Goal: Communication & Community: Answer question/provide support

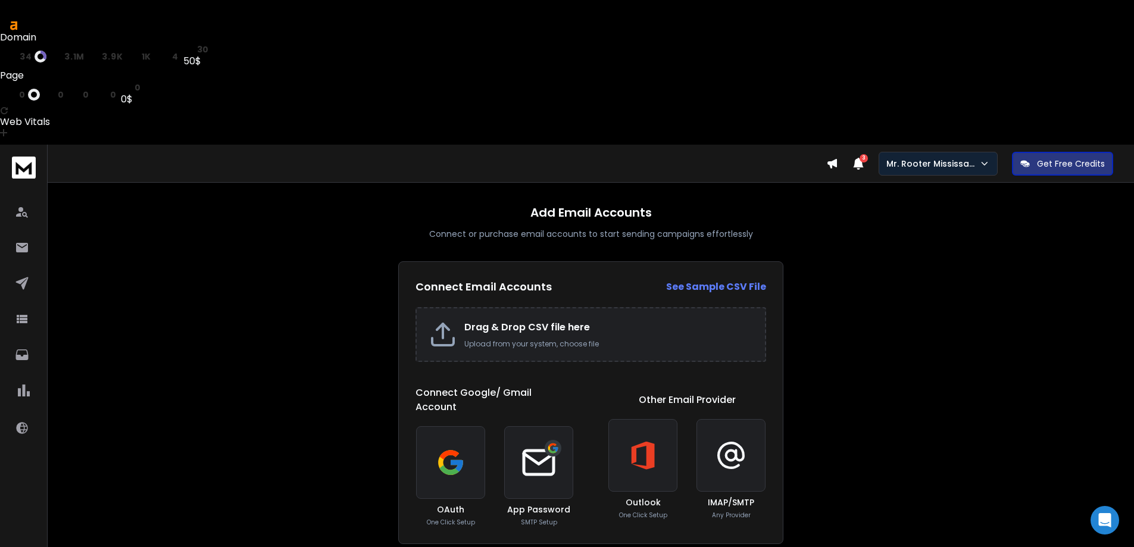
click at [931, 158] on p "Mr. Rooter Mississauga" at bounding box center [933, 164] width 93 height 12
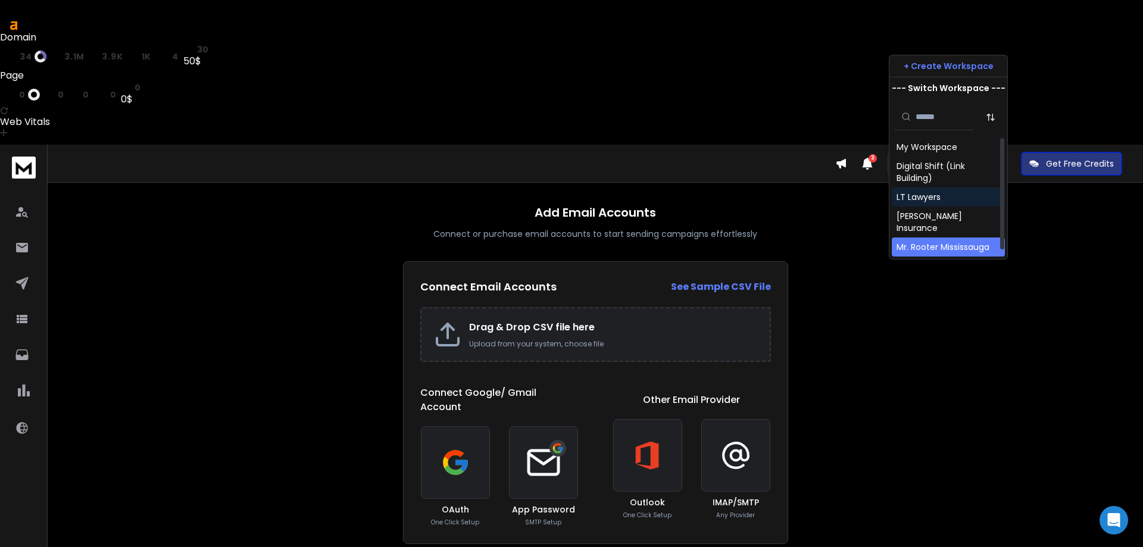
click at [918, 191] on div "LT Lawyers" at bounding box center [919, 197] width 44 height 12
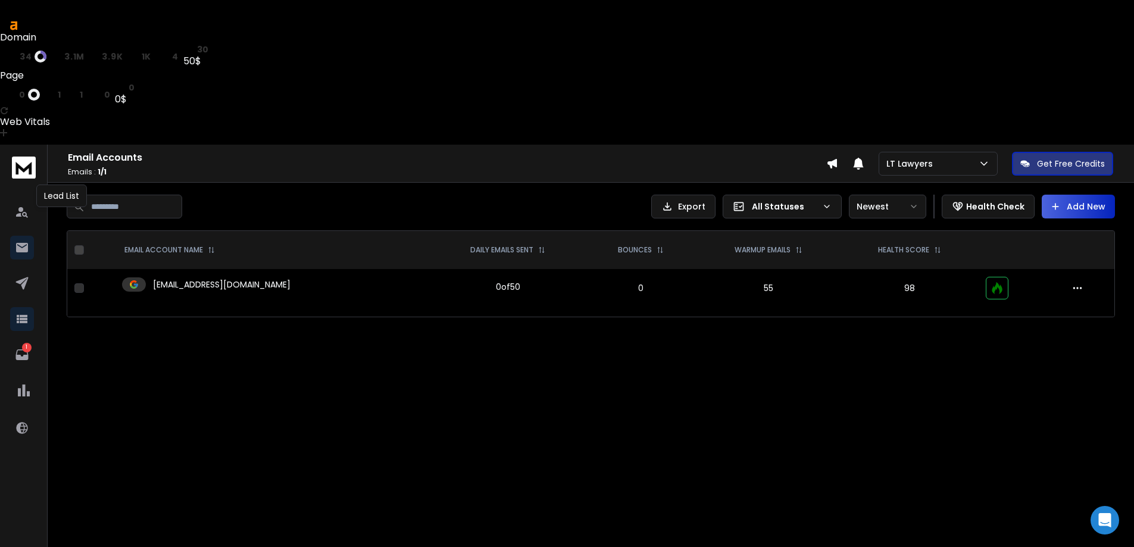
click at [17, 315] on icon at bounding box center [22, 319] width 11 height 8
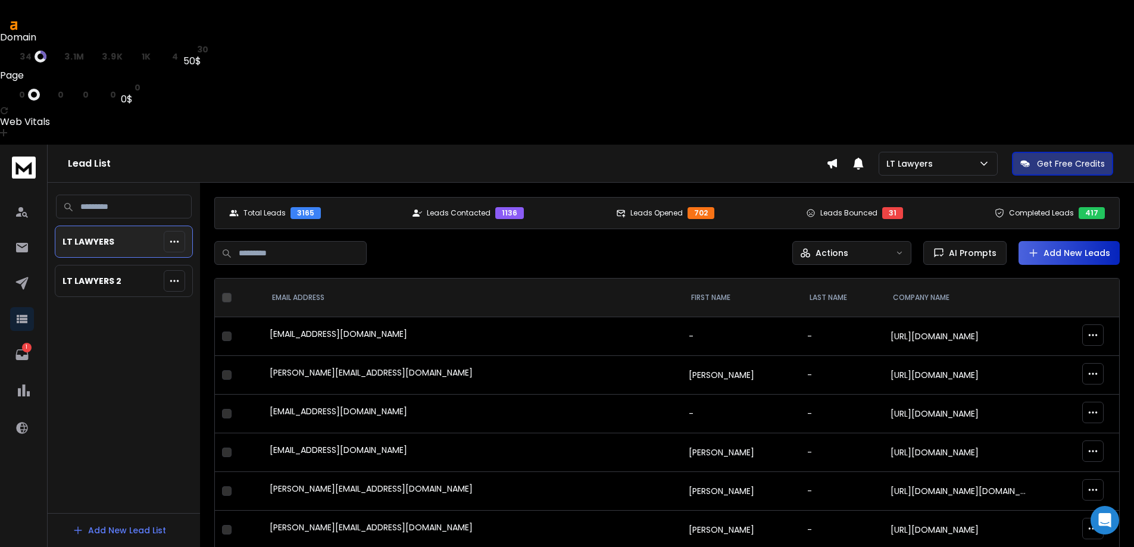
click at [126, 265] on div "LT LAWYERS 2" at bounding box center [124, 281] width 138 height 32
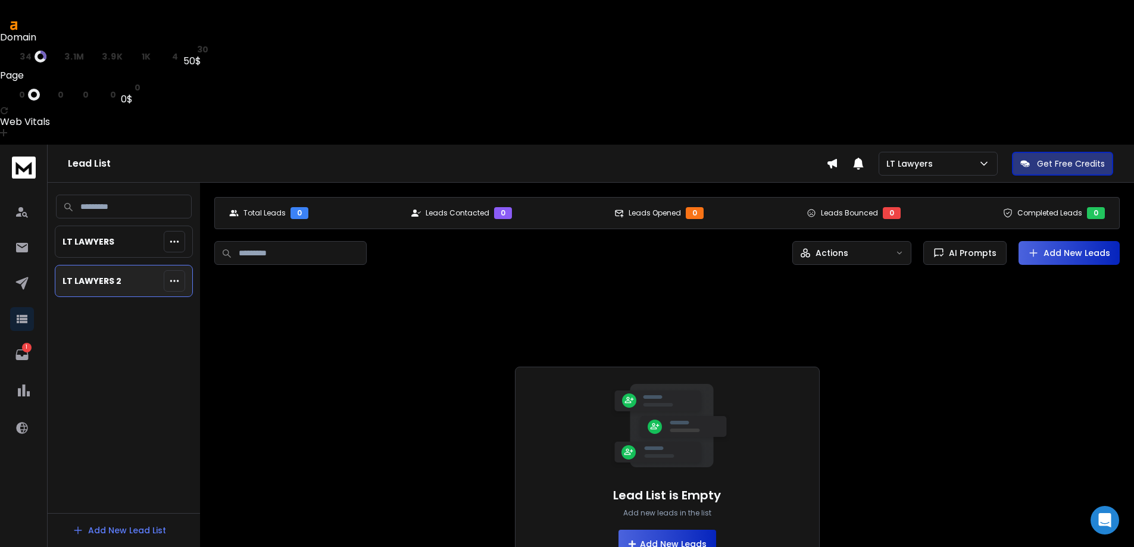
click at [647, 530] on button "Add New Leads" at bounding box center [668, 544] width 98 height 29
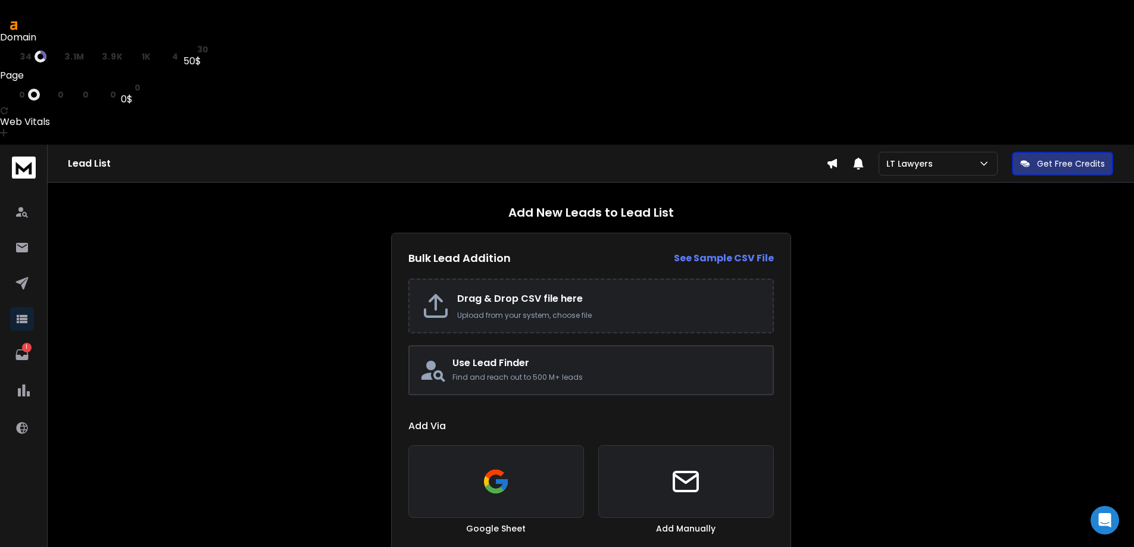
click at [523, 292] on h2 "Drag & Drop CSV file here" at bounding box center [609, 299] width 304 height 14
type input "**********"
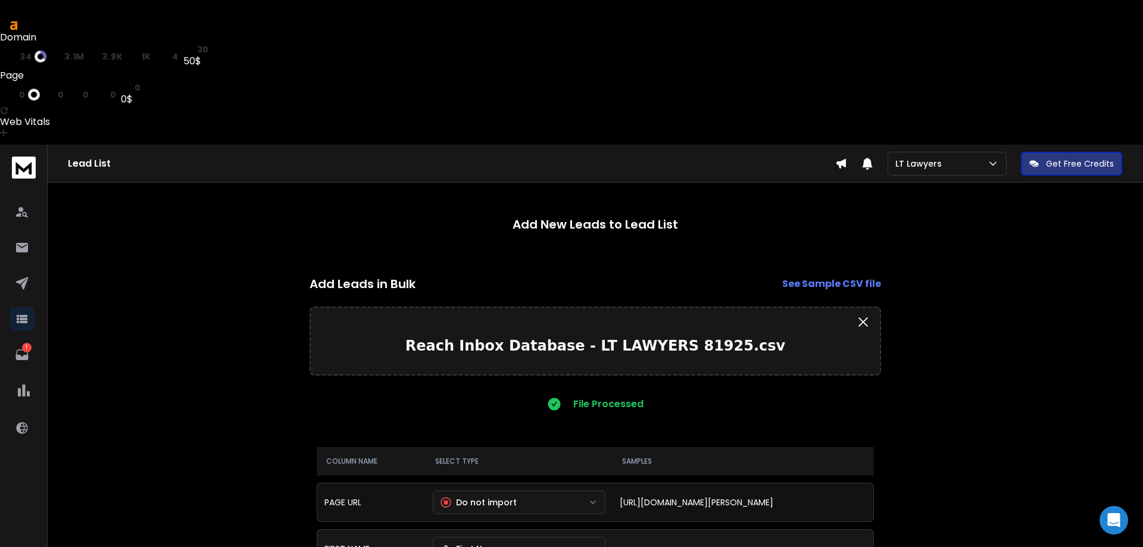
click at [461, 378] on body "Domain dr 34 ar 3.1M rp 3.9K rd 1K kw 4 st 30 50$ Page ur 0 rp 0 rd 0 kw 0 st 0…" at bounding box center [571, 356] width 1143 height 670
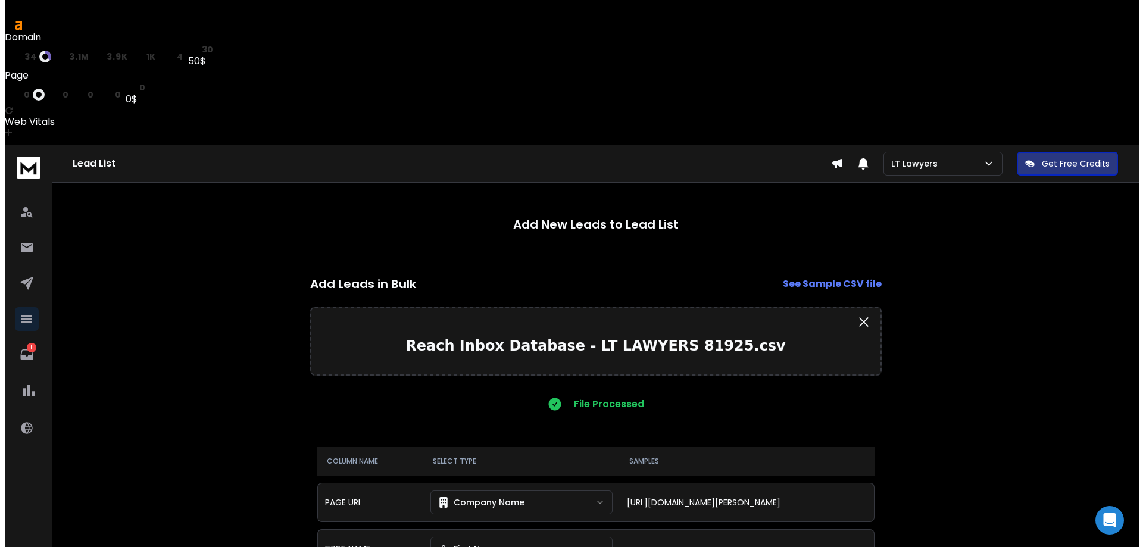
scroll to position [95, 0]
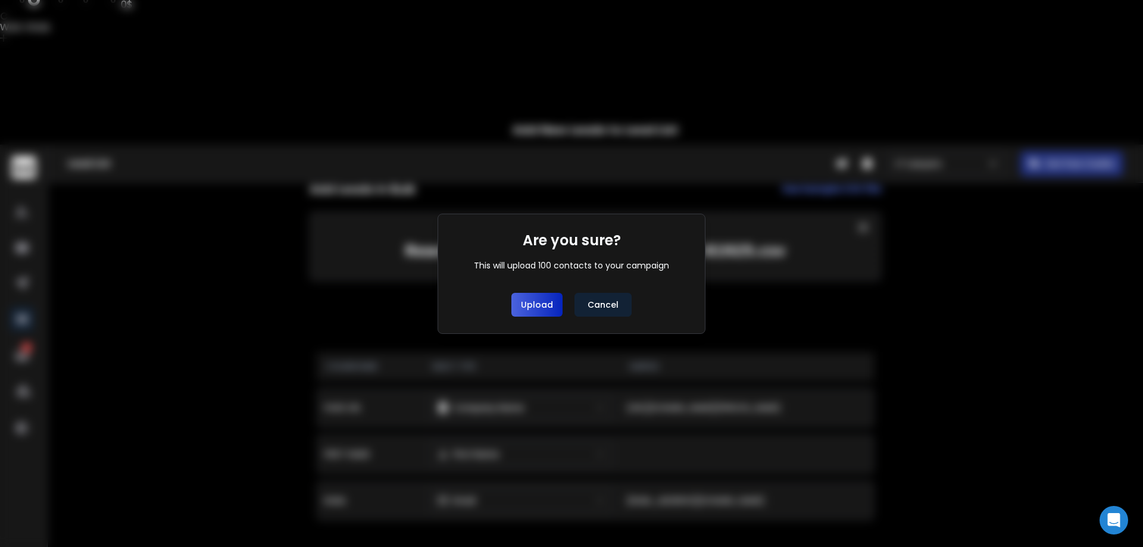
click at [535, 306] on button "Upload" at bounding box center [536, 305] width 51 height 24
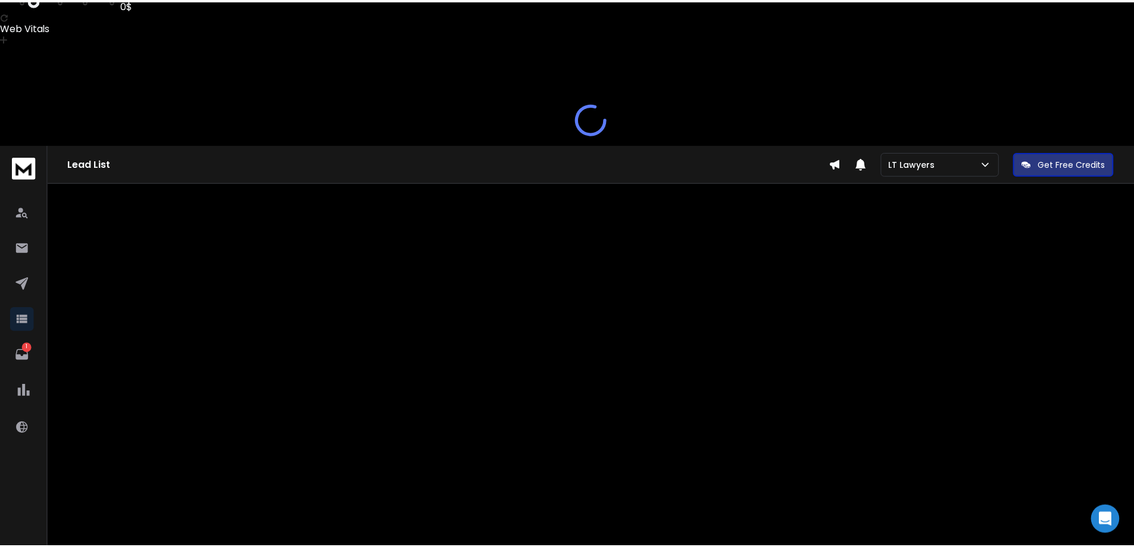
scroll to position [21, 0]
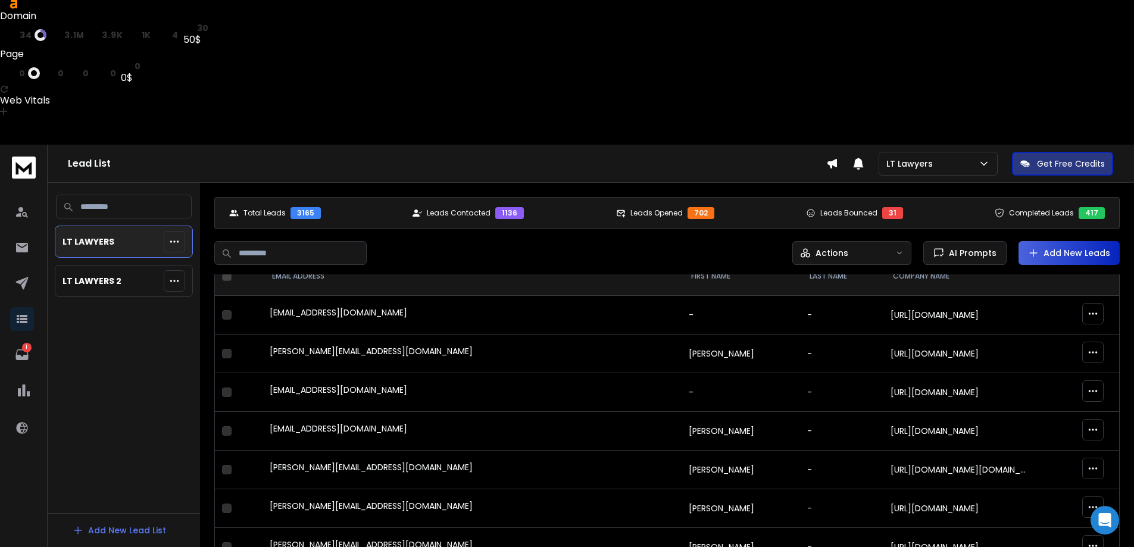
click at [111, 275] on p "LT LAWYERS 2" at bounding box center [92, 281] width 59 height 12
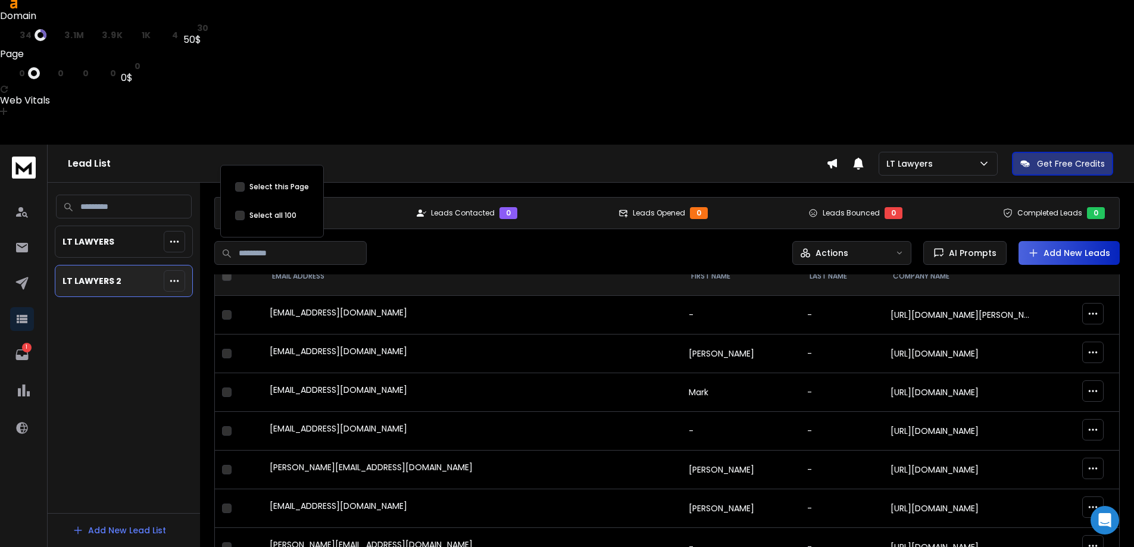
click at [238, 217] on button "Select this Page" at bounding box center [240, 216] width 10 height 10
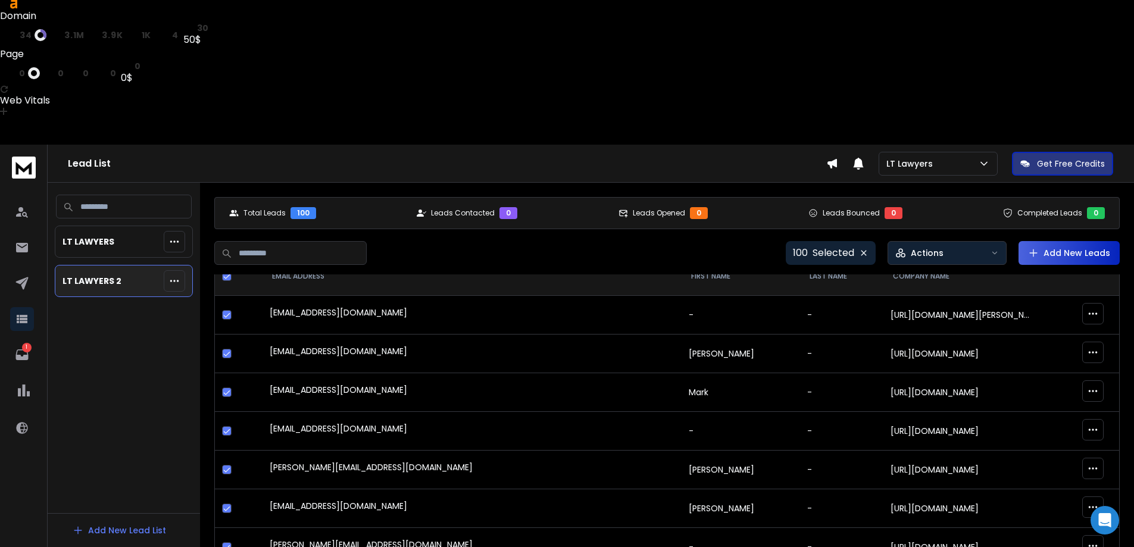
click at [935, 247] on p "Actions" at bounding box center [927, 253] width 33 height 12
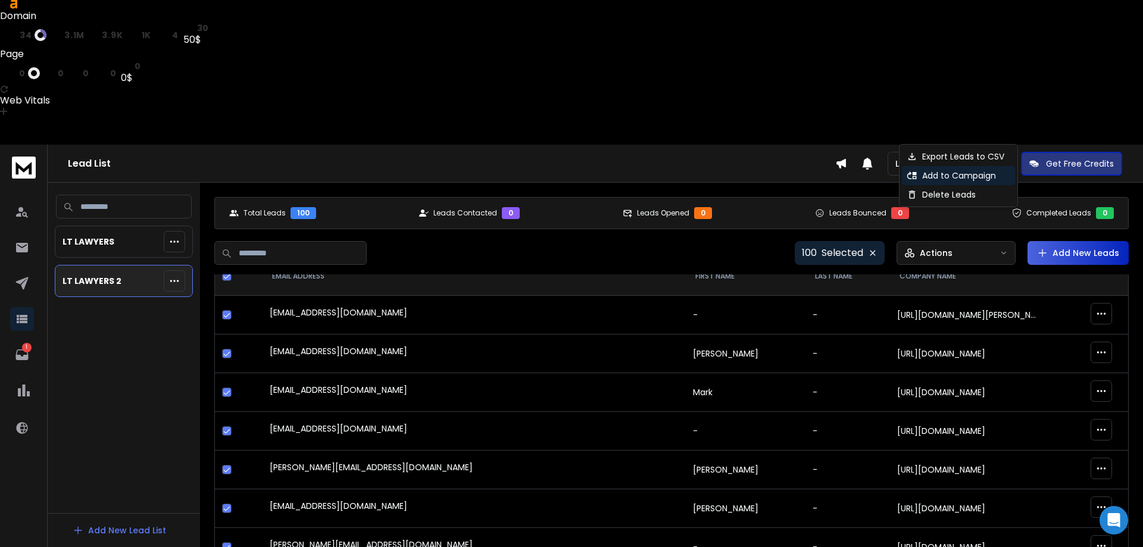
click at [945, 179] on p "Add to Campaign" at bounding box center [959, 176] width 74 height 12
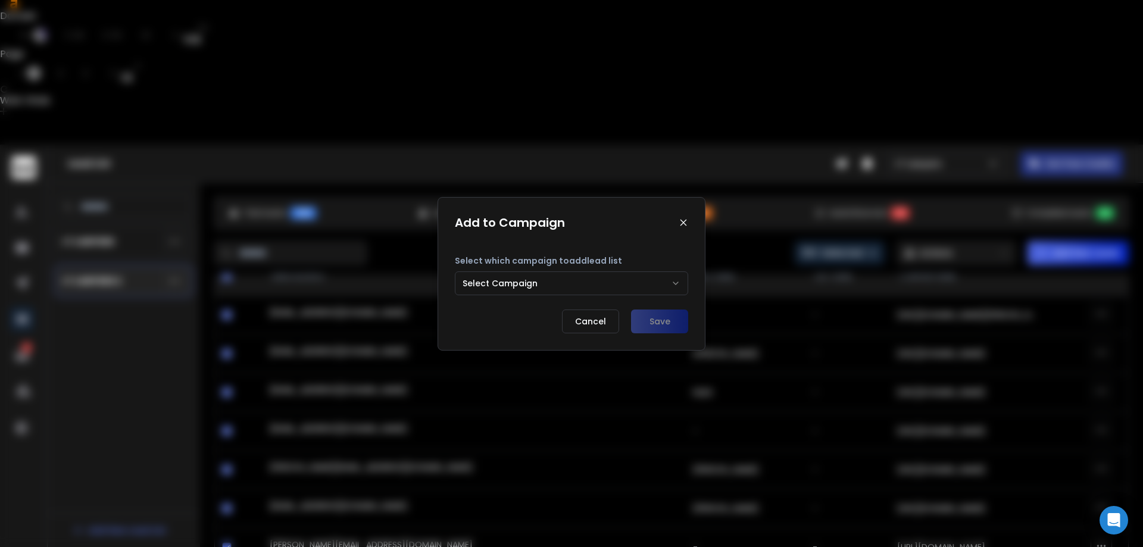
click at [544, 279] on button "Select Campaign" at bounding box center [571, 284] width 233 height 24
click at [659, 332] on button "Save" at bounding box center [659, 322] width 57 height 24
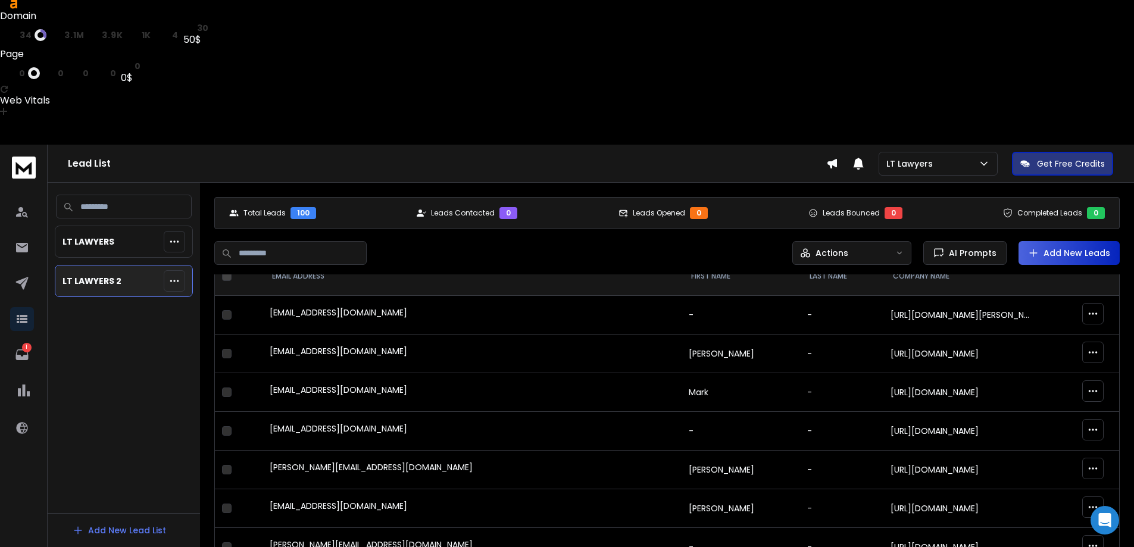
click at [118, 226] on div "LT LAWYERS" at bounding box center [124, 242] width 138 height 32
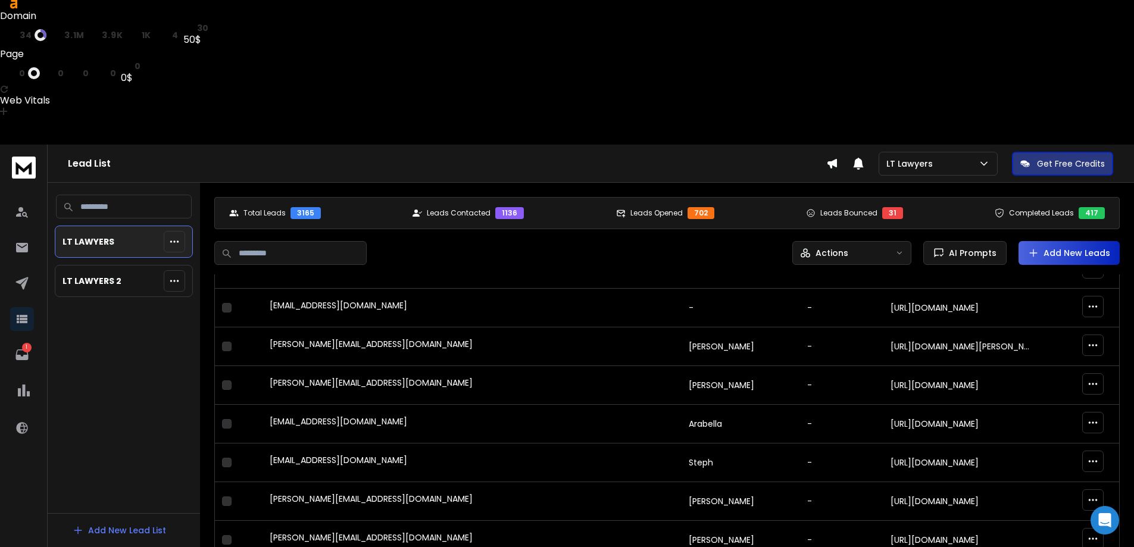
scroll to position [1101, 0]
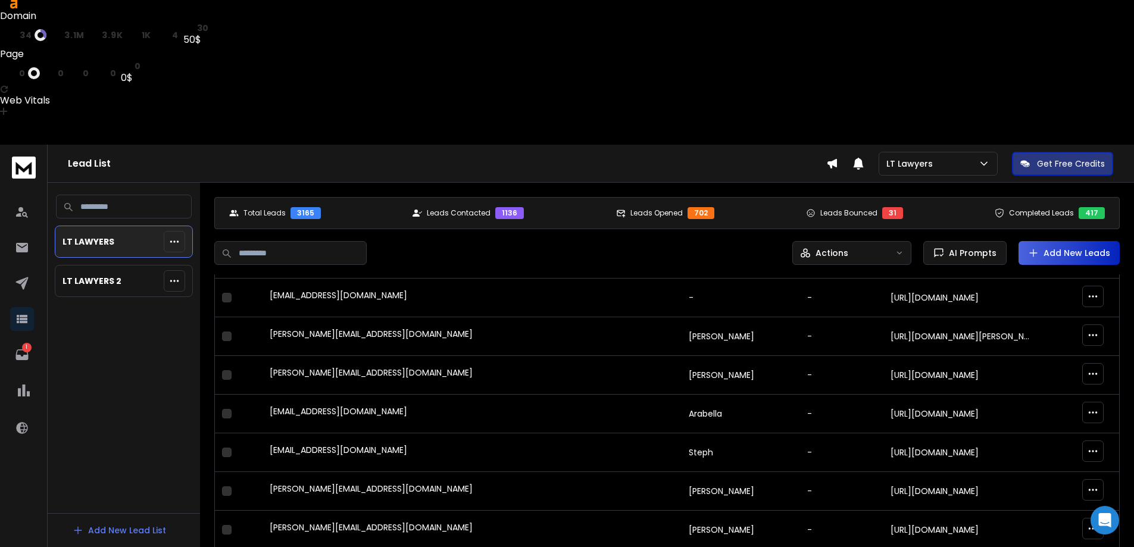
click at [135, 398] on div "LT LAWYERS LT LAWYERS 2" at bounding box center [124, 435] width 152 height 419
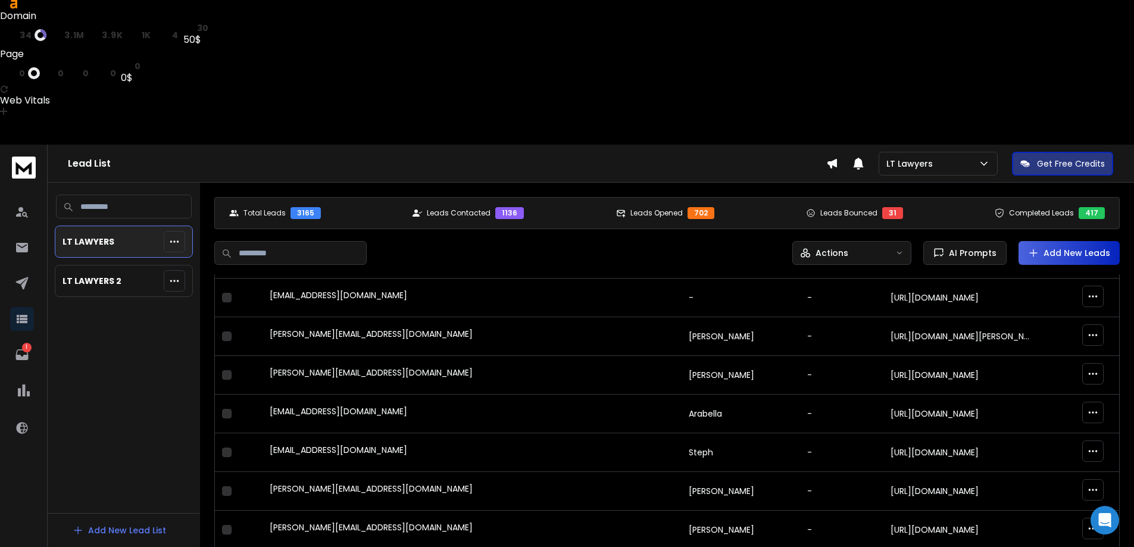
click at [135, 398] on div "LT LAWYERS LT LAWYERS 2" at bounding box center [124, 435] width 152 height 419
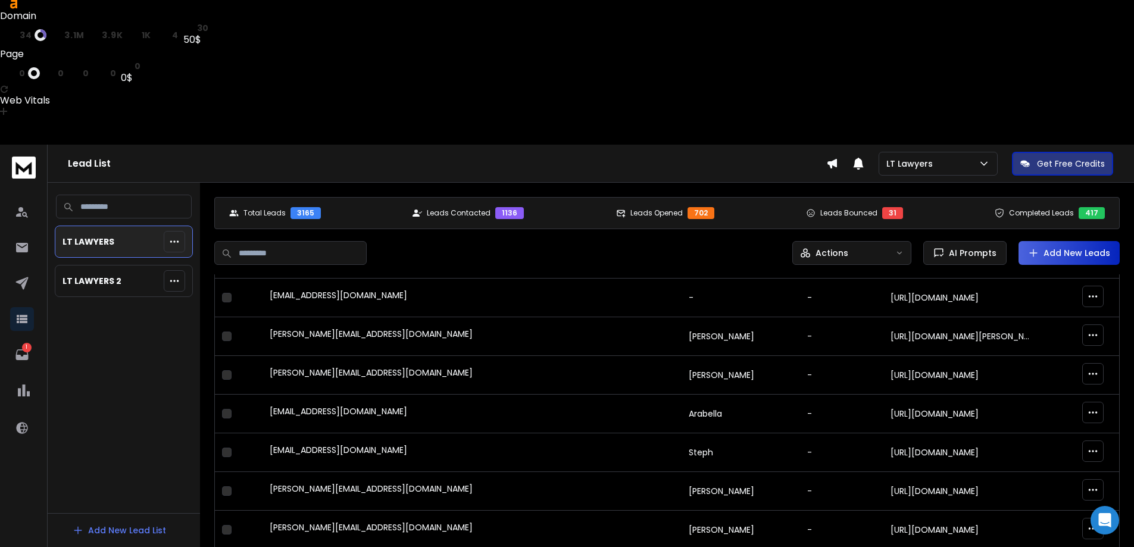
click at [135, 398] on div "LT LAWYERS LT LAWYERS 2" at bounding box center [124, 435] width 152 height 419
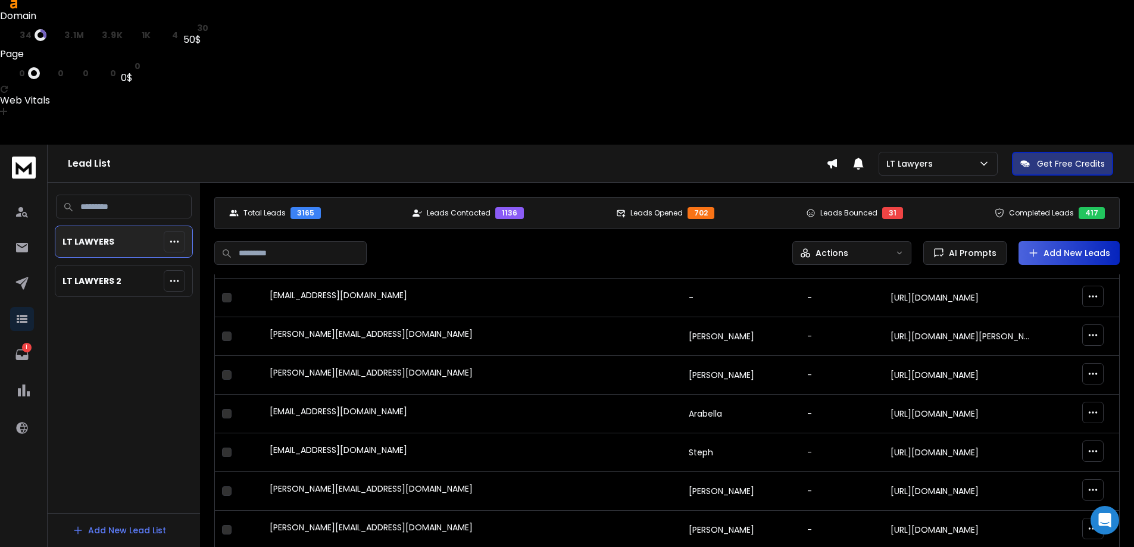
click at [135, 398] on div "LT LAWYERS LT LAWYERS 2" at bounding box center [124, 435] width 152 height 419
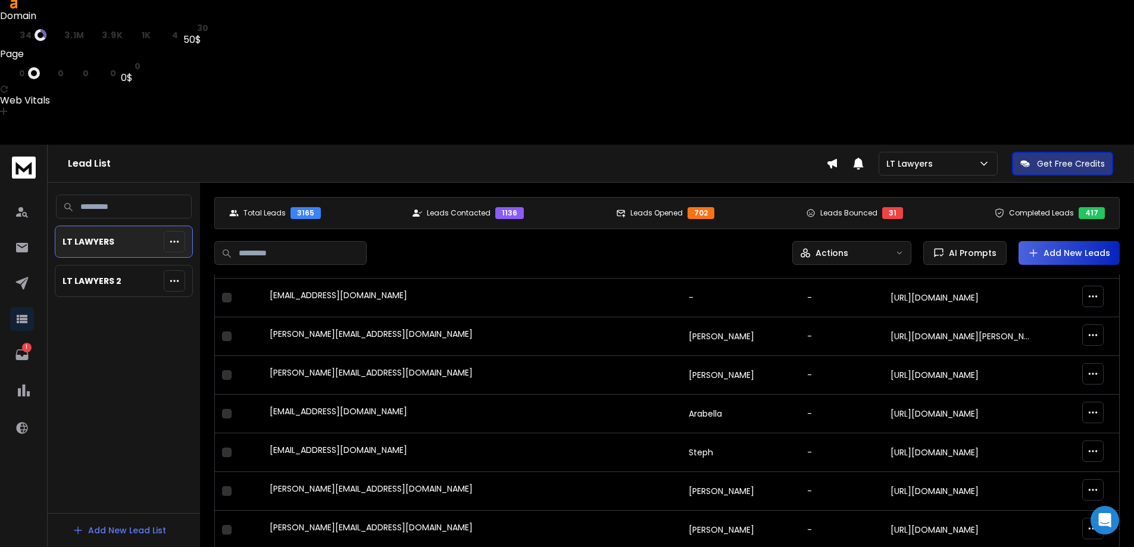
click at [135, 398] on div "LT LAWYERS LT LAWYERS 2" at bounding box center [124, 435] width 152 height 419
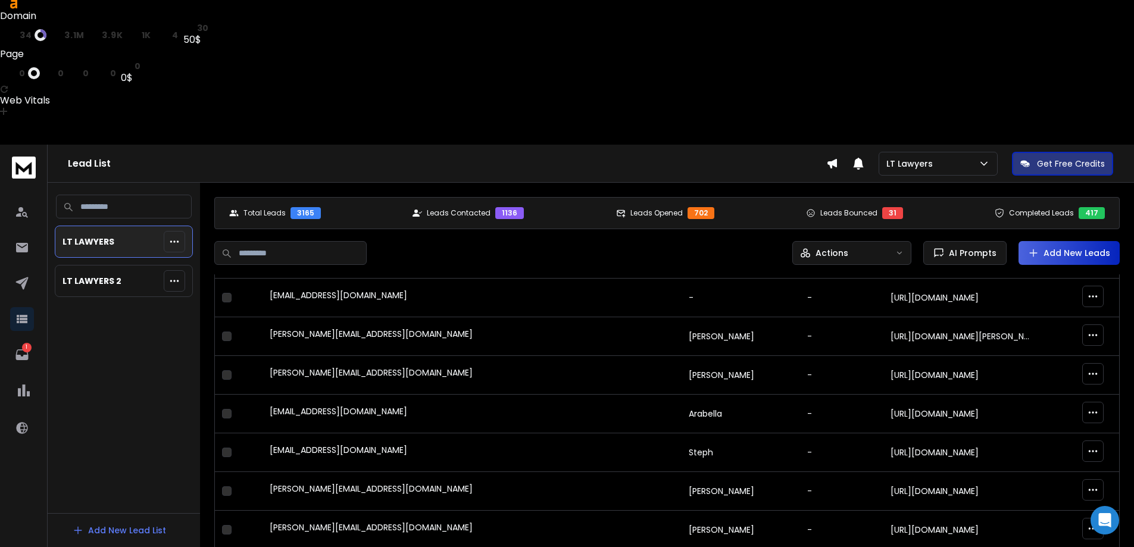
click at [135, 398] on div "LT LAWYERS LT LAWYERS 2" at bounding box center [124, 435] width 152 height 419
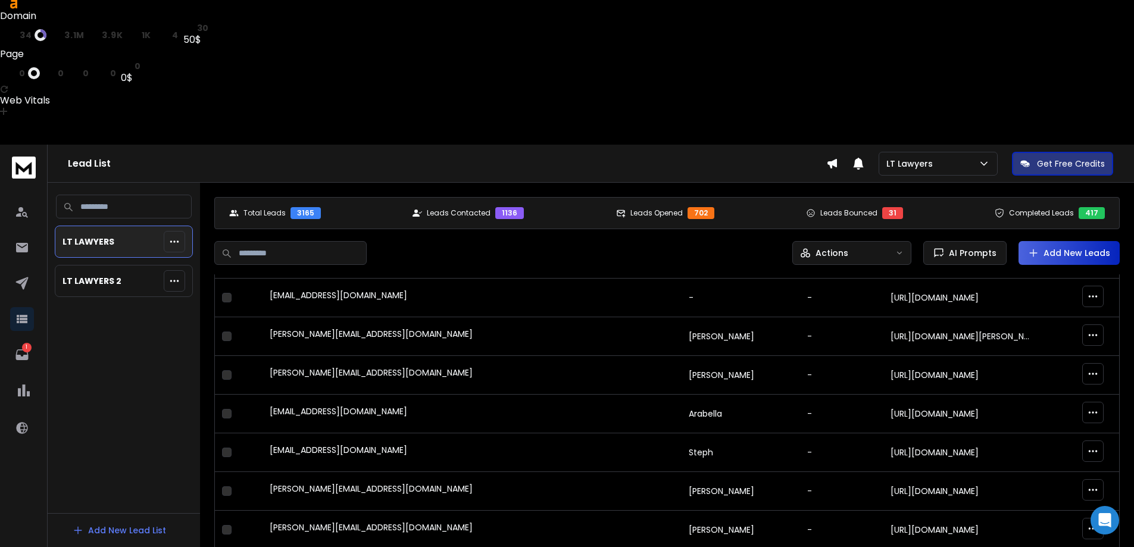
click at [135, 398] on div "LT LAWYERS LT LAWYERS 2" at bounding box center [124, 435] width 152 height 419
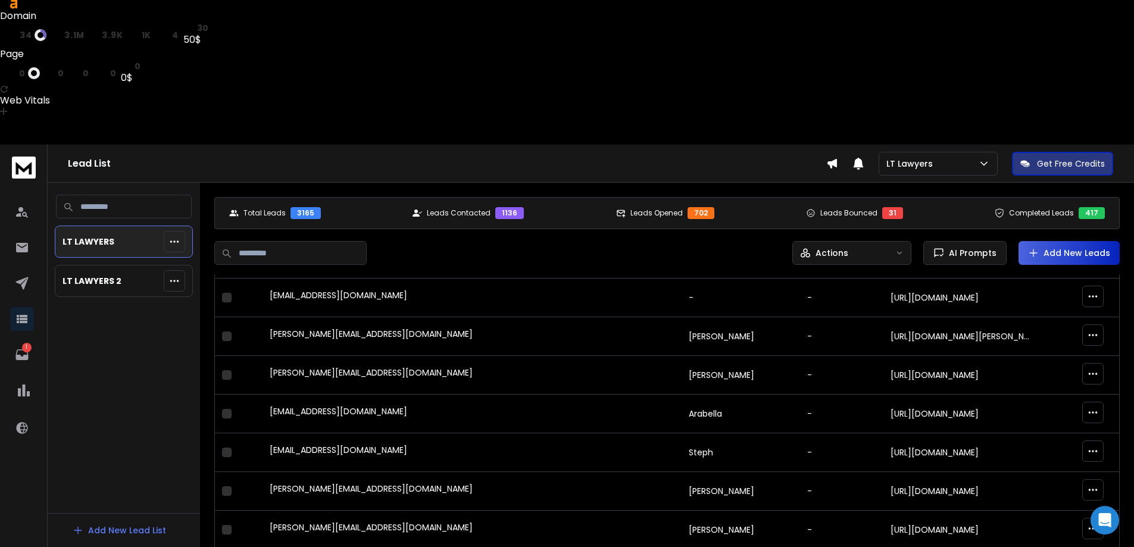
click at [135, 398] on div "LT LAWYERS LT LAWYERS 2" at bounding box center [124, 435] width 152 height 419
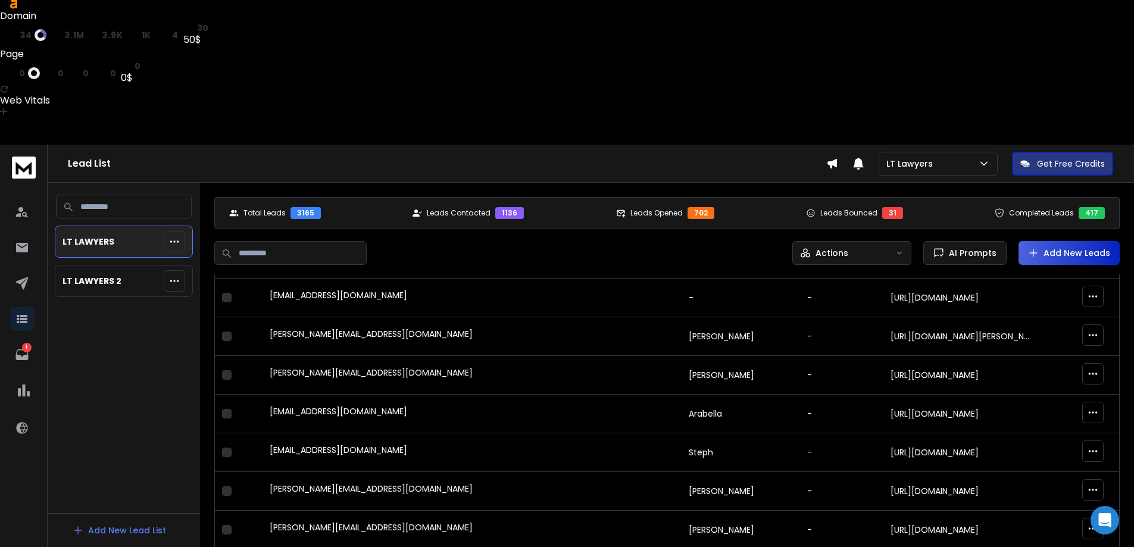
click at [135, 398] on div "LT LAWYERS LT LAWYERS 2" at bounding box center [124, 435] width 152 height 419
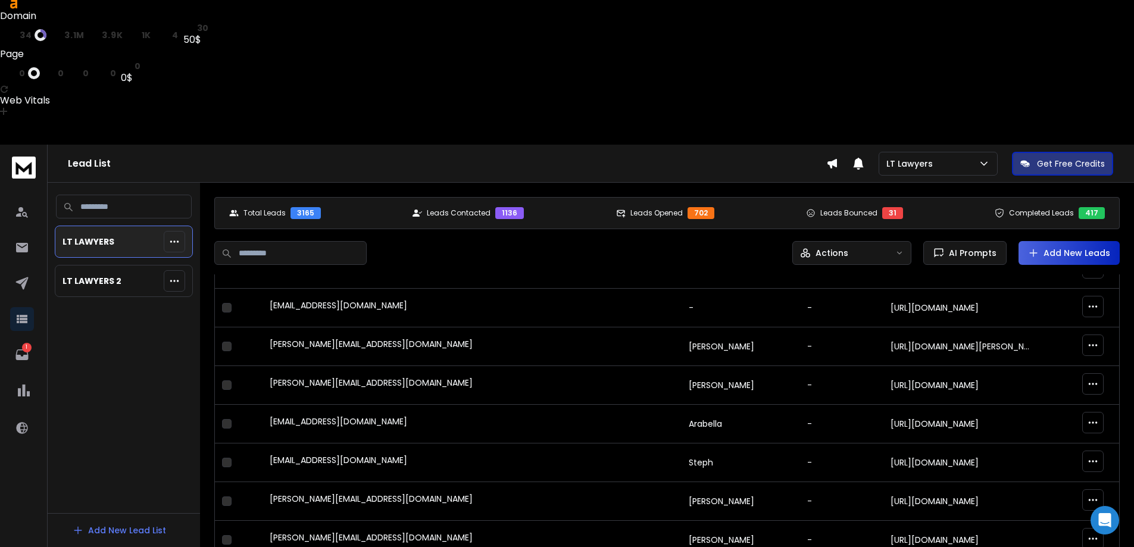
scroll to position [1097, 0]
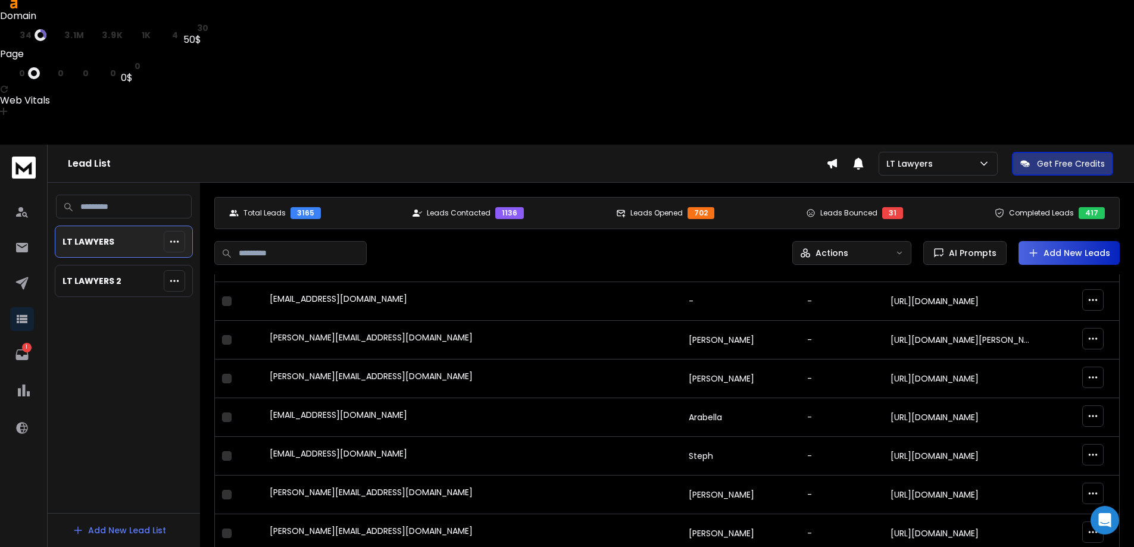
click at [135, 398] on div "LT LAWYERS LT LAWYERS 2" at bounding box center [124, 435] width 152 height 419
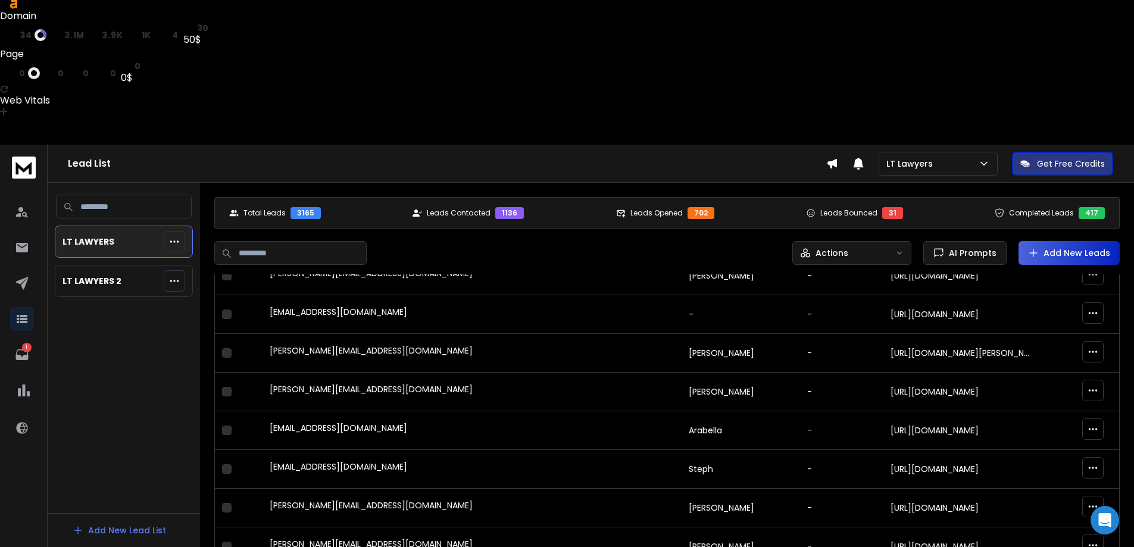
scroll to position [1101, 0]
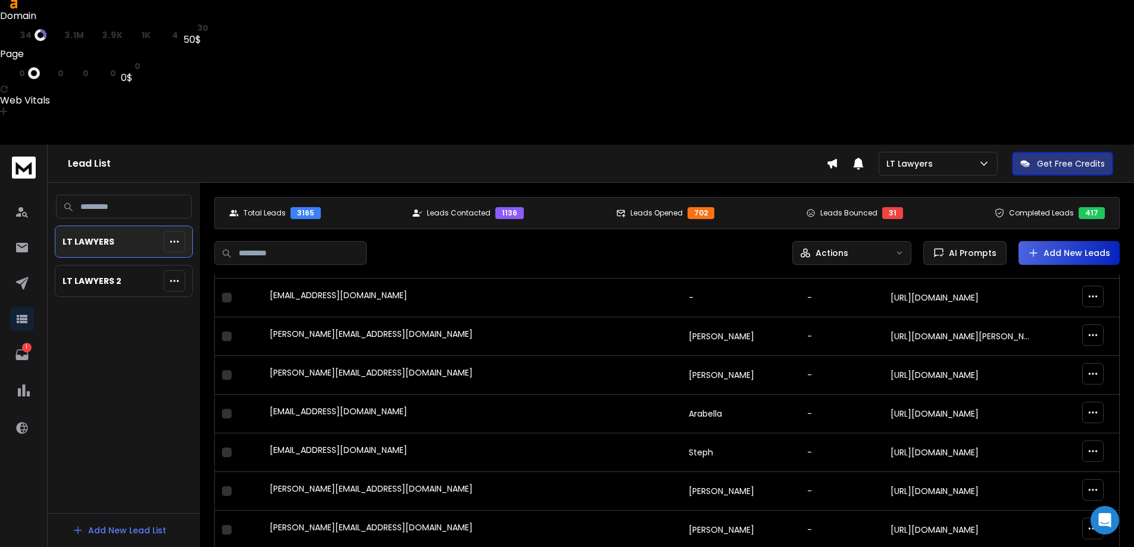
click at [135, 398] on div "LT LAWYERS LT LAWYERS 2" at bounding box center [124, 435] width 152 height 419
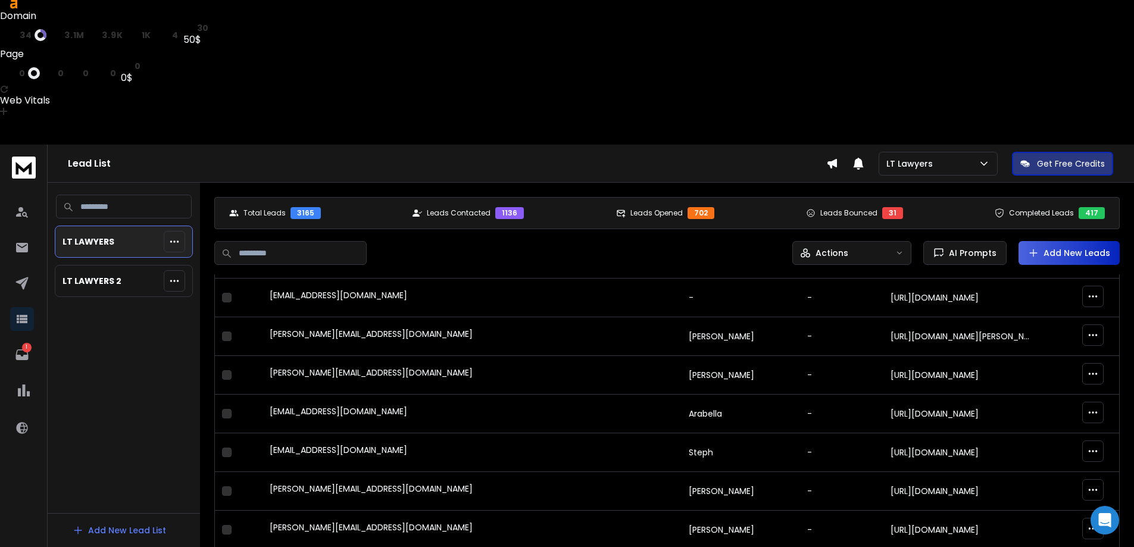
click at [135, 398] on div "LT LAWYERS LT LAWYERS 2" at bounding box center [124, 435] width 152 height 419
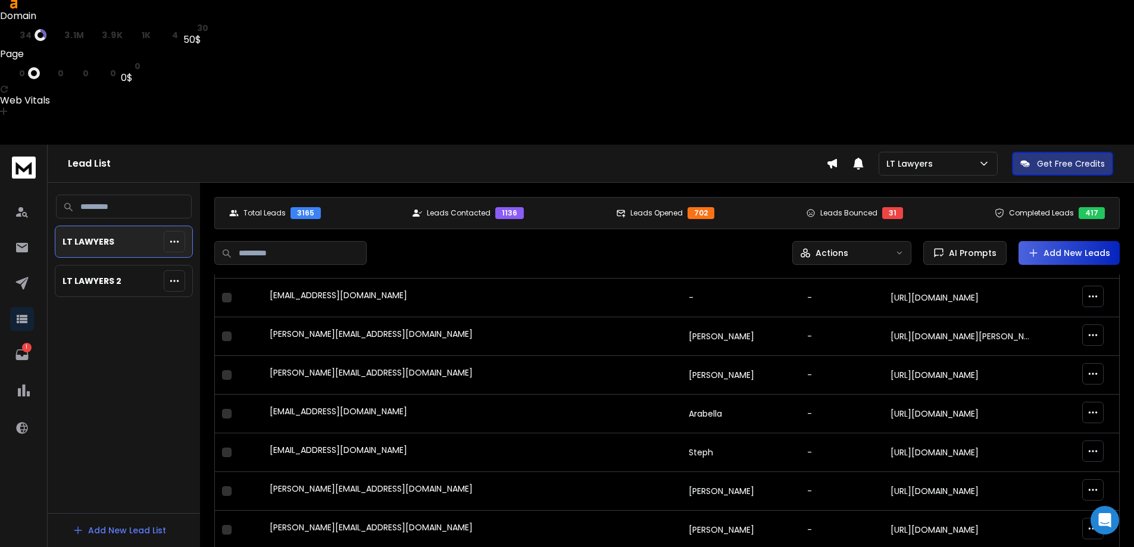
click at [135, 398] on div "LT LAWYERS LT LAWYERS 2" at bounding box center [124, 435] width 152 height 419
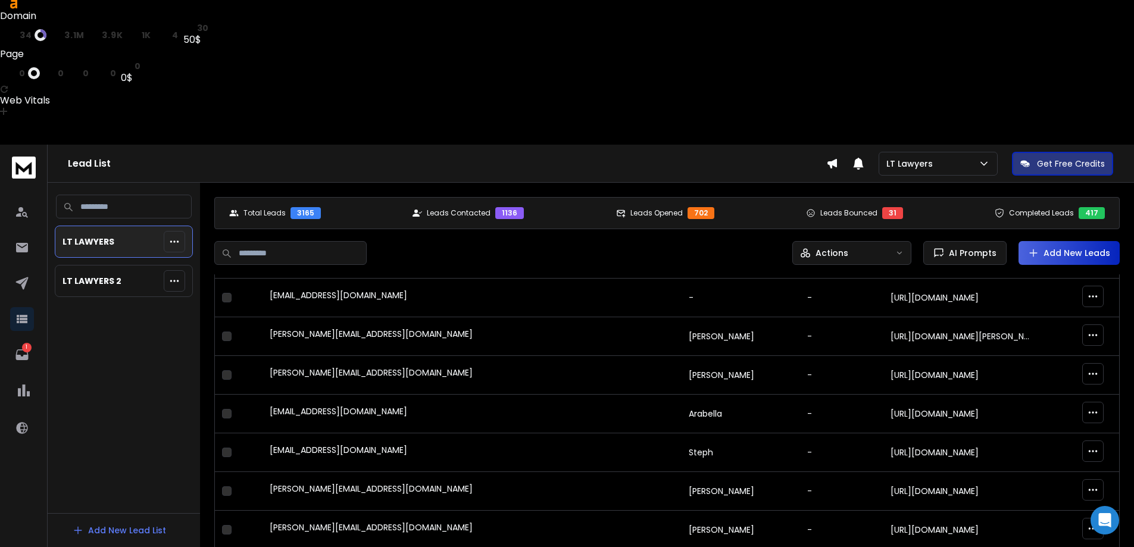
click at [135, 398] on div "LT LAWYERS LT LAWYERS 2" at bounding box center [124, 435] width 152 height 419
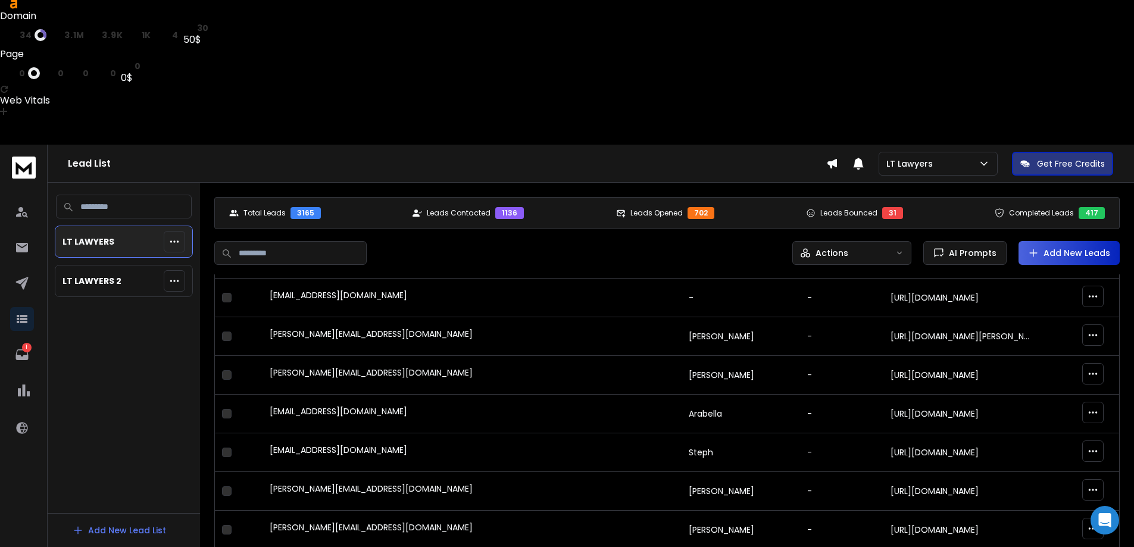
click at [135, 398] on div "LT LAWYERS LT LAWYERS 2" at bounding box center [124, 435] width 152 height 419
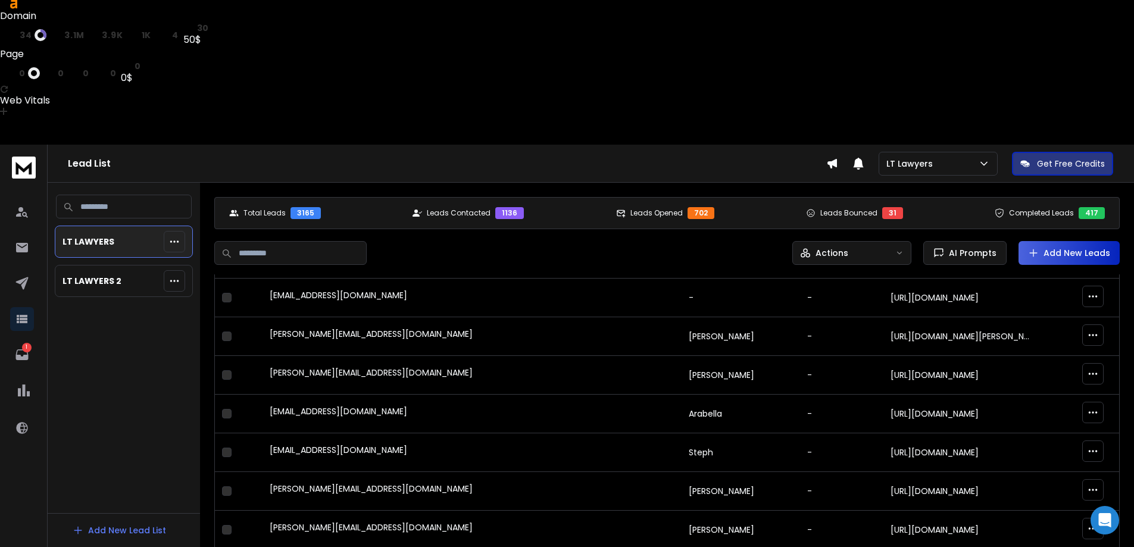
click at [135, 398] on div "LT LAWYERS LT LAWYERS 2" at bounding box center [124, 435] width 152 height 419
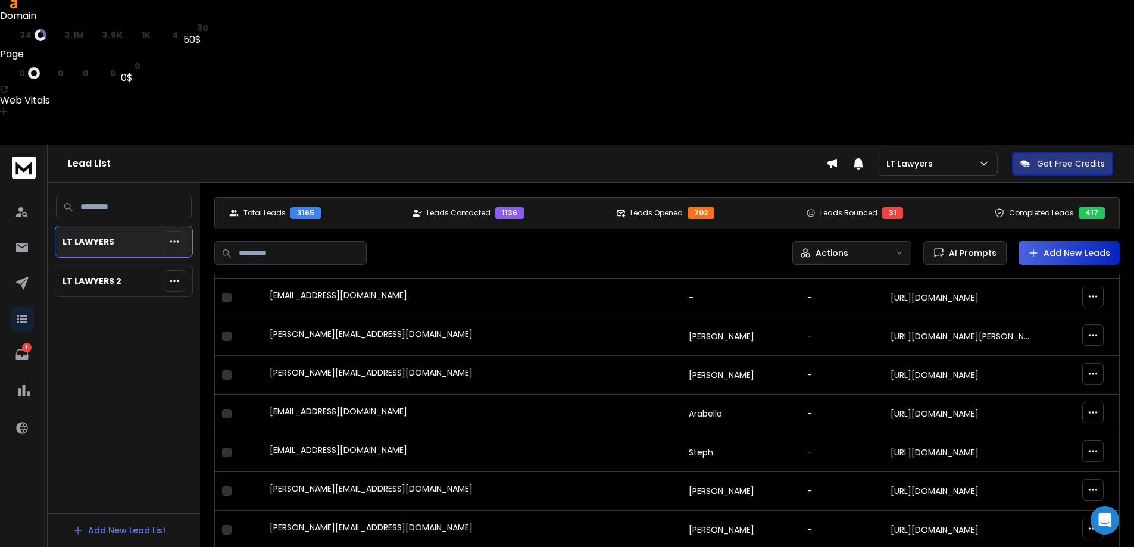
click at [135, 398] on div "LT LAWYERS LT LAWYERS 2" at bounding box center [124, 435] width 152 height 419
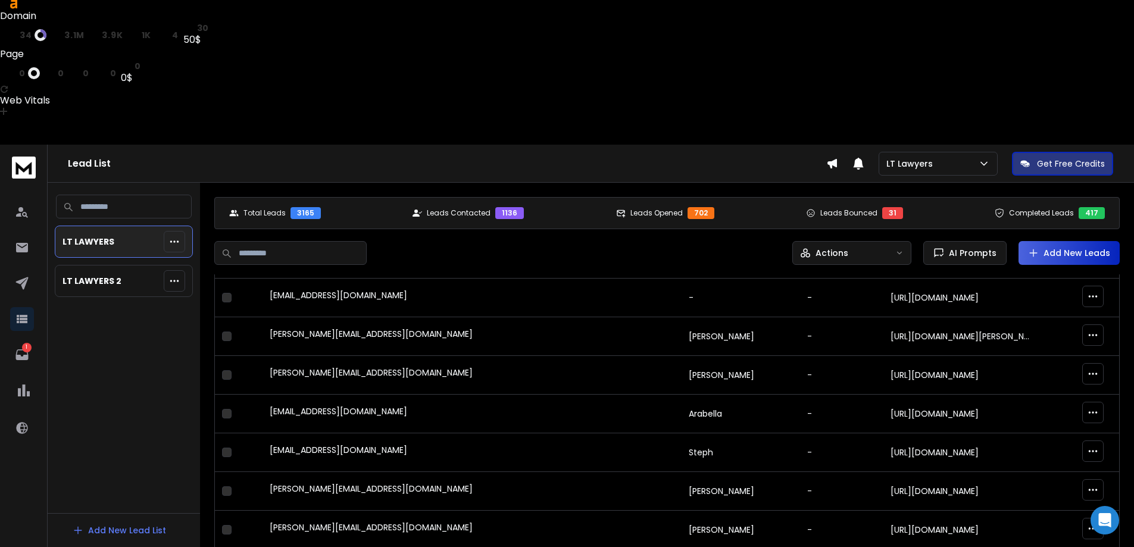
click at [135, 398] on div "LT LAWYERS LT LAWYERS 2" at bounding box center [124, 435] width 152 height 419
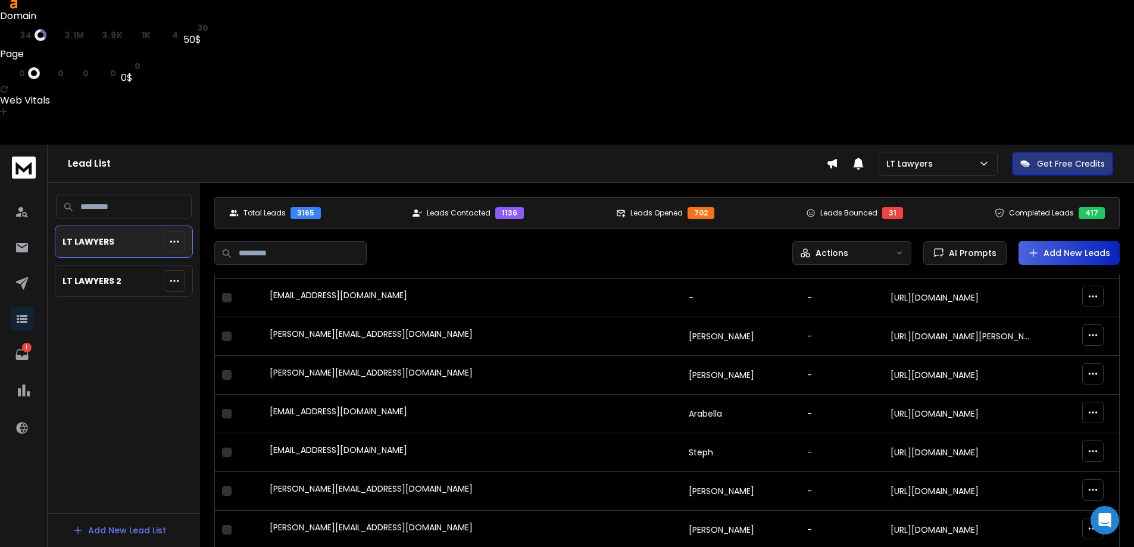
click at [135, 398] on div "LT LAWYERS LT LAWYERS 2" at bounding box center [124, 435] width 152 height 419
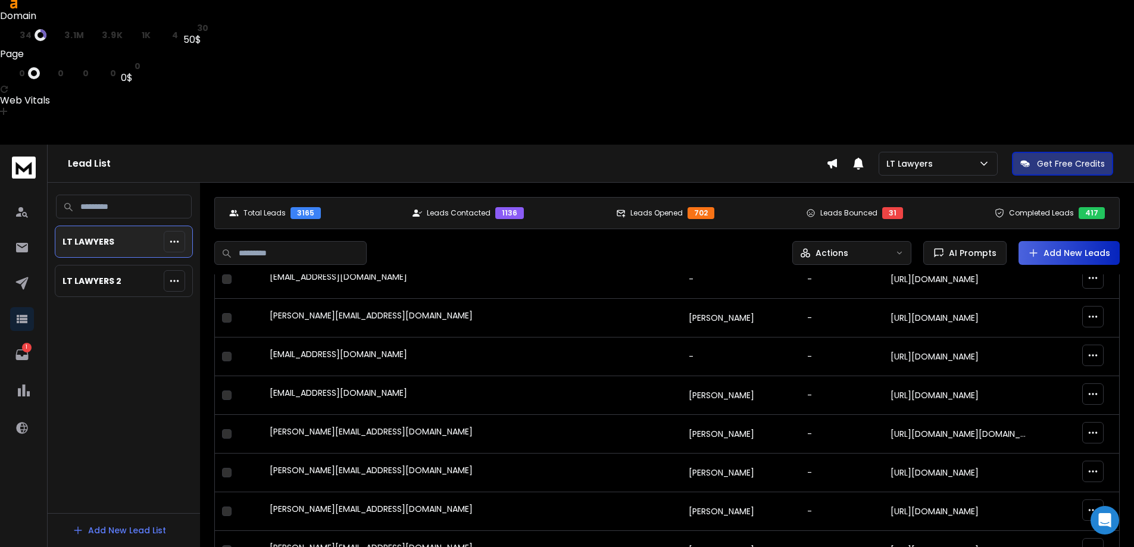
scroll to position [0, 0]
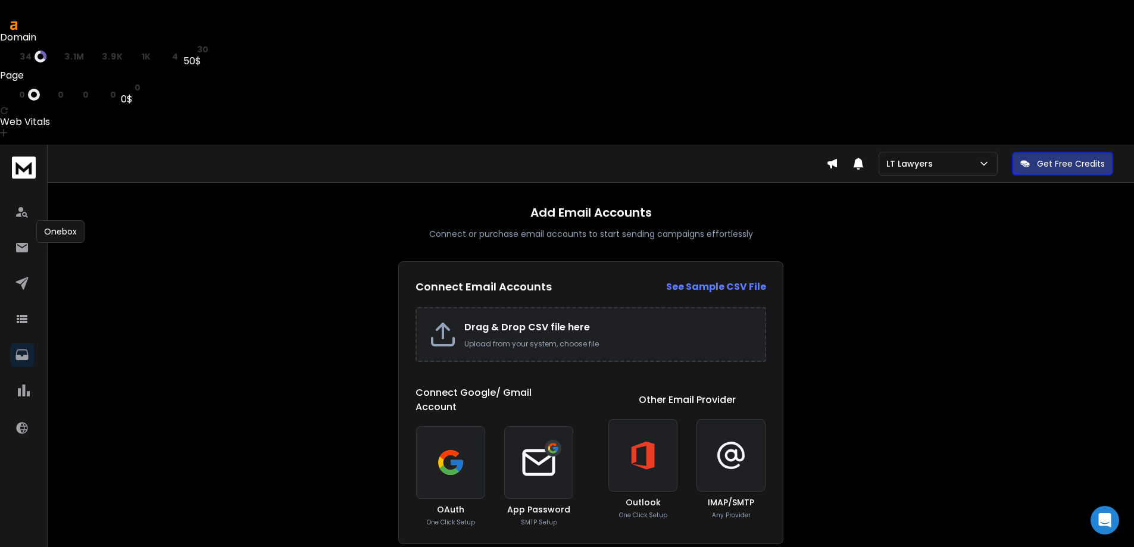
click at [15, 348] on icon at bounding box center [22, 355] width 14 height 14
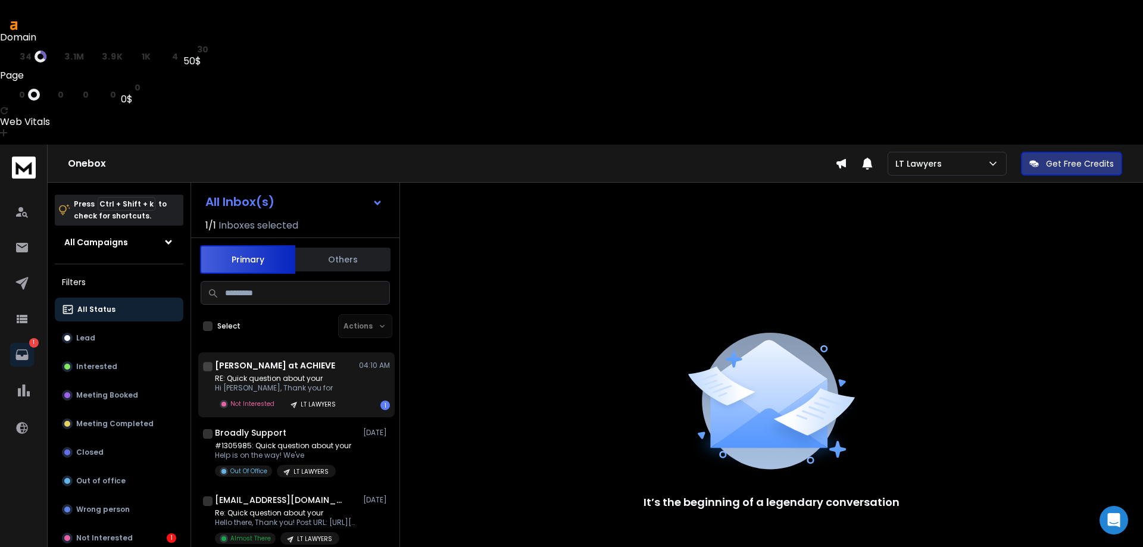
click at [348, 374] on div "RE: Quick question about your Hi [PERSON_NAME], Thank you for Not Interested LT…" at bounding box center [302, 392] width 175 height 36
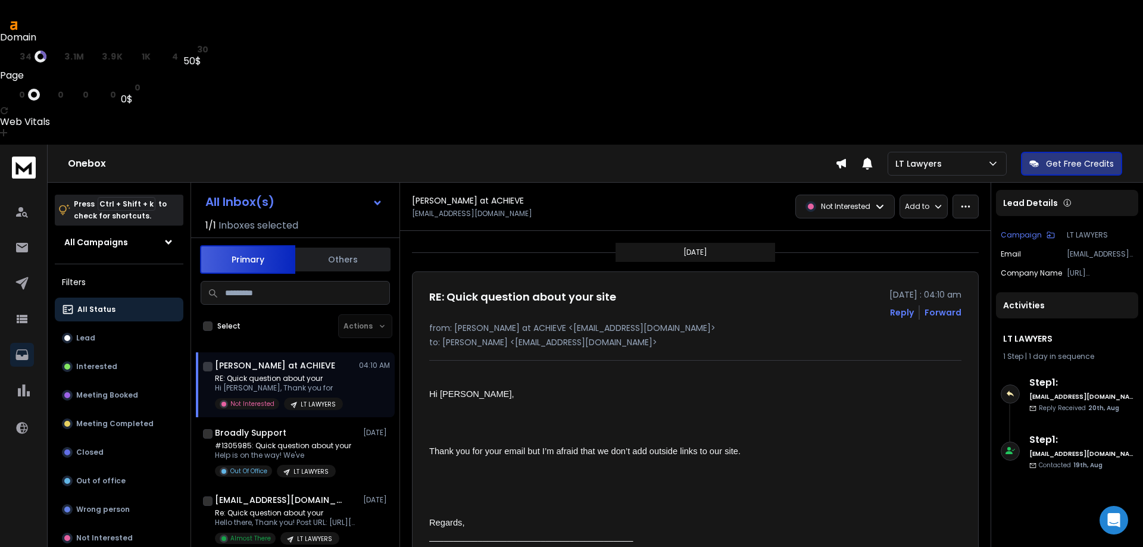
click at [345, 247] on button "Others" at bounding box center [342, 260] width 95 height 26
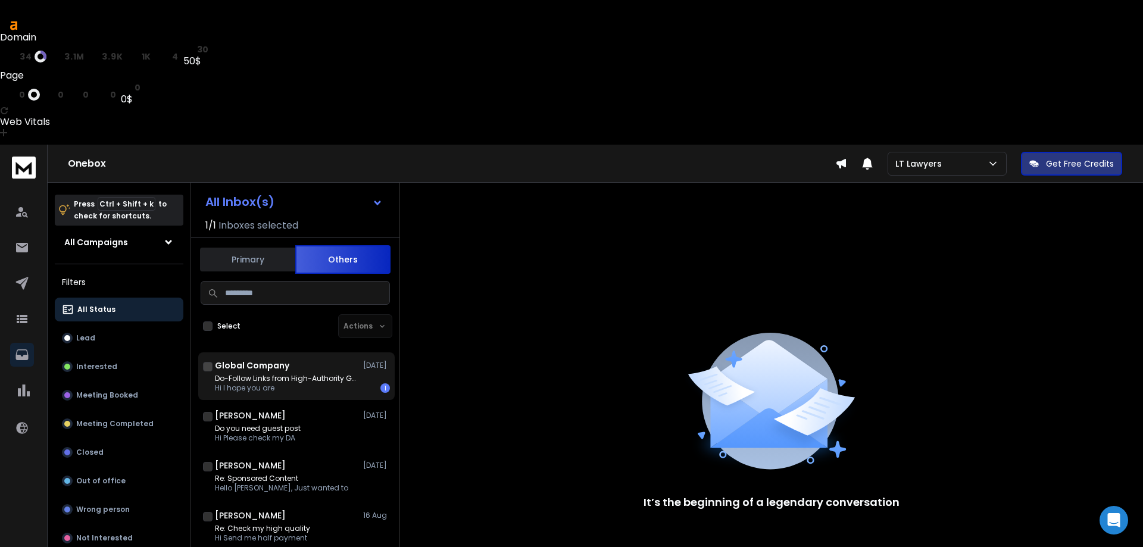
click at [320, 374] on p "Do-Follow Links from High-Authority Google-Indexed" at bounding box center [286, 379] width 143 height 10
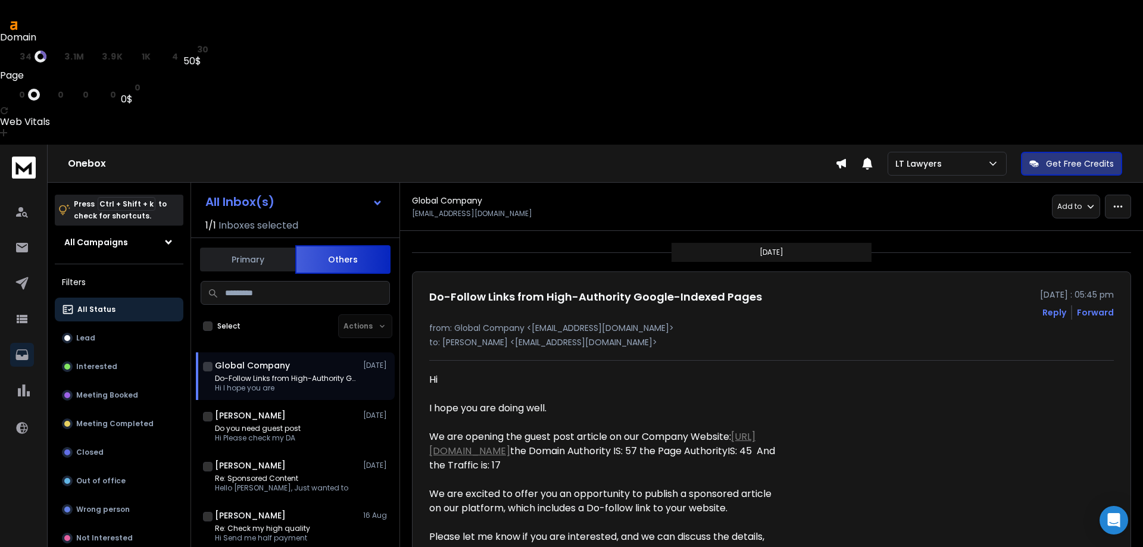
click at [732, 195] on div "Global Company GC [EMAIL_ADDRESS][DOMAIN_NAME]" at bounding box center [590, 207] width 356 height 24
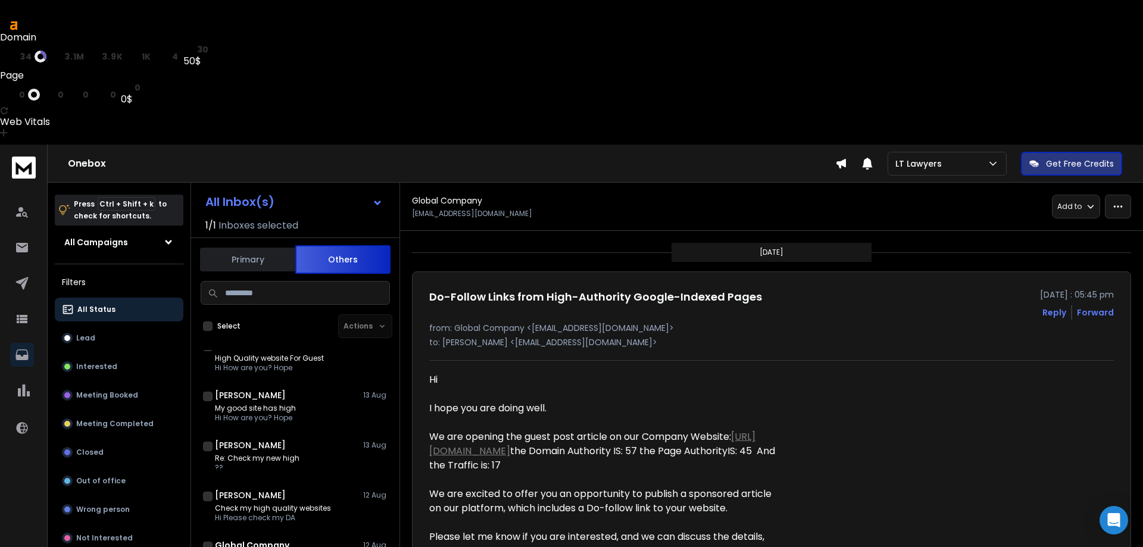
scroll to position [301, 0]
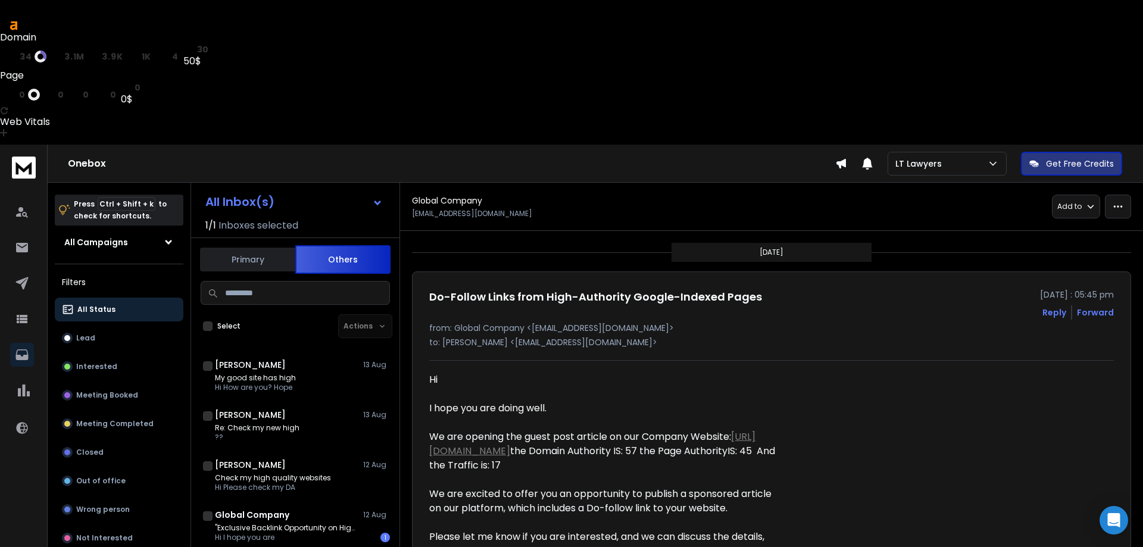
click at [29, 398] on div "H" at bounding box center [24, 418] width 48 height 547
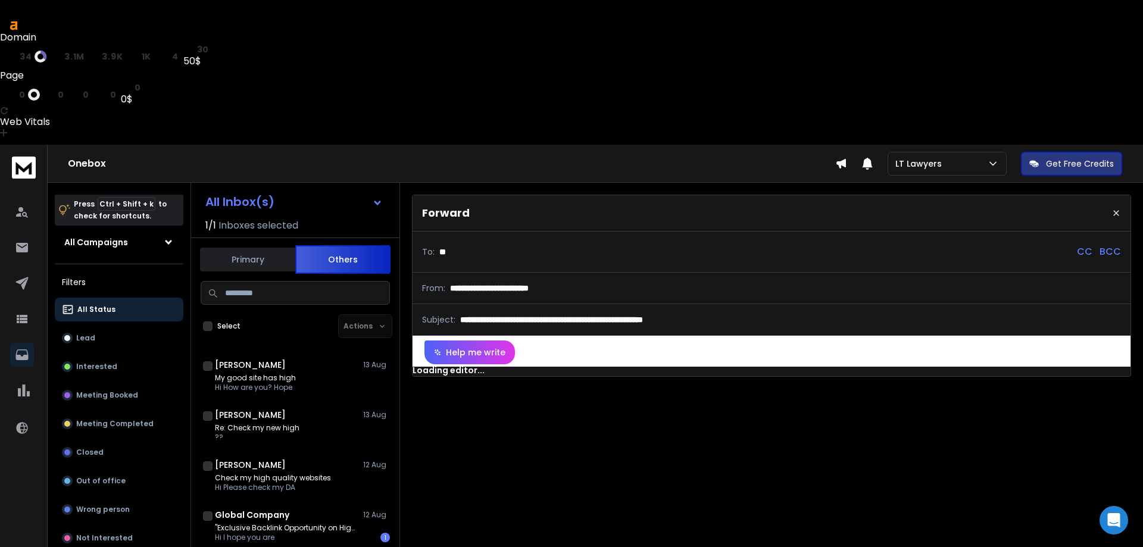
type input "**"
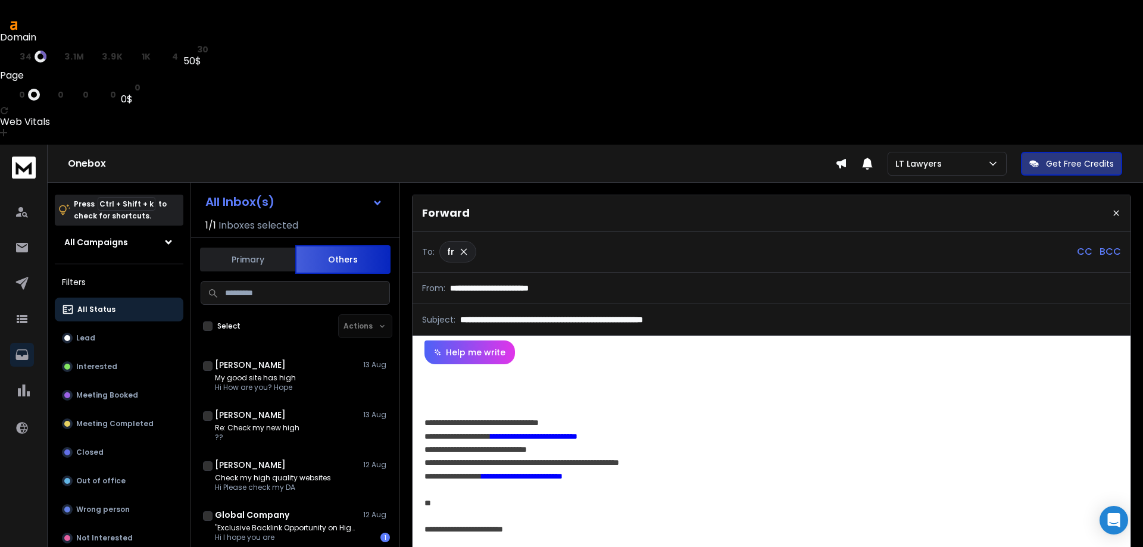
click at [1115, 210] on icon at bounding box center [1115, 212] width 5 height 5
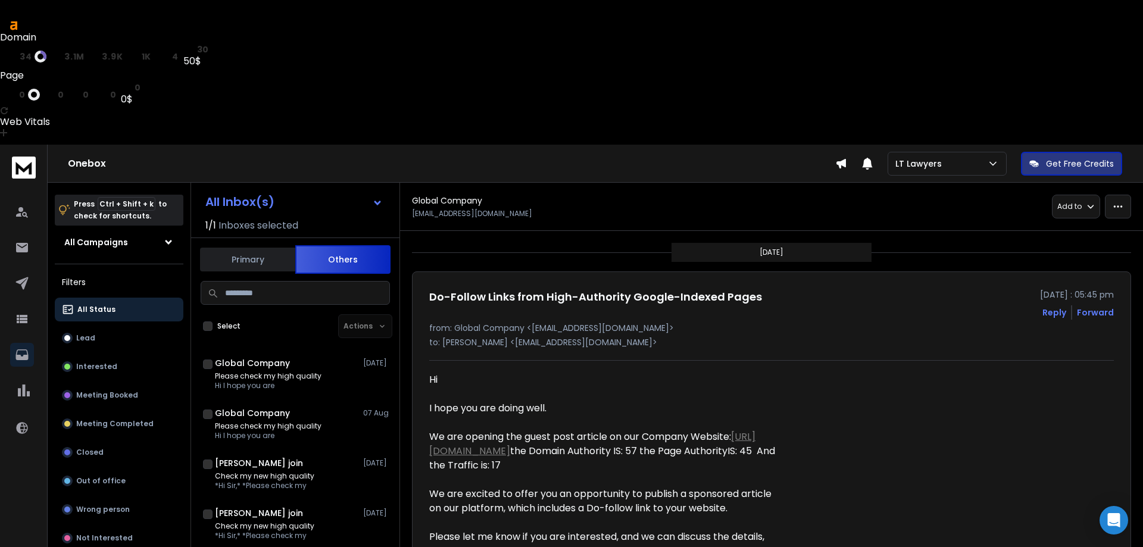
scroll to position [560, 0]
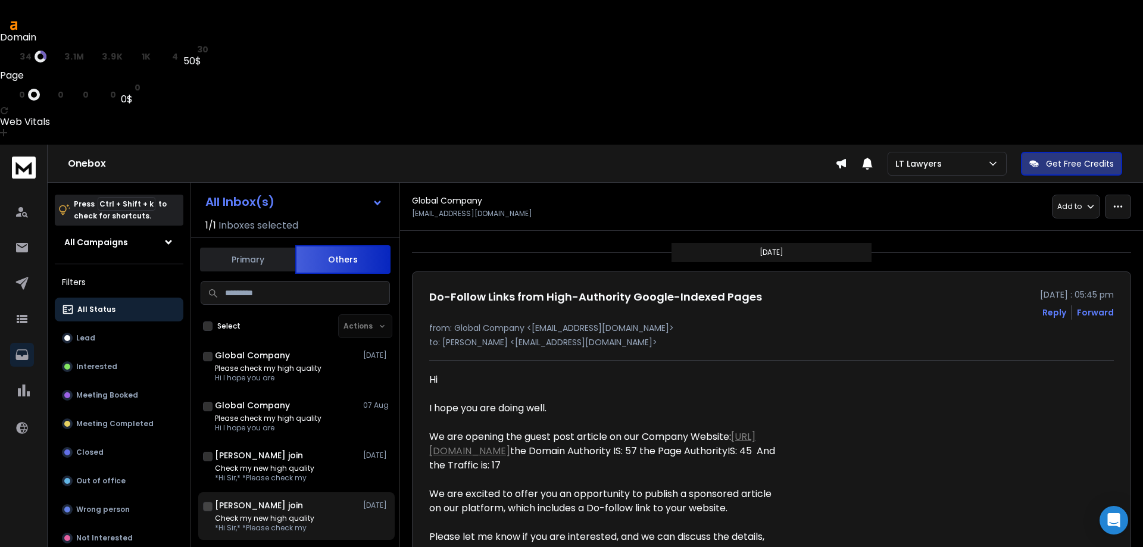
click at [302, 500] on div "[PERSON_NAME] join [DATE]" at bounding box center [302, 506] width 175 height 12
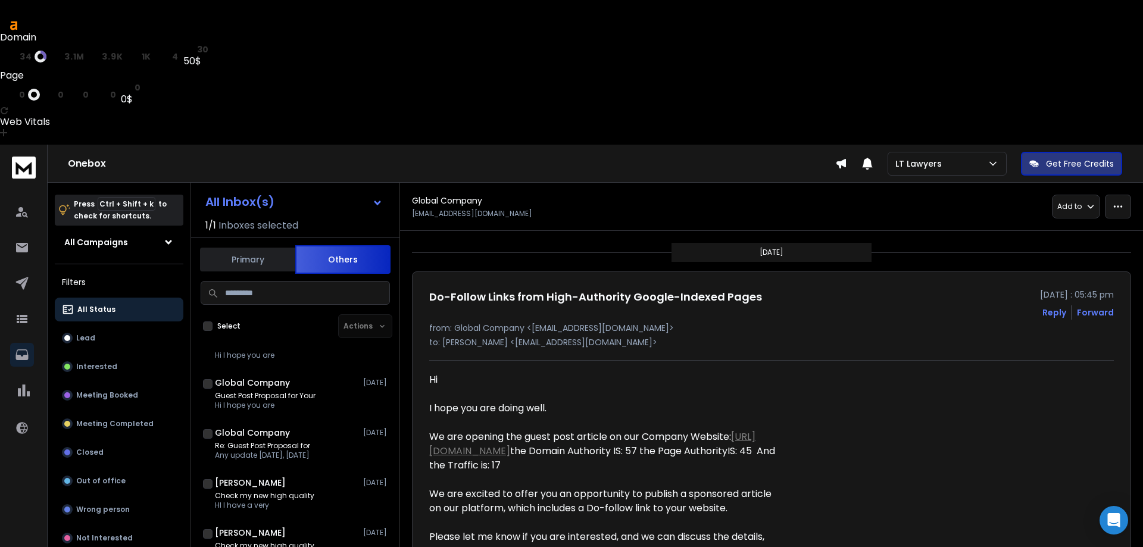
scroll to position [949, 0]
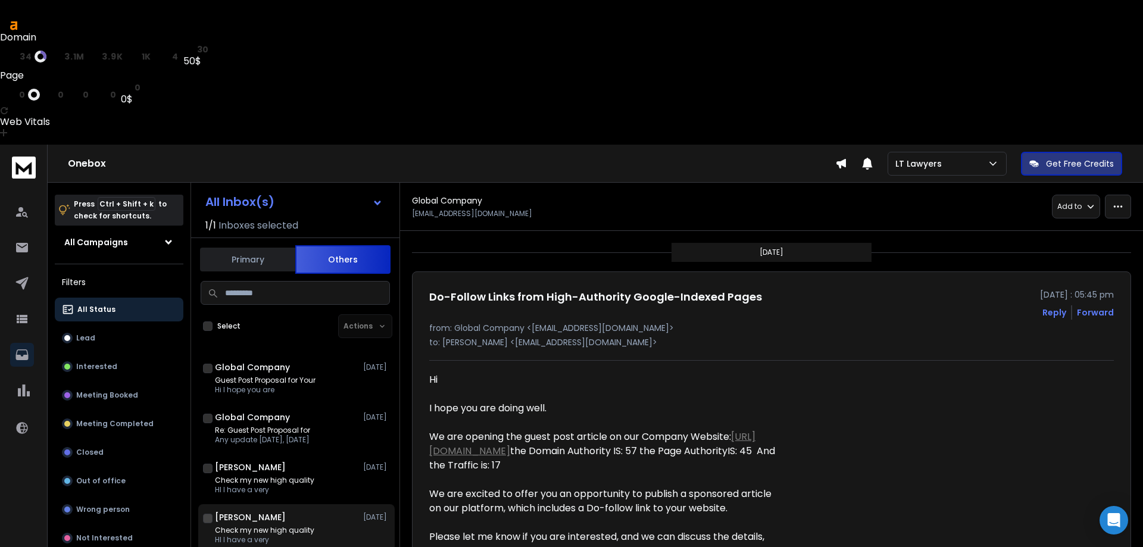
click at [288, 526] on p "Check my new high quality" at bounding box center [264, 531] width 99 height 10
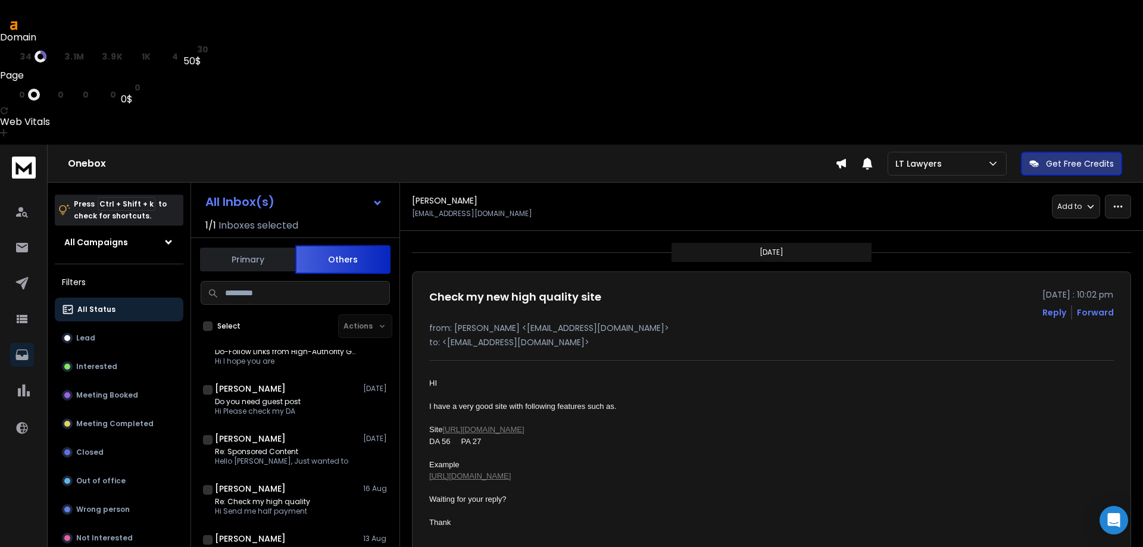
scroll to position [0, 0]
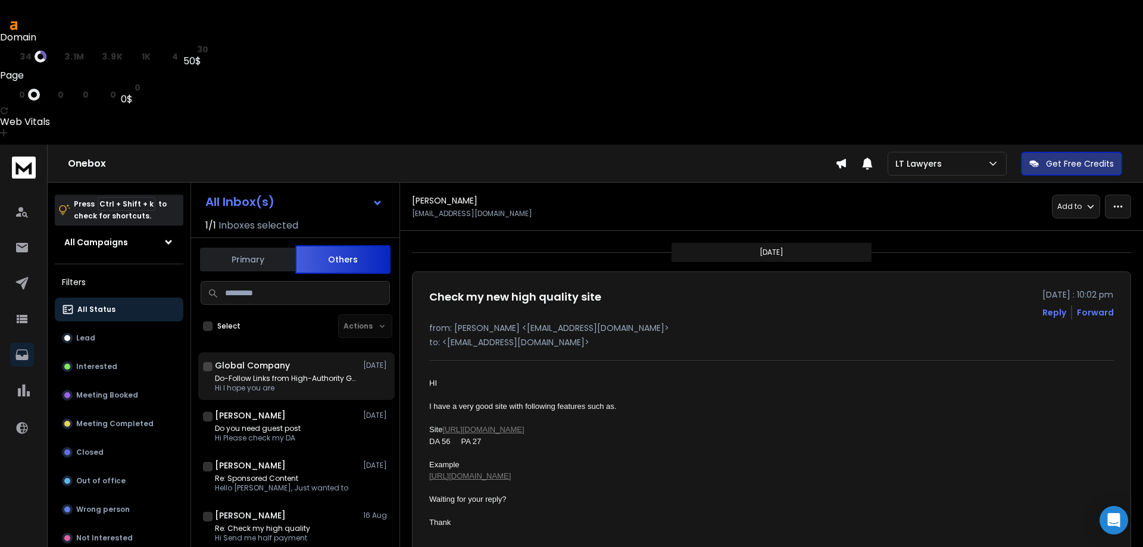
click at [320, 374] on p "Do-Follow Links from High-Authority Google-Indexed" at bounding box center [286, 379] width 143 height 10
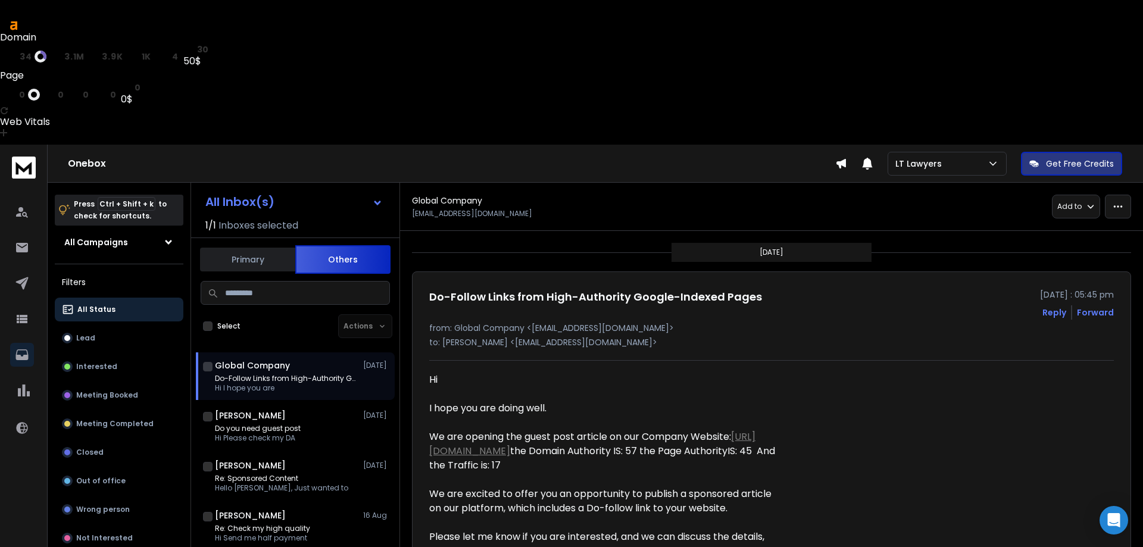
click at [732, 195] on div "Global Company GC [EMAIL_ADDRESS][DOMAIN_NAME]" at bounding box center [590, 207] width 356 height 24
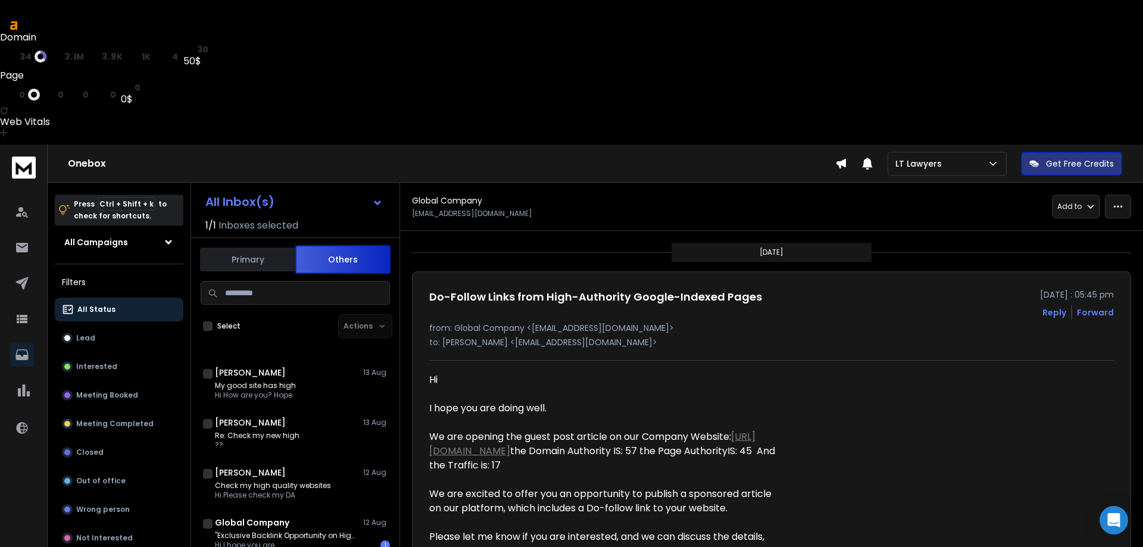
scroll to position [301, 0]
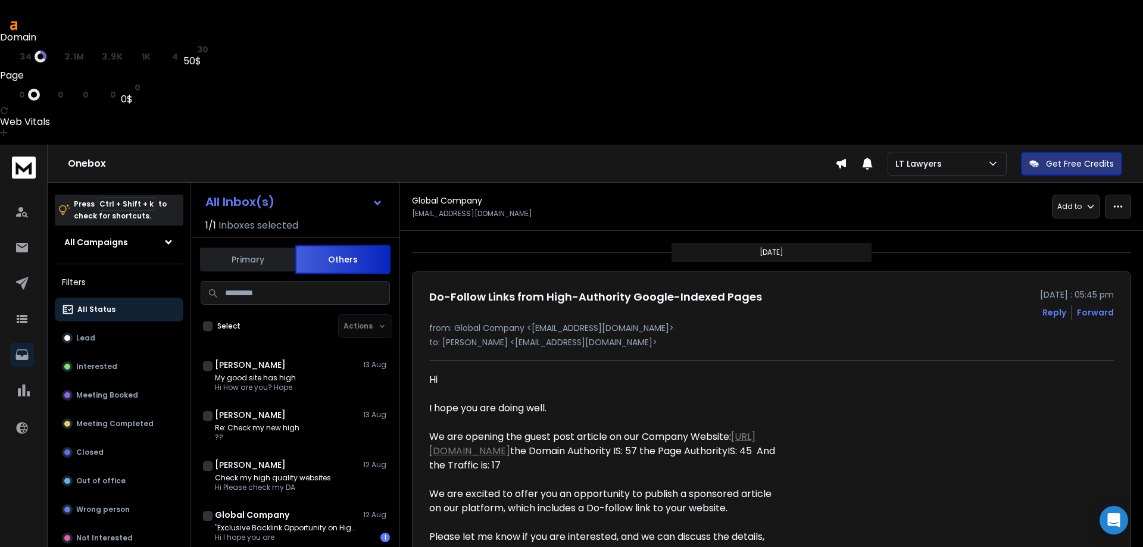
click at [29, 398] on div "H" at bounding box center [24, 418] width 48 height 547
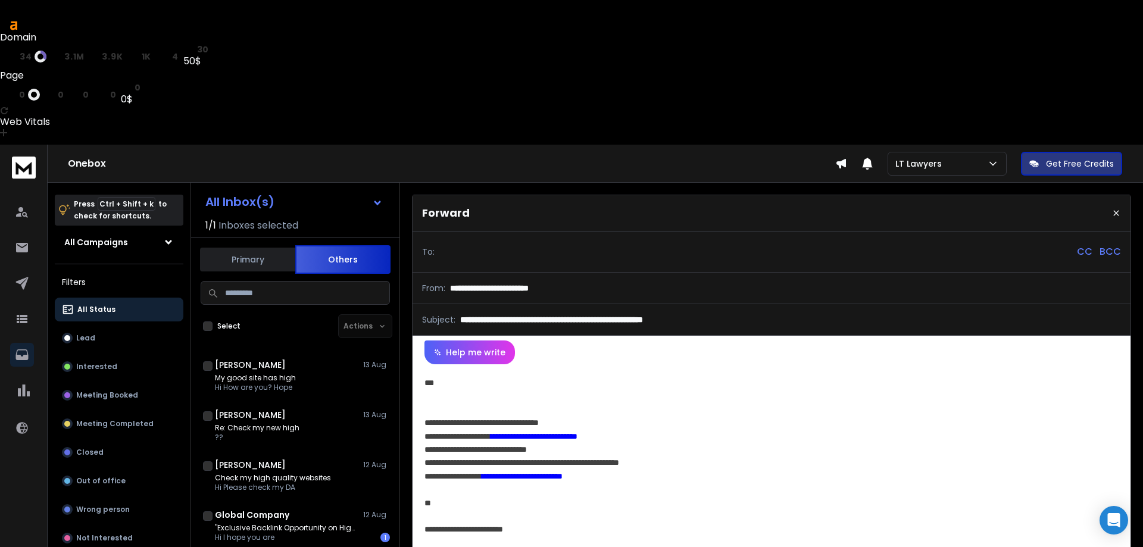
click at [1115, 210] on icon at bounding box center [1115, 212] width 5 height 5
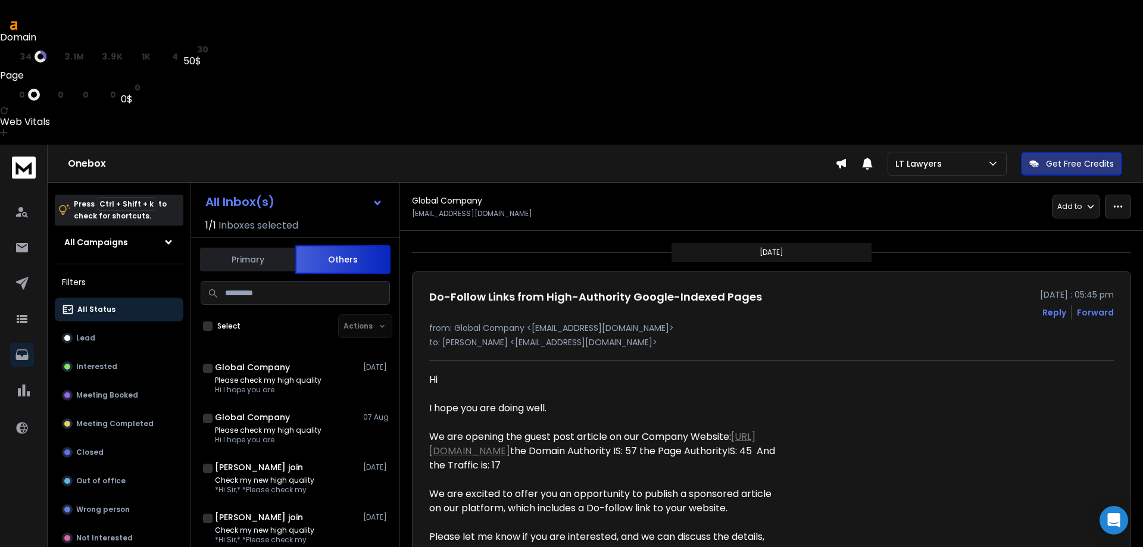
scroll to position [560, 0]
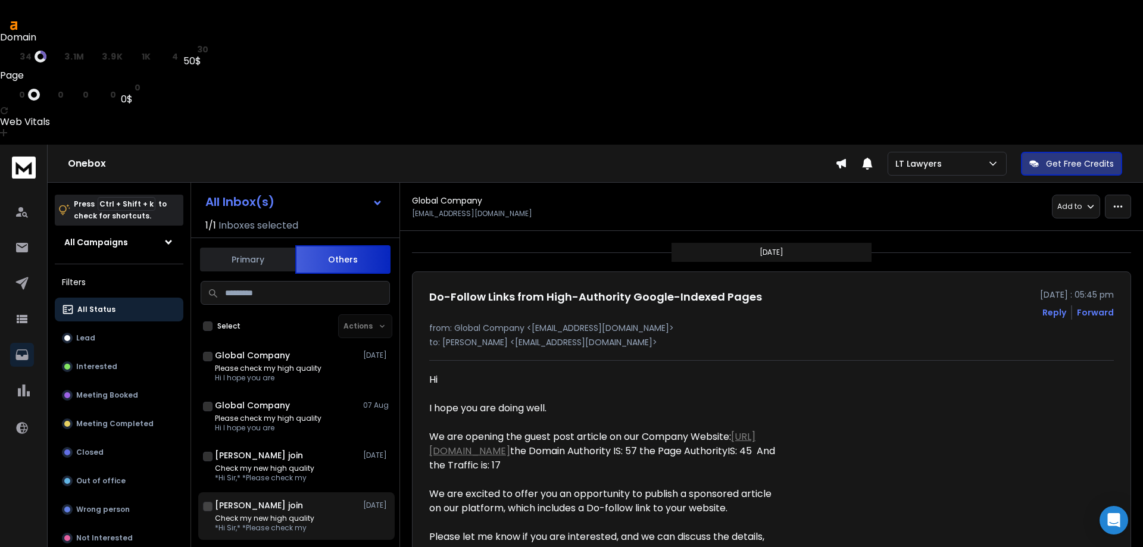
click at [302, 500] on div "[PERSON_NAME] join [DATE]" at bounding box center [302, 506] width 175 height 12
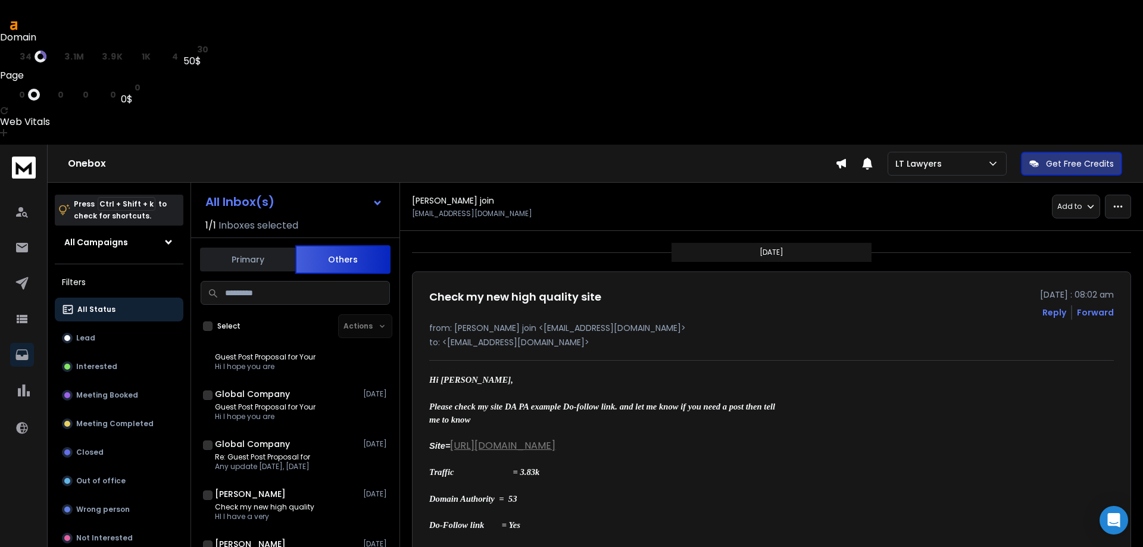
scroll to position [948, 0]
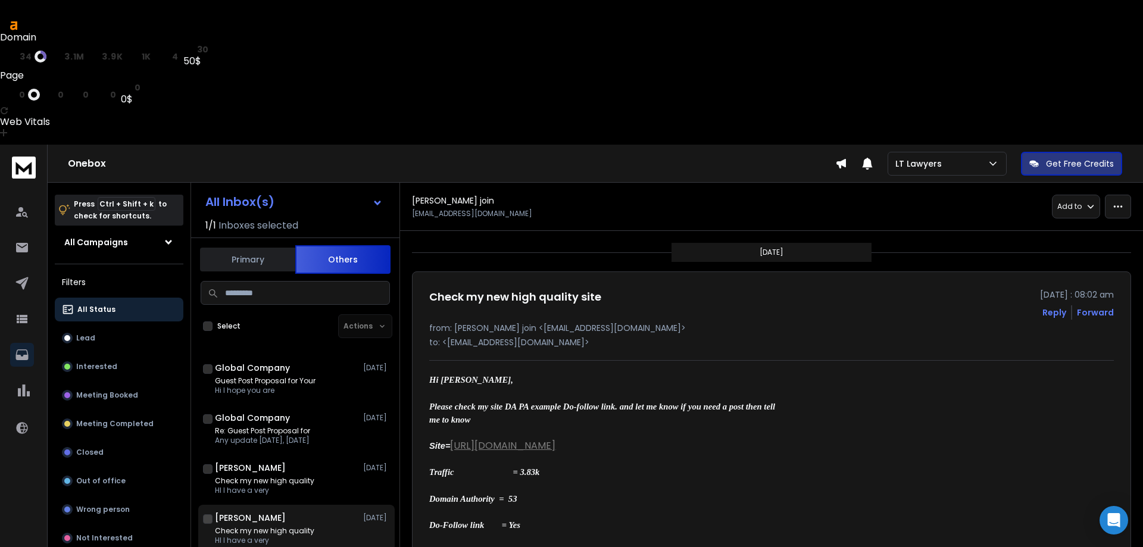
click at [288, 526] on p "Check my new high quality" at bounding box center [264, 531] width 99 height 10
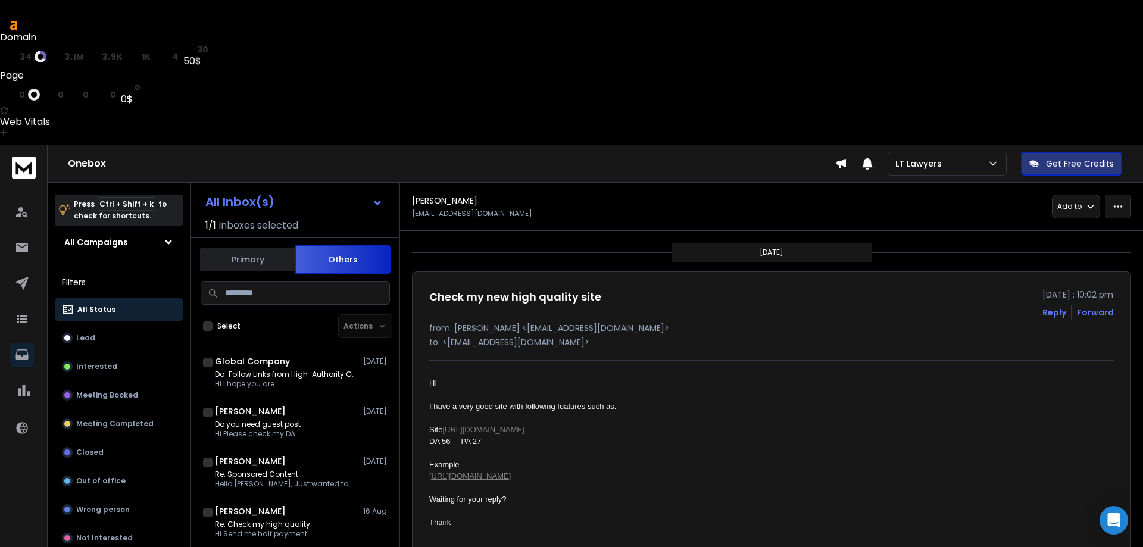
scroll to position [0, 0]
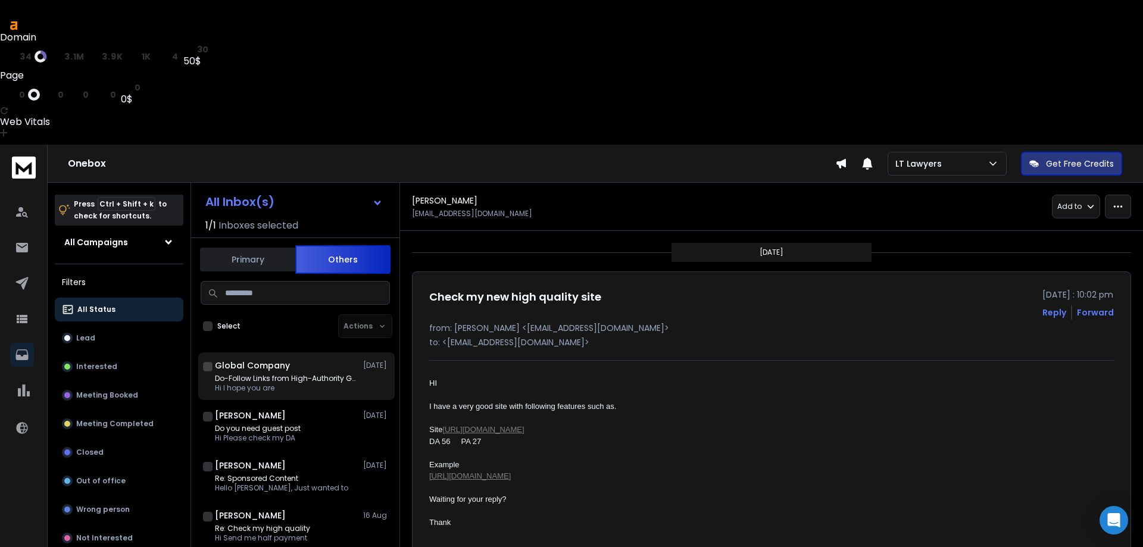
click at [320, 374] on p "Do-Follow Links from High-Authority Google-Indexed" at bounding box center [286, 379] width 143 height 10
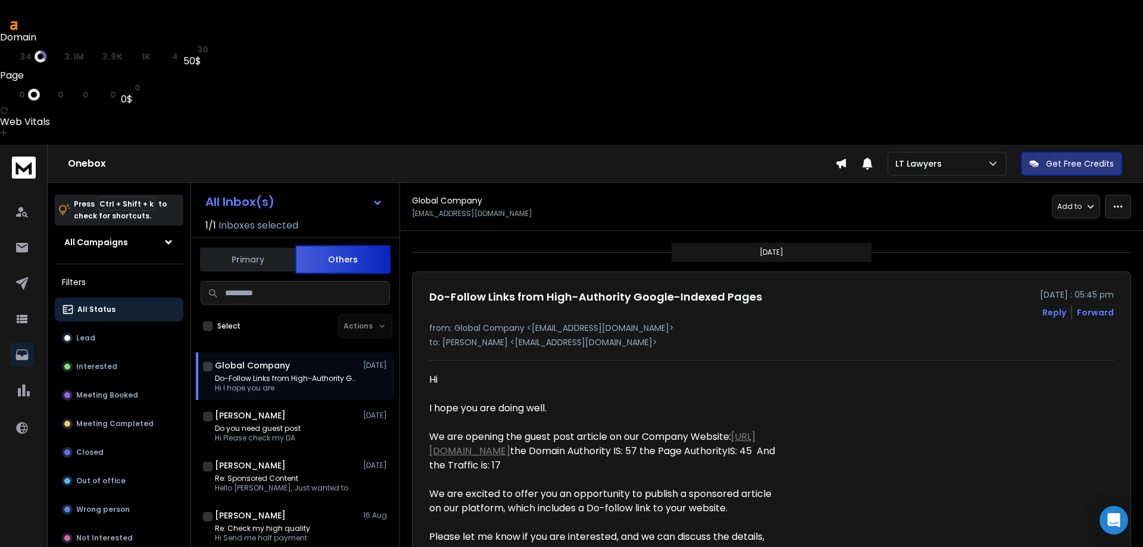
click at [732, 195] on div "Global Company GC [EMAIL_ADDRESS][DOMAIN_NAME]" at bounding box center [590, 207] width 356 height 24
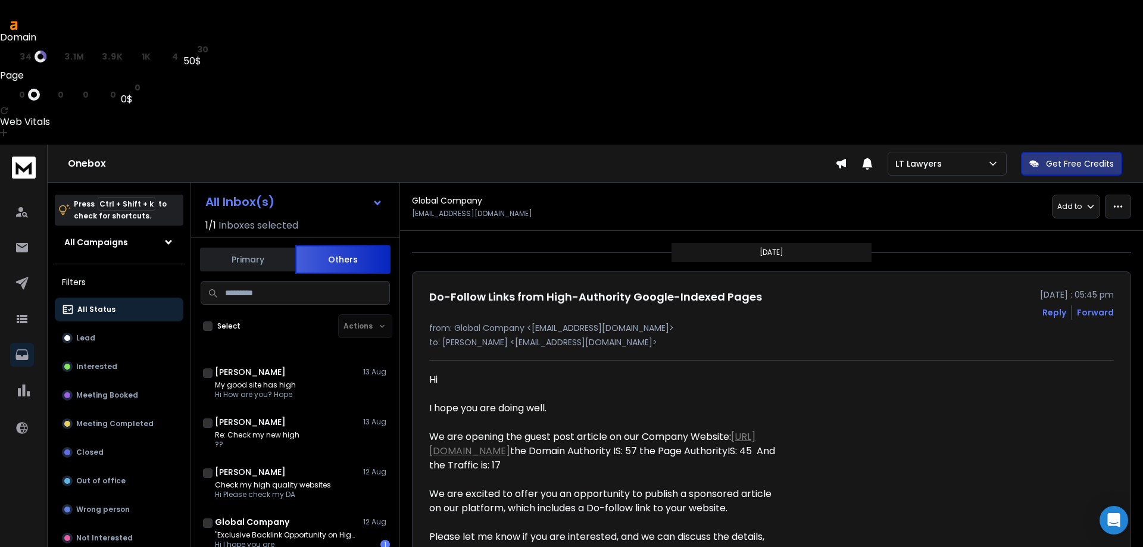
scroll to position [301, 0]
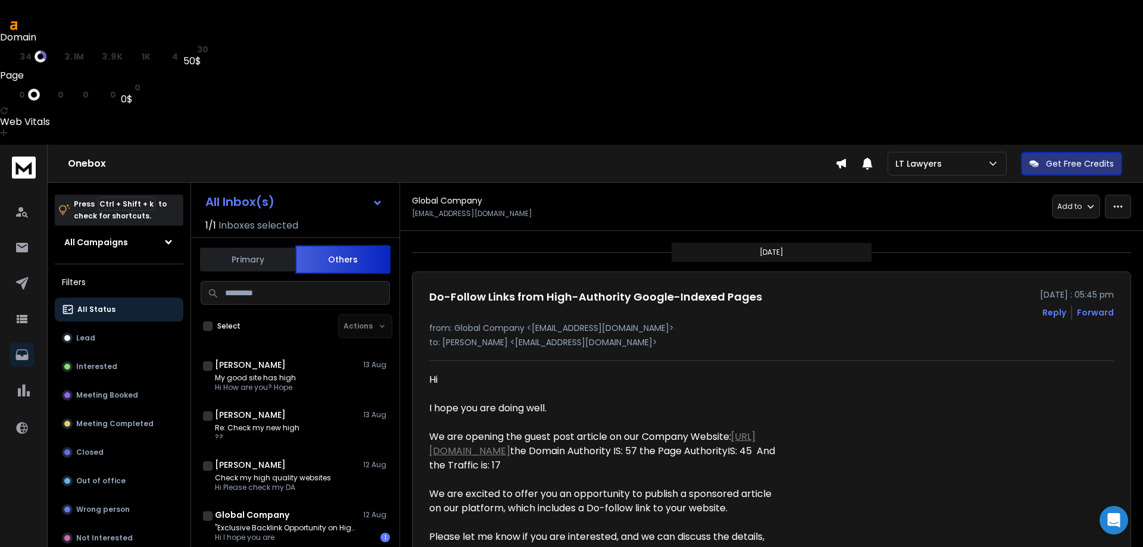
click at [29, 398] on div "H" at bounding box center [24, 418] width 48 height 547
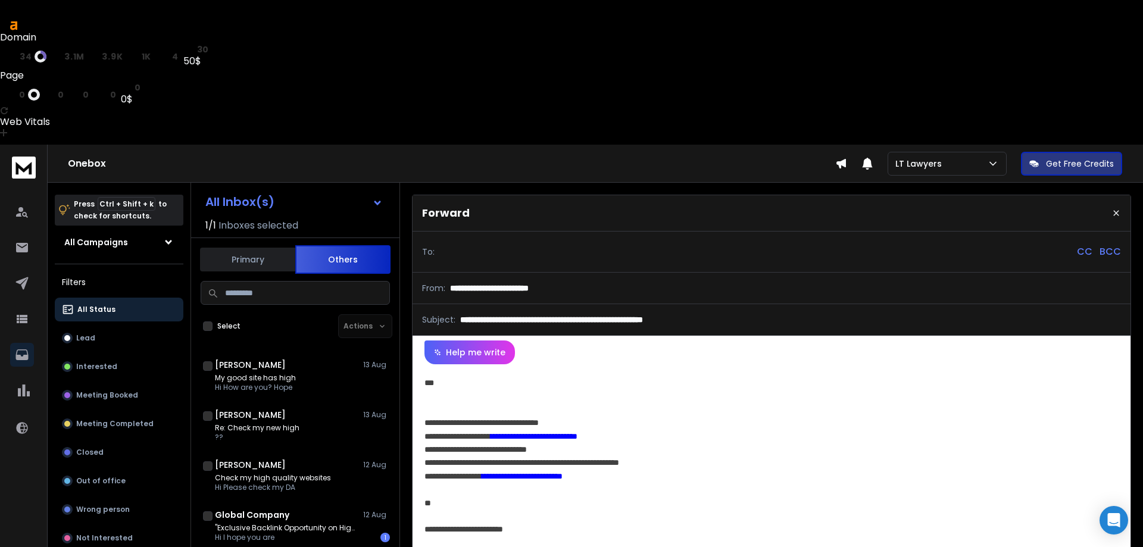
click at [1115, 210] on icon at bounding box center [1115, 212] width 5 height 5
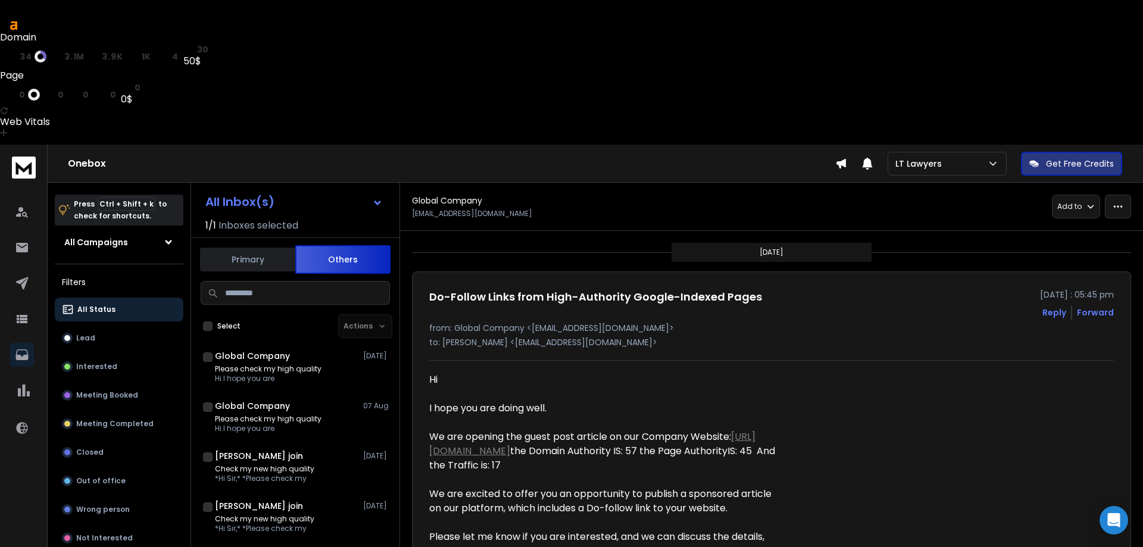
scroll to position [560, 0]
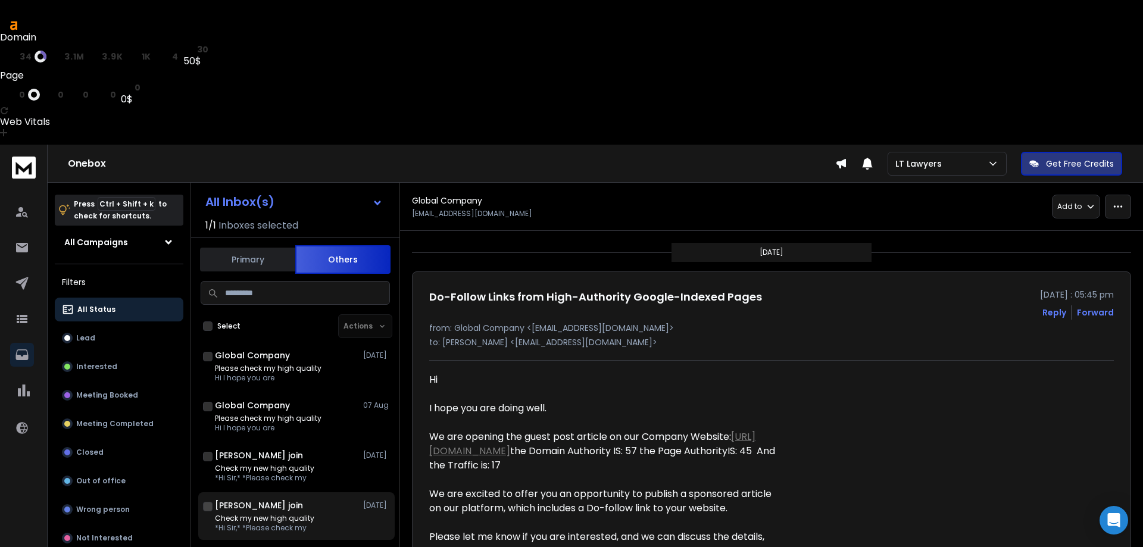
click at [302, 500] on div "[PERSON_NAME] join [DATE]" at bounding box center [302, 506] width 175 height 12
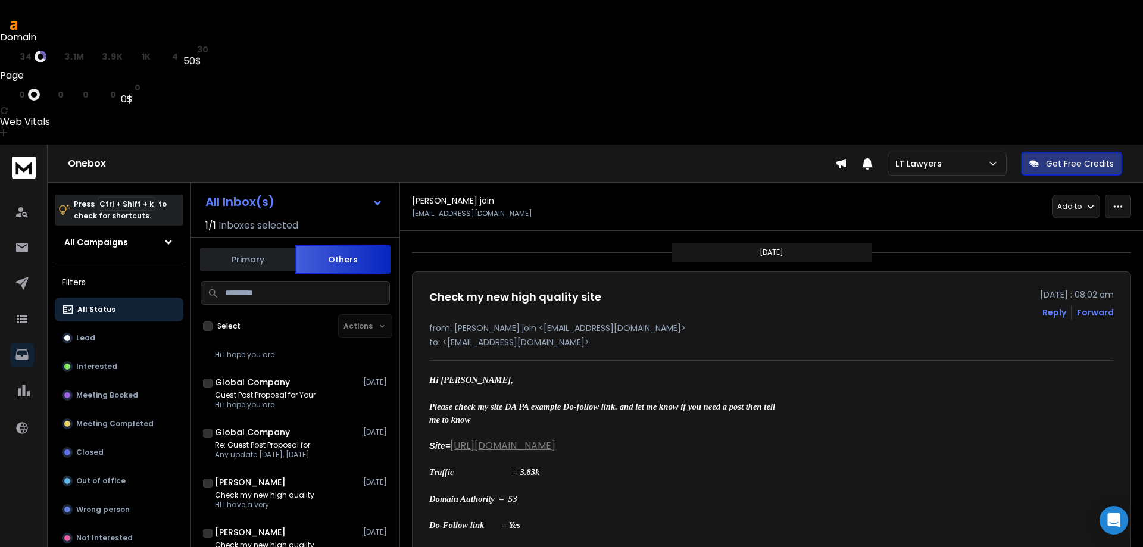
scroll to position [948, 0]
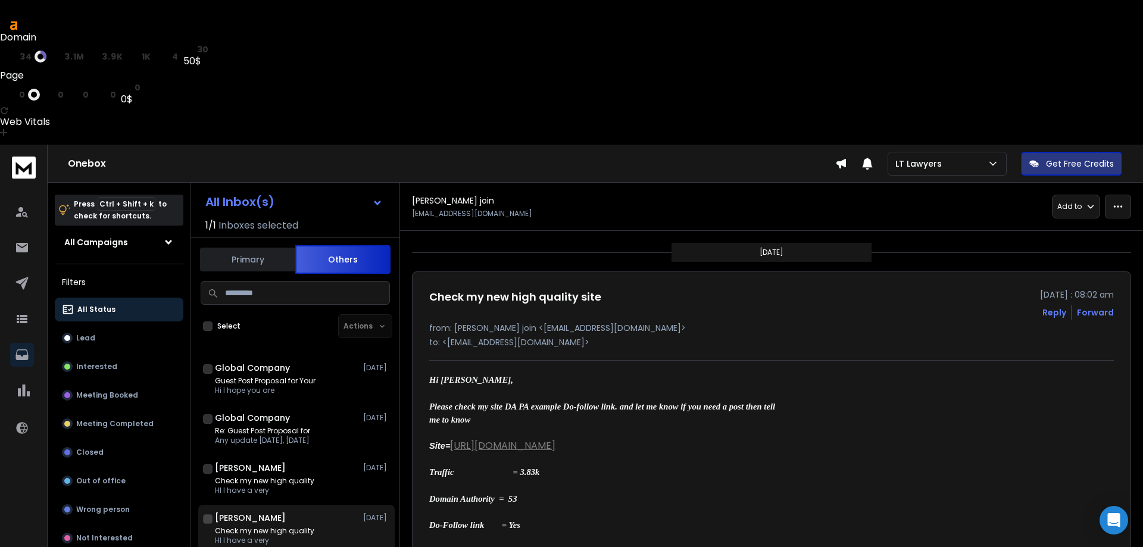
click at [288, 526] on p "Check my new high quality" at bounding box center [264, 531] width 99 height 10
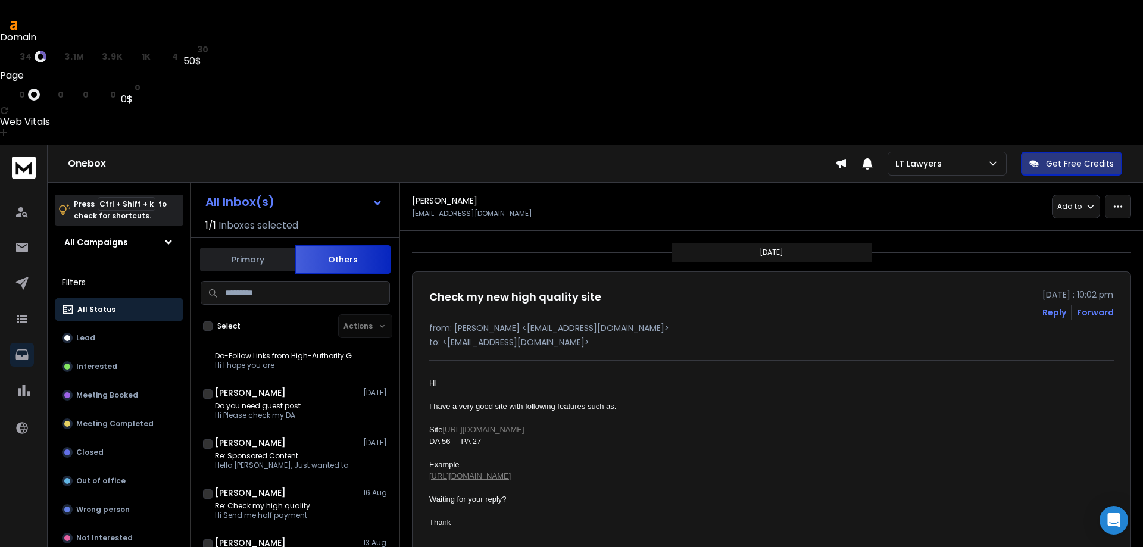
scroll to position [0, 0]
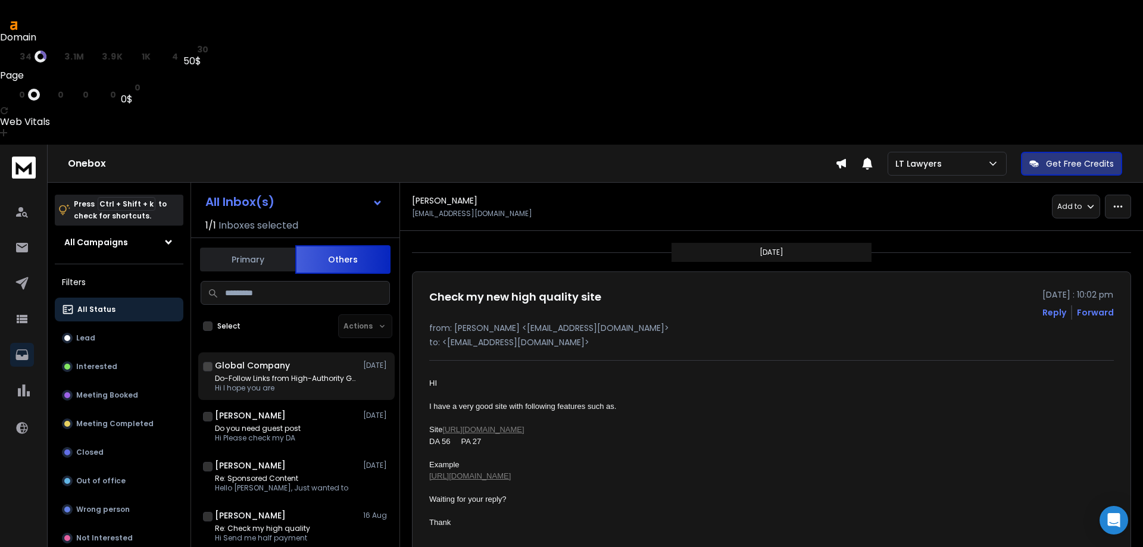
click at [320, 374] on p "Do-Follow Links from High-Authority Google-Indexed" at bounding box center [286, 379] width 143 height 10
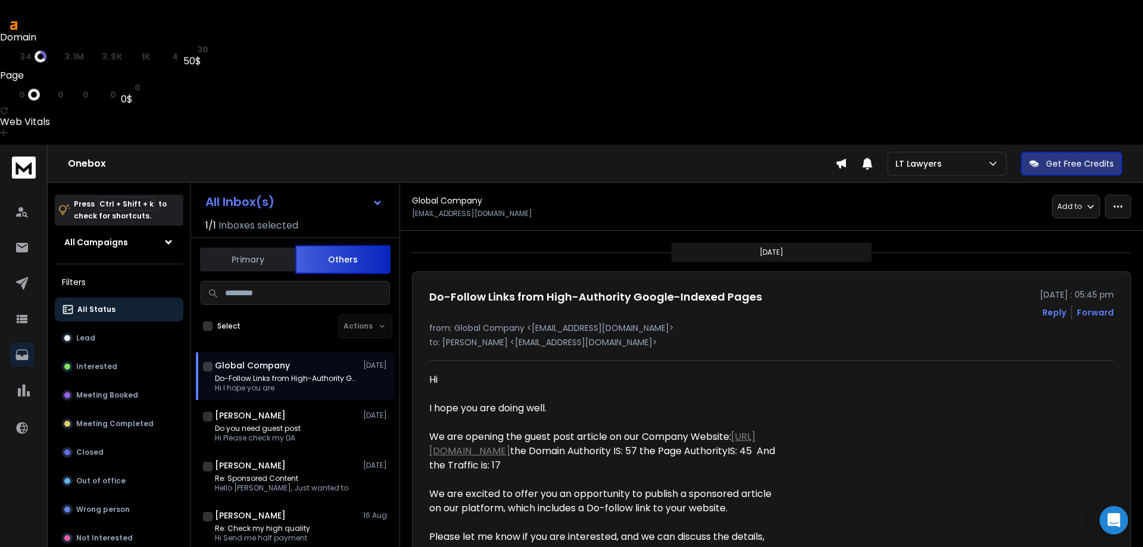
click at [732, 195] on div "Global Company GC [EMAIL_ADDRESS][DOMAIN_NAME]" at bounding box center [590, 207] width 356 height 24
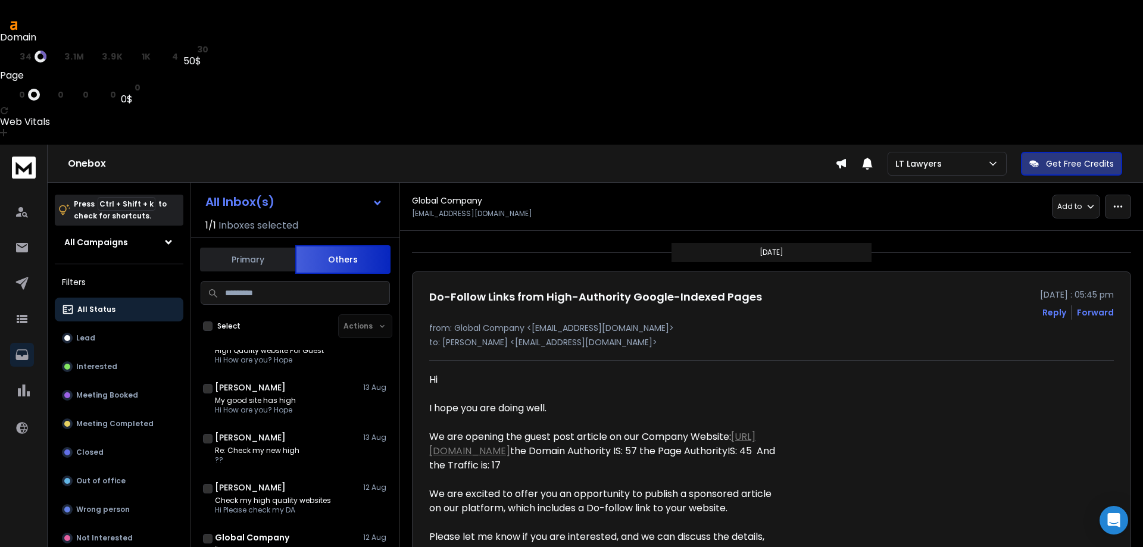
scroll to position [301, 0]
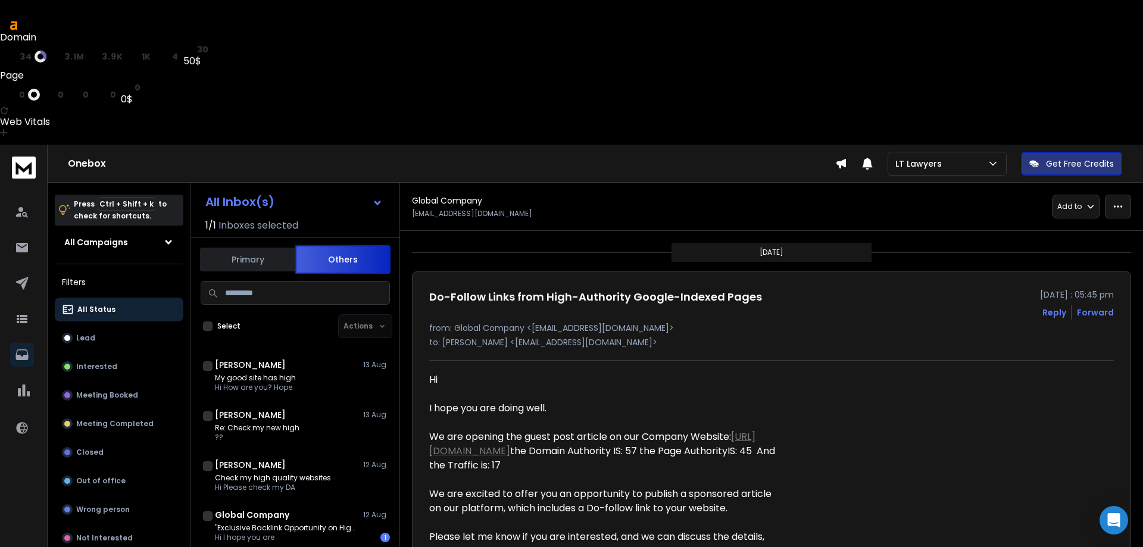
click at [29, 398] on div "H" at bounding box center [24, 418] width 48 height 547
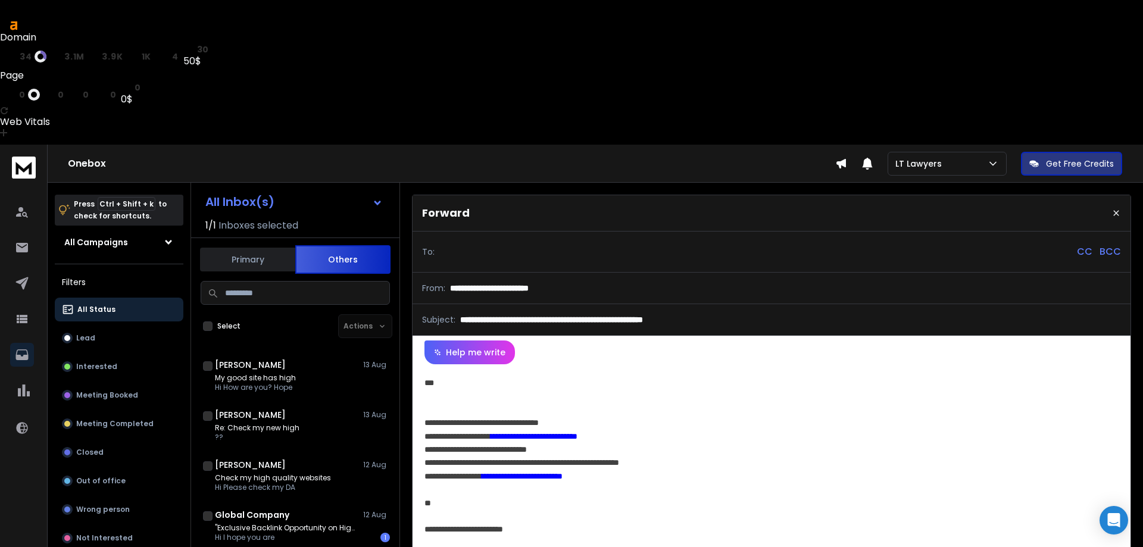
click at [1115, 210] on icon at bounding box center [1115, 212] width 5 height 5
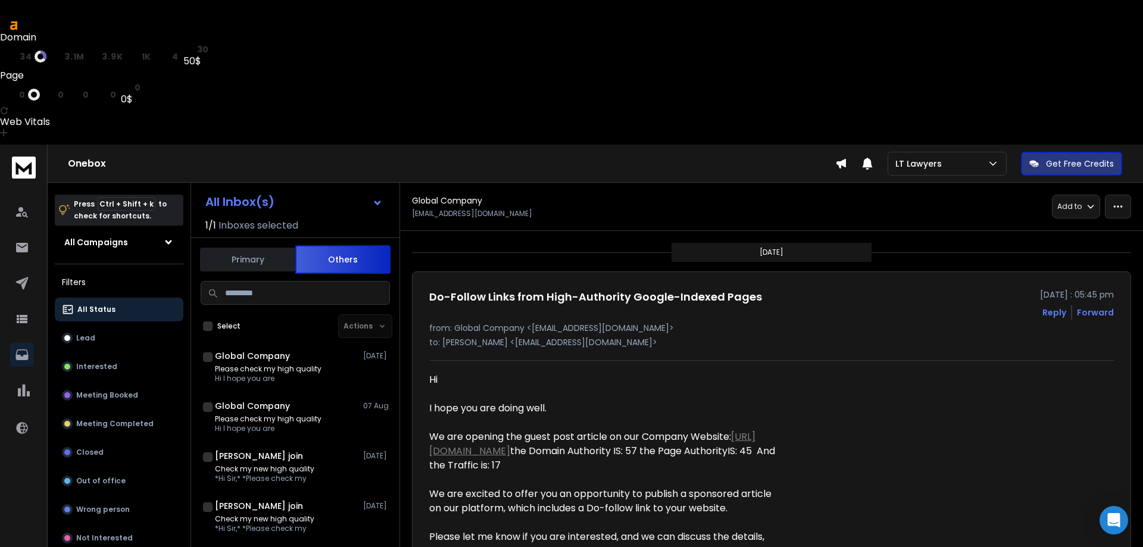
scroll to position [560, 0]
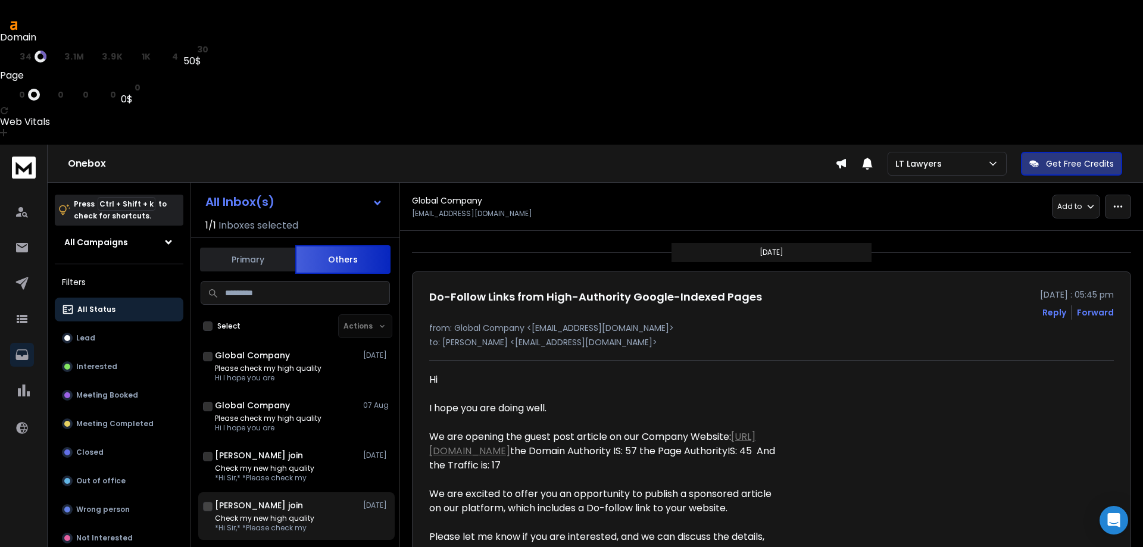
click at [302, 500] on div "[PERSON_NAME] join [DATE]" at bounding box center [302, 506] width 175 height 12
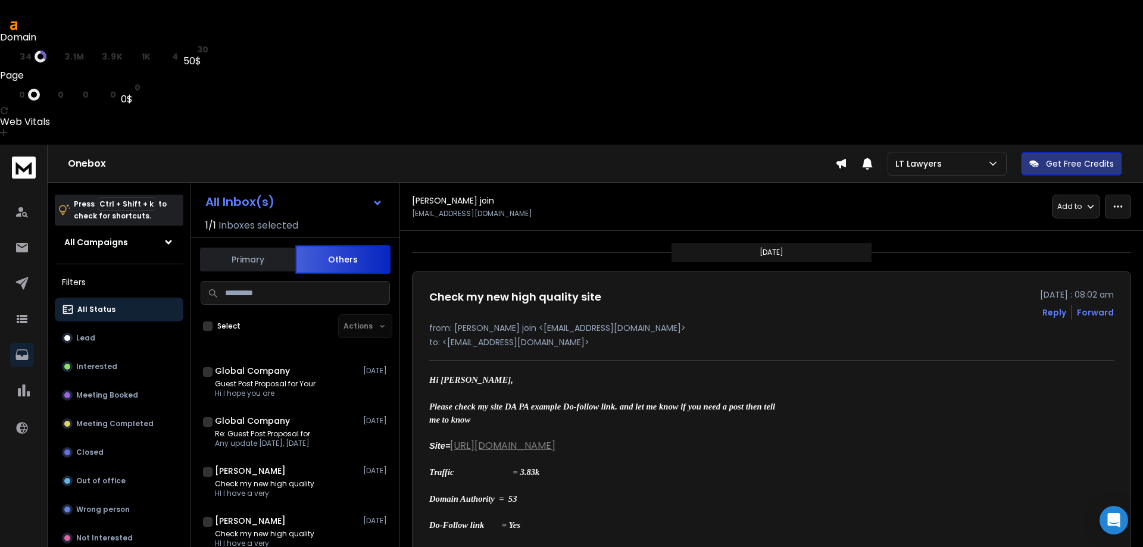
scroll to position [948, 0]
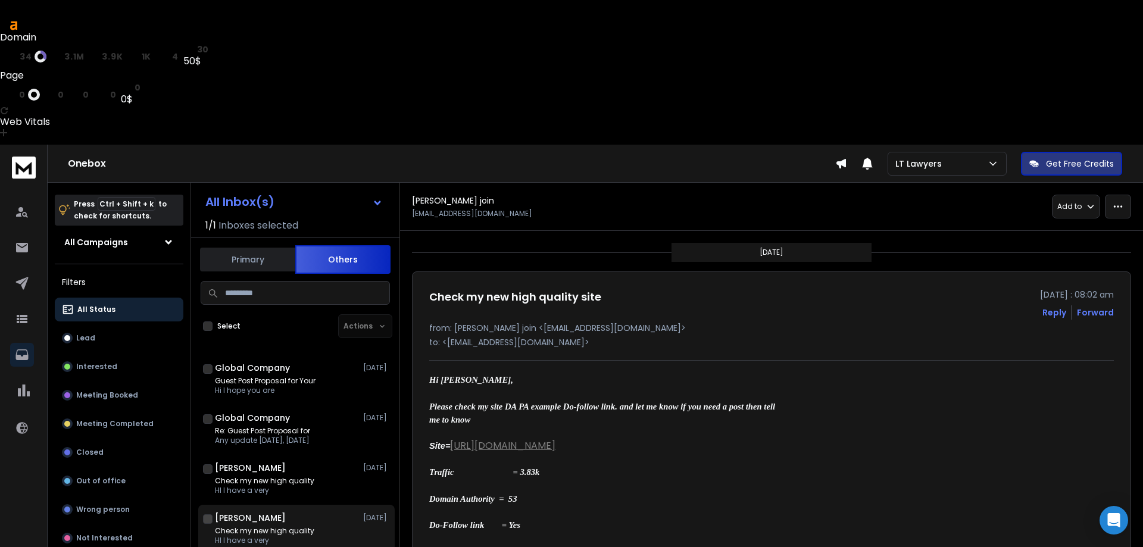
click at [288, 526] on p "Check my new high quality" at bounding box center [264, 531] width 99 height 10
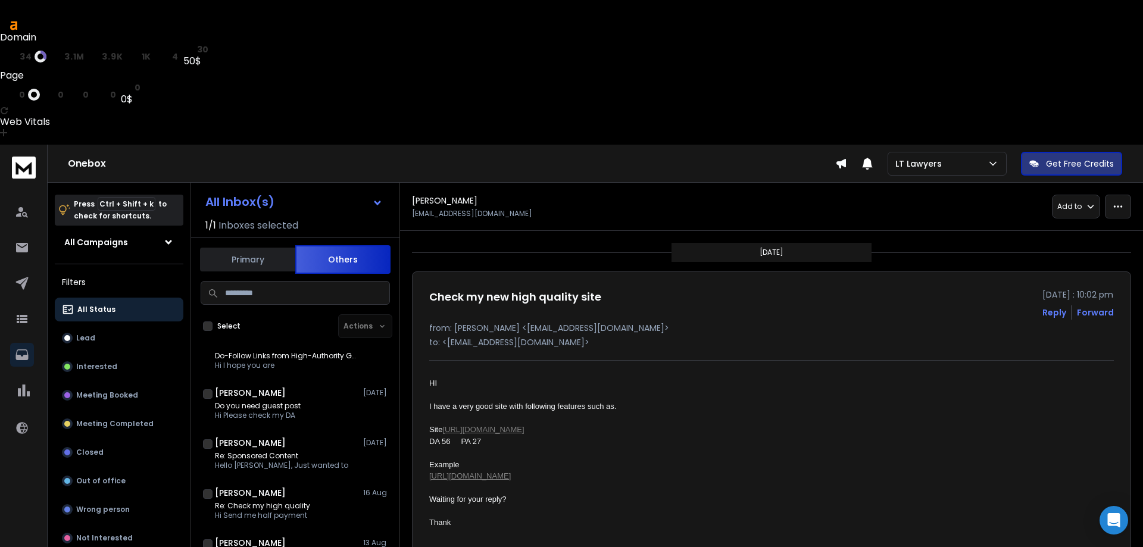
scroll to position [0, 0]
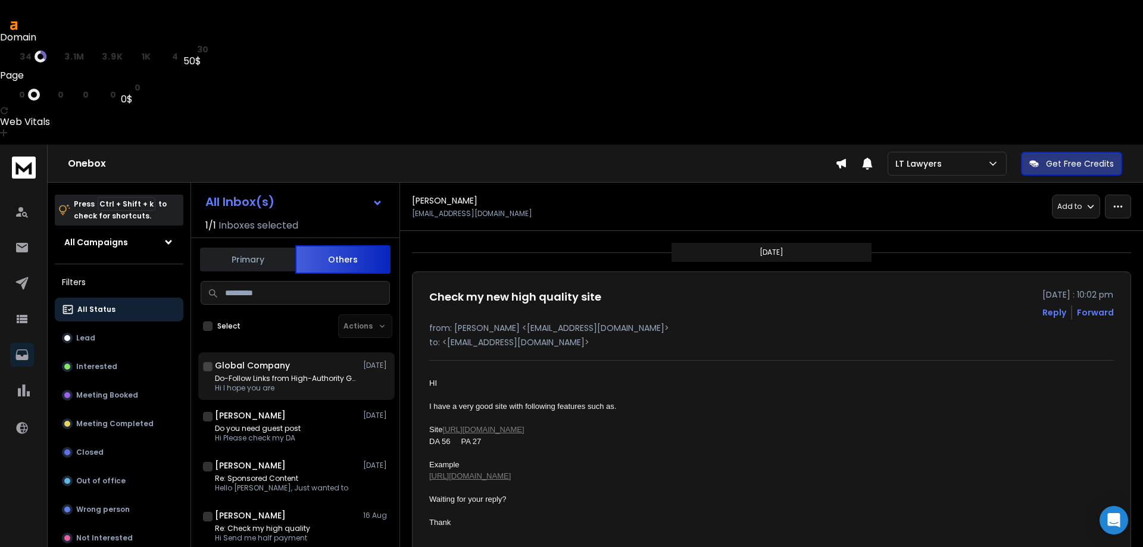
click at [320, 374] on p "Do-Follow Links from High-Authority Google-Indexed" at bounding box center [286, 379] width 143 height 10
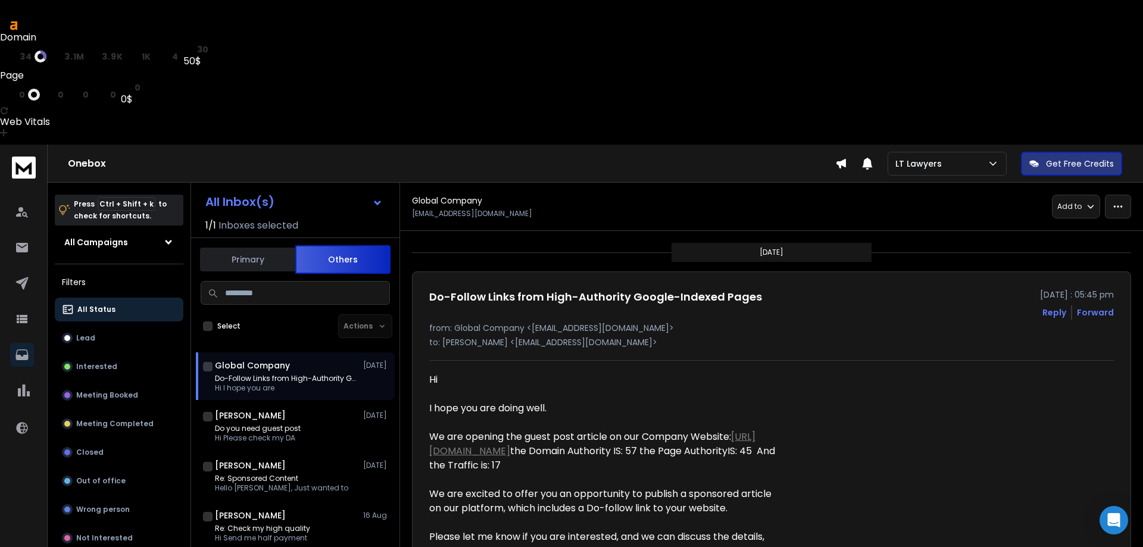
click at [732, 195] on div "Global Company GC [EMAIL_ADDRESS][DOMAIN_NAME]" at bounding box center [590, 207] width 356 height 24
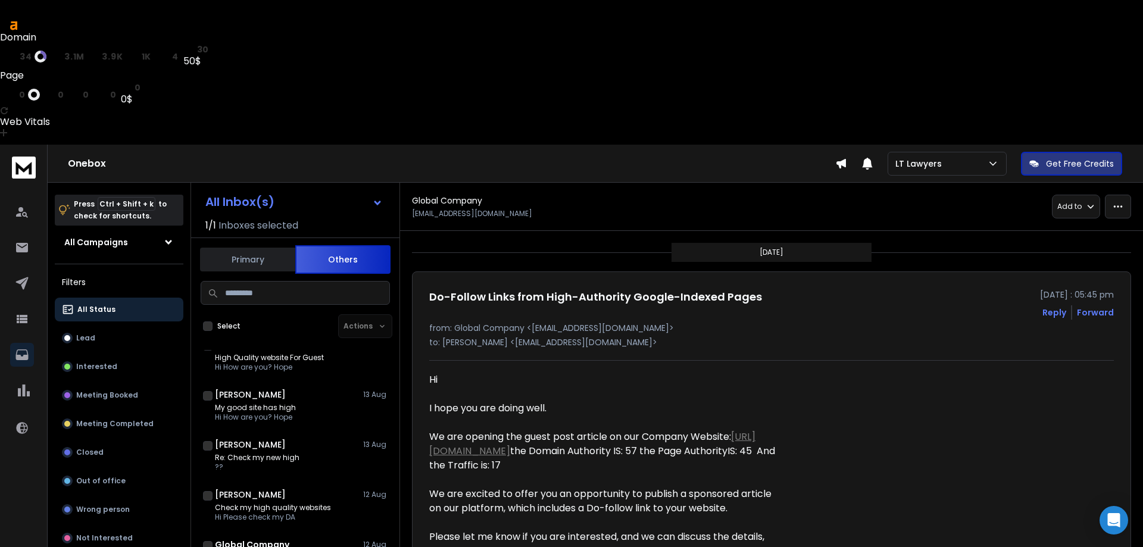
scroll to position [301, 0]
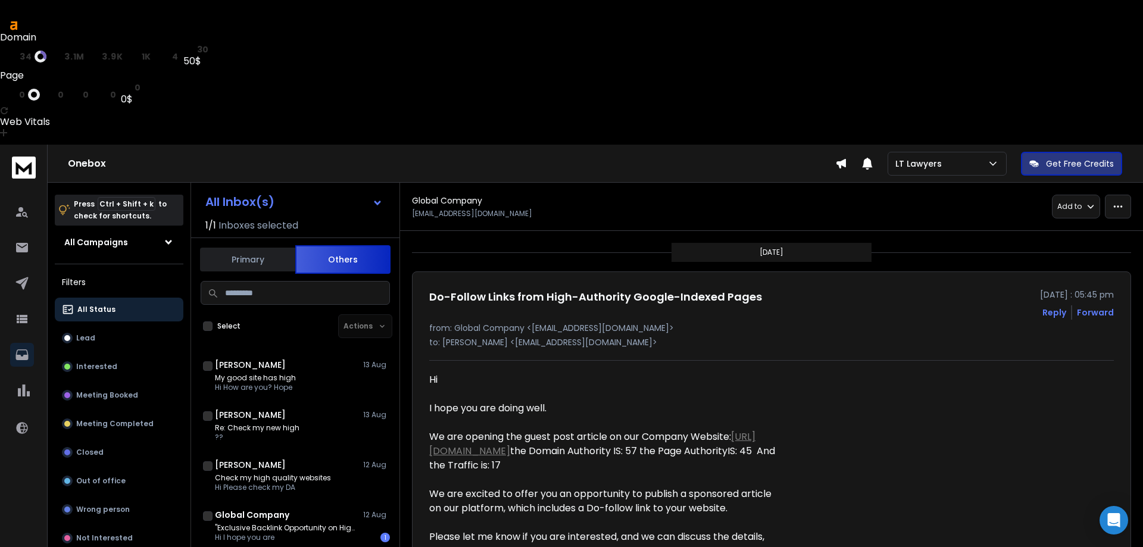
click at [29, 398] on div "H" at bounding box center [24, 418] width 48 height 547
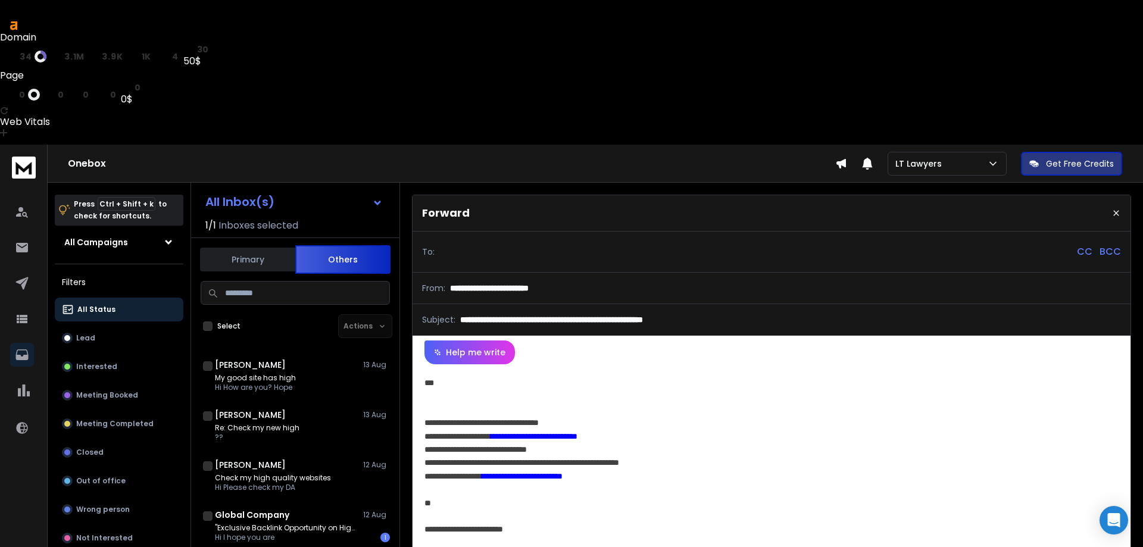
click at [1115, 210] on icon at bounding box center [1115, 212] width 5 height 5
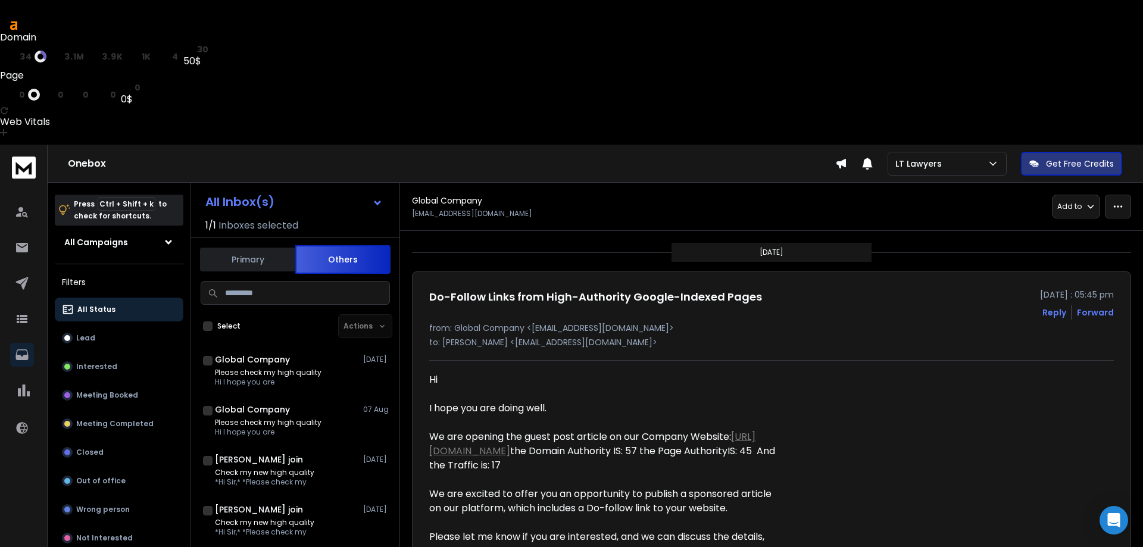
scroll to position [560, 0]
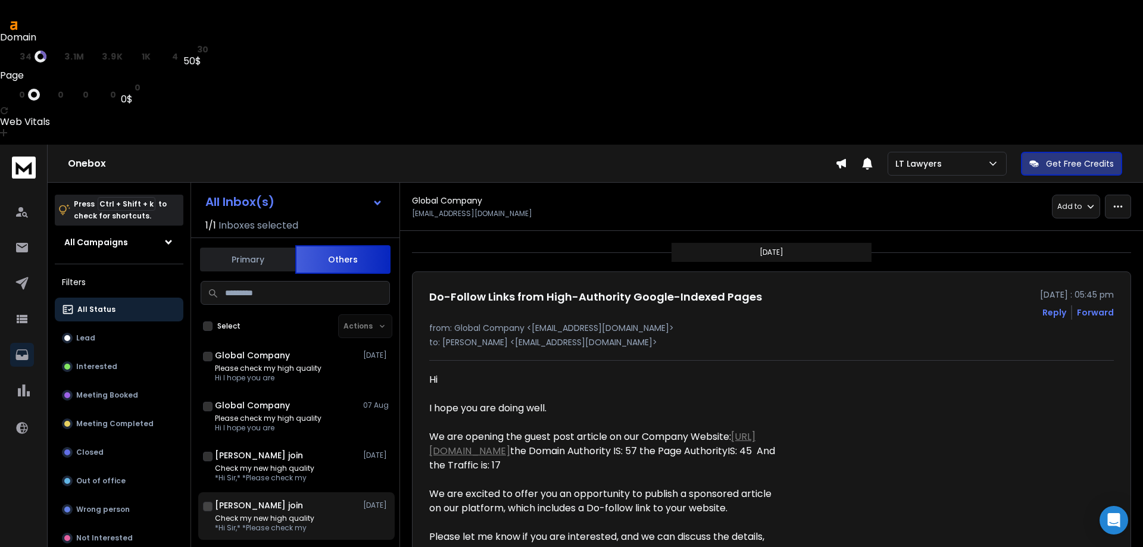
click at [302, 500] on div "[PERSON_NAME] join [DATE]" at bounding box center [302, 506] width 175 height 12
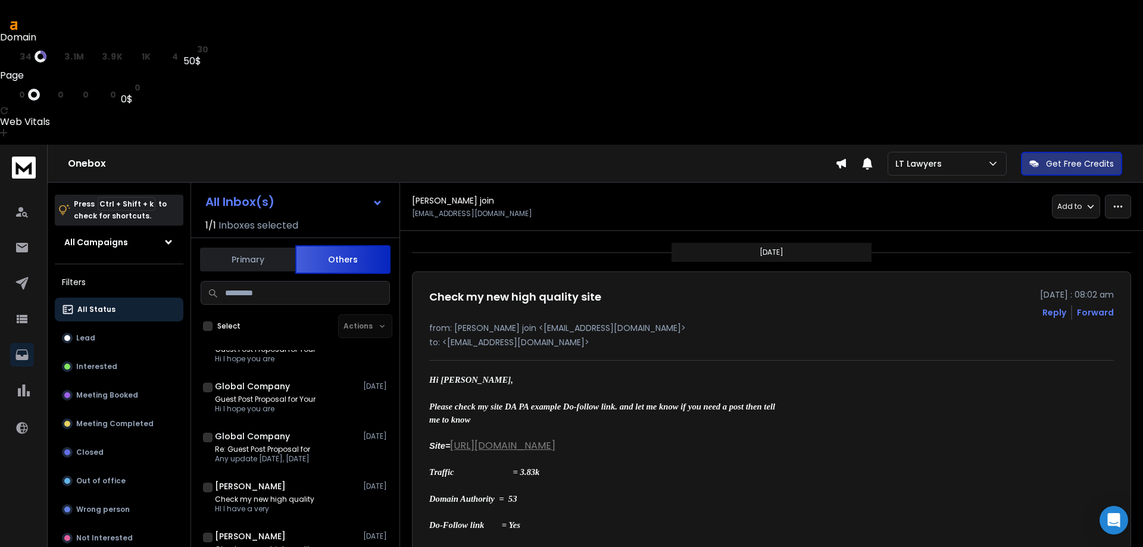
scroll to position [949, 0]
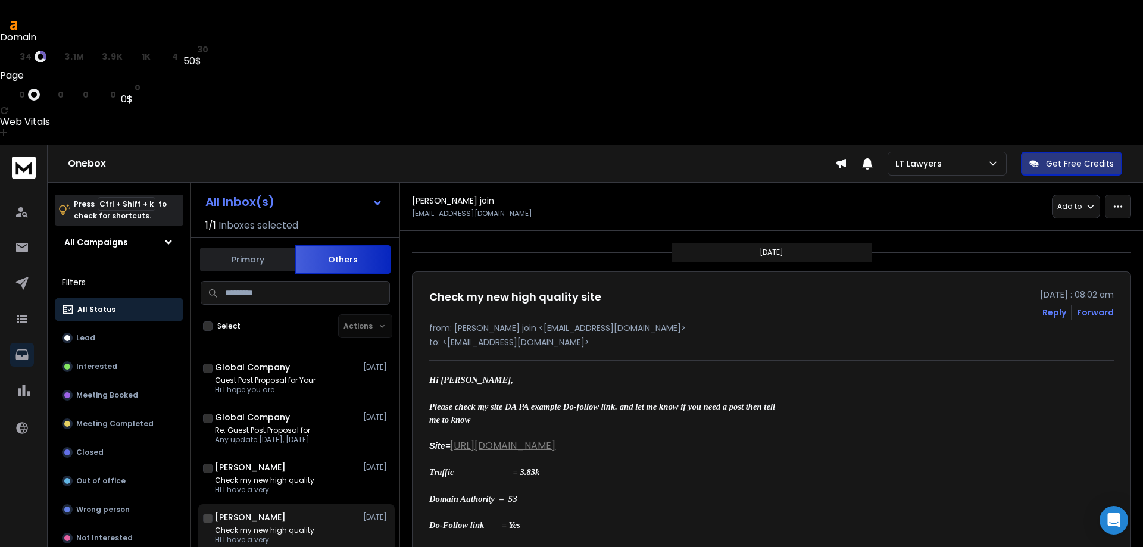
click at [288, 526] on p "Check my new high quality" at bounding box center [264, 531] width 99 height 10
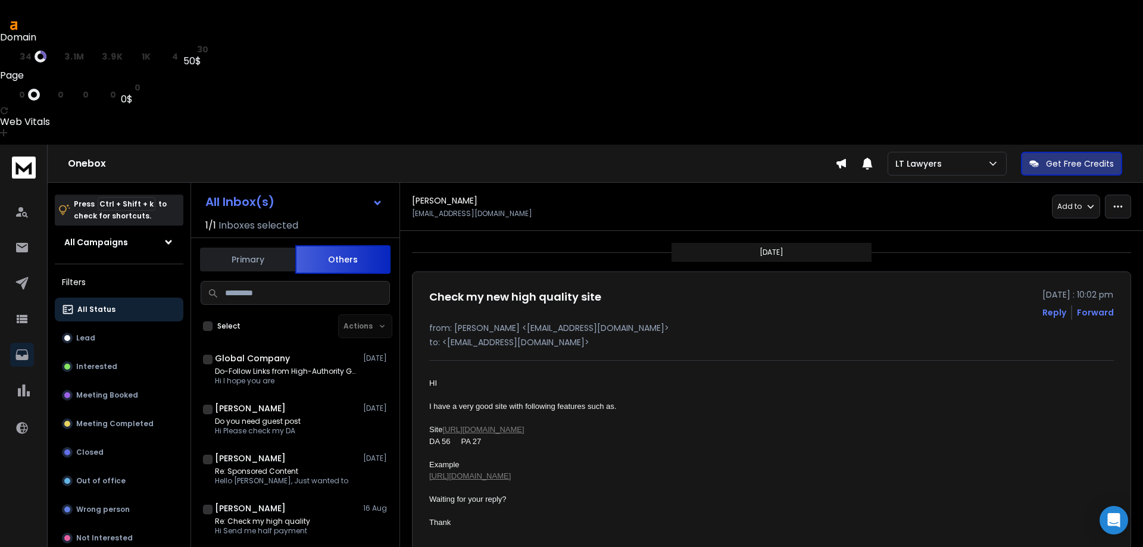
scroll to position [0, 0]
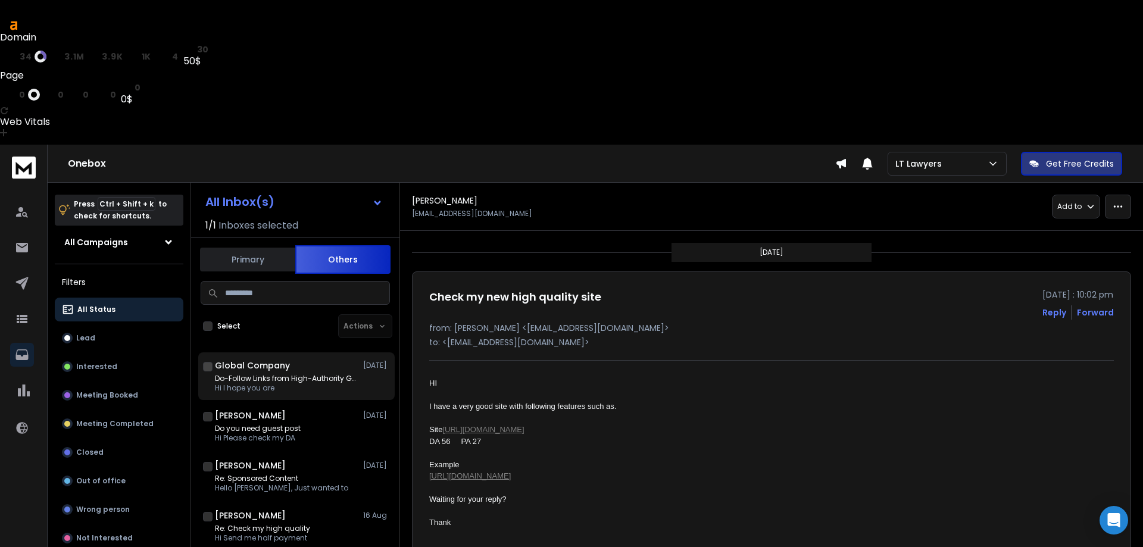
click at [320, 374] on p "Do-Follow Links from High-Authority Google-Indexed" at bounding box center [286, 379] width 143 height 10
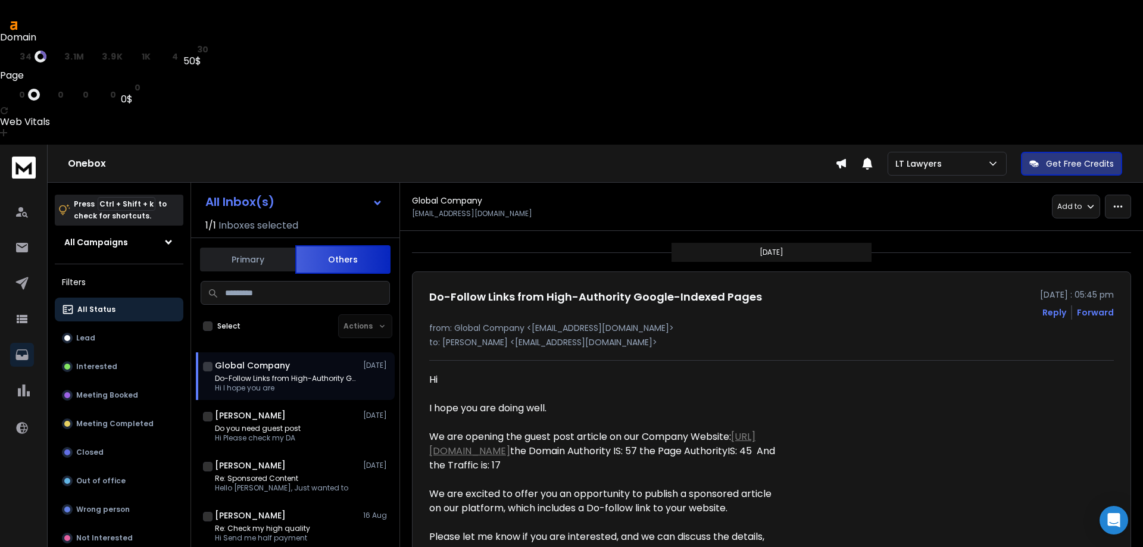
click at [732, 195] on div "Global Company GC [EMAIL_ADDRESS][DOMAIN_NAME]" at bounding box center [590, 207] width 356 height 24
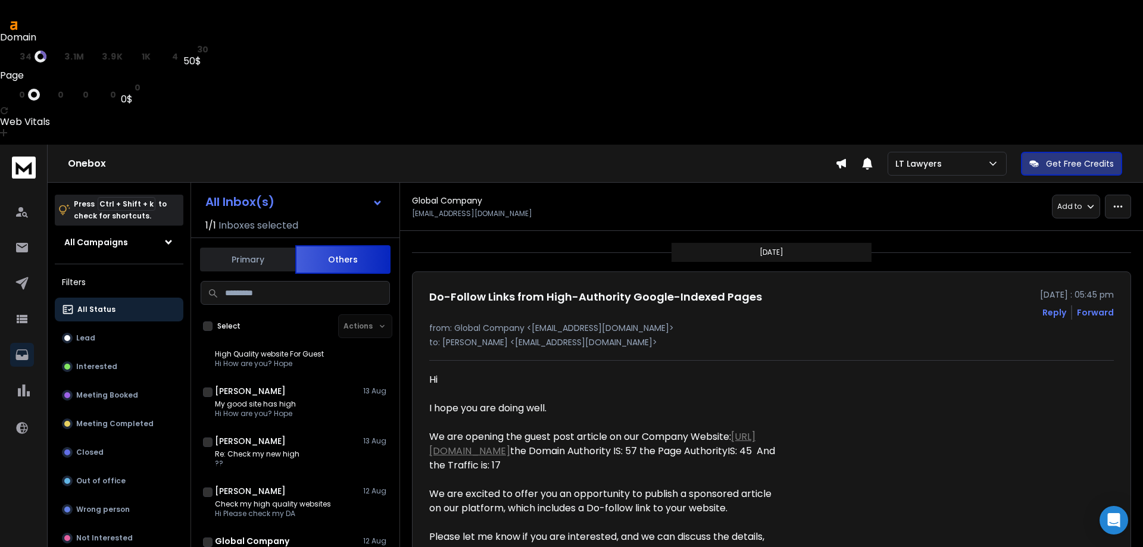
scroll to position [301, 0]
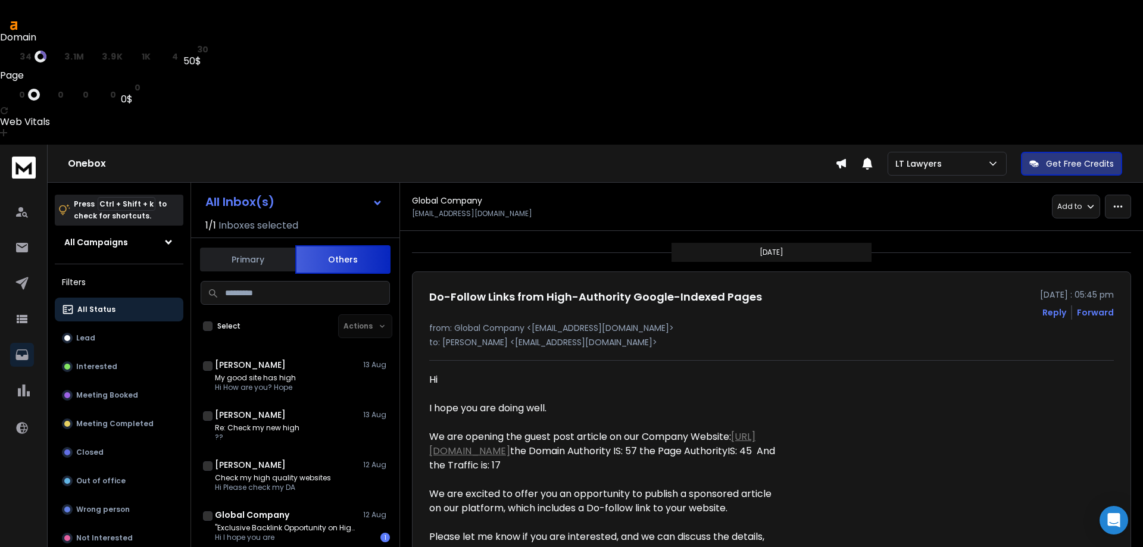
click at [29, 398] on div "H" at bounding box center [24, 418] width 48 height 547
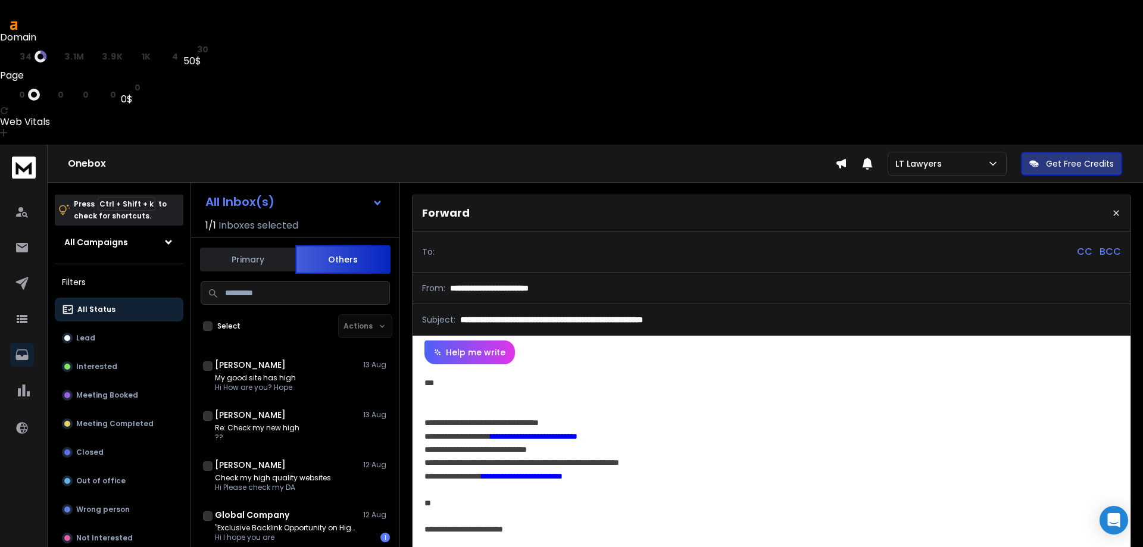
click at [1115, 210] on icon at bounding box center [1115, 212] width 5 height 5
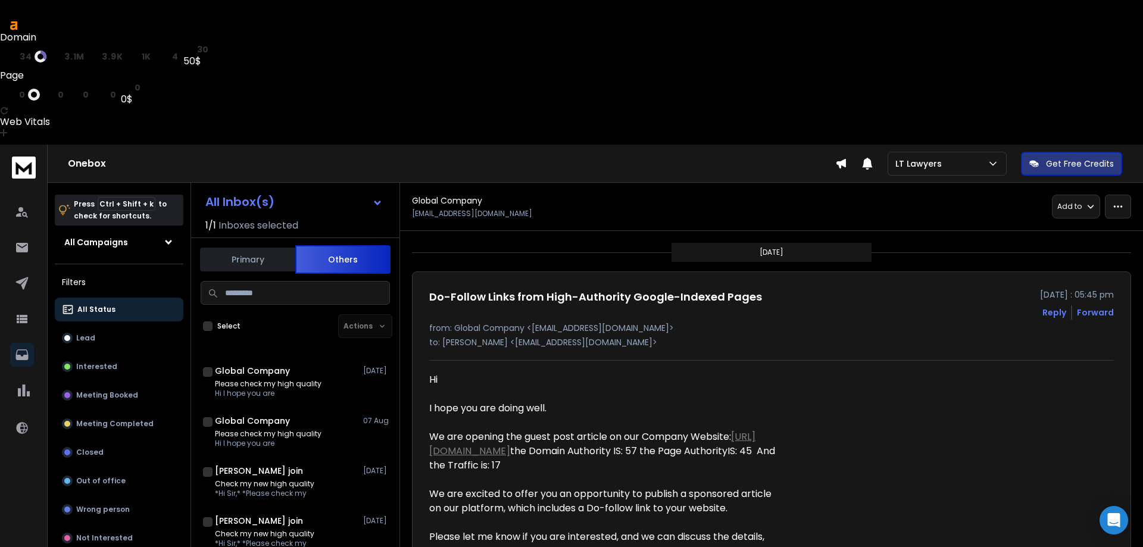
scroll to position [560, 0]
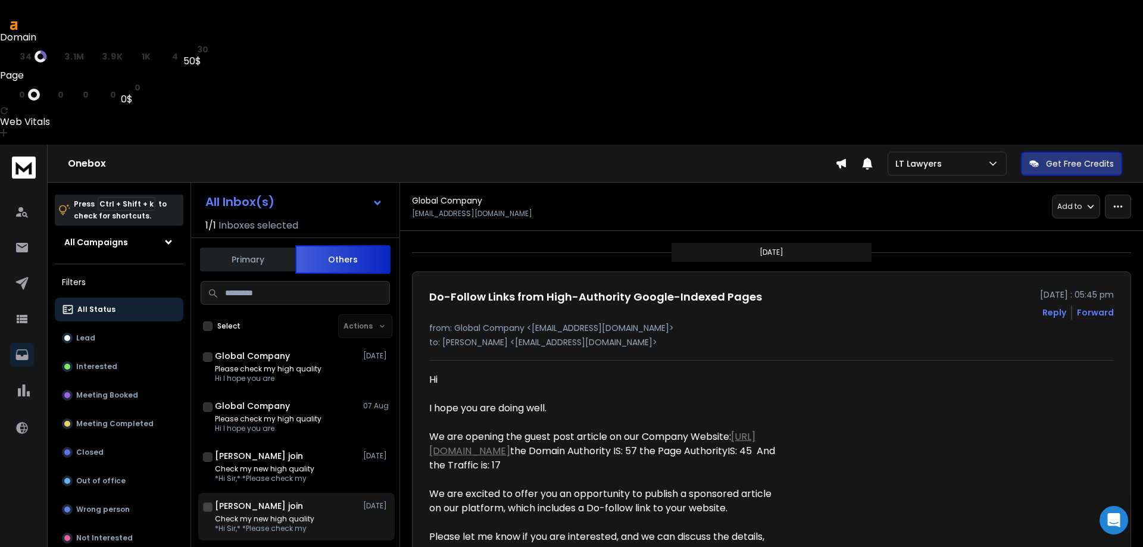
click at [302, 500] on div "[PERSON_NAME] join [DATE]" at bounding box center [302, 506] width 175 height 12
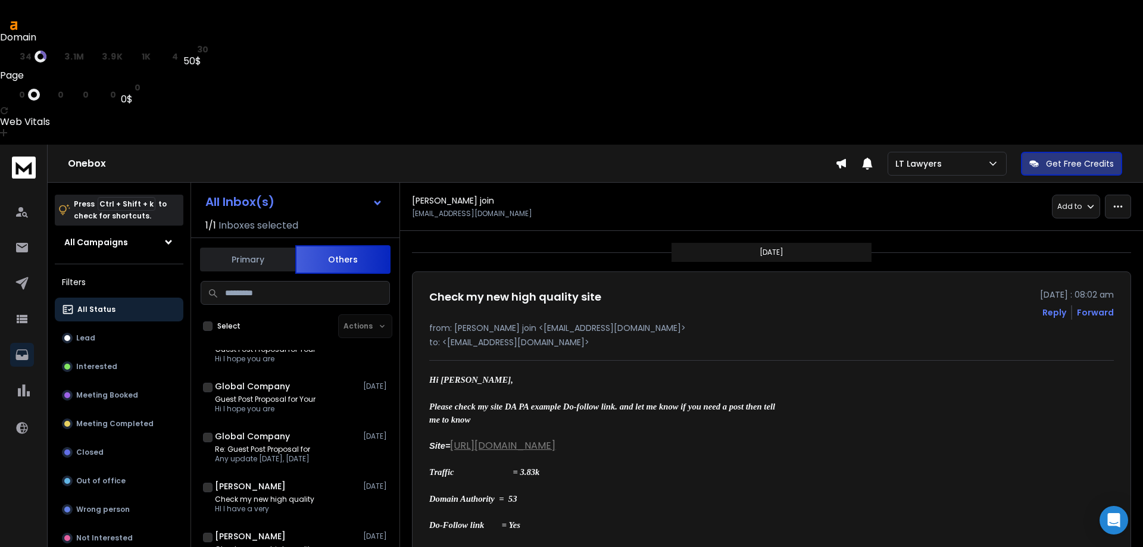
scroll to position [944, 0]
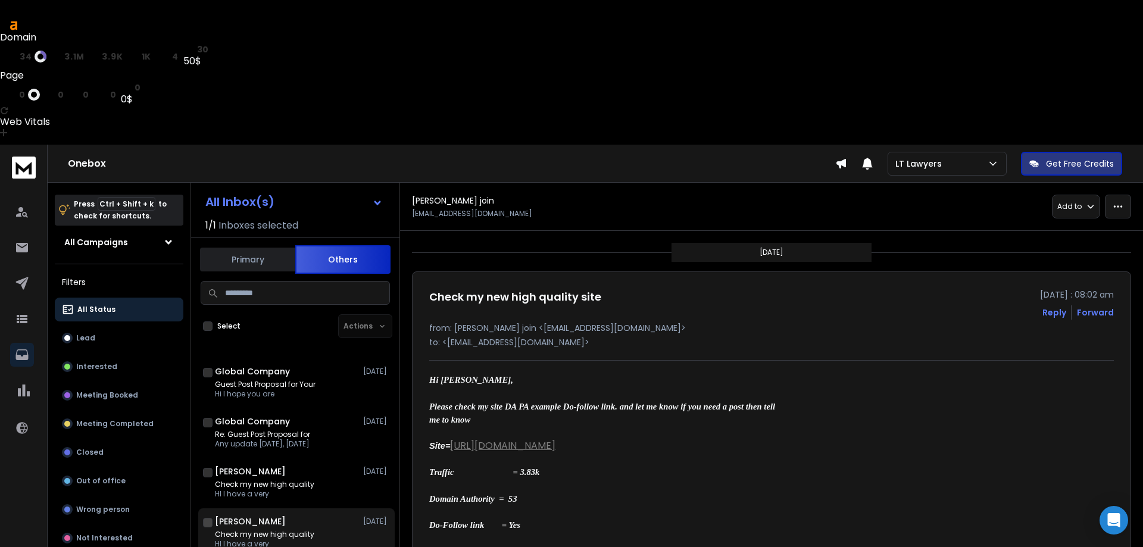
click at [288, 516] on div "[PERSON_NAME] [DATE] Check my new high quality HI I have a very" at bounding box center [302, 532] width 175 height 33
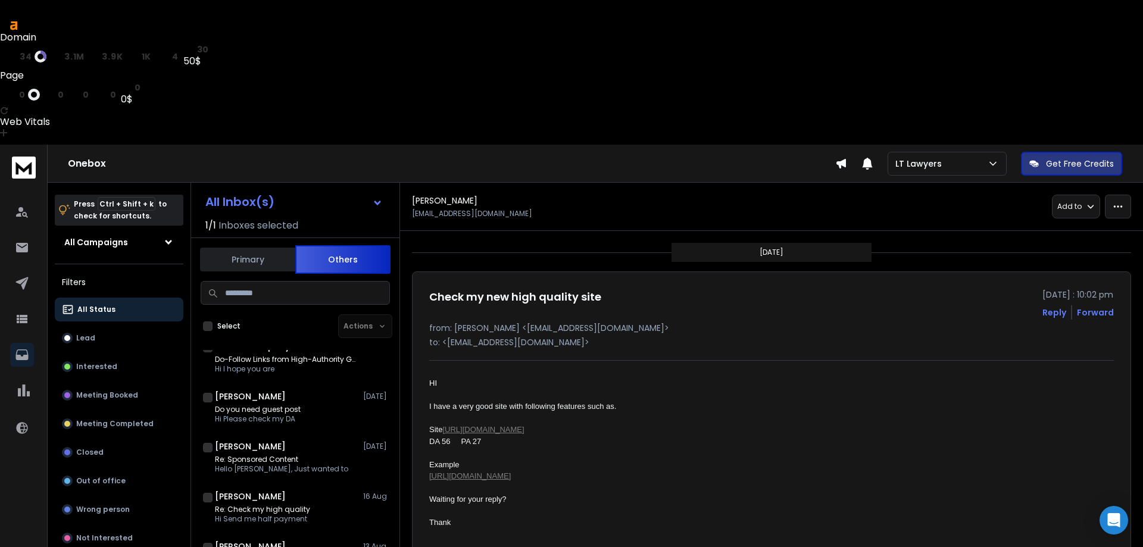
scroll to position [0, 0]
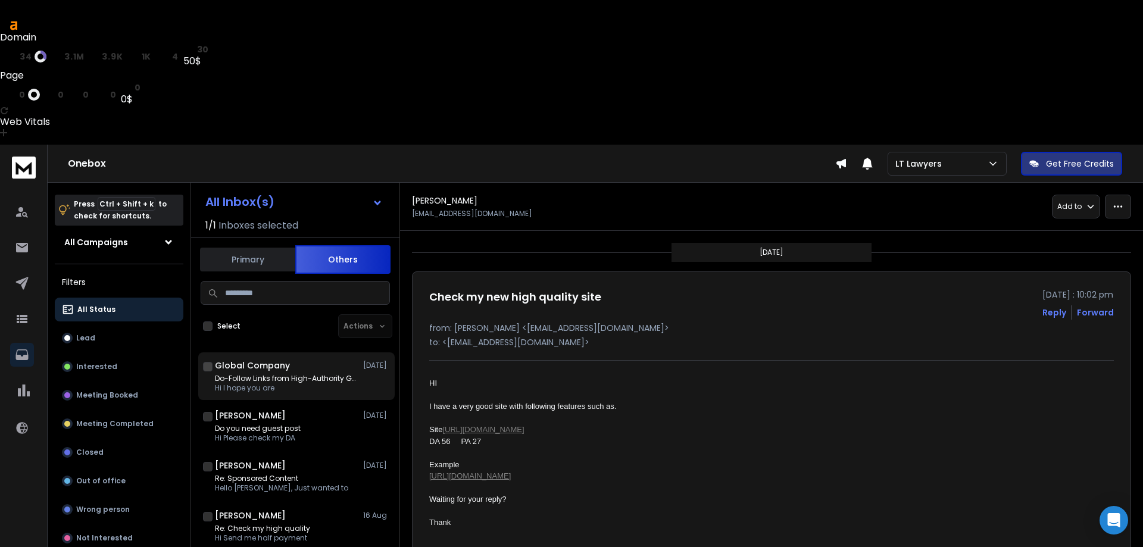
click at [320, 374] on p "Do-Follow Links from High-Authority Google-Indexed" at bounding box center [286, 379] width 143 height 10
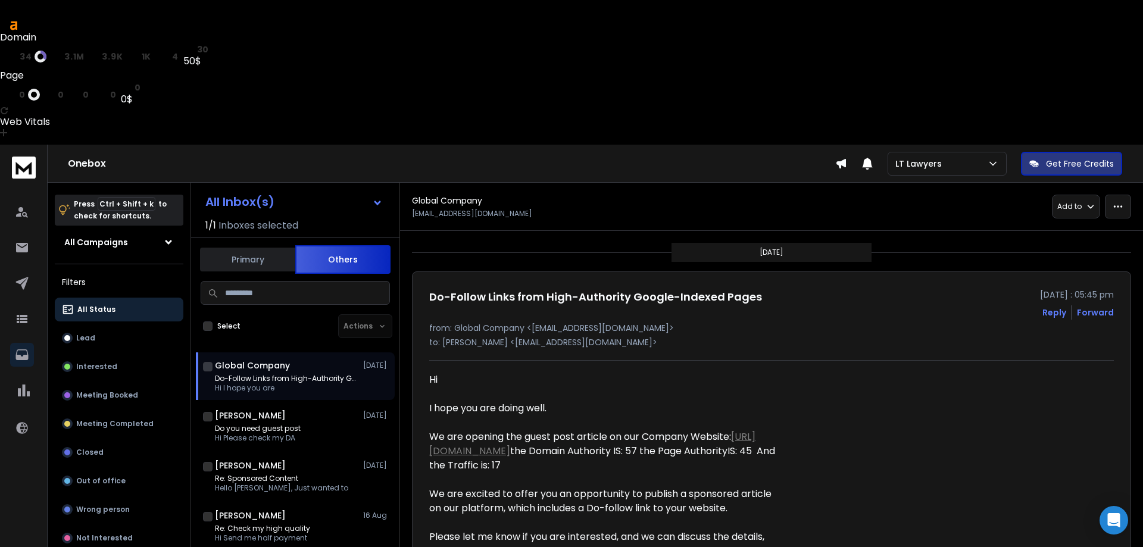
click at [732, 195] on div "Global Company GC [EMAIL_ADDRESS][DOMAIN_NAME]" at bounding box center [590, 207] width 356 height 24
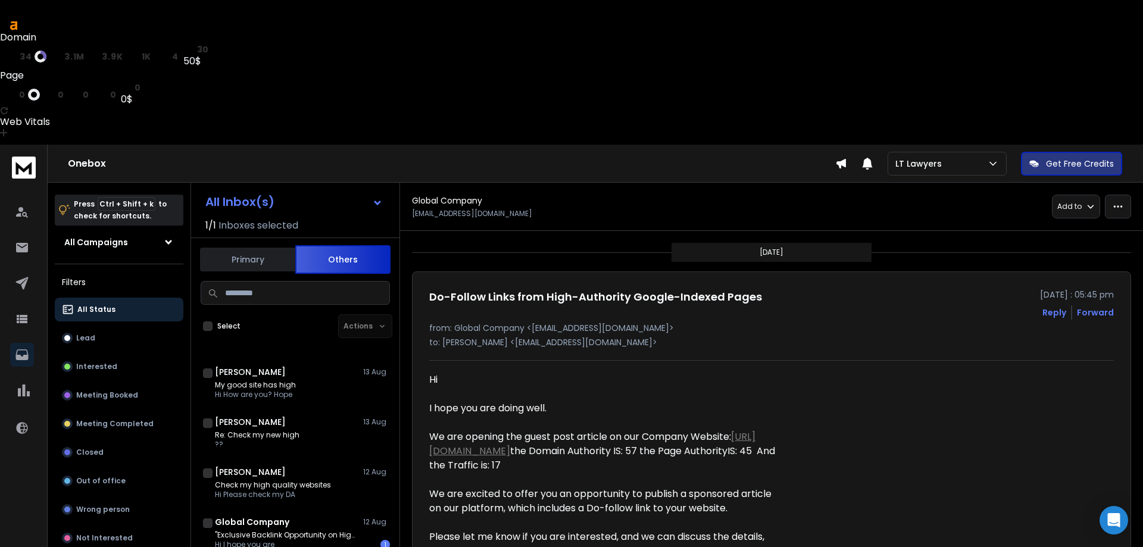
scroll to position [301, 0]
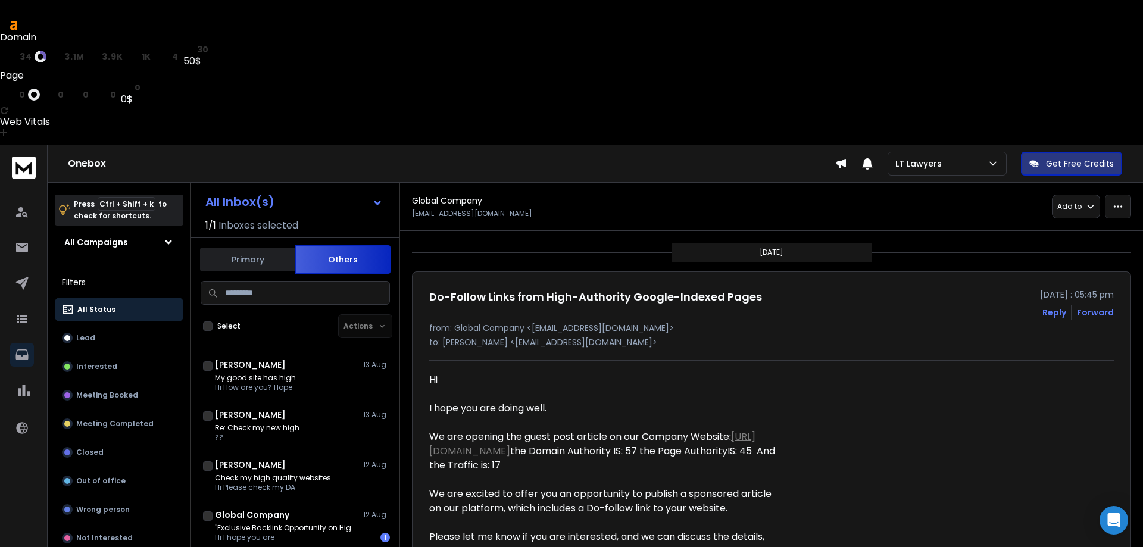
click at [29, 398] on div "H" at bounding box center [24, 418] width 48 height 547
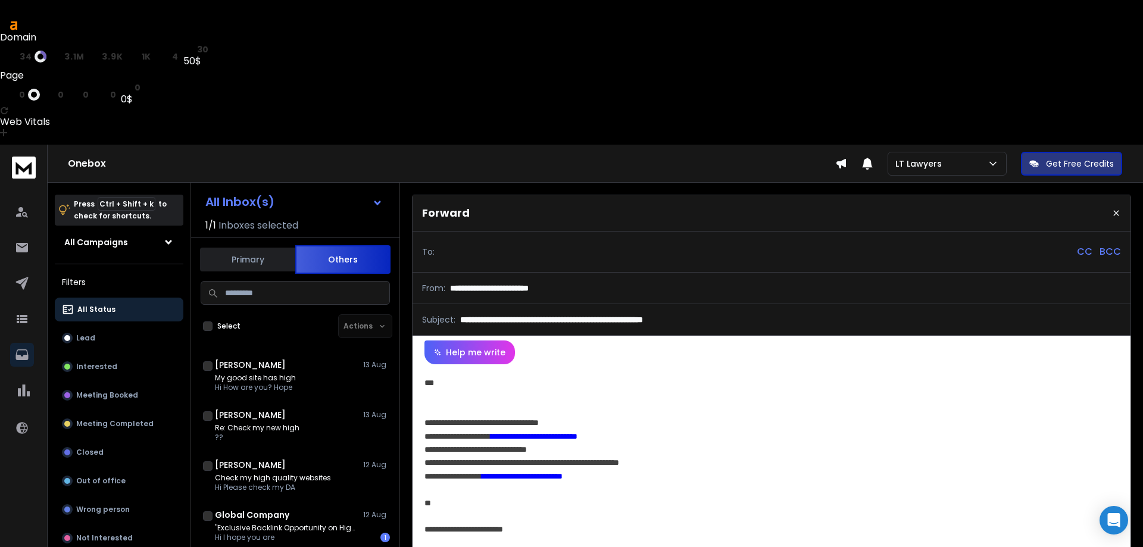
click at [1115, 210] on icon at bounding box center [1115, 212] width 5 height 5
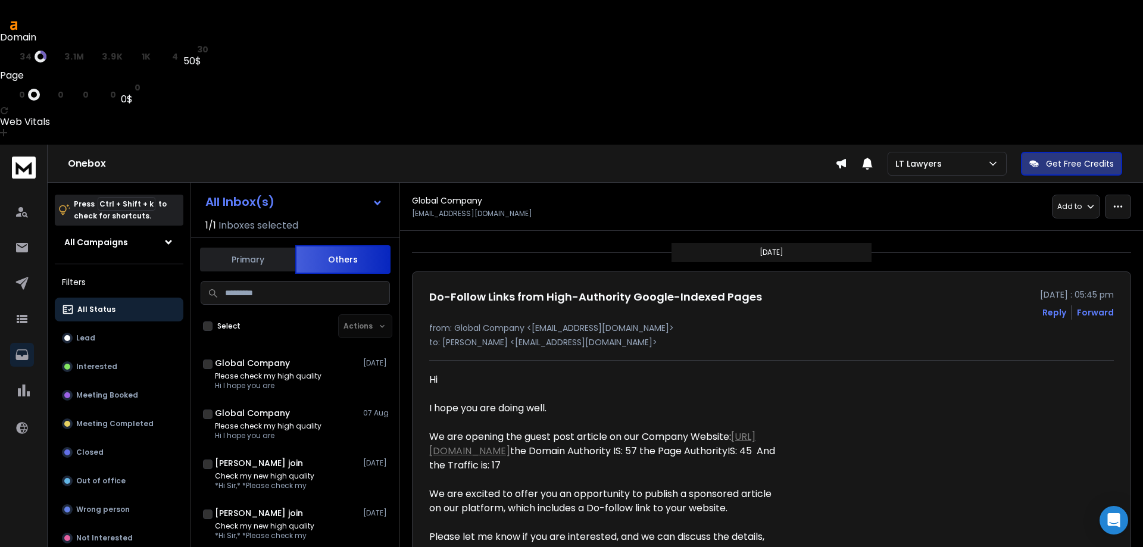
scroll to position [560, 0]
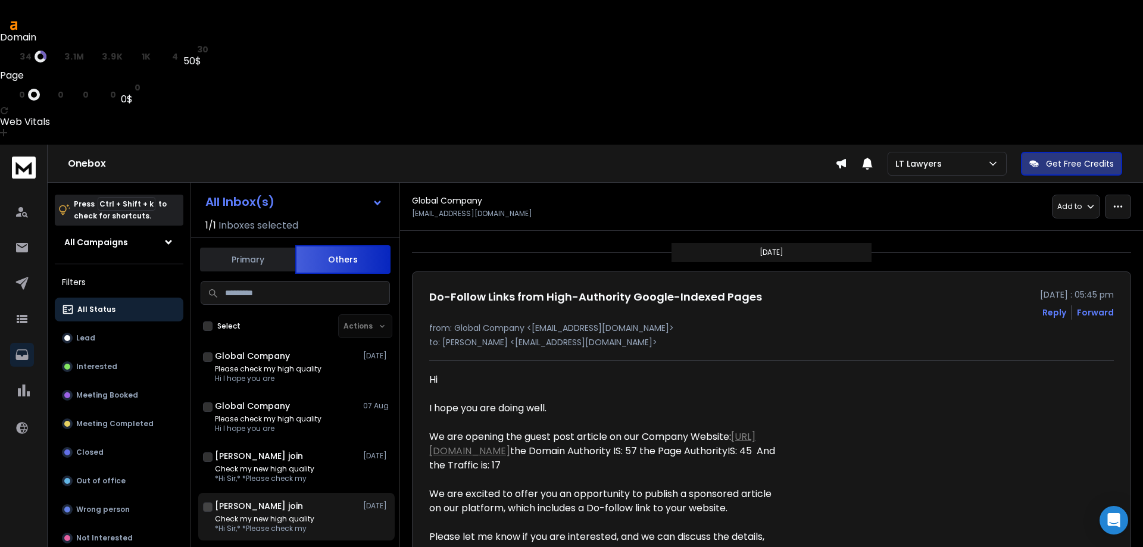
click at [302, 500] on div "[PERSON_NAME] join [DATE]" at bounding box center [302, 506] width 175 height 12
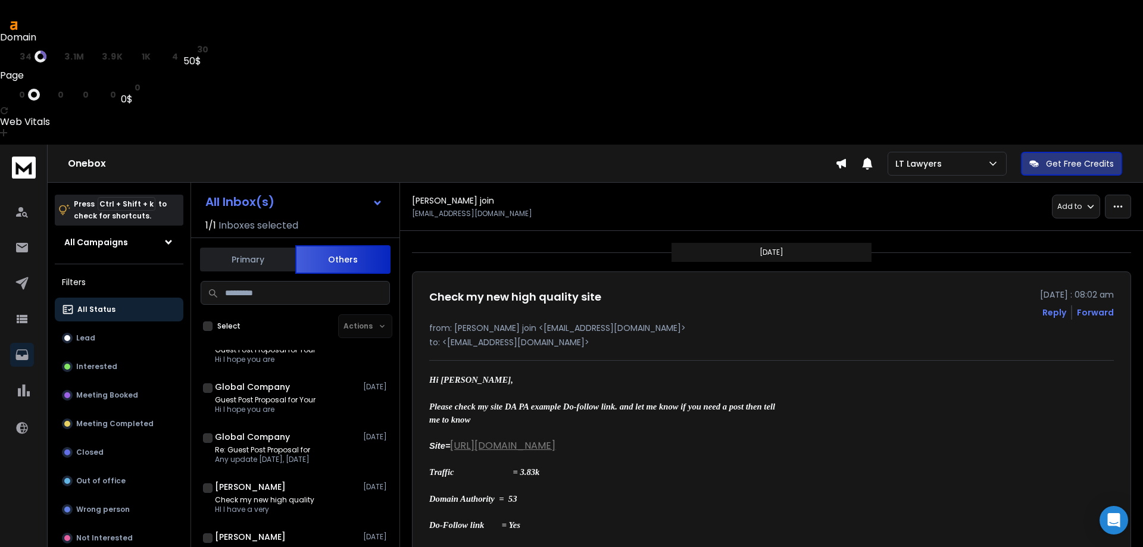
scroll to position [945, 0]
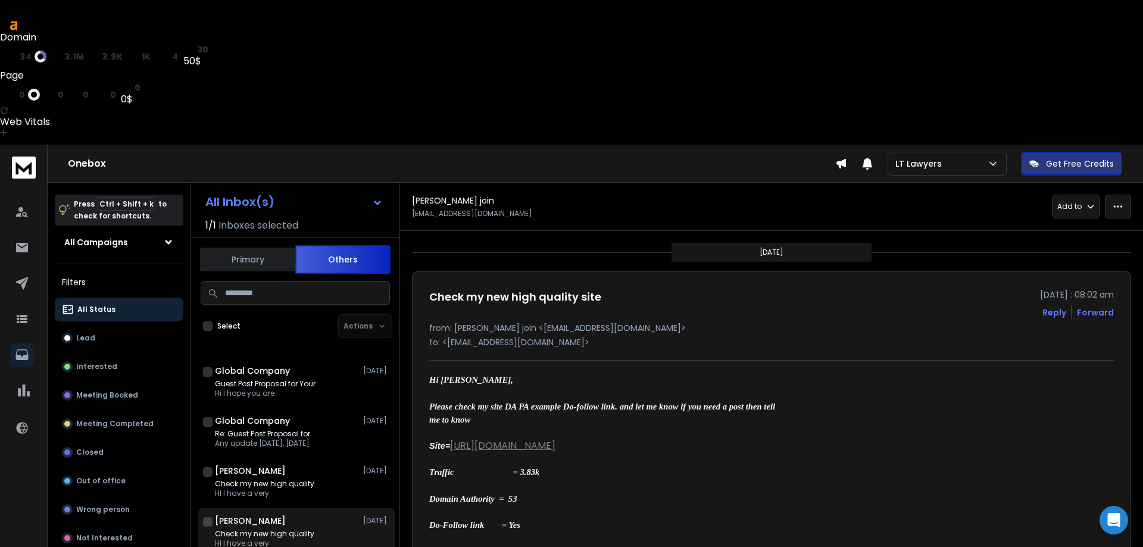
click at [288, 515] on div "[PERSON_NAME] [DATE] Check my new high quality HI I have a very" at bounding box center [302, 531] width 175 height 33
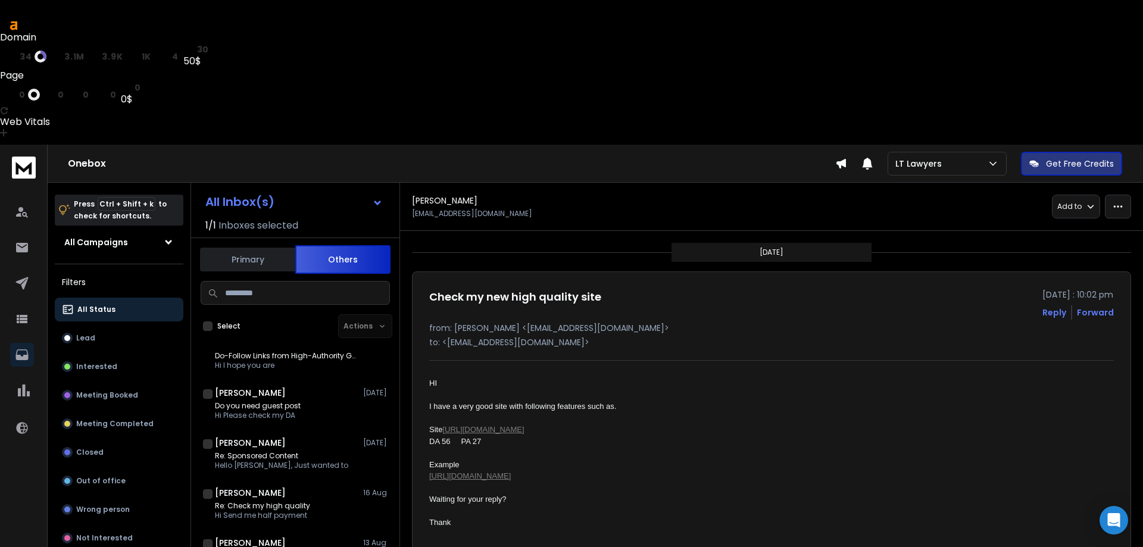
scroll to position [0, 0]
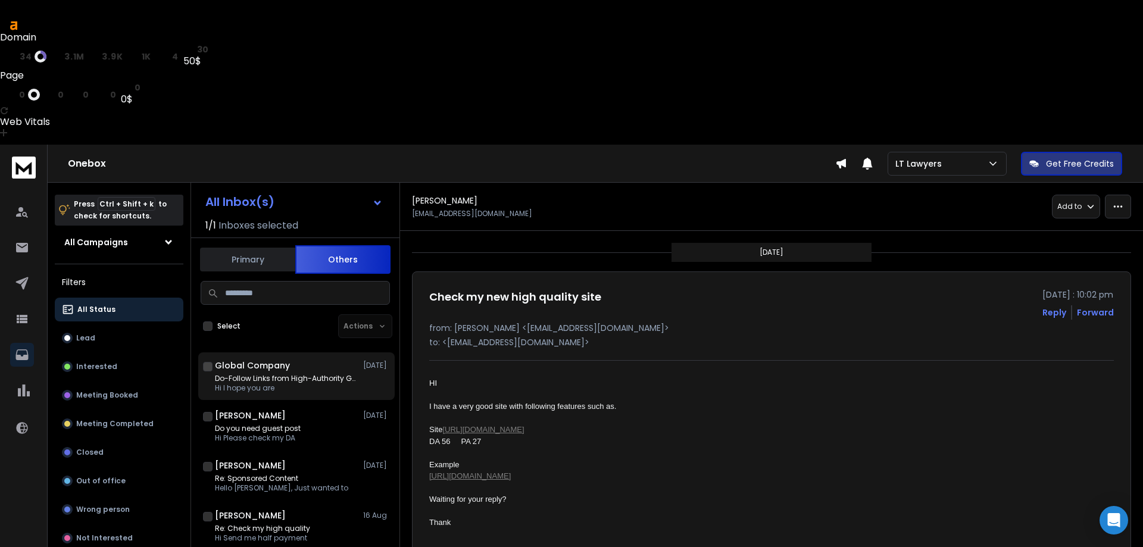
click at [320, 374] on p "Do-Follow Links from High-Authority Google-Indexed" at bounding box center [286, 379] width 143 height 10
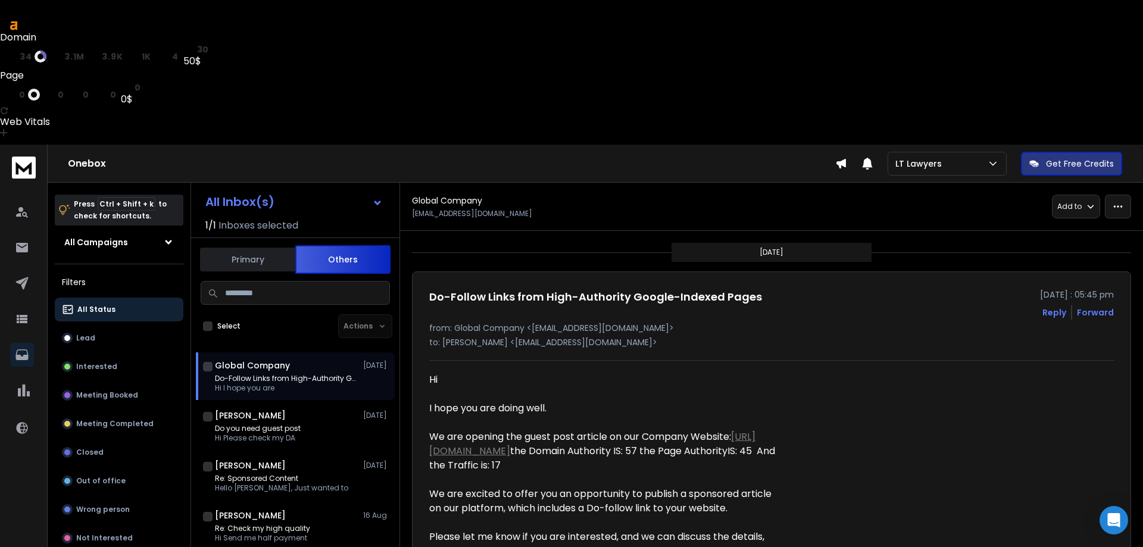
click at [732, 195] on div "Global Company GC [EMAIL_ADDRESS][DOMAIN_NAME]" at bounding box center [590, 207] width 356 height 24
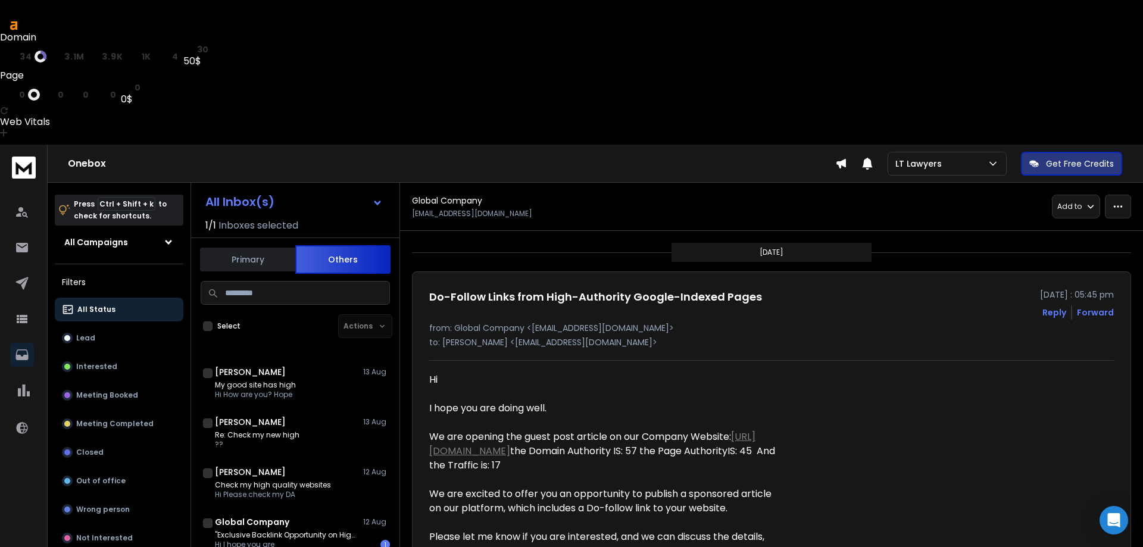
scroll to position [301, 0]
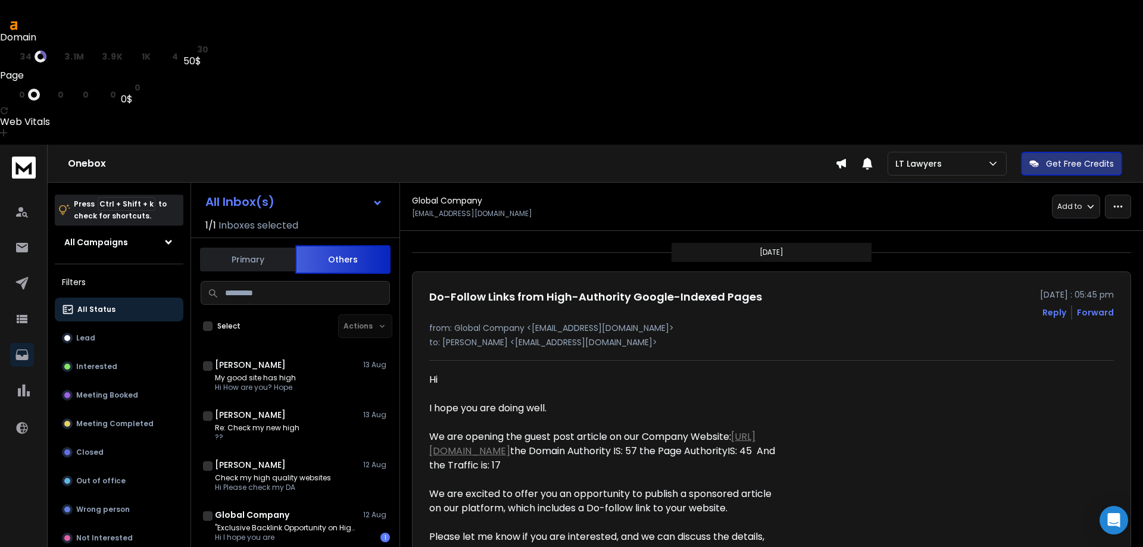
click at [29, 398] on div "H" at bounding box center [24, 418] width 48 height 547
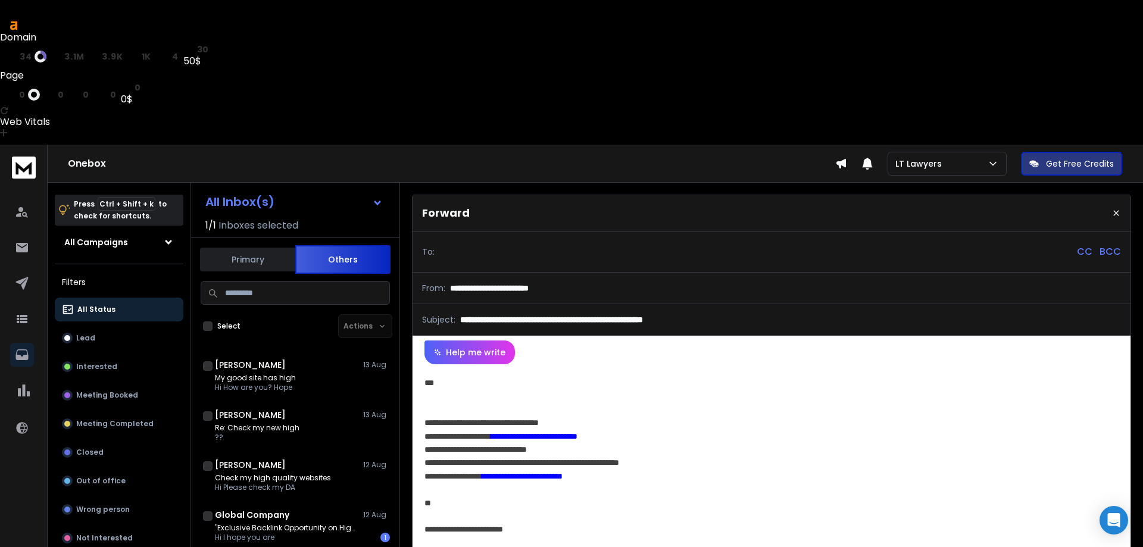
click at [1115, 210] on icon at bounding box center [1115, 212] width 5 height 5
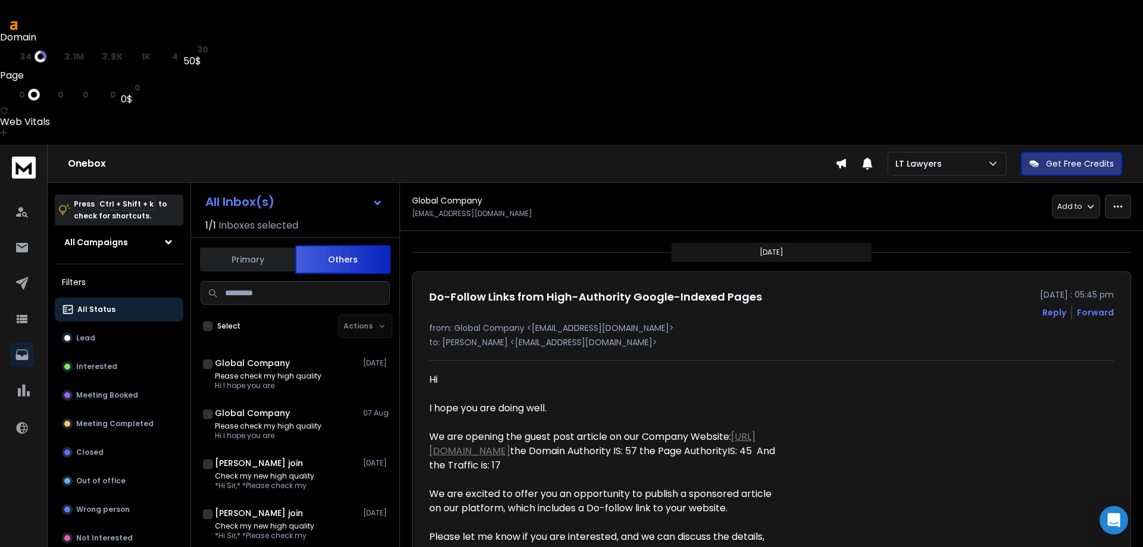
scroll to position [560, 0]
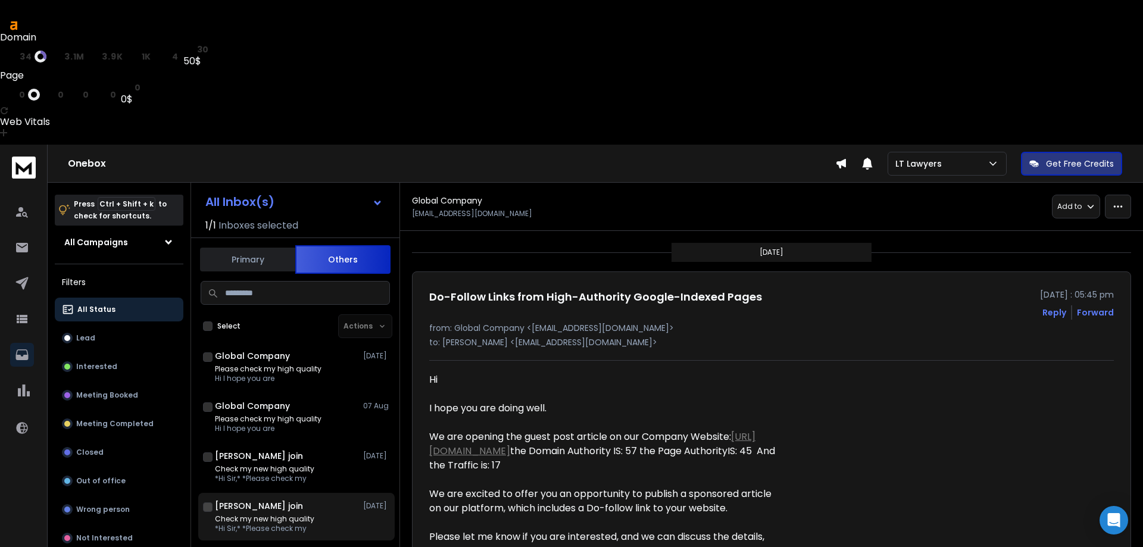
click at [302, 500] on div "[PERSON_NAME] join [DATE]" at bounding box center [302, 506] width 175 height 12
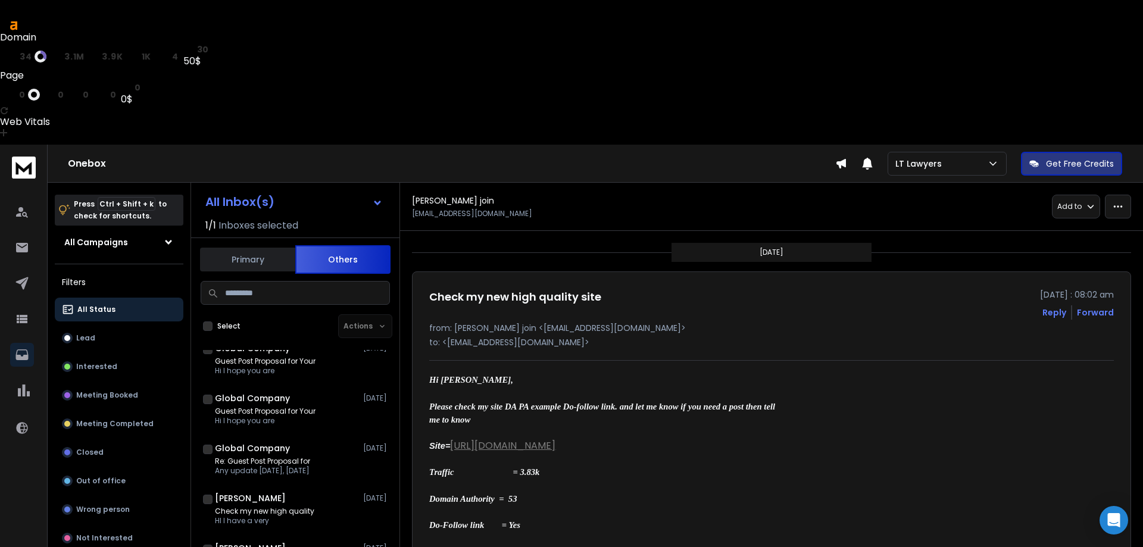
scroll to position [944, 0]
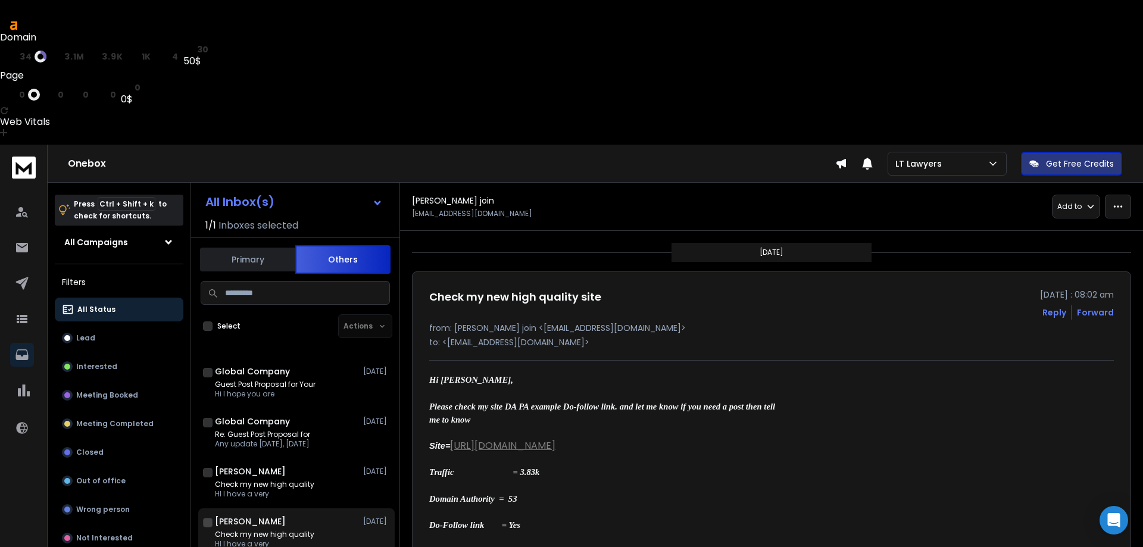
click at [288, 516] on div "[PERSON_NAME] [DATE] Check my new high quality HI I have a very" at bounding box center [302, 532] width 175 height 33
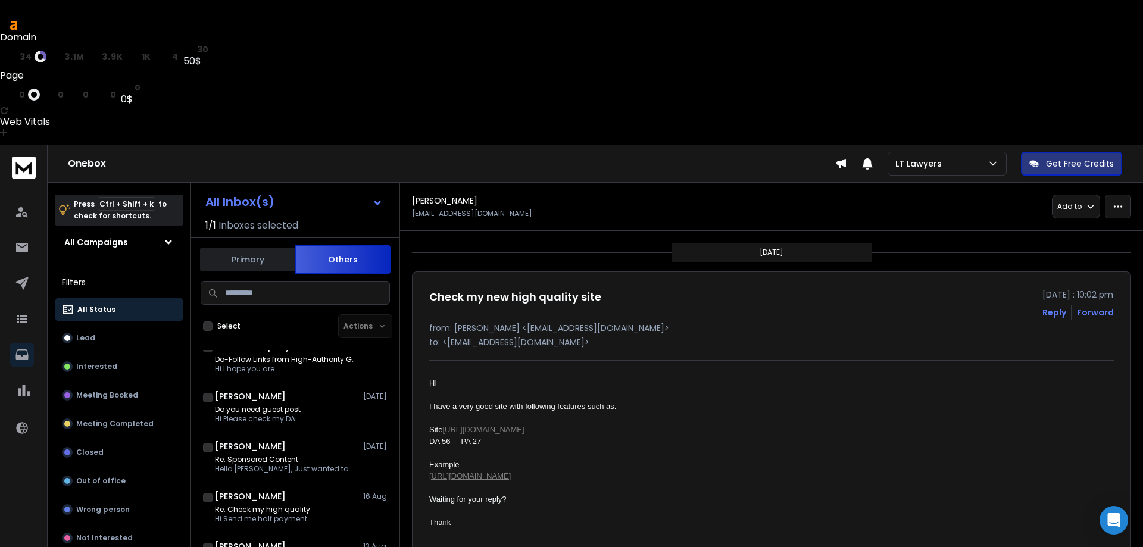
scroll to position [0, 0]
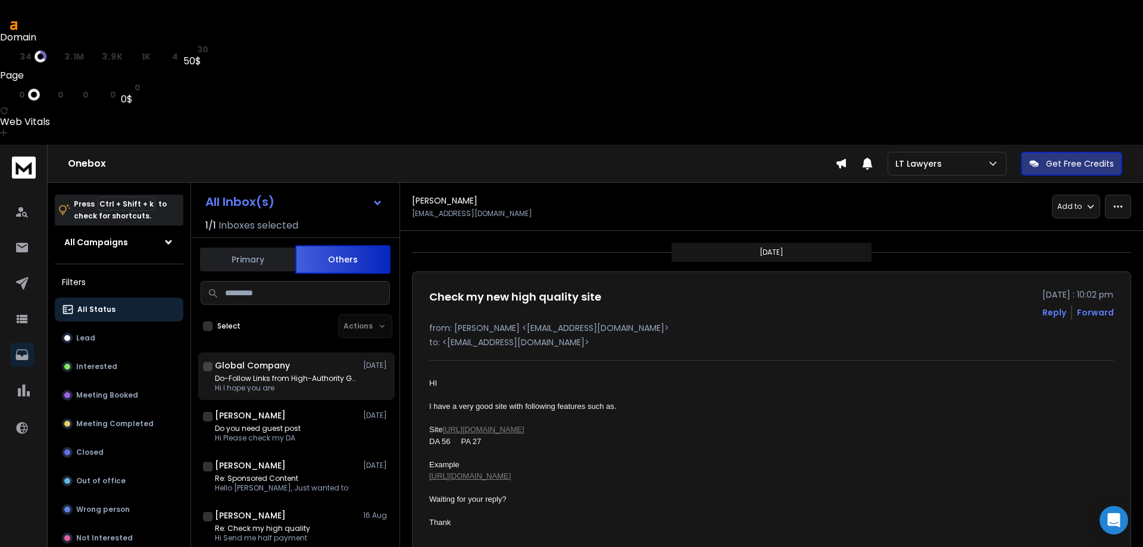
click at [320, 374] on p "Do-Follow Links from High-Authority Google-Indexed" at bounding box center [286, 379] width 143 height 10
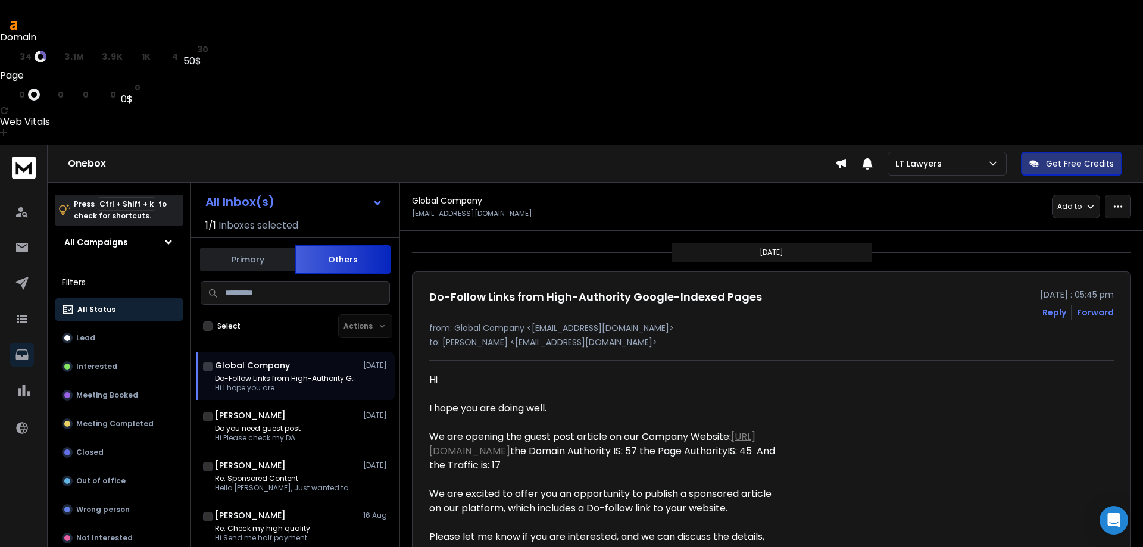
click at [732, 195] on div "Global Company GC [EMAIL_ADDRESS][DOMAIN_NAME]" at bounding box center [590, 207] width 356 height 24
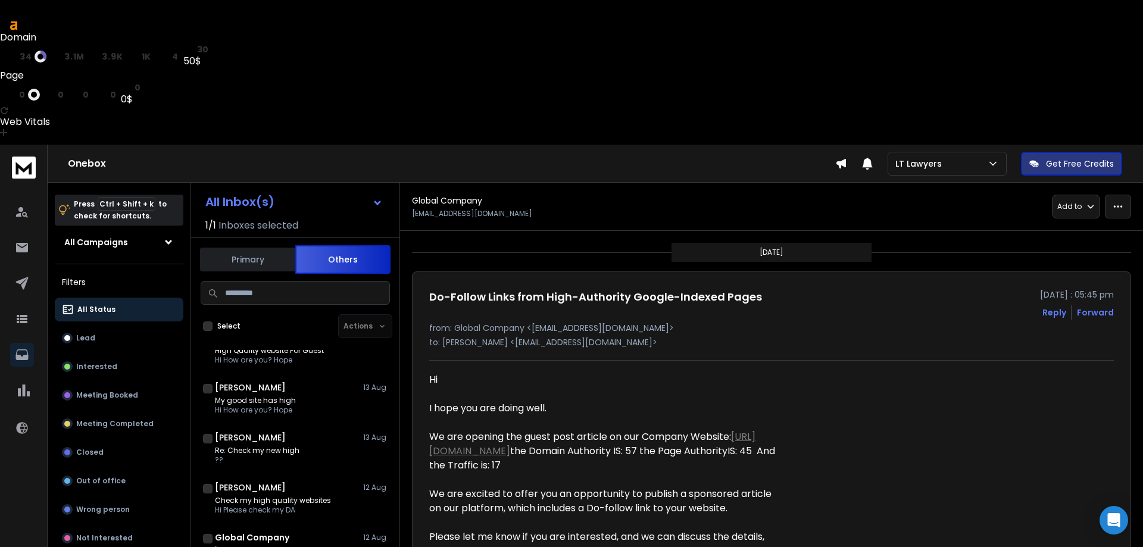
scroll to position [301, 0]
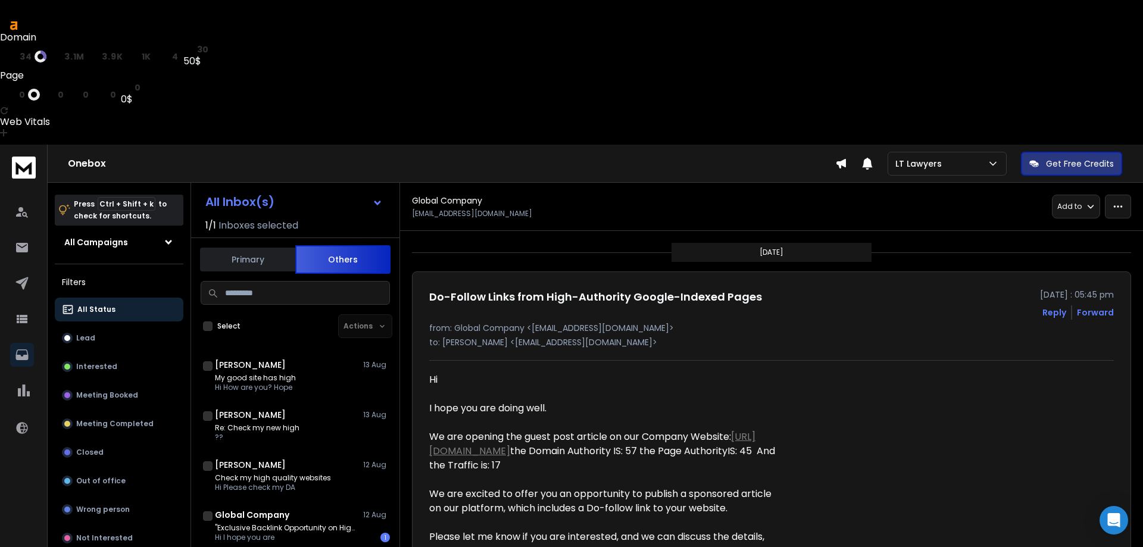
click at [29, 398] on div "H" at bounding box center [24, 418] width 48 height 547
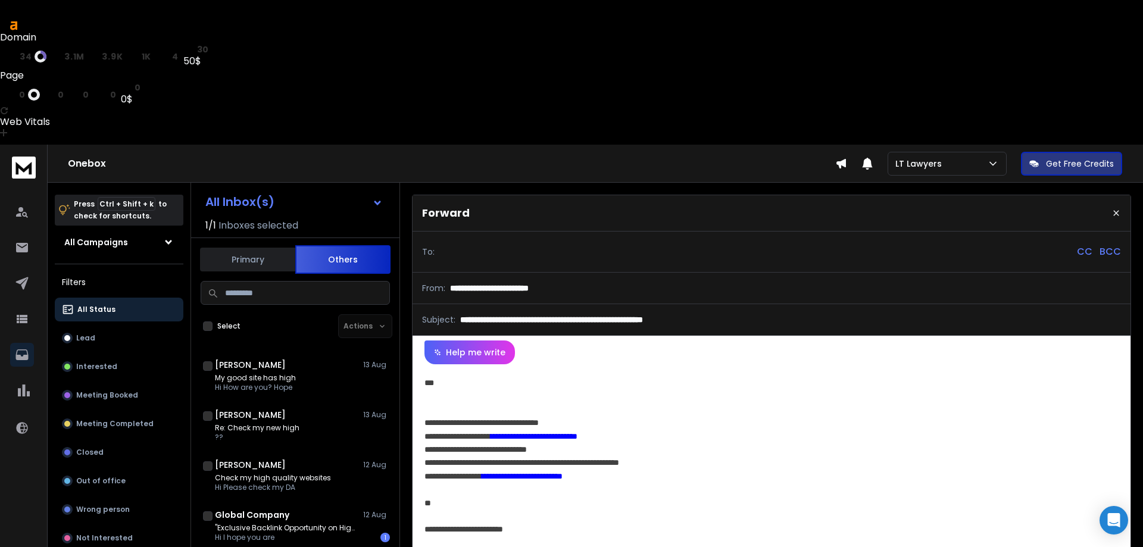
click at [1115, 210] on icon at bounding box center [1115, 212] width 5 height 5
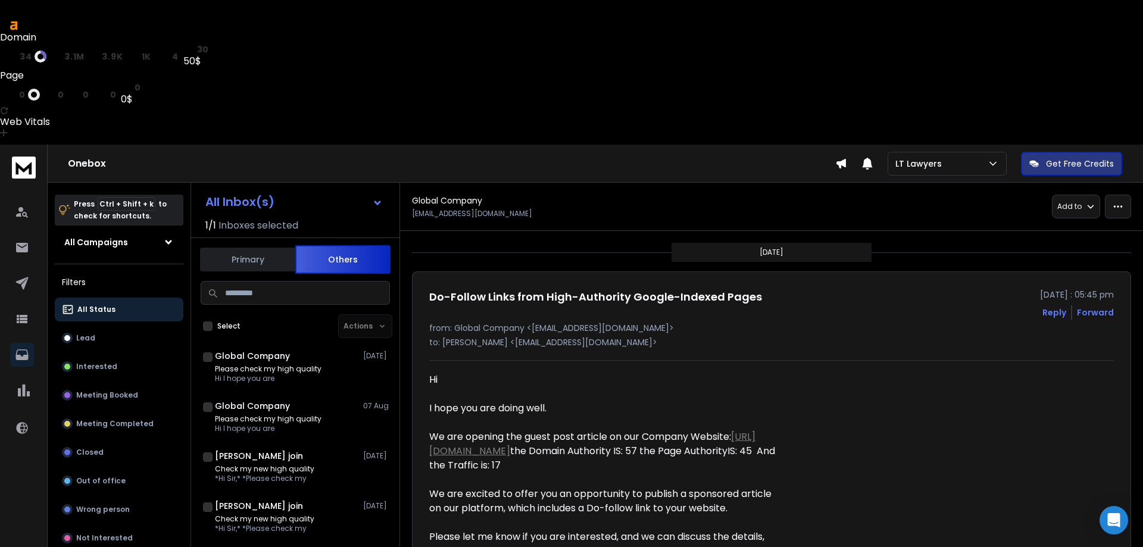
scroll to position [560, 0]
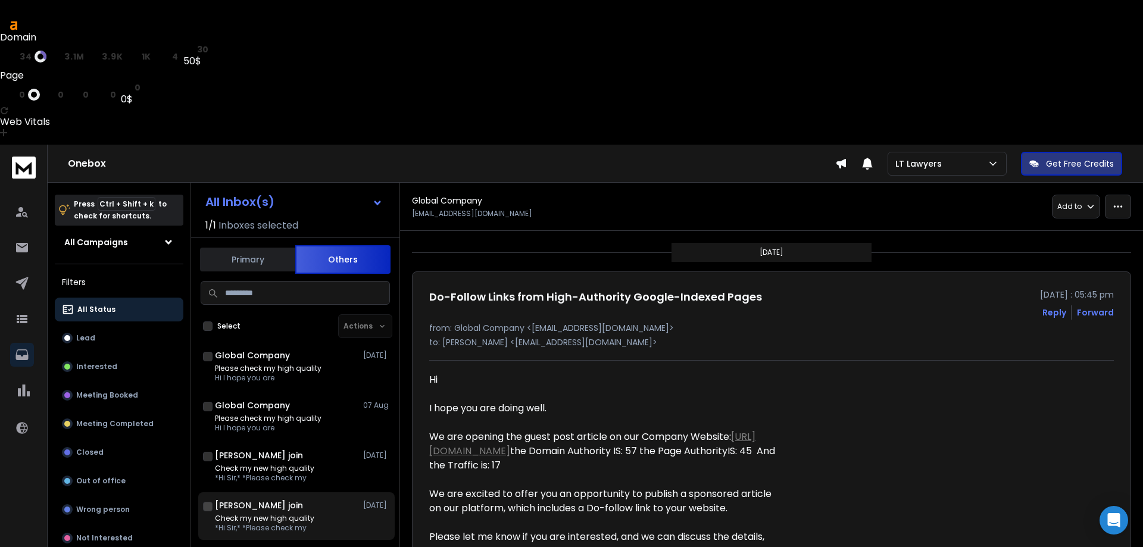
click at [302, 500] on div "[PERSON_NAME] join [DATE]" at bounding box center [302, 506] width 175 height 12
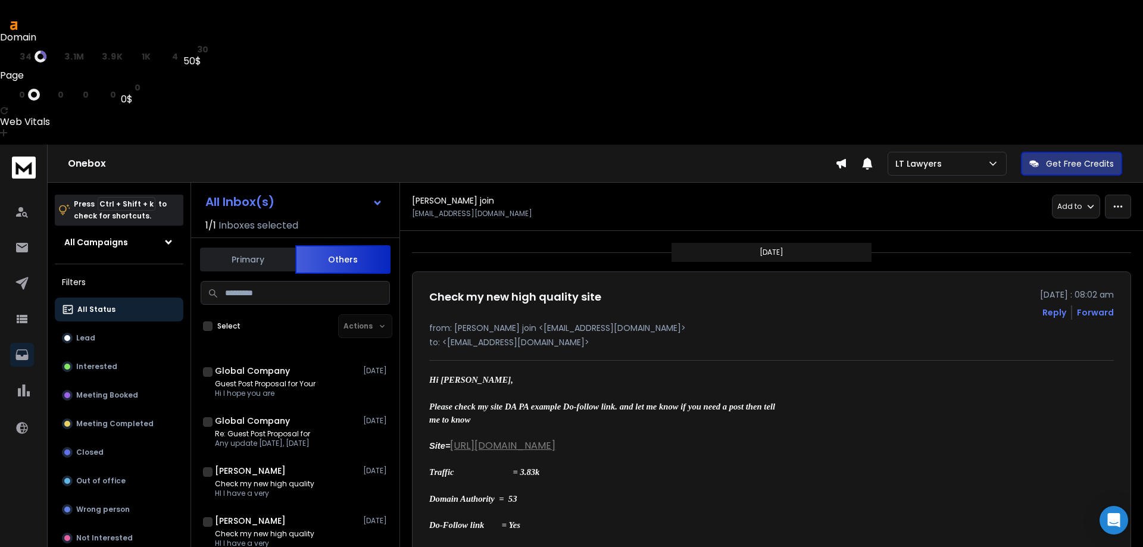
scroll to position [949, 0]
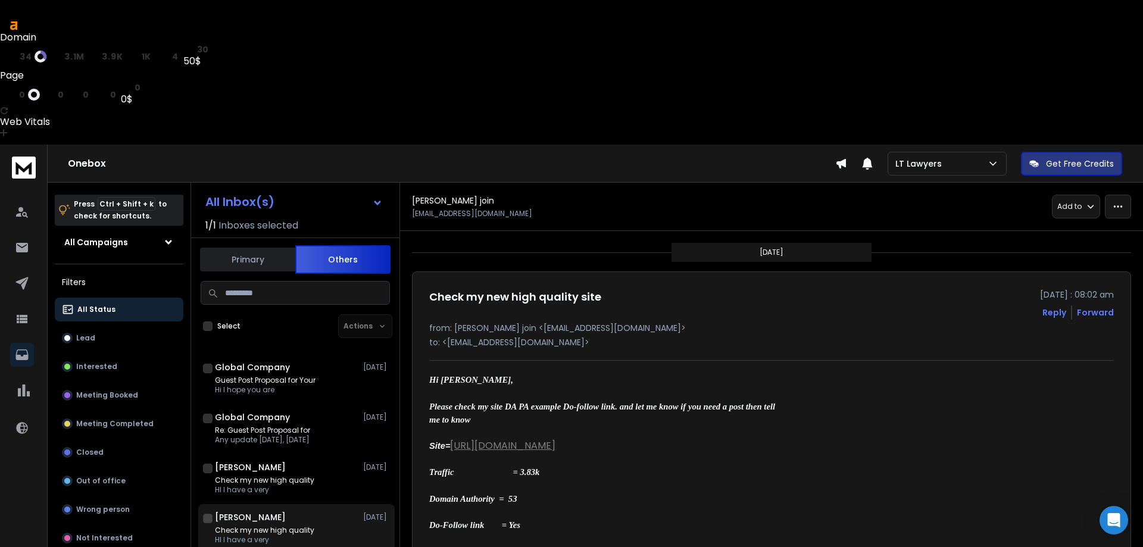
click at [288, 526] on p "Check my new high quality" at bounding box center [264, 531] width 99 height 10
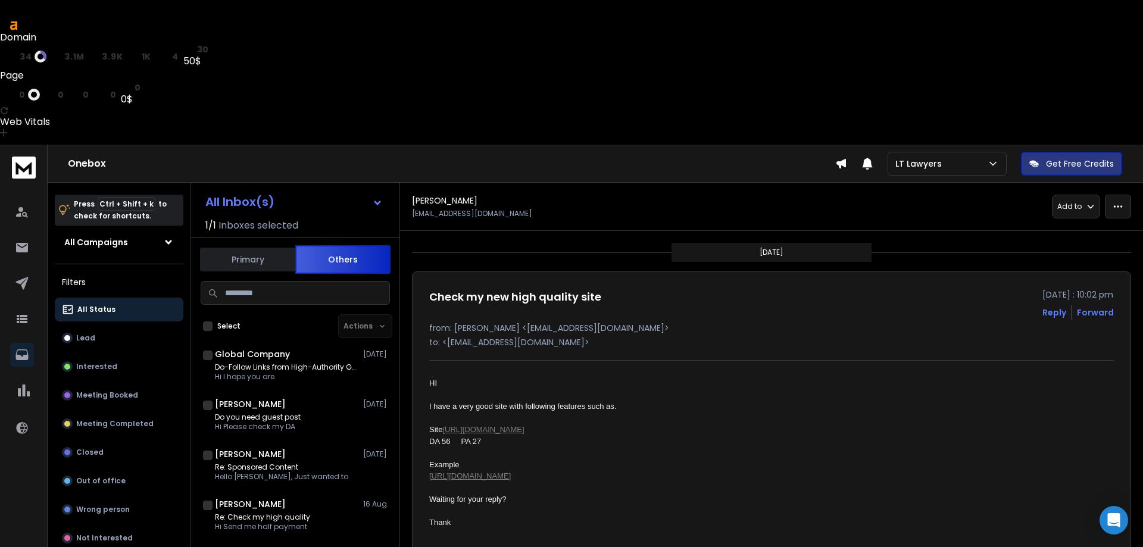
scroll to position [0, 0]
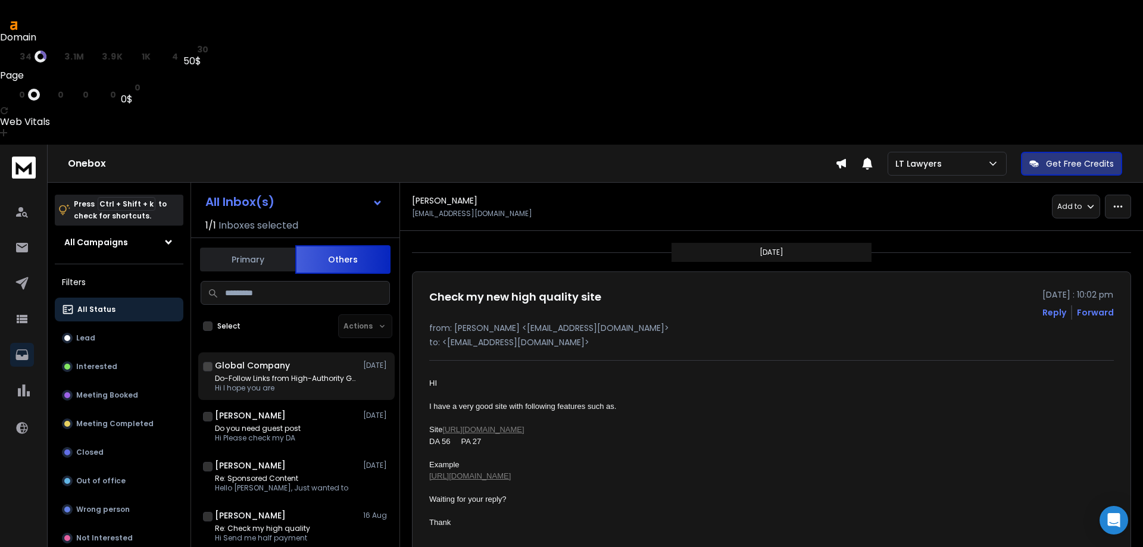
click at [320, 374] on p "Do-Follow Links from High-Authority Google-Indexed" at bounding box center [286, 379] width 143 height 10
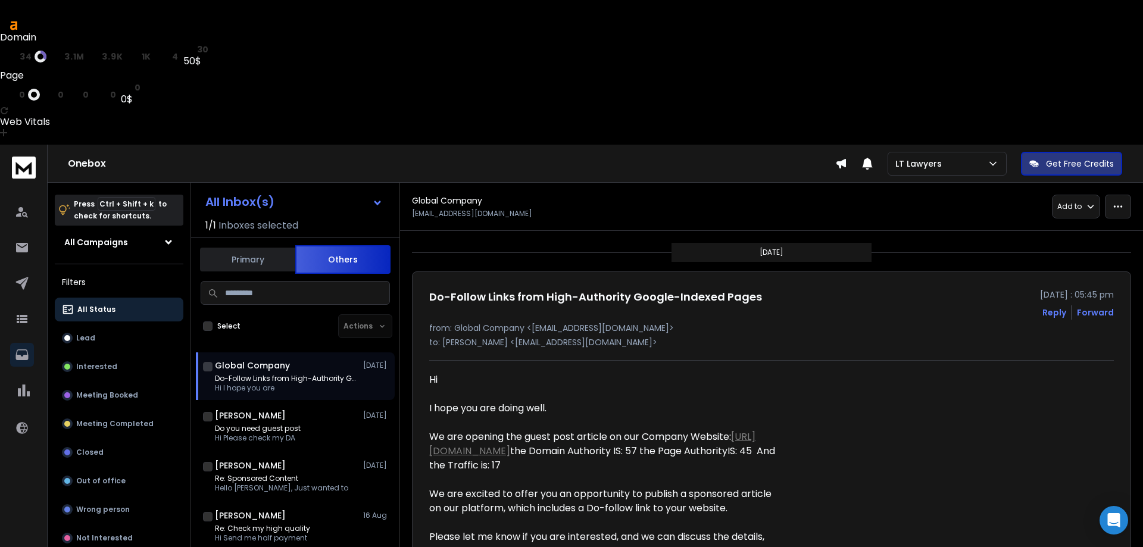
click at [732, 195] on div "Global Company GC [EMAIL_ADDRESS][DOMAIN_NAME]" at bounding box center [590, 207] width 356 height 24
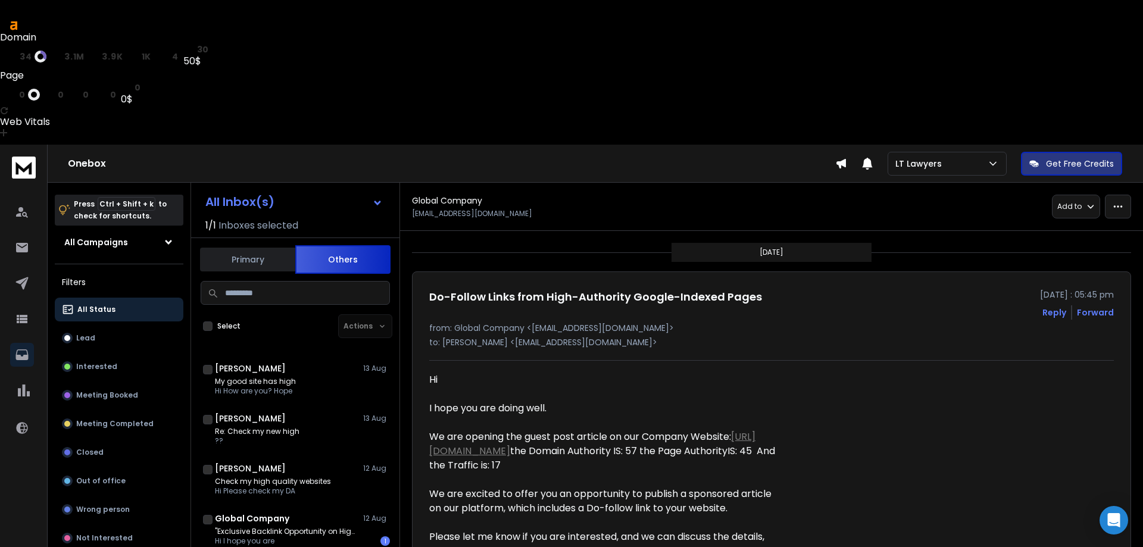
scroll to position [301, 0]
click at [29, 398] on div "H" at bounding box center [24, 418] width 48 height 547
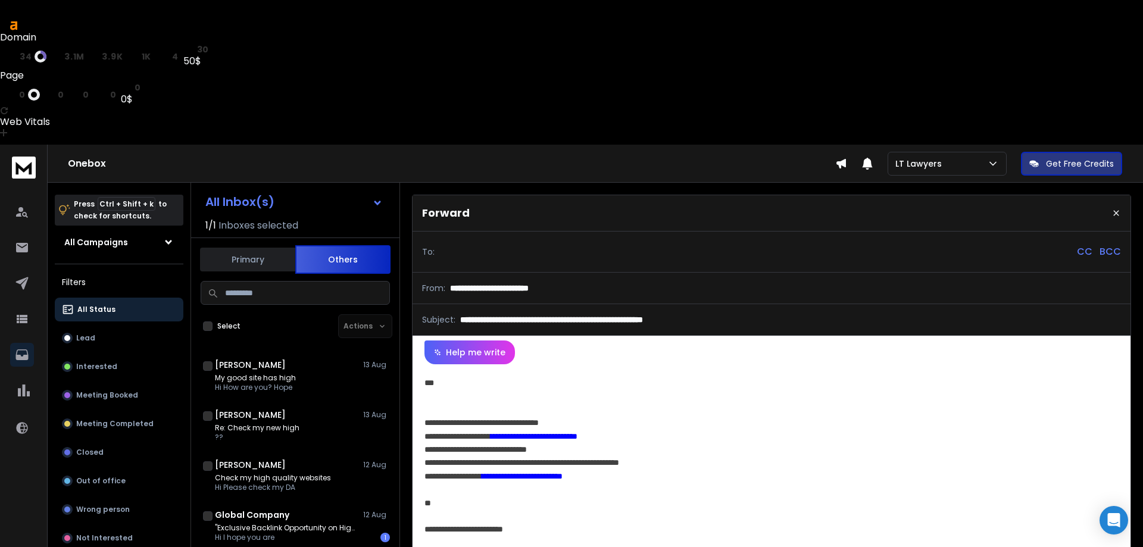
click at [1115, 210] on icon at bounding box center [1115, 212] width 5 height 5
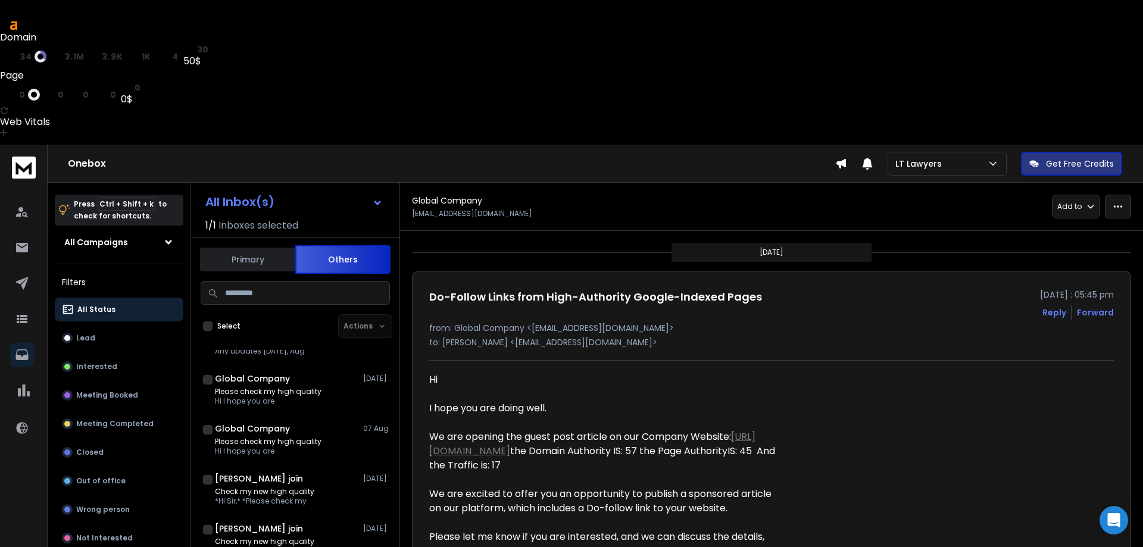
scroll to position [560, 0]
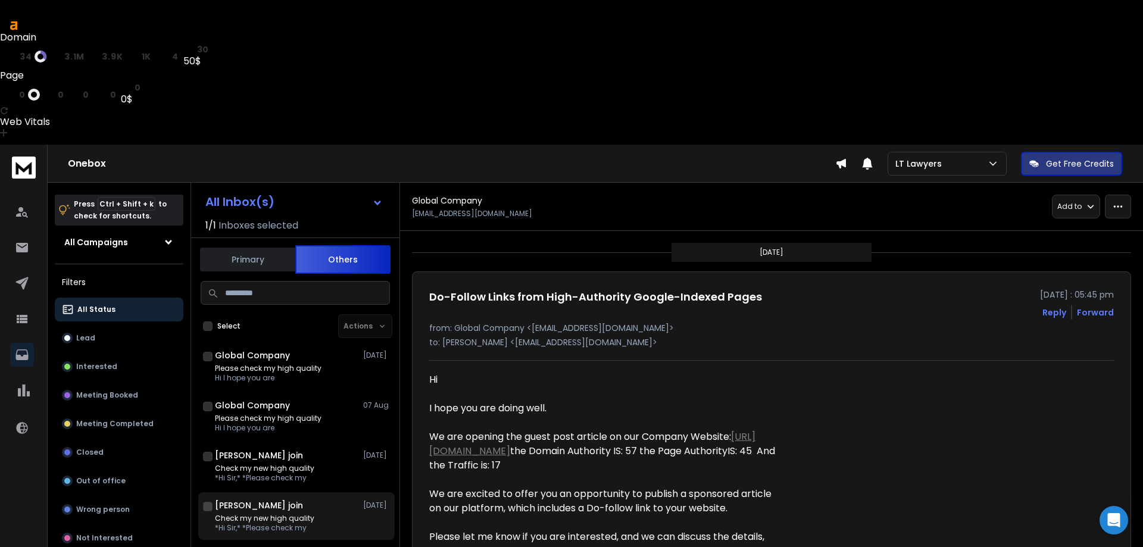
click at [302, 500] on div "[PERSON_NAME] join [DATE]" at bounding box center [302, 506] width 175 height 12
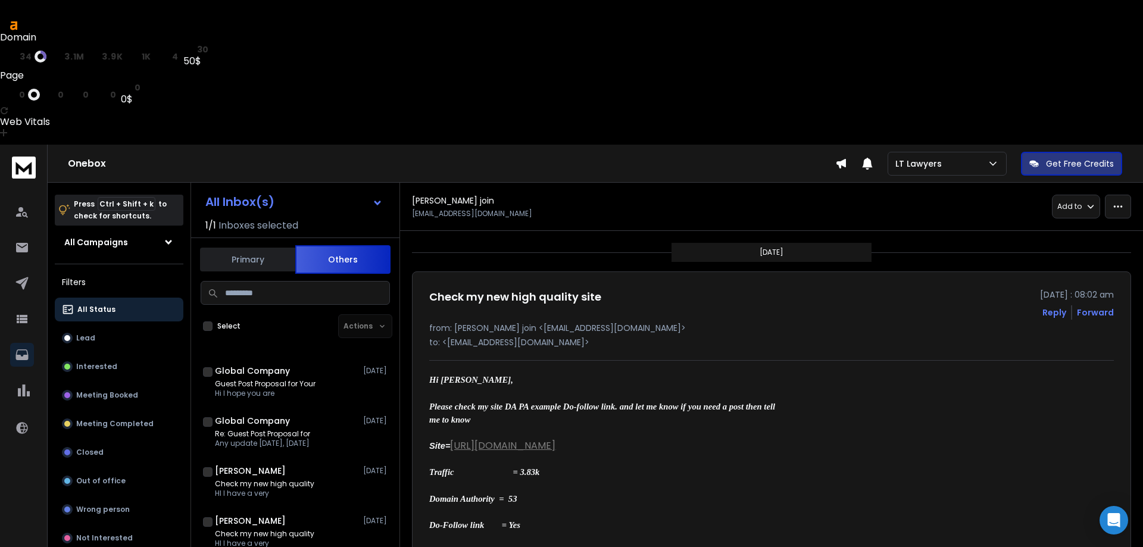
scroll to position [949, 0]
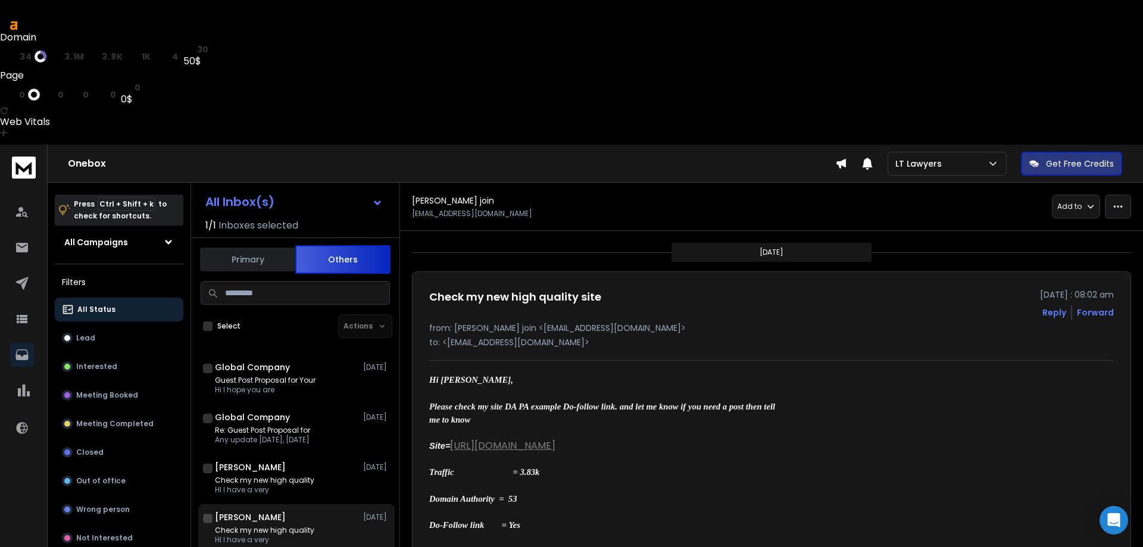
click at [288, 526] on p "Check my new high quality" at bounding box center [264, 531] width 99 height 10
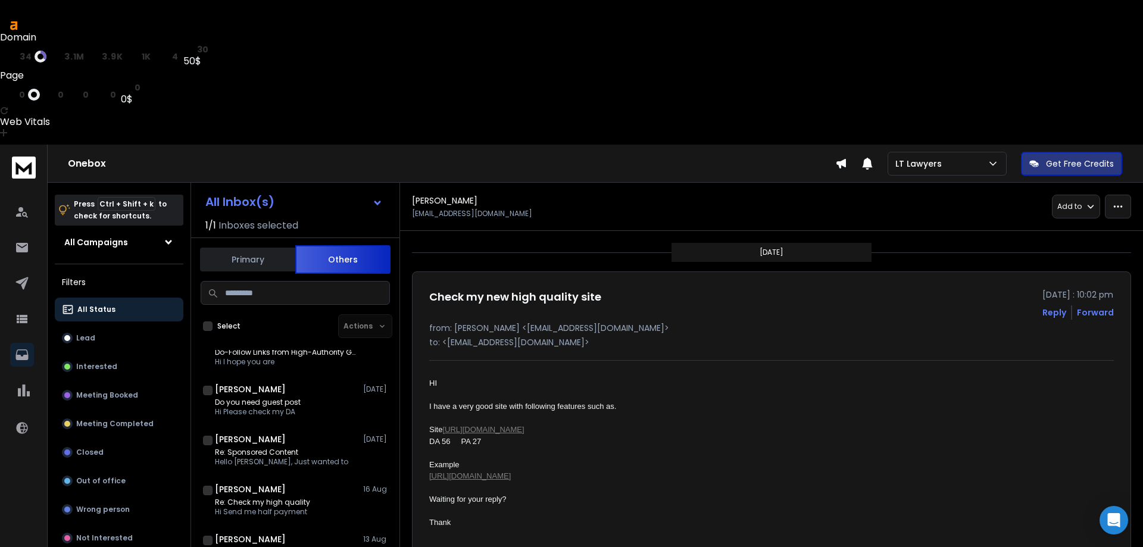
scroll to position [0, 0]
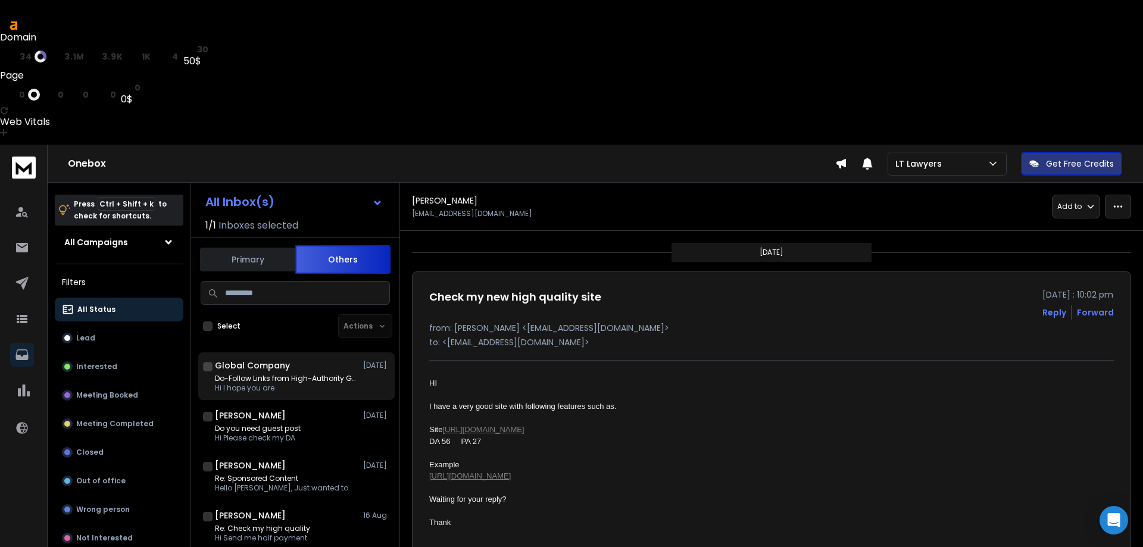
click at [320, 374] on p "Do-Follow Links from High-Authority Google-Indexed" at bounding box center [286, 379] width 143 height 10
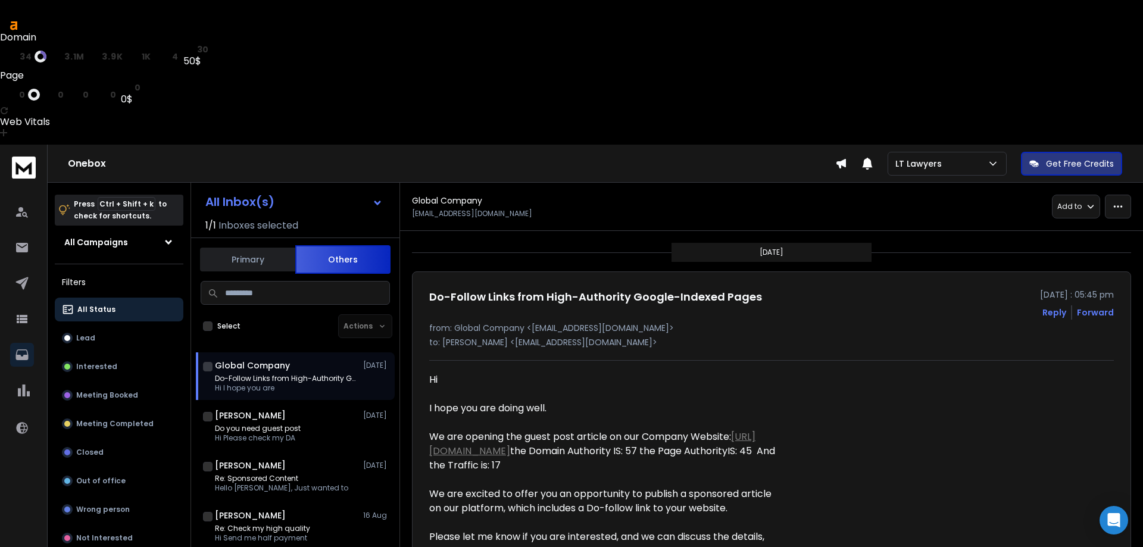
click at [732, 195] on div "Global Company GC [EMAIL_ADDRESS][DOMAIN_NAME]" at bounding box center [590, 207] width 356 height 24
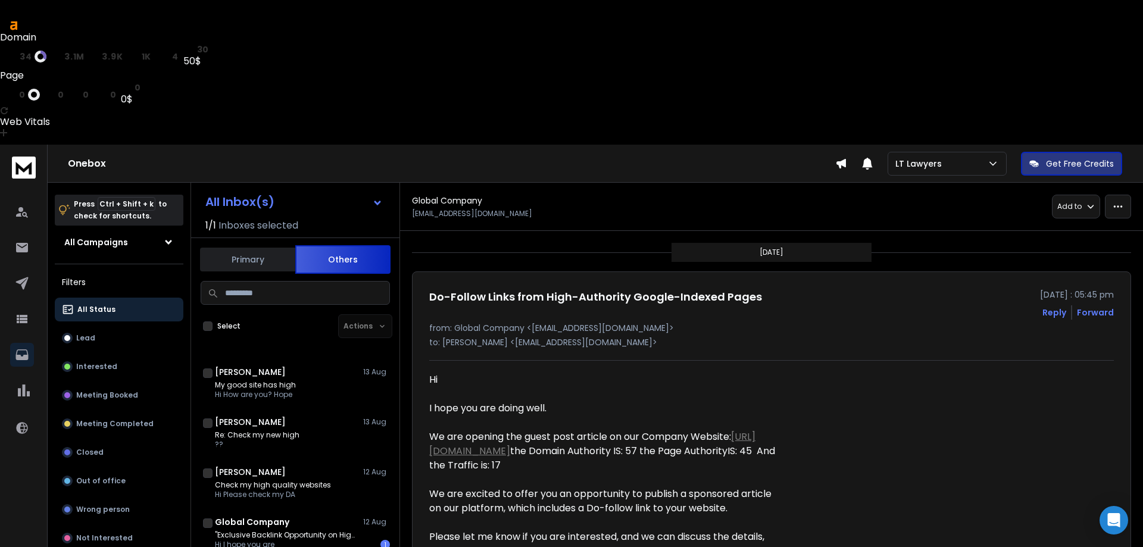
scroll to position [301, 0]
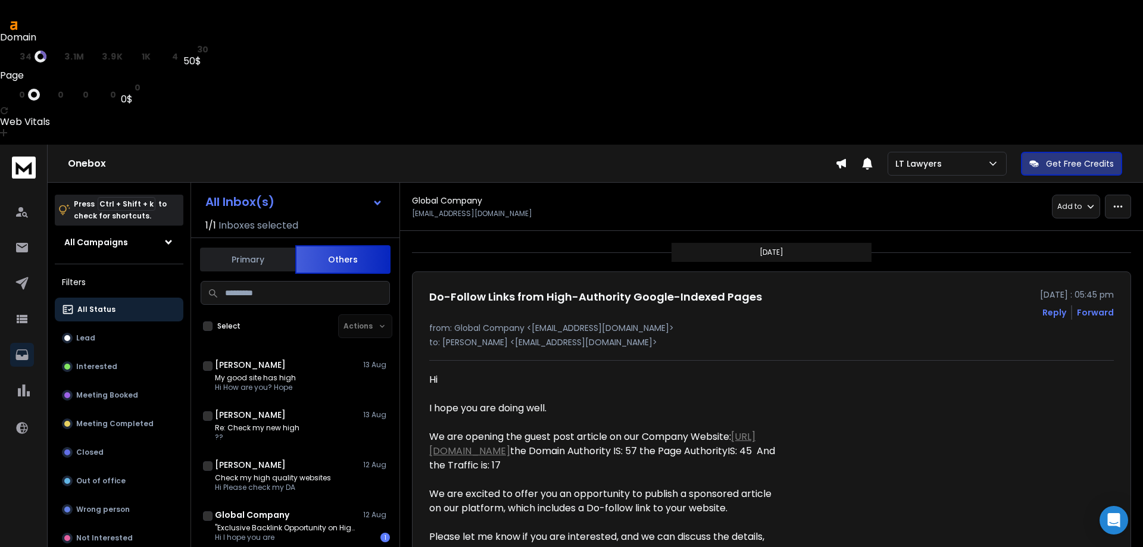
click at [29, 398] on div "H" at bounding box center [24, 418] width 48 height 547
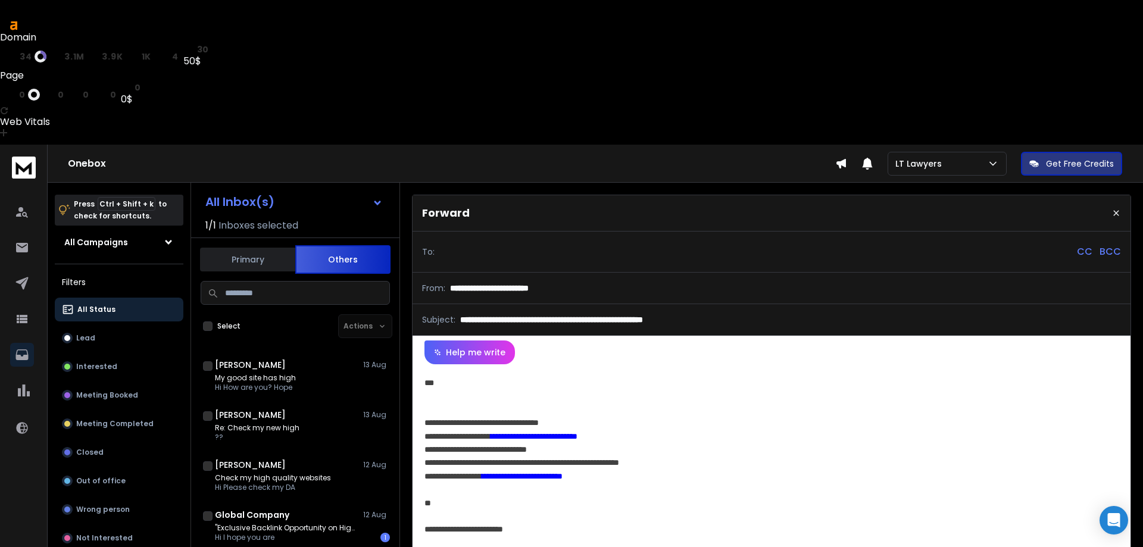
click at [1115, 210] on icon at bounding box center [1115, 212] width 5 height 5
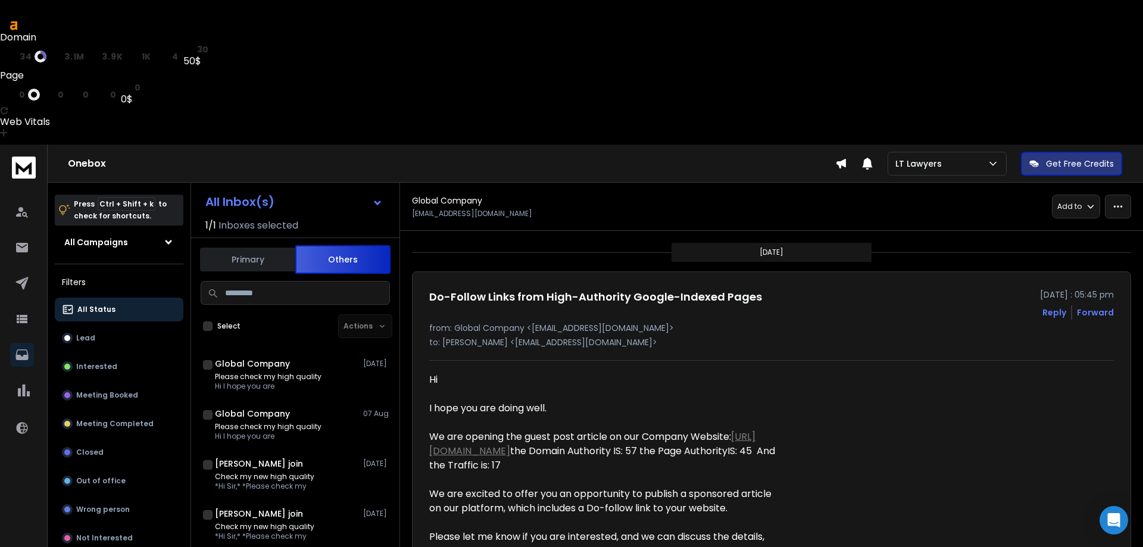
scroll to position [560, 0]
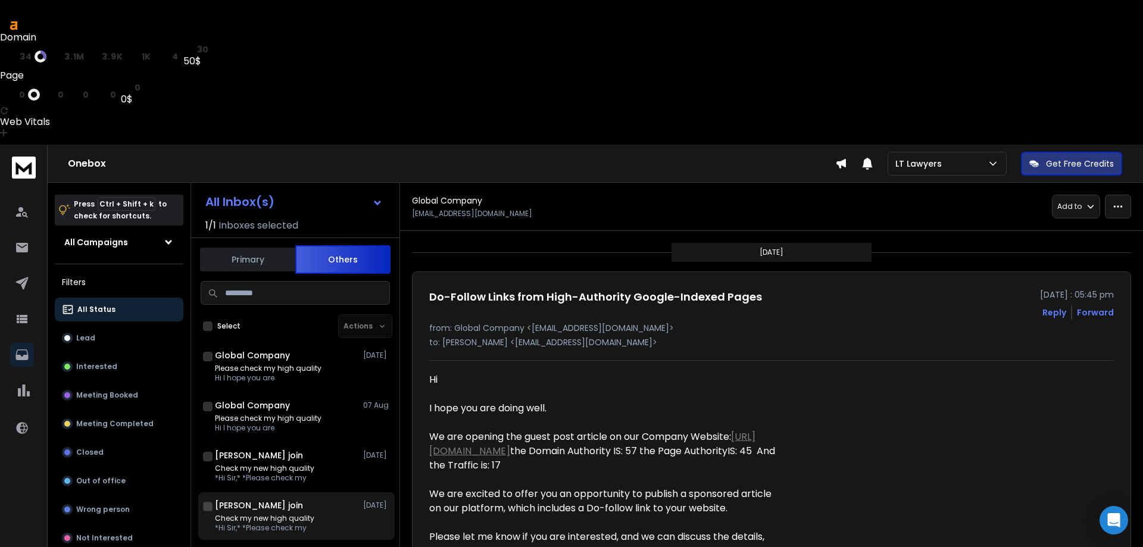
click at [302, 500] on div "[PERSON_NAME] join [DATE]" at bounding box center [302, 506] width 175 height 12
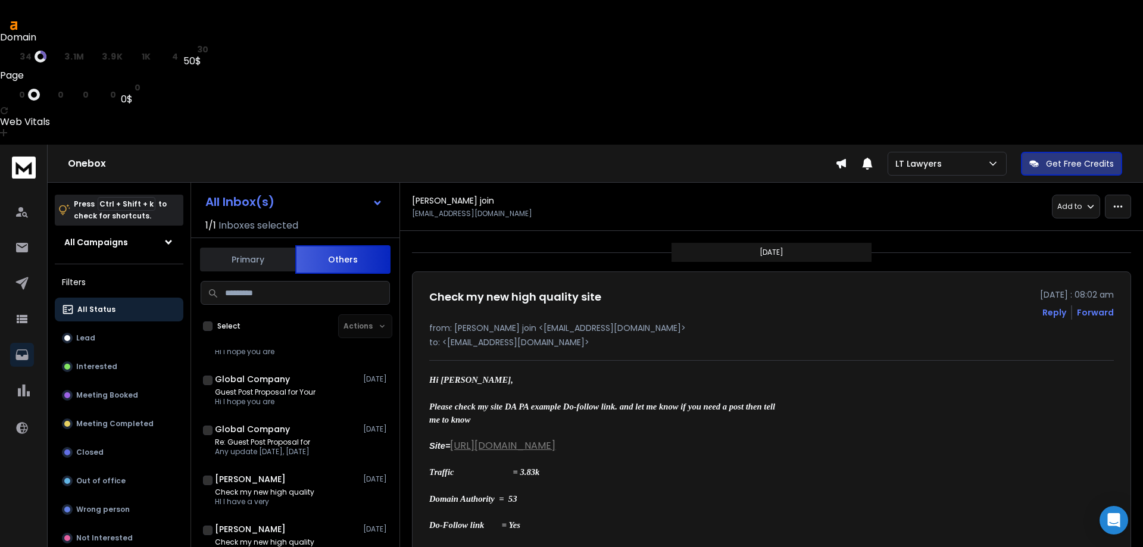
scroll to position [949, 0]
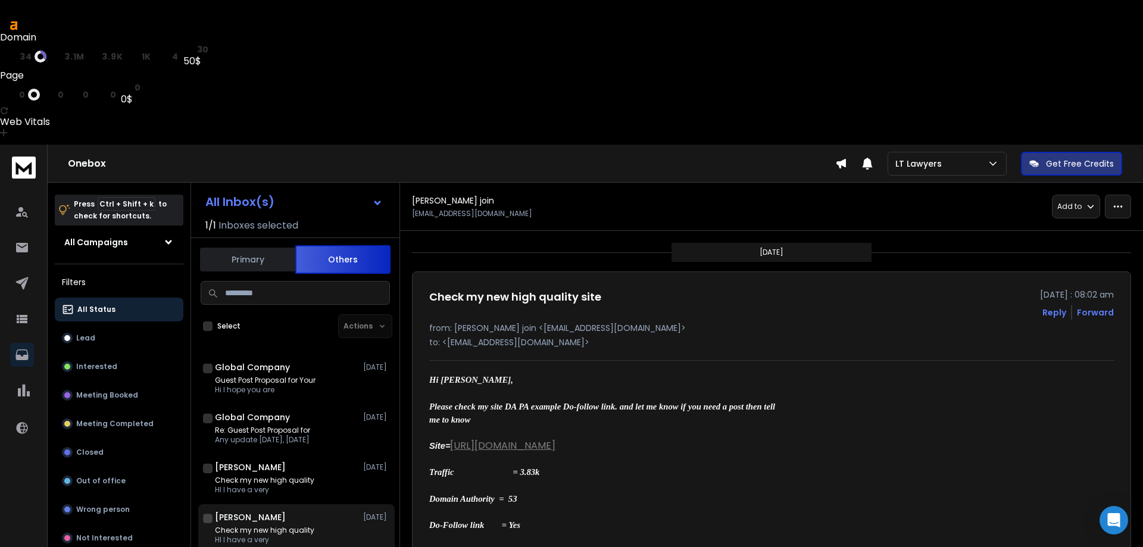
click at [288, 526] on p "Check my new high quality" at bounding box center [264, 531] width 99 height 10
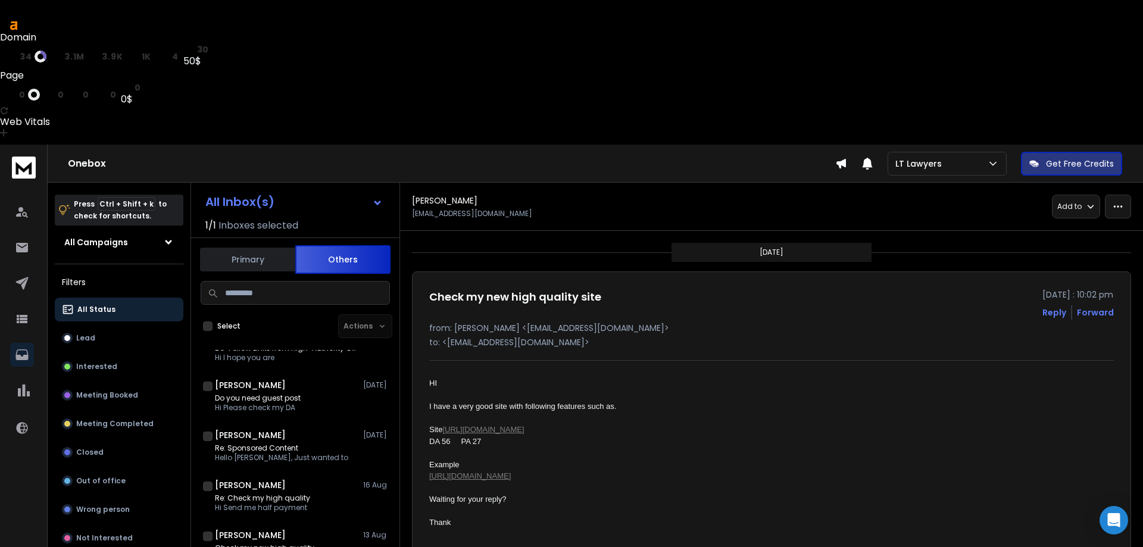
scroll to position [0, 0]
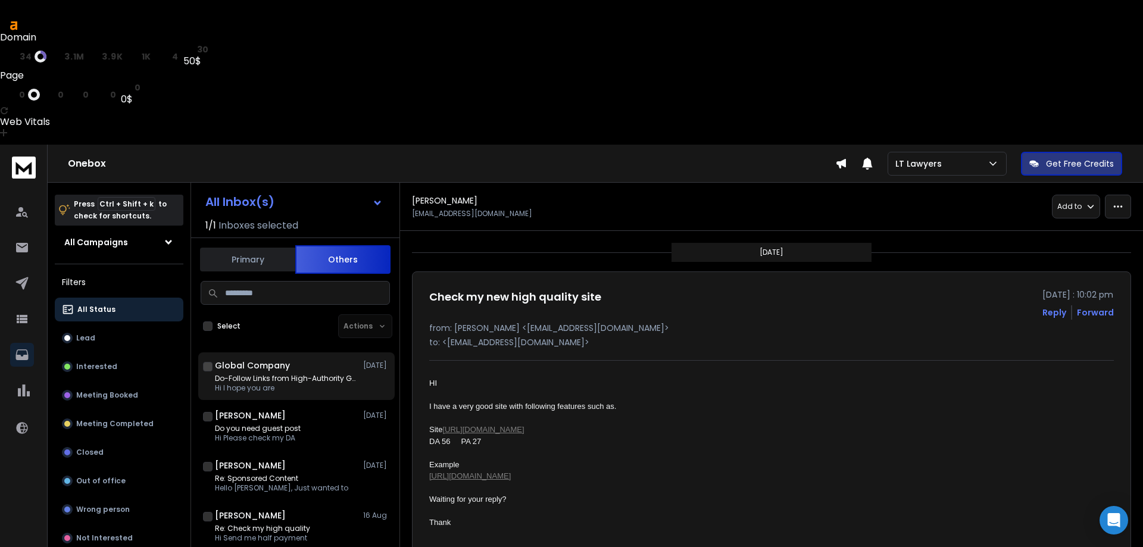
click at [320, 374] on p "Do-Follow Links from High-Authority Google-Indexed" at bounding box center [286, 379] width 143 height 10
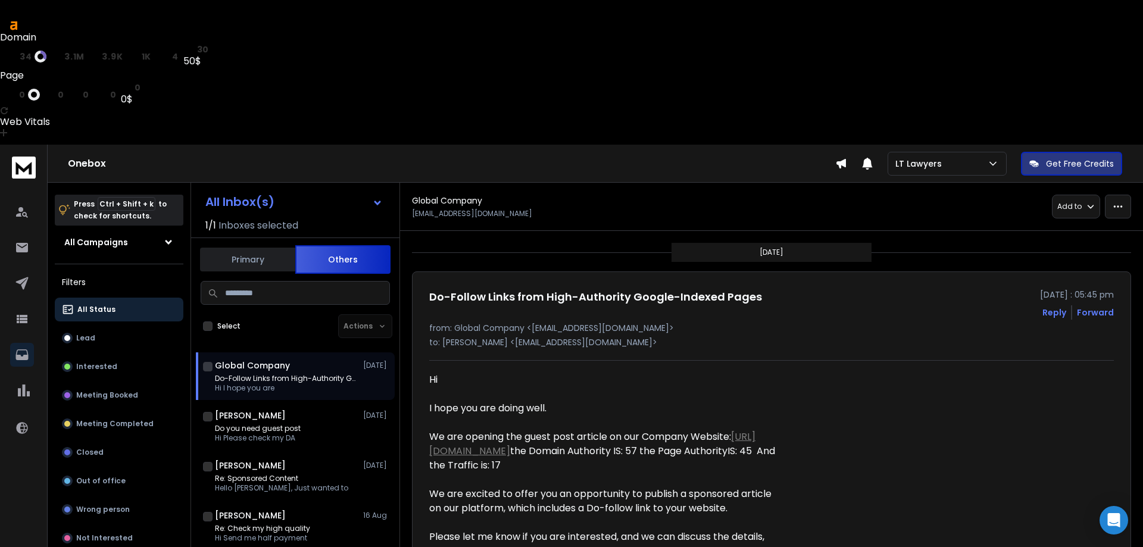
click at [732, 195] on div "Global Company GC [EMAIL_ADDRESS][DOMAIN_NAME]" at bounding box center [590, 207] width 356 height 24
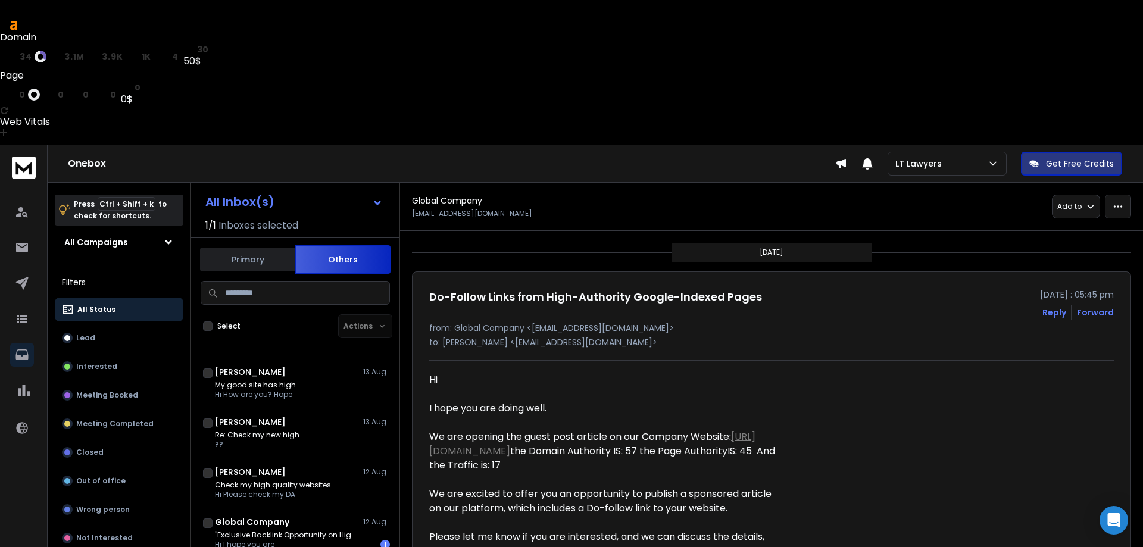
scroll to position [301, 0]
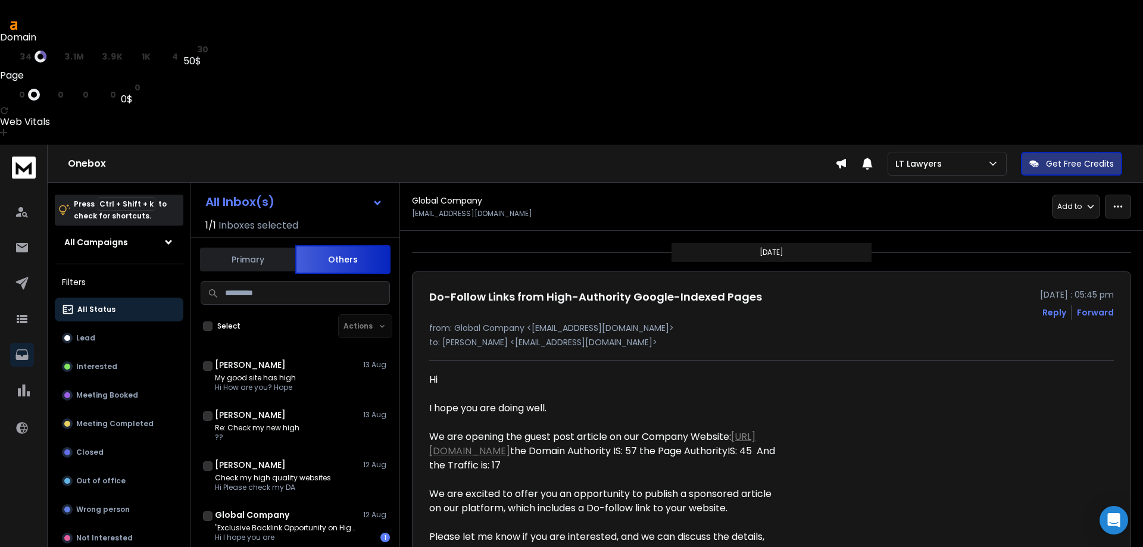
click at [29, 398] on div "H" at bounding box center [24, 418] width 48 height 547
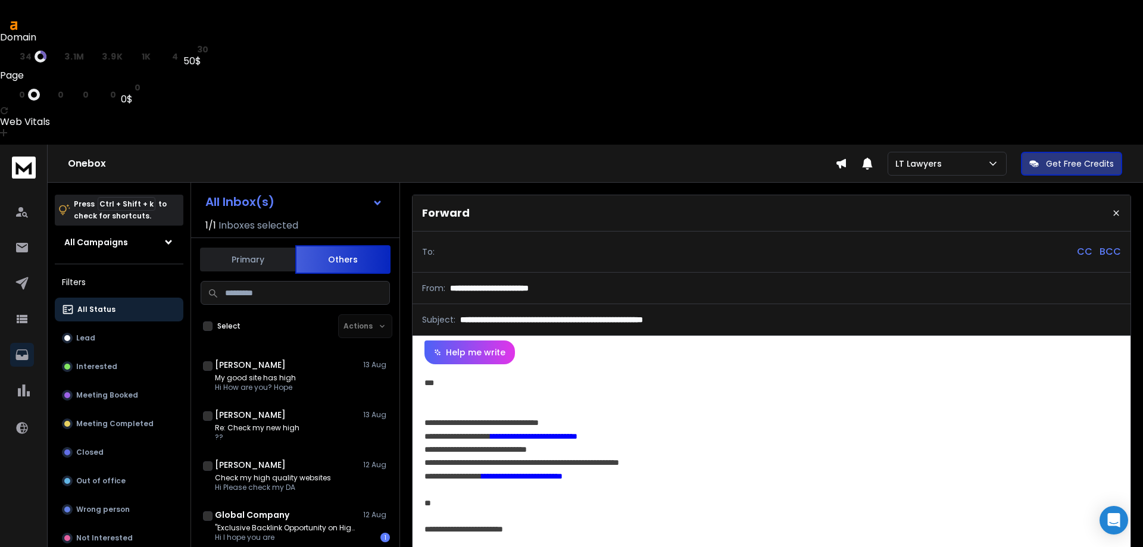
click at [1115, 210] on icon at bounding box center [1115, 212] width 5 height 5
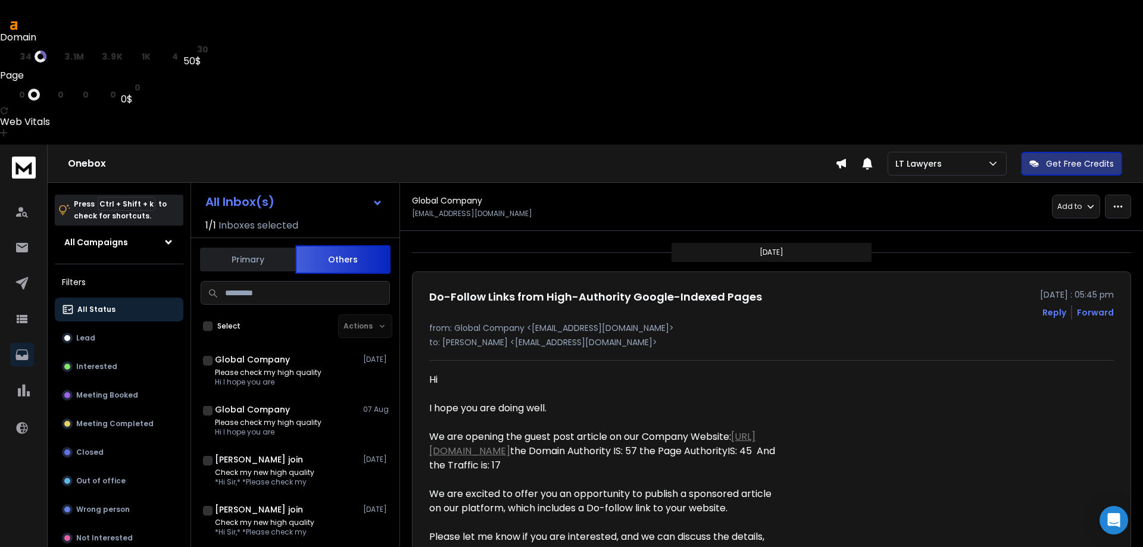
scroll to position [560, 0]
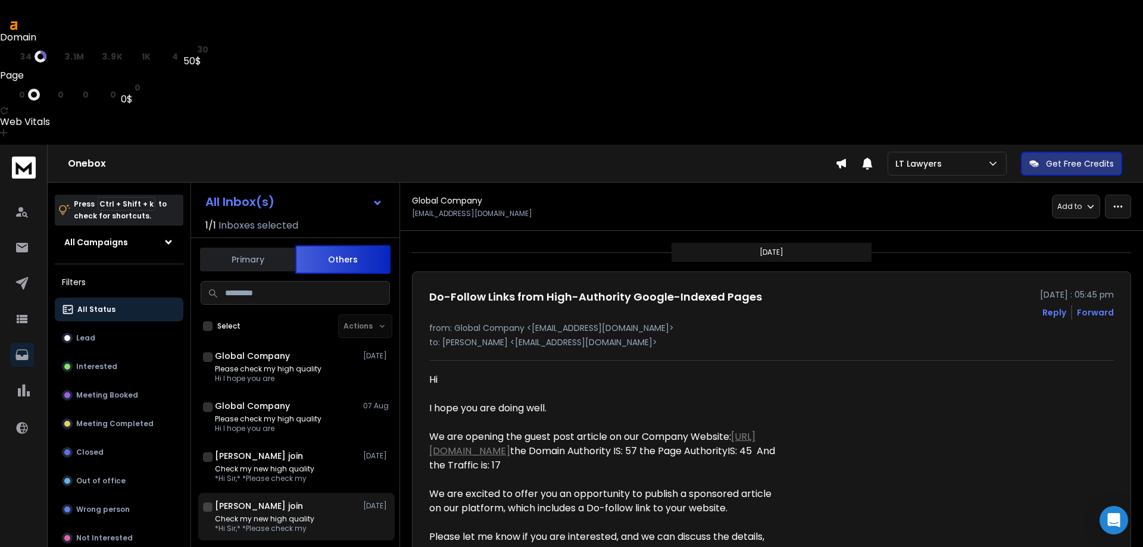
click at [302, 500] on div "[PERSON_NAME] join [DATE]" at bounding box center [302, 506] width 175 height 12
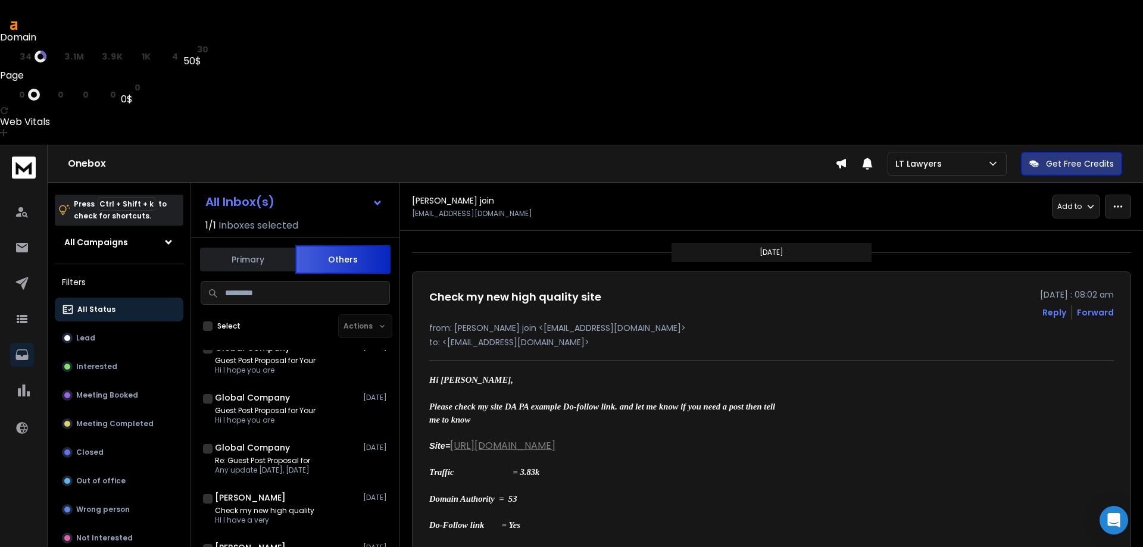
scroll to position [944, 0]
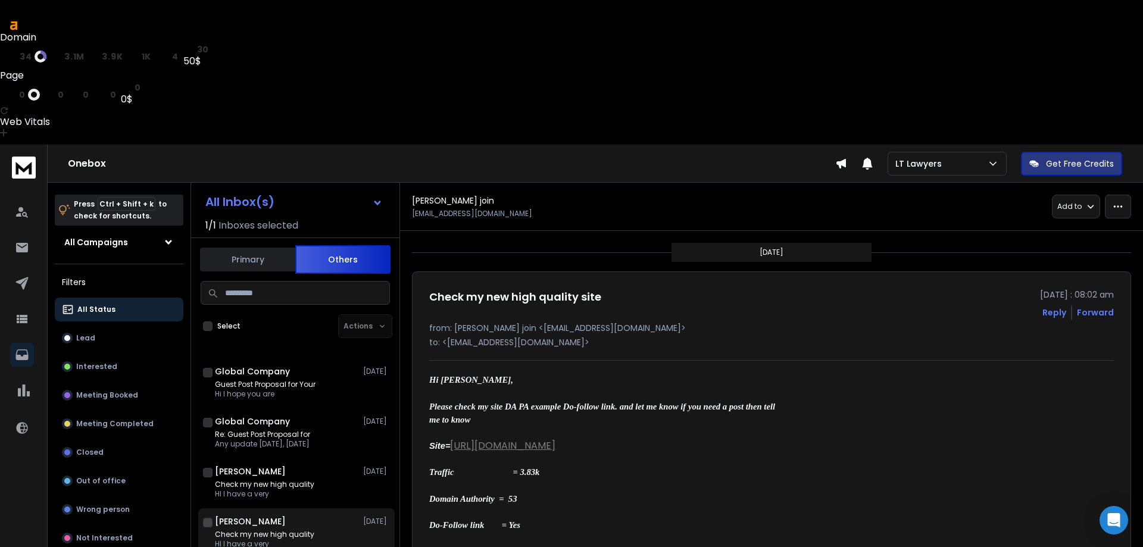
click at [288, 516] on div "[PERSON_NAME] [DATE] Check my new high quality HI I have a very" at bounding box center [302, 532] width 175 height 33
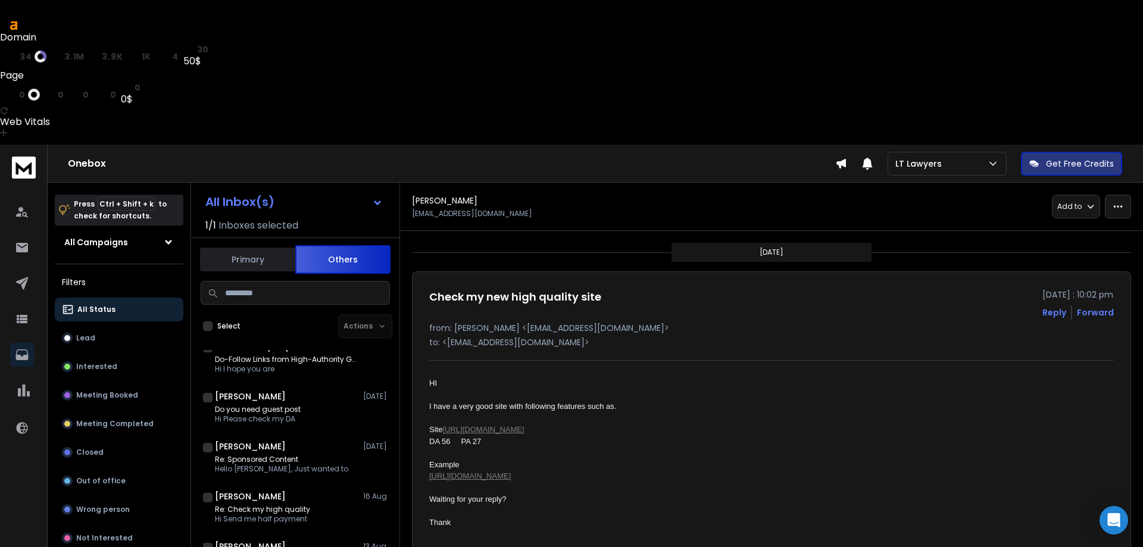
scroll to position [0, 0]
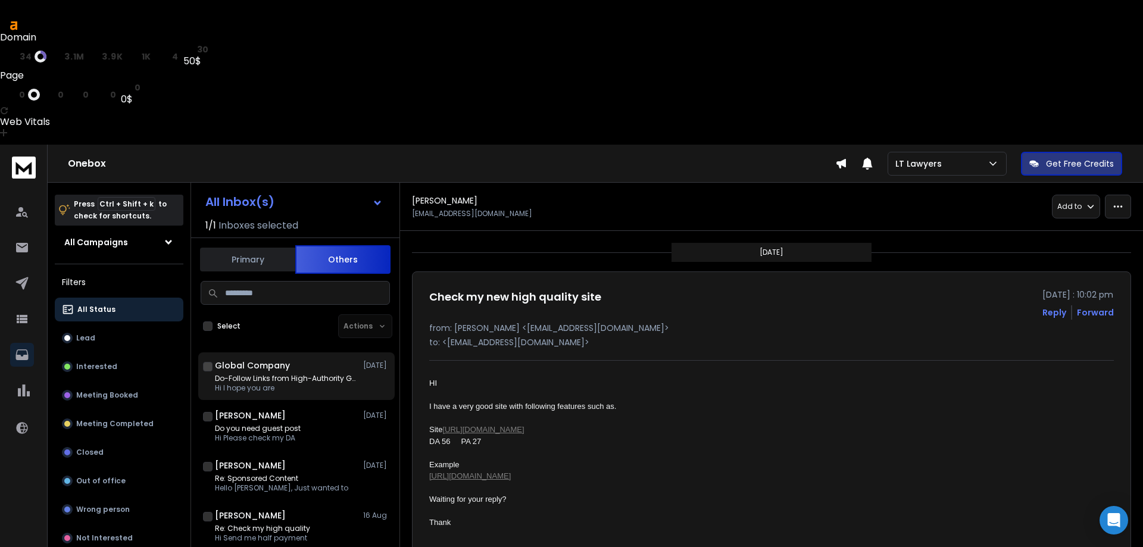
click at [320, 374] on p "Do-Follow Links from High-Authority Google-Indexed" at bounding box center [286, 379] width 143 height 10
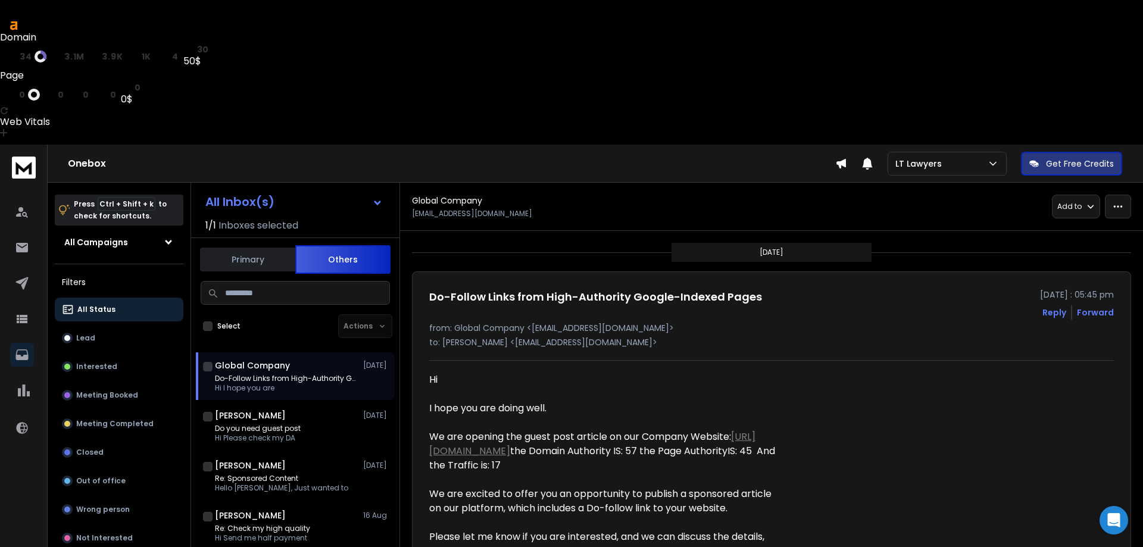
click at [732, 195] on div "Global Company GC [EMAIL_ADDRESS][DOMAIN_NAME]" at bounding box center [590, 207] width 356 height 24
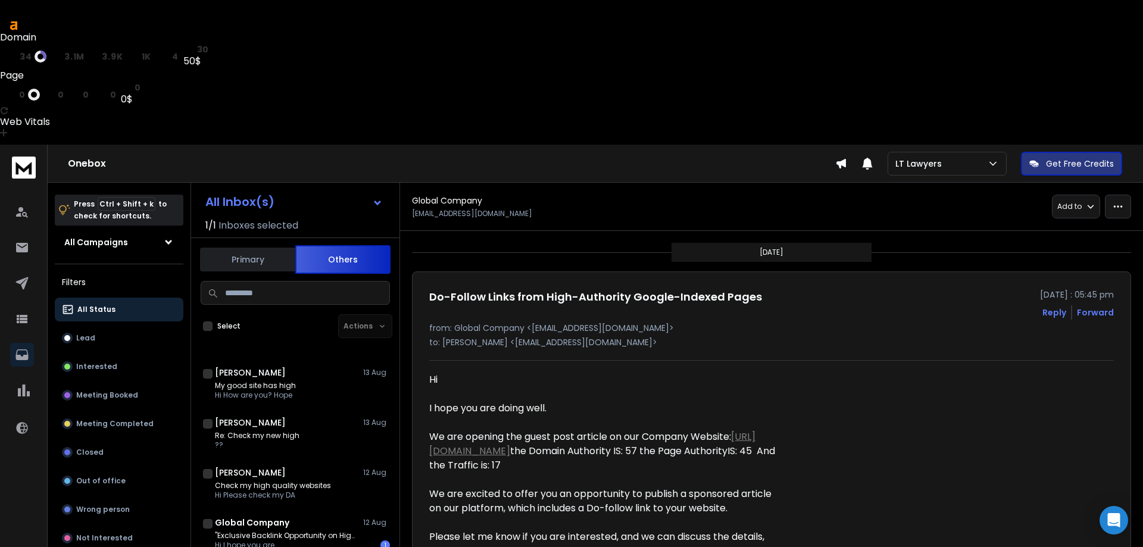
scroll to position [301, 0]
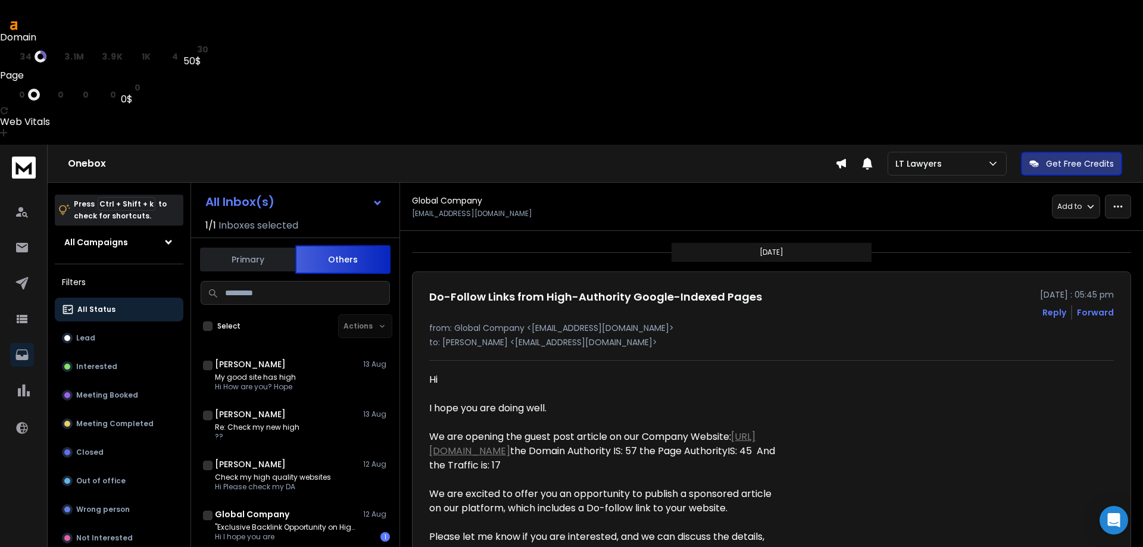
click at [29, 398] on div "H" at bounding box center [24, 418] width 48 height 547
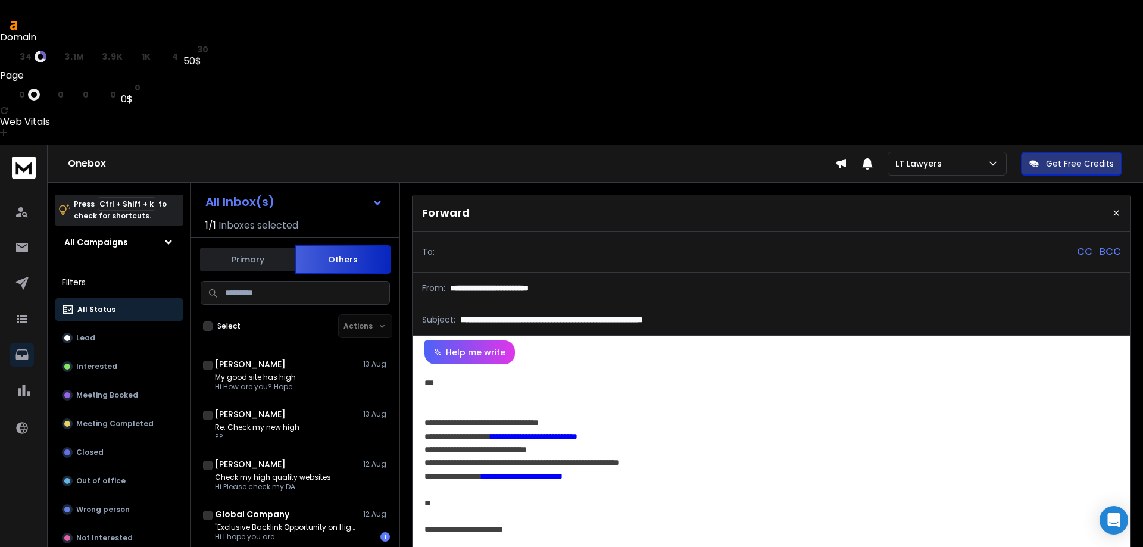
click at [1115, 210] on icon at bounding box center [1115, 212] width 5 height 5
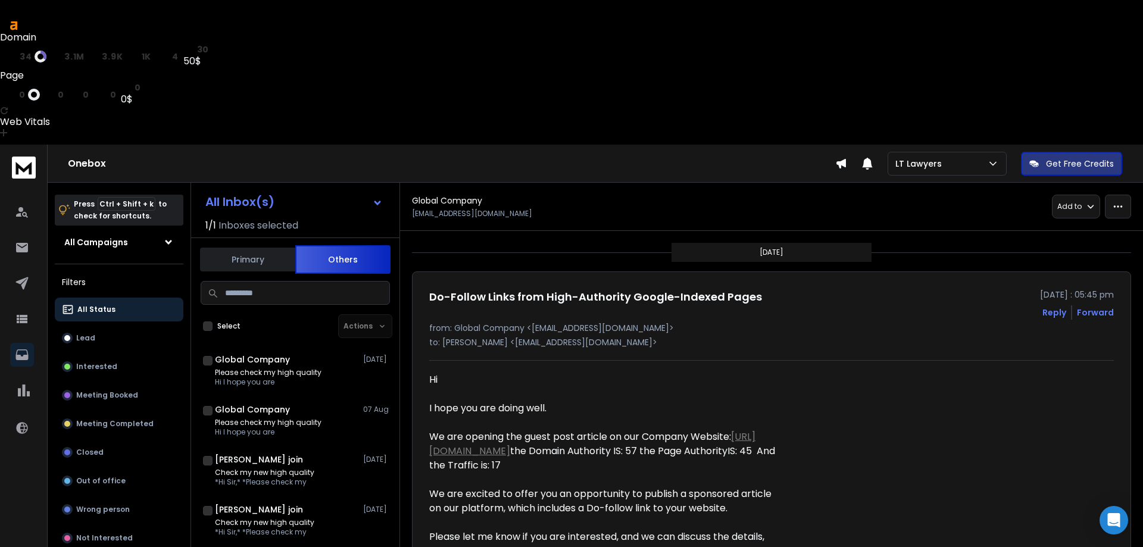
scroll to position [564, 0]
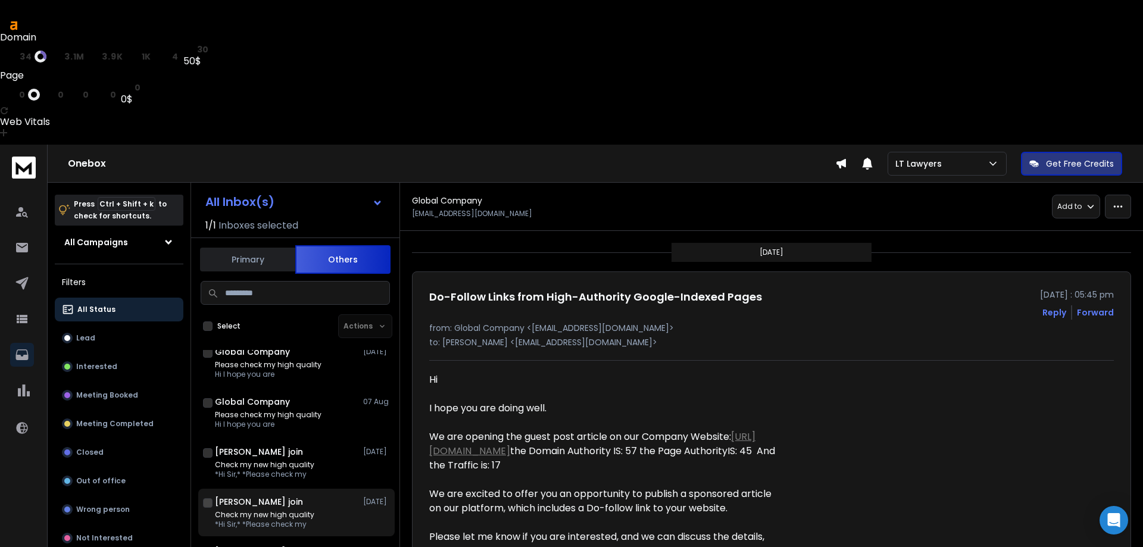
click at [302, 496] on div "[PERSON_NAME] join [DATE]" at bounding box center [302, 502] width 175 height 12
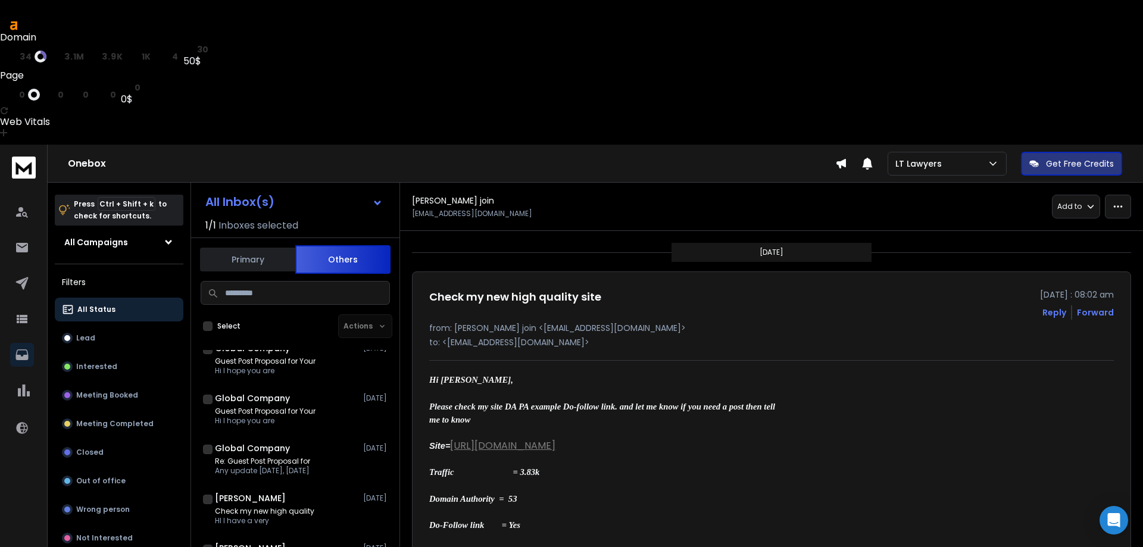
scroll to position [952, 0]
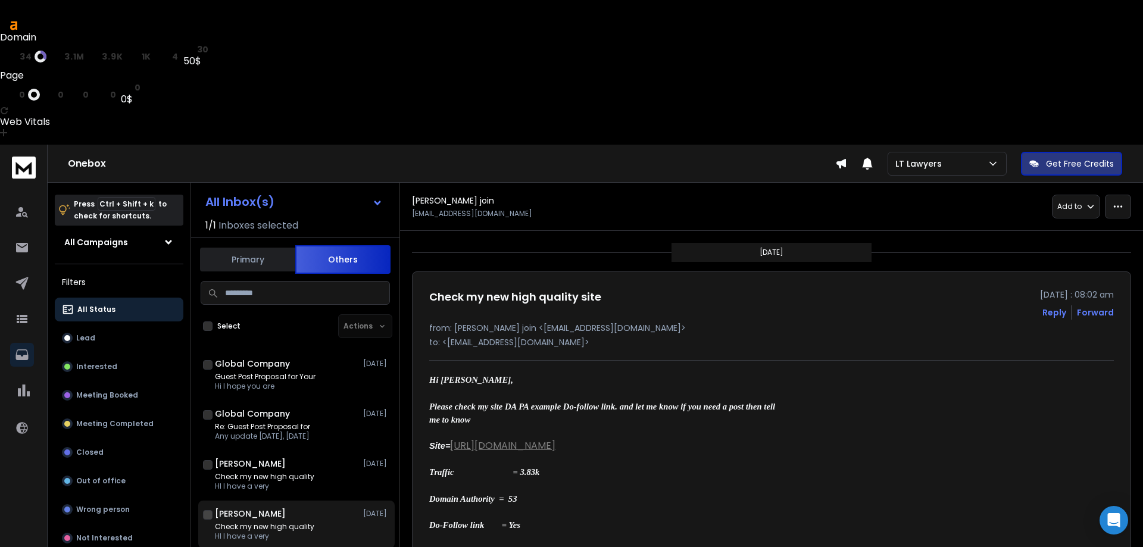
click at [288, 522] on p "Check my new high quality" at bounding box center [264, 527] width 99 height 10
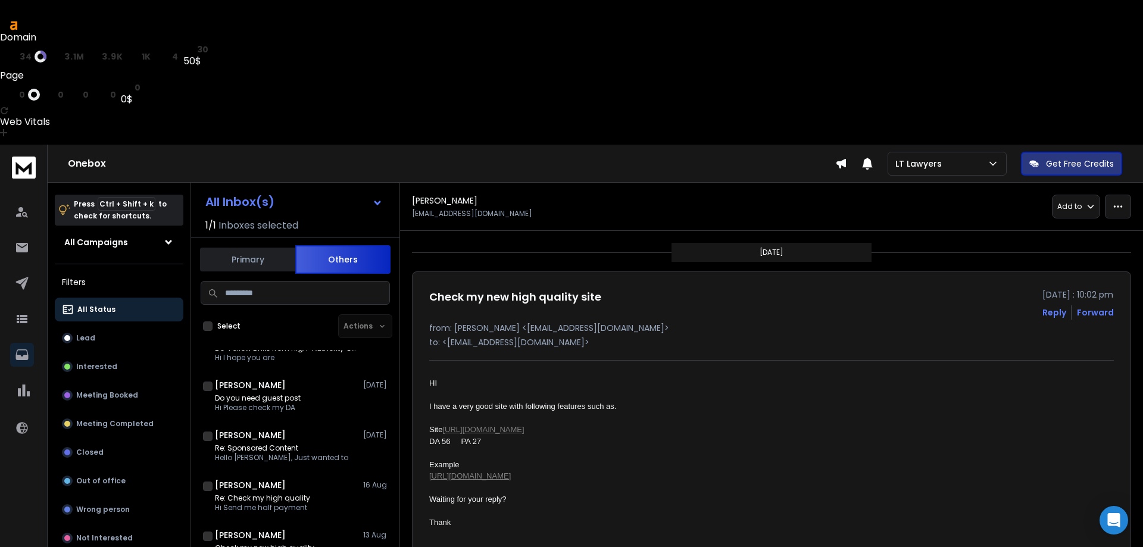
scroll to position [0, 0]
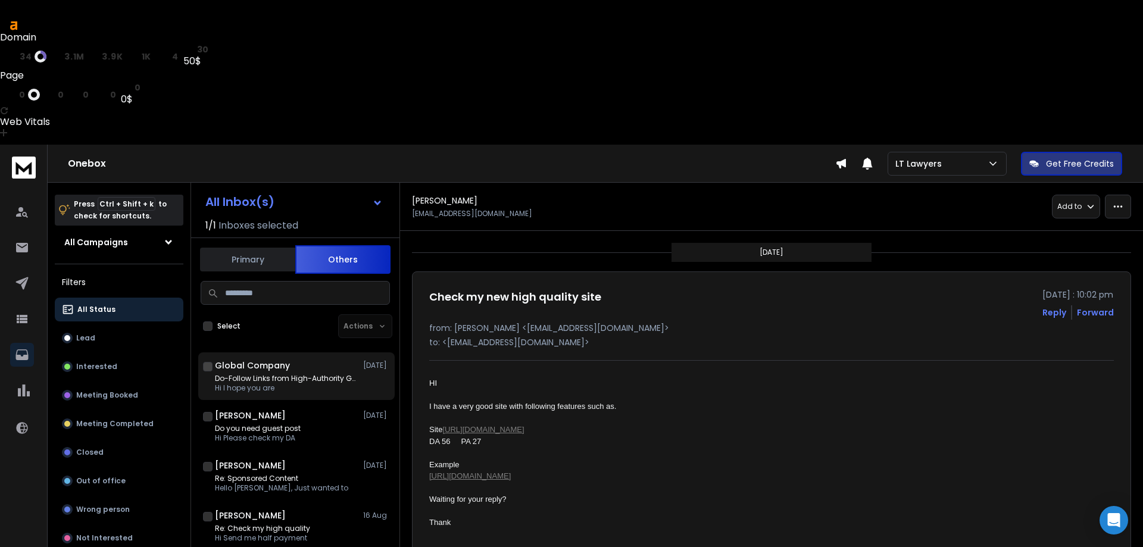
click at [320, 374] on p "Do-Follow Links from High-Authority Google-Indexed" at bounding box center [286, 379] width 143 height 10
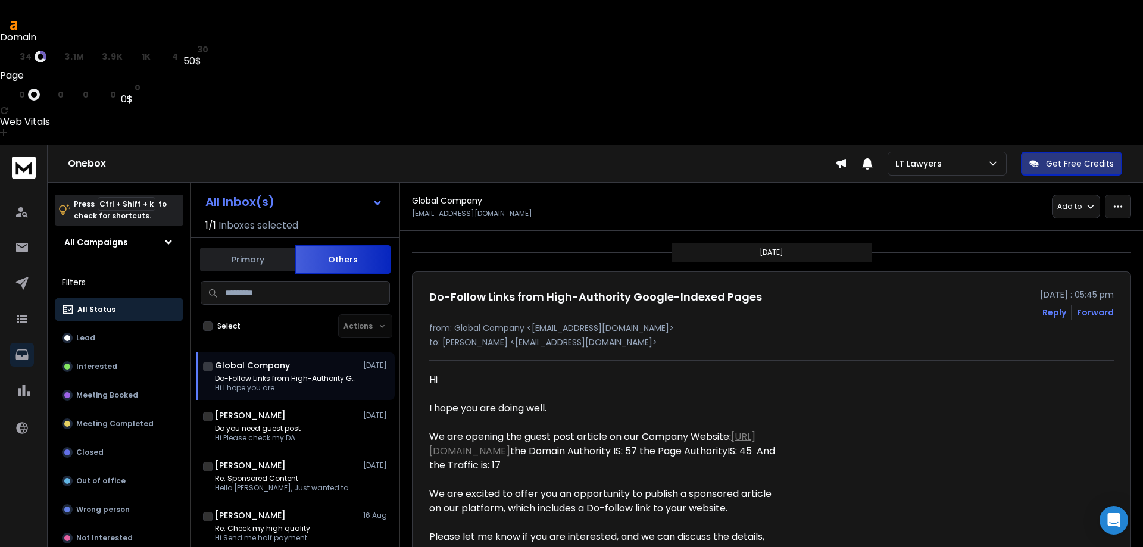
click at [732, 195] on div "Global Company GC [EMAIL_ADDRESS][DOMAIN_NAME]" at bounding box center [590, 207] width 356 height 24
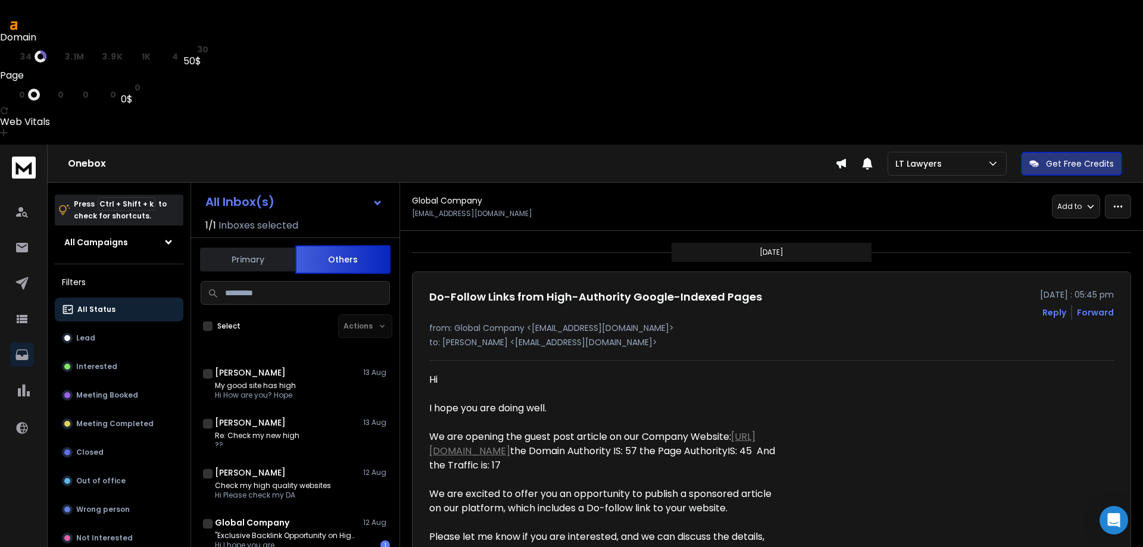
scroll to position [301, 0]
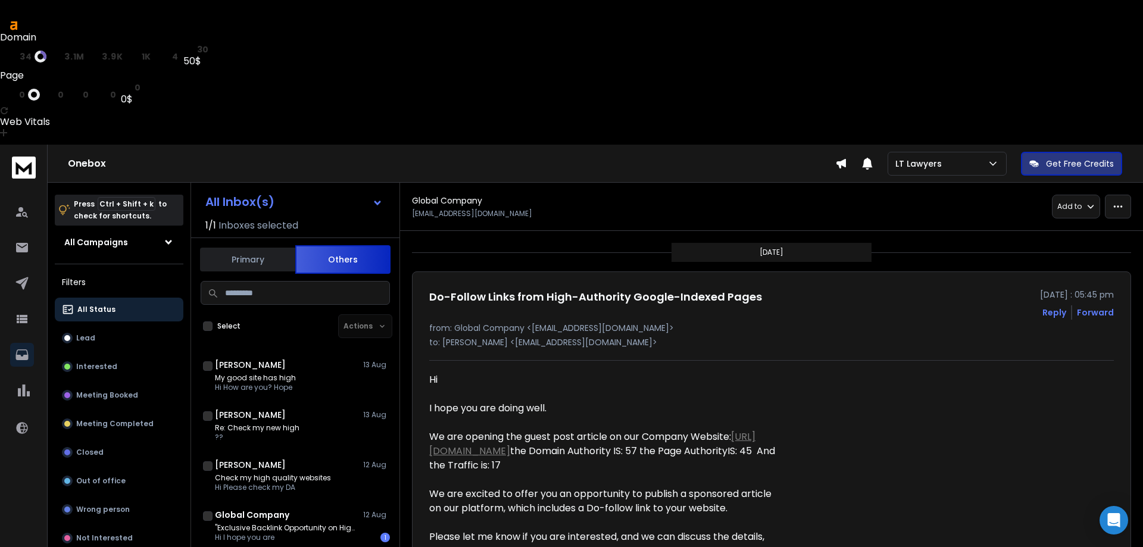
click at [29, 398] on div "H" at bounding box center [24, 418] width 48 height 547
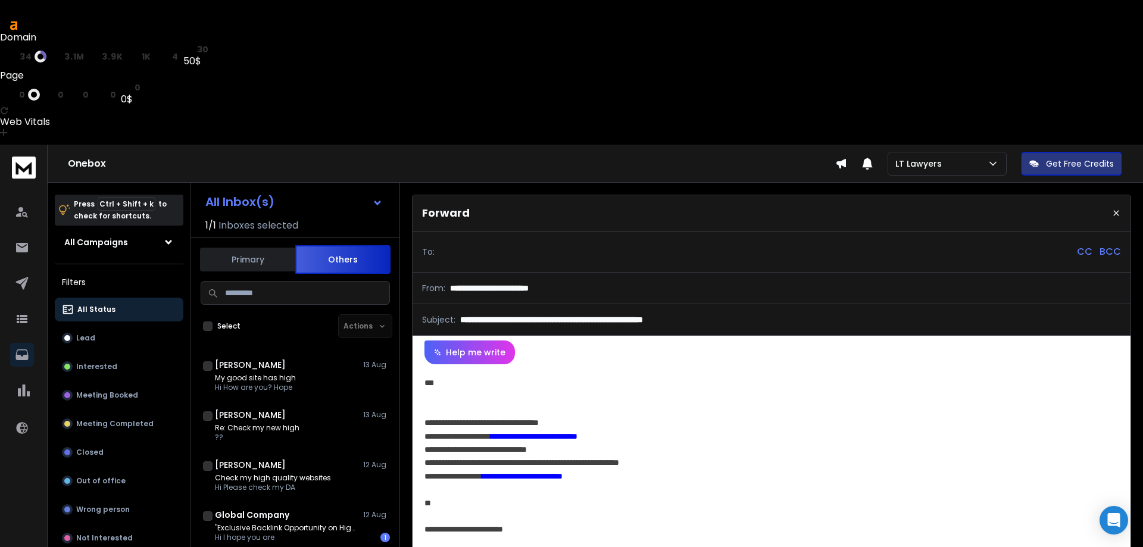
click at [1115, 210] on icon at bounding box center [1115, 212] width 5 height 5
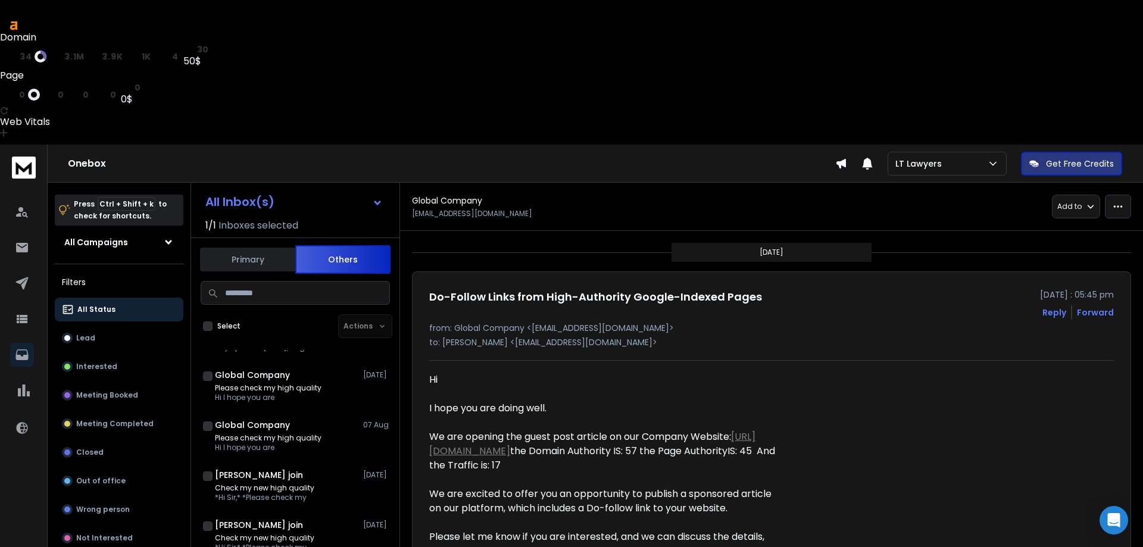
scroll to position [560, 0]
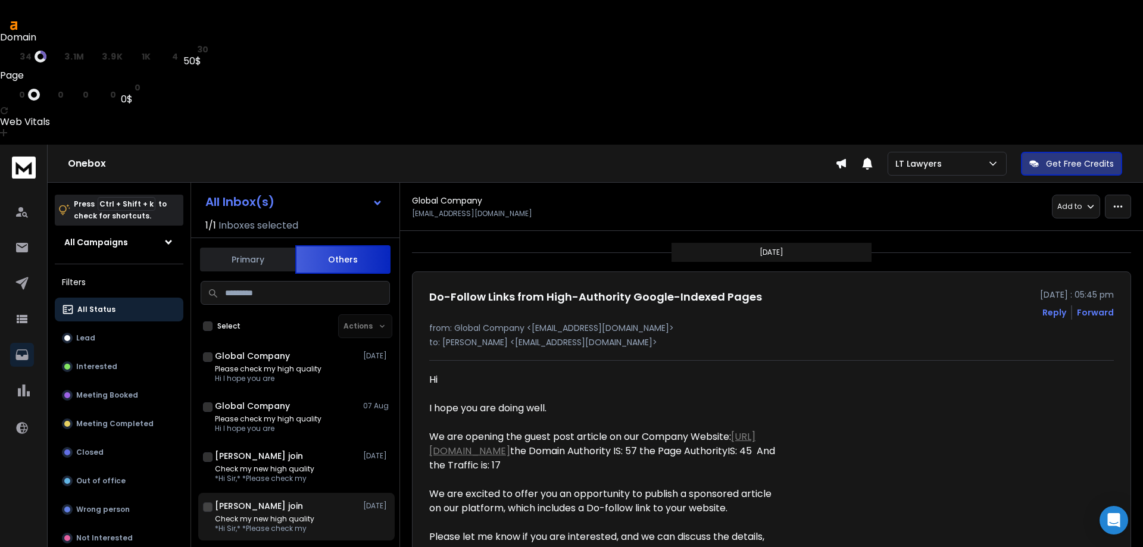
click at [302, 500] on div "[PERSON_NAME] join [DATE]" at bounding box center [302, 506] width 175 height 12
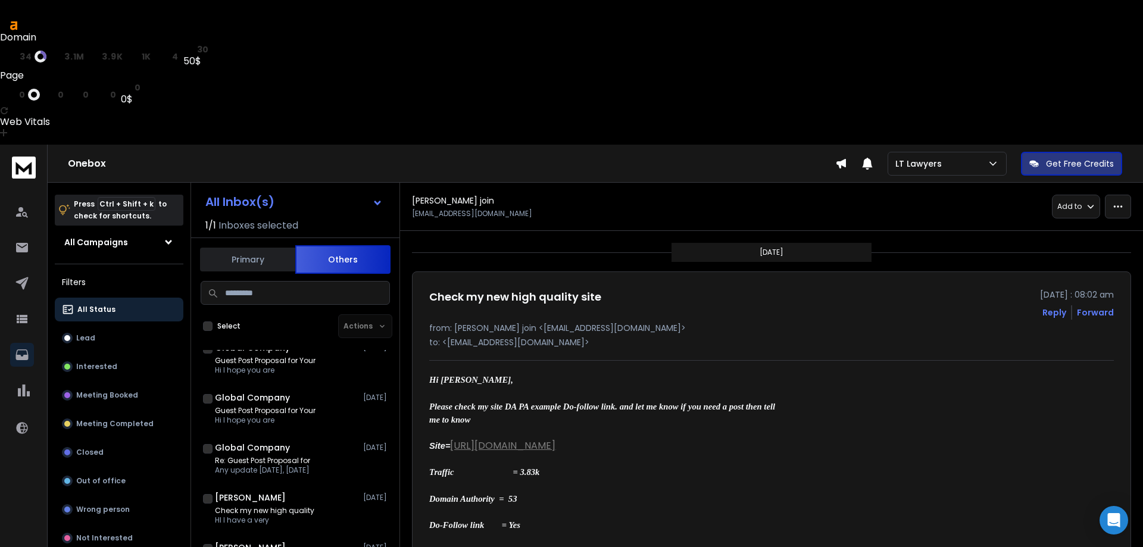
scroll to position [944, 0]
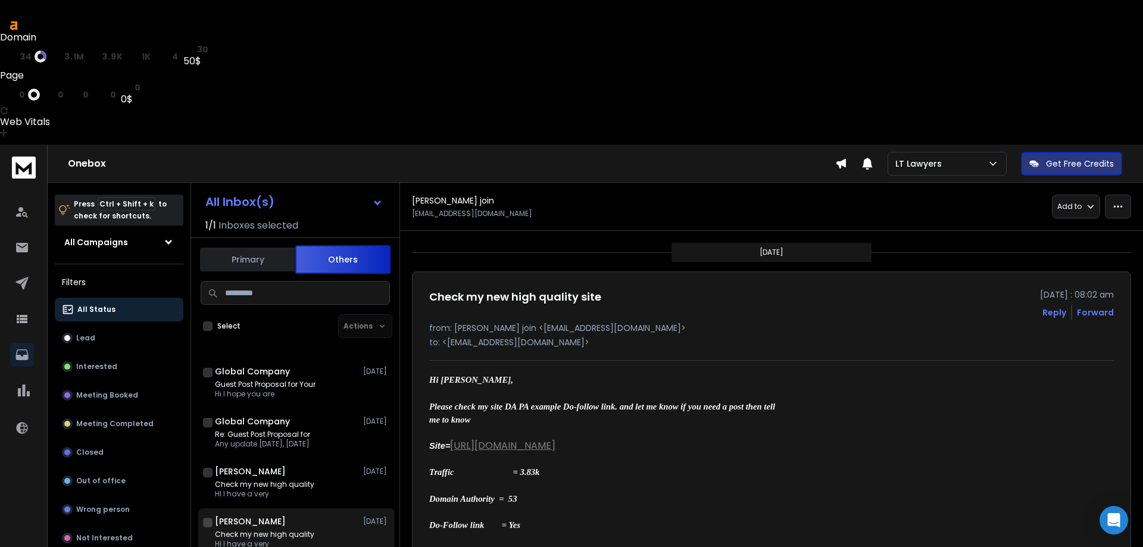
click at [288, 516] on div "[PERSON_NAME] [DATE] Check my new high quality HI I have a very" at bounding box center [302, 532] width 175 height 33
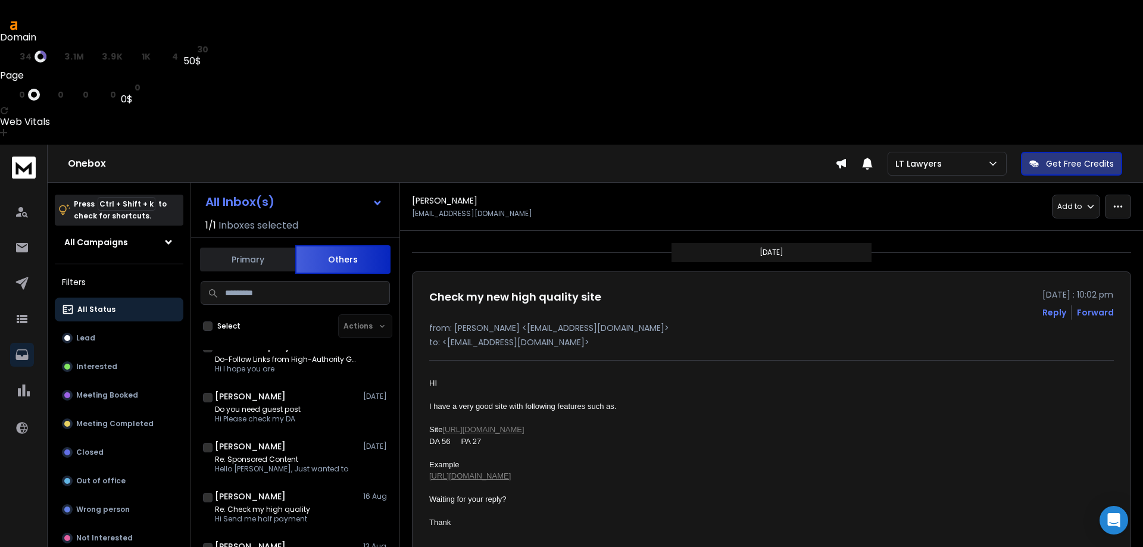
scroll to position [0, 0]
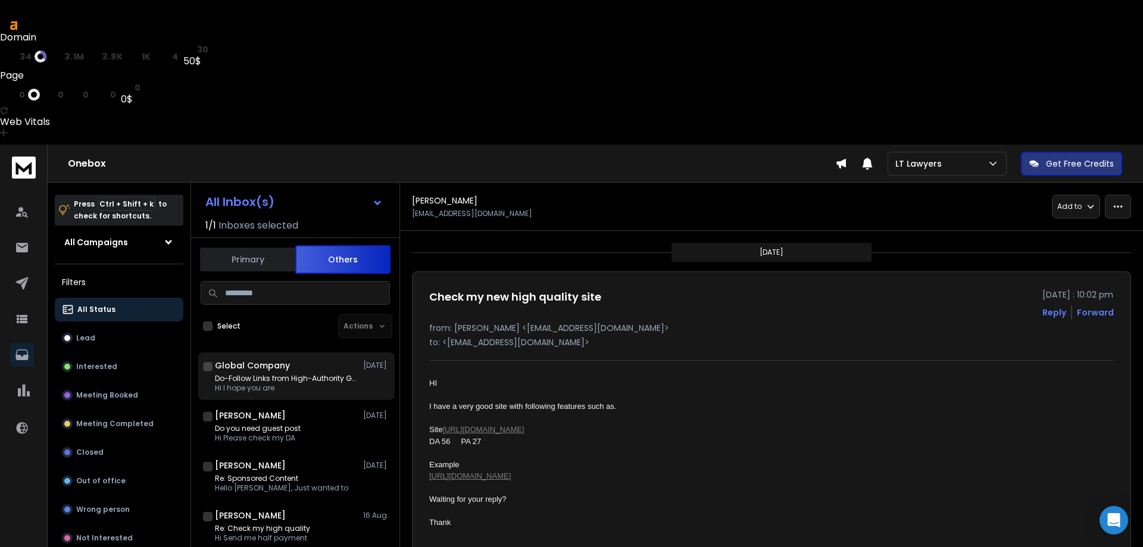
click at [320, 374] on p "Do-Follow Links from High-Authority Google-Indexed" at bounding box center [286, 379] width 143 height 10
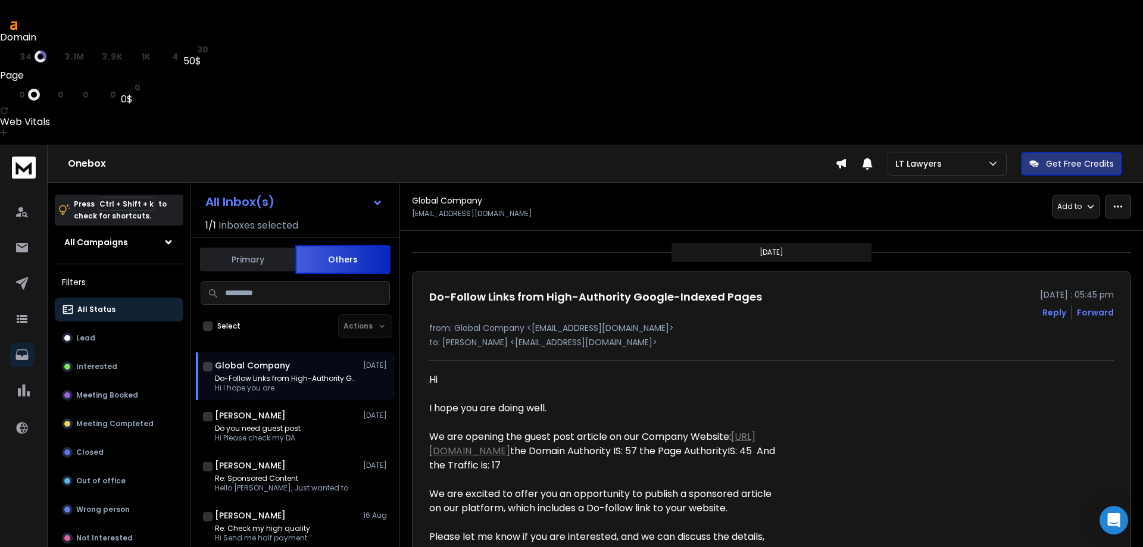
click at [732, 195] on div "Global Company GC [EMAIL_ADDRESS][DOMAIN_NAME]" at bounding box center [590, 207] width 356 height 24
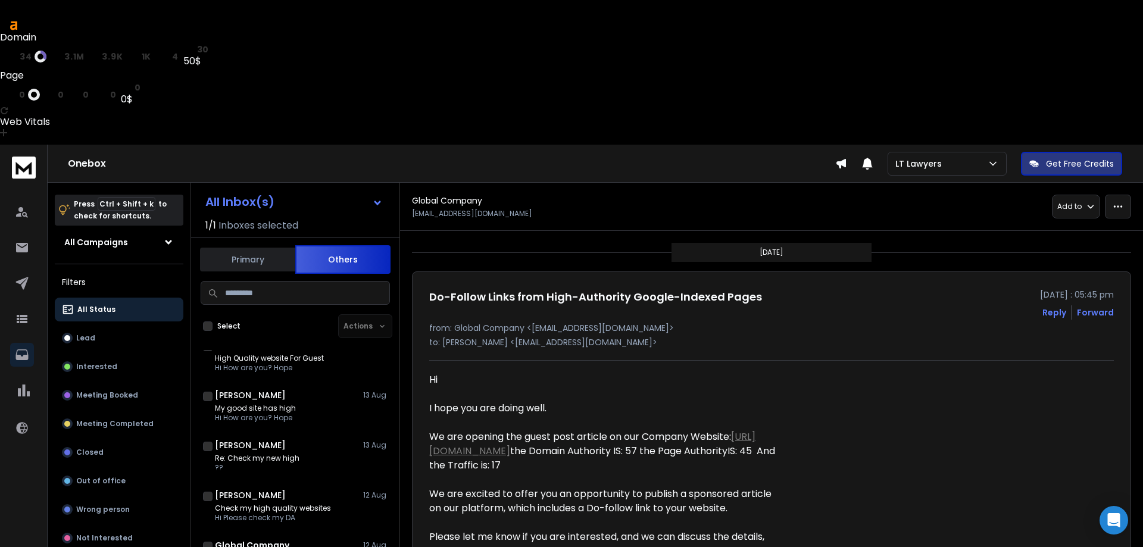
scroll to position [301, 0]
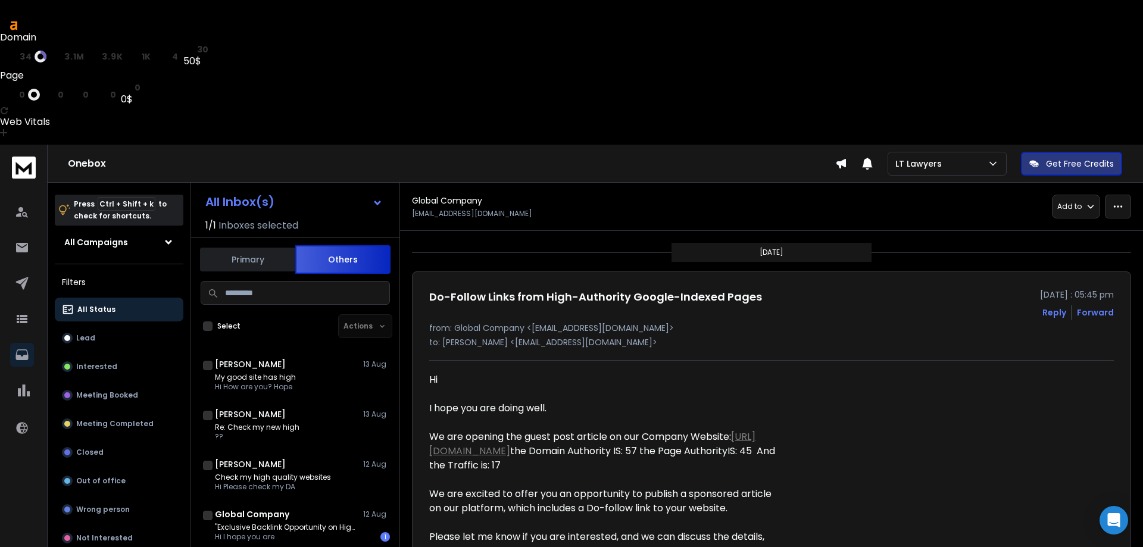
click at [29, 398] on div "H" at bounding box center [24, 418] width 48 height 547
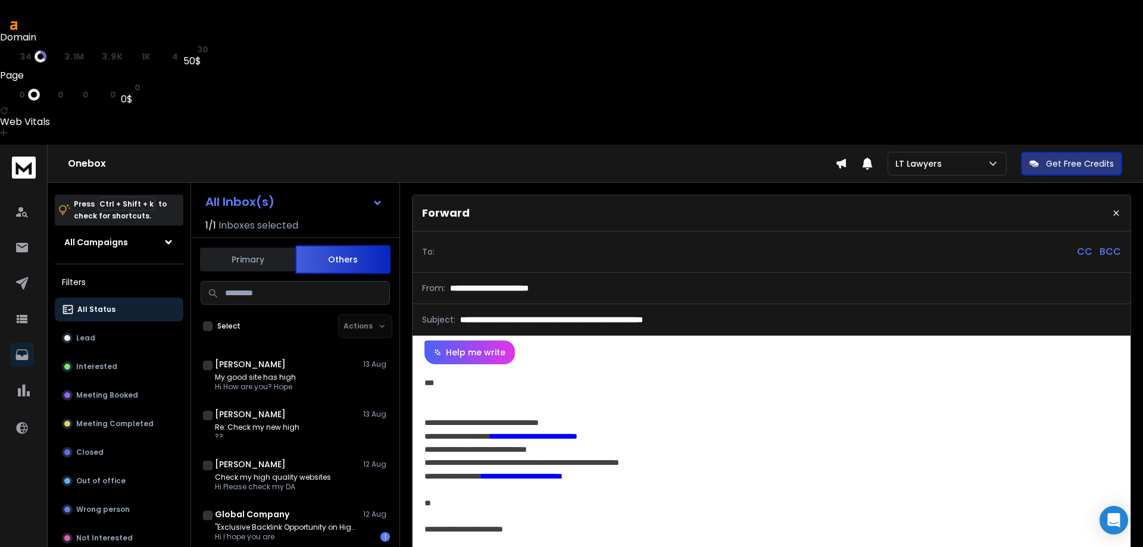
click at [1115, 210] on icon at bounding box center [1115, 212] width 5 height 5
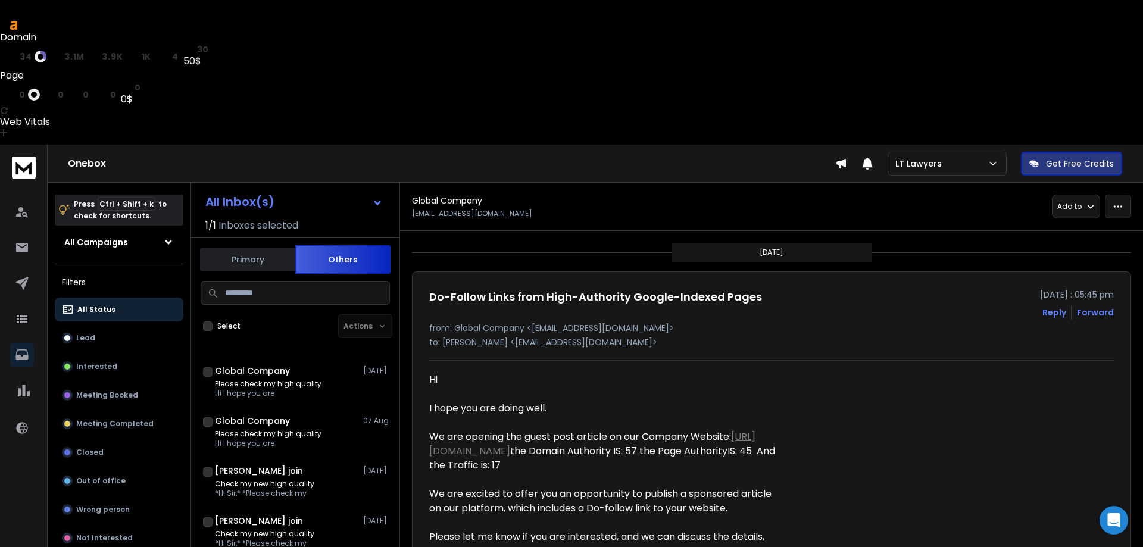
scroll to position [564, 0]
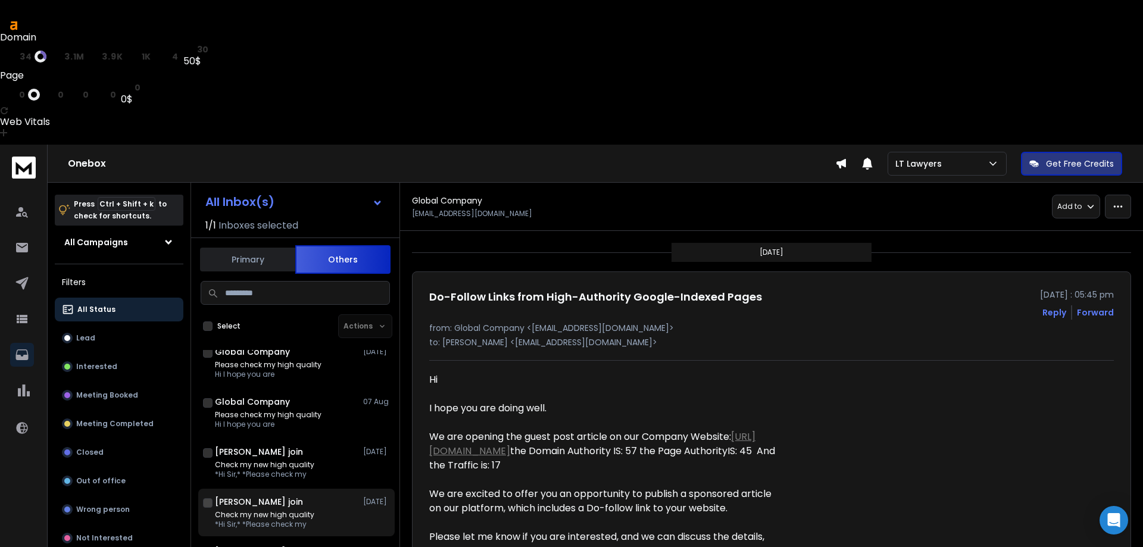
click at [302, 496] on div "[PERSON_NAME] join [DATE]" at bounding box center [302, 502] width 175 height 12
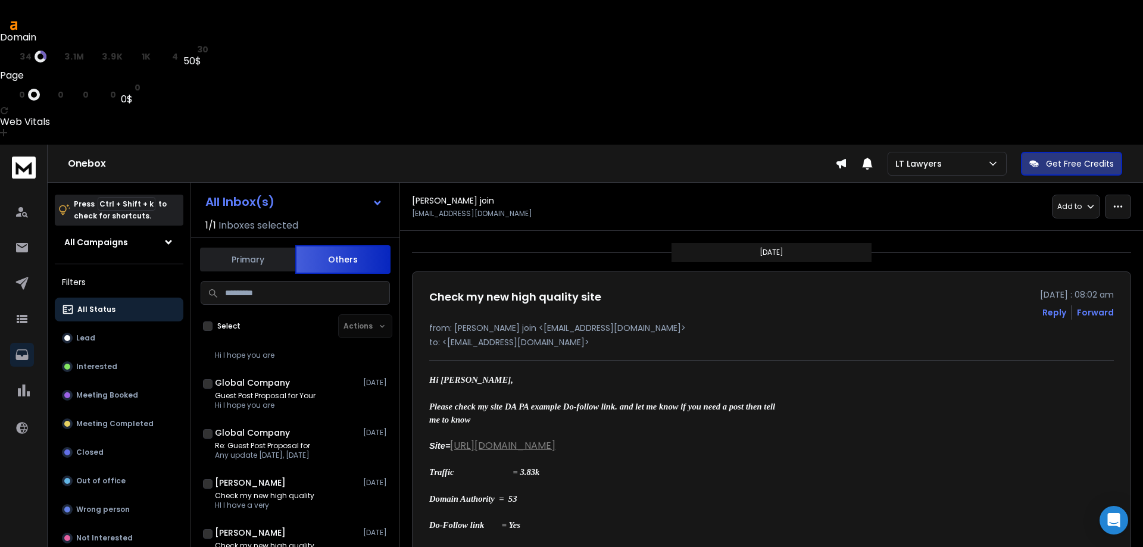
scroll to position [952, 0]
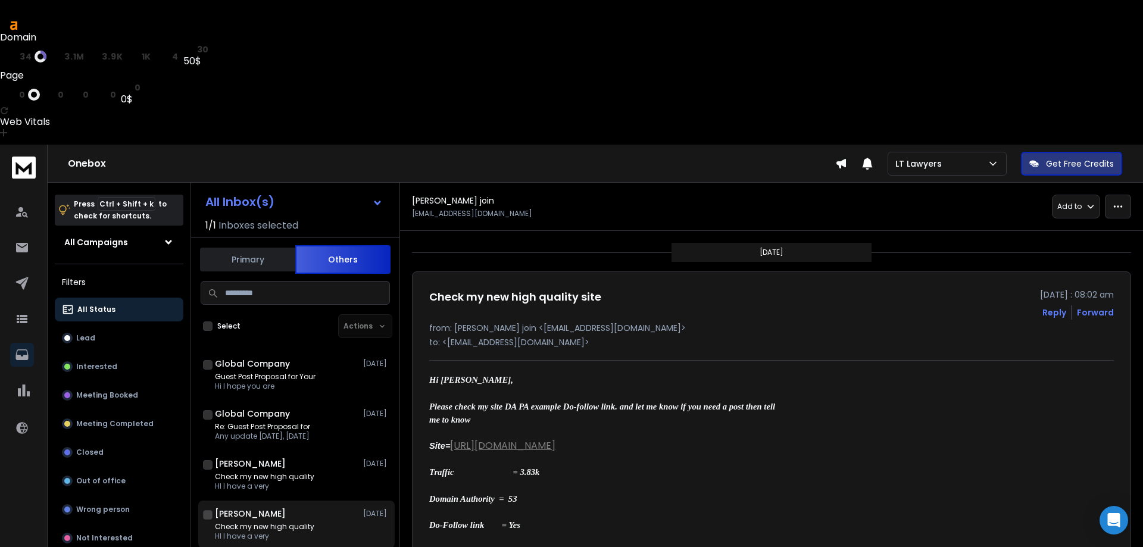
click at [288, 522] on p "Check my new high quality" at bounding box center [264, 527] width 99 height 10
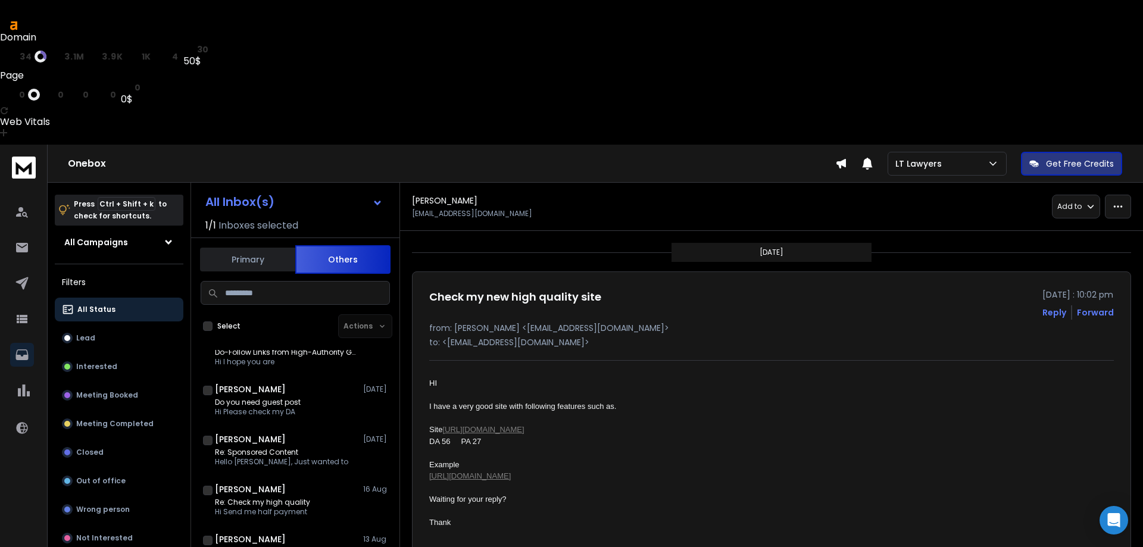
scroll to position [0, 0]
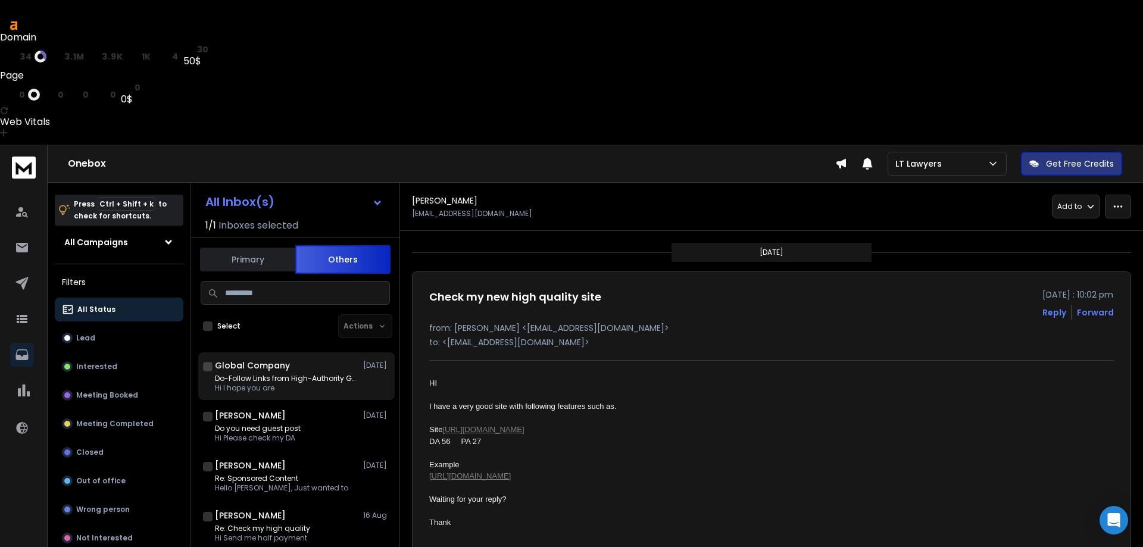
click at [320, 374] on p "Do-Follow Links from High-Authority Google-Indexed" at bounding box center [286, 379] width 143 height 10
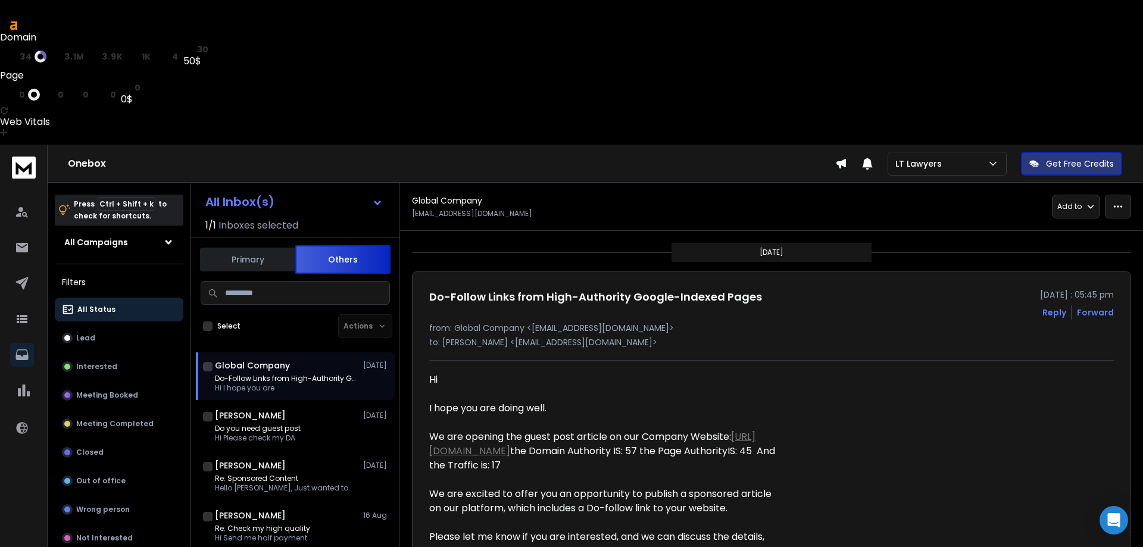
click at [732, 195] on div "Global Company GC [EMAIL_ADDRESS][DOMAIN_NAME]" at bounding box center [590, 207] width 356 height 24
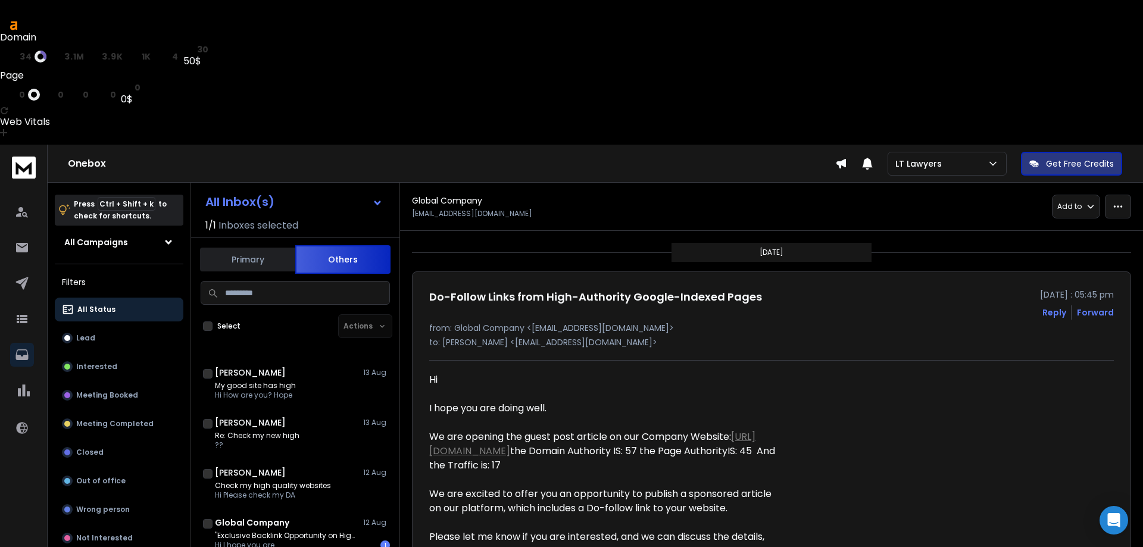
scroll to position [301, 0]
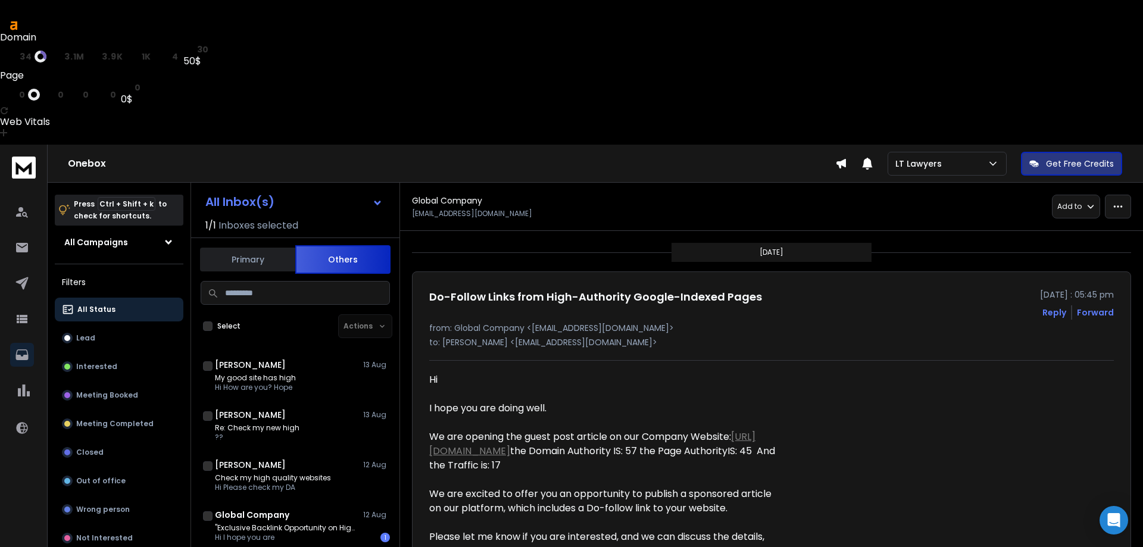
click at [29, 398] on div "H" at bounding box center [24, 418] width 48 height 547
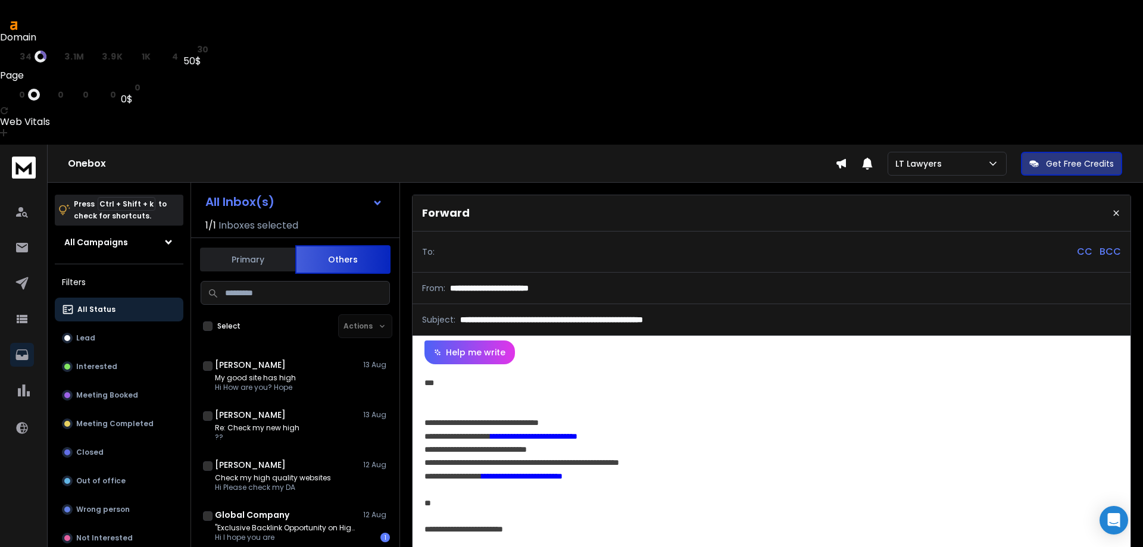
click at [1115, 210] on icon at bounding box center [1115, 212] width 5 height 5
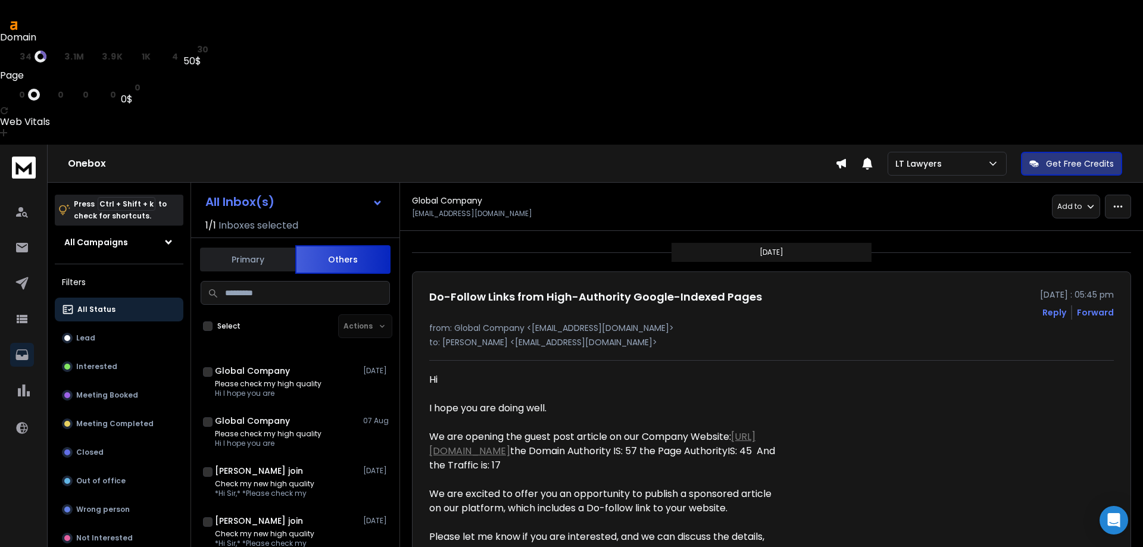
scroll to position [560, 0]
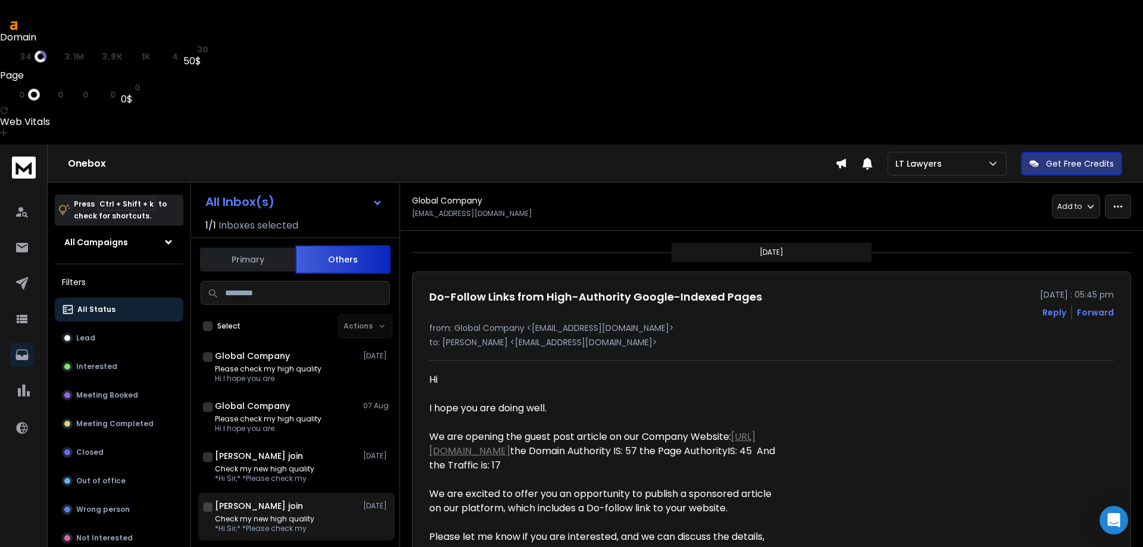
click at [302, 500] on div "[PERSON_NAME] join [DATE]" at bounding box center [302, 506] width 175 height 12
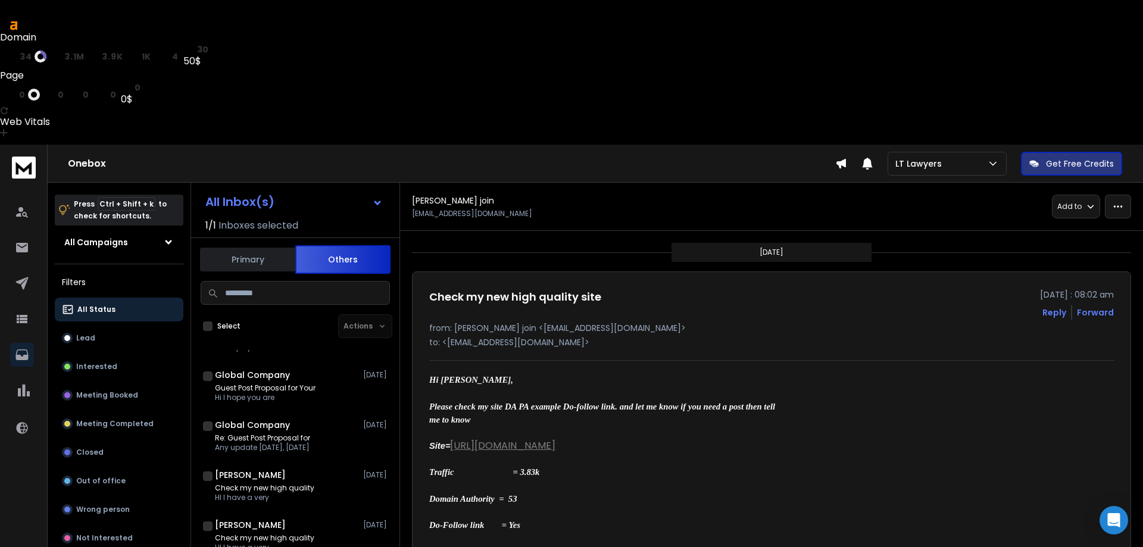
scroll to position [945, 0]
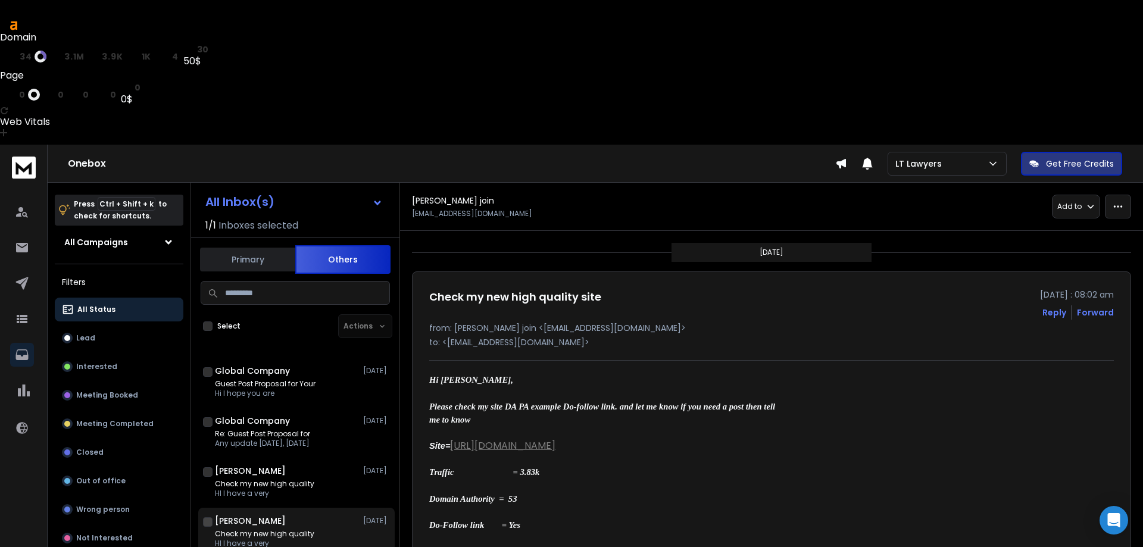
click at [288, 515] on div "[PERSON_NAME] [DATE] Check my new high quality HI I have a very" at bounding box center [302, 531] width 175 height 33
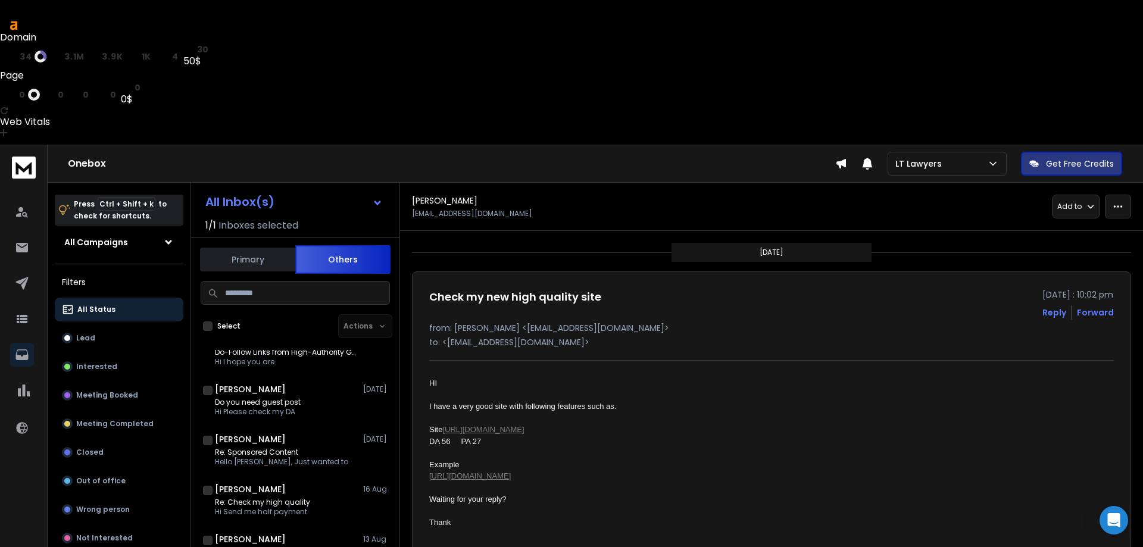
scroll to position [0, 0]
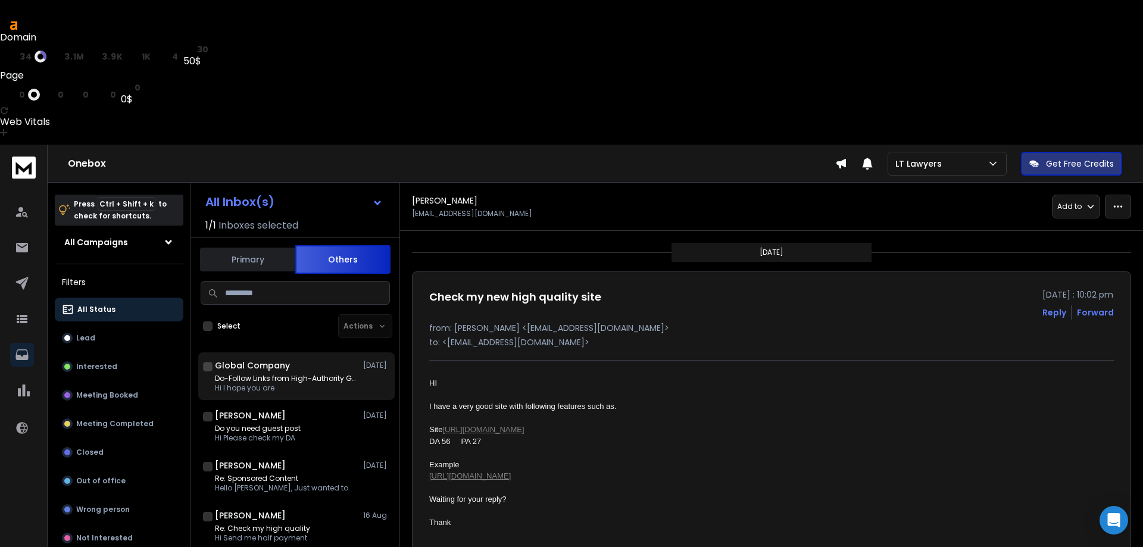
click at [320, 374] on p "Do-Follow Links from High-Authority Google-Indexed" at bounding box center [286, 379] width 143 height 10
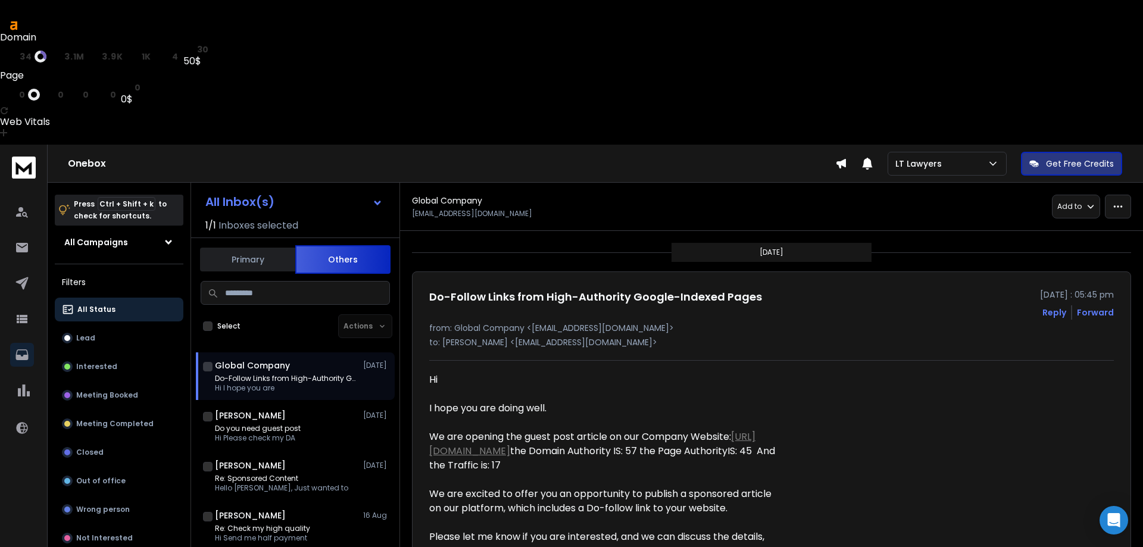
click at [732, 195] on div "Global Company GC [EMAIL_ADDRESS][DOMAIN_NAME]" at bounding box center [590, 207] width 356 height 24
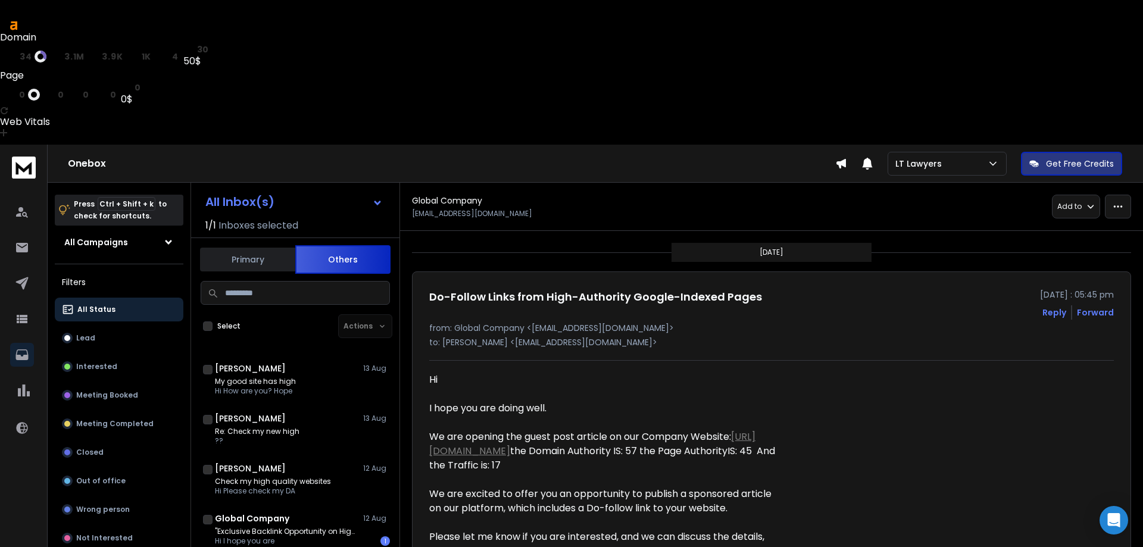
scroll to position [301, 0]
click at [29, 398] on div "H" at bounding box center [24, 418] width 48 height 547
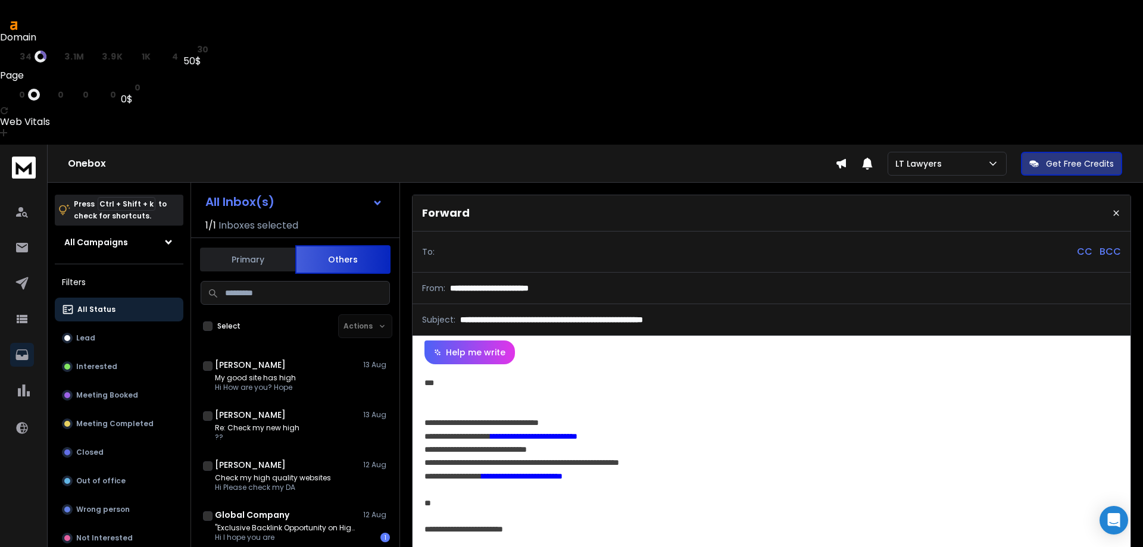
click at [1115, 210] on icon at bounding box center [1115, 212] width 5 height 5
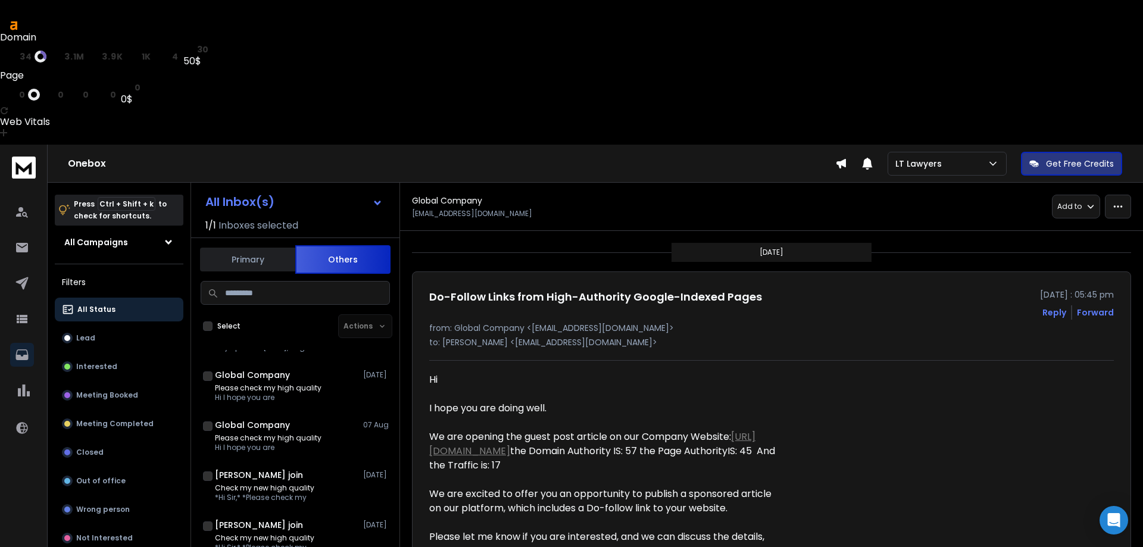
scroll to position [560, 0]
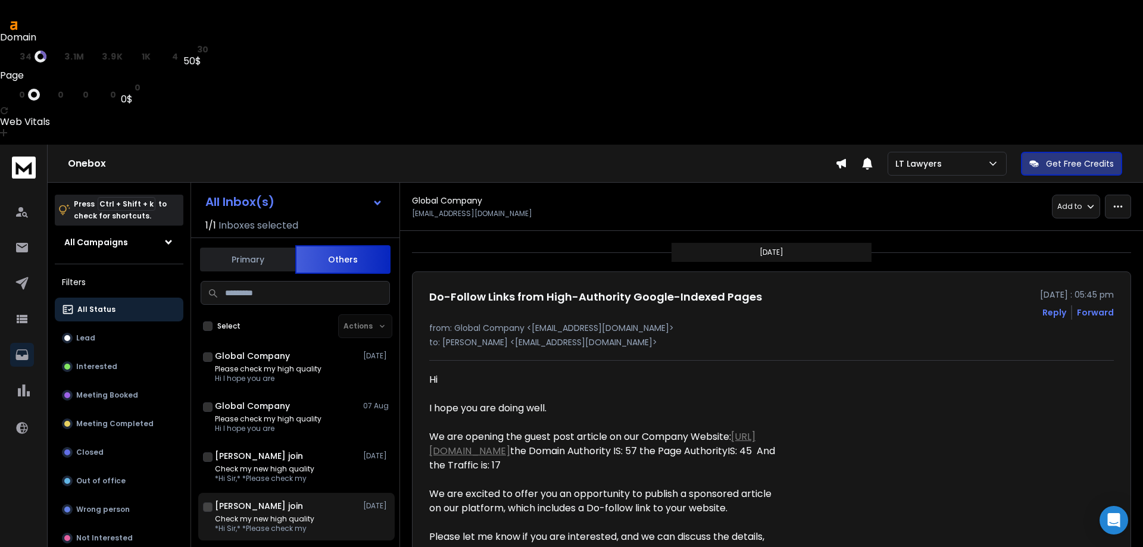
click at [302, 500] on div "[PERSON_NAME] join [DATE]" at bounding box center [302, 506] width 175 height 12
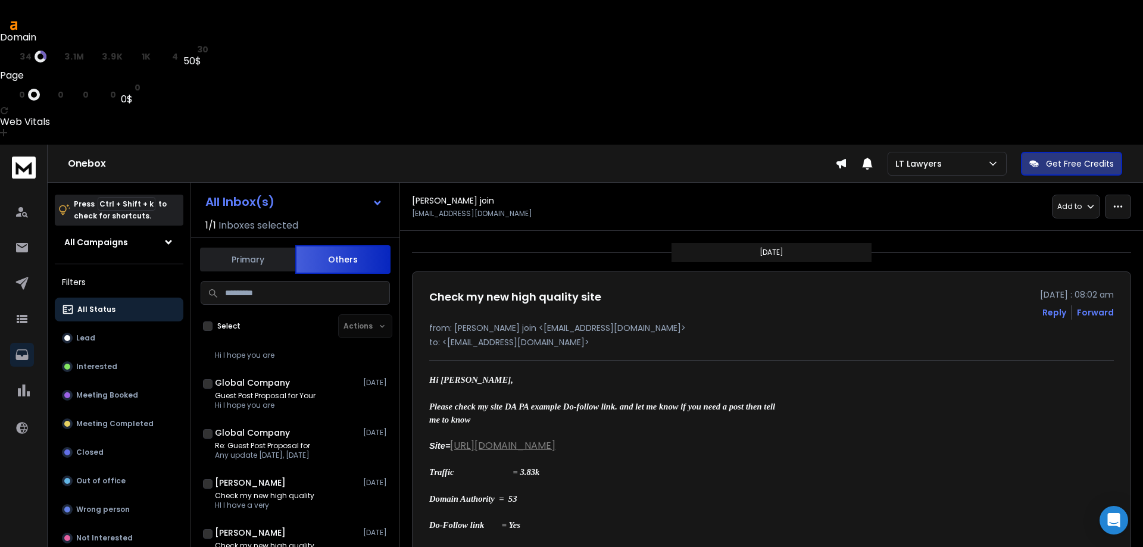
scroll to position [944, 0]
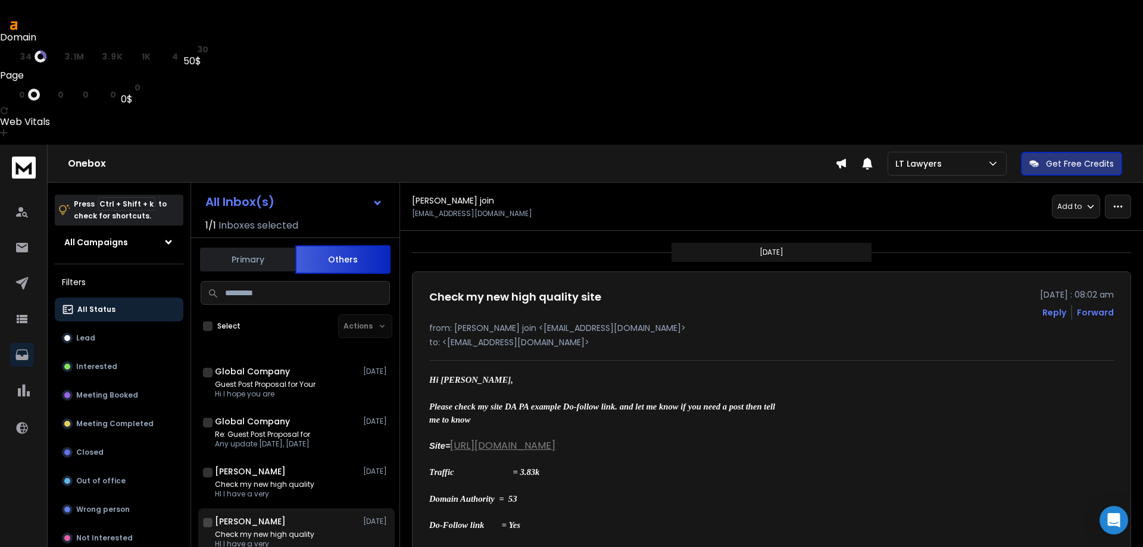
click at [288, 516] on div "[PERSON_NAME] [DATE] Check my new high quality HI I have a very" at bounding box center [302, 532] width 175 height 33
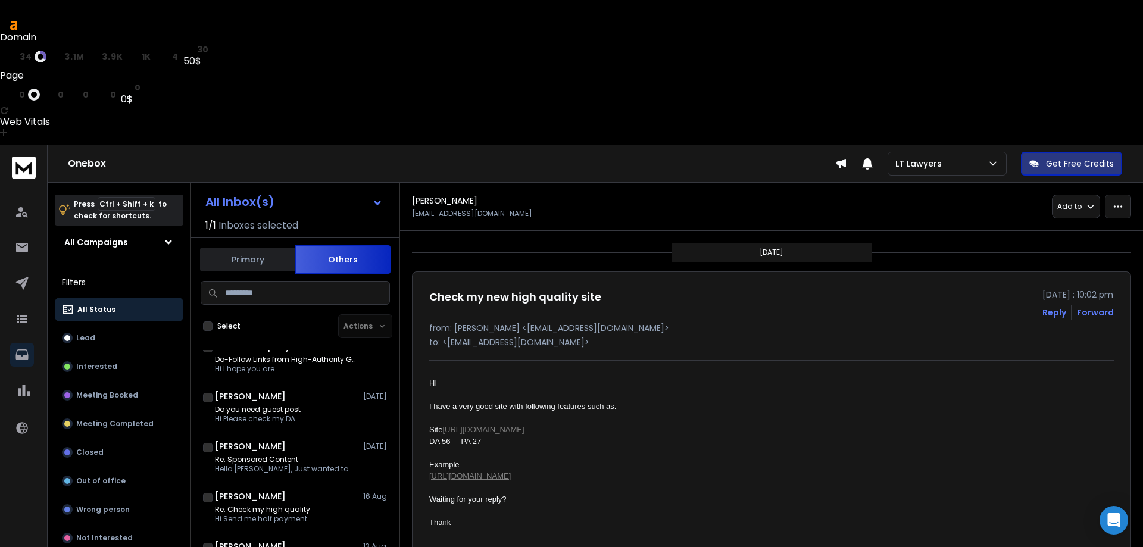
scroll to position [0, 0]
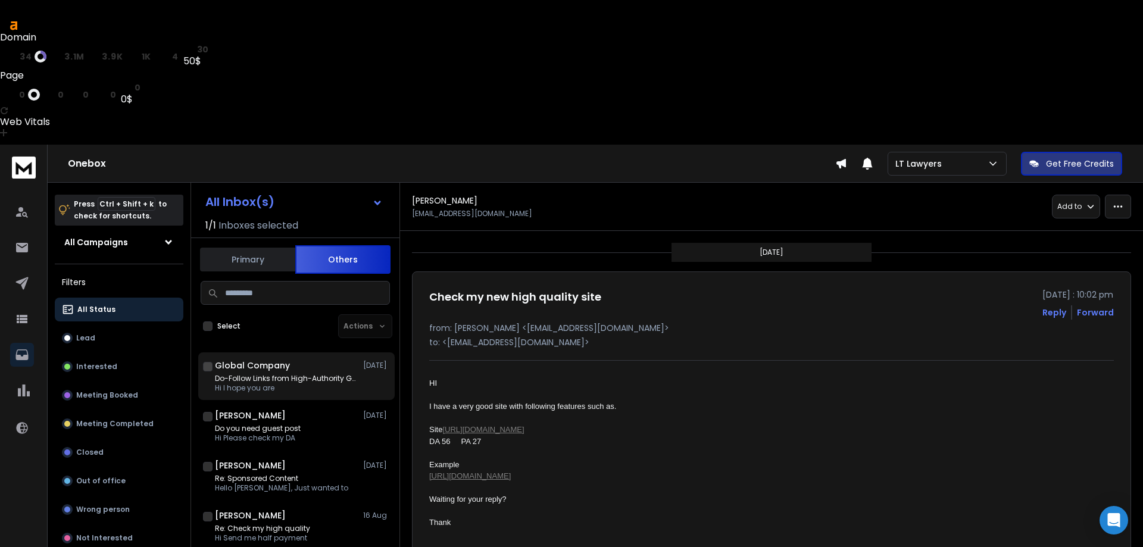
click at [320, 374] on p "Do-Follow Links from High-Authority Google-Indexed" at bounding box center [286, 379] width 143 height 10
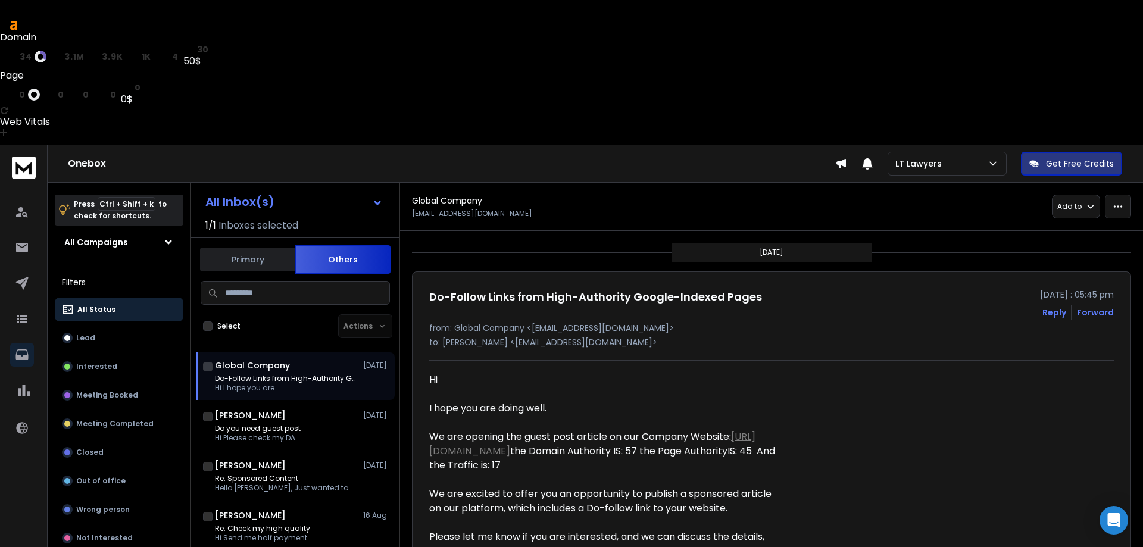
click at [732, 195] on div "Global Company GC [EMAIL_ADDRESS][DOMAIN_NAME]" at bounding box center [590, 207] width 356 height 24
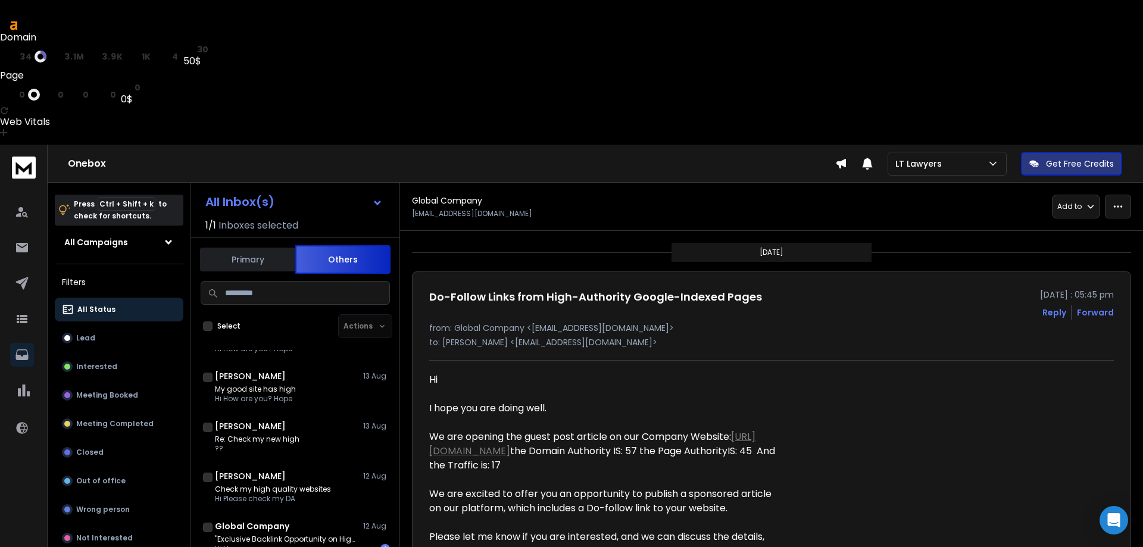
scroll to position [301, 0]
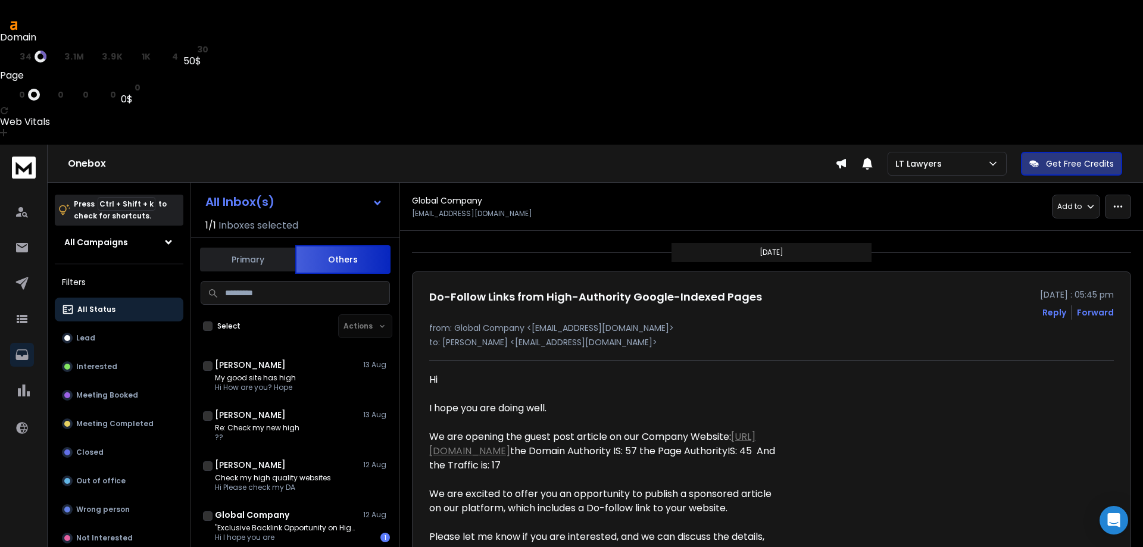
click at [29, 398] on div "H" at bounding box center [24, 418] width 48 height 547
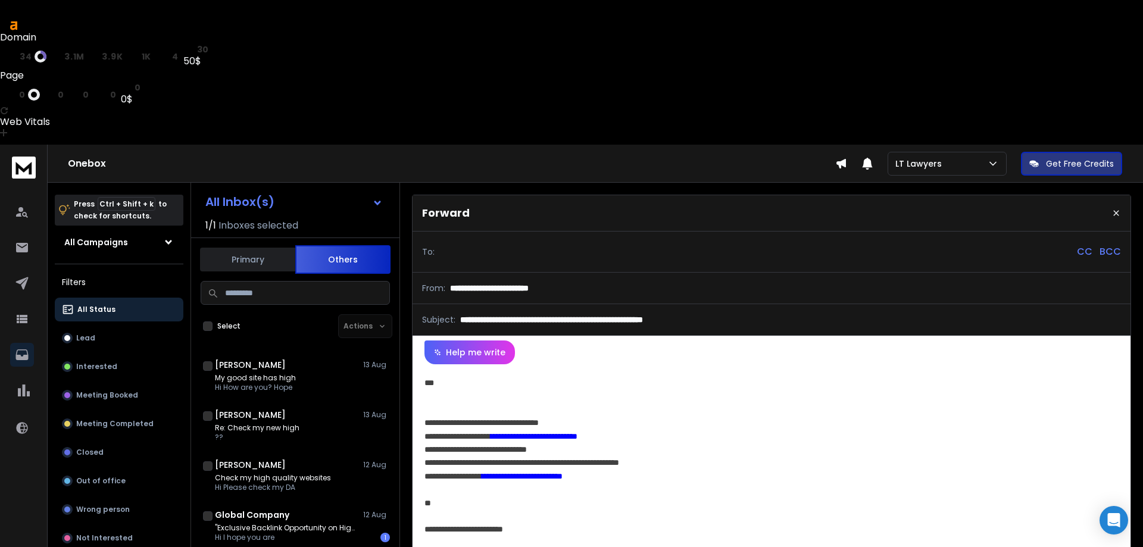
click at [1115, 210] on icon at bounding box center [1115, 212] width 5 height 5
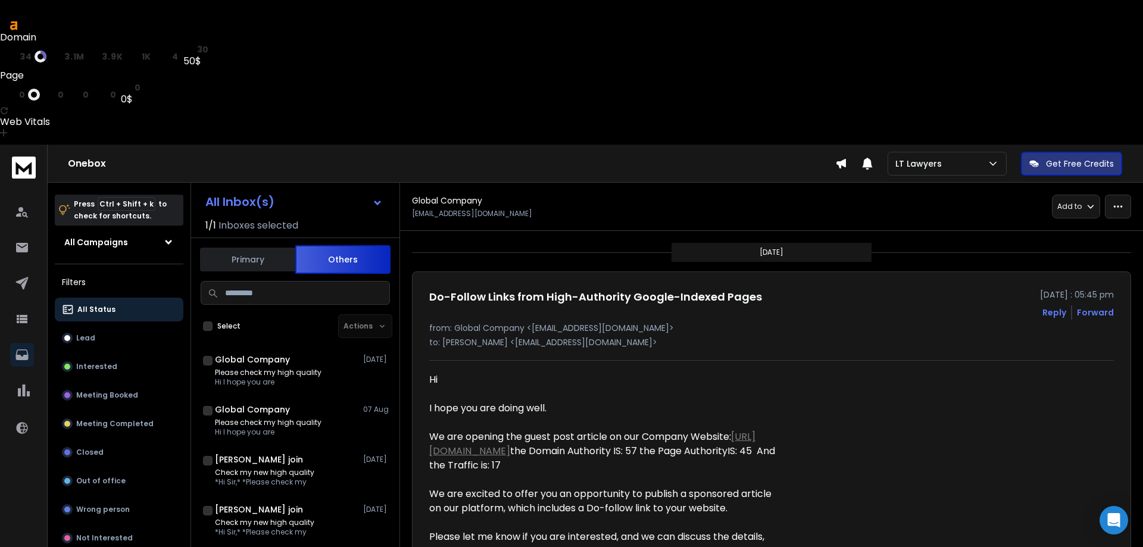
scroll to position [560, 0]
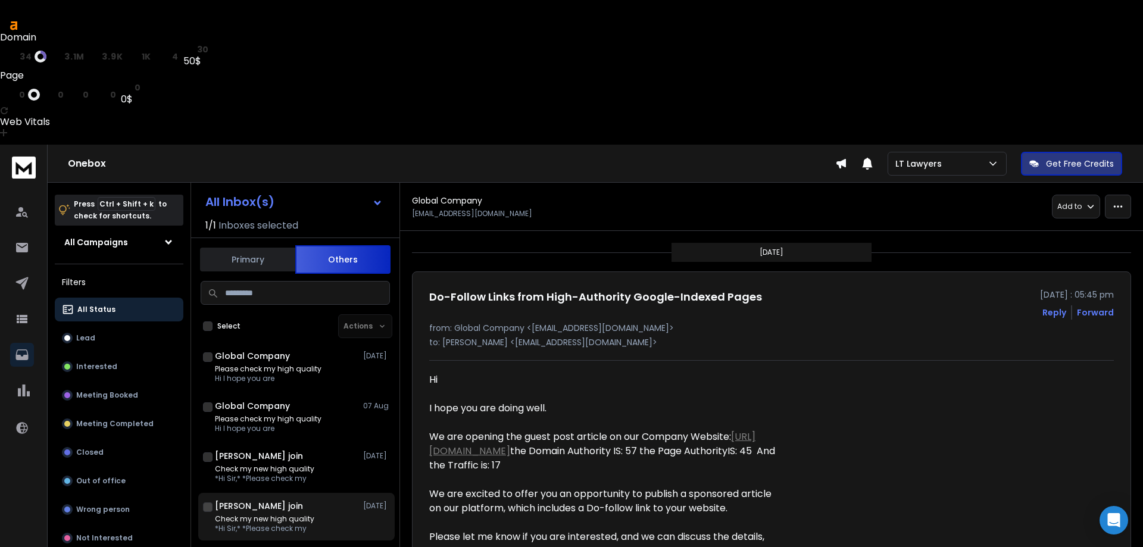
click at [302, 500] on div "[PERSON_NAME] join [DATE]" at bounding box center [302, 506] width 175 height 12
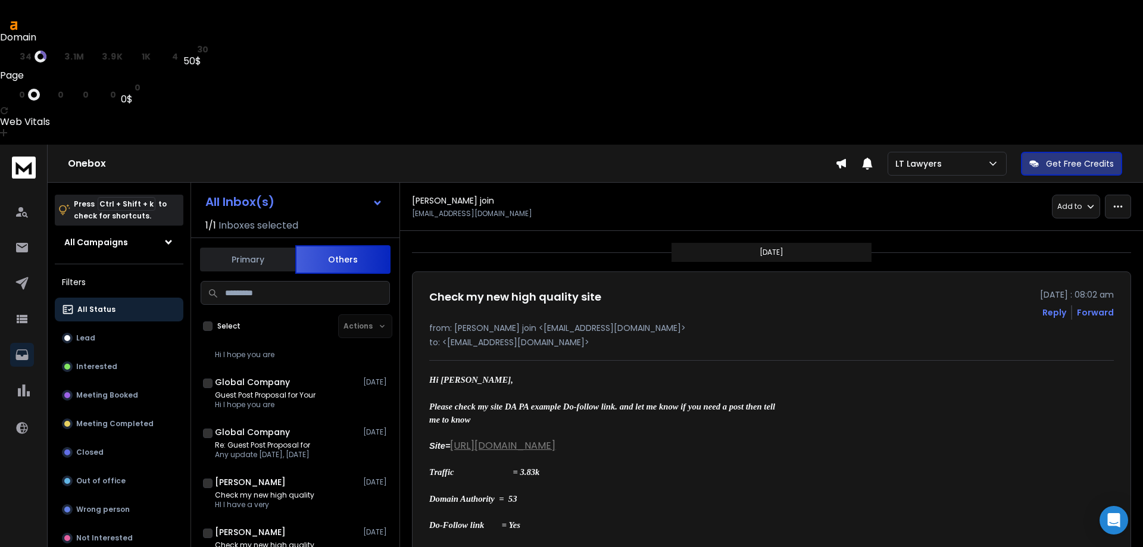
scroll to position [944, 0]
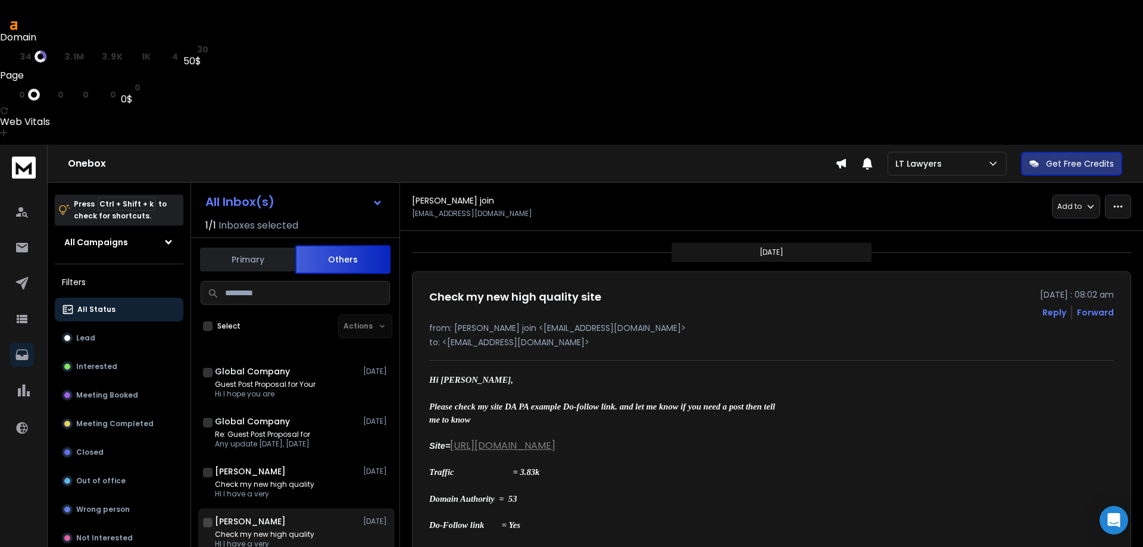
click at [288, 516] on div "[PERSON_NAME] [DATE] Check my new high quality HI I have a very" at bounding box center [302, 532] width 175 height 33
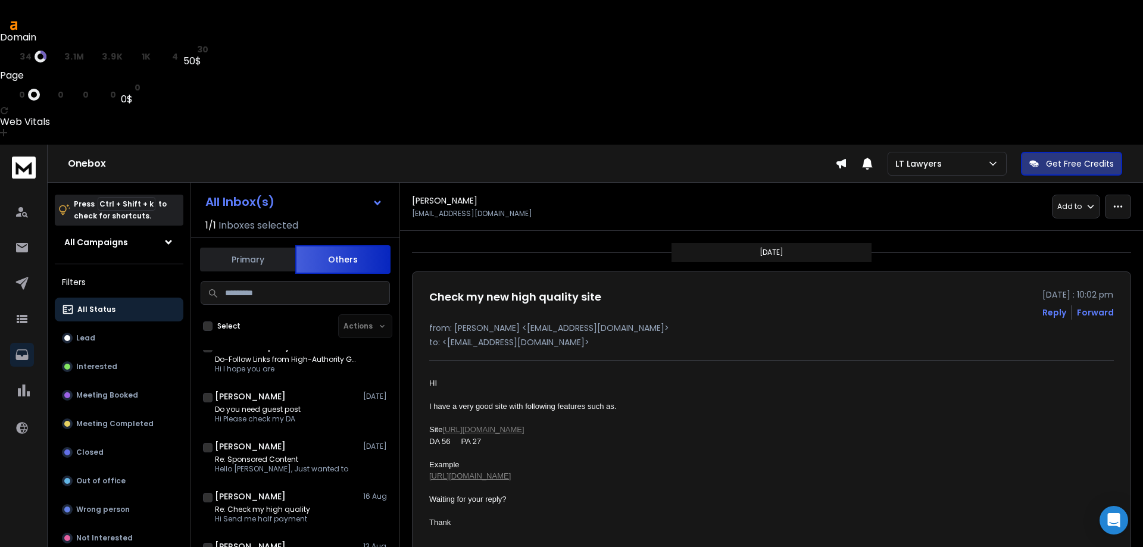
scroll to position [0, 0]
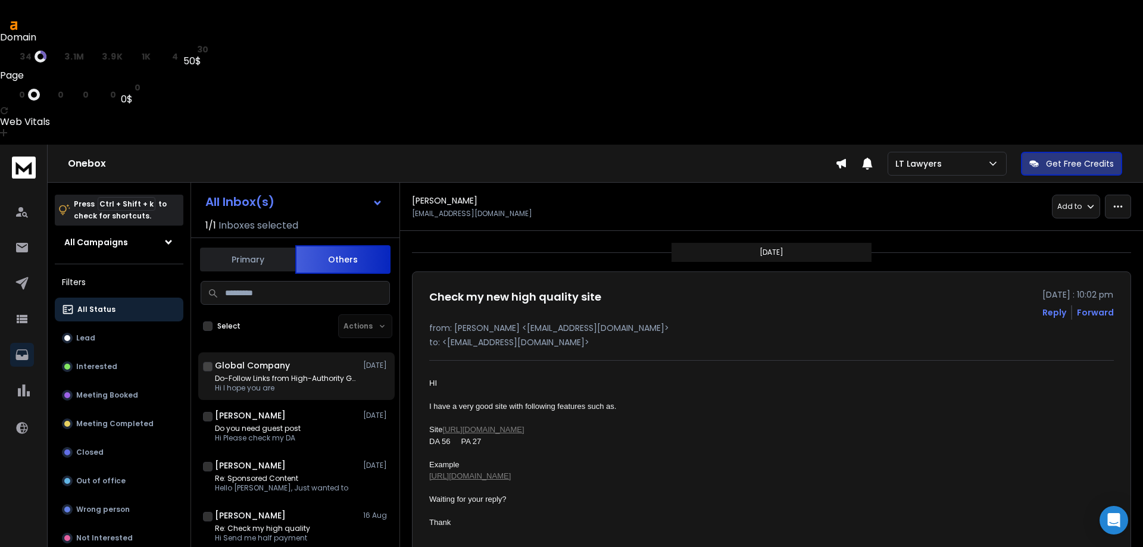
click at [320, 374] on p "Do-Follow Links from High-Authority Google-Indexed" at bounding box center [286, 379] width 143 height 10
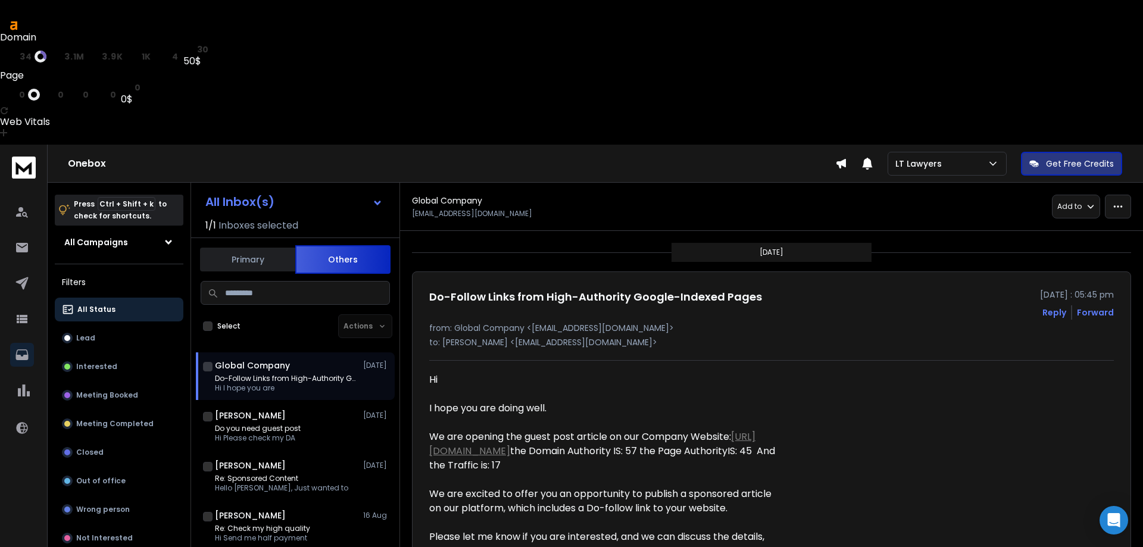
click at [732, 195] on div "Global Company GC [EMAIL_ADDRESS][DOMAIN_NAME]" at bounding box center [590, 207] width 356 height 24
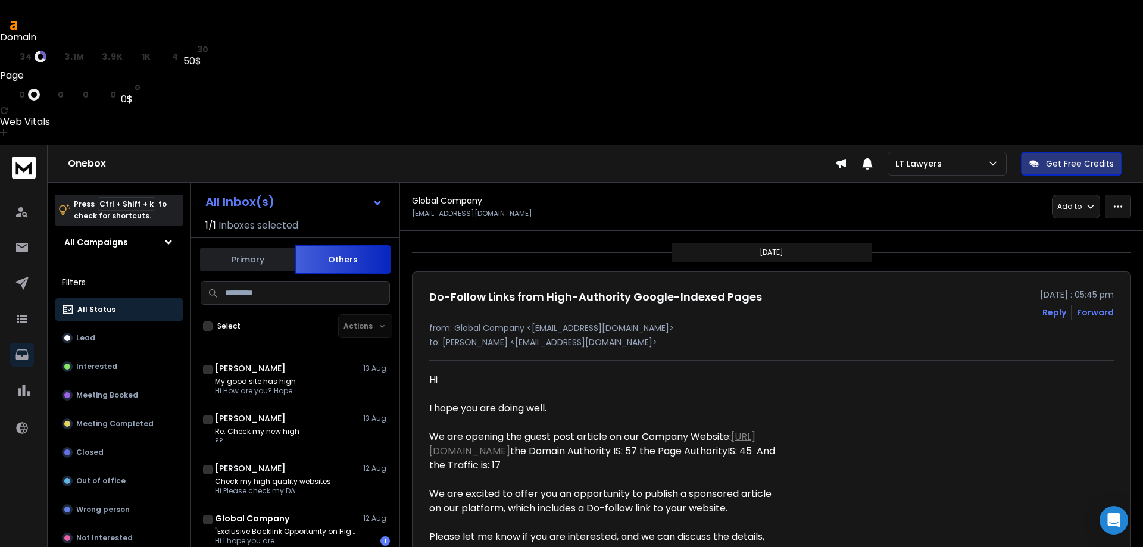
scroll to position [301, 0]
click at [29, 398] on div "H" at bounding box center [24, 418] width 48 height 547
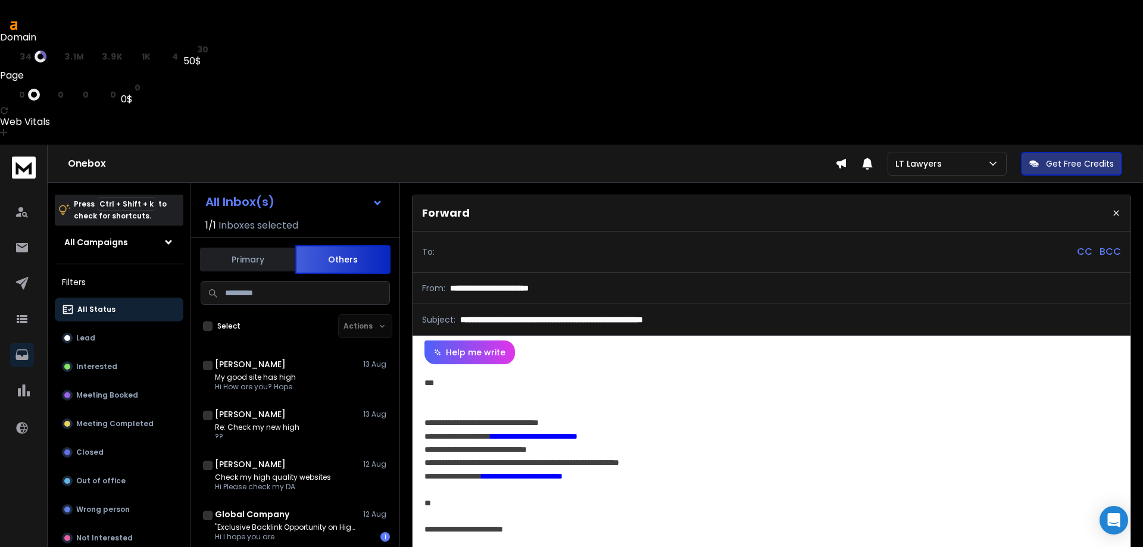
click at [1115, 210] on icon at bounding box center [1115, 212] width 5 height 5
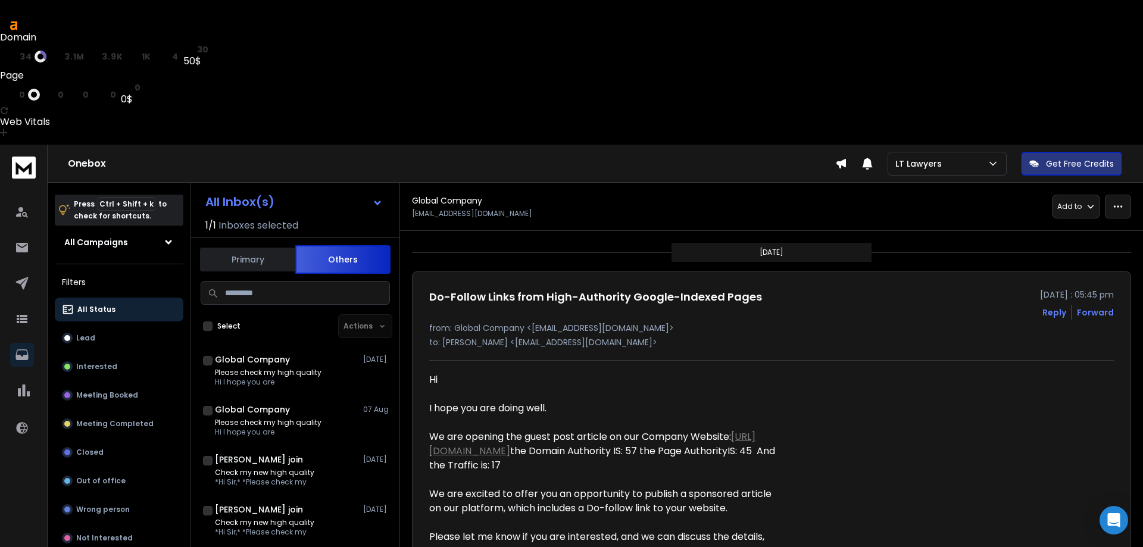
scroll to position [564, 0]
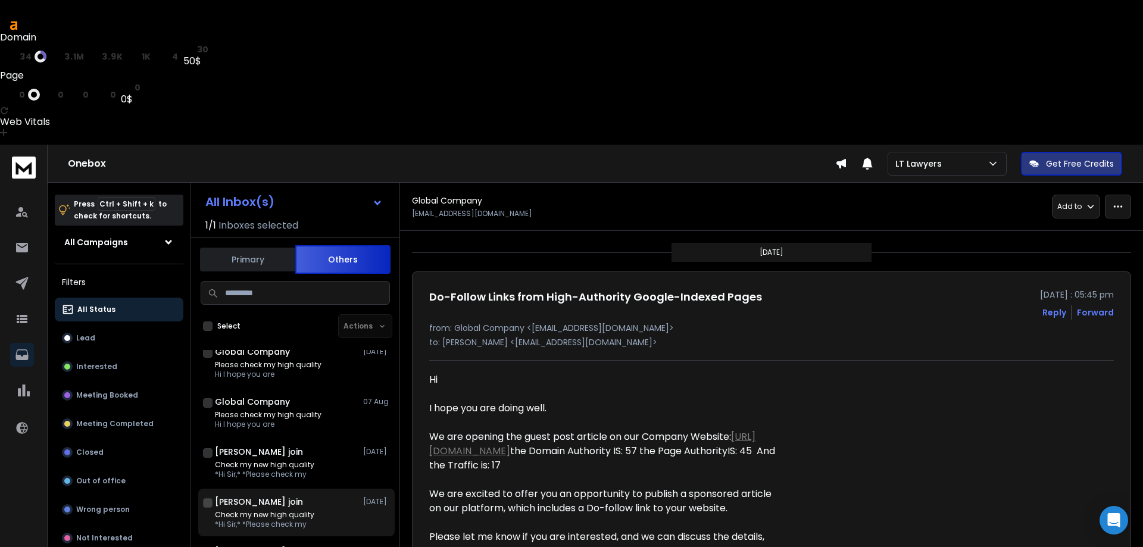
click at [302, 496] on div "[PERSON_NAME] join [DATE]" at bounding box center [302, 502] width 175 height 12
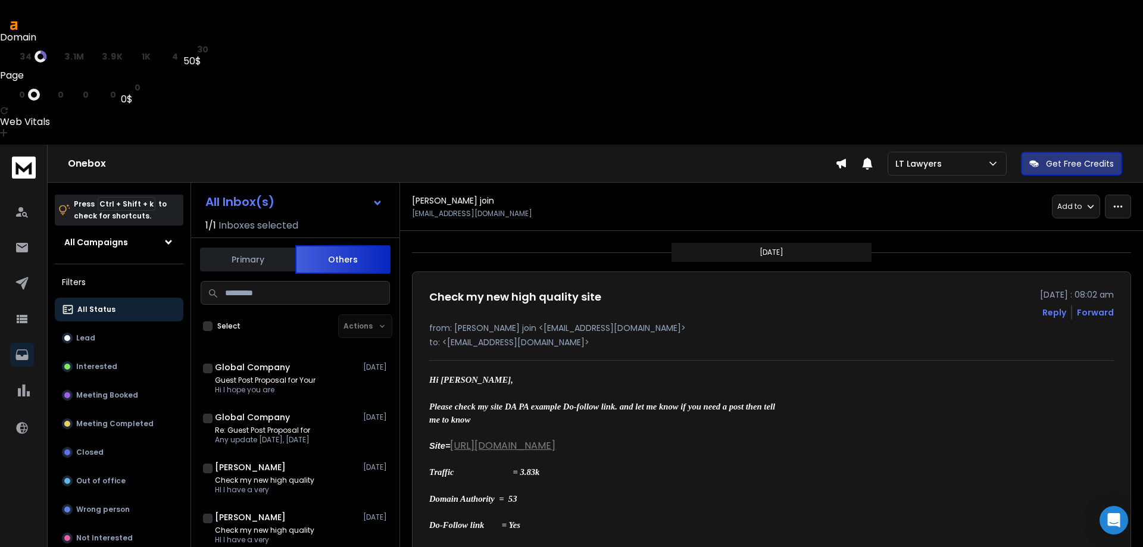
scroll to position [952, 0]
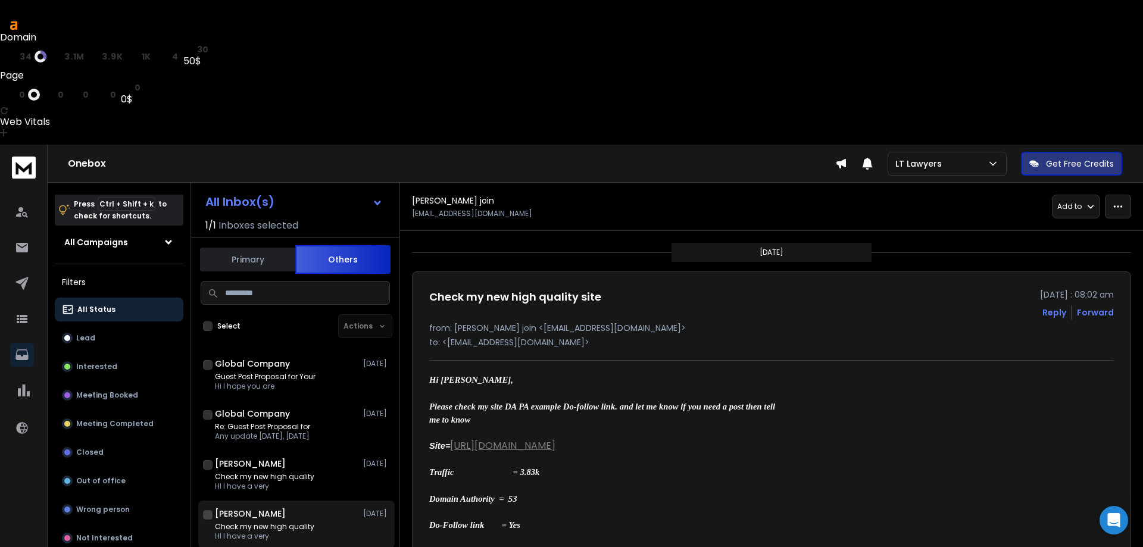
click at [288, 522] on p "Check my new high quality" at bounding box center [264, 527] width 99 height 10
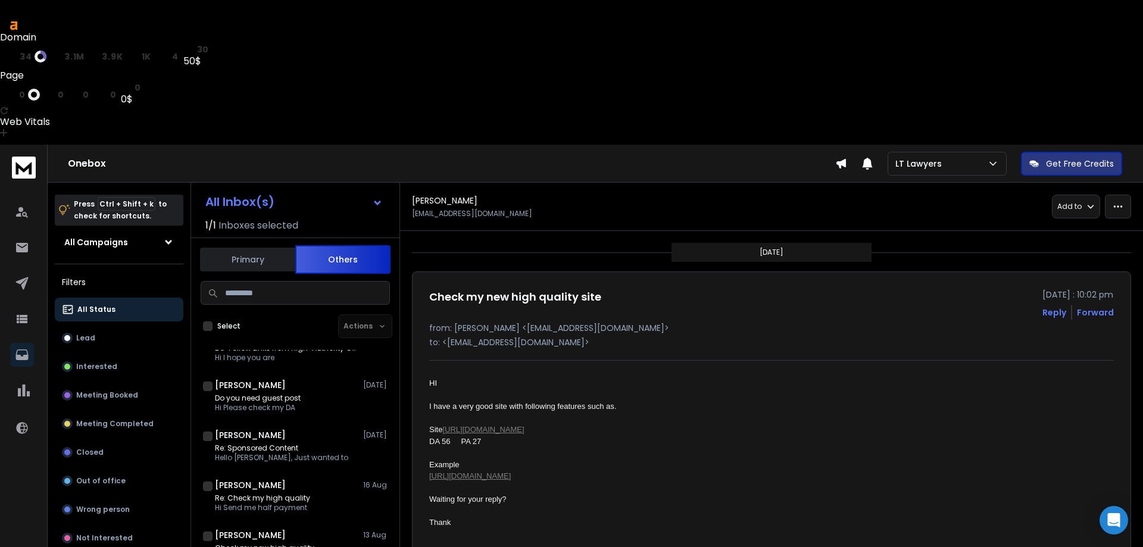
scroll to position [0, 0]
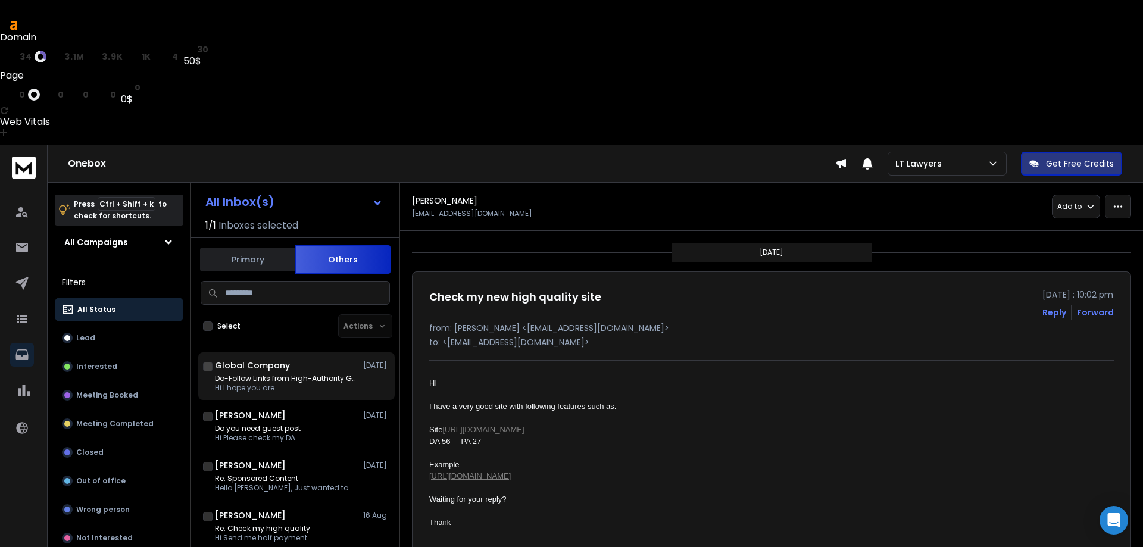
click at [320, 374] on p "Do-Follow Links from High-Authority Google-Indexed" at bounding box center [286, 379] width 143 height 10
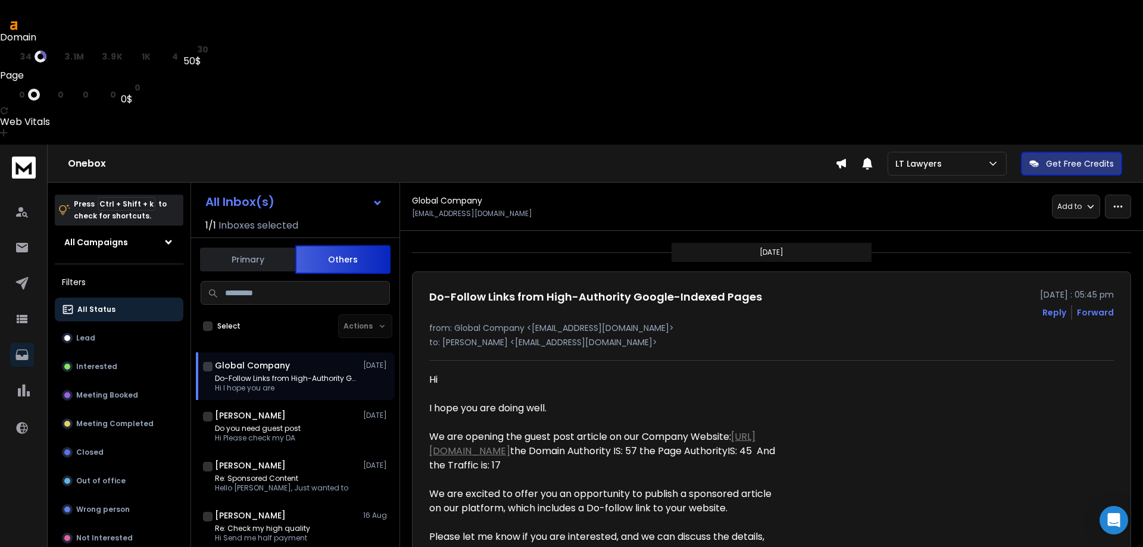
click at [732, 195] on div "Global Company GC [EMAIL_ADDRESS][DOMAIN_NAME]" at bounding box center [590, 207] width 356 height 24
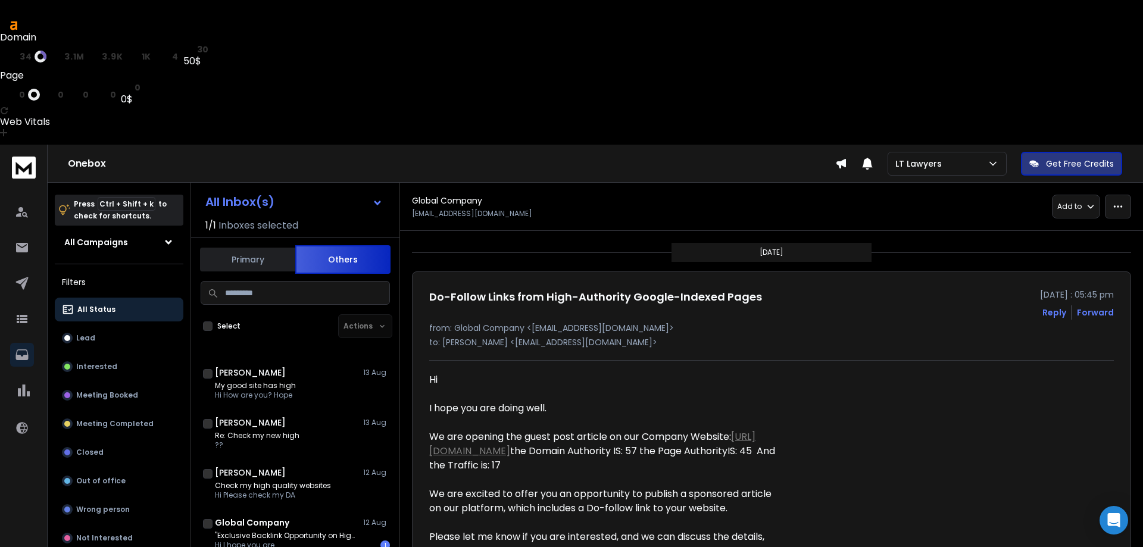
scroll to position [301, 0]
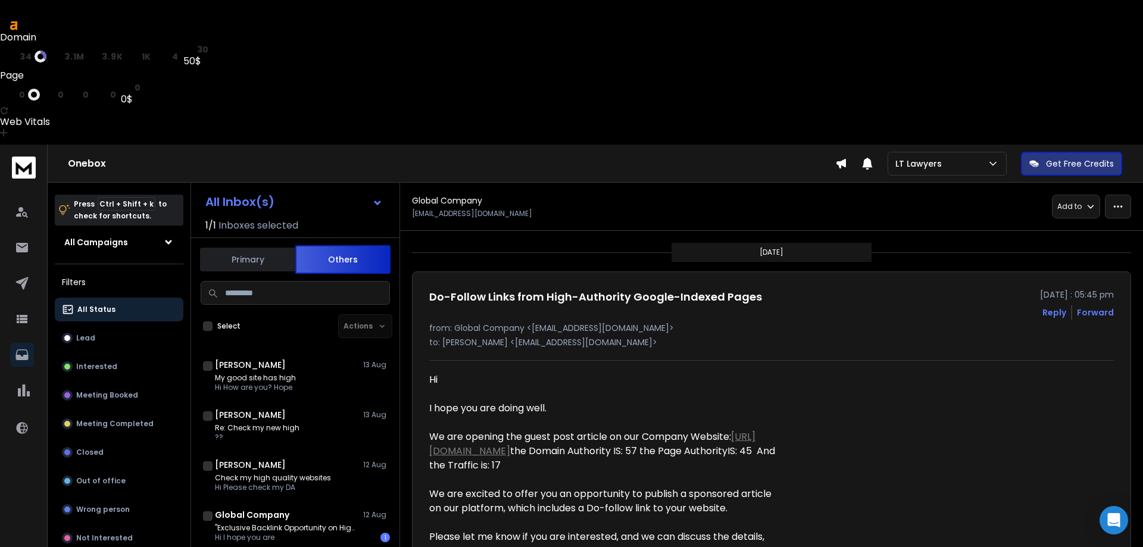
click at [29, 398] on div "H" at bounding box center [24, 418] width 48 height 547
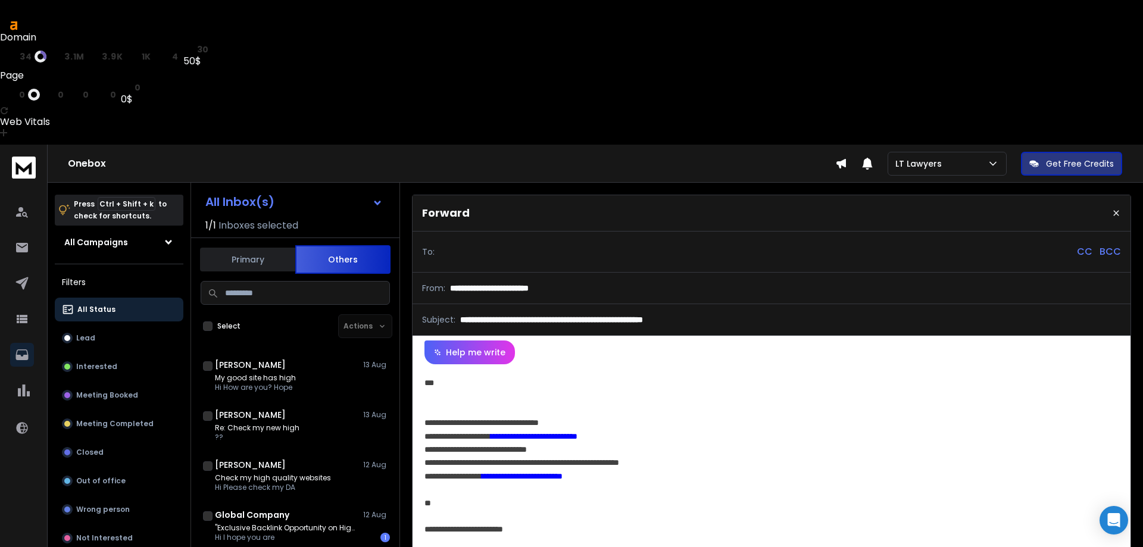
click at [1115, 210] on icon at bounding box center [1115, 212] width 5 height 5
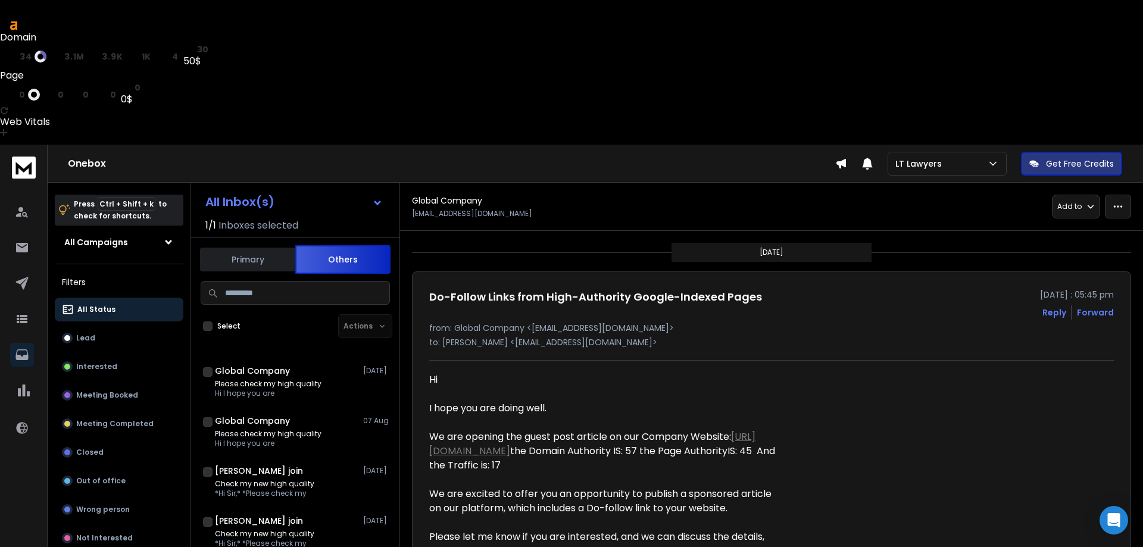
scroll to position [560, 0]
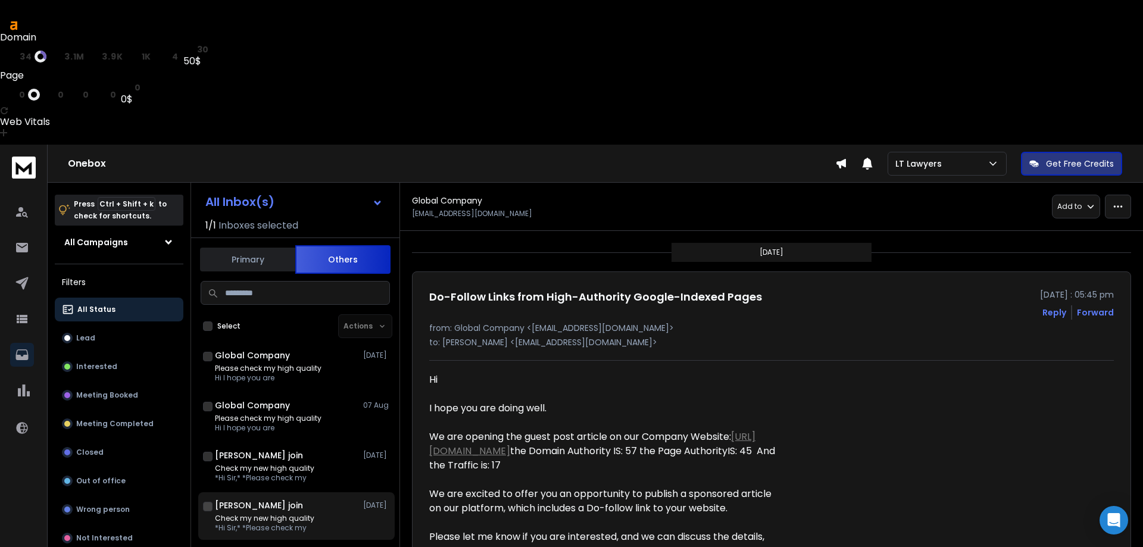
click at [302, 500] on div "[PERSON_NAME] join [DATE]" at bounding box center [302, 506] width 175 height 12
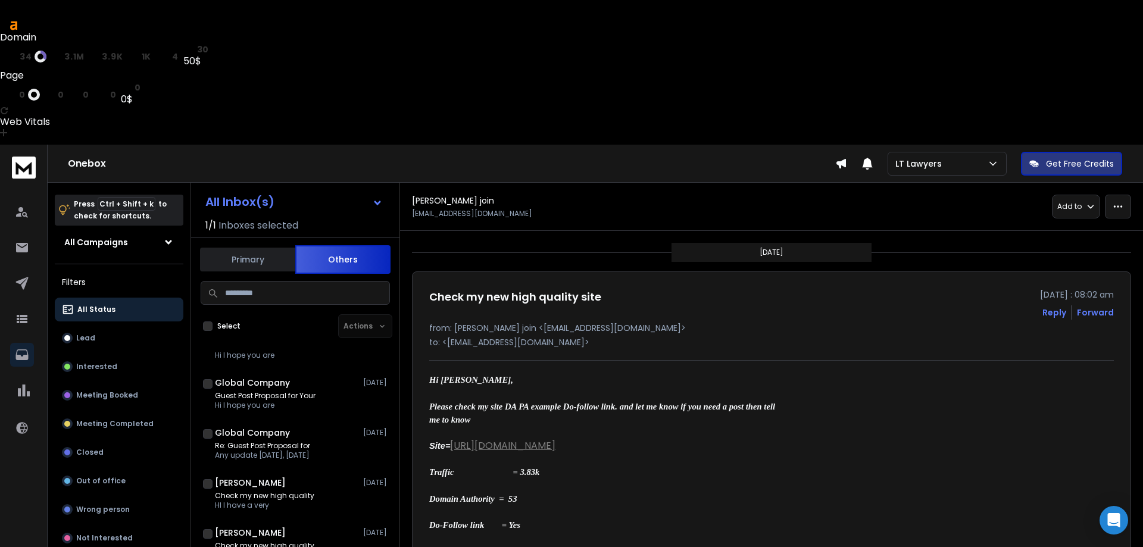
scroll to position [949, 0]
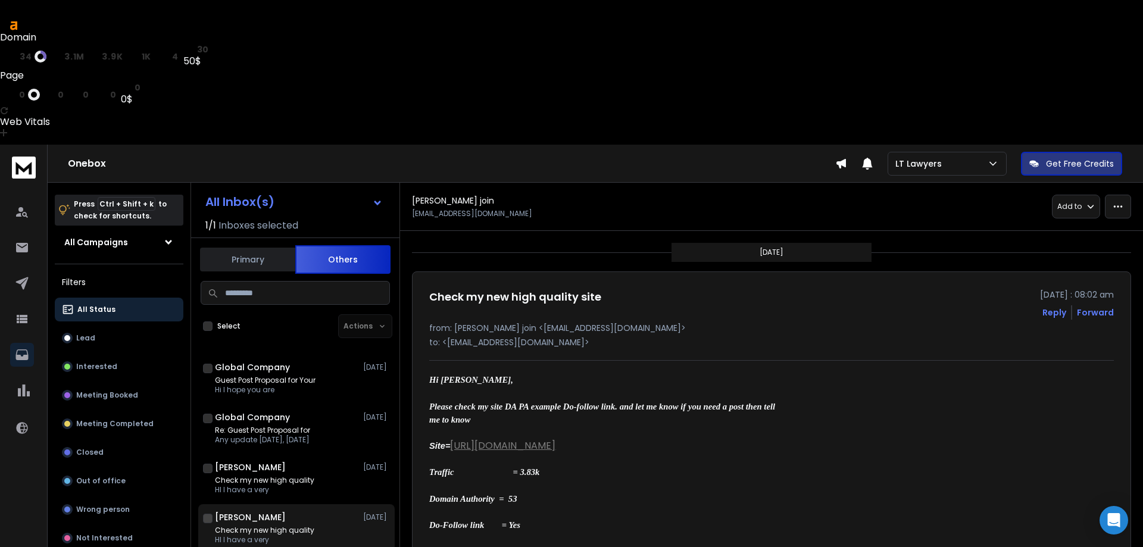
click at [288, 526] on p "Check my new high quality" at bounding box center [264, 531] width 99 height 10
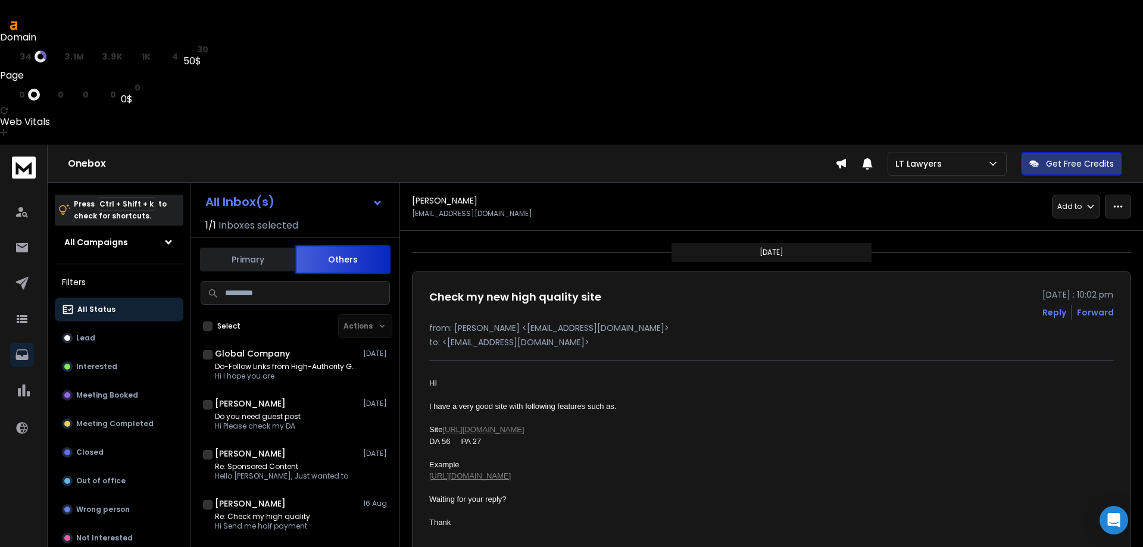
scroll to position [0, 0]
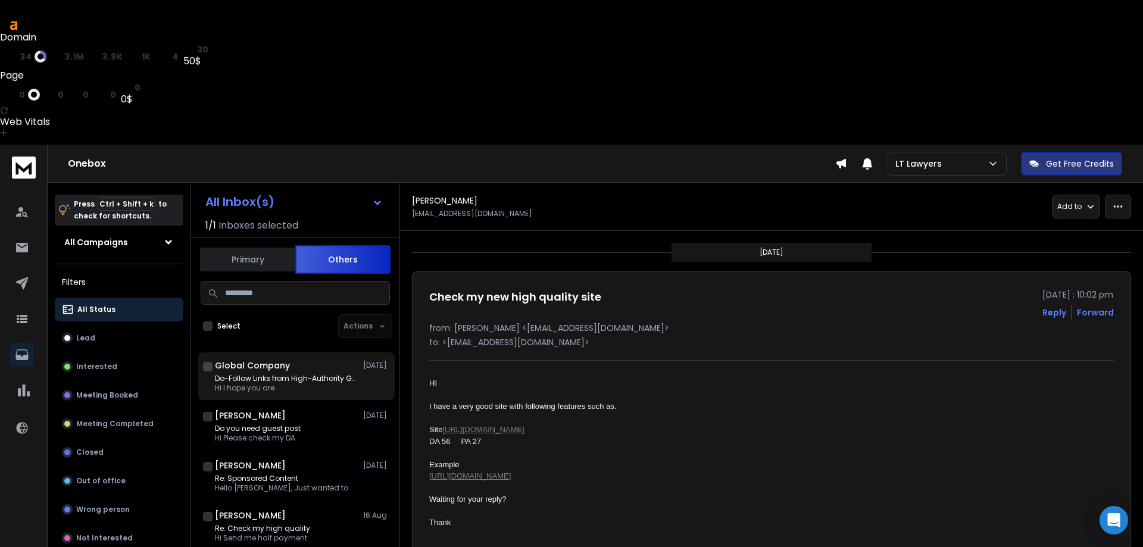
click at [320, 374] on p "Do-Follow Links from High-Authority Google-Indexed" at bounding box center [286, 379] width 143 height 10
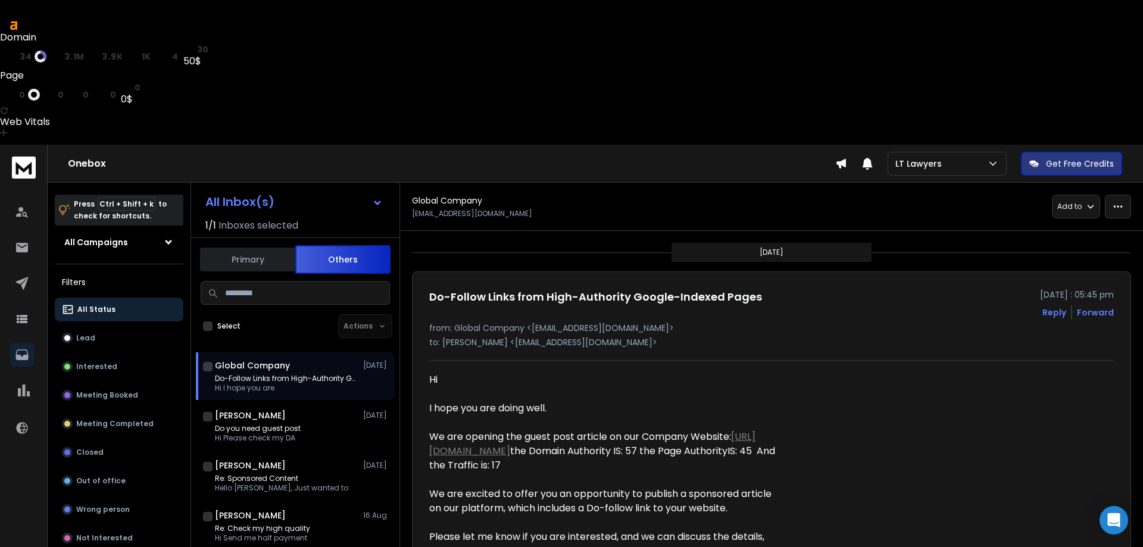
click at [732, 195] on div "Global Company GC [EMAIL_ADDRESS][DOMAIN_NAME]" at bounding box center [590, 207] width 356 height 24
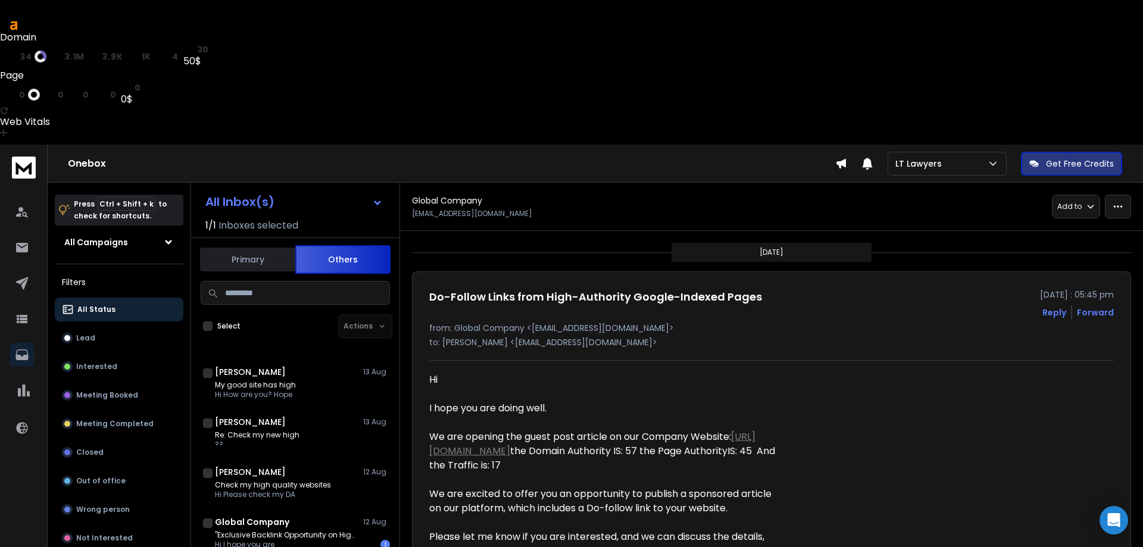
scroll to position [301, 0]
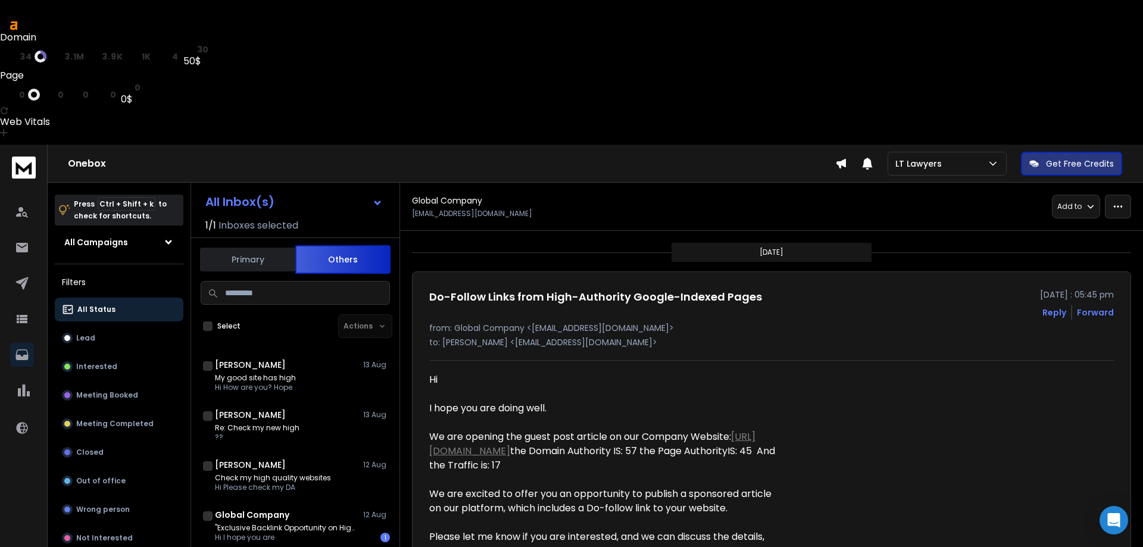
click at [29, 398] on div "H" at bounding box center [24, 418] width 48 height 547
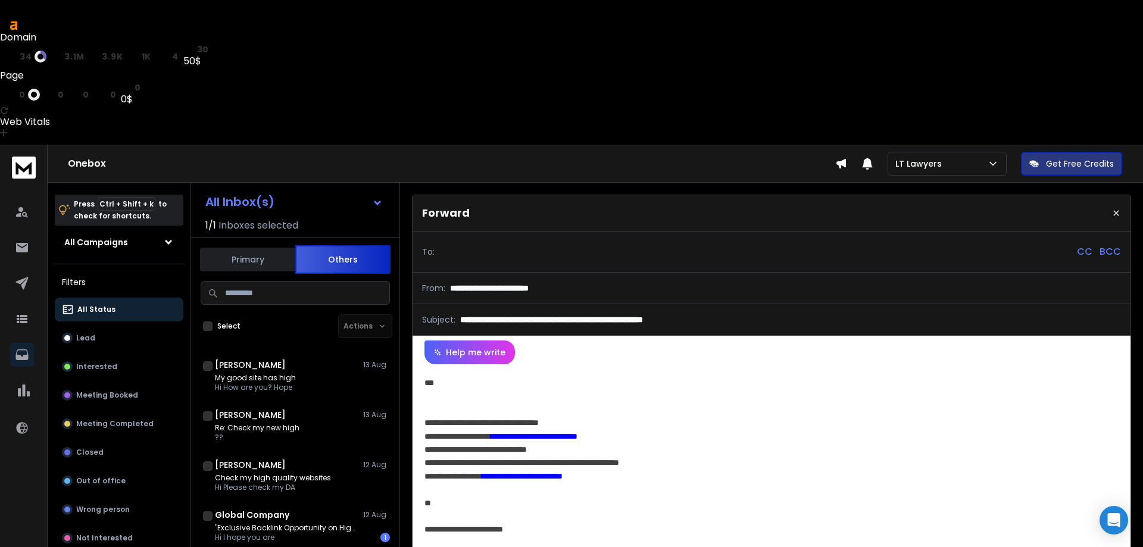
click at [1115, 210] on icon at bounding box center [1115, 212] width 5 height 5
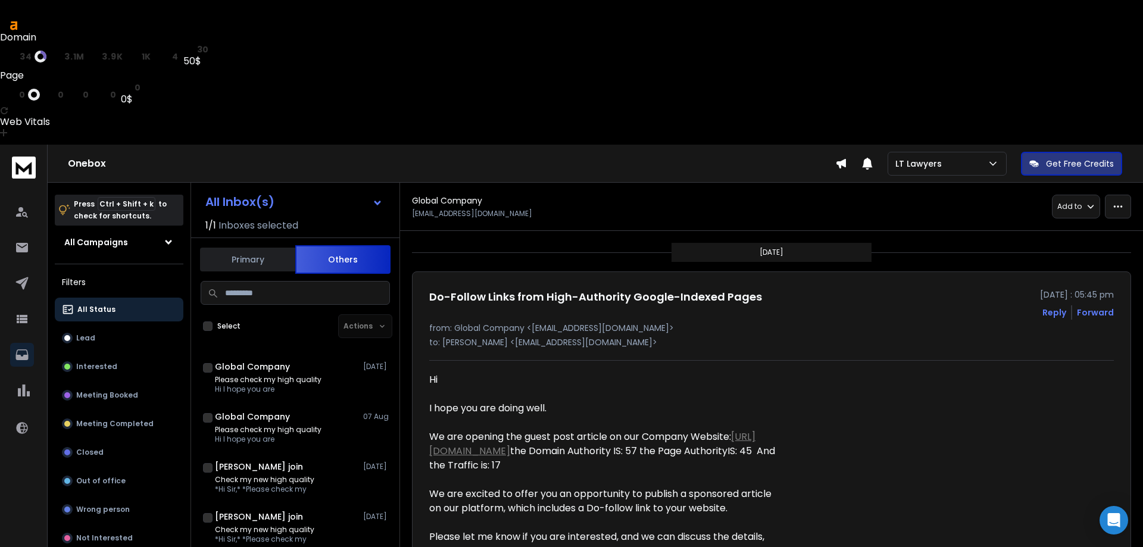
scroll to position [560, 0]
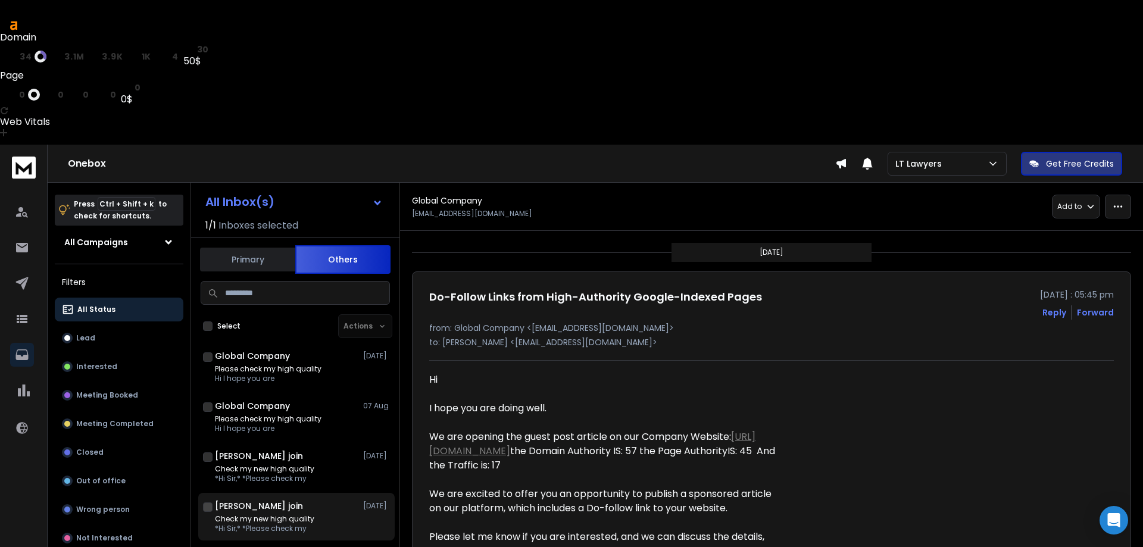
click at [302, 500] on div "[PERSON_NAME] join [DATE]" at bounding box center [302, 506] width 175 height 12
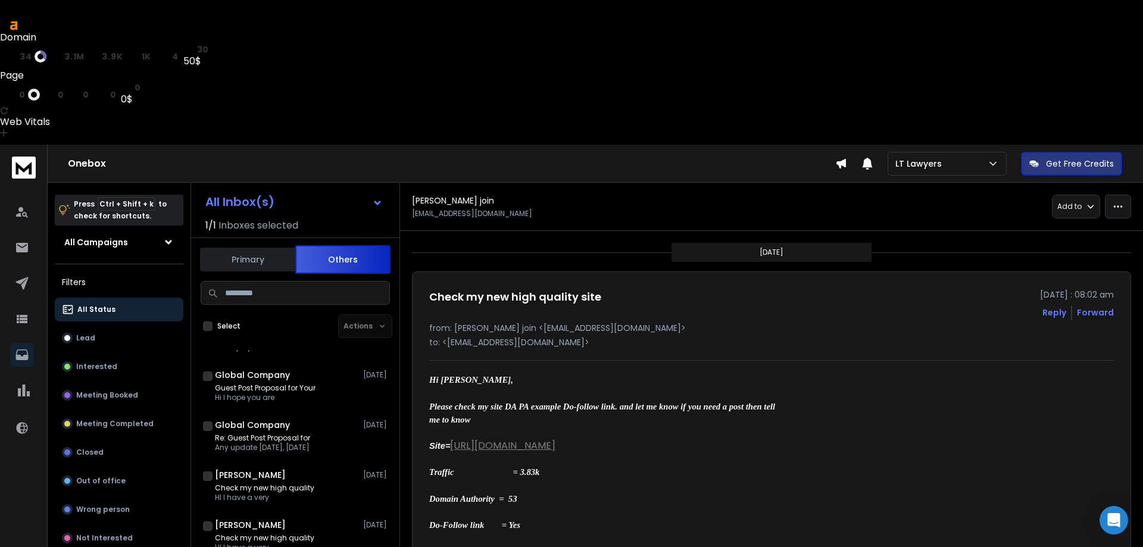
scroll to position [944, 0]
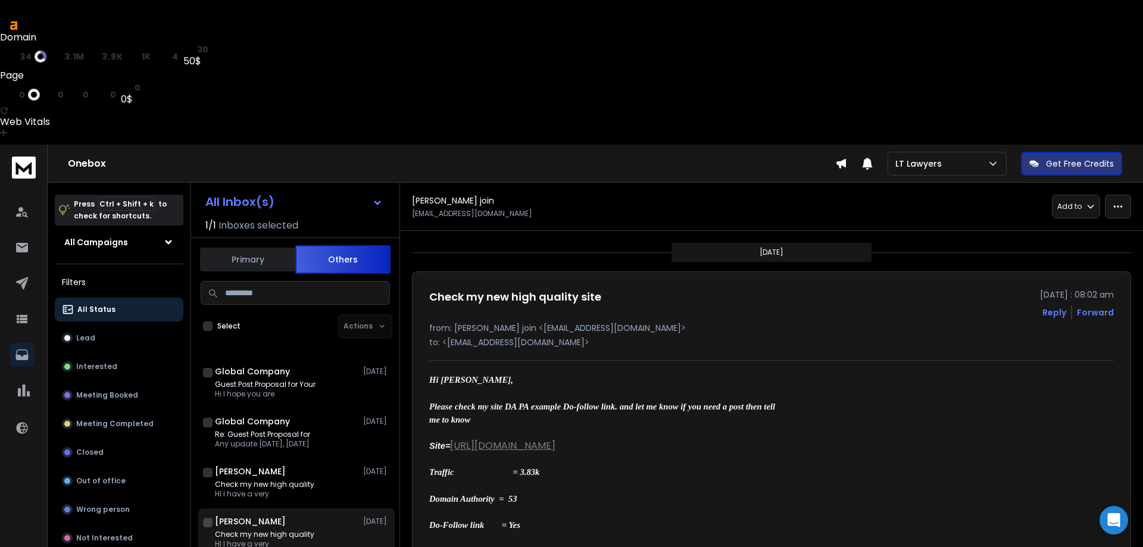
click at [288, 516] on div "[PERSON_NAME] [DATE] Check my new high quality HI I have a very" at bounding box center [302, 532] width 175 height 33
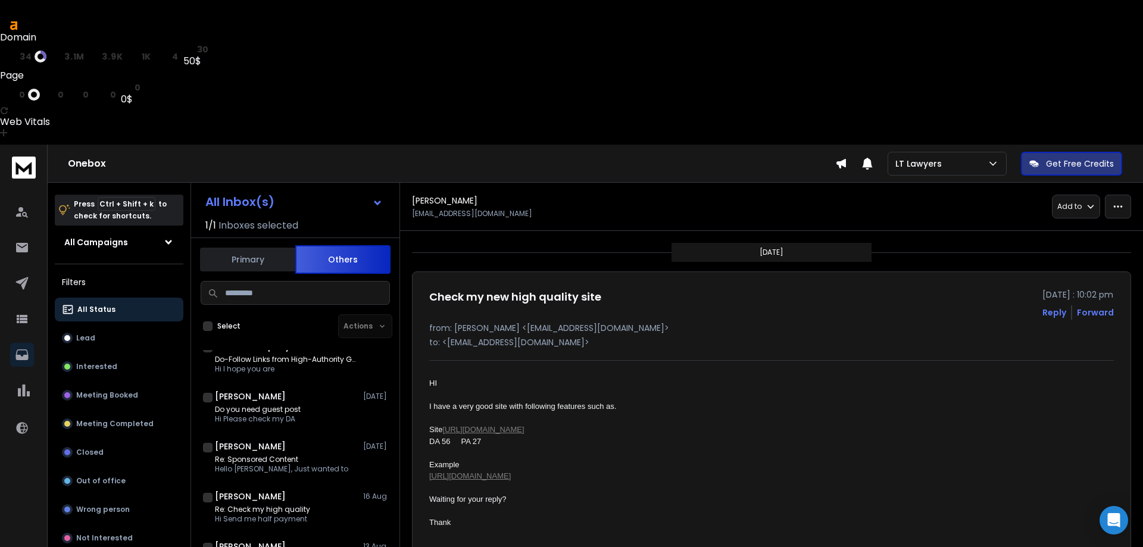
scroll to position [0, 0]
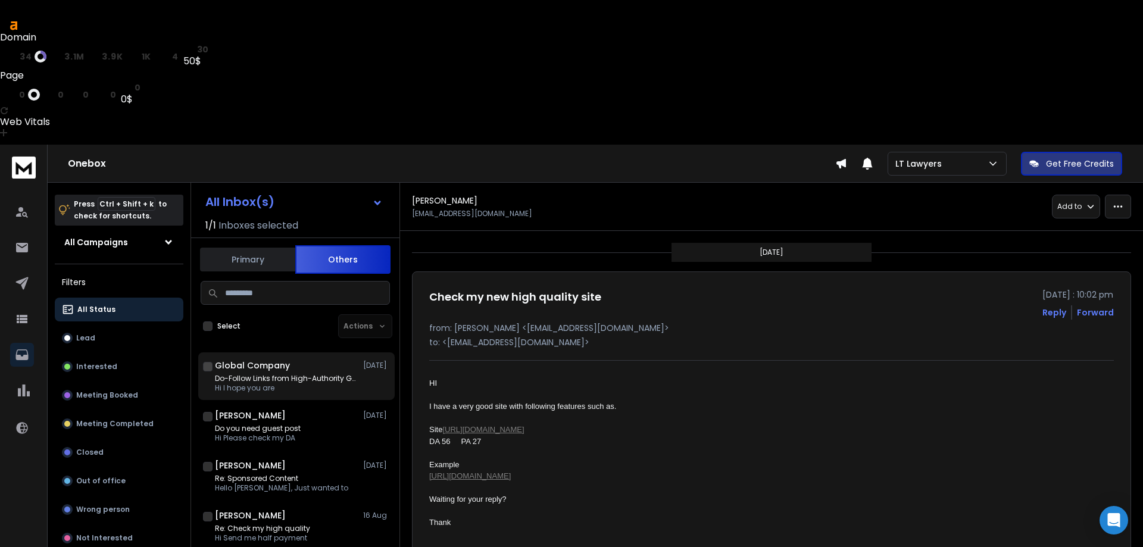
click at [320, 374] on p "Do-Follow Links from High-Authority Google-Indexed" at bounding box center [286, 379] width 143 height 10
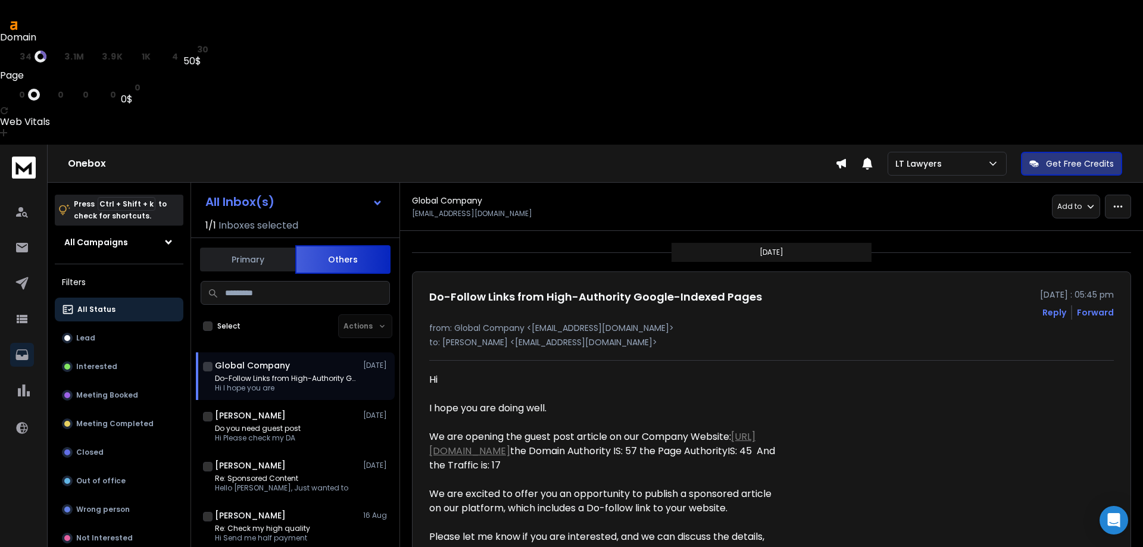
click at [732, 195] on div "Global Company GC [EMAIL_ADDRESS][DOMAIN_NAME]" at bounding box center [590, 207] width 356 height 24
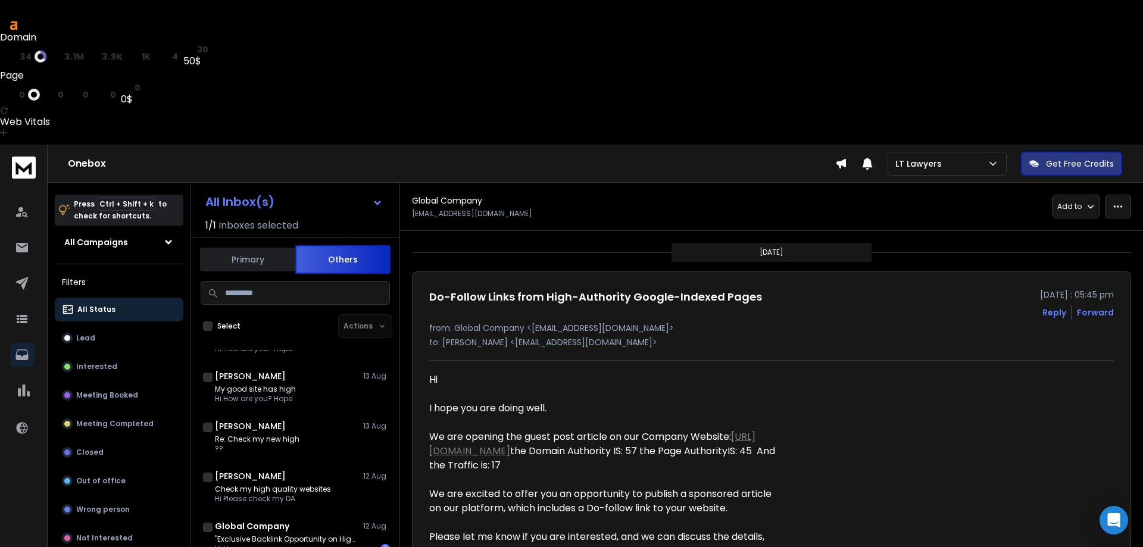
scroll to position [301, 0]
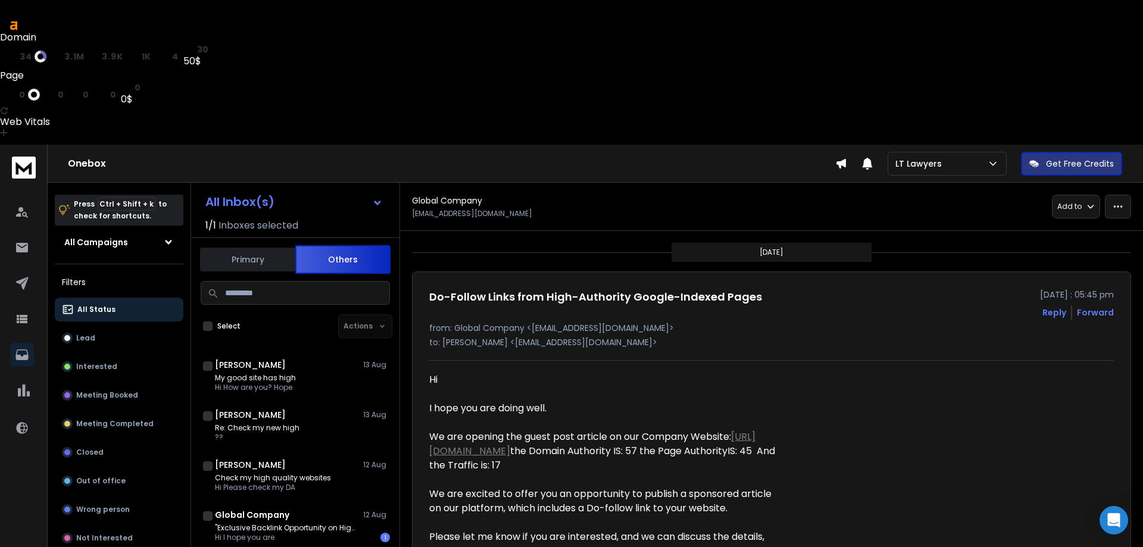
click at [29, 398] on div "H" at bounding box center [24, 418] width 48 height 547
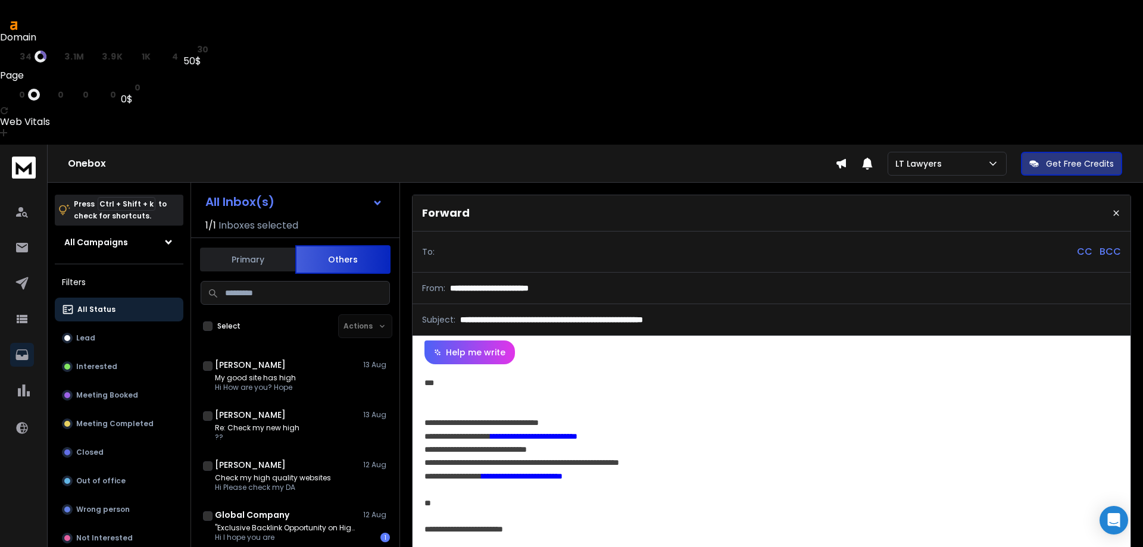
click at [1115, 210] on icon at bounding box center [1115, 212] width 5 height 5
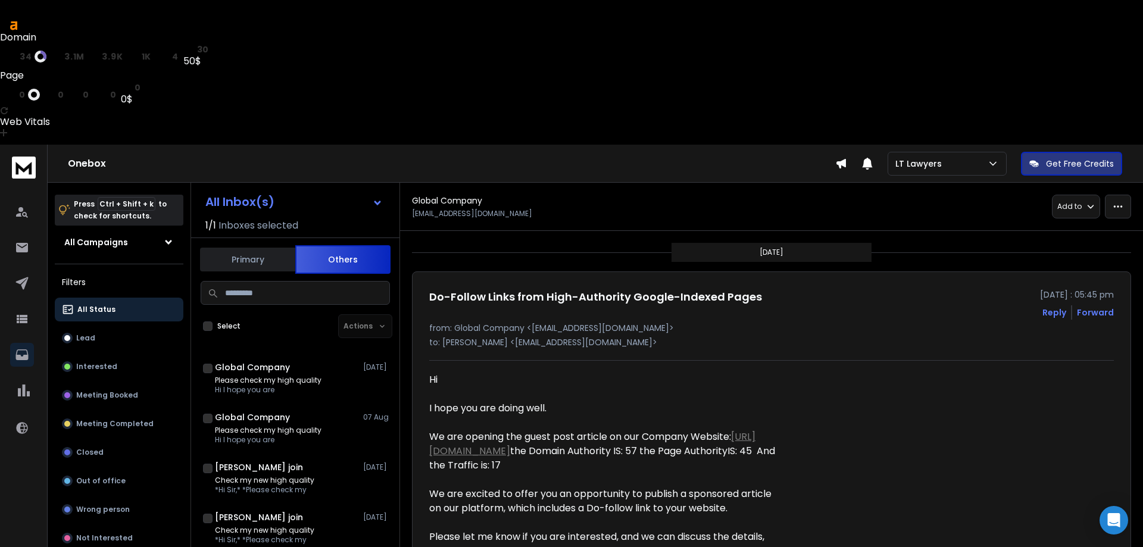
scroll to position [560, 0]
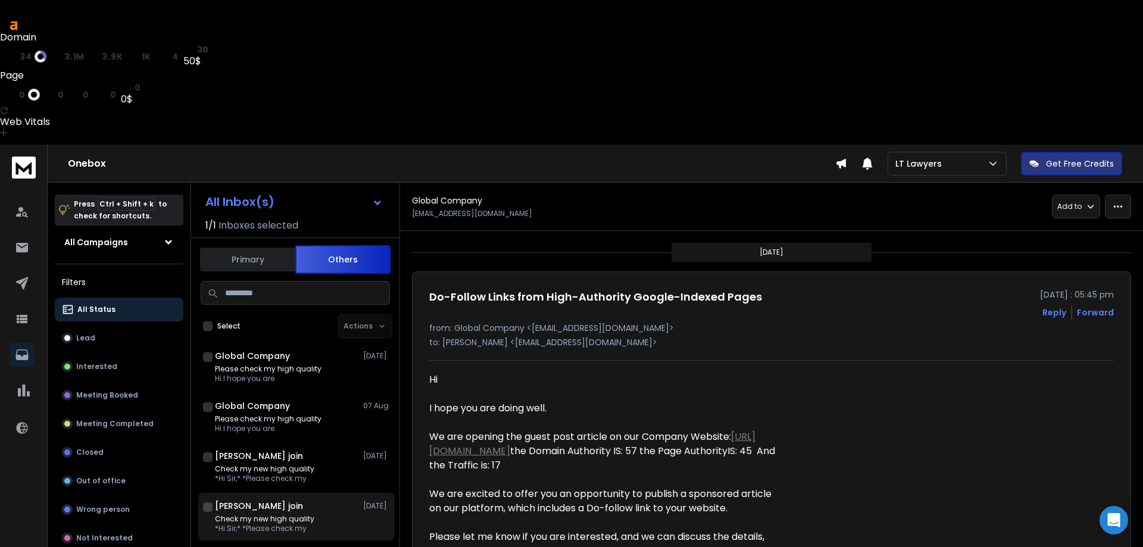
click at [302, 500] on div "[PERSON_NAME] join [DATE]" at bounding box center [302, 506] width 175 height 12
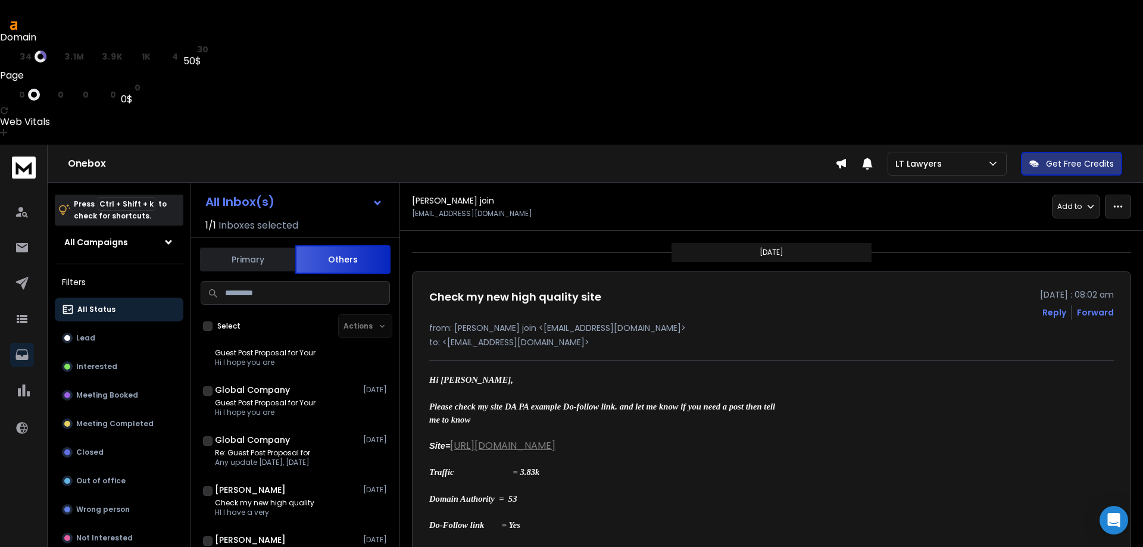
scroll to position [944, 0]
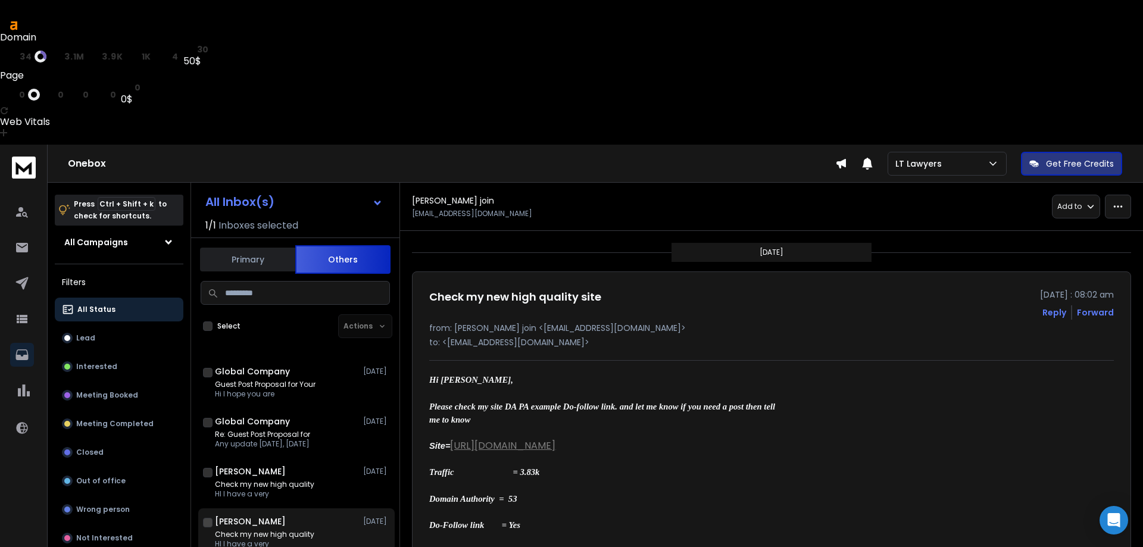
click at [288, 516] on div "[PERSON_NAME] [DATE] Check my new high quality HI I have a very" at bounding box center [302, 532] width 175 height 33
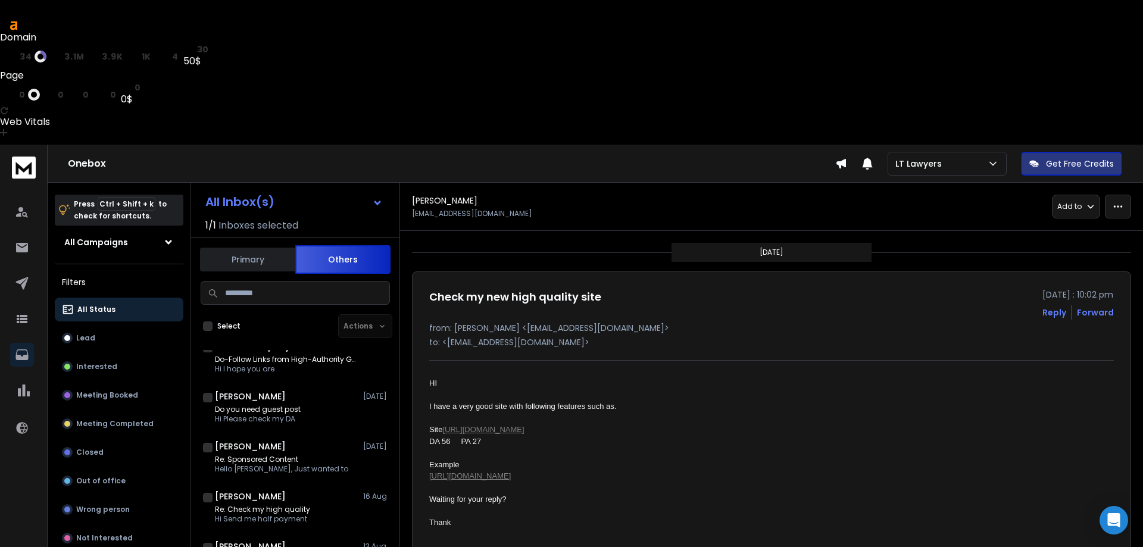
scroll to position [0, 0]
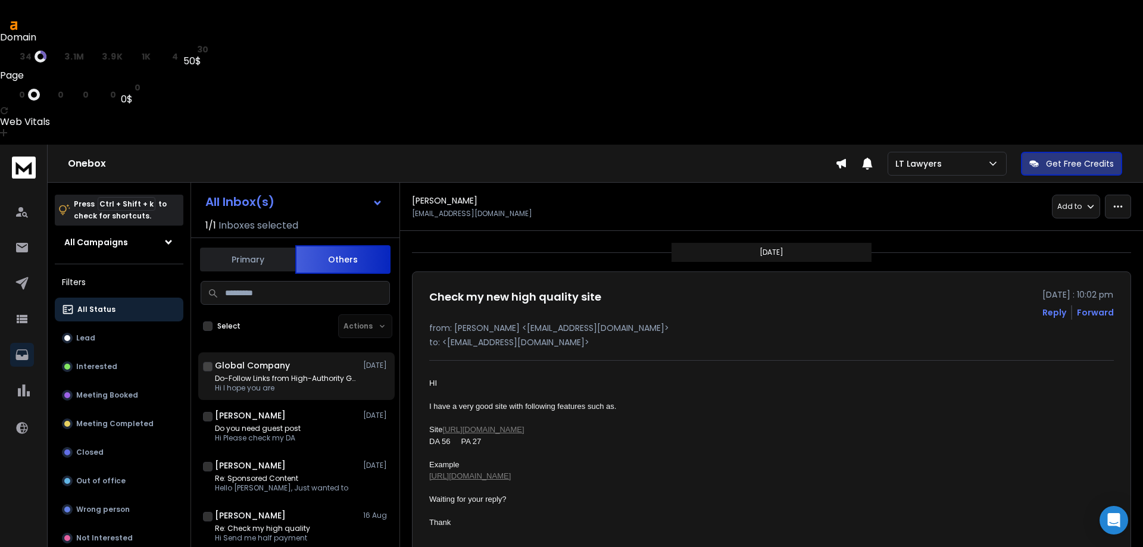
click at [320, 374] on p "Do-Follow Links from High-Authority Google-Indexed" at bounding box center [286, 379] width 143 height 10
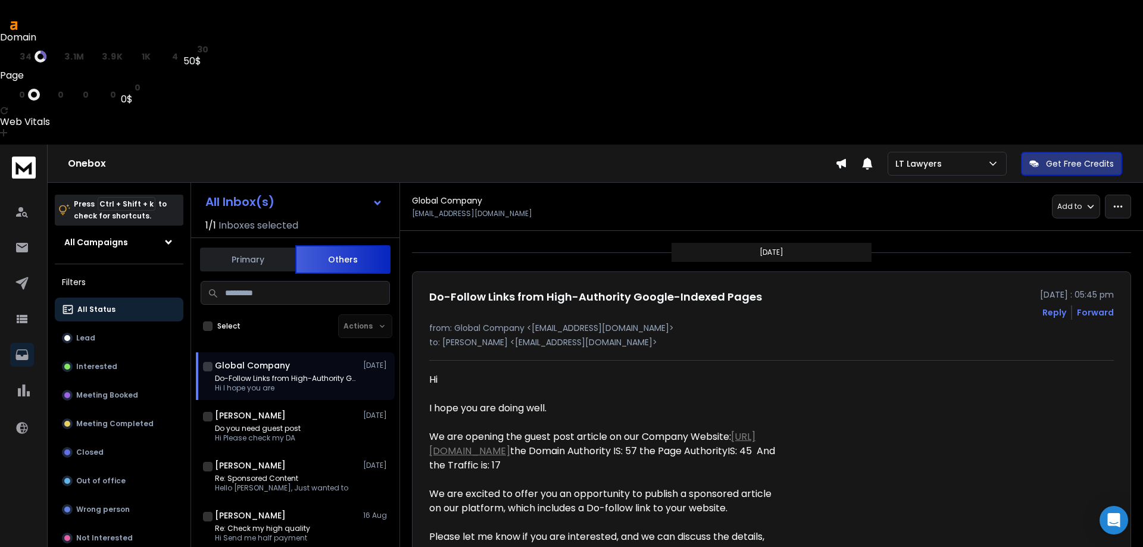
click at [732, 195] on div "Global Company GC [EMAIL_ADDRESS][DOMAIN_NAME]" at bounding box center [590, 207] width 356 height 24
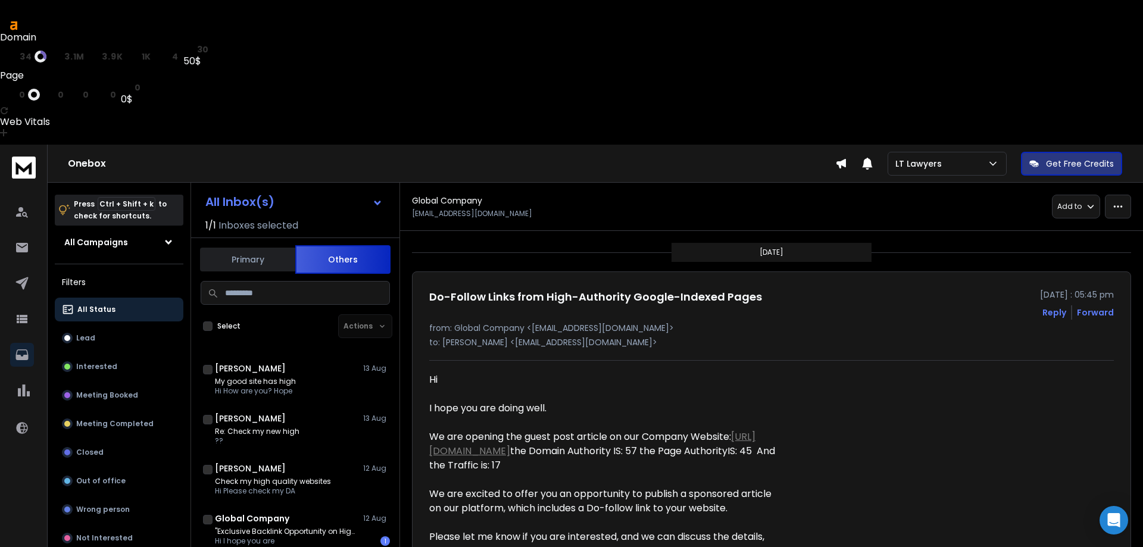
scroll to position [301, 0]
click at [29, 398] on div "H" at bounding box center [24, 418] width 48 height 547
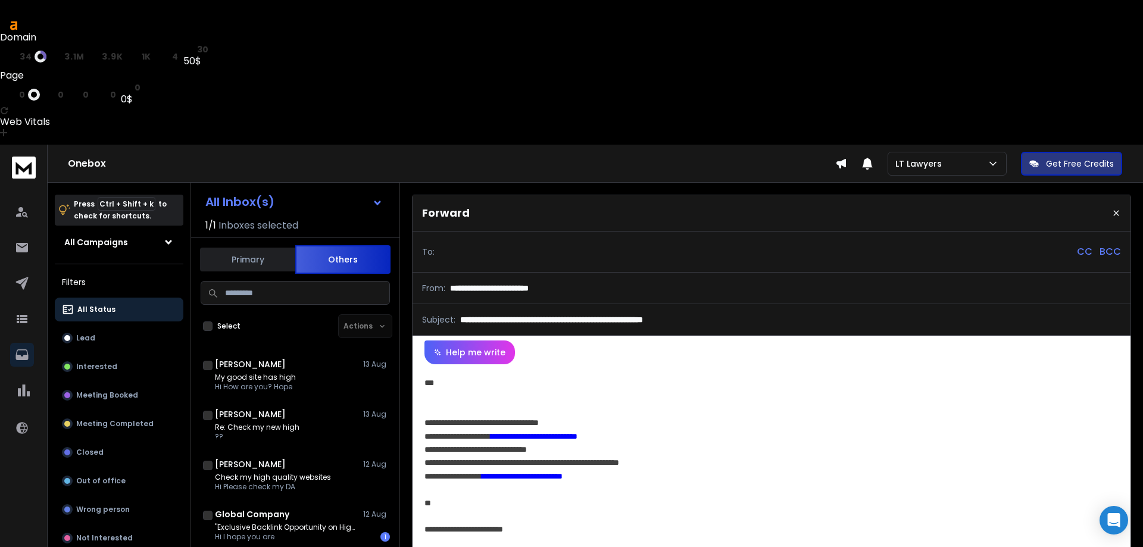
click at [1115, 210] on icon at bounding box center [1115, 212] width 5 height 5
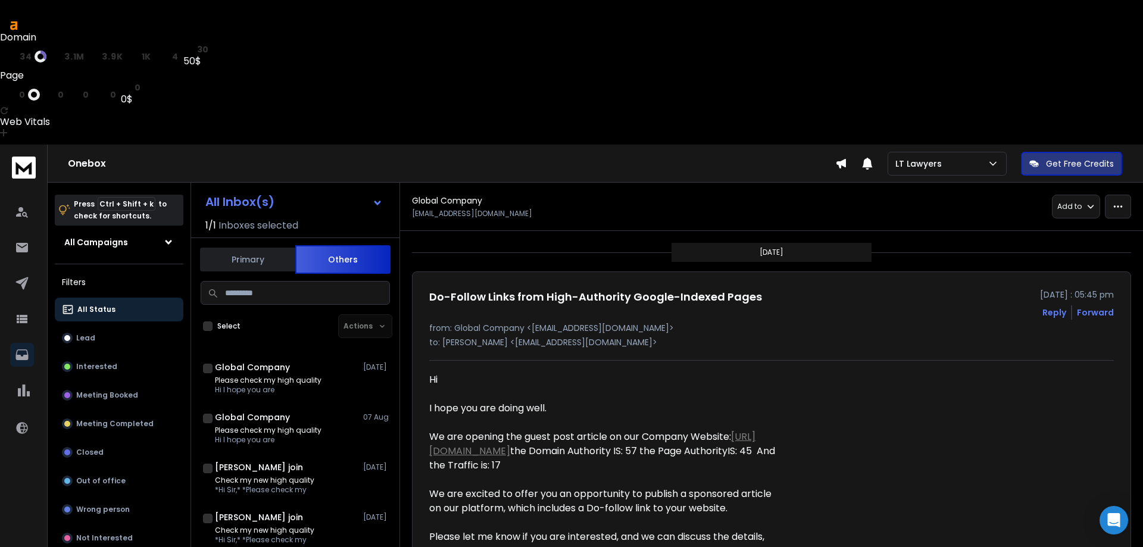
scroll to position [564, 0]
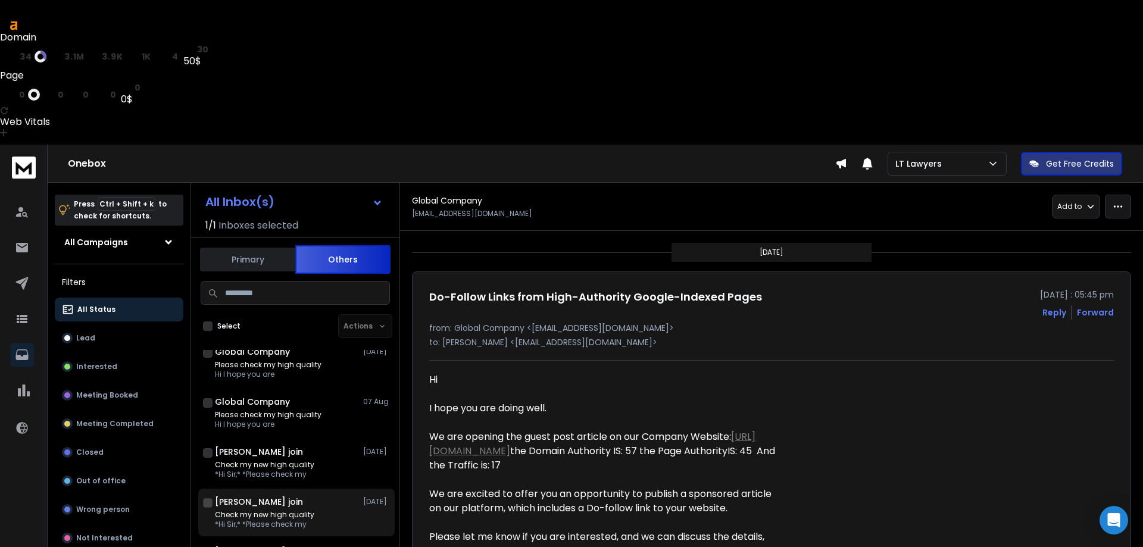
click at [302, 496] on div "[PERSON_NAME] join [DATE]" at bounding box center [302, 502] width 175 height 12
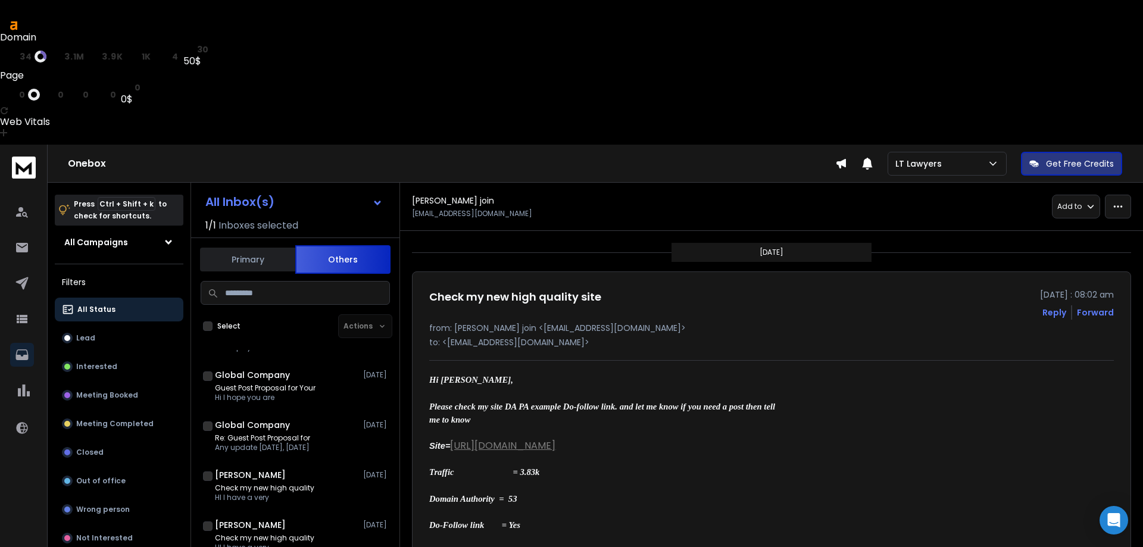
scroll to position [953, 0]
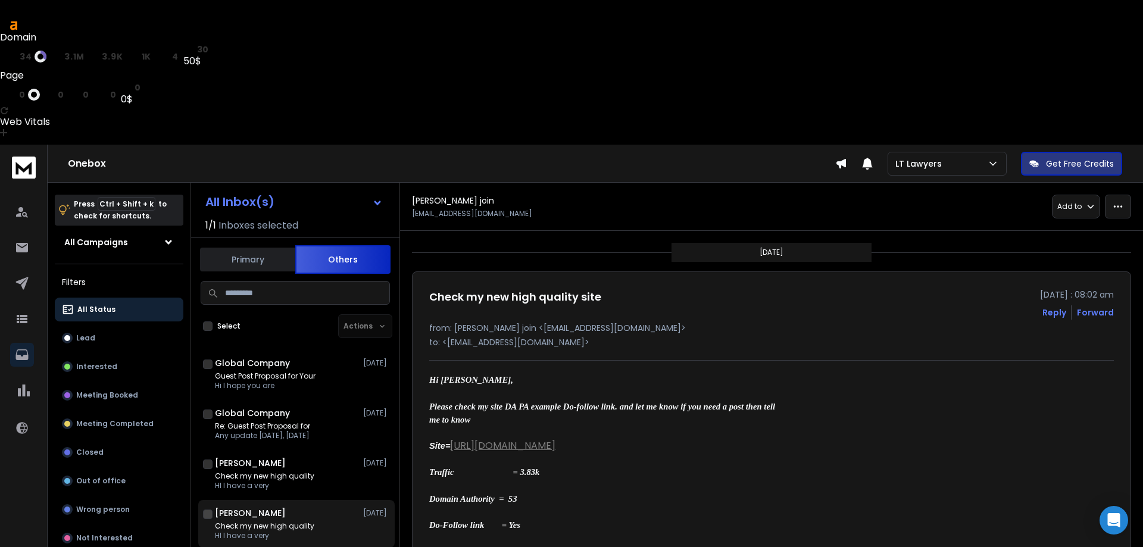
click at [288, 522] on p "Check my new high quality" at bounding box center [264, 527] width 99 height 10
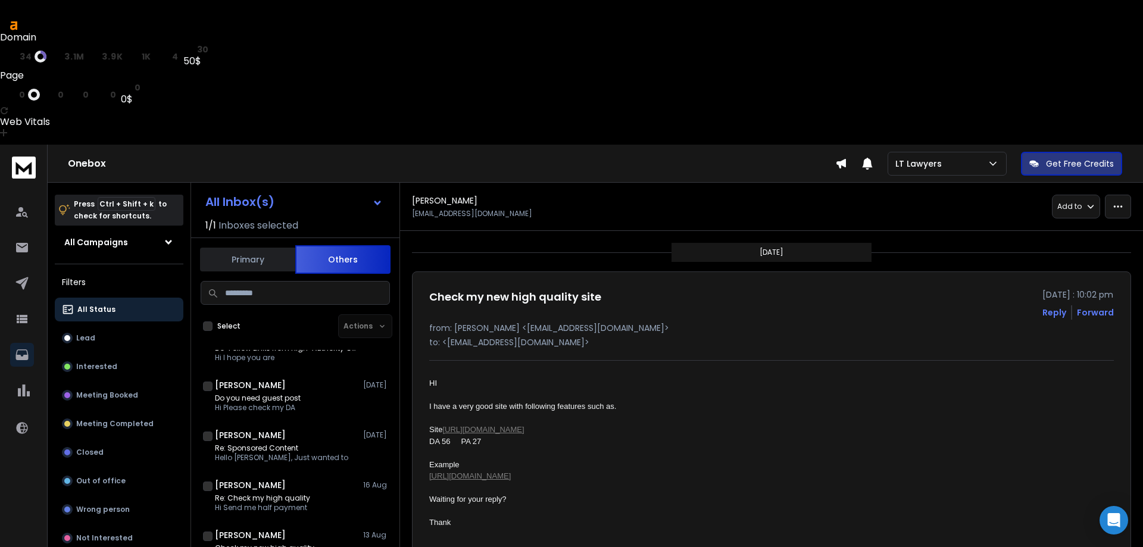
scroll to position [0, 0]
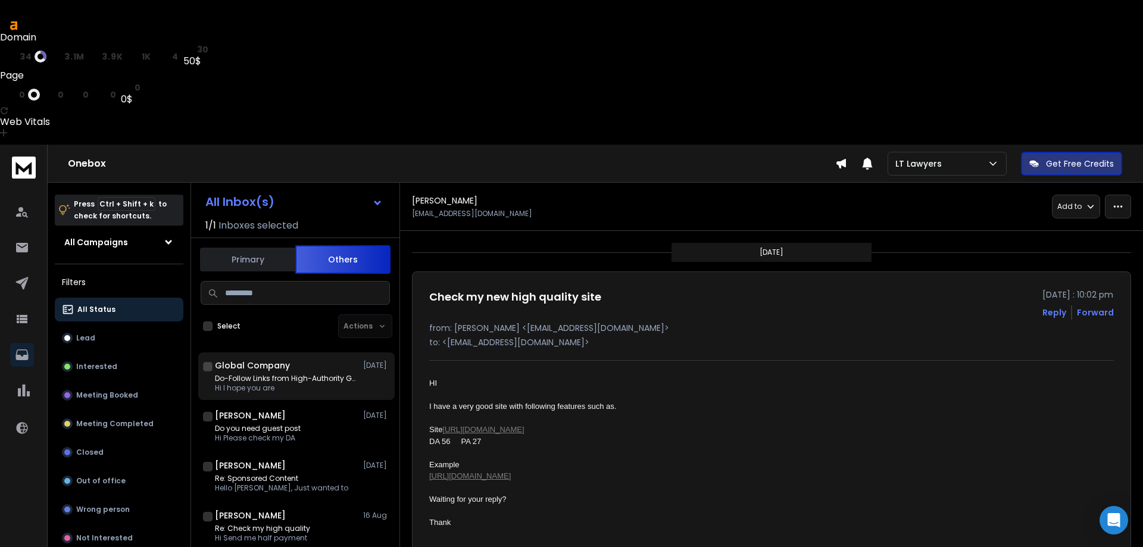
click at [320, 374] on p "Do-Follow Links from High-Authority Google-Indexed" at bounding box center [286, 379] width 143 height 10
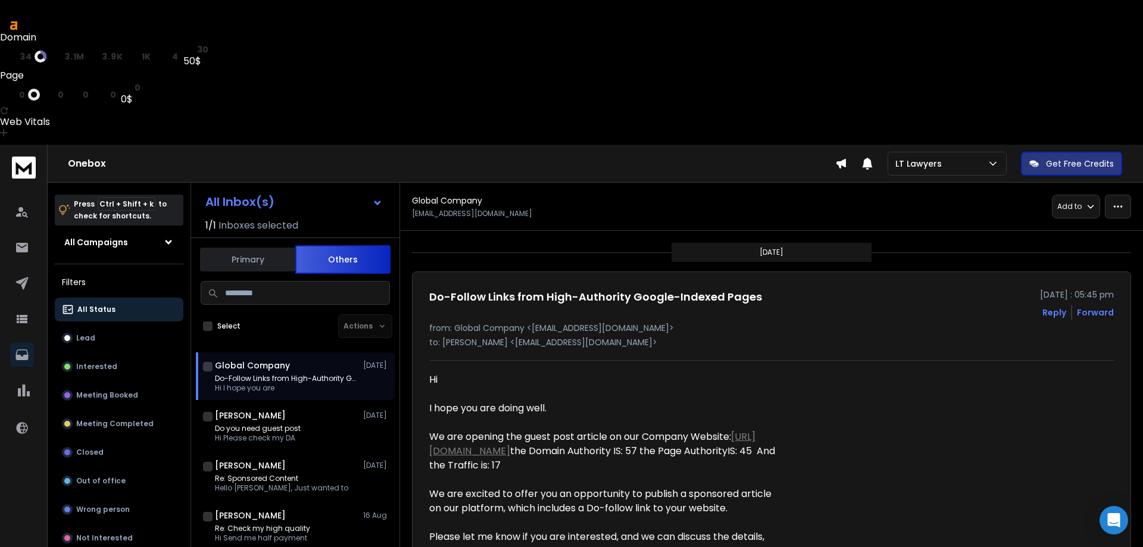
click at [732, 195] on div "Global Company GC [EMAIL_ADDRESS][DOMAIN_NAME]" at bounding box center [590, 207] width 356 height 24
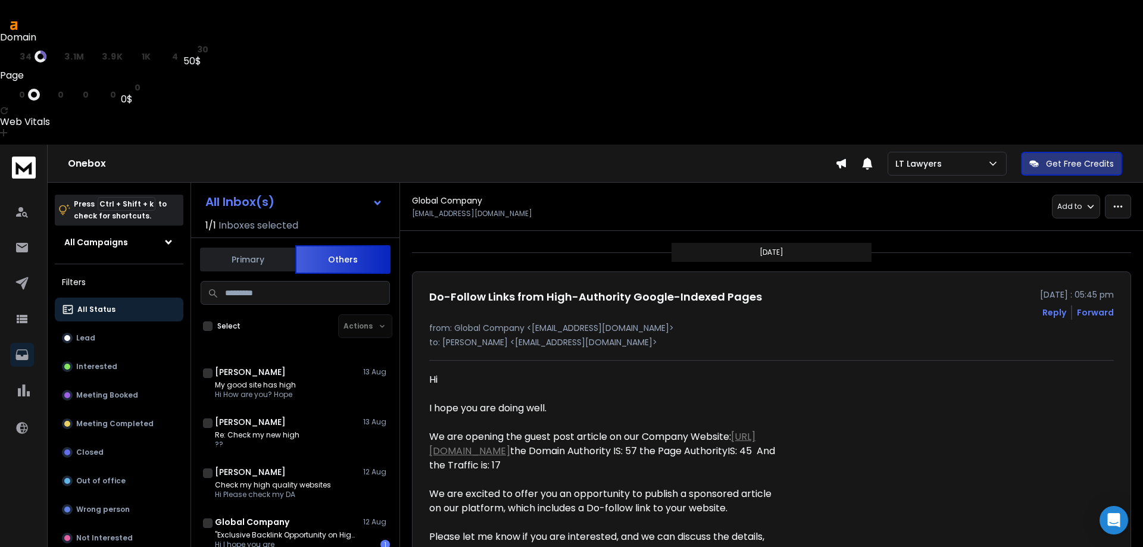
scroll to position [301, 0]
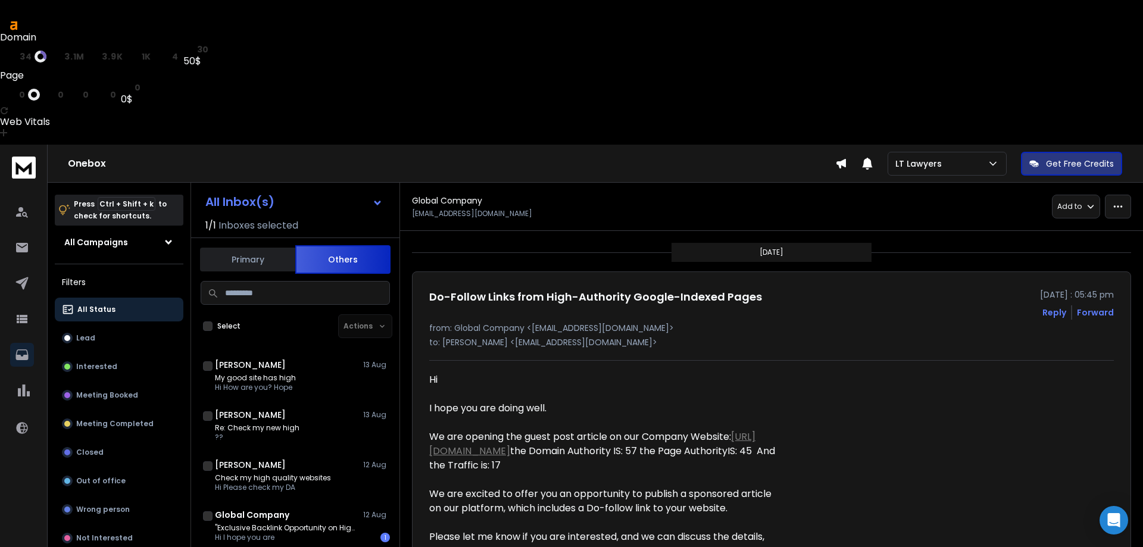
click at [29, 398] on div "H" at bounding box center [24, 418] width 48 height 547
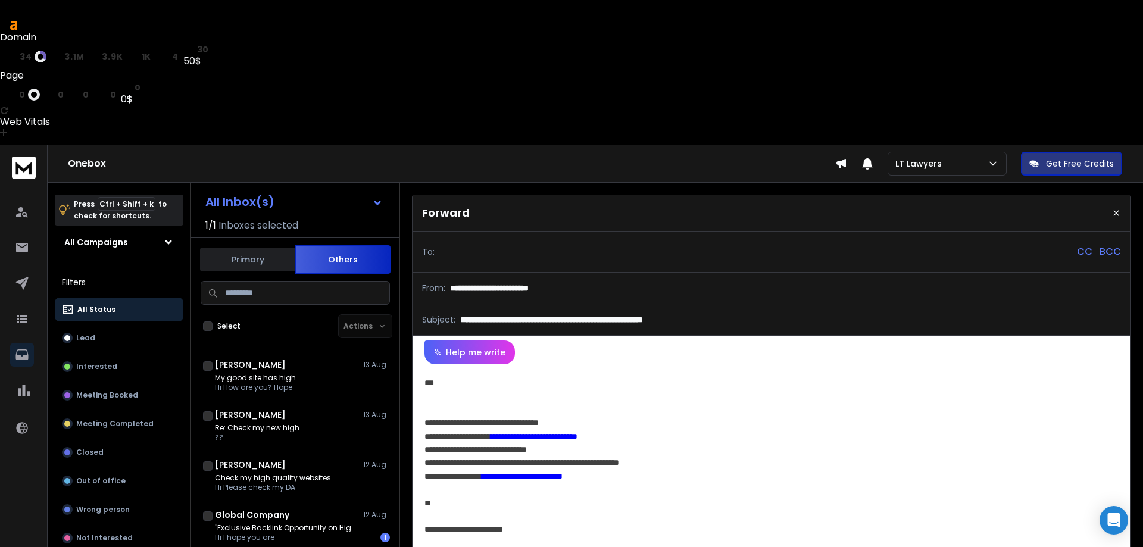
click at [1115, 210] on icon at bounding box center [1115, 212] width 5 height 5
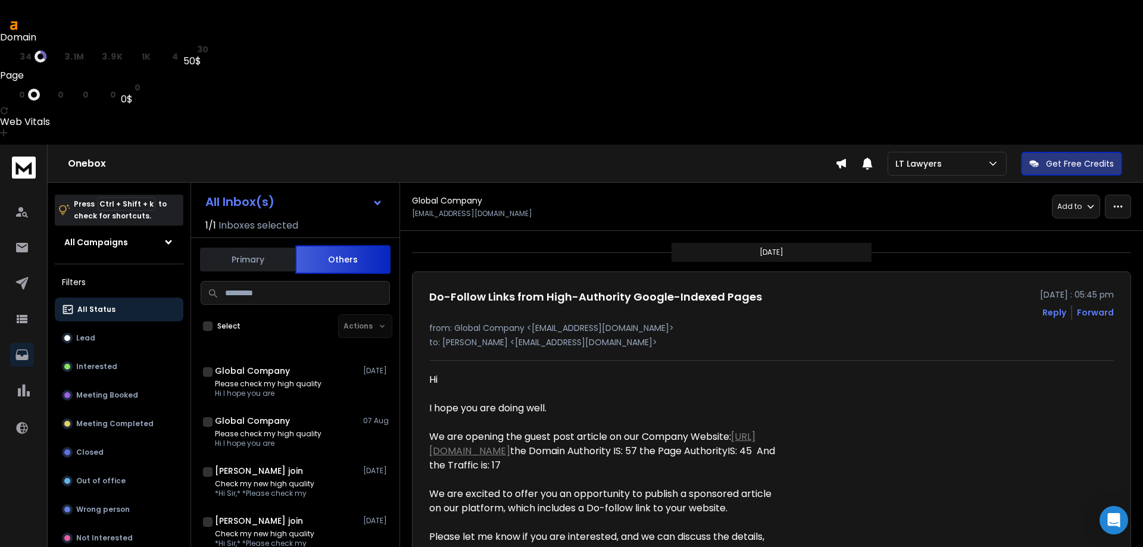
scroll to position [560, 0]
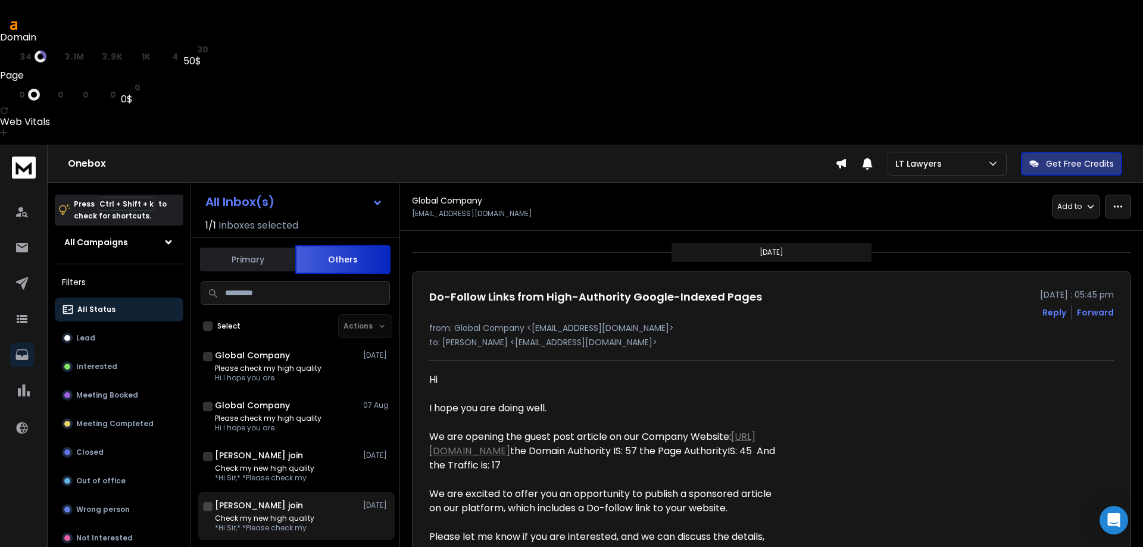
click at [302, 500] on div "[PERSON_NAME] join [DATE]" at bounding box center [302, 506] width 175 height 12
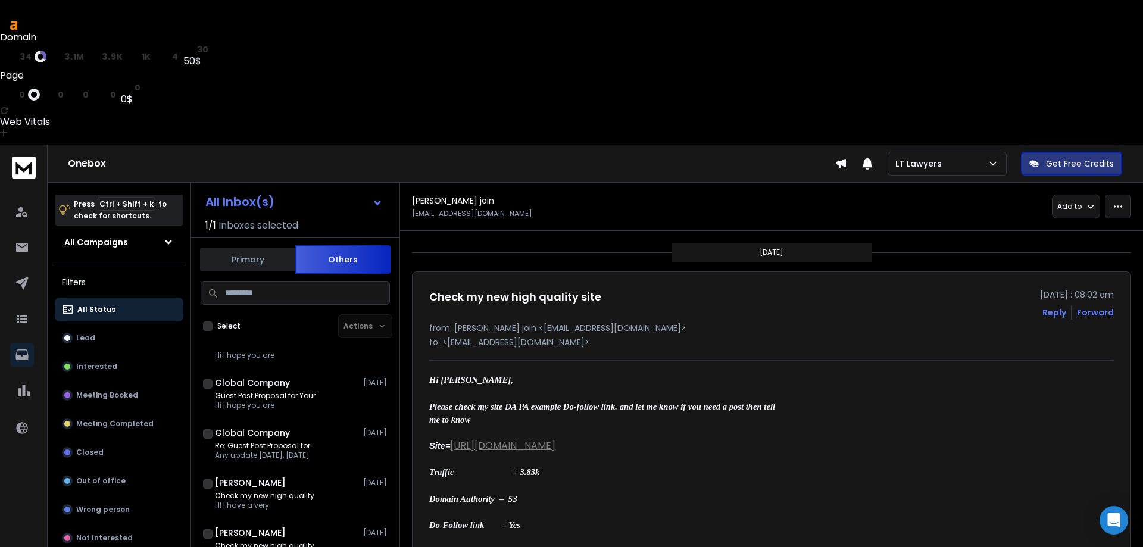
scroll to position [949, 0]
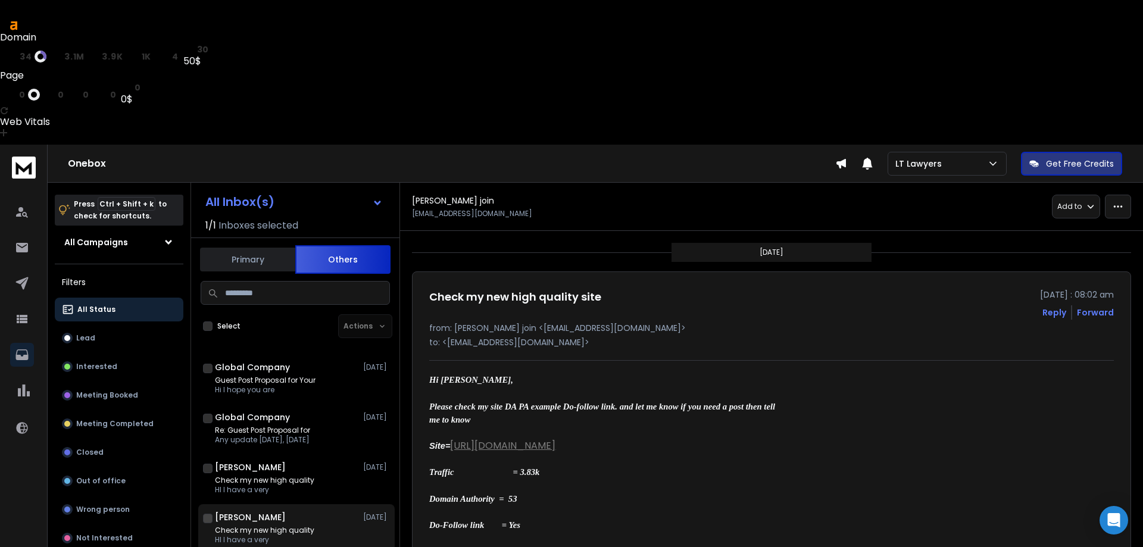
click at [288, 526] on p "Check my new high quality" at bounding box center [264, 531] width 99 height 10
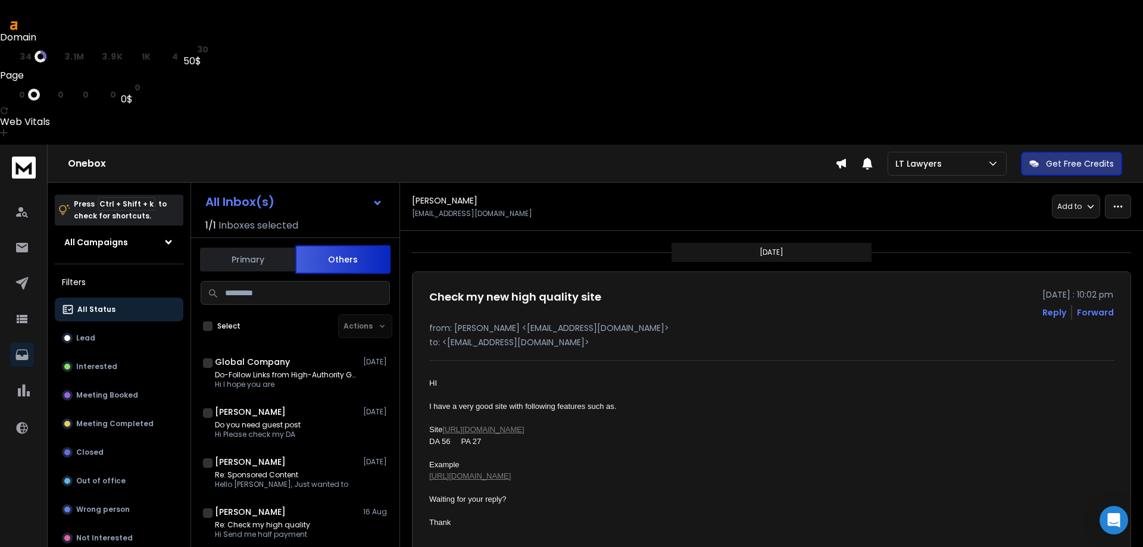
scroll to position [0, 0]
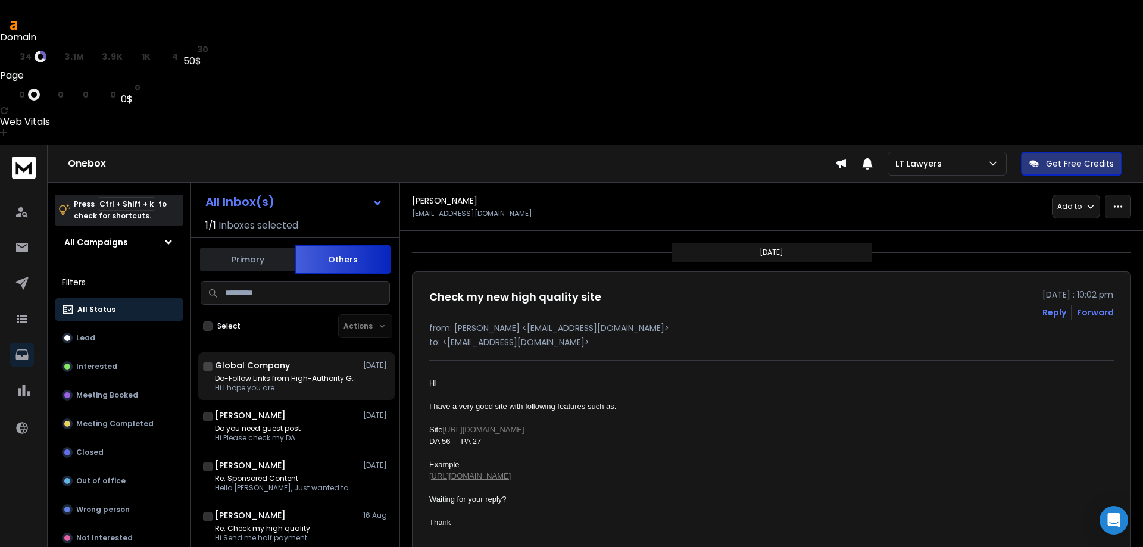
click at [320, 374] on p "Do-Follow Links from High-Authority Google-Indexed" at bounding box center [286, 379] width 143 height 10
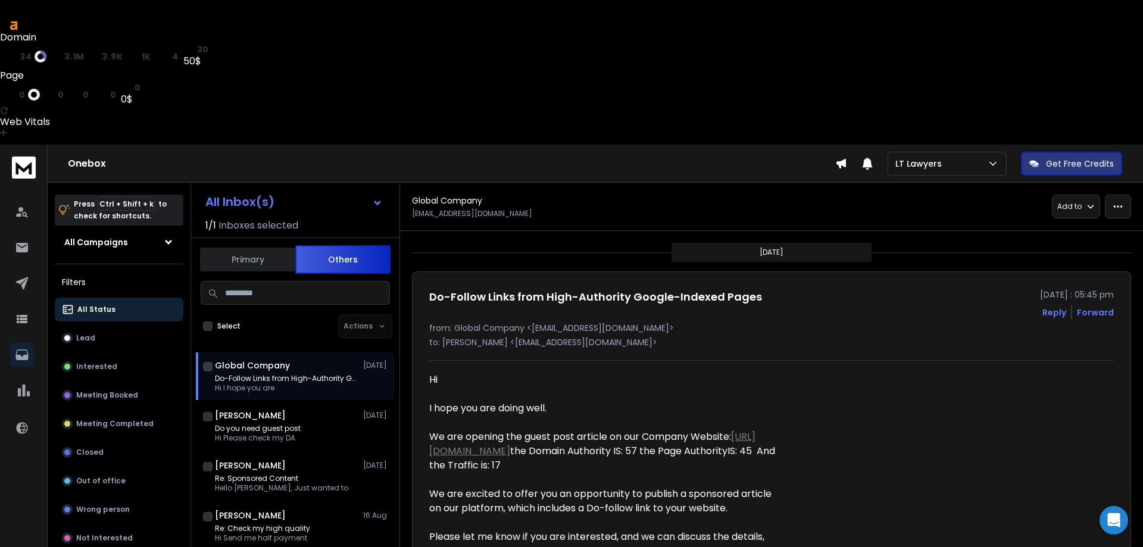
click at [732, 195] on div "Global Company GC [EMAIL_ADDRESS][DOMAIN_NAME]" at bounding box center [590, 207] width 356 height 24
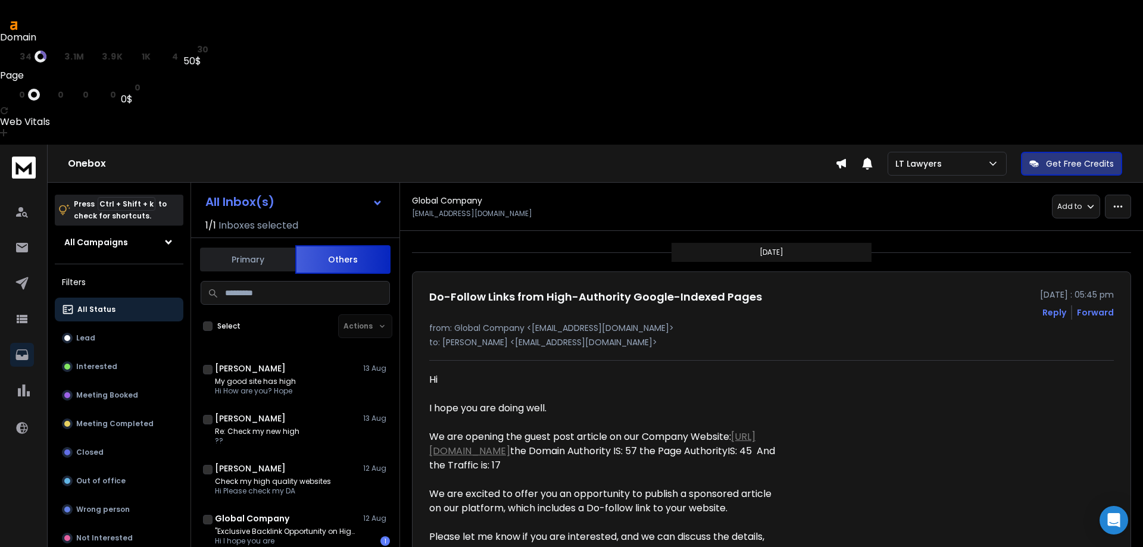
scroll to position [301, 0]
click at [29, 398] on div "H" at bounding box center [24, 418] width 48 height 547
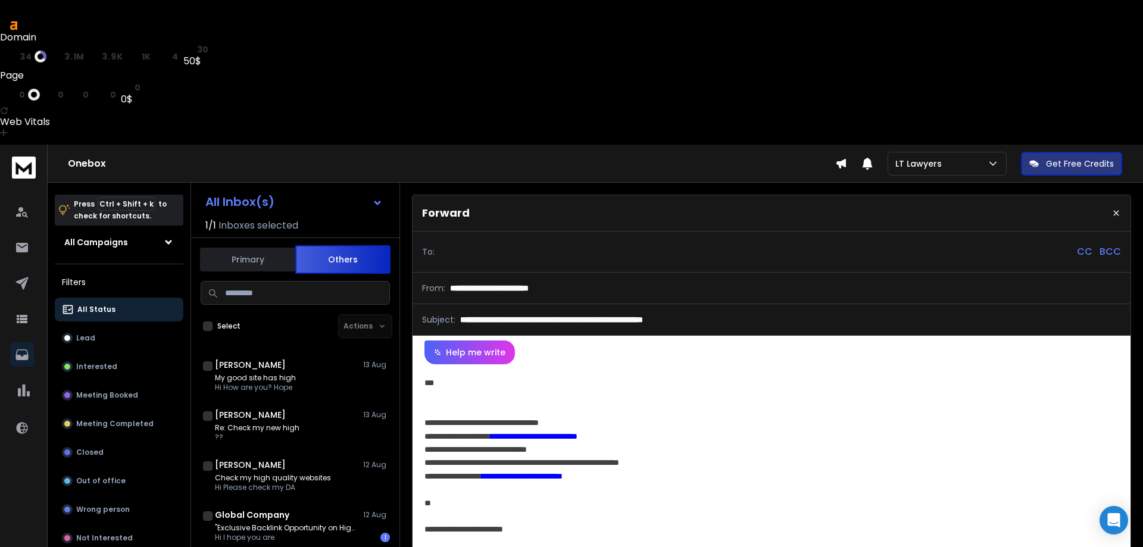
click at [1115, 210] on icon at bounding box center [1115, 212] width 5 height 5
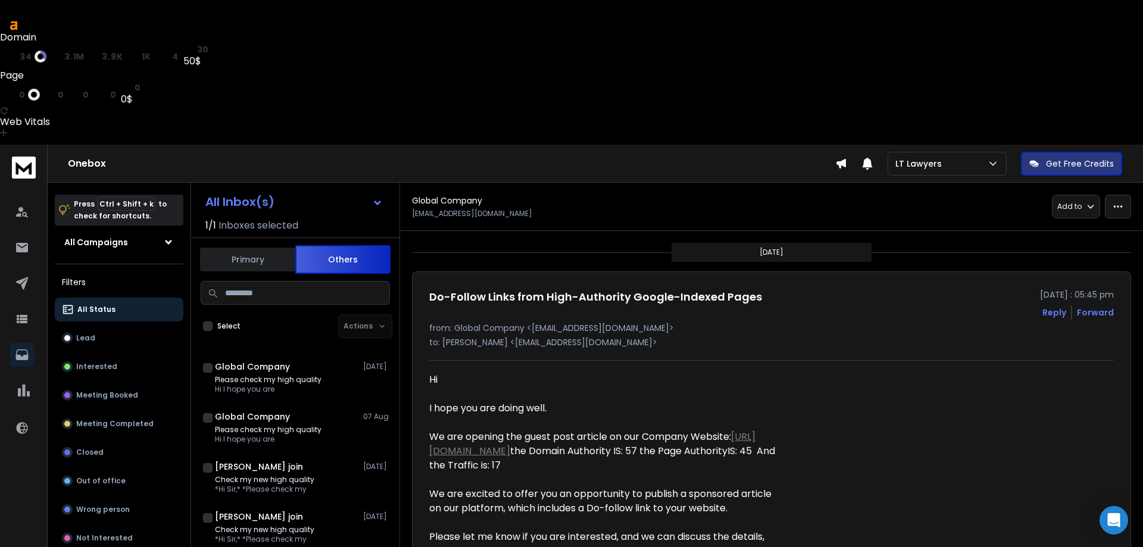
scroll to position [560, 0]
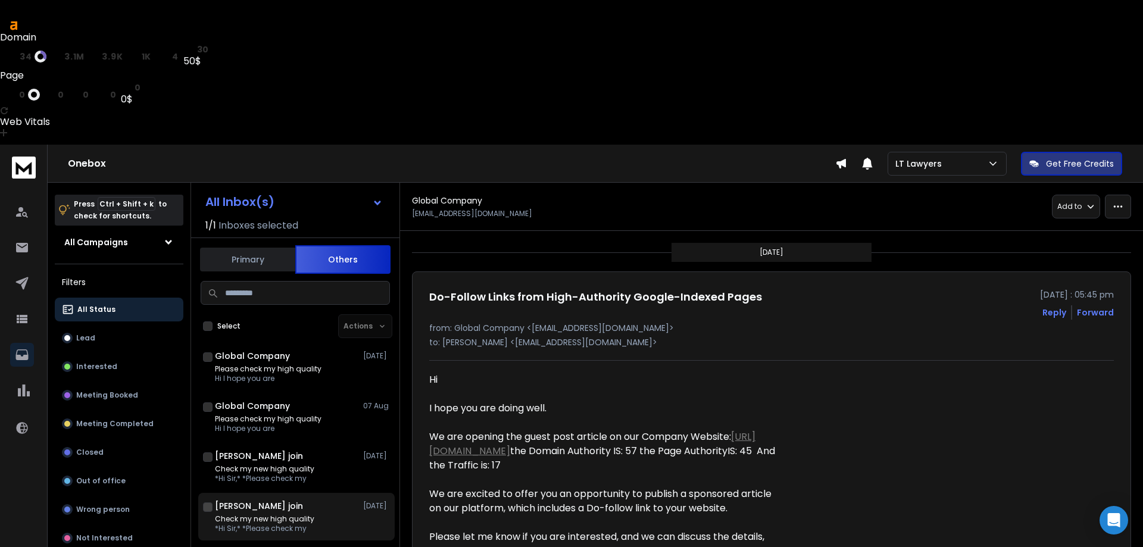
click at [302, 500] on div "[PERSON_NAME] join [DATE]" at bounding box center [302, 506] width 175 height 12
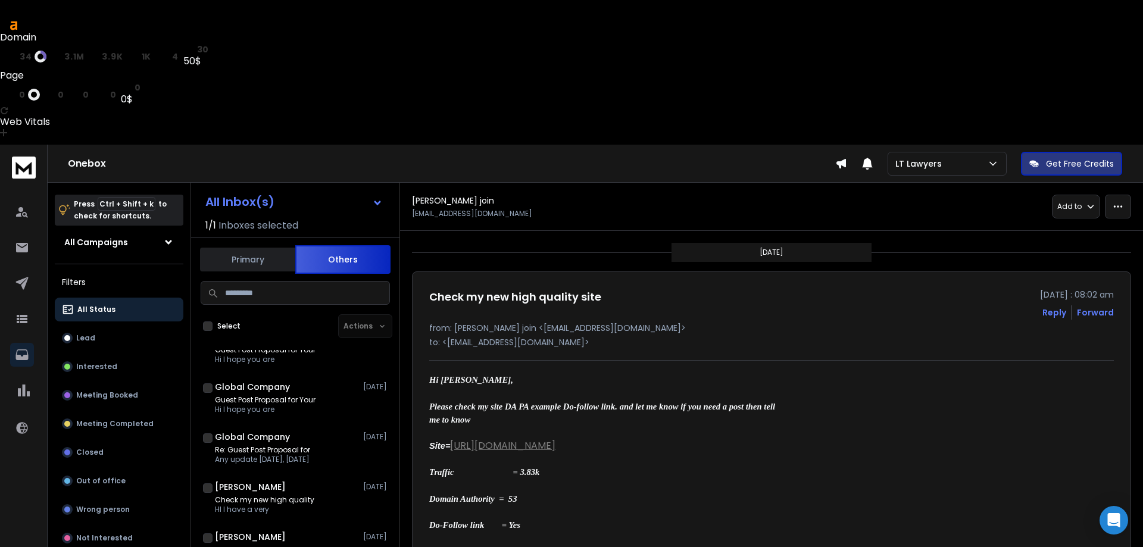
scroll to position [944, 0]
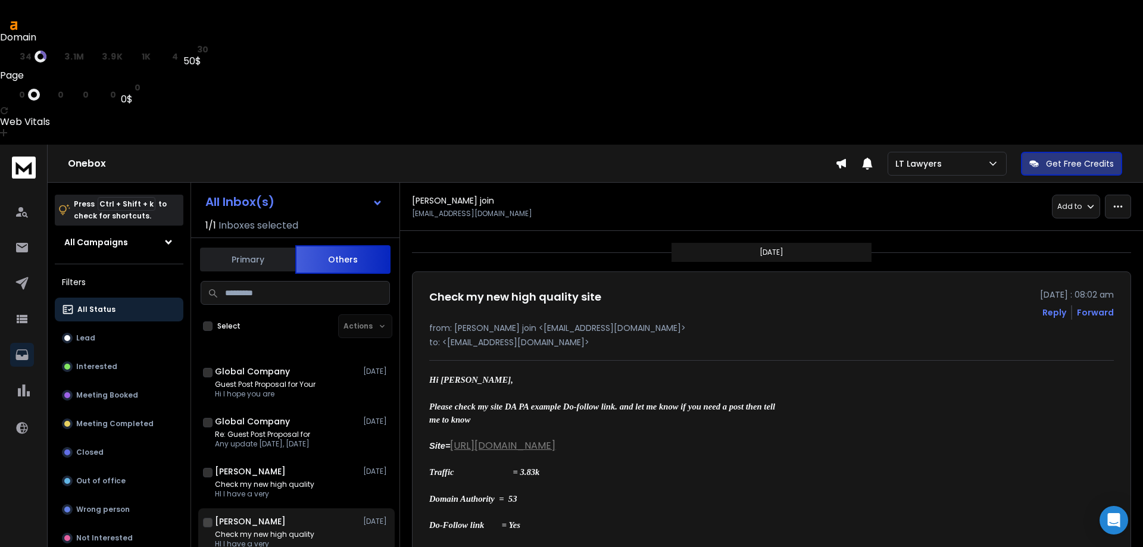
click at [288, 516] on div "[PERSON_NAME] [DATE] Check my new high quality HI I have a very" at bounding box center [302, 532] width 175 height 33
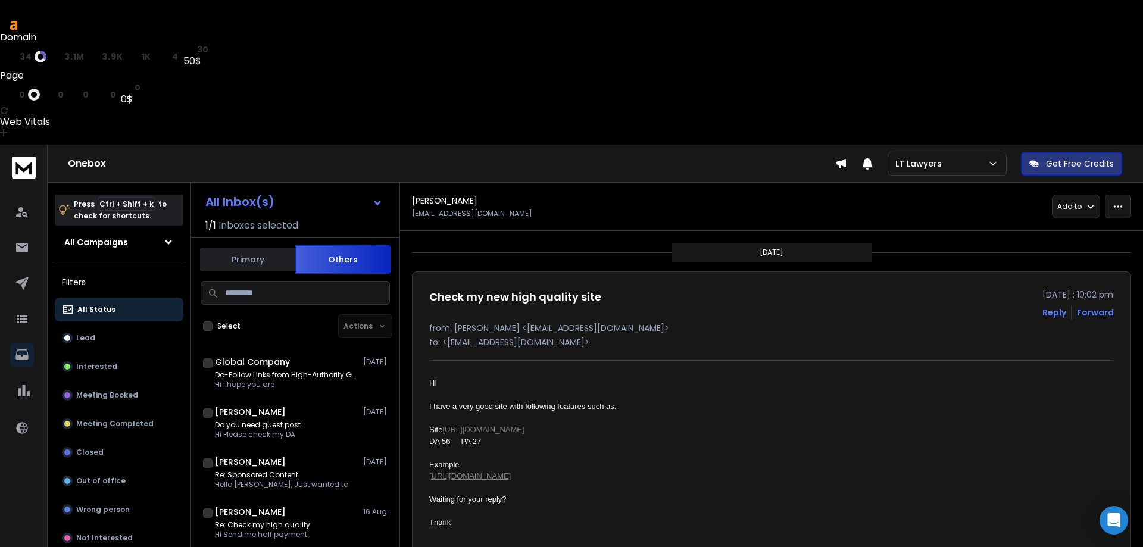
scroll to position [0, 0]
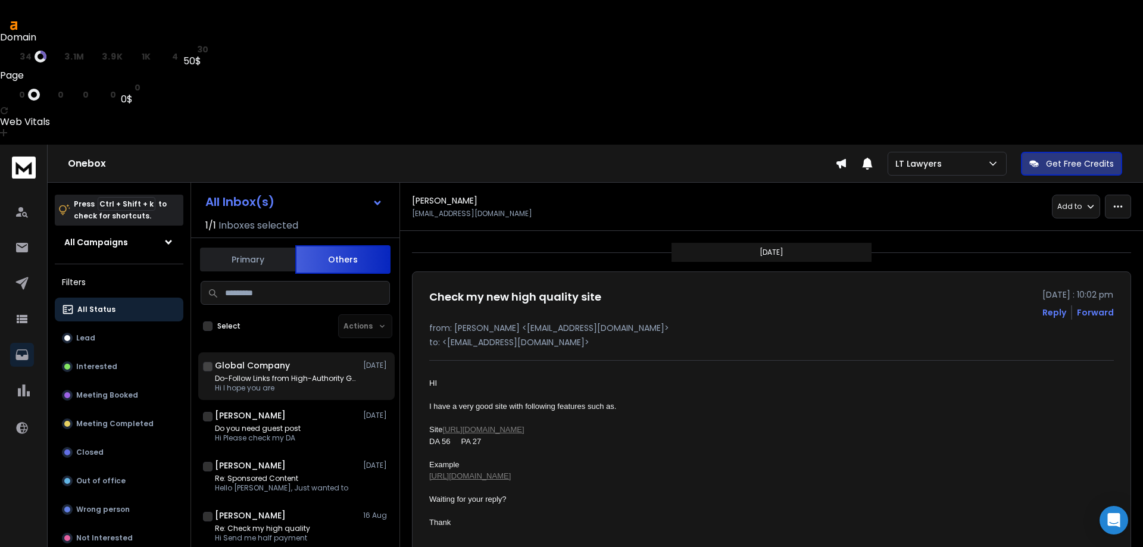
click at [320, 374] on p "Do-Follow Links from High-Authority Google-Indexed" at bounding box center [286, 379] width 143 height 10
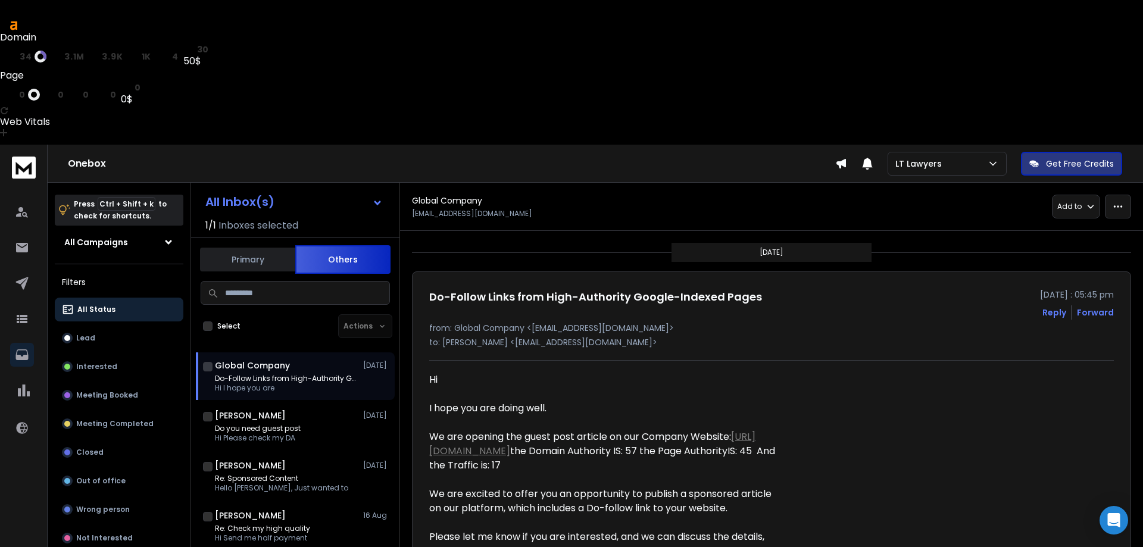
click at [732, 195] on div "Global Company GC [EMAIL_ADDRESS][DOMAIN_NAME]" at bounding box center [590, 207] width 356 height 24
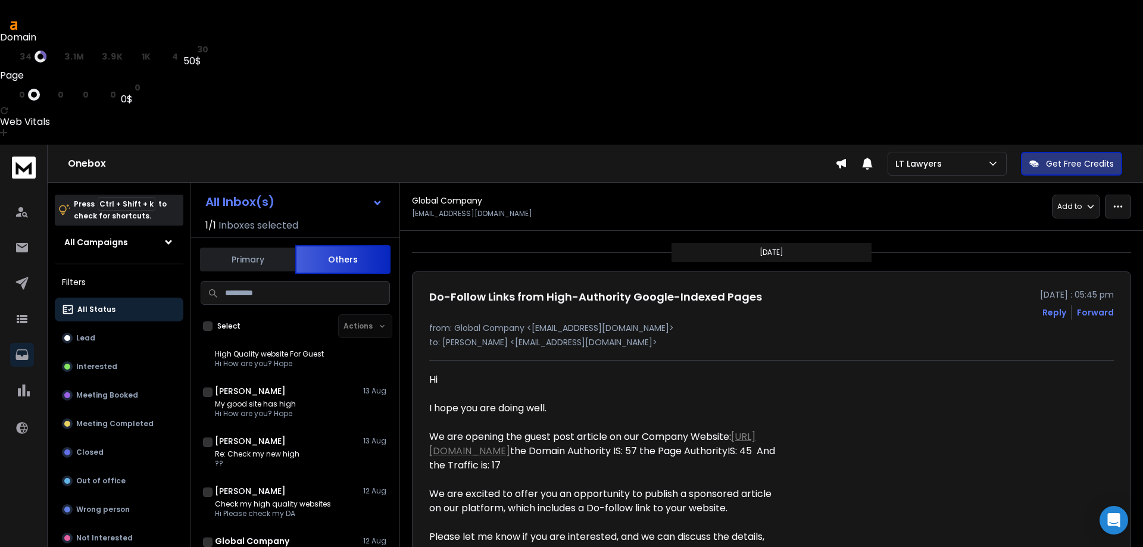
scroll to position [301, 0]
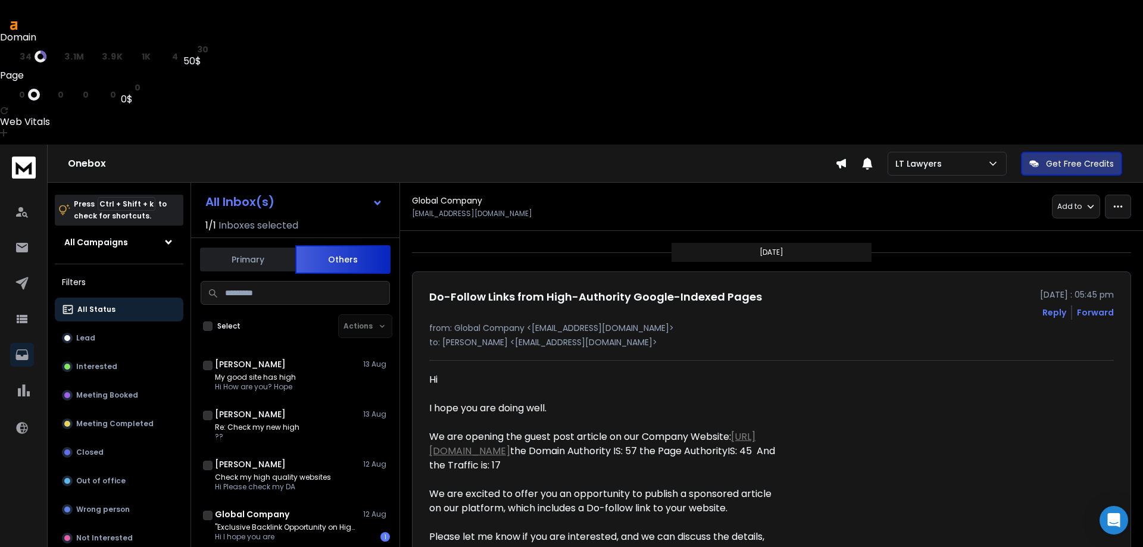
click at [29, 398] on div "H" at bounding box center [24, 418] width 48 height 547
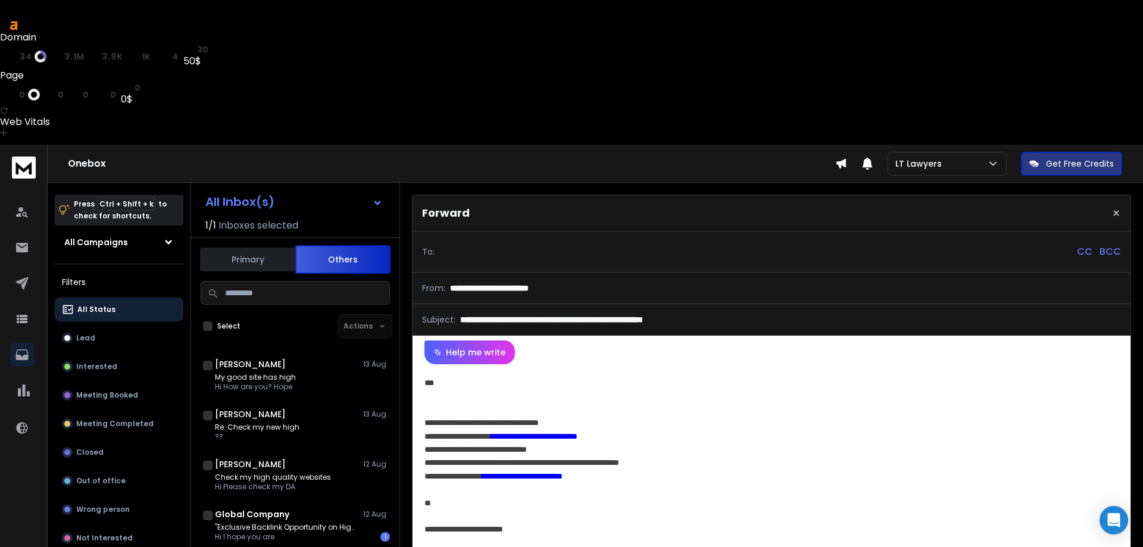
click at [1115, 210] on icon at bounding box center [1115, 212] width 5 height 5
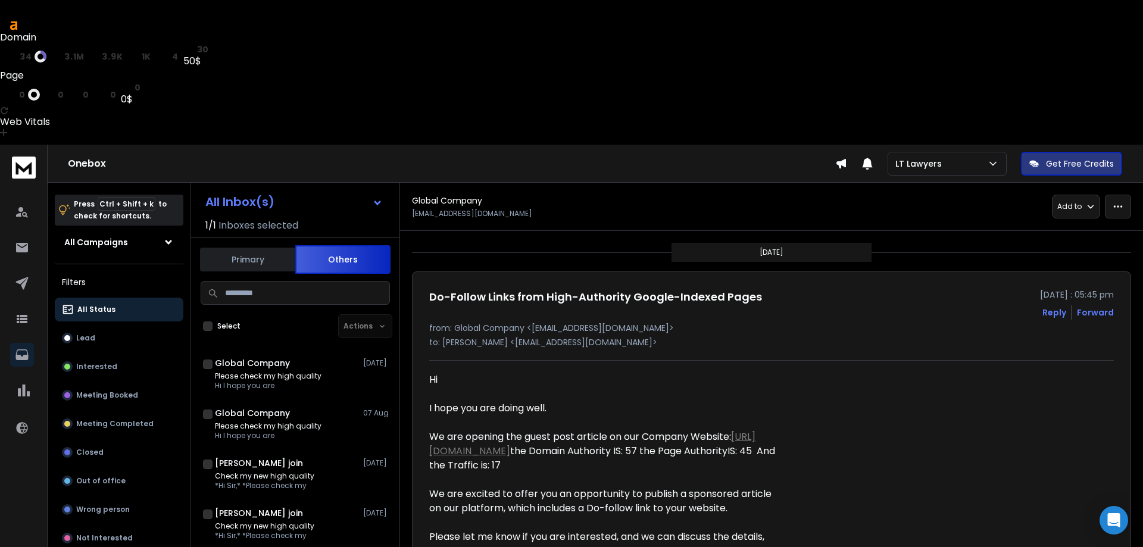
scroll to position [564, 0]
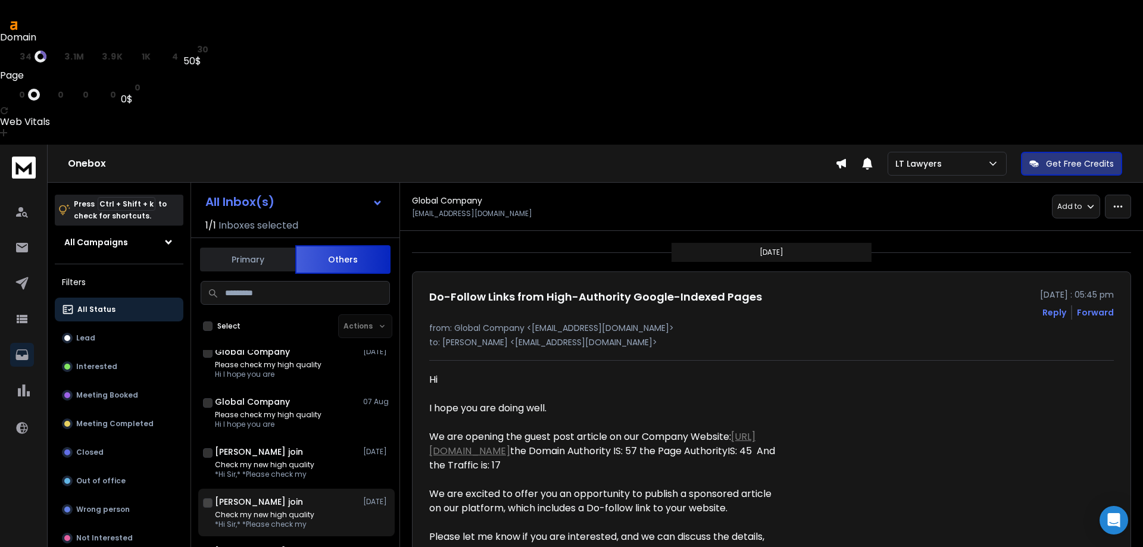
click at [302, 496] on div "[PERSON_NAME] join [DATE]" at bounding box center [302, 502] width 175 height 12
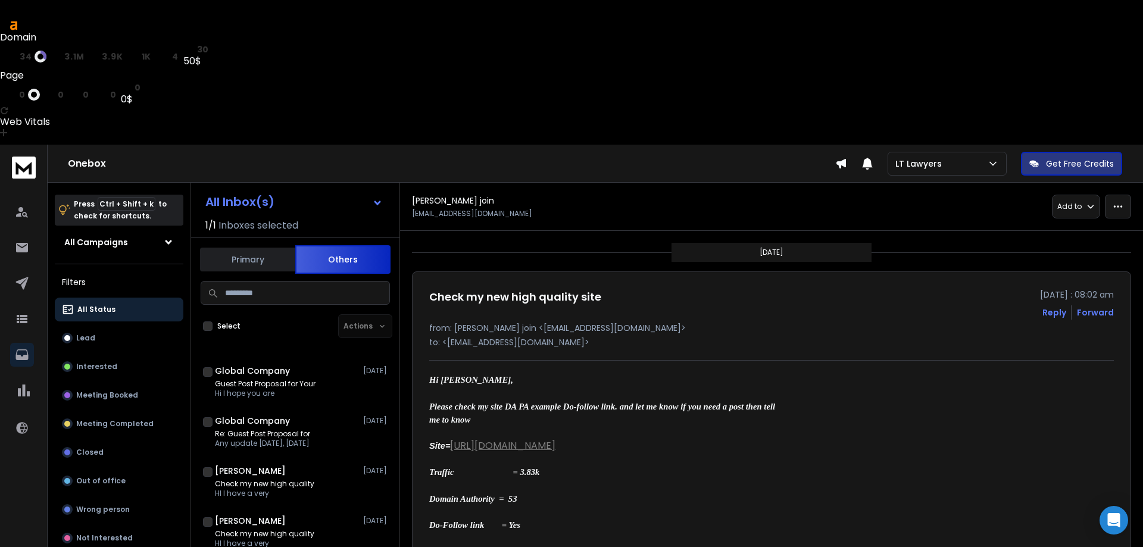
scroll to position [953, 0]
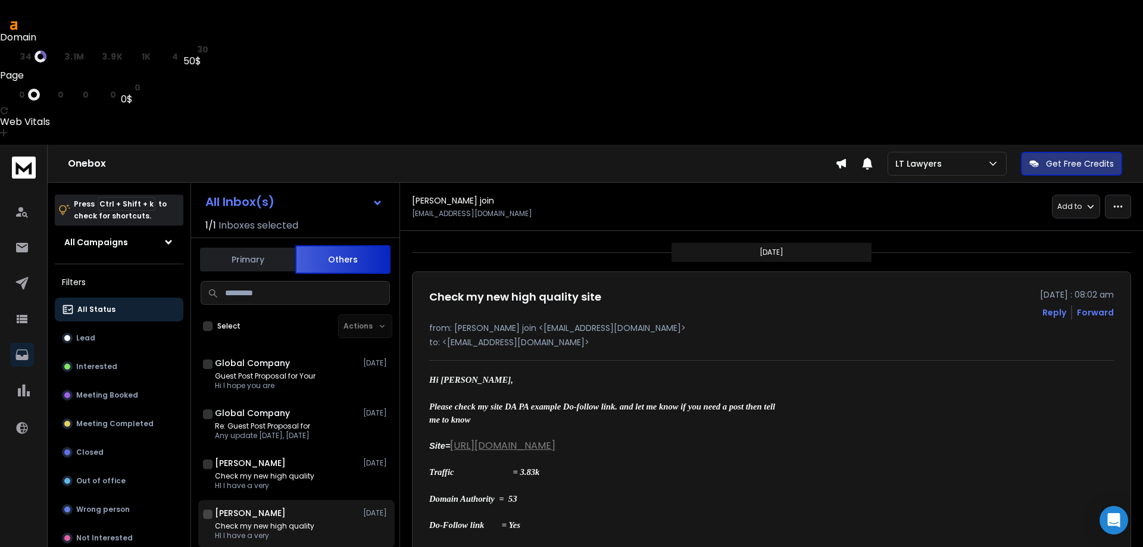
click at [288, 522] on p "Check my new high quality" at bounding box center [264, 527] width 99 height 10
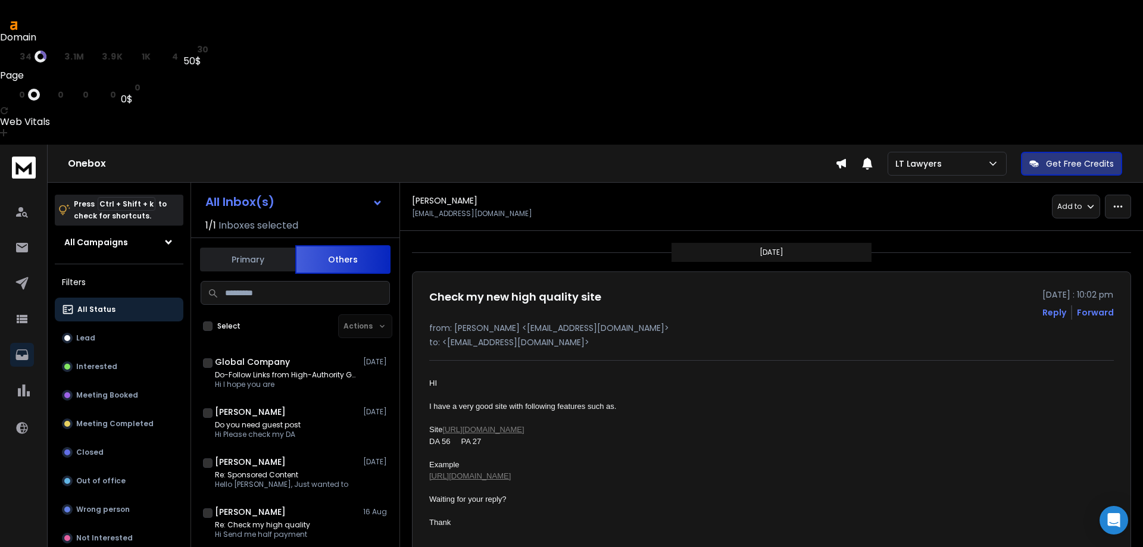
scroll to position [0, 0]
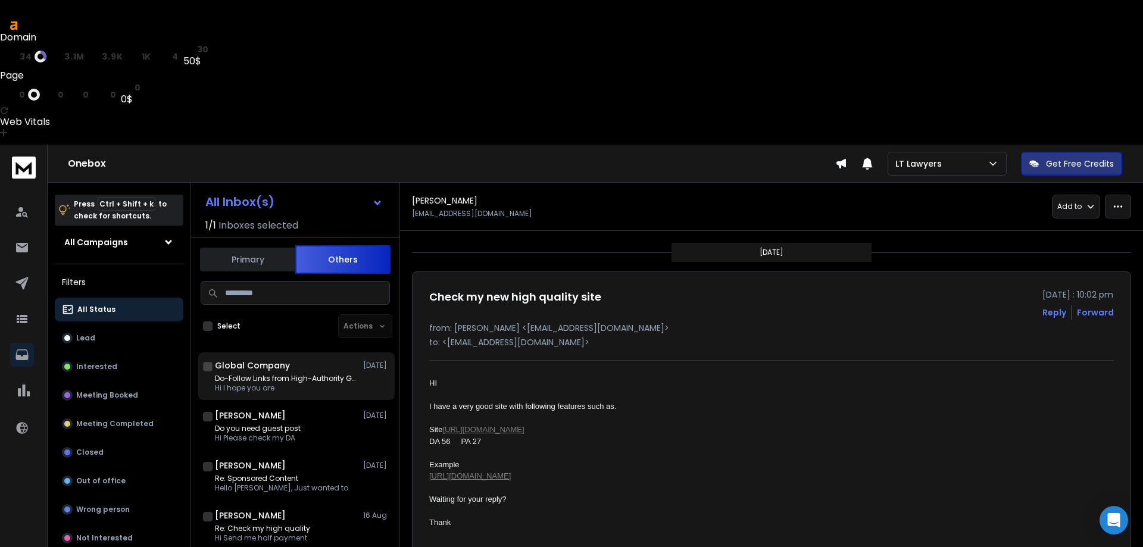
click at [320, 374] on p "Do-Follow Links from High-Authority Google-Indexed" at bounding box center [286, 379] width 143 height 10
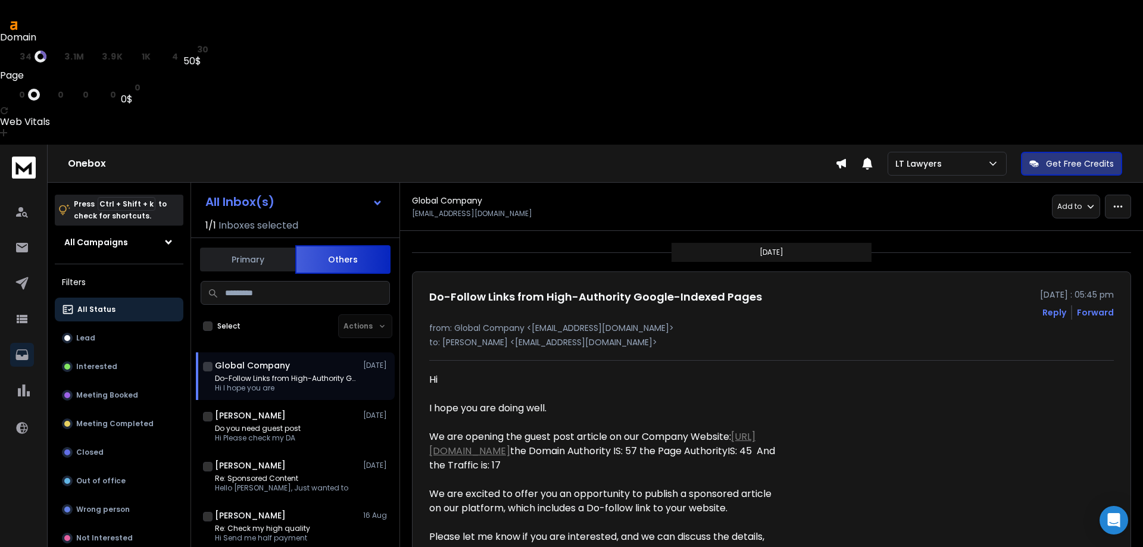
click at [732, 195] on div "Global Company GC [EMAIL_ADDRESS][DOMAIN_NAME]" at bounding box center [590, 207] width 356 height 24
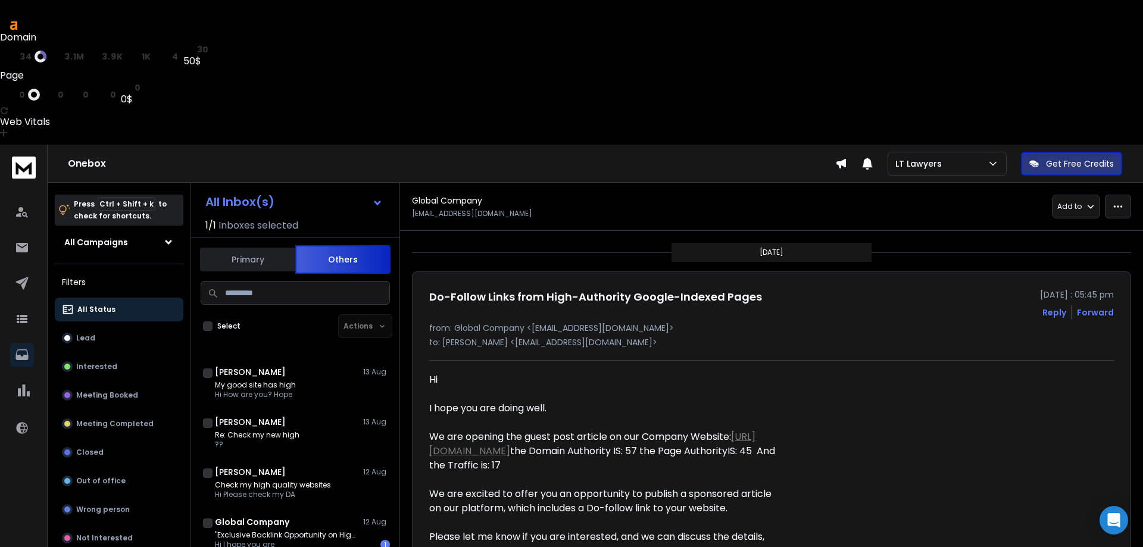
scroll to position [301, 0]
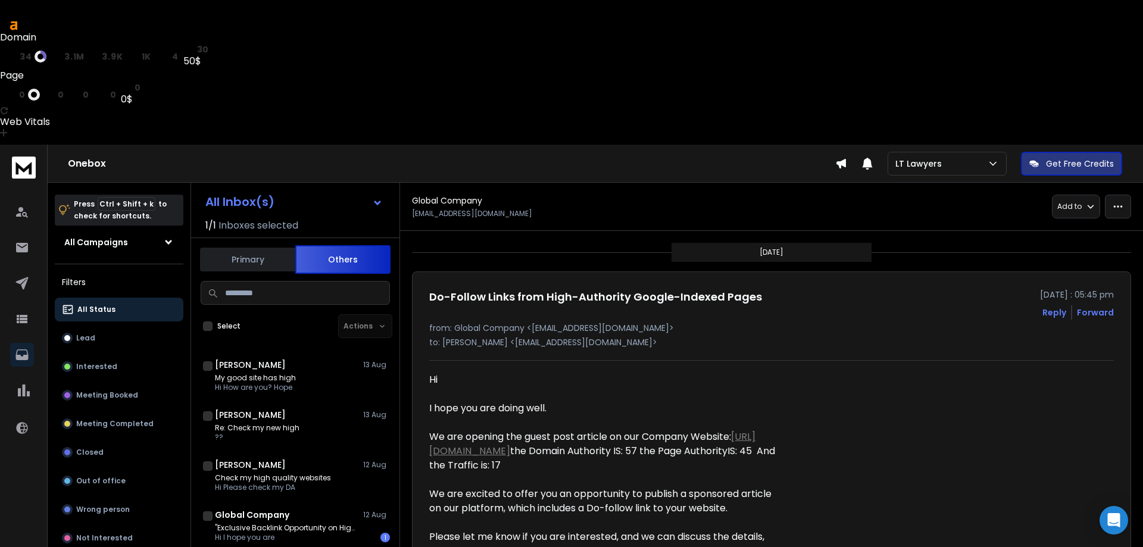
click at [29, 398] on div "H" at bounding box center [24, 418] width 48 height 547
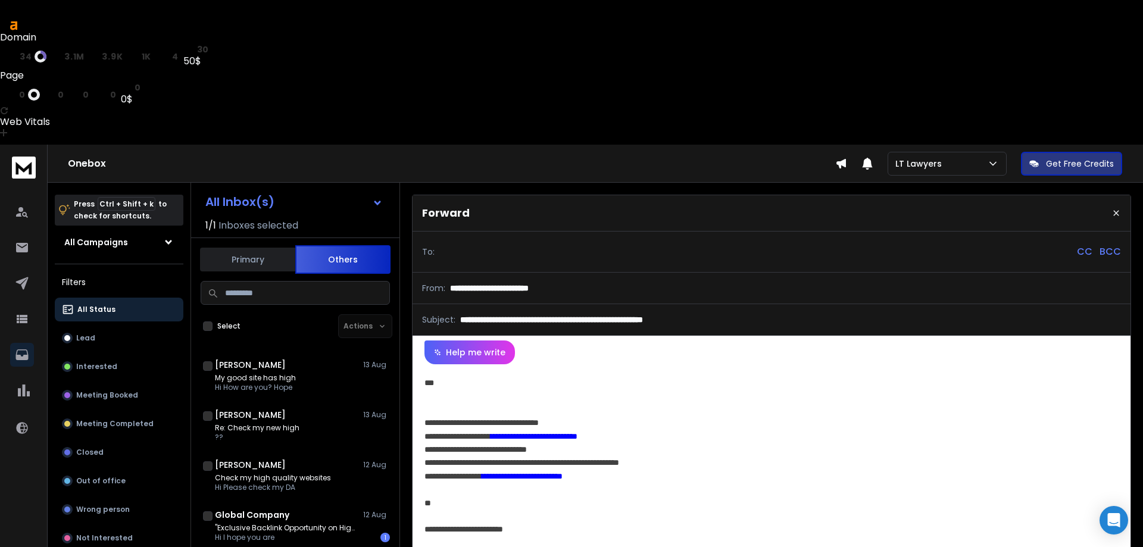
click at [1115, 210] on icon at bounding box center [1115, 212] width 5 height 5
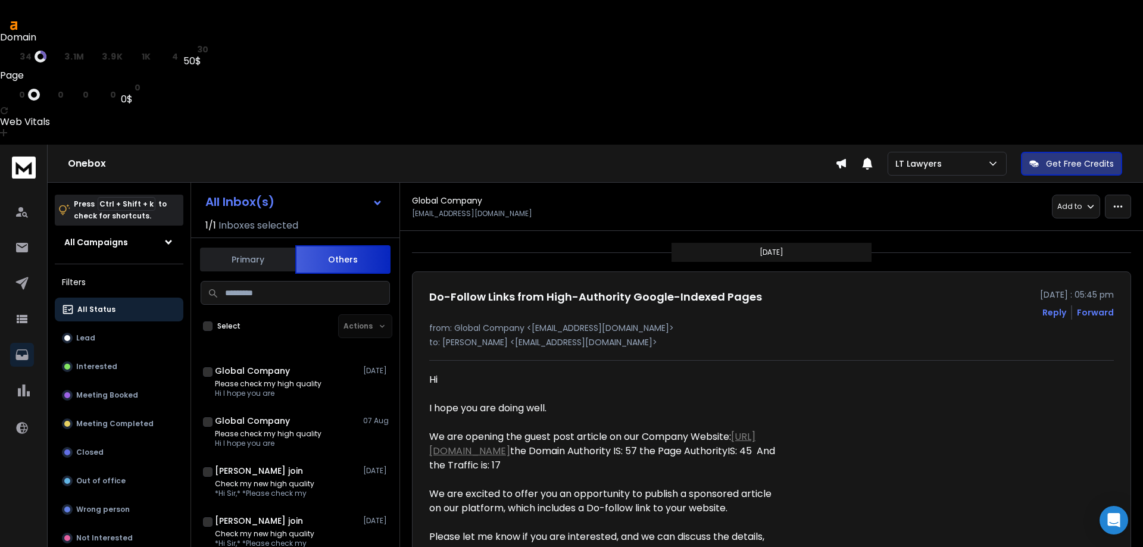
scroll to position [560, 0]
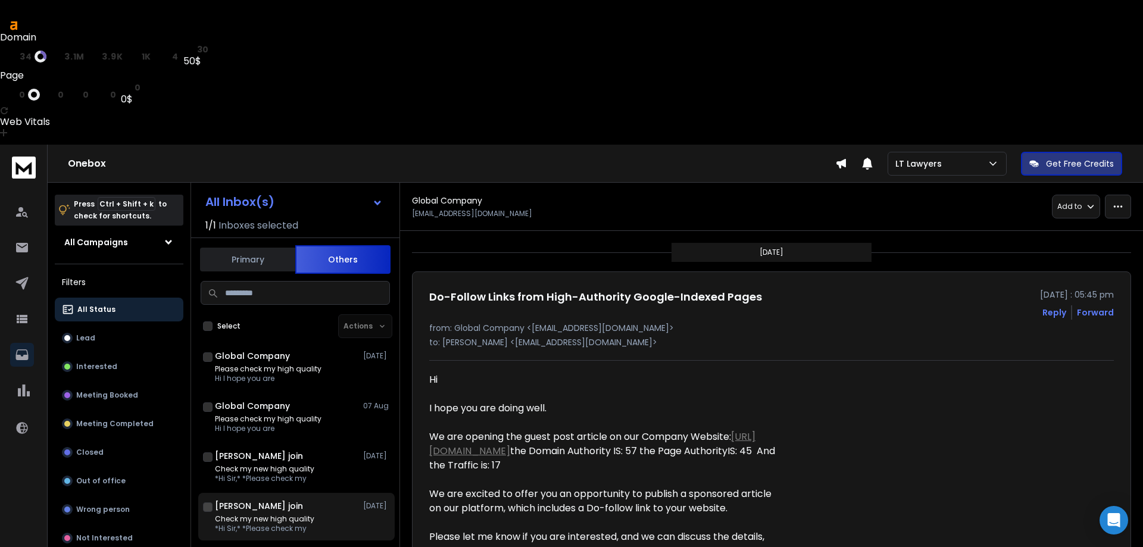
click at [302, 500] on div "[PERSON_NAME] join [DATE]" at bounding box center [302, 506] width 175 height 12
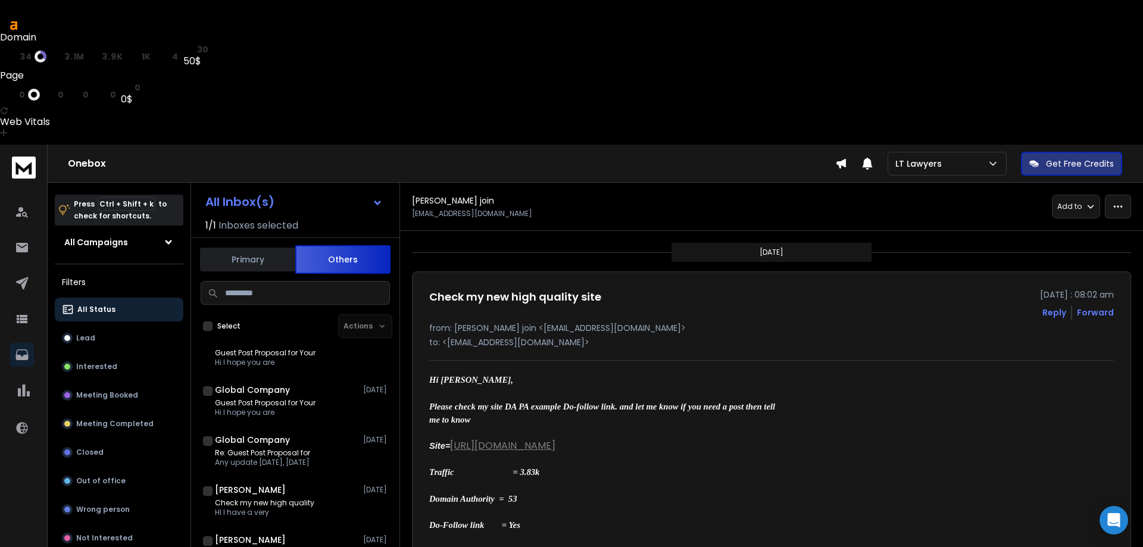
scroll to position [944, 0]
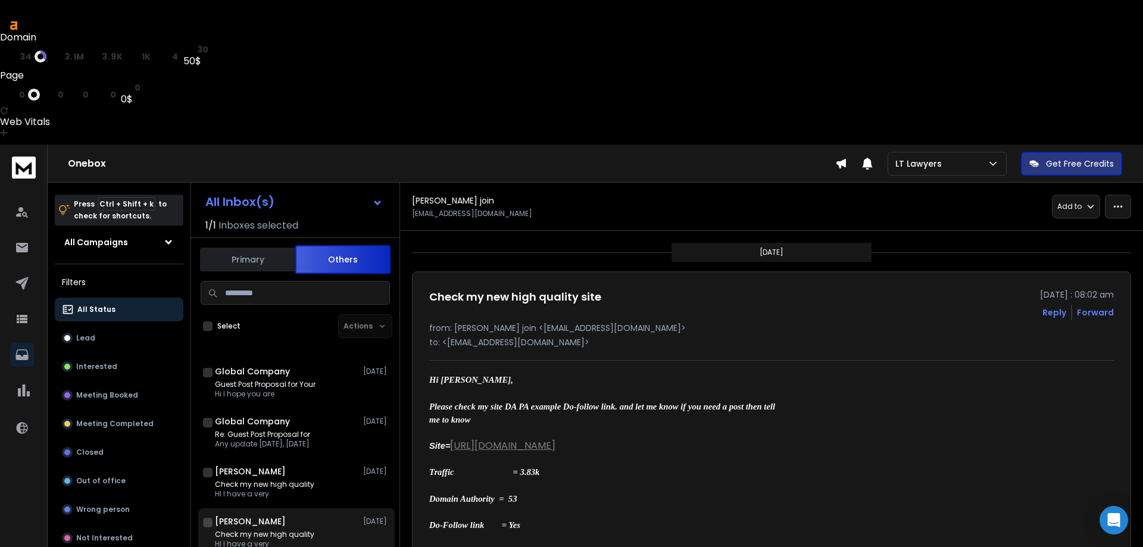
click at [288, 516] on div "[PERSON_NAME] [DATE] Check my new high quality HI I have a very" at bounding box center [302, 532] width 175 height 33
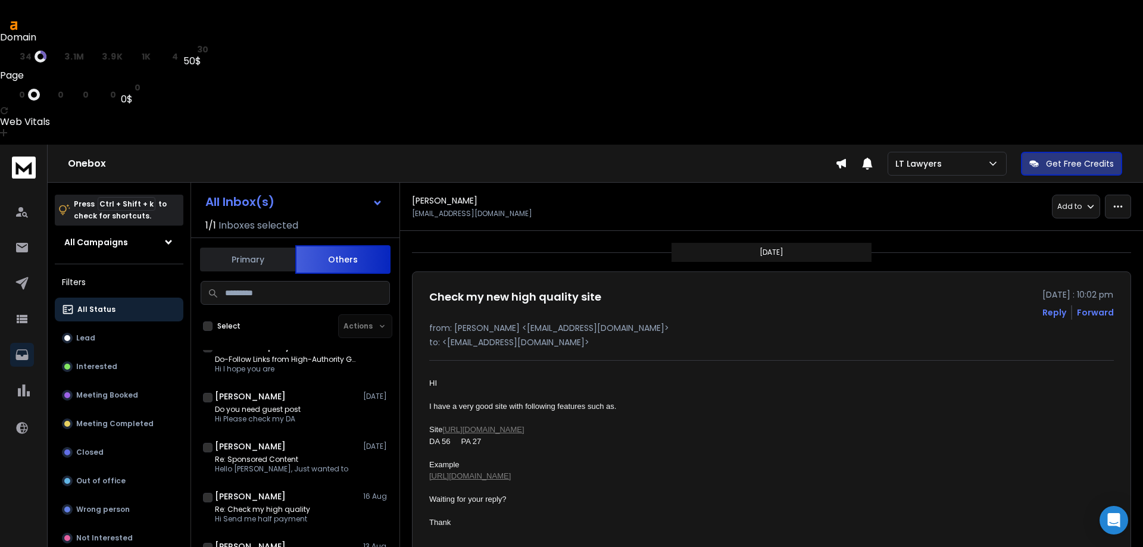
scroll to position [0, 0]
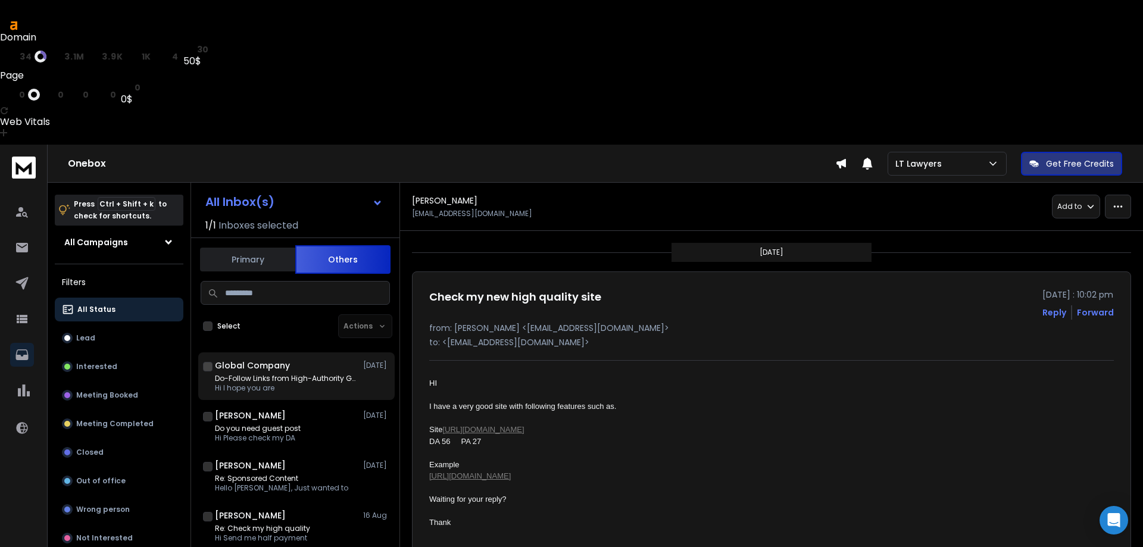
click at [320, 374] on p "Do-Follow Links from High-Authority Google-Indexed" at bounding box center [286, 379] width 143 height 10
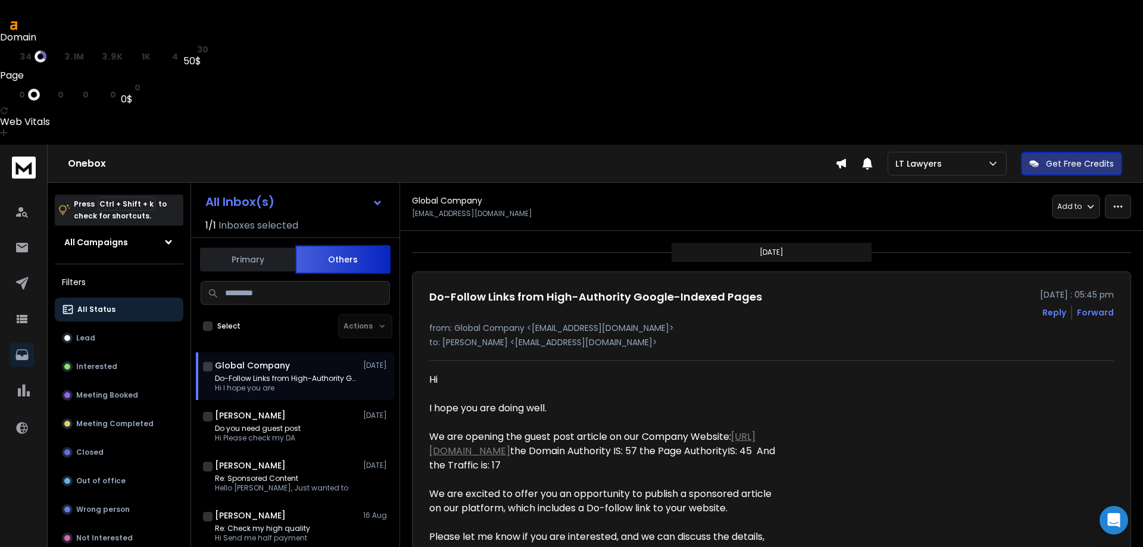
click at [732, 195] on div "Global Company GC [EMAIL_ADDRESS][DOMAIN_NAME]" at bounding box center [590, 207] width 356 height 24
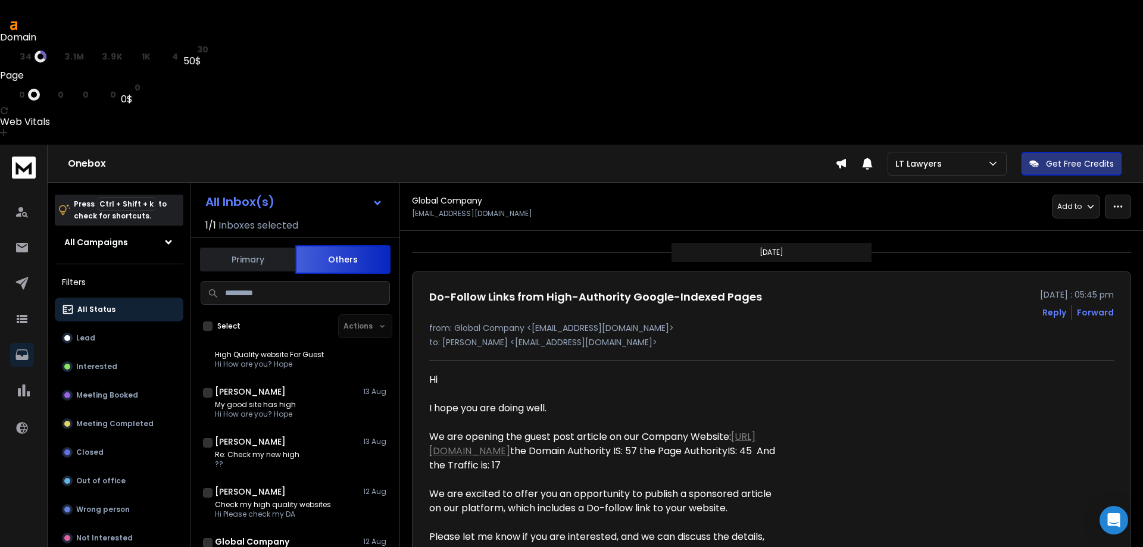
scroll to position [301, 0]
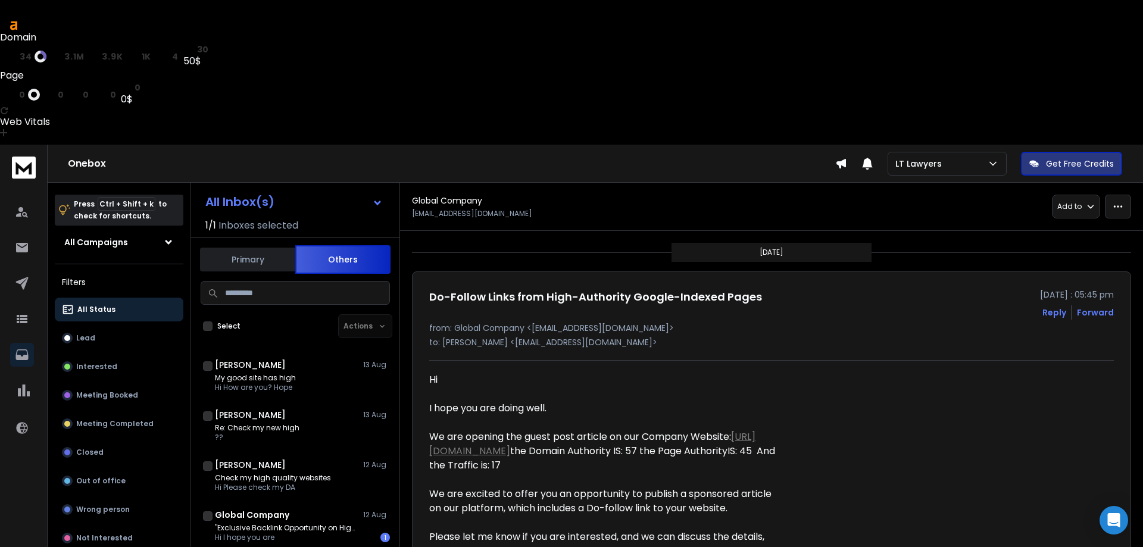
click at [29, 398] on div "H" at bounding box center [24, 418] width 48 height 547
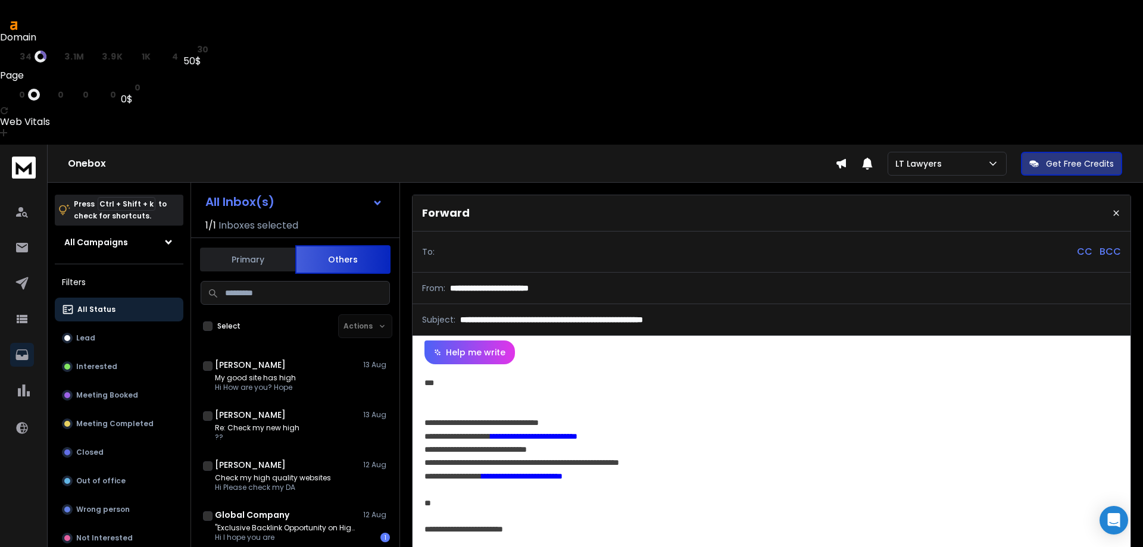
click at [1115, 210] on icon at bounding box center [1115, 212] width 5 height 5
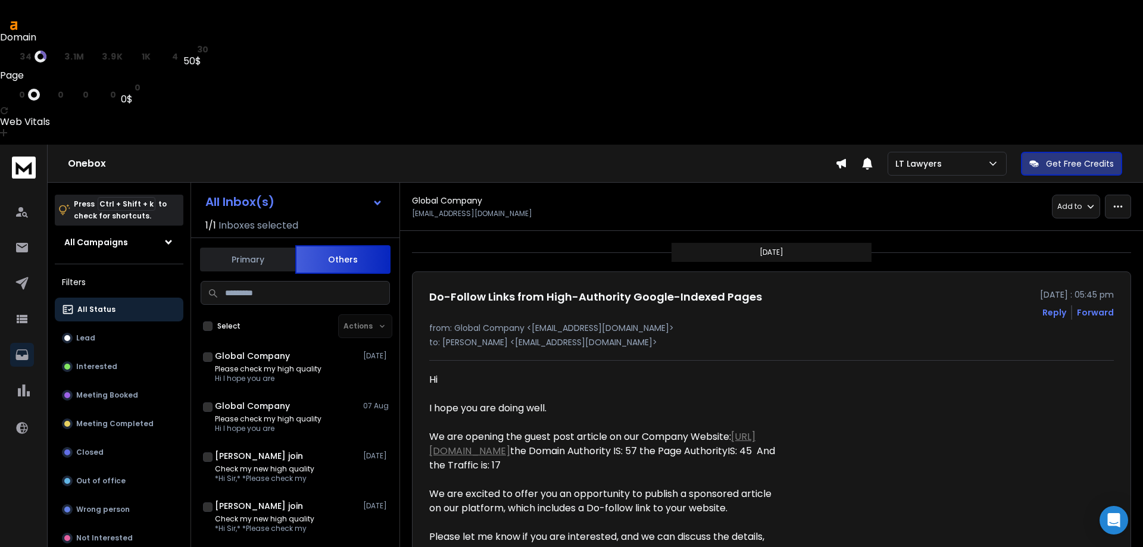
scroll to position [560, 0]
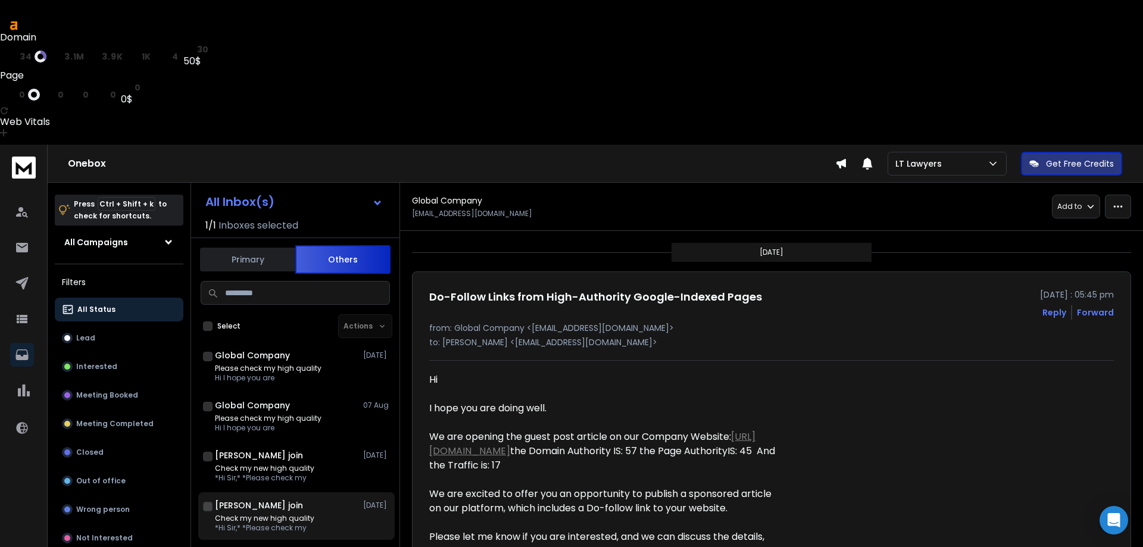
click at [302, 500] on div "[PERSON_NAME] join [DATE]" at bounding box center [302, 506] width 175 height 12
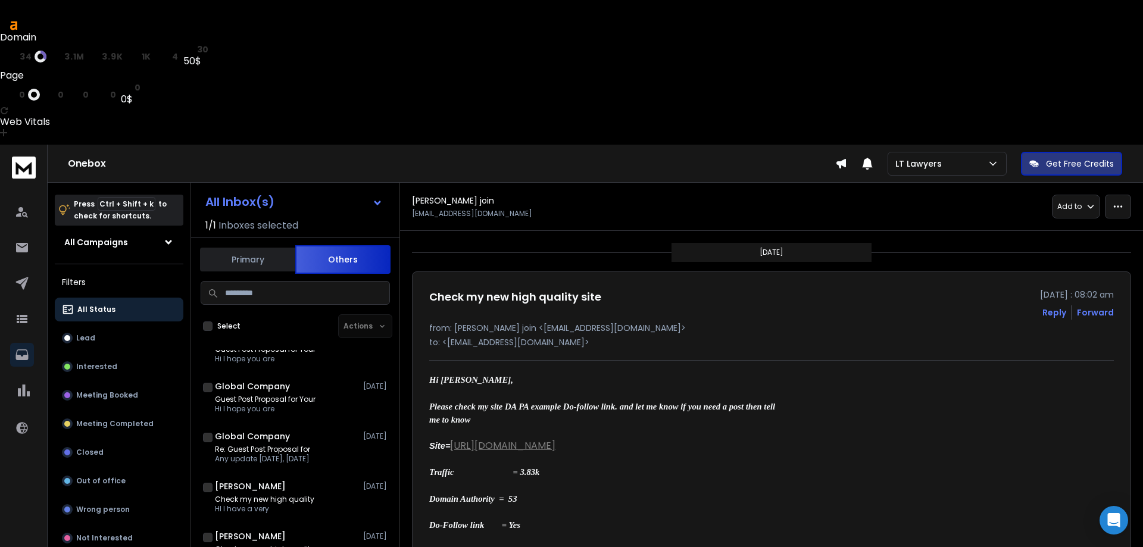
scroll to position [949, 0]
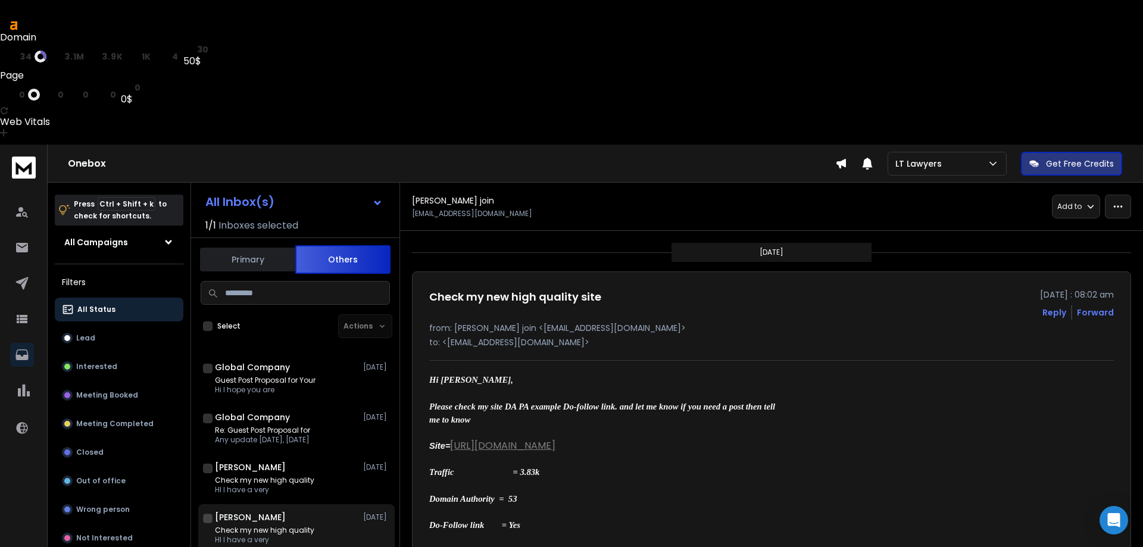
click at [288, 526] on p "Check my new high quality" at bounding box center [264, 531] width 99 height 10
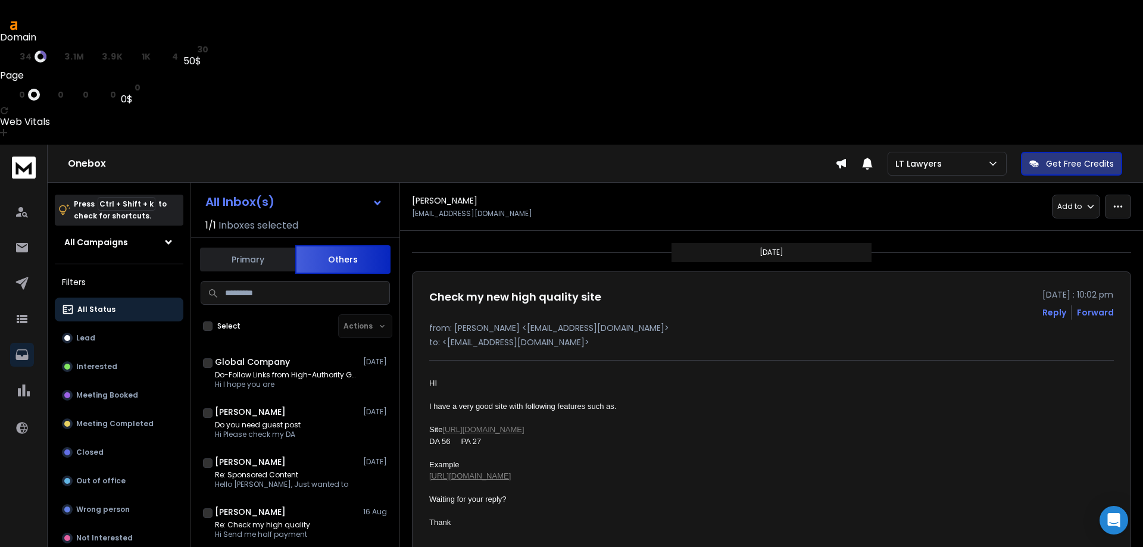
scroll to position [0, 0]
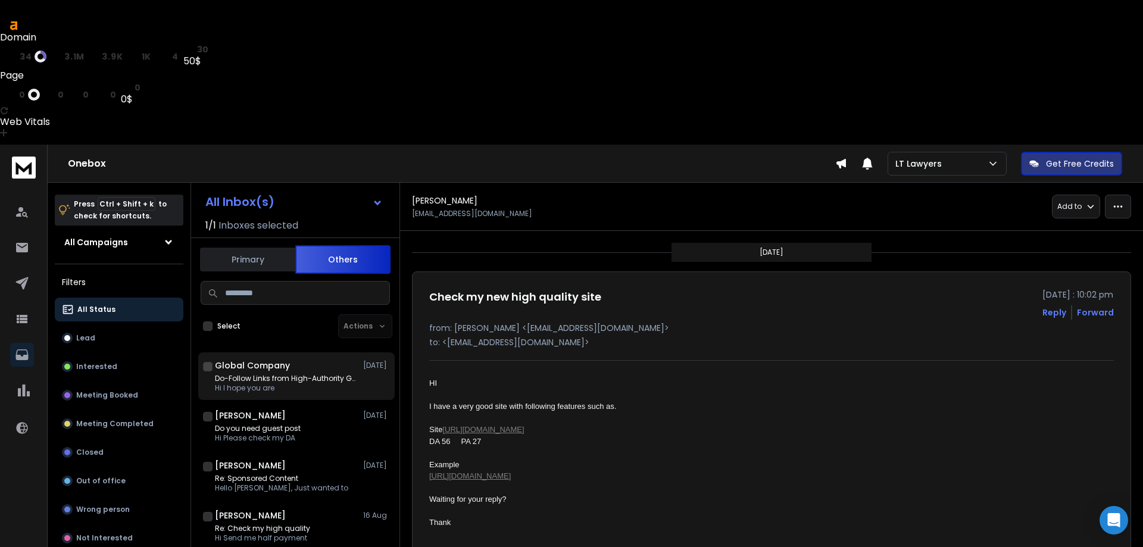
click at [320, 374] on p "Do-Follow Links from High-Authority Google-Indexed" at bounding box center [286, 379] width 143 height 10
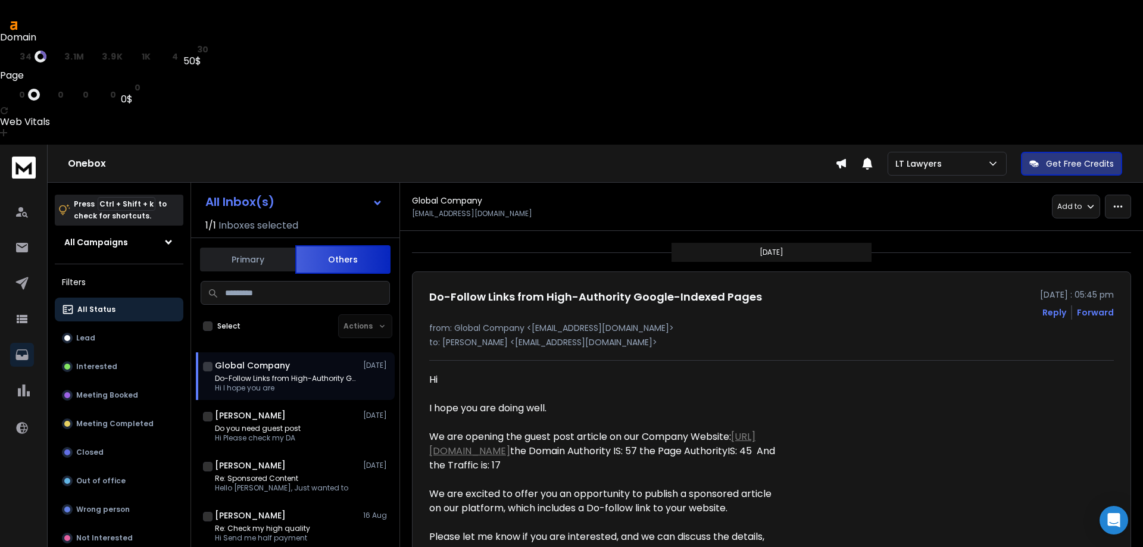
click at [732, 195] on div "Global Company GC [EMAIL_ADDRESS][DOMAIN_NAME]" at bounding box center [590, 207] width 356 height 24
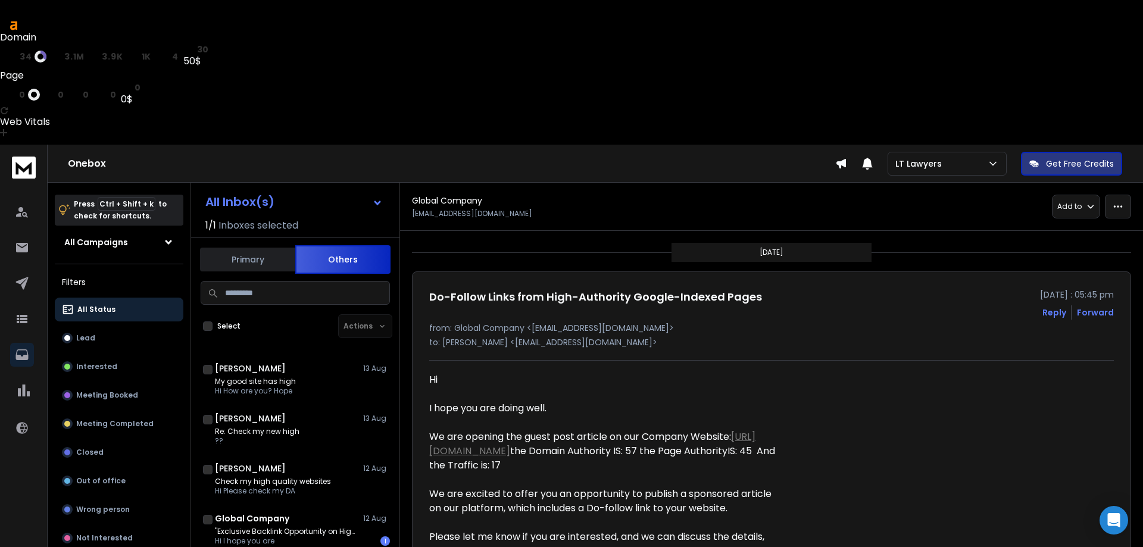
scroll to position [301, 0]
click at [29, 398] on div "H" at bounding box center [24, 418] width 48 height 547
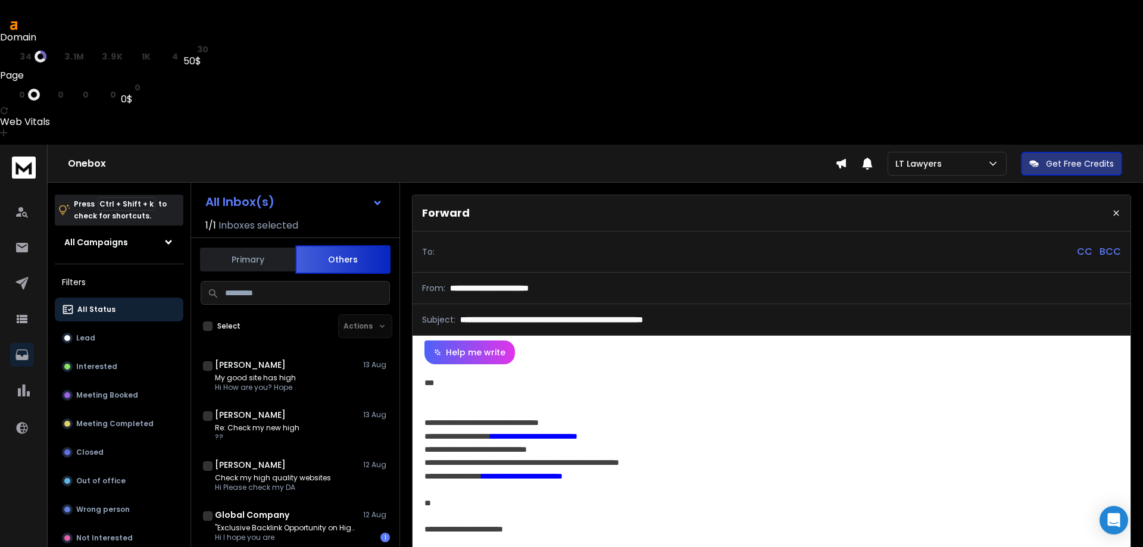
click at [1115, 210] on icon at bounding box center [1115, 212] width 5 height 5
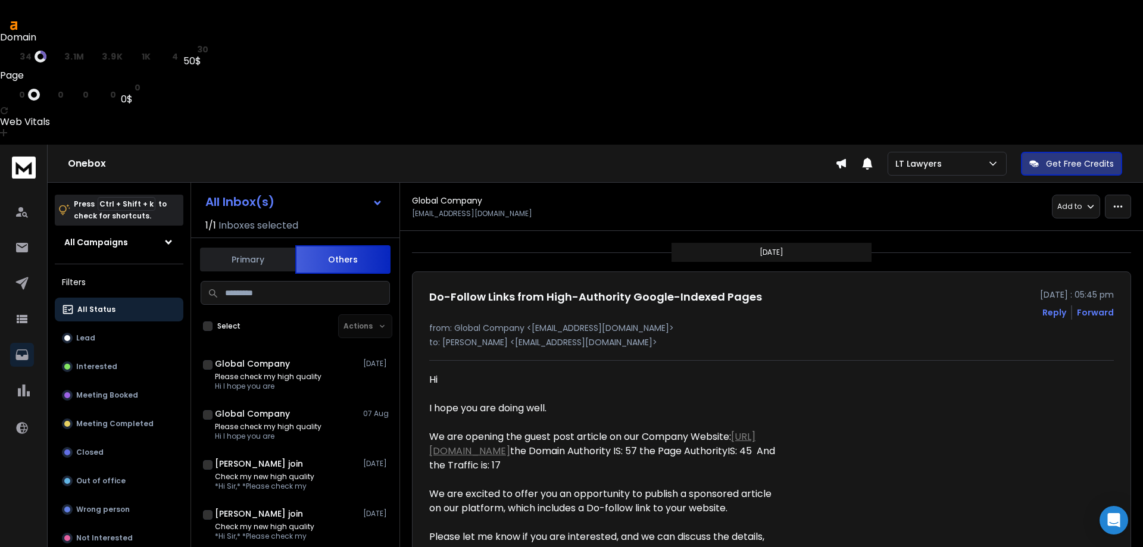
scroll to position [560, 0]
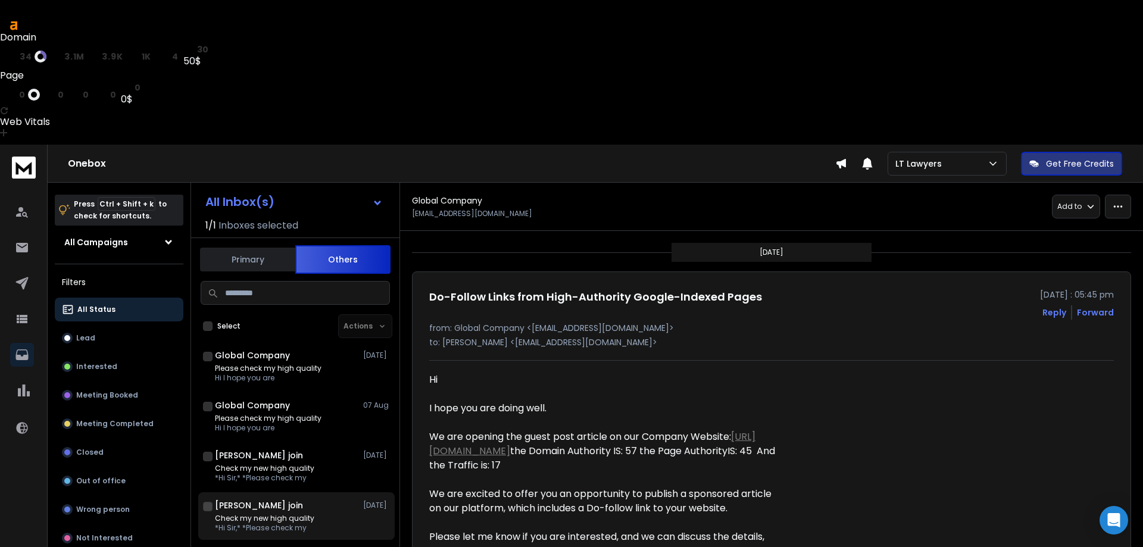
click at [302, 500] on div "[PERSON_NAME] join [DATE]" at bounding box center [302, 506] width 175 height 12
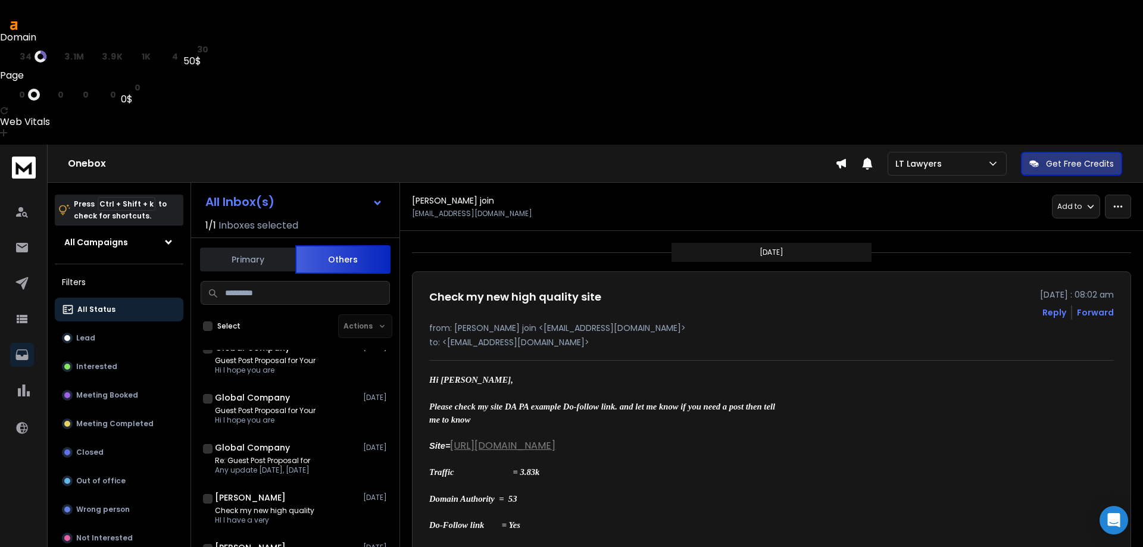
scroll to position [949, 0]
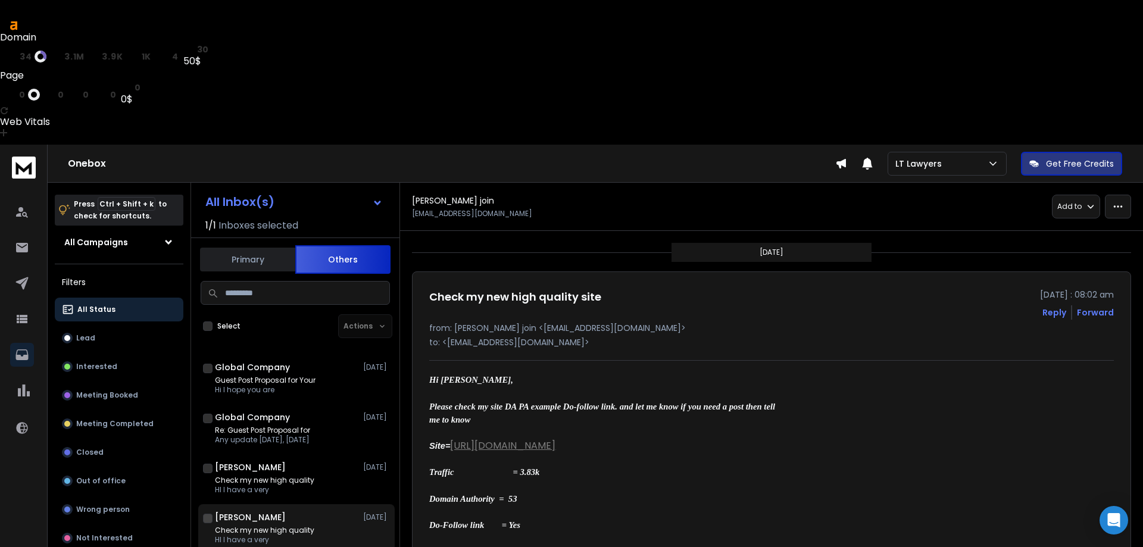
click at [288, 526] on p "Check my new high quality" at bounding box center [264, 531] width 99 height 10
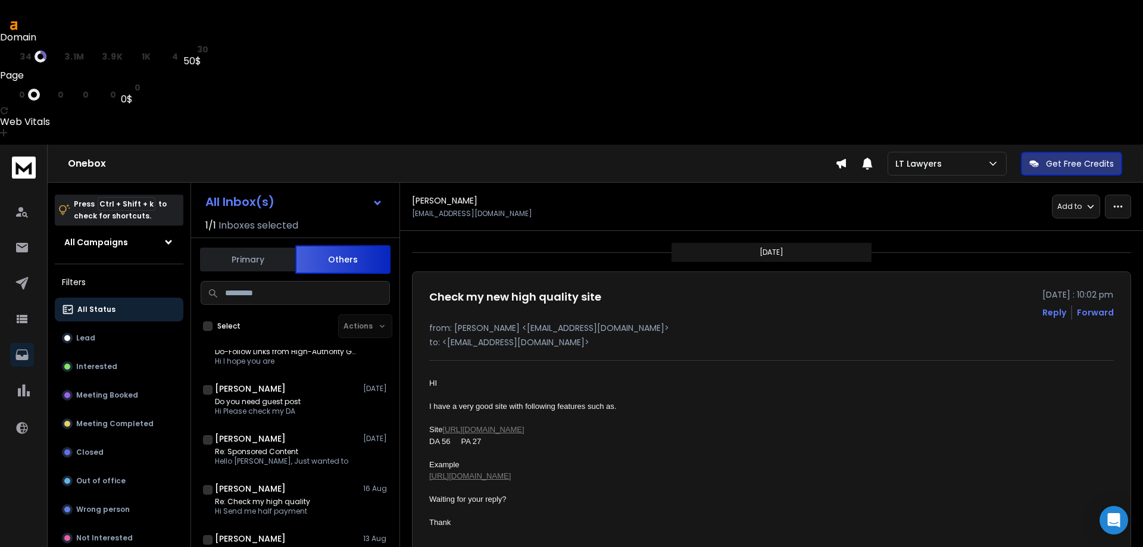
scroll to position [0, 0]
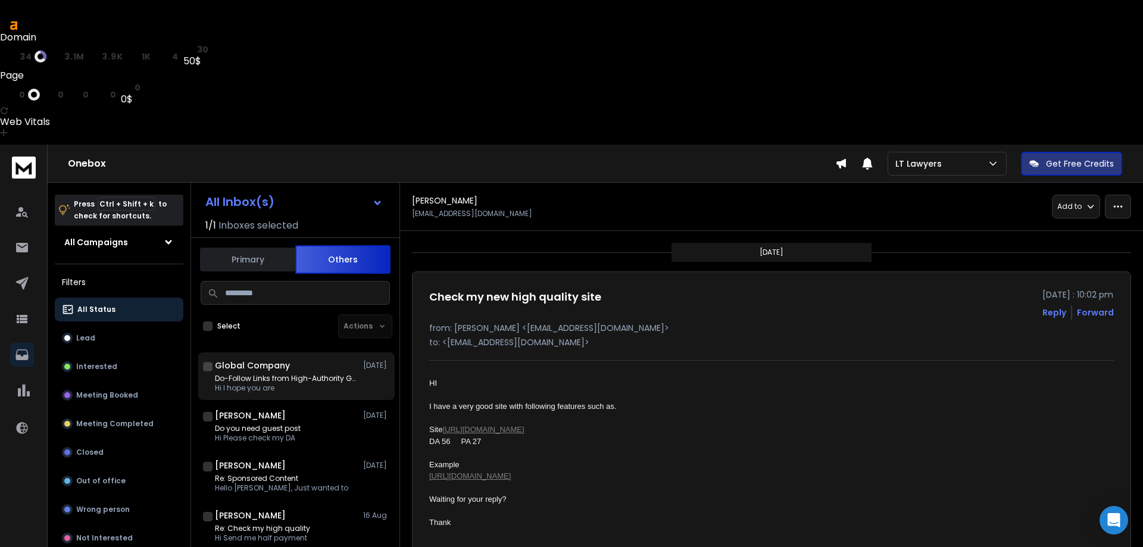
click at [320, 374] on p "Do-Follow Links from High-Authority Google-Indexed" at bounding box center [286, 379] width 143 height 10
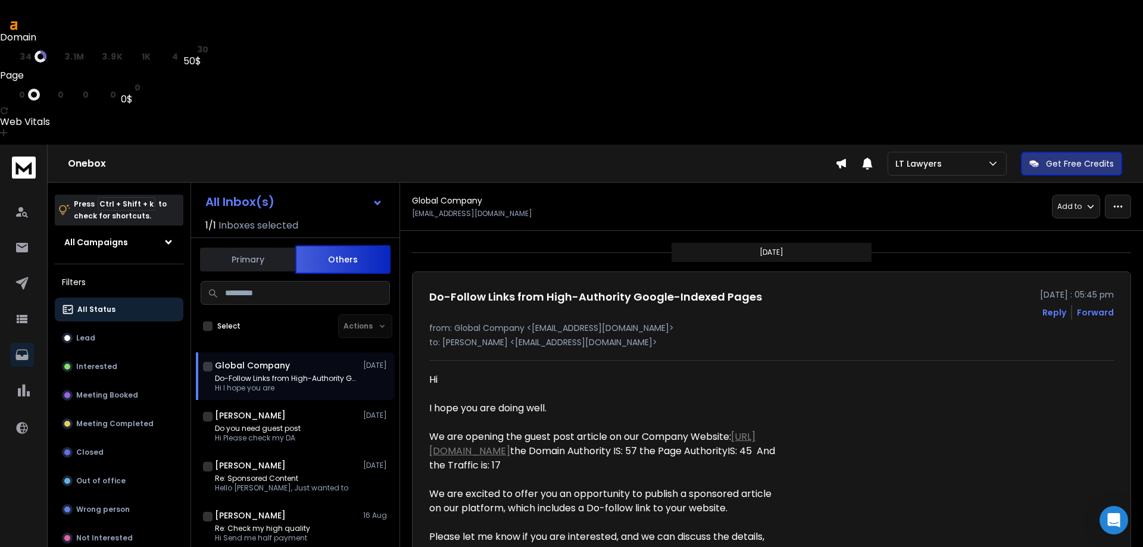
click at [732, 195] on div "Global Company GC [EMAIL_ADDRESS][DOMAIN_NAME]" at bounding box center [590, 207] width 356 height 24
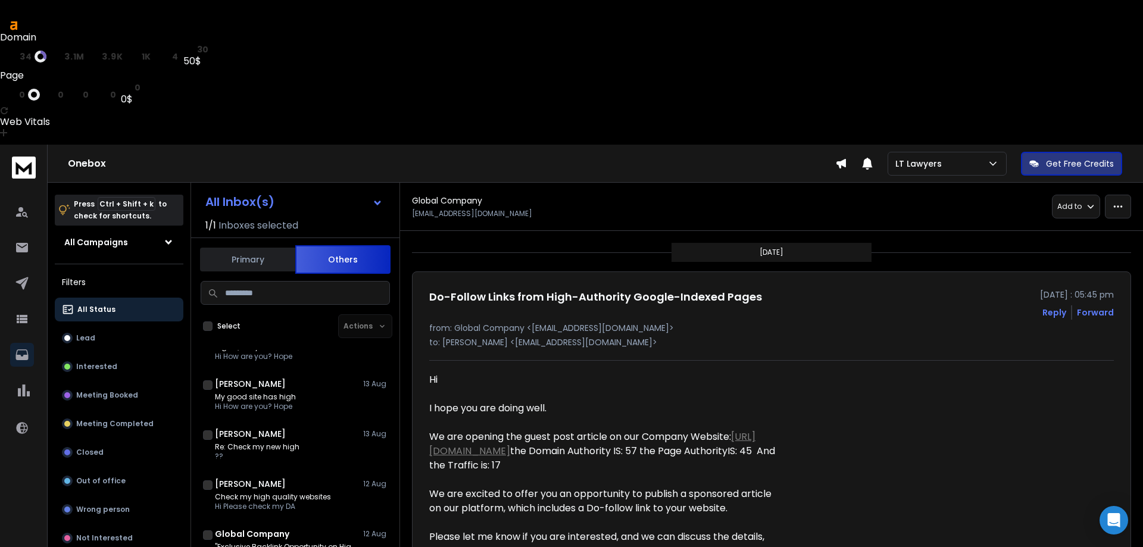
scroll to position [301, 0]
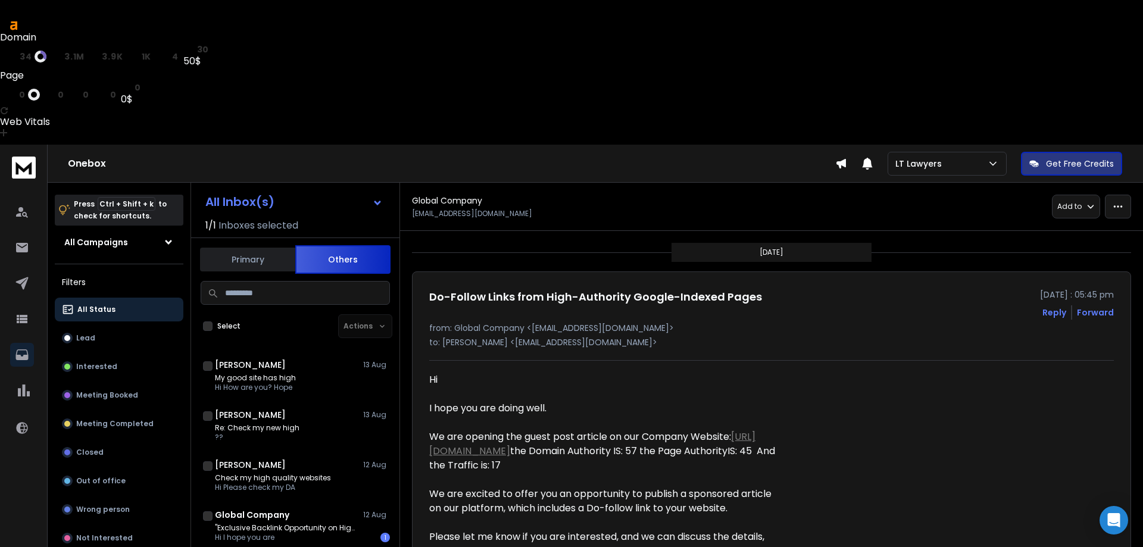
click at [29, 398] on div "H" at bounding box center [24, 418] width 48 height 547
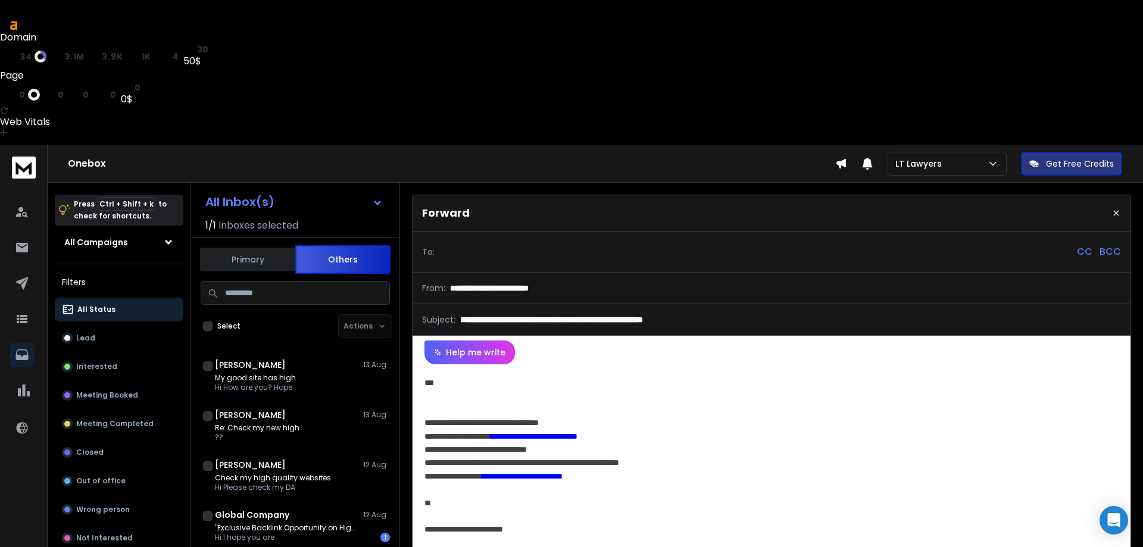
click at [1115, 210] on icon at bounding box center [1115, 212] width 5 height 5
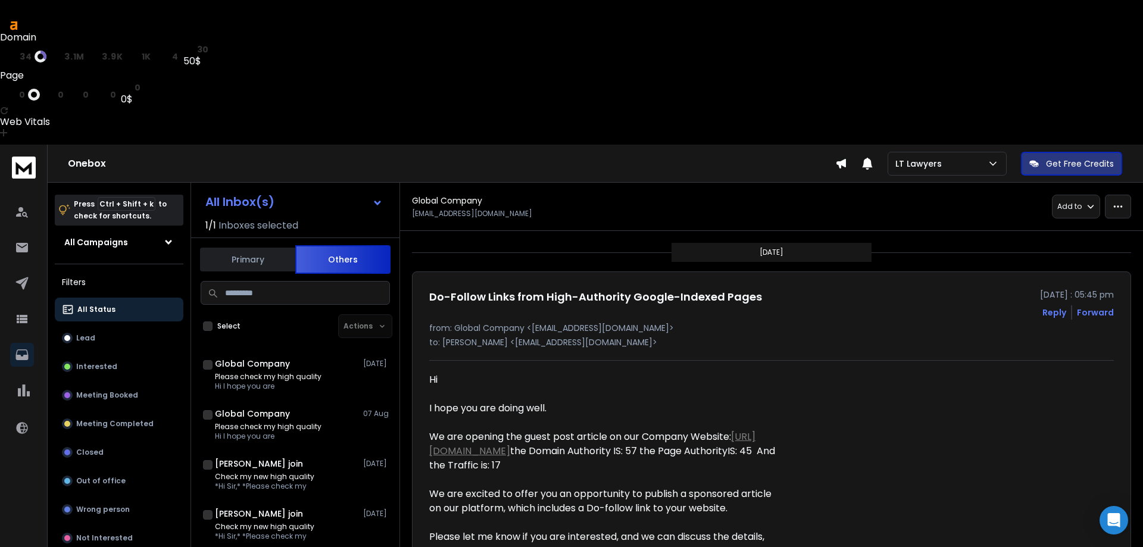
scroll to position [560, 0]
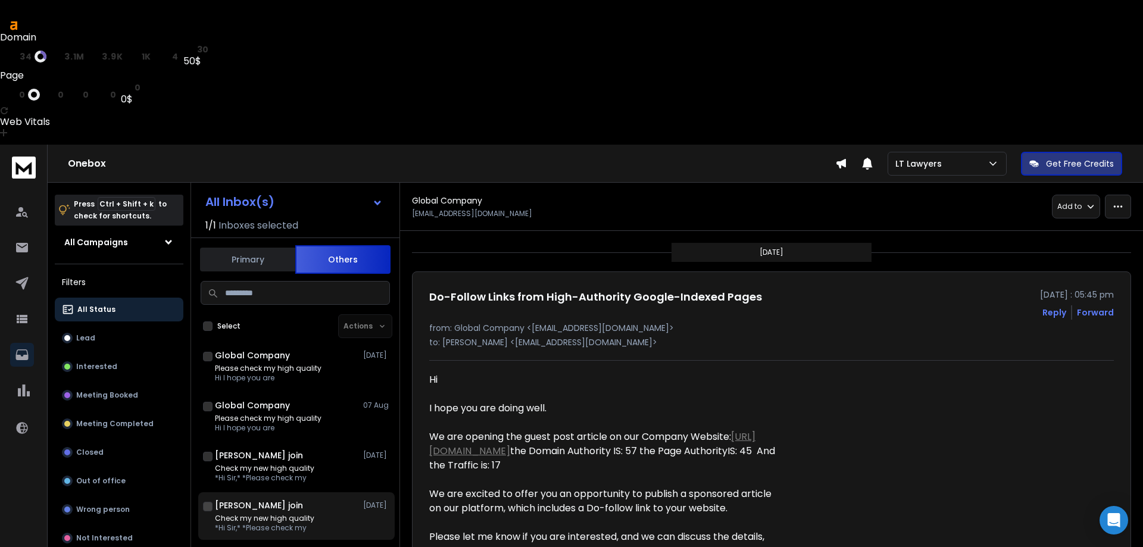
click at [302, 500] on div "[PERSON_NAME] join [DATE]" at bounding box center [302, 506] width 175 height 12
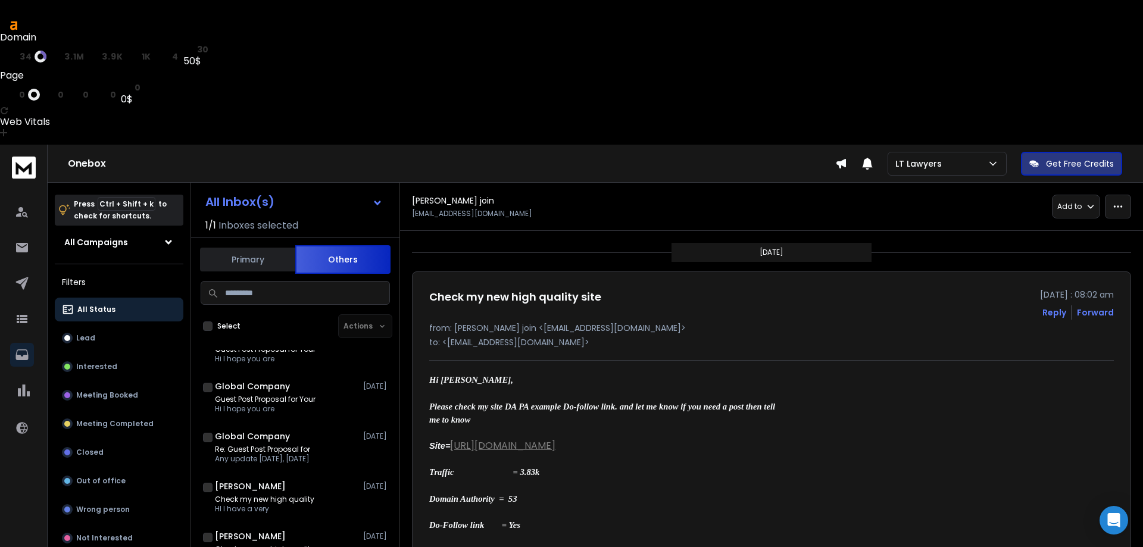
scroll to position [949, 0]
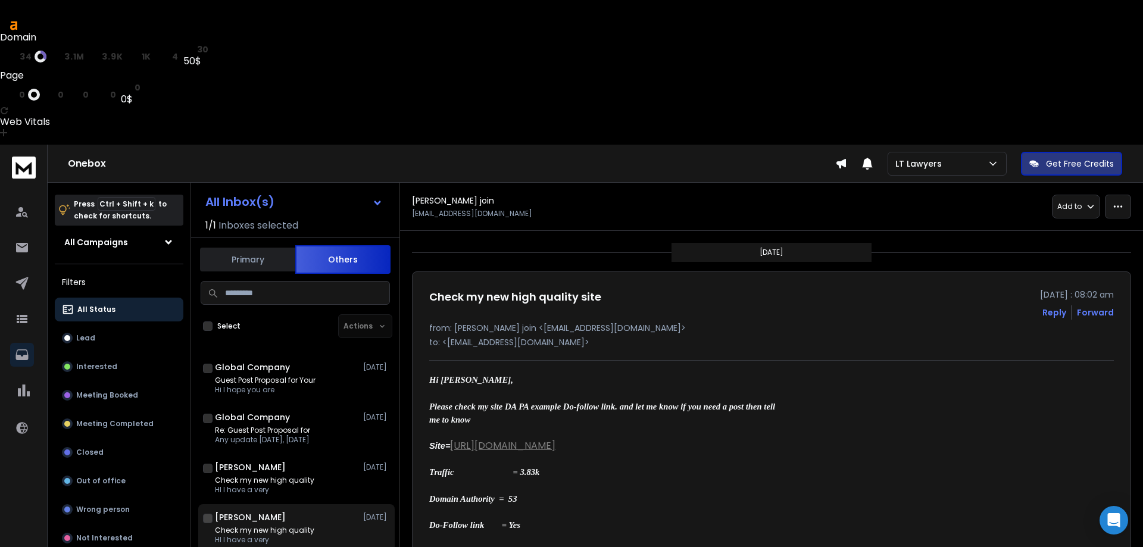
click at [288, 526] on p "Check my new high quality" at bounding box center [264, 531] width 99 height 10
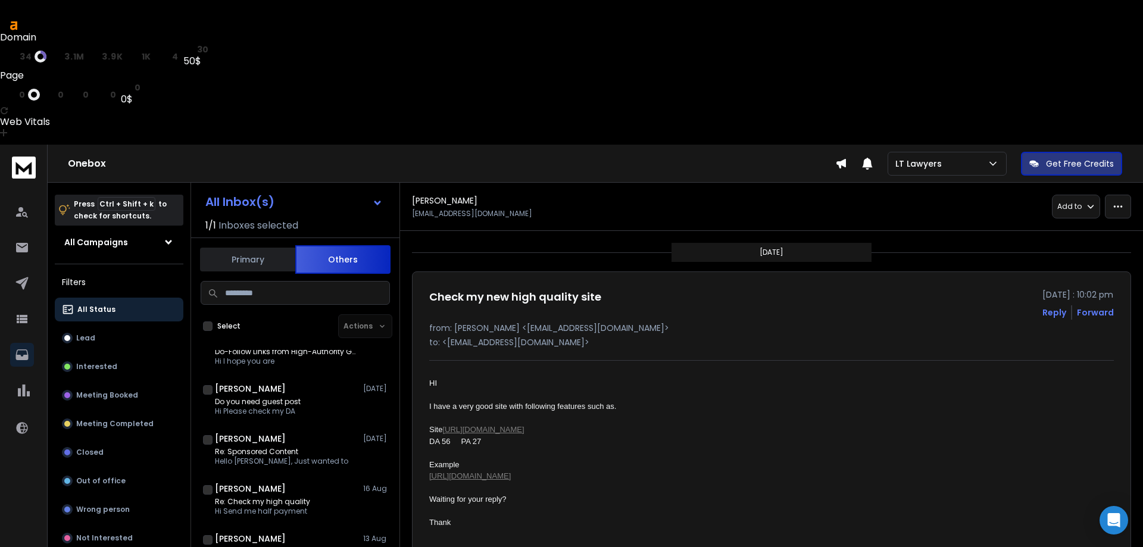
scroll to position [0, 0]
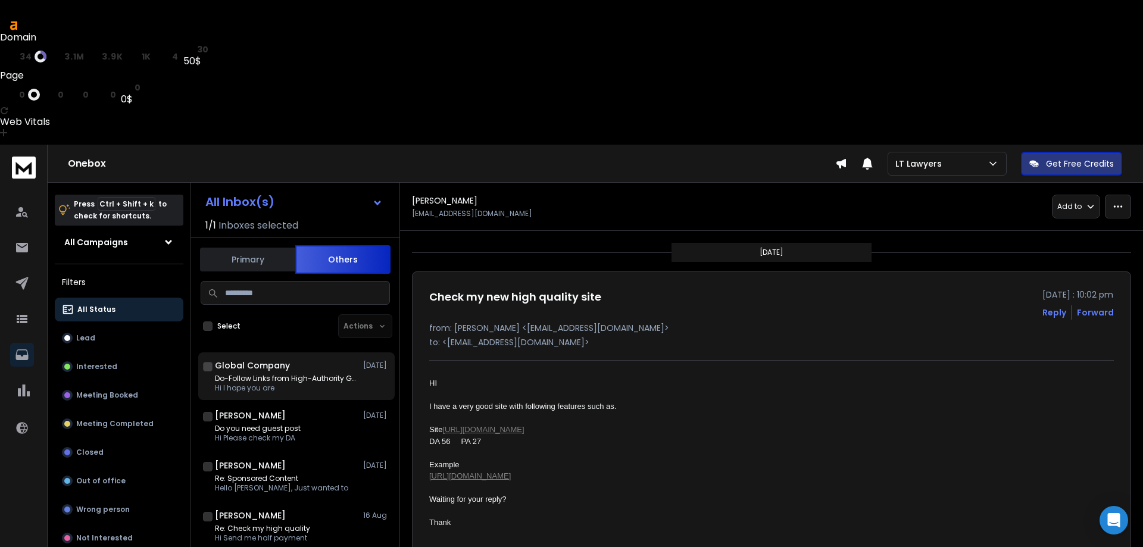
click at [320, 374] on p "Do-Follow Links from High-Authority Google-Indexed" at bounding box center [286, 379] width 143 height 10
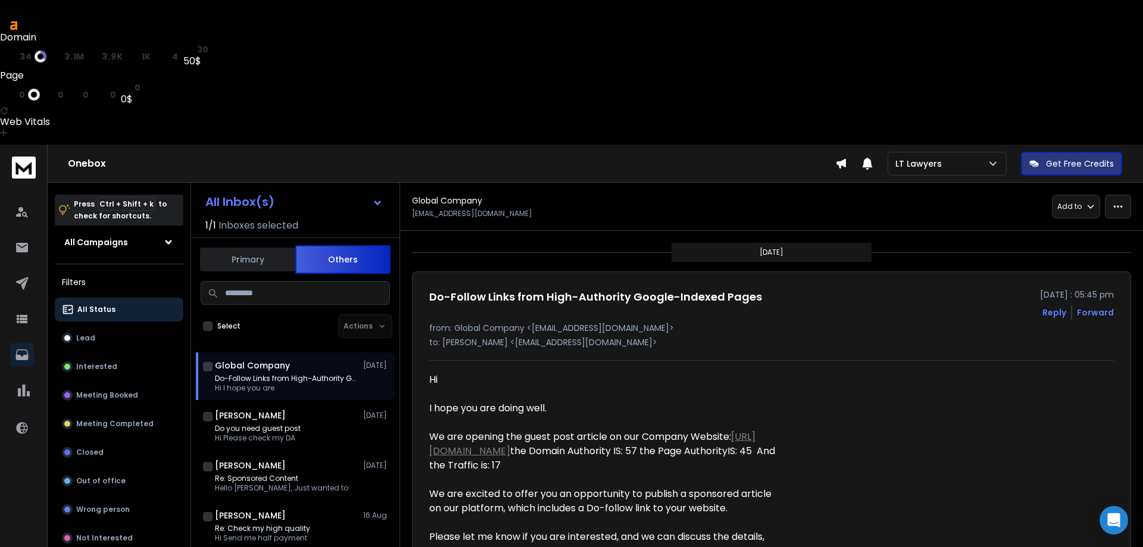
click at [732, 195] on div "Global Company GC [EMAIL_ADDRESS][DOMAIN_NAME]" at bounding box center [590, 207] width 356 height 24
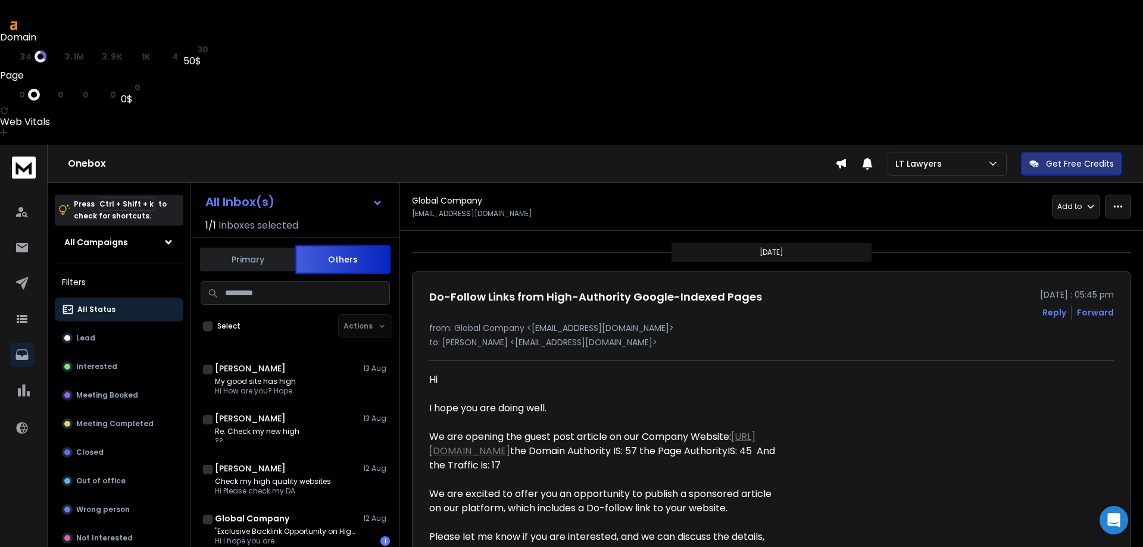
scroll to position [301, 0]
click at [29, 398] on div "H" at bounding box center [24, 418] width 48 height 547
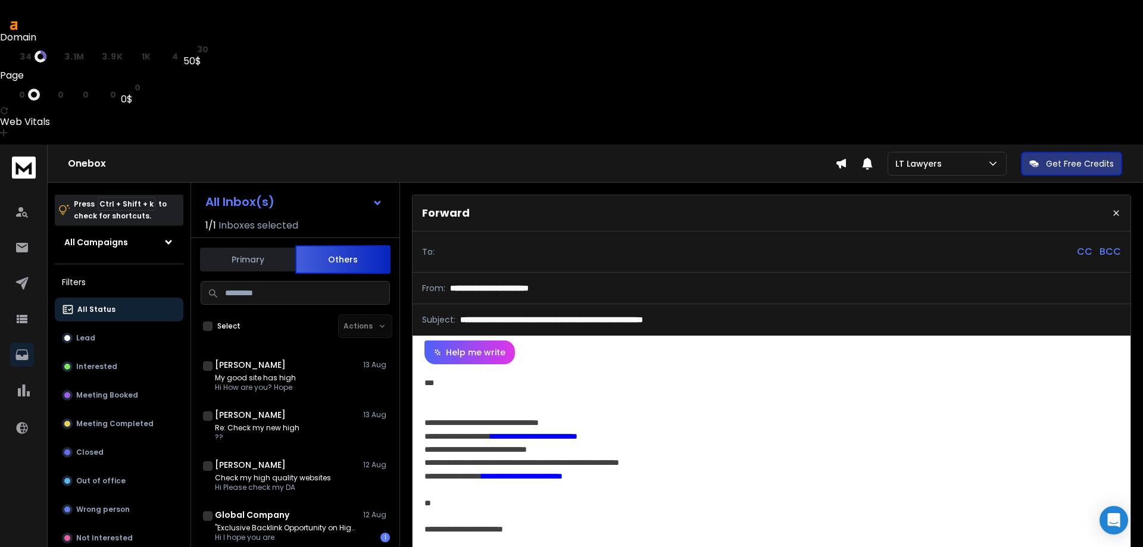
click at [1115, 210] on icon at bounding box center [1115, 212] width 5 height 5
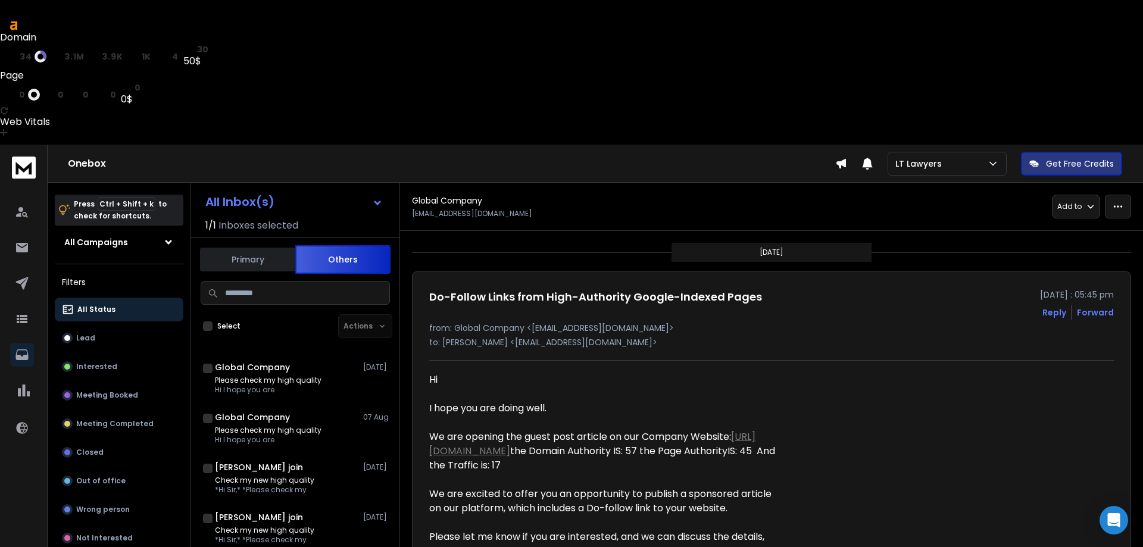
scroll to position [560, 0]
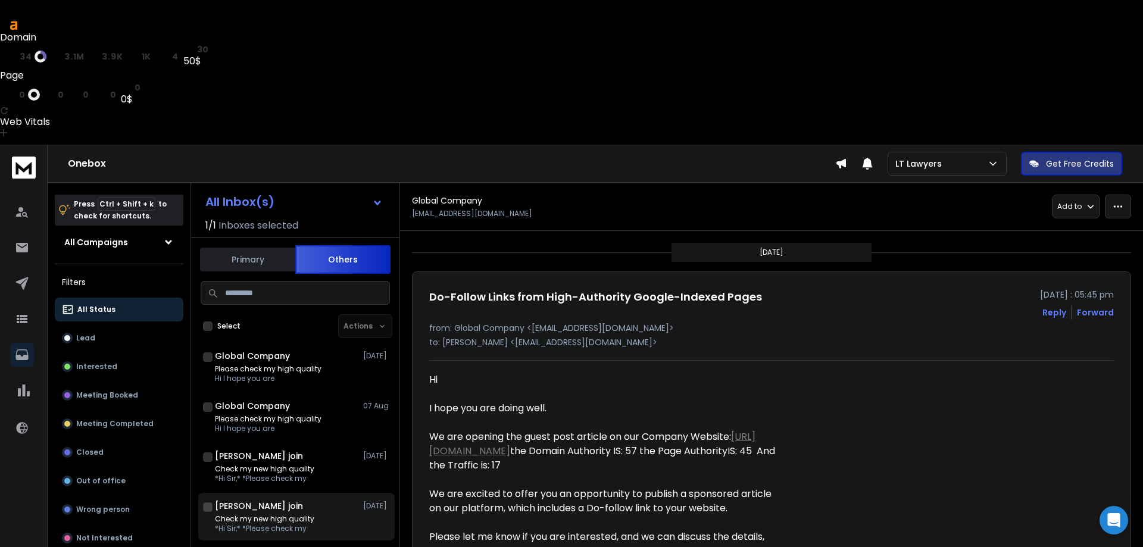
click at [302, 500] on div "[PERSON_NAME] join [DATE]" at bounding box center [302, 506] width 175 height 12
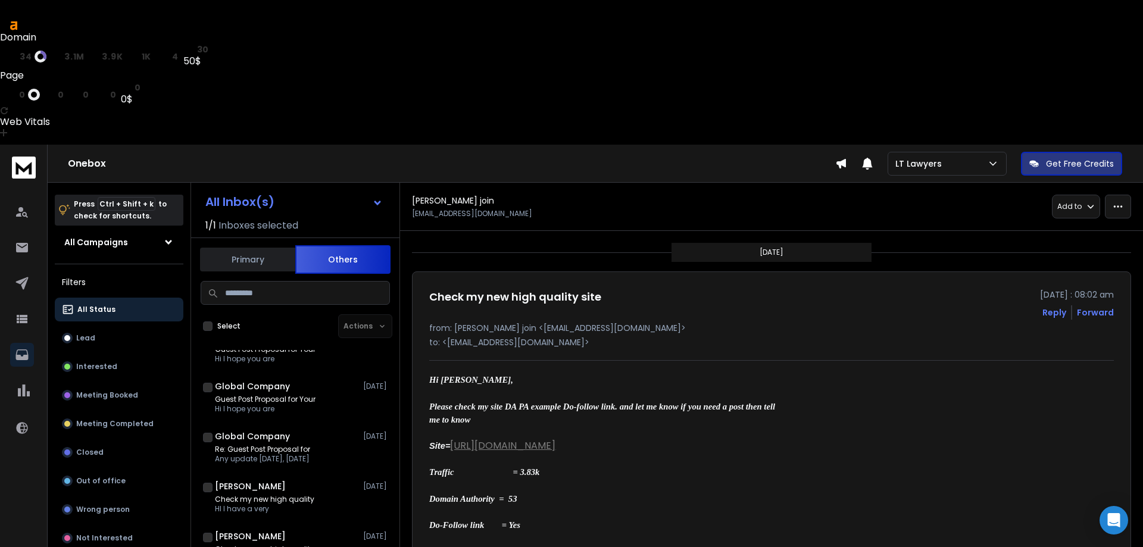
scroll to position [945, 0]
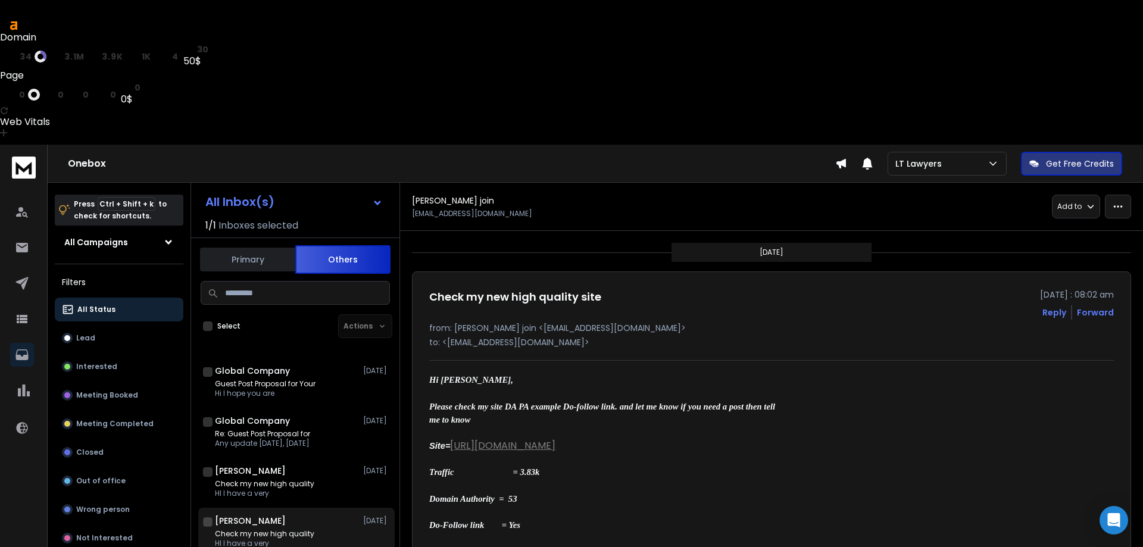
click at [288, 515] on div "[PERSON_NAME] [DATE] Check my new high quality HI I have a very" at bounding box center [302, 531] width 175 height 33
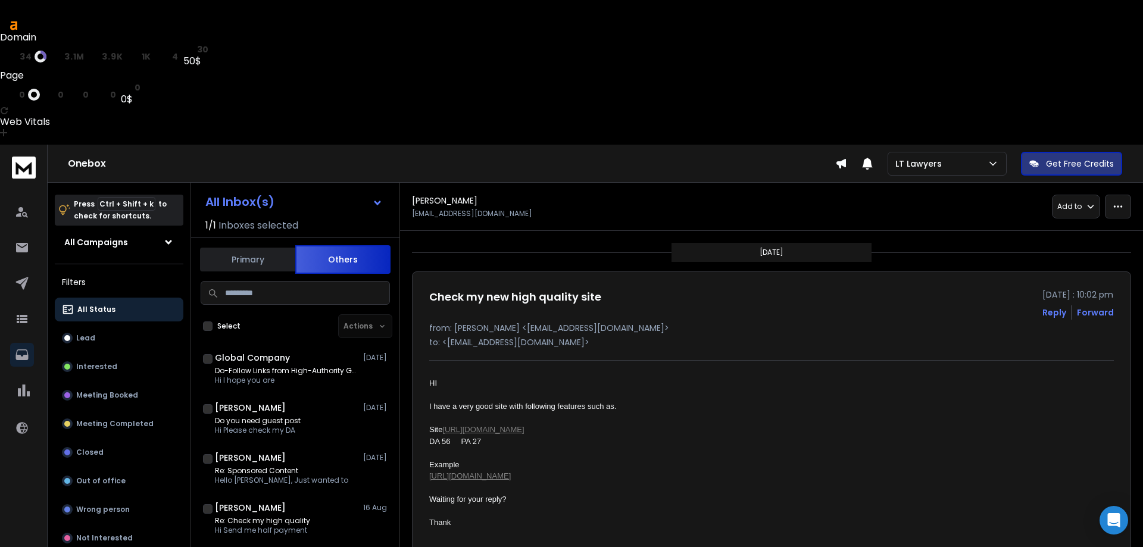
scroll to position [0, 0]
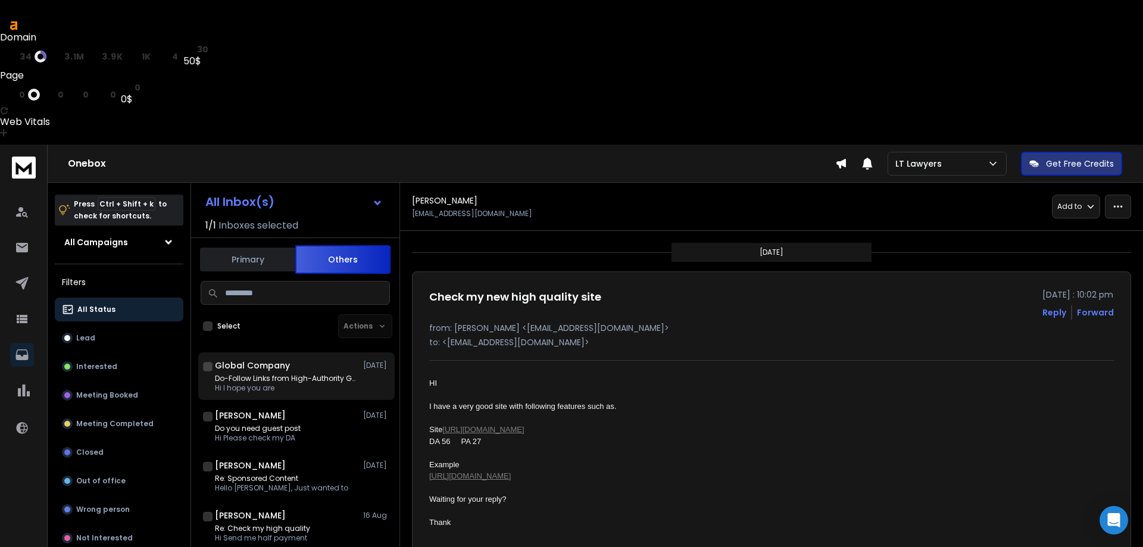
click at [320, 374] on p "Do-Follow Links from High-Authority Google-Indexed" at bounding box center [286, 379] width 143 height 10
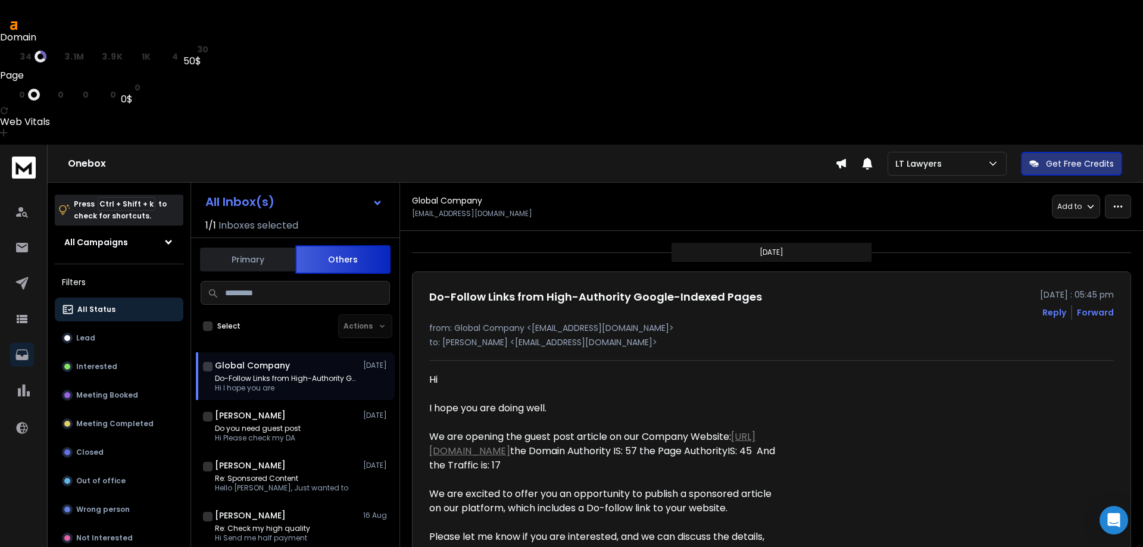
click at [732, 195] on div "Global Company GC [EMAIL_ADDRESS][DOMAIN_NAME]" at bounding box center [590, 207] width 356 height 24
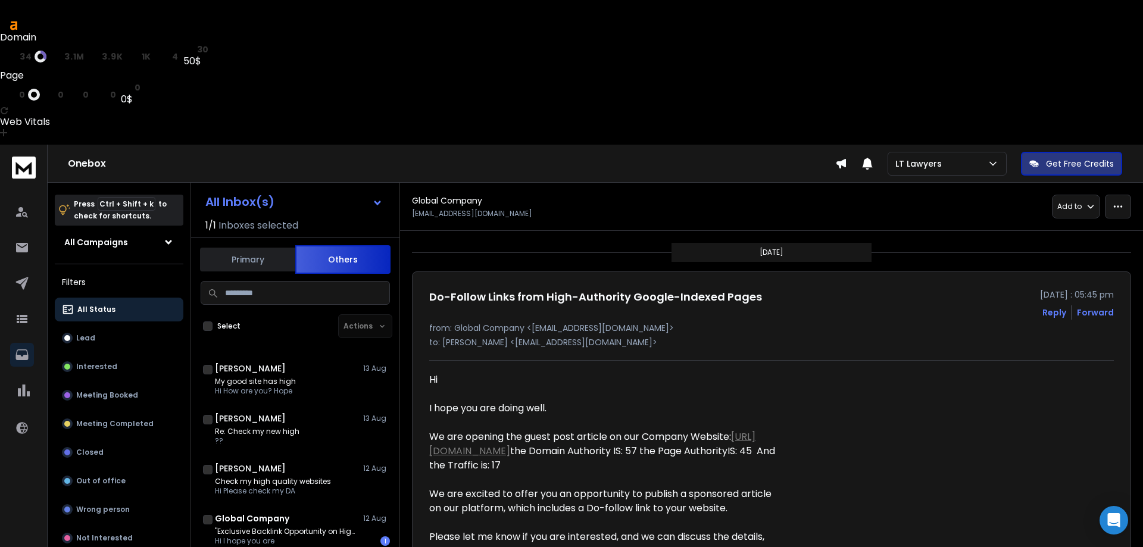
scroll to position [301, 0]
click at [29, 398] on div "H" at bounding box center [24, 418] width 48 height 547
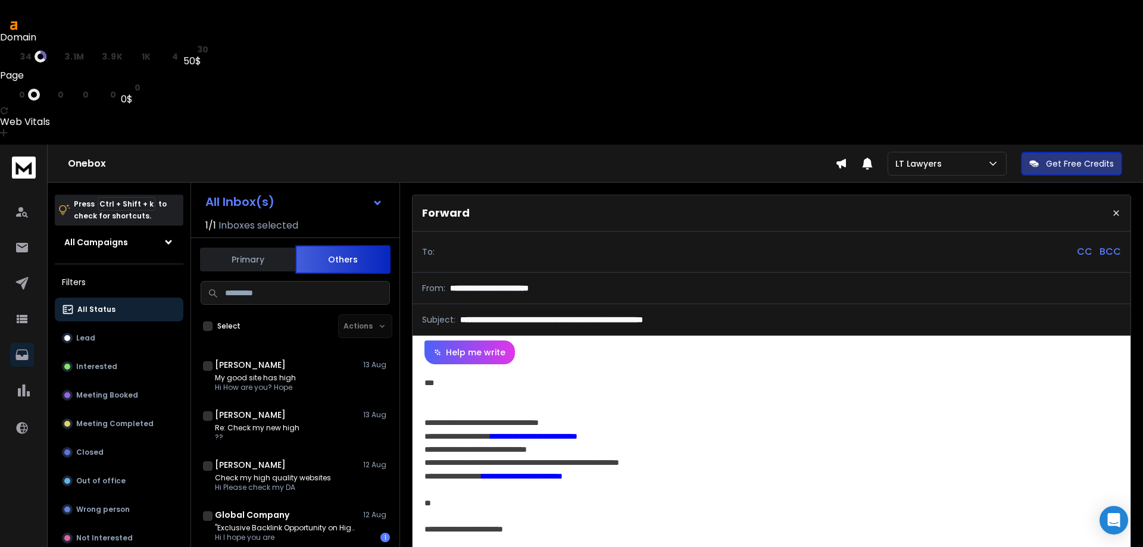
click at [1115, 210] on icon at bounding box center [1115, 212] width 5 height 5
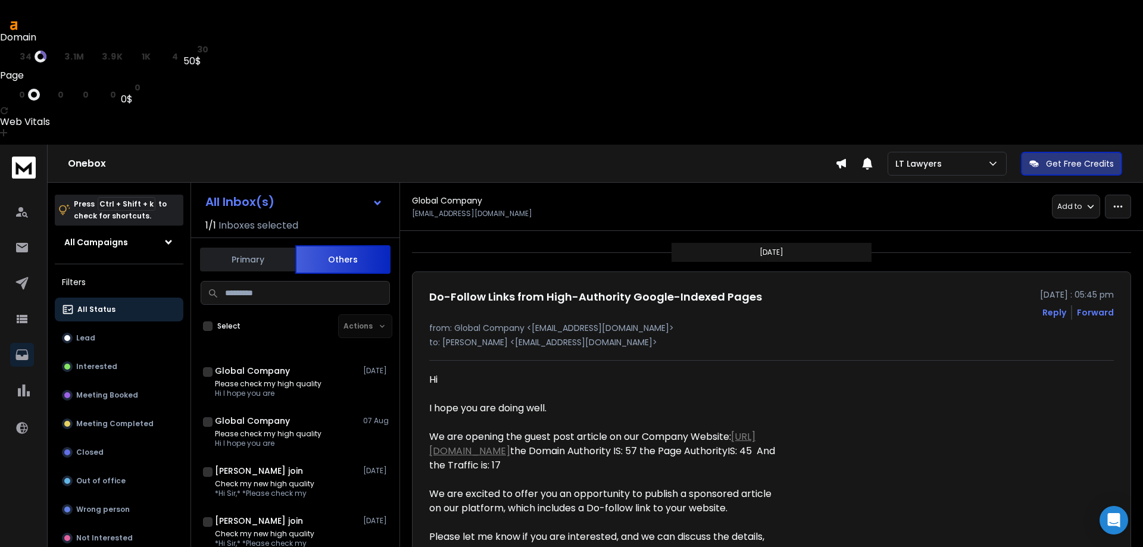
scroll to position [560, 0]
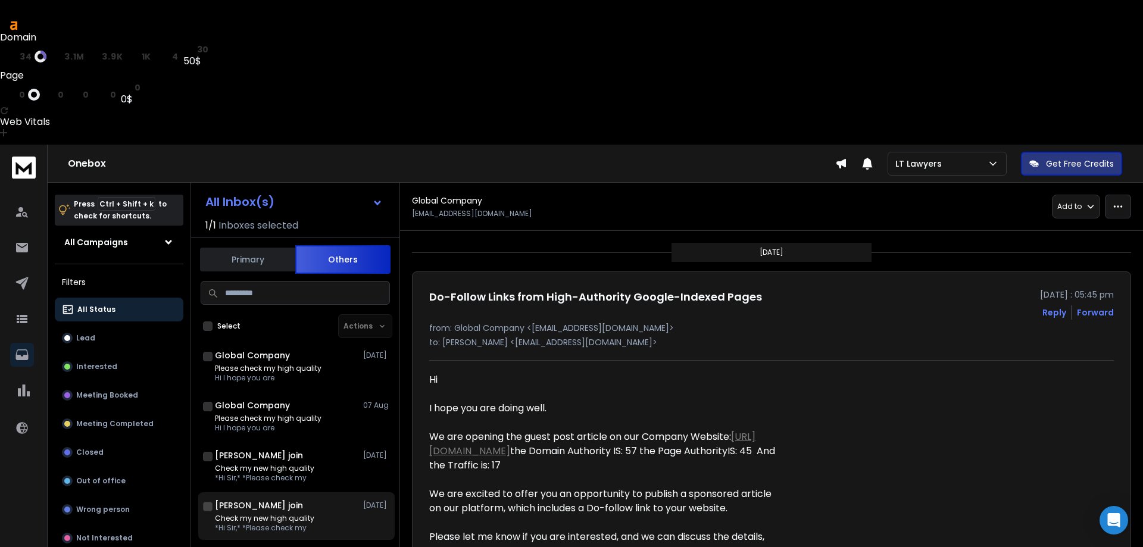
click at [302, 500] on div "[PERSON_NAME] join [DATE]" at bounding box center [302, 506] width 175 height 12
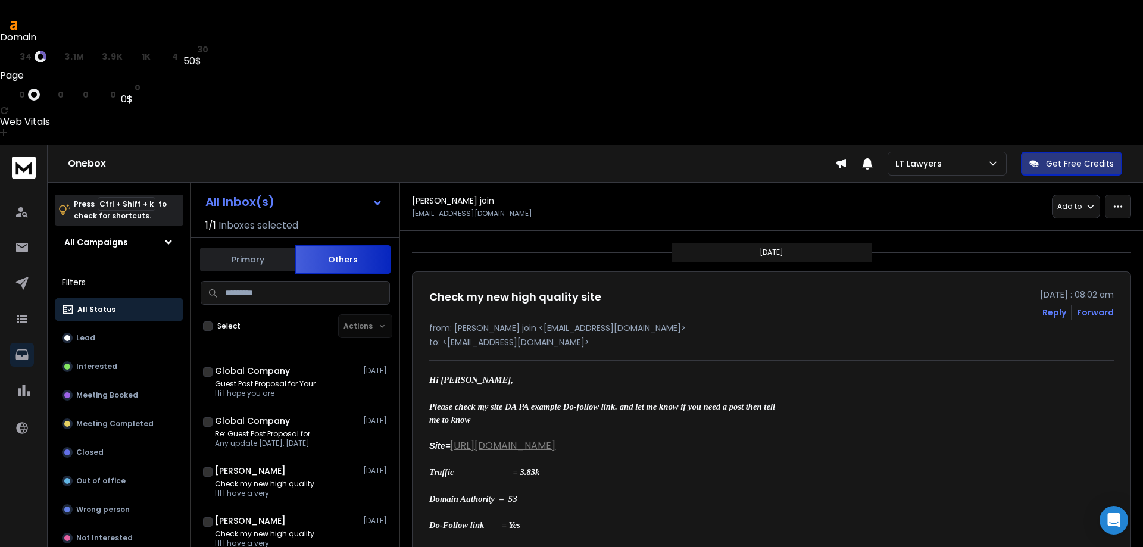
scroll to position [949, 0]
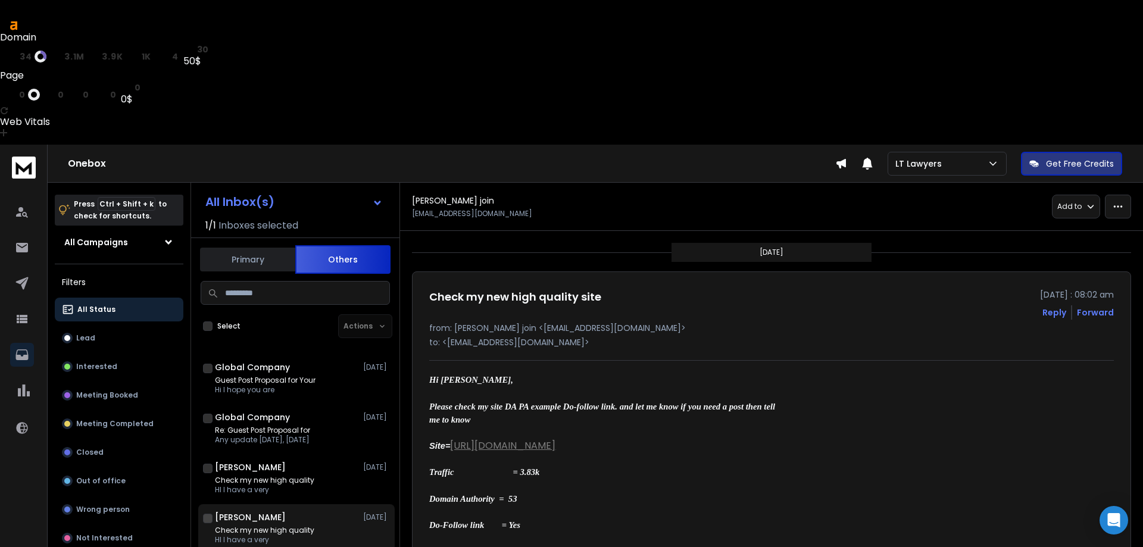
click at [288, 526] on p "Check my new high quality" at bounding box center [264, 531] width 99 height 10
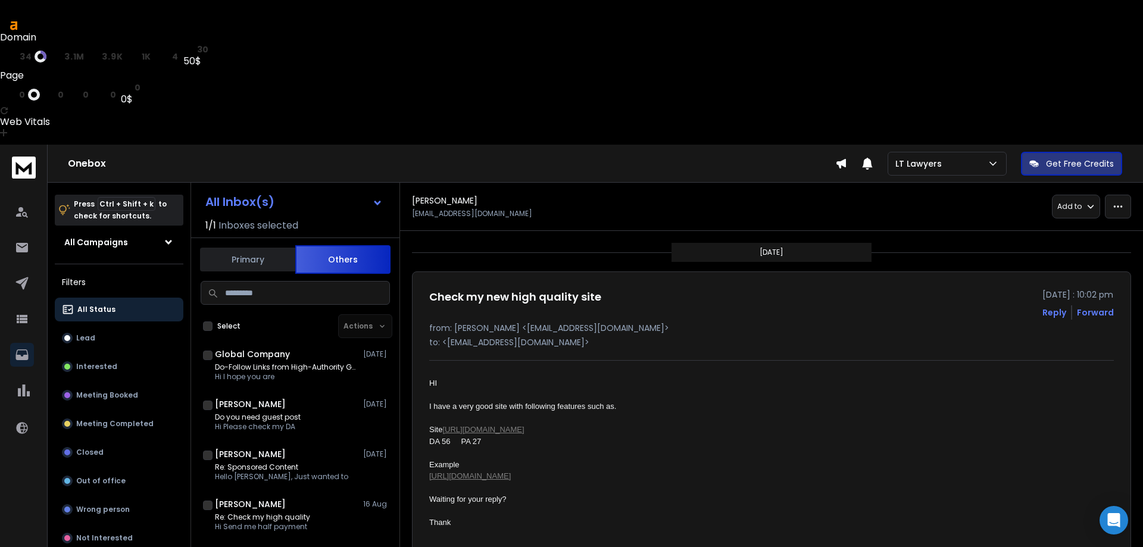
scroll to position [0, 0]
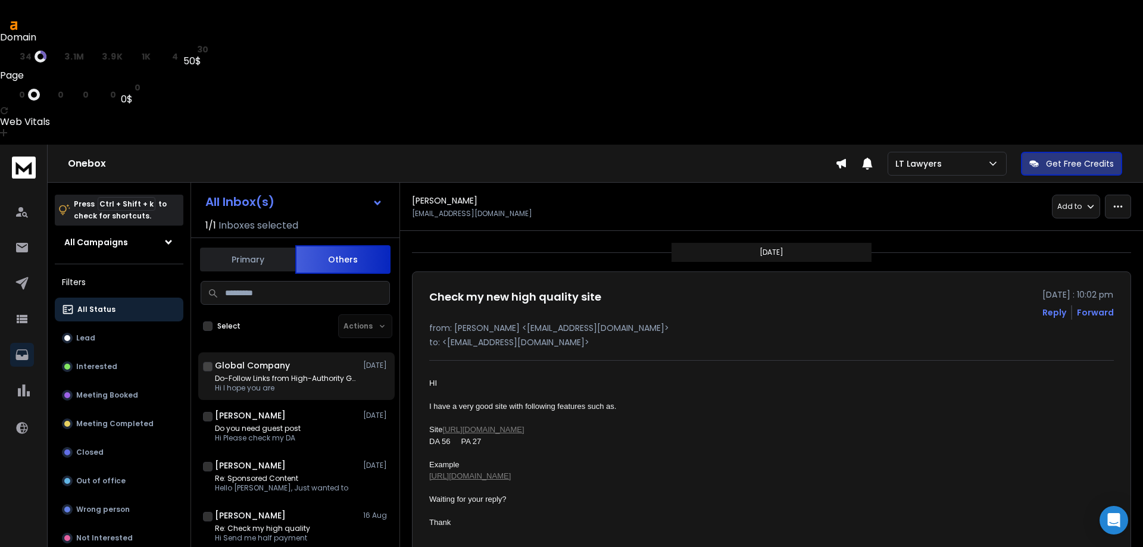
click at [320, 374] on p "Do-Follow Links from High-Authority Google-Indexed" at bounding box center [286, 379] width 143 height 10
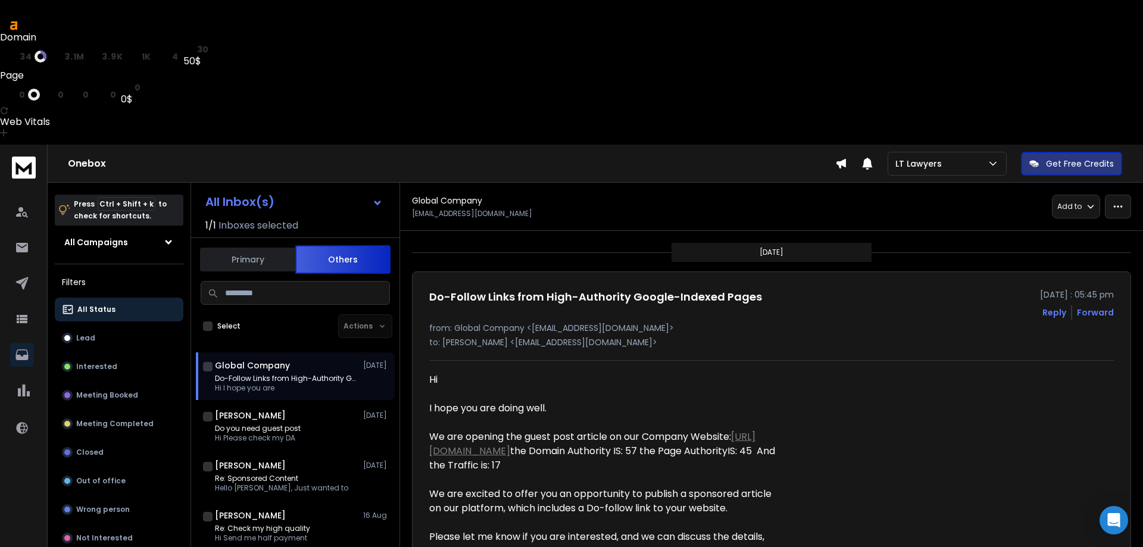
click at [732, 195] on div "Global Company GC [EMAIL_ADDRESS][DOMAIN_NAME]" at bounding box center [590, 207] width 356 height 24
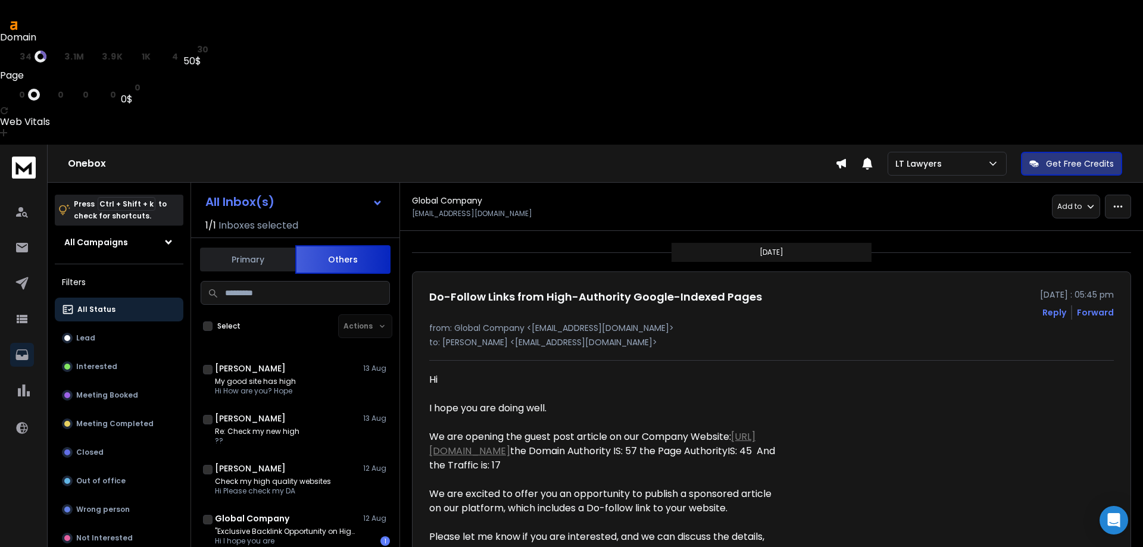
scroll to position [301, 0]
click at [29, 398] on div "H" at bounding box center [24, 418] width 48 height 547
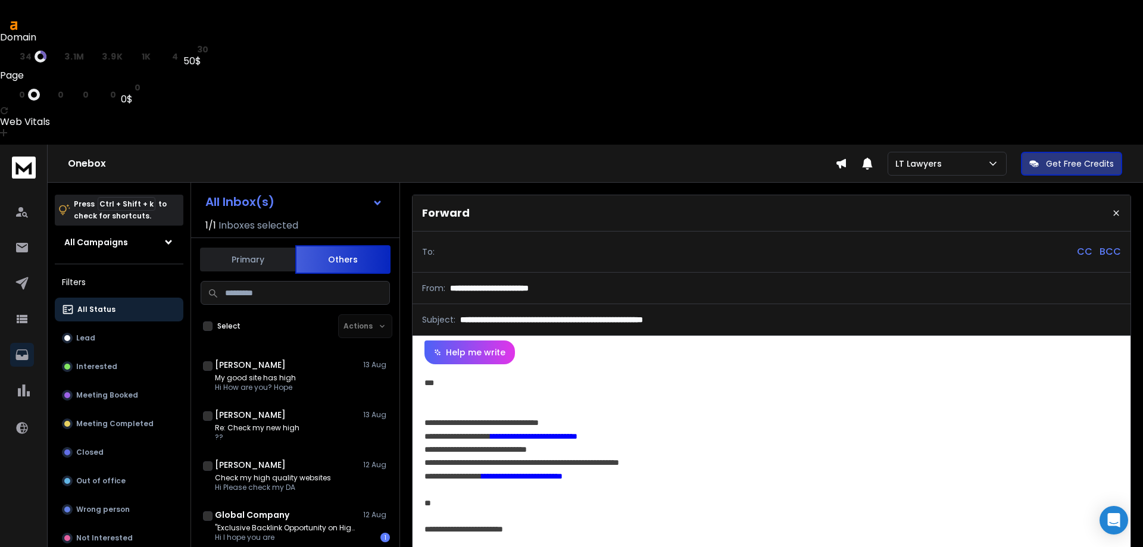
click at [1115, 210] on icon at bounding box center [1115, 212] width 5 height 5
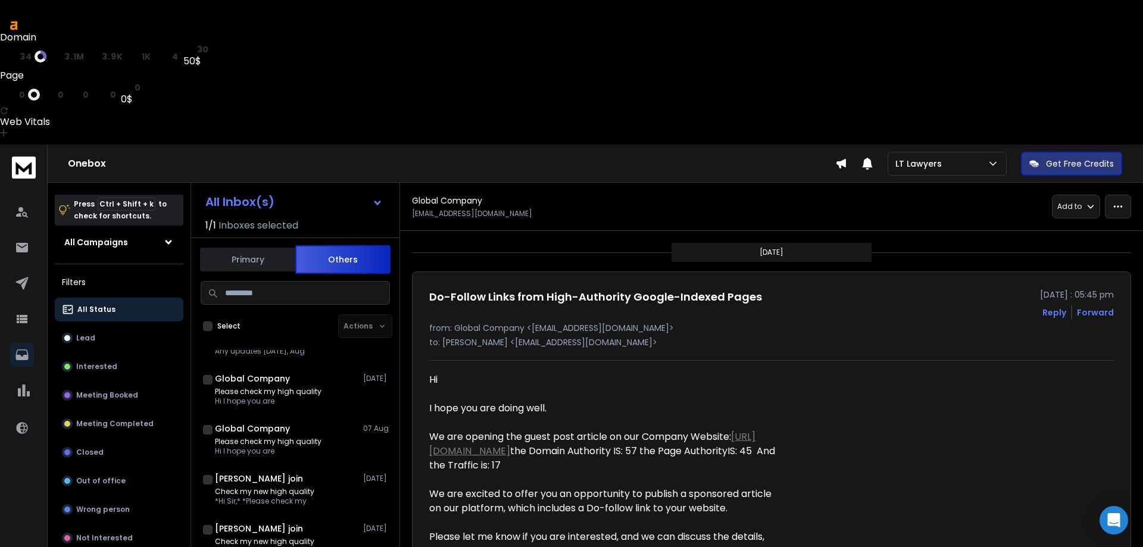
scroll to position [560, 0]
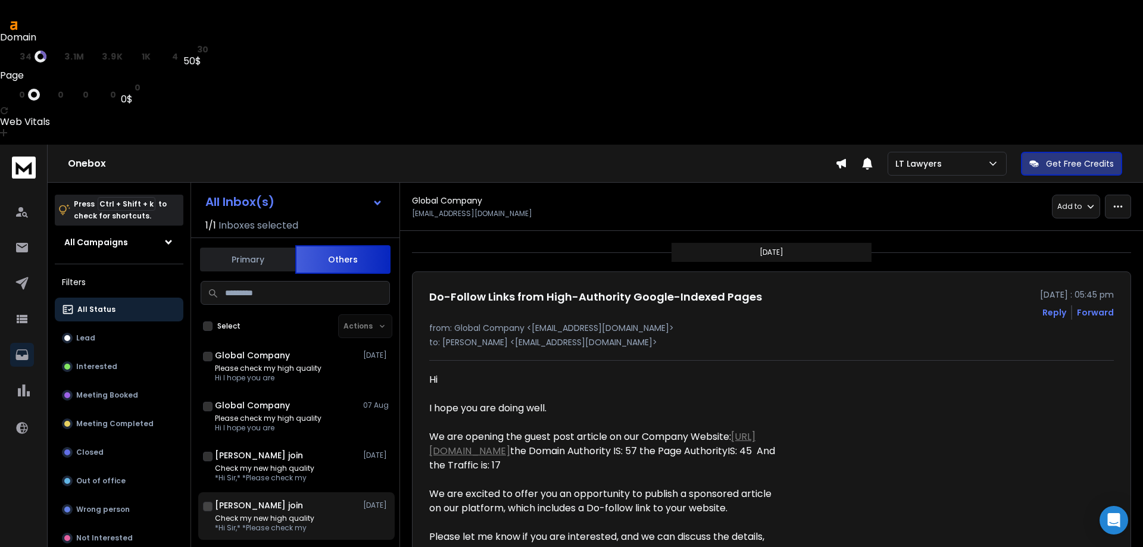
click at [302, 500] on div "[PERSON_NAME] join [DATE]" at bounding box center [302, 506] width 175 height 12
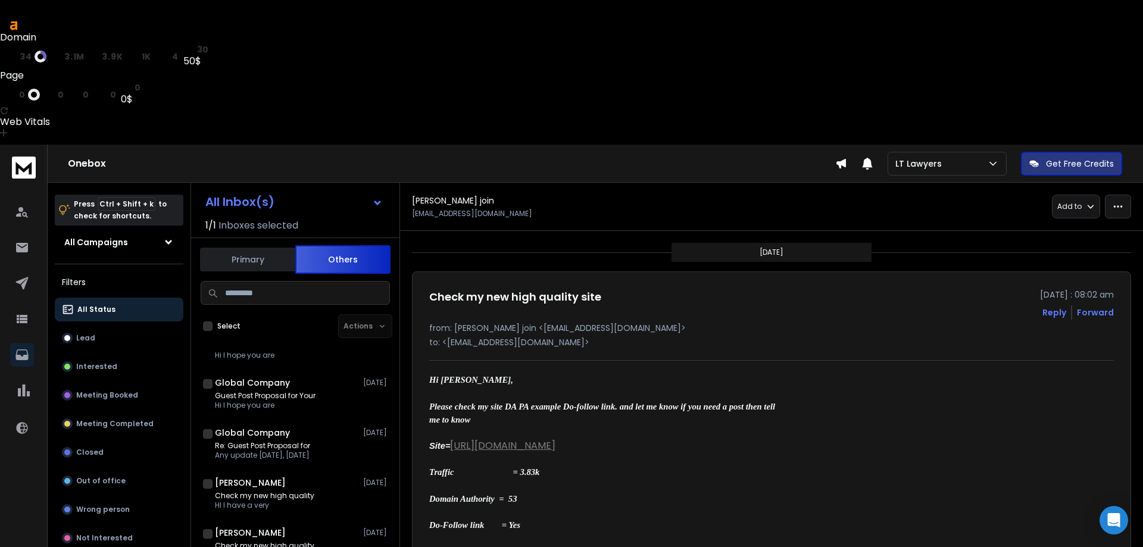
scroll to position [948, 0]
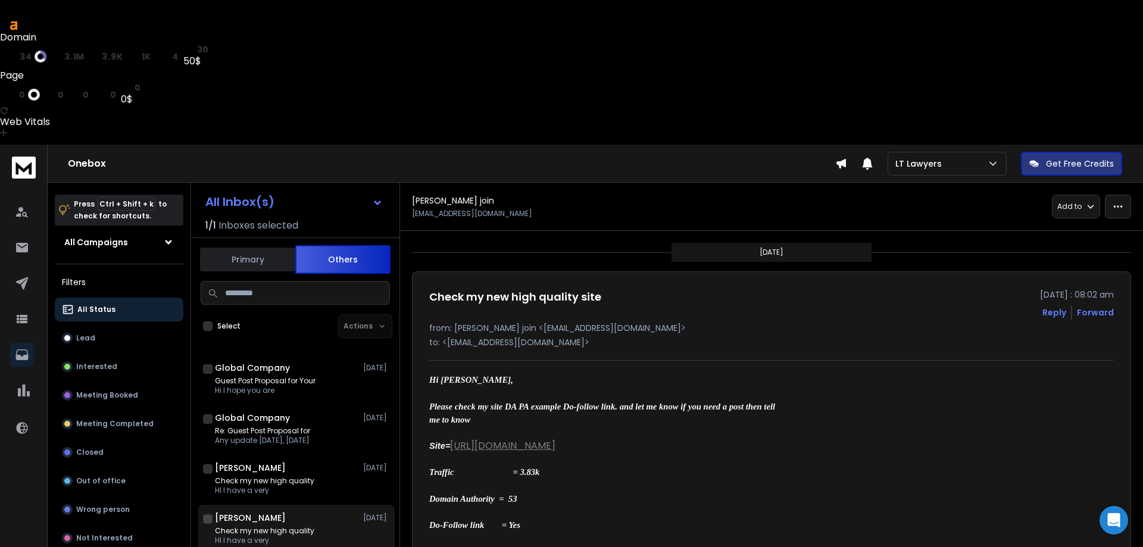
click at [288, 526] on p "Check my new high quality" at bounding box center [264, 531] width 99 height 10
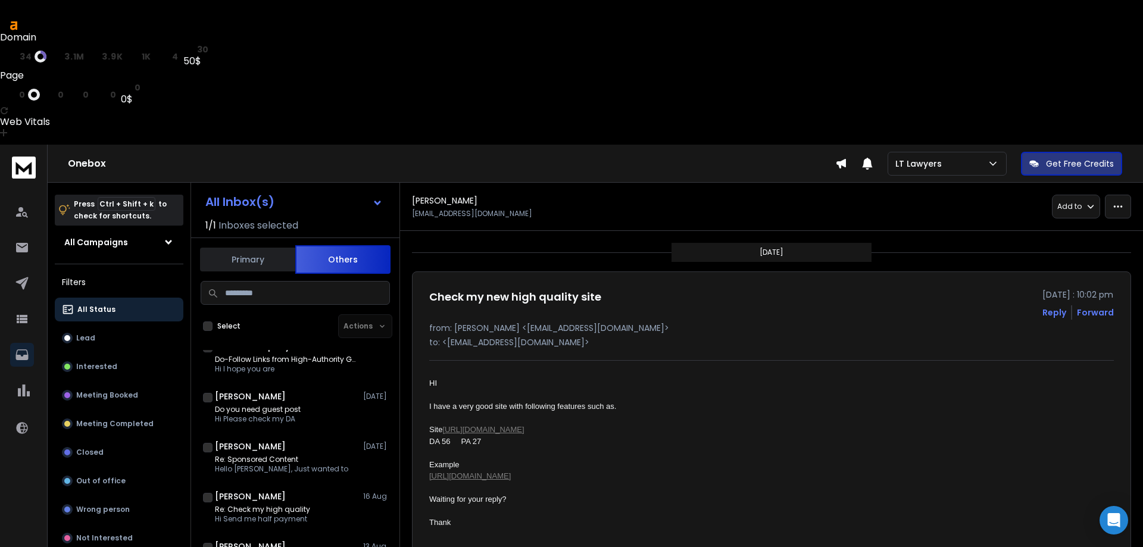
scroll to position [0, 0]
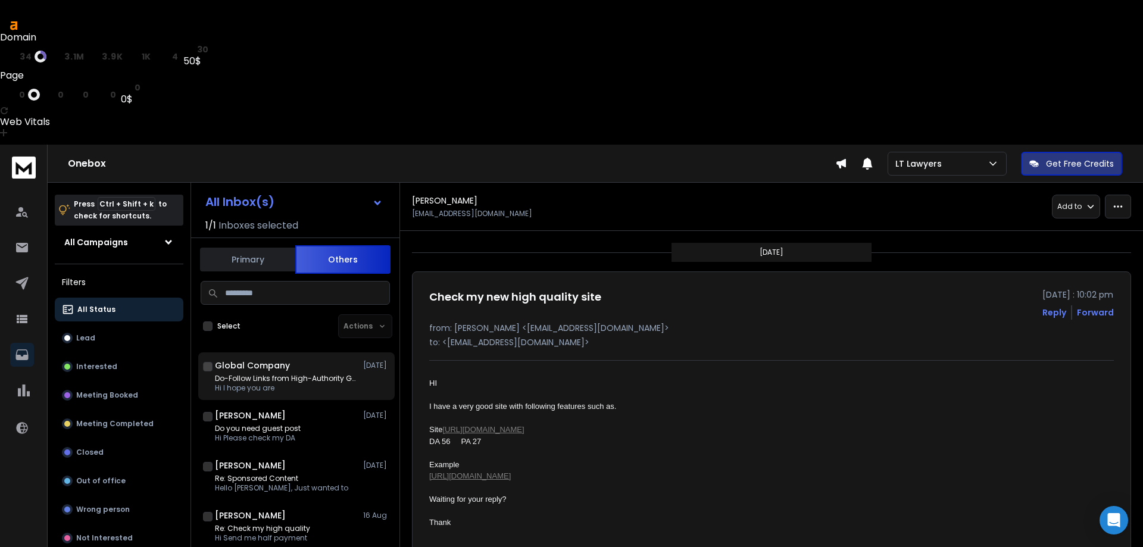
click at [320, 374] on p "Do-Follow Links from High-Authority Google-Indexed" at bounding box center [286, 379] width 143 height 10
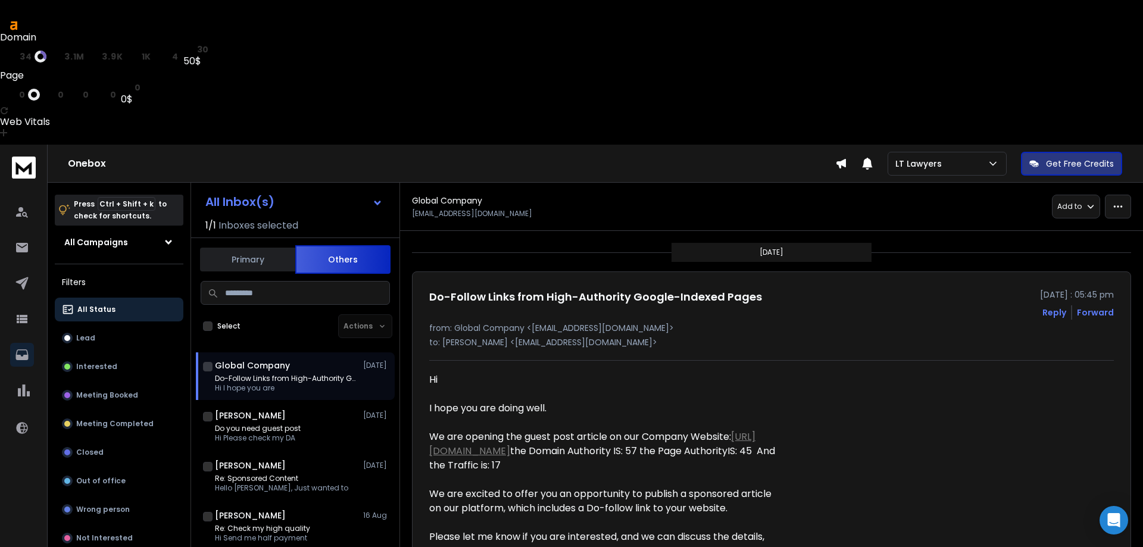
click at [732, 195] on div "Global Company GC [EMAIL_ADDRESS][DOMAIN_NAME]" at bounding box center [590, 207] width 356 height 24
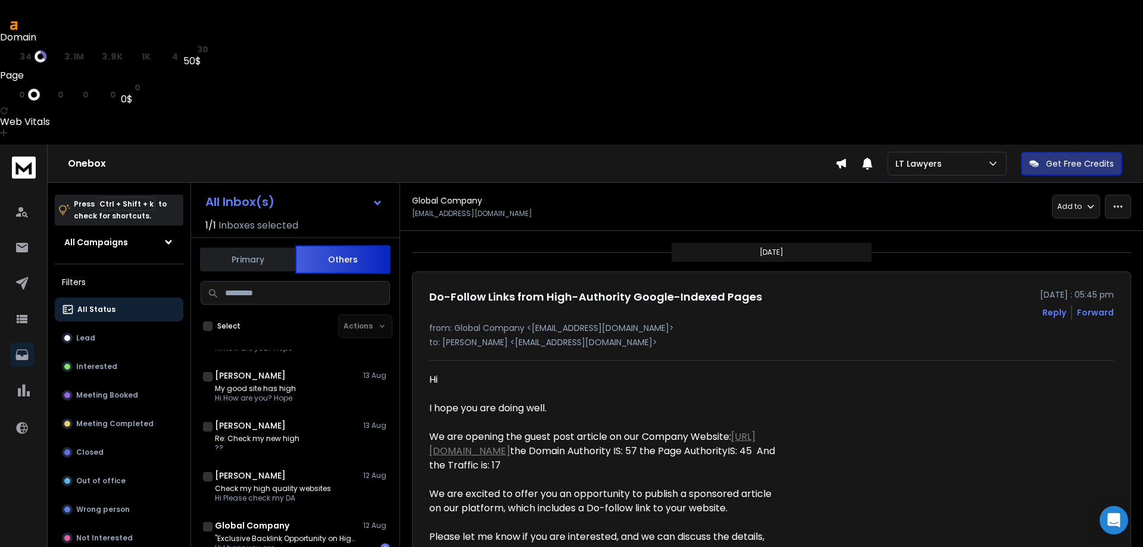
scroll to position [301, 0]
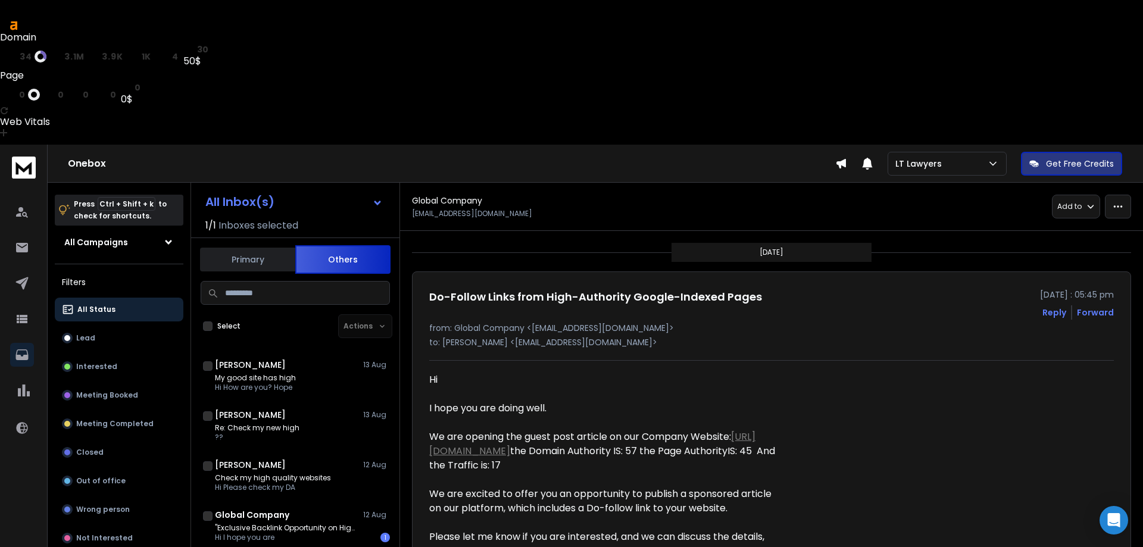
click at [29, 398] on div "H" at bounding box center [24, 418] width 48 height 547
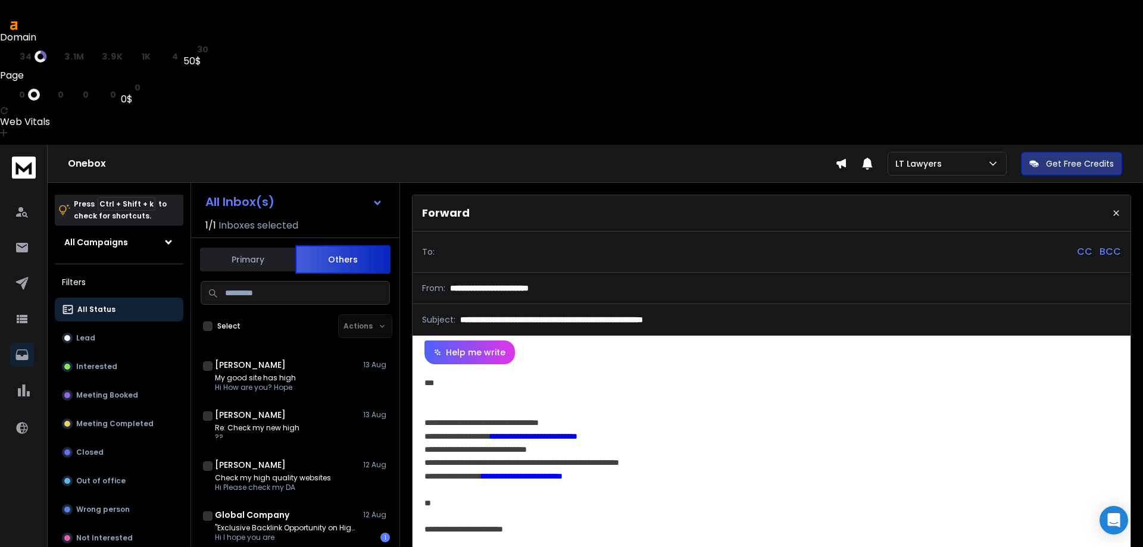
click at [1115, 210] on icon at bounding box center [1115, 212] width 5 height 5
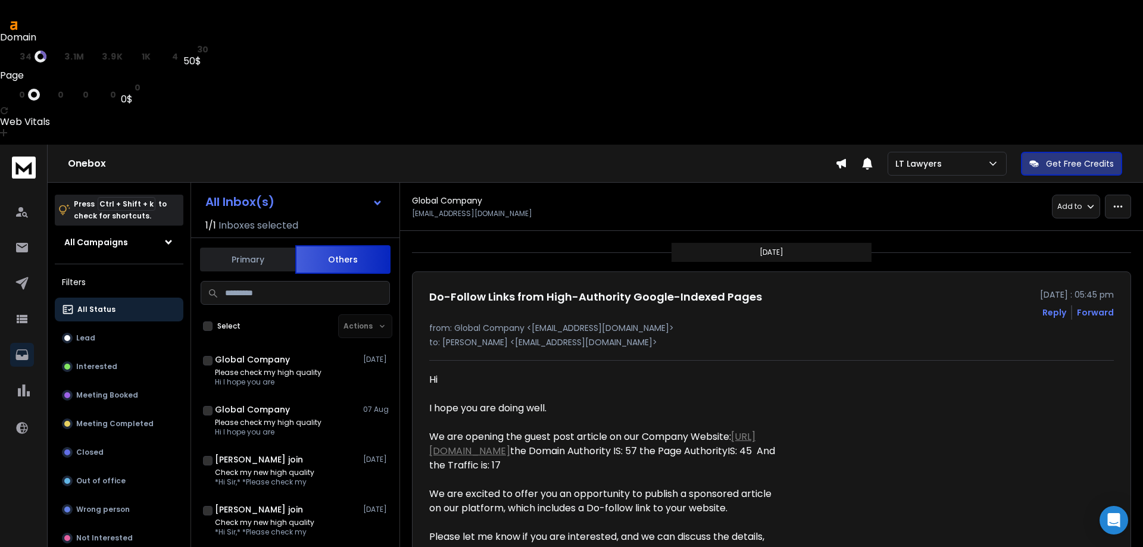
scroll to position [560, 0]
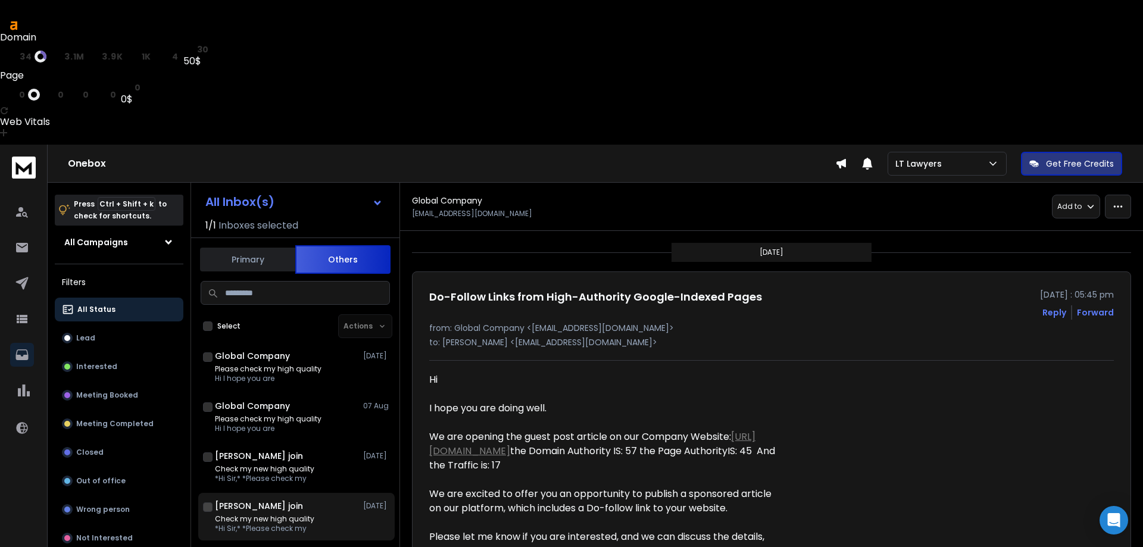
click at [302, 500] on div "[PERSON_NAME] join [DATE]" at bounding box center [302, 506] width 175 height 12
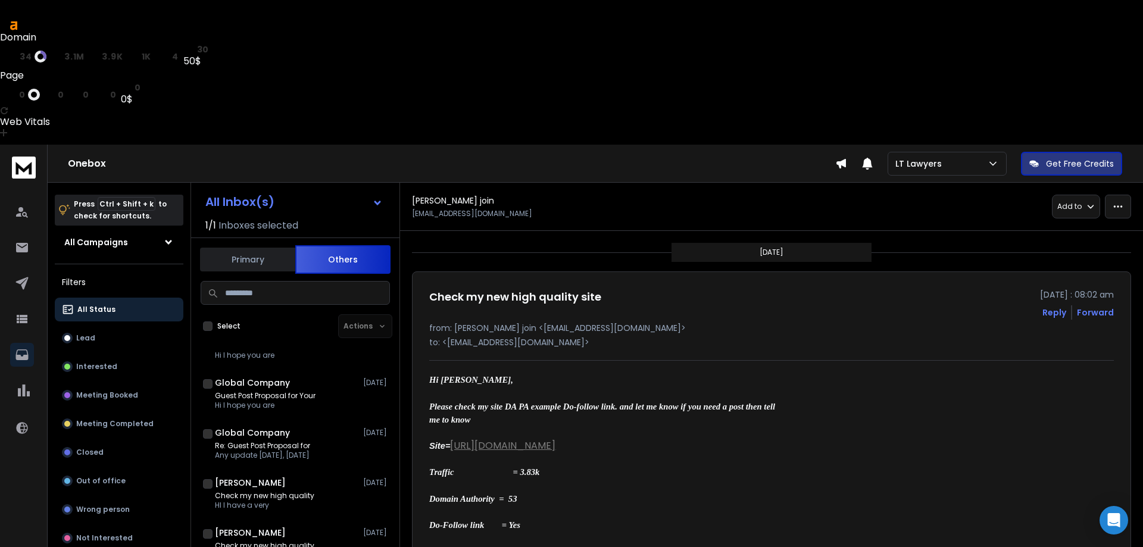
scroll to position [945, 0]
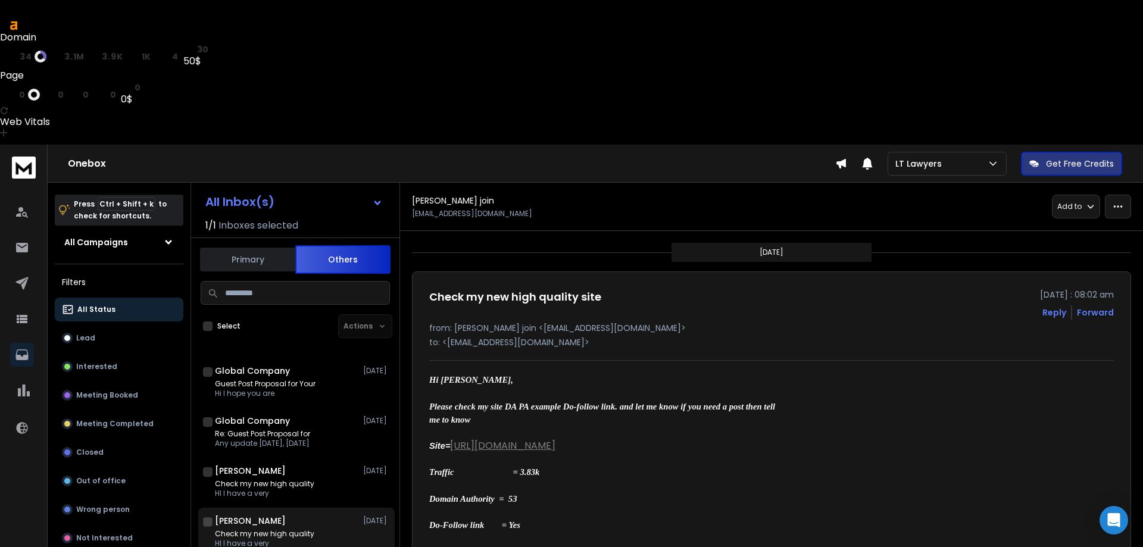
click at [288, 515] on div "[PERSON_NAME] [DATE] Check my new high quality HI I have a very" at bounding box center [302, 531] width 175 height 33
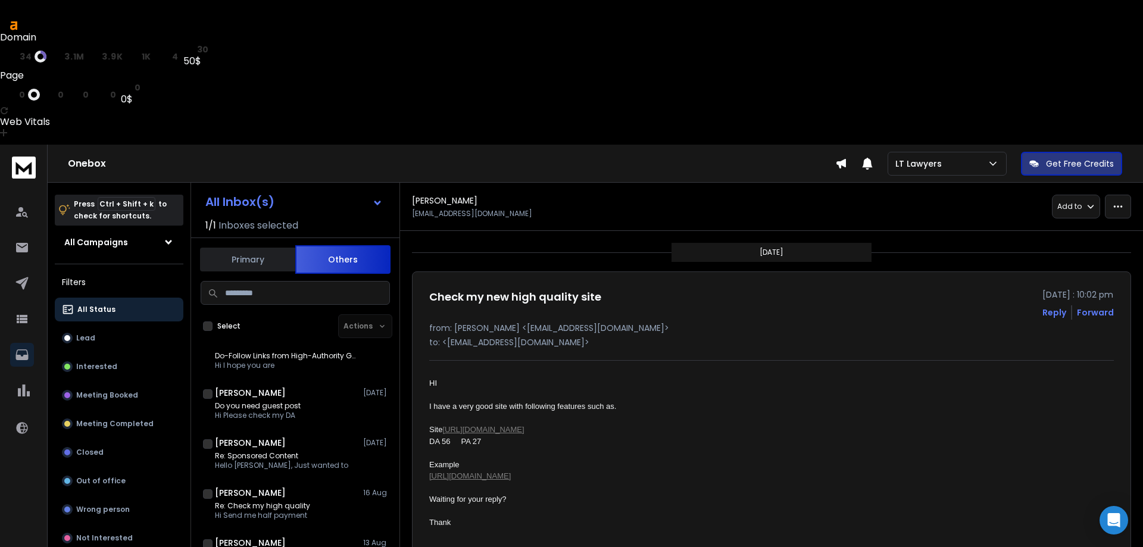
scroll to position [0, 0]
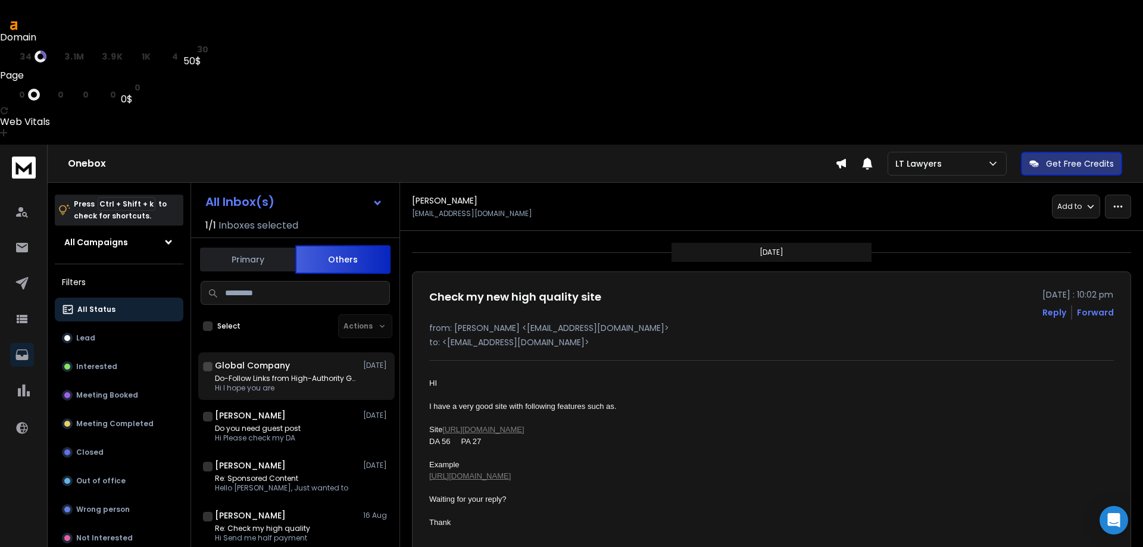
click at [320, 374] on p "Do-Follow Links from High-Authority Google-Indexed" at bounding box center [286, 379] width 143 height 10
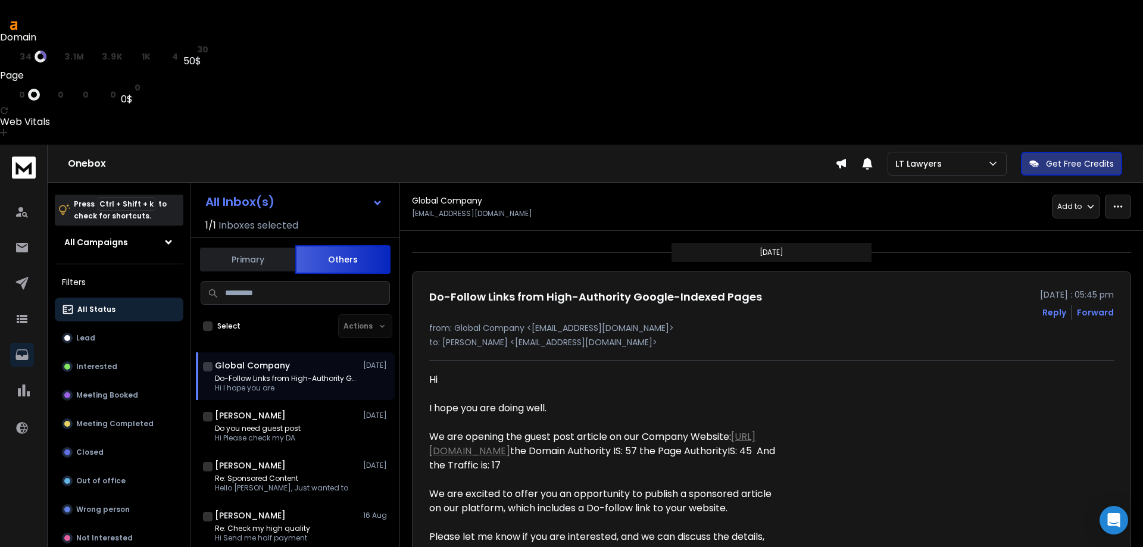
click at [732, 195] on div "Global Company GC [EMAIL_ADDRESS][DOMAIN_NAME]" at bounding box center [590, 207] width 356 height 24
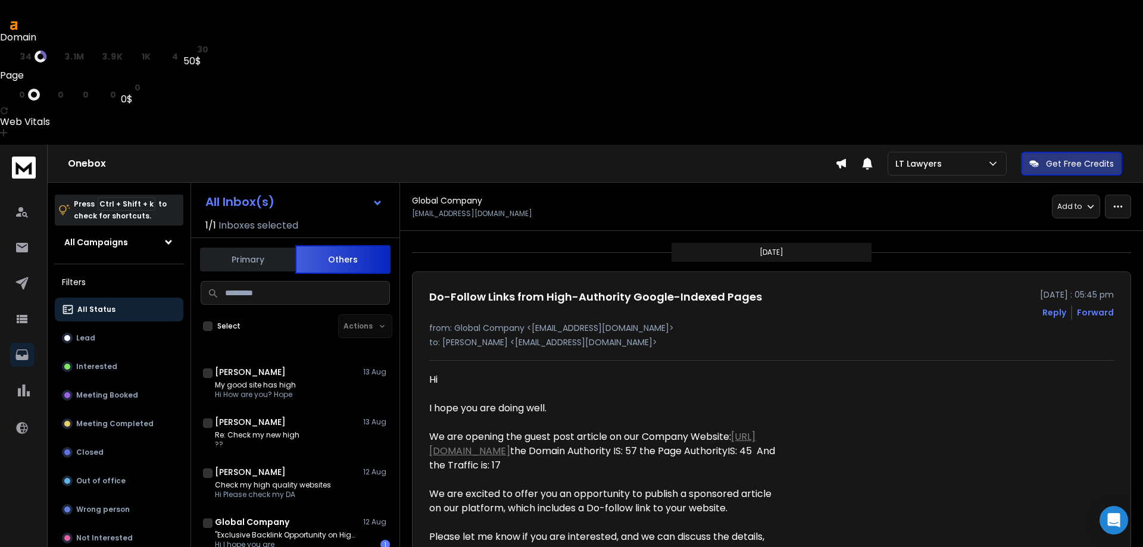
scroll to position [301, 0]
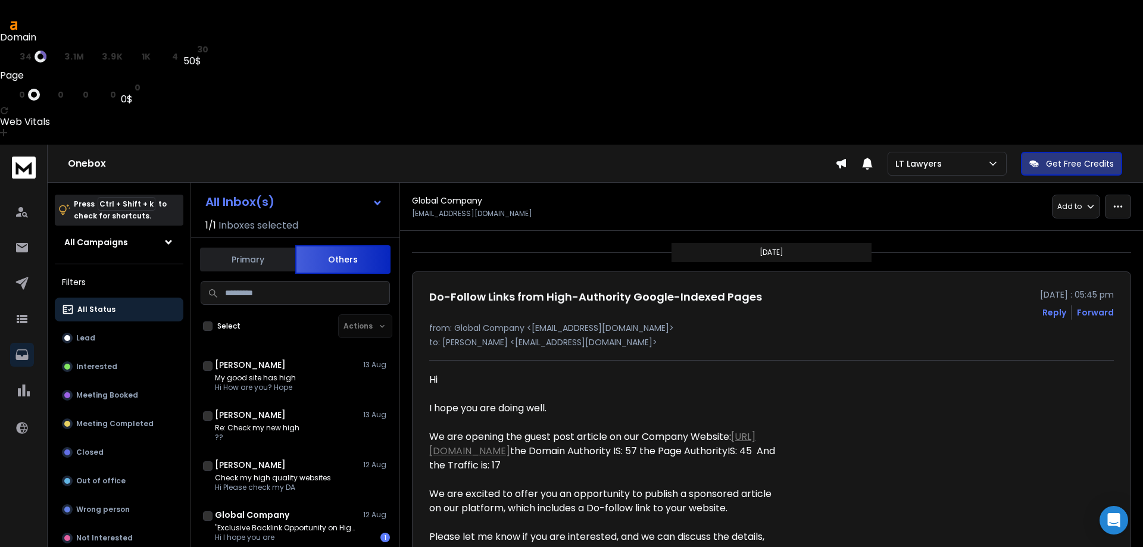
click at [29, 398] on div "H" at bounding box center [24, 418] width 48 height 547
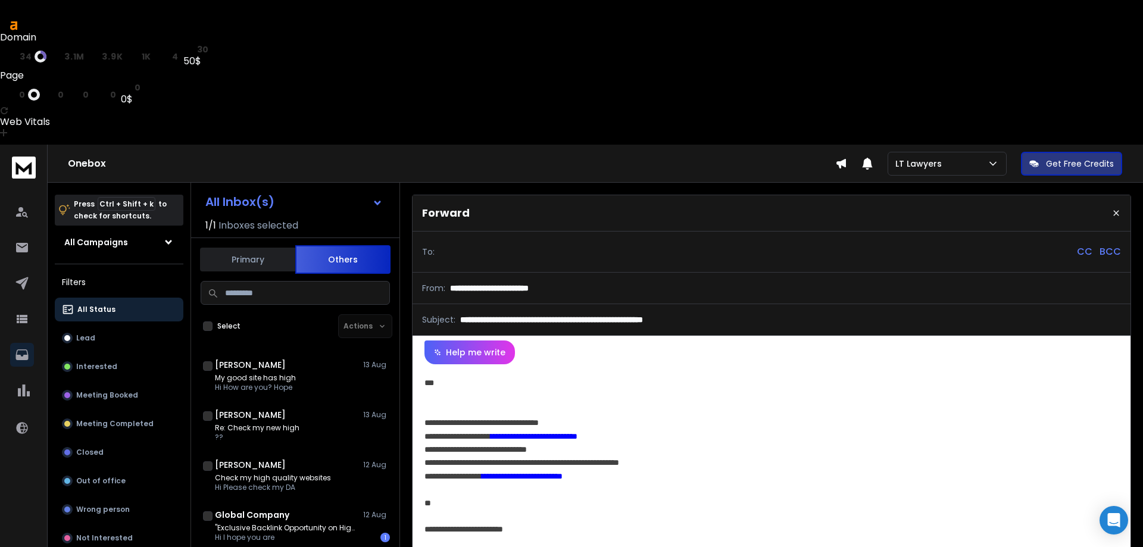
click at [1115, 210] on icon at bounding box center [1115, 212] width 5 height 5
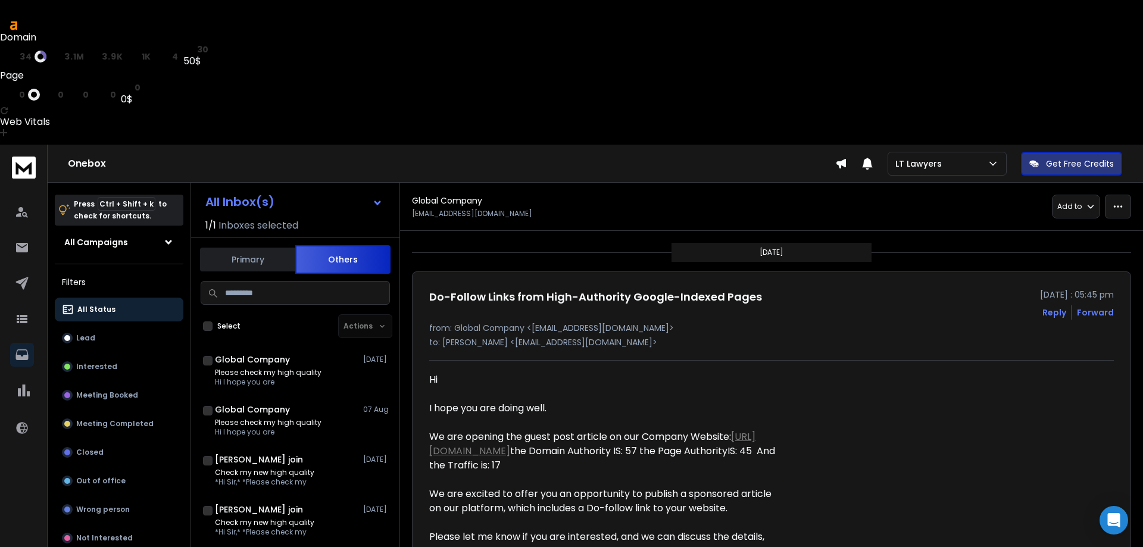
scroll to position [560, 0]
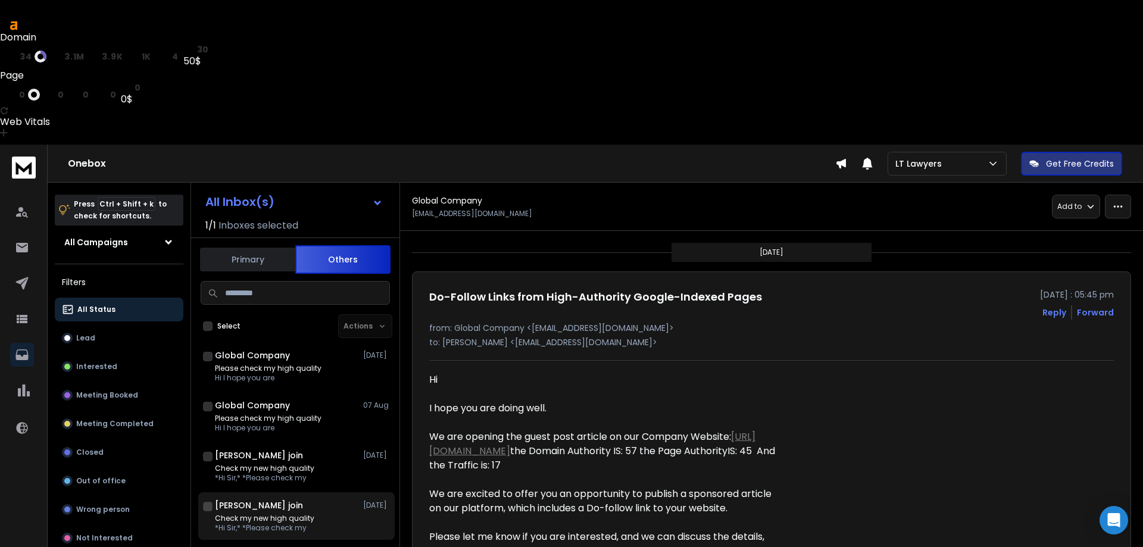
click at [302, 500] on div "[PERSON_NAME] join [DATE]" at bounding box center [302, 506] width 175 height 12
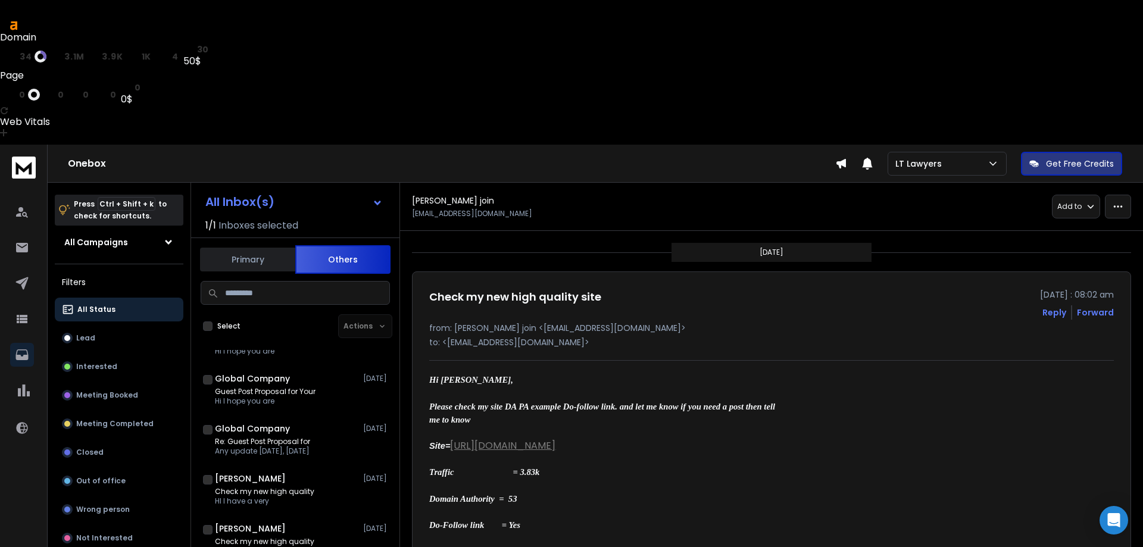
scroll to position [949, 0]
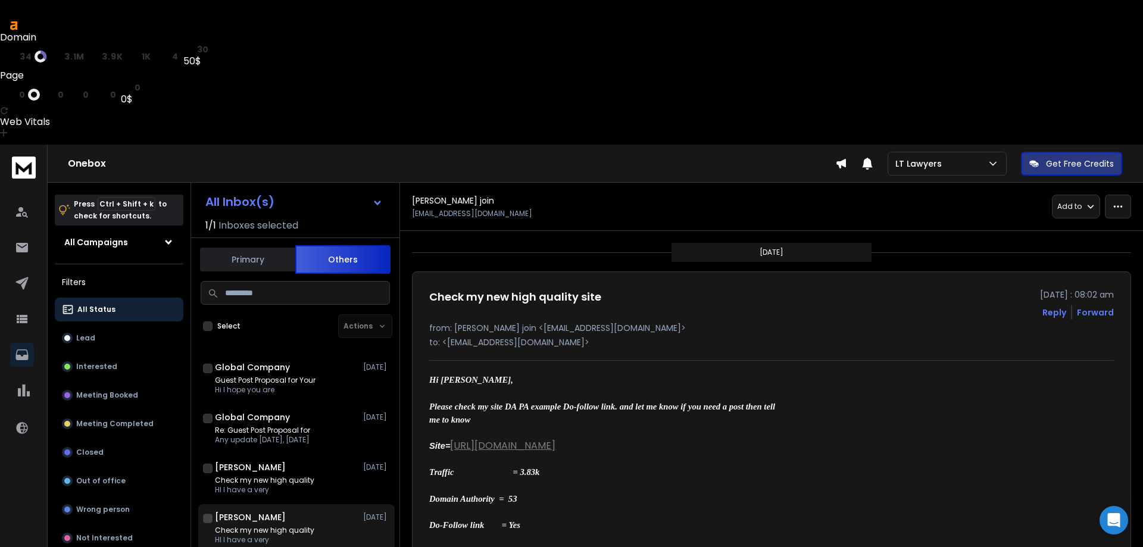
click at [288, 526] on p "Check my new high quality" at bounding box center [264, 531] width 99 height 10
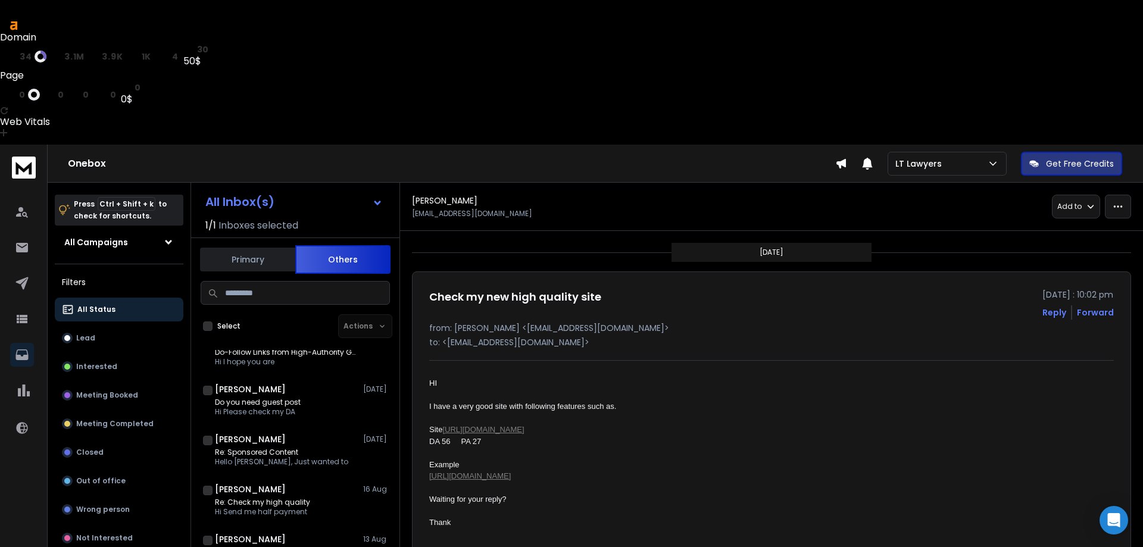
scroll to position [0, 0]
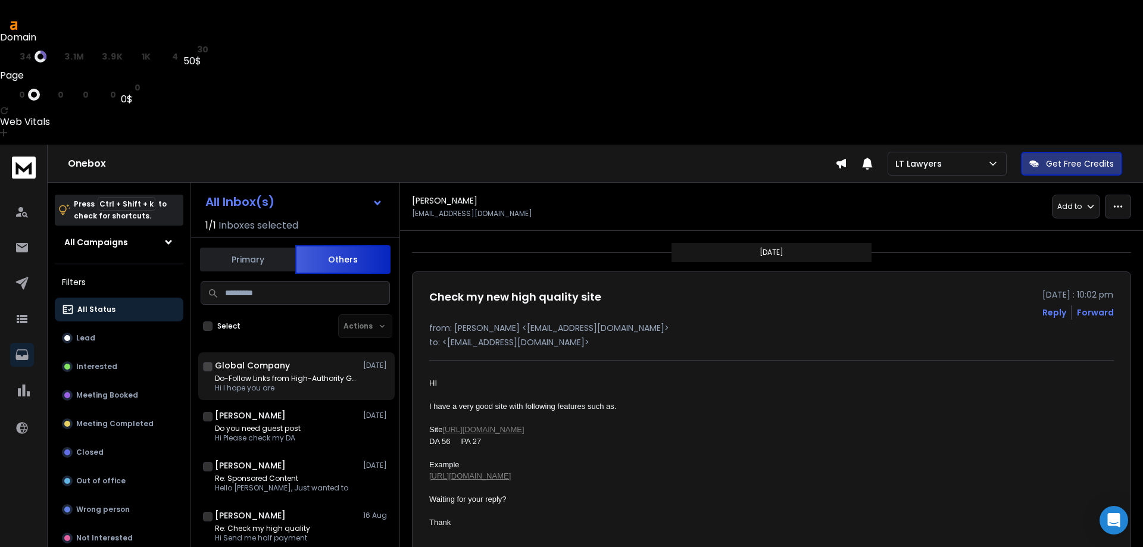
click at [320, 374] on p "Do-Follow Links from High-Authority Google-Indexed" at bounding box center [286, 379] width 143 height 10
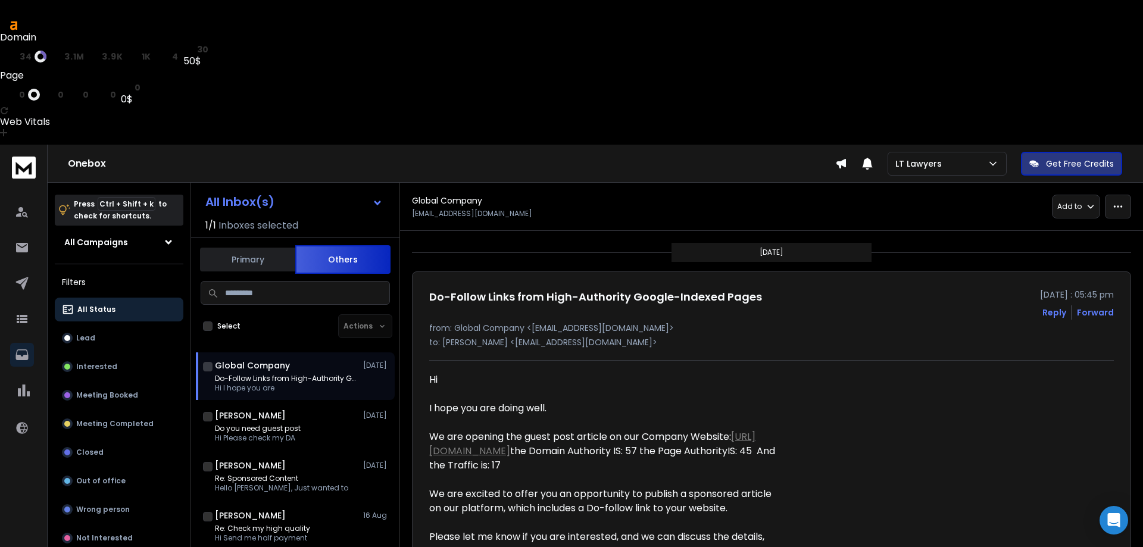
click at [732, 195] on div "Global Company GC [EMAIL_ADDRESS][DOMAIN_NAME]" at bounding box center [590, 207] width 356 height 24
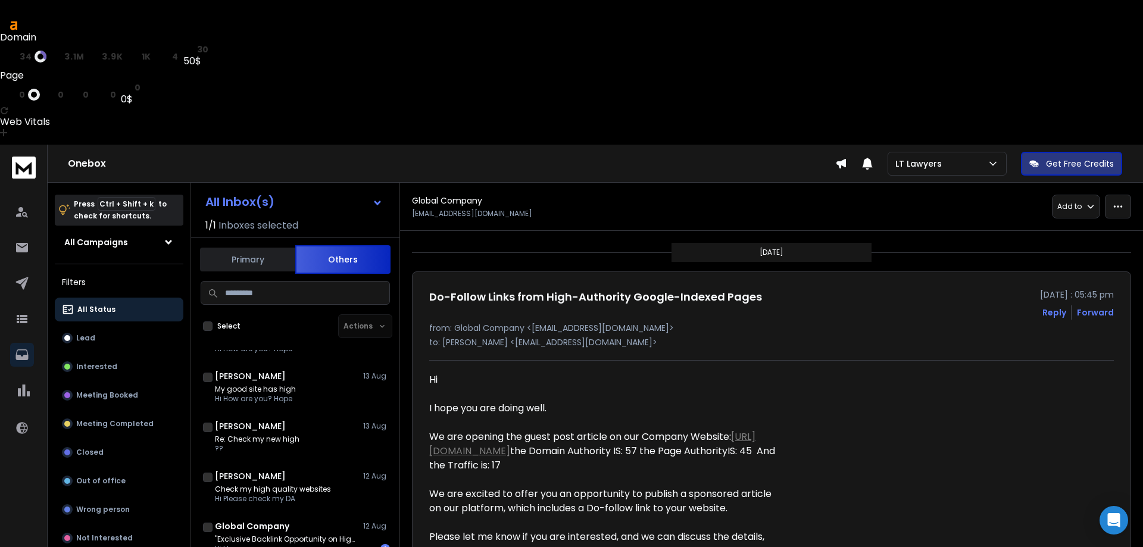
scroll to position [301, 0]
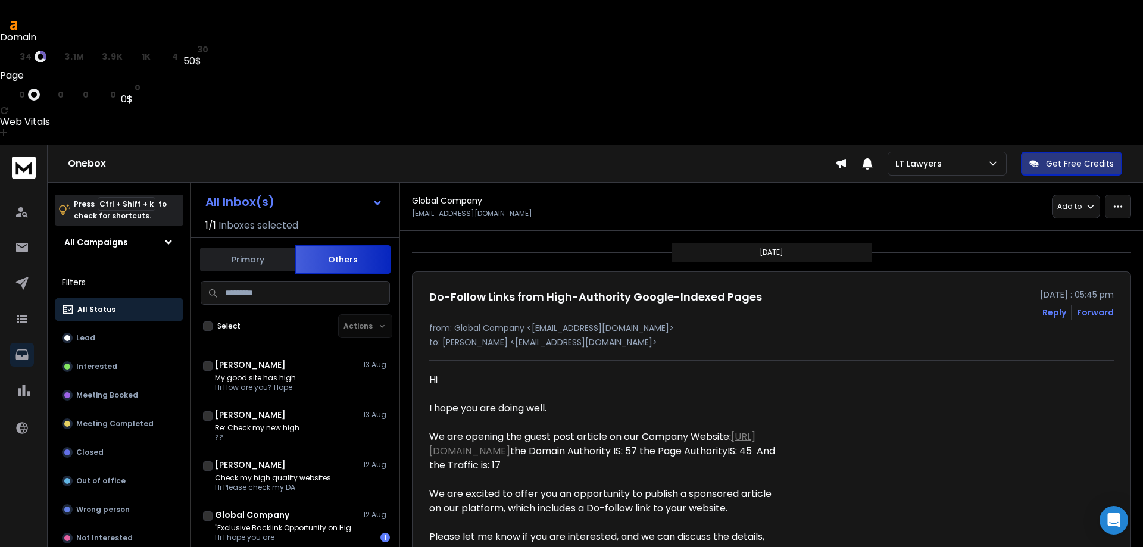
click at [29, 398] on div "H" at bounding box center [24, 418] width 48 height 547
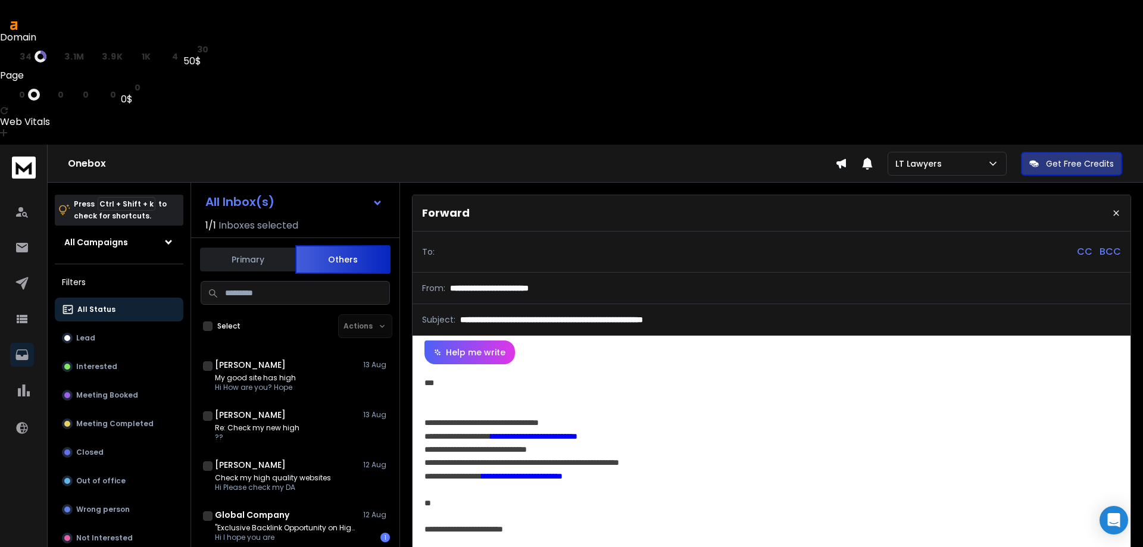
click at [1115, 210] on icon at bounding box center [1115, 212] width 5 height 5
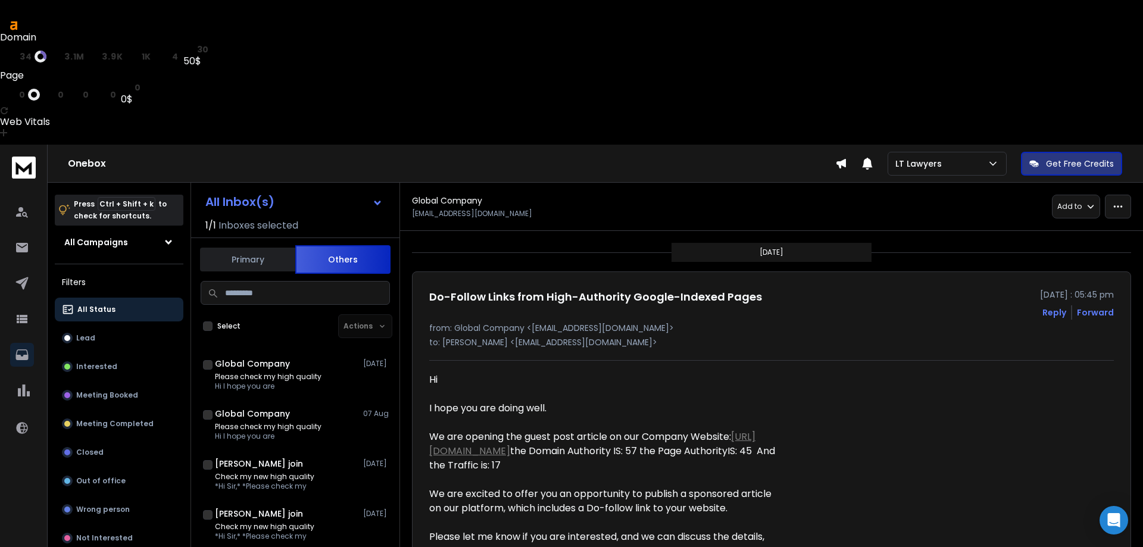
scroll to position [560, 0]
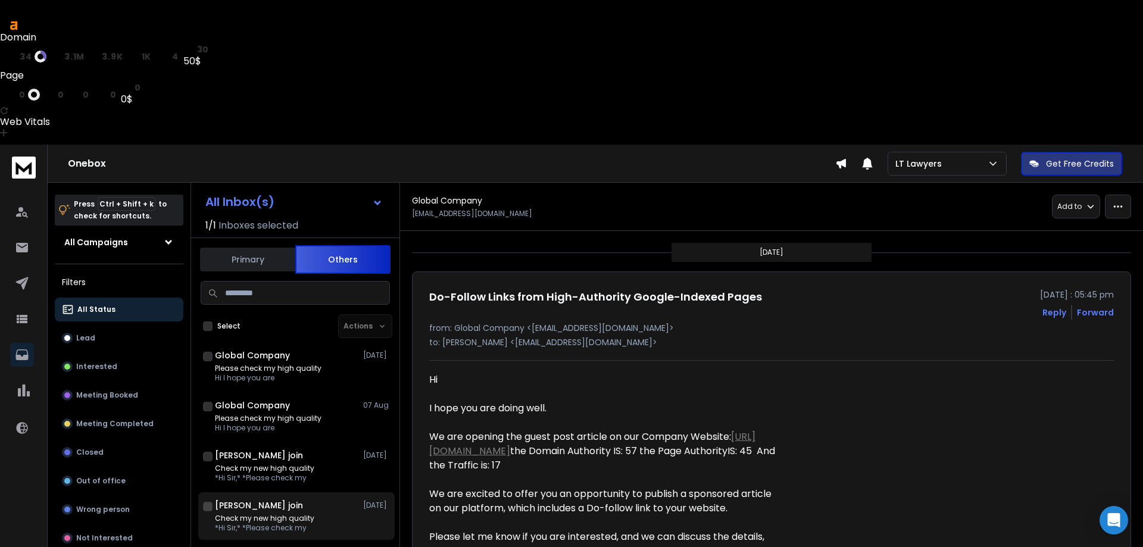
click at [302, 500] on div "[PERSON_NAME] join [DATE]" at bounding box center [302, 506] width 175 height 12
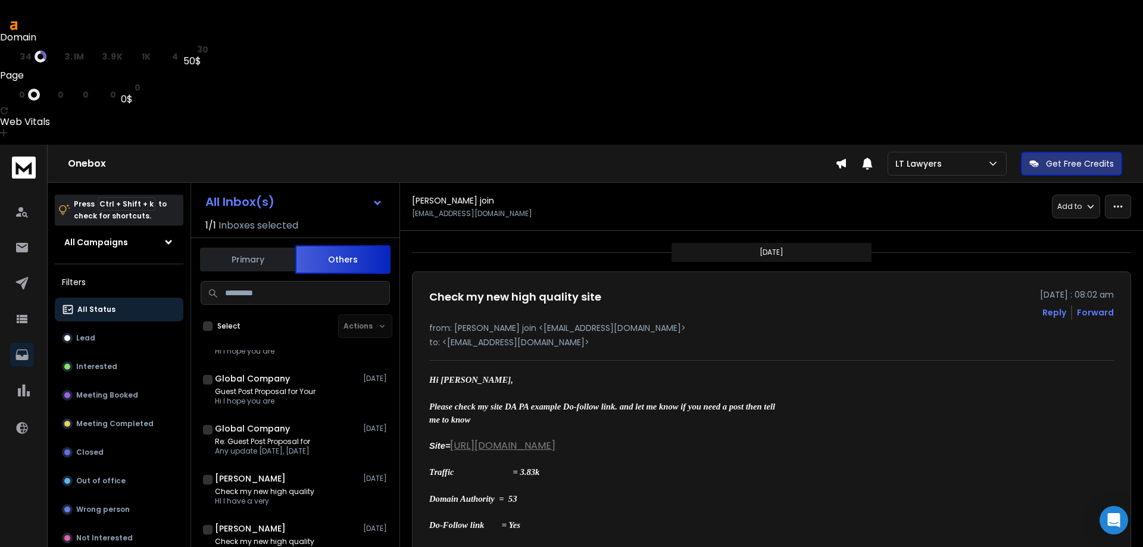
scroll to position [949, 0]
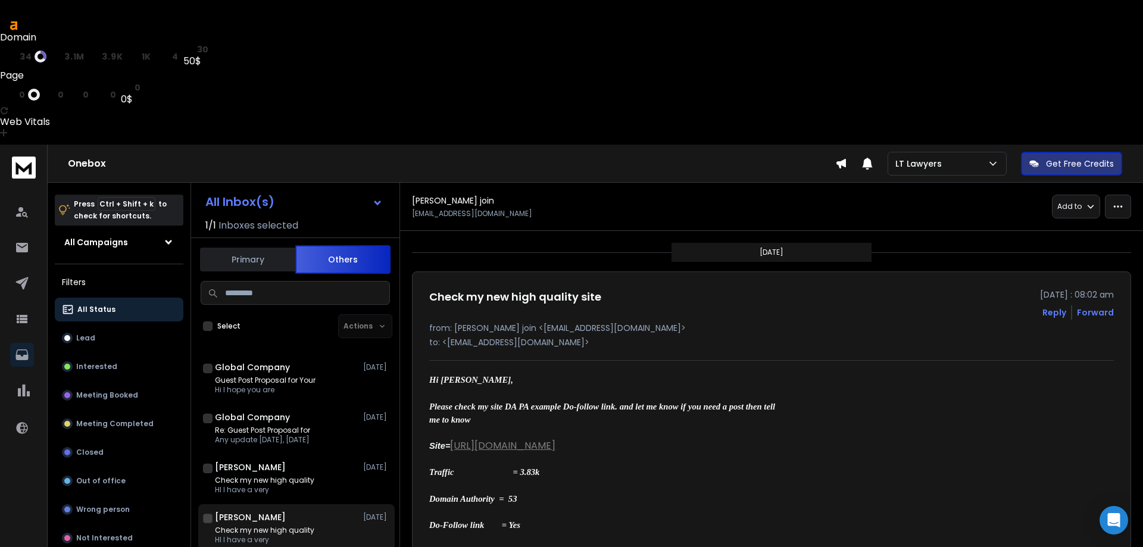
click at [288, 526] on p "Check my new high quality" at bounding box center [264, 531] width 99 height 10
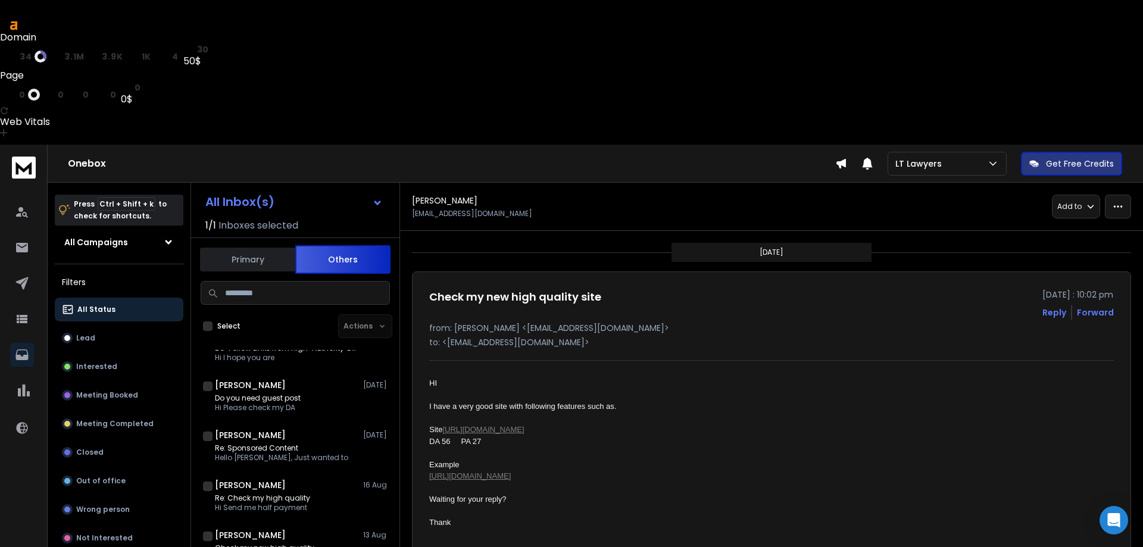
scroll to position [0, 0]
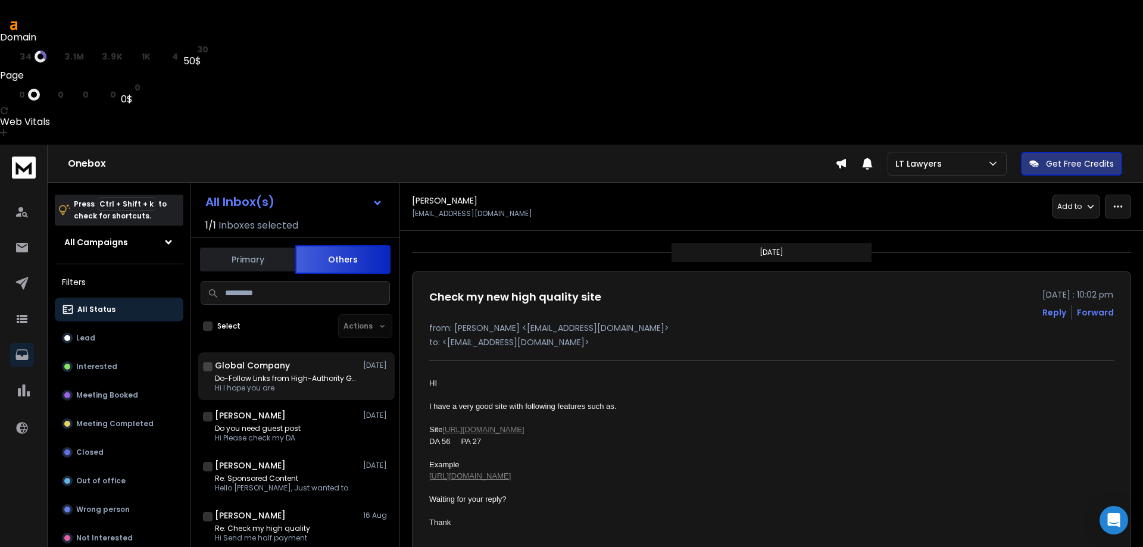
click at [320, 374] on p "Do-Follow Links from High-Authority Google-Indexed" at bounding box center [286, 379] width 143 height 10
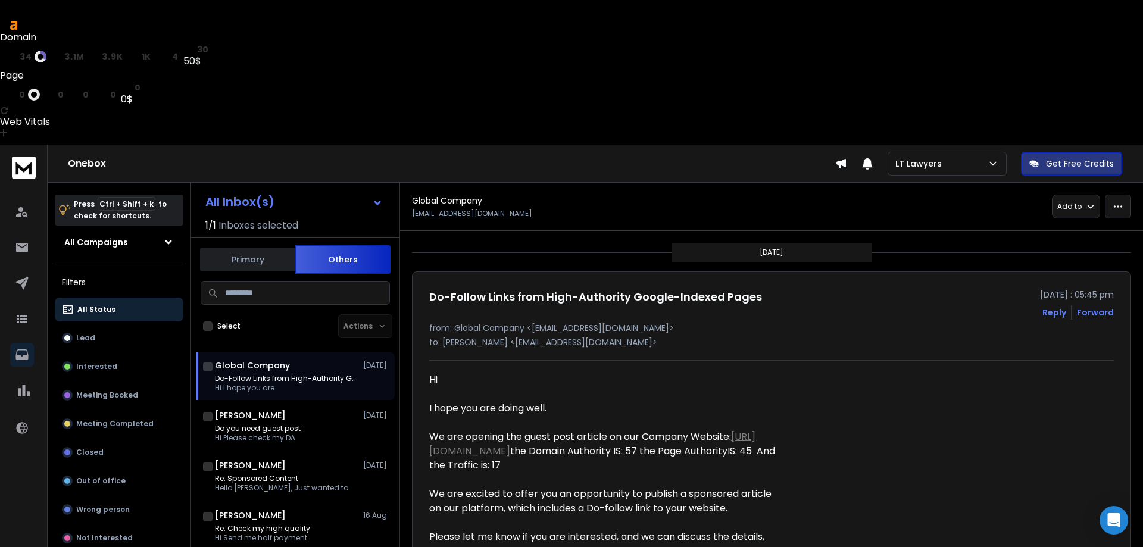
click at [732, 195] on div "Global Company GC [EMAIL_ADDRESS][DOMAIN_NAME]" at bounding box center [590, 207] width 356 height 24
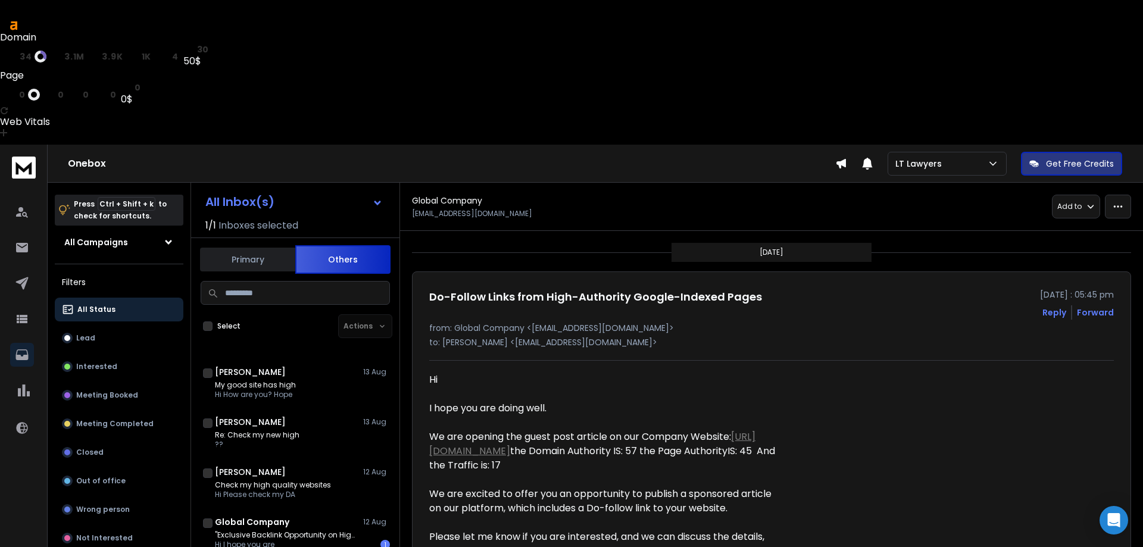
scroll to position [301, 0]
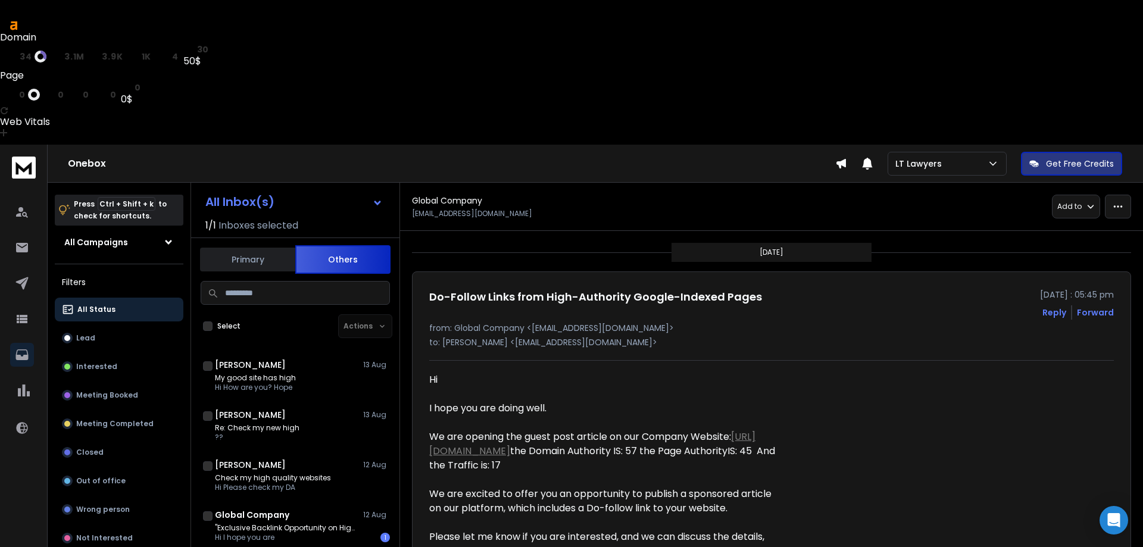
click at [29, 398] on div "H" at bounding box center [24, 418] width 48 height 547
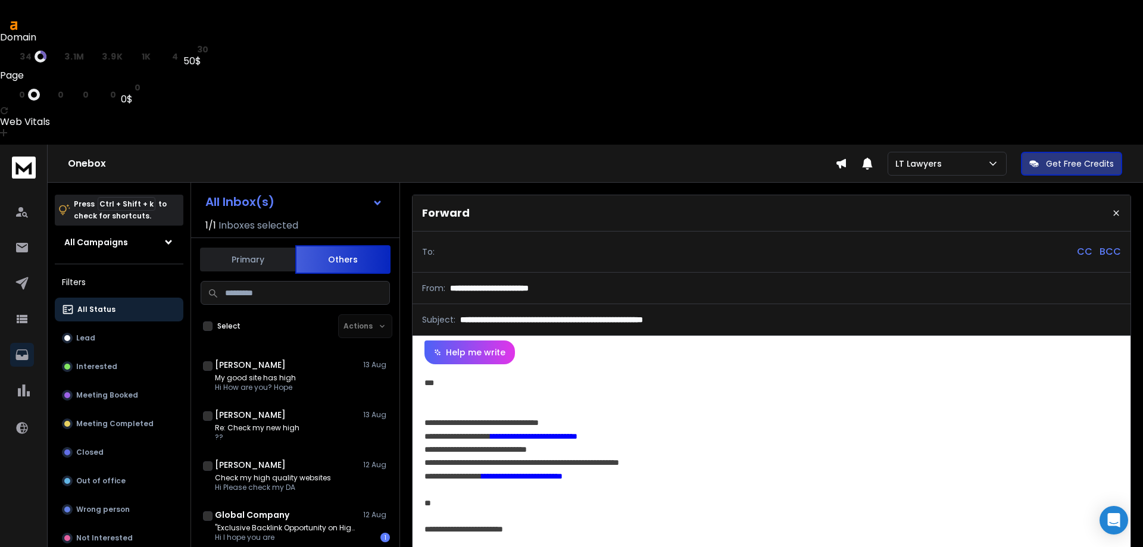
click at [1115, 210] on icon at bounding box center [1115, 212] width 5 height 5
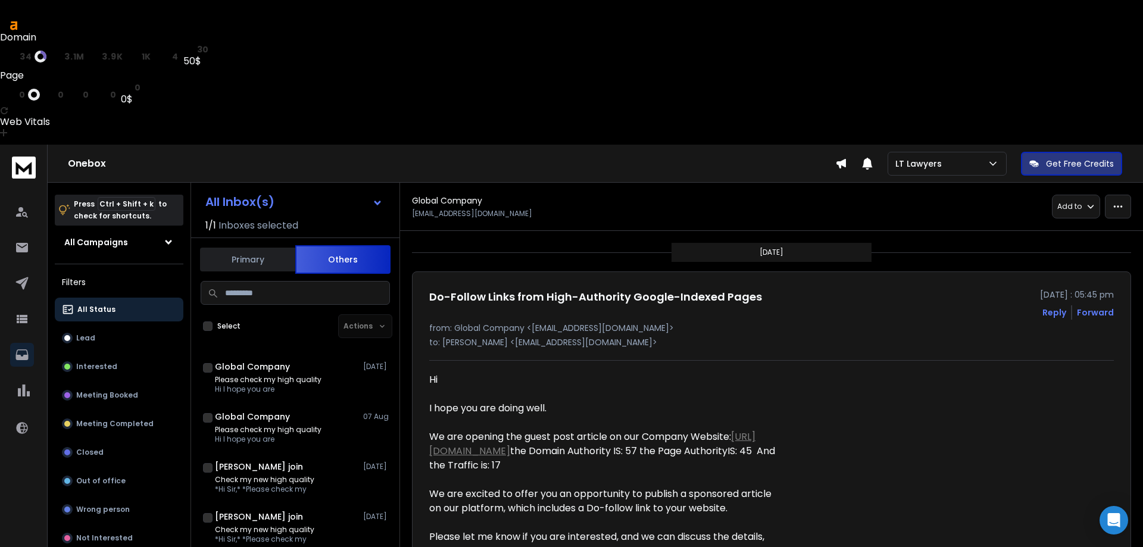
scroll to position [560, 0]
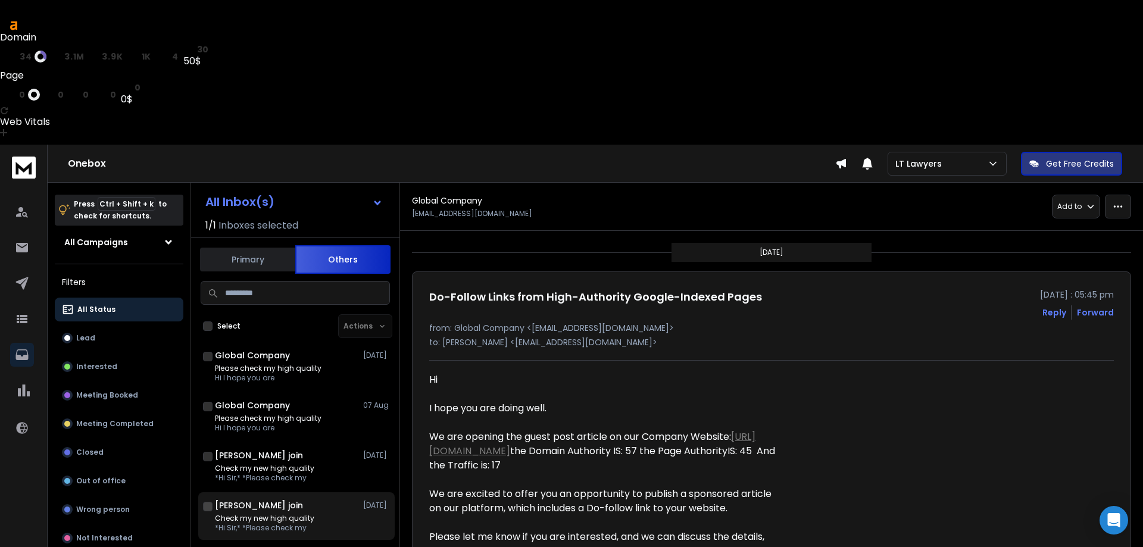
click at [302, 500] on div "[PERSON_NAME] join [DATE]" at bounding box center [302, 506] width 175 height 12
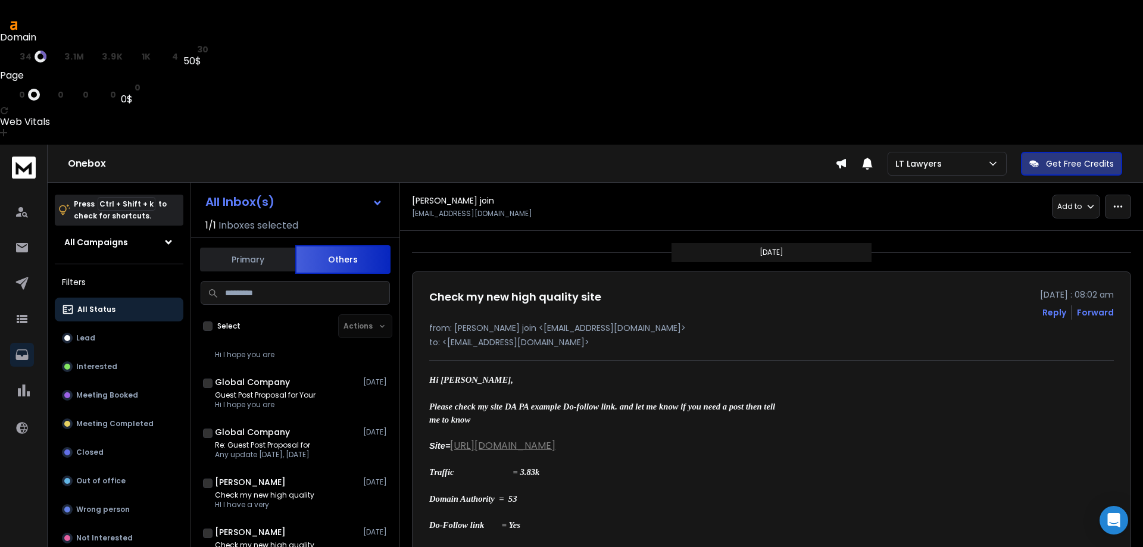
scroll to position [949, 0]
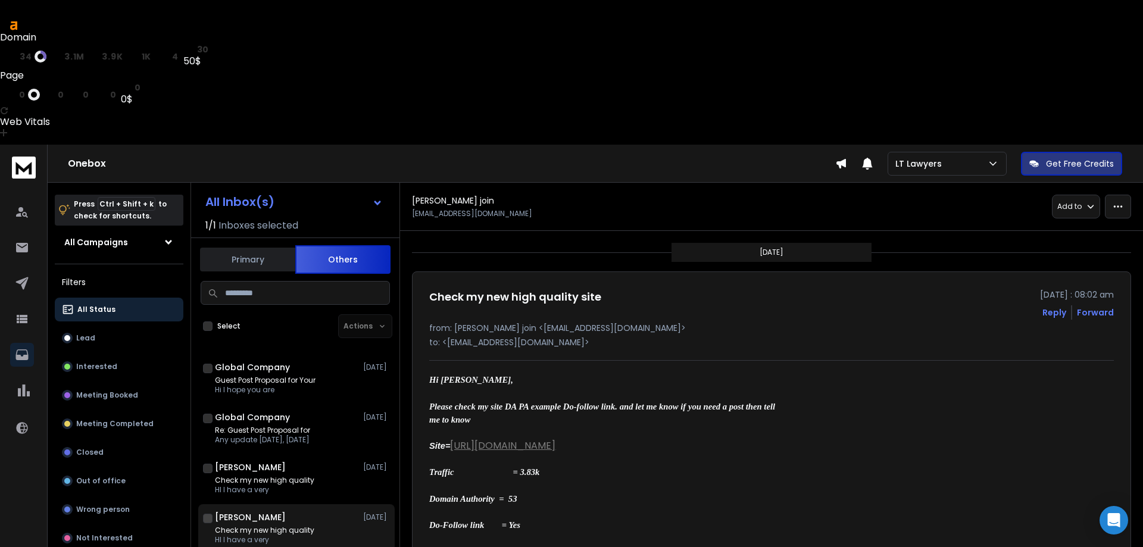
click at [288, 526] on p "Check my new high quality" at bounding box center [264, 531] width 99 height 10
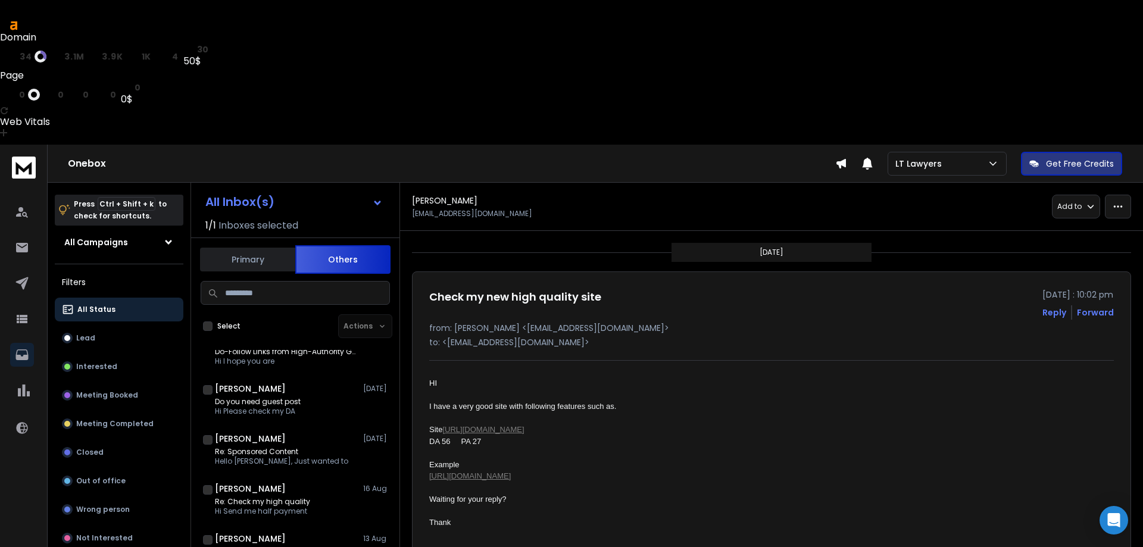
scroll to position [0, 0]
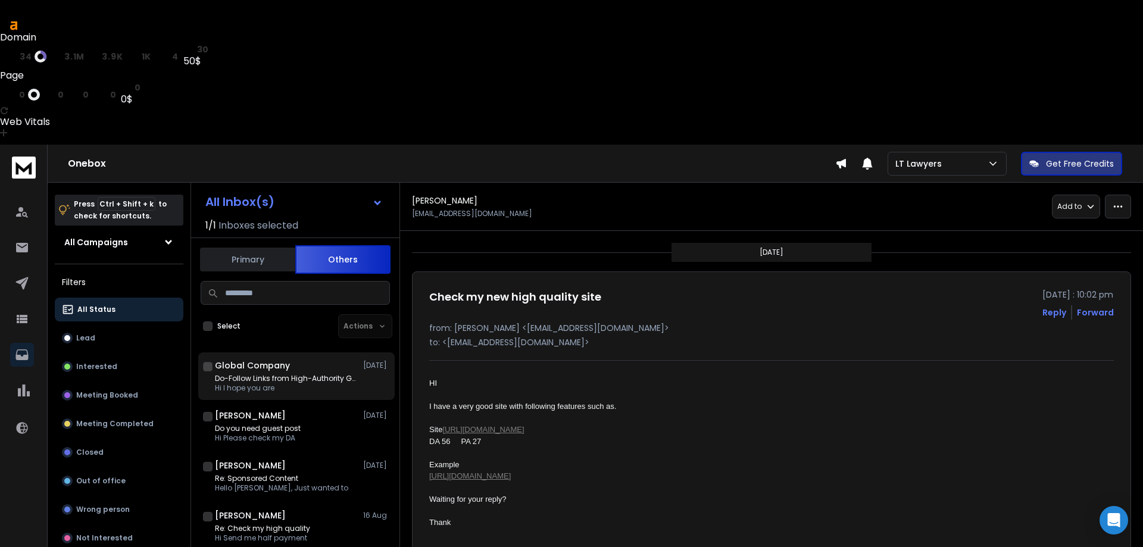
click at [320, 374] on p "Do-Follow Links from High-Authority Google-Indexed" at bounding box center [286, 379] width 143 height 10
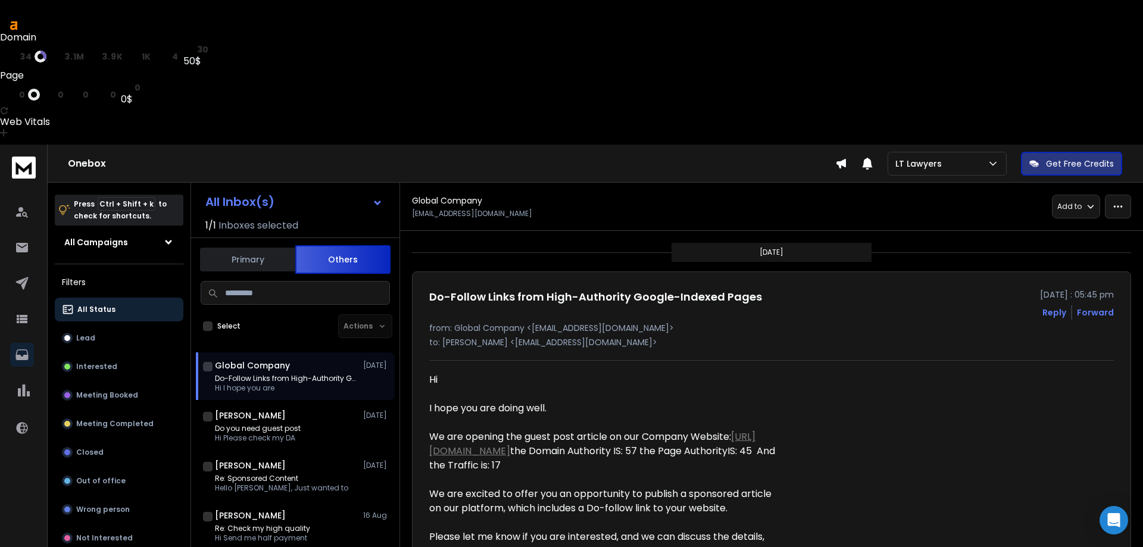
click at [732, 195] on div "Global Company GC [EMAIL_ADDRESS][DOMAIN_NAME]" at bounding box center [590, 207] width 356 height 24
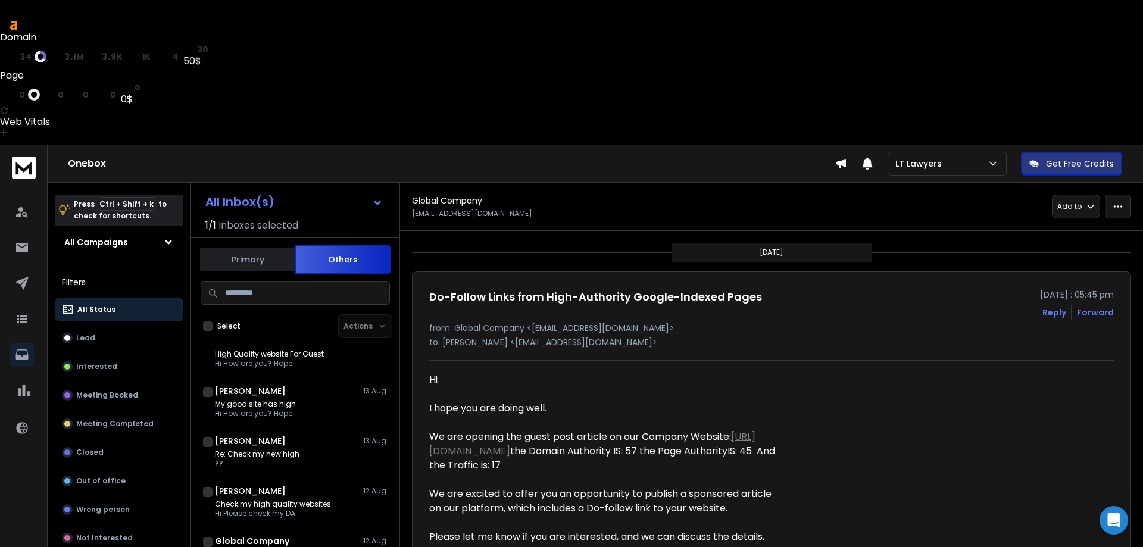
scroll to position [301, 0]
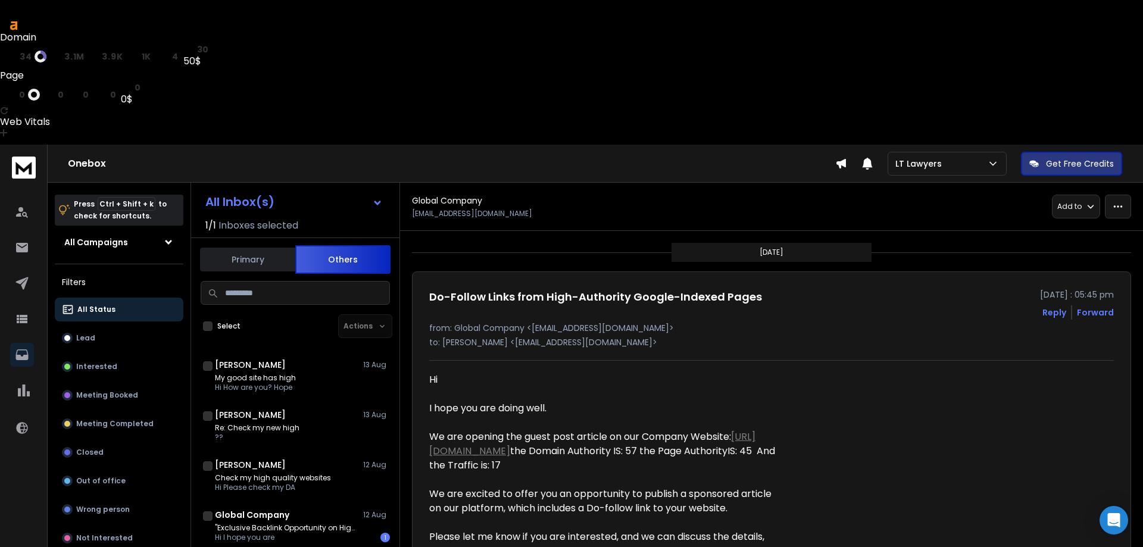
click at [29, 398] on div "H" at bounding box center [24, 418] width 48 height 547
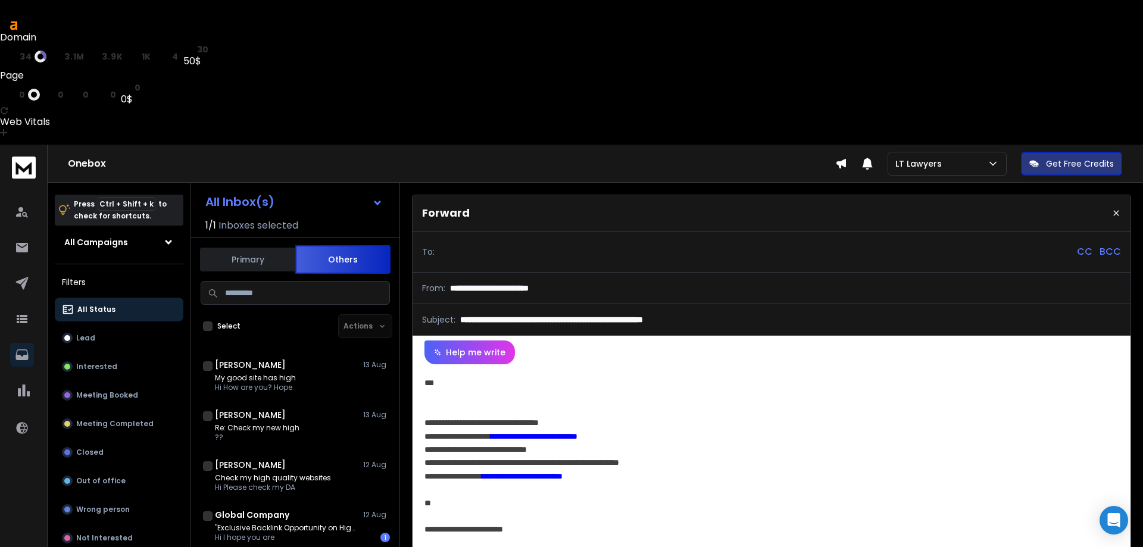
click at [1115, 210] on icon at bounding box center [1115, 212] width 5 height 5
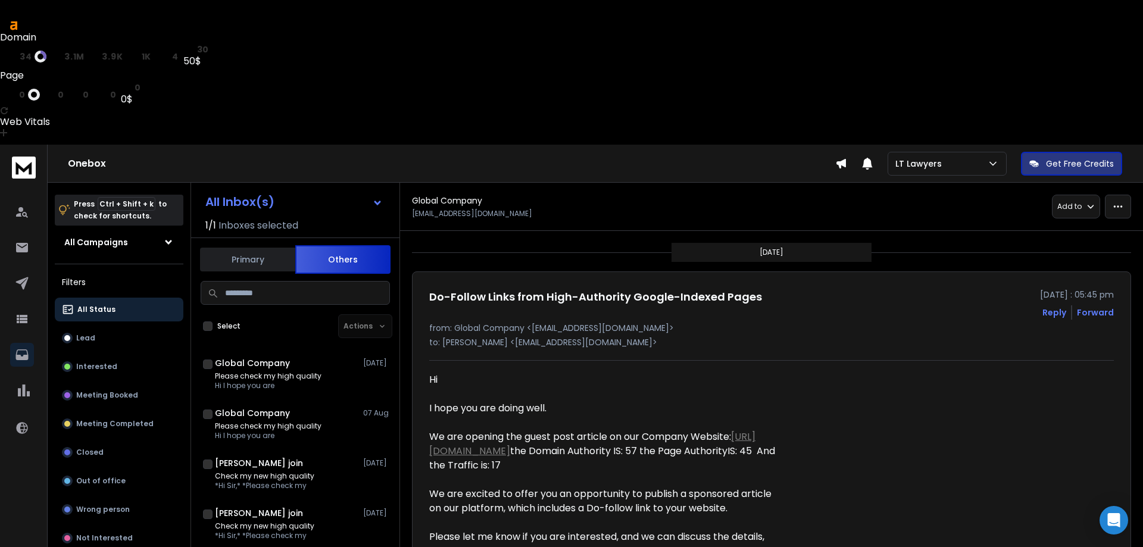
scroll to position [560, 0]
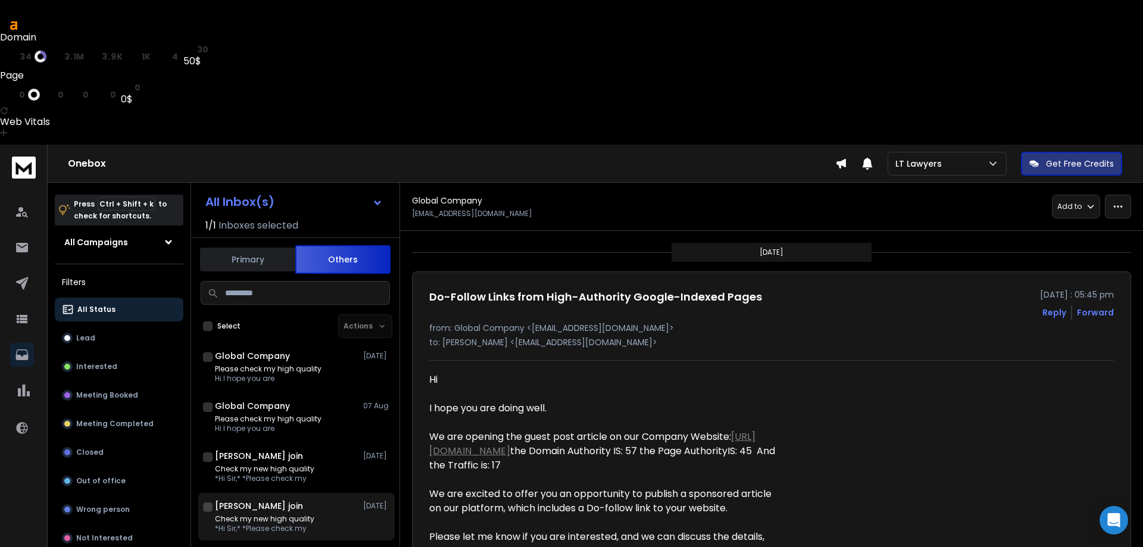
click at [302, 500] on div "[PERSON_NAME] join [DATE]" at bounding box center [302, 506] width 175 height 12
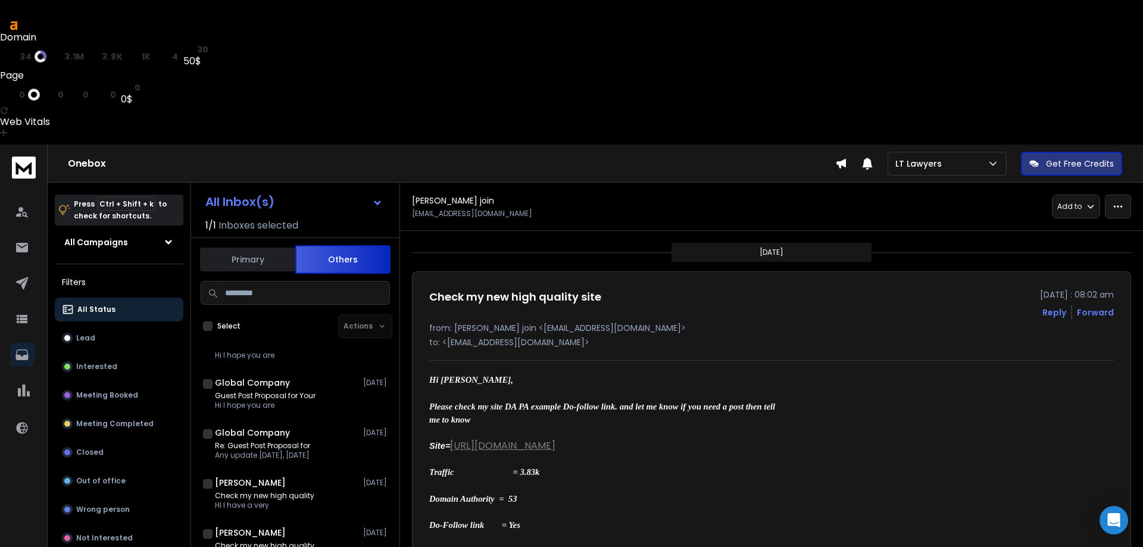
scroll to position [945, 0]
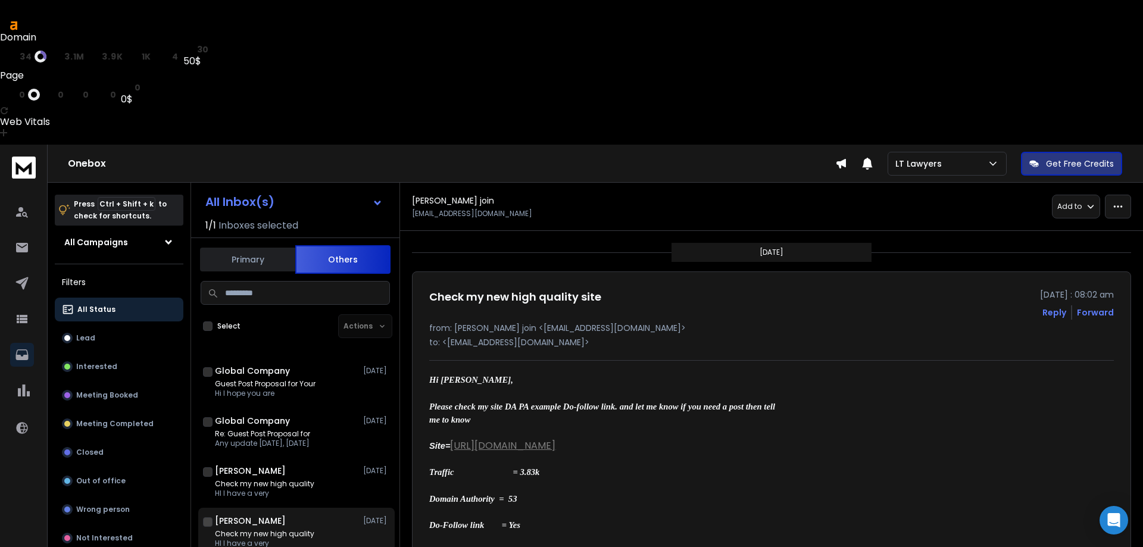
click at [288, 515] on div "[PERSON_NAME] [DATE] Check my new high quality HI I have a very" at bounding box center [302, 531] width 175 height 33
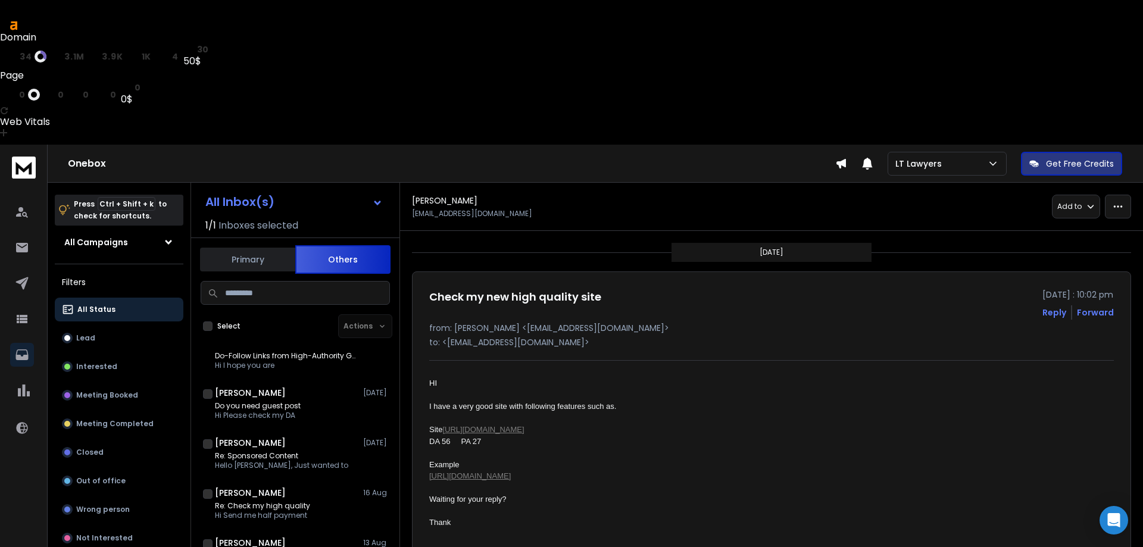
scroll to position [0, 0]
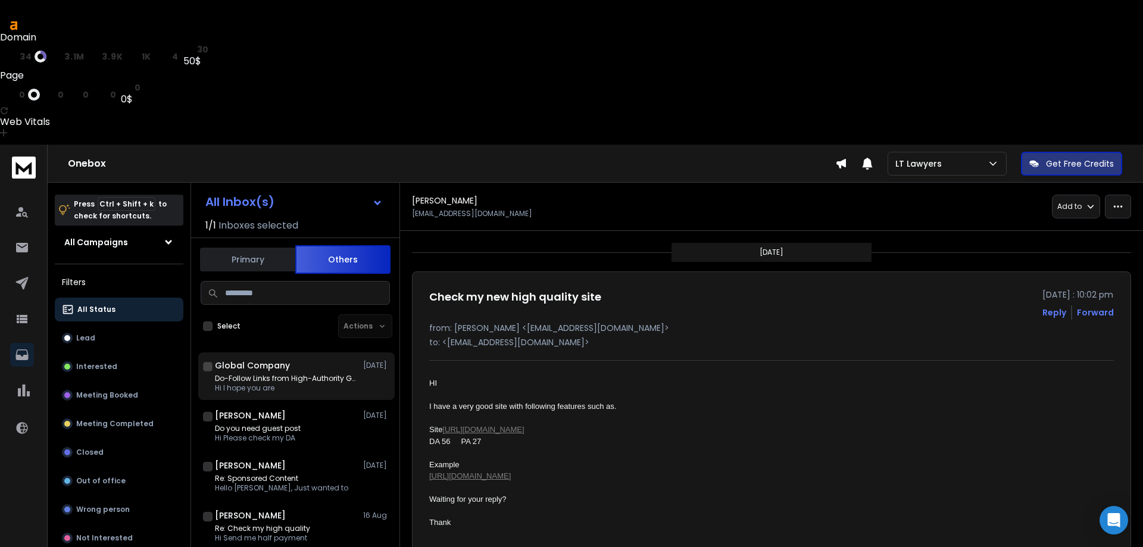
click at [320, 374] on p "Do-Follow Links from High-Authority Google-Indexed" at bounding box center [286, 379] width 143 height 10
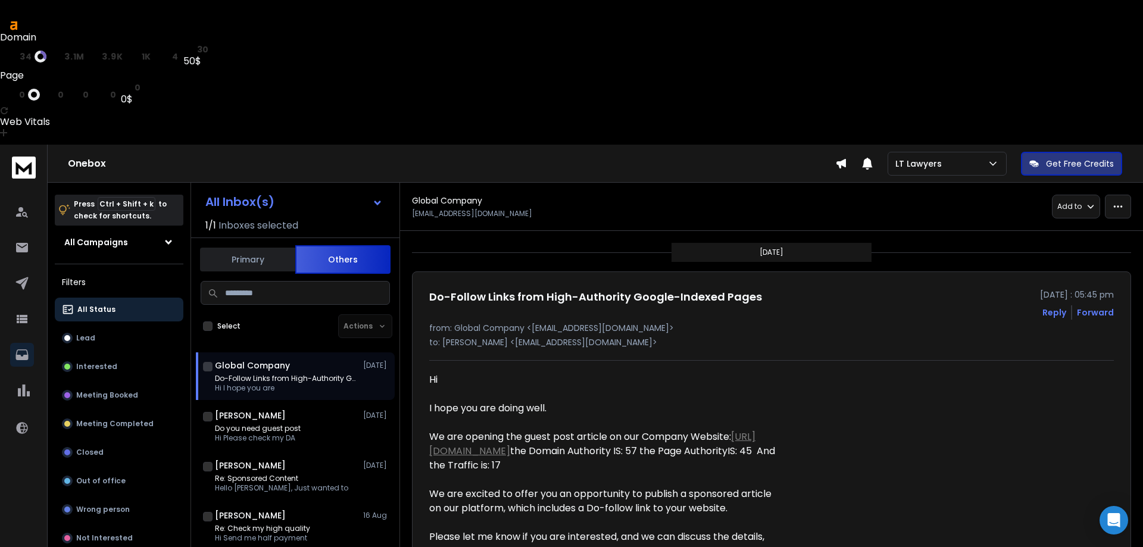
click at [732, 195] on div "Global Company GC [EMAIL_ADDRESS][DOMAIN_NAME]" at bounding box center [590, 207] width 356 height 24
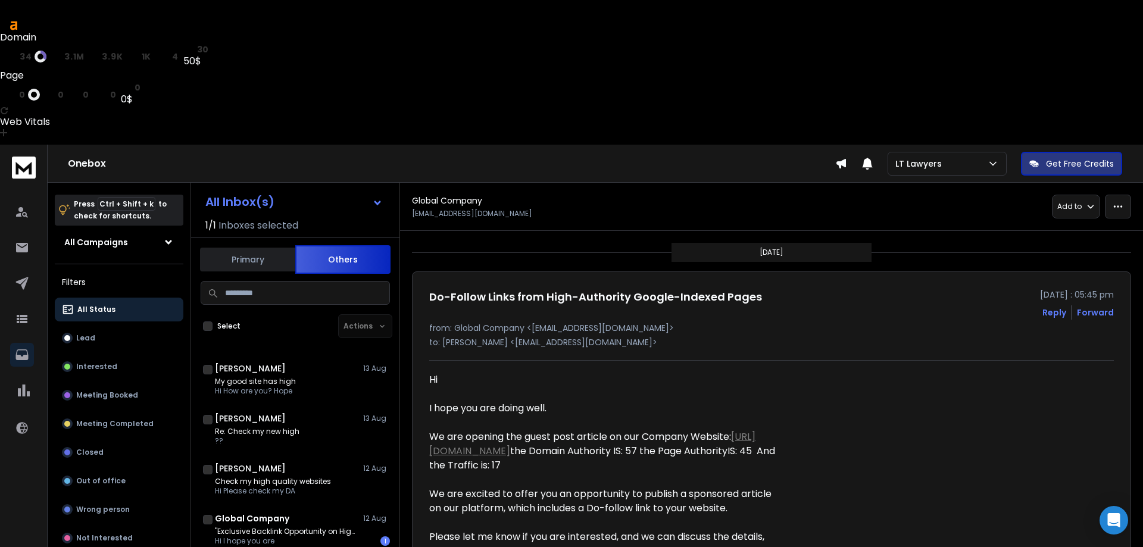
scroll to position [301, 0]
click at [29, 398] on div "H" at bounding box center [24, 418] width 48 height 547
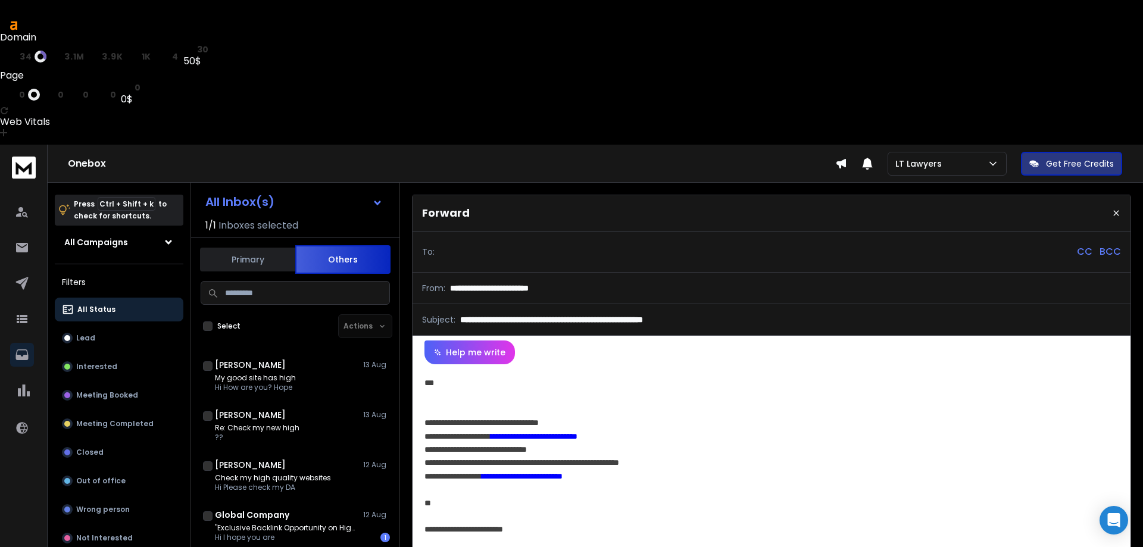
click at [1115, 210] on icon at bounding box center [1115, 212] width 5 height 5
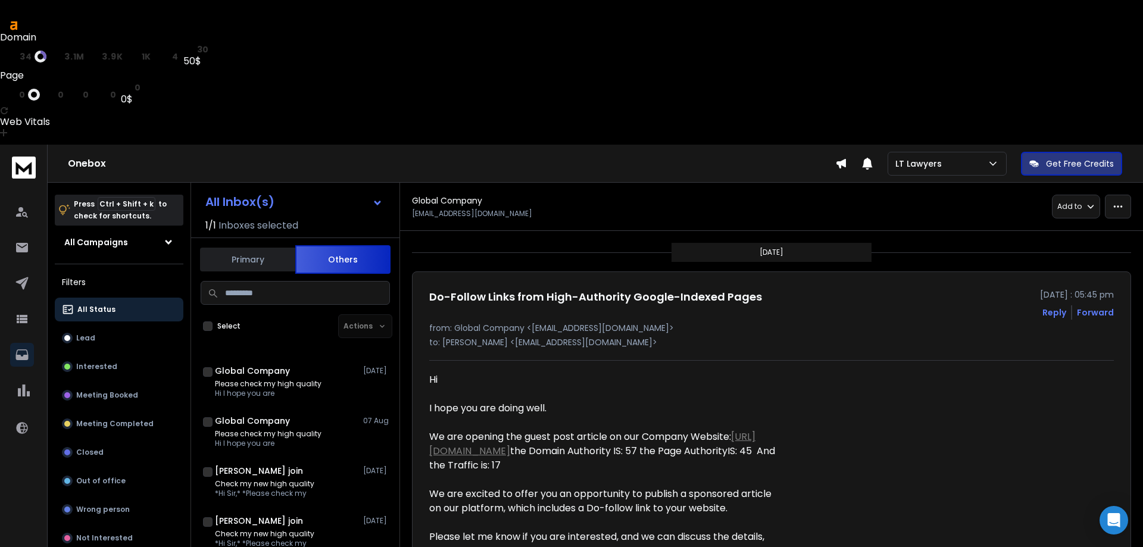
scroll to position [560, 0]
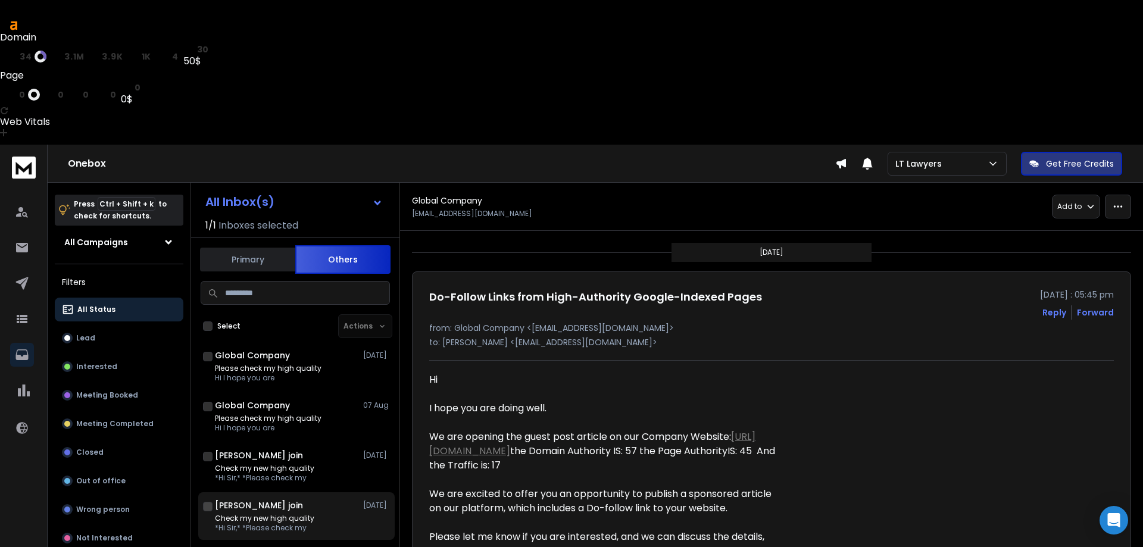
click at [302, 500] on div "[PERSON_NAME] join [DATE]" at bounding box center [302, 506] width 175 height 12
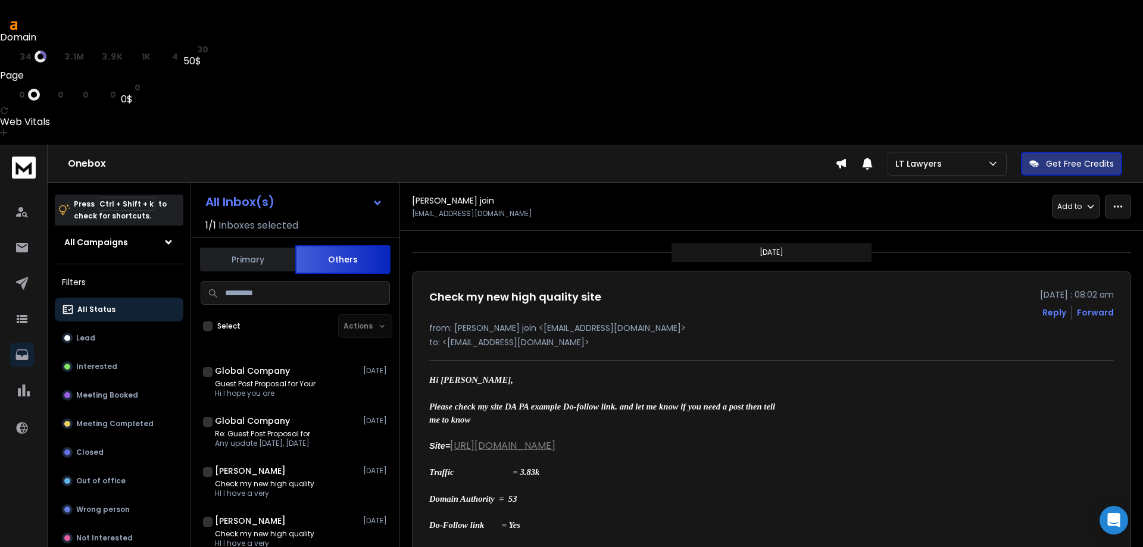
scroll to position [948, 0]
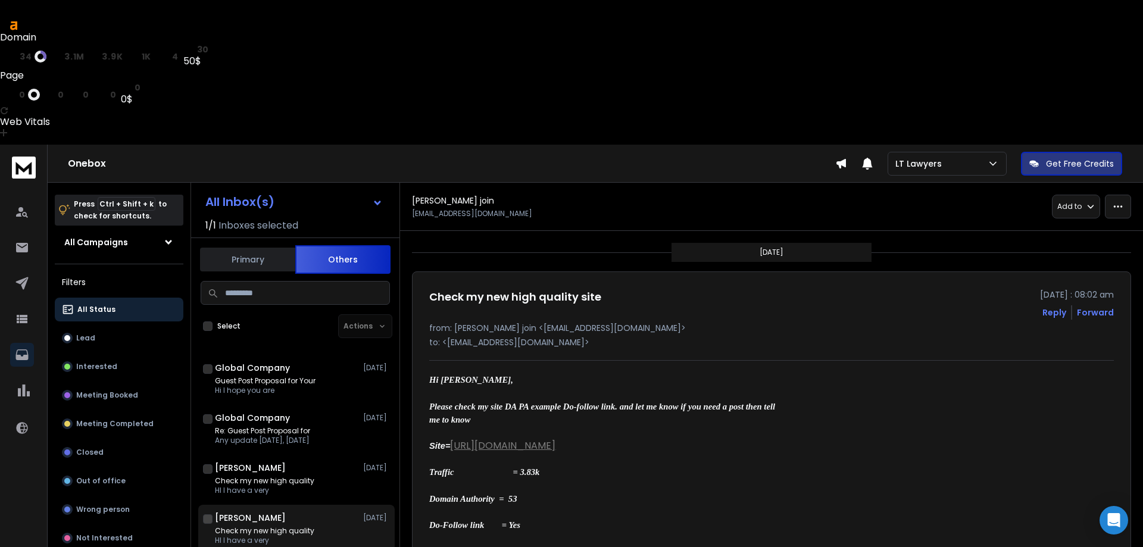
click at [288, 526] on p "Check my new high quality" at bounding box center [264, 531] width 99 height 10
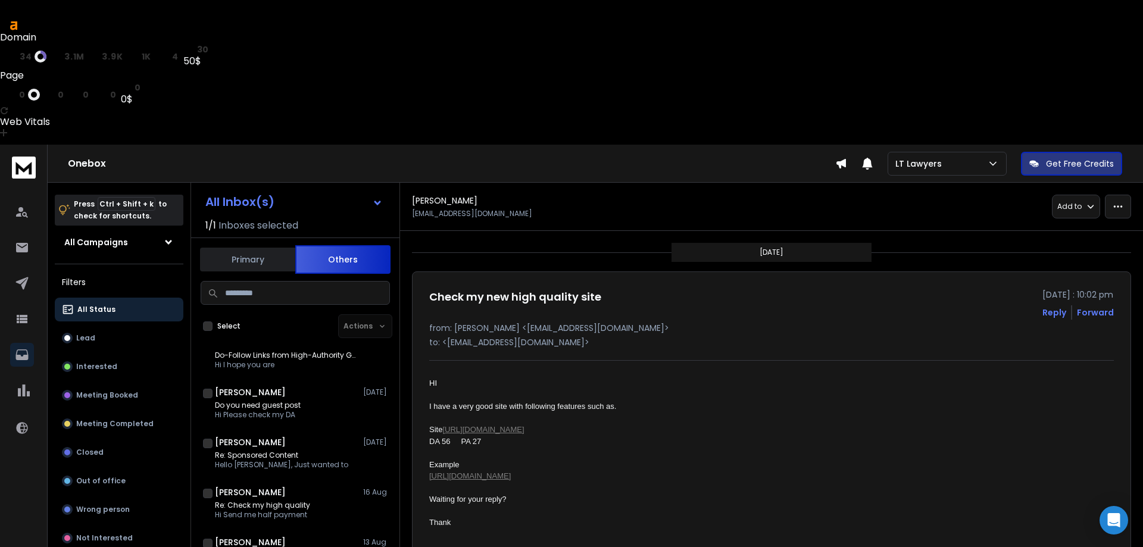
scroll to position [0, 0]
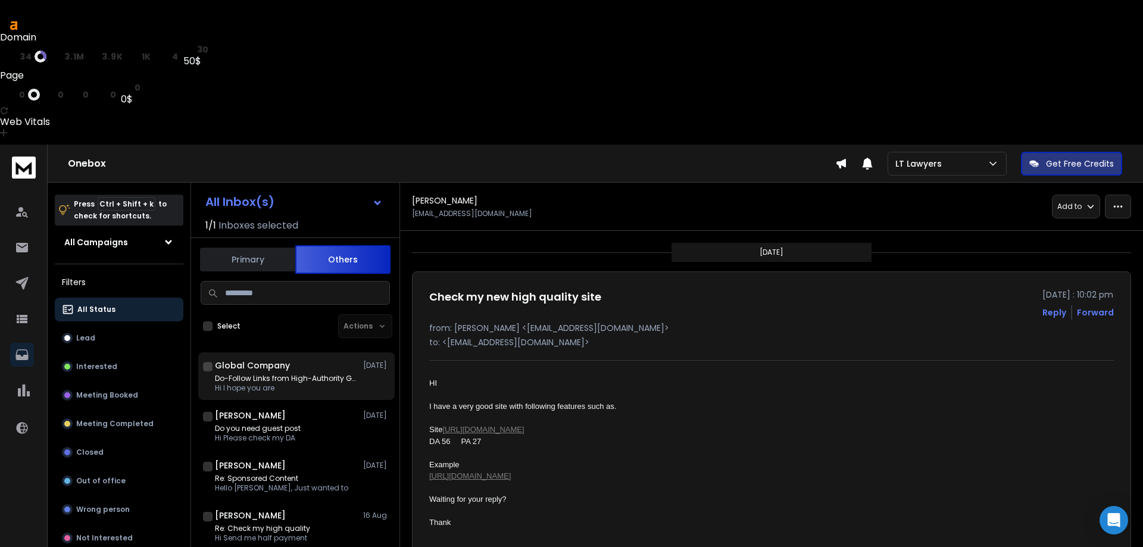
click at [320, 374] on p "Do-Follow Links from High-Authority Google-Indexed" at bounding box center [286, 379] width 143 height 10
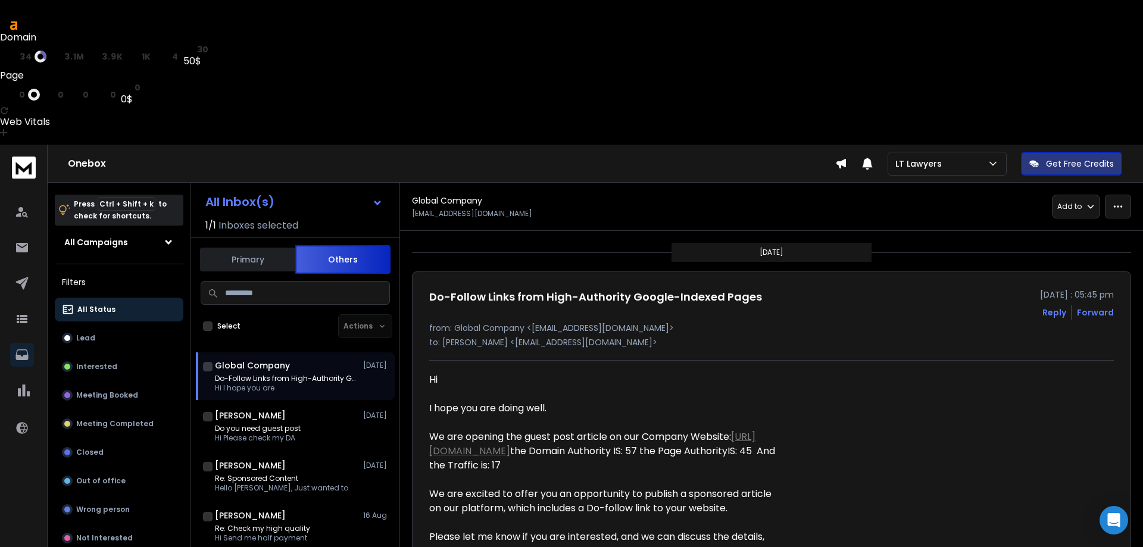
click at [732, 195] on div "Global Company GC [EMAIL_ADDRESS][DOMAIN_NAME]" at bounding box center [590, 207] width 356 height 24
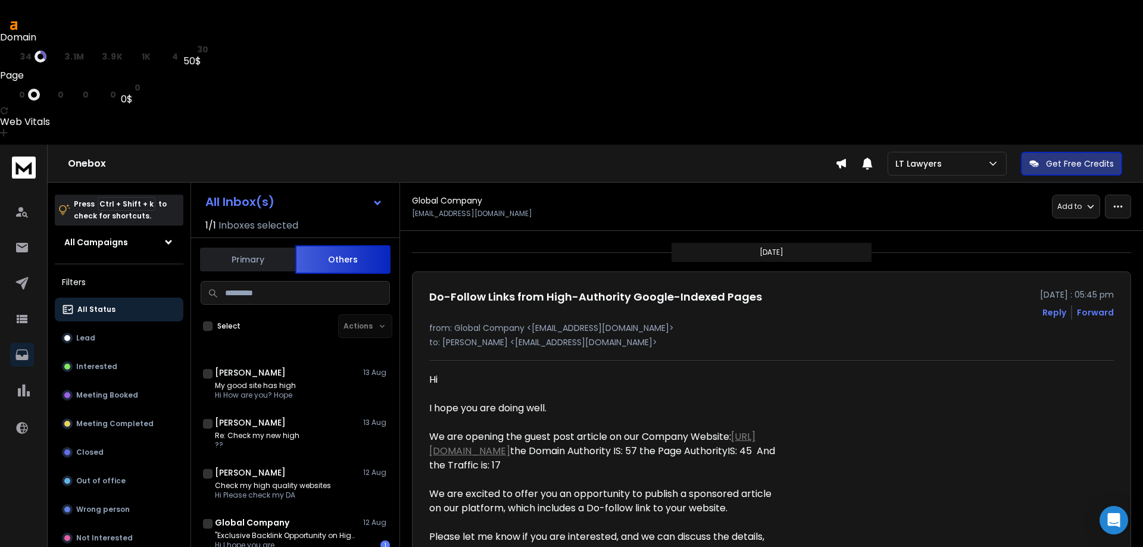
scroll to position [301, 0]
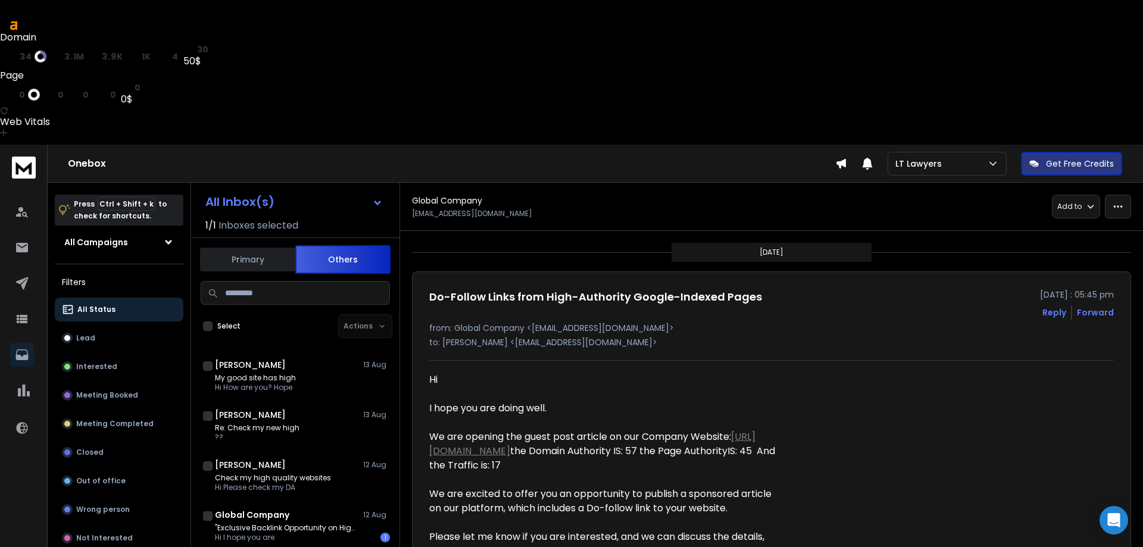
click at [29, 398] on div "H" at bounding box center [24, 418] width 48 height 547
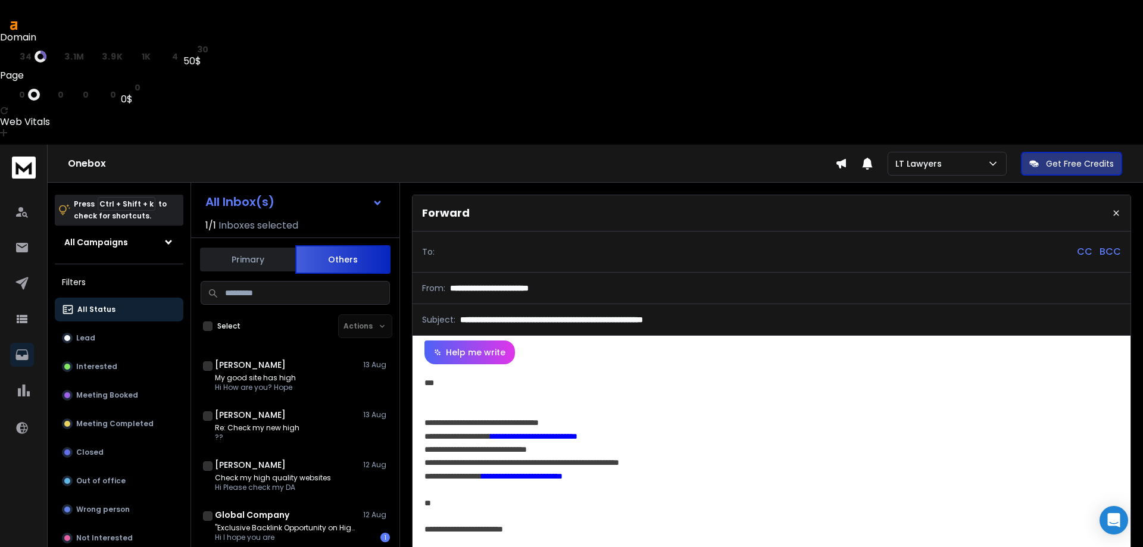
click at [1115, 210] on icon at bounding box center [1115, 212] width 5 height 5
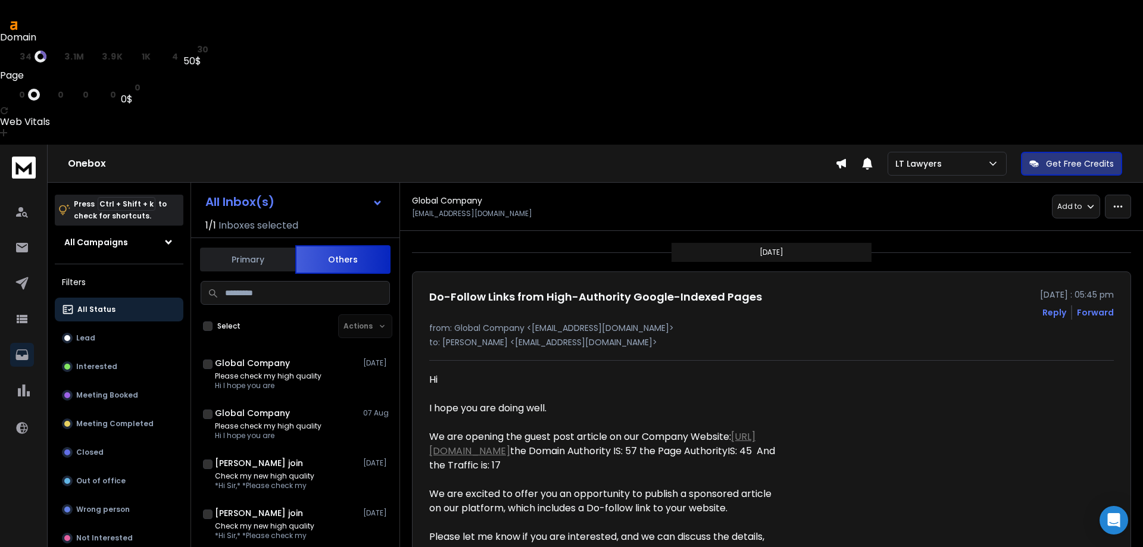
scroll to position [560, 0]
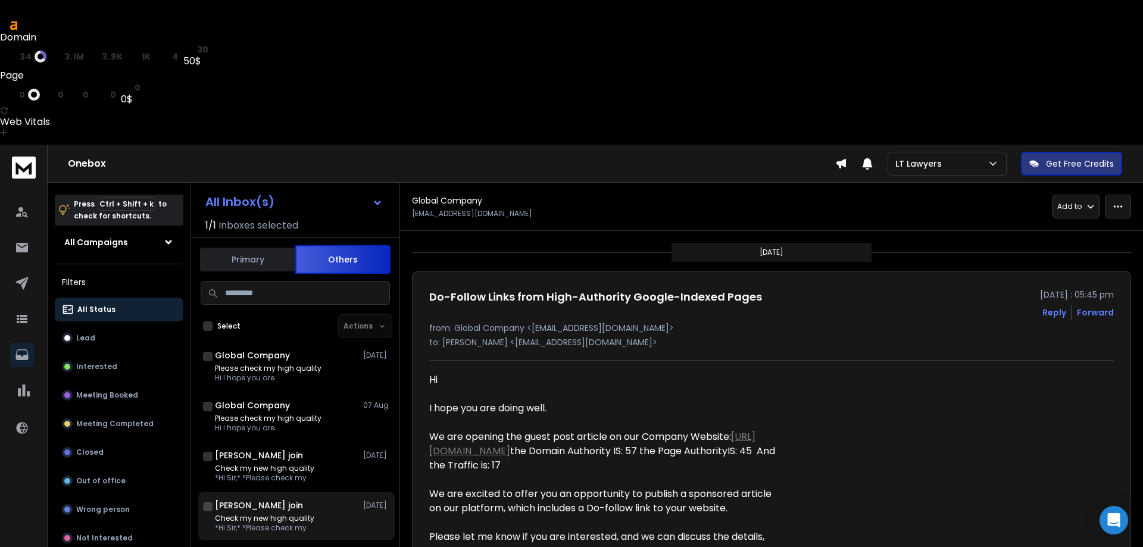
click at [302, 500] on div "[PERSON_NAME] join [DATE]" at bounding box center [302, 506] width 175 height 12
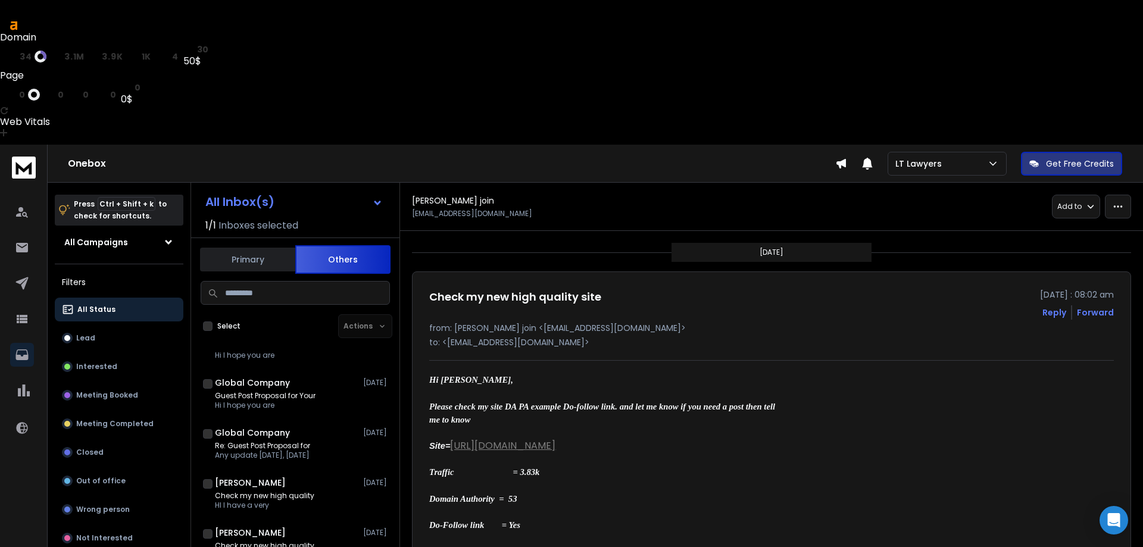
scroll to position [949, 0]
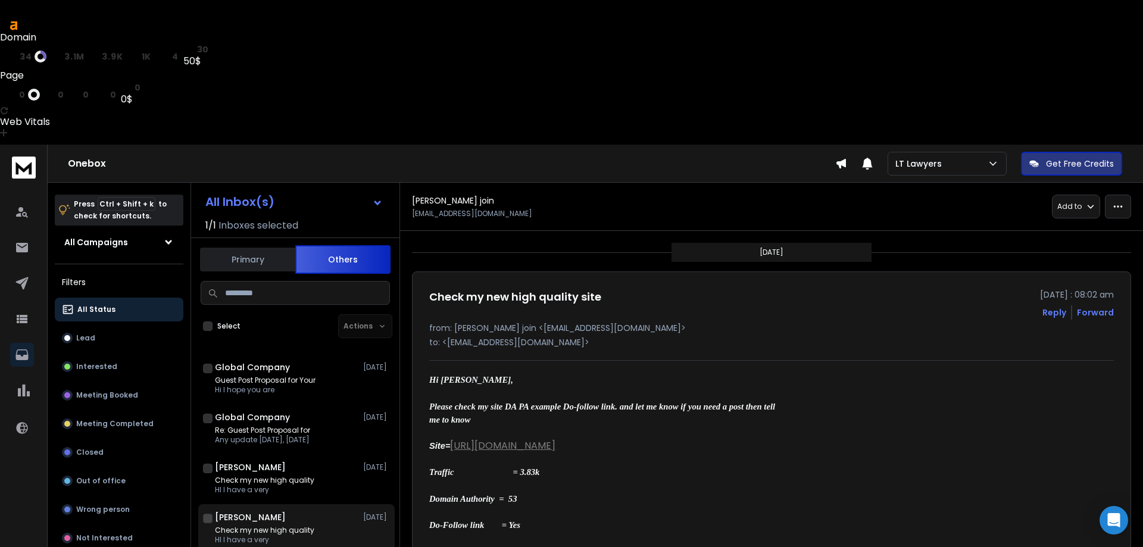
click at [288, 526] on p "Check my new high quality" at bounding box center [264, 531] width 99 height 10
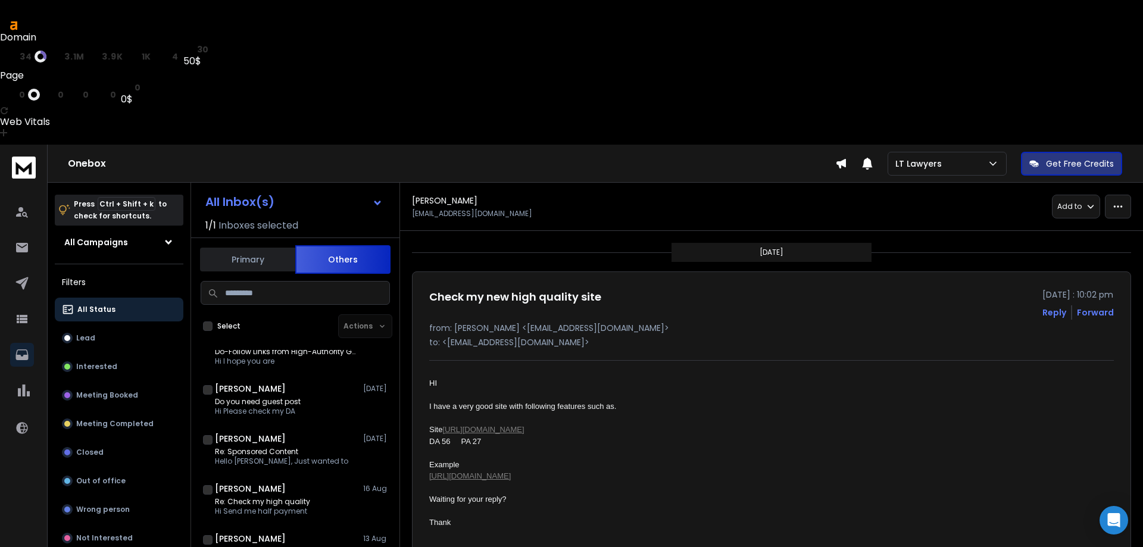
scroll to position [0, 0]
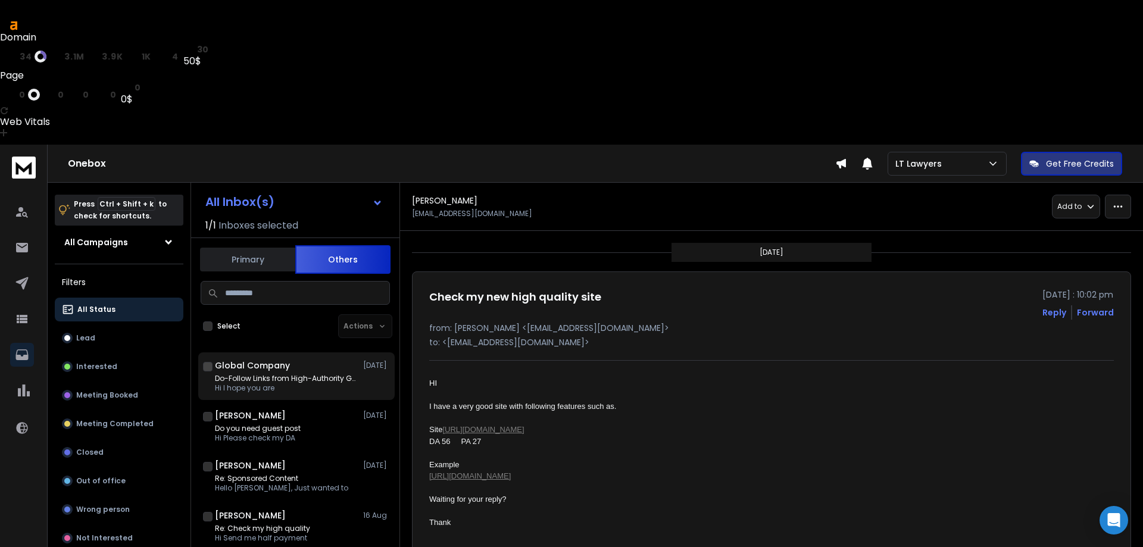
click at [320, 374] on p "Do-Follow Links from High-Authority Google-Indexed" at bounding box center [286, 379] width 143 height 10
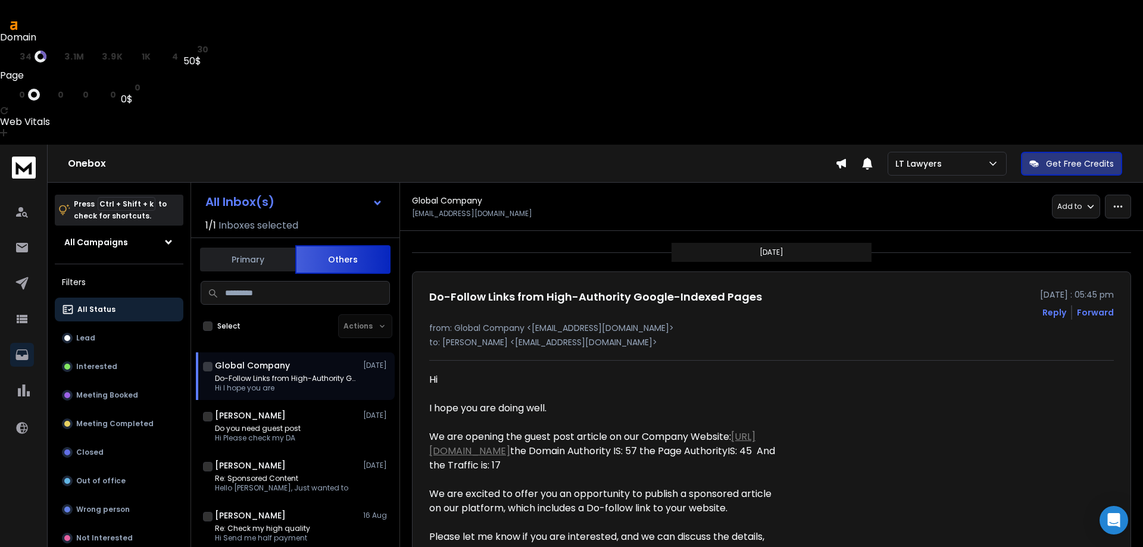
click at [732, 195] on div "Global Company GC [EMAIL_ADDRESS][DOMAIN_NAME]" at bounding box center [590, 207] width 356 height 24
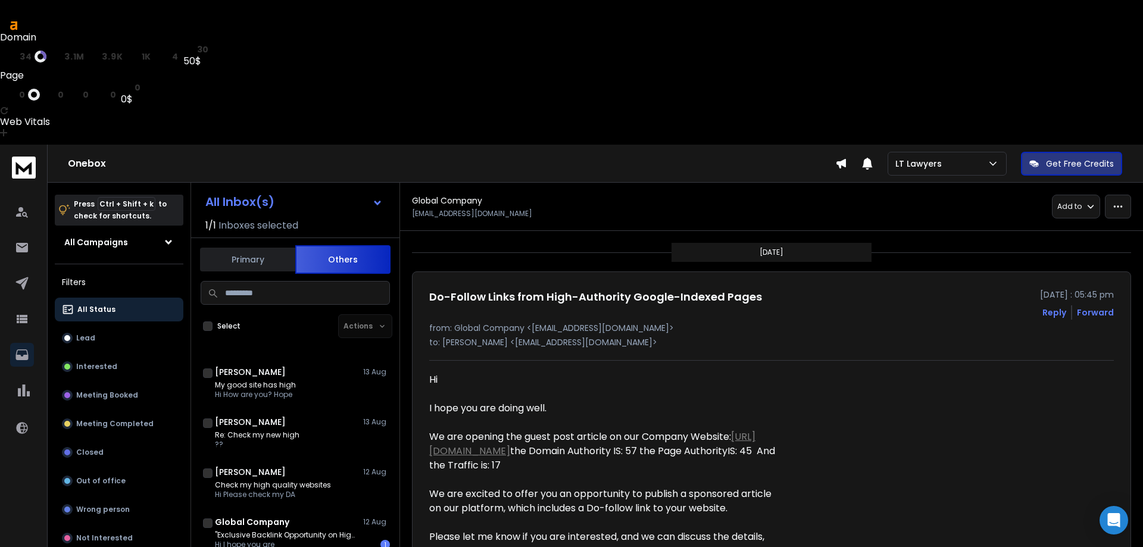
scroll to position [301, 0]
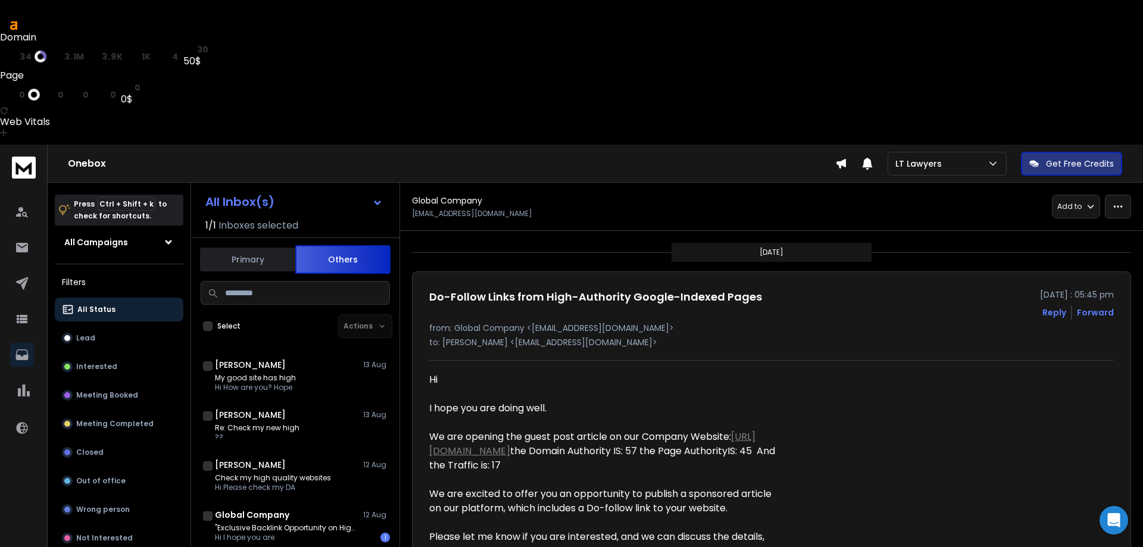
click at [29, 398] on div "H" at bounding box center [24, 418] width 48 height 547
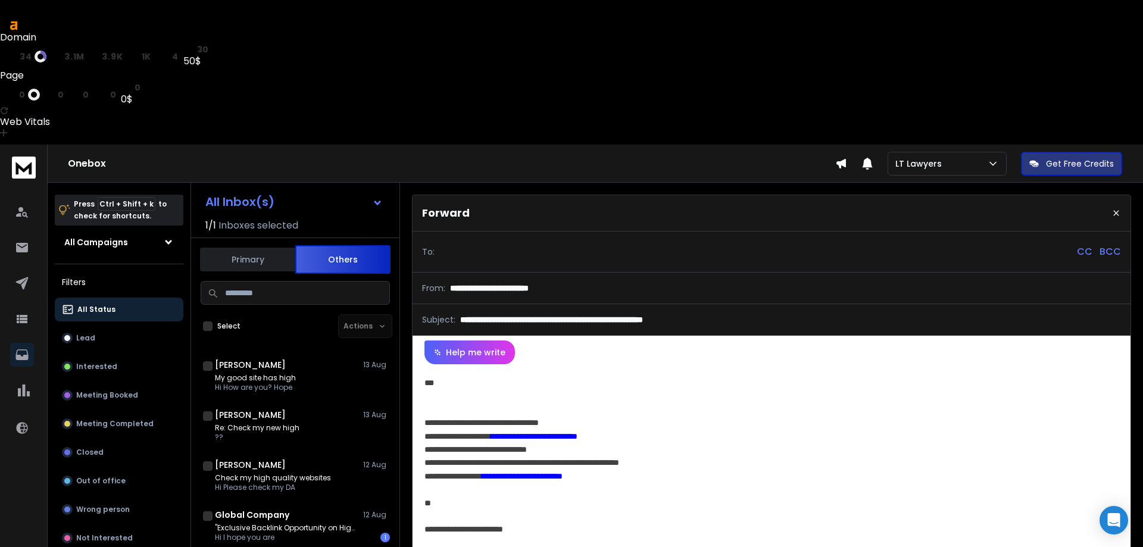
click at [1115, 210] on icon at bounding box center [1115, 212] width 5 height 5
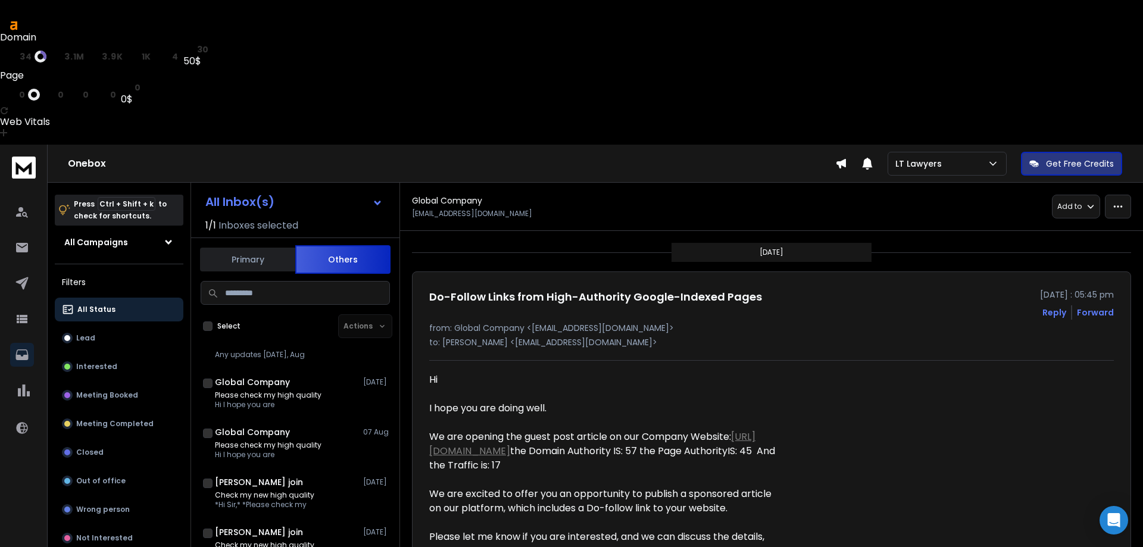
scroll to position [560, 0]
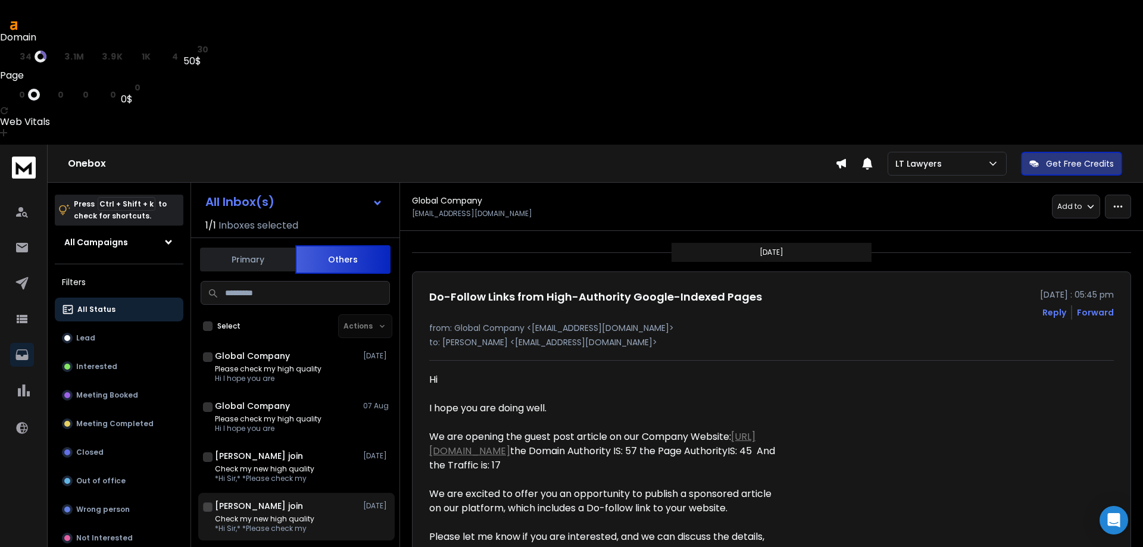
click at [302, 500] on div "[PERSON_NAME] join [DATE]" at bounding box center [302, 506] width 175 height 12
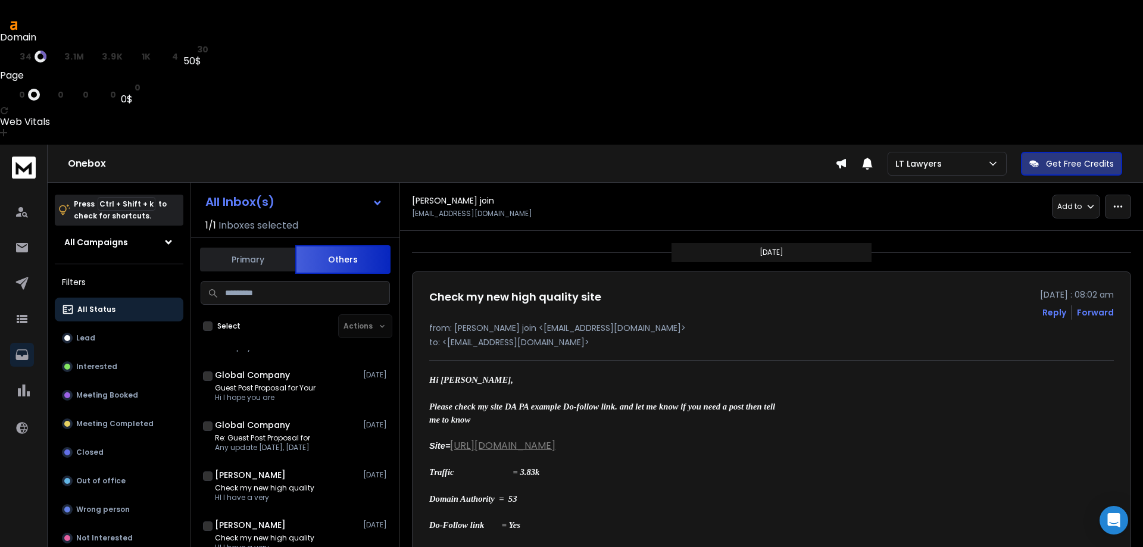
scroll to position [944, 0]
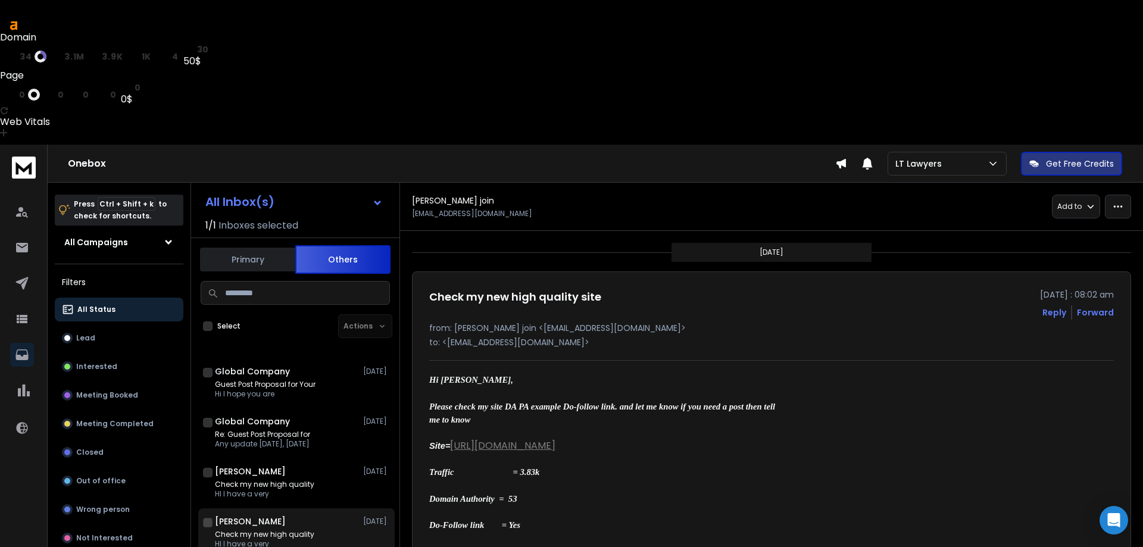
click at [288, 516] on div "[PERSON_NAME] [DATE] Check my new high quality HI I have a very" at bounding box center [302, 532] width 175 height 33
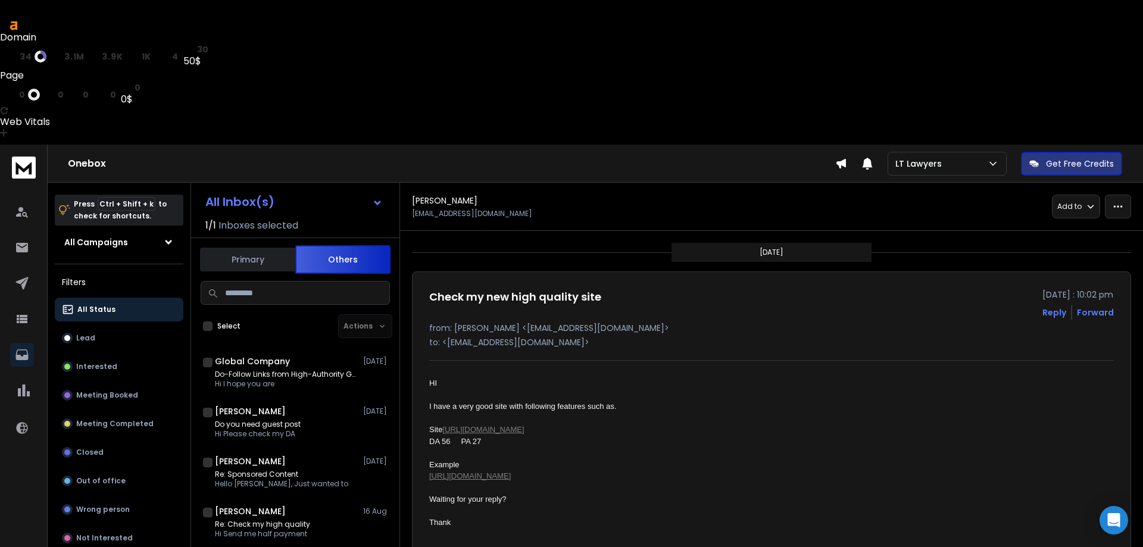
scroll to position [0, 0]
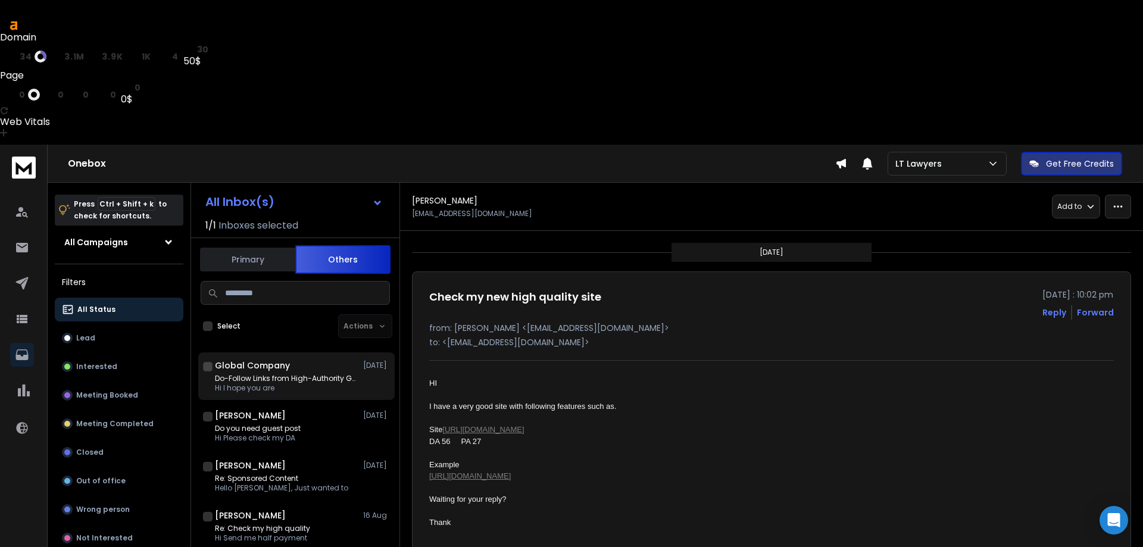
click at [320, 374] on p "Do-Follow Links from High-Authority Google-Indexed" at bounding box center [286, 379] width 143 height 10
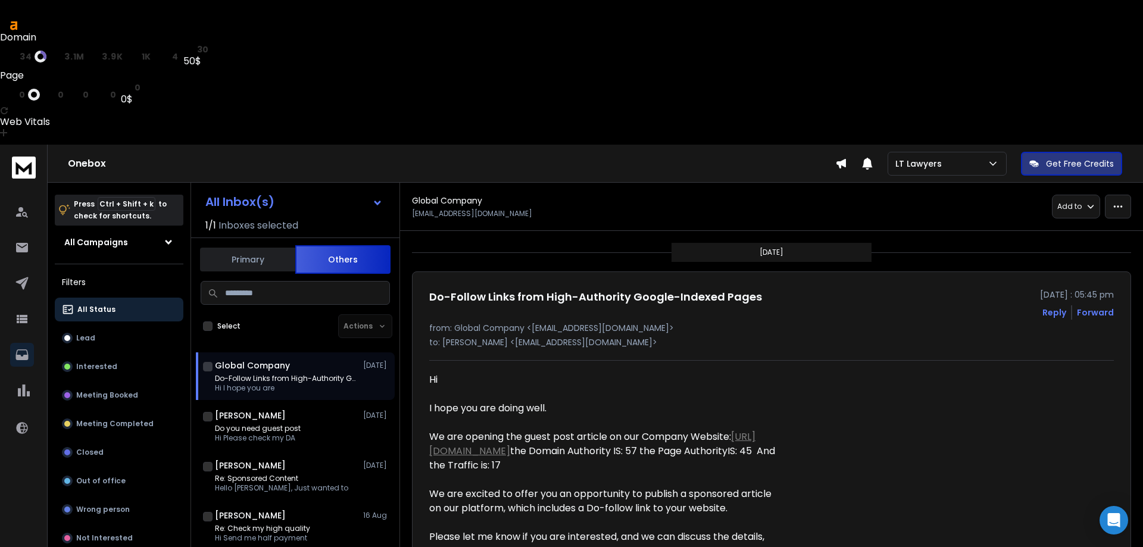
click at [732, 195] on div "Global Company GC [EMAIL_ADDRESS][DOMAIN_NAME]" at bounding box center [590, 207] width 356 height 24
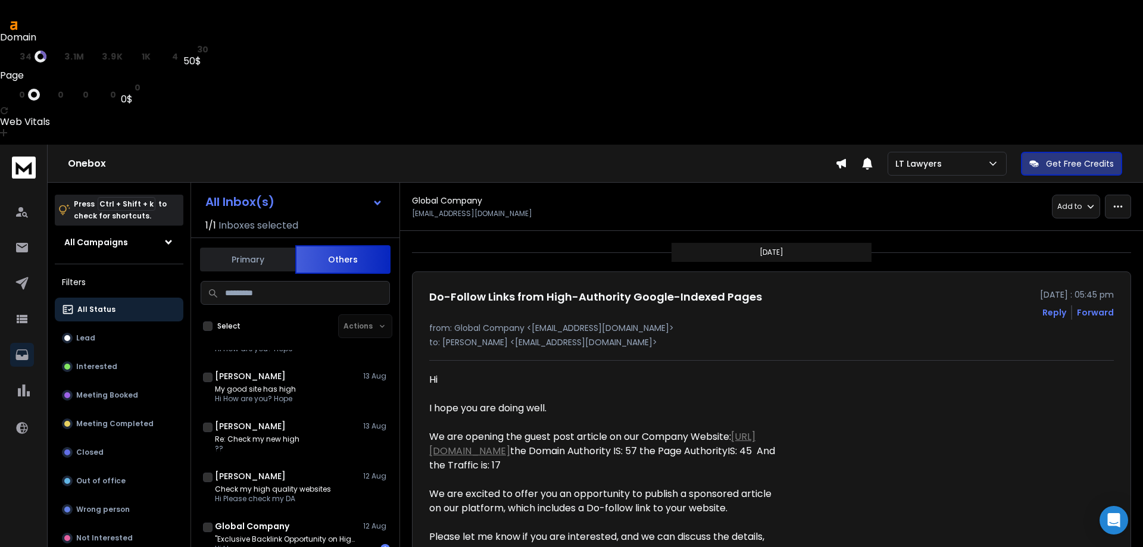
scroll to position [301, 0]
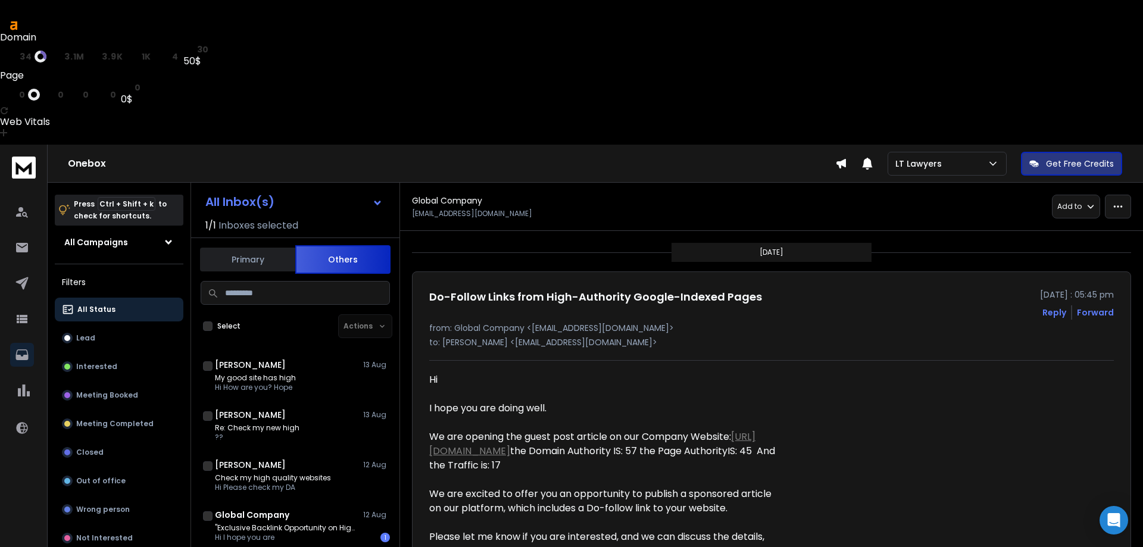
click at [29, 398] on div "H" at bounding box center [24, 418] width 48 height 547
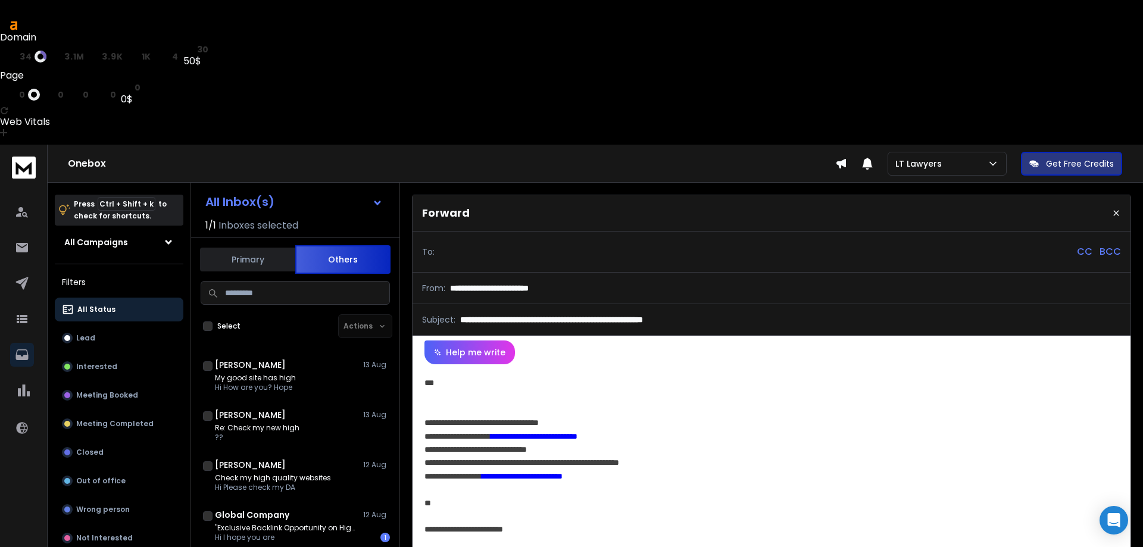
click at [1115, 210] on icon at bounding box center [1115, 212] width 5 height 5
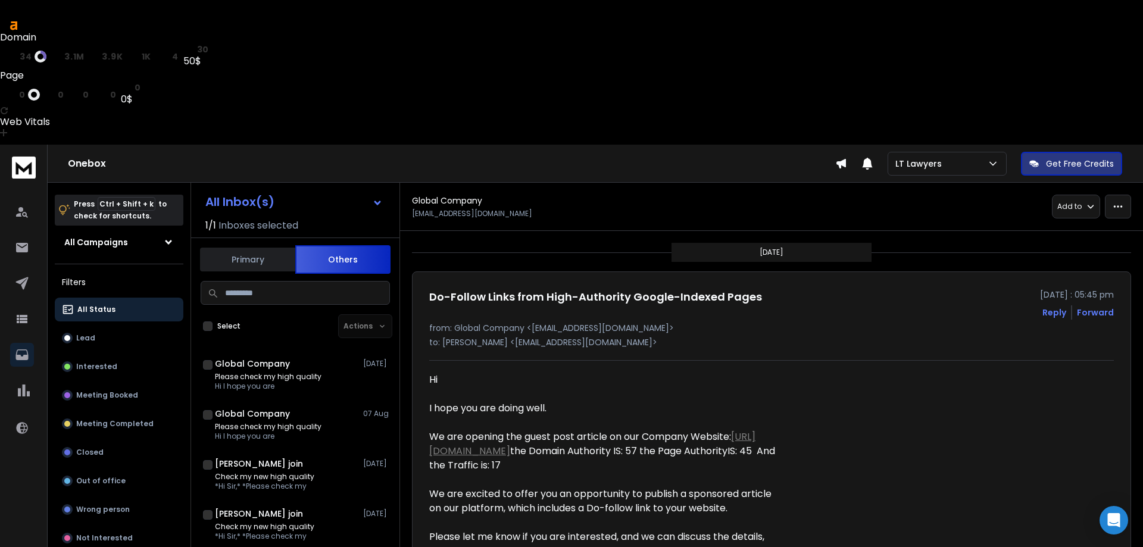
scroll to position [560, 0]
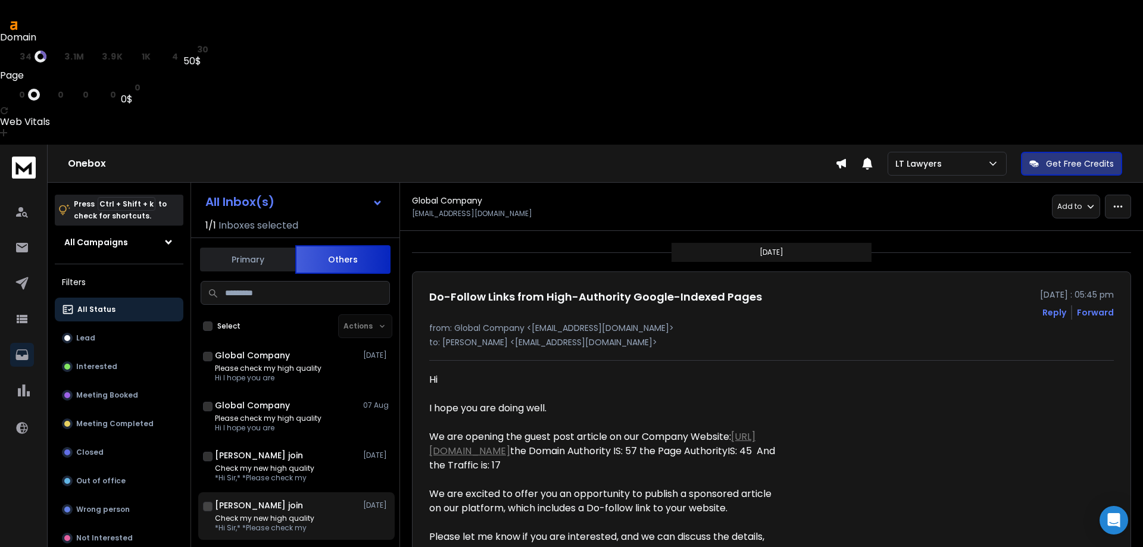
click at [302, 500] on div "[PERSON_NAME] join [DATE]" at bounding box center [302, 506] width 175 height 12
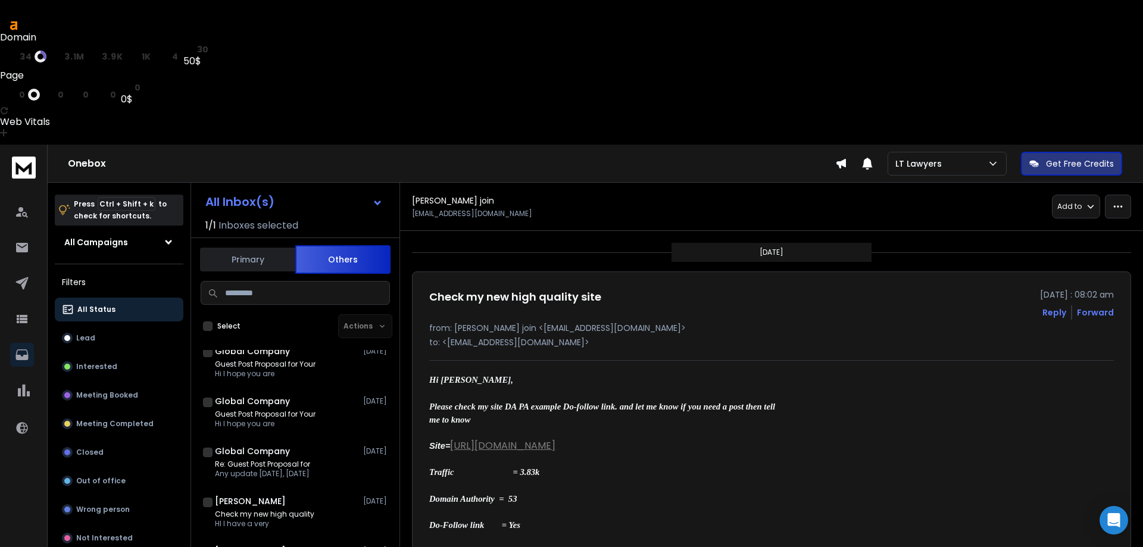
scroll to position [949, 0]
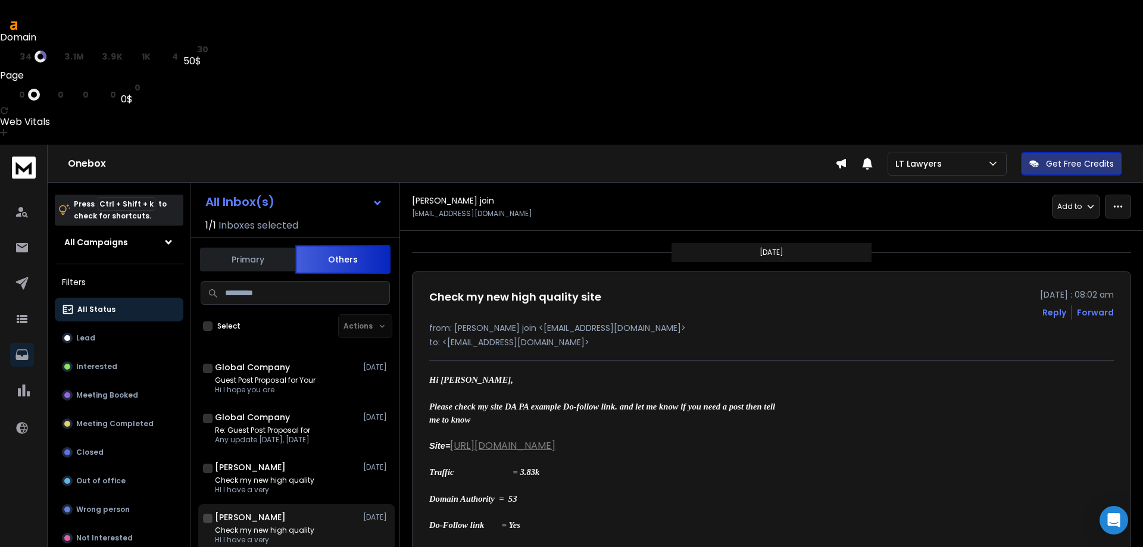
click at [288, 526] on p "Check my new high quality" at bounding box center [264, 531] width 99 height 10
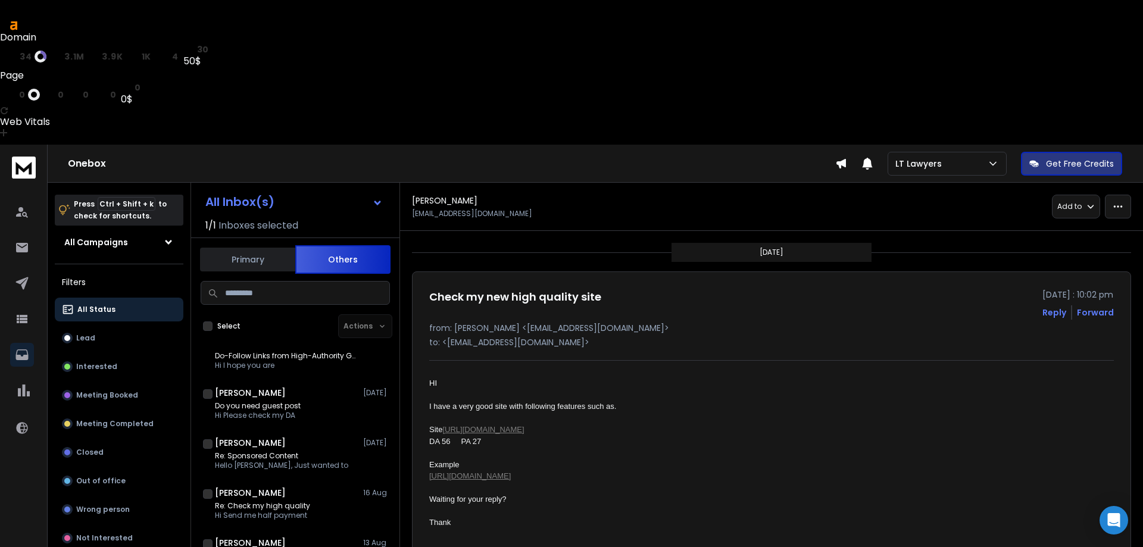
scroll to position [0, 0]
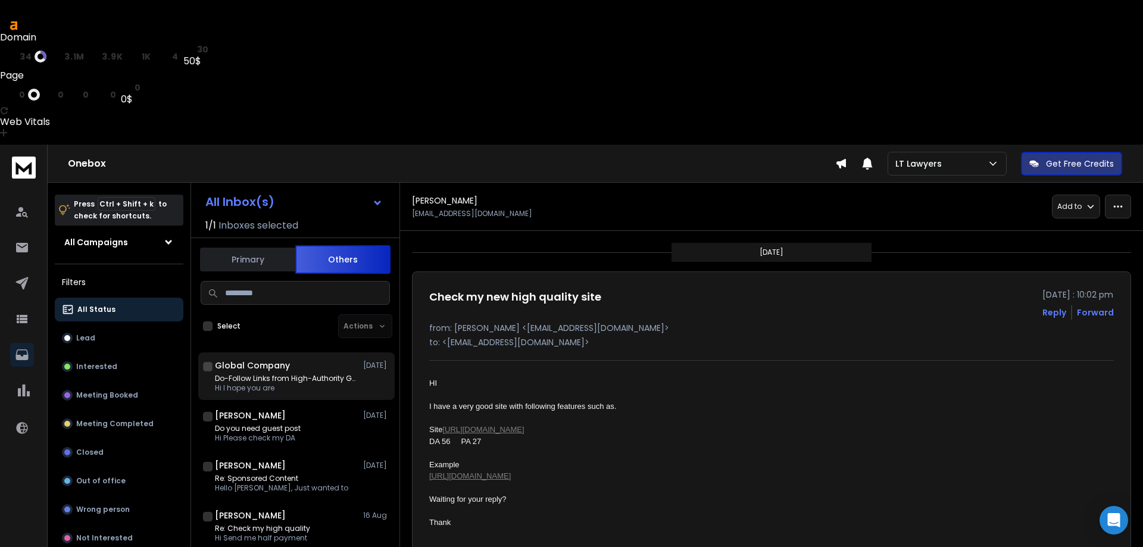
click at [320, 374] on p "Do-Follow Links from High-Authority Google-Indexed" at bounding box center [286, 379] width 143 height 10
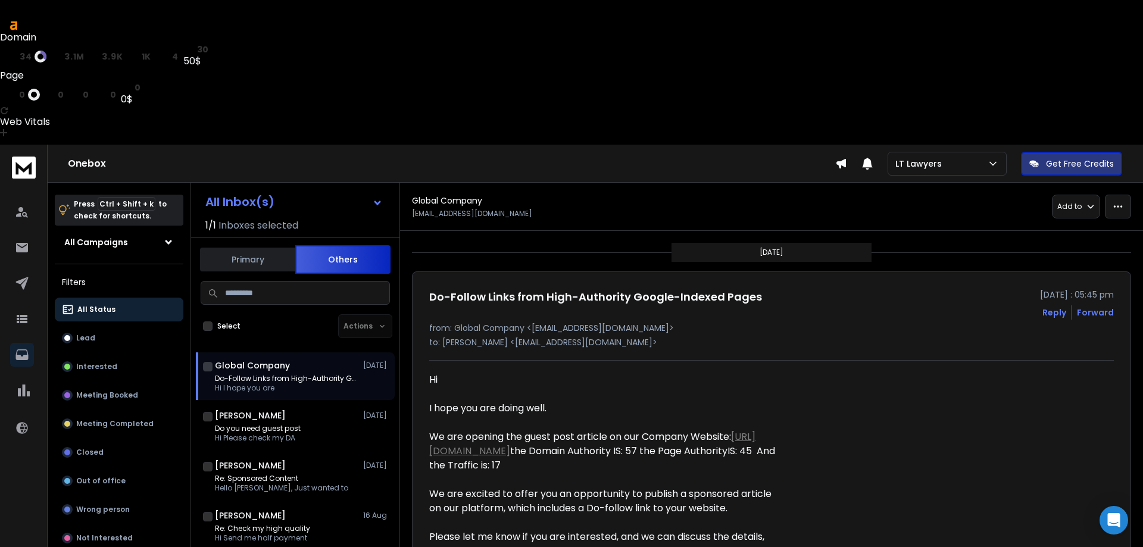
click at [732, 195] on div "Global Company GC [EMAIL_ADDRESS][DOMAIN_NAME]" at bounding box center [590, 207] width 356 height 24
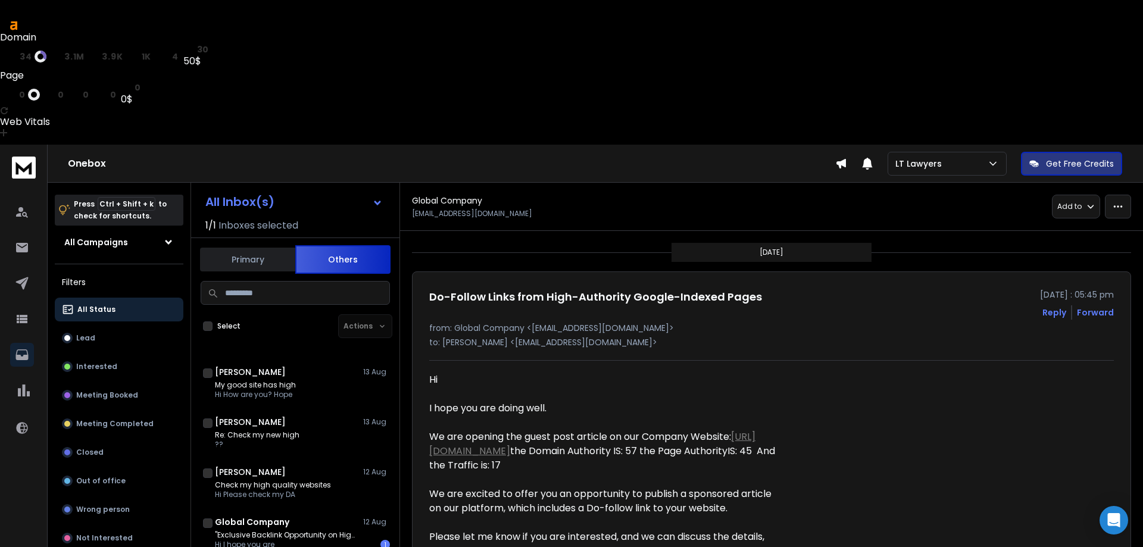
scroll to position [301, 0]
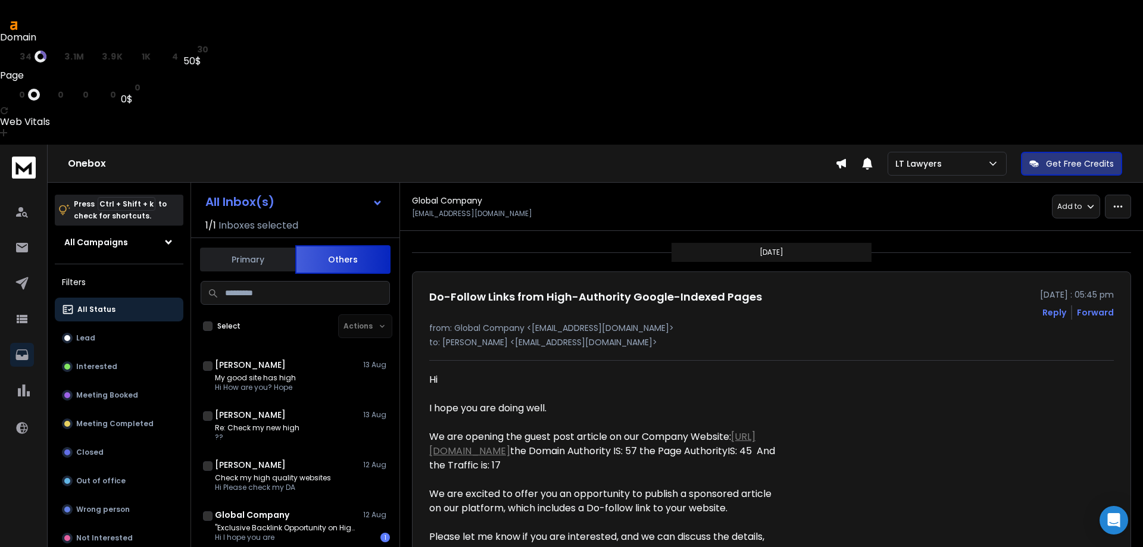
click at [29, 398] on div "H" at bounding box center [24, 418] width 48 height 547
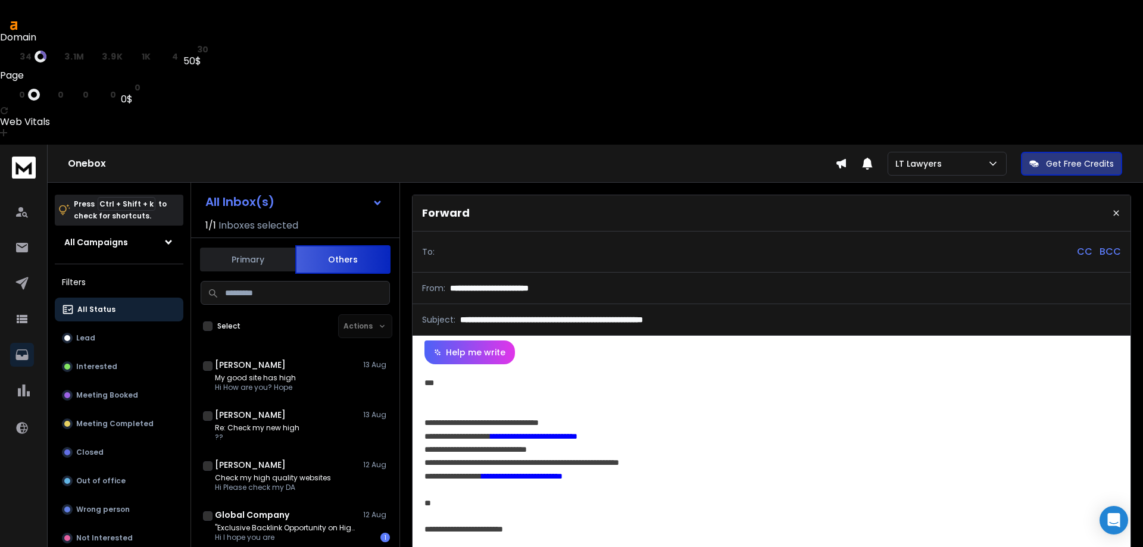
click at [1115, 210] on icon at bounding box center [1115, 212] width 5 height 5
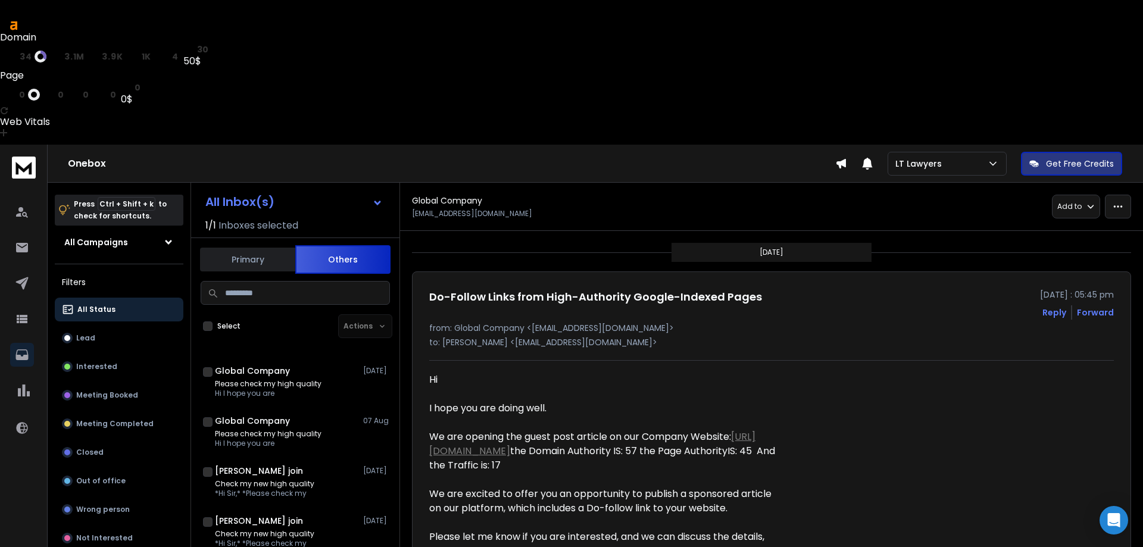
scroll to position [560, 0]
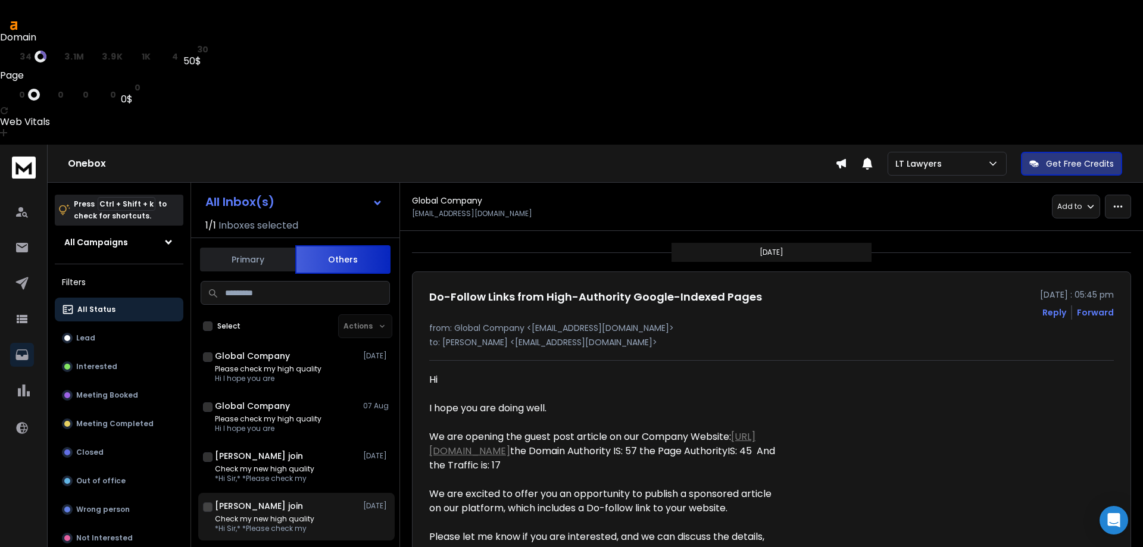
click at [302, 500] on div "[PERSON_NAME] join [DATE]" at bounding box center [302, 506] width 175 height 12
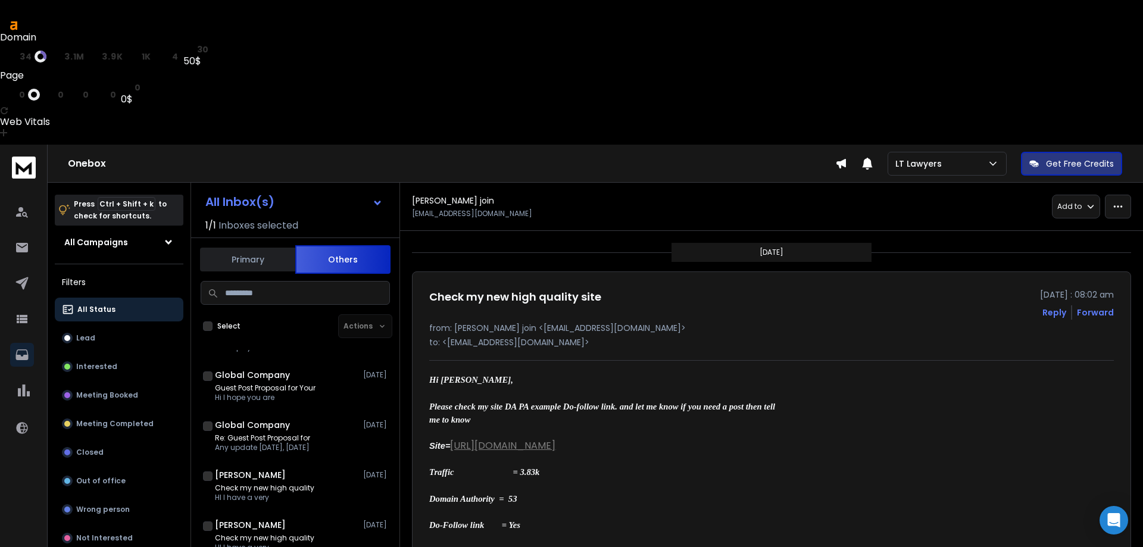
scroll to position [944, 0]
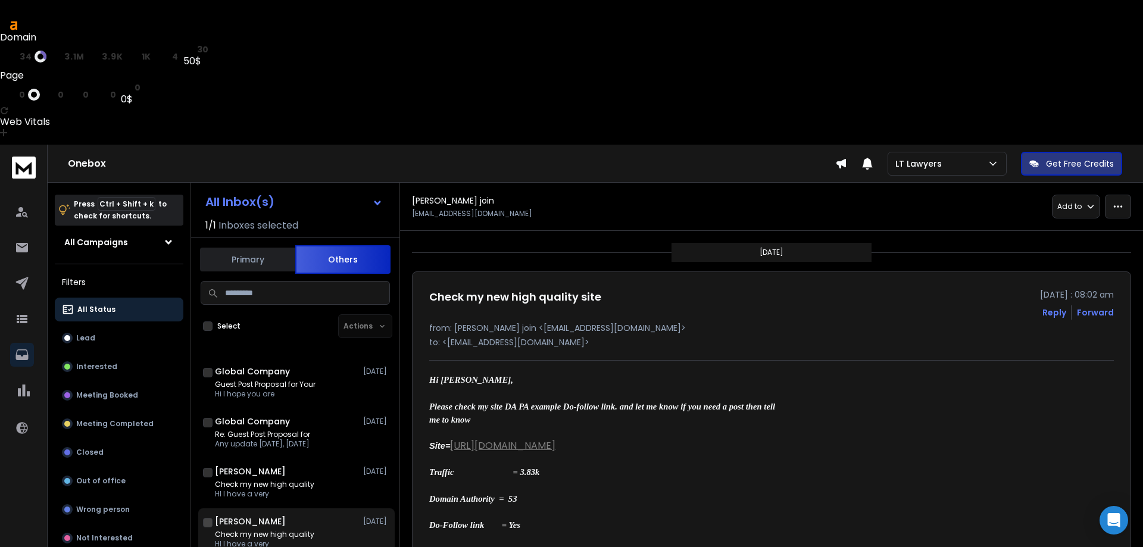
click at [288, 516] on div "[PERSON_NAME] [DATE] Check my new high quality HI I have a very" at bounding box center [302, 532] width 175 height 33
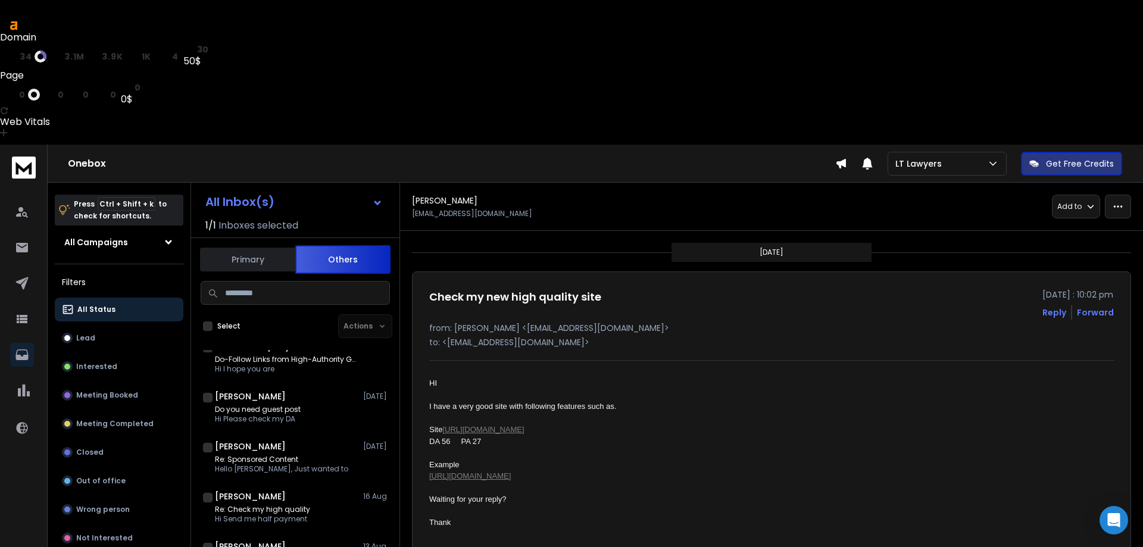
scroll to position [0, 0]
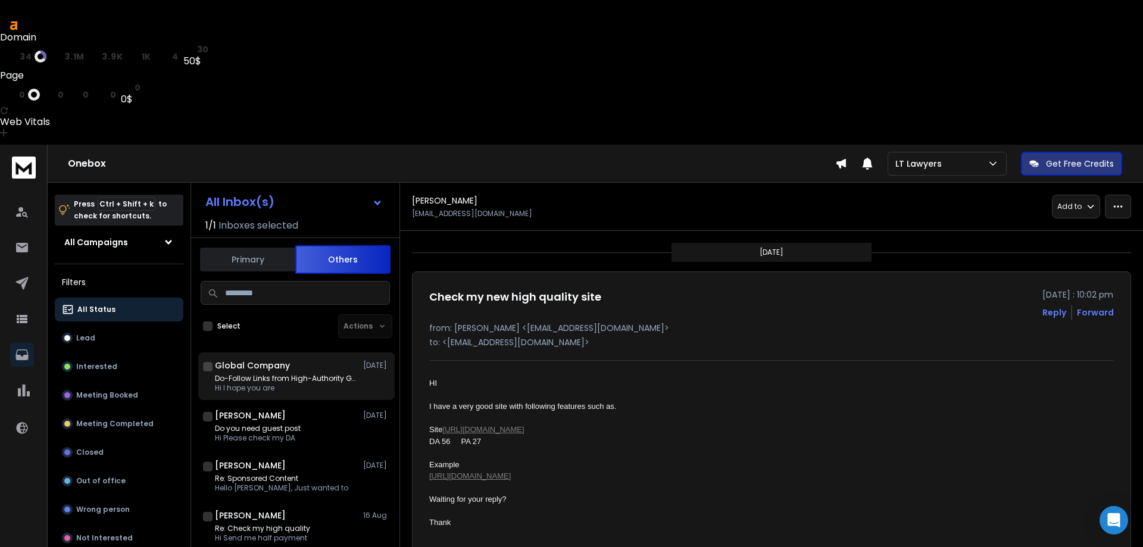
click at [320, 374] on p "Do-Follow Links from High-Authority Google-Indexed" at bounding box center [286, 379] width 143 height 10
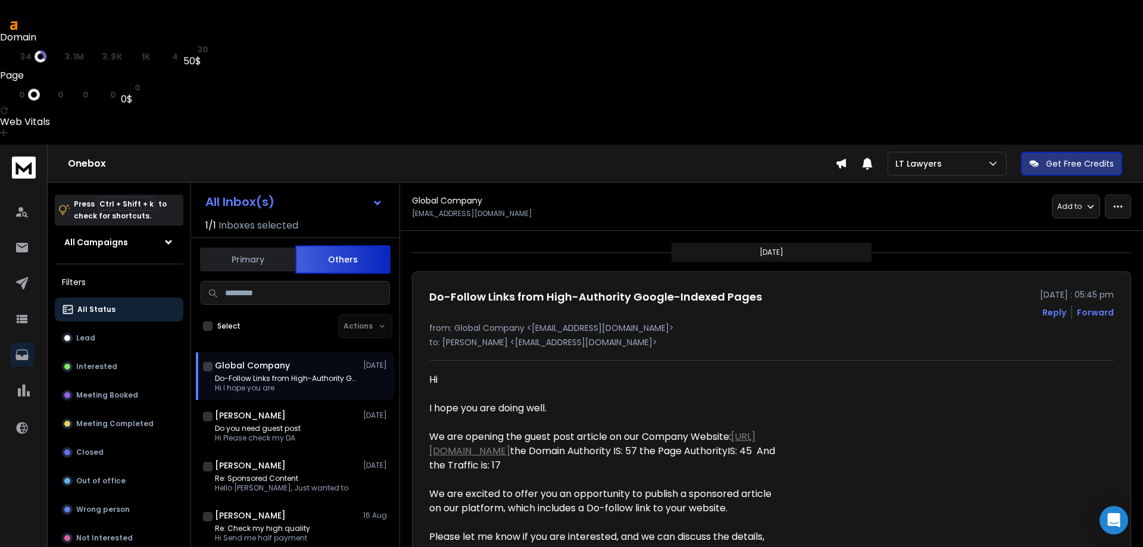
click at [732, 195] on div "Global Company GC [EMAIL_ADDRESS][DOMAIN_NAME]" at bounding box center [590, 207] width 356 height 24
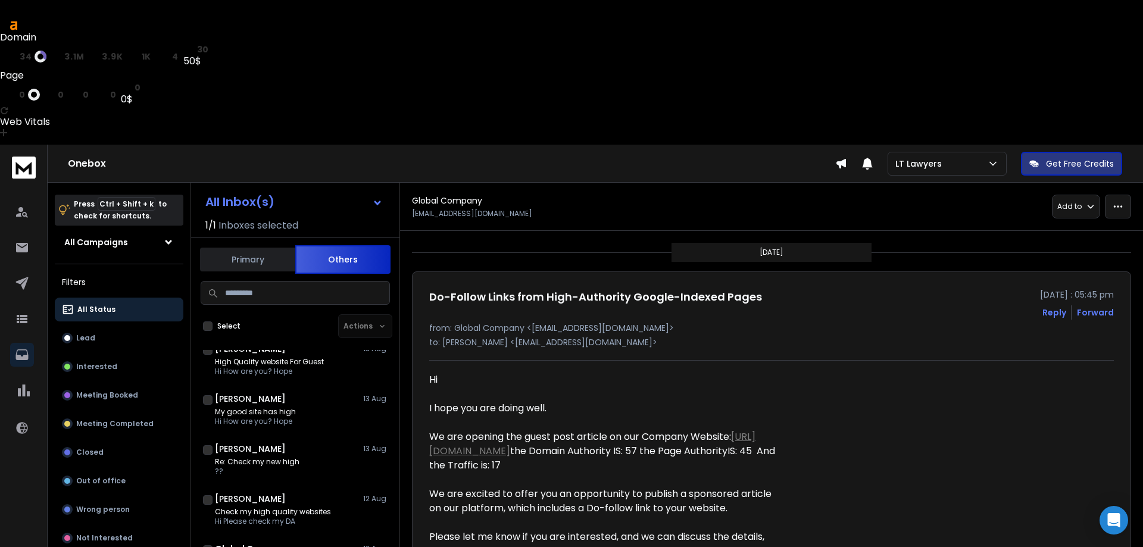
scroll to position [301, 0]
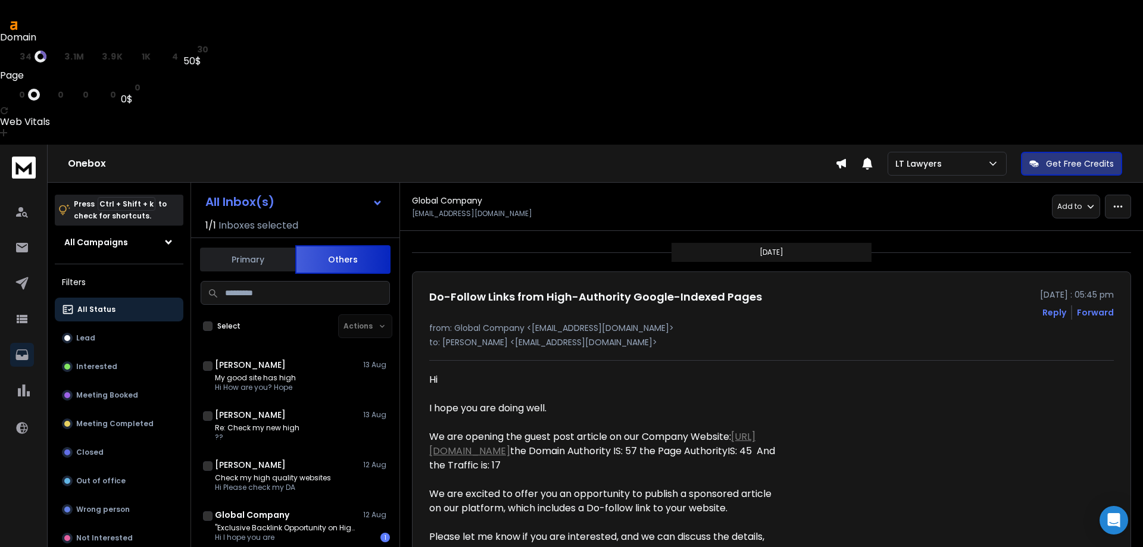
click at [29, 398] on div "H" at bounding box center [24, 418] width 48 height 547
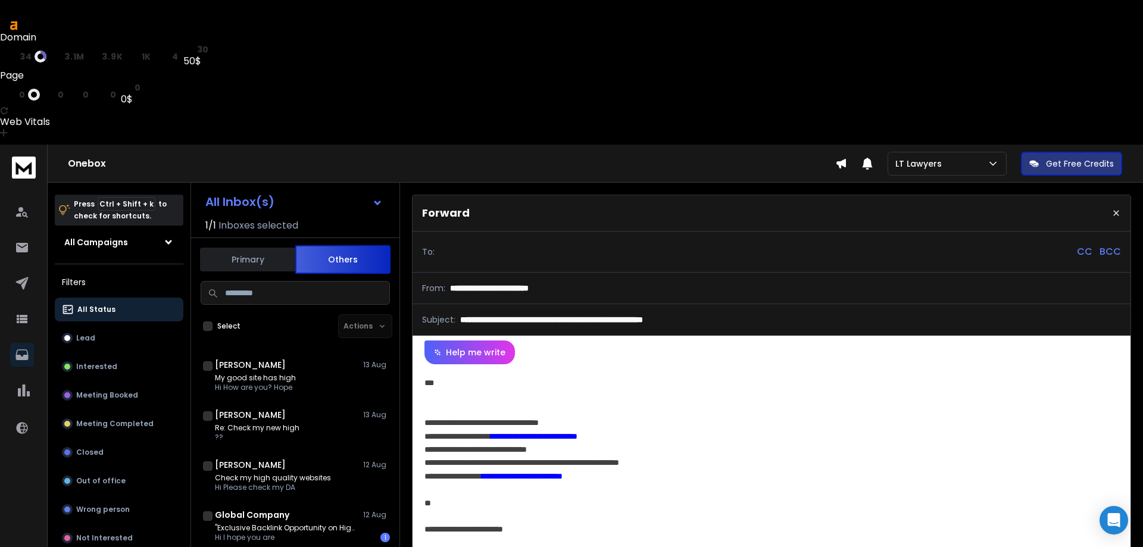
click at [1115, 210] on icon at bounding box center [1115, 212] width 5 height 5
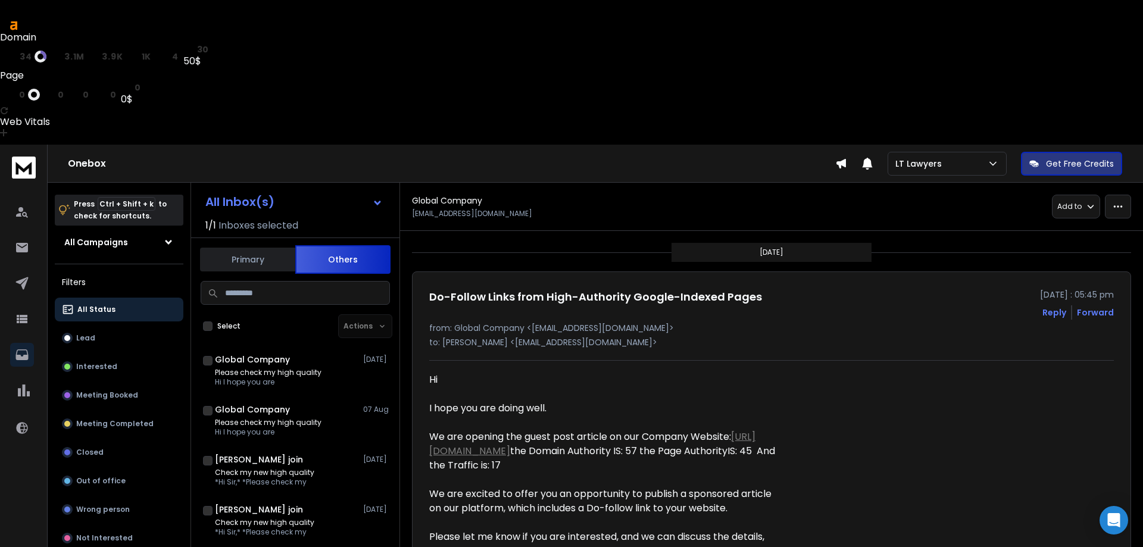
scroll to position [560, 0]
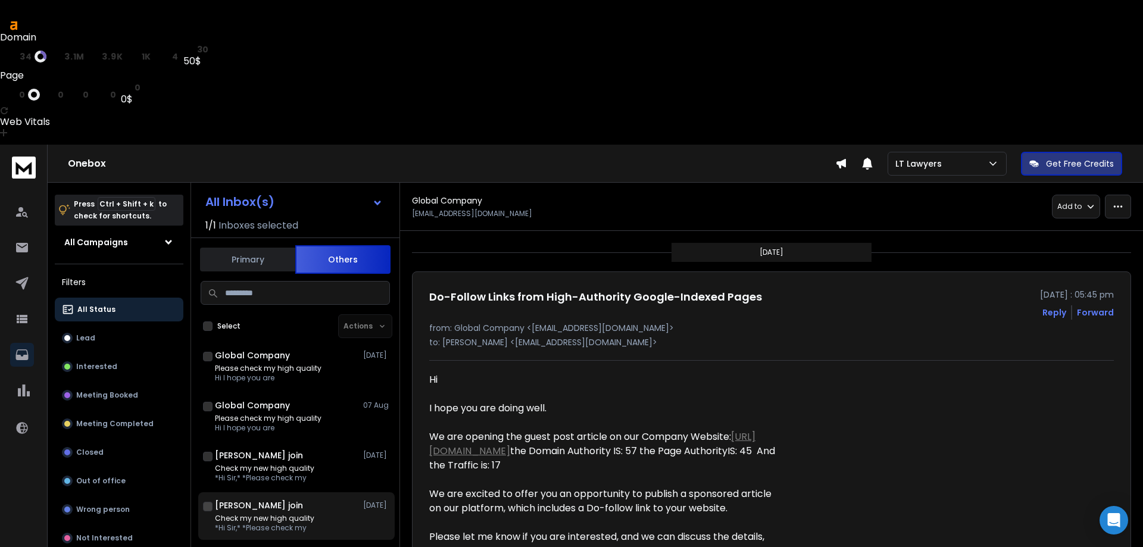
click at [302, 500] on div "[PERSON_NAME] join [DATE]" at bounding box center [302, 506] width 175 height 12
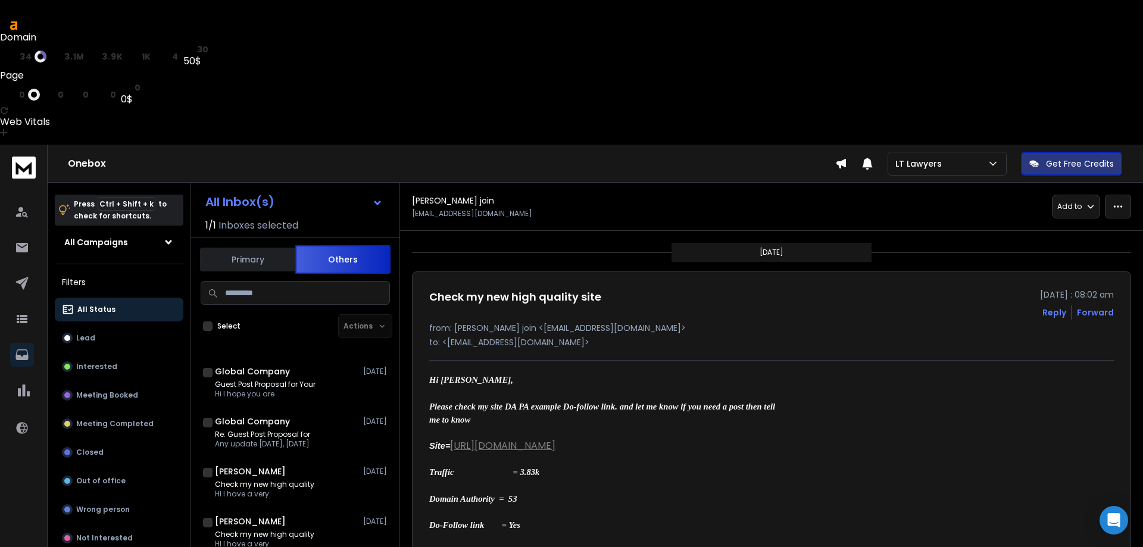
scroll to position [949, 0]
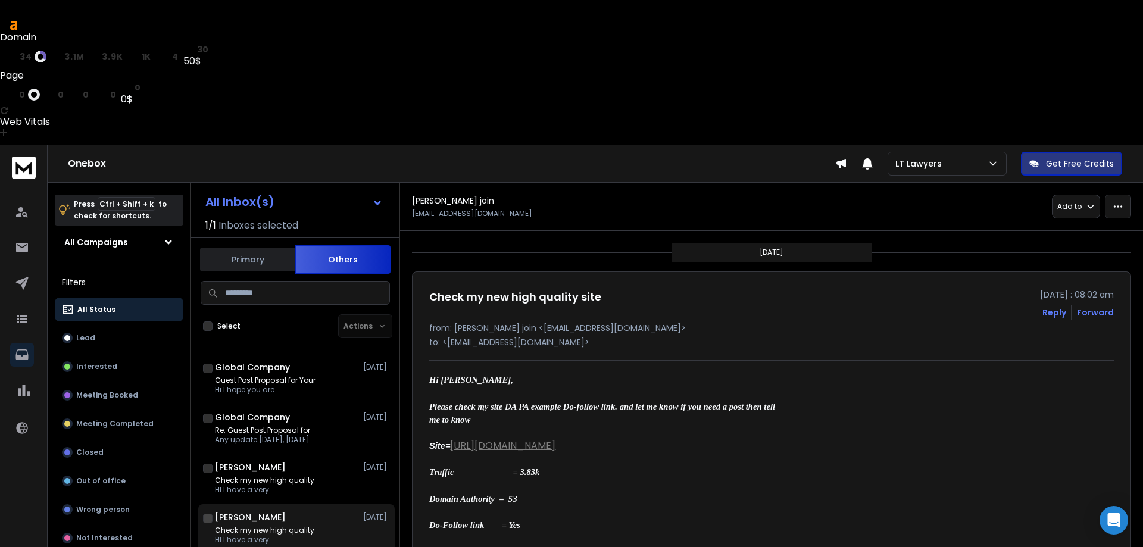
click at [288, 526] on p "Check my new high quality" at bounding box center [264, 531] width 99 height 10
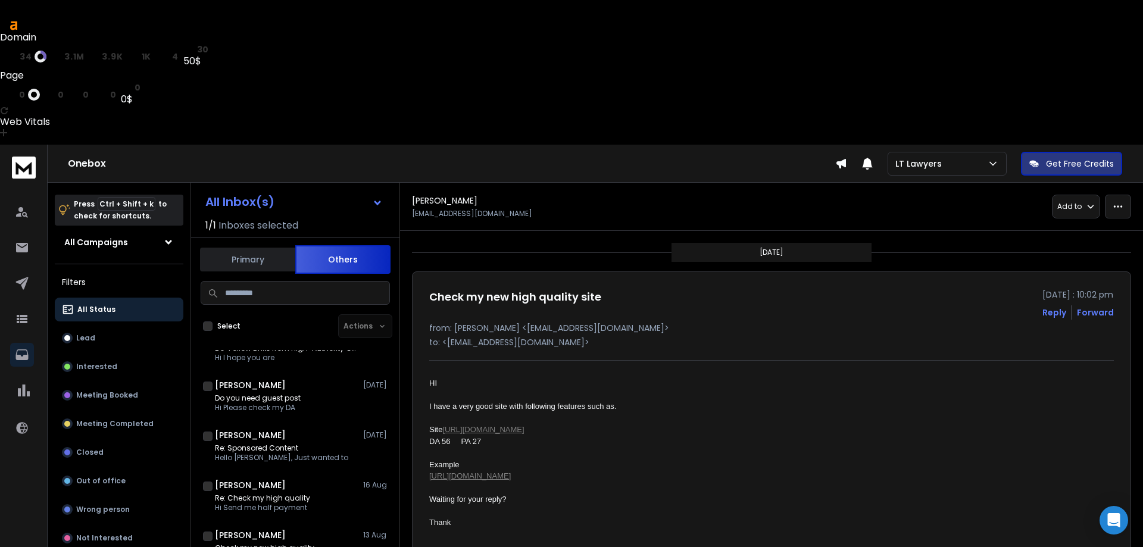
scroll to position [0, 0]
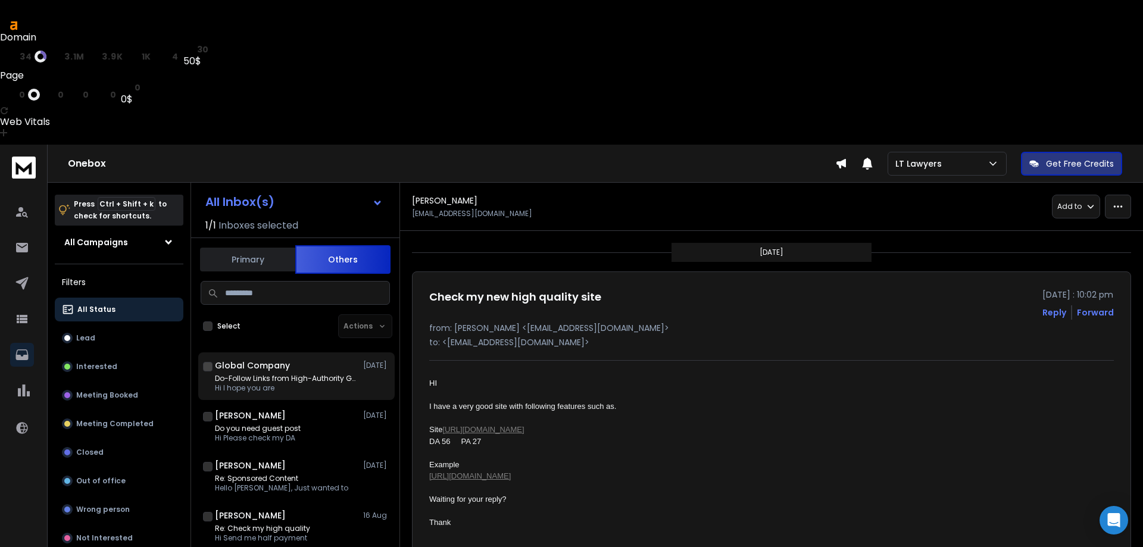
click at [320, 374] on p "Do-Follow Links from High-Authority Google-Indexed" at bounding box center [286, 379] width 143 height 10
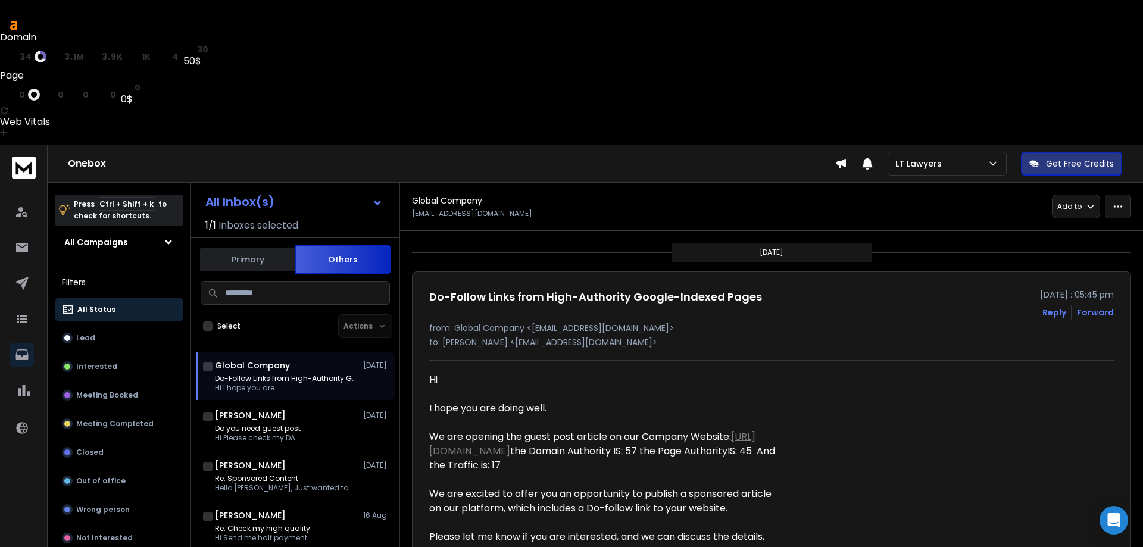
click at [732, 195] on div "Global Company GC [EMAIL_ADDRESS][DOMAIN_NAME]" at bounding box center [590, 207] width 356 height 24
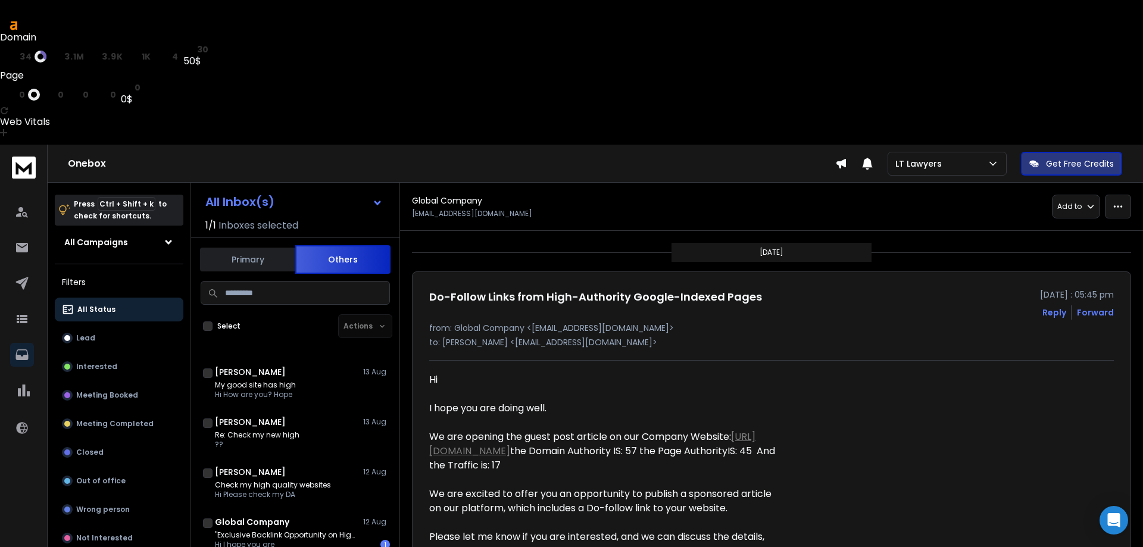
scroll to position [301, 0]
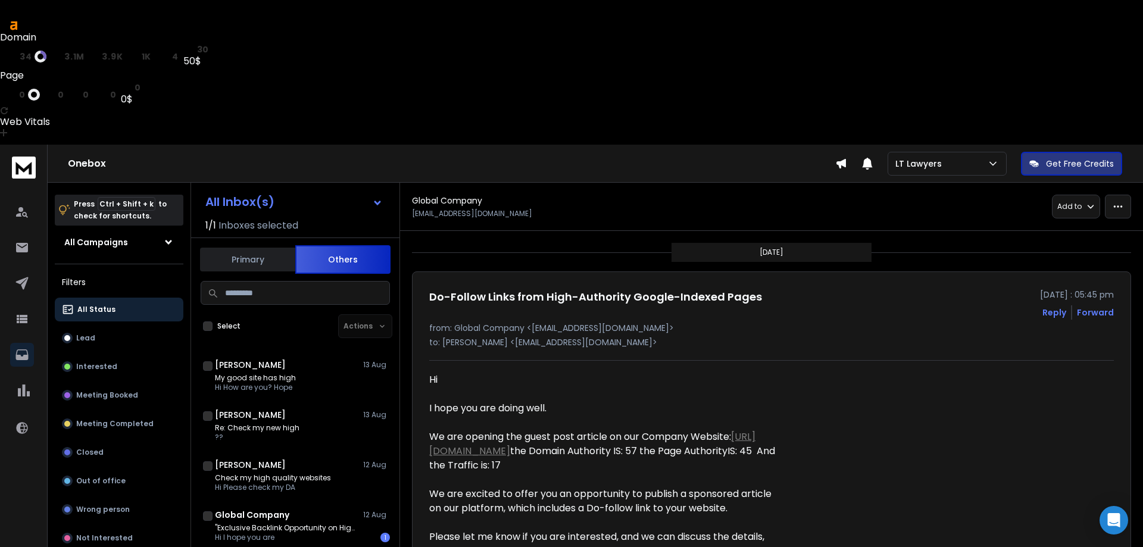
click at [29, 398] on div "H" at bounding box center [24, 418] width 48 height 547
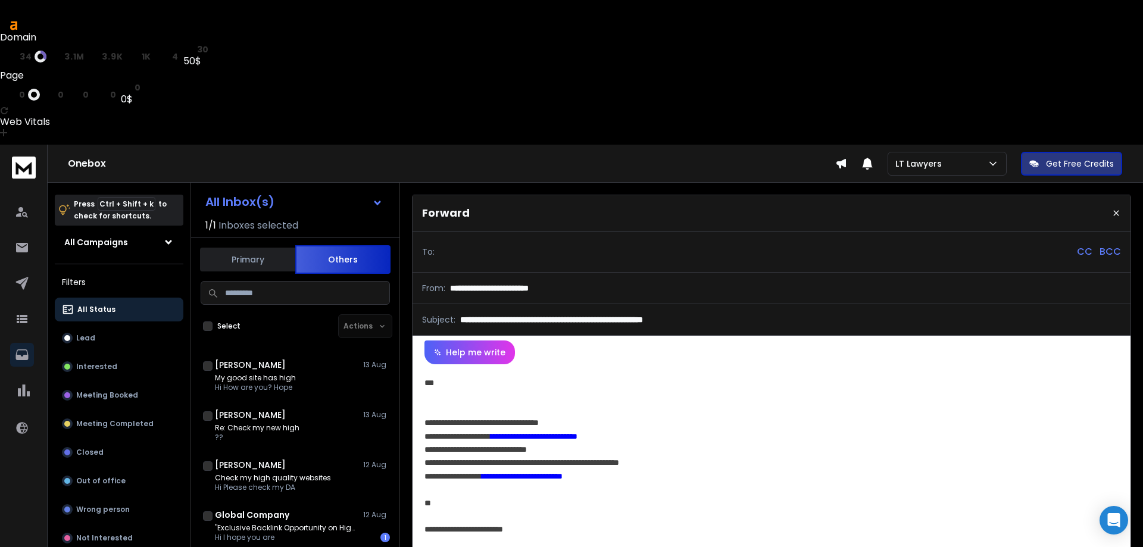
click at [1115, 210] on icon at bounding box center [1115, 212] width 5 height 5
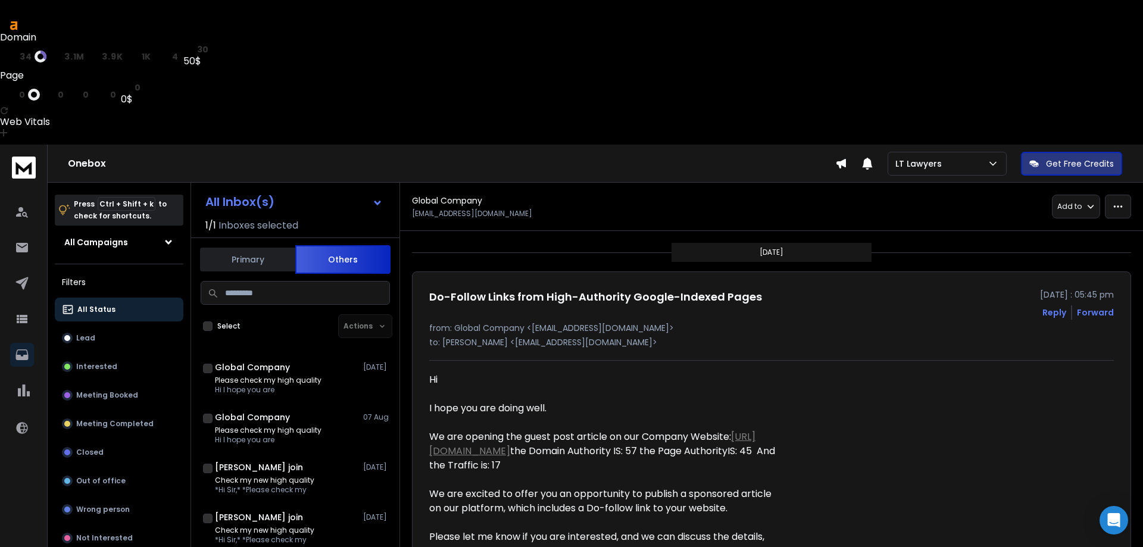
scroll to position [560, 0]
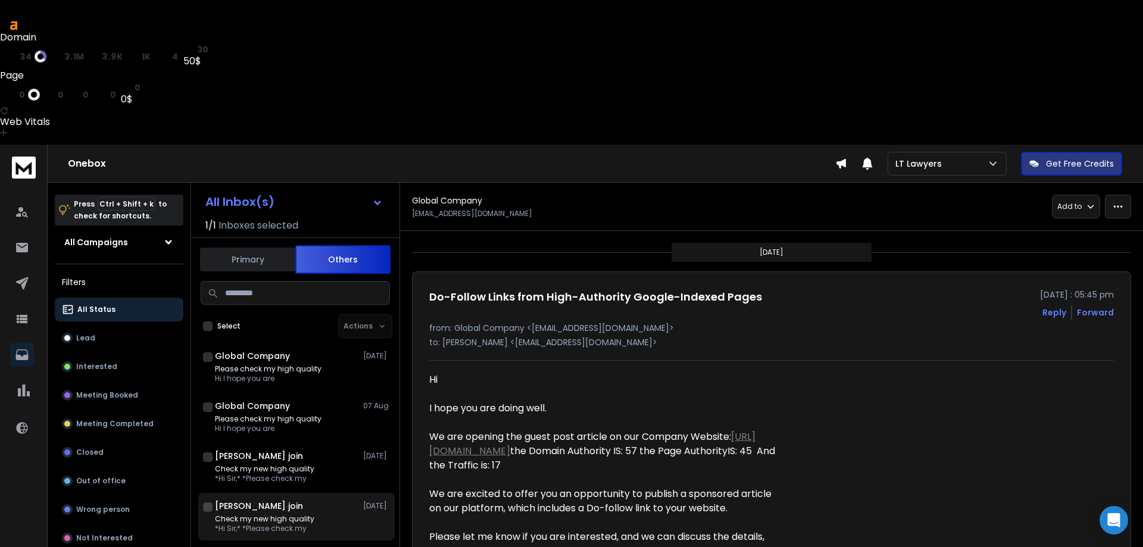
click at [302, 500] on div "[PERSON_NAME] join [DATE]" at bounding box center [302, 506] width 175 height 12
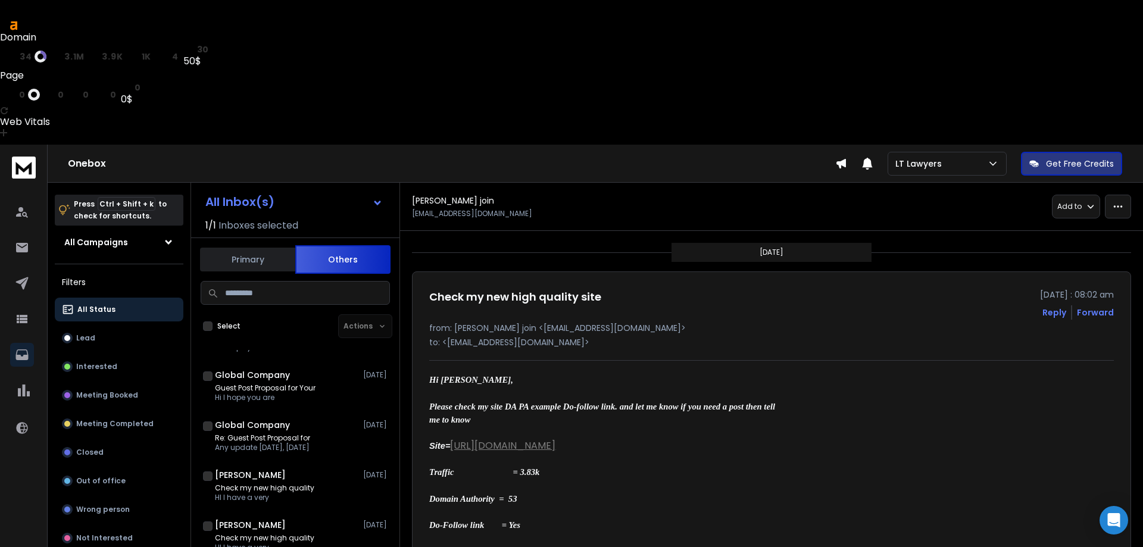
scroll to position [945, 0]
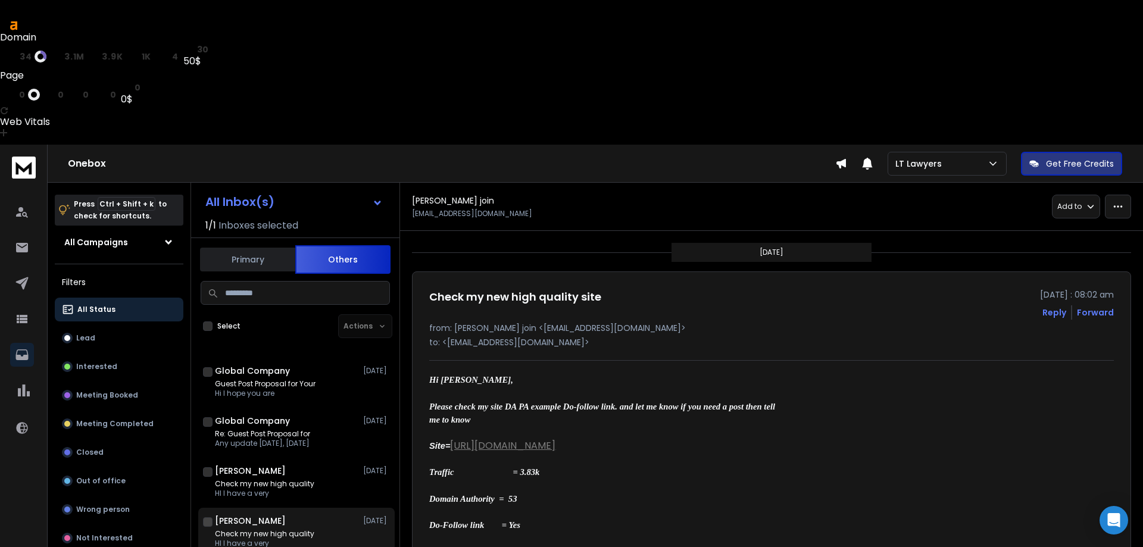
click at [288, 515] on div "[PERSON_NAME] [DATE] Check my new high quality HI I have a very" at bounding box center [302, 531] width 175 height 33
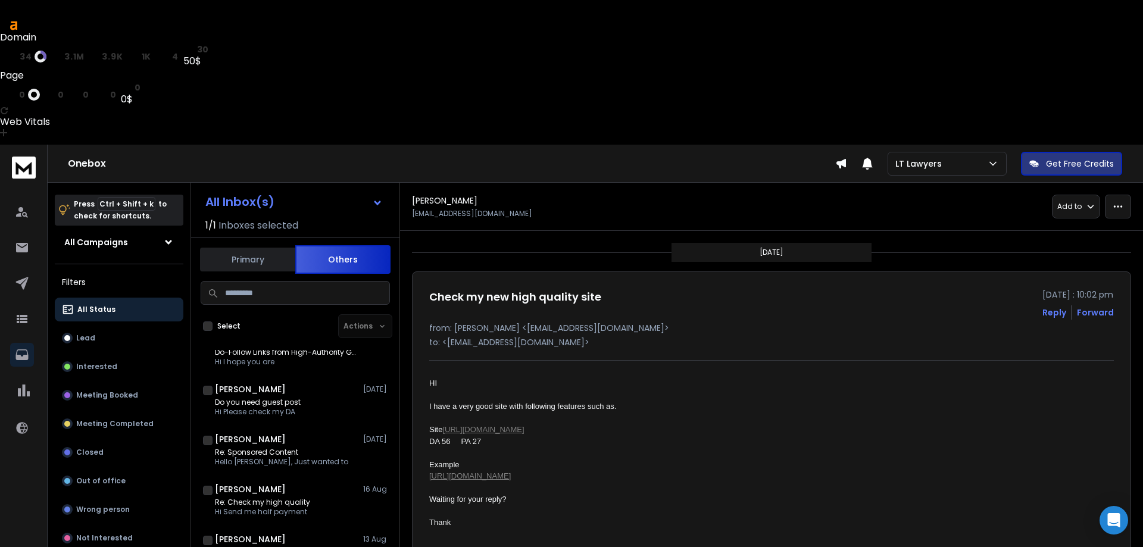
scroll to position [0, 0]
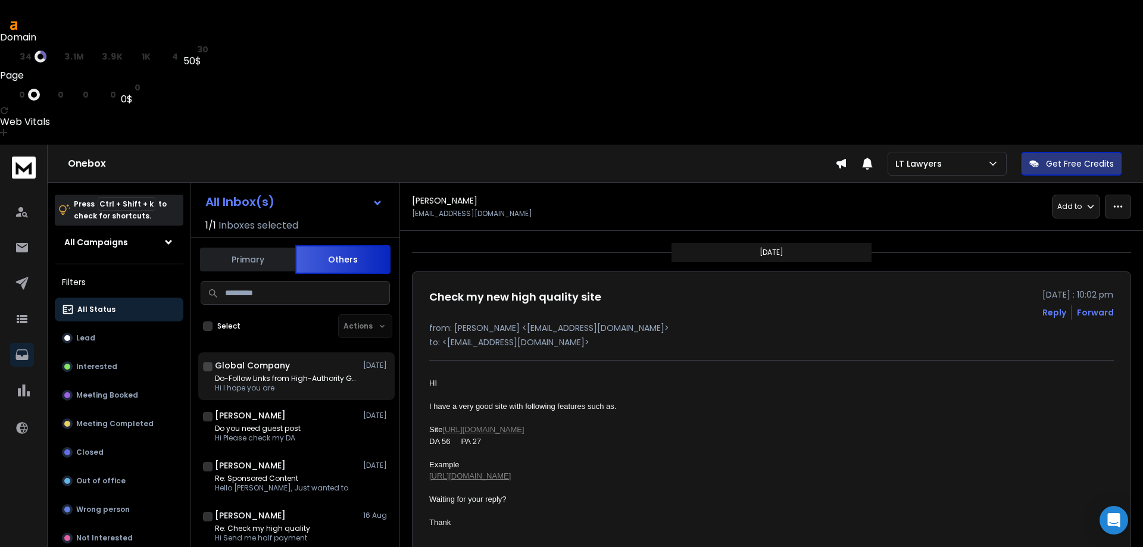
click at [320, 374] on p "Do-Follow Links from High-Authority Google-Indexed" at bounding box center [286, 379] width 143 height 10
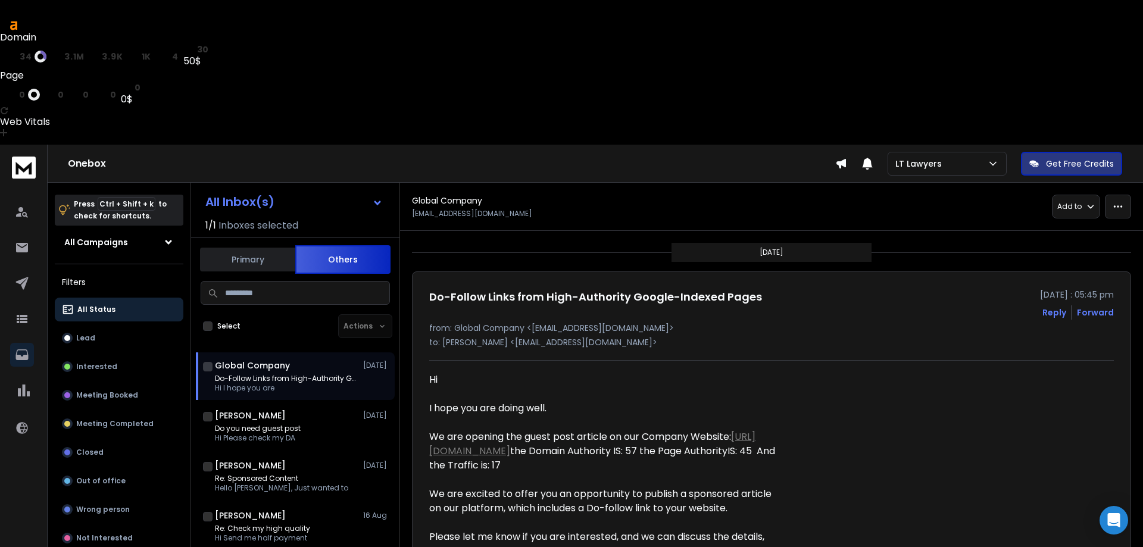
click at [732, 195] on div "Global Company GC [EMAIL_ADDRESS][DOMAIN_NAME]" at bounding box center [590, 207] width 356 height 24
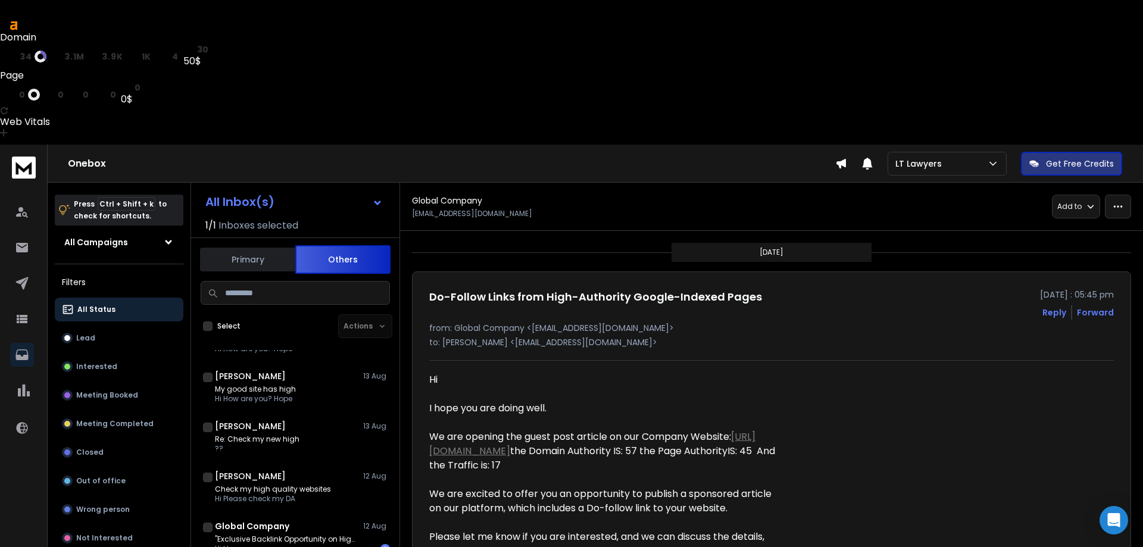
scroll to position [301, 0]
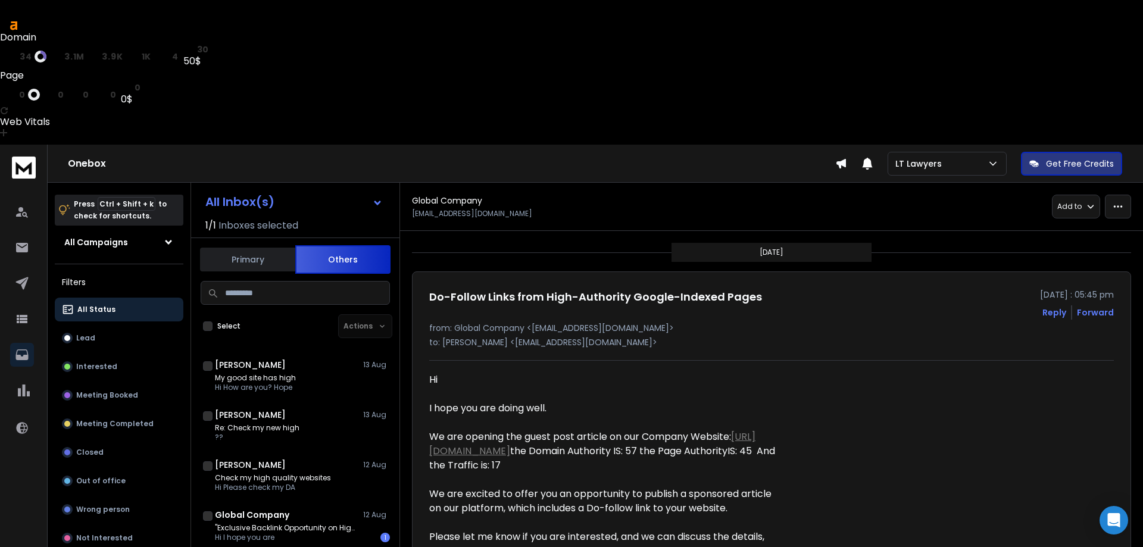
click at [29, 398] on div "H" at bounding box center [24, 418] width 48 height 547
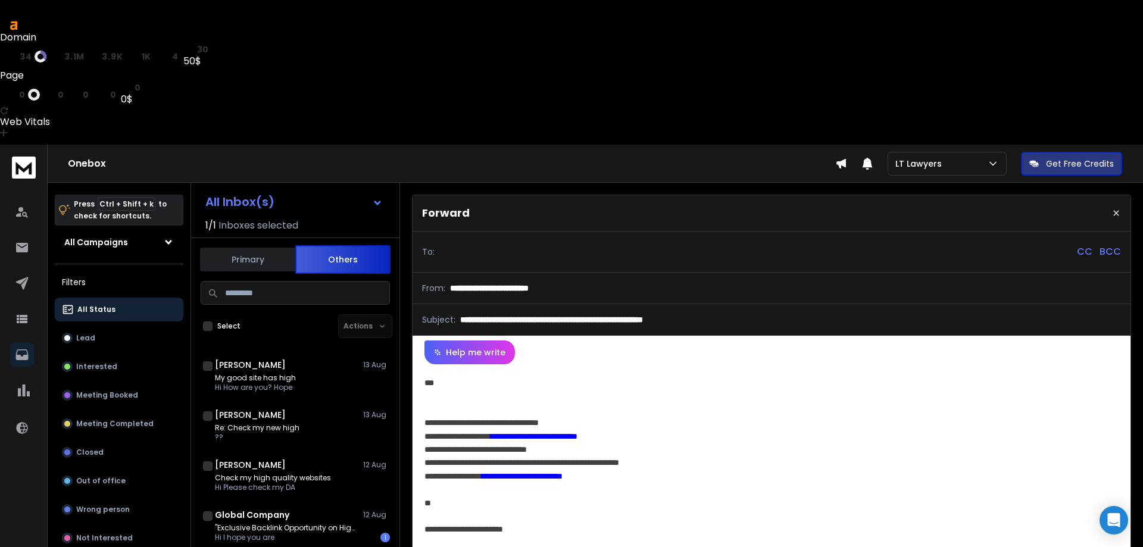
click at [1115, 210] on icon at bounding box center [1115, 212] width 5 height 5
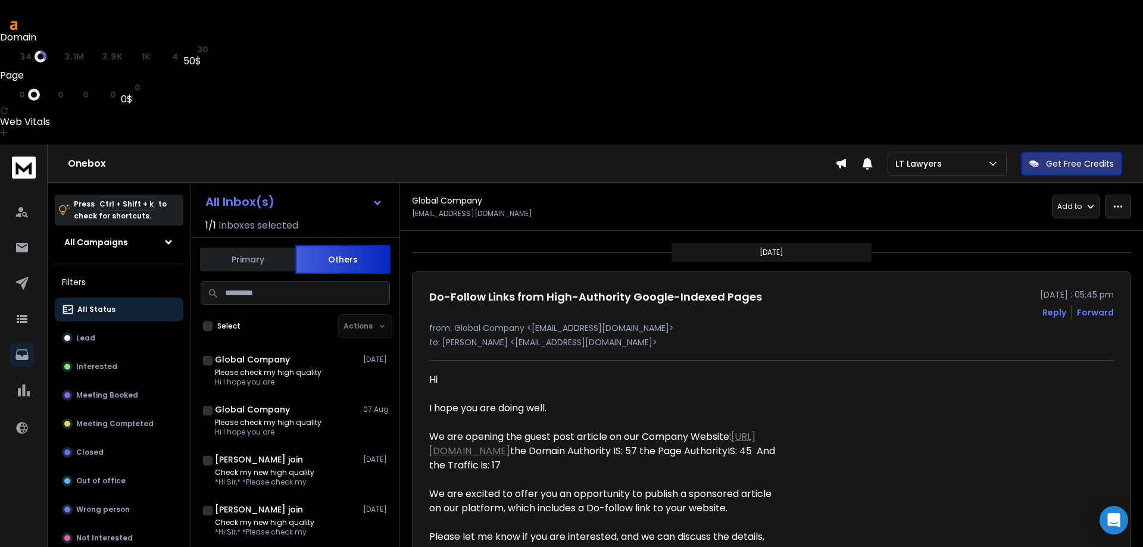
scroll to position [560, 0]
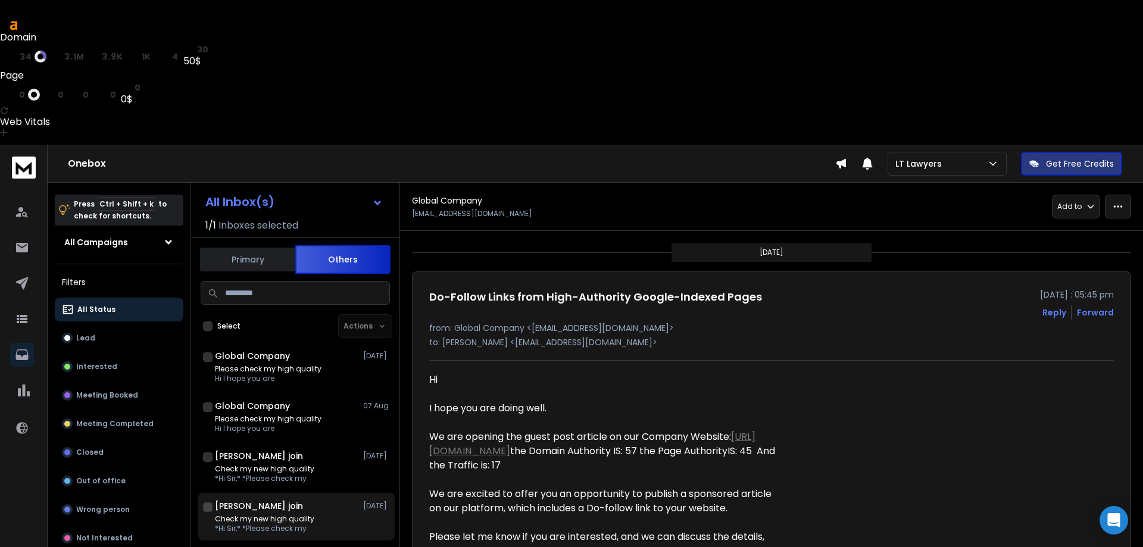
click at [302, 500] on div "[PERSON_NAME] join [DATE]" at bounding box center [302, 506] width 175 height 12
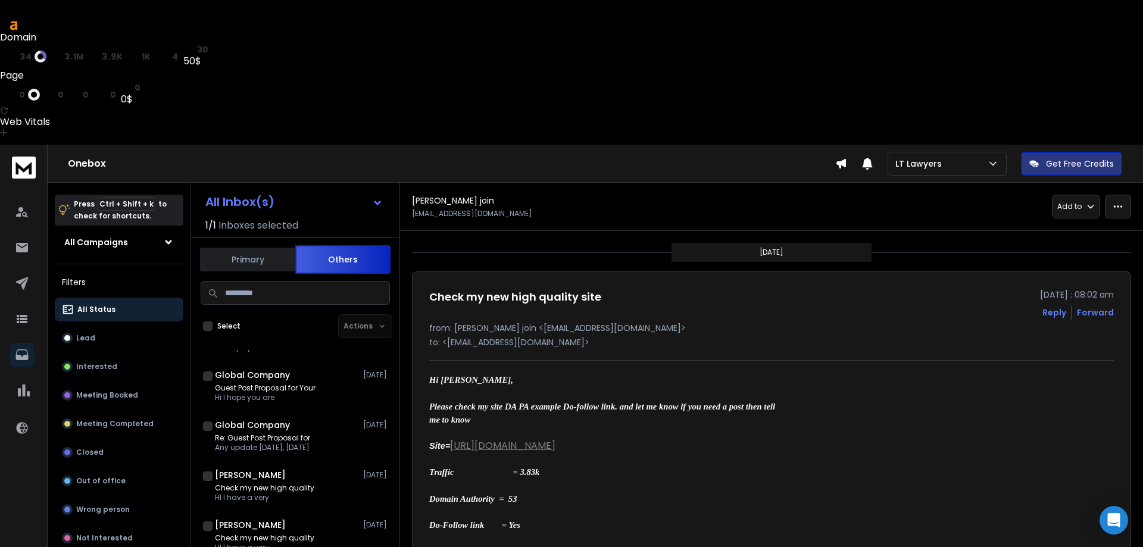
scroll to position [944, 0]
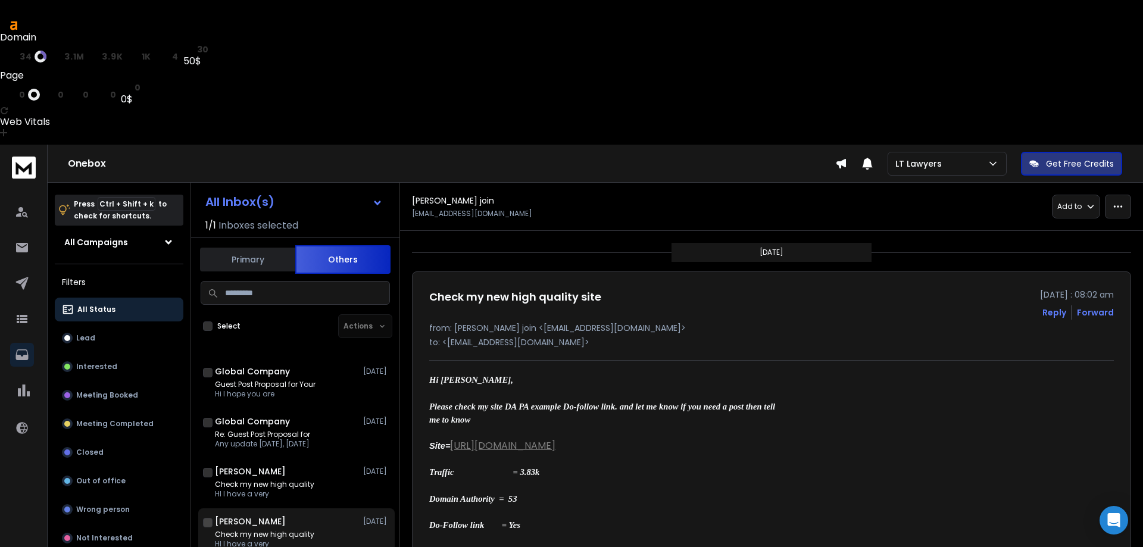
click at [288, 516] on div "[PERSON_NAME] [DATE] Check my new high quality HI I have a very" at bounding box center [302, 532] width 175 height 33
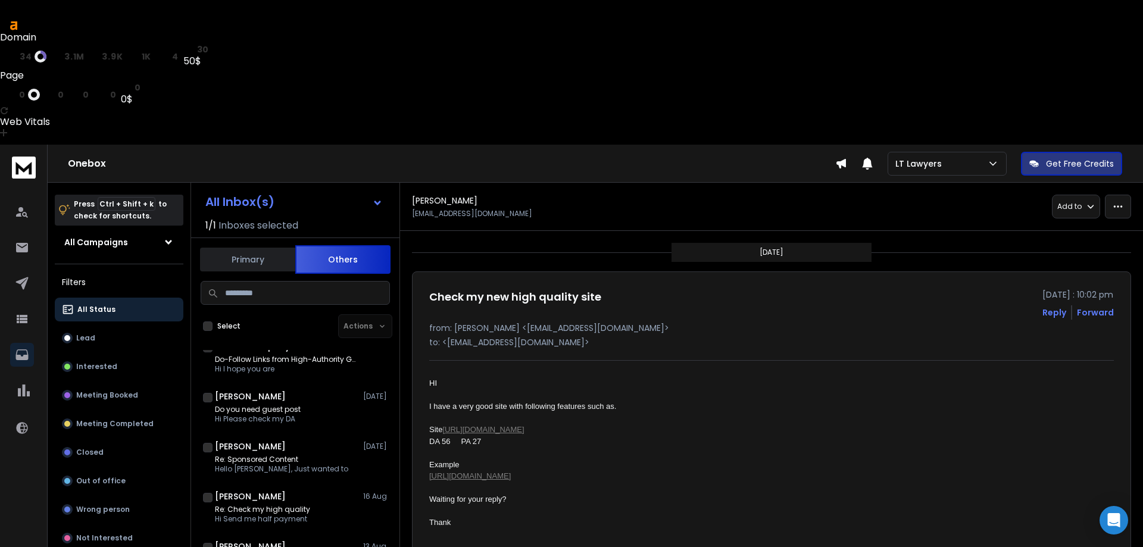
scroll to position [0, 0]
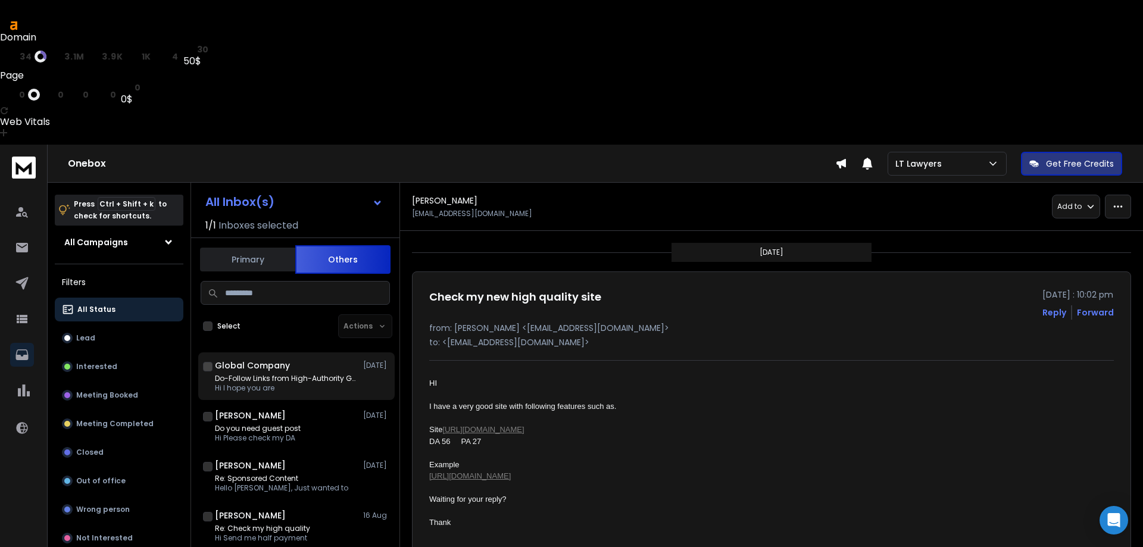
click at [320, 374] on p "Do-Follow Links from High-Authority Google-Indexed" at bounding box center [286, 379] width 143 height 10
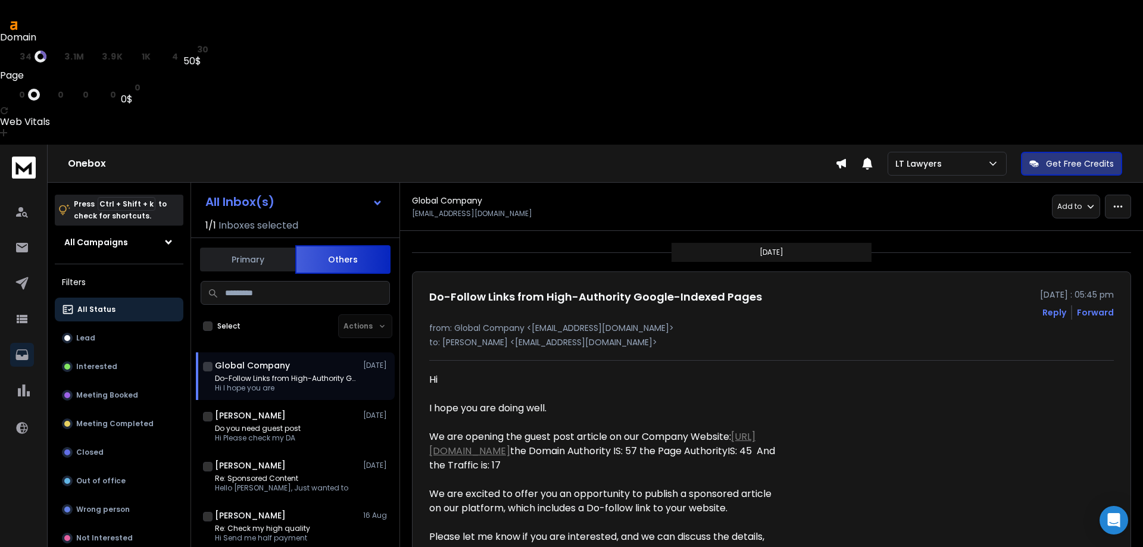
click at [732, 195] on div "Global Company GC [EMAIL_ADDRESS][DOMAIN_NAME]" at bounding box center [590, 207] width 356 height 24
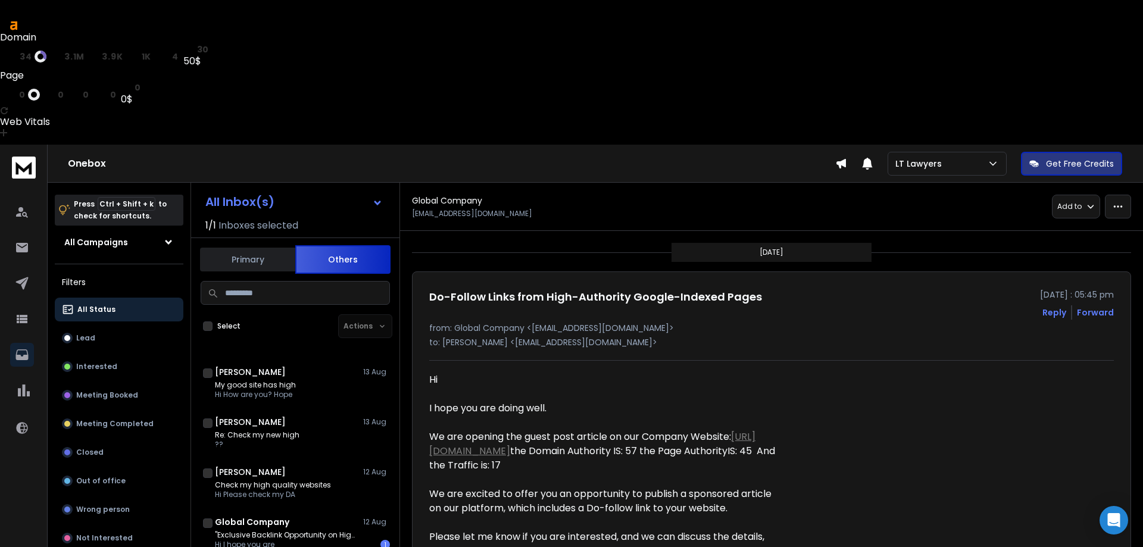
scroll to position [301, 0]
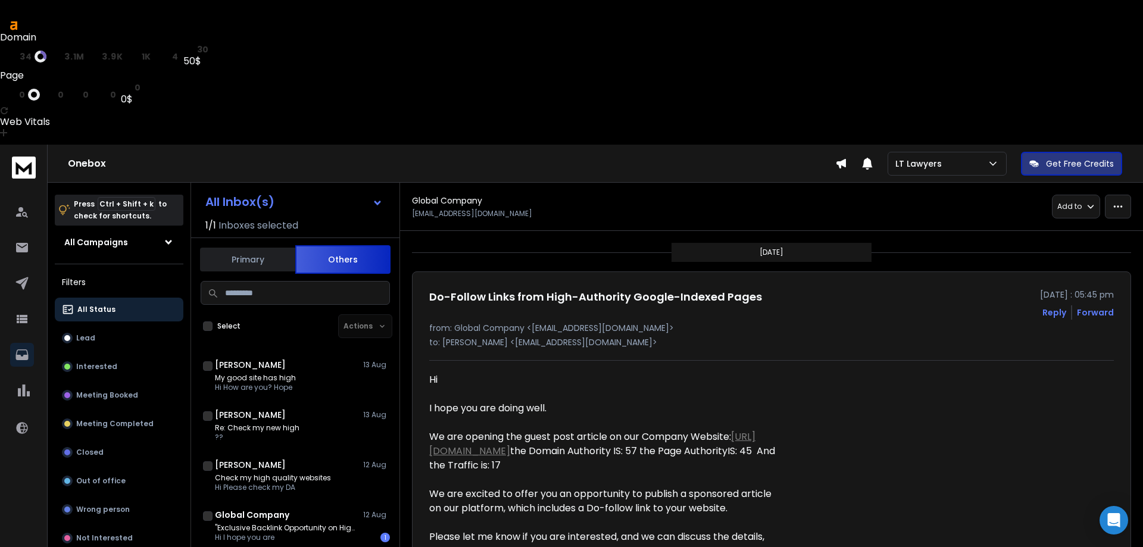
click at [29, 398] on div "H" at bounding box center [24, 418] width 48 height 547
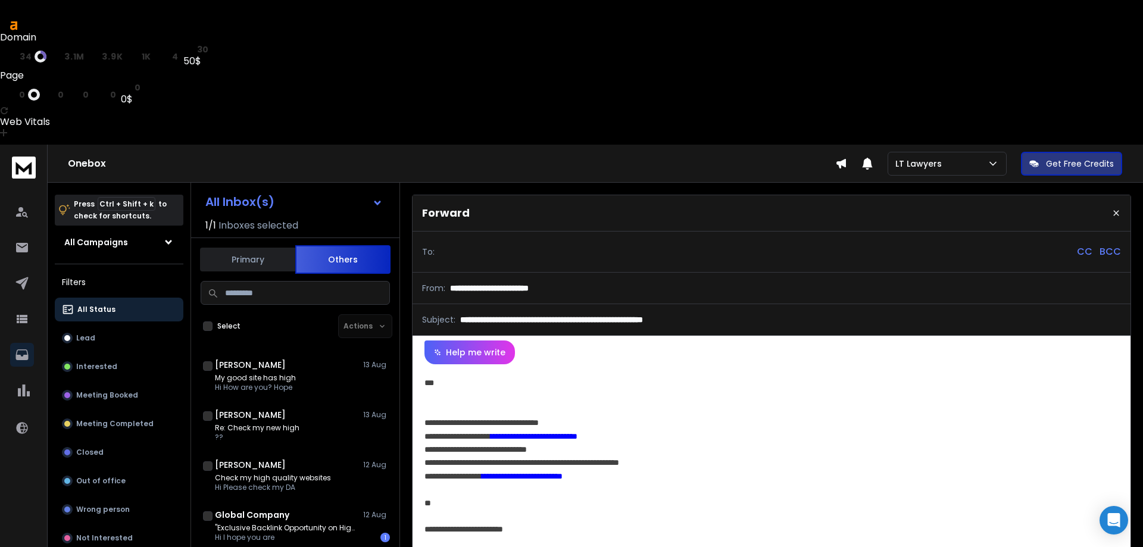
click at [1115, 210] on icon at bounding box center [1115, 212] width 5 height 5
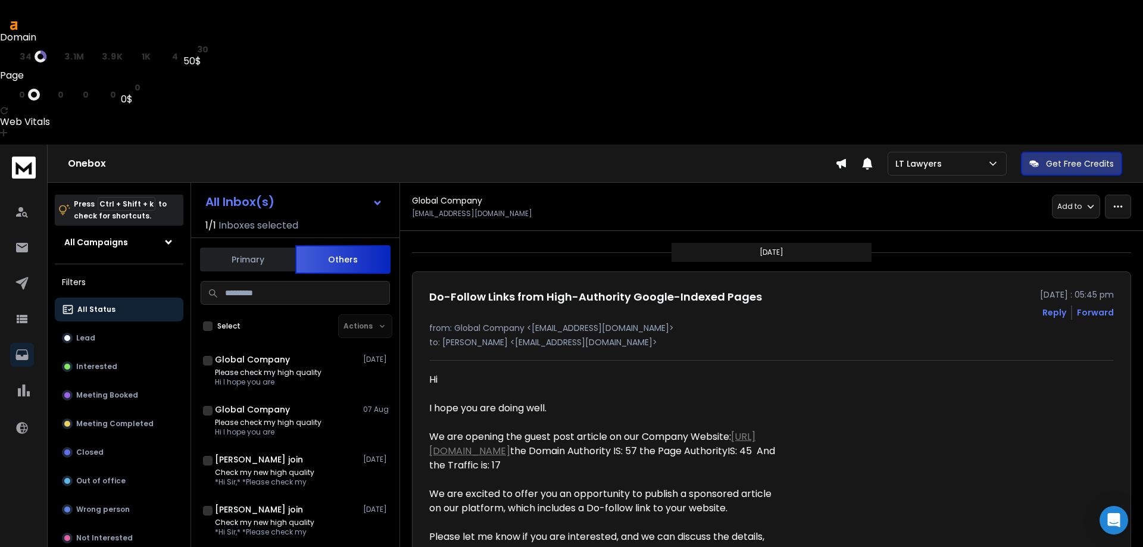
scroll to position [560, 0]
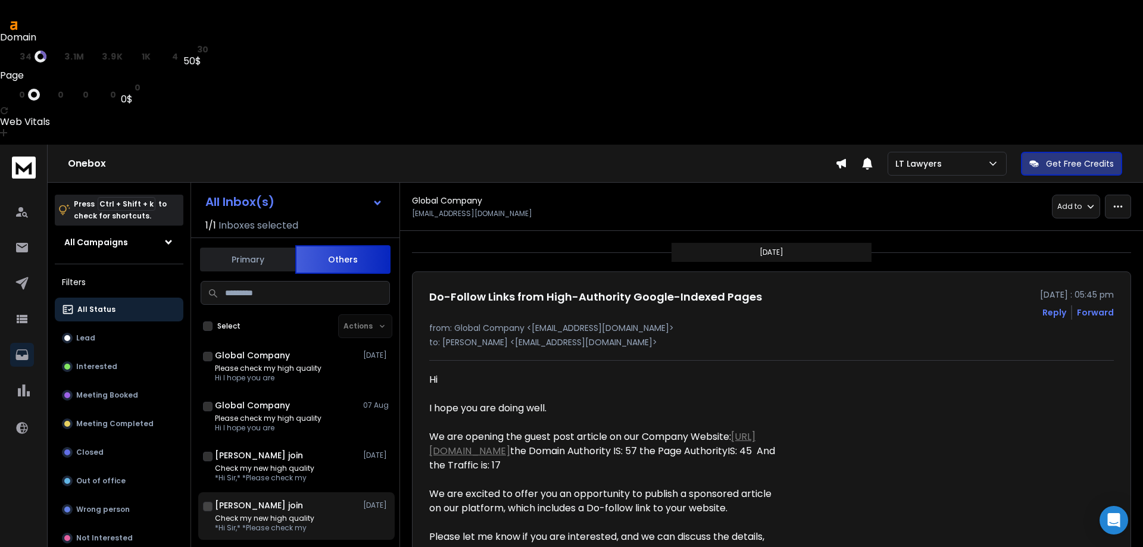
click at [302, 500] on div "[PERSON_NAME] join [DATE]" at bounding box center [302, 506] width 175 height 12
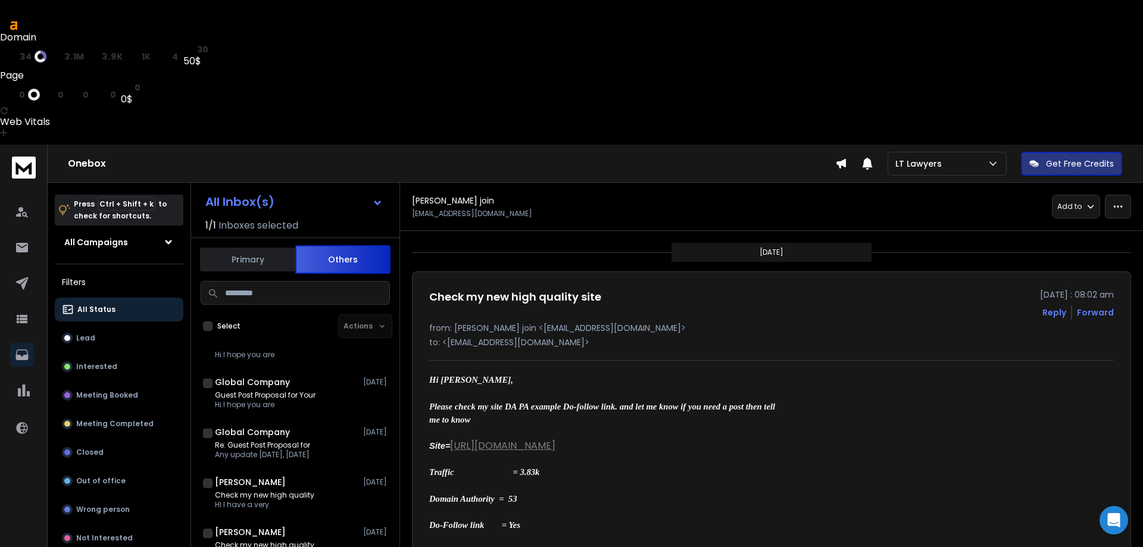
scroll to position [949, 0]
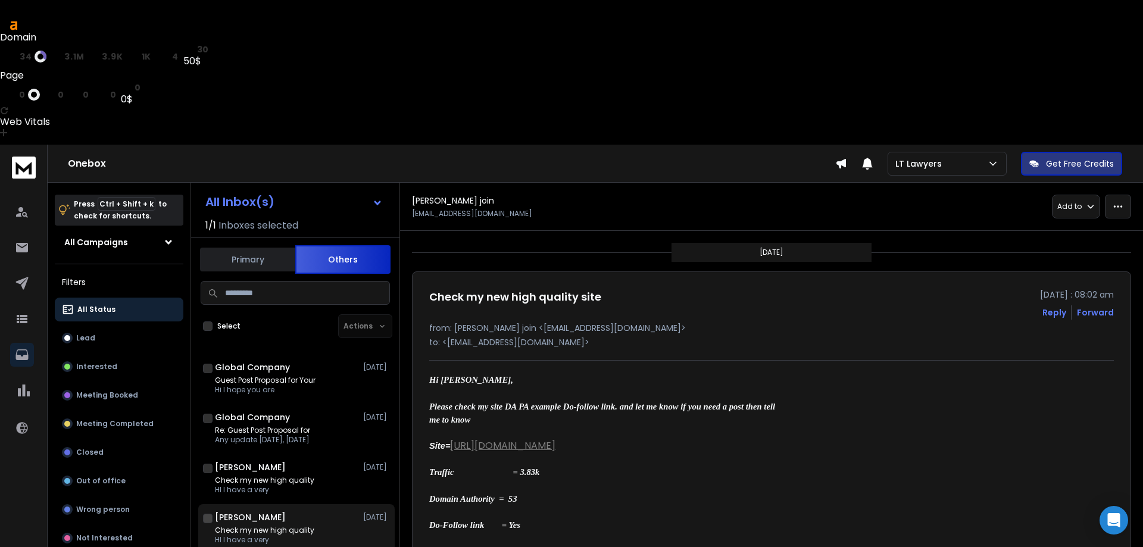
click at [288, 526] on p "Check my new high quality" at bounding box center [264, 531] width 99 height 10
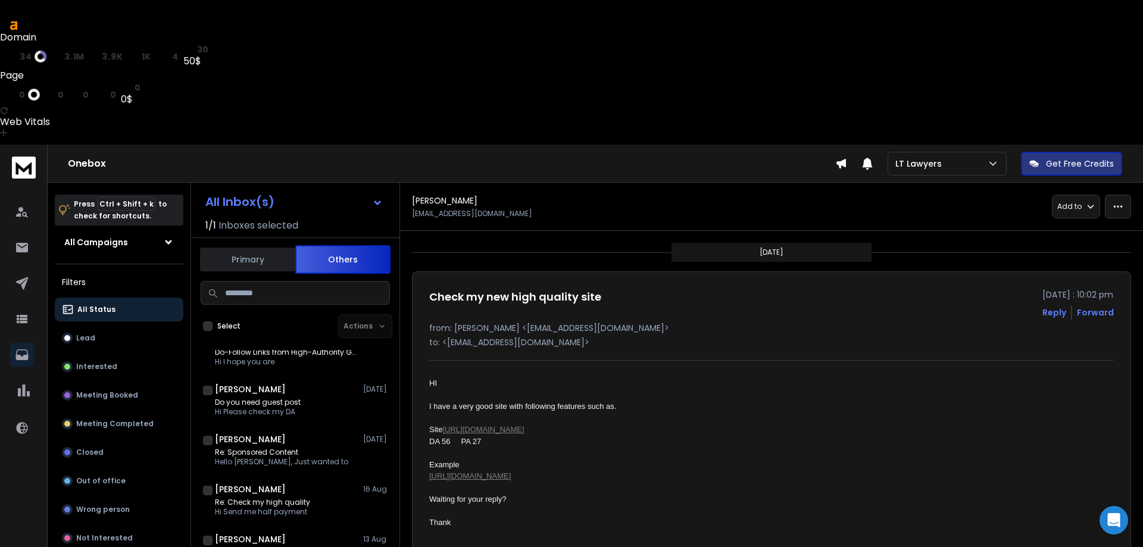
scroll to position [0, 0]
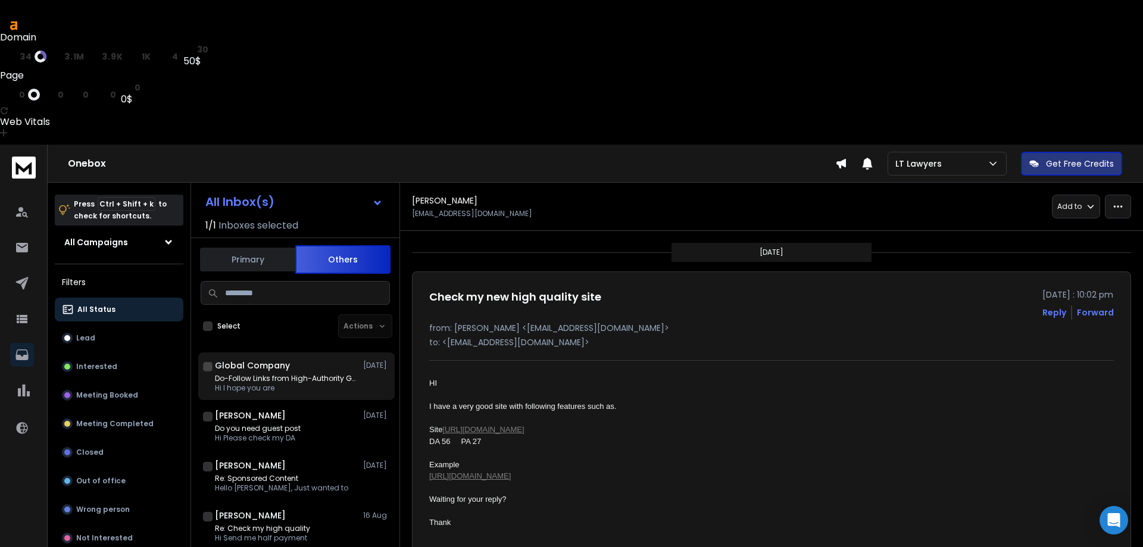
click at [320, 374] on p "Do-Follow Links from High-Authority Google-Indexed" at bounding box center [286, 379] width 143 height 10
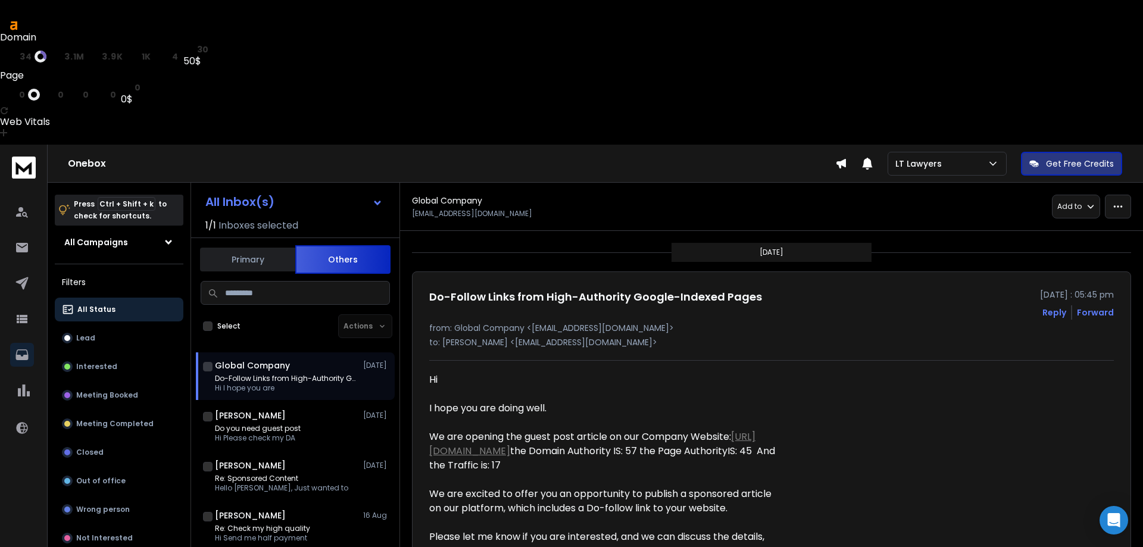
click at [732, 195] on div "Global Company GC [EMAIL_ADDRESS][DOMAIN_NAME]" at bounding box center [590, 207] width 356 height 24
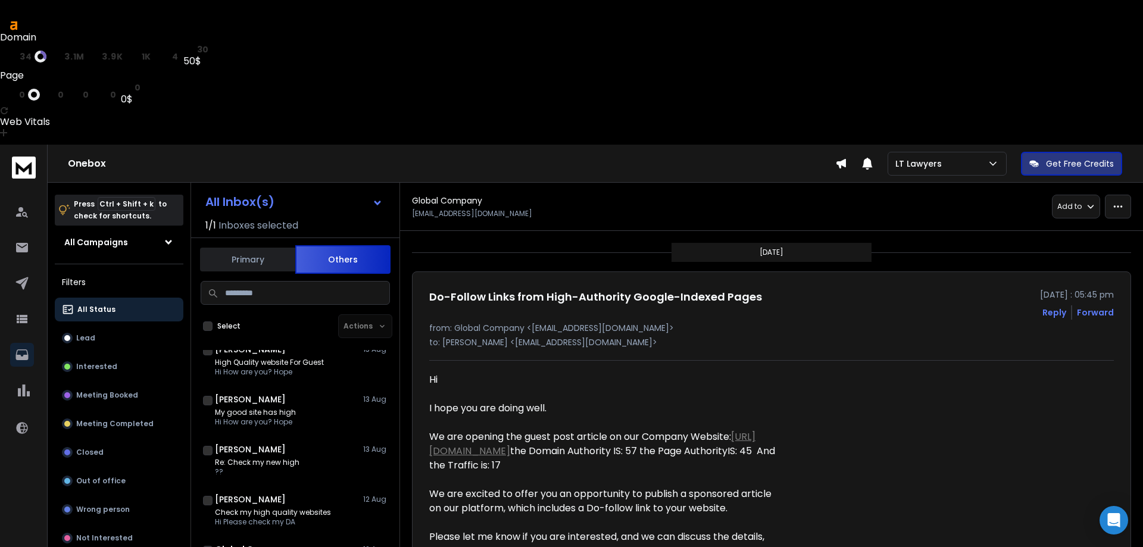
scroll to position [301, 0]
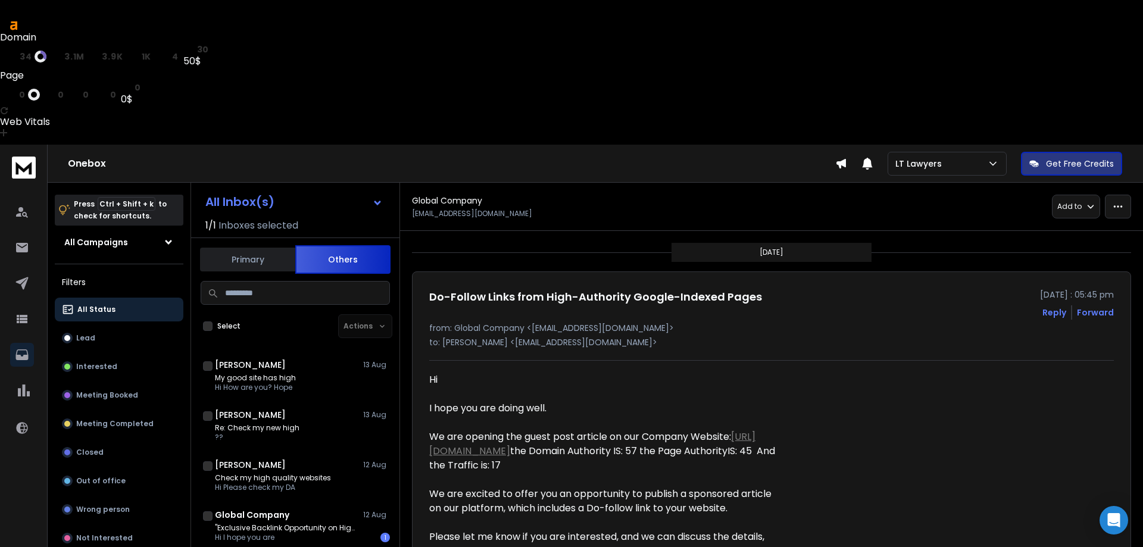
click at [29, 398] on div "H" at bounding box center [24, 418] width 48 height 547
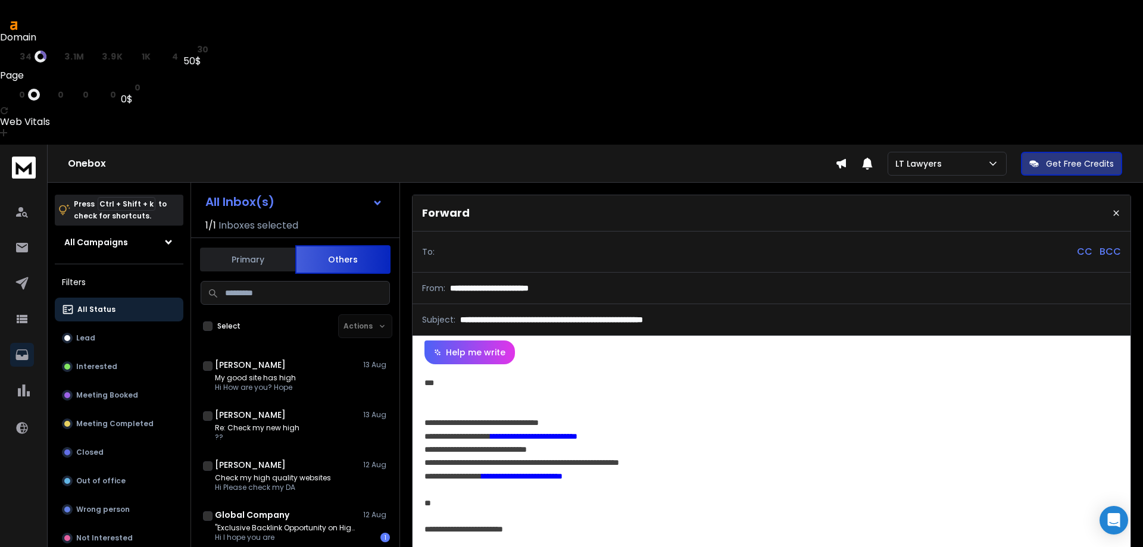
click at [1115, 210] on icon at bounding box center [1115, 212] width 5 height 5
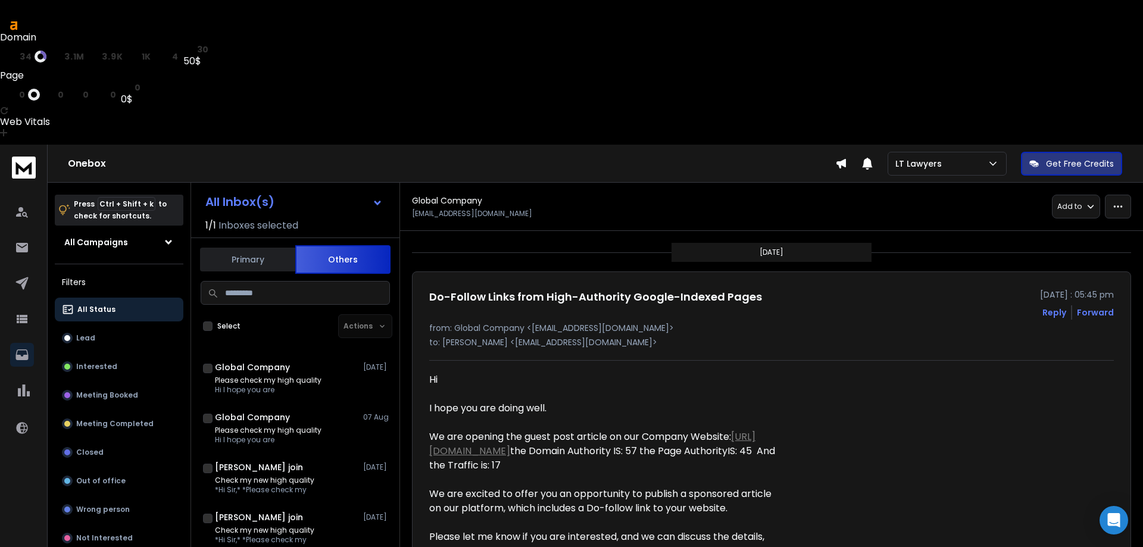
scroll to position [560, 0]
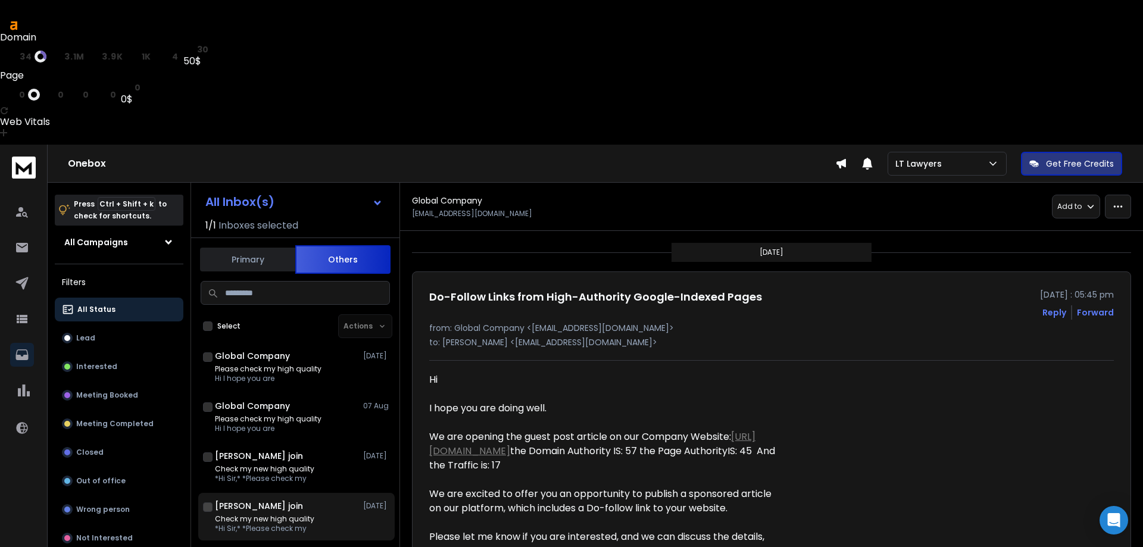
click at [302, 500] on div "[PERSON_NAME] join [DATE]" at bounding box center [302, 506] width 175 height 12
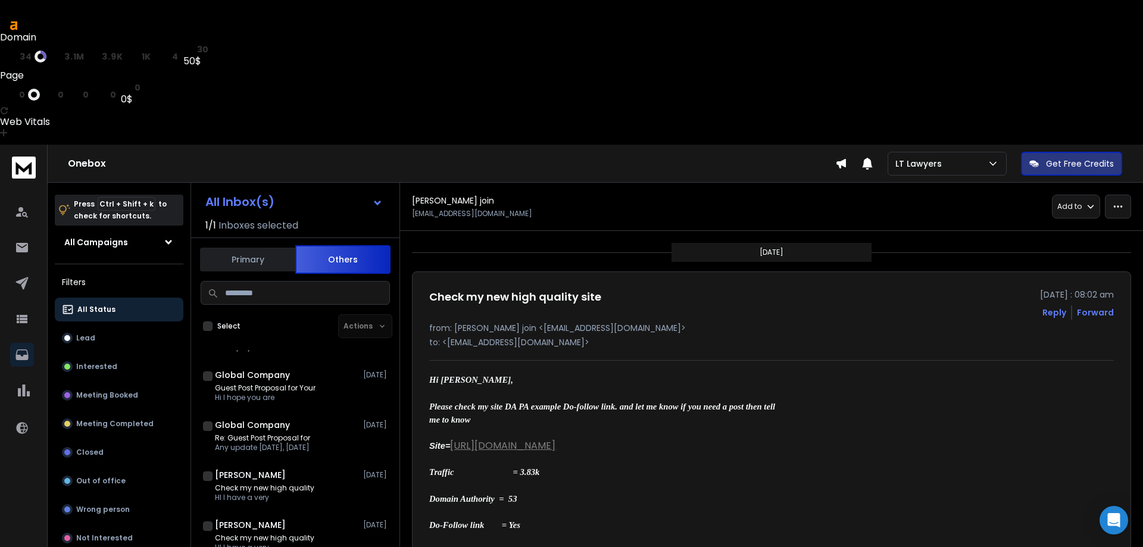
scroll to position [945, 0]
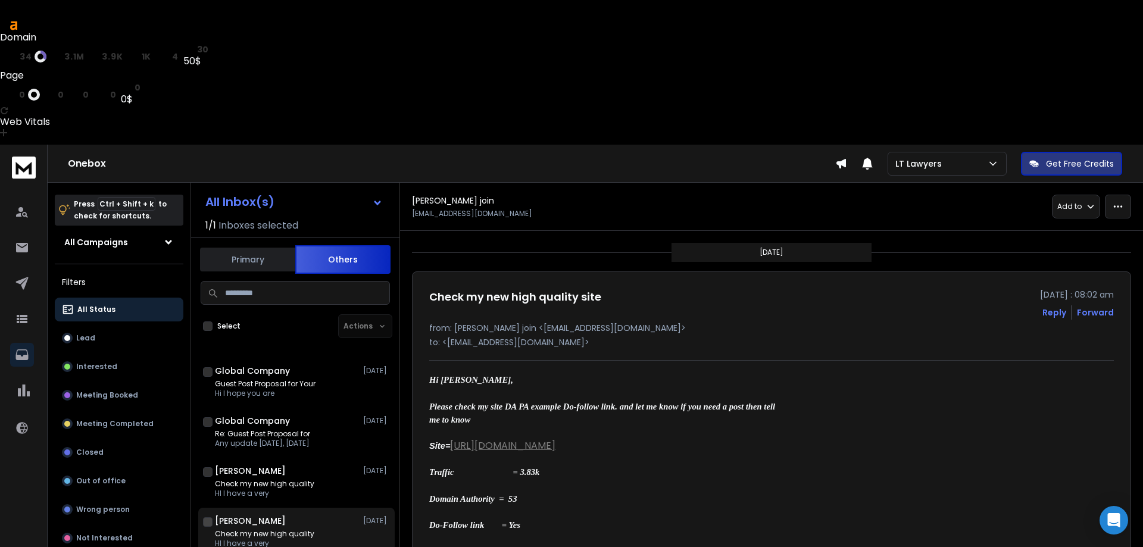
click at [288, 515] on div "[PERSON_NAME] [DATE] Check my new high quality HI I have a very" at bounding box center [302, 531] width 175 height 33
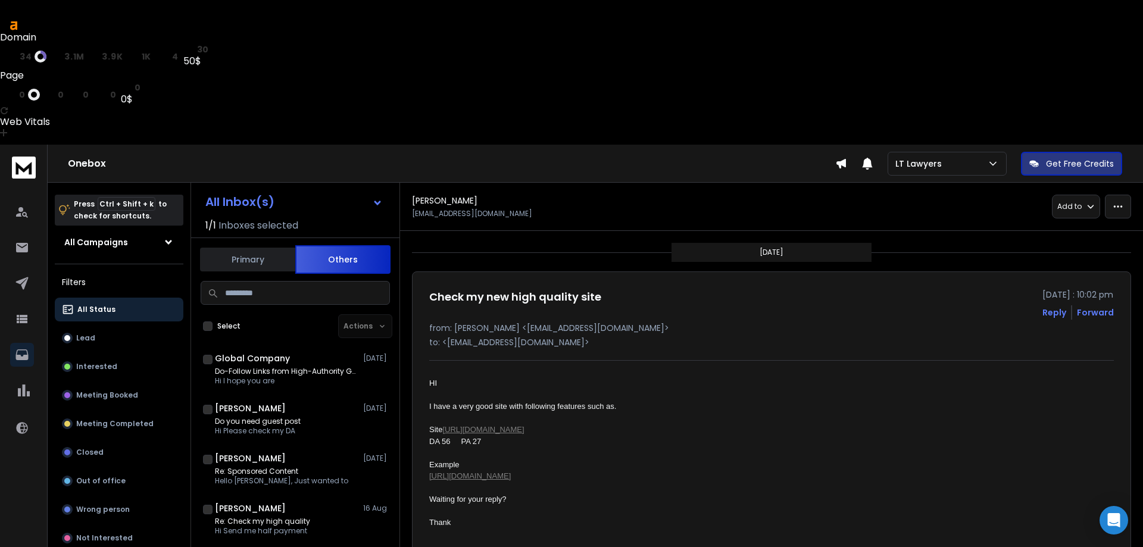
scroll to position [0, 0]
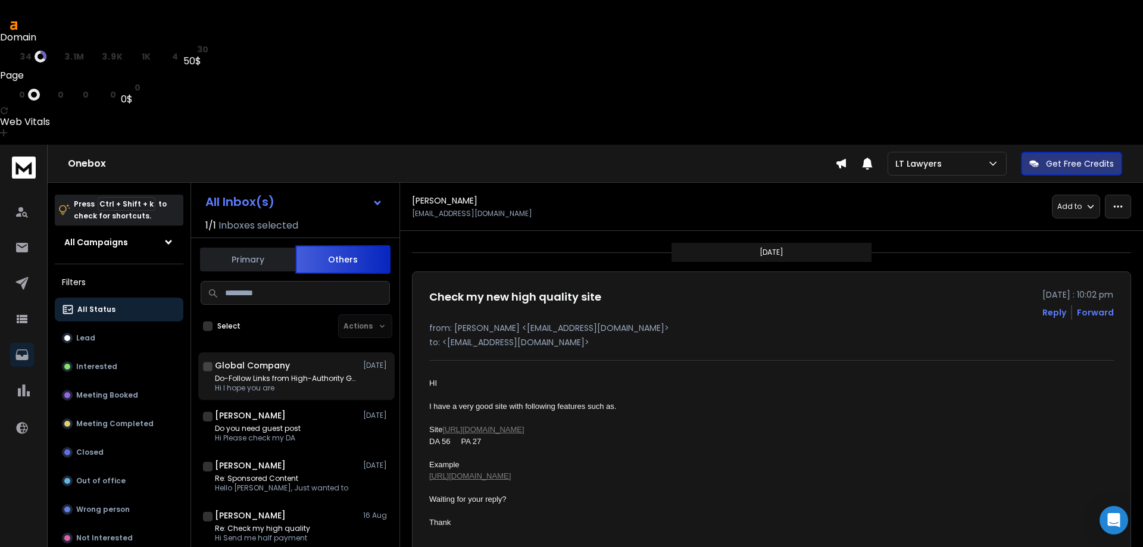
click at [320, 374] on p "Do-Follow Links from High-Authority Google-Indexed" at bounding box center [286, 379] width 143 height 10
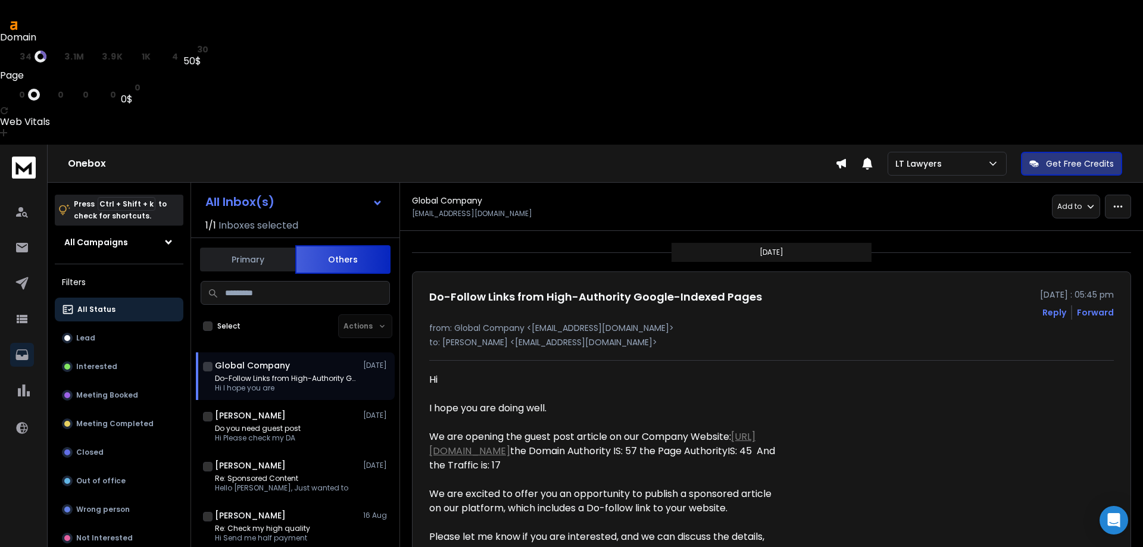
click at [732, 195] on div "Global Company GC [EMAIL_ADDRESS][DOMAIN_NAME]" at bounding box center [590, 207] width 356 height 24
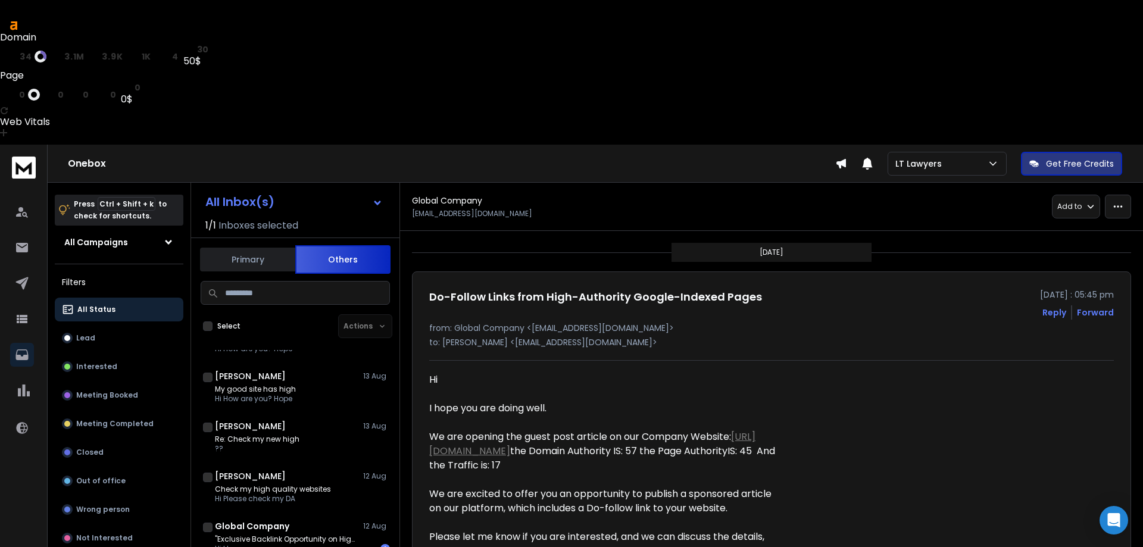
scroll to position [301, 0]
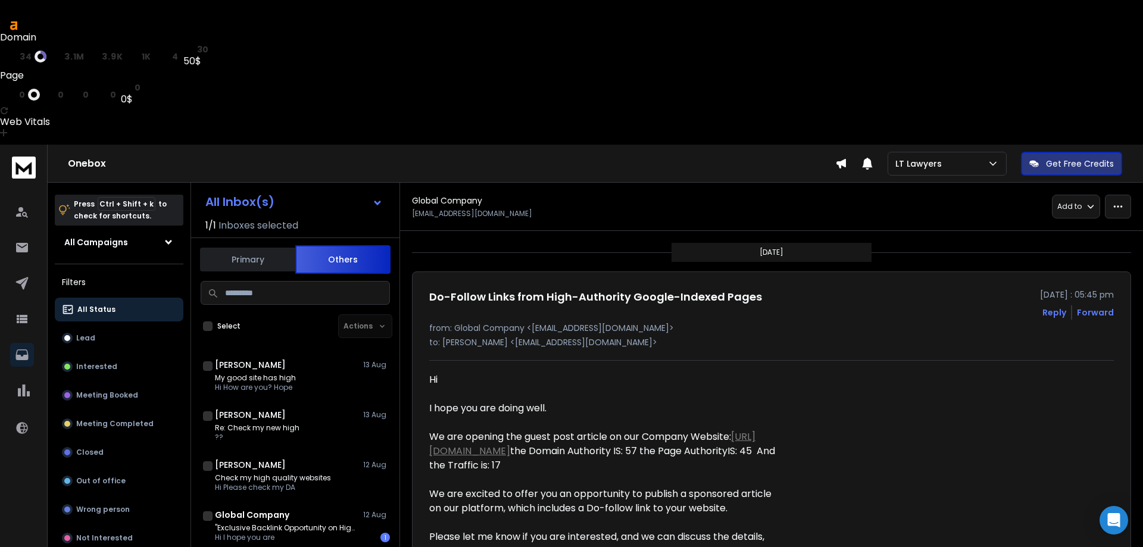
click at [29, 398] on div "H" at bounding box center [24, 418] width 48 height 547
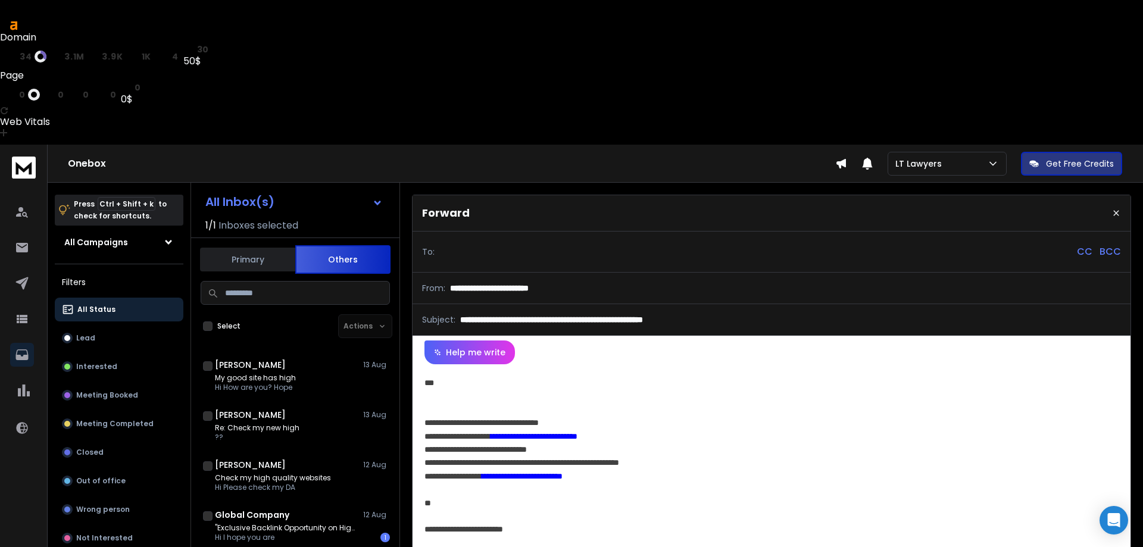
click at [1115, 210] on icon at bounding box center [1115, 212] width 5 height 5
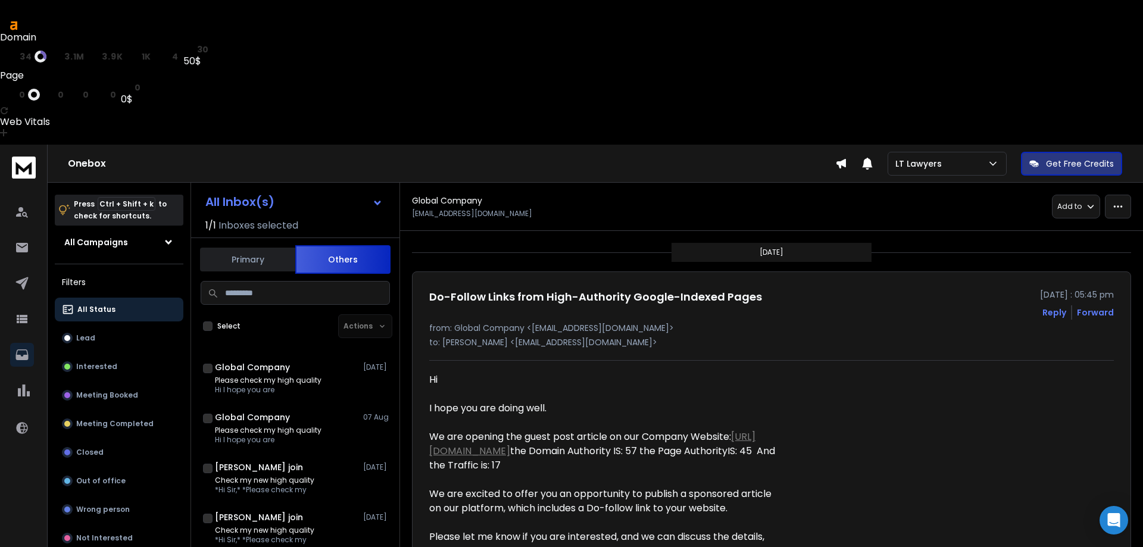
scroll to position [560, 0]
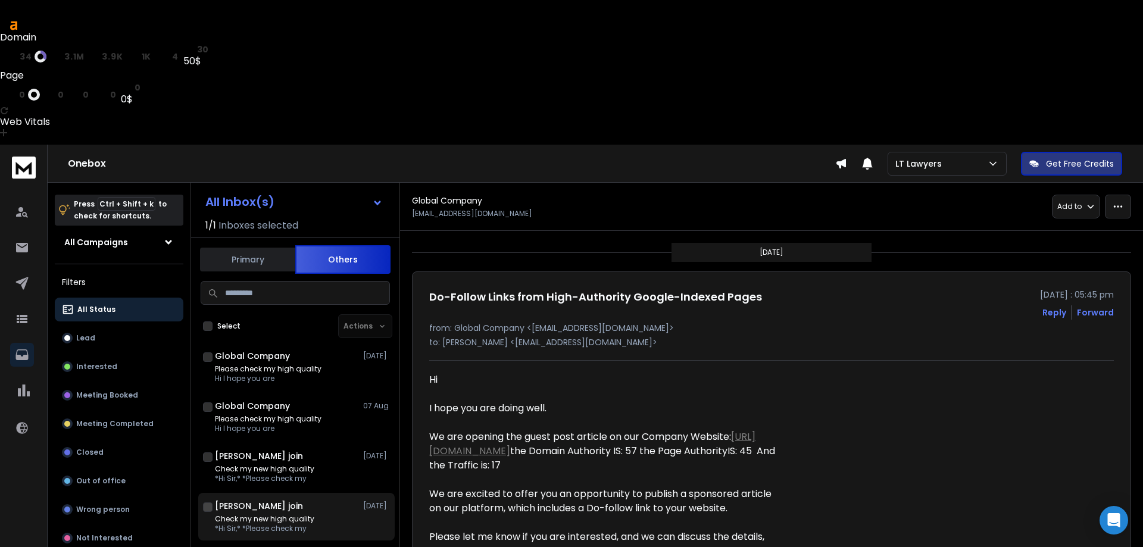
click at [302, 500] on div "[PERSON_NAME] join [DATE]" at bounding box center [302, 506] width 175 height 12
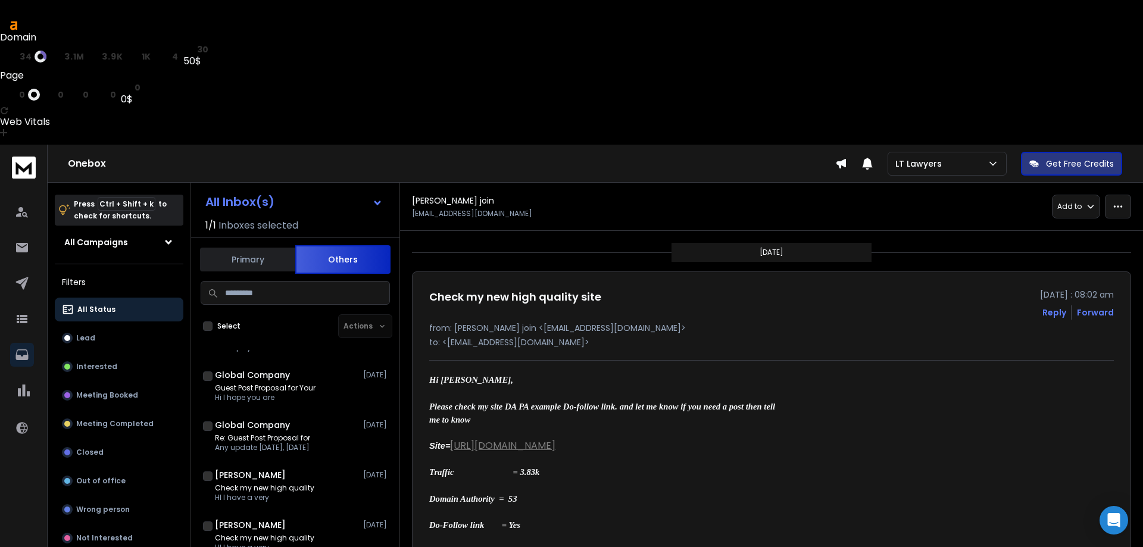
scroll to position [944, 0]
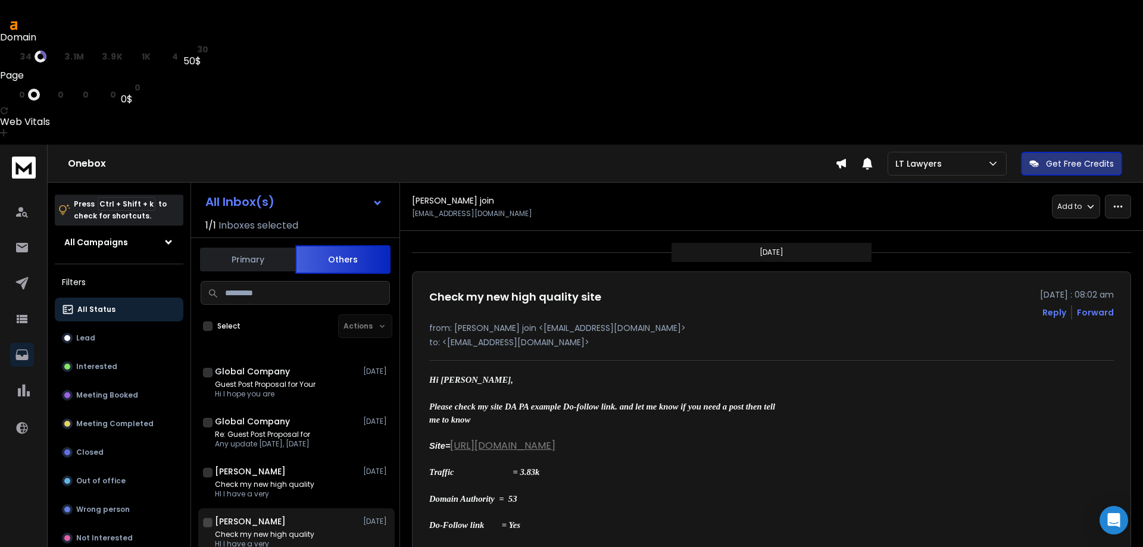
click at [288, 516] on div "[PERSON_NAME] [DATE] Check my new high quality HI I have a very" at bounding box center [302, 532] width 175 height 33
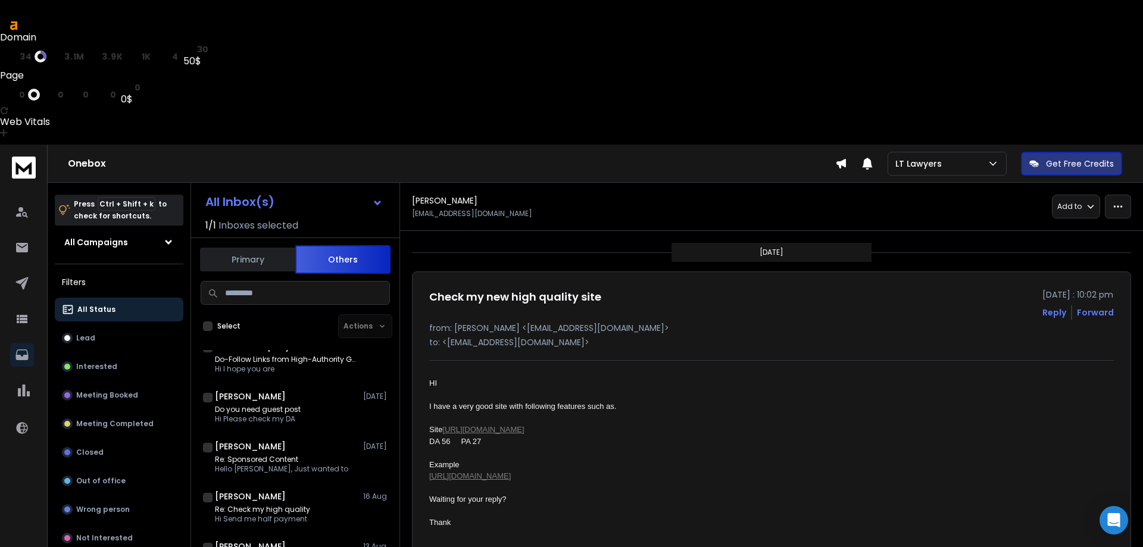
scroll to position [0, 0]
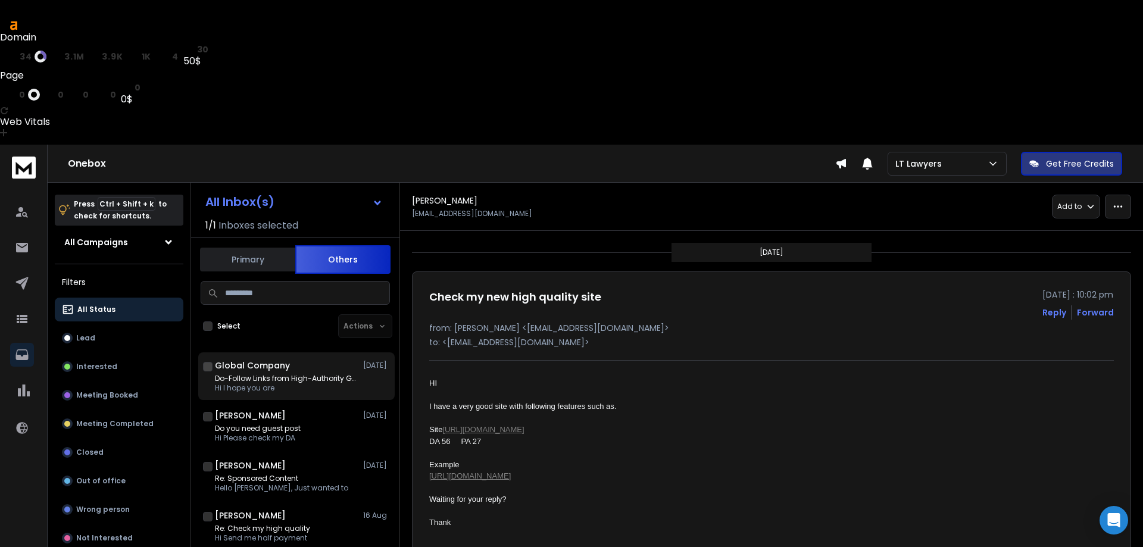
click at [320, 374] on p "Do-Follow Links from High-Authority Google-Indexed" at bounding box center [286, 379] width 143 height 10
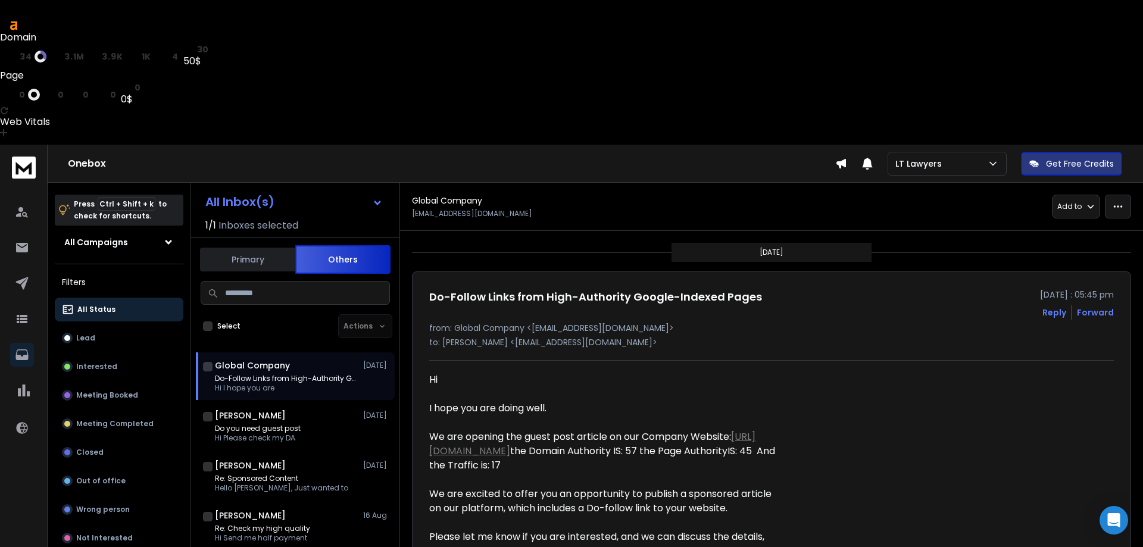
click at [732, 195] on div "Global Company GC [EMAIL_ADDRESS][DOMAIN_NAME]" at bounding box center [590, 207] width 356 height 24
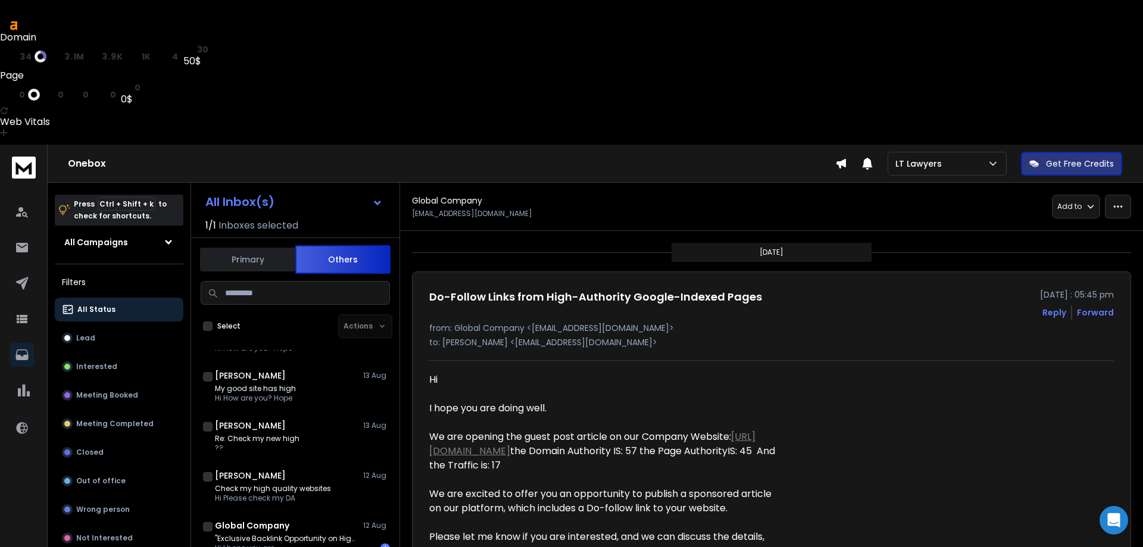
scroll to position [301, 0]
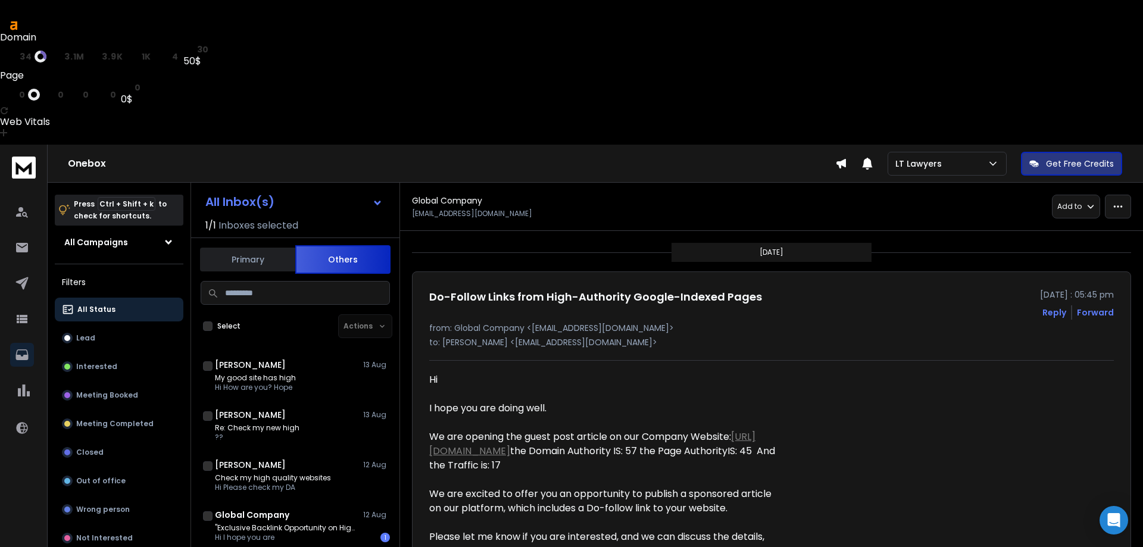
click at [29, 398] on div "H" at bounding box center [24, 418] width 48 height 547
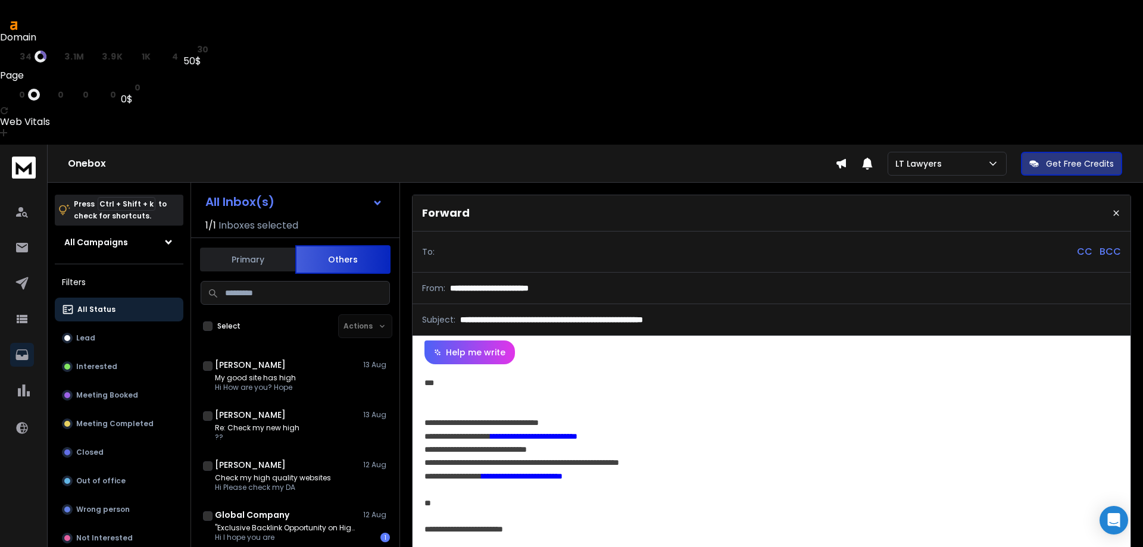
click at [1115, 210] on icon at bounding box center [1115, 212] width 5 height 5
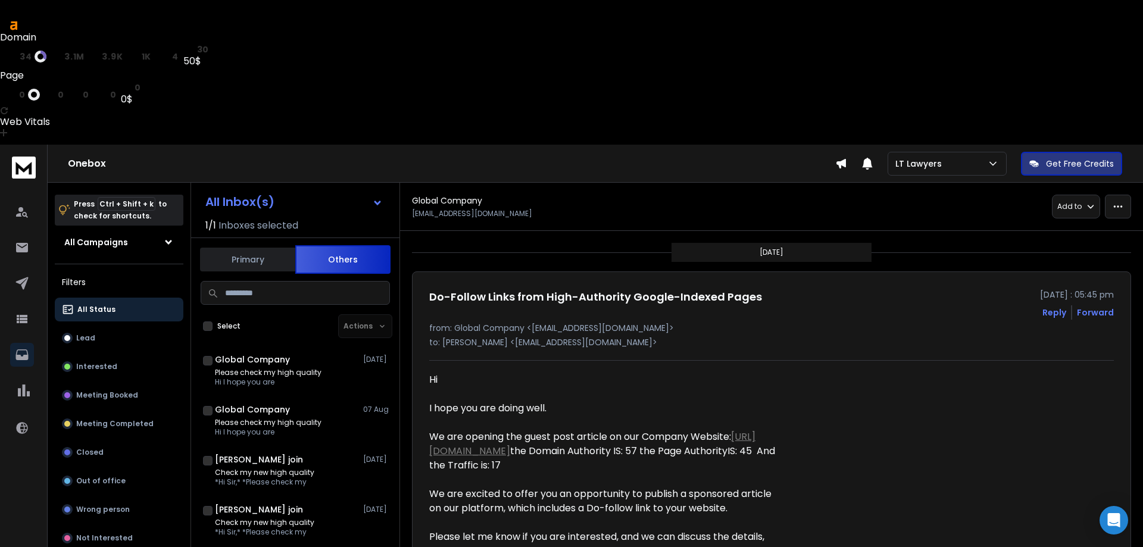
scroll to position [560, 0]
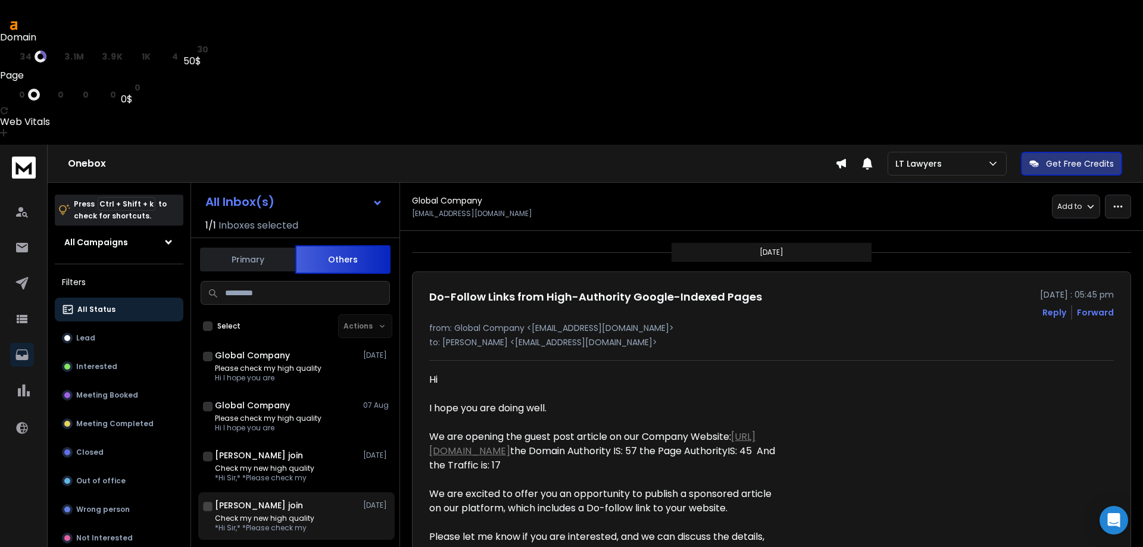
click at [302, 500] on div "[PERSON_NAME] join [DATE]" at bounding box center [302, 506] width 175 height 12
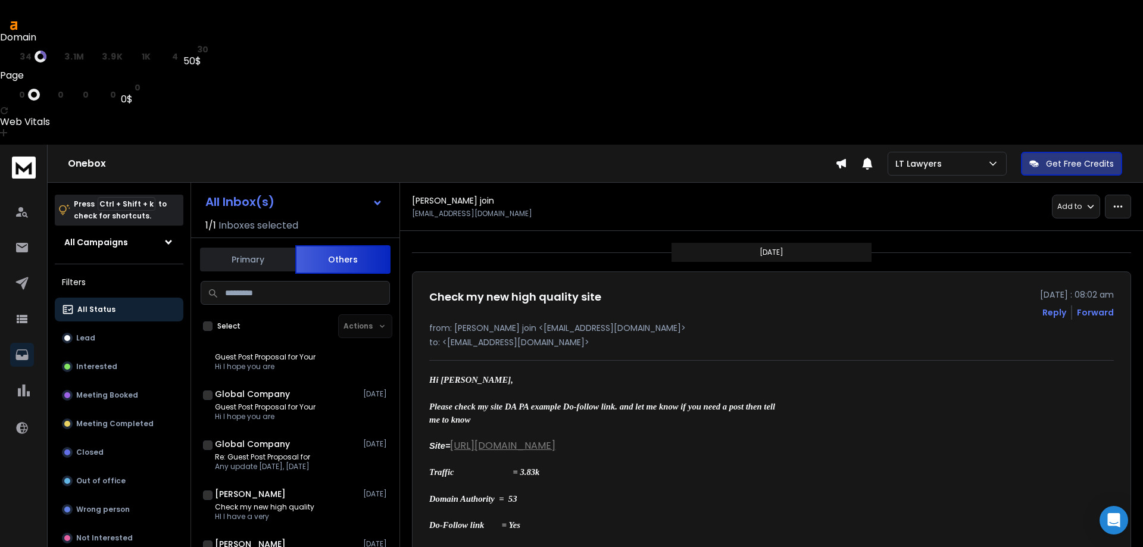
scroll to position [948, 0]
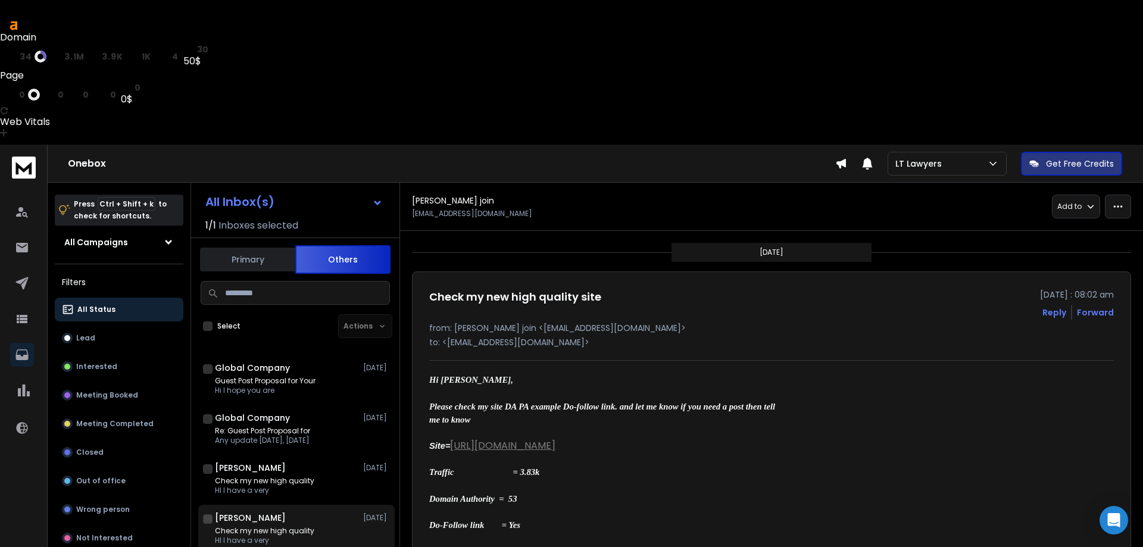
click at [288, 526] on p "Check my new high quality" at bounding box center [264, 531] width 99 height 10
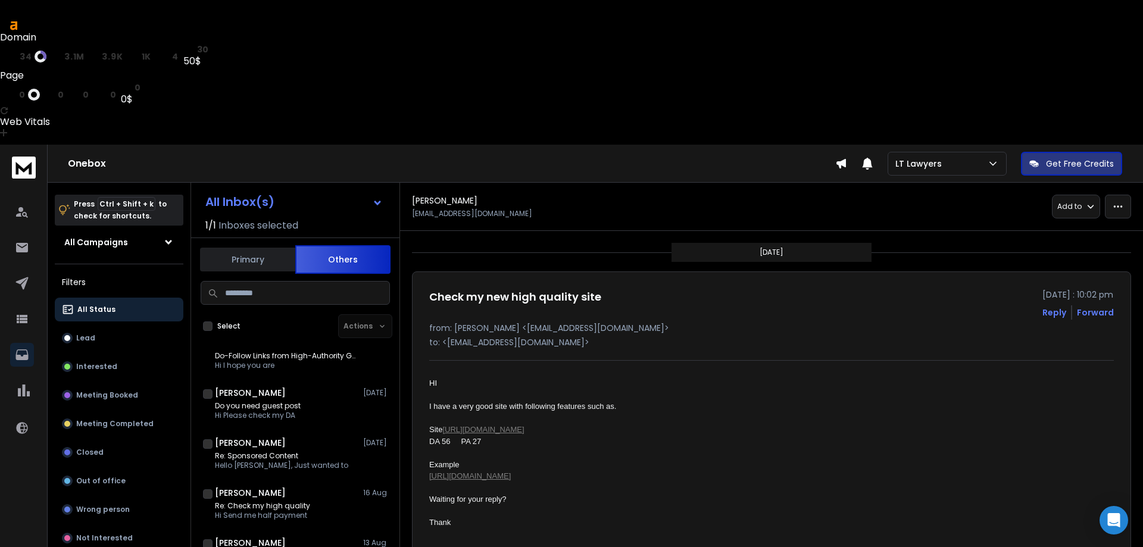
scroll to position [0, 0]
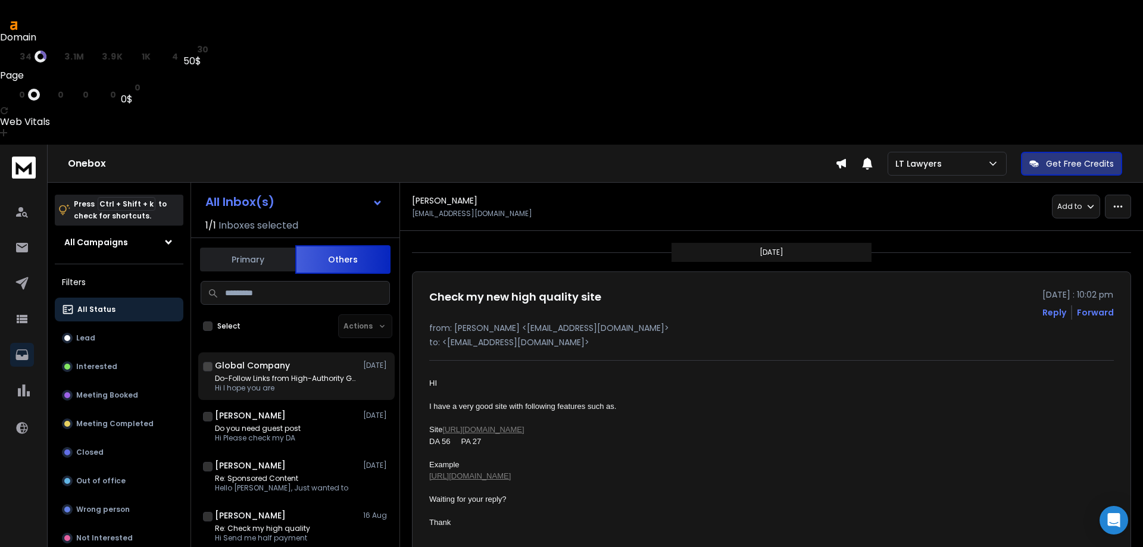
click at [320, 374] on p "Do-Follow Links from High-Authority Google-Indexed" at bounding box center [286, 379] width 143 height 10
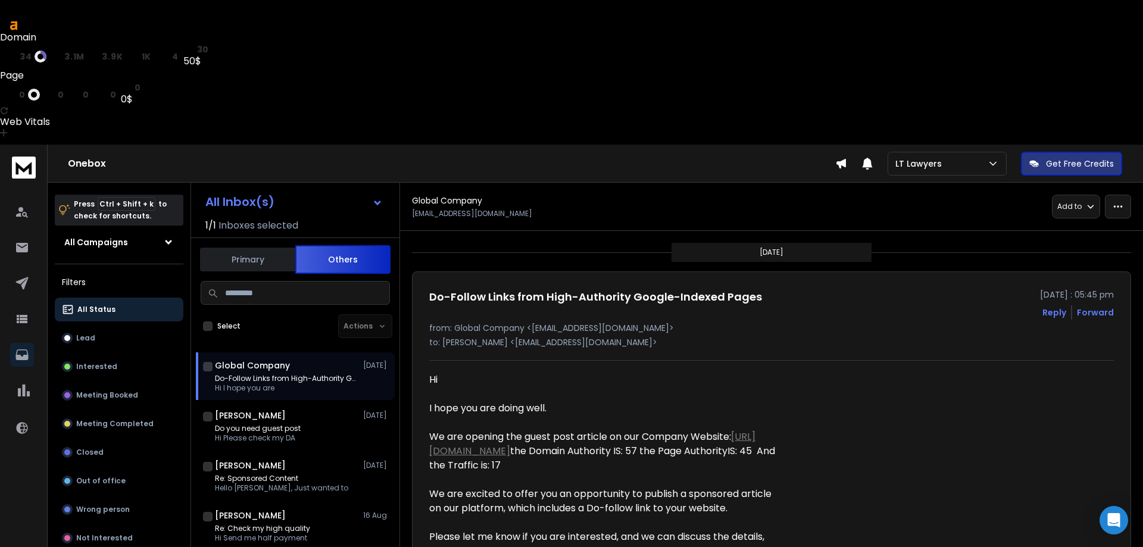
click at [732, 195] on div "Global Company GC [EMAIL_ADDRESS][DOMAIN_NAME]" at bounding box center [590, 207] width 356 height 24
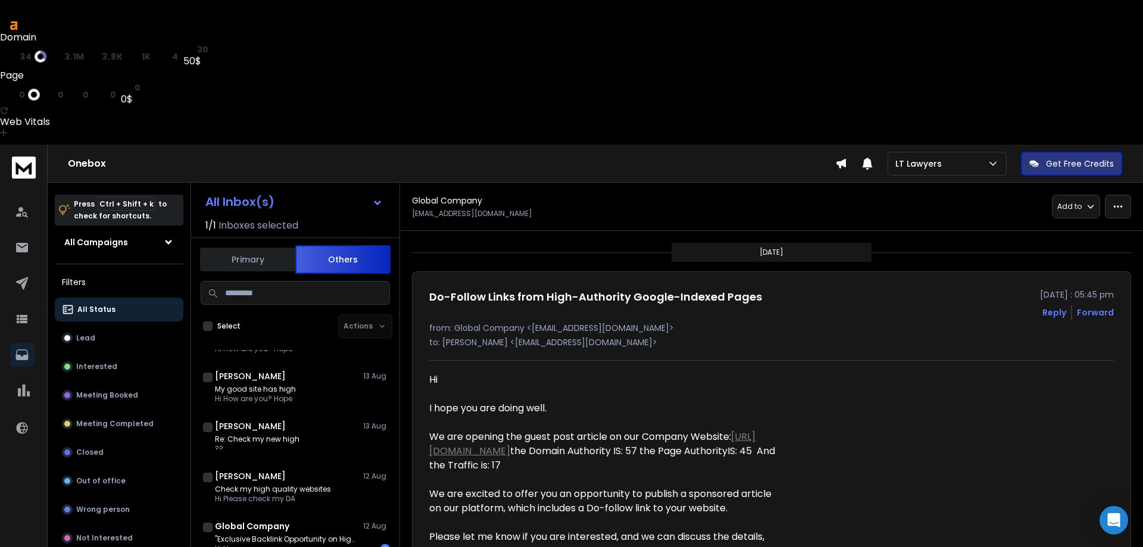
scroll to position [301, 0]
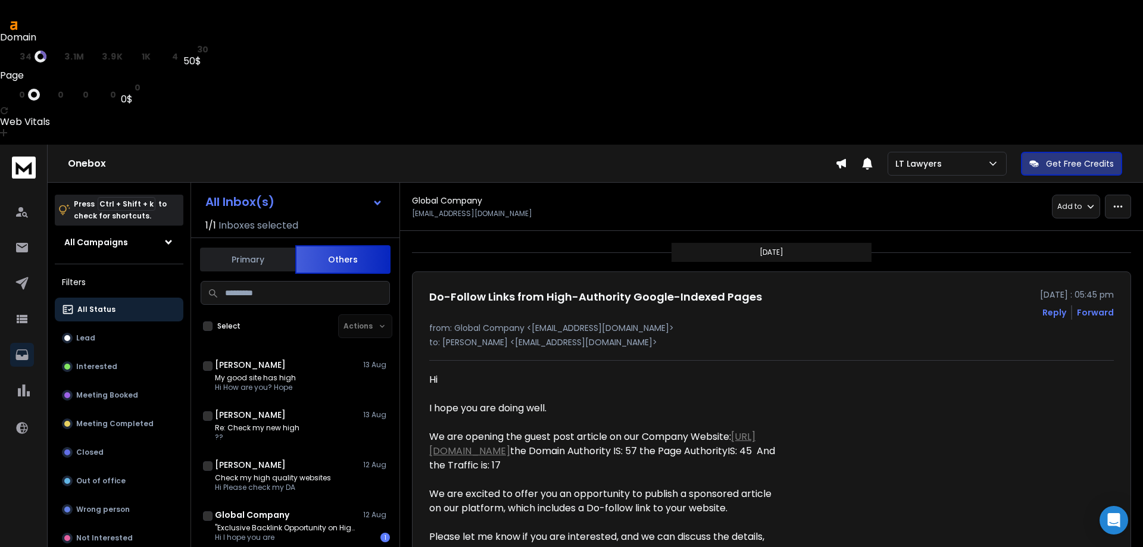
click at [29, 398] on div "H" at bounding box center [24, 418] width 48 height 547
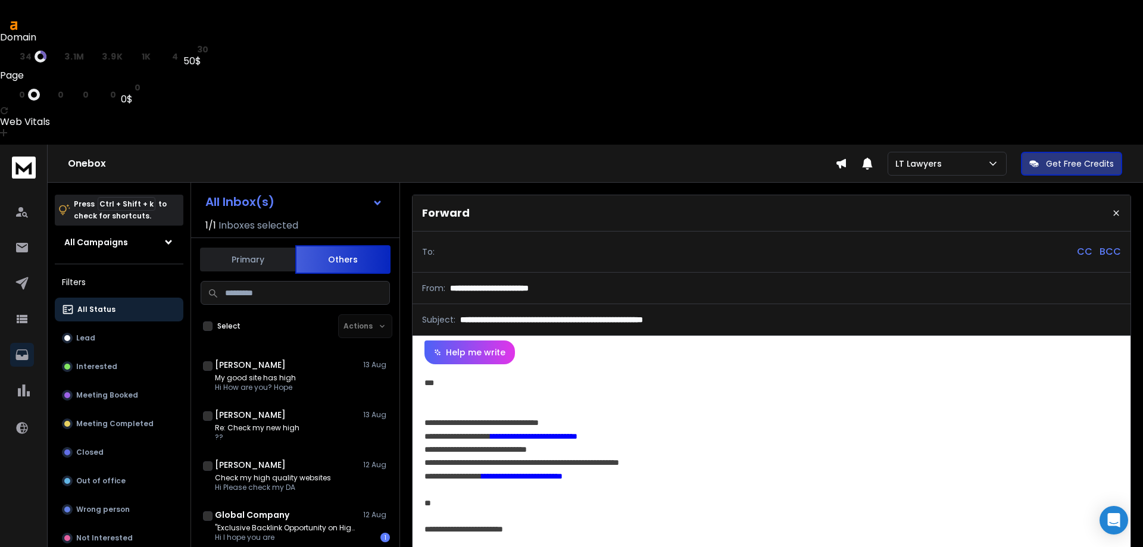
click at [1115, 210] on icon at bounding box center [1115, 212] width 5 height 5
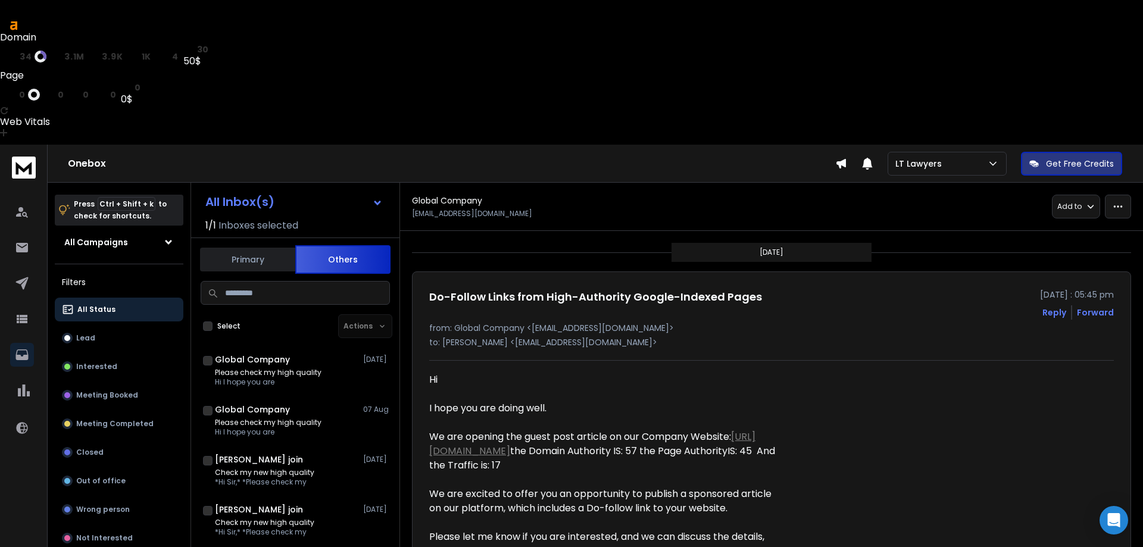
scroll to position [560, 0]
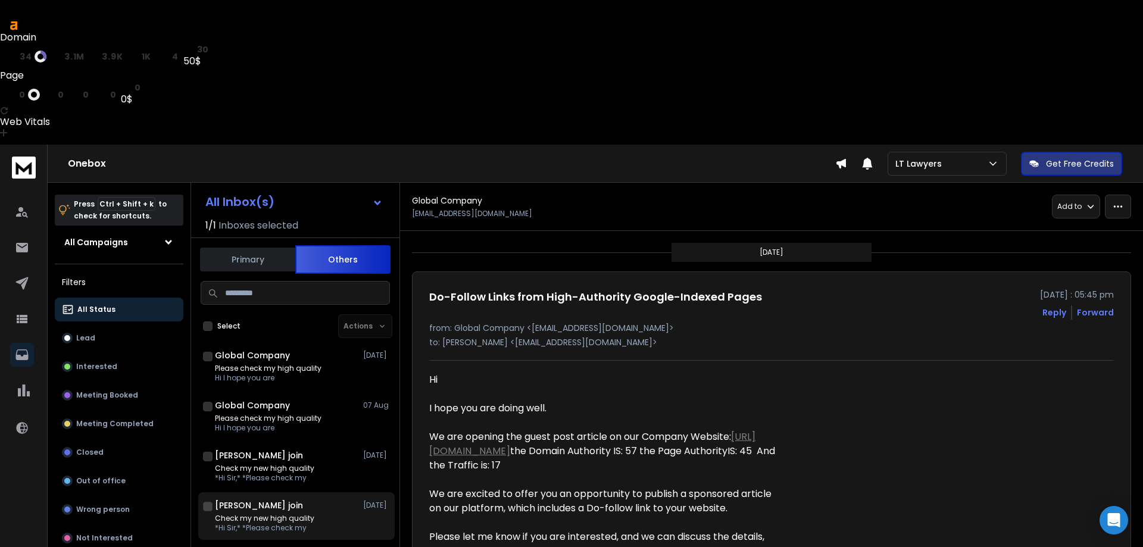
click at [302, 500] on div "[PERSON_NAME] join [DATE]" at bounding box center [302, 506] width 175 height 12
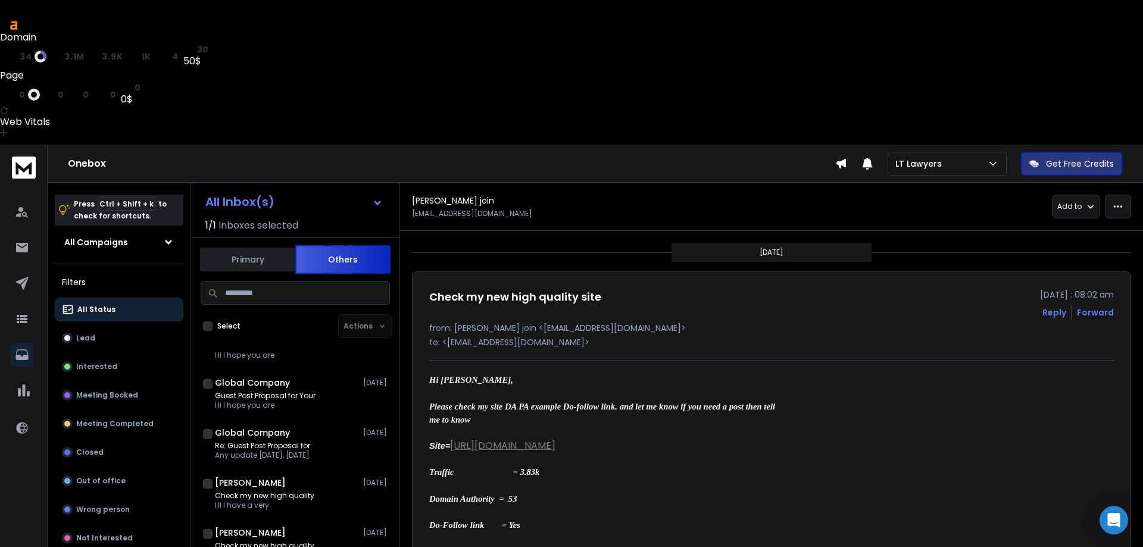
scroll to position [948, 0]
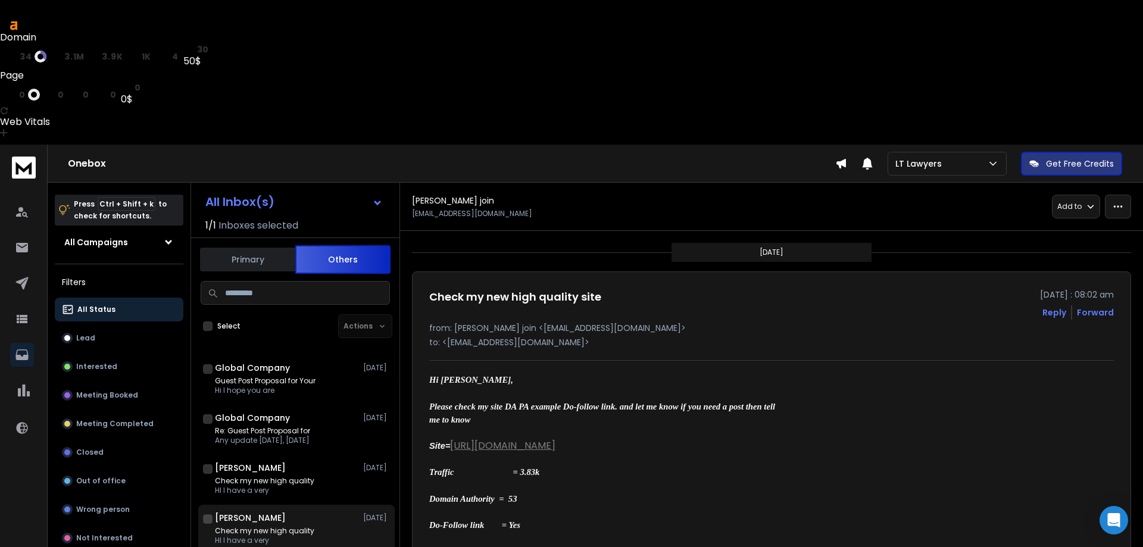
click at [288, 526] on p "Check my new high quality" at bounding box center [264, 531] width 99 height 10
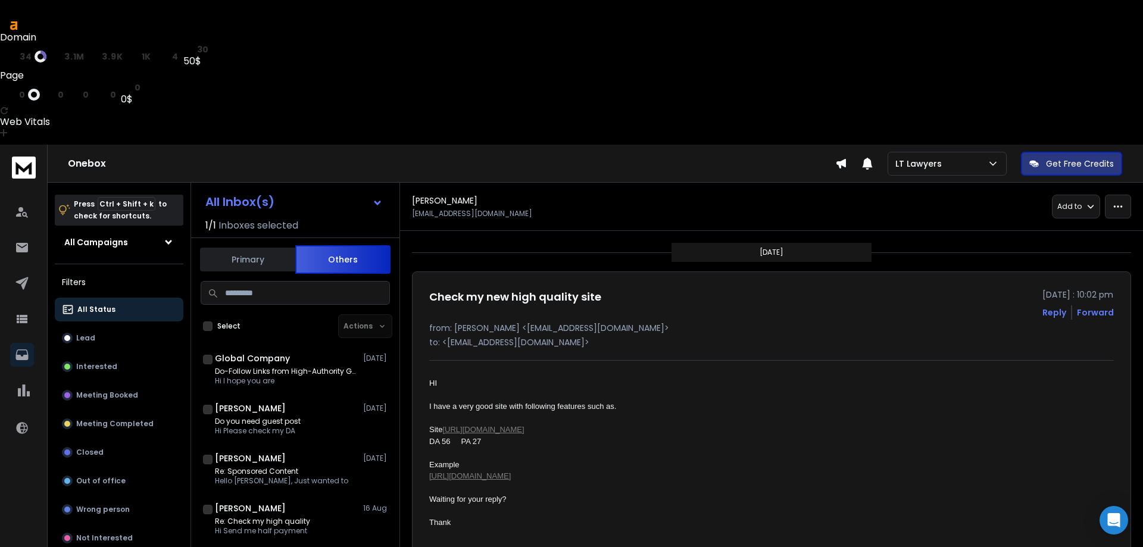
scroll to position [0, 0]
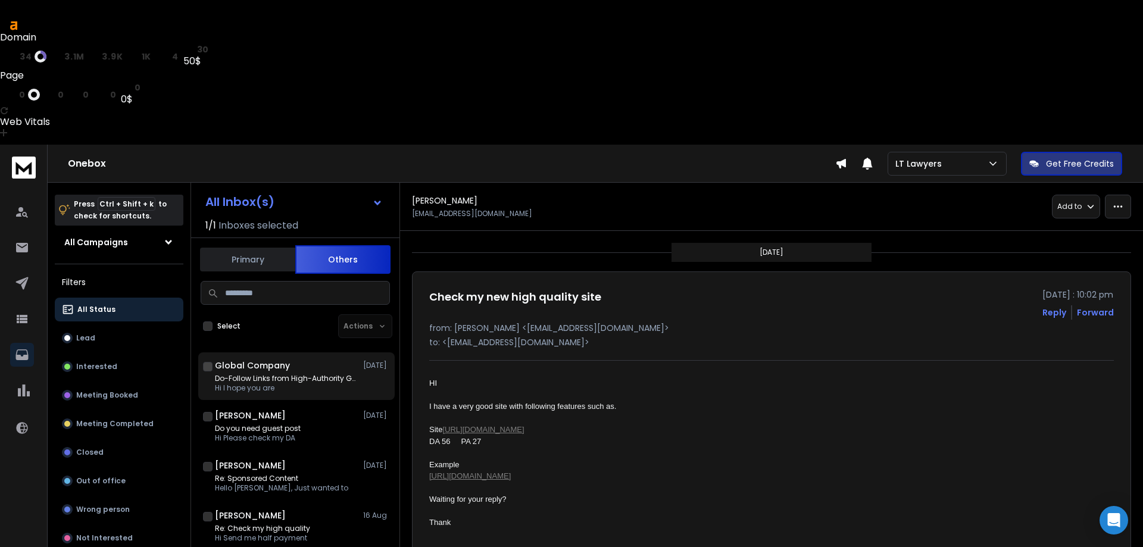
click at [320, 374] on p "Do-Follow Links from High-Authority Google-Indexed" at bounding box center [286, 379] width 143 height 10
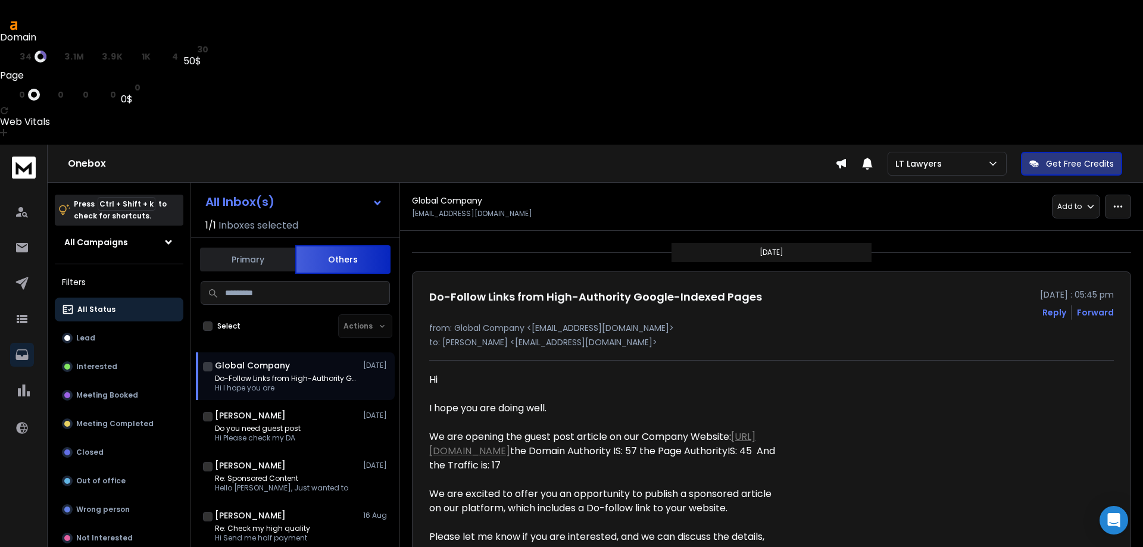
click at [732, 195] on div "Global Company GC [EMAIL_ADDRESS][DOMAIN_NAME]" at bounding box center [590, 207] width 356 height 24
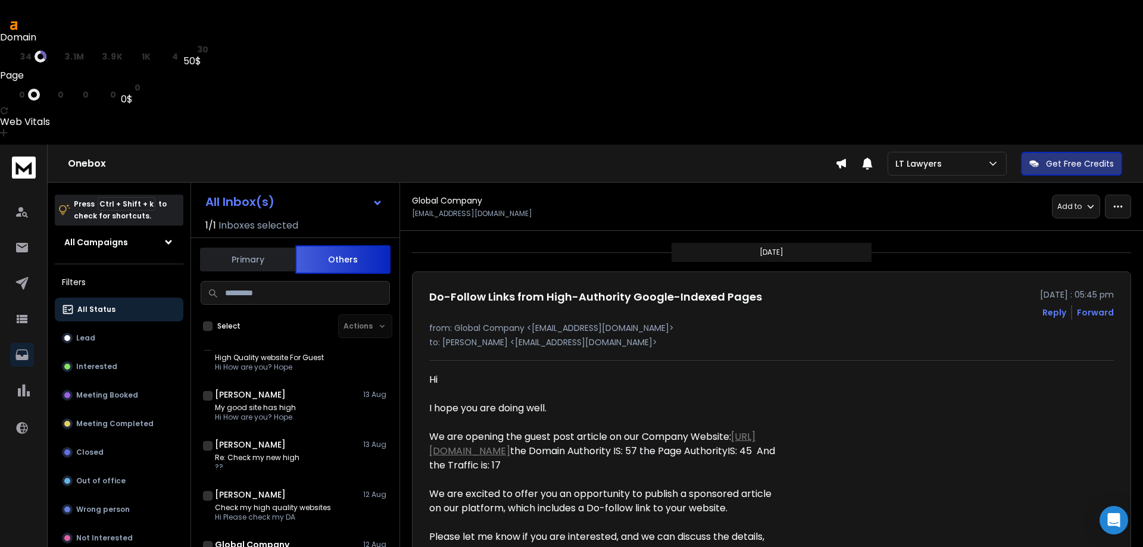
scroll to position [301, 0]
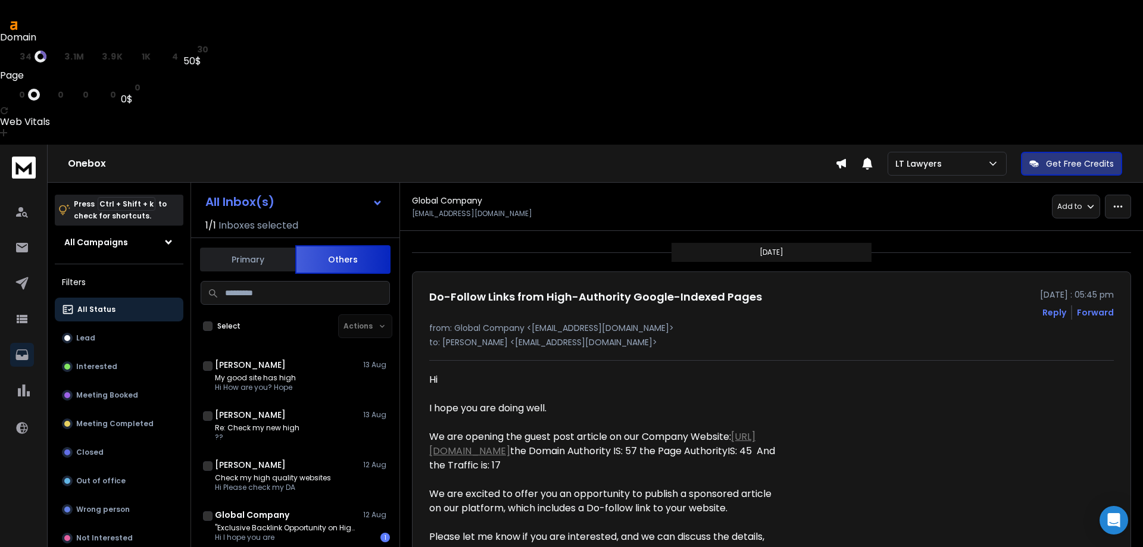
click at [29, 398] on div "H" at bounding box center [24, 418] width 48 height 547
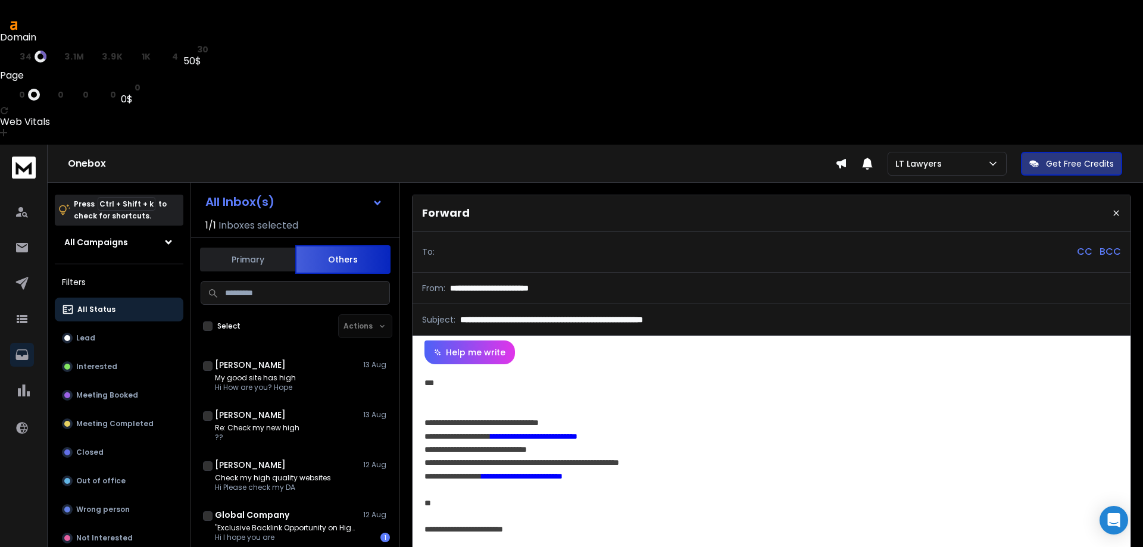
click at [1115, 210] on icon at bounding box center [1115, 212] width 5 height 5
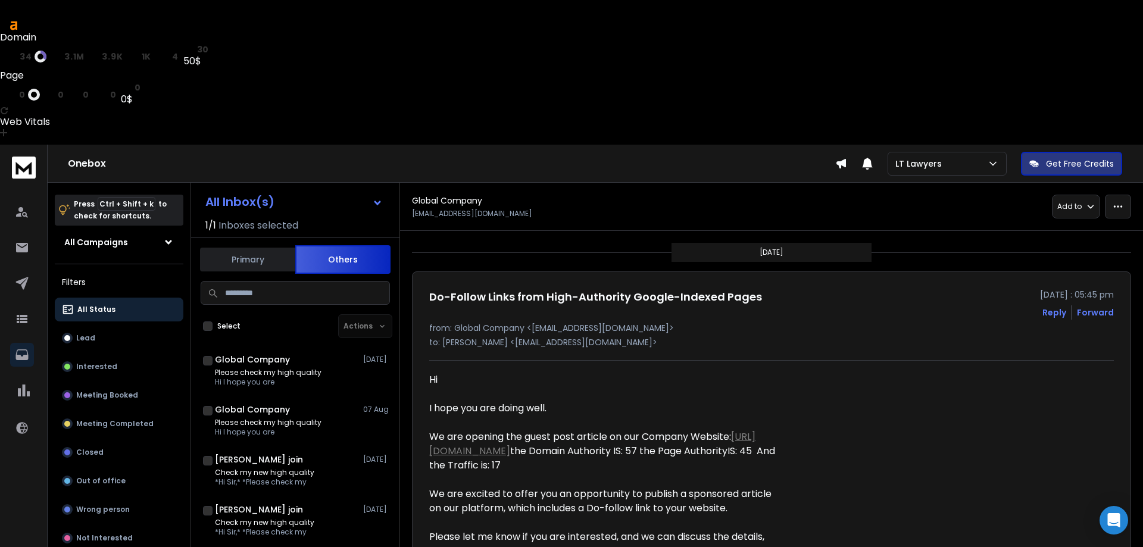
scroll to position [560, 0]
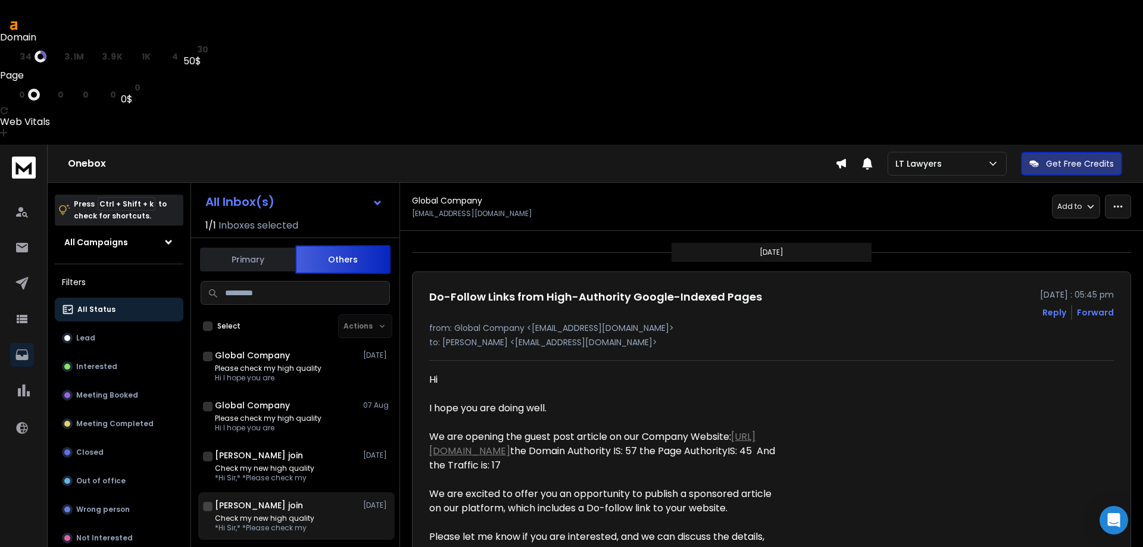
click at [302, 500] on div "[PERSON_NAME] join [DATE]" at bounding box center [302, 506] width 175 height 12
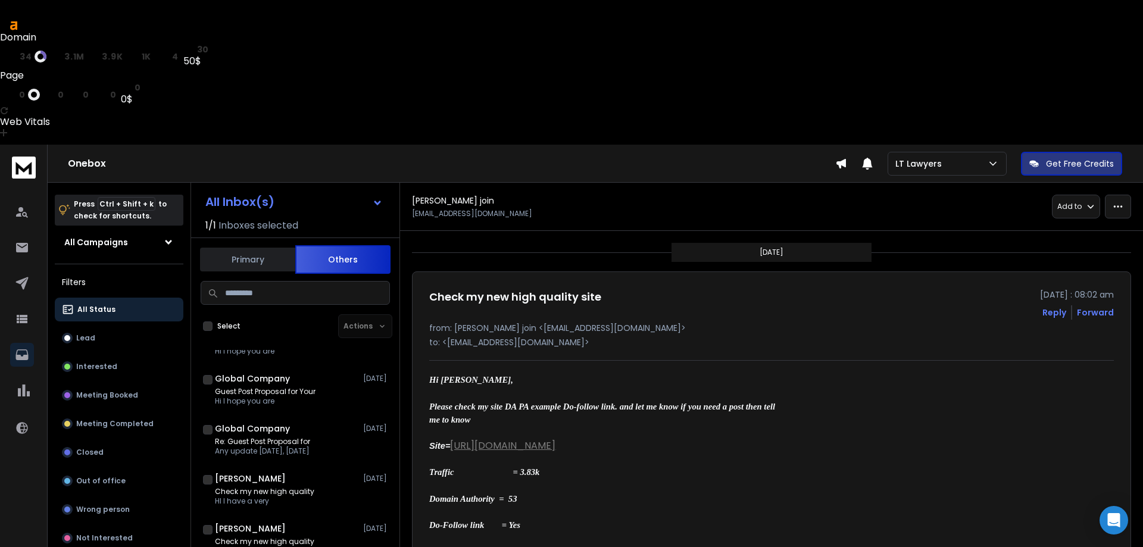
scroll to position [949, 0]
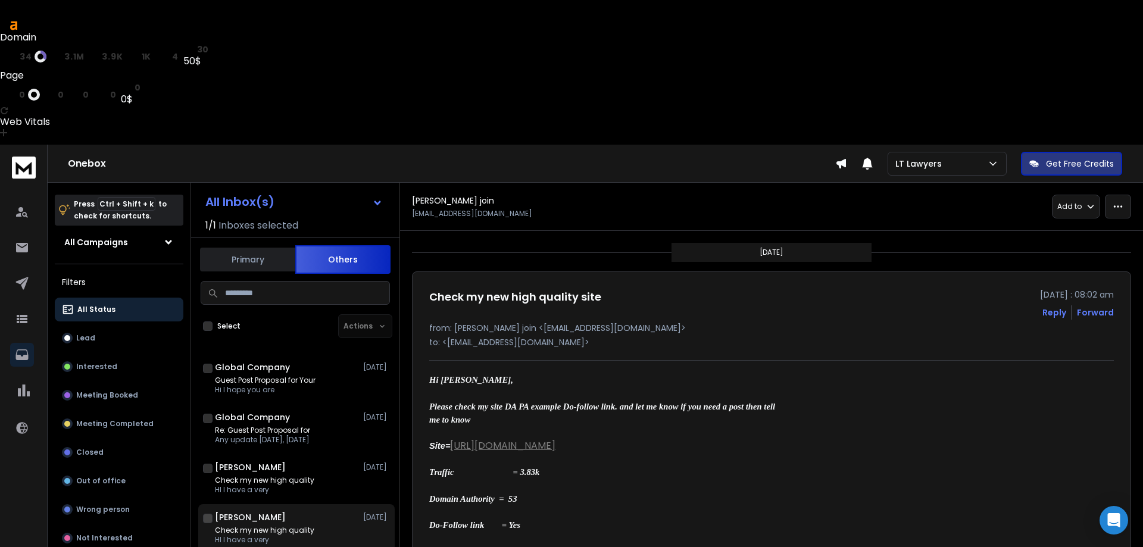
click at [288, 526] on p "Check my new high quality" at bounding box center [264, 531] width 99 height 10
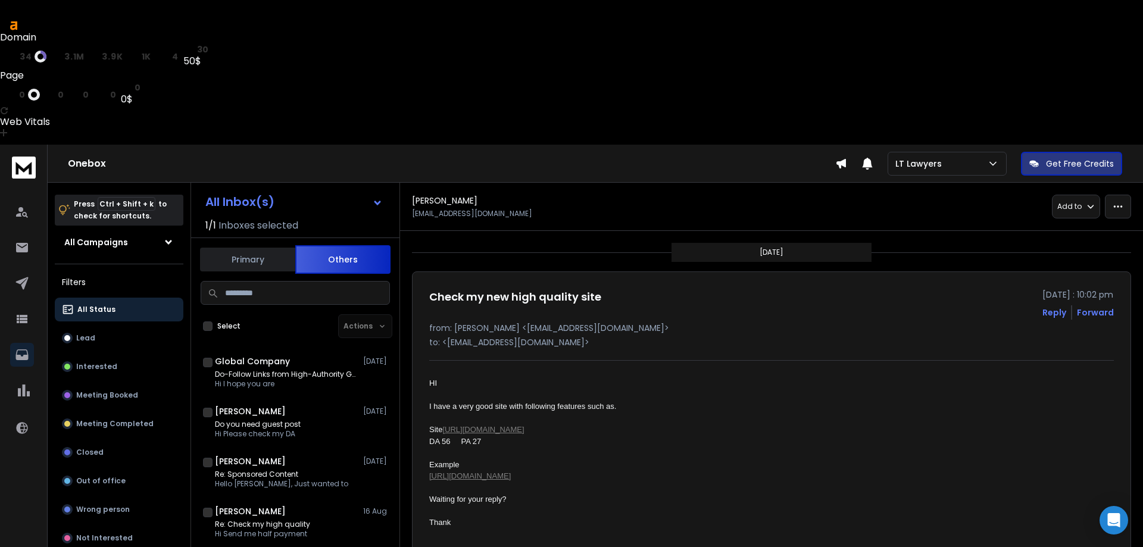
scroll to position [0, 0]
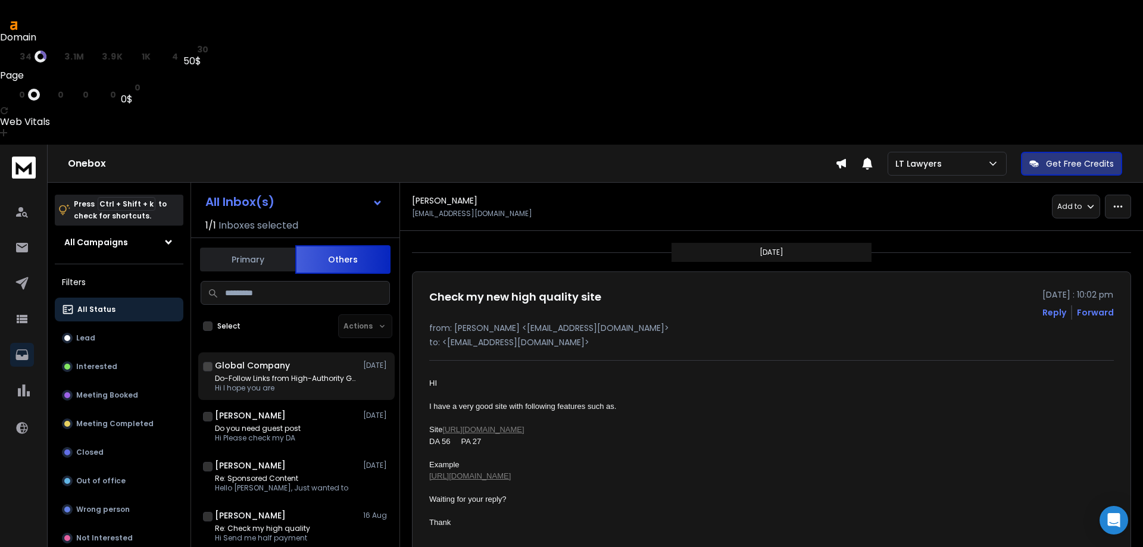
click at [320, 374] on p "Do-Follow Links from High-Authority Google-Indexed" at bounding box center [286, 379] width 143 height 10
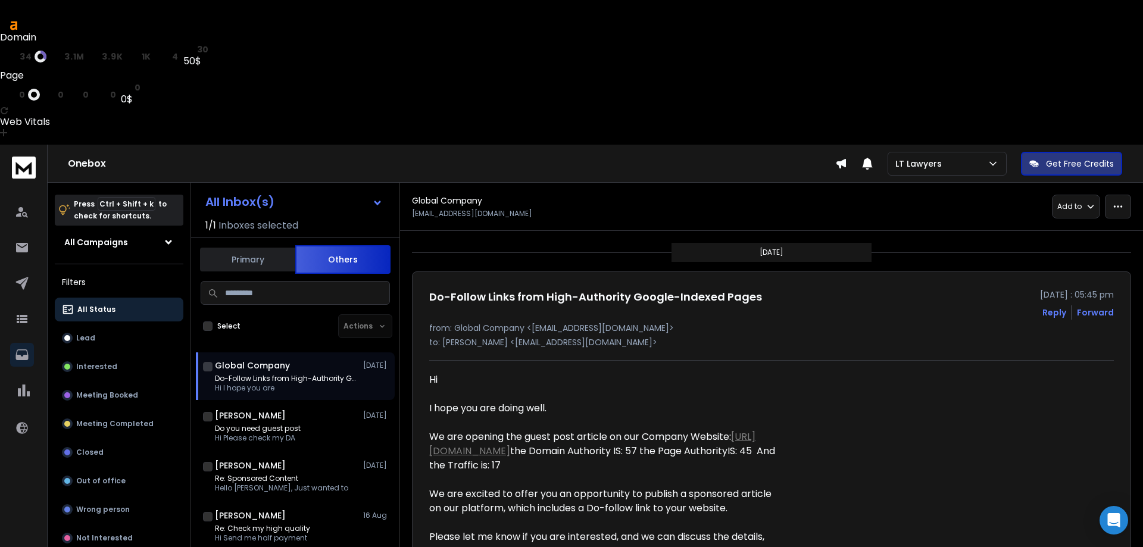
click at [732, 195] on div "Global Company GC [EMAIL_ADDRESS][DOMAIN_NAME]" at bounding box center [590, 207] width 356 height 24
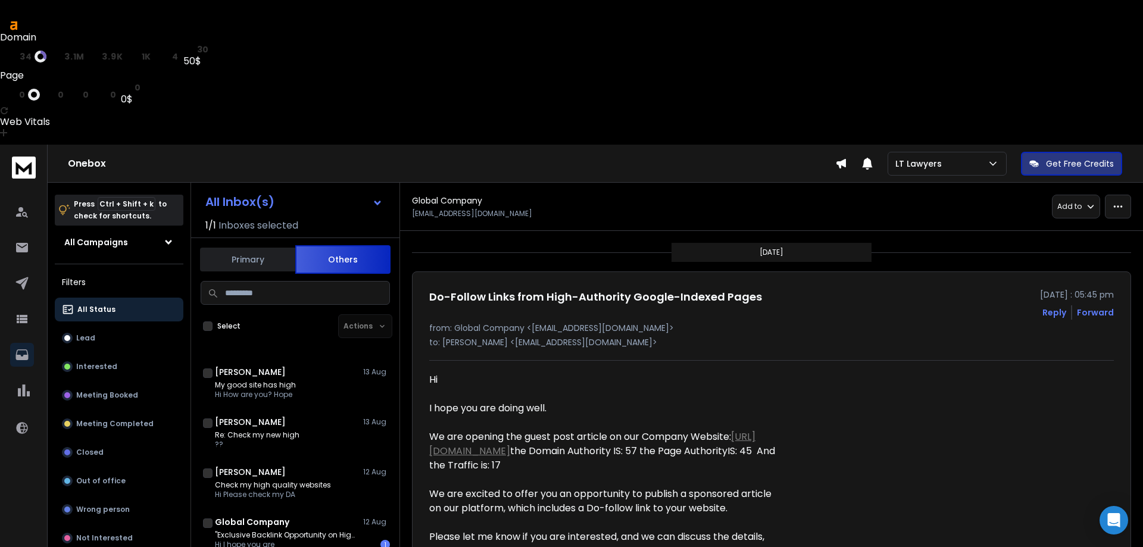
scroll to position [301, 0]
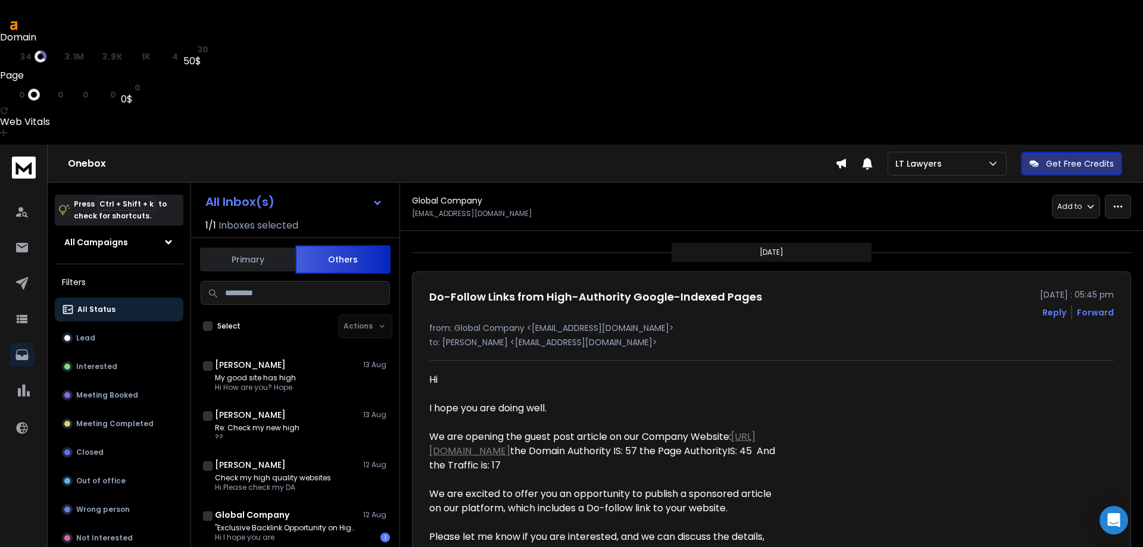
click at [29, 398] on div "H" at bounding box center [24, 418] width 48 height 547
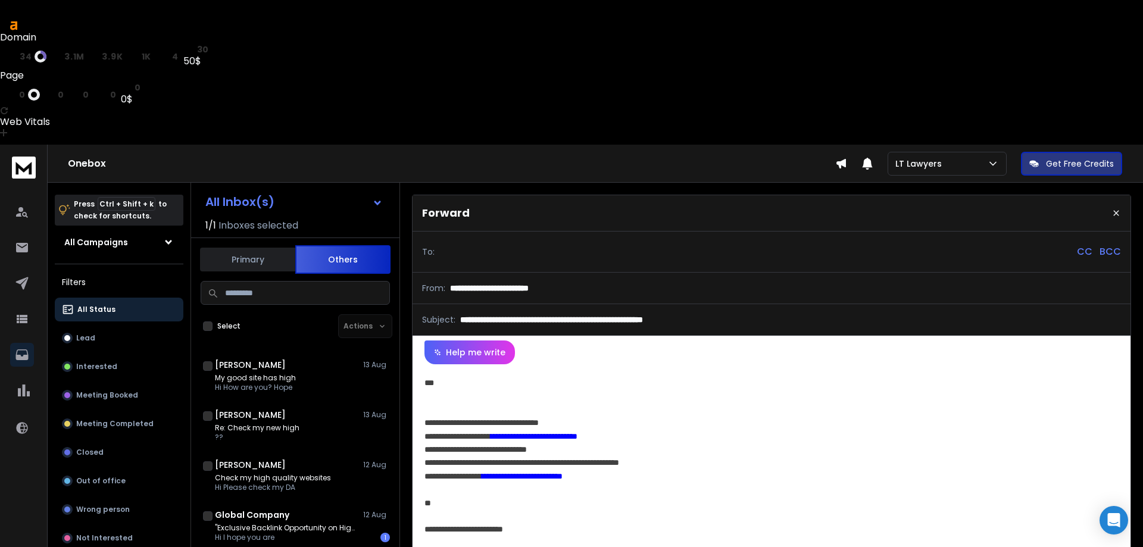
click at [1115, 210] on icon at bounding box center [1115, 212] width 5 height 5
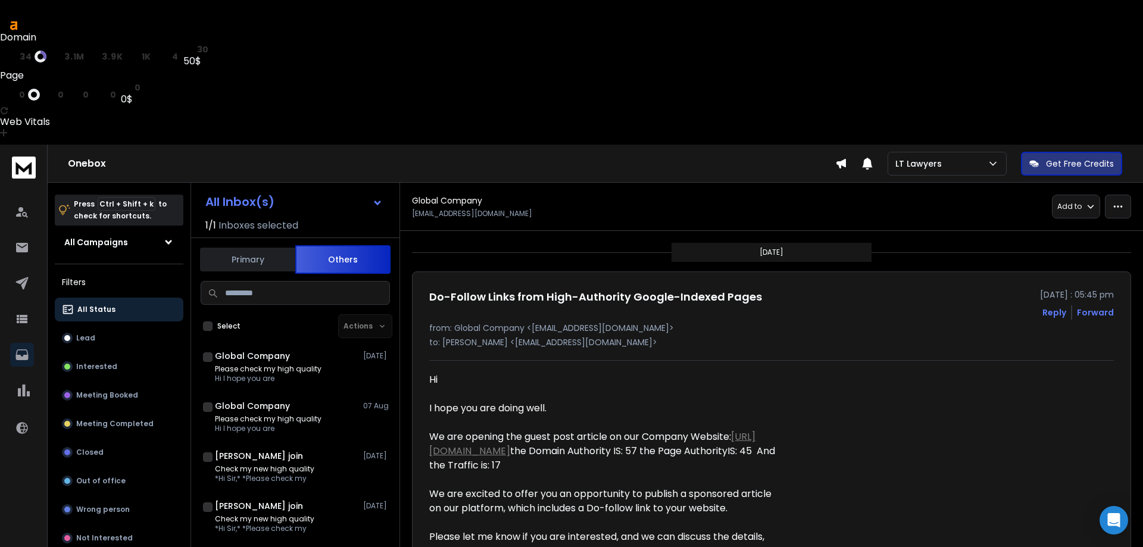
scroll to position [560, 0]
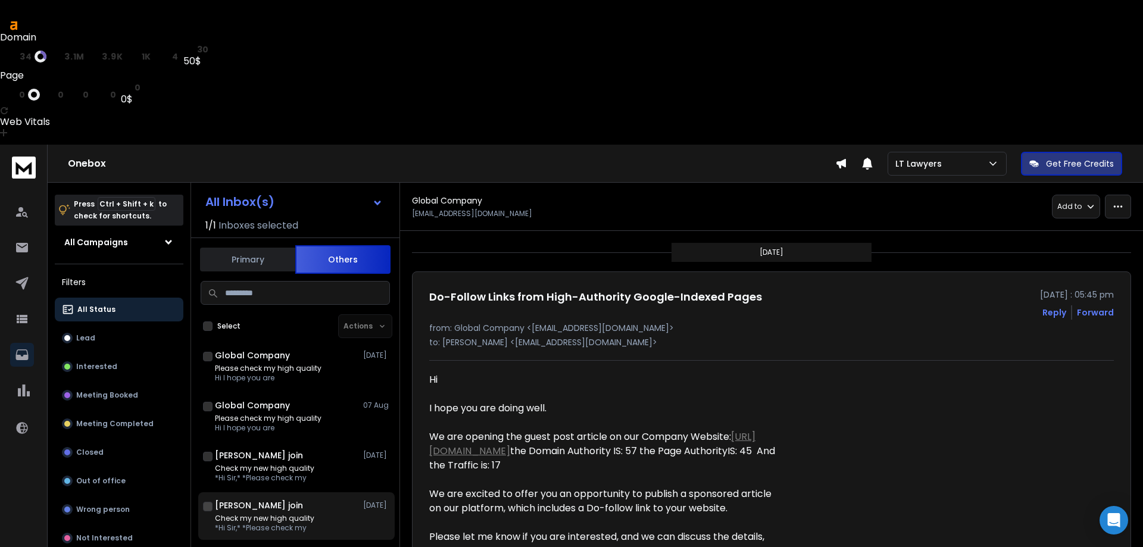
click at [302, 500] on div "[PERSON_NAME] join [DATE]" at bounding box center [302, 506] width 175 height 12
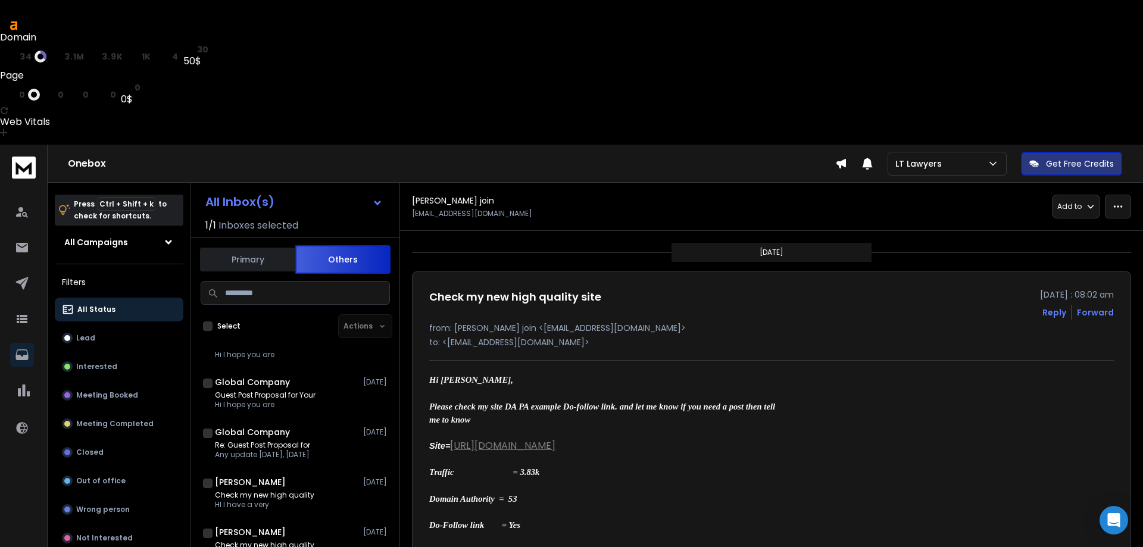
scroll to position [949, 0]
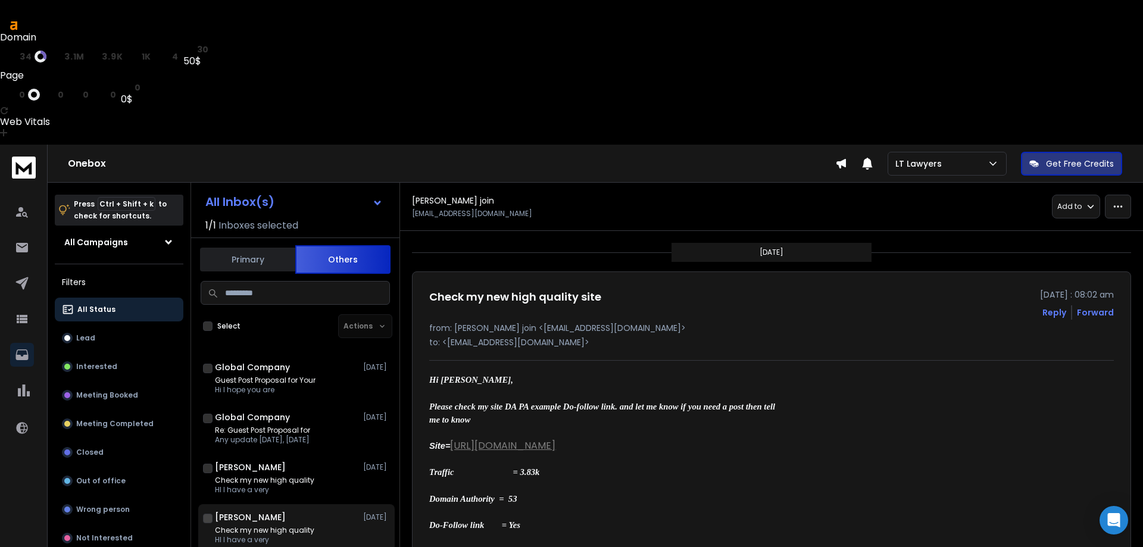
click at [288, 526] on p "Check my new high quality" at bounding box center [264, 531] width 99 height 10
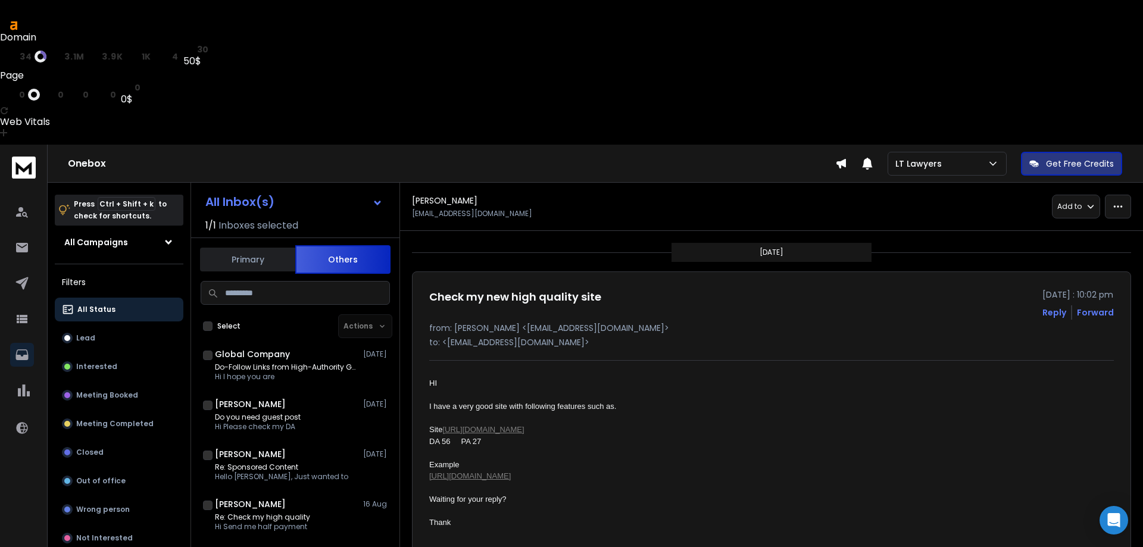
scroll to position [0, 0]
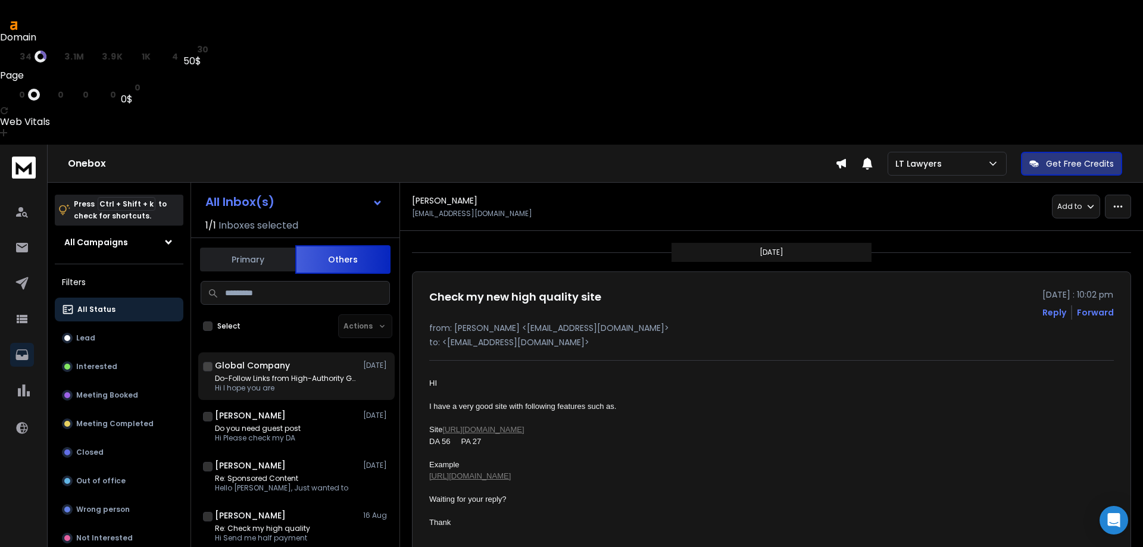
click at [320, 374] on p "Do-Follow Links from High-Authority Google-Indexed" at bounding box center [286, 379] width 143 height 10
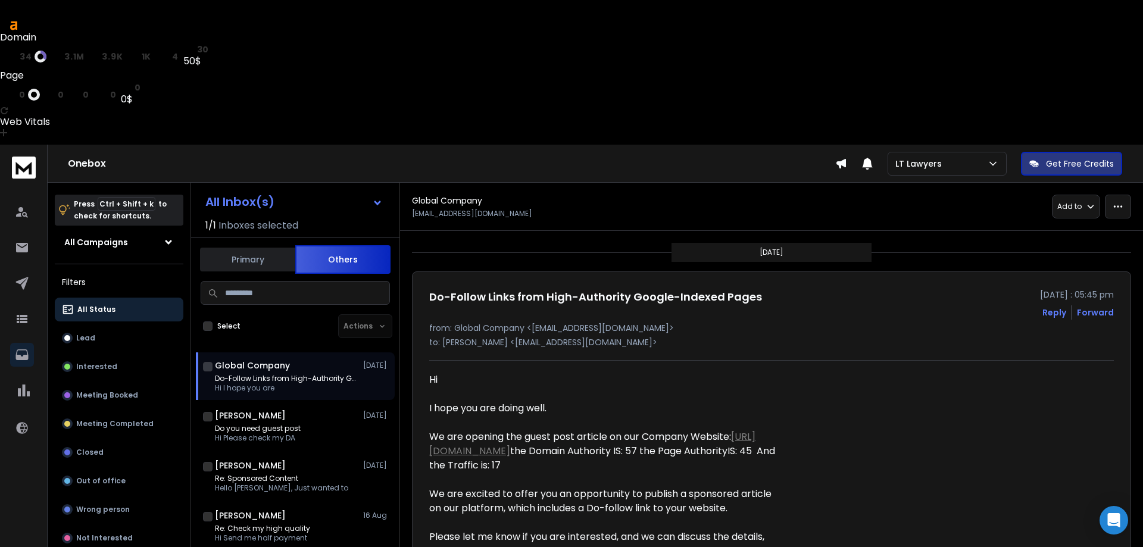
click at [732, 195] on div "Global Company GC [EMAIL_ADDRESS][DOMAIN_NAME]" at bounding box center [590, 207] width 356 height 24
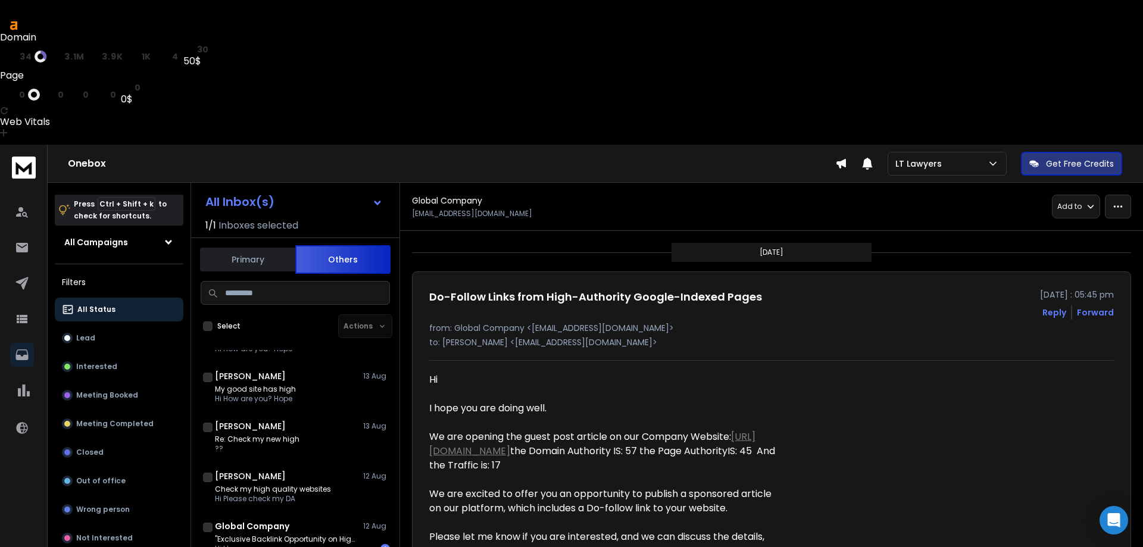
scroll to position [301, 0]
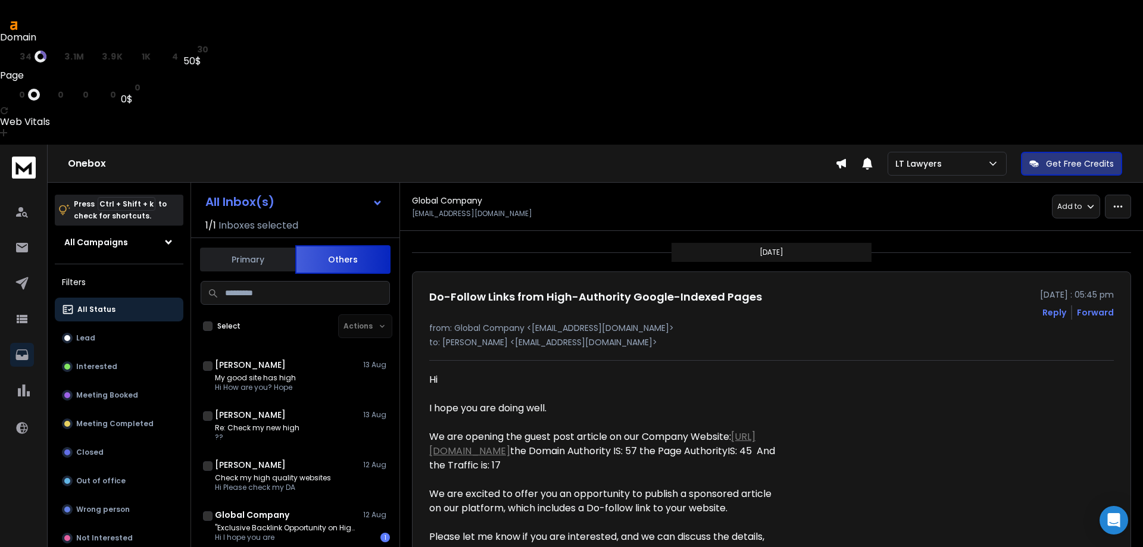
click at [29, 398] on div "H" at bounding box center [24, 418] width 48 height 547
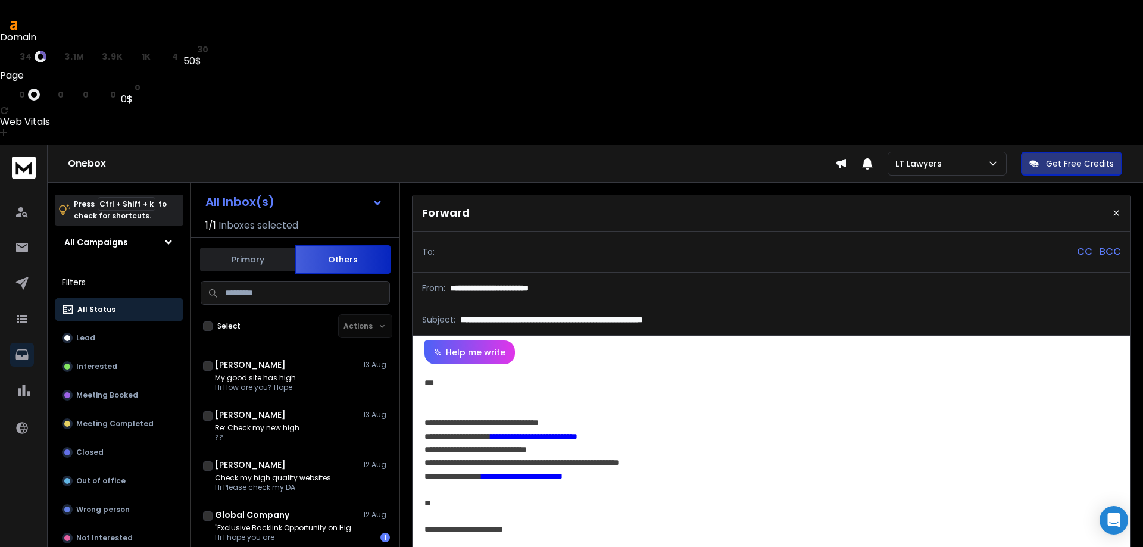
click at [1115, 210] on icon at bounding box center [1115, 212] width 5 height 5
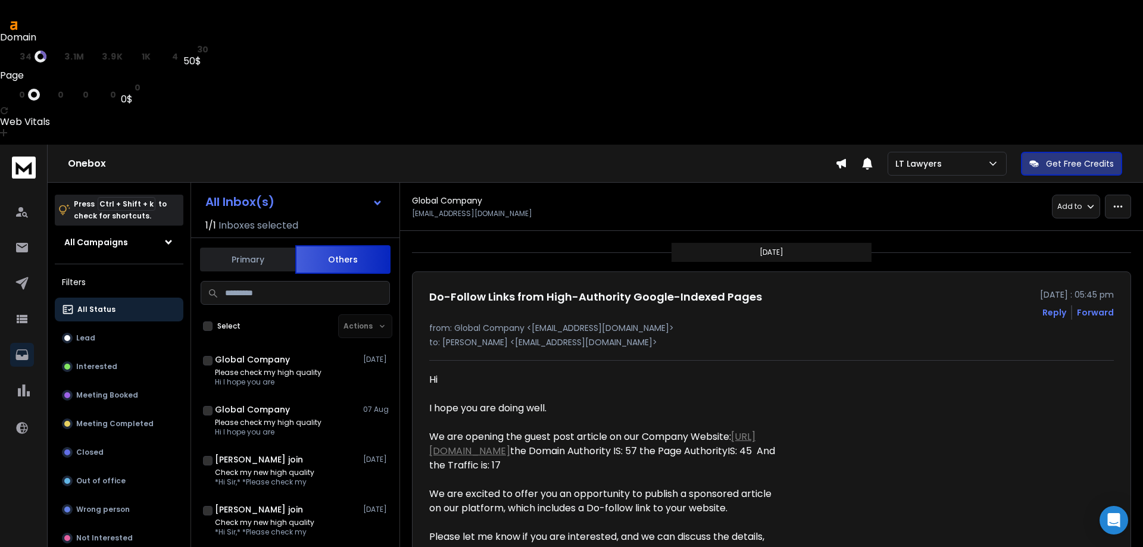
scroll to position [560, 0]
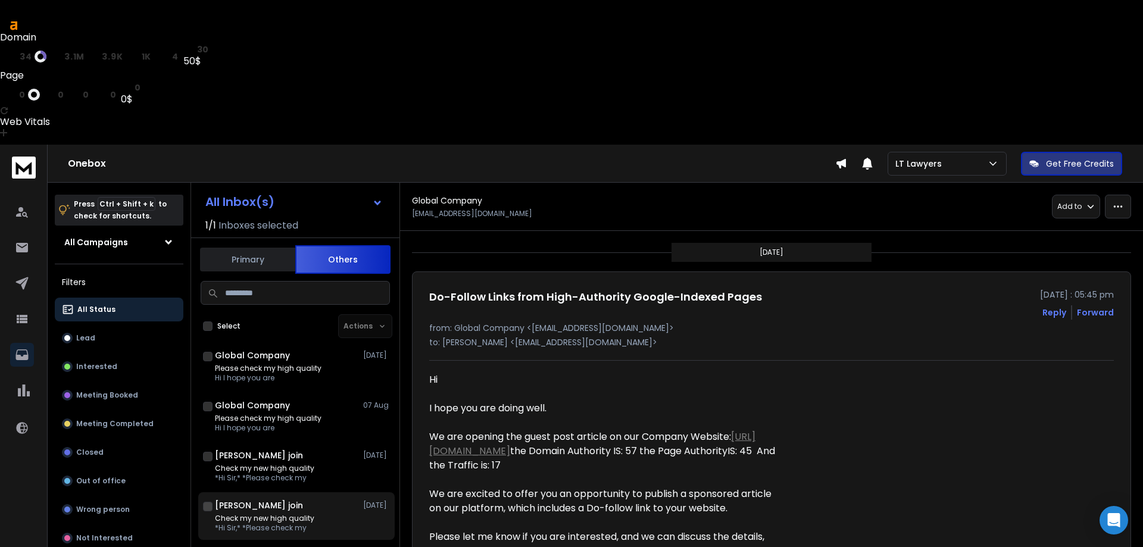
click at [302, 500] on div "[PERSON_NAME] join [DATE]" at bounding box center [302, 506] width 175 height 12
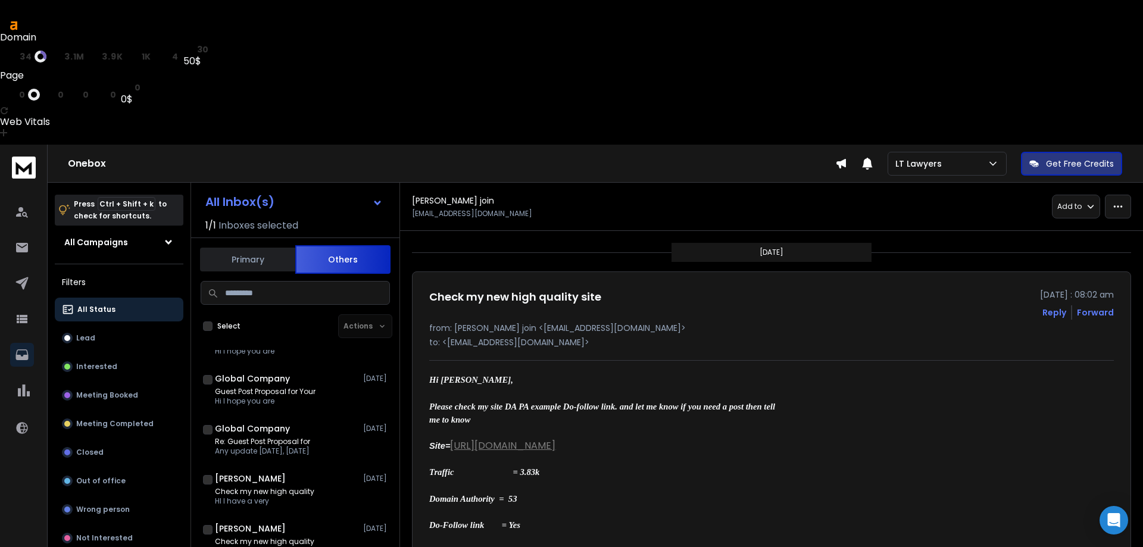
scroll to position [949, 0]
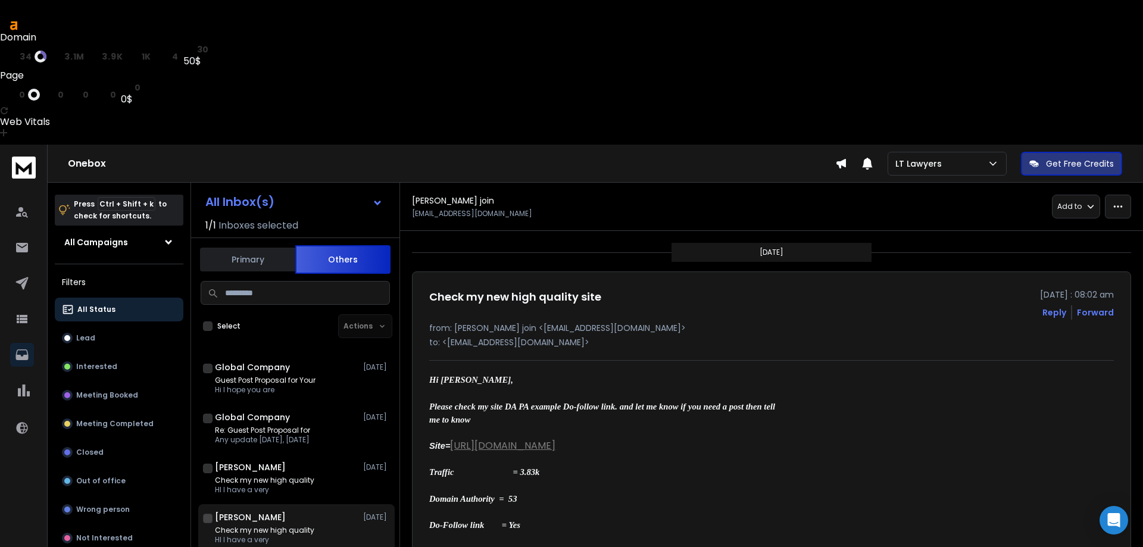
click at [288, 526] on p "Check my new high quality" at bounding box center [264, 531] width 99 height 10
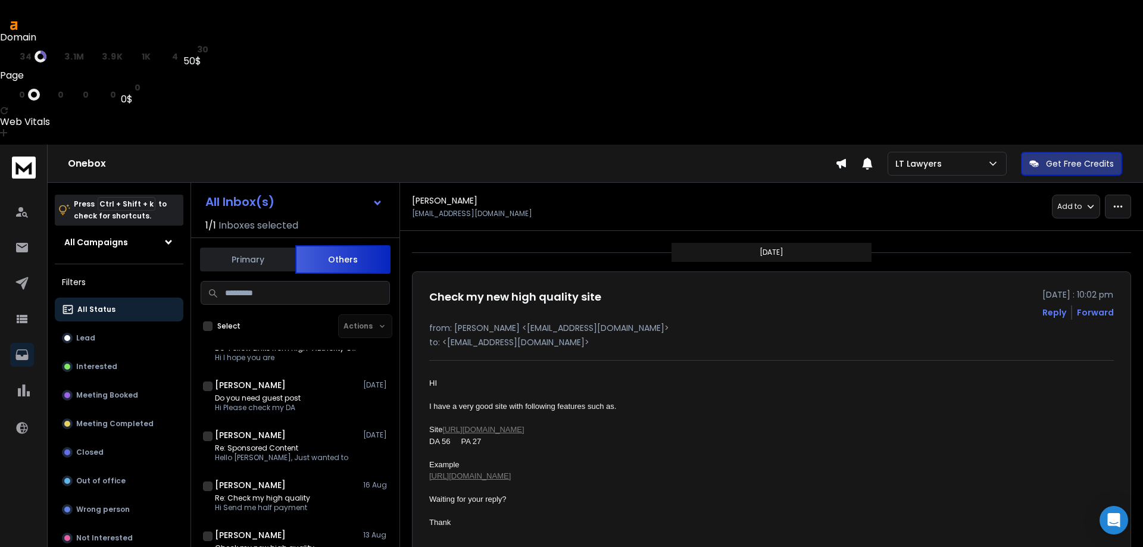
scroll to position [0, 0]
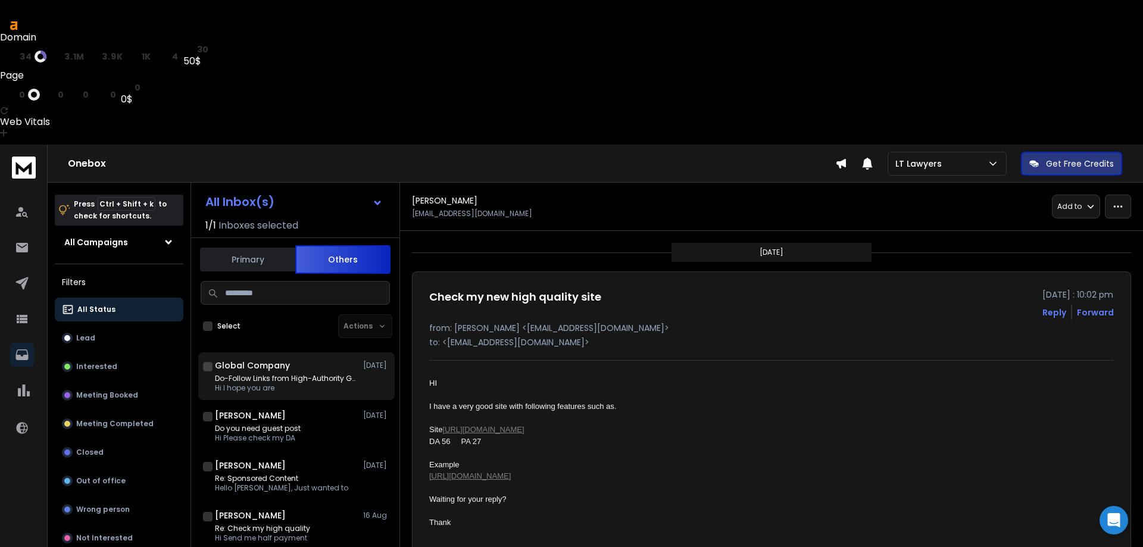
click at [320, 374] on p "Do-Follow Links from High-Authority Google-Indexed" at bounding box center [286, 379] width 143 height 10
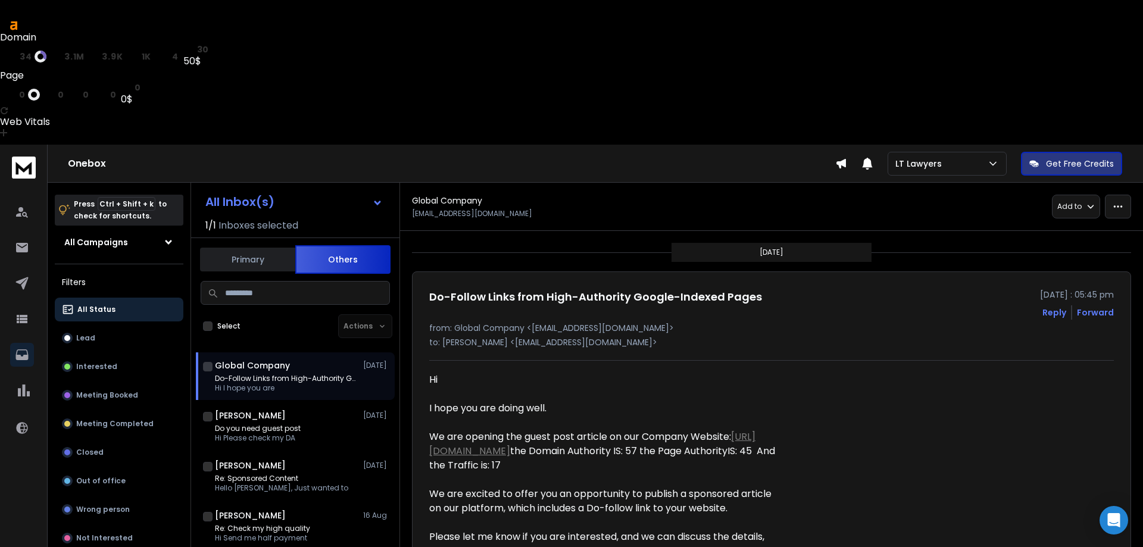
click at [732, 195] on div "Global Company GC [EMAIL_ADDRESS][DOMAIN_NAME]" at bounding box center [590, 207] width 356 height 24
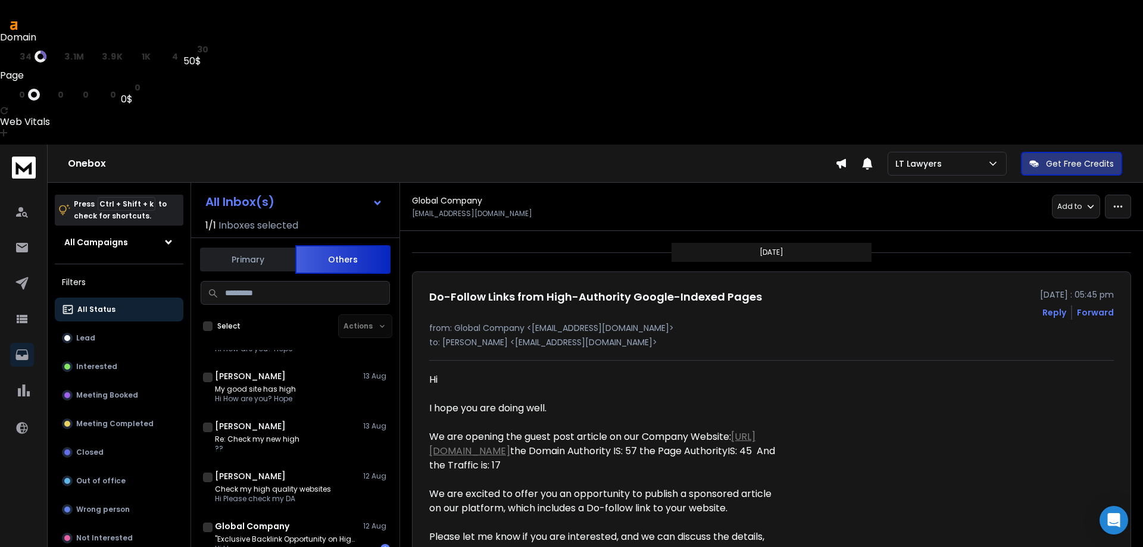
scroll to position [301, 0]
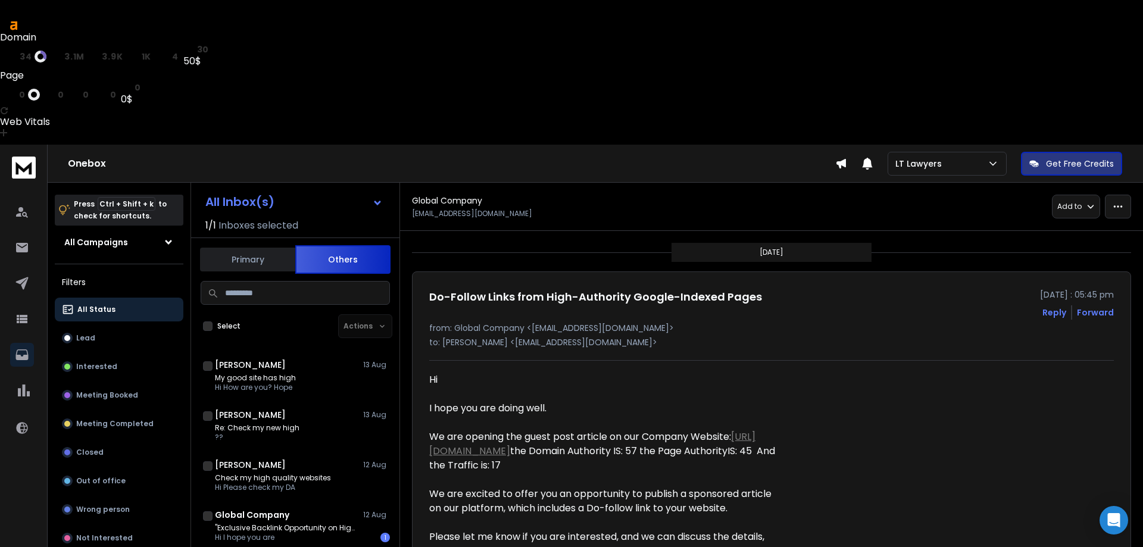
click at [29, 398] on div "H" at bounding box center [24, 418] width 48 height 547
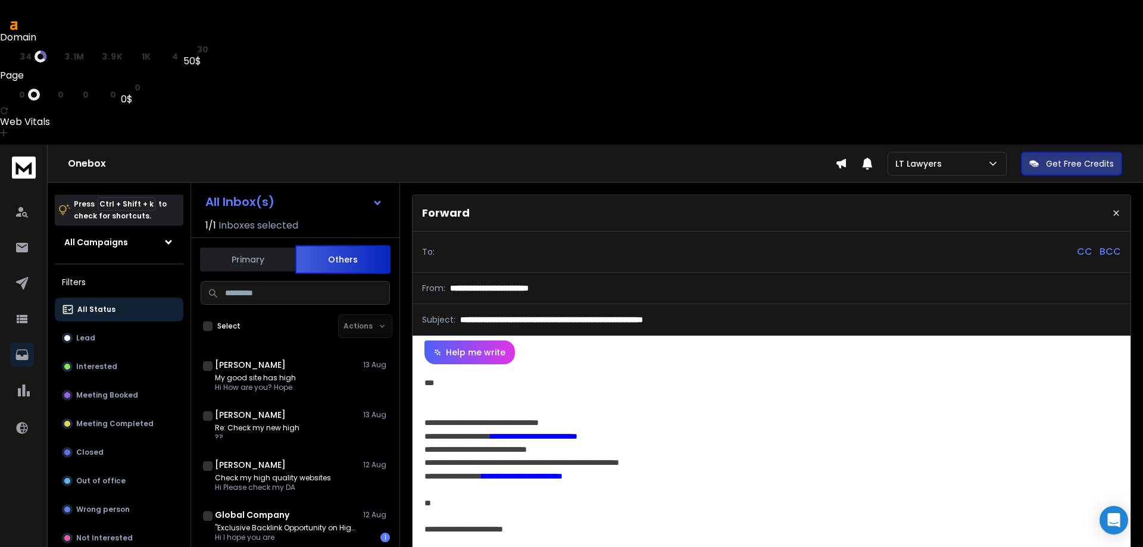
click at [1115, 210] on icon at bounding box center [1115, 212] width 5 height 5
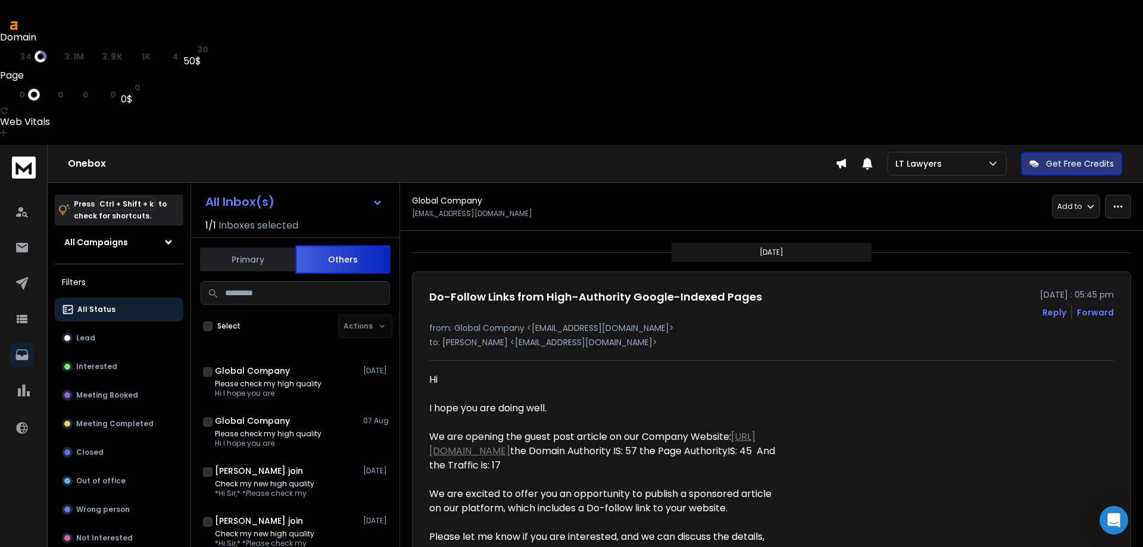
scroll to position [560, 0]
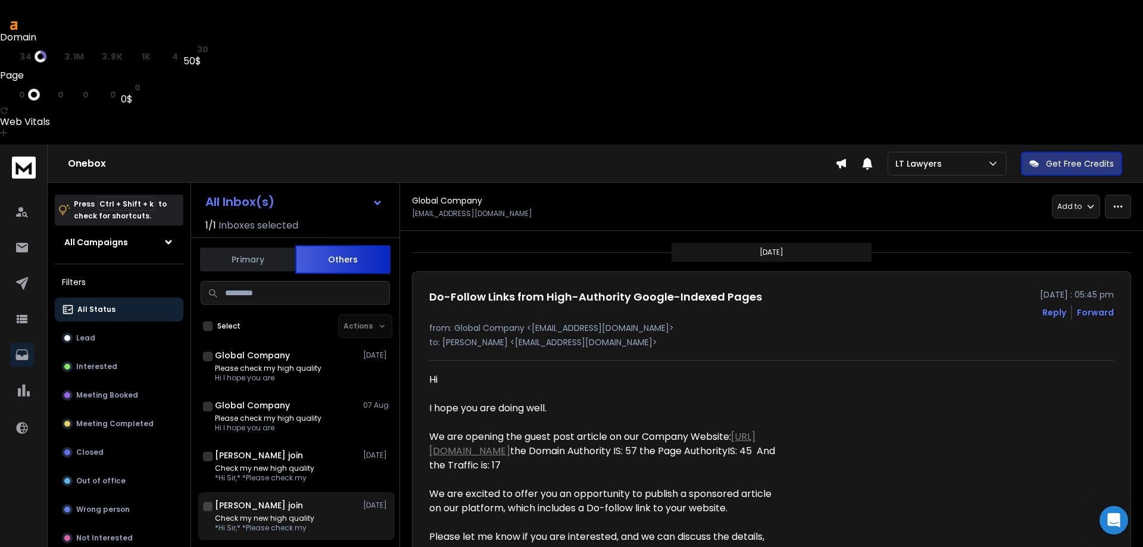
click at [302, 500] on div "[PERSON_NAME] join [DATE]" at bounding box center [302, 506] width 175 height 12
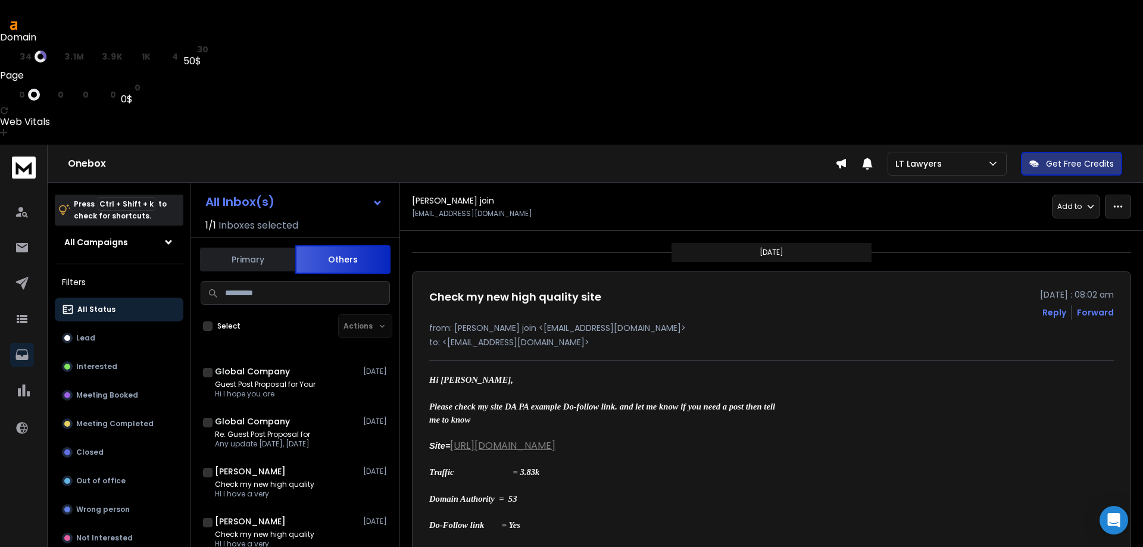
scroll to position [949, 0]
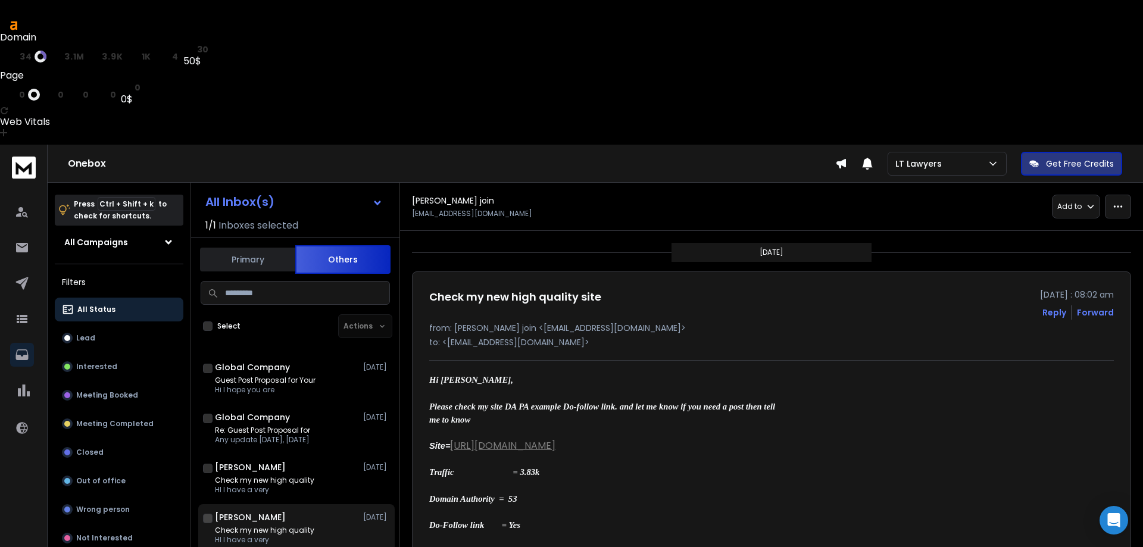
click at [288, 526] on p "Check my new high quality" at bounding box center [264, 531] width 99 height 10
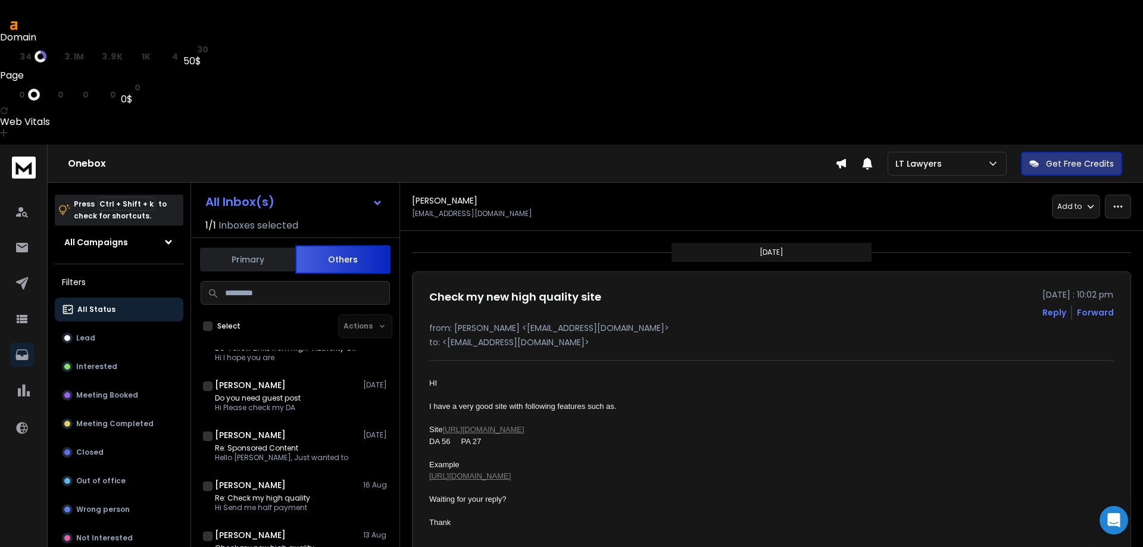
scroll to position [0, 0]
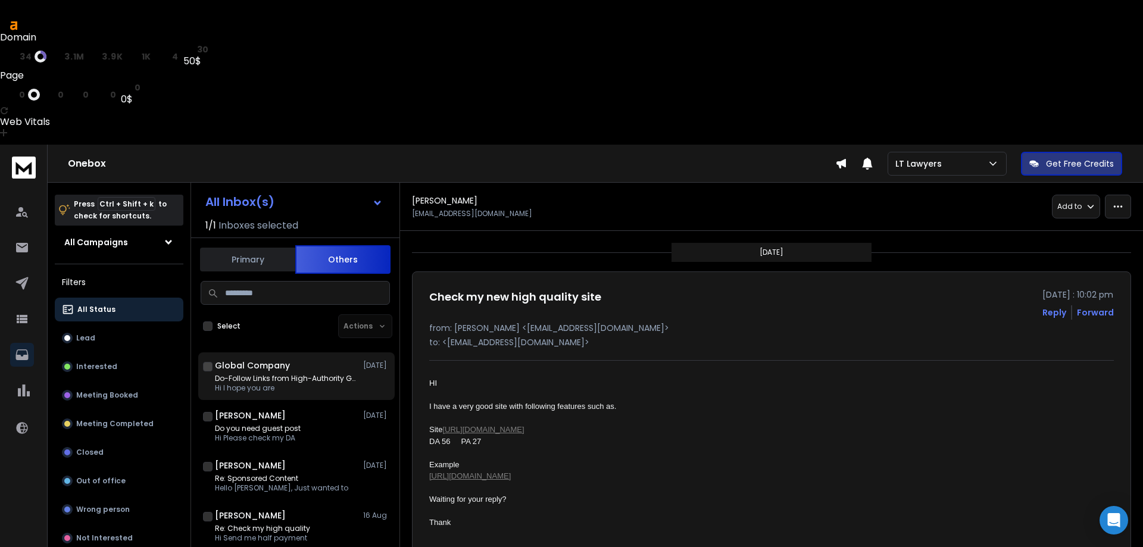
click at [320, 374] on p "Do-Follow Links from High-Authority Google-Indexed" at bounding box center [286, 379] width 143 height 10
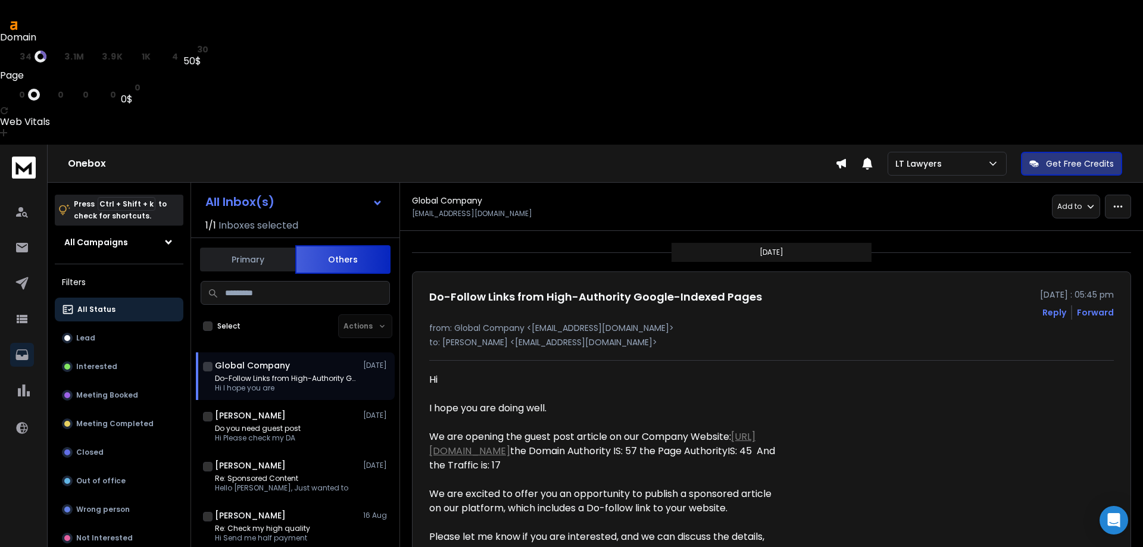
click at [732, 195] on div "Global Company GC [EMAIL_ADDRESS][DOMAIN_NAME]" at bounding box center [590, 207] width 356 height 24
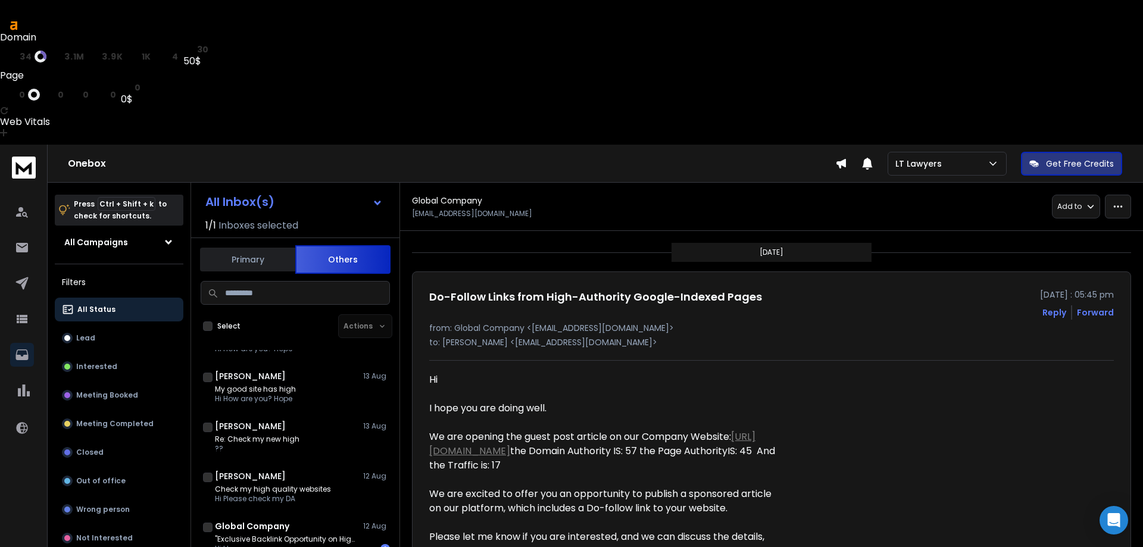
scroll to position [301, 0]
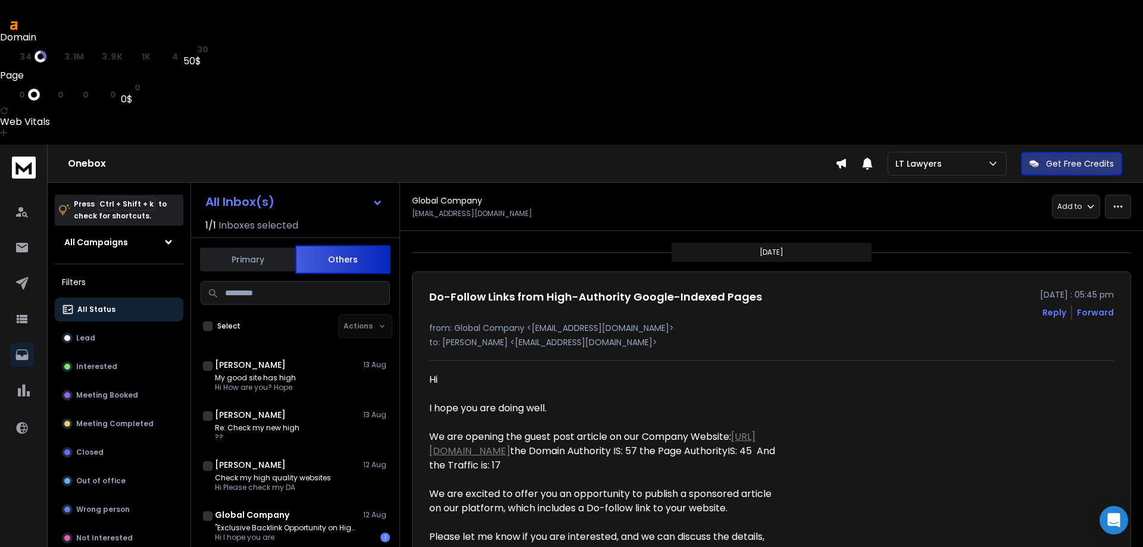
click at [29, 398] on div "H" at bounding box center [24, 418] width 48 height 547
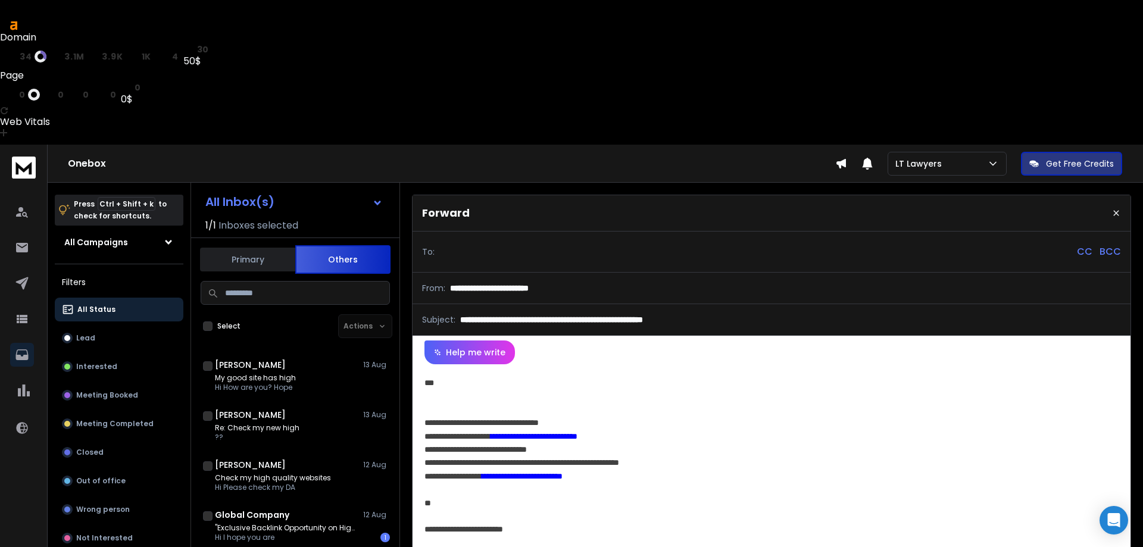
click at [1115, 210] on icon at bounding box center [1115, 212] width 5 height 5
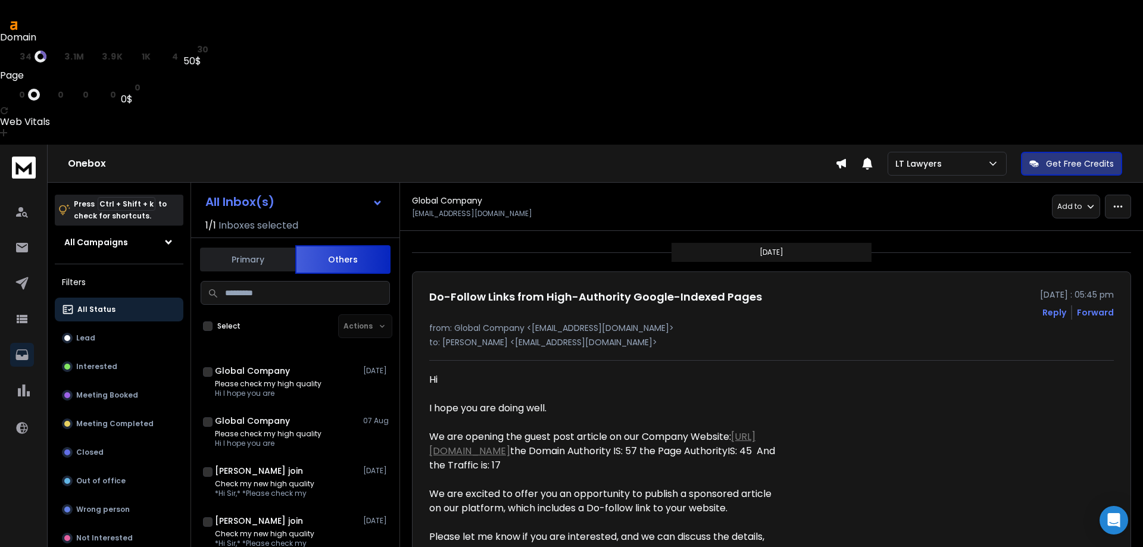
scroll to position [560, 0]
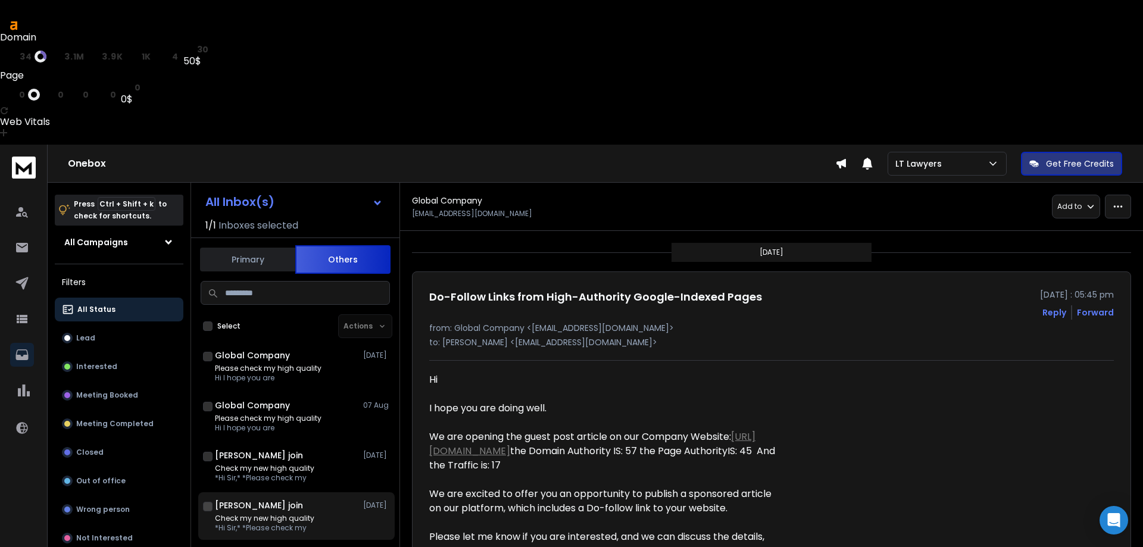
click at [302, 500] on div "[PERSON_NAME] join [DATE]" at bounding box center [302, 506] width 175 height 12
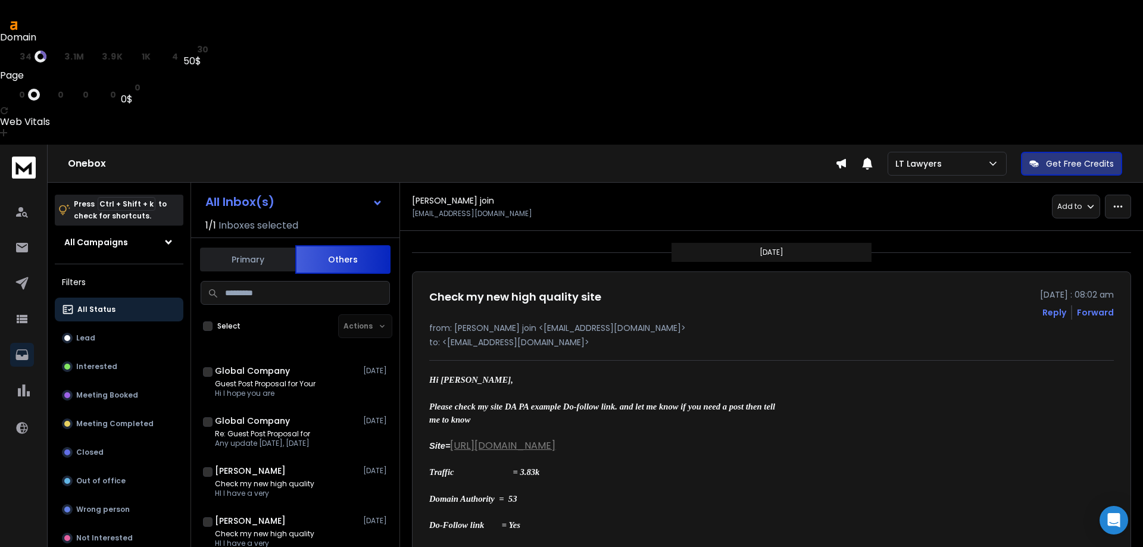
scroll to position [949, 0]
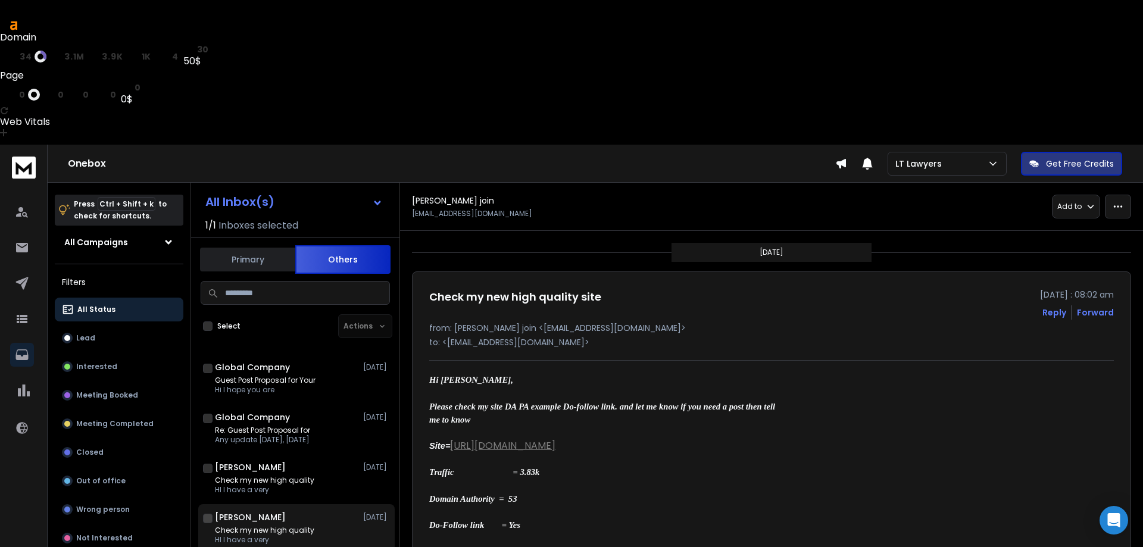
click at [288, 526] on p "Check my new high quality" at bounding box center [264, 531] width 99 height 10
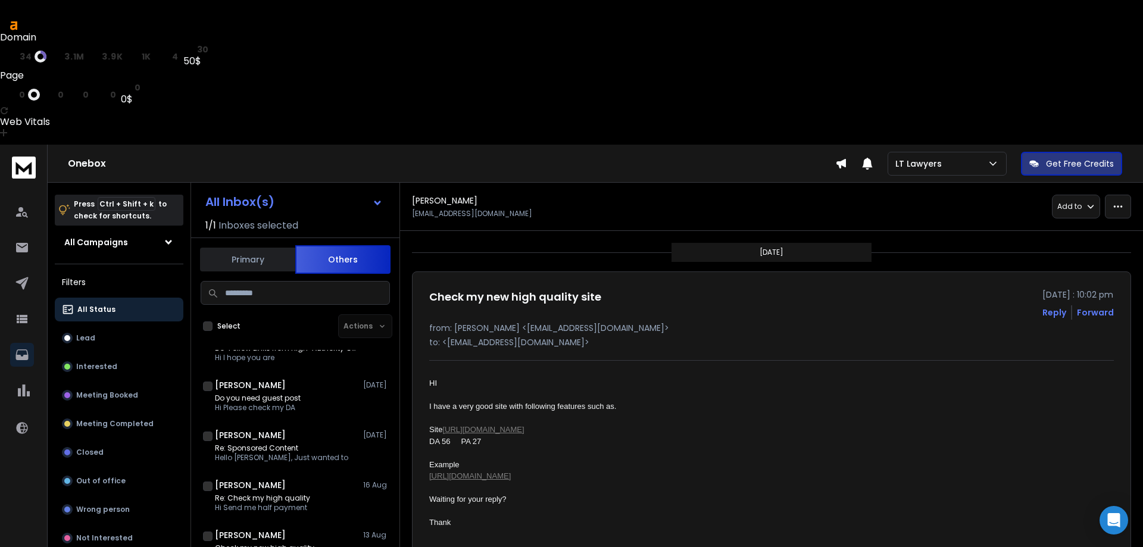
scroll to position [0, 0]
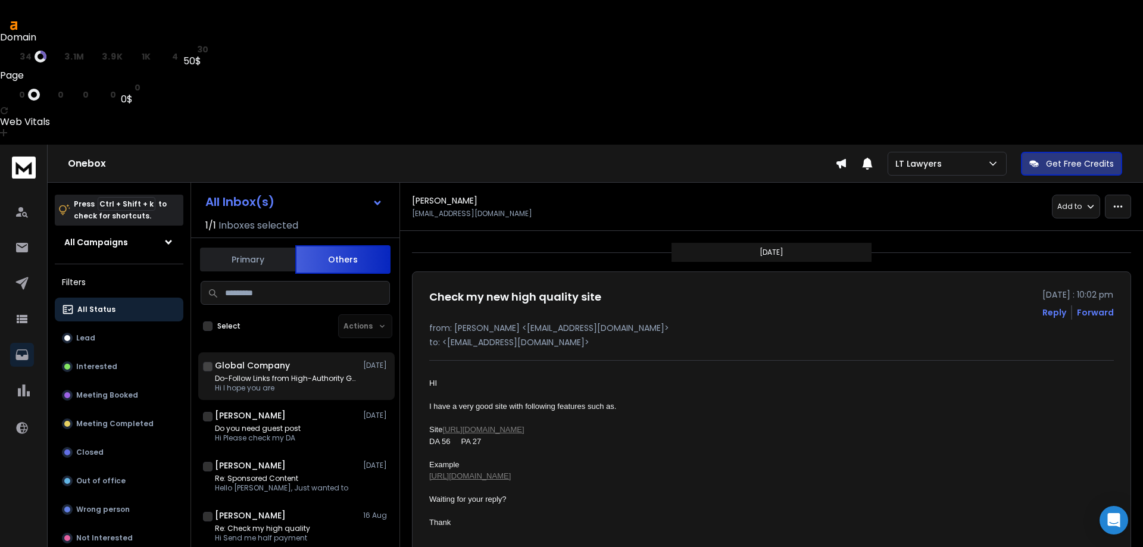
click at [320, 374] on p "Do-Follow Links from High-Authority Google-Indexed" at bounding box center [286, 379] width 143 height 10
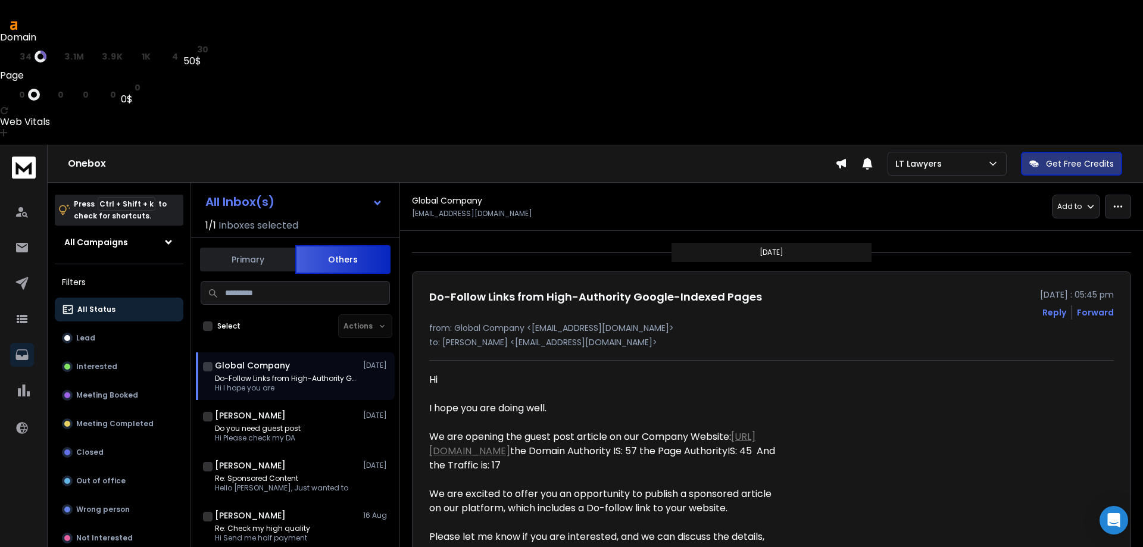
click at [732, 195] on div "Global Company GC [EMAIL_ADDRESS][DOMAIN_NAME]" at bounding box center [590, 207] width 356 height 24
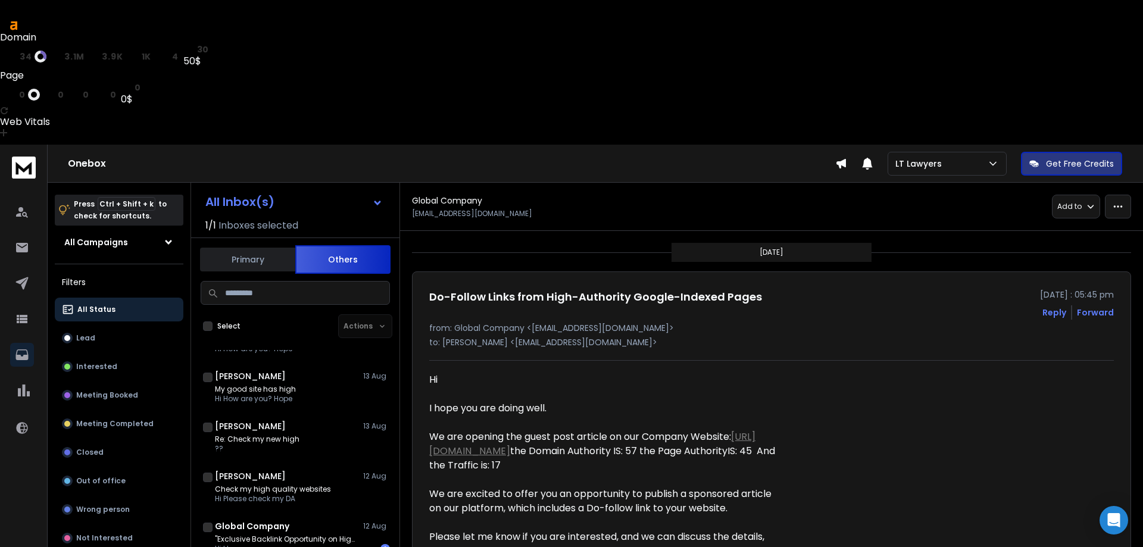
scroll to position [301, 0]
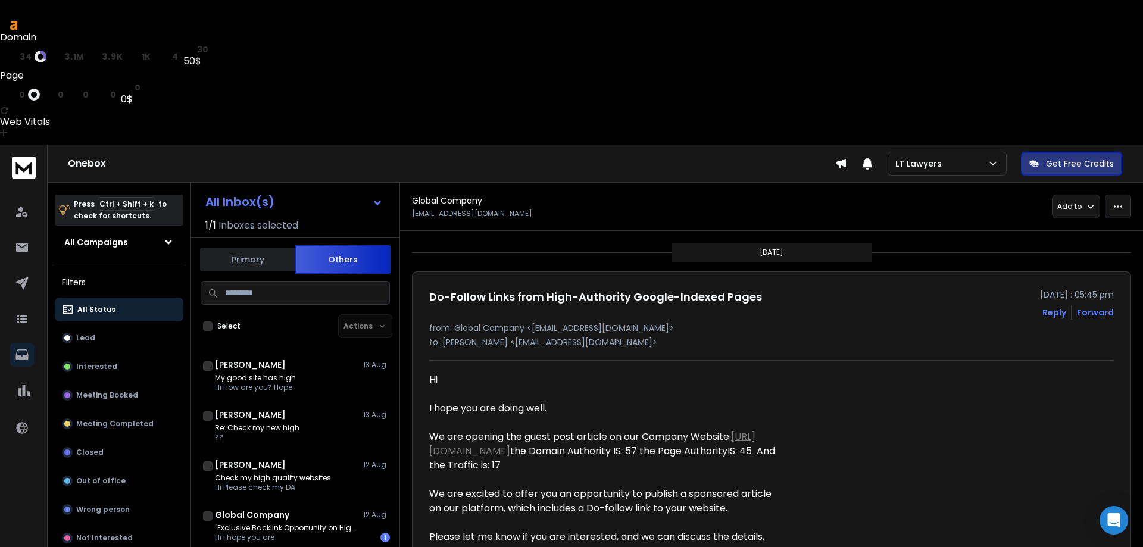
click at [29, 398] on div "H" at bounding box center [24, 418] width 48 height 547
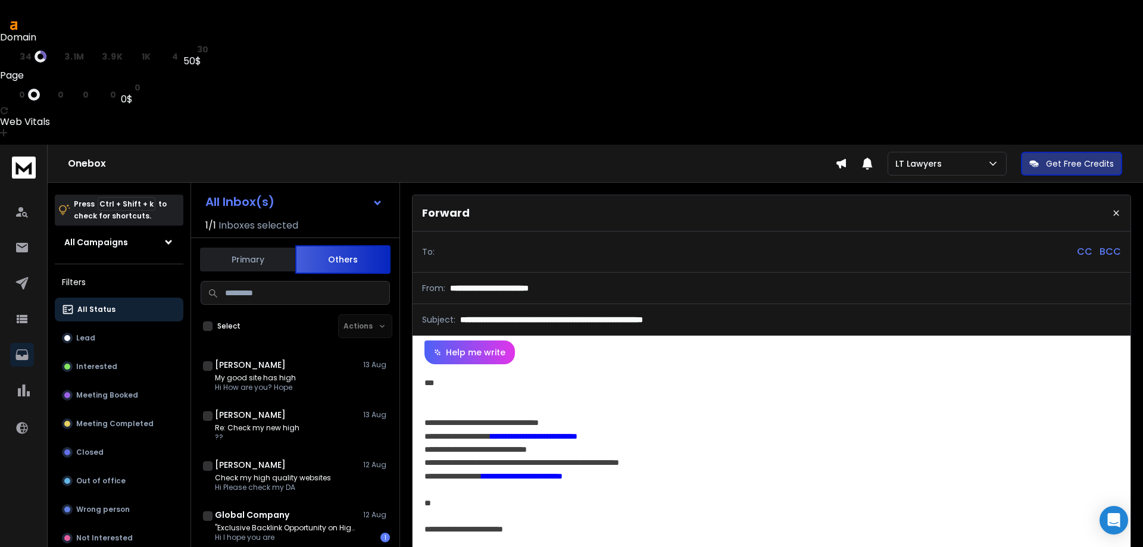
click at [1115, 210] on icon at bounding box center [1115, 212] width 5 height 5
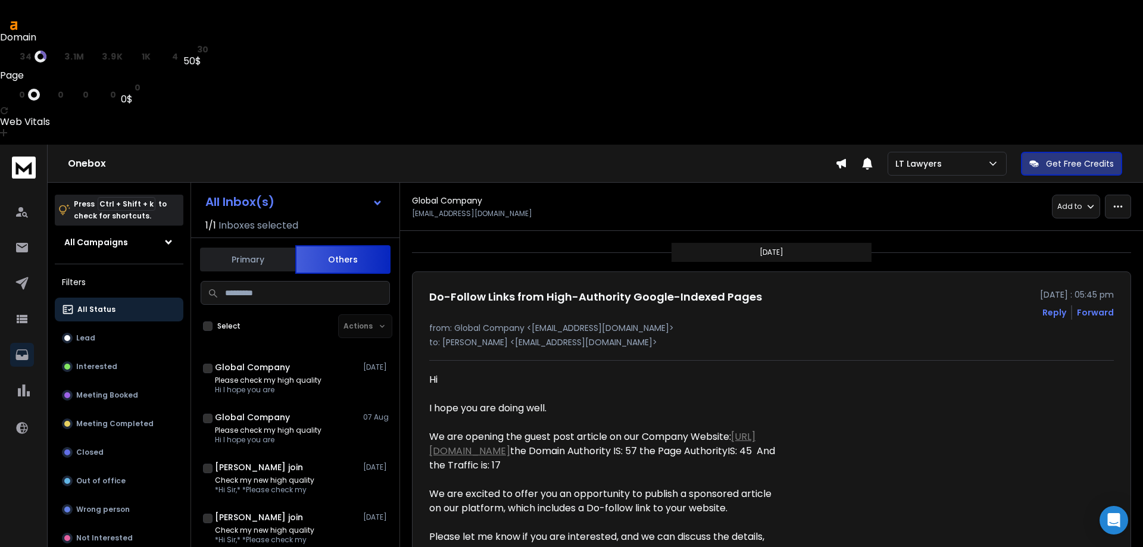
scroll to position [560, 0]
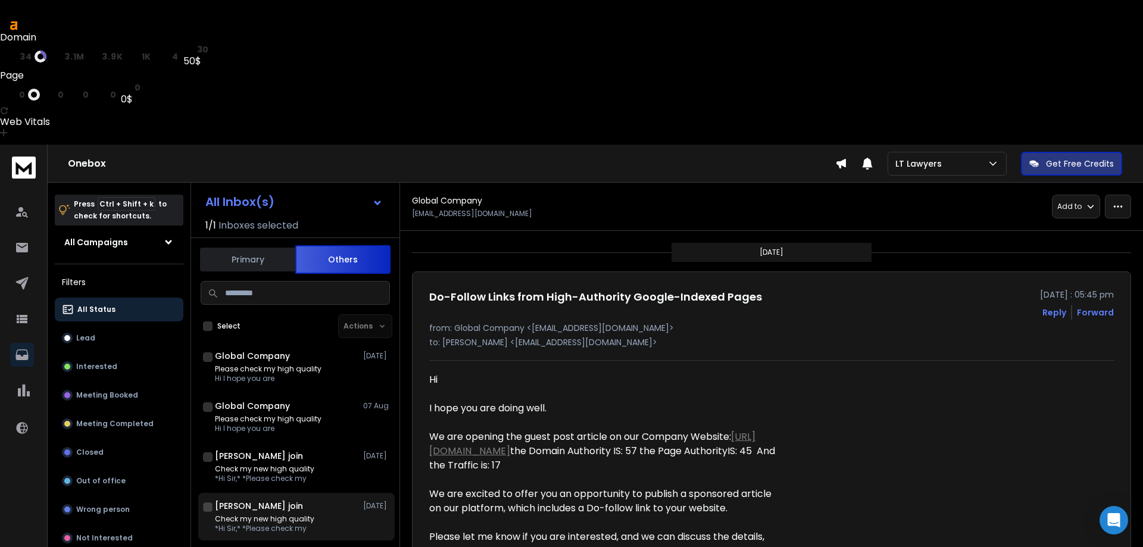
click at [302, 500] on div "[PERSON_NAME] join [DATE]" at bounding box center [302, 506] width 175 height 12
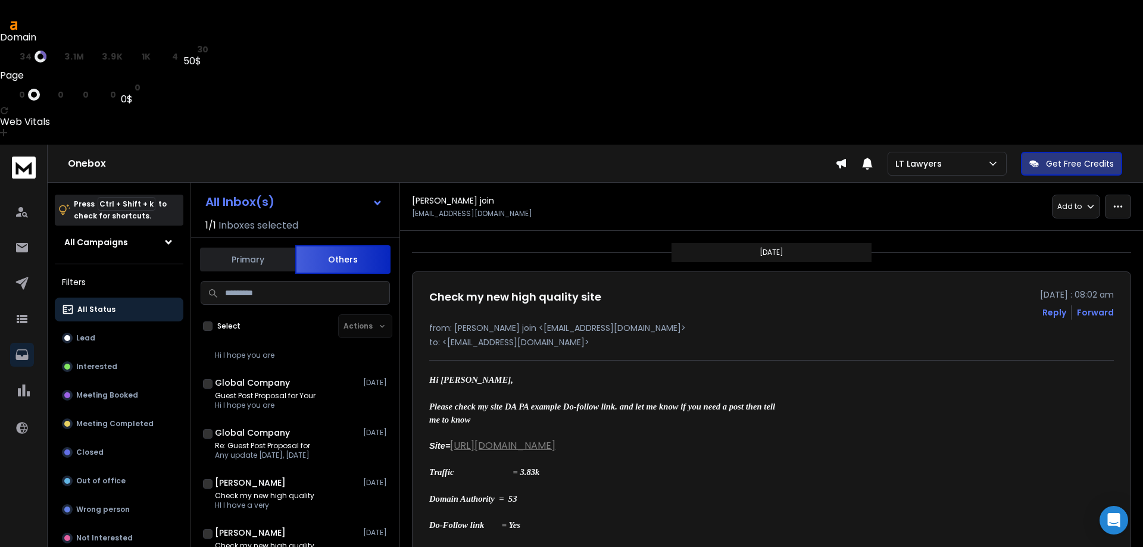
scroll to position [944, 0]
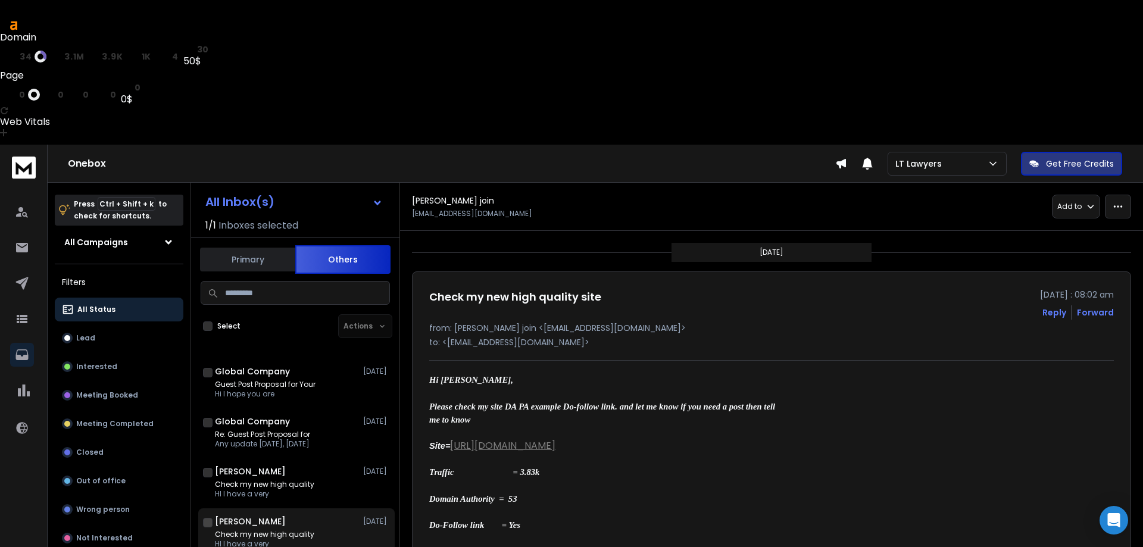
click at [288, 516] on div "[PERSON_NAME] [DATE] Check my new high quality HI I have a very" at bounding box center [302, 532] width 175 height 33
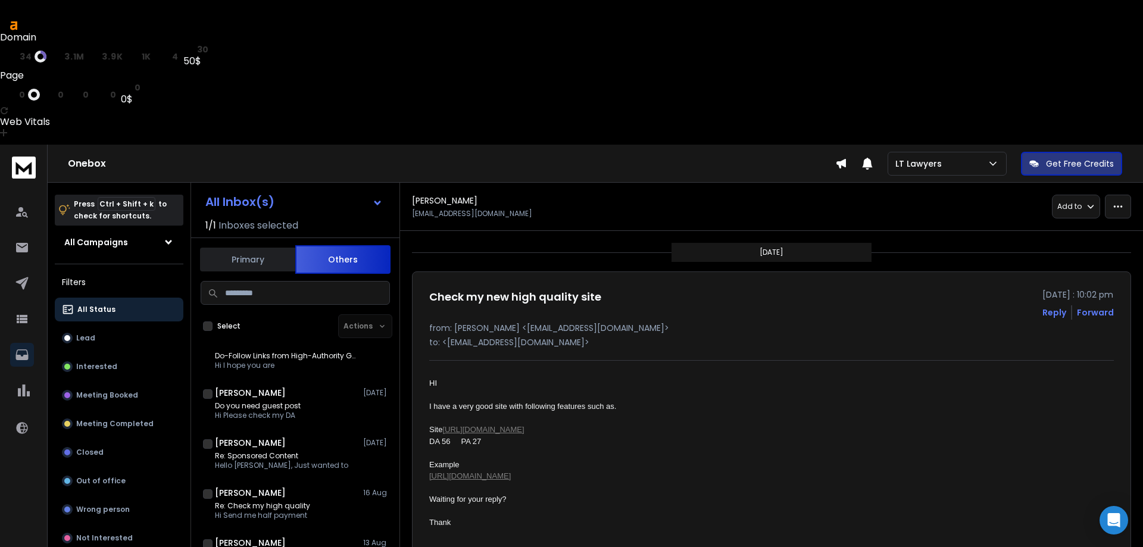
scroll to position [0, 0]
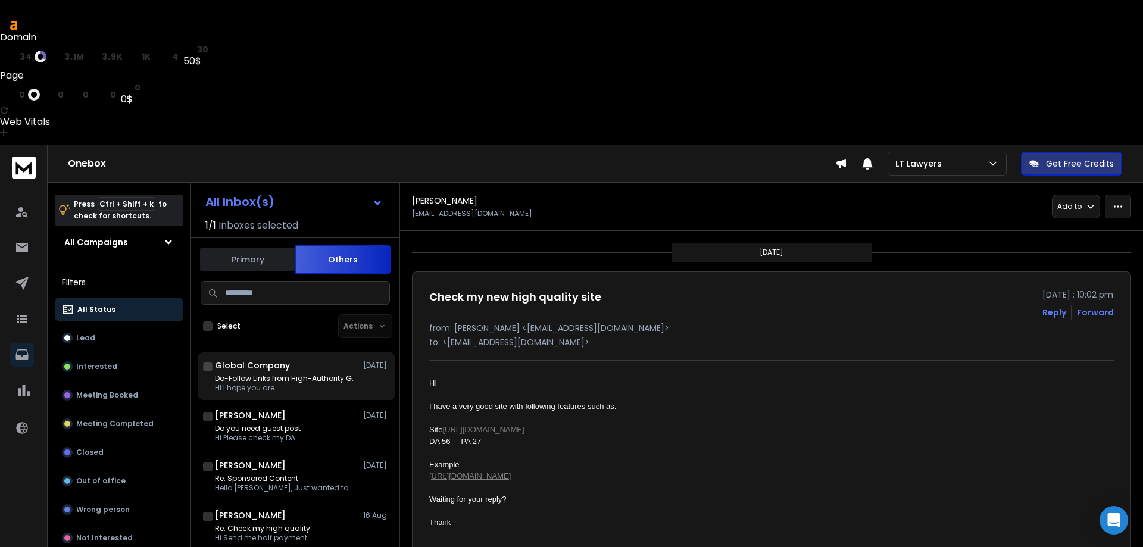
click at [320, 374] on p "Do-Follow Links from High-Authority Google-Indexed" at bounding box center [286, 379] width 143 height 10
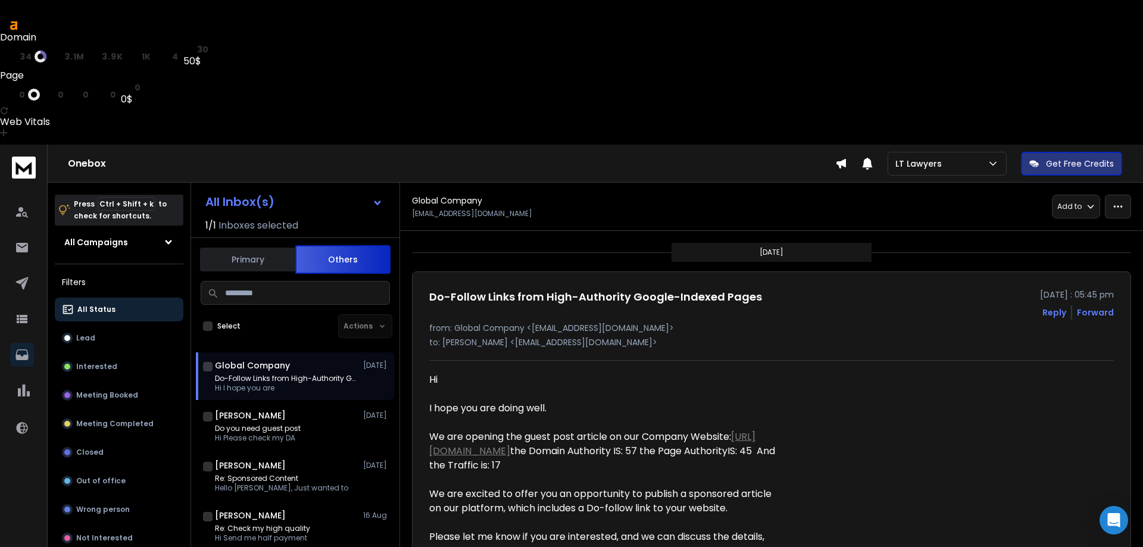
click at [732, 195] on div "Global Company GC [EMAIL_ADDRESS][DOMAIN_NAME]" at bounding box center [590, 207] width 356 height 24
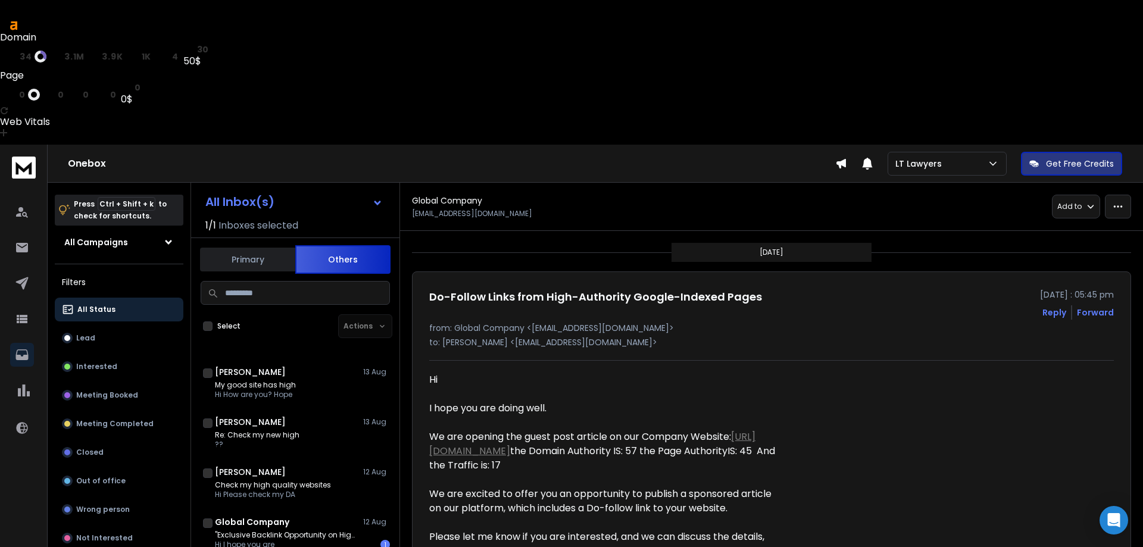
scroll to position [301, 0]
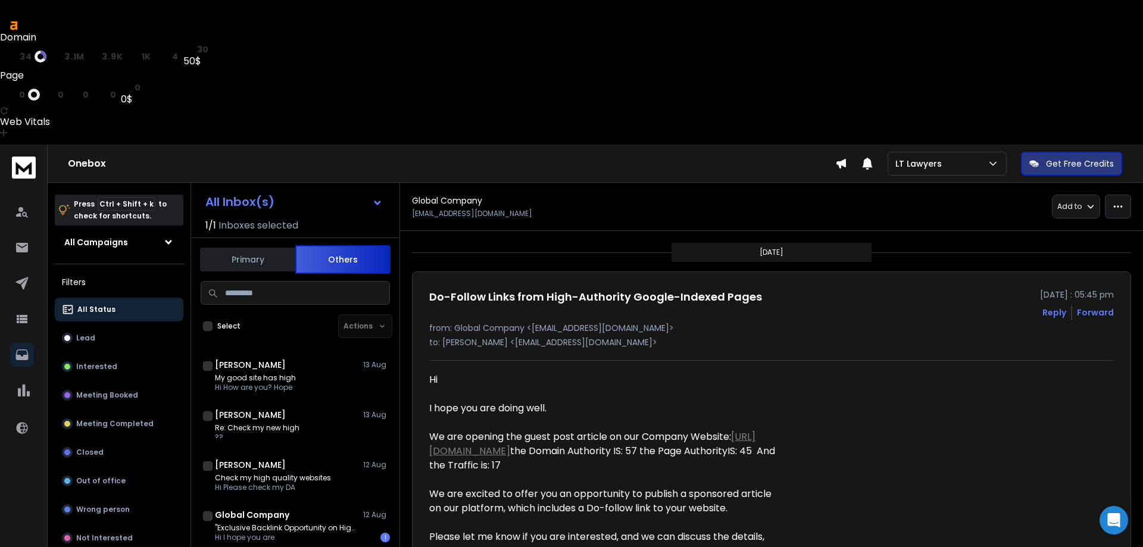
click at [29, 398] on div "H" at bounding box center [24, 418] width 48 height 547
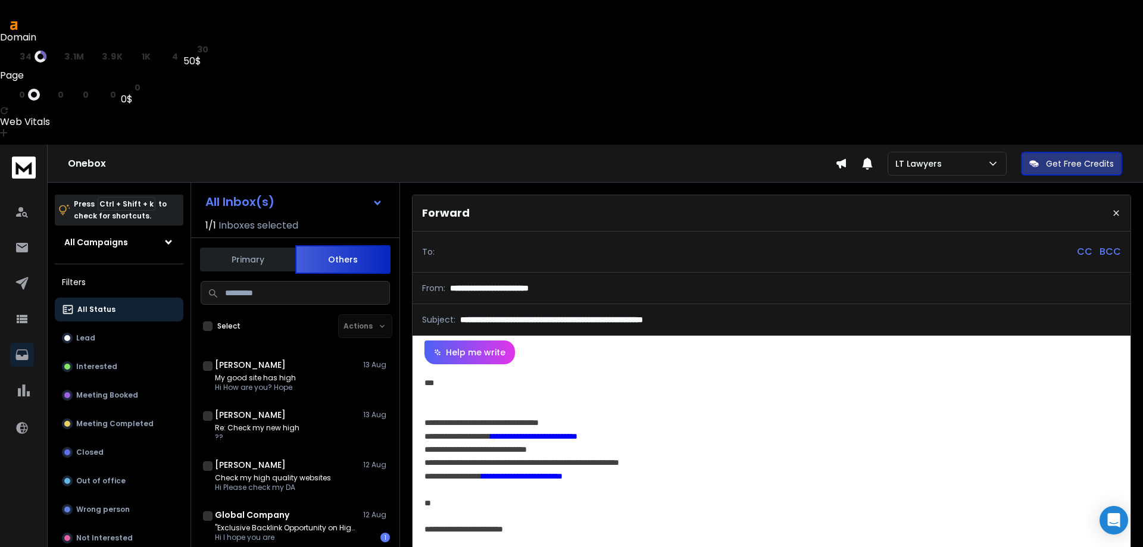
click at [1115, 210] on icon at bounding box center [1115, 212] width 5 height 5
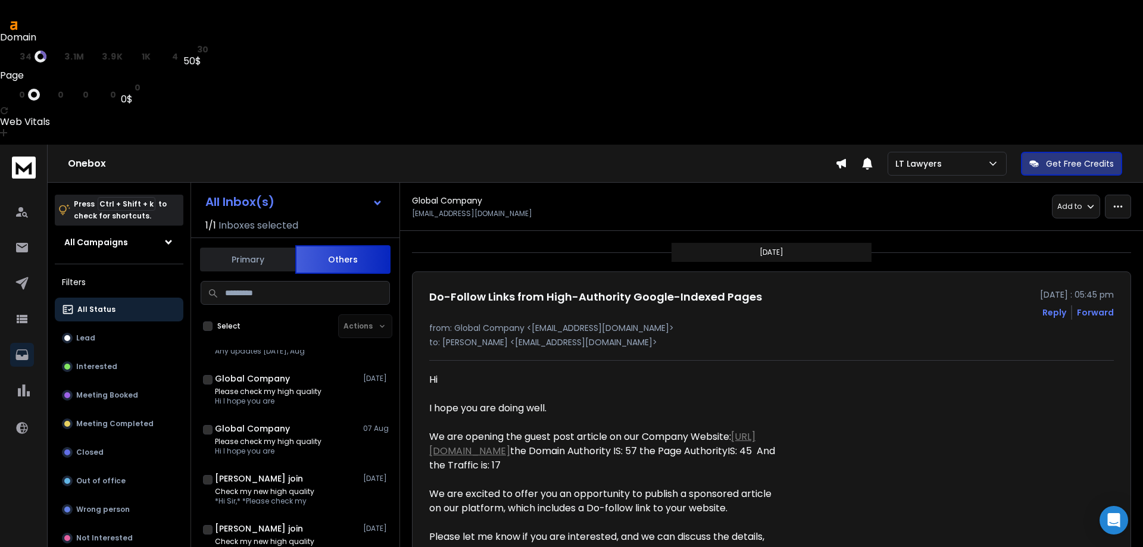
scroll to position [560, 0]
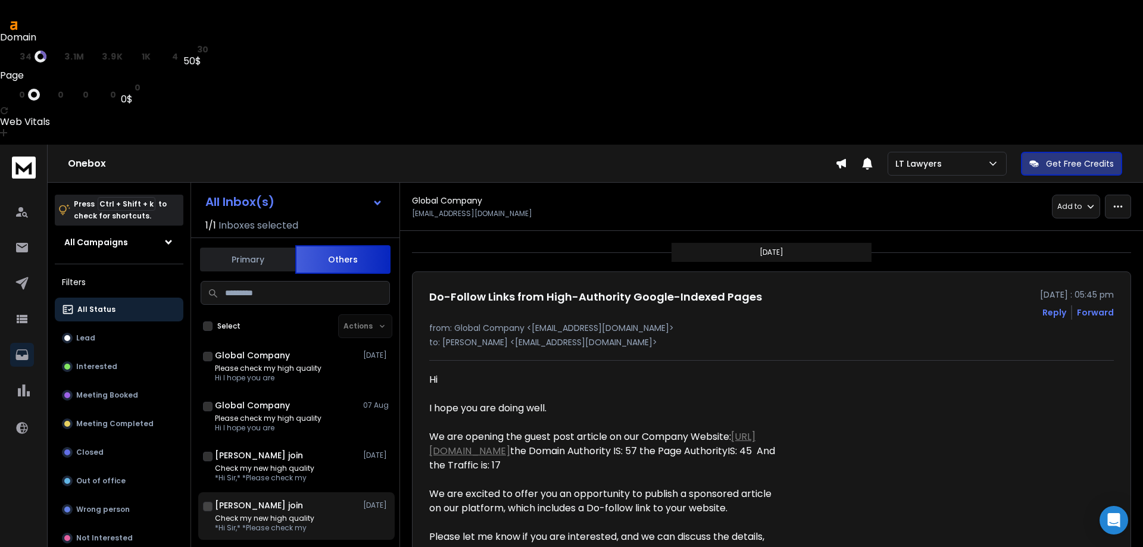
click at [302, 500] on div "[PERSON_NAME] join [DATE]" at bounding box center [302, 506] width 175 height 12
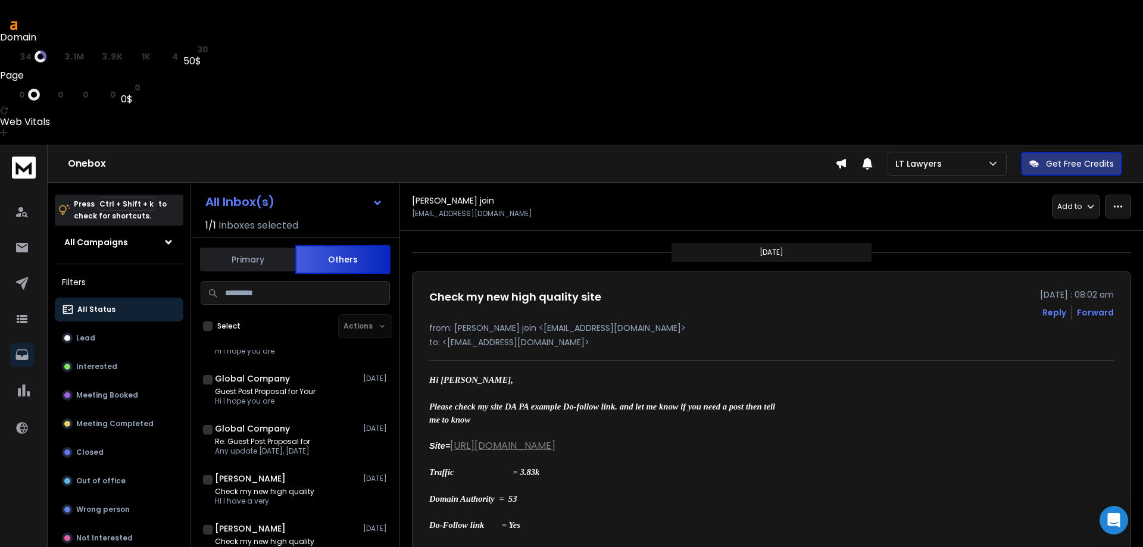
scroll to position [949, 0]
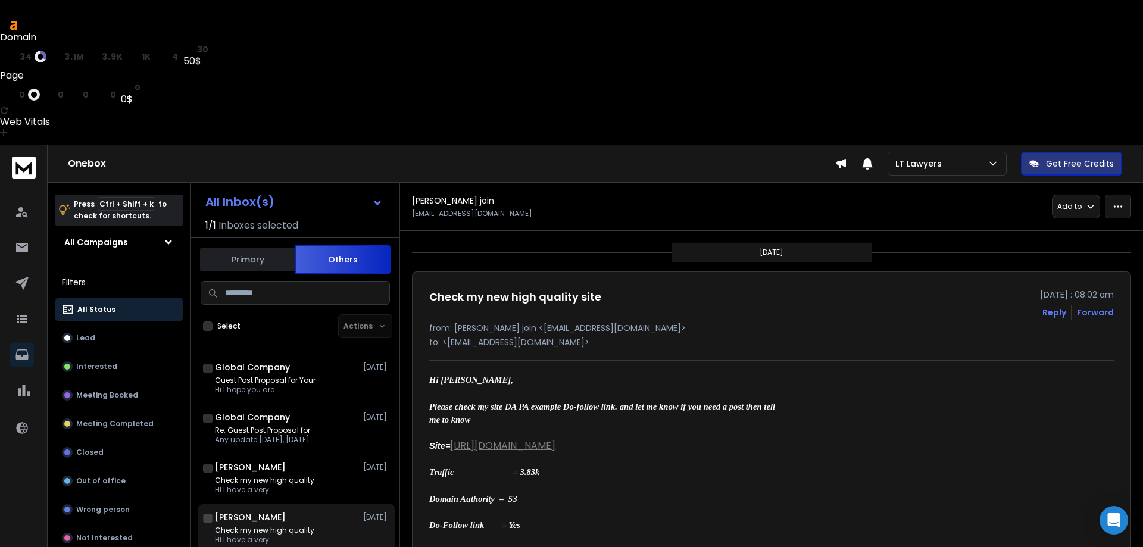
click at [288, 526] on p "Check my new high quality" at bounding box center [264, 531] width 99 height 10
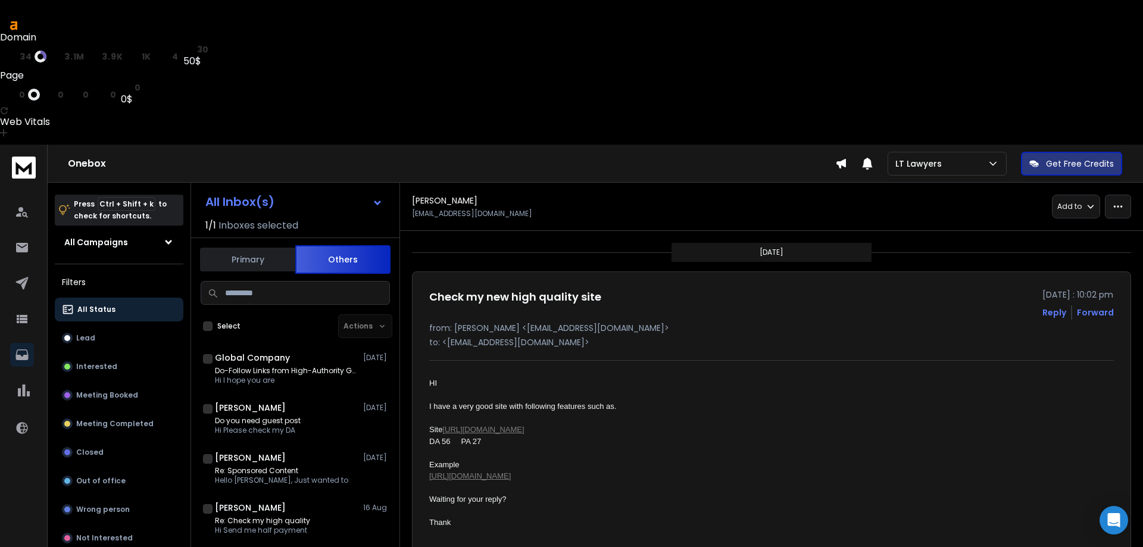
scroll to position [0, 0]
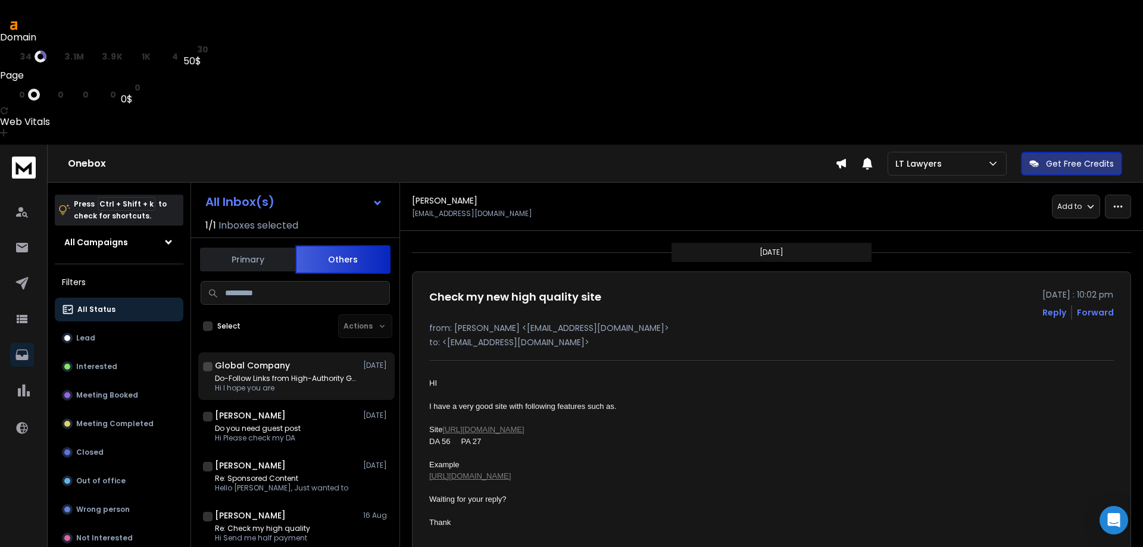
click at [320, 374] on p "Do-Follow Links from High-Authority Google-Indexed" at bounding box center [286, 379] width 143 height 10
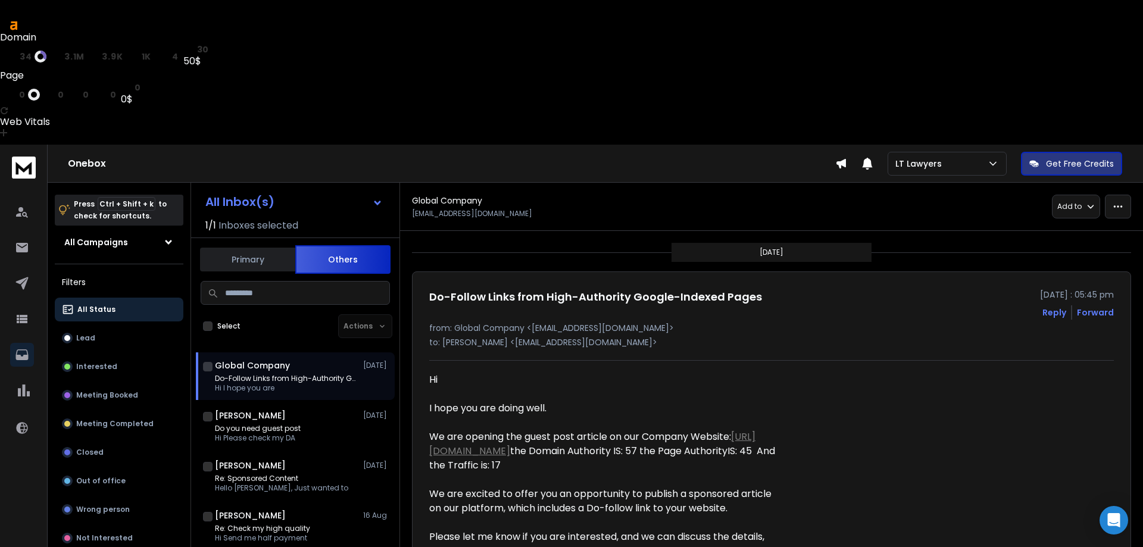
click at [732, 195] on div "Global Company GC [EMAIL_ADDRESS][DOMAIN_NAME]" at bounding box center [590, 207] width 356 height 24
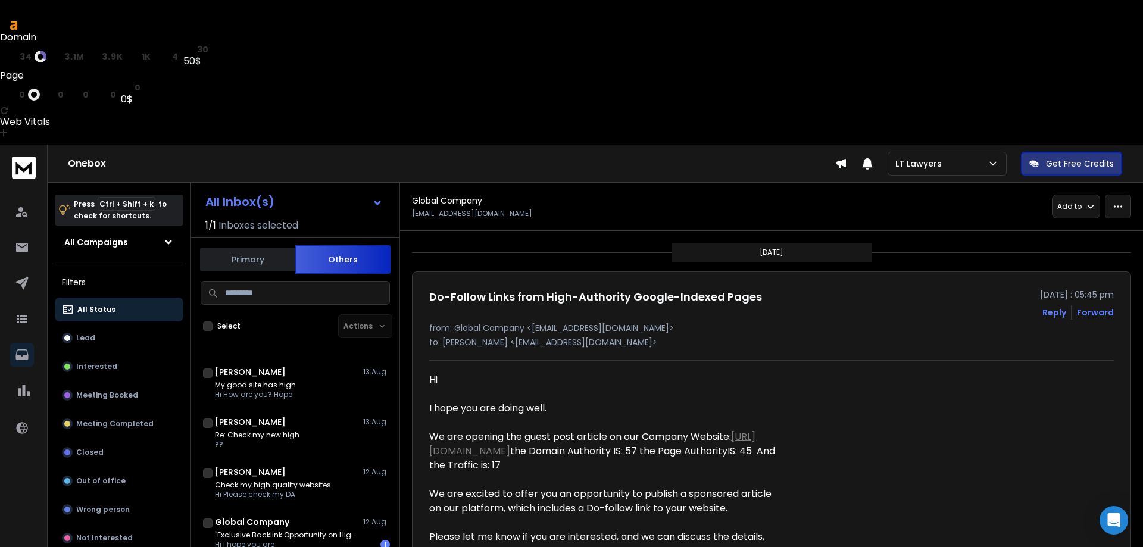
scroll to position [301, 0]
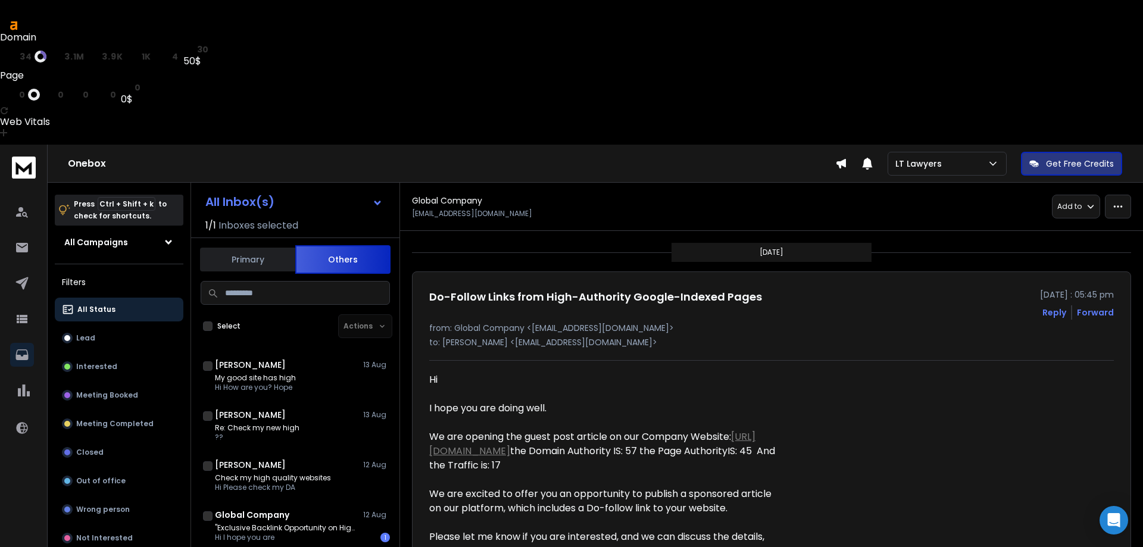
click at [29, 398] on div "H" at bounding box center [24, 418] width 48 height 547
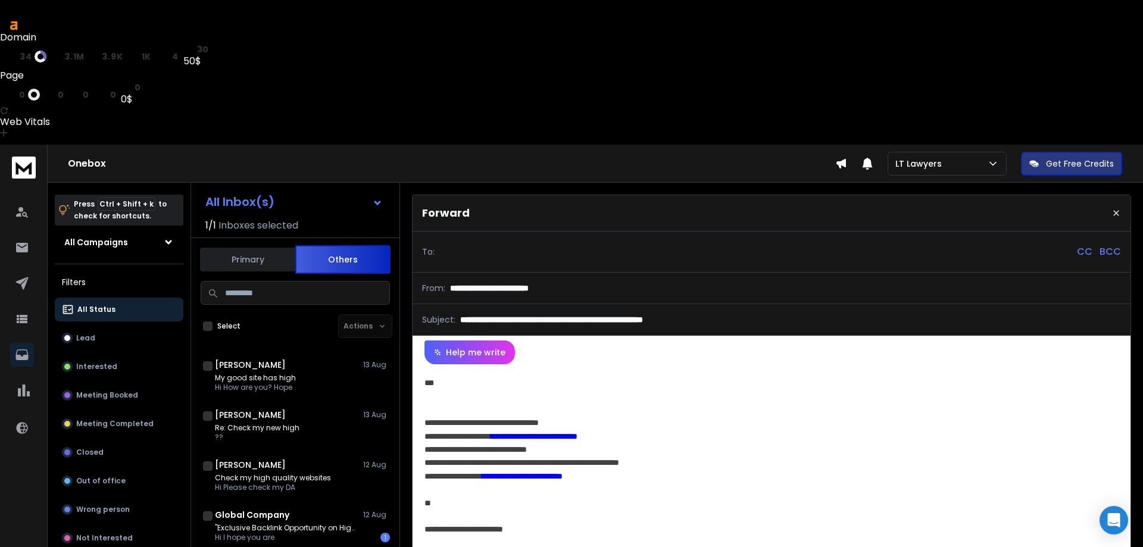
click at [1115, 210] on icon at bounding box center [1115, 212] width 5 height 5
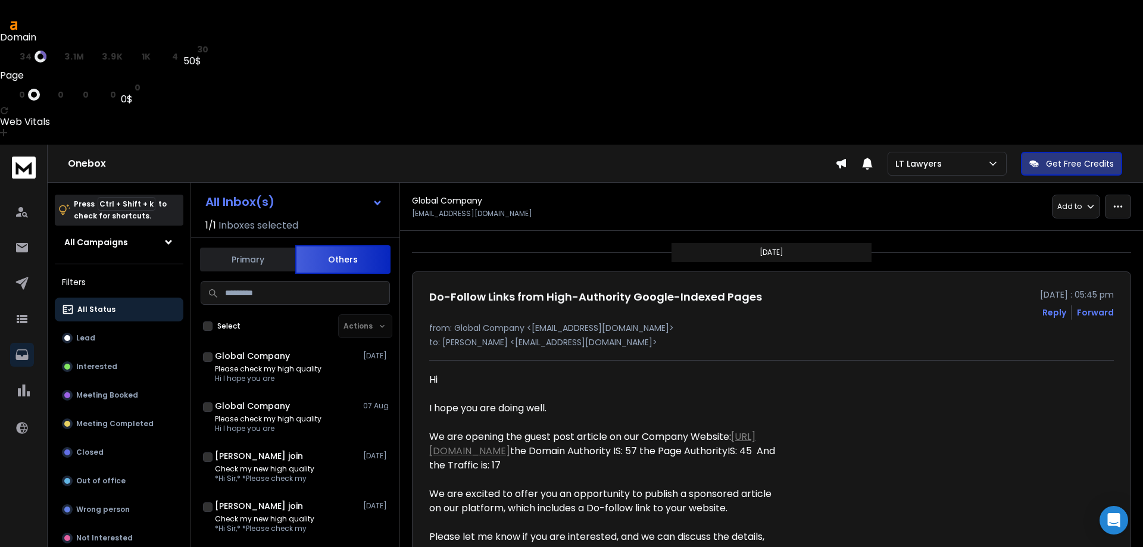
scroll to position [560, 0]
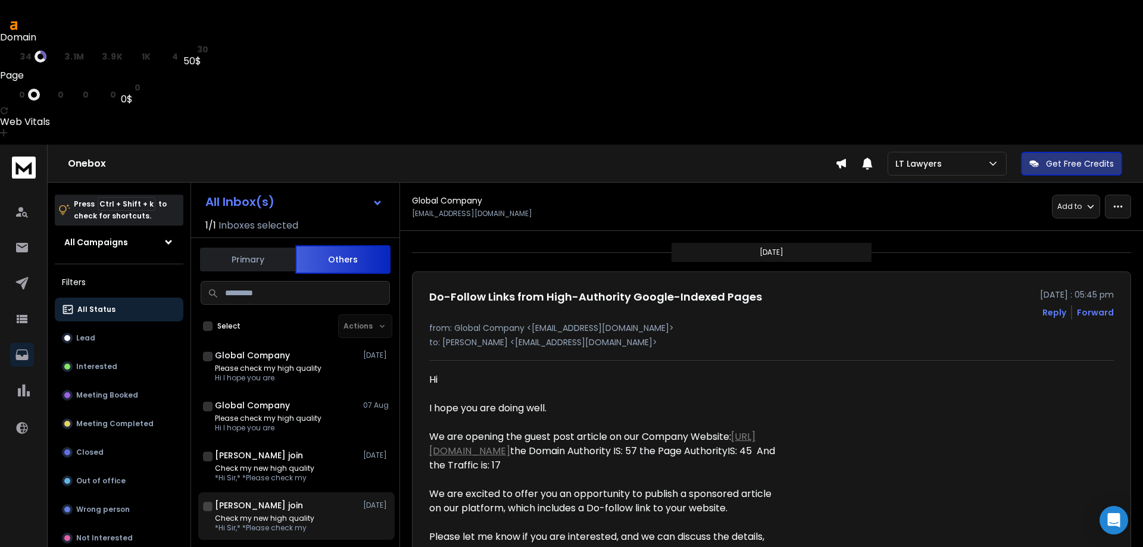
click at [302, 500] on div "[PERSON_NAME] join [DATE]" at bounding box center [302, 506] width 175 height 12
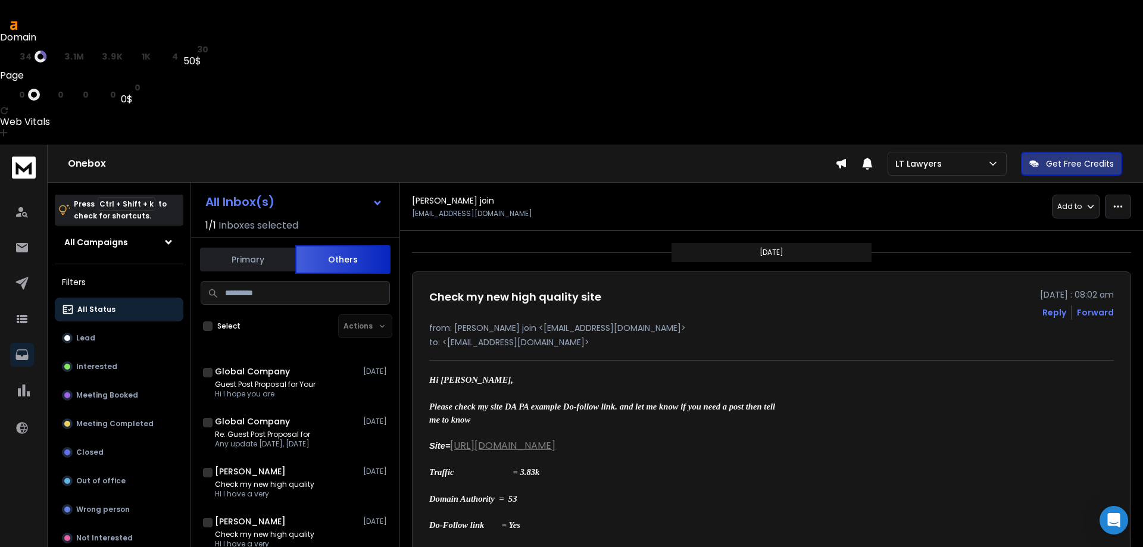
scroll to position [949, 0]
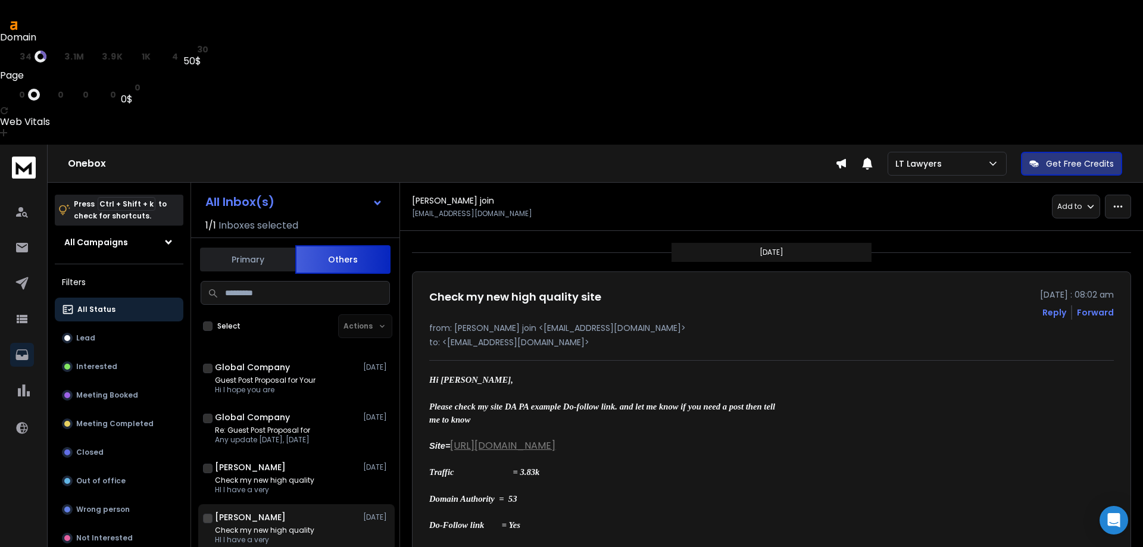
click at [288, 526] on p "Check my new high quality" at bounding box center [264, 531] width 99 height 10
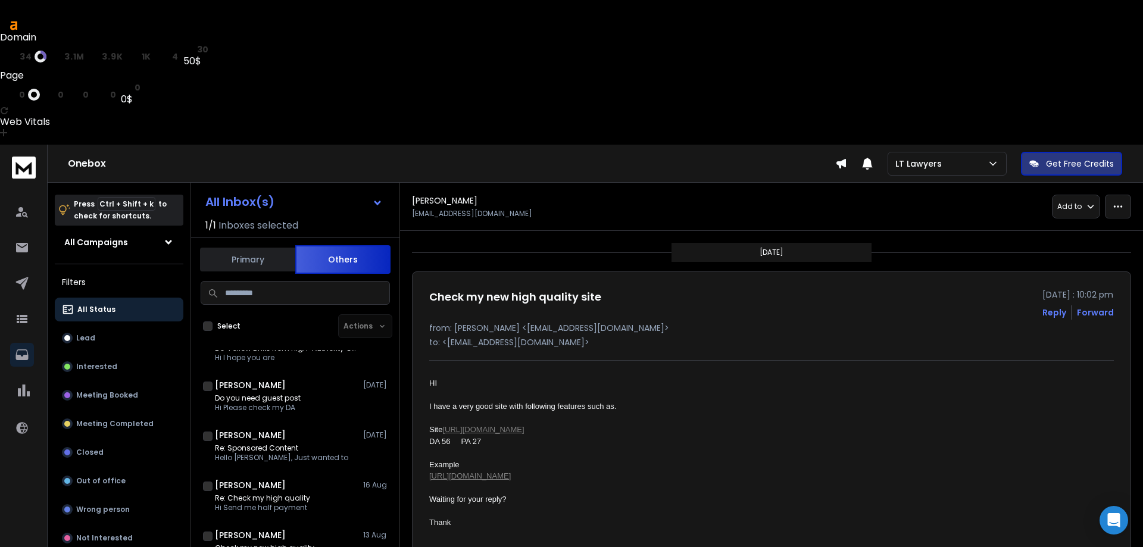
scroll to position [0, 0]
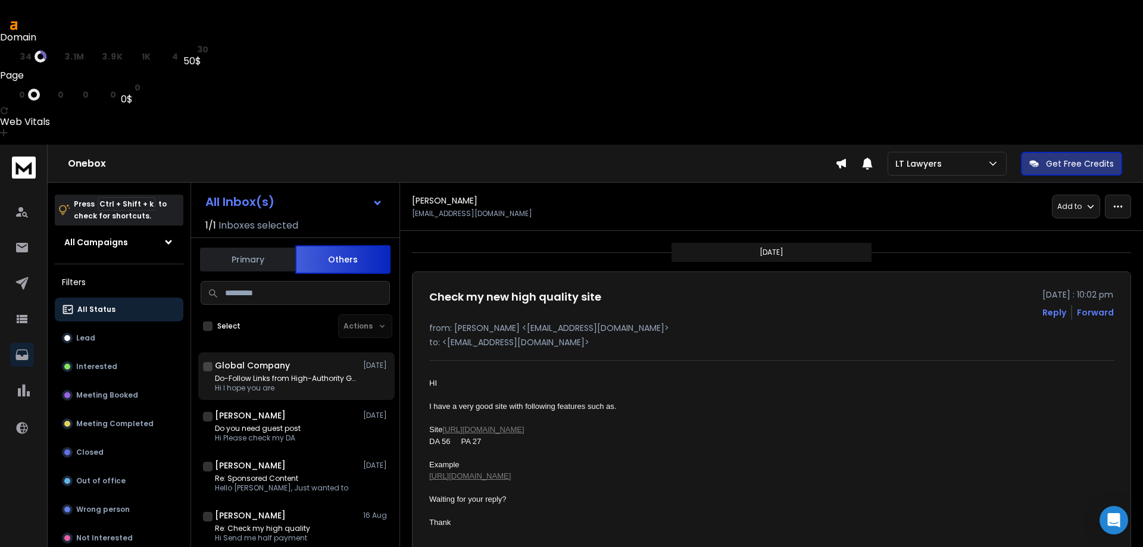
click at [320, 374] on p "Do-Follow Links from High-Authority Google-Indexed" at bounding box center [286, 379] width 143 height 10
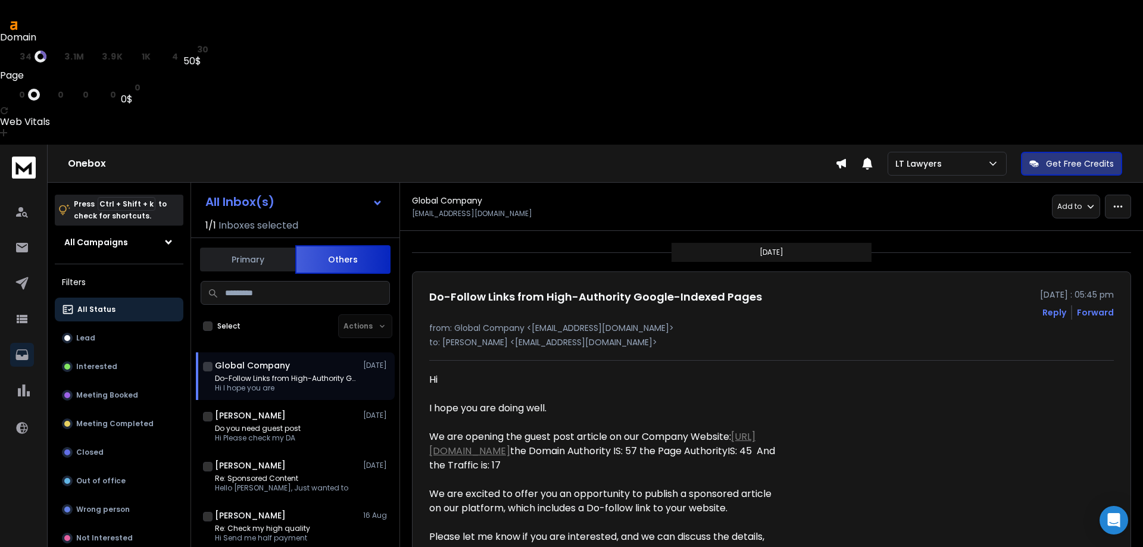
click at [732, 195] on div "Global Company GC [EMAIL_ADDRESS][DOMAIN_NAME]" at bounding box center [590, 207] width 356 height 24
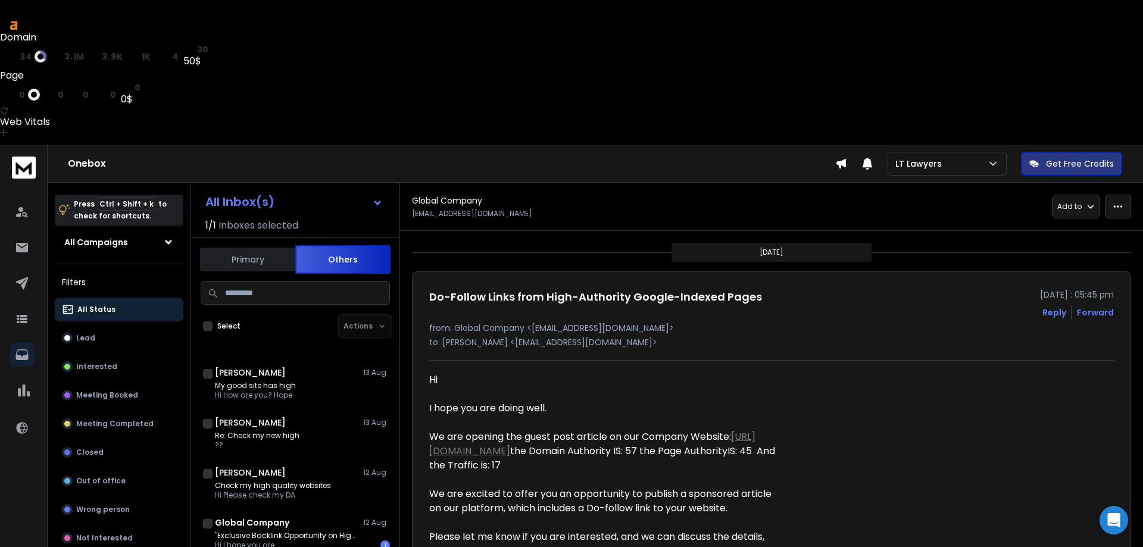
scroll to position [301, 0]
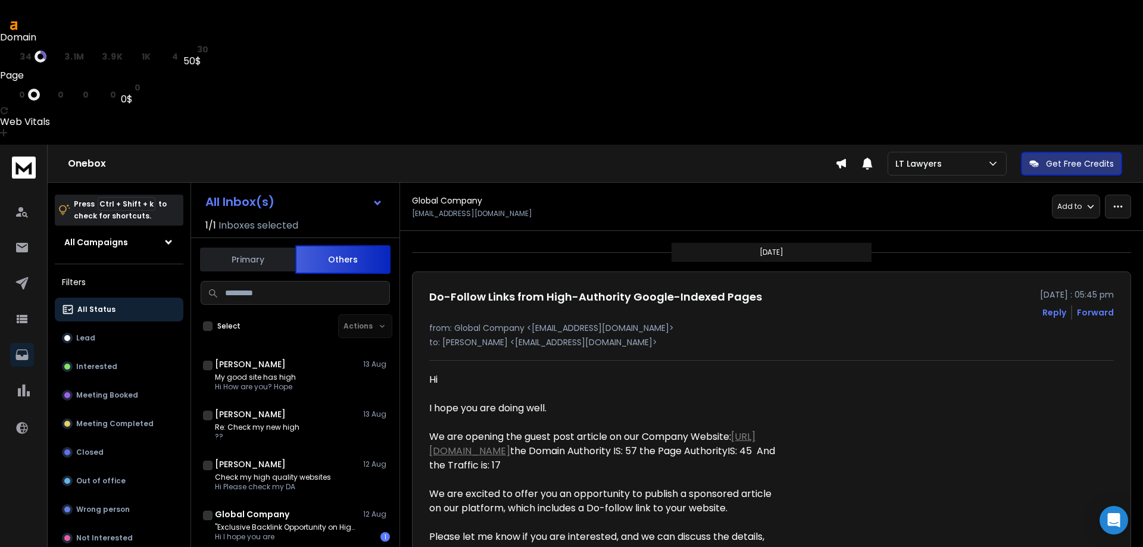
click at [29, 398] on div "H" at bounding box center [24, 418] width 48 height 547
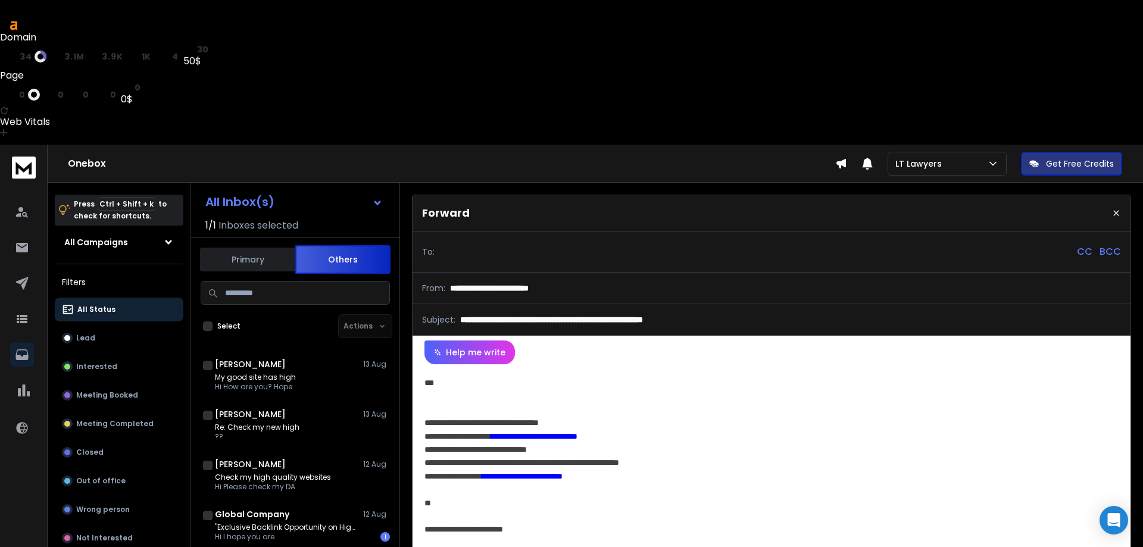
click at [1115, 210] on icon at bounding box center [1115, 212] width 5 height 5
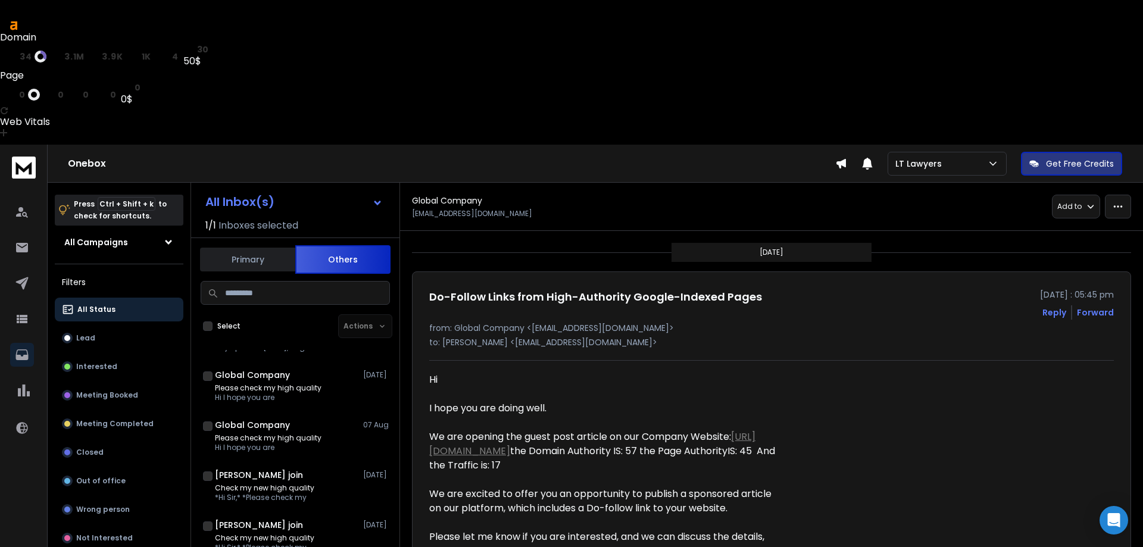
scroll to position [564, 0]
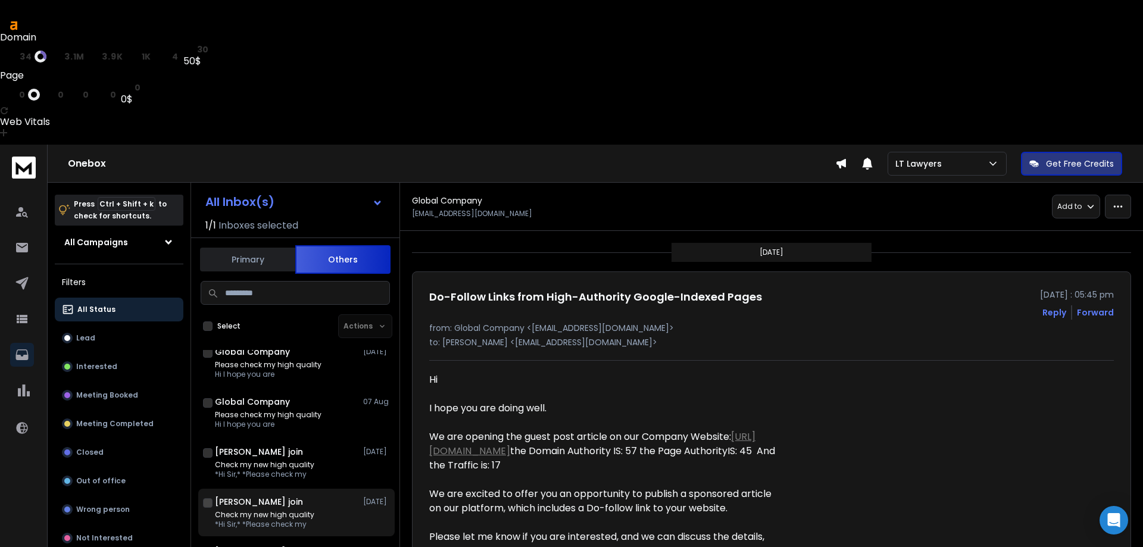
click at [302, 496] on div "[PERSON_NAME] join [DATE]" at bounding box center [302, 502] width 175 height 12
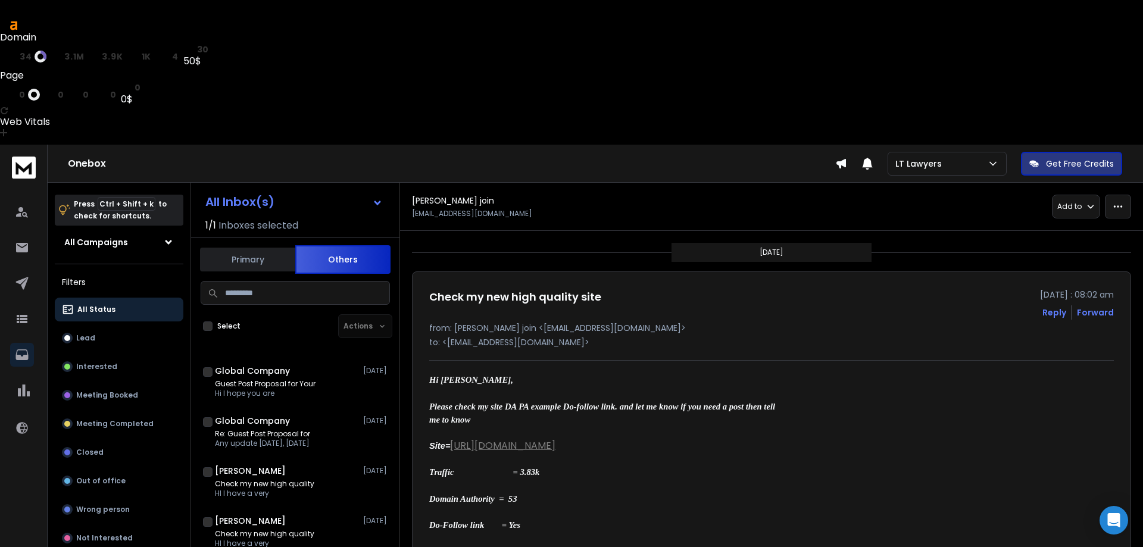
scroll to position [953, 0]
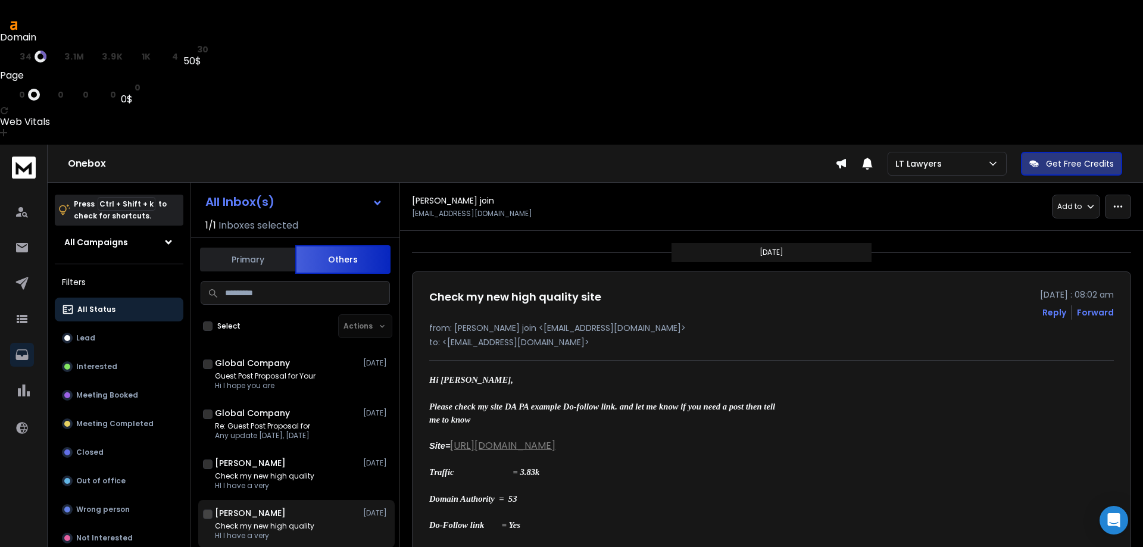
click at [288, 522] on p "Check my new high quality" at bounding box center [264, 527] width 99 height 10
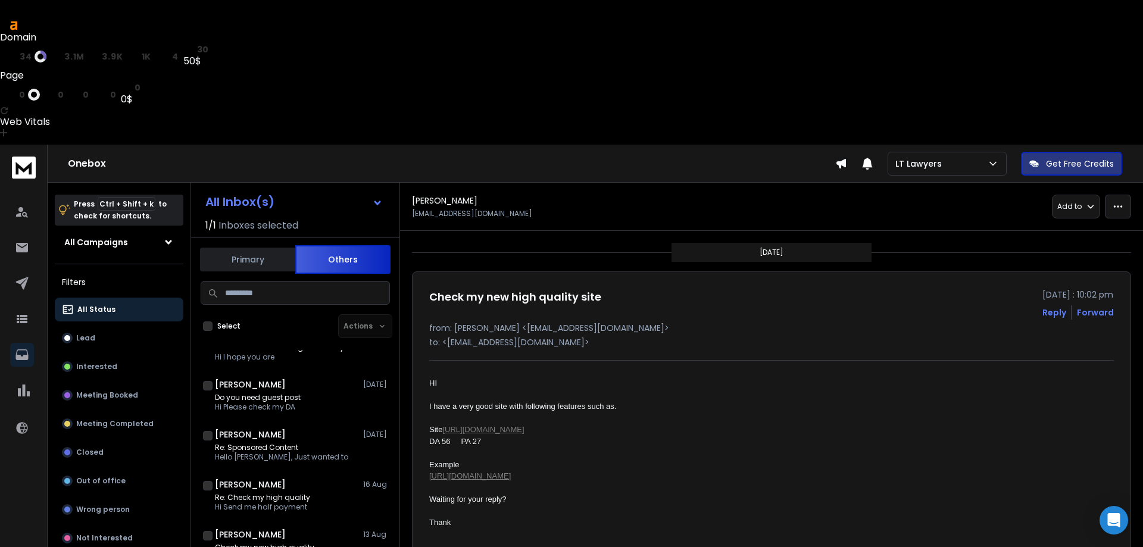
scroll to position [0, 0]
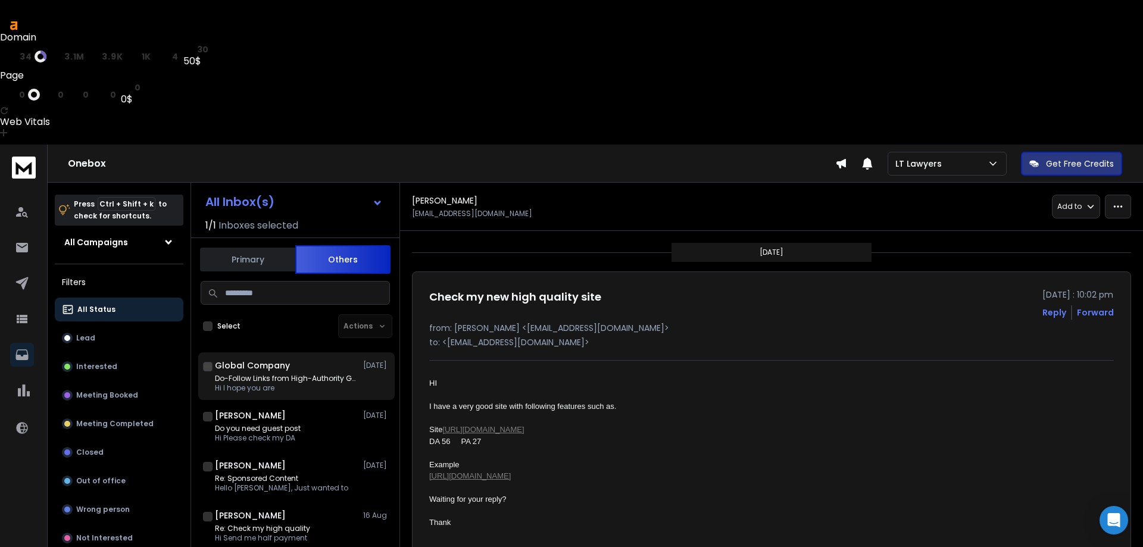
click at [320, 374] on p "Do-Follow Links from High-Authority Google-Indexed" at bounding box center [286, 379] width 143 height 10
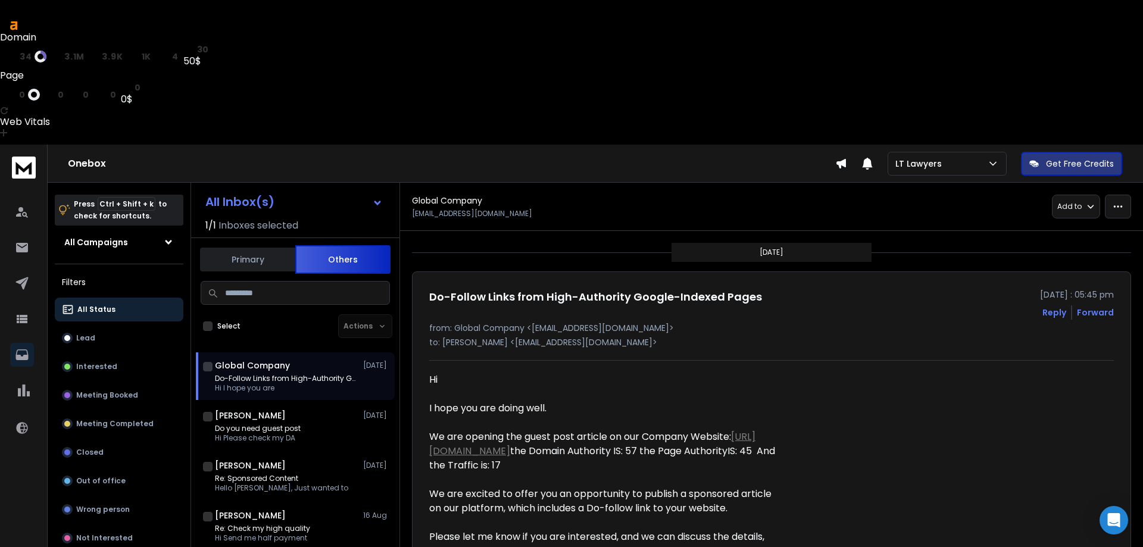
click at [732, 195] on div "Global Company GC [EMAIL_ADDRESS][DOMAIN_NAME]" at bounding box center [590, 207] width 356 height 24
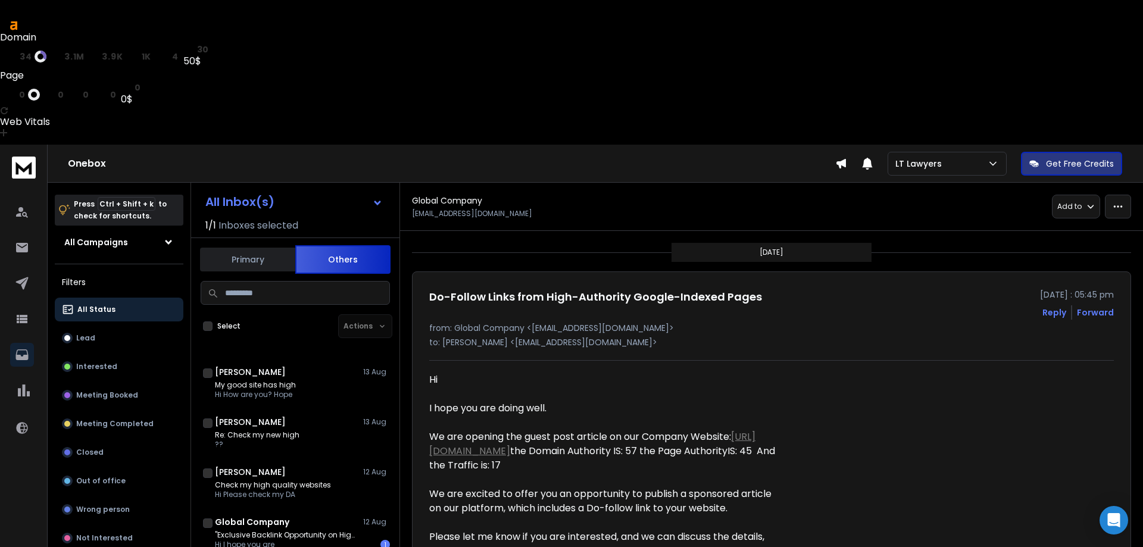
scroll to position [301, 0]
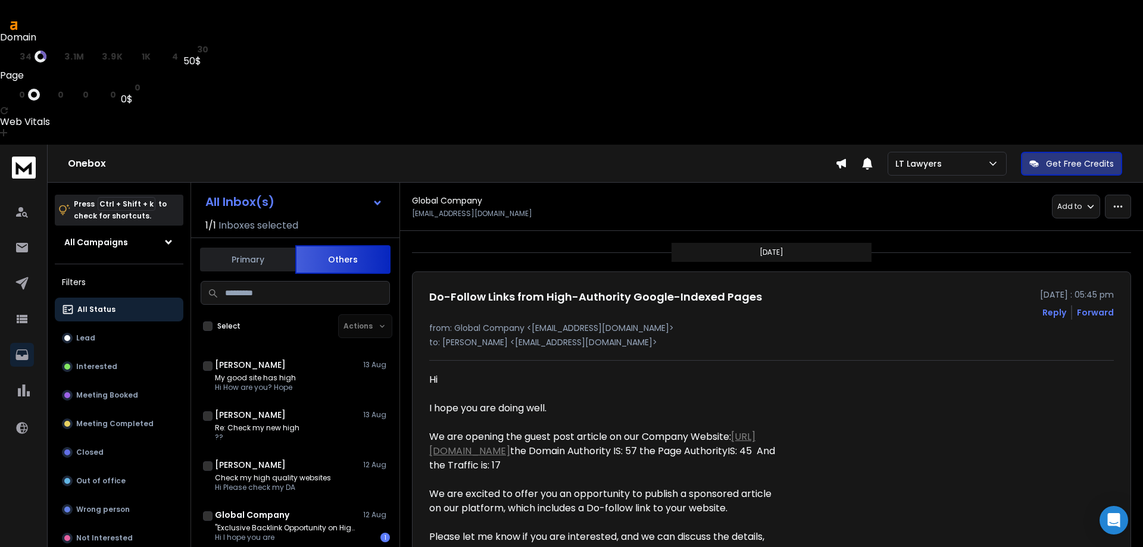
click at [29, 398] on div "H" at bounding box center [24, 418] width 48 height 547
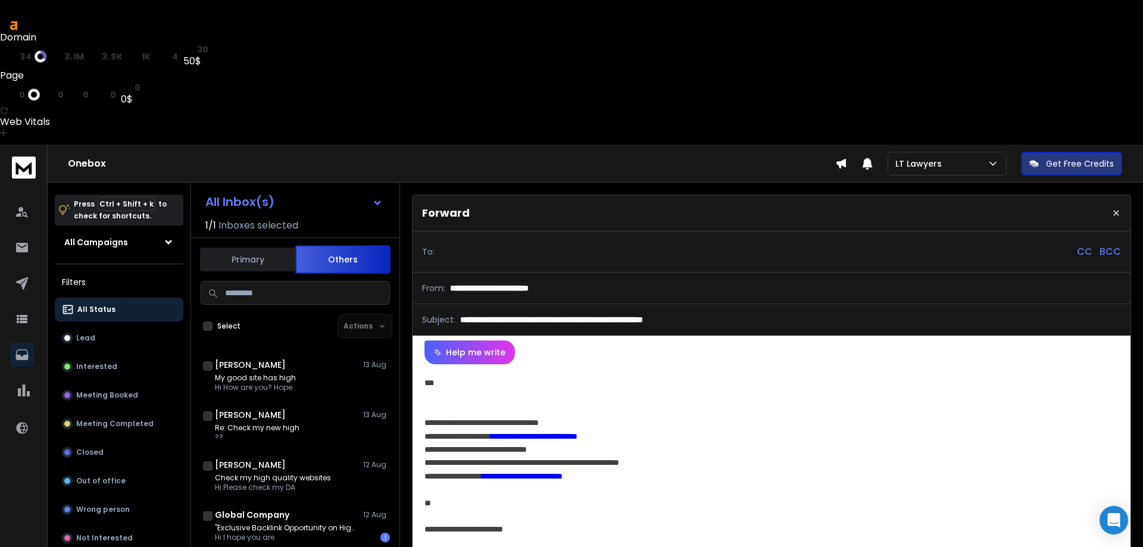
click at [1115, 210] on icon at bounding box center [1115, 212] width 5 height 5
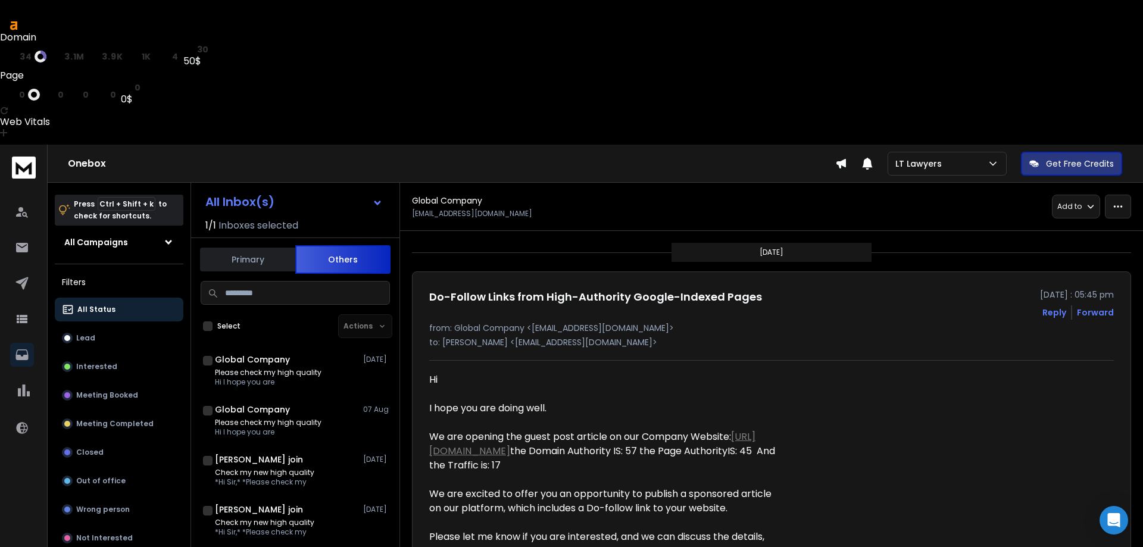
scroll to position [560, 0]
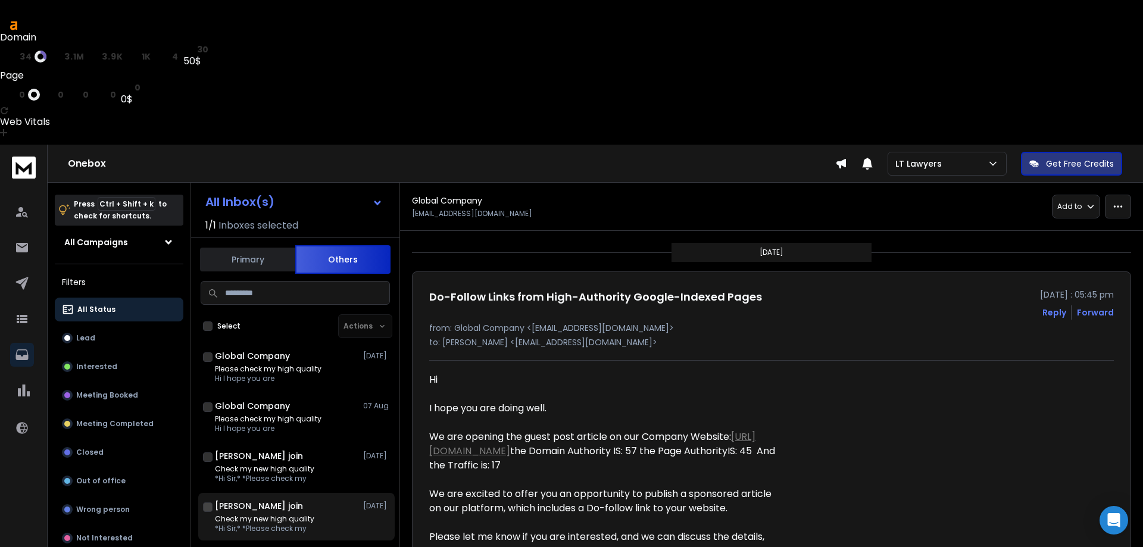
click at [302, 500] on div "[PERSON_NAME] join [DATE]" at bounding box center [302, 506] width 175 height 12
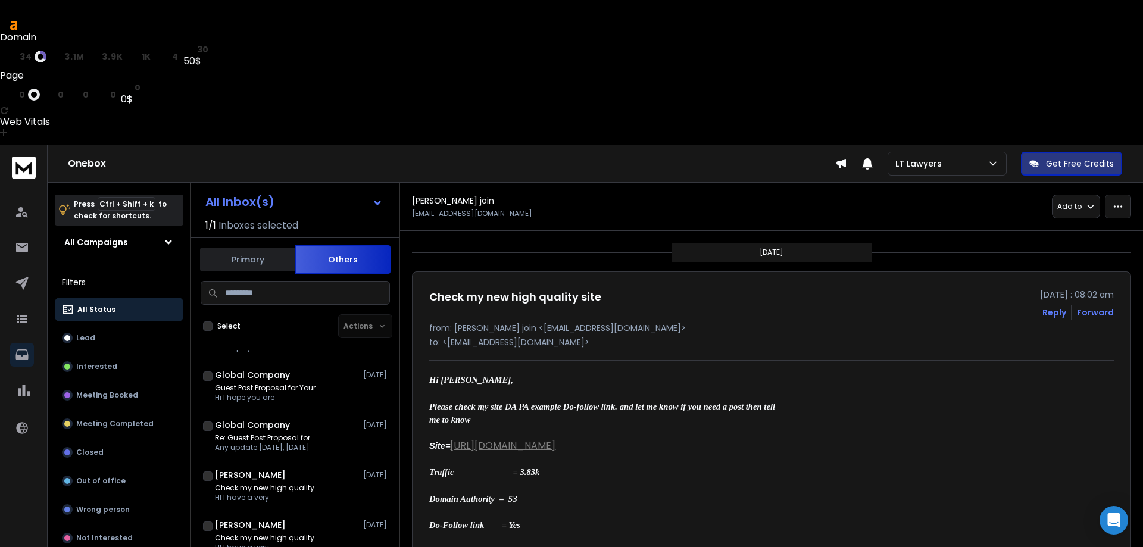
scroll to position [944, 0]
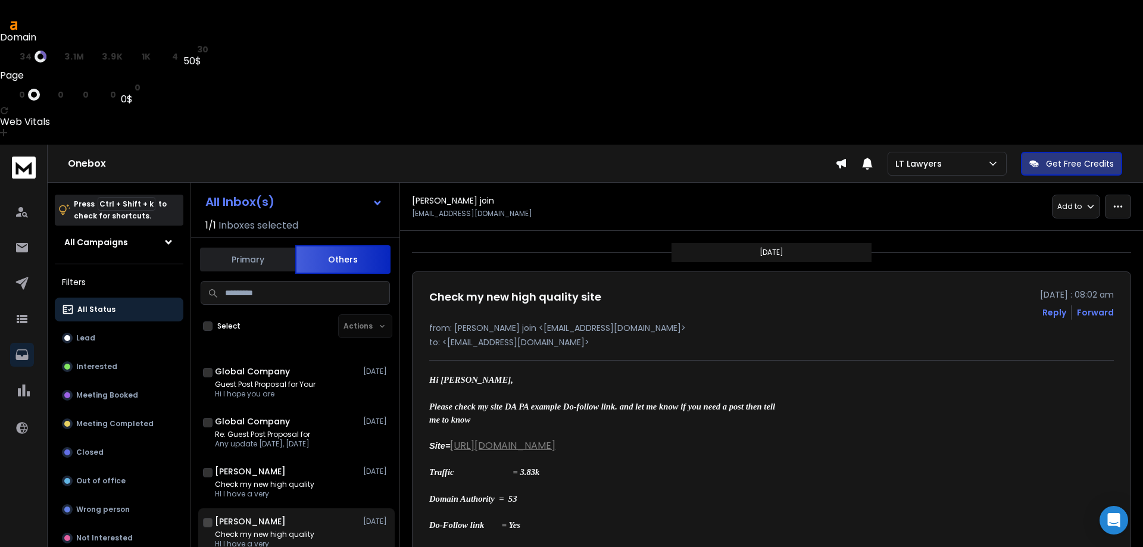
click at [288, 516] on div "[PERSON_NAME] [DATE] Check my new high quality HI I have a very" at bounding box center [302, 532] width 175 height 33
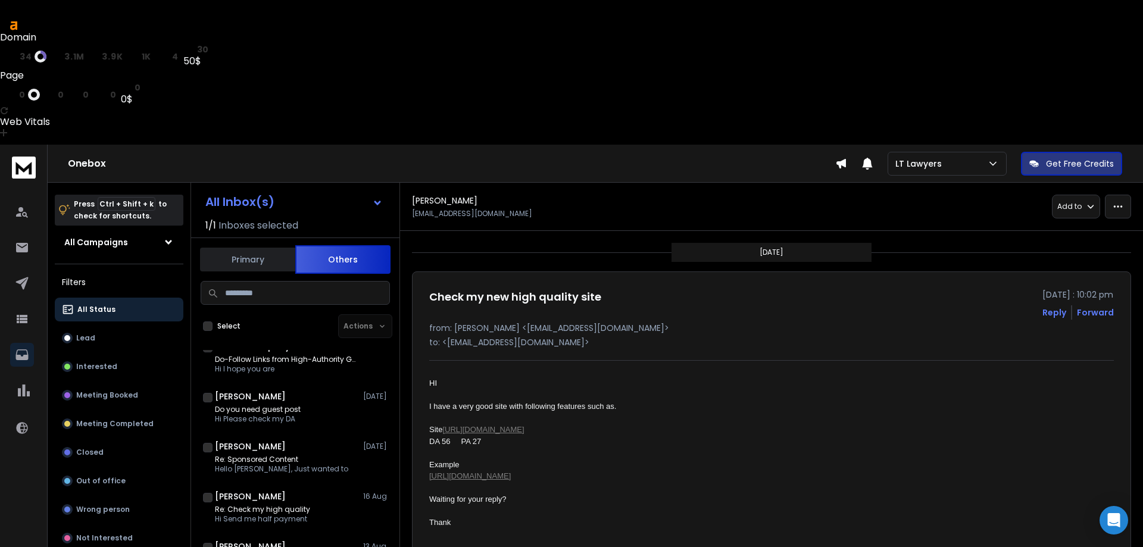
scroll to position [0, 0]
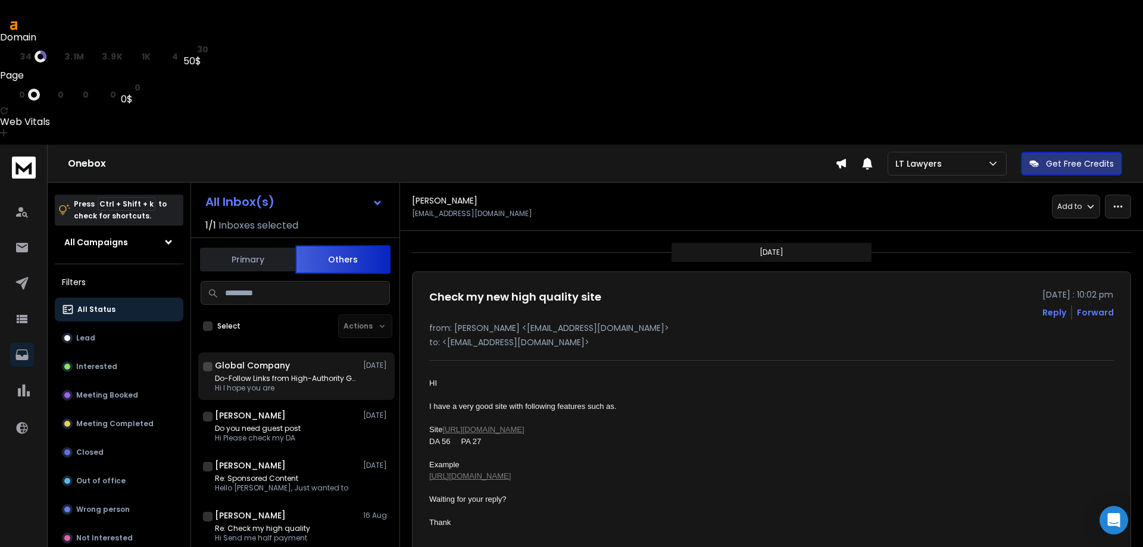
click at [320, 374] on p "Do-Follow Links from High-Authority Google-Indexed" at bounding box center [286, 379] width 143 height 10
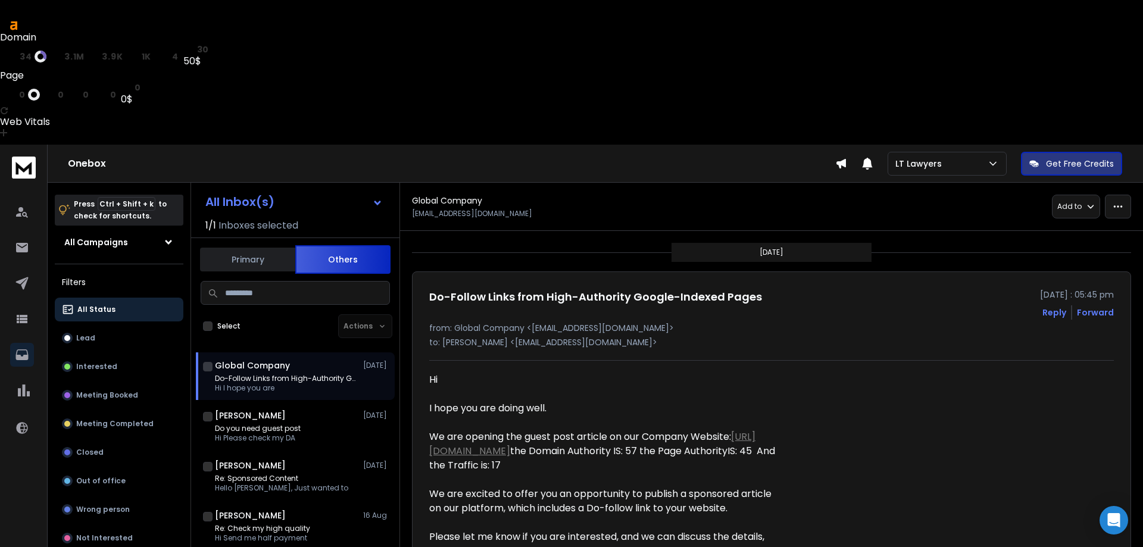
click at [732, 195] on div "Global Company GC [EMAIL_ADDRESS][DOMAIN_NAME]" at bounding box center [590, 207] width 356 height 24
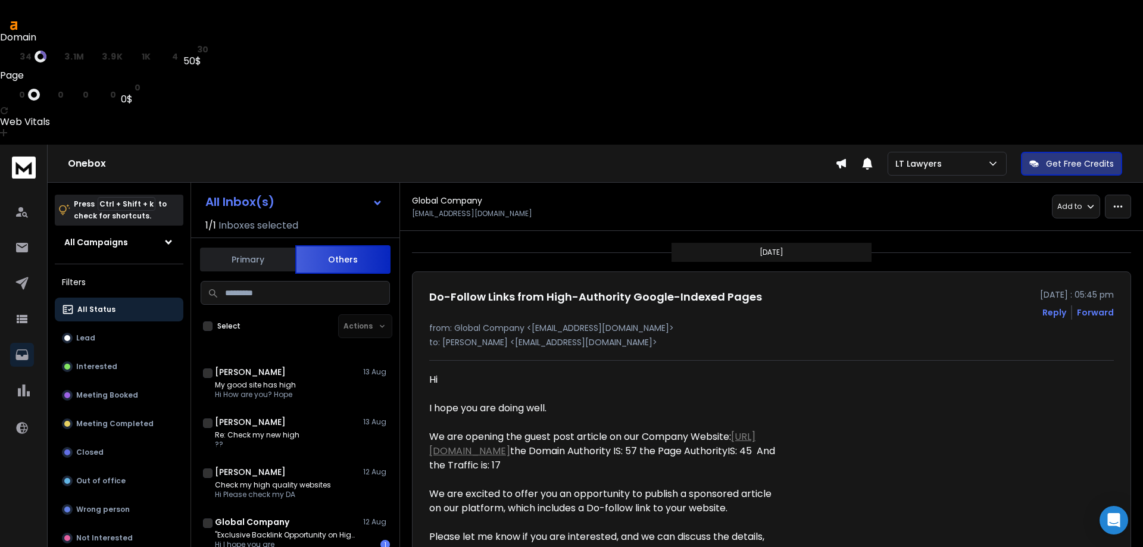
scroll to position [301, 0]
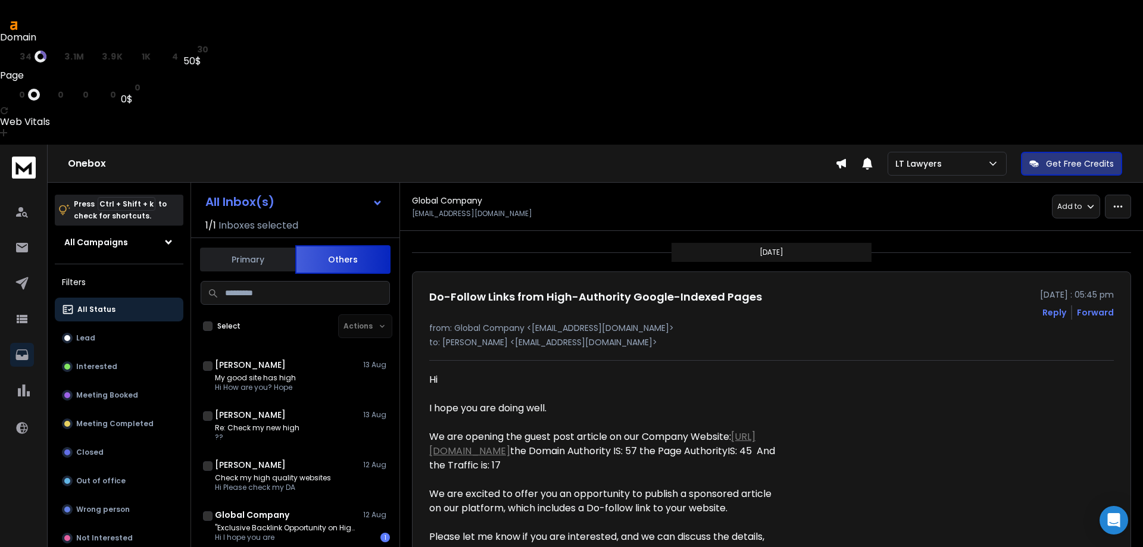
click at [29, 398] on div "H" at bounding box center [24, 418] width 48 height 547
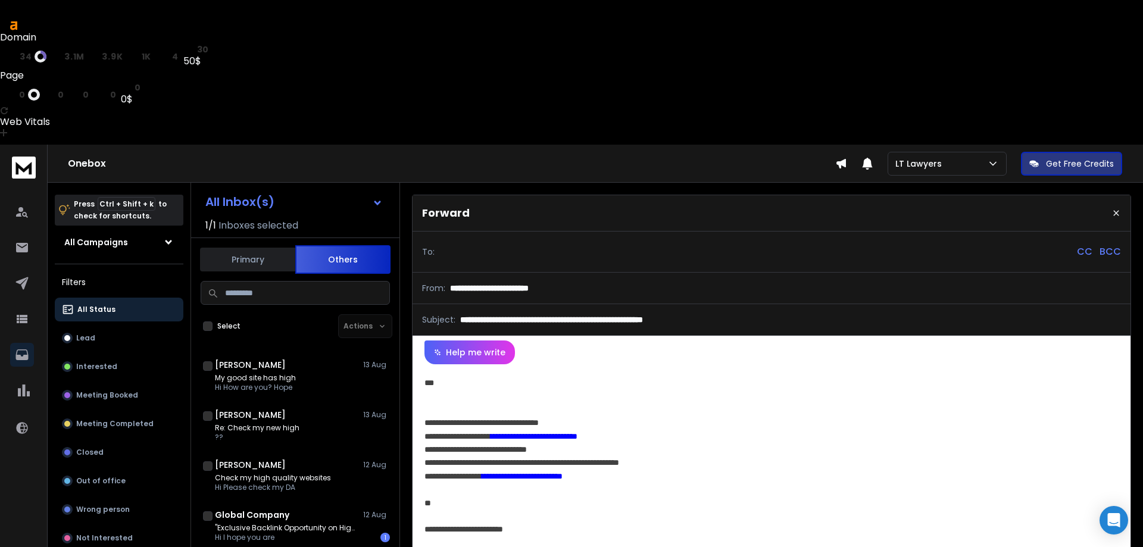
click at [1115, 210] on icon at bounding box center [1115, 212] width 5 height 5
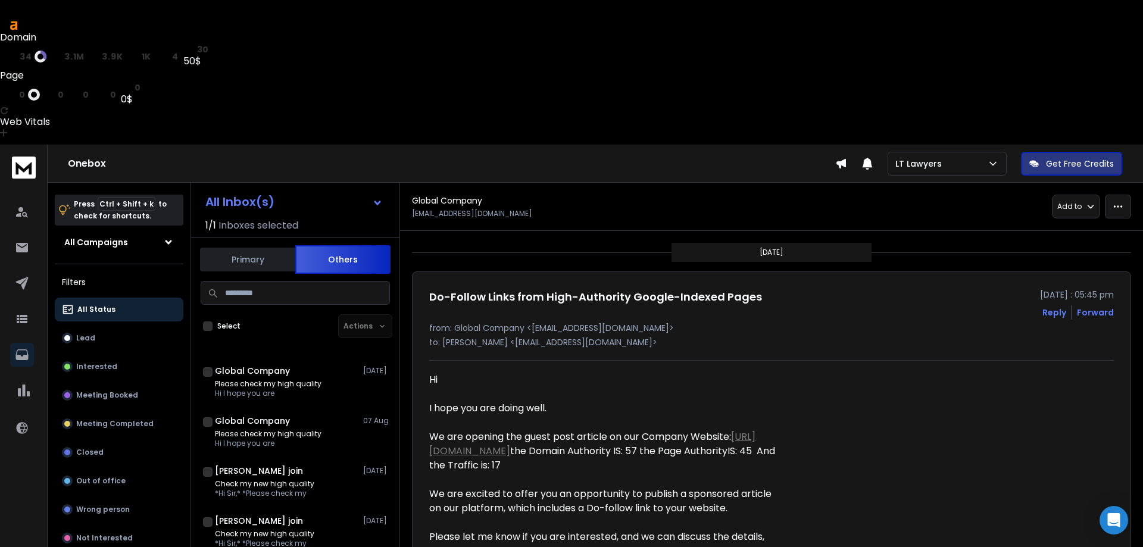
scroll to position [560, 0]
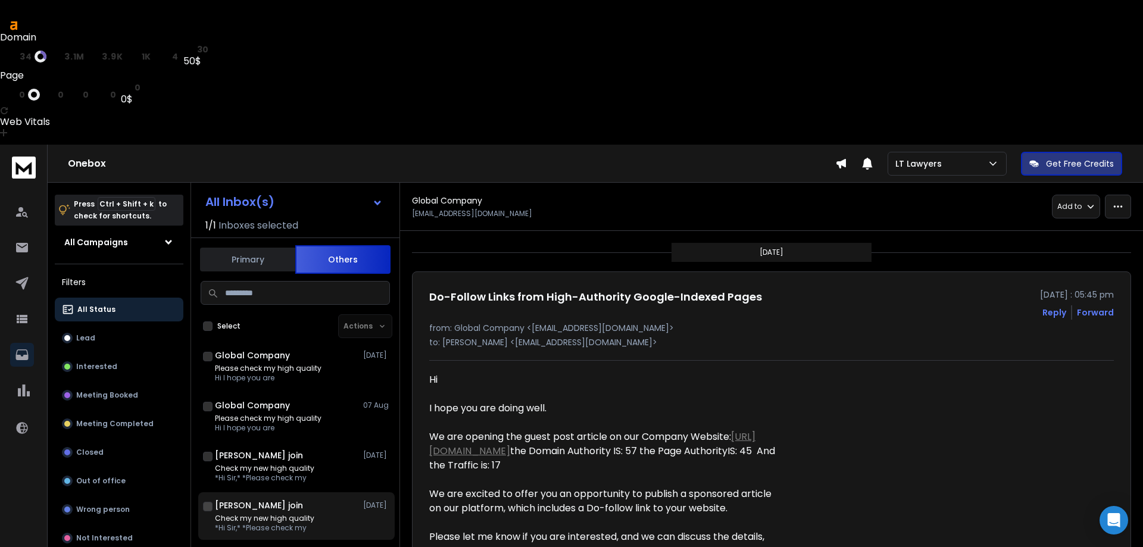
click at [302, 500] on div "[PERSON_NAME] join [DATE]" at bounding box center [302, 506] width 175 height 12
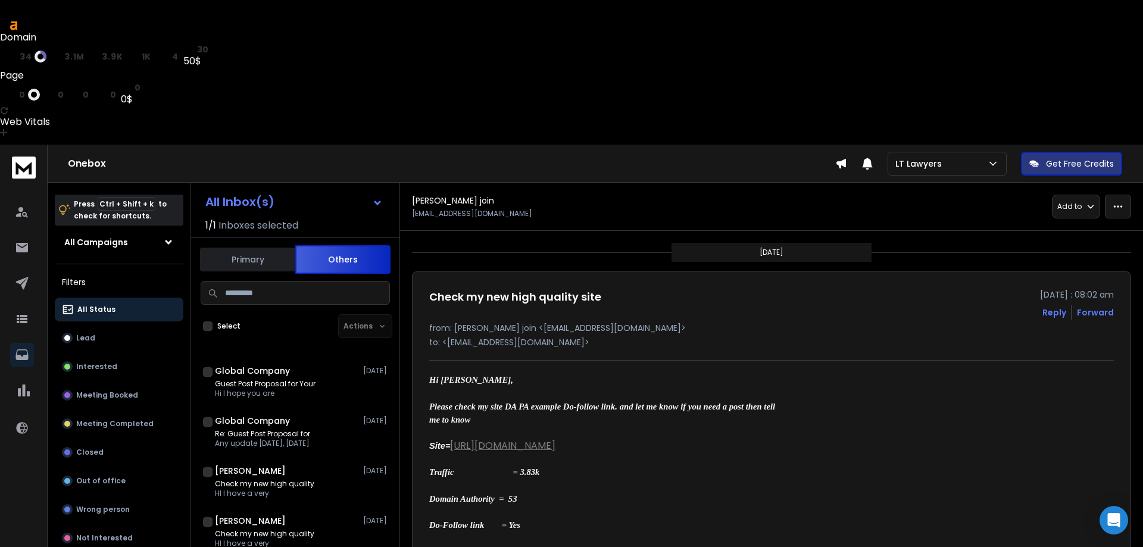
scroll to position [949, 0]
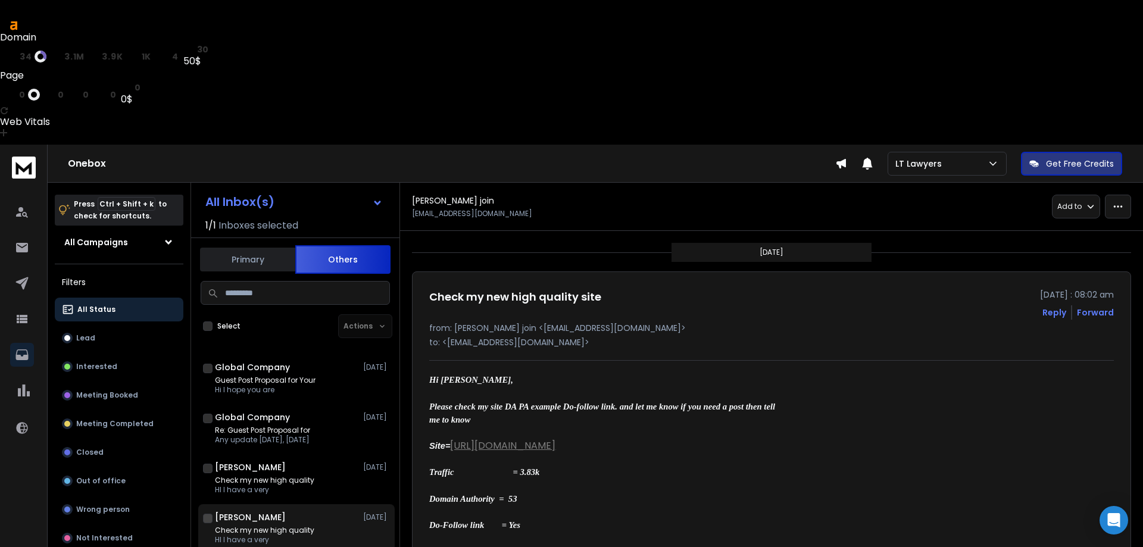
click at [288, 526] on p "Check my new high quality" at bounding box center [264, 531] width 99 height 10
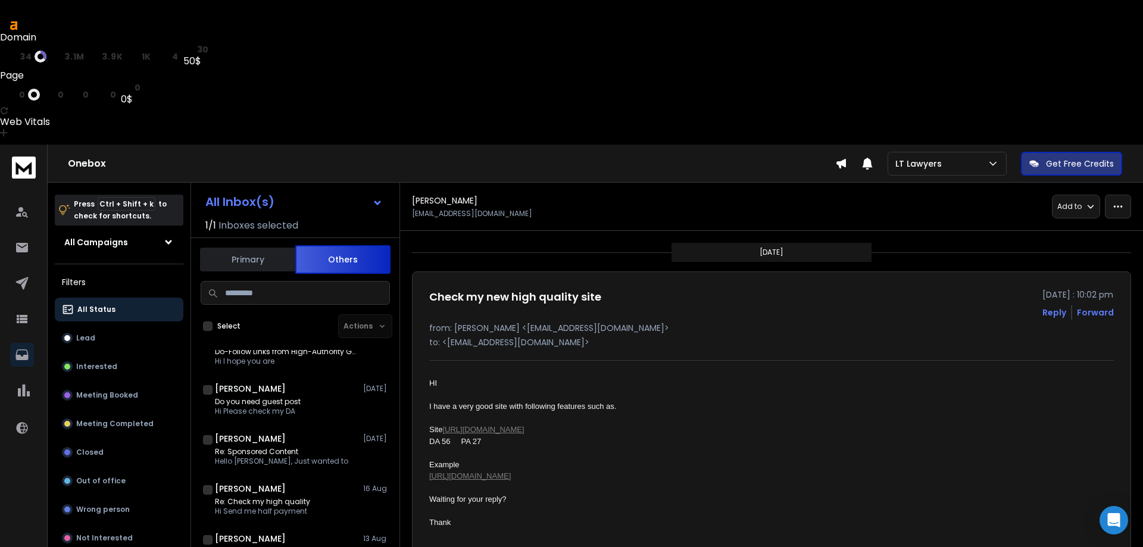
scroll to position [0, 0]
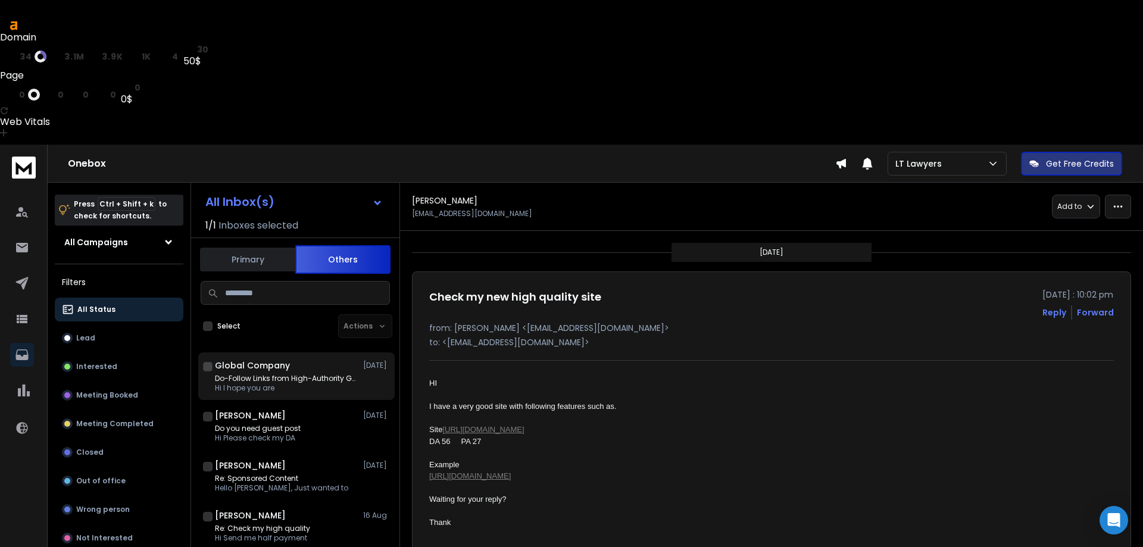
click at [320, 374] on p "Do-Follow Links from High-Authority Google-Indexed" at bounding box center [286, 379] width 143 height 10
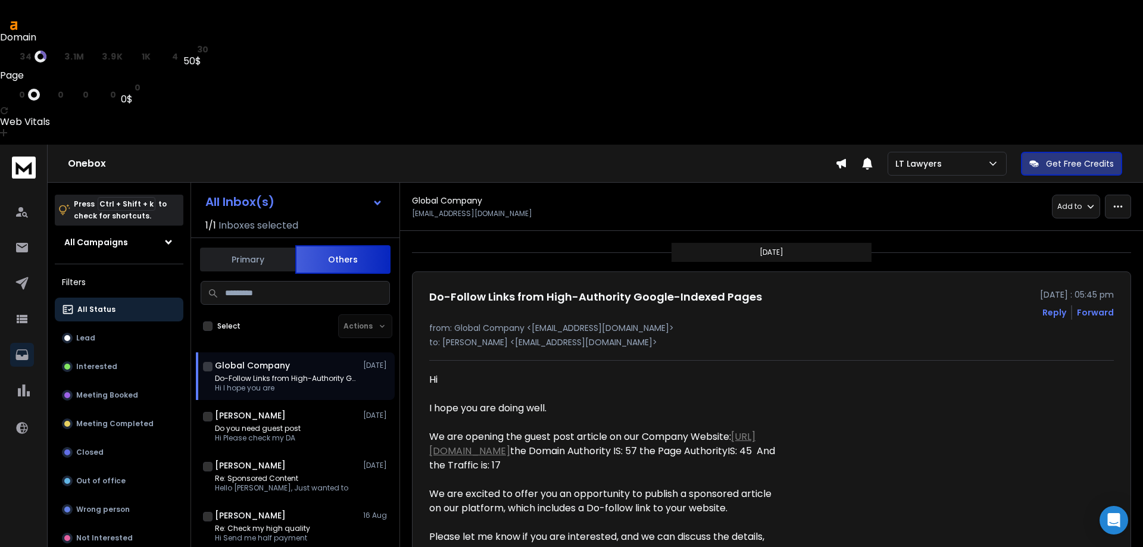
click at [732, 195] on div "Global Company GC [EMAIL_ADDRESS][DOMAIN_NAME]" at bounding box center [590, 207] width 356 height 24
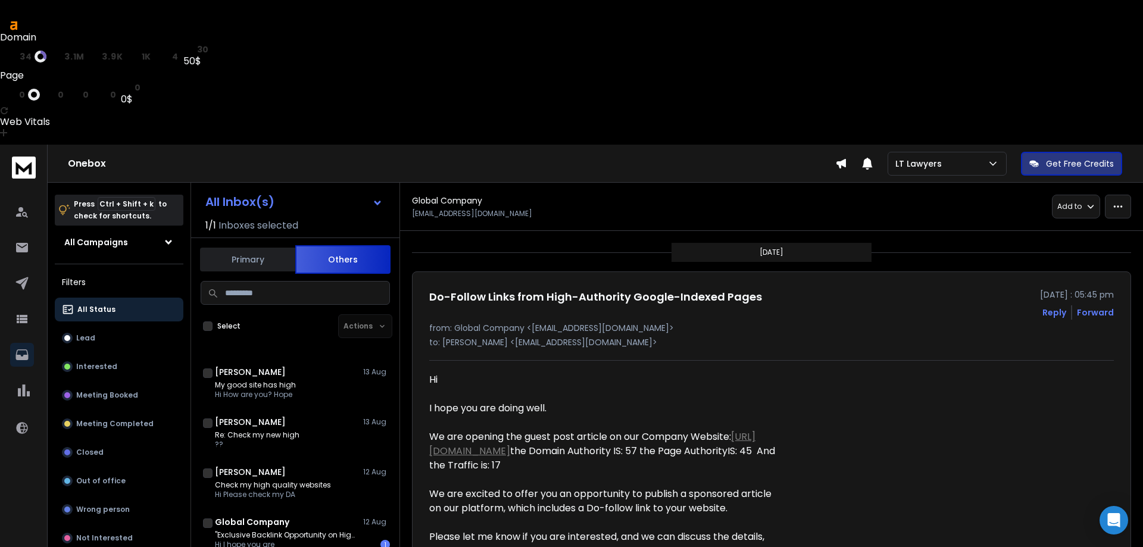
scroll to position [301, 0]
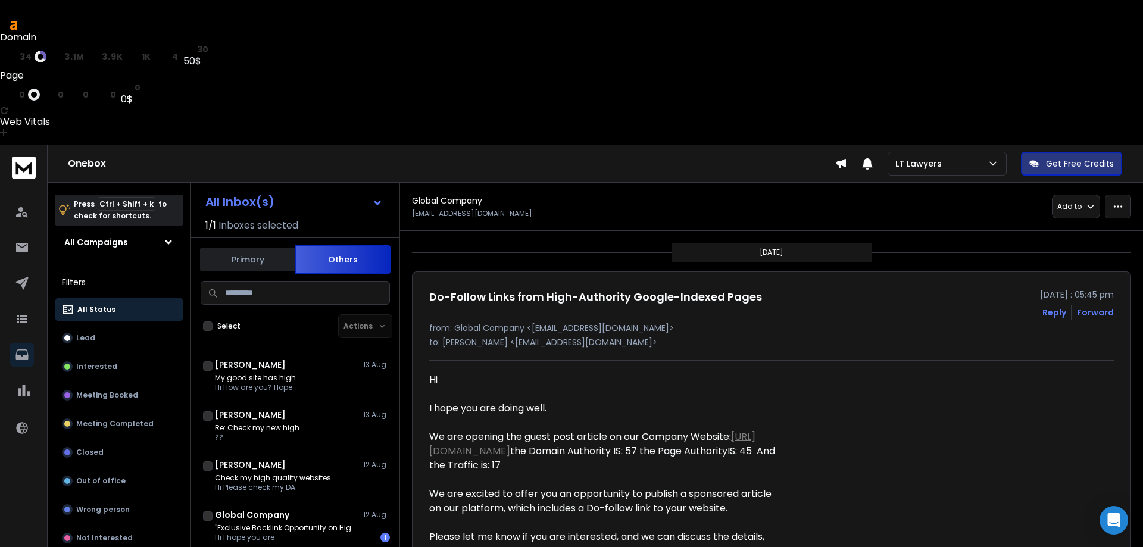
click at [29, 398] on div "H" at bounding box center [24, 418] width 48 height 547
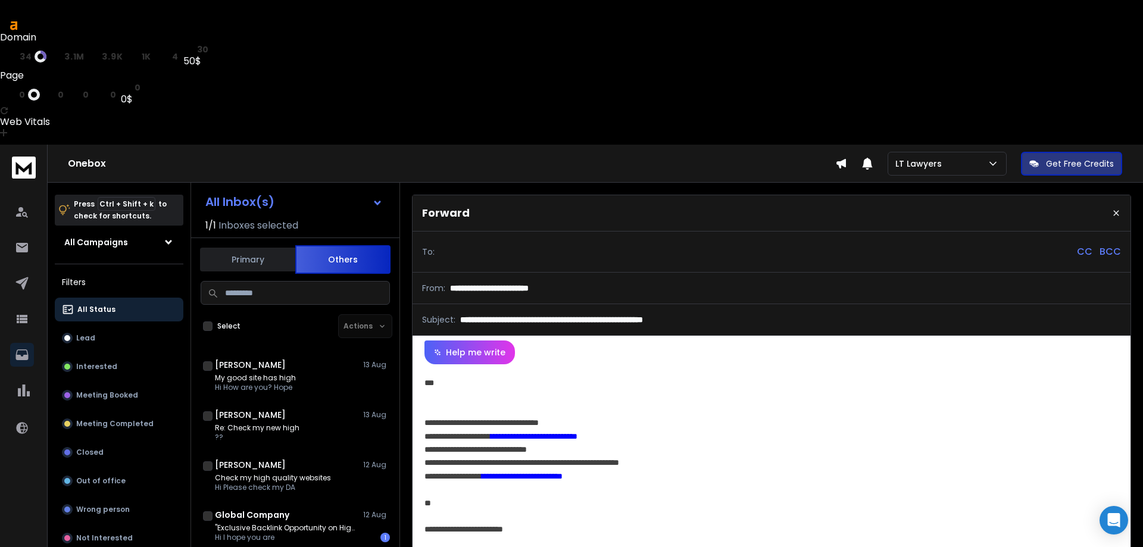
click at [1115, 210] on icon at bounding box center [1115, 212] width 5 height 5
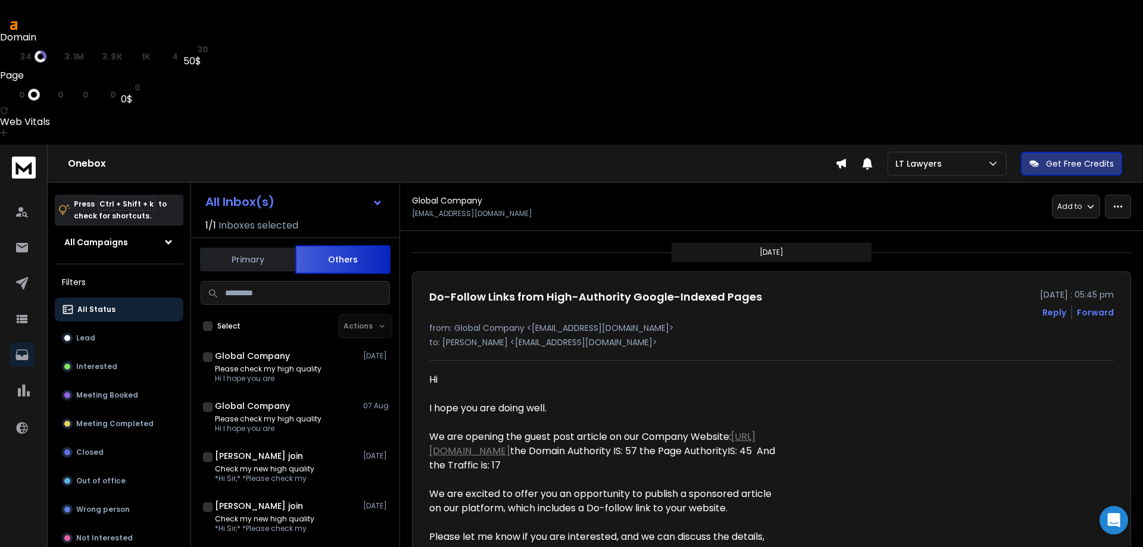
scroll to position [560, 0]
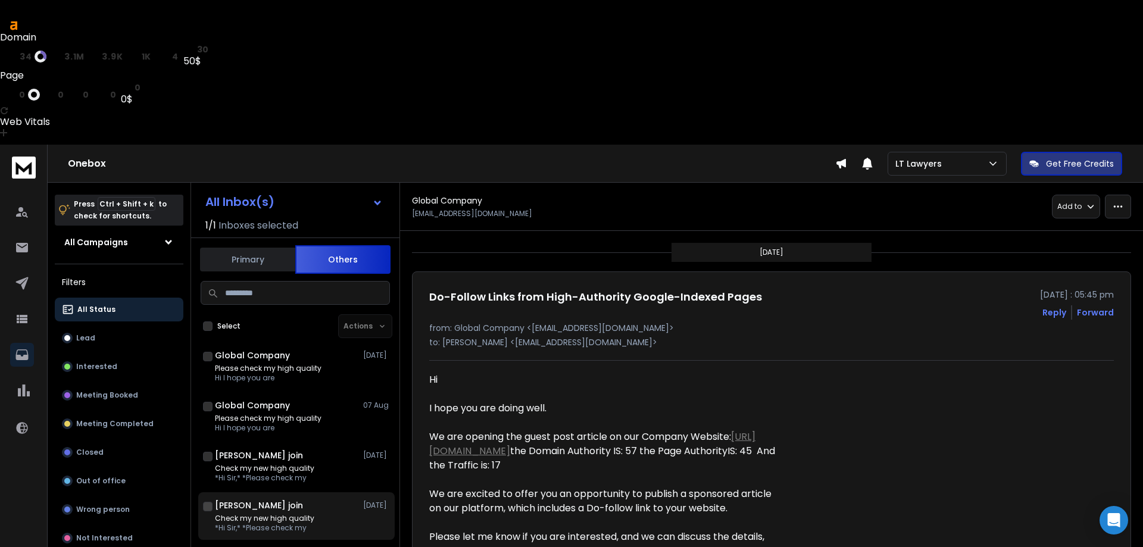
click at [302, 500] on div "[PERSON_NAME] join [DATE]" at bounding box center [302, 506] width 175 height 12
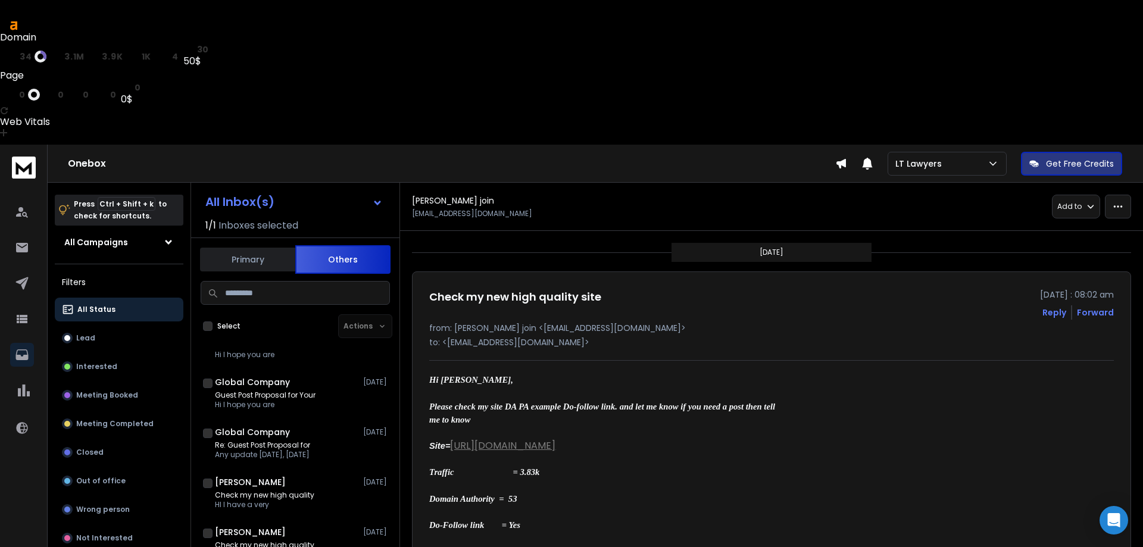
scroll to position [949, 0]
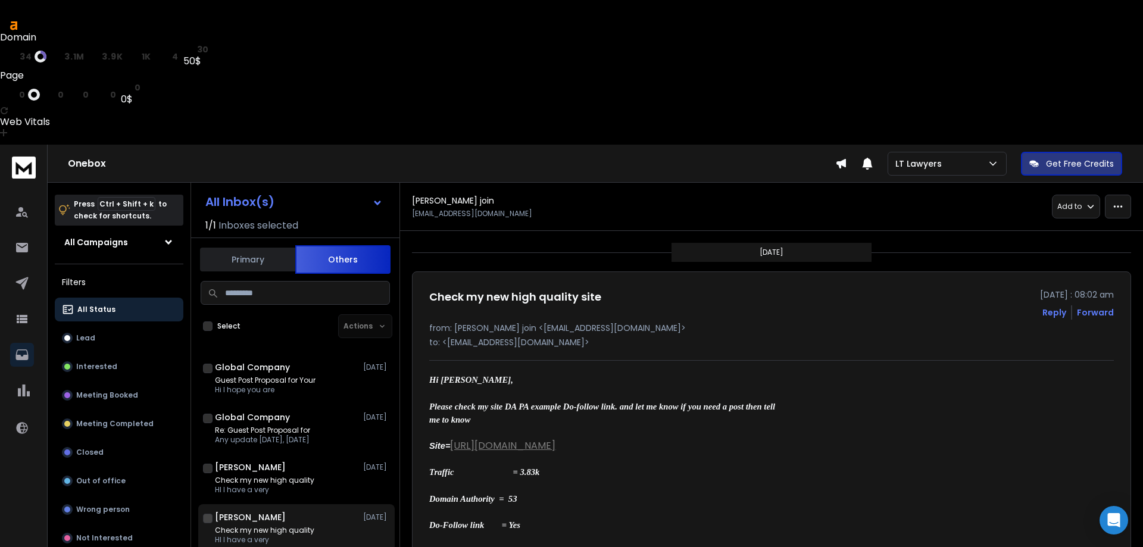
click at [288, 526] on p "Check my new high quality" at bounding box center [264, 531] width 99 height 10
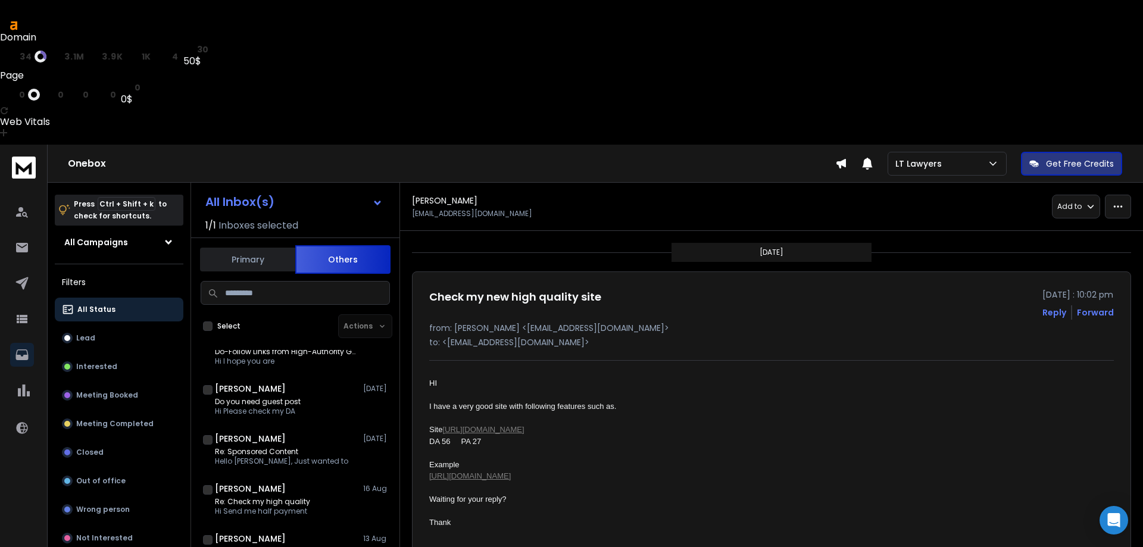
scroll to position [0, 0]
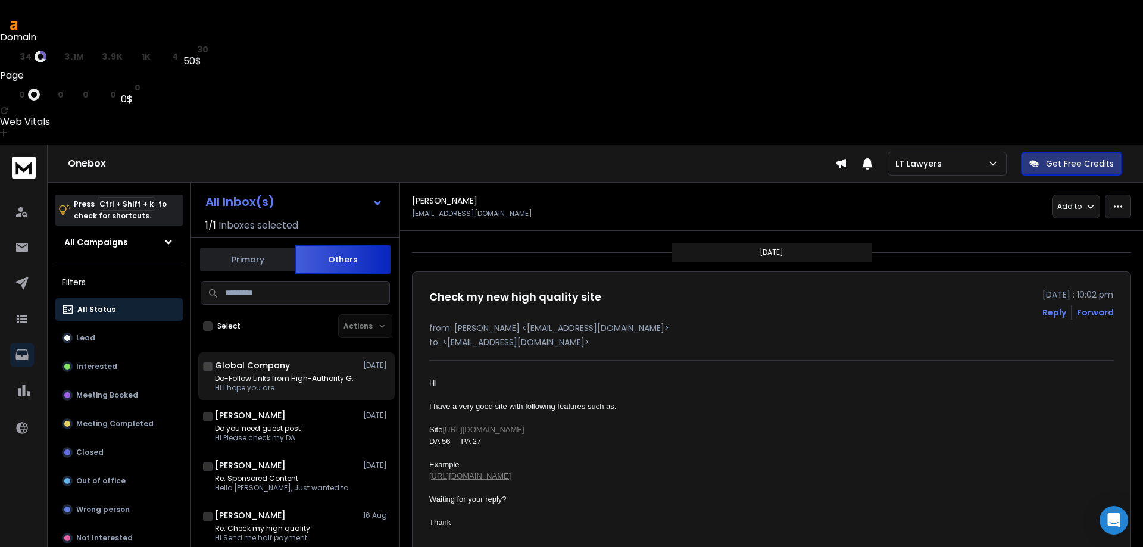
click at [320, 374] on p "Do-Follow Links from High-Authority Google-Indexed" at bounding box center [286, 379] width 143 height 10
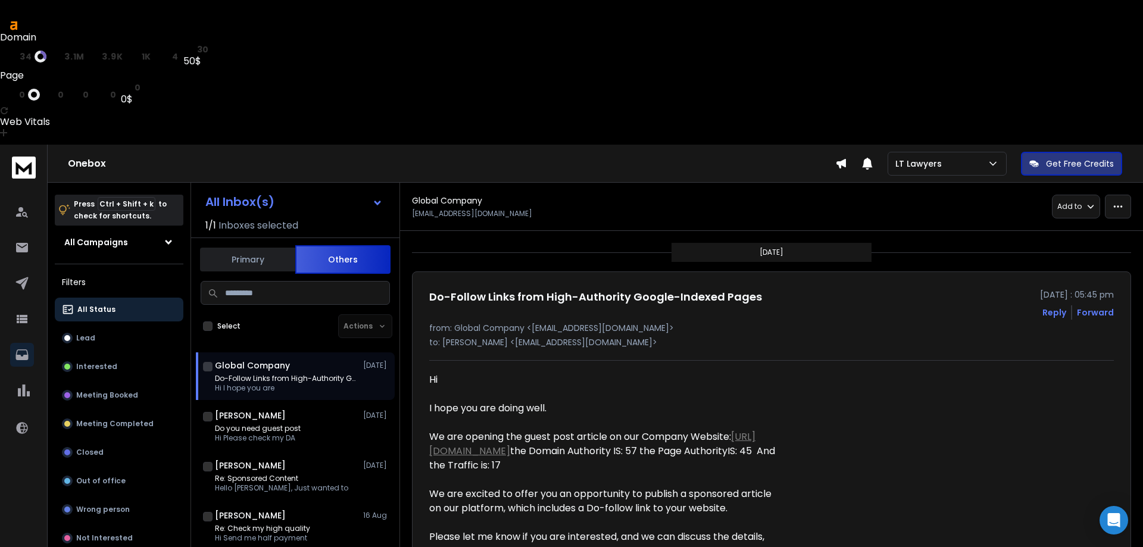
click at [732, 195] on div "Global Company GC [EMAIL_ADDRESS][DOMAIN_NAME]" at bounding box center [590, 207] width 356 height 24
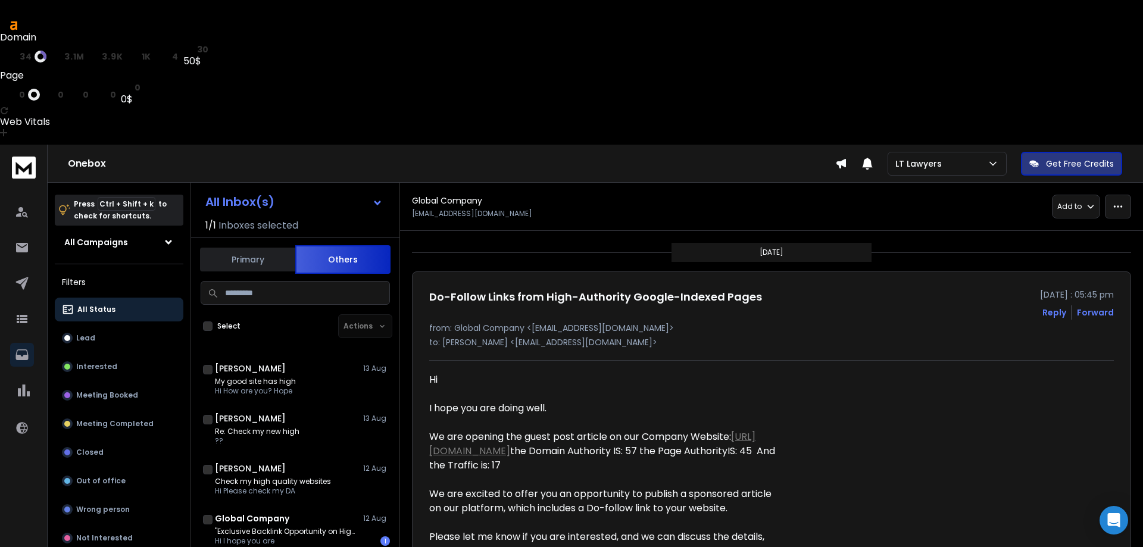
scroll to position [301, 0]
click at [29, 398] on div "H" at bounding box center [24, 418] width 48 height 547
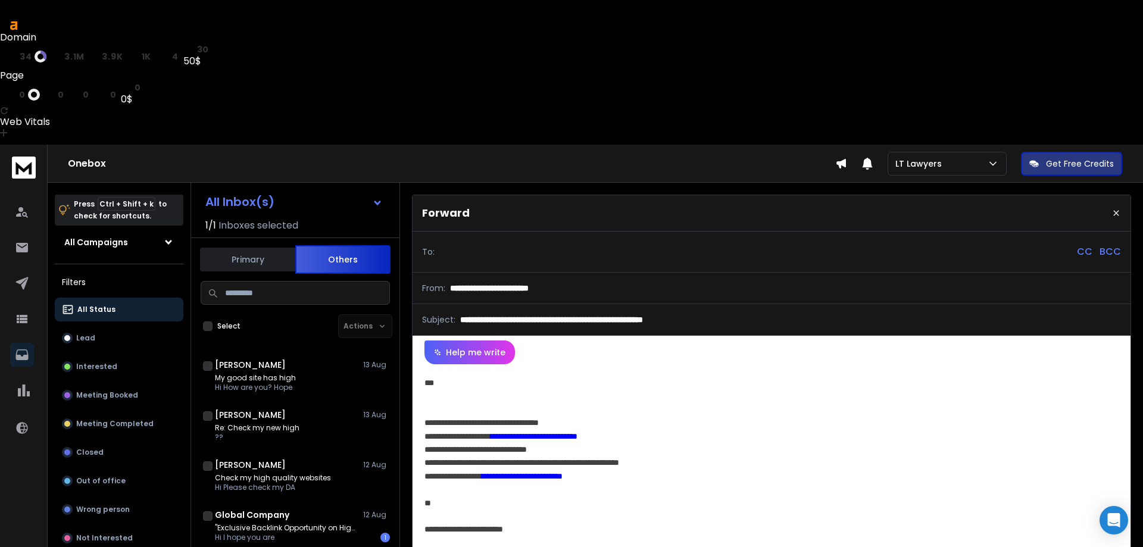
click at [1115, 210] on icon at bounding box center [1115, 212] width 5 height 5
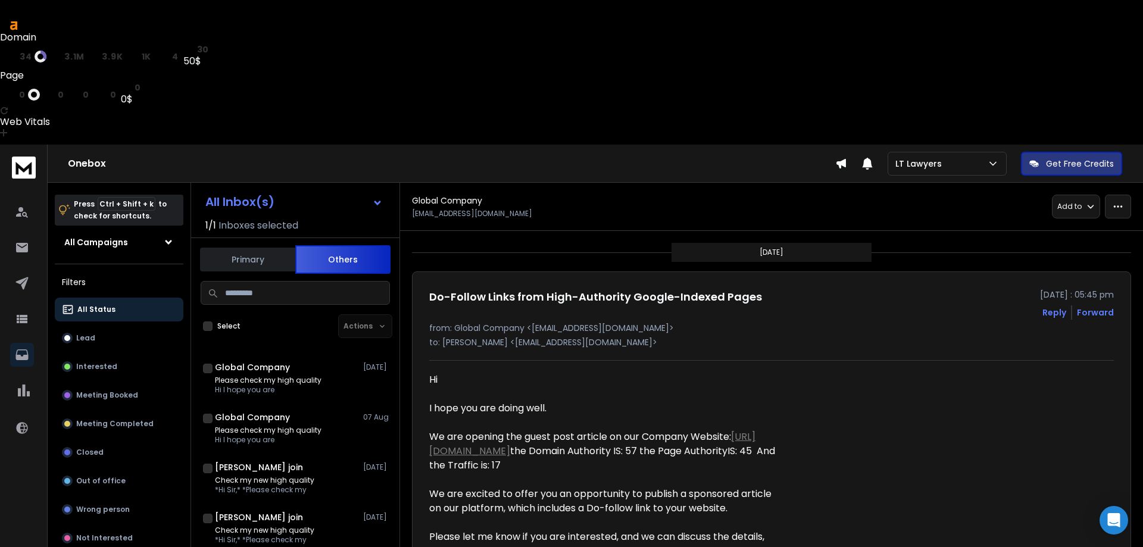
scroll to position [560, 0]
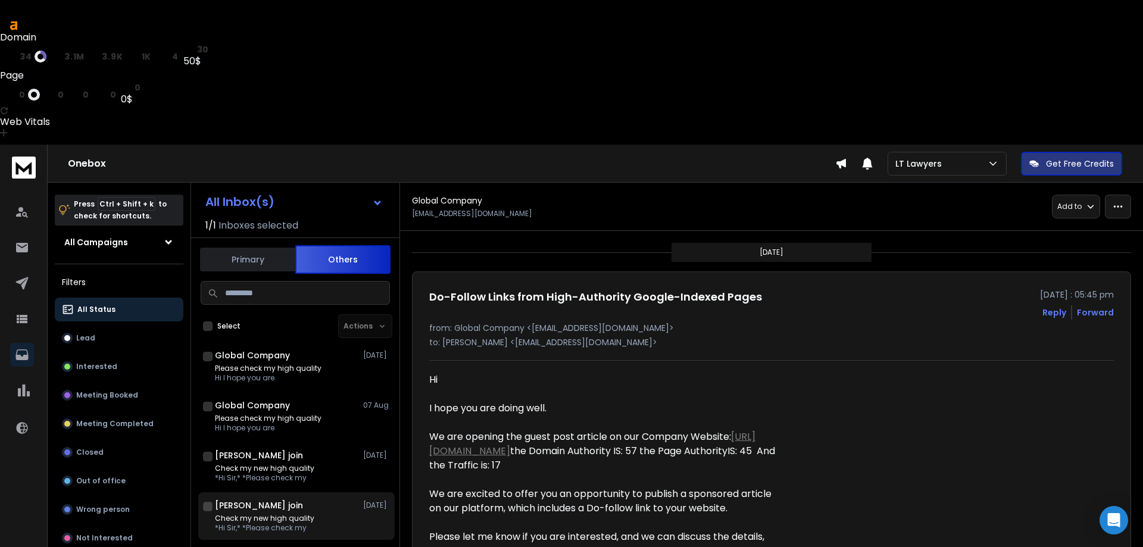
click at [302, 500] on div "[PERSON_NAME] join [DATE]" at bounding box center [302, 506] width 175 height 12
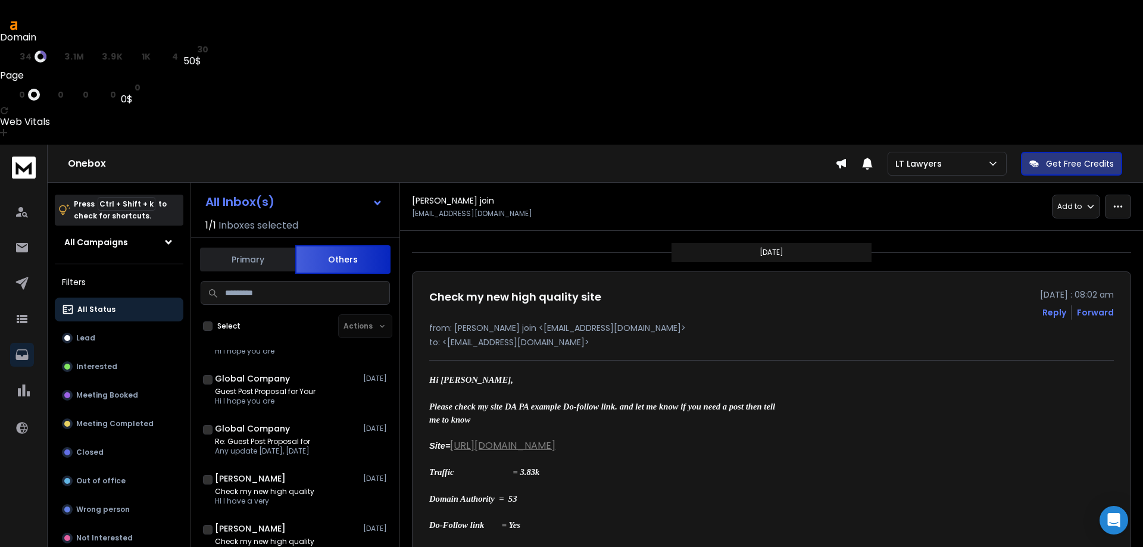
scroll to position [948, 0]
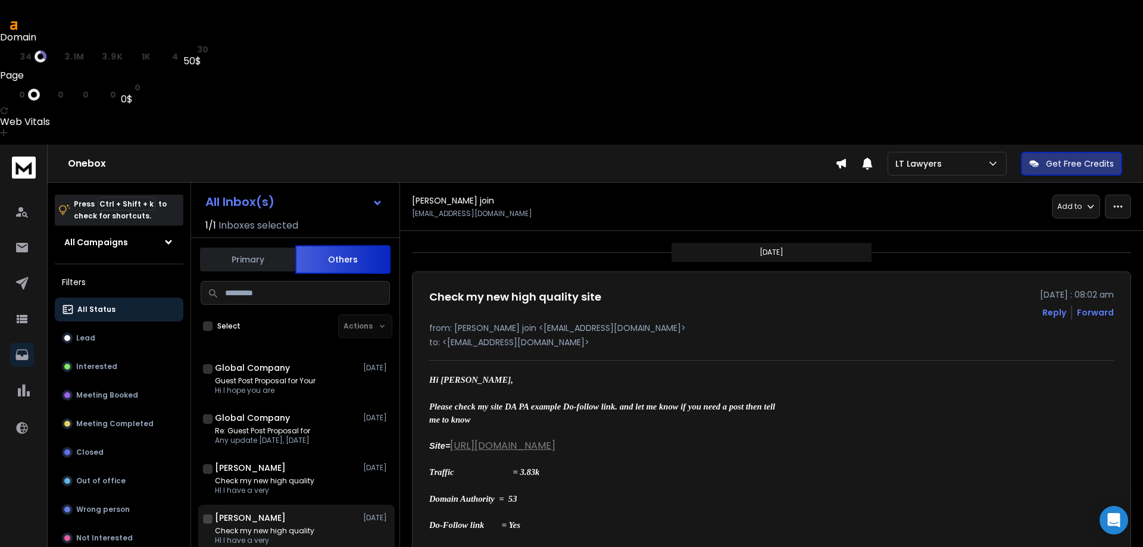
click at [288, 526] on p "Check my new high quality" at bounding box center [264, 531] width 99 height 10
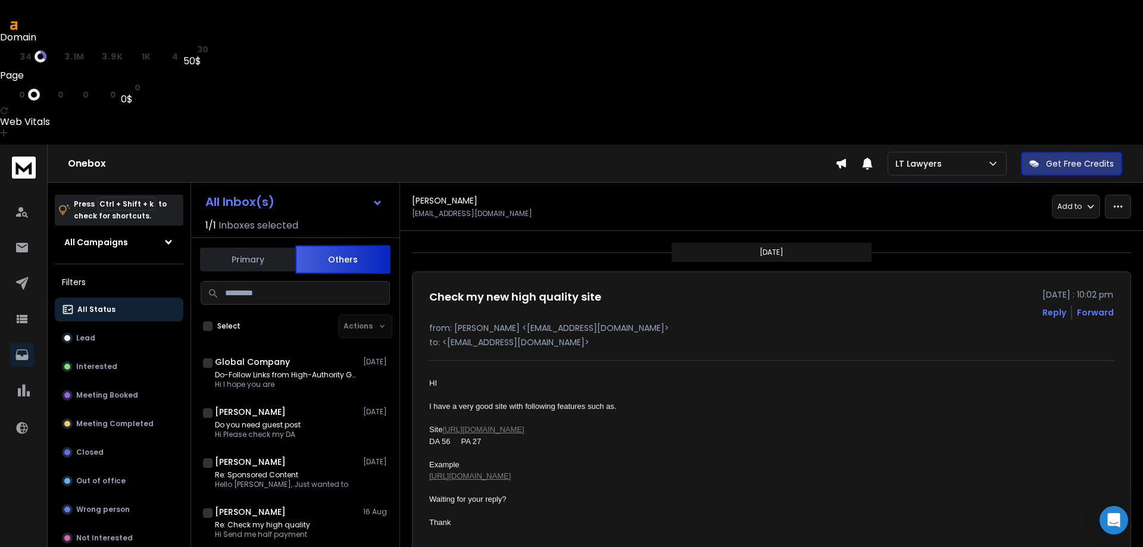
scroll to position [0, 0]
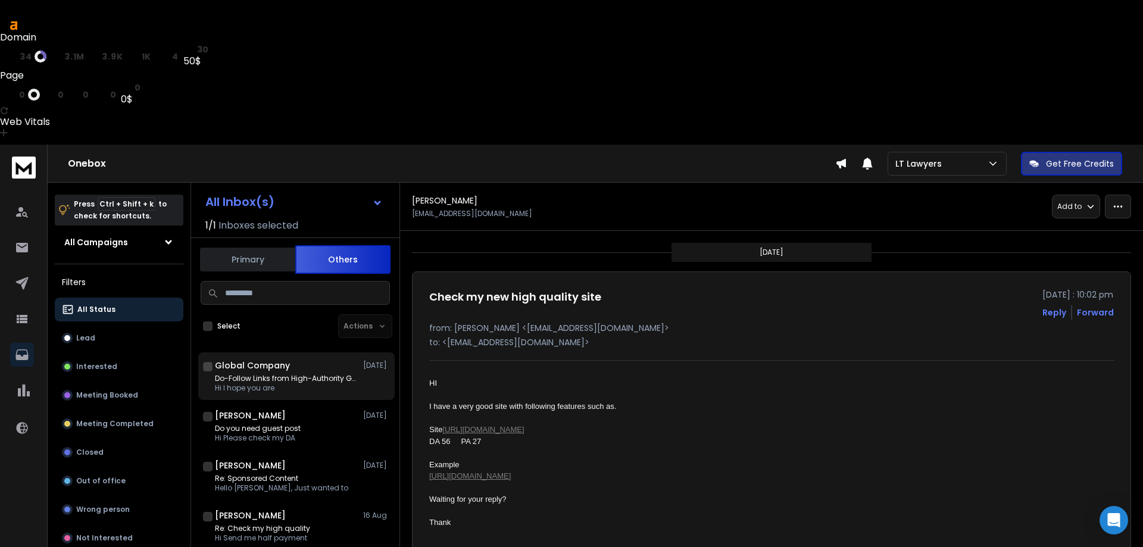
click at [320, 374] on p "Do-Follow Links from High-Authority Google-Indexed" at bounding box center [286, 379] width 143 height 10
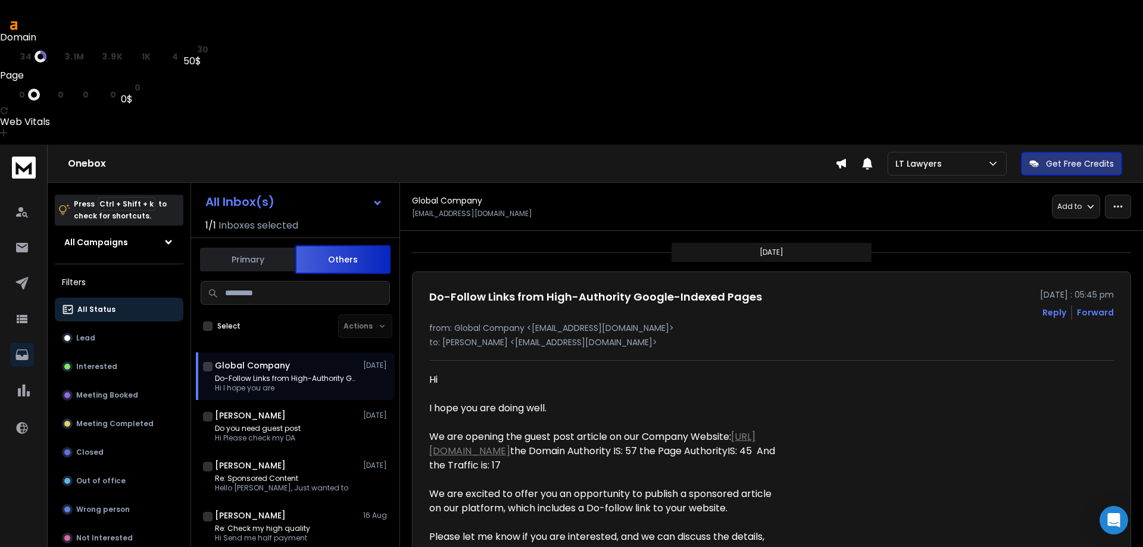
click at [732, 195] on div "Global Company GC [EMAIL_ADDRESS][DOMAIN_NAME]" at bounding box center [590, 207] width 356 height 24
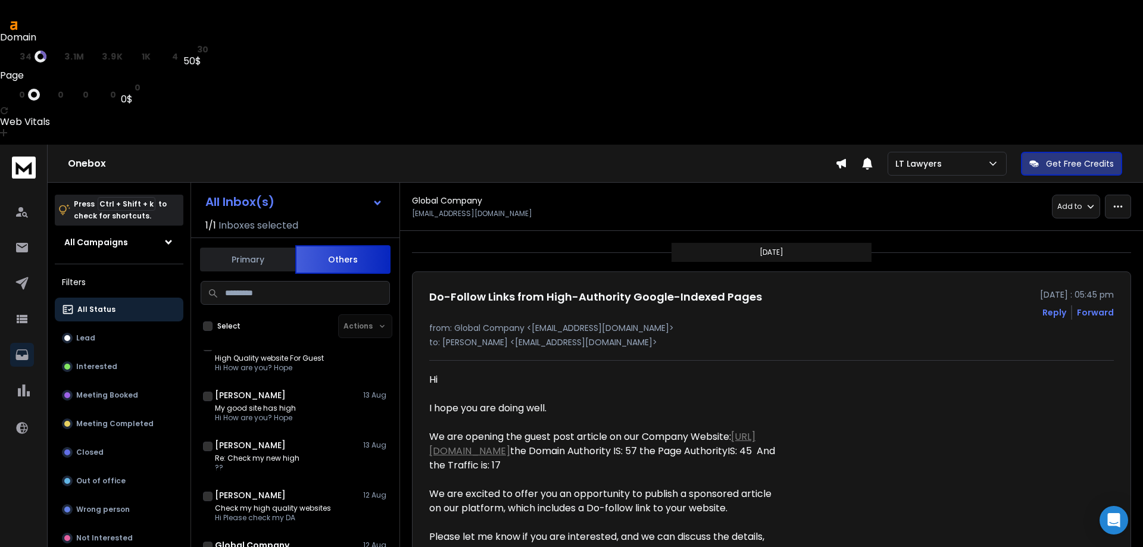
scroll to position [301, 0]
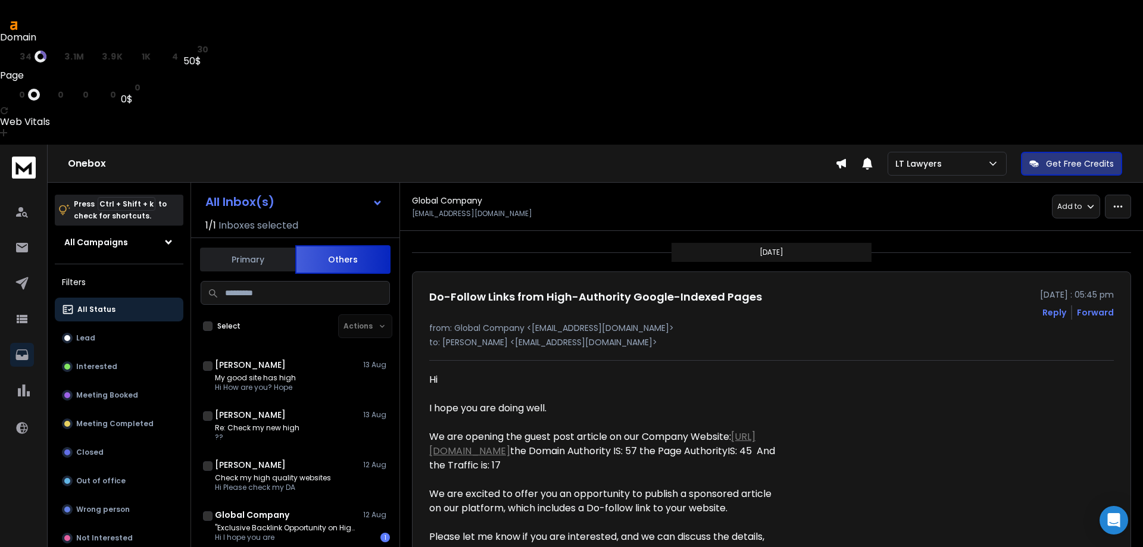
click at [29, 398] on div "H" at bounding box center [24, 418] width 48 height 547
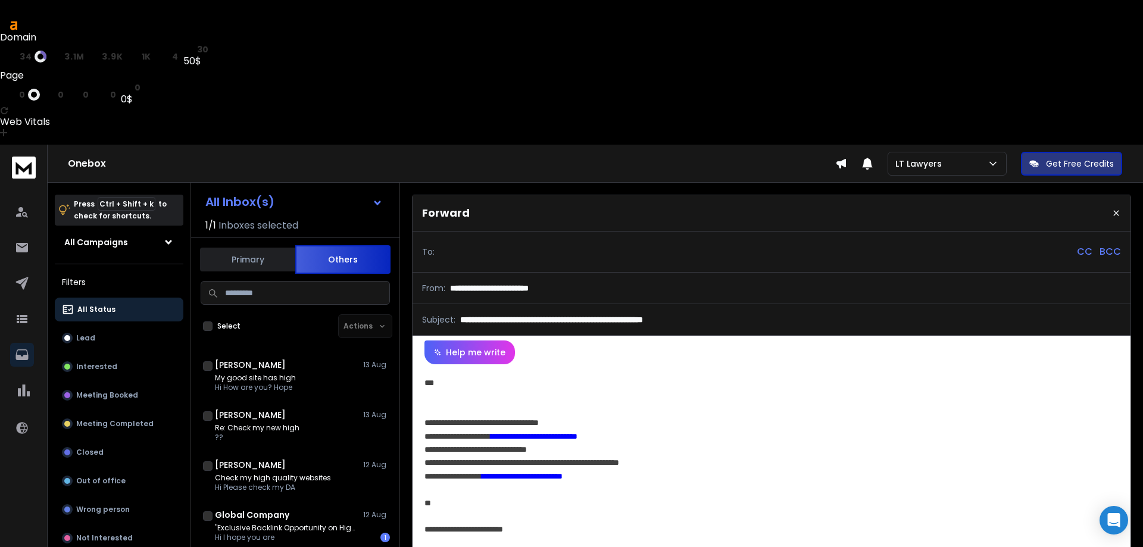
click at [1115, 210] on icon at bounding box center [1115, 212] width 5 height 5
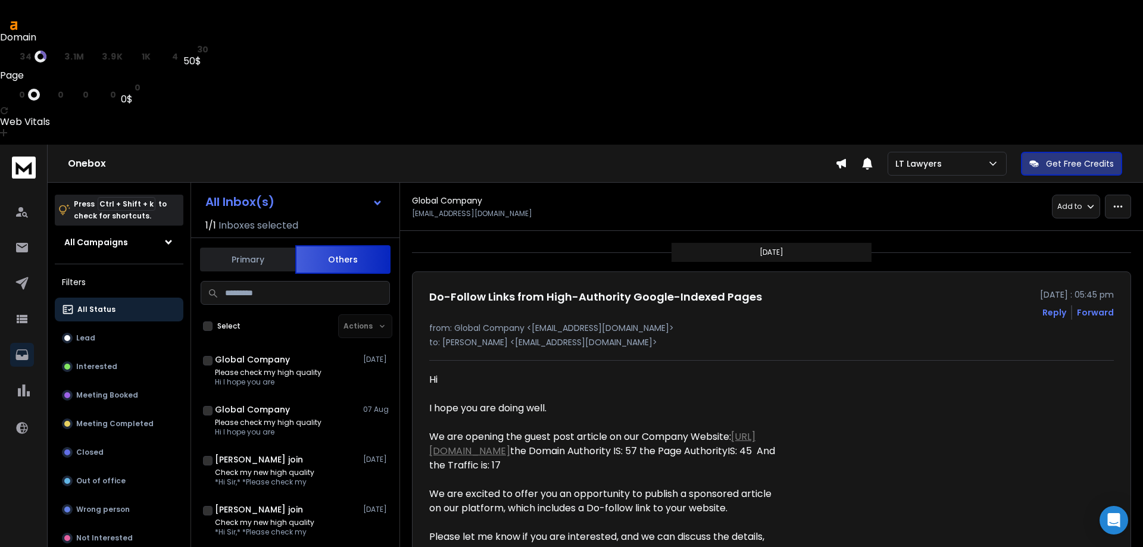
scroll to position [560, 0]
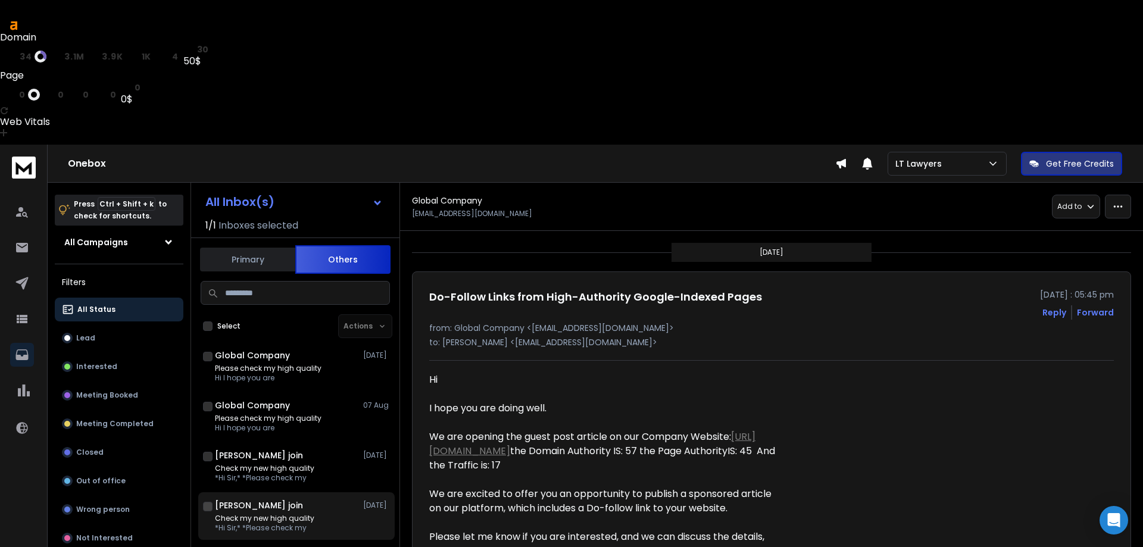
click at [302, 500] on div "[PERSON_NAME] join [DATE]" at bounding box center [302, 506] width 175 height 12
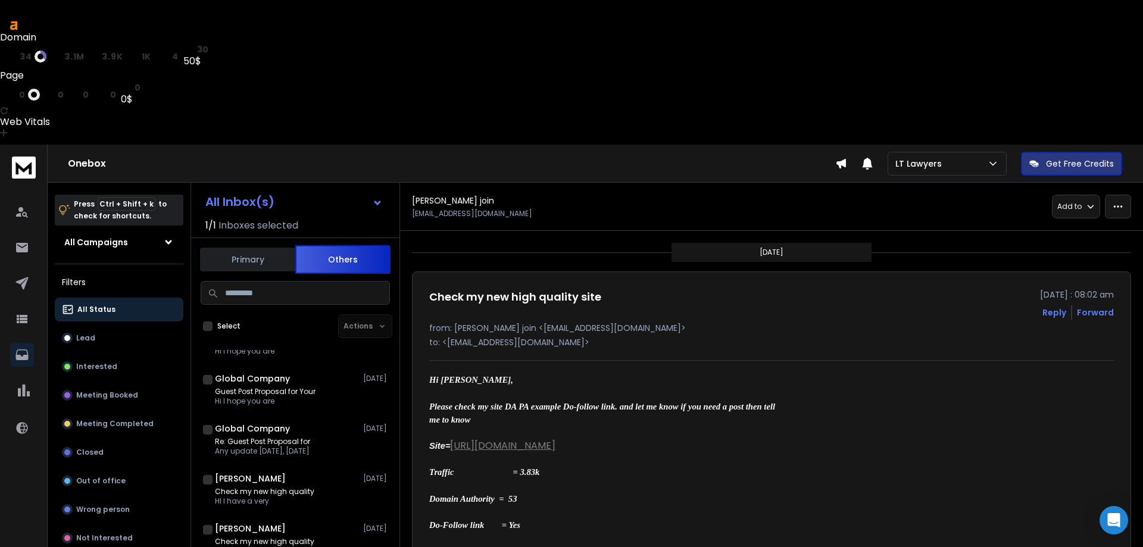
scroll to position [949, 0]
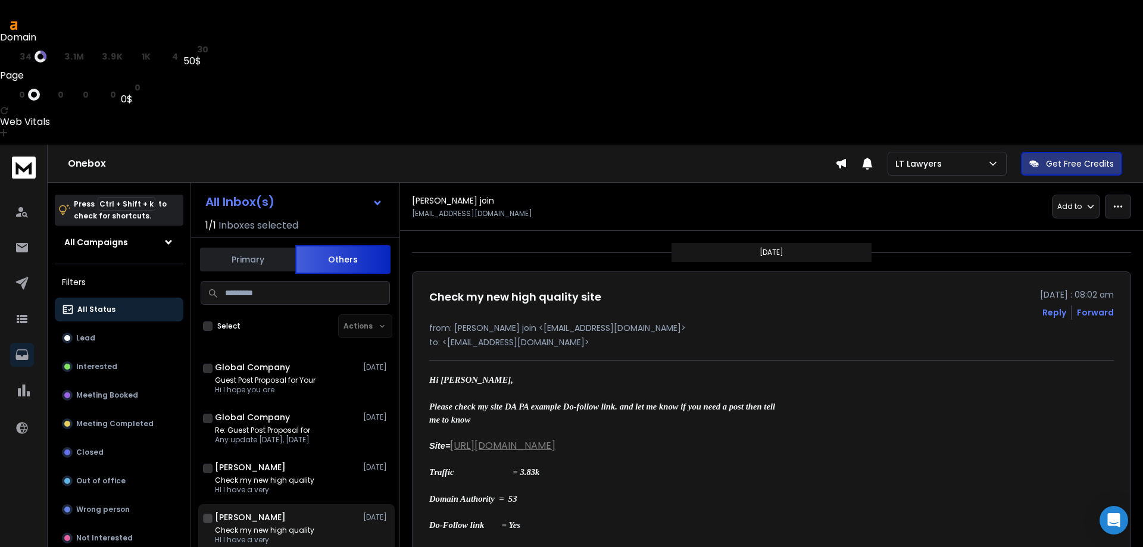
click at [288, 526] on p "Check my new high quality" at bounding box center [264, 531] width 99 height 10
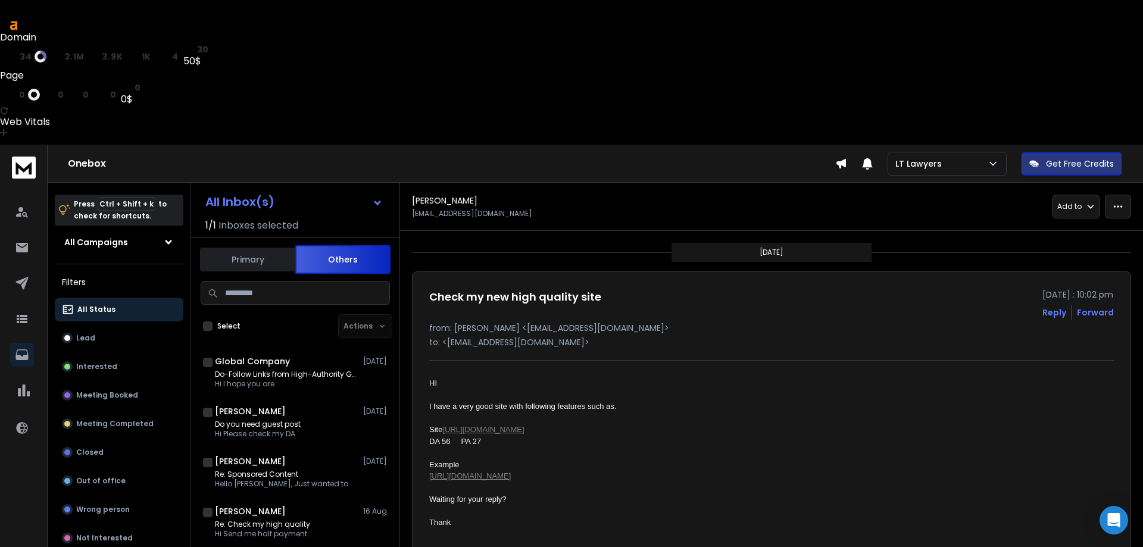
scroll to position [0, 0]
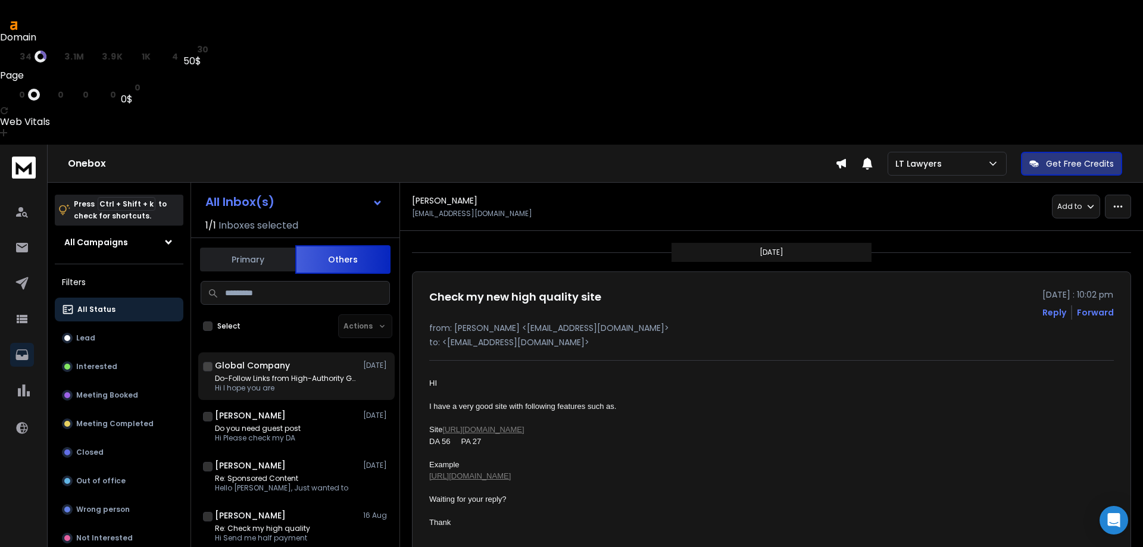
click at [320, 374] on p "Do-Follow Links from High-Authority Google-Indexed" at bounding box center [286, 379] width 143 height 10
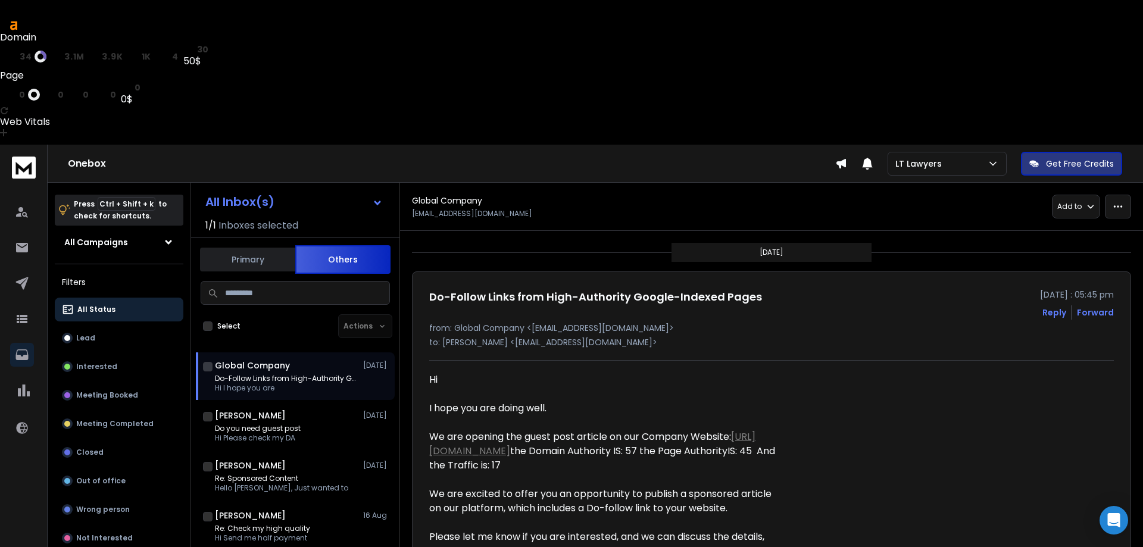
click at [732, 195] on div "Global Company GC [EMAIL_ADDRESS][DOMAIN_NAME]" at bounding box center [590, 207] width 356 height 24
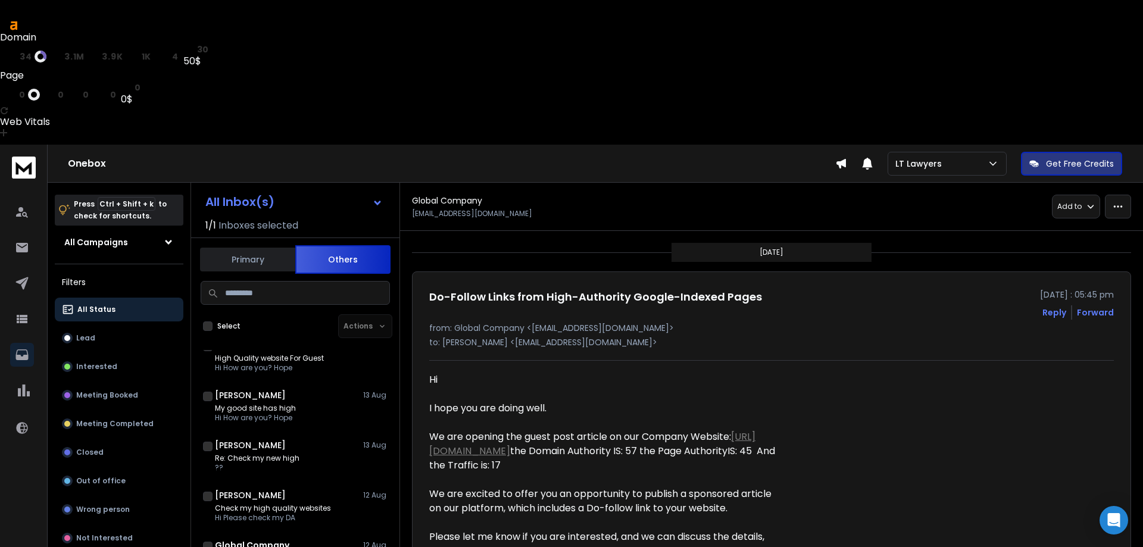
scroll to position [301, 0]
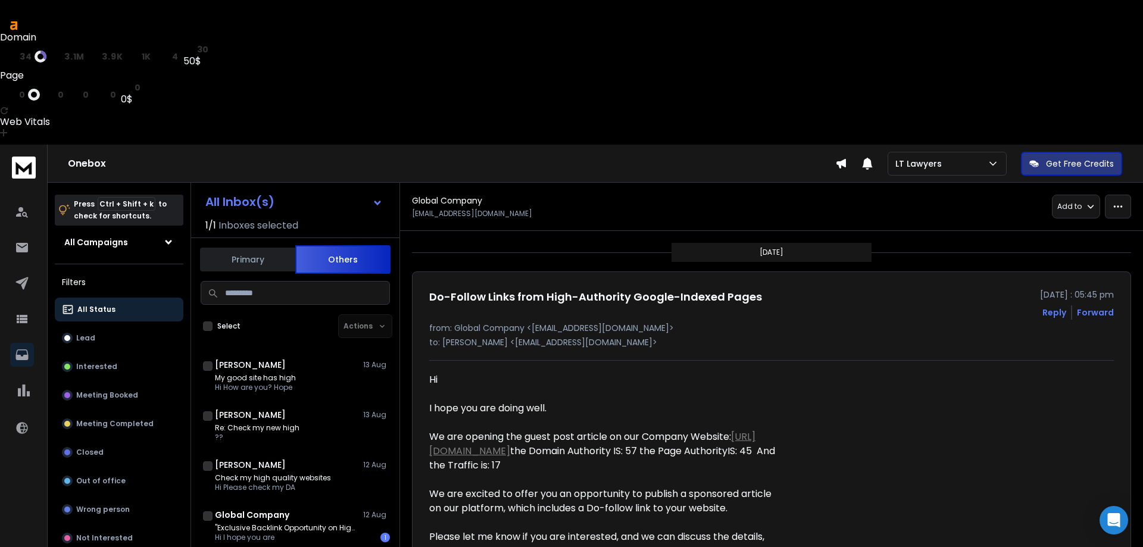
click at [29, 398] on div "H" at bounding box center [24, 418] width 48 height 547
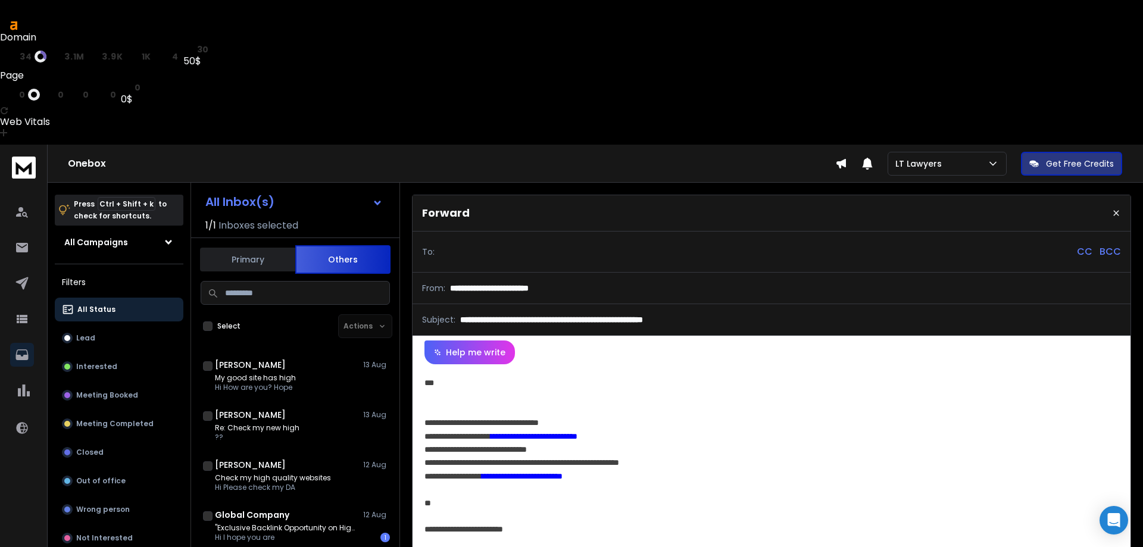
click at [1115, 210] on icon at bounding box center [1115, 212] width 5 height 5
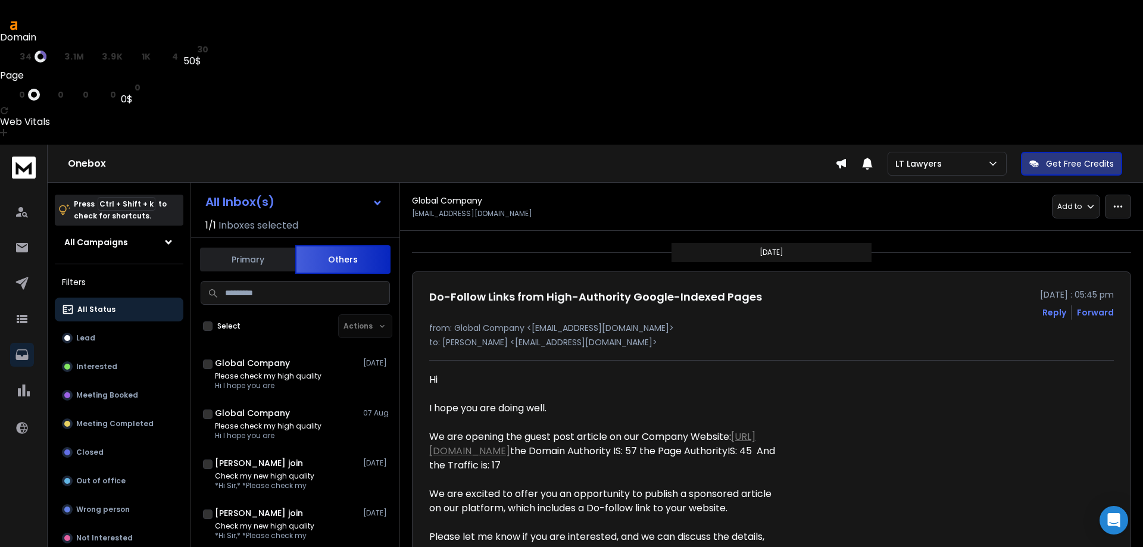
scroll to position [560, 0]
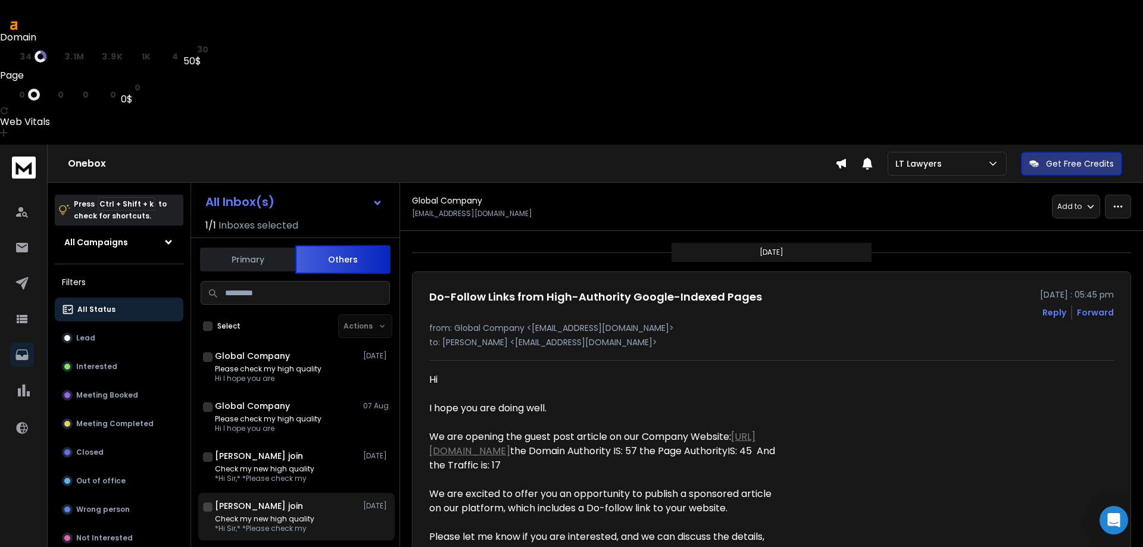
click at [302, 500] on div "[PERSON_NAME] join [DATE]" at bounding box center [302, 506] width 175 height 12
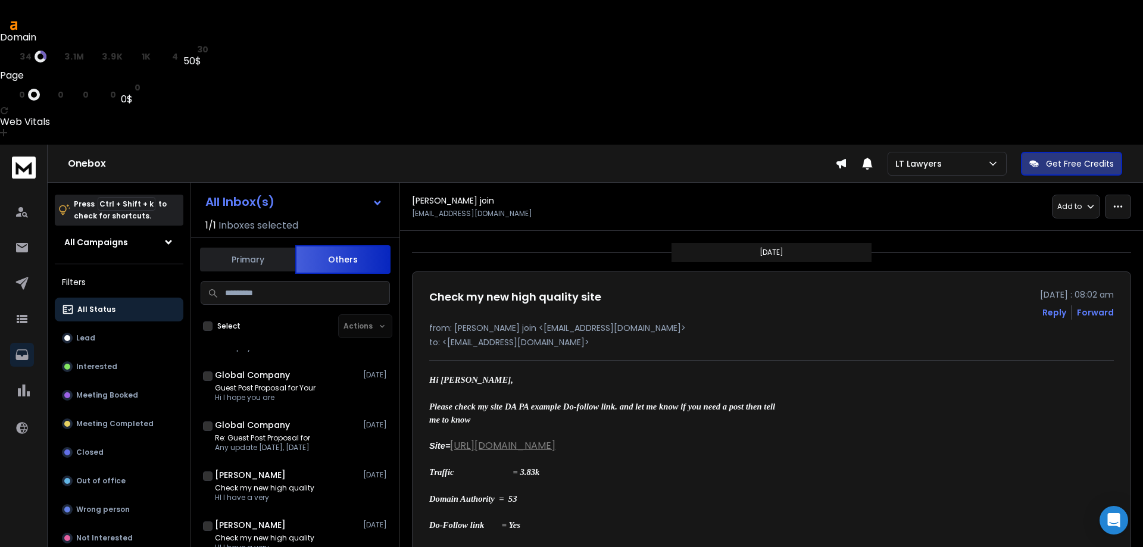
scroll to position [944, 0]
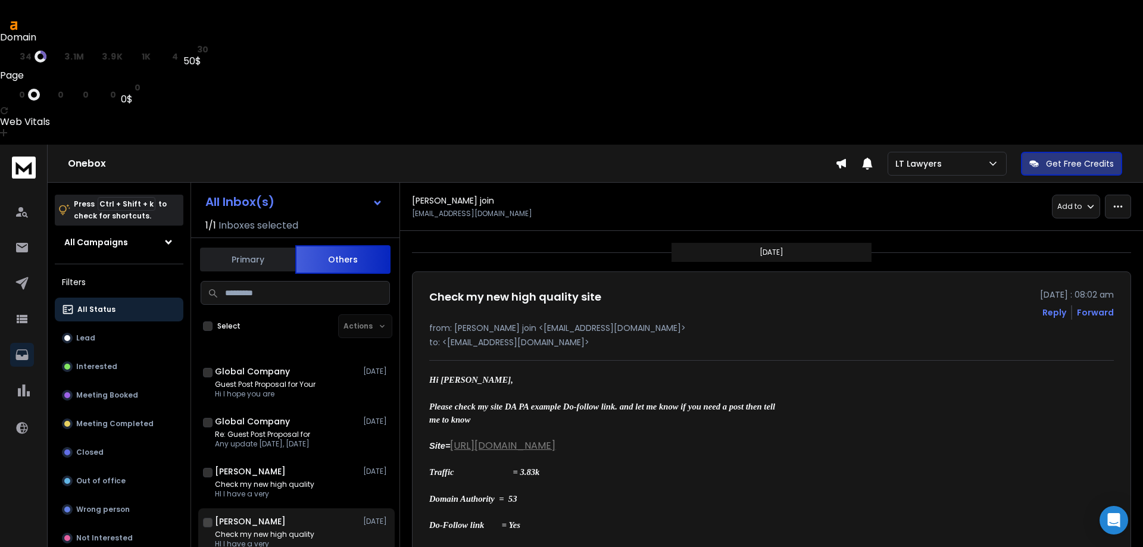
click at [288, 516] on div "[PERSON_NAME] [DATE] Check my new high quality HI I have a very" at bounding box center [302, 532] width 175 height 33
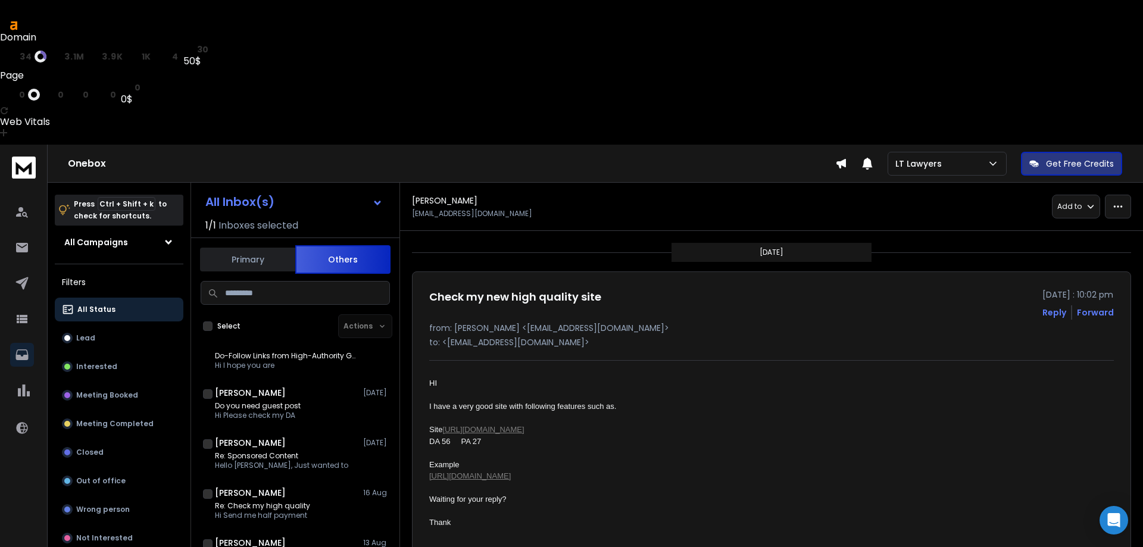
scroll to position [0, 0]
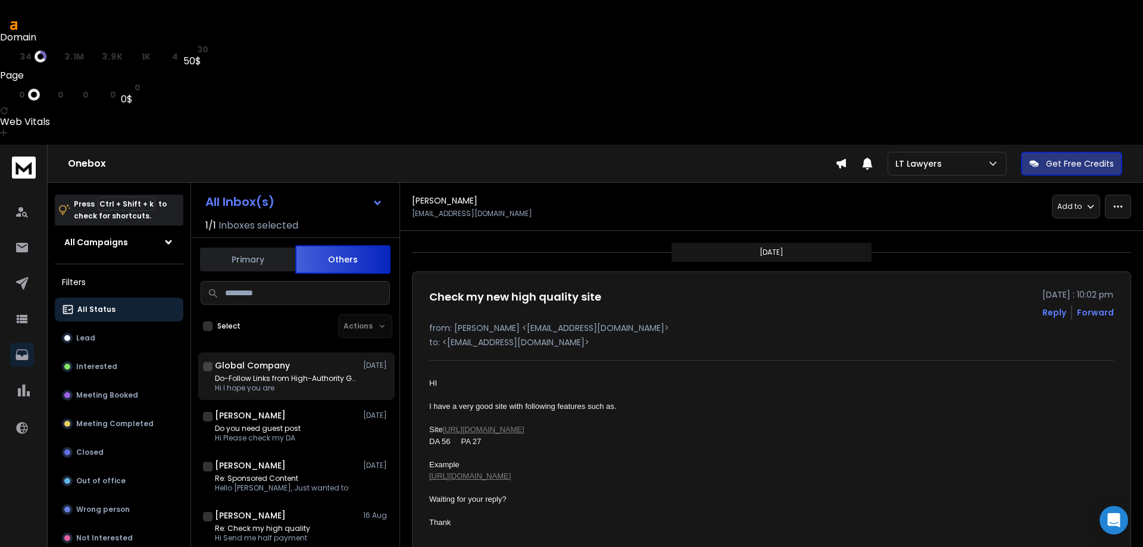
click at [320, 374] on p "Do-Follow Links from High-Authority Google-Indexed" at bounding box center [286, 379] width 143 height 10
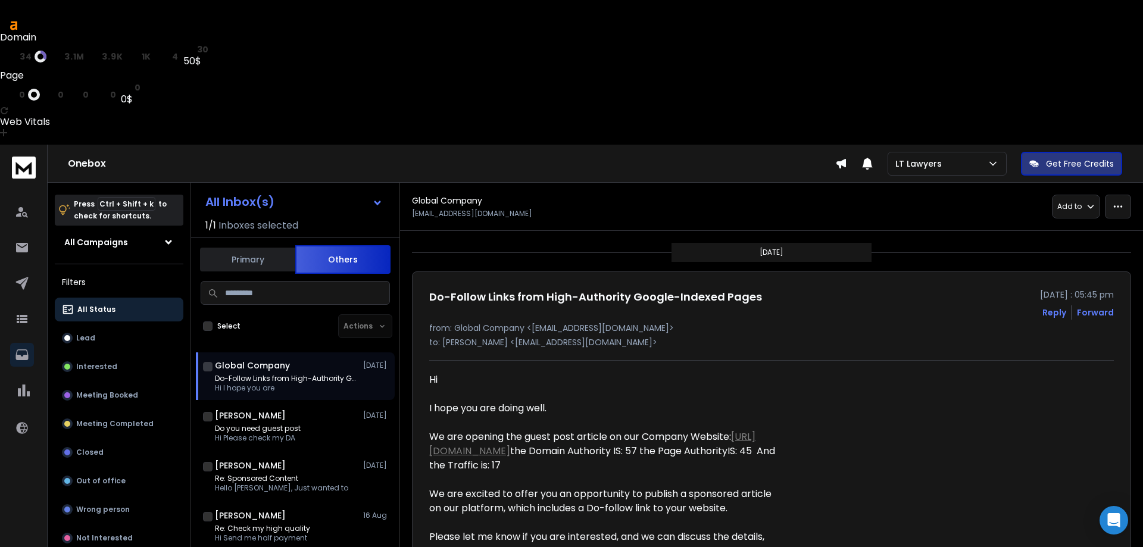
click at [732, 195] on div "Global Company GC [EMAIL_ADDRESS][DOMAIN_NAME]" at bounding box center [590, 207] width 356 height 24
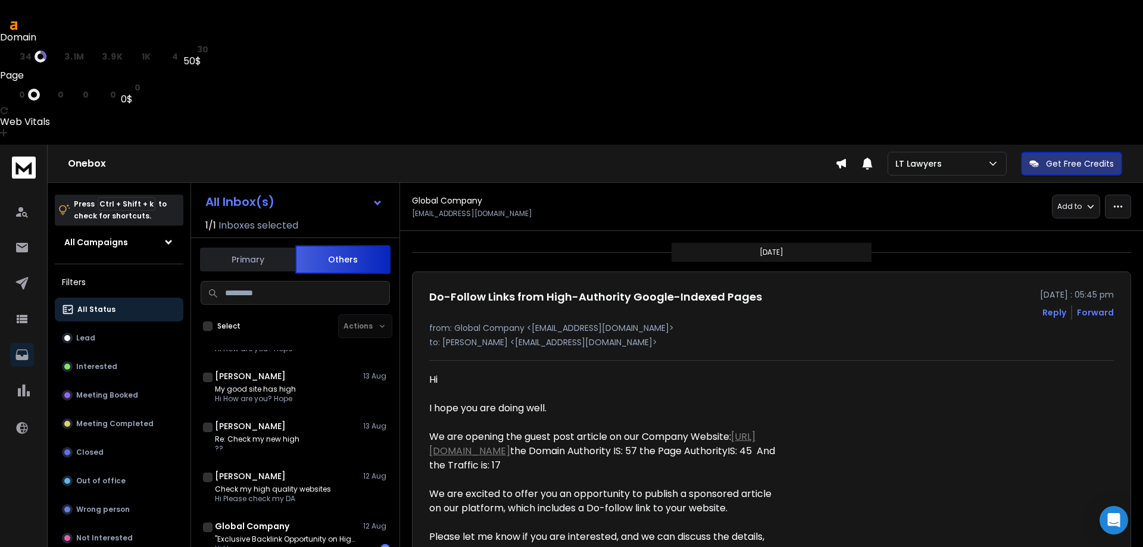
scroll to position [301, 0]
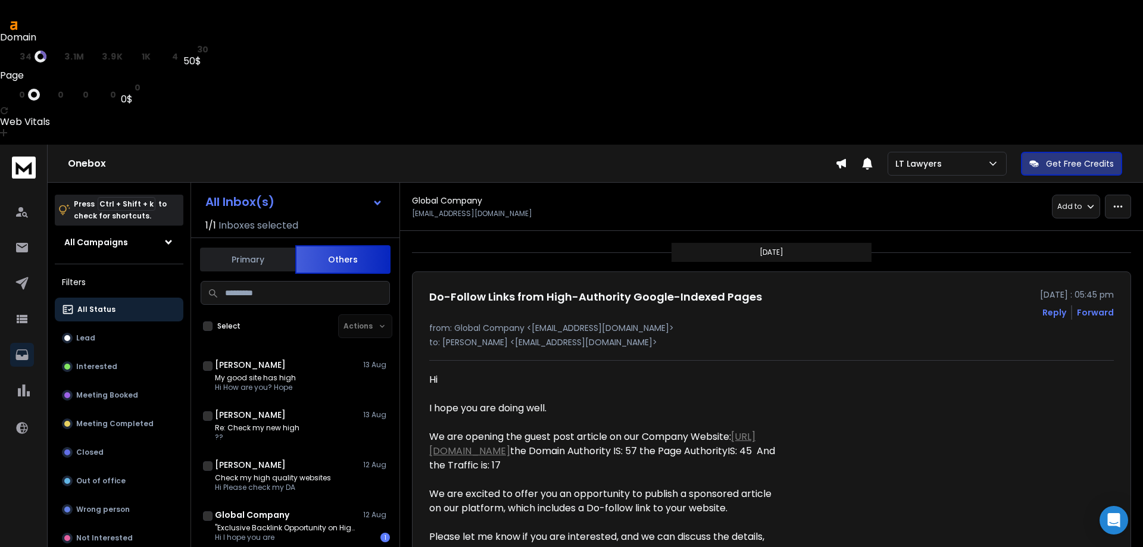
click at [29, 398] on div "H" at bounding box center [24, 418] width 48 height 547
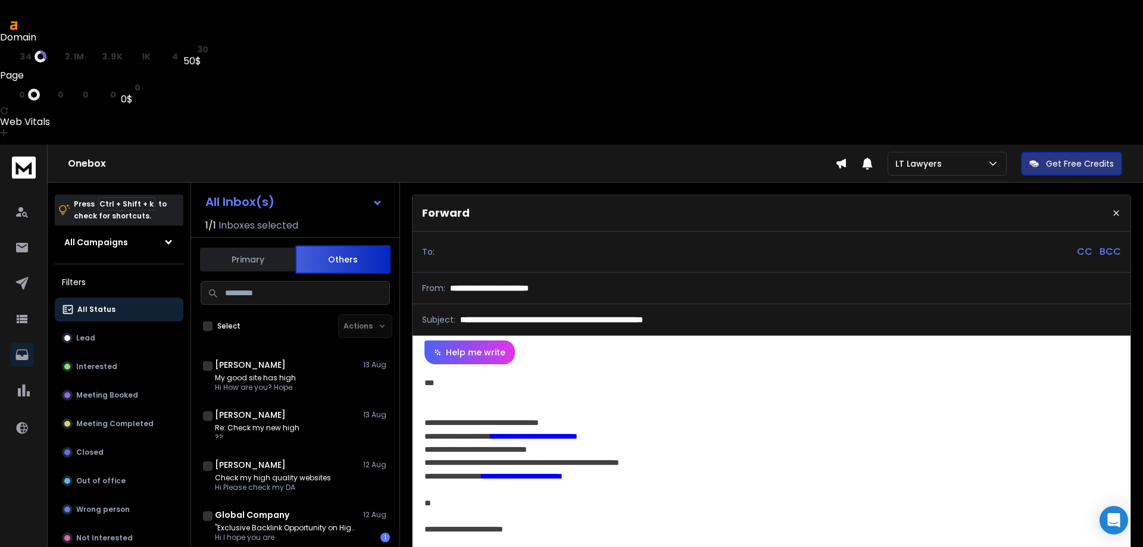
click at [1115, 210] on icon at bounding box center [1115, 212] width 5 height 5
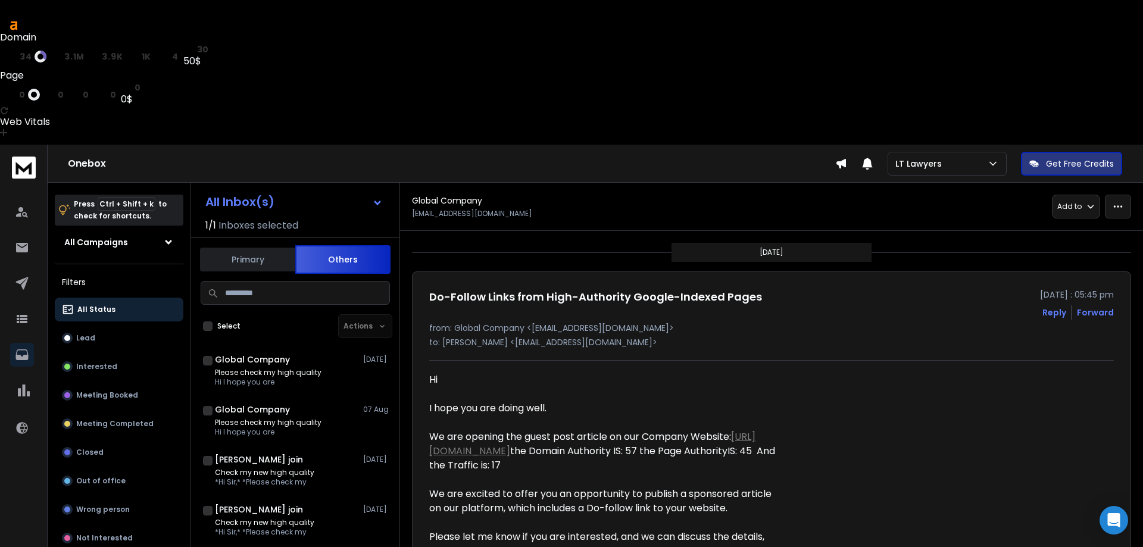
scroll to position [560, 0]
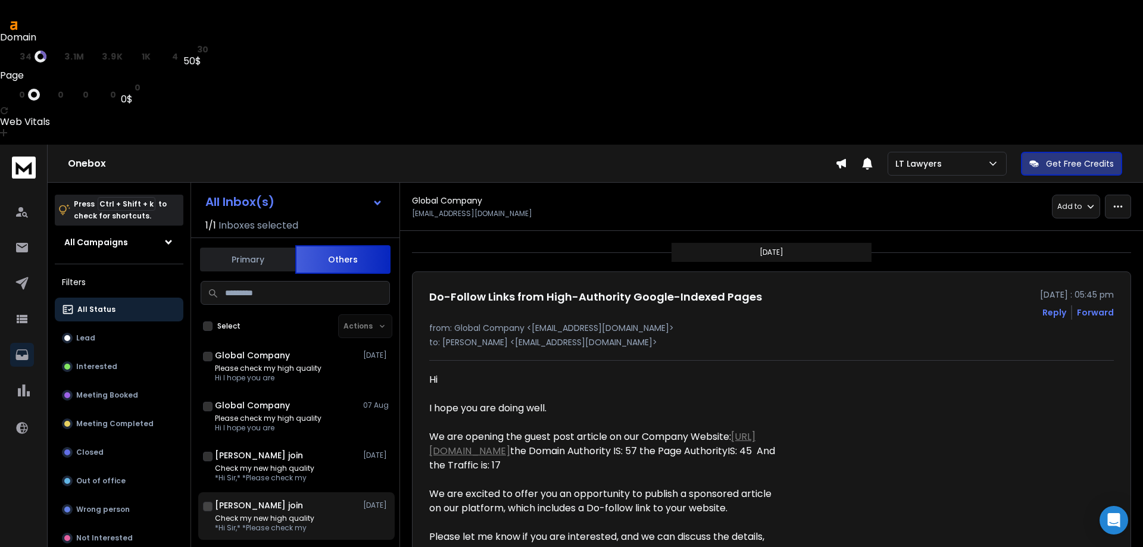
click at [302, 500] on div "[PERSON_NAME] join [DATE]" at bounding box center [302, 506] width 175 height 12
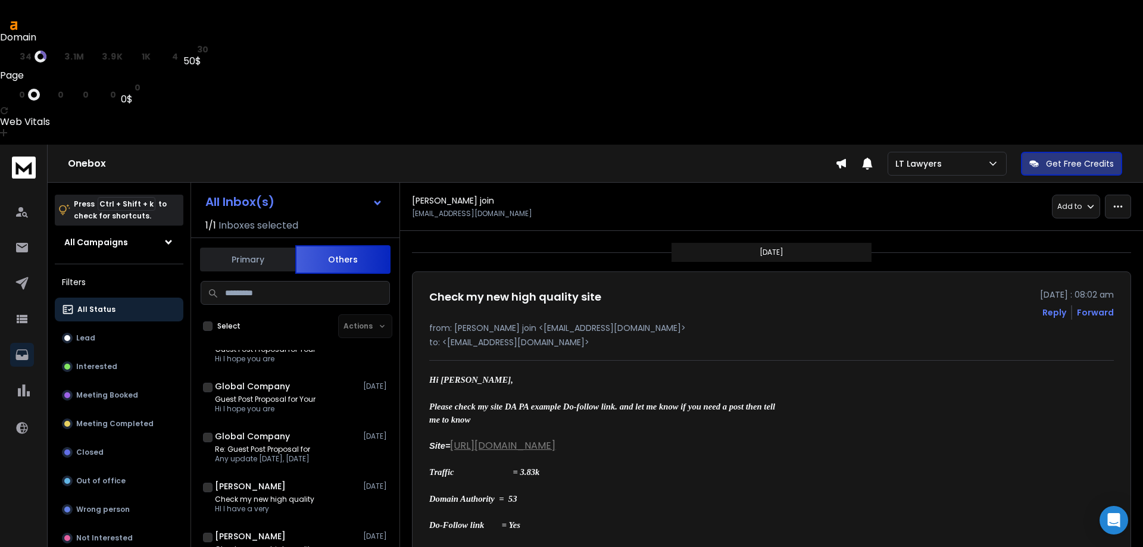
scroll to position [948, 0]
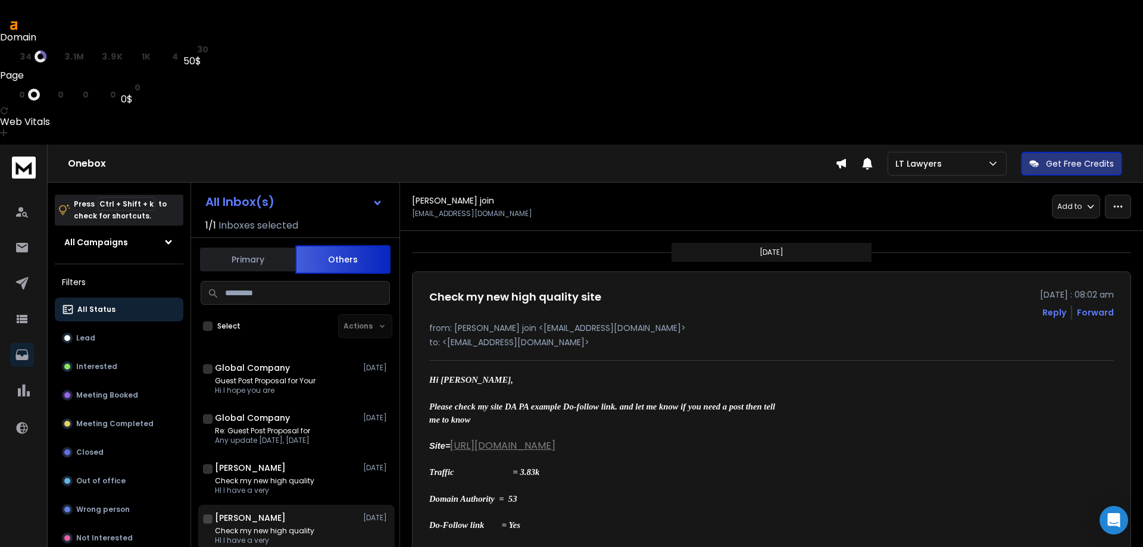
click at [288, 526] on p "Check my new high quality" at bounding box center [264, 531] width 99 height 10
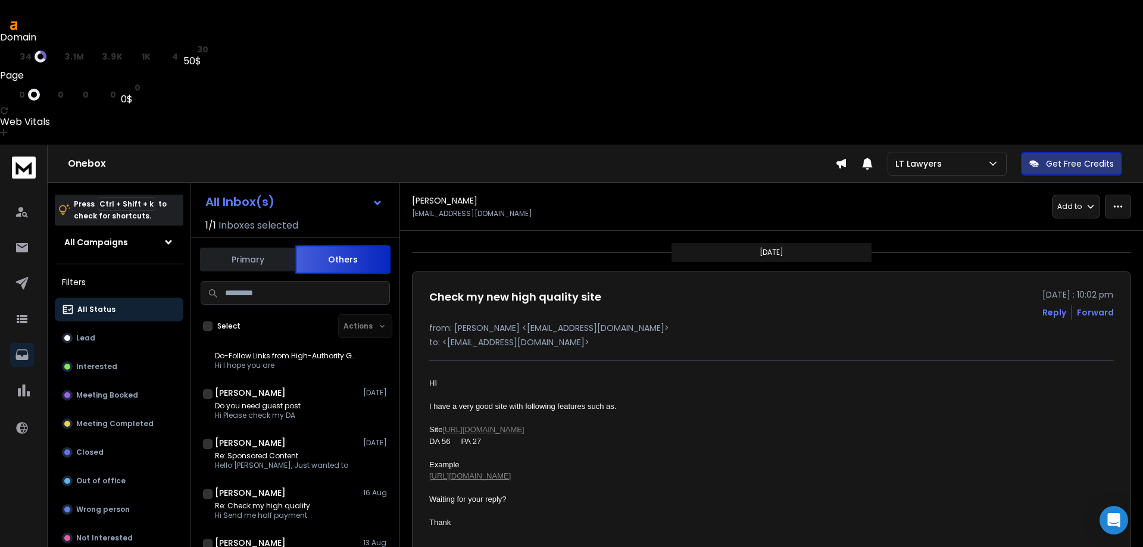
scroll to position [0, 0]
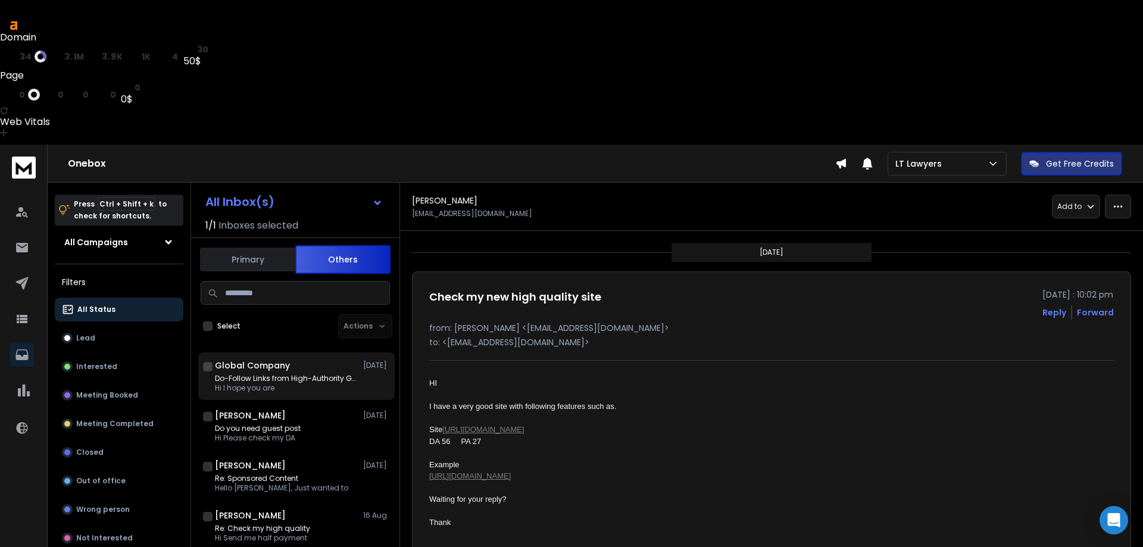
click at [320, 374] on p "Do-Follow Links from High-Authority Google-Indexed" at bounding box center [286, 379] width 143 height 10
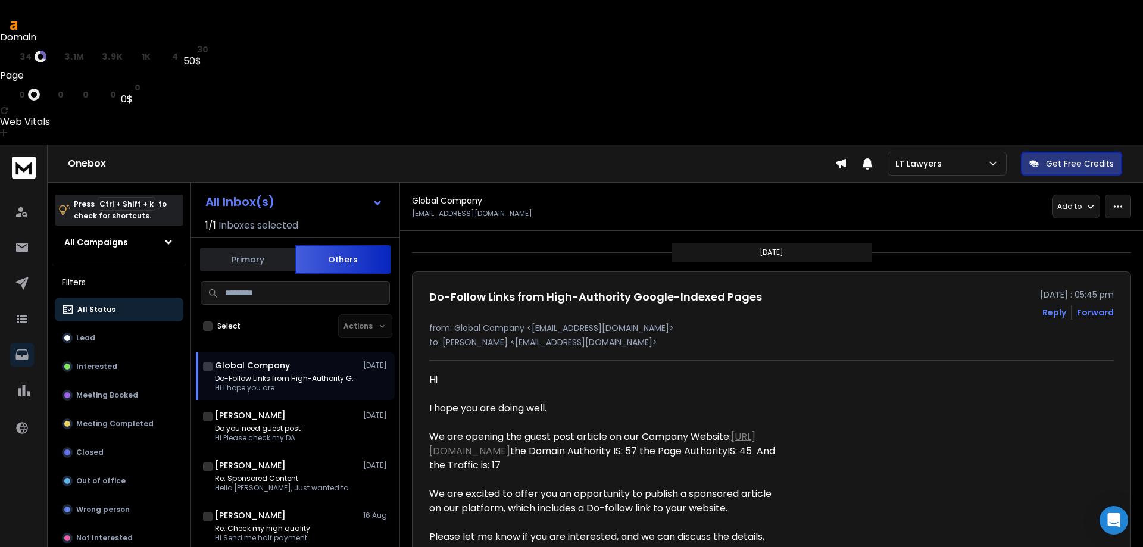
click at [732, 195] on div "Global Company GC [EMAIL_ADDRESS][DOMAIN_NAME]" at bounding box center [590, 207] width 356 height 24
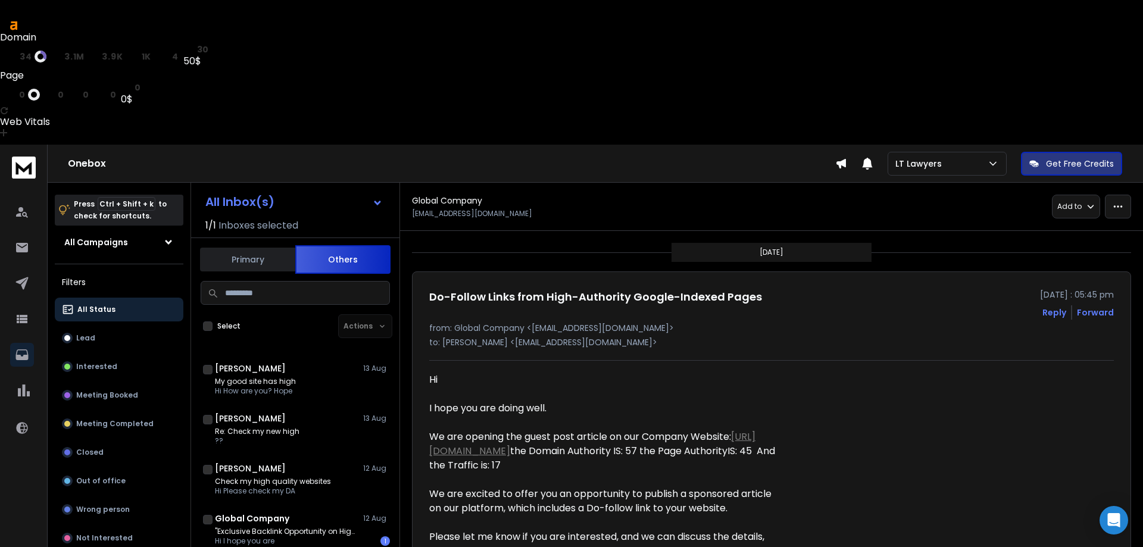
scroll to position [301, 0]
click at [29, 398] on div "H" at bounding box center [24, 418] width 48 height 547
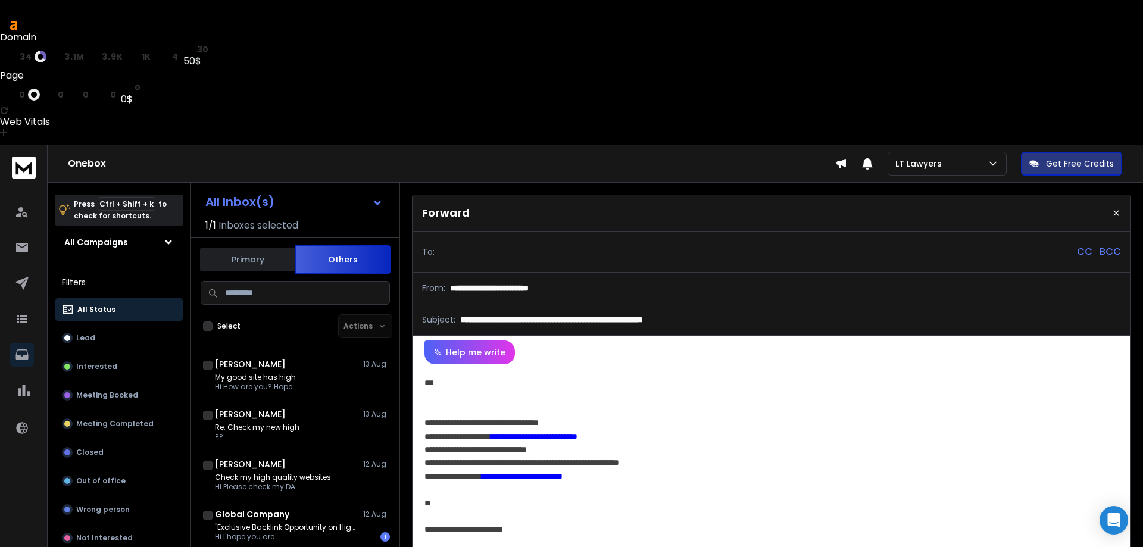
click at [1115, 210] on icon at bounding box center [1115, 212] width 5 height 5
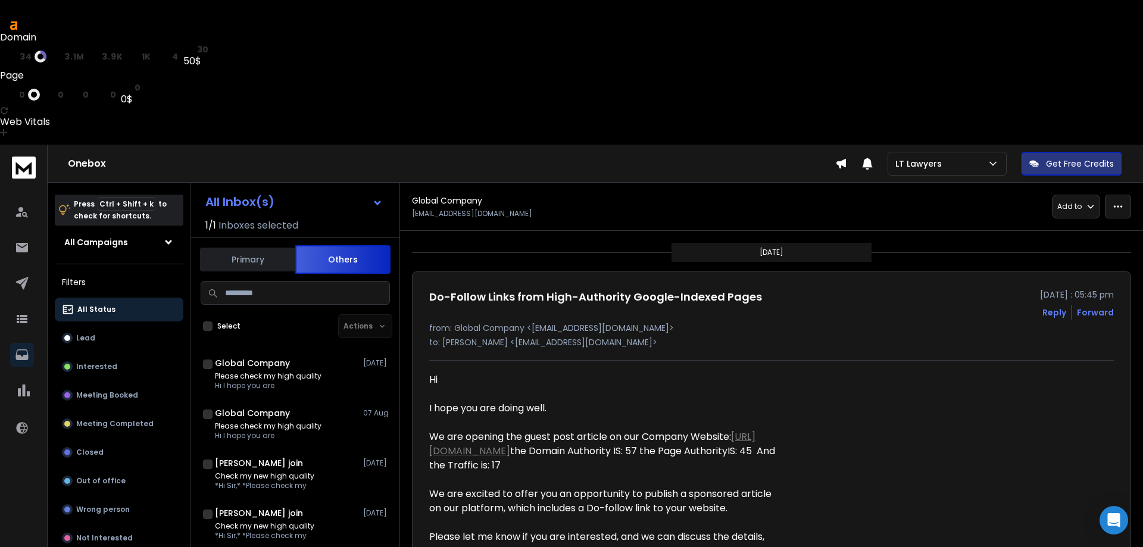
scroll to position [564, 0]
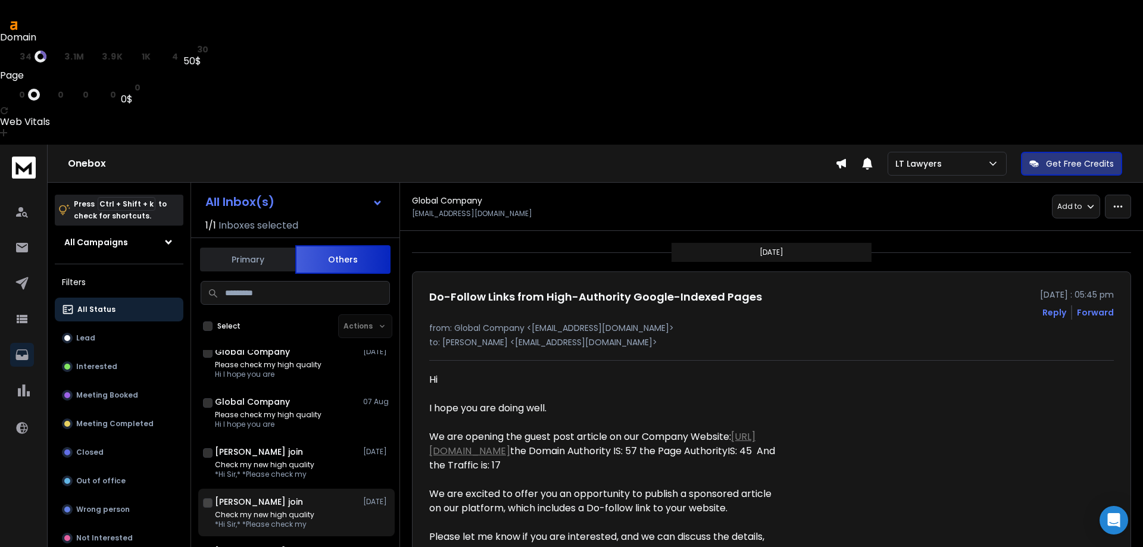
click at [302, 496] on div "[PERSON_NAME] join [DATE]" at bounding box center [302, 502] width 175 height 12
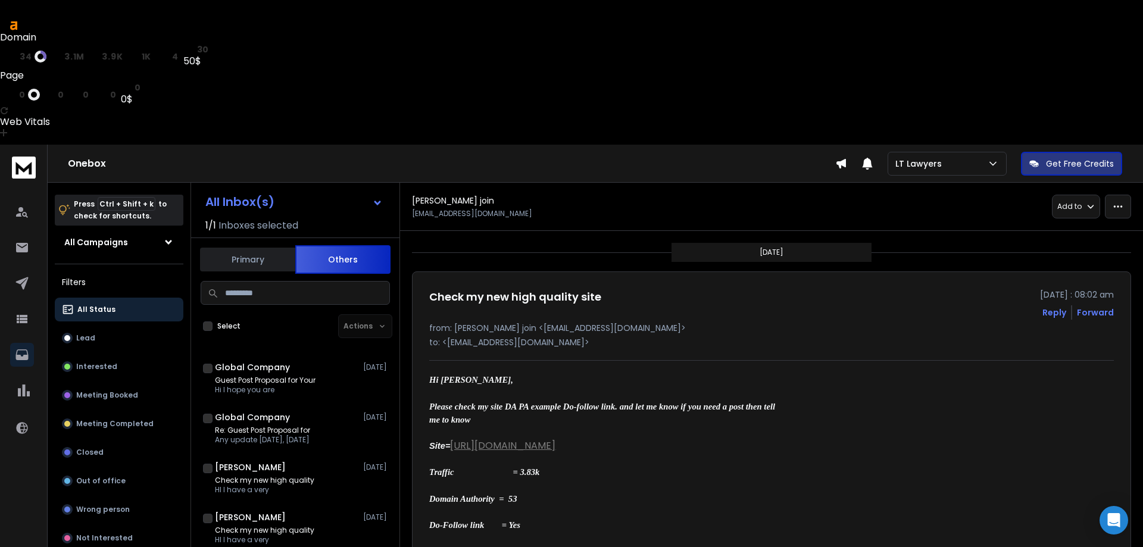
scroll to position [953, 0]
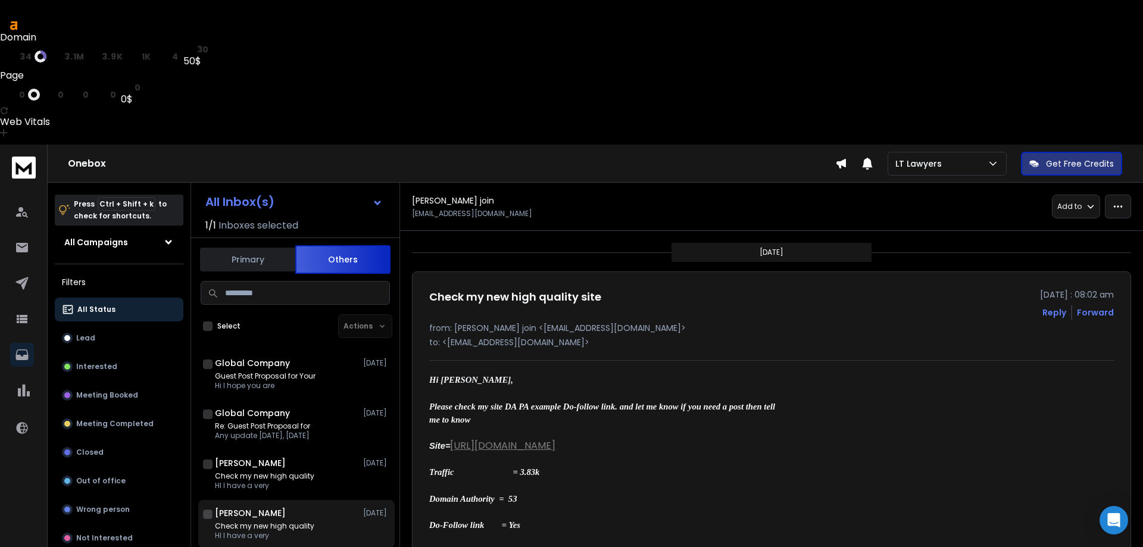
click at [288, 522] on p "Check my new high quality" at bounding box center [264, 527] width 99 height 10
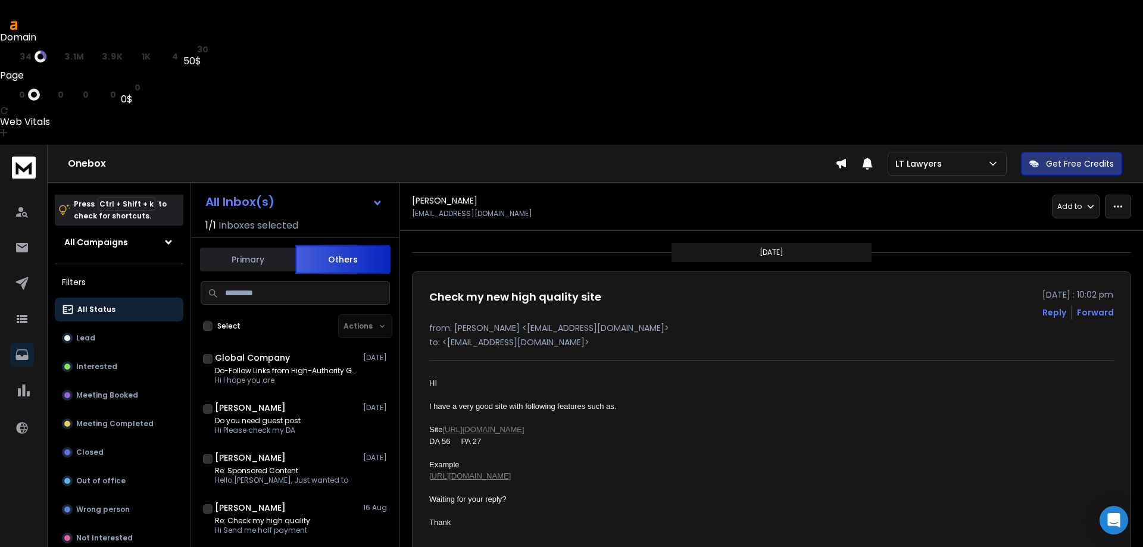
scroll to position [0, 0]
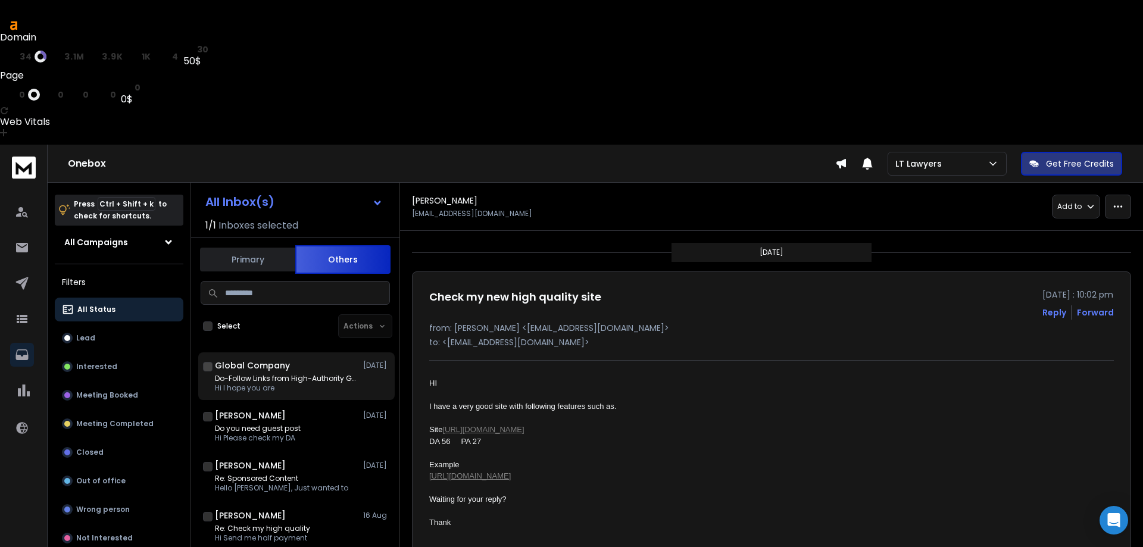
click at [320, 374] on p "Do-Follow Links from High-Authority Google-Indexed" at bounding box center [286, 379] width 143 height 10
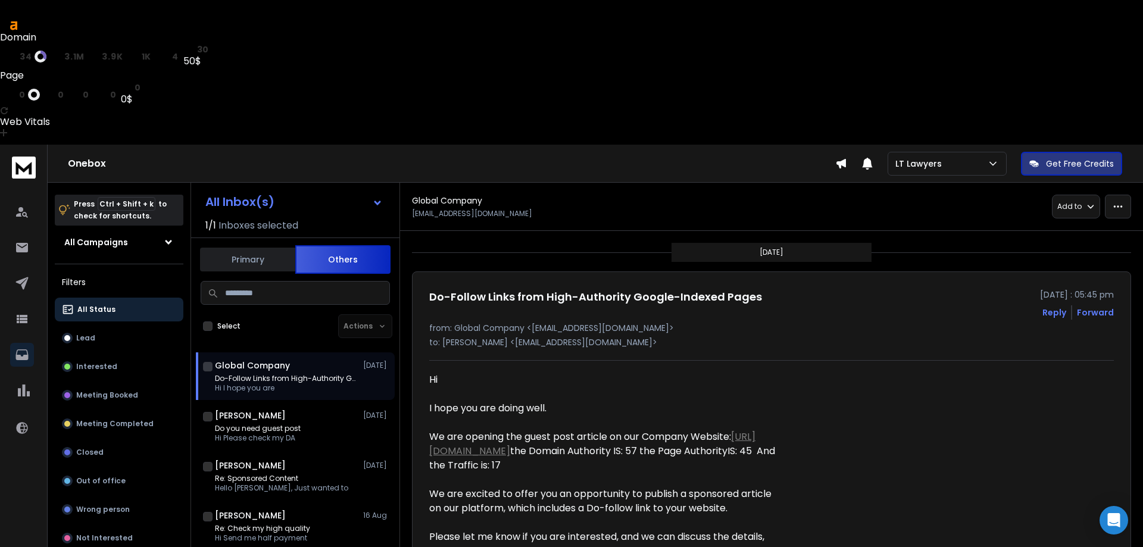
click at [732, 195] on div "Global Company GC [EMAIL_ADDRESS][DOMAIN_NAME]" at bounding box center [590, 207] width 356 height 24
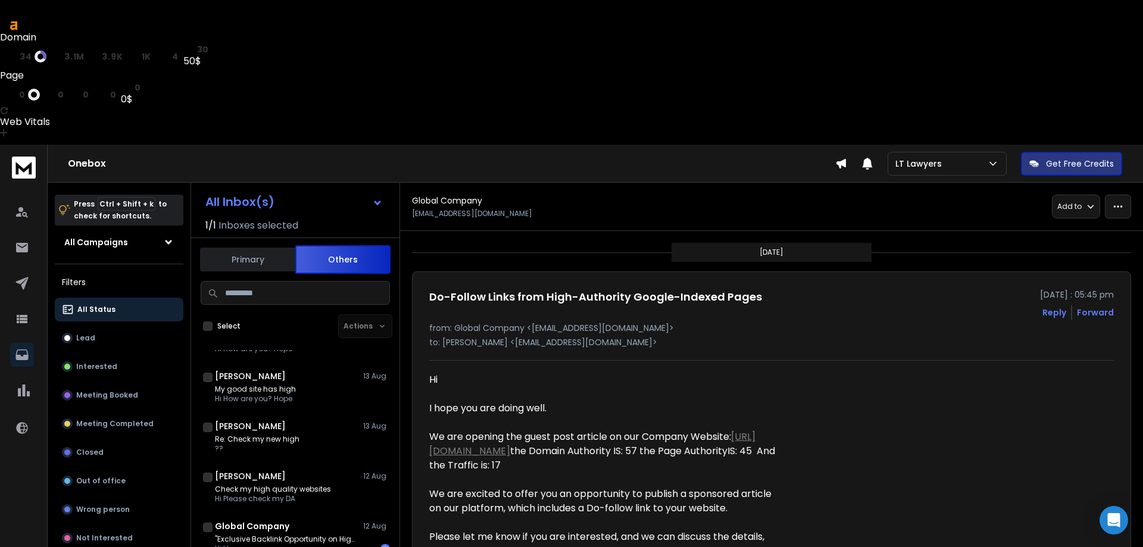
scroll to position [301, 0]
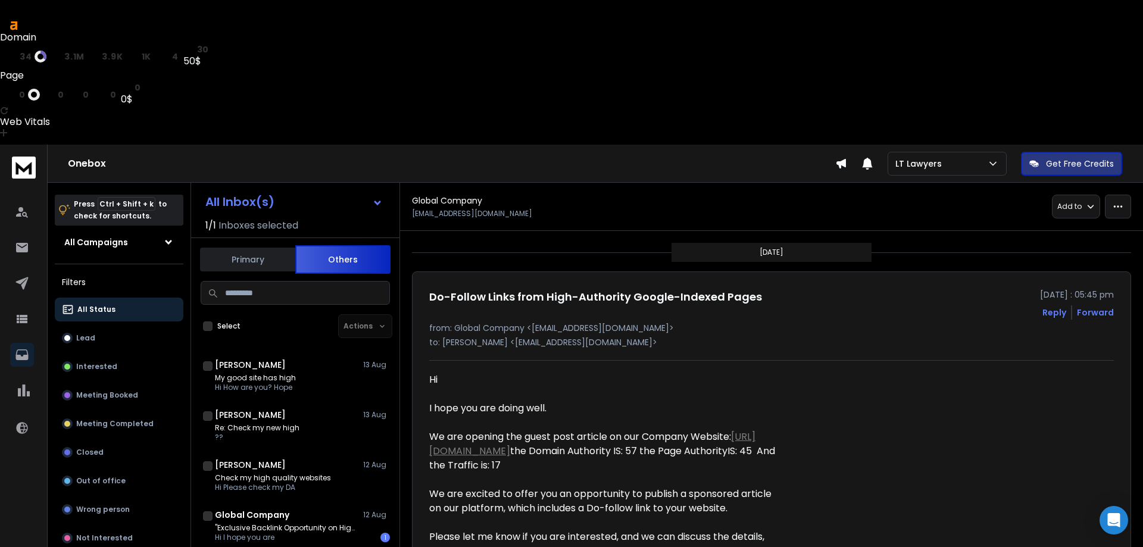
click at [29, 398] on div "H" at bounding box center [24, 418] width 48 height 547
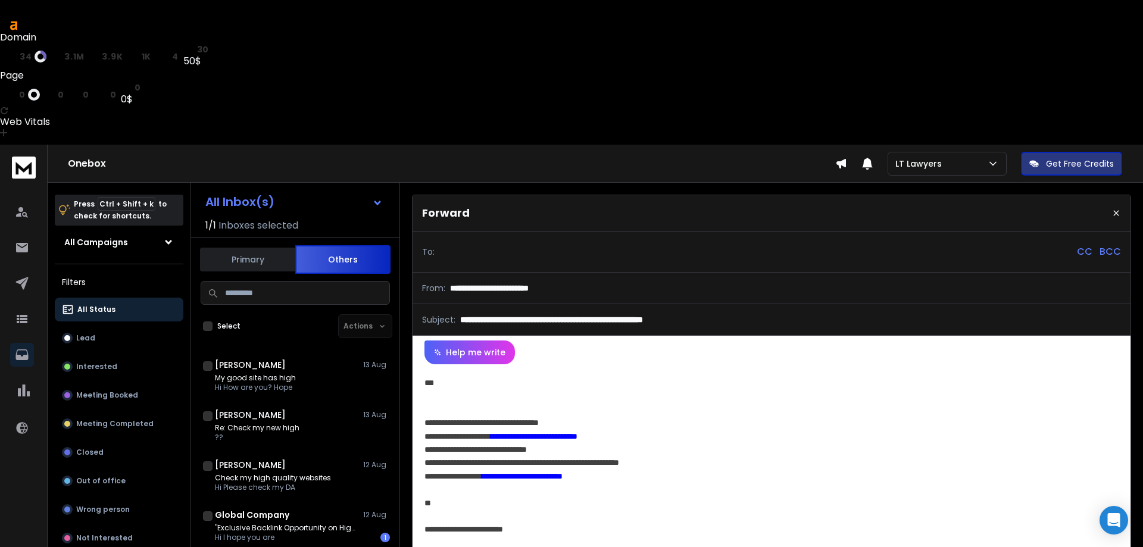
click at [1115, 210] on icon at bounding box center [1115, 212] width 5 height 5
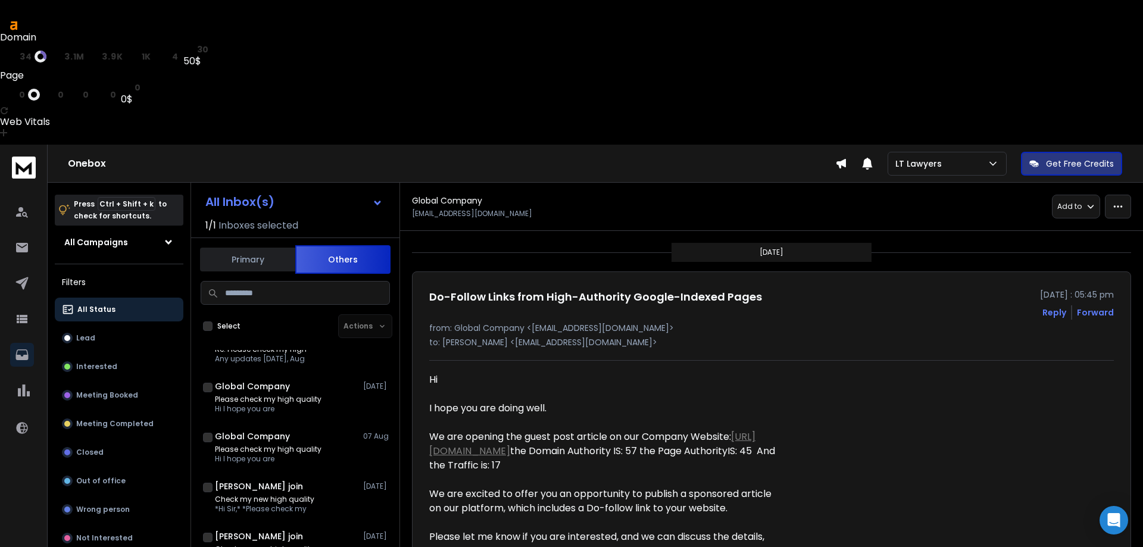
scroll to position [560, 0]
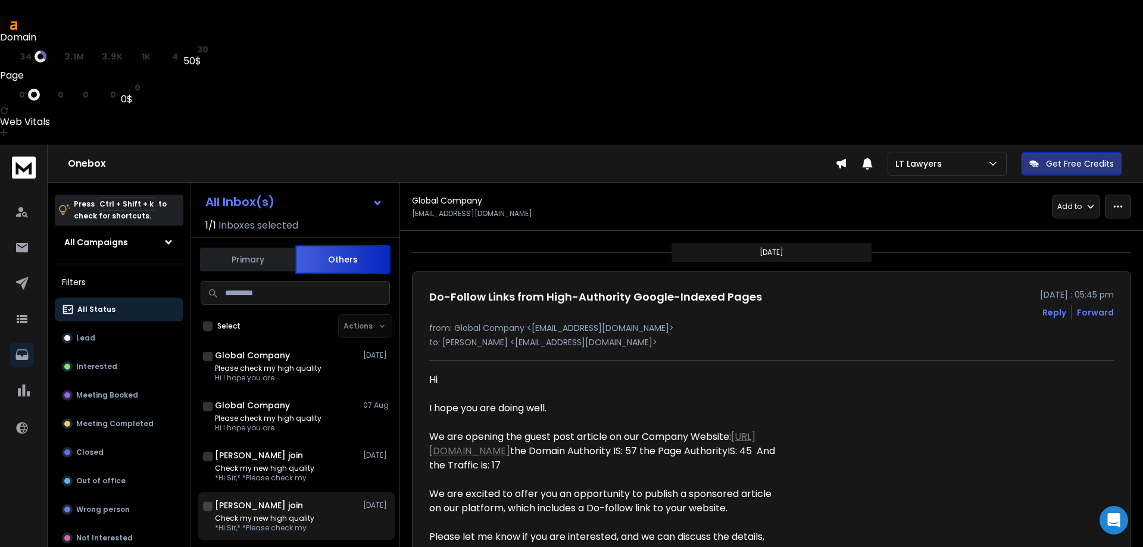
click at [302, 500] on div "[PERSON_NAME] join [DATE]" at bounding box center [302, 506] width 175 height 12
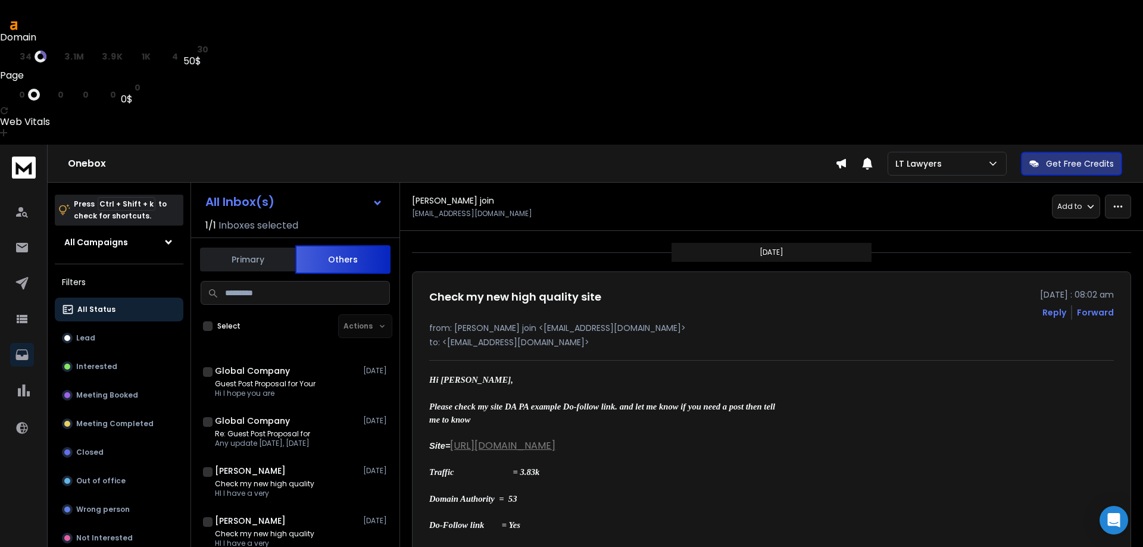
scroll to position [949, 0]
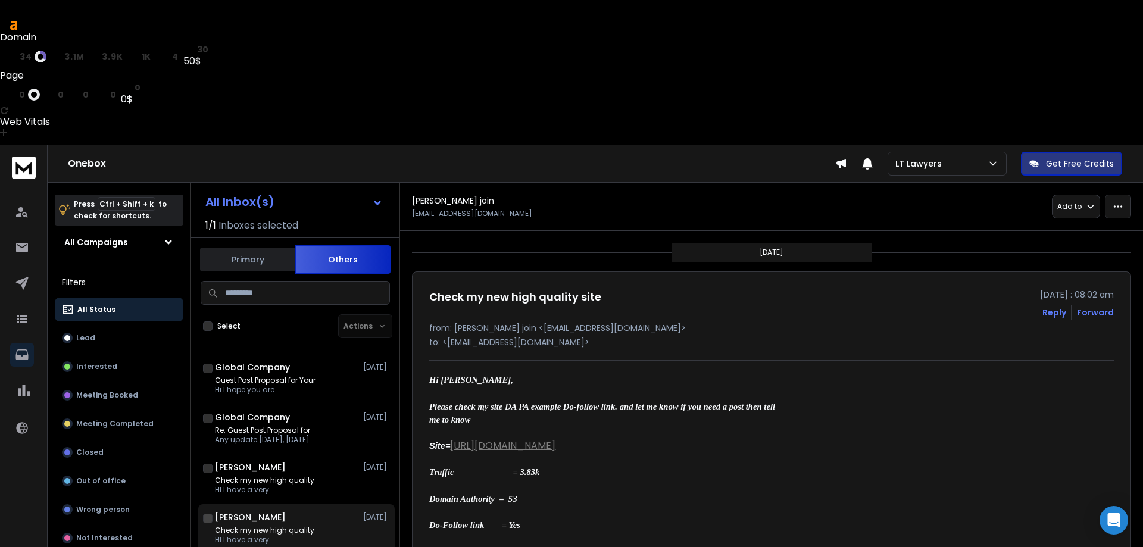
click at [288, 526] on p "Check my new high quality" at bounding box center [264, 531] width 99 height 10
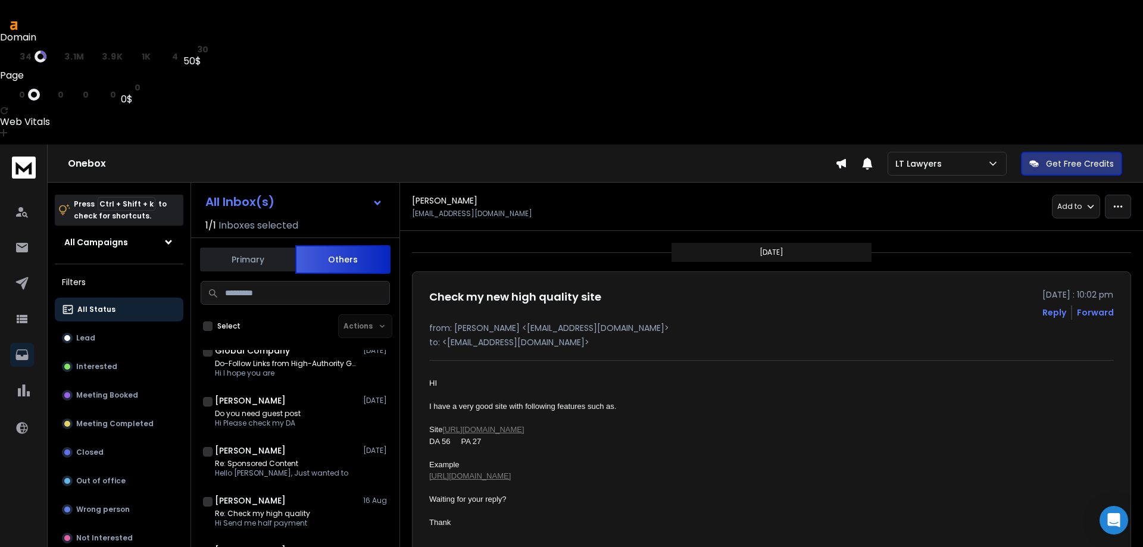
scroll to position [0, 0]
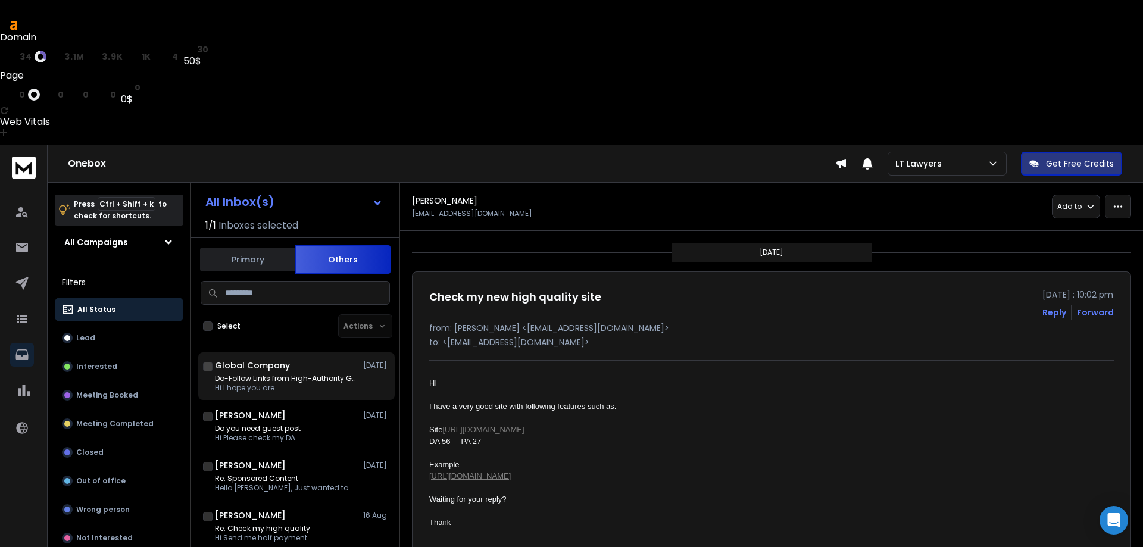
click at [320, 374] on p "Do-Follow Links from High-Authority Google-Indexed" at bounding box center [286, 379] width 143 height 10
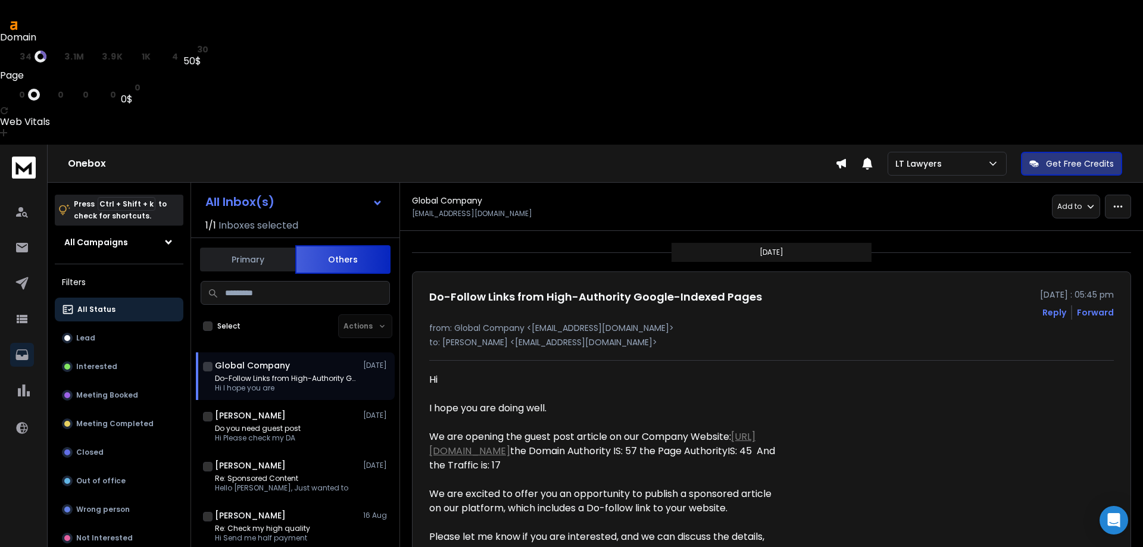
click at [732, 195] on div "Global Company GC [EMAIL_ADDRESS][DOMAIN_NAME]" at bounding box center [590, 207] width 356 height 24
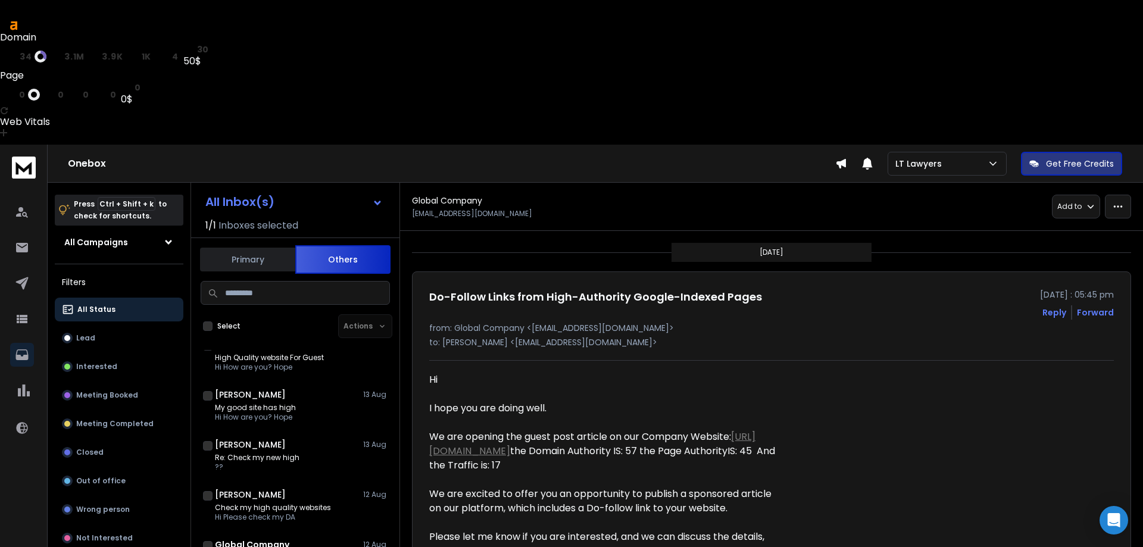
scroll to position [301, 0]
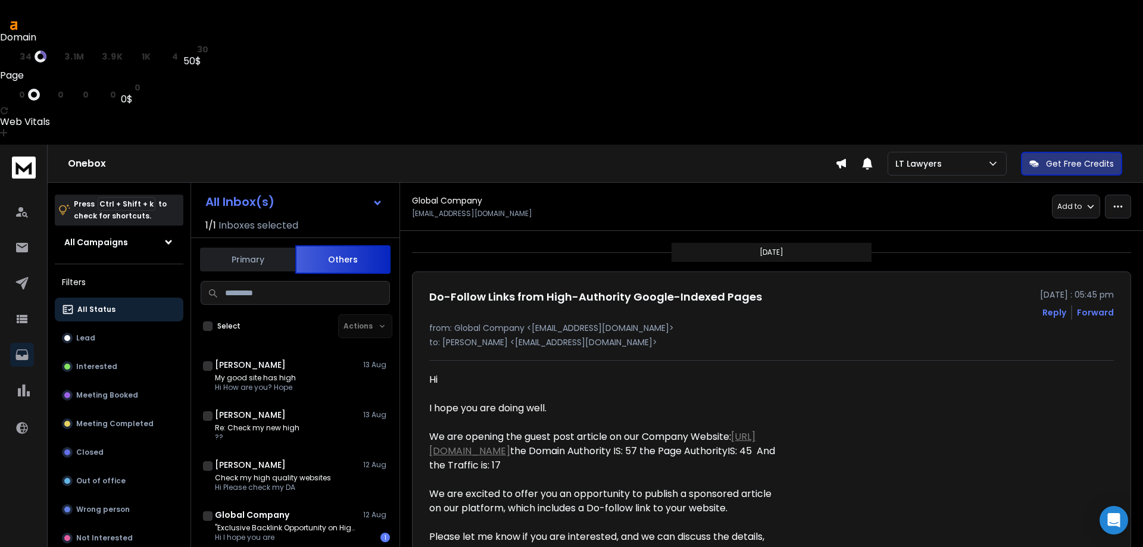
click at [29, 398] on div "H" at bounding box center [24, 418] width 48 height 547
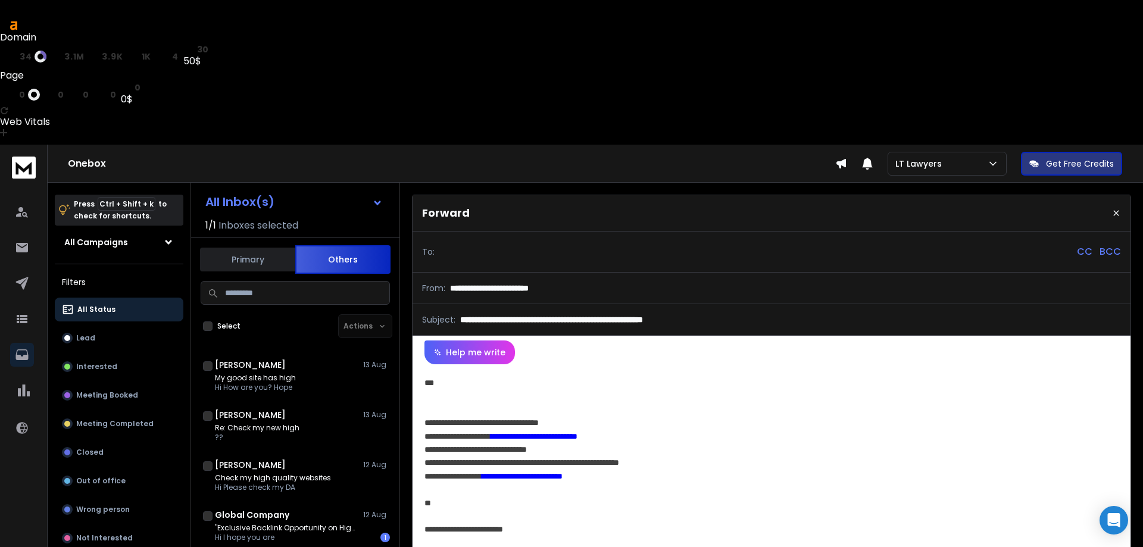
click at [1115, 210] on icon at bounding box center [1115, 212] width 5 height 5
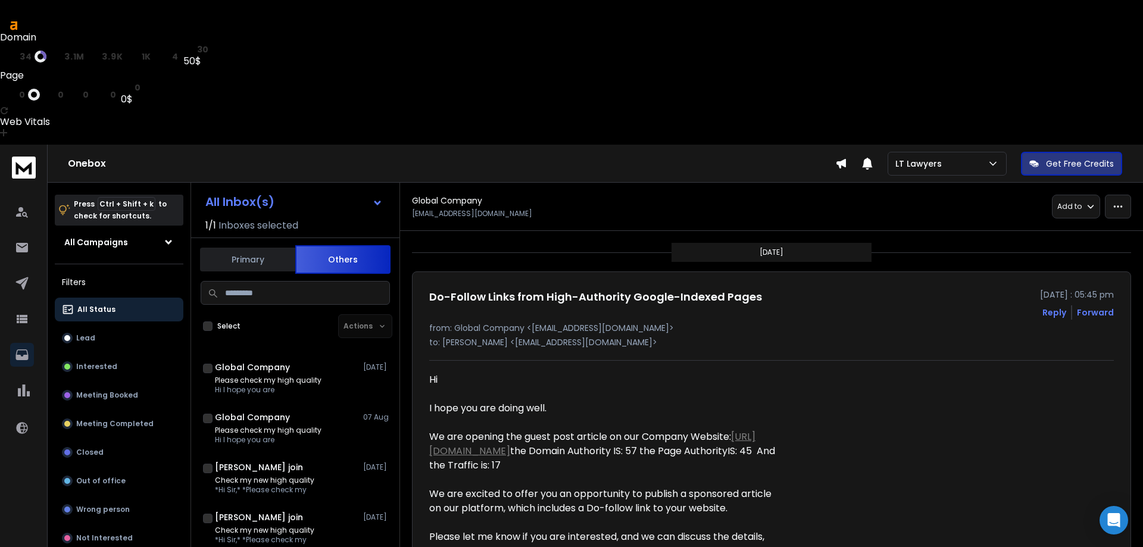
scroll to position [560, 0]
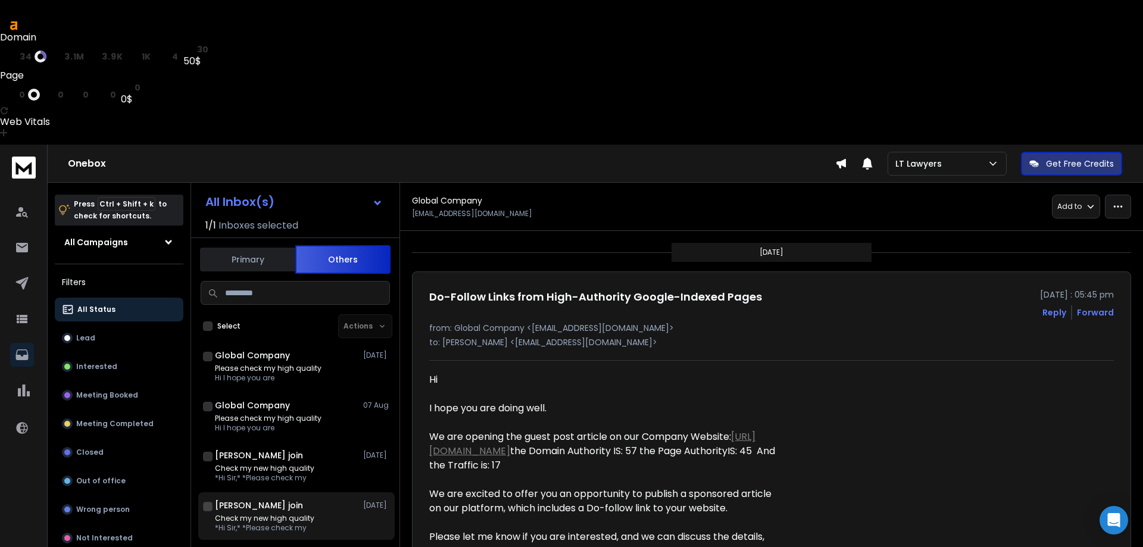
click at [302, 500] on div "[PERSON_NAME] join [DATE]" at bounding box center [302, 506] width 175 height 12
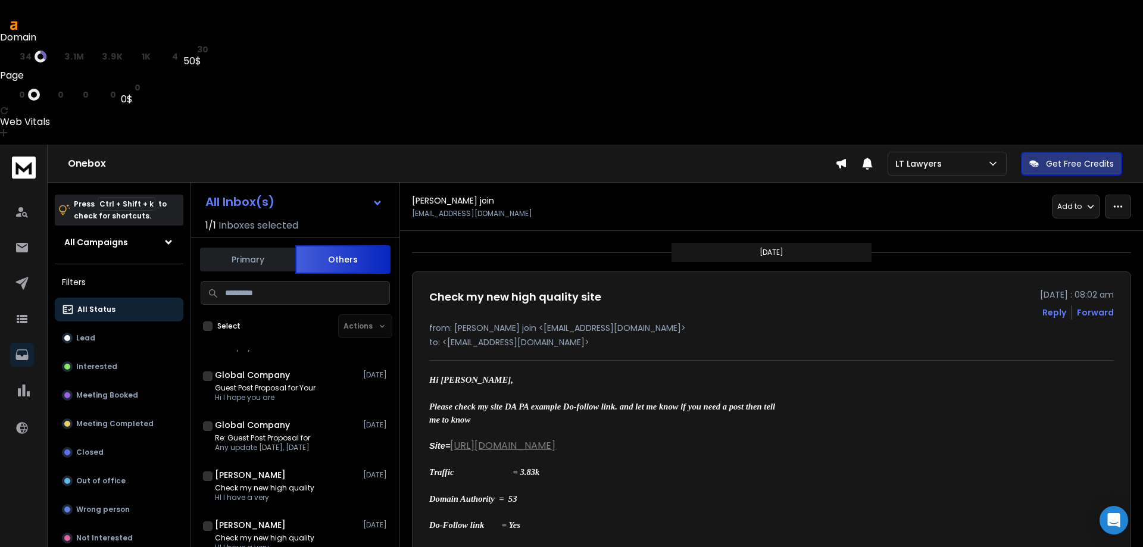
scroll to position [949, 0]
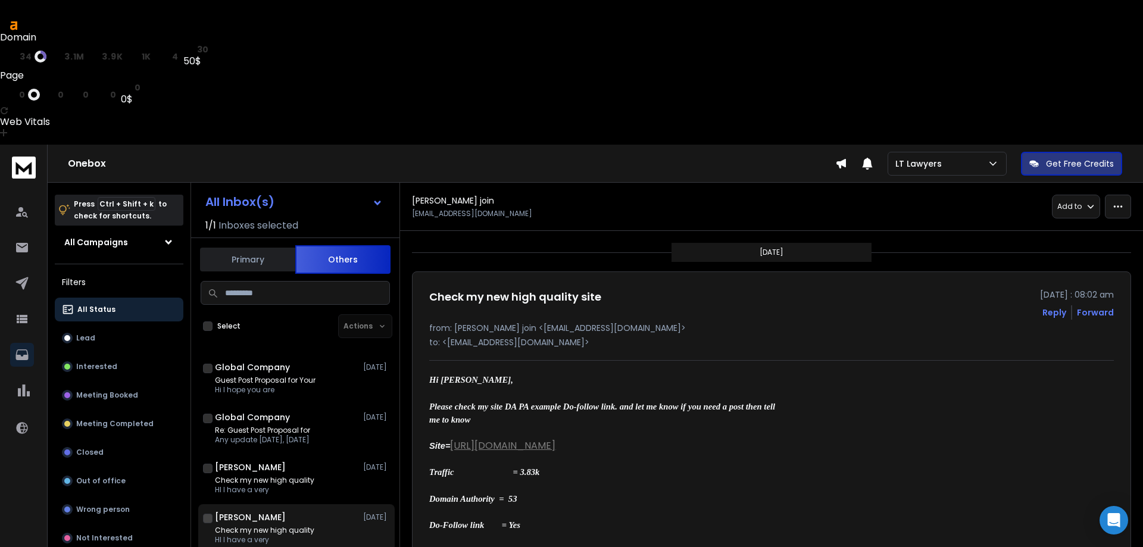
click at [288, 526] on p "Check my new high quality" at bounding box center [264, 531] width 99 height 10
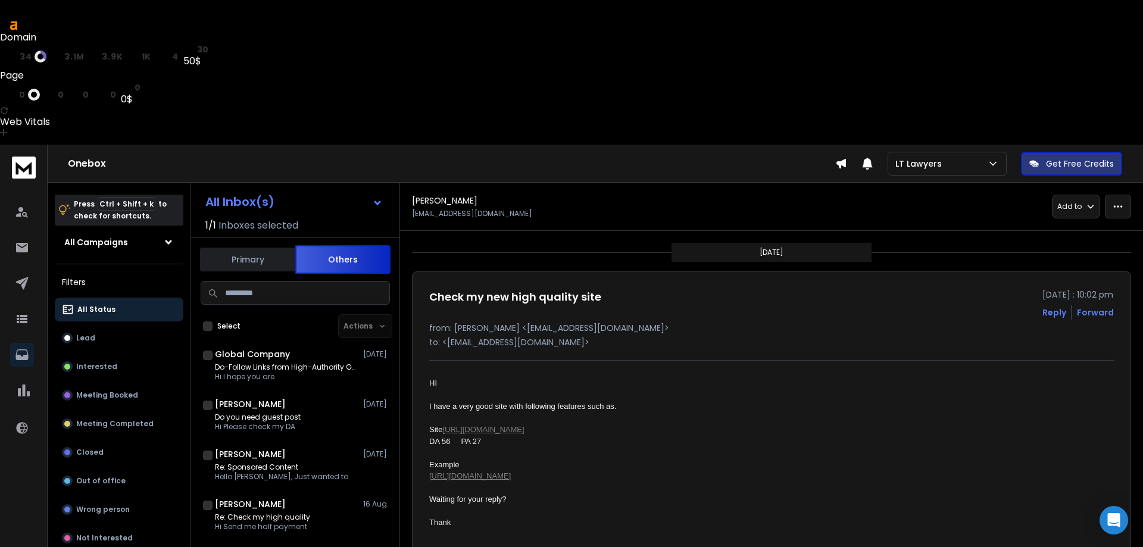
scroll to position [0, 0]
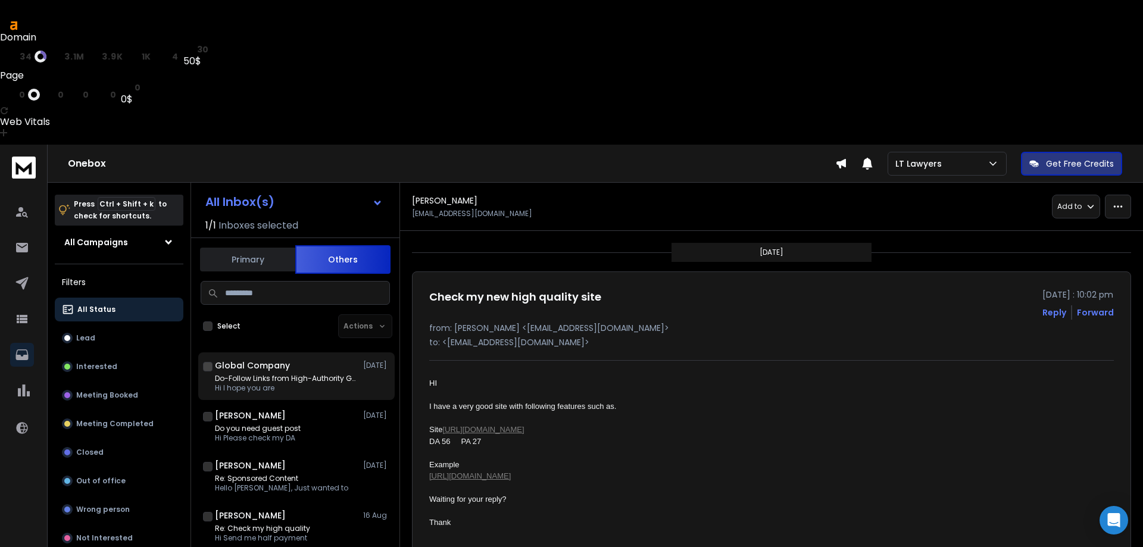
click at [320, 374] on p "Do-Follow Links from High-Authority Google-Indexed" at bounding box center [286, 379] width 143 height 10
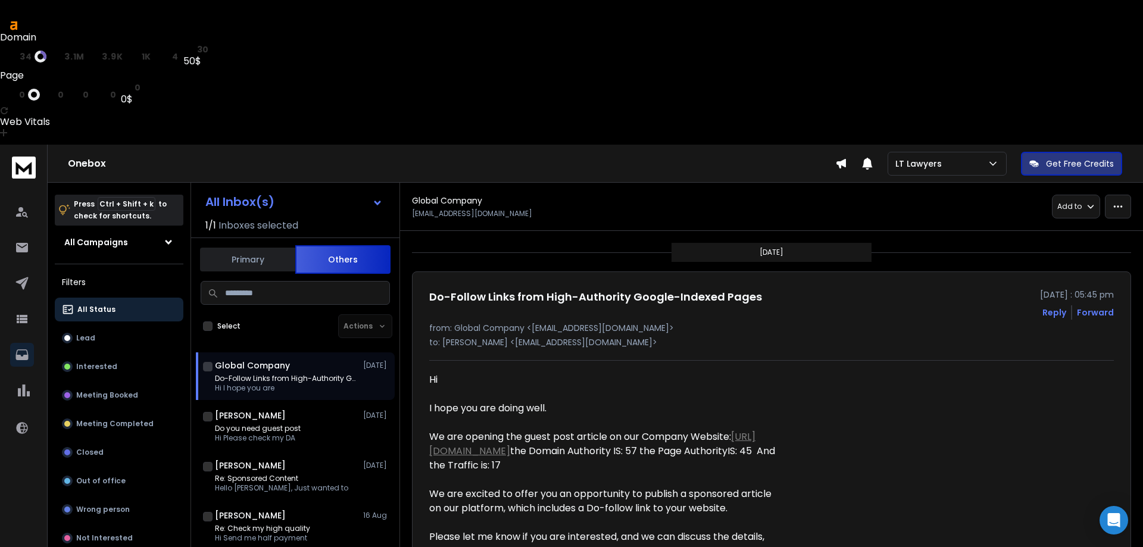
click at [732, 195] on div "Global Company GC [EMAIL_ADDRESS][DOMAIN_NAME]" at bounding box center [590, 207] width 356 height 24
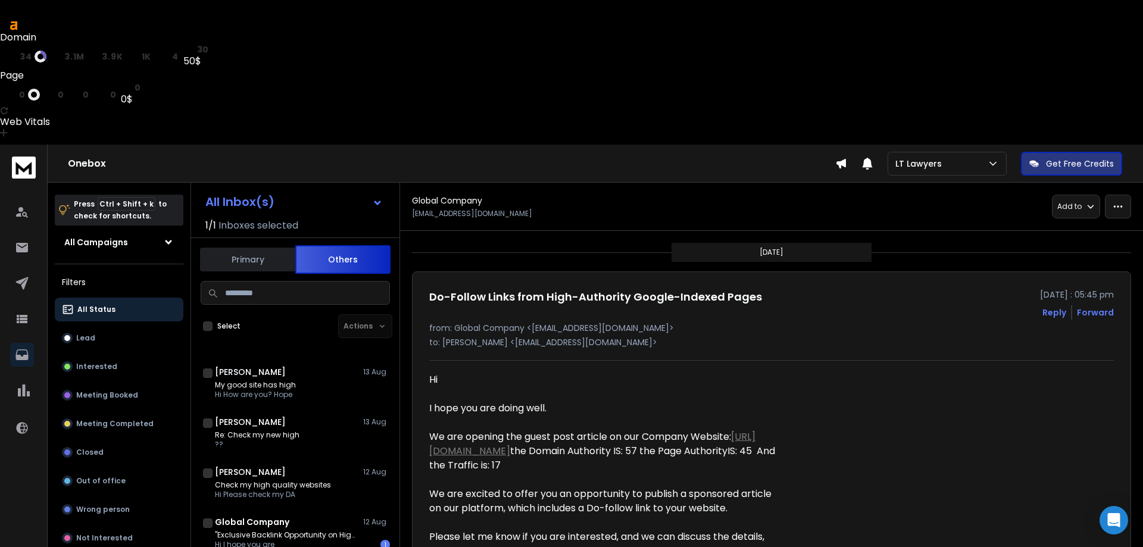
scroll to position [301, 0]
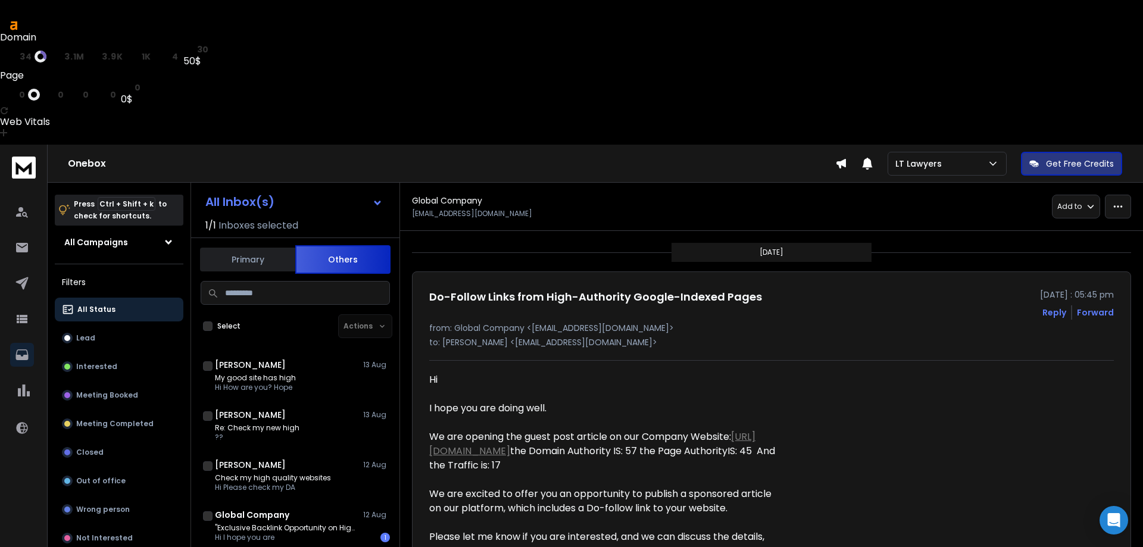
click at [29, 398] on div "H" at bounding box center [24, 418] width 48 height 547
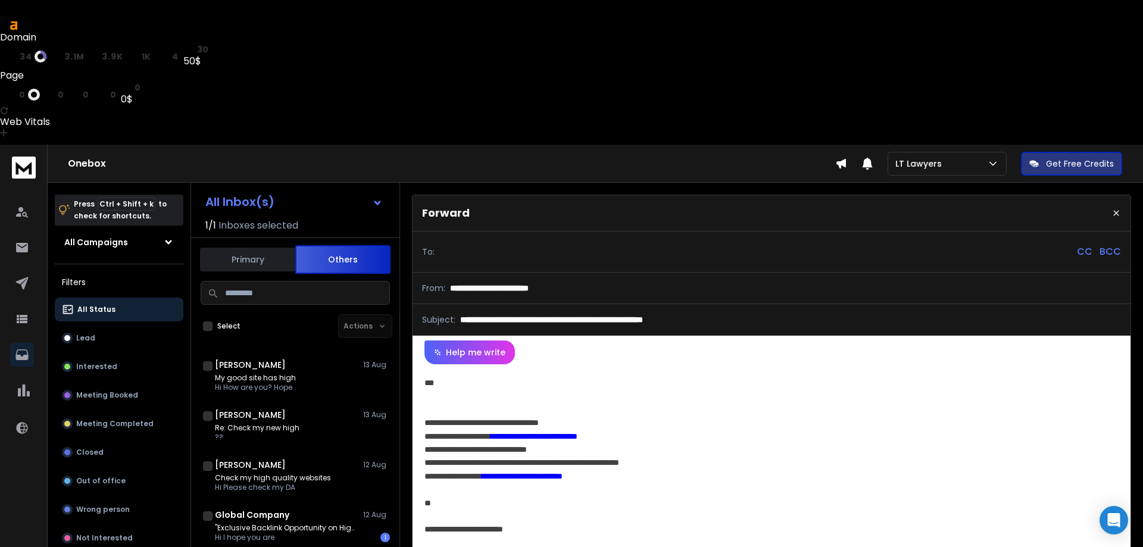
click at [1115, 210] on icon at bounding box center [1115, 212] width 5 height 5
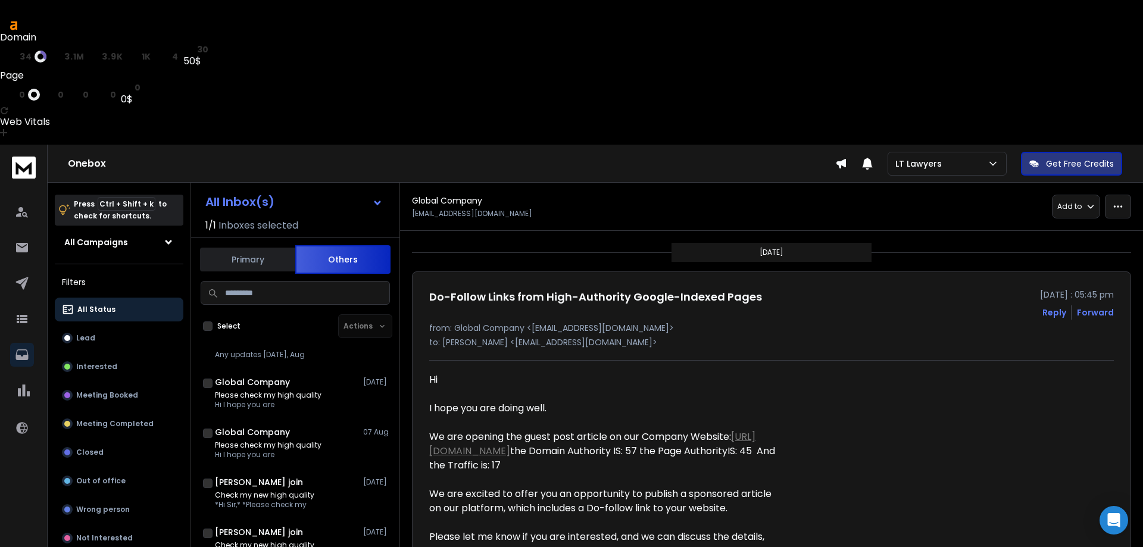
scroll to position [560, 0]
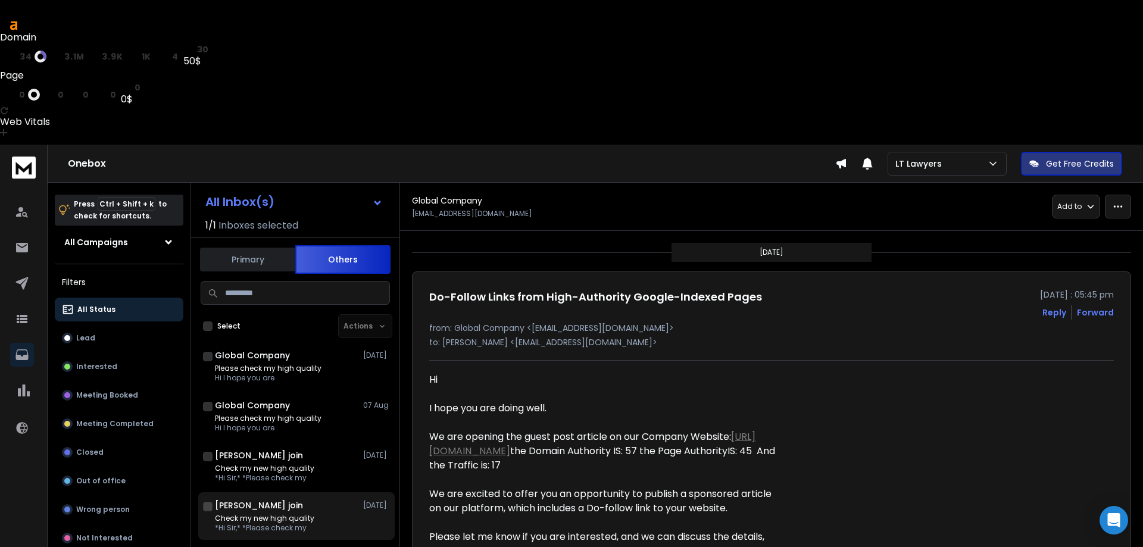
click at [302, 500] on div "[PERSON_NAME] join [DATE]" at bounding box center [302, 506] width 175 height 12
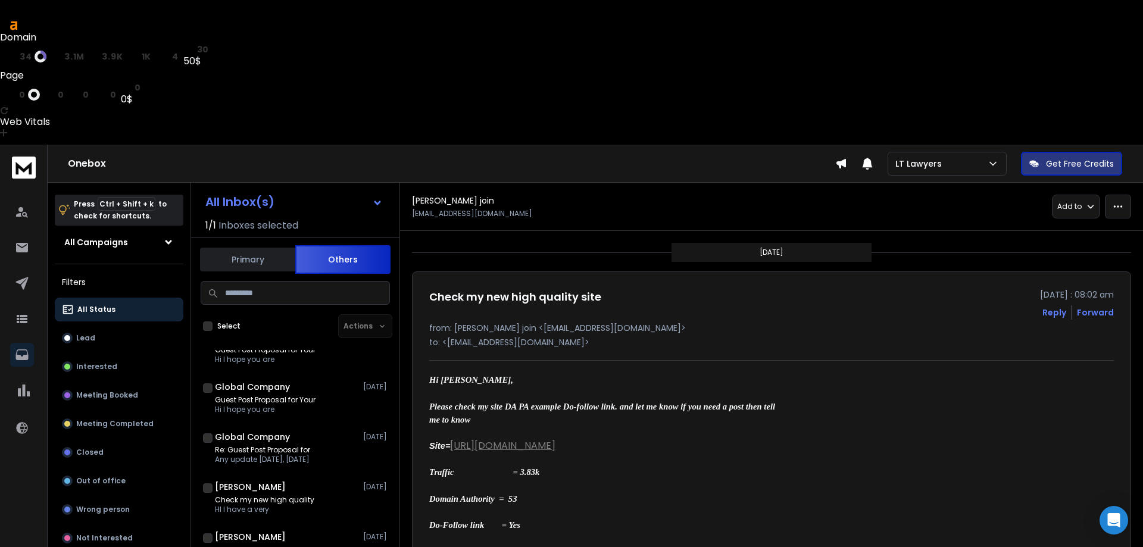
scroll to position [949, 0]
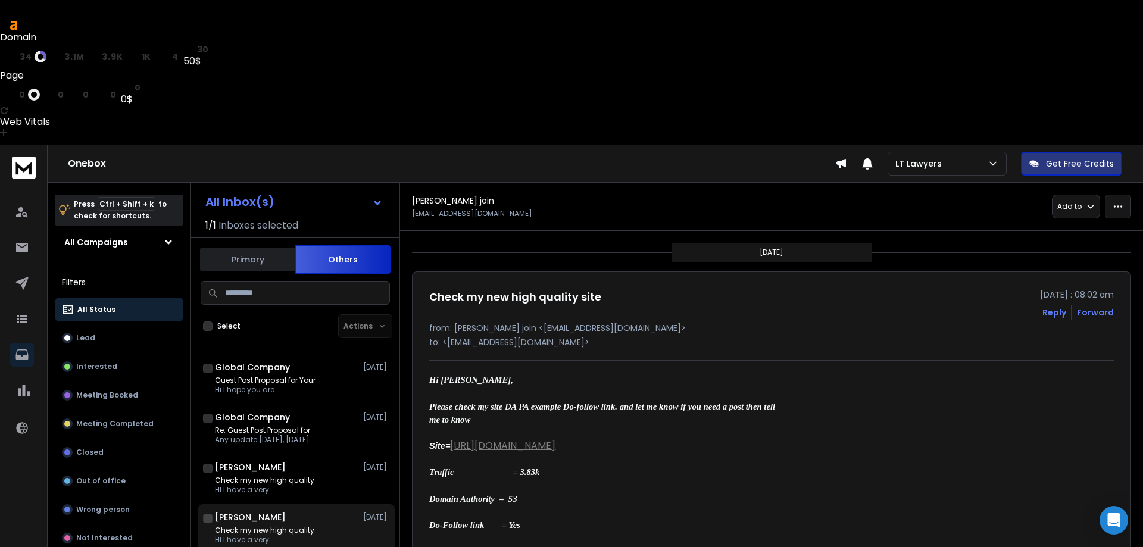
click at [288, 526] on p "Check my new high quality" at bounding box center [264, 531] width 99 height 10
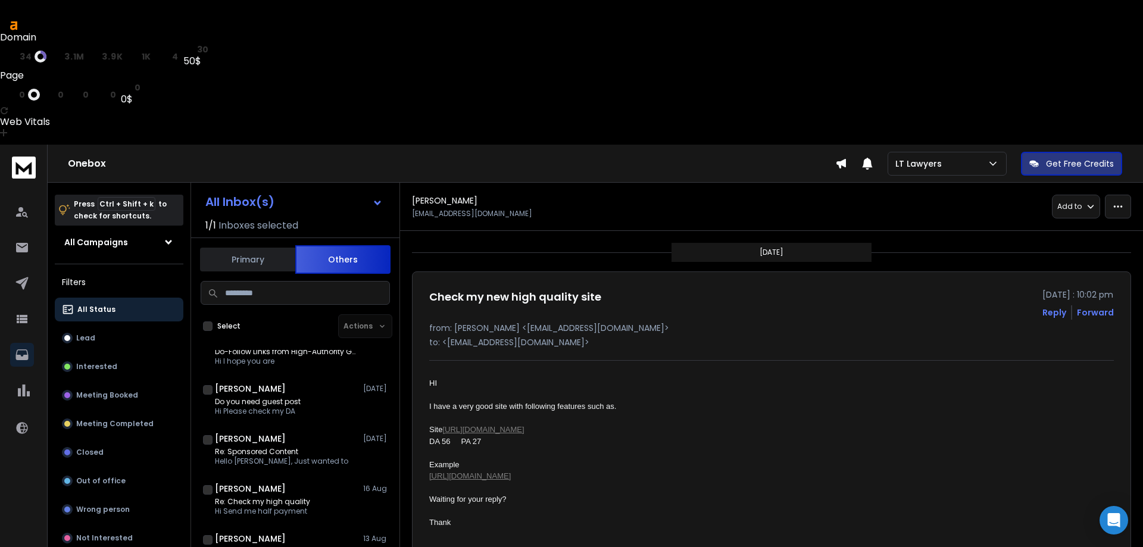
scroll to position [0, 0]
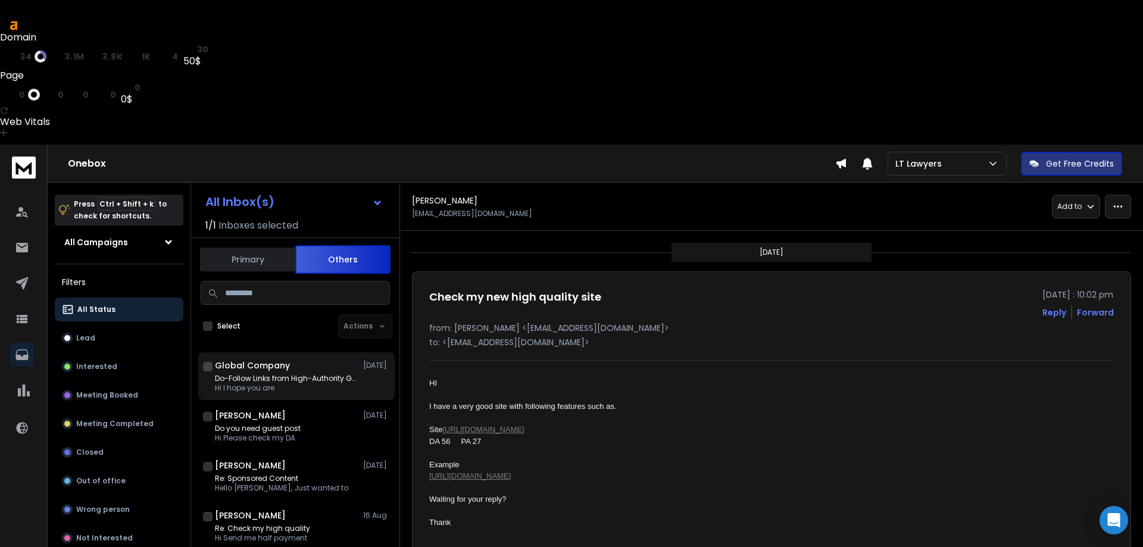
click at [320, 374] on p "Do-Follow Links from High-Authority Google-Indexed" at bounding box center [286, 379] width 143 height 10
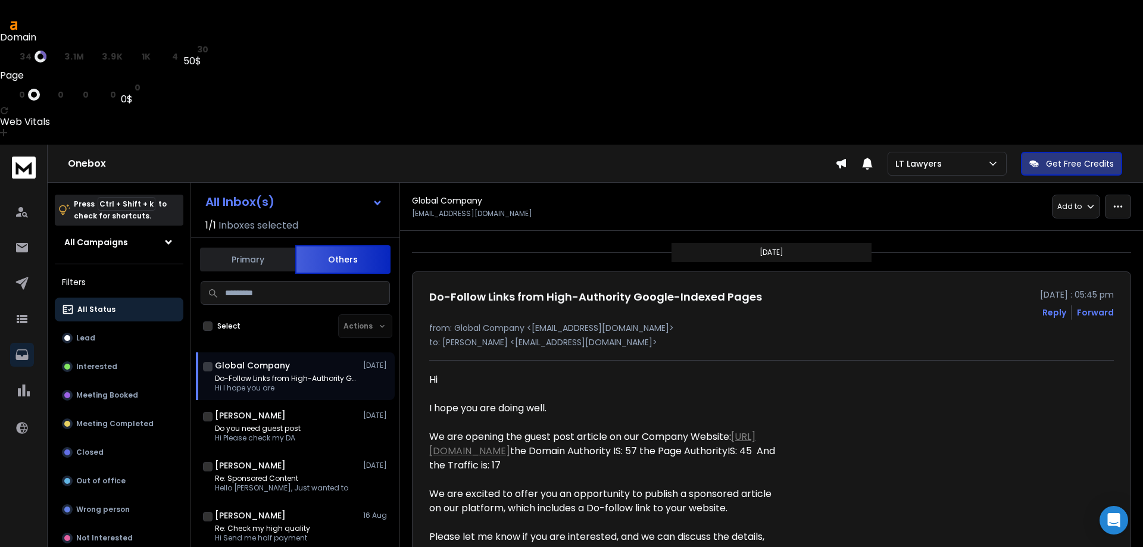
click at [732, 195] on div "Global Company GC [EMAIL_ADDRESS][DOMAIN_NAME]" at bounding box center [590, 207] width 356 height 24
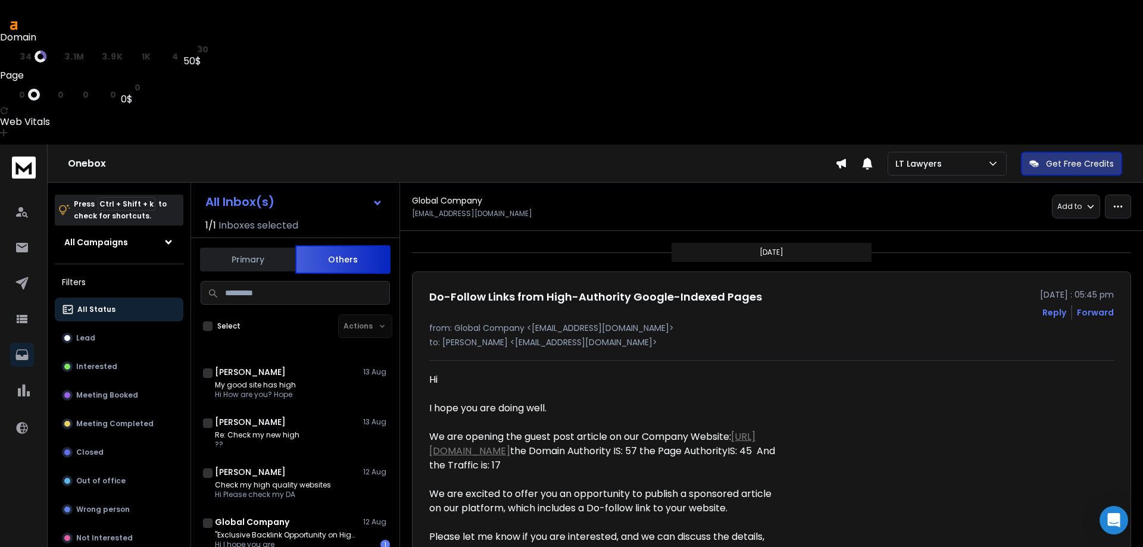
scroll to position [301, 0]
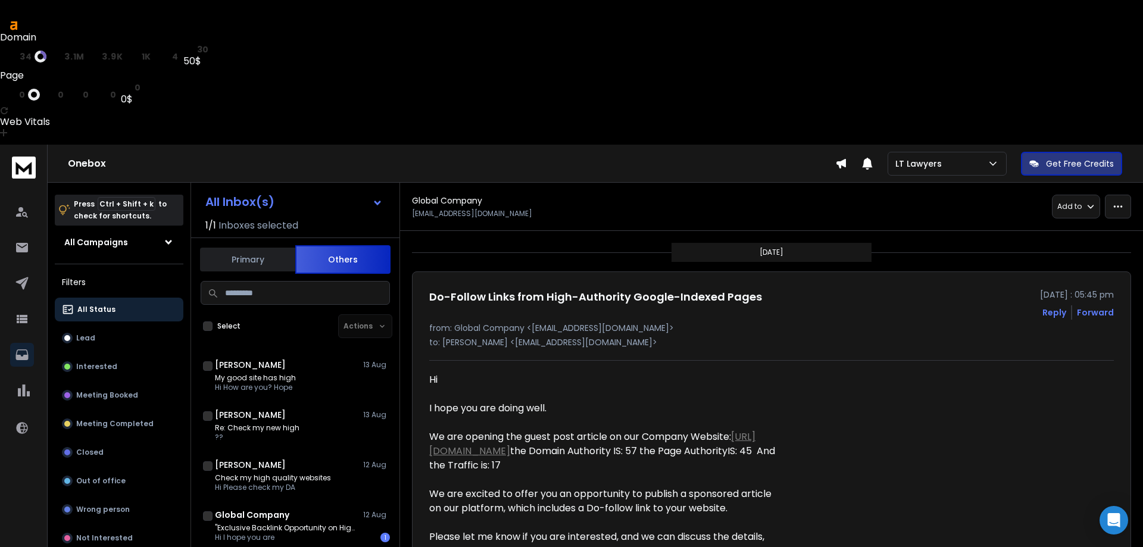
click at [29, 398] on div "H" at bounding box center [24, 418] width 48 height 547
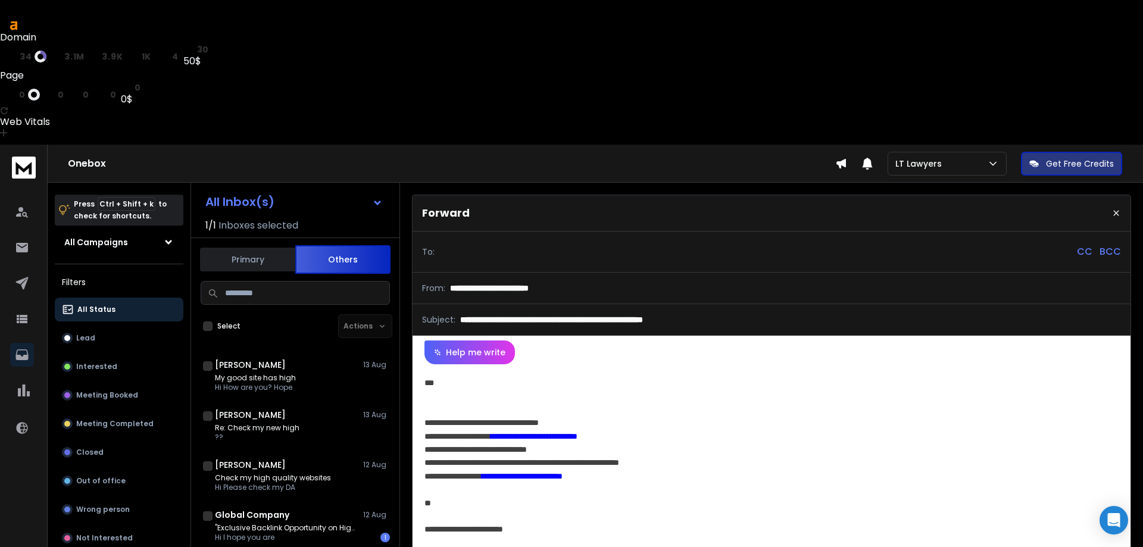
click at [1115, 210] on icon at bounding box center [1115, 212] width 5 height 5
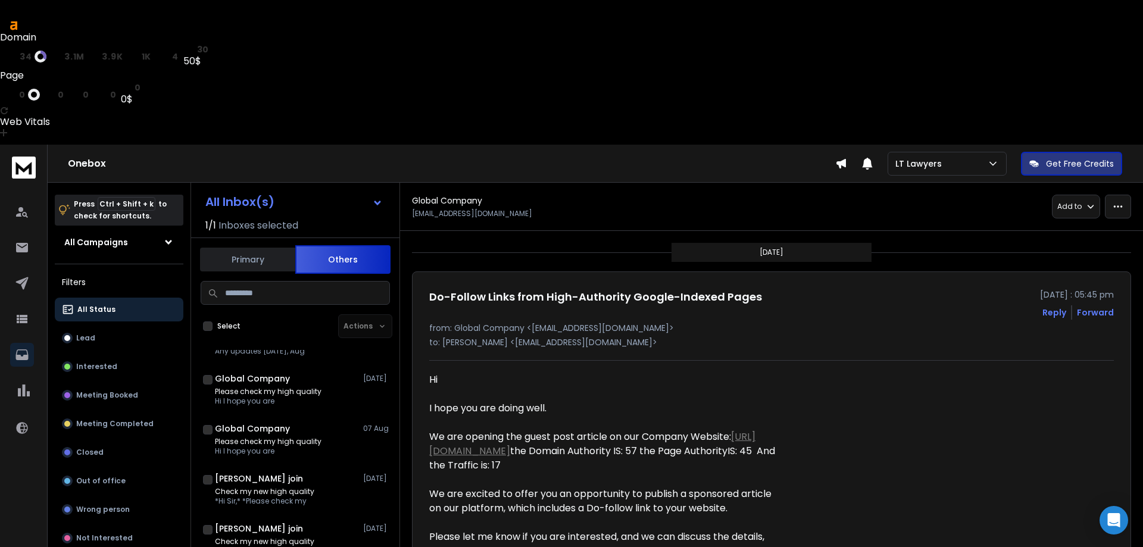
scroll to position [560, 0]
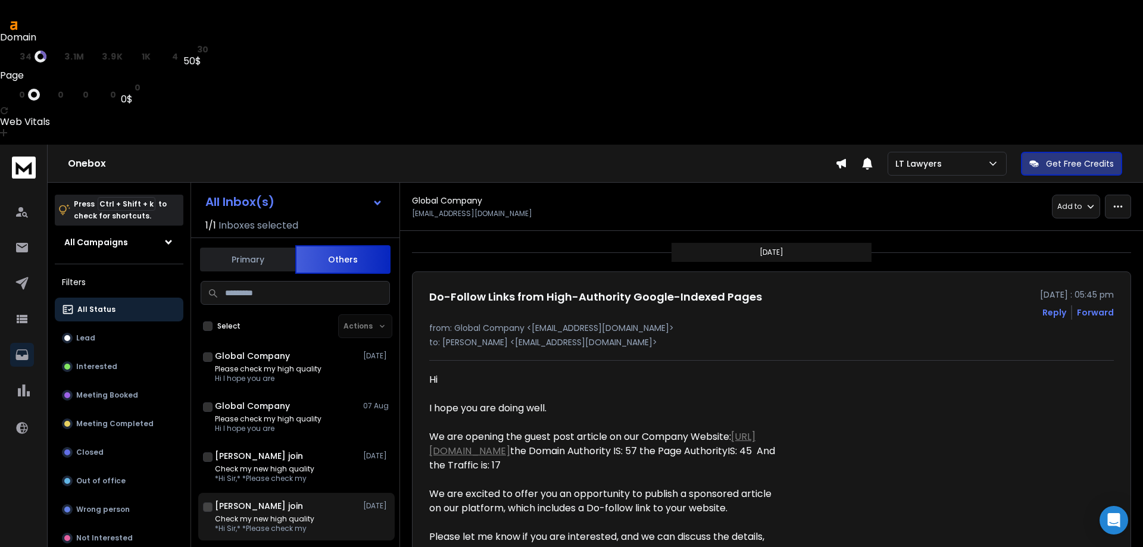
click at [302, 500] on div "[PERSON_NAME] join [DATE]" at bounding box center [302, 506] width 175 height 12
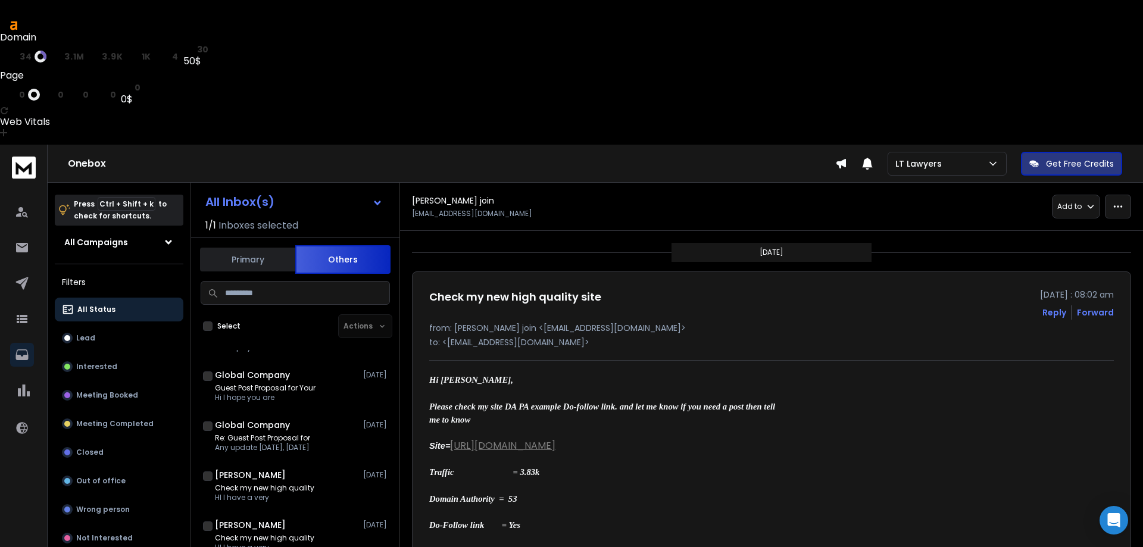
scroll to position [945, 0]
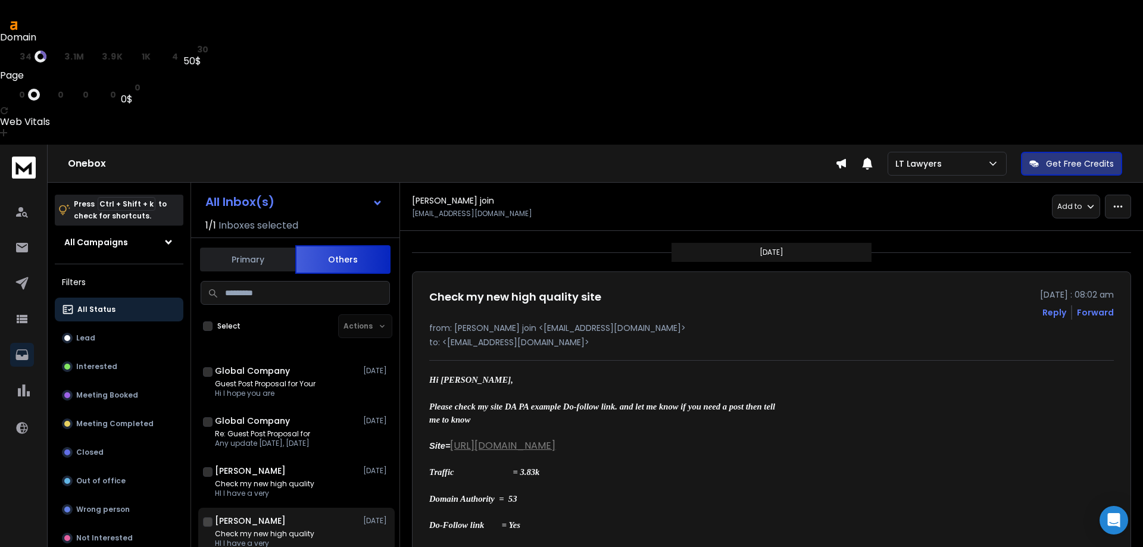
click at [288, 515] on div "[PERSON_NAME] [DATE] Check my new high quality HI I have a very" at bounding box center [302, 531] width 175 height 33
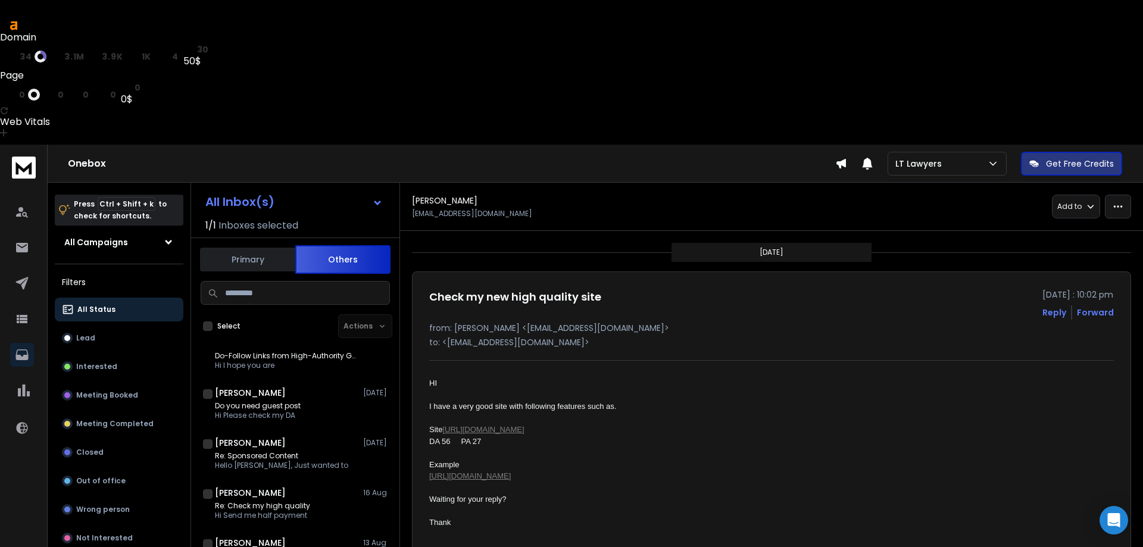
scroll to position [0, 0]
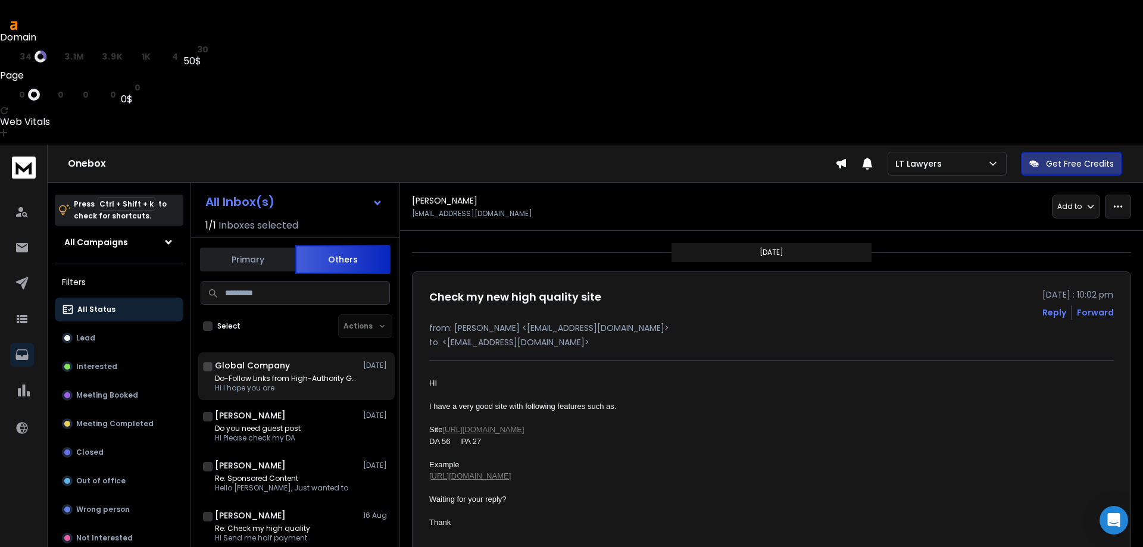
click at [320, 374] on p "Do-Follow Links from High-Authority Google-Indexed" at bounding box center [286, 379] width 143 height 10
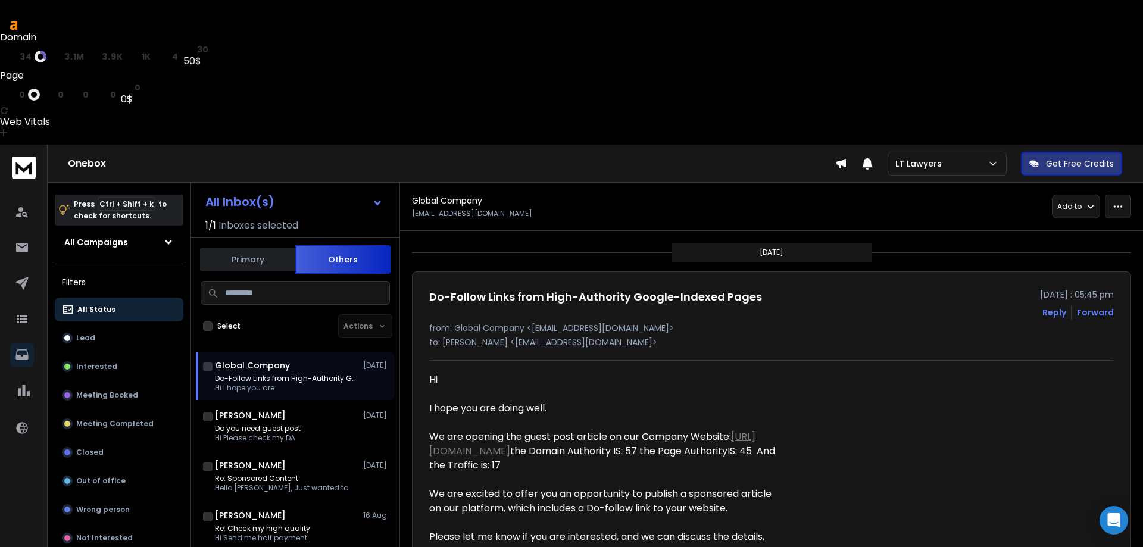
click at [732, 195] on div "Global Company GC [EMAIL_ADDRESS][DOMAIN_NAME]" at bounding box center [590, 207] width 356 height 24
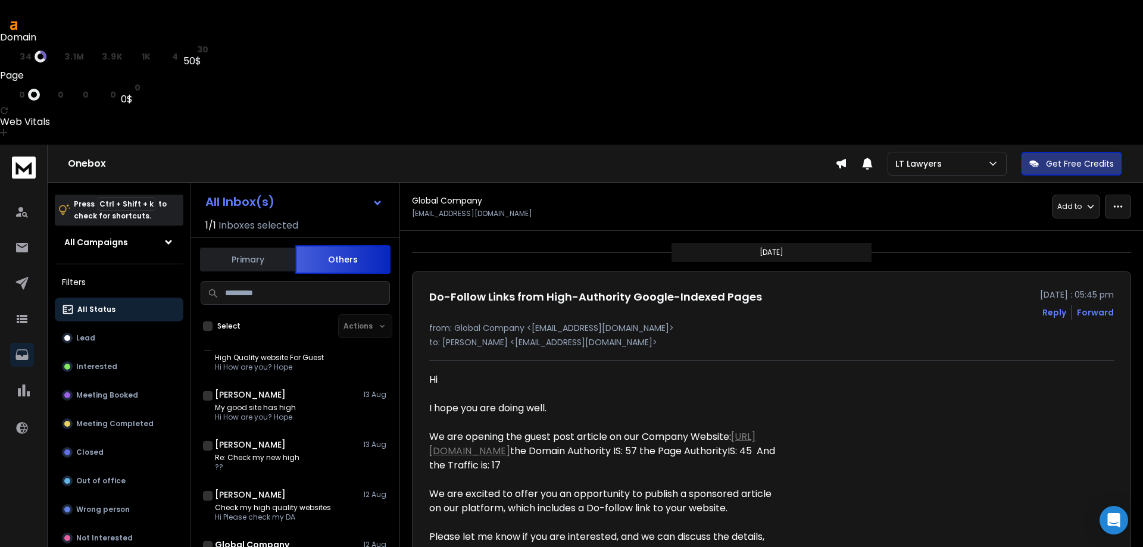
scroll to position [301, 0]
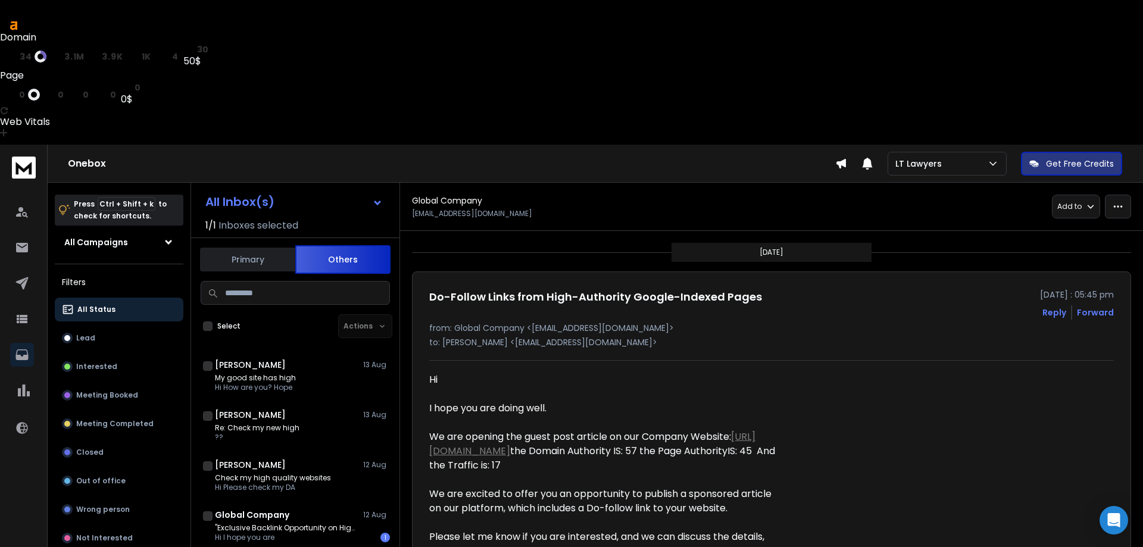
click at [29, 398] on div "H" at bounding box center [24, 418] width 48 height 547
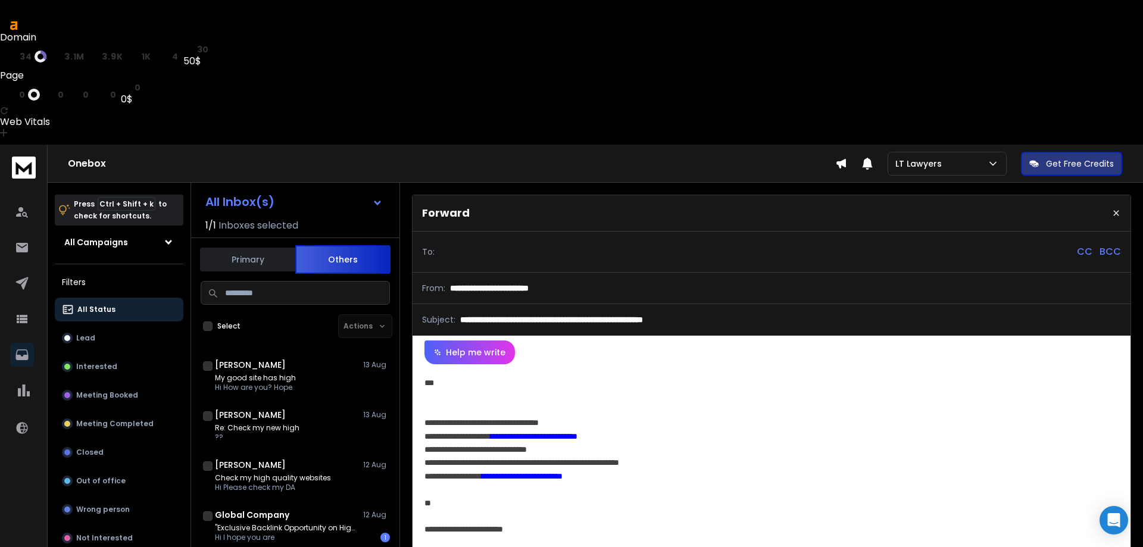
click at [1115, 210] on icon at bounding box center [1115, 212] width 5 height 5
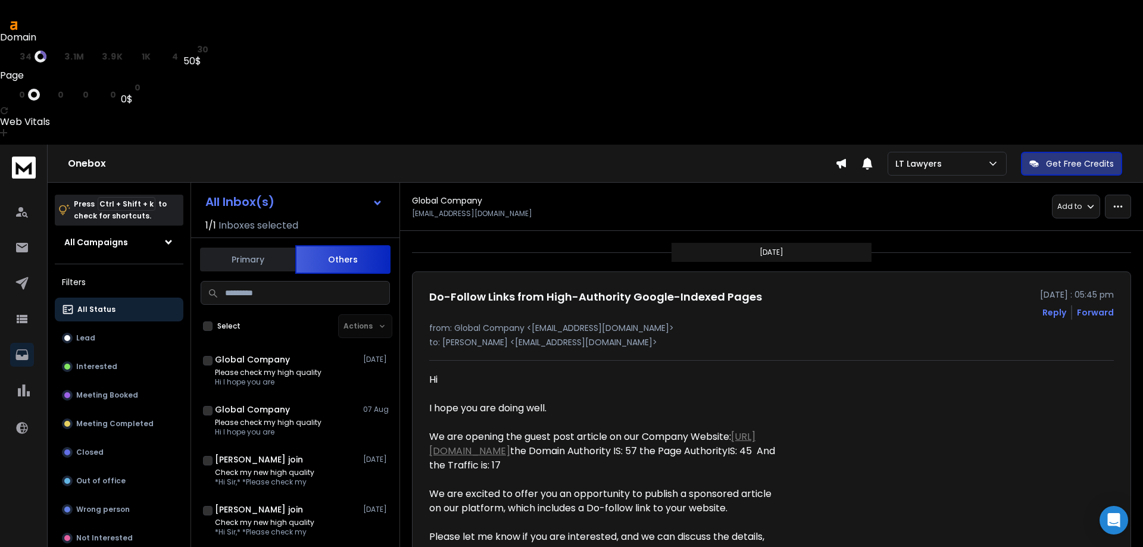
scroll to position [560, 0]
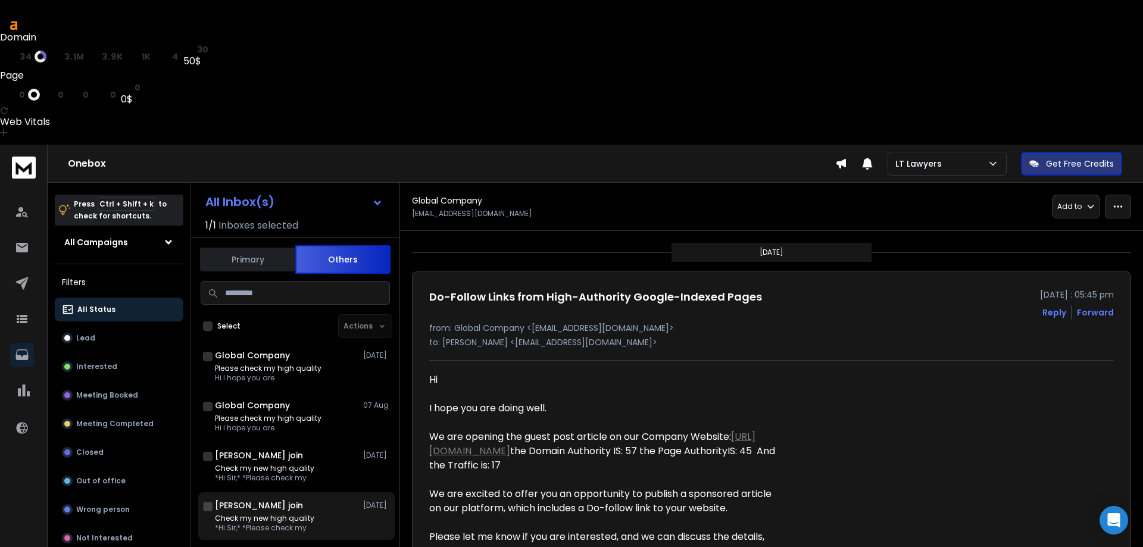
click at [302, 500] on div "[PERSON_NAME] join [DATE]" at bounding box center [302, 506] width 175 height 12
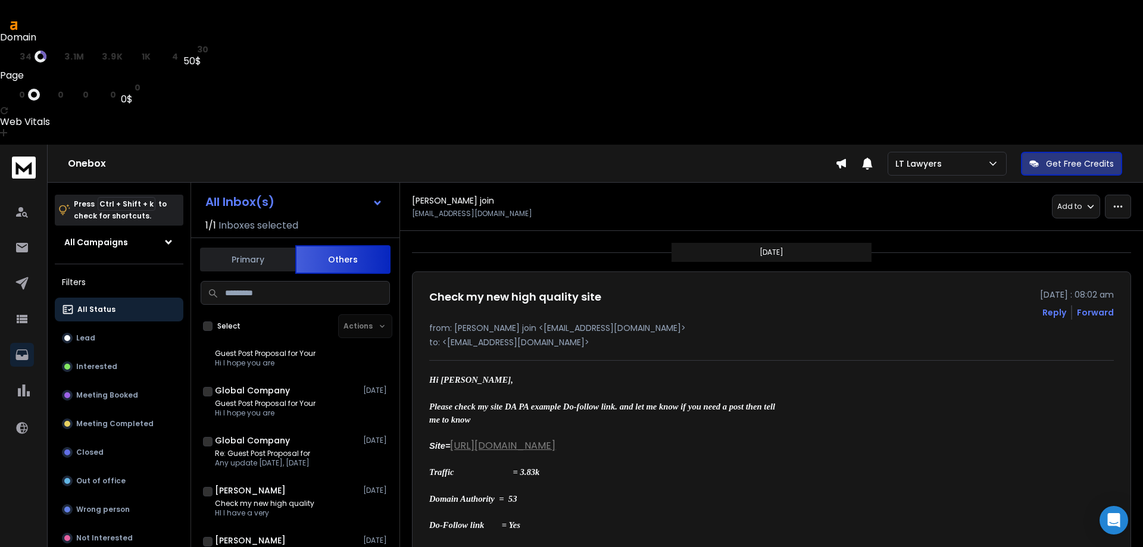
scroll to position [949, 0]
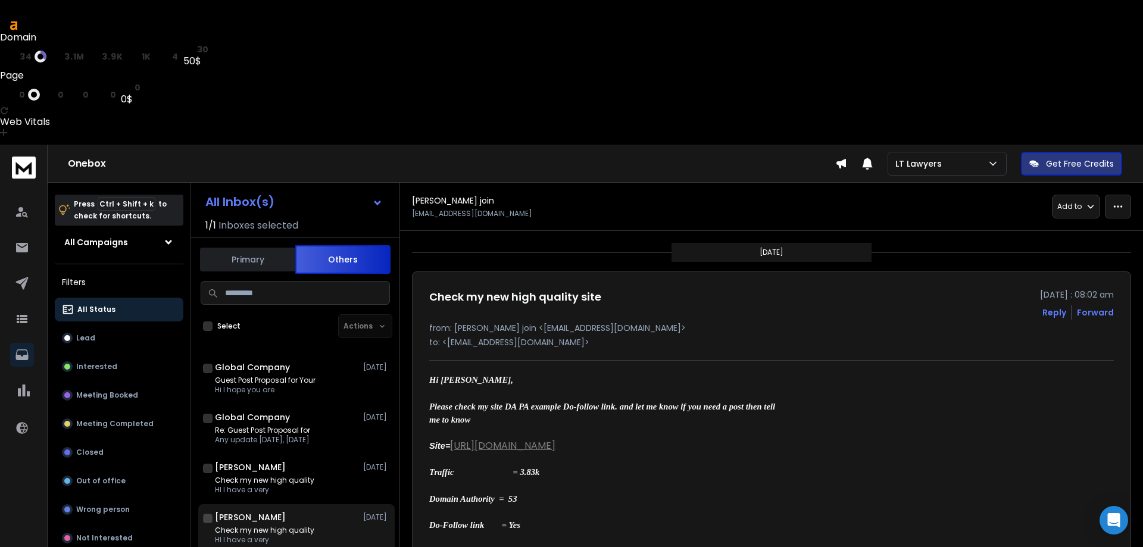
click at [288, 526] on p "Check my new high quality" at bounding box center [264, 531] width 99 height 10
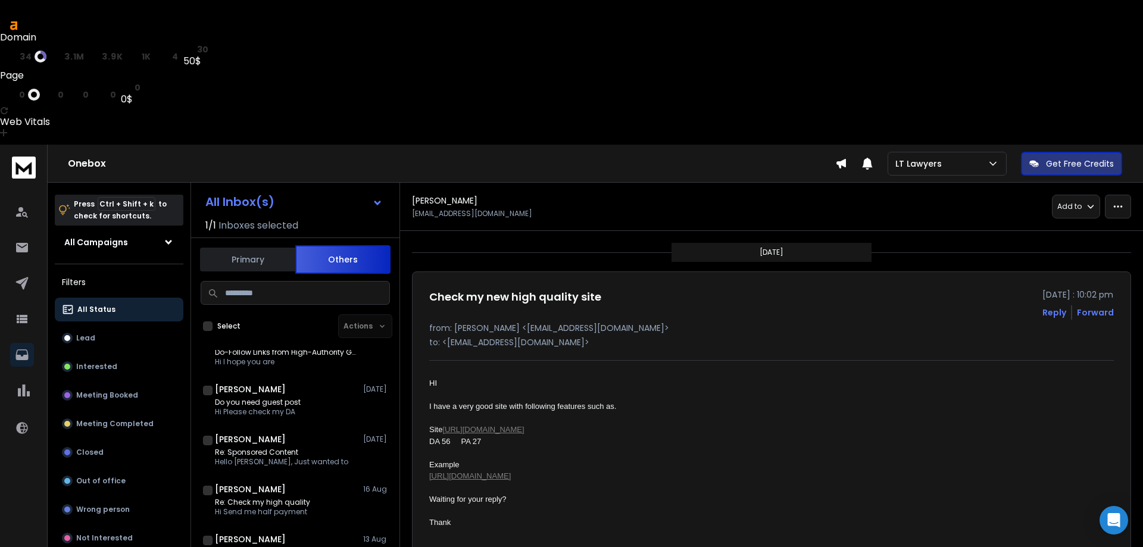
scroll to position [0, 0]
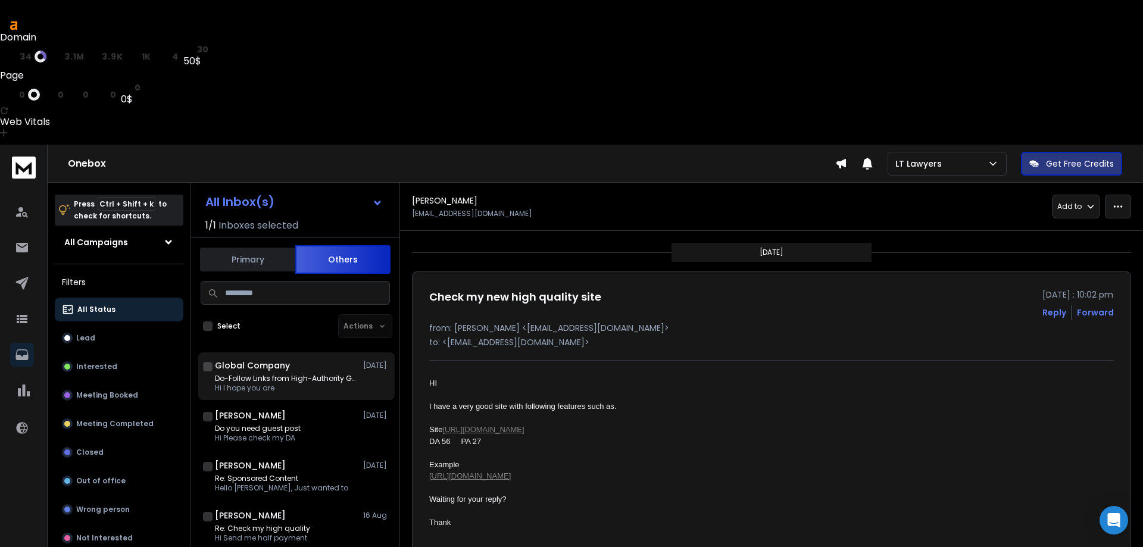
click at [320, 374] on p "Do-Follow Links from High-Authority Google-Indexed" at bounding box center [286, 379] width 143 height 10
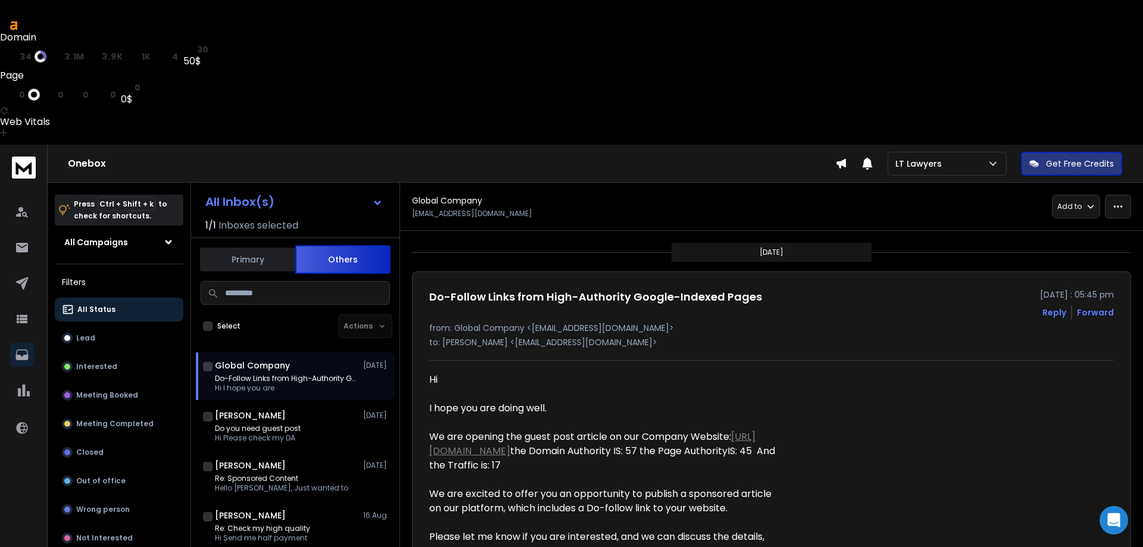
click at [732, 195] on div "Global Company GC [EMAIL_ADDRESS][DOMAIN_NAME]" at bounding box center [590, 207] width 356 height 24
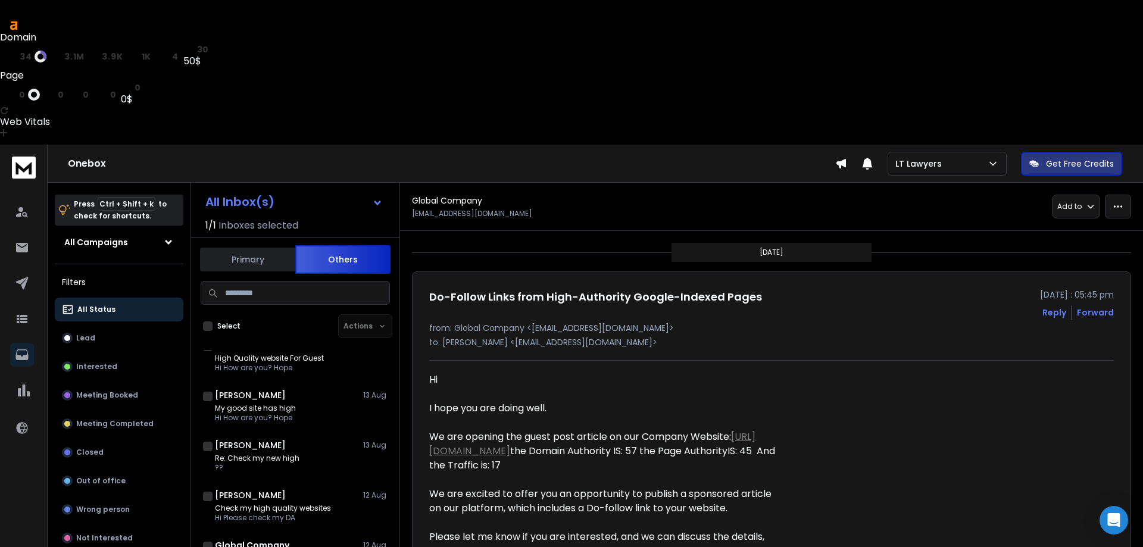
scroll to position [301, 0]
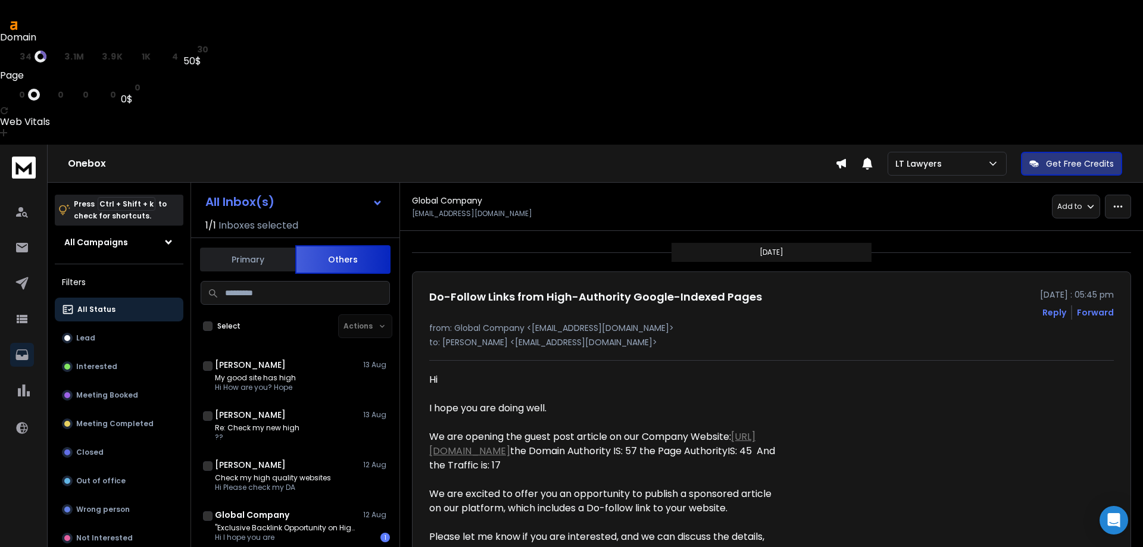
click at [29, 398] on div "H" at bounding box center [24, 418] width 48 height 547
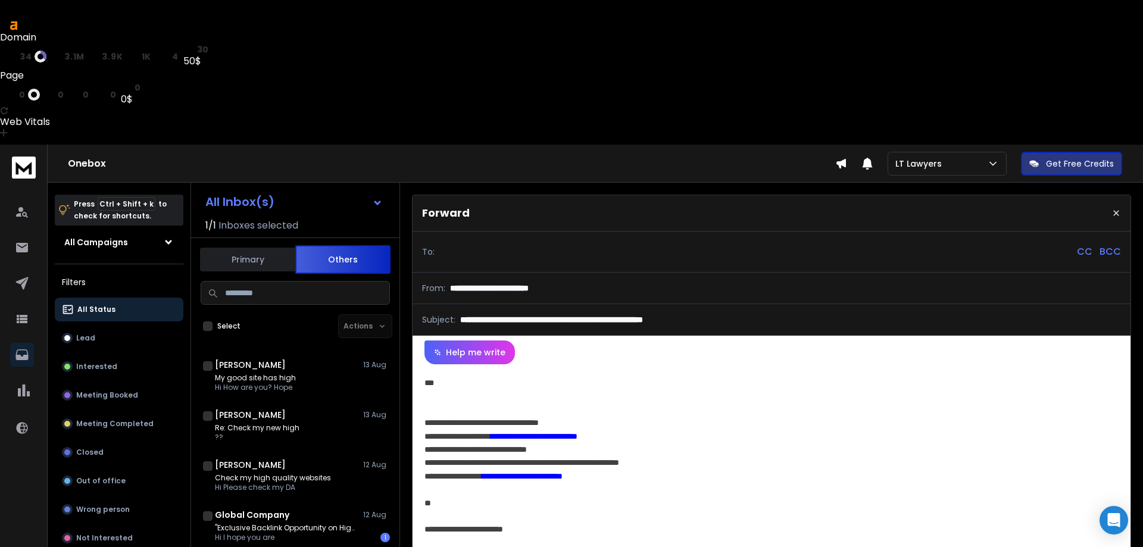
click at [1115, 210] on icon at bounding box center [1115, 212] width 5 height 5
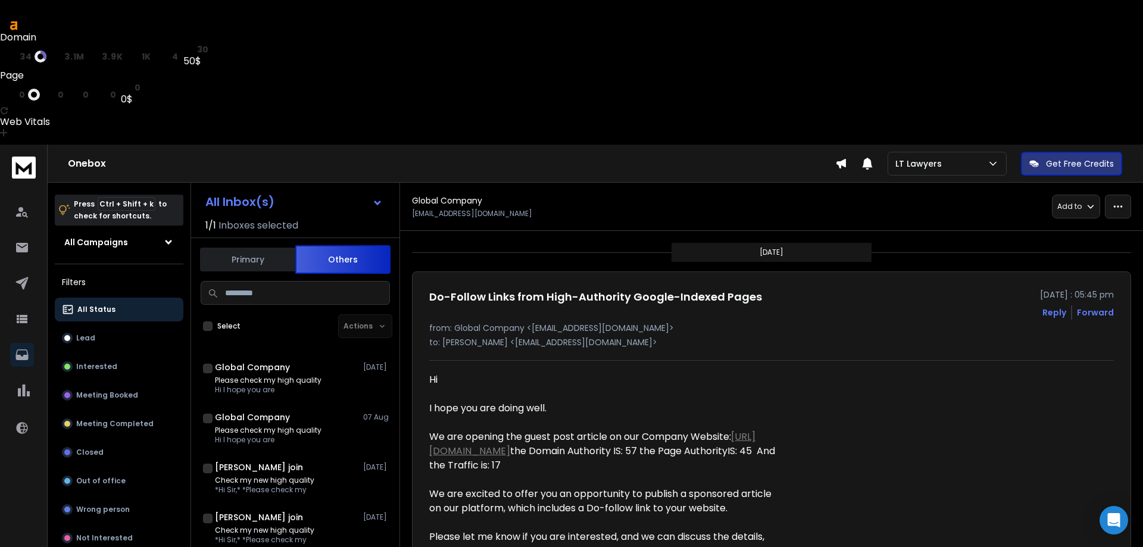
scroll to position [560, 0]
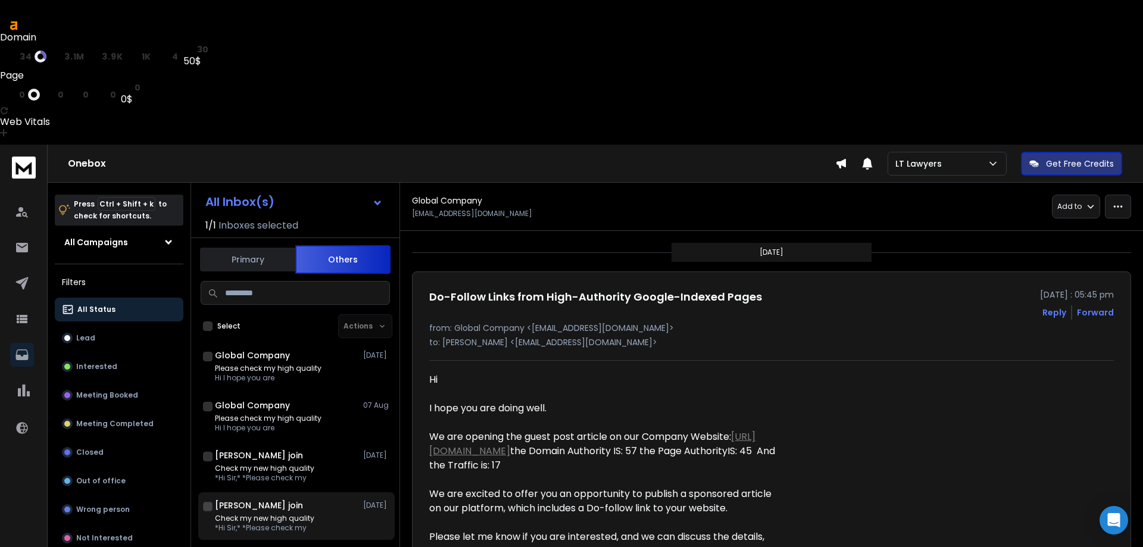
click at [302, 500] on div "[PERSON_NAME] join [DATE]" at bounding box center [302, 506] width 175 height 12
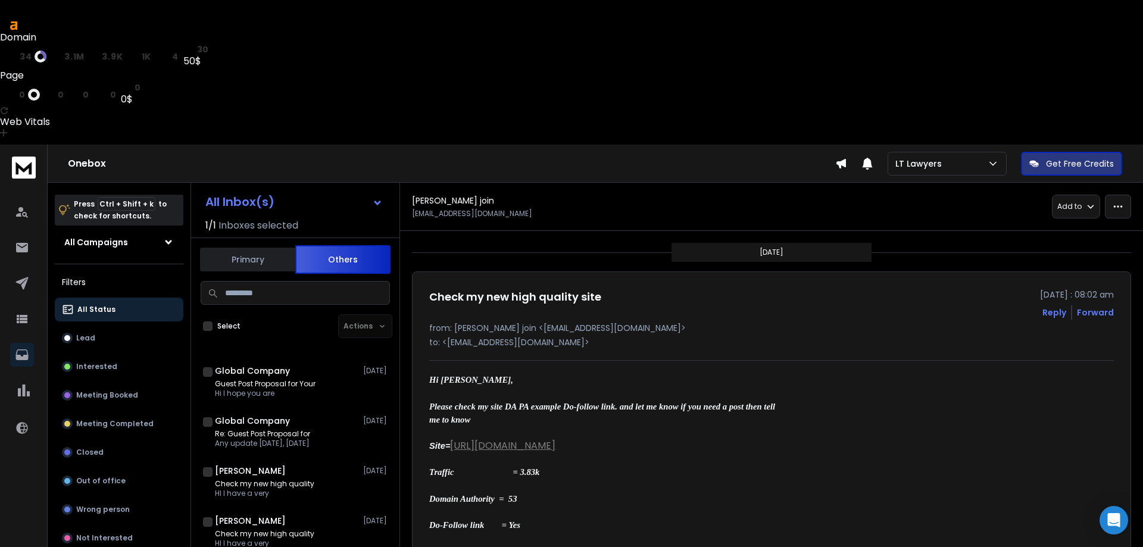
scroll to position [948, 0]
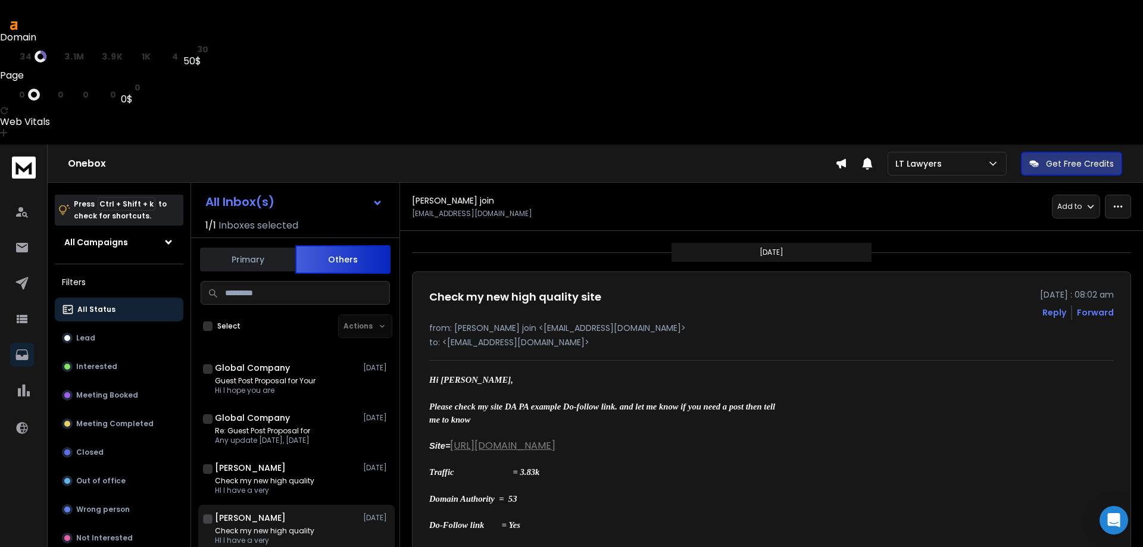
click at [288, 526] on p "Check my new high quality" at bounding box center [264, 531] width 99 height 10
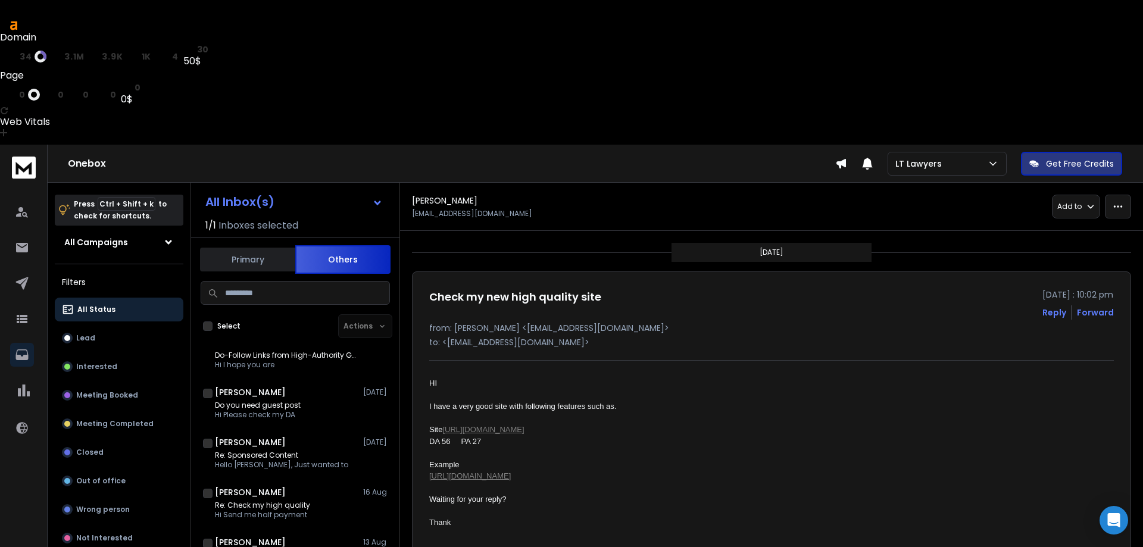
scroll to position [0, 0]
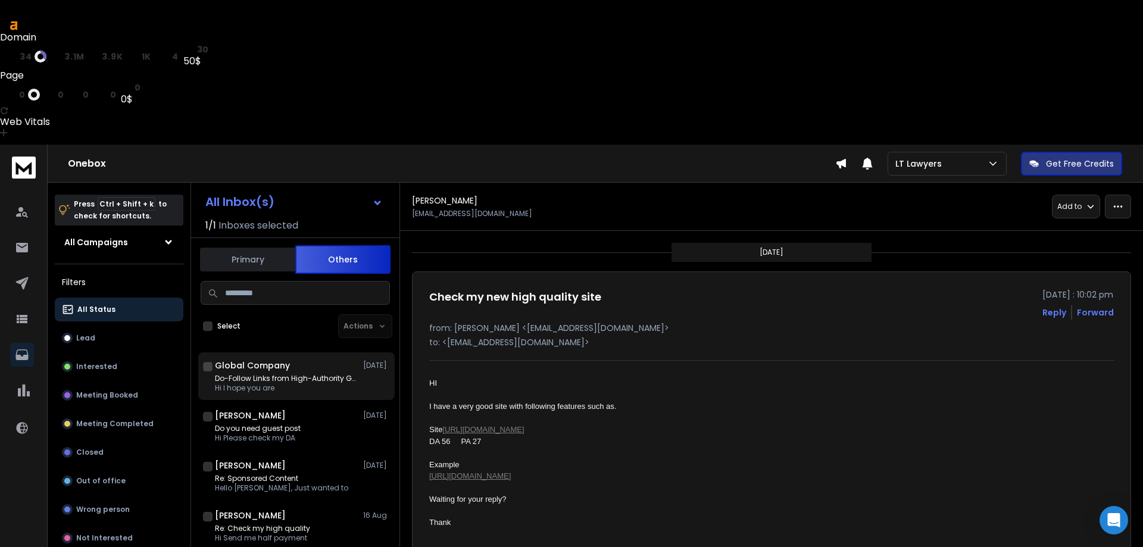
click at [320, 374] on p "Do-Follow Links from High-Authority Google-Indexed" at bounding box center [286, 379] width 143 height 10
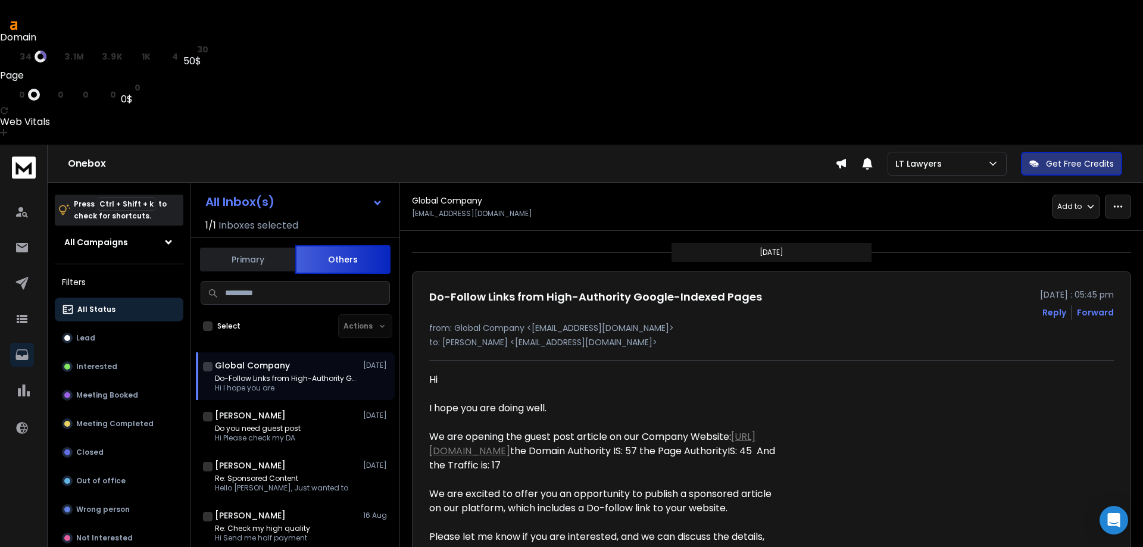
click at [732, 195] on div "Global Company GC [EMAIL_ADDRESS][DOMAIN_NAME]" at bounding box center [590, 207] width 356 height 24
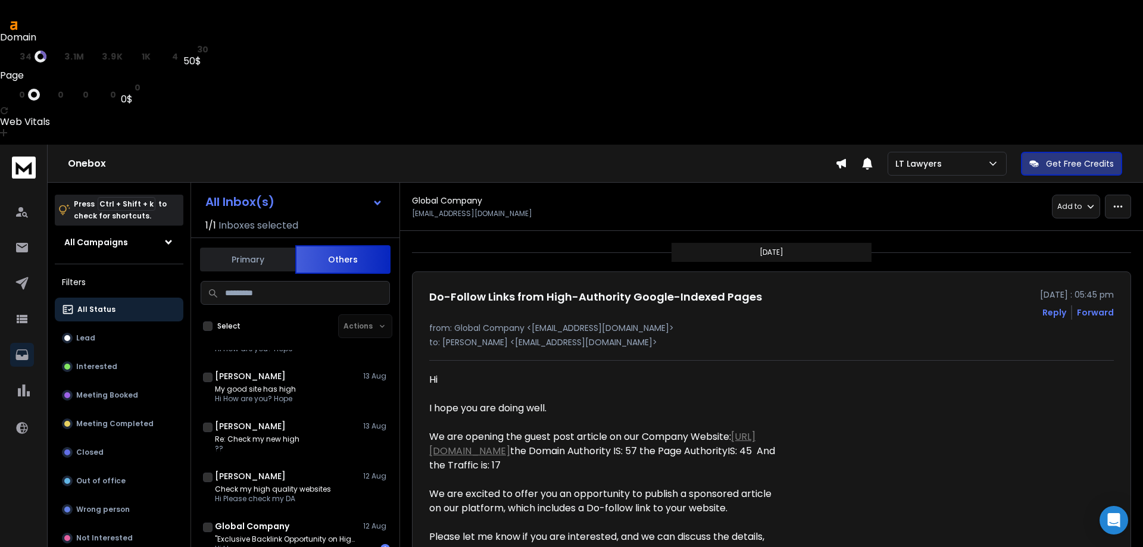
scroll to position [301, 0]
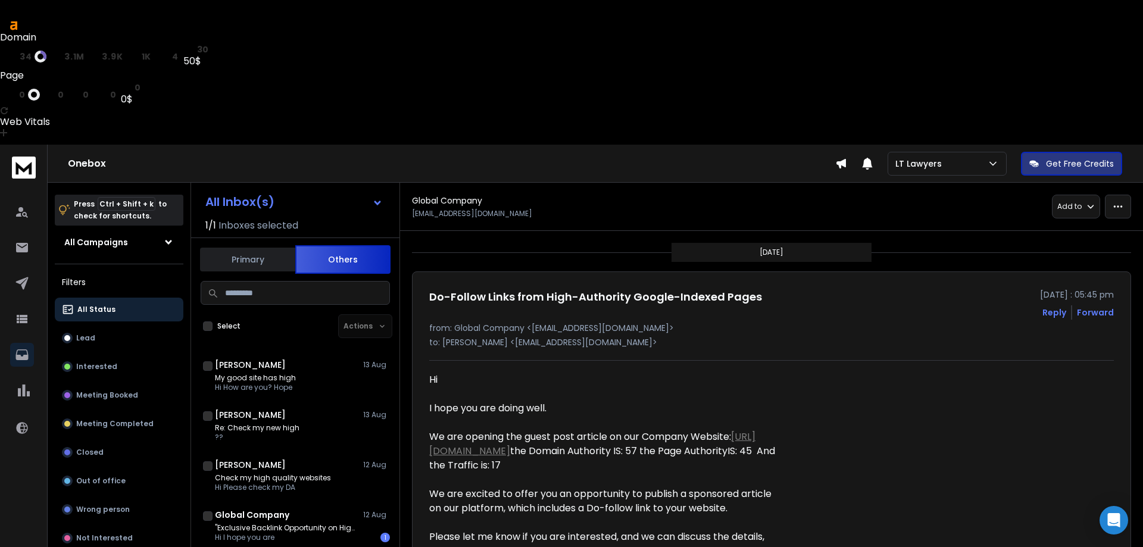
click at [29, 398] on div "H" at bounding box center [24, 418] width 48 height 547
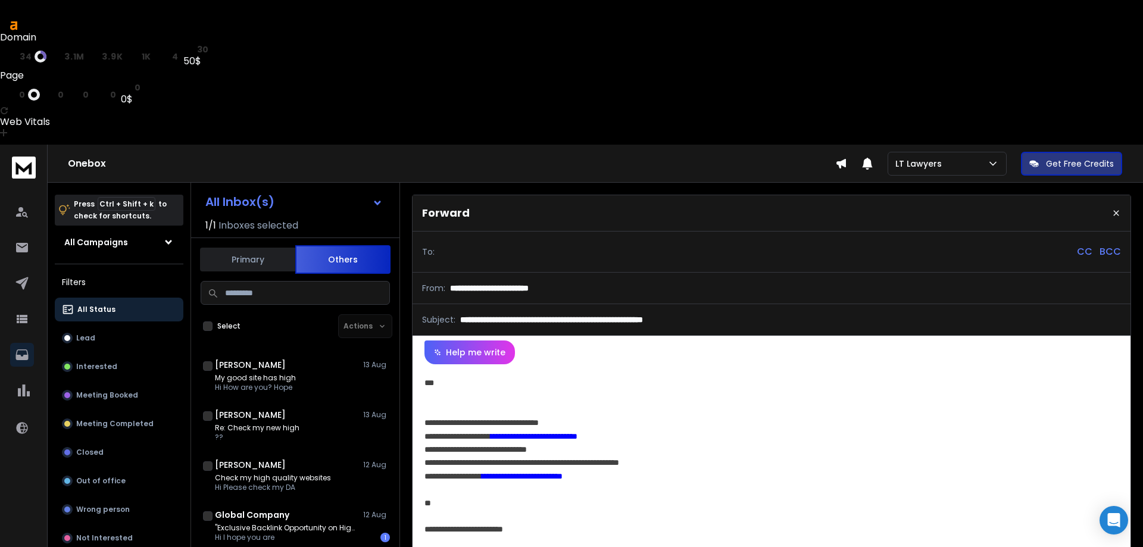
click at [1115, 210] on icon at bounding box center [1115, 212] width 5 height 5
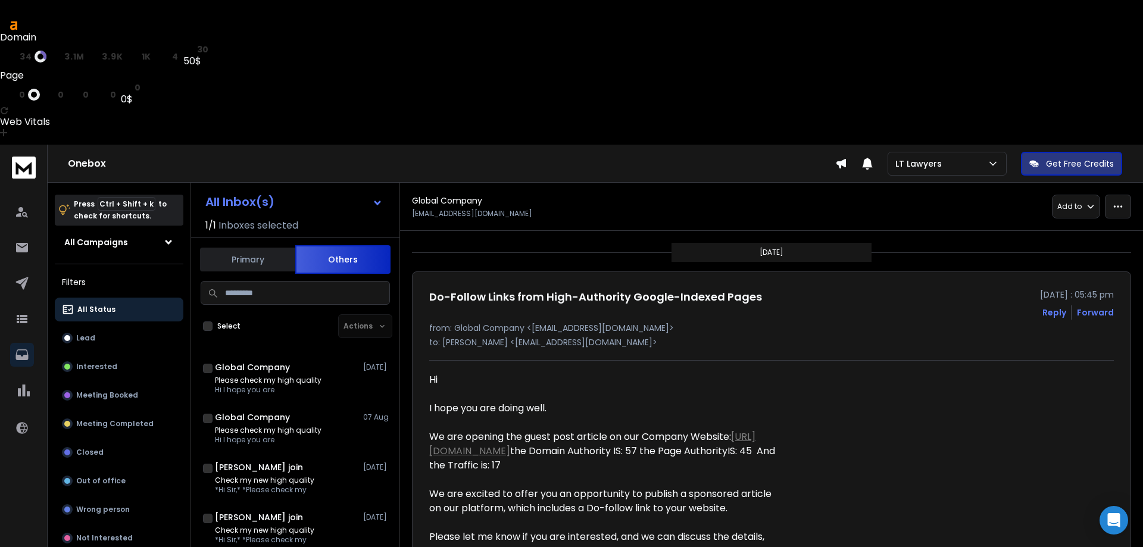
scroll to position [560, 0]
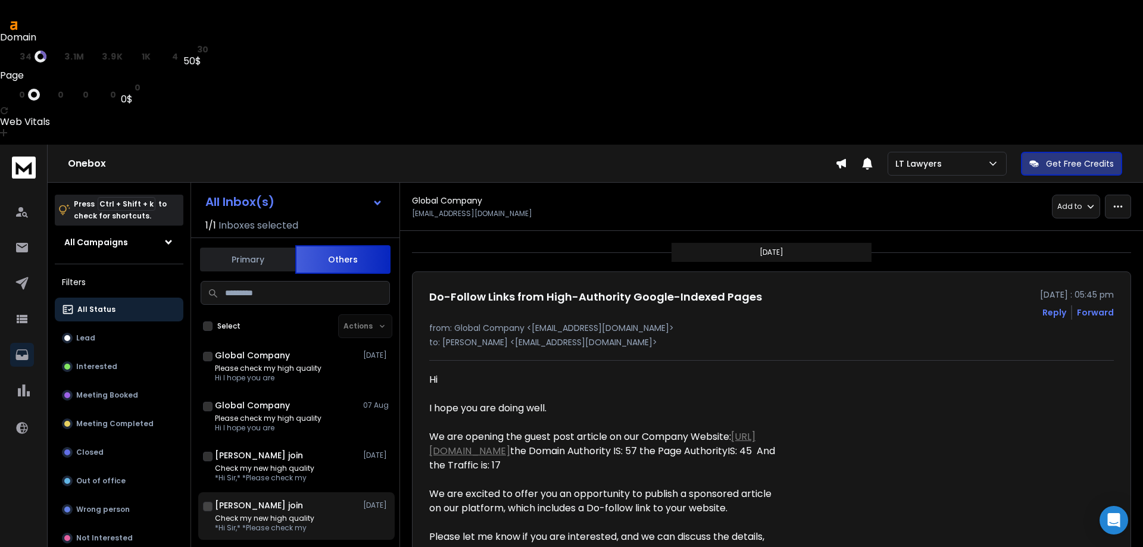
click at [302, 500] on div "[PERSON_NAME] join [DATE]" at bounding box center [302, 506] width 175 height 12
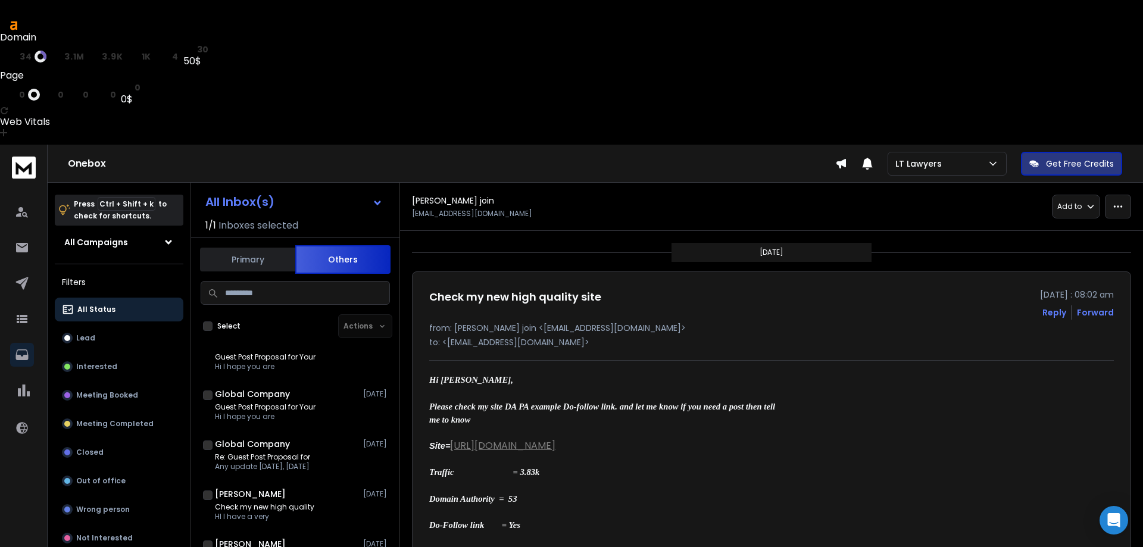
scroll to position [949, 0]
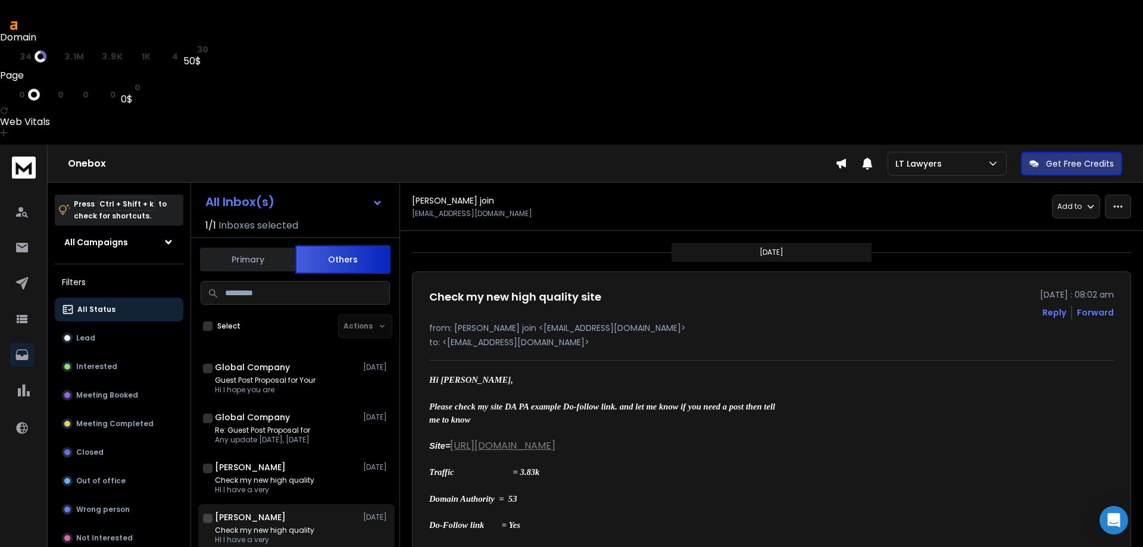
click at [288, 526] on p "Check my new high quality" at bounding box center [264, 531] width 99 height 10
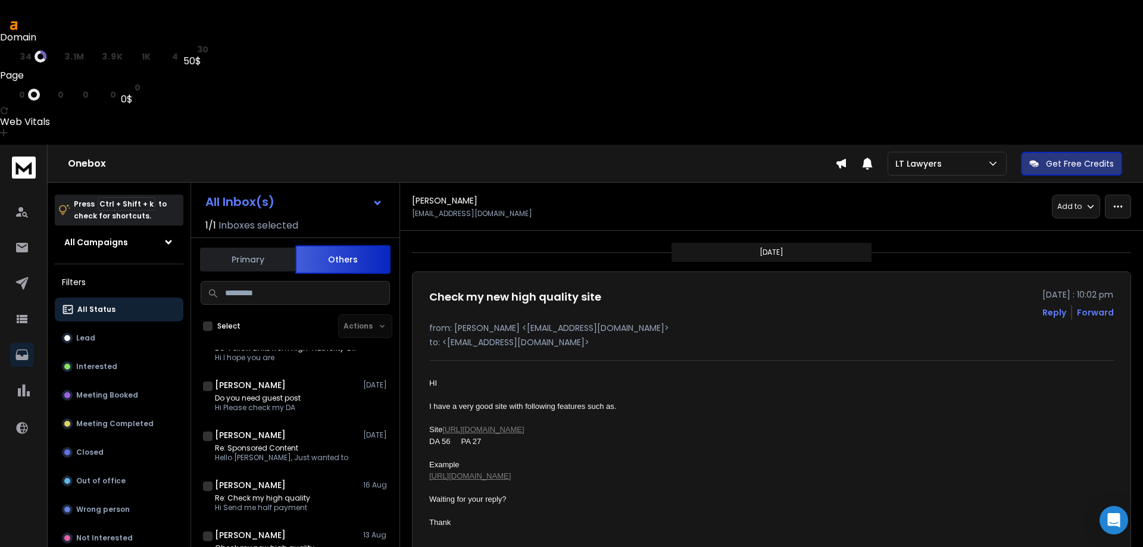
scroll to position [0, 0]
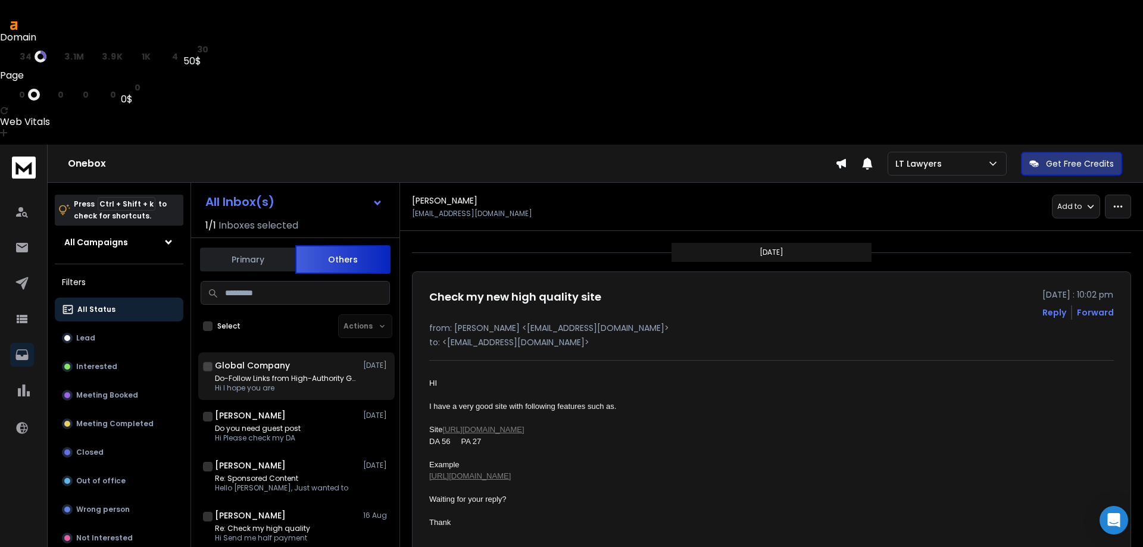
click at [320, 374] on p "Do-Follow Links from High-Authority Google-Indexed" at bounding box center [286, 379] width 143 height 10
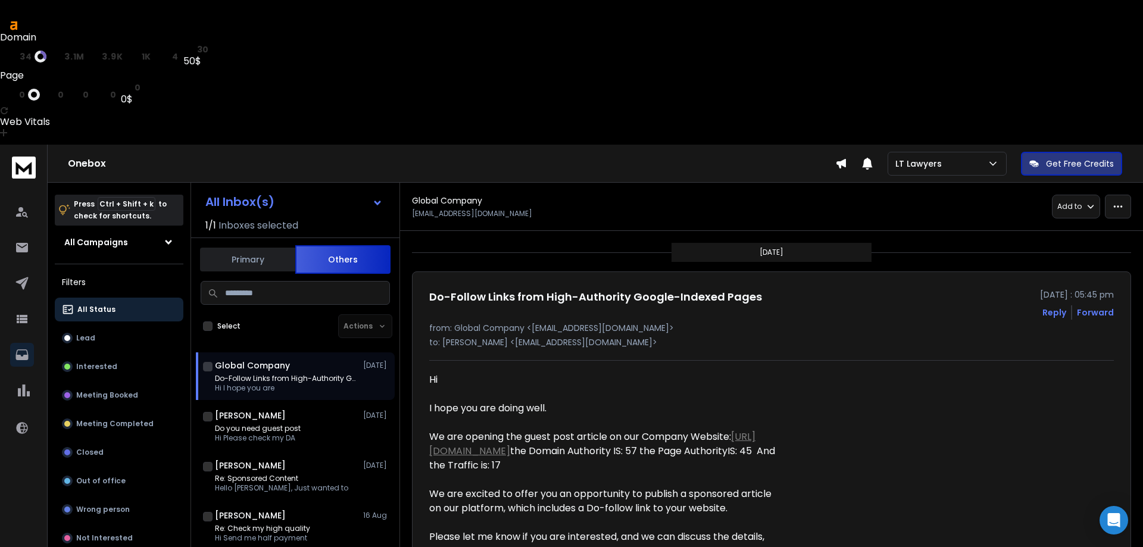
click at [732, 195] on div "Global Company GC [EMAIL_ADDRESS][DOMAIN_NAME]" at bounding box center [590, 207] width 356 height 24
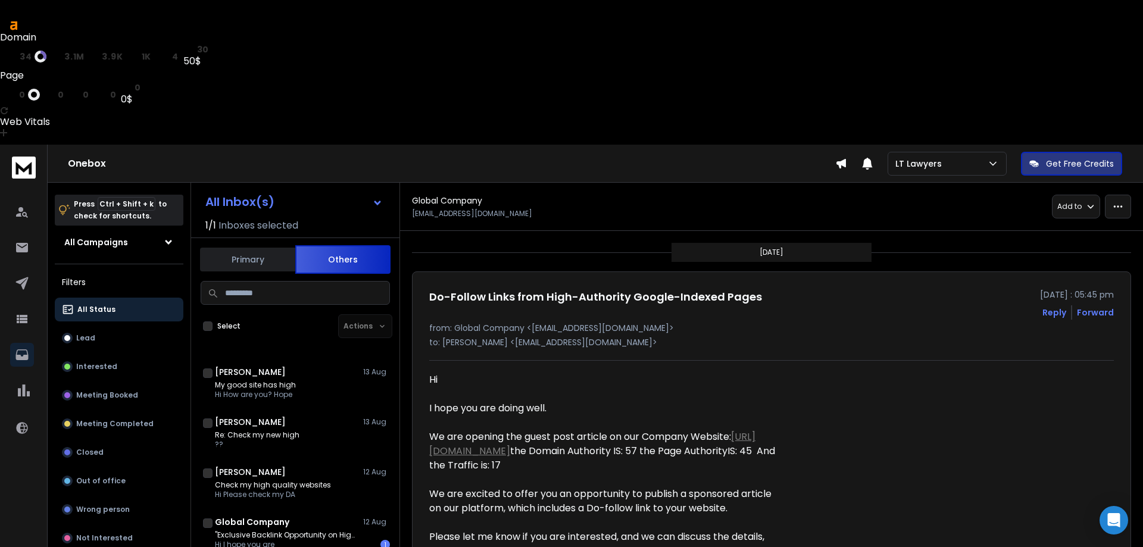
scroll to position [301, 0]
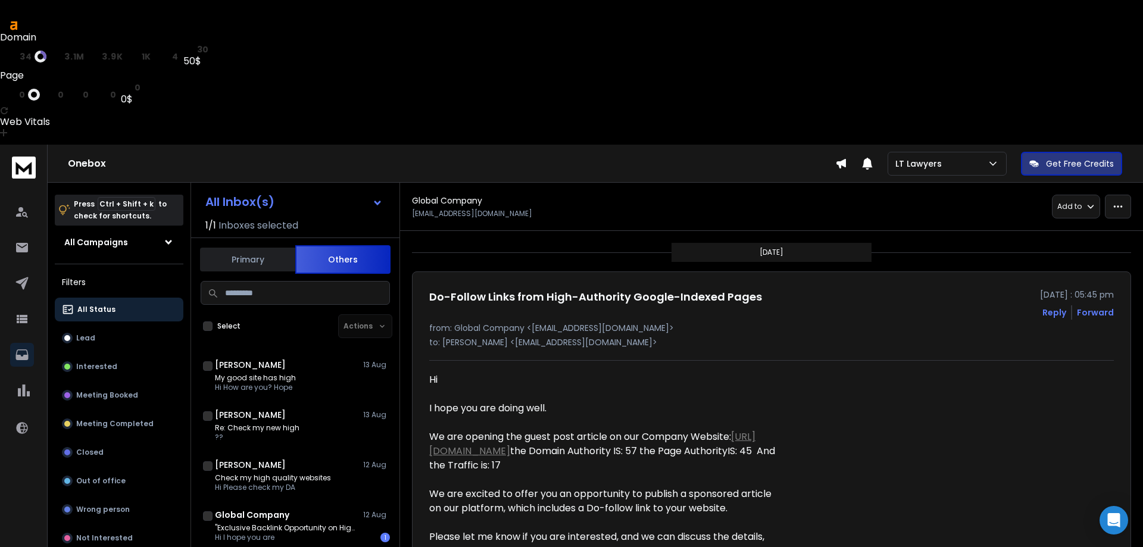
click at [29, 398] on div "H" at bounding box center [24, 418] width 48 height 547
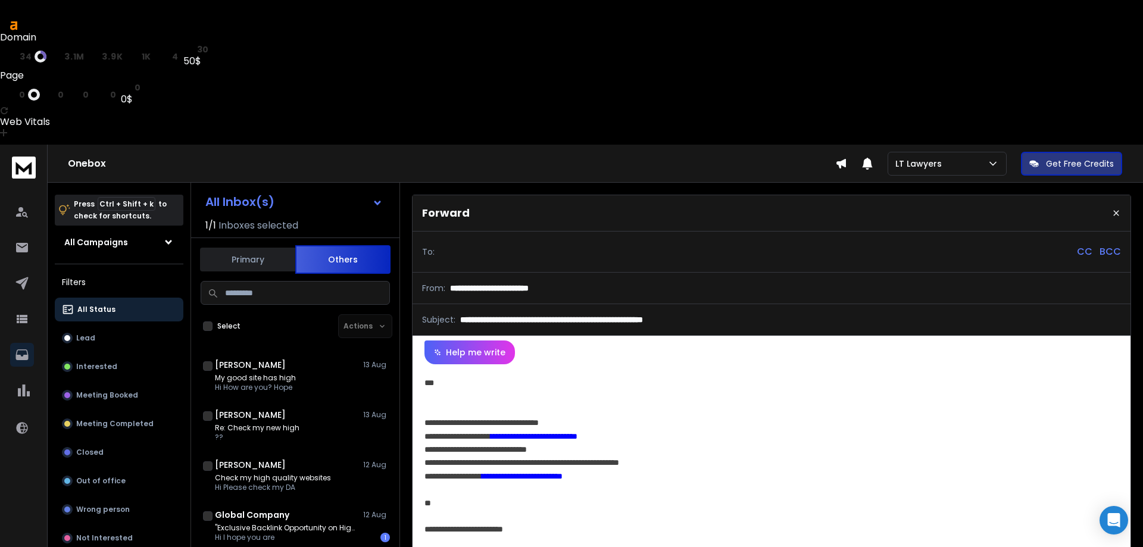
click at [1115, 210] on icon at bounding box center [1115, 212] width 5 height 5
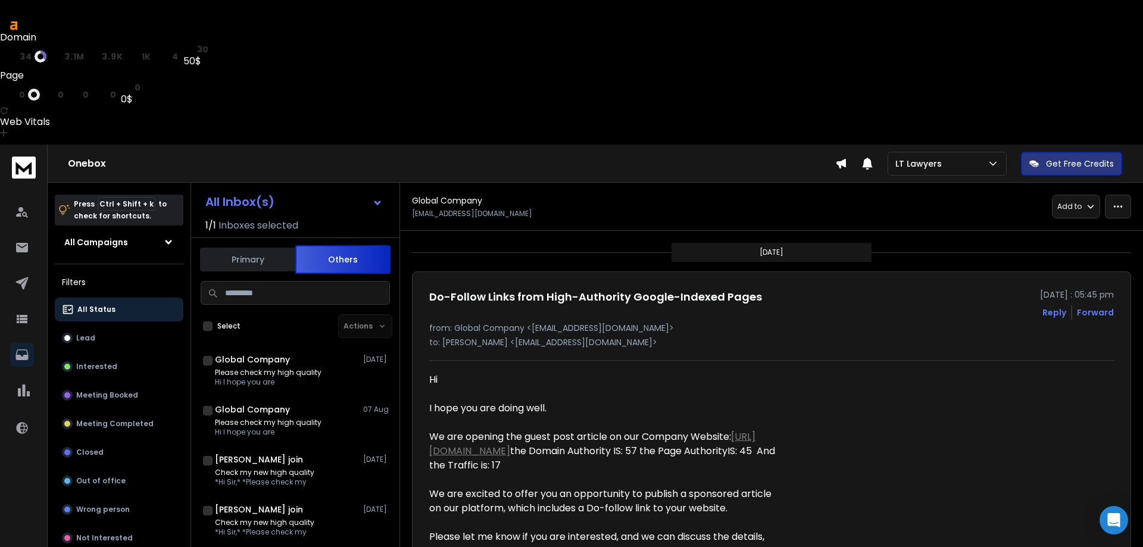
scroll to position [560, 0]
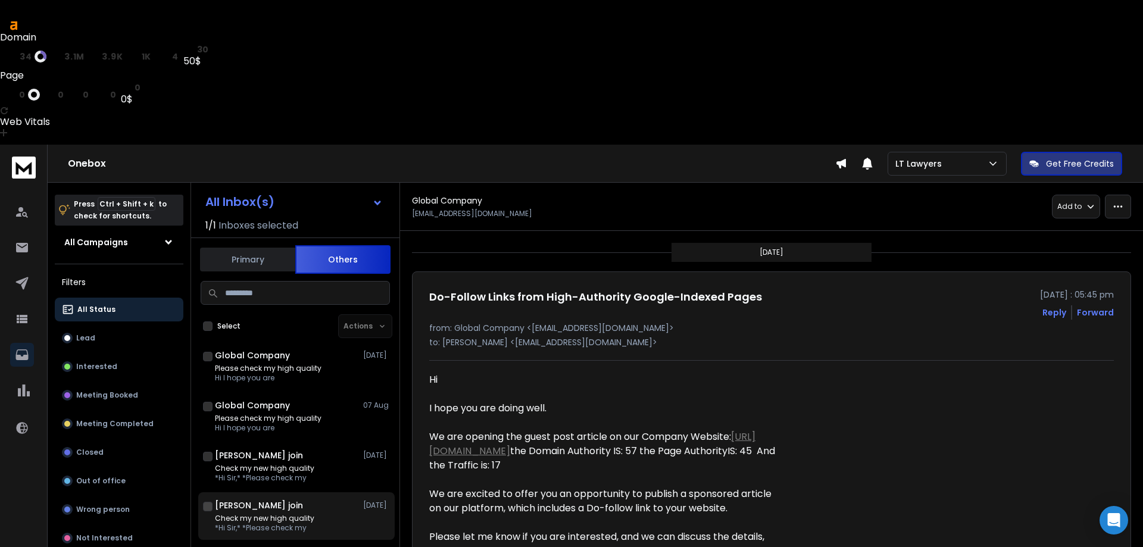
click at [302, 500] on div "[PERSON_NAME] join [DATE]" at bounding box center [302, 506] width 175 height 12
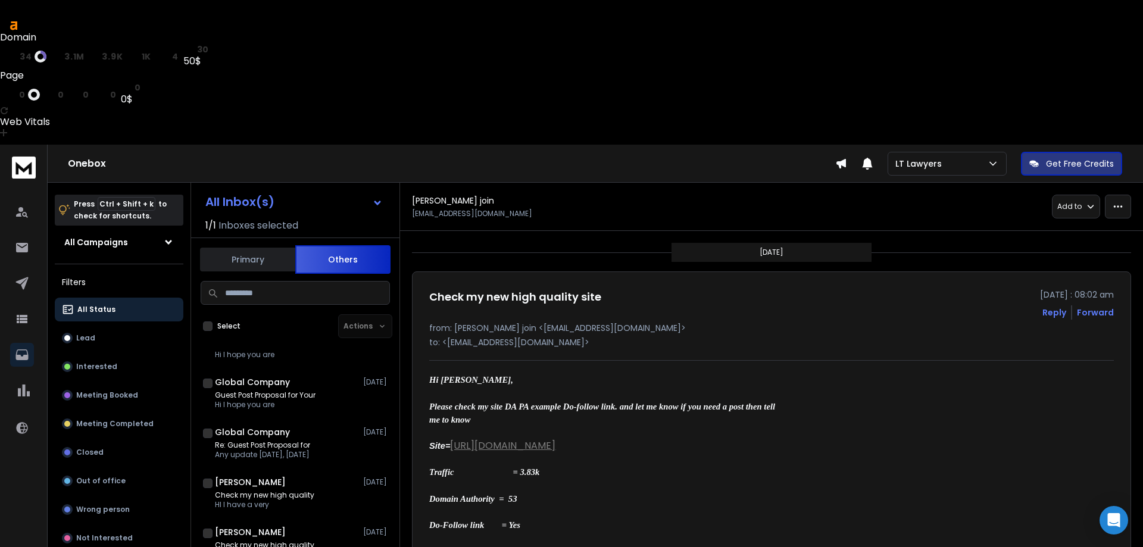
scroll to position [949, 0]
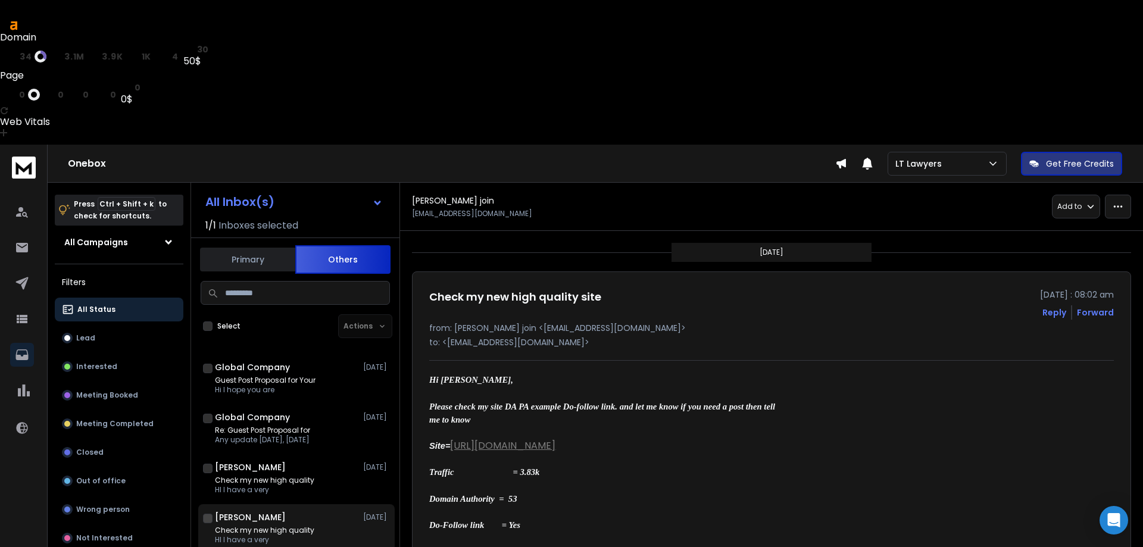
click at [288, 526] on p "Check my new high quality" at bounding box center [264, 531] width 99 height 10
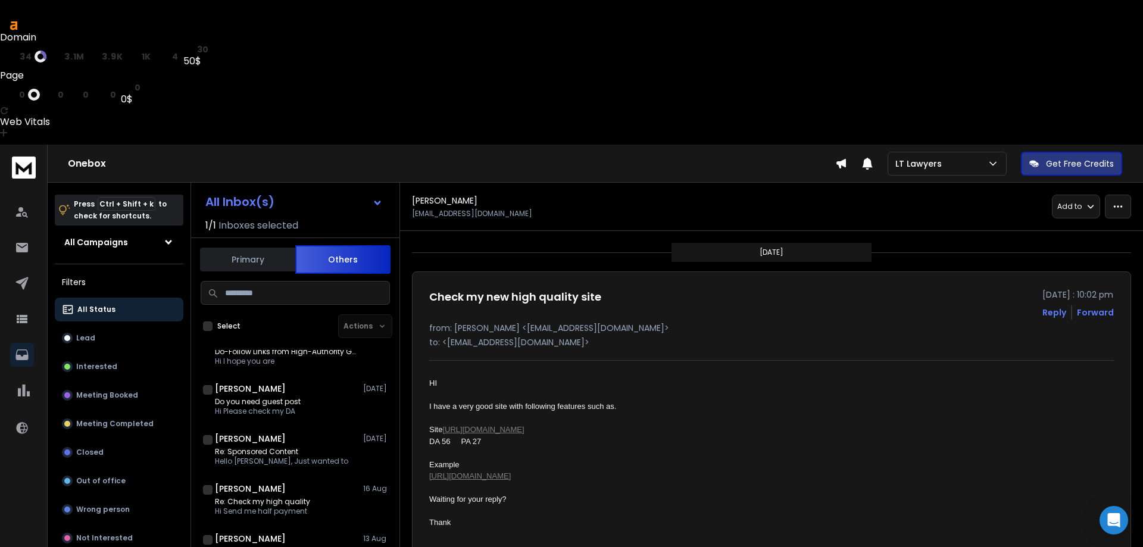
scroll to position [0, 0]
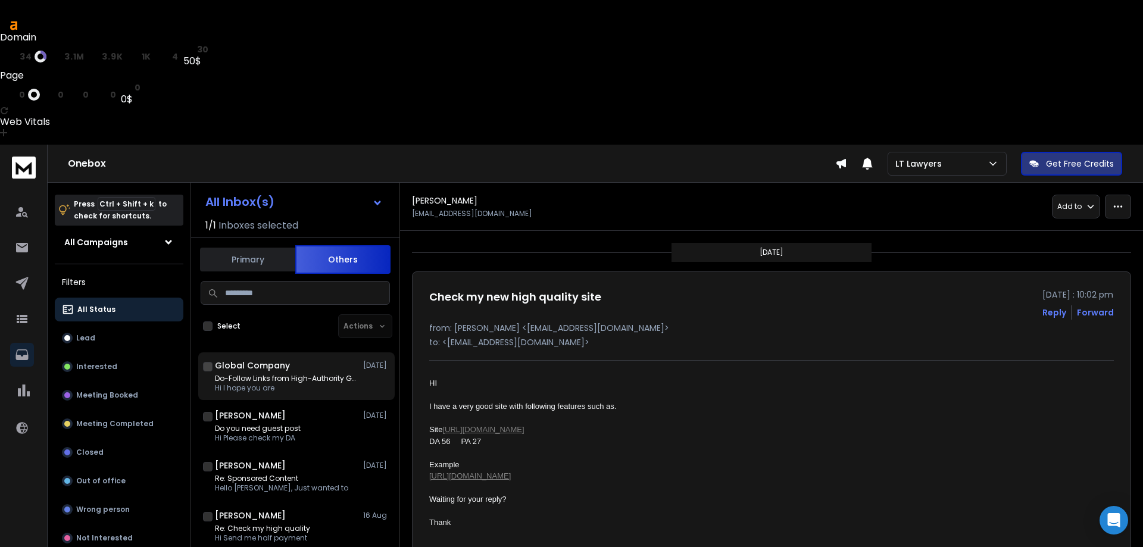
click at [320, 374] on p "Do-Follow Links from High-Authority Google-Indexed" at bounding box center [286, 379] width 143 height 10
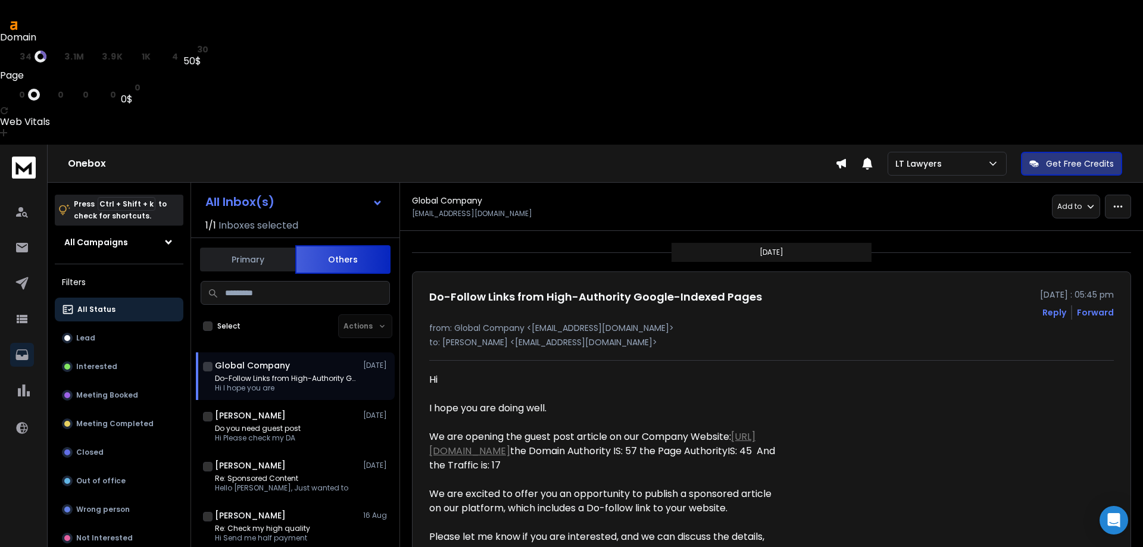
click at [732, 195] on div "Global Company GC [EMAIL_ADDRESS][DOMAIN_NAME]" at bounding box center [590, 207] width 356 height 24
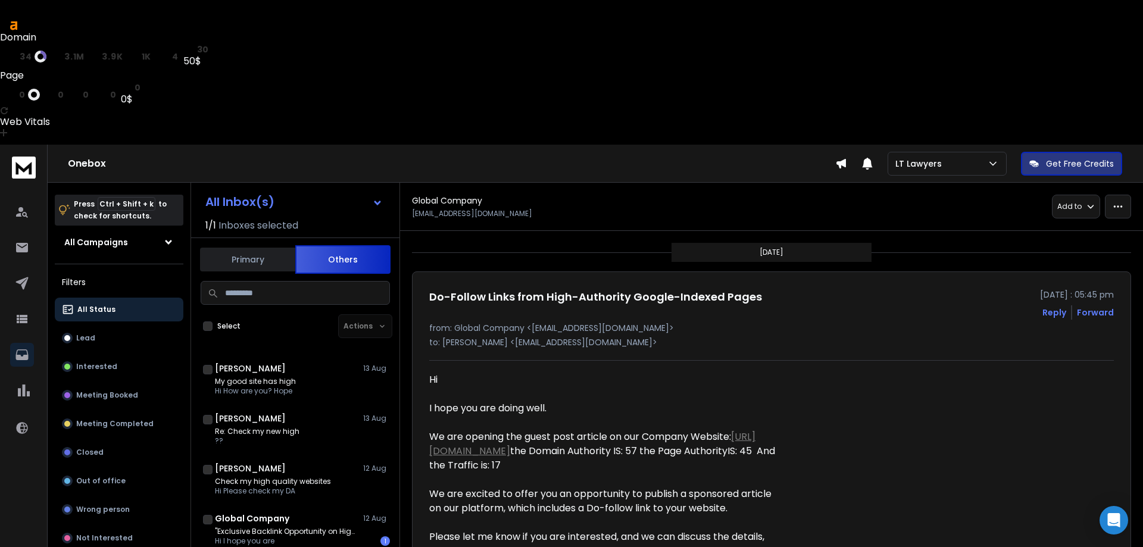
scroll to position [301, 0]
click at [29, 398] on div "H" at bounding box center [24, 418] width 48 height 547
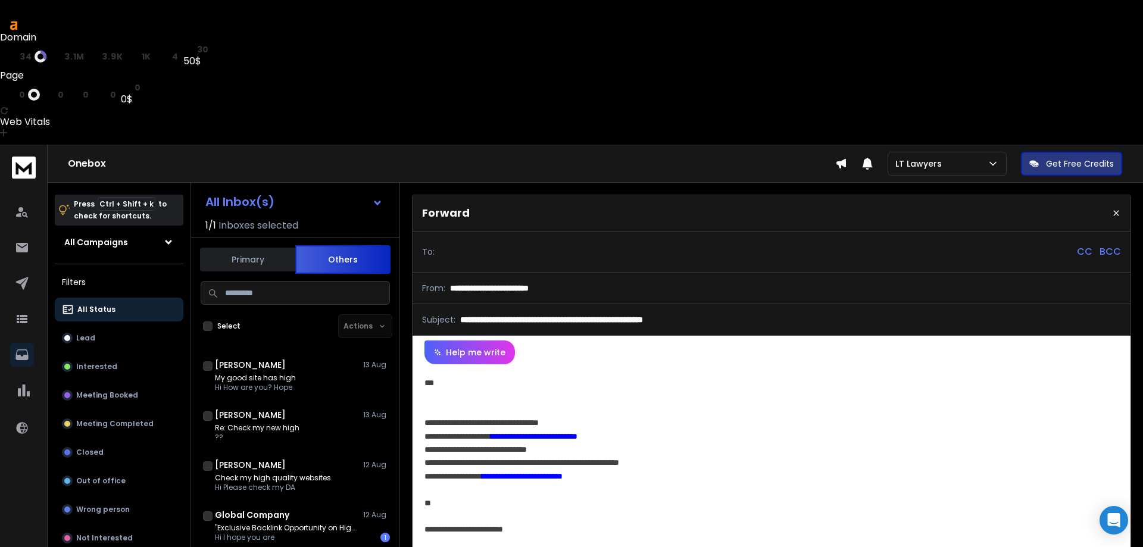
click at [1115, 210] on icon at bounding box center [1115, 212] width 5 height 5
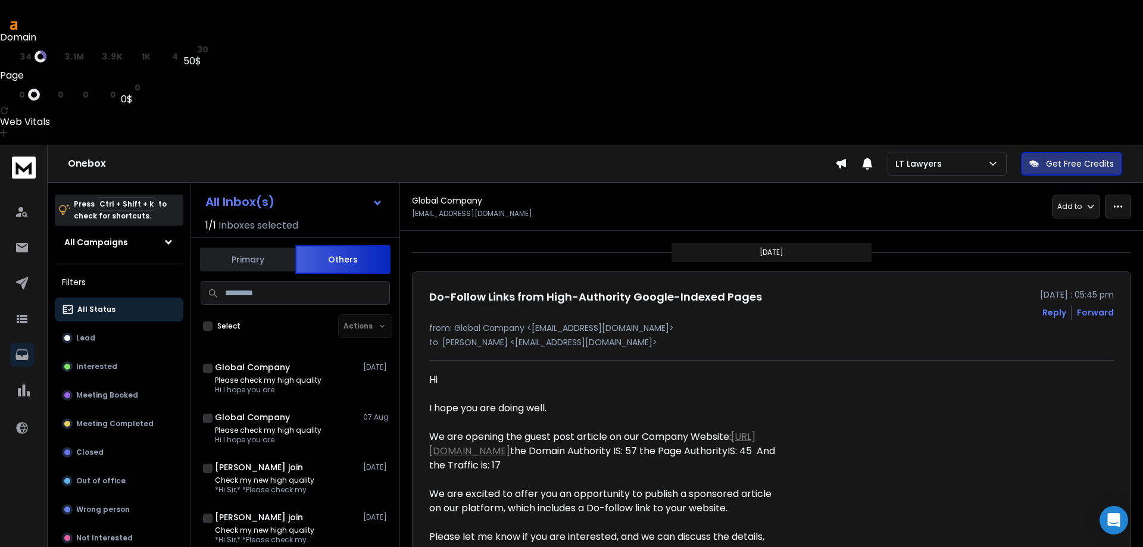
scroll to position [560, 0]
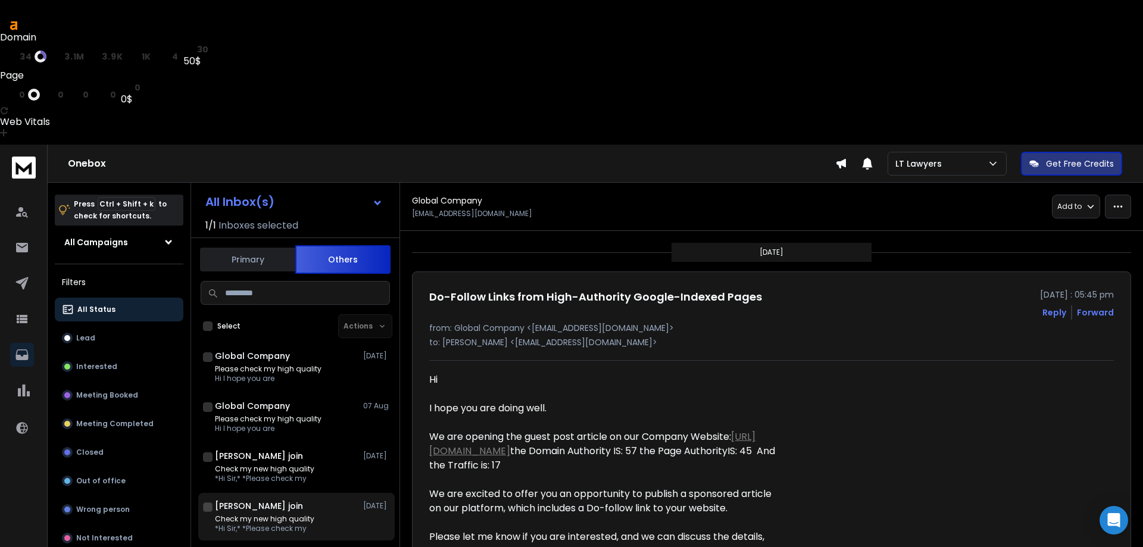
click at [302, 500] on div "[PERSON_NAME] join [DATE]" at bounding box center [302, 506] width 175 height 12
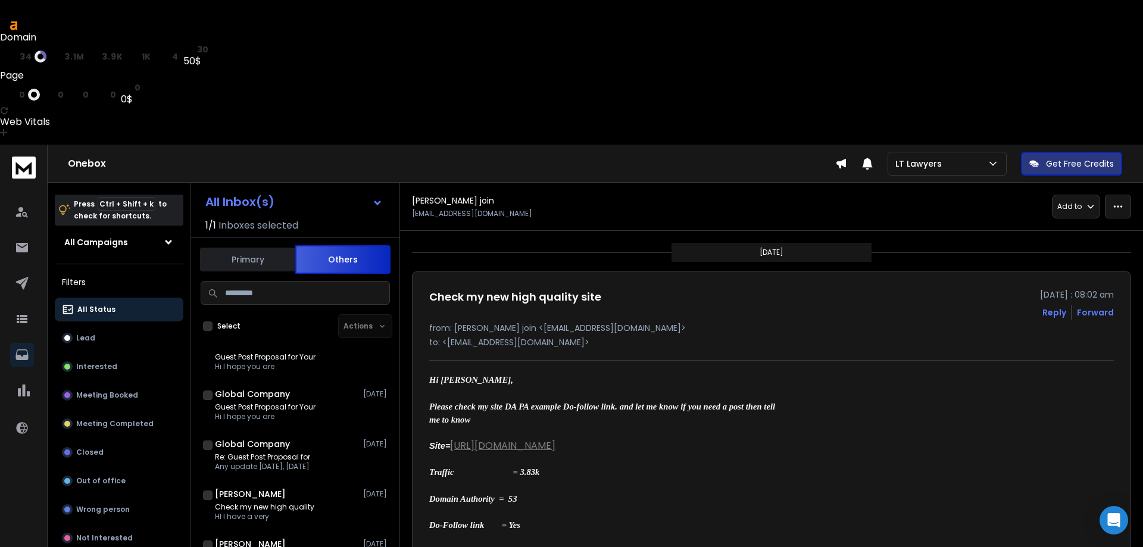
scroll to position [945, 0]
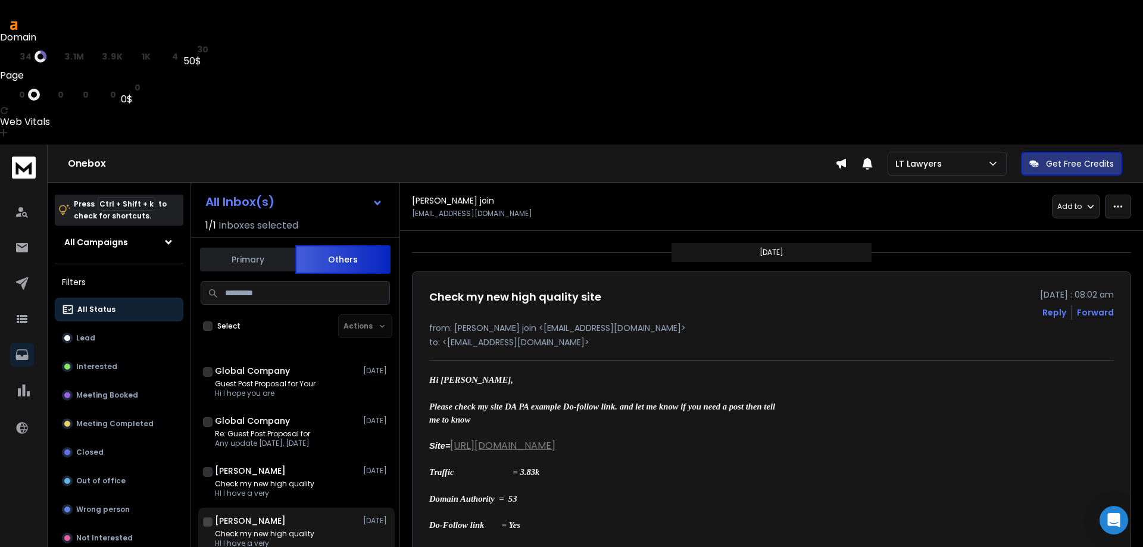
click at [288, 515] on div "[PERSON_NAME] [DATE] Check my new high quality HI I have a very" at bounding box center [302, 531] width 175 height 33
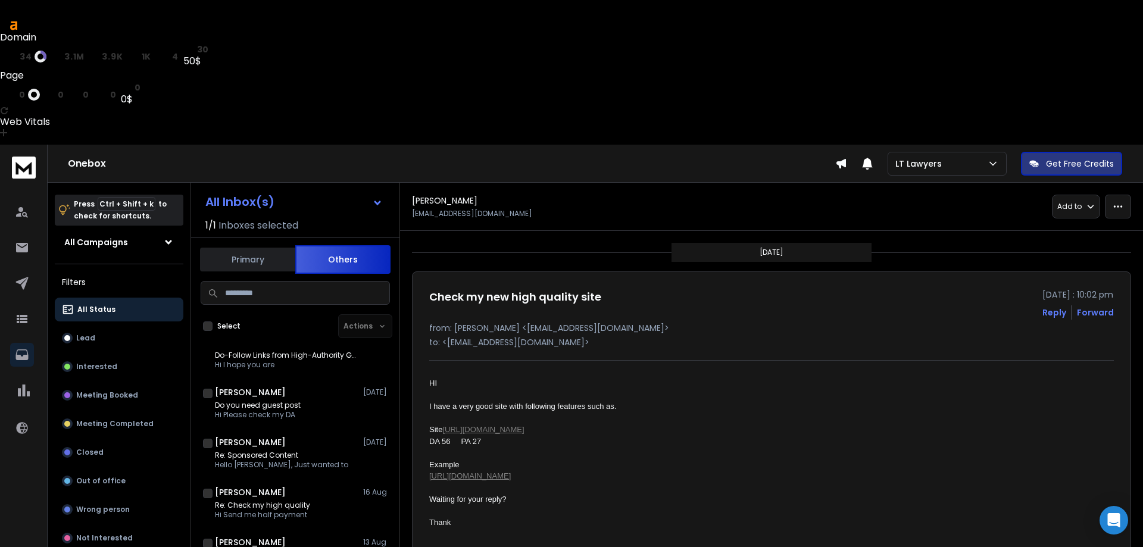
scroll to position [0, 0]
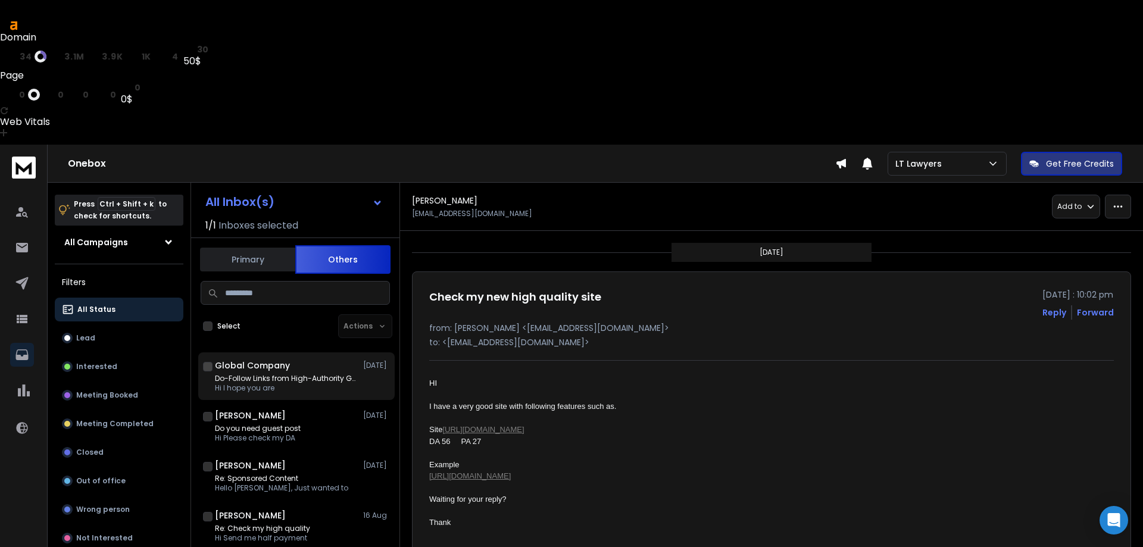
click at [320, 374] on p "Do-Follow Links from High-Authority Google-Indexed" at bounding box center [286, 379] width 143 height 10
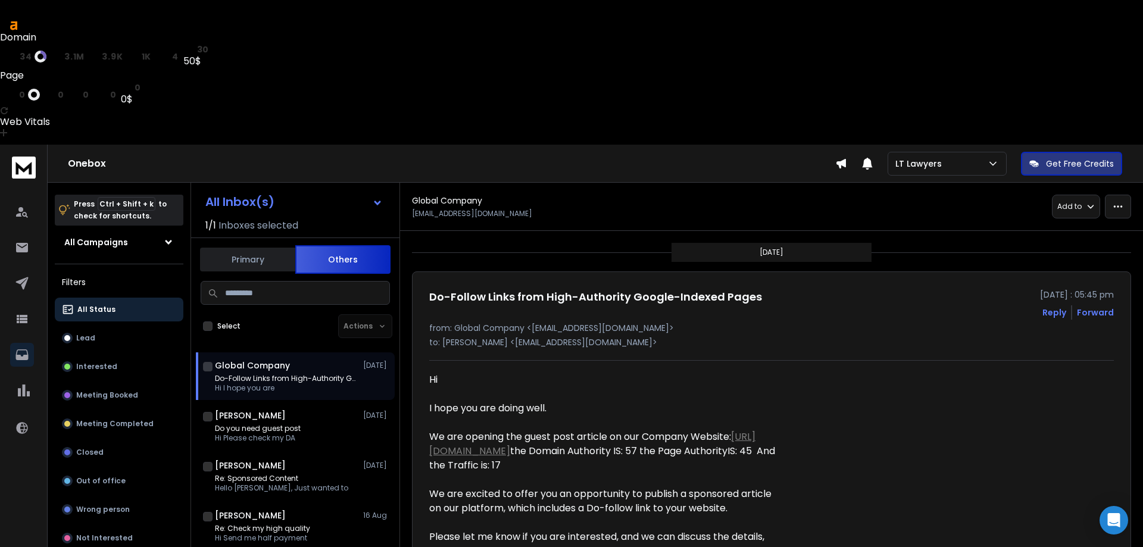
click at [732, 195] on div "Global Company GC [EMAIL_ADDRESS][DOMAIN_NAME]" at bounding box center [590, 207] width 356 height 24
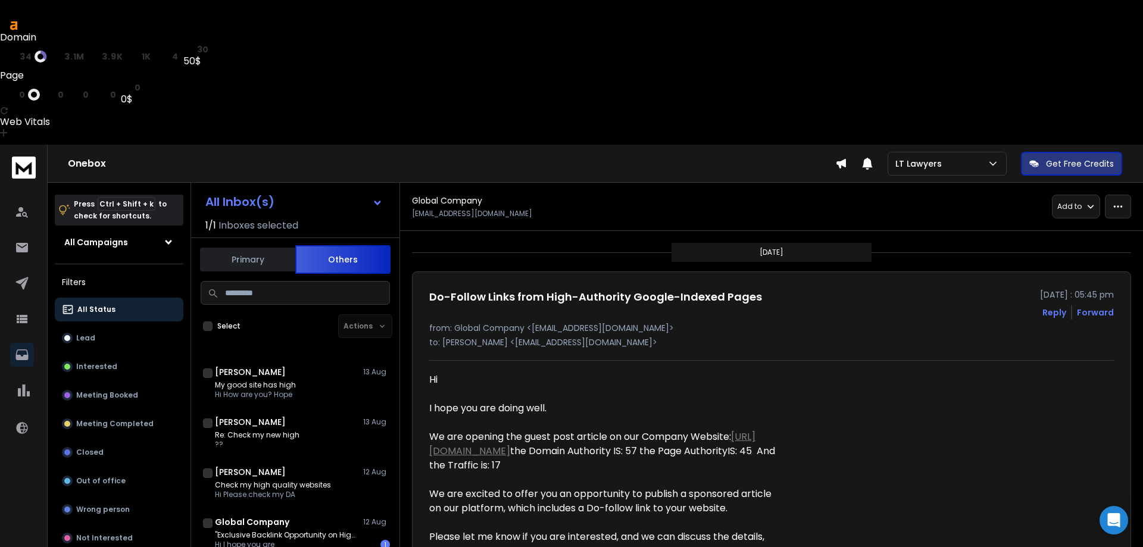
scroll to position [301, 0]
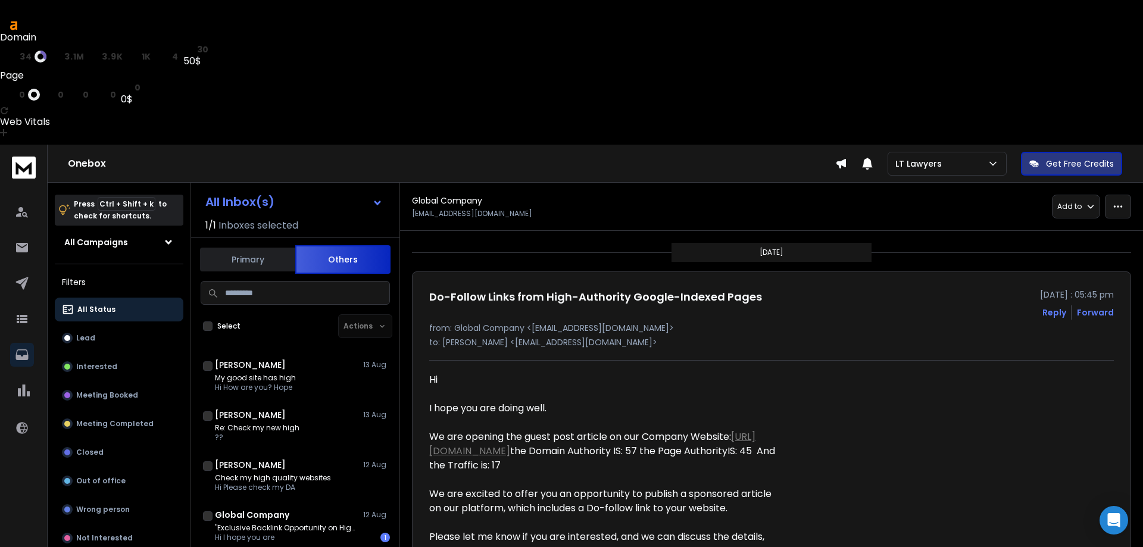
click at [29, 398] on div "H" at bounding box center [24, 418] width 48 height 547
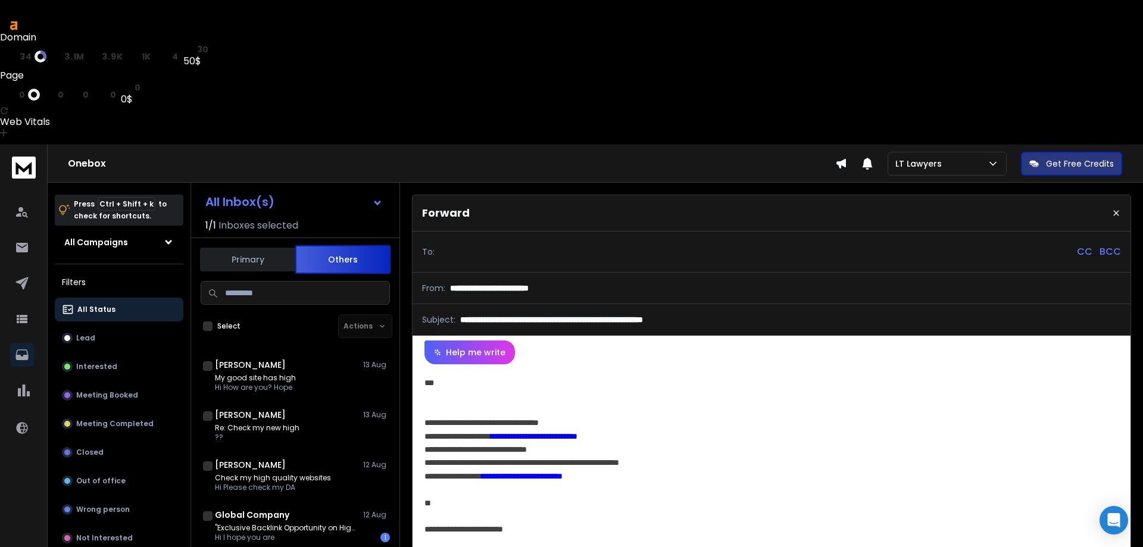
click at [1115, 210] on icon at bounding box center [1115, 212] width 5 height 5
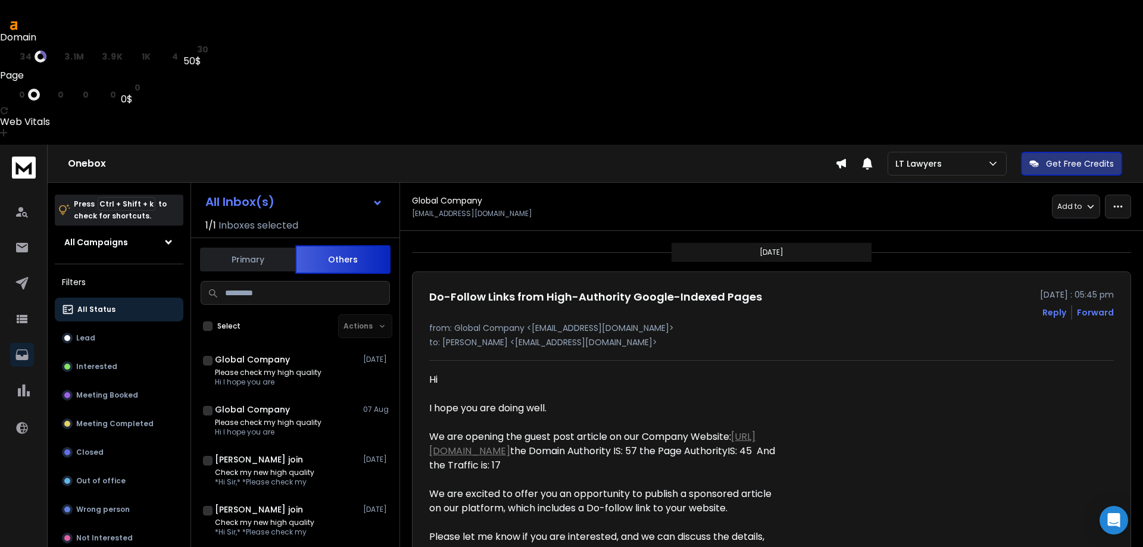
scroll to position [560, 0]
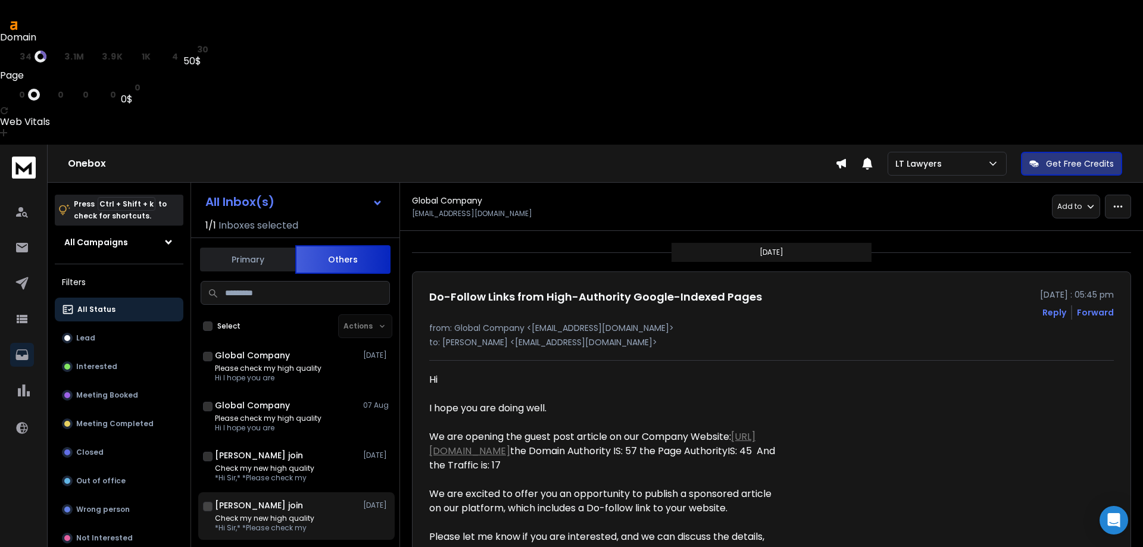
click at [302, 500] on div "[PERSON_NAME] join [DATE]" at bounding box center [302, 506] width 175 height 12
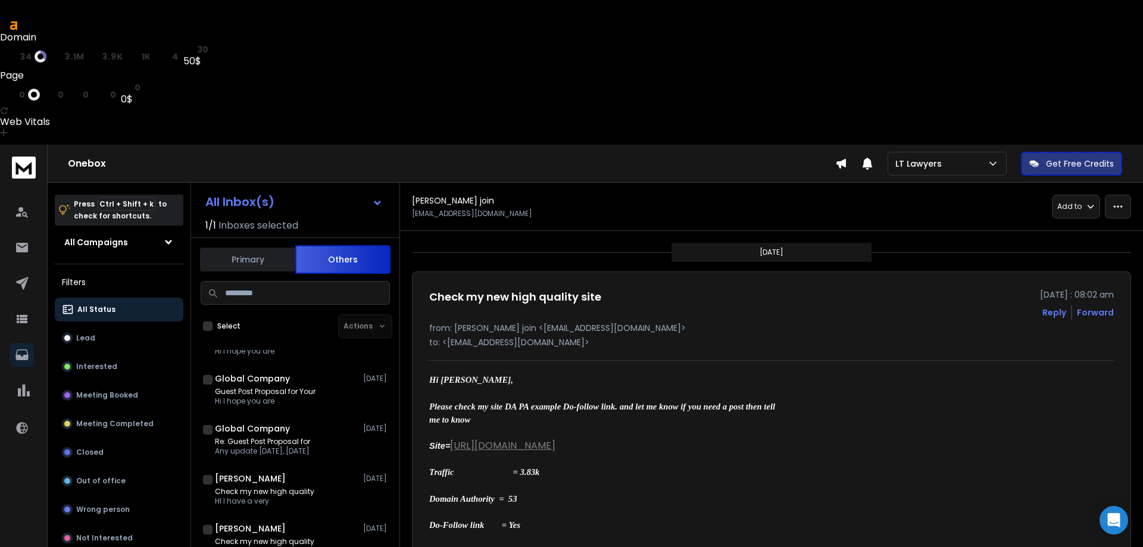
scroll to position [949, 0]
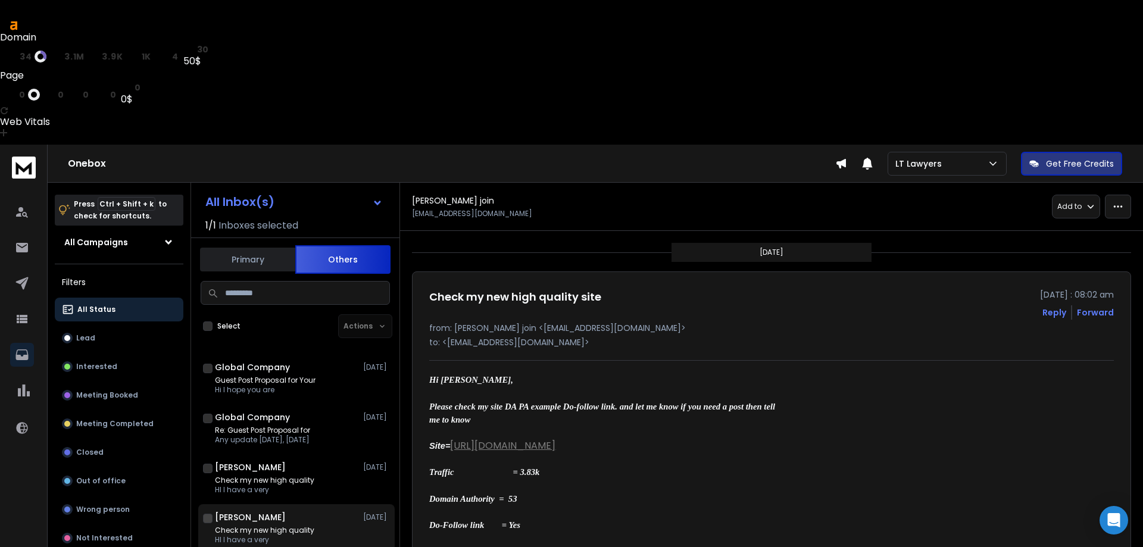
click at [288, 526] on p "Check my new high quality" at bounding box center [264, 531] width 99 height 10
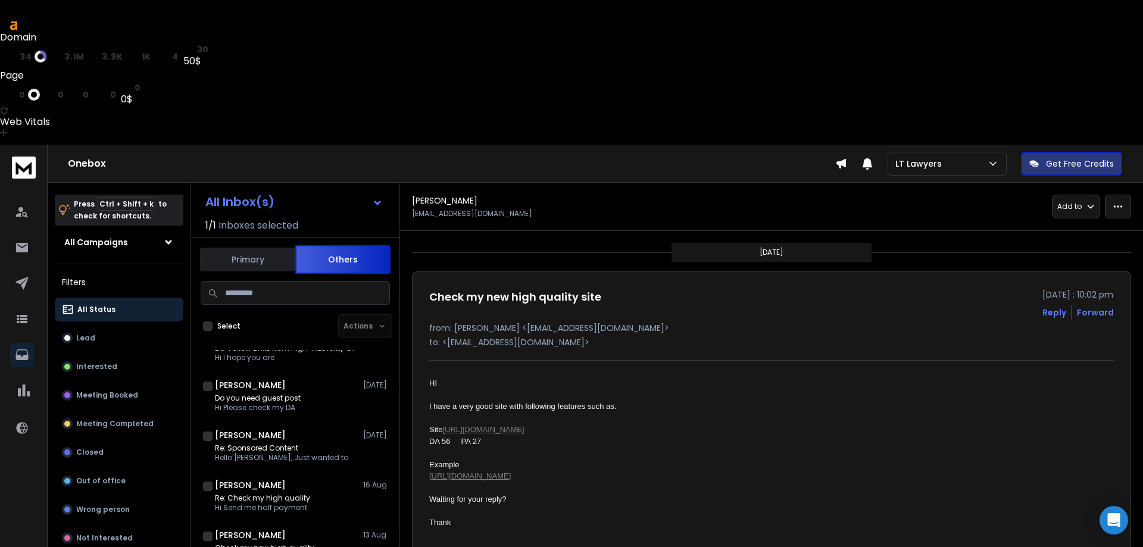
scroll to position [0, 0]
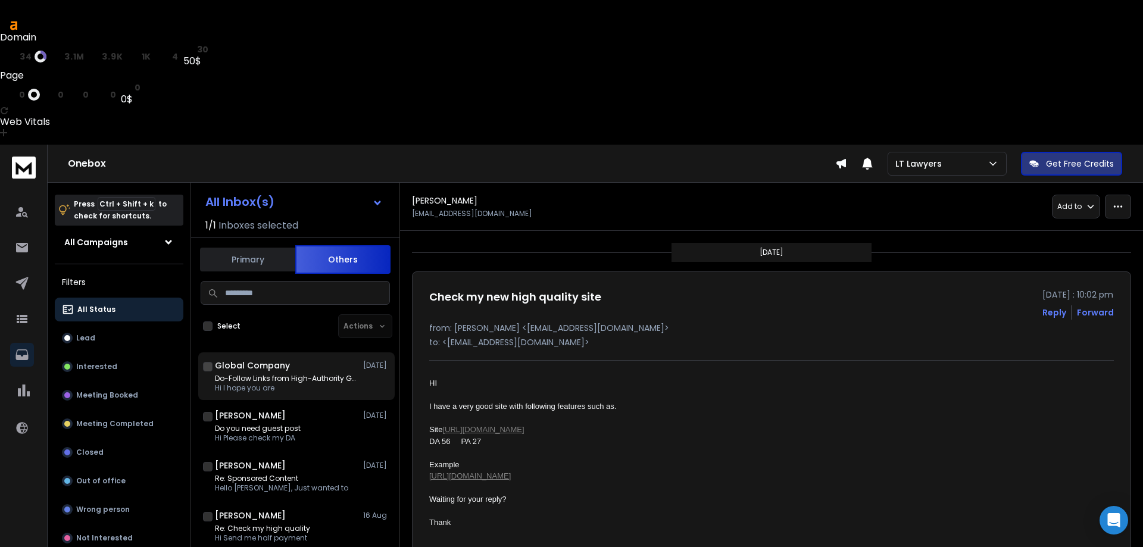
click at [320, 374] on p "Do-Follow Links from High-Authority Google-Indexed" at bounding box center [286, 379] width 143 height 10
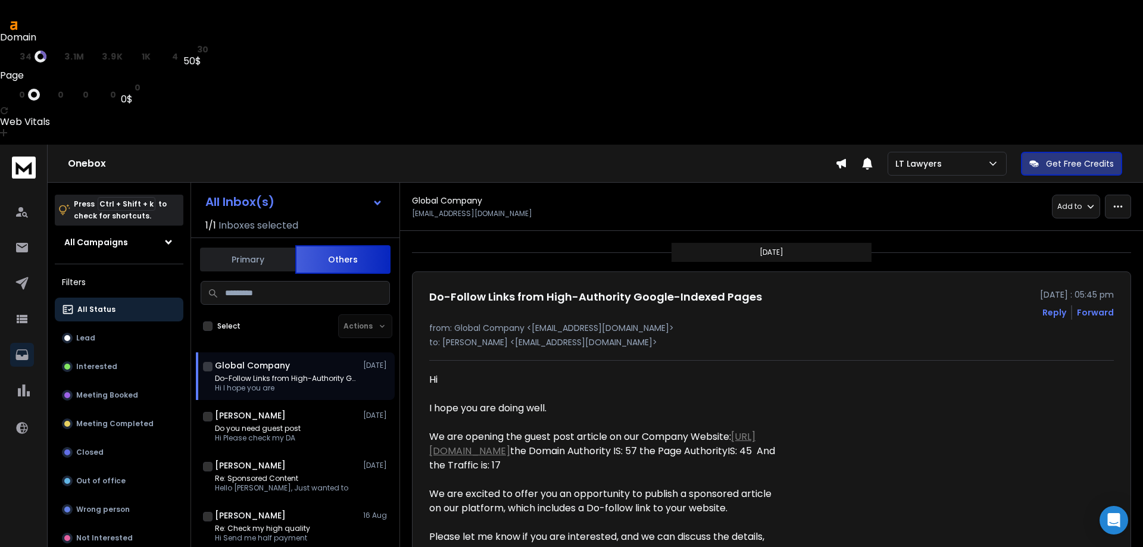
click at [732, 195] on div "Global Company GC [EMAIL_ADDRESS][DOMAIN_NAME]" at bounding box center [590, 207] width 356 height 24
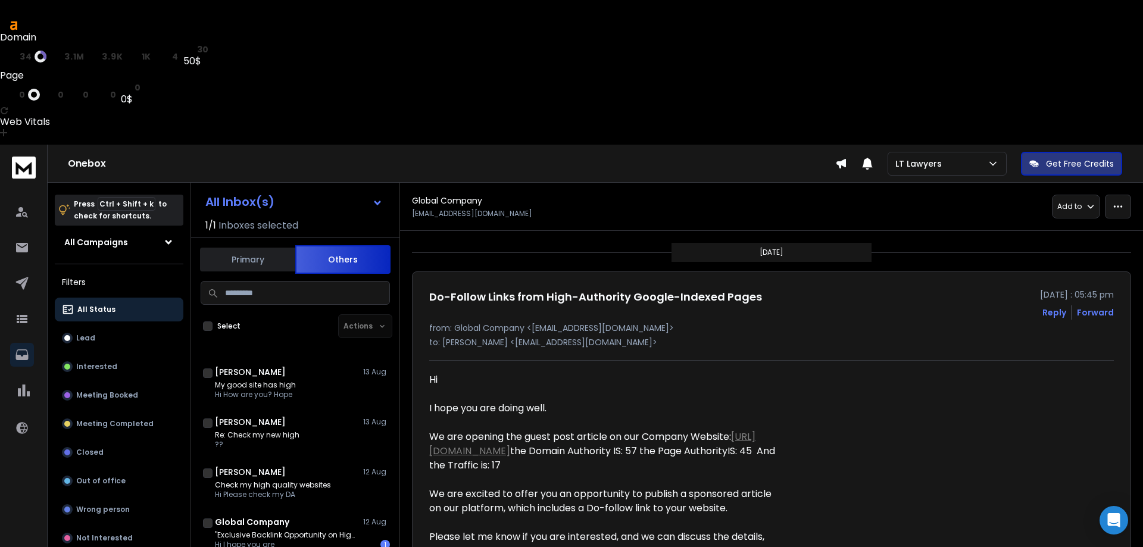
scroll to position [301, 0]
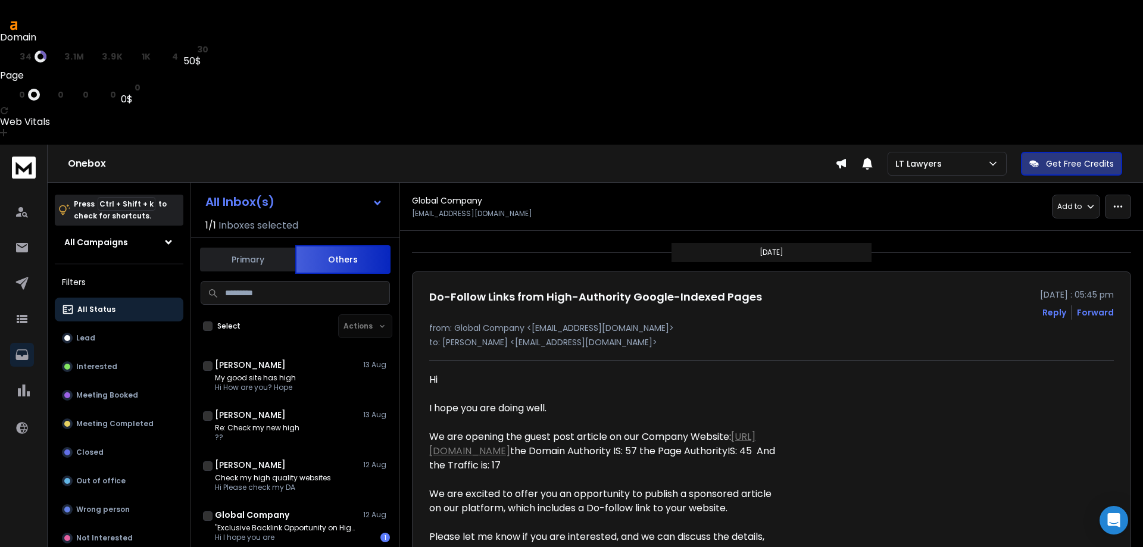
click at [29, 398] on div "H" at bounding box center [24, 418] width 48 height 547
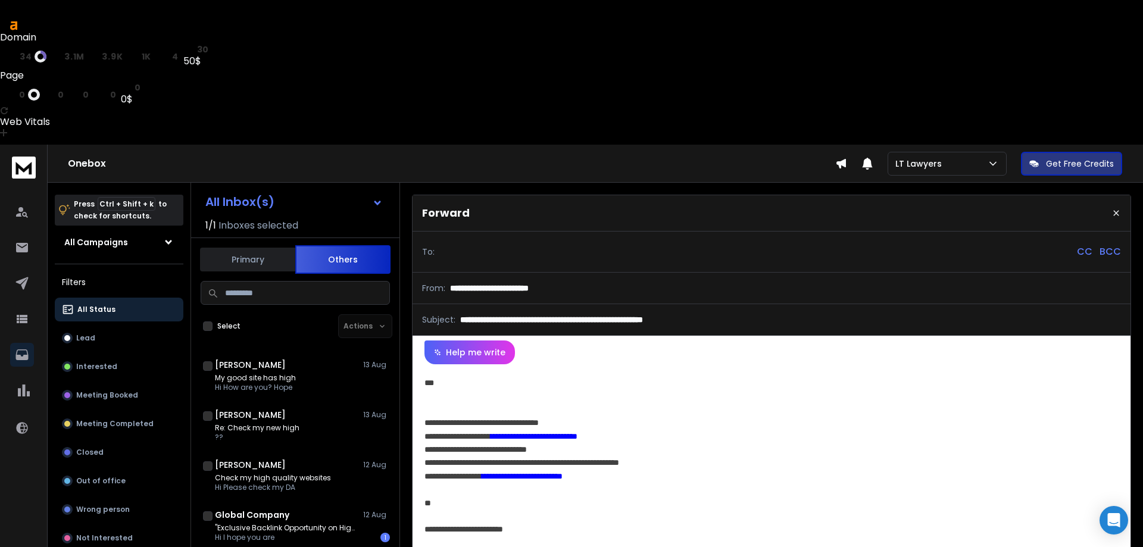
click at [1115, 210] on icon at bounding box center [1115, 212] width 5 height 5
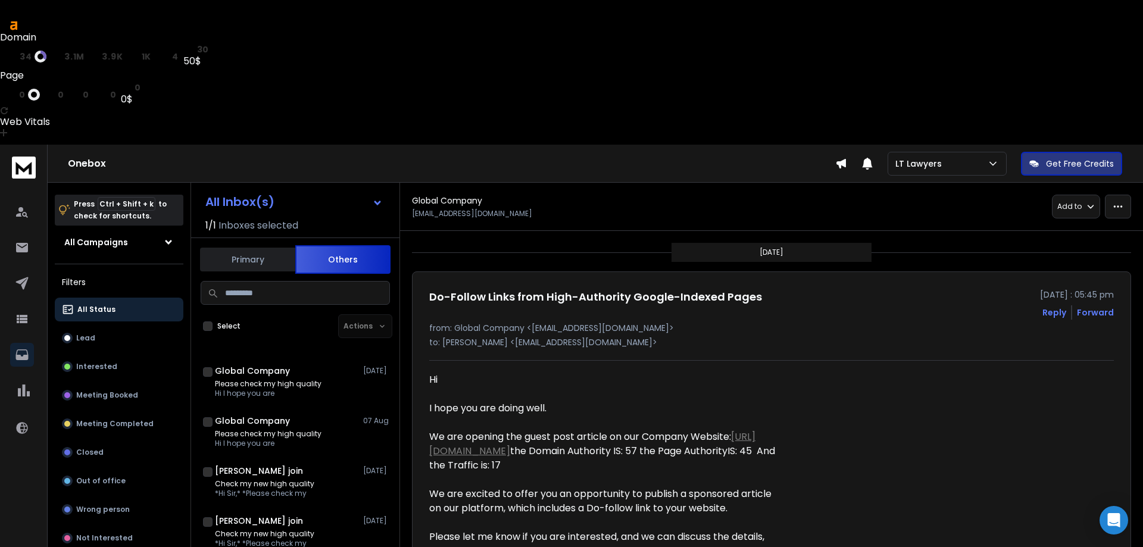
scroll to position [560, 0]
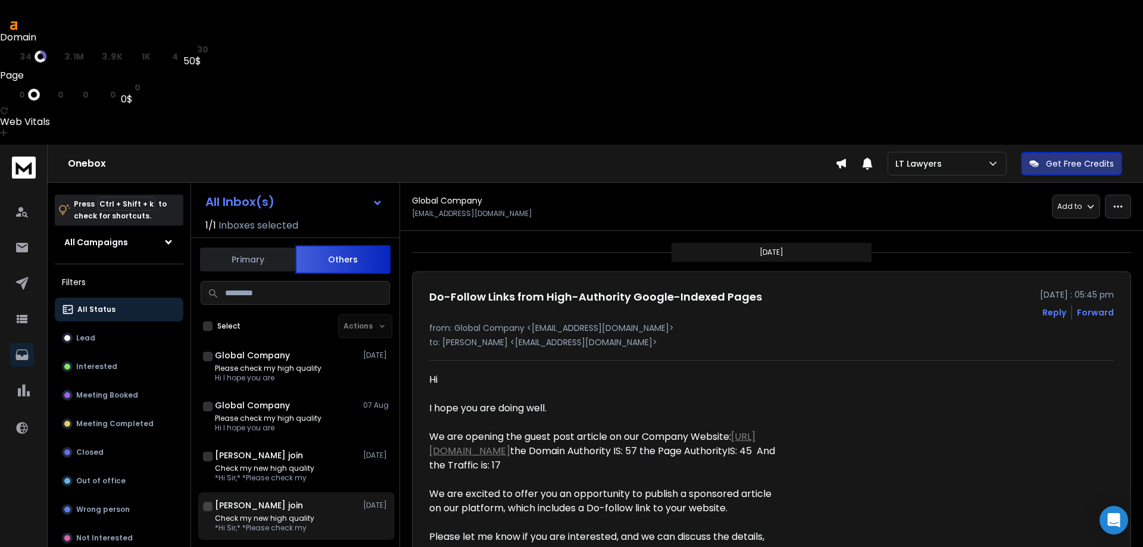
click at [302, 500] on div "[PERSON_NAME] join [DATE]" at bounding box center [302, 506] width 175 height 12
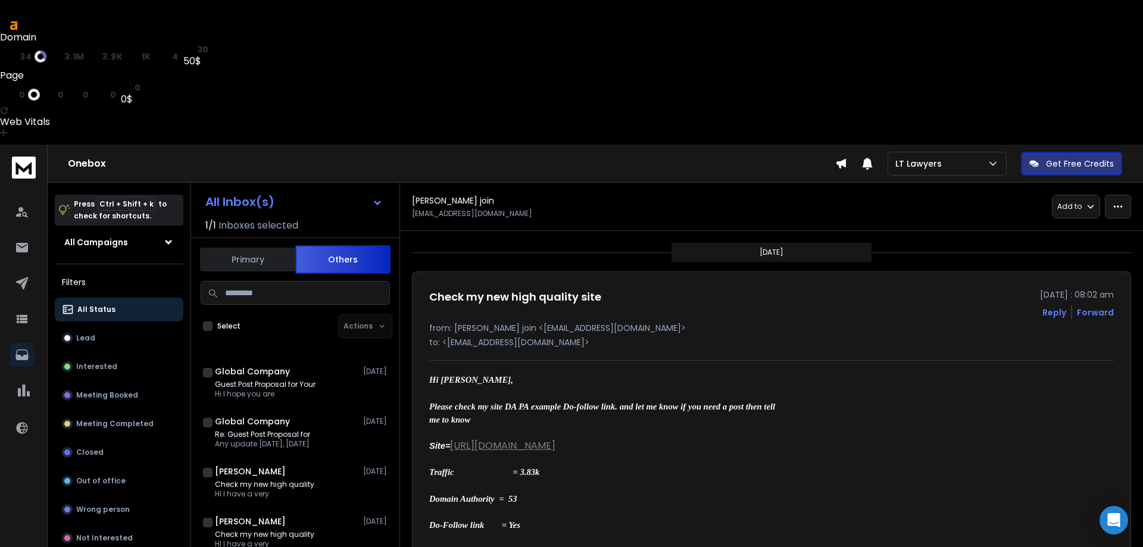
scroll to position [949, 0]
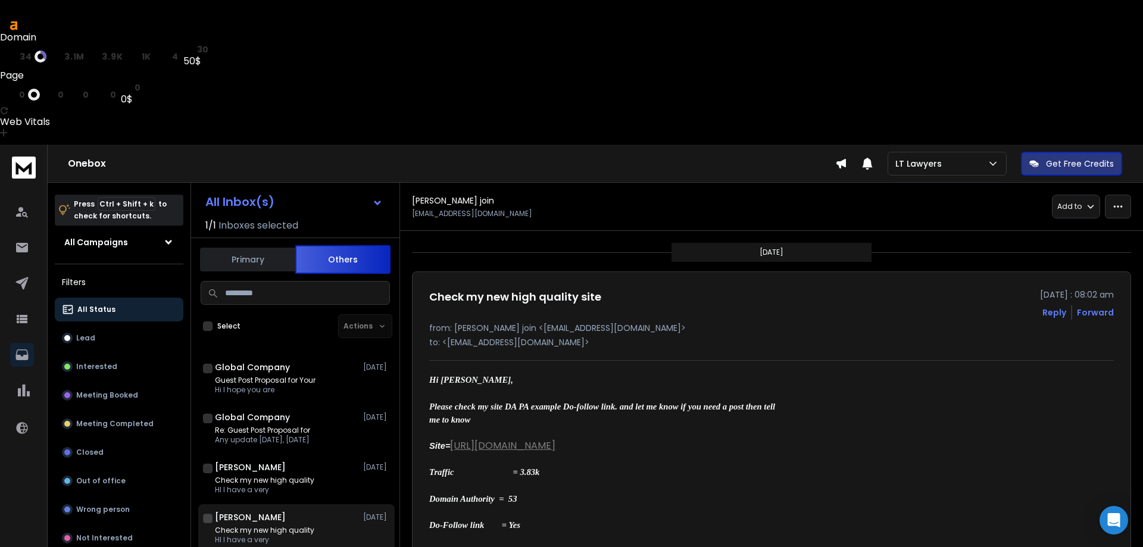
click at [288, 526] on p "Check my new high quality" at bounding box center [264, 531] width 99 height 10
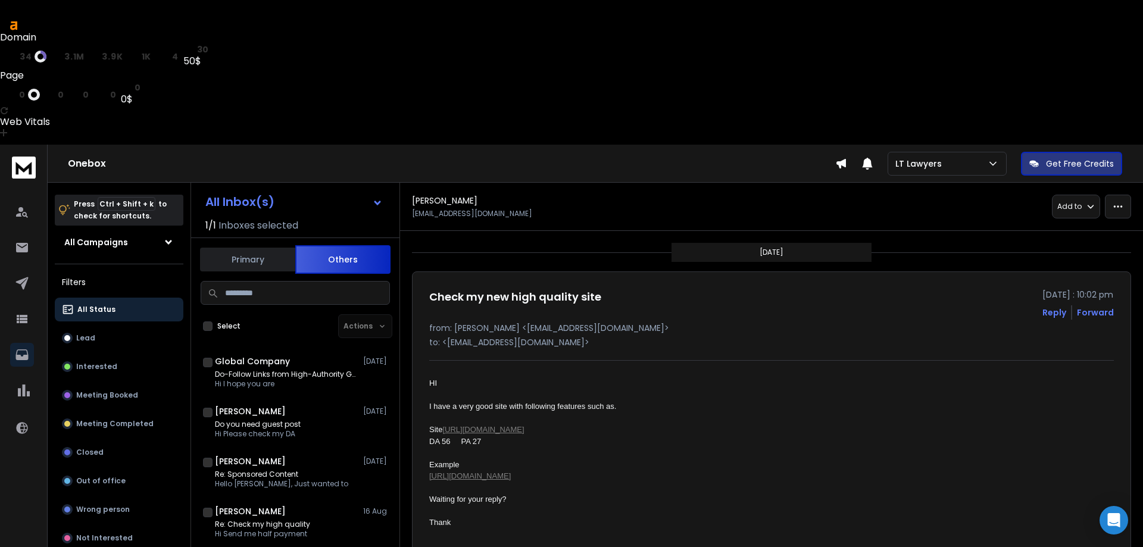
scroll to position [0, 0]
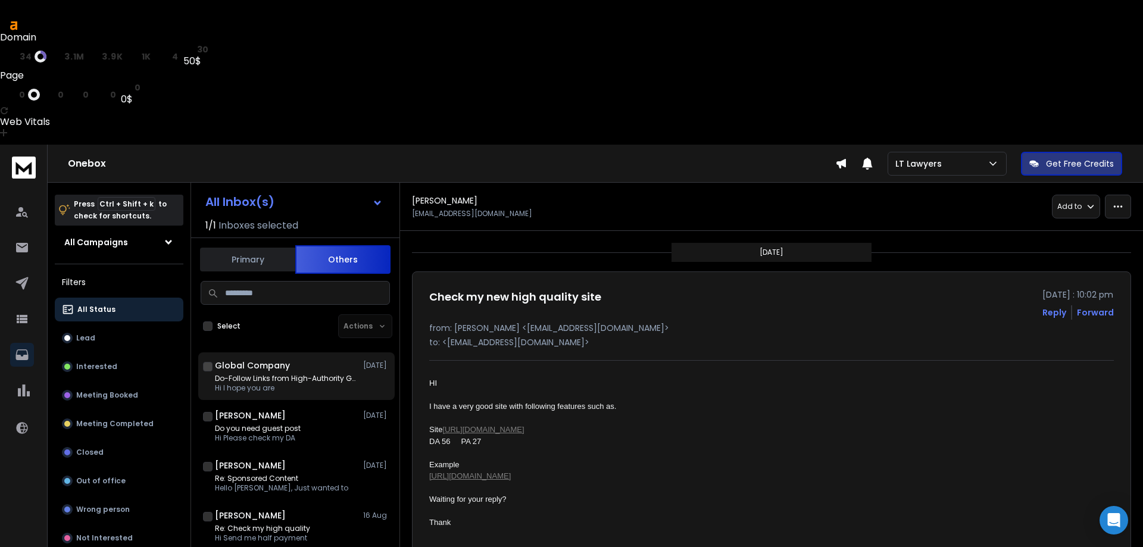
click at [320, 374] on p "Do-Follow Links from High-Authority Google-Indexed" at bounding box center [286, 379] width 143 height 10
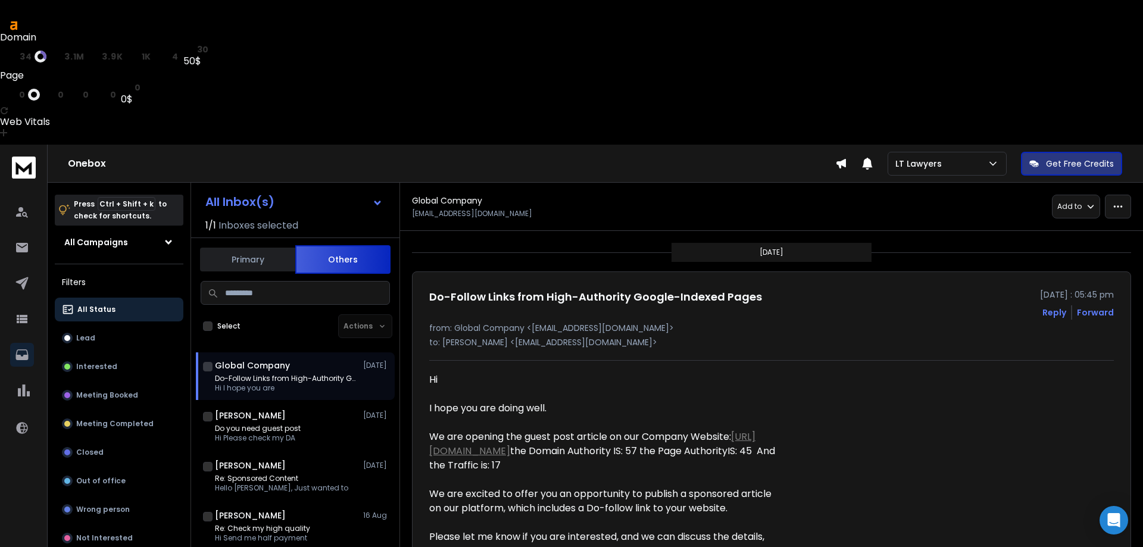
click at [732, 195] on div "Global Company GC [EMAIL_ADDRESS][DOMAIN_NAME]" at bounding box center [590, 207] width 356 height 24
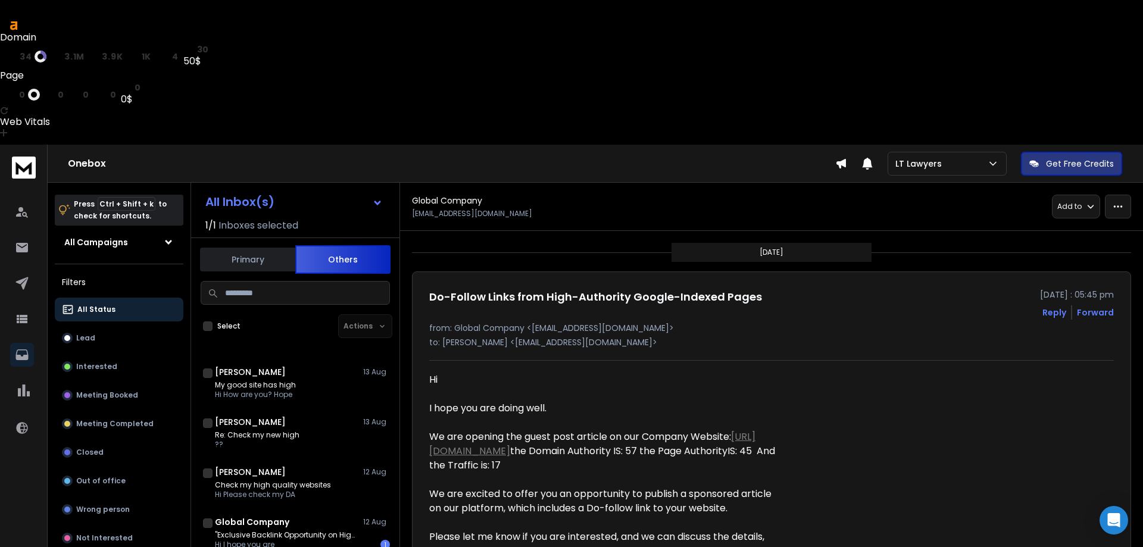
scroll to position [301, 0]
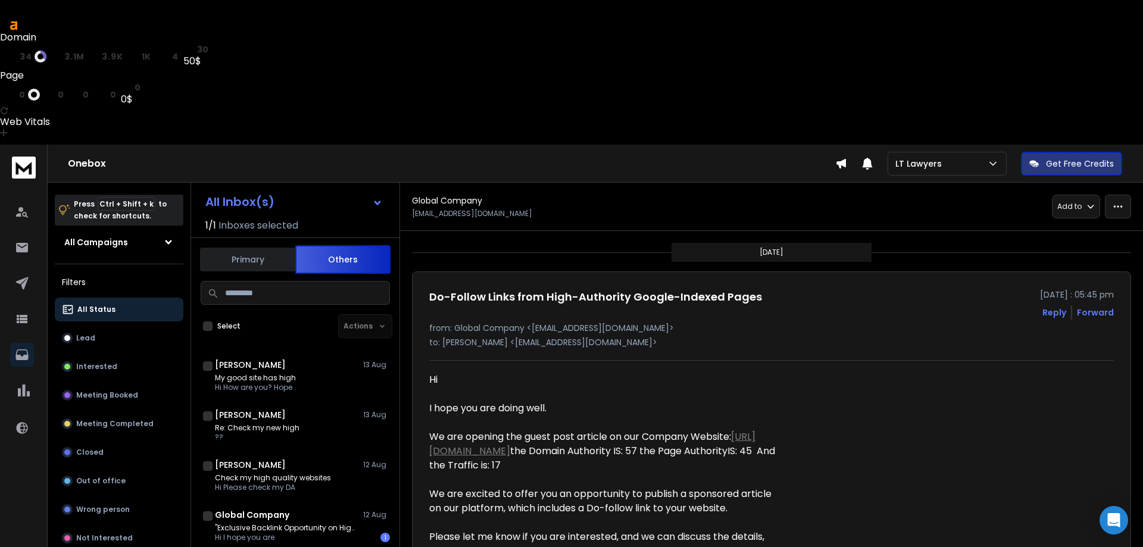
click at [29, 398] on div "H" at bounding box center [24, 418] width 48 height 547
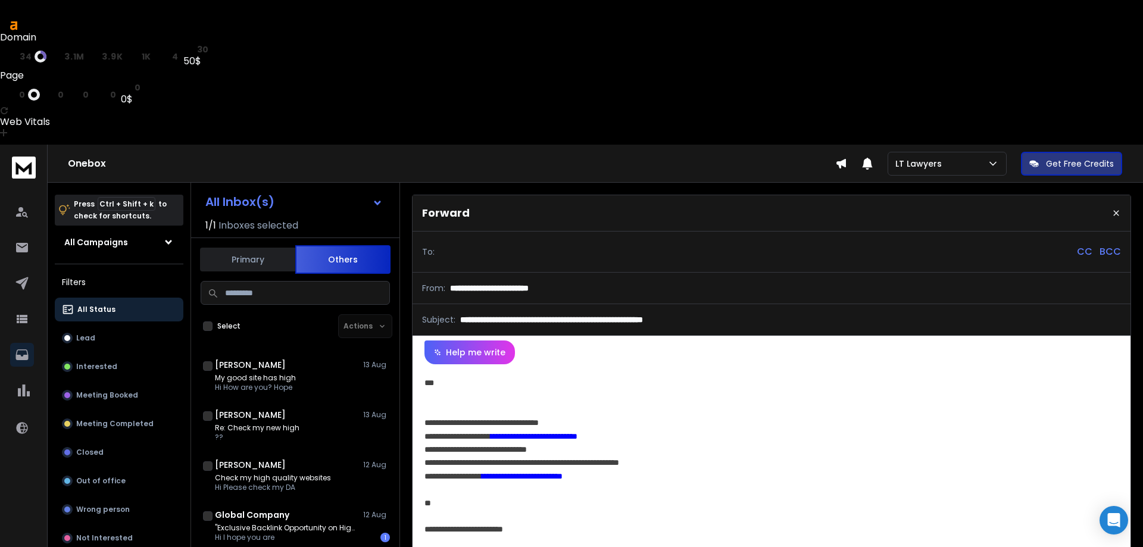
click at [1115, 210] on icon at bounding box center [1115, 212] width 5 height 5
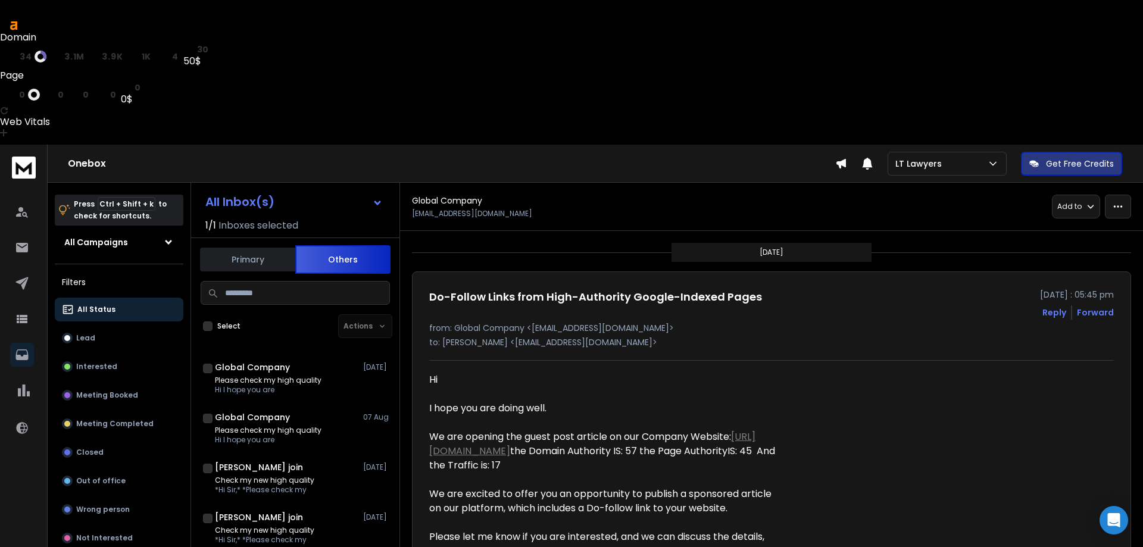
scroll to position [560, 0]
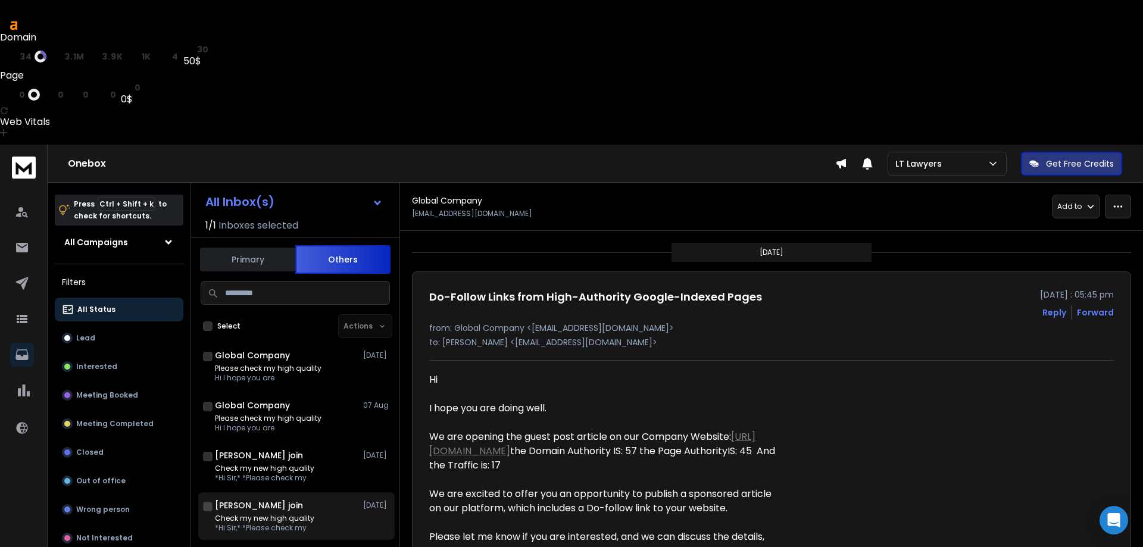
click at [302, 500] on div "[PERSON_NAME] join [DATE]" at bounding box center [302, 506] width 175 height 12
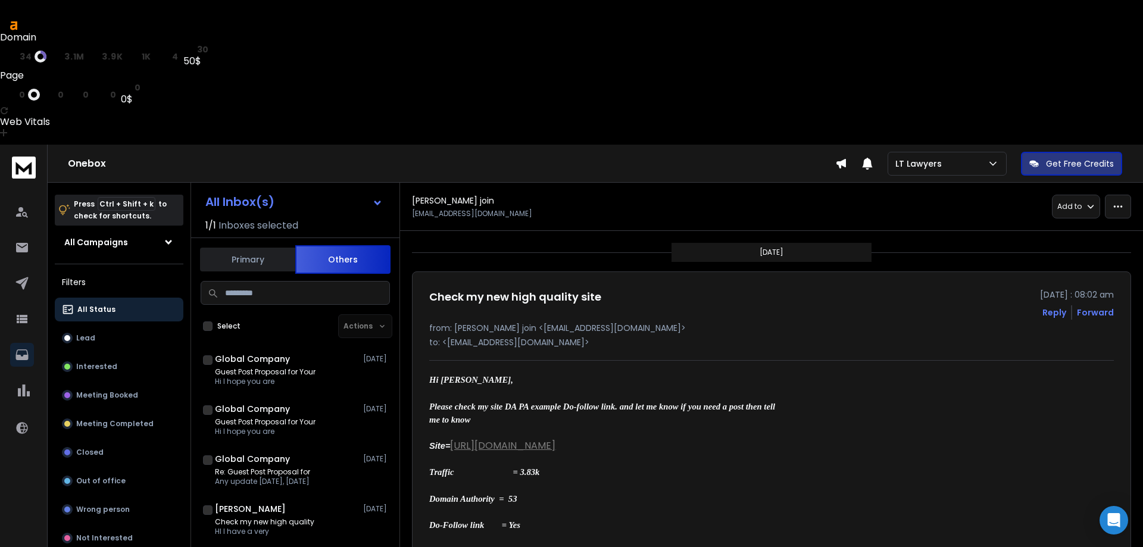
scroll to position [949, 0]
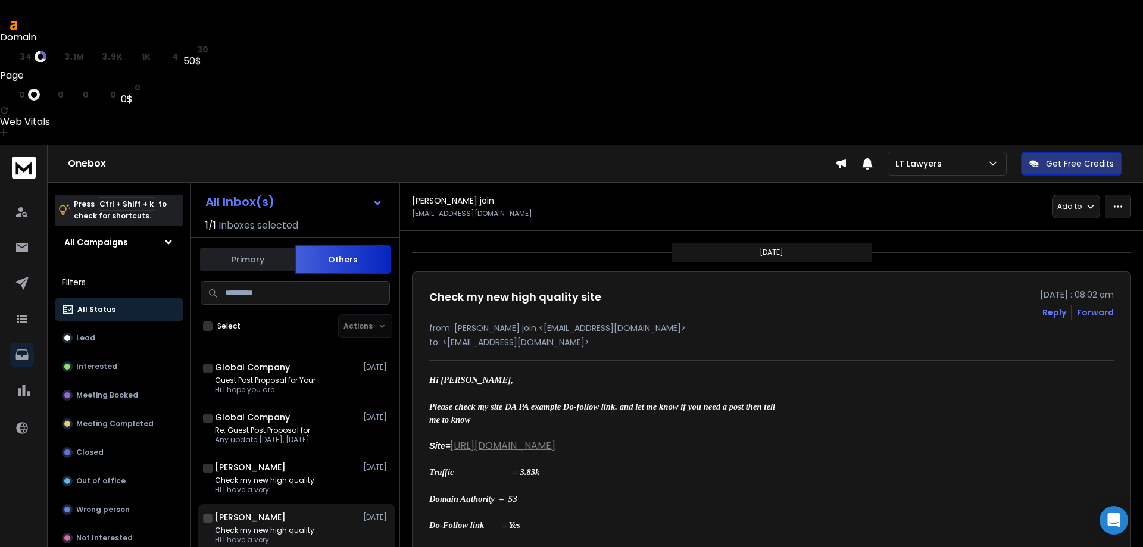
click at [288, 526] on p "Check my new high quality" at bounding box center [264, 531] width 99 height 10
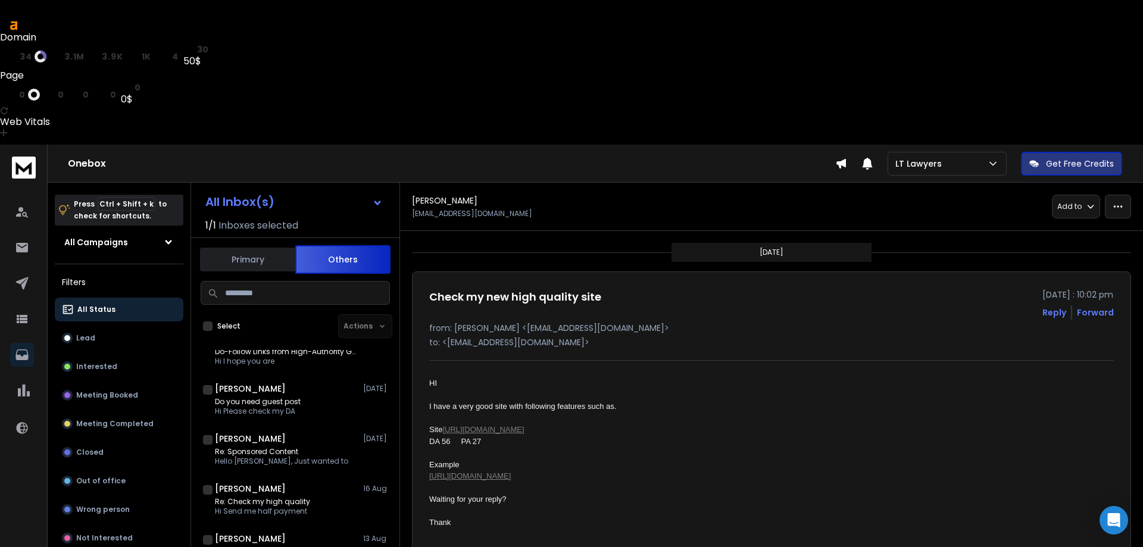
scroll to position [0, 0]
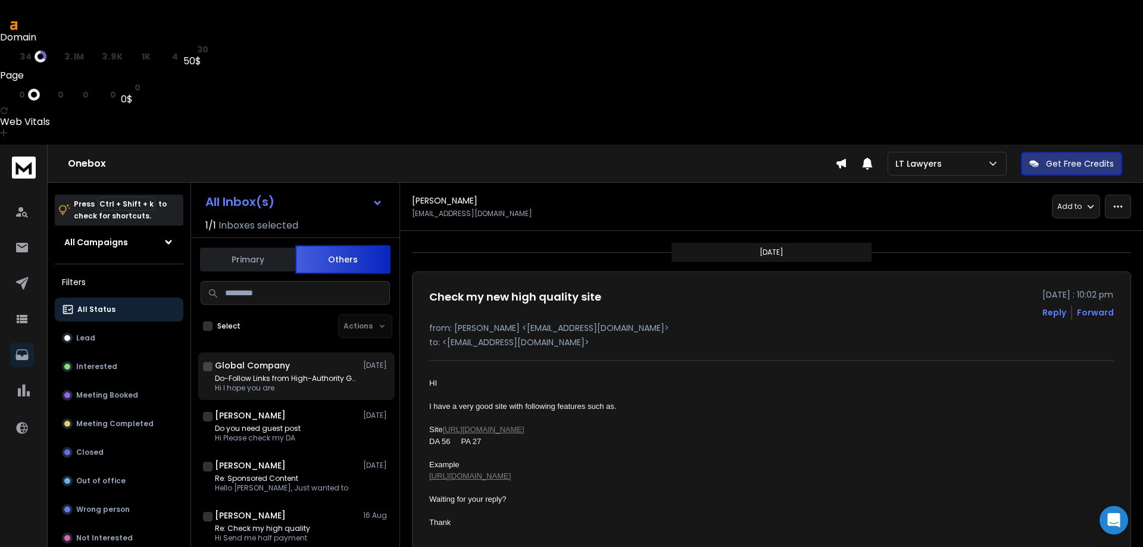
click at [320, 374] on p "Do-Follow Links from High-Authority Google-Indexed" at bounding box center [286, 379] width 143 height 10
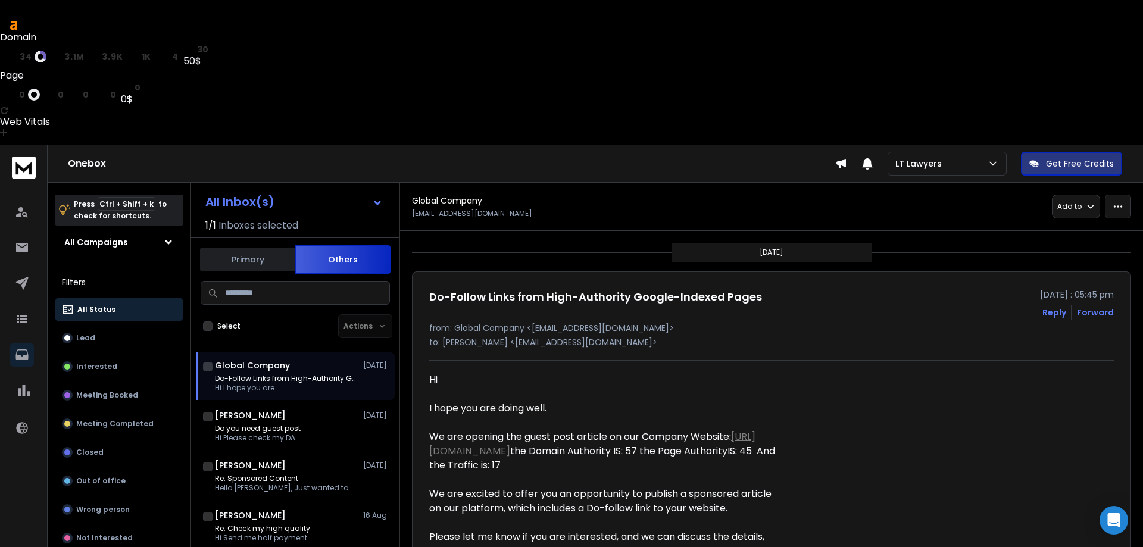
click at [732, 195] on div "Global Company GC [EMAIL_ADDRESS][DOMAIN_NAME]" at bounding box center [590, 207] width 356 height 24
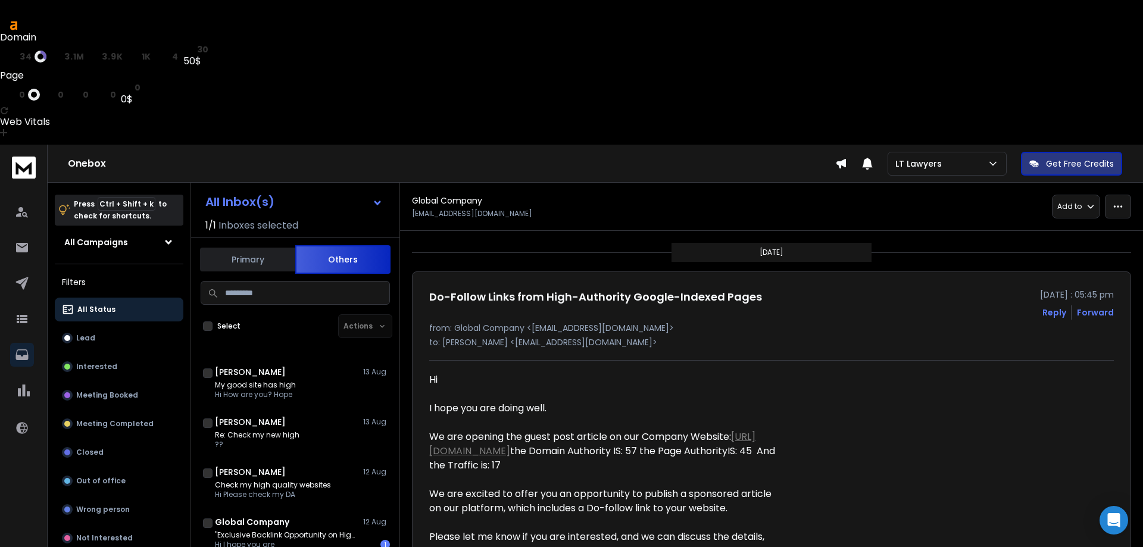
scroll to position [301, 0]
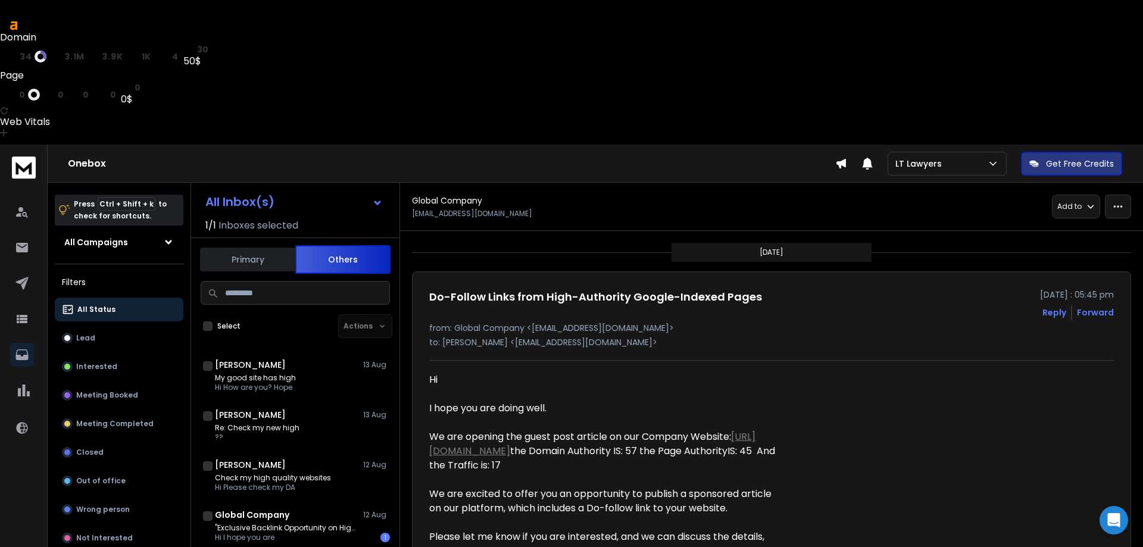
click at [29, 398] on div "H" at bounding box center [24, 418] width 48 height 547
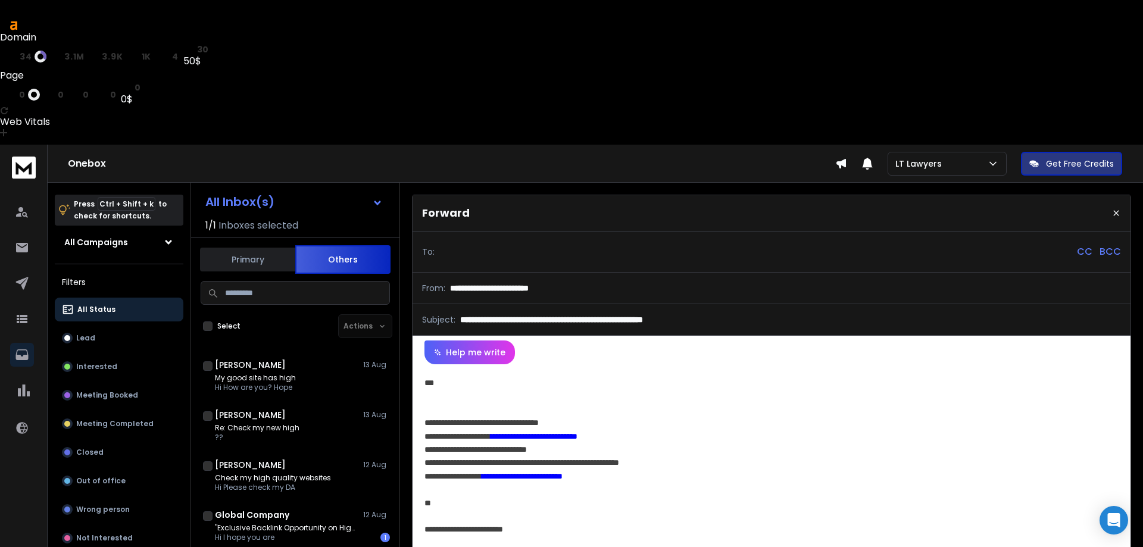
click at [1115, 210] on icon at bounding box center [1115, 212] width 5 height 5
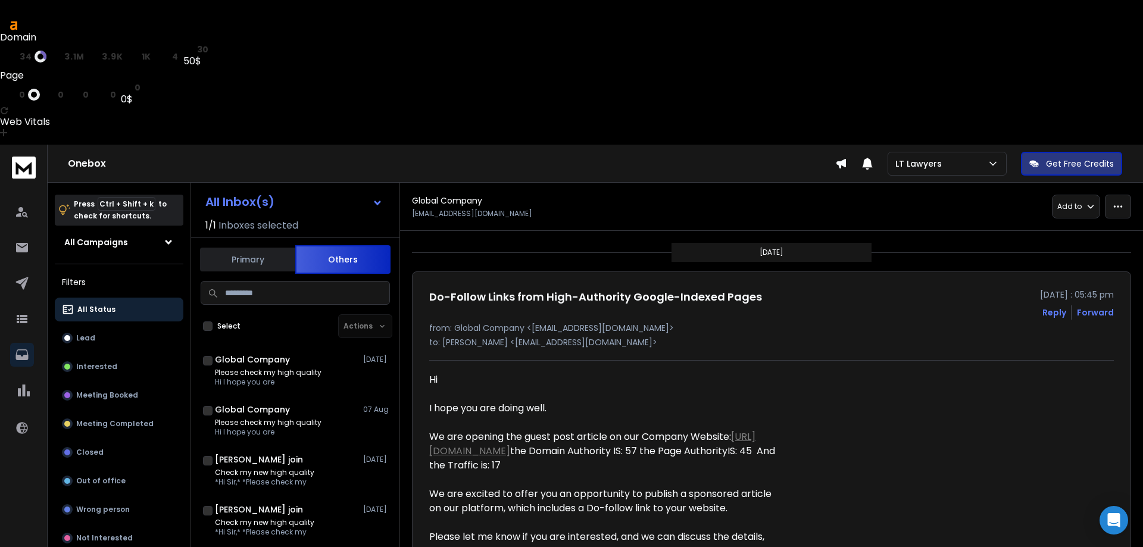
scroll to position [560, 0]
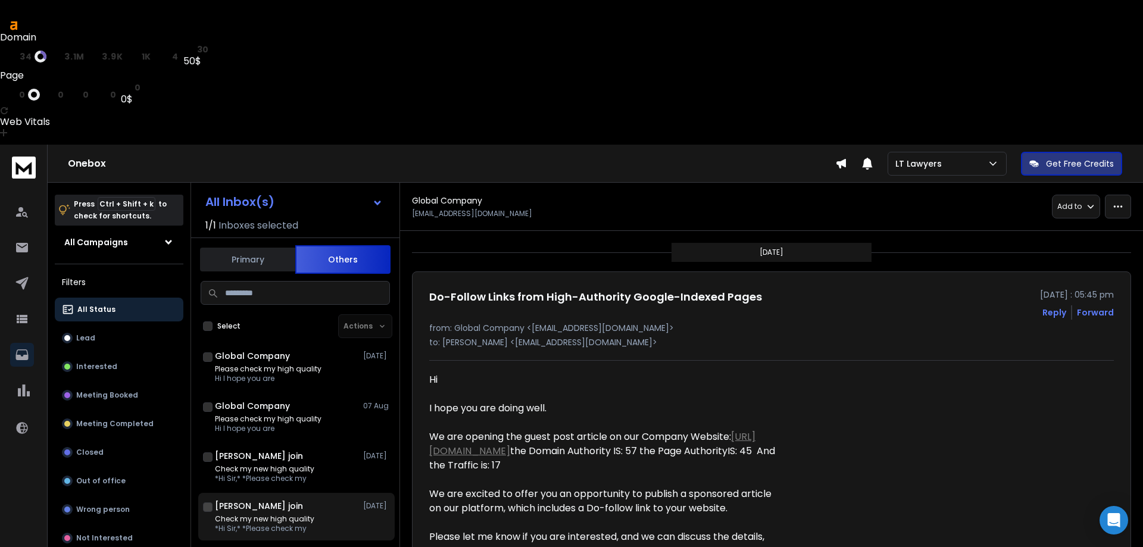
click at [302, 500] on div "[PERSON_NAME] join [DATE]" at bounding box center [302, 506] width 175 height 12
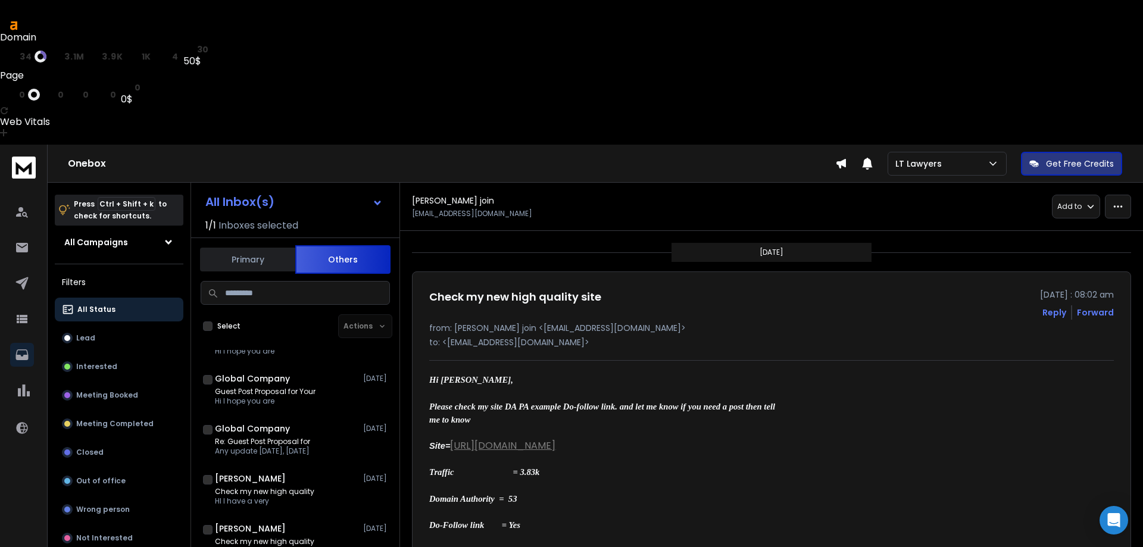
scroll to position [945, 0]
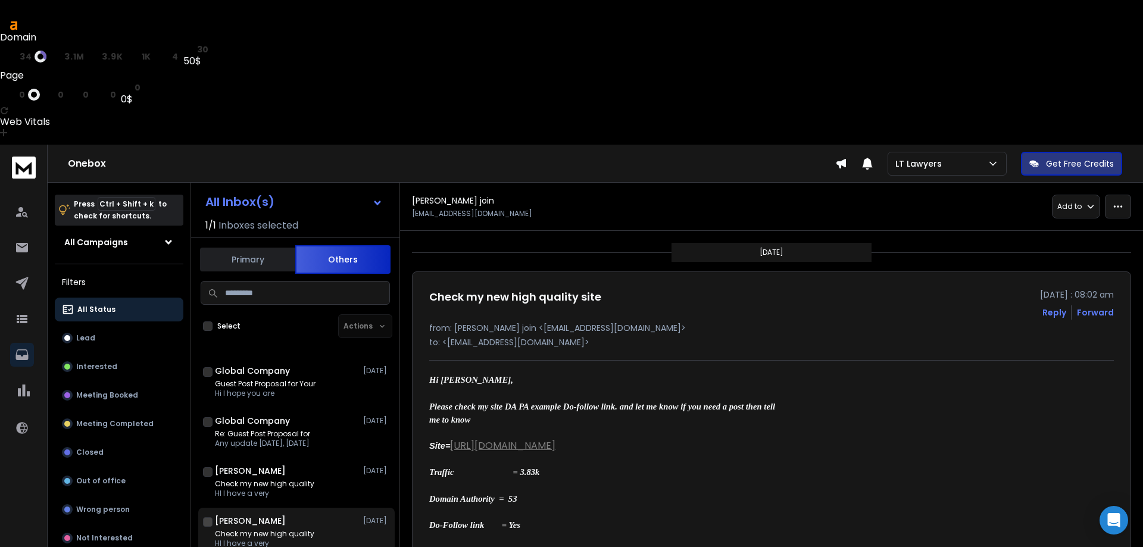
click at [288, 515] on div "[PERSON_NAME] [DATE] Check my new high quality HI I have a very" at bounding box center [302, 531] width 175 height 33
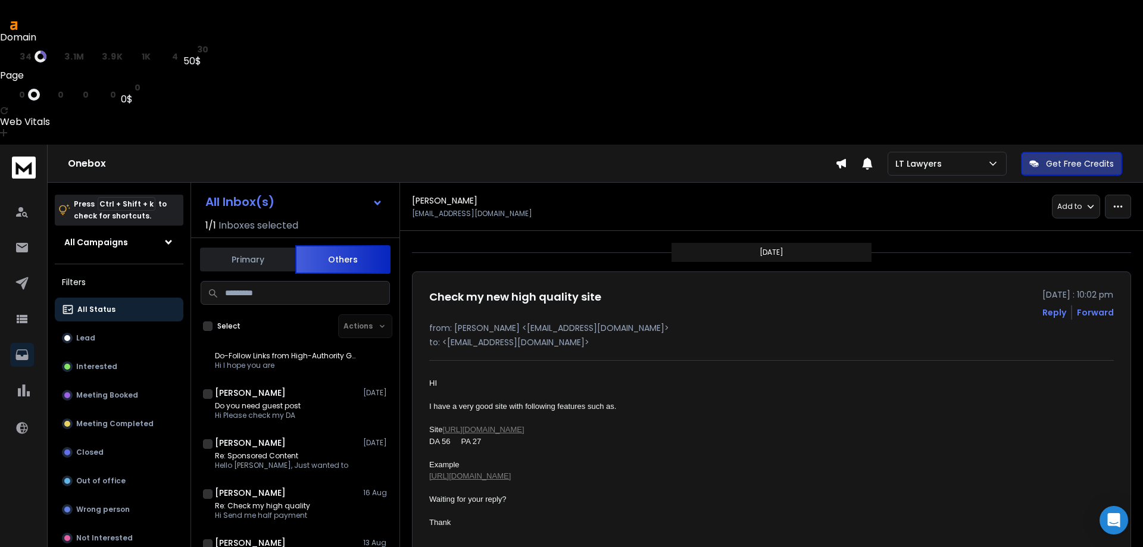
scroll to position [0, 0]
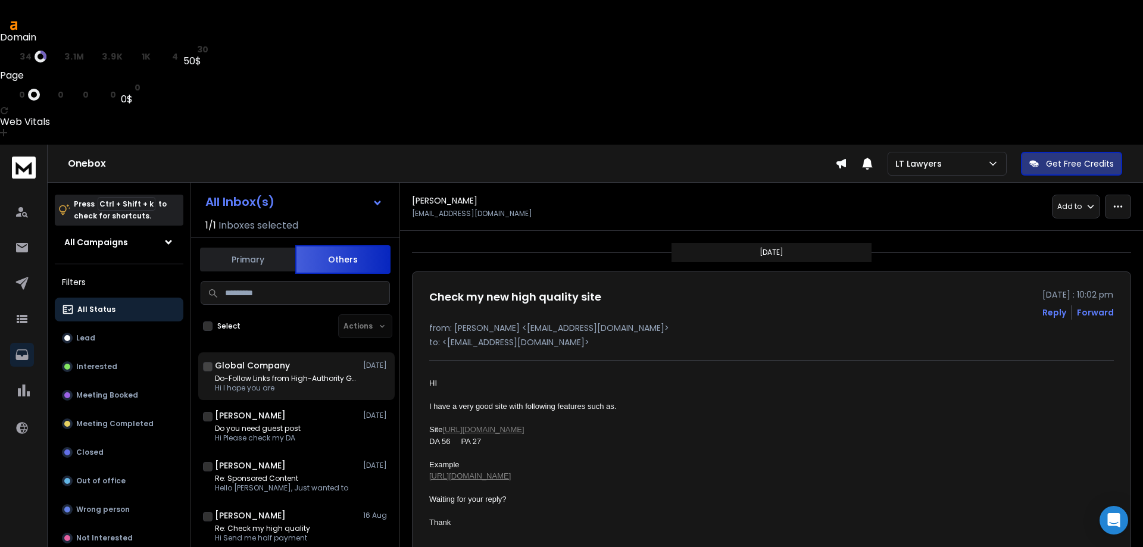
click at [320, 374] on p "Do-Follow Links from High-Authority Google-Indexed" at bounding box center [286, 379] width 143 height 10
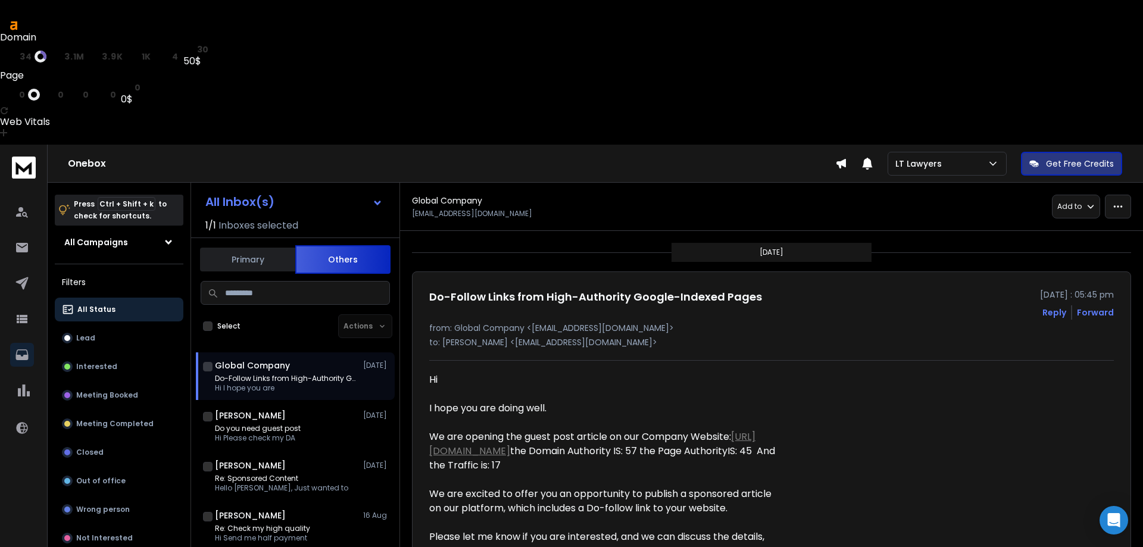
click at [732, 195] on div "Global Company GC [EMAIL_ADDRESS][DOMAIN_NAME]" at bounding box center [590, 207] width 356 height 24
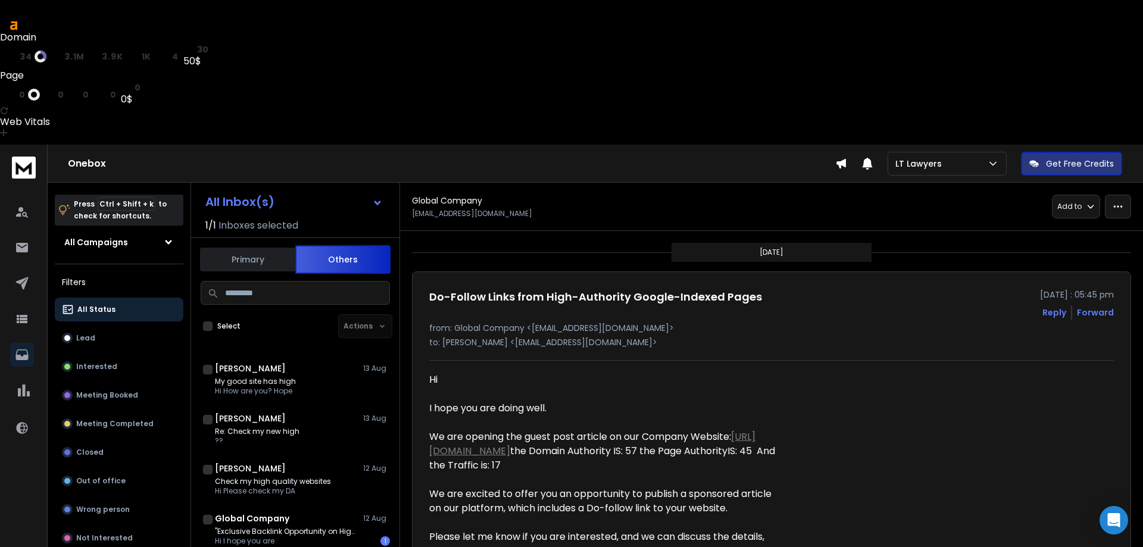
scroll to position [301, 0]
click at [29, 398] on div "H" at bounding box center [24, 418] width 48 height 547
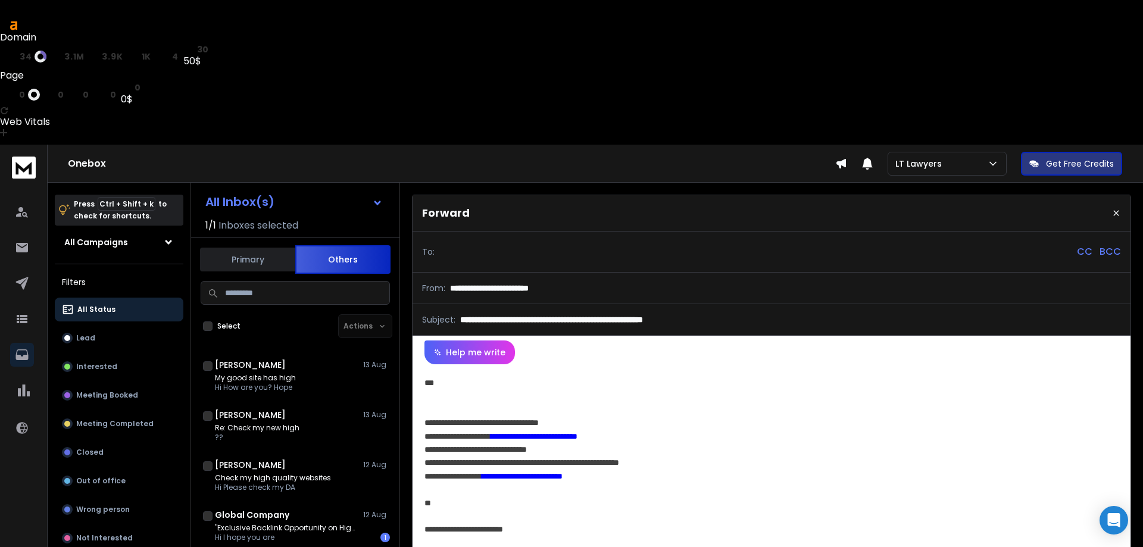
click at [1115, 210] on icon at bounding box center [1115, 212] width 5 height 5
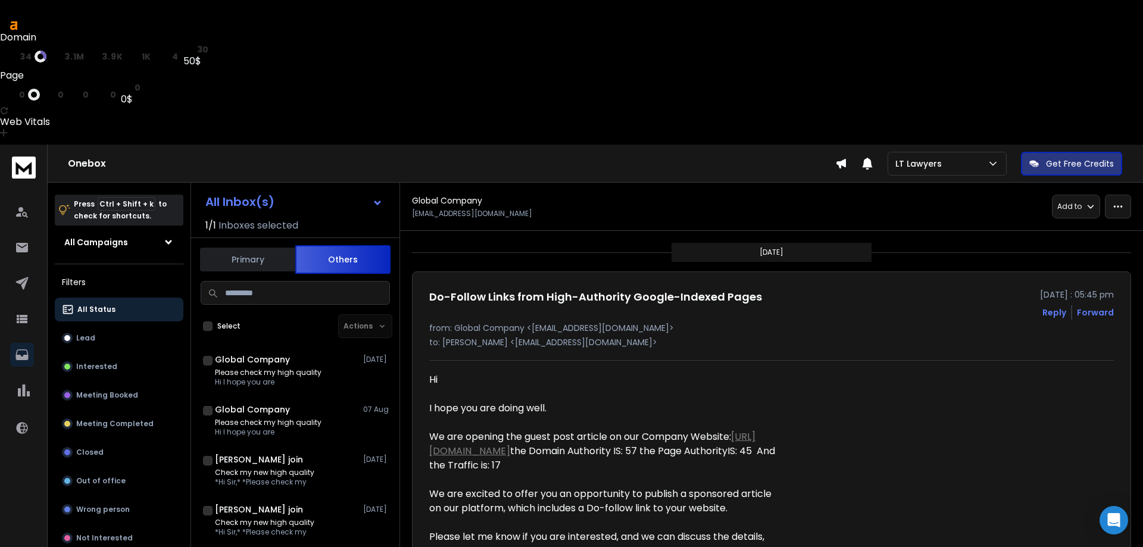
scroll to position [560, 0]
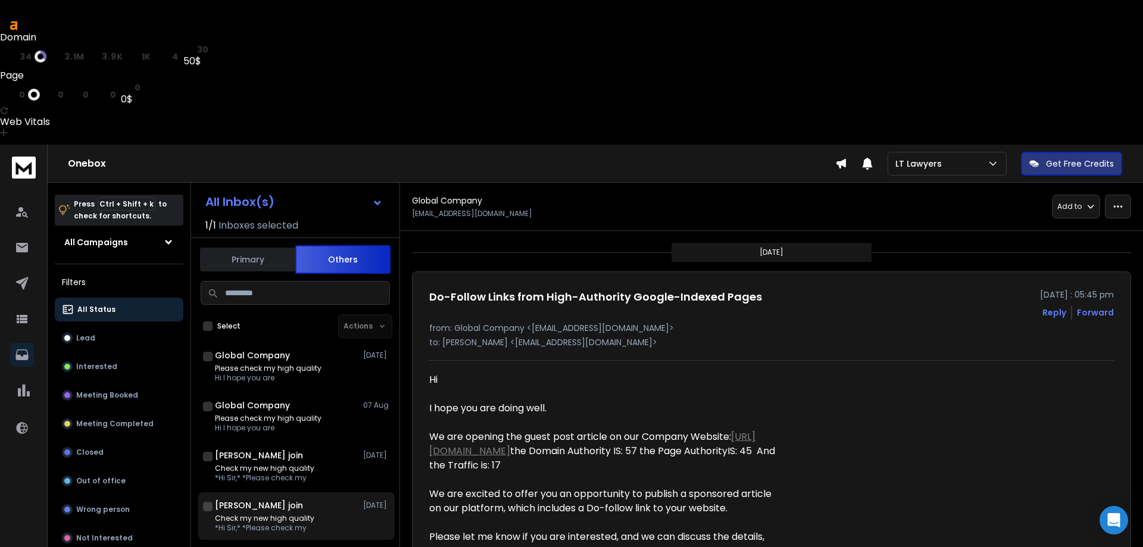
click at [302, 500] on div "[PERSON_NAME] join [DATE]" at bounding box center [302, 506] width 175 height 12
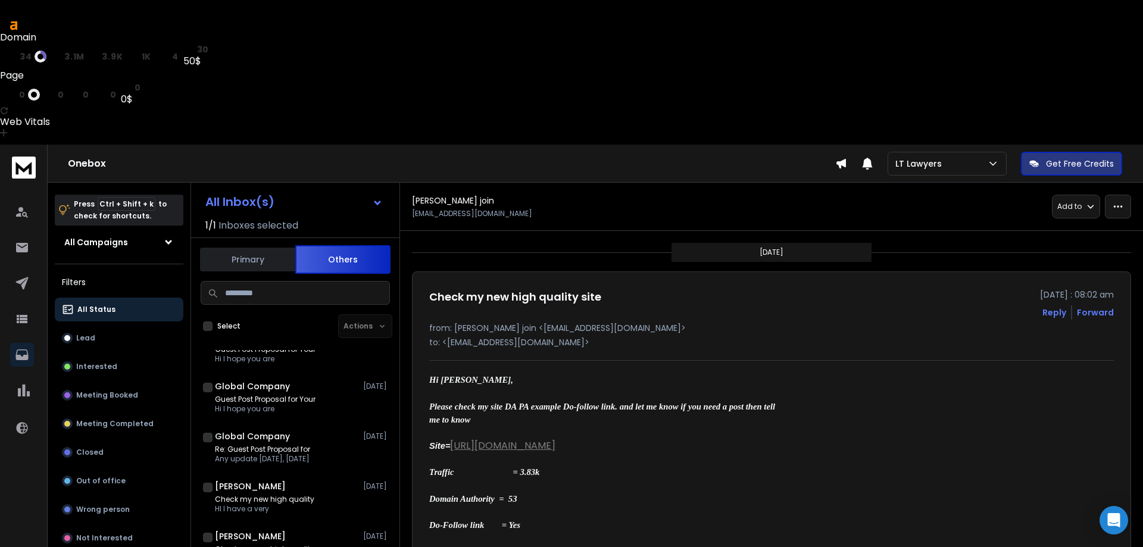
scroll to position [949, 0]
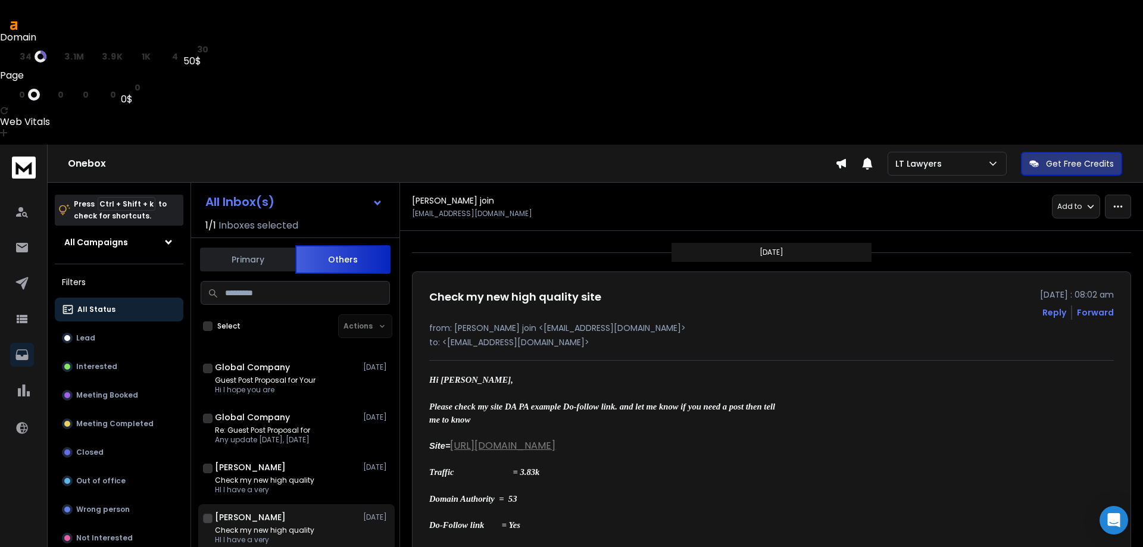
click at [288, 526] on p "Check my new high quality" at bounding box center [264, 531] width 99 height 10
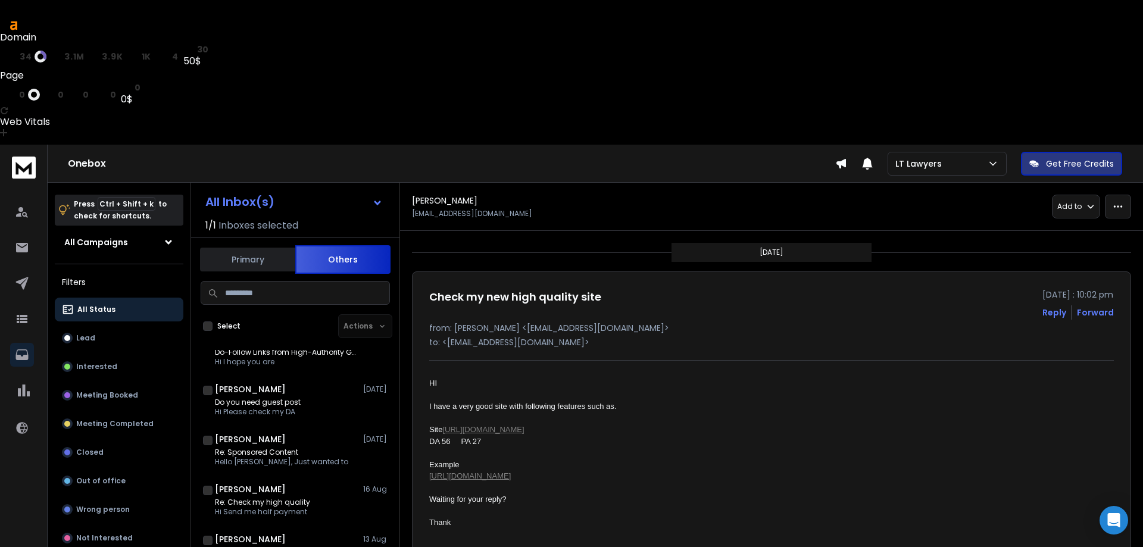
scroll to position [0, 0]
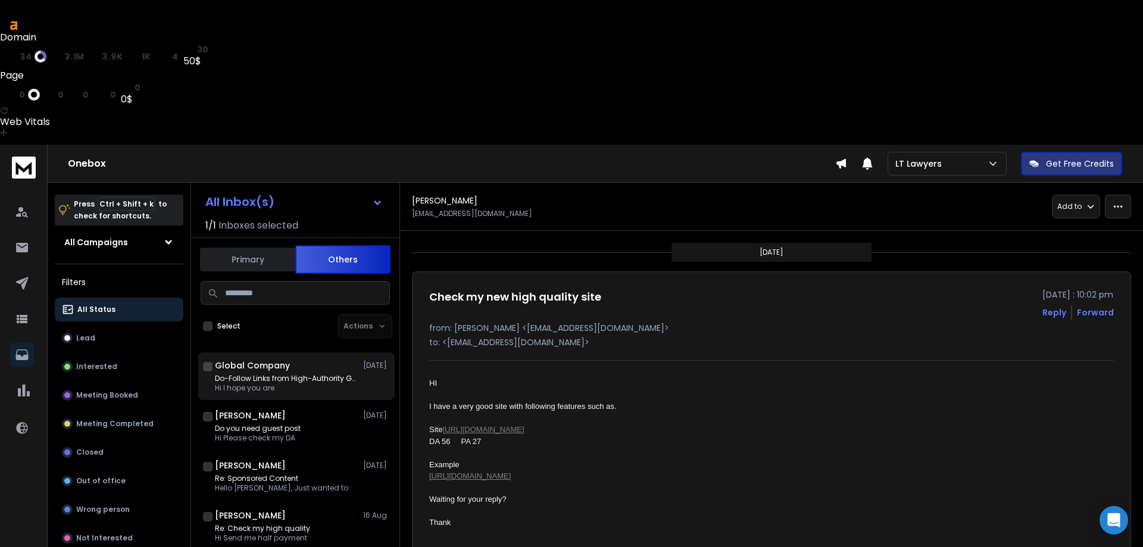
click at [320, 374] on p "Do-Follow Links from High-Authority Google-Indexed" at bounding box center [286, 379] width 143 height 10
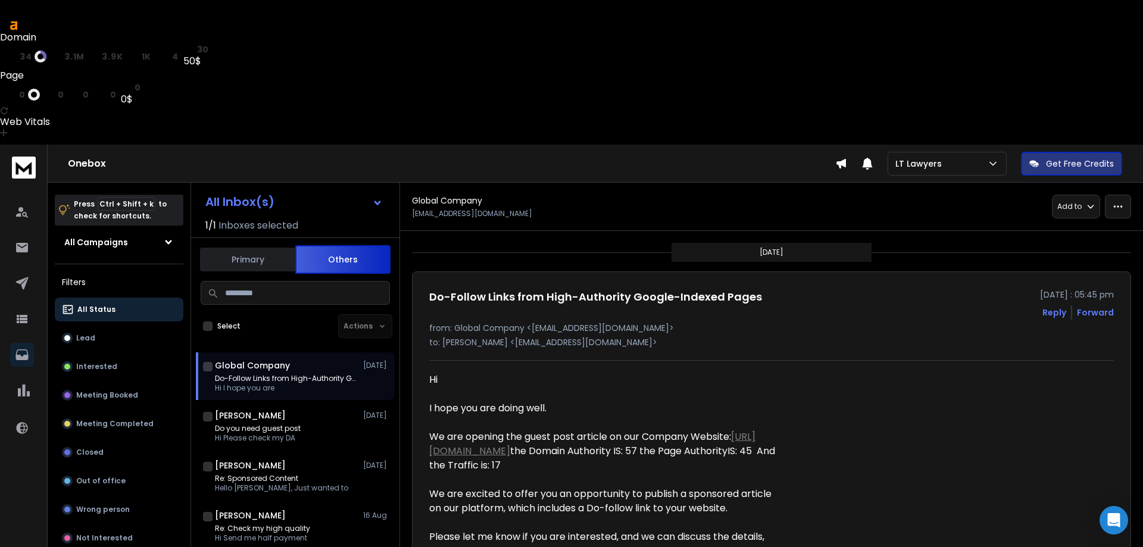
click at [732, 195] on div "Global Company GC [EMAIL_ADDRESS][DOMAIN_NAME]" at bounding box center [590, 207] width 356 height 24
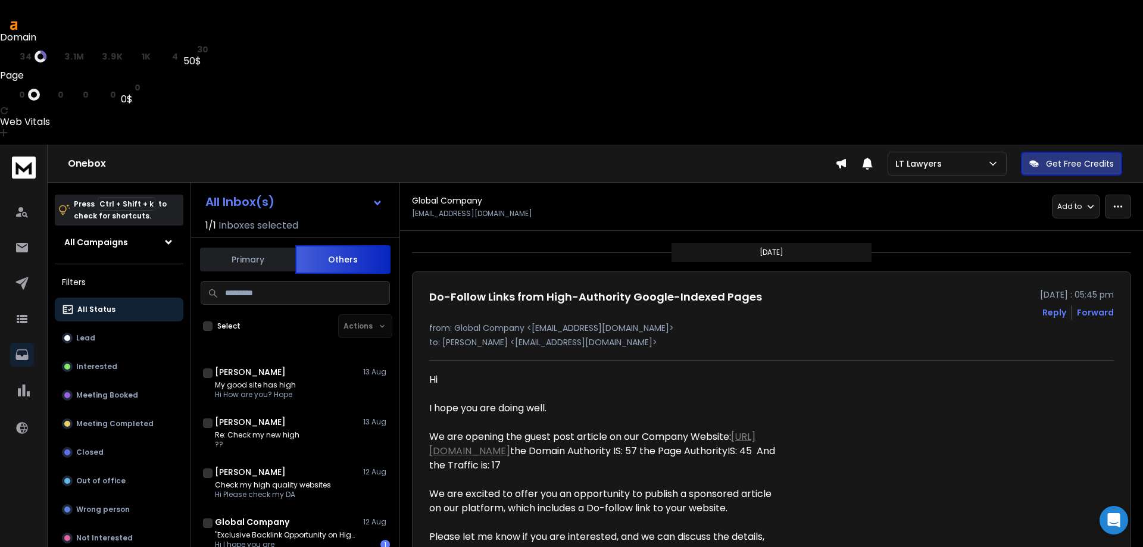
scroll to position [301, 0]
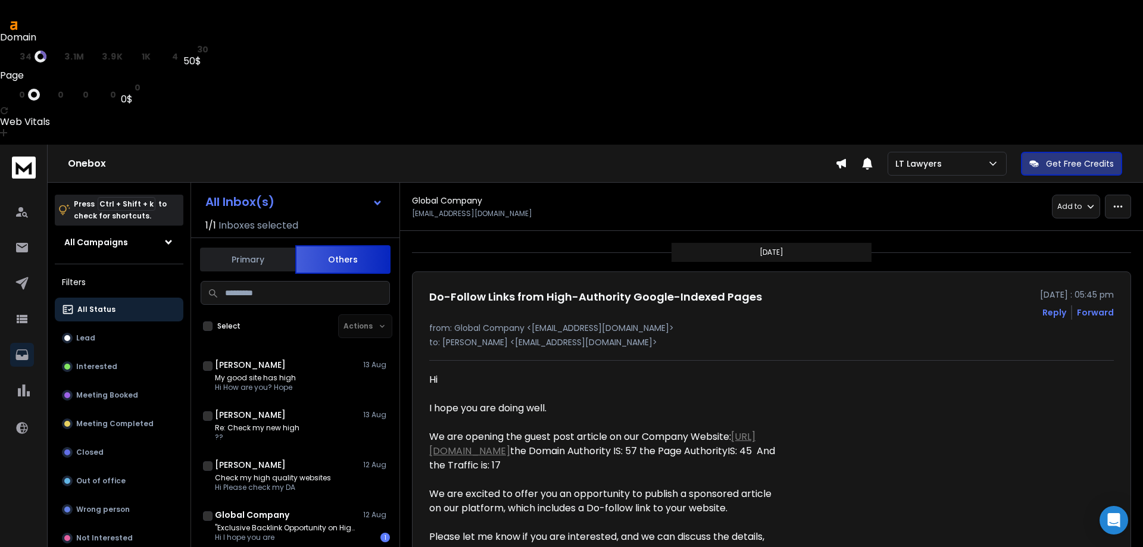
click at [29, 398] on div "H" at bounding box center [24, 418] width 48 height 547
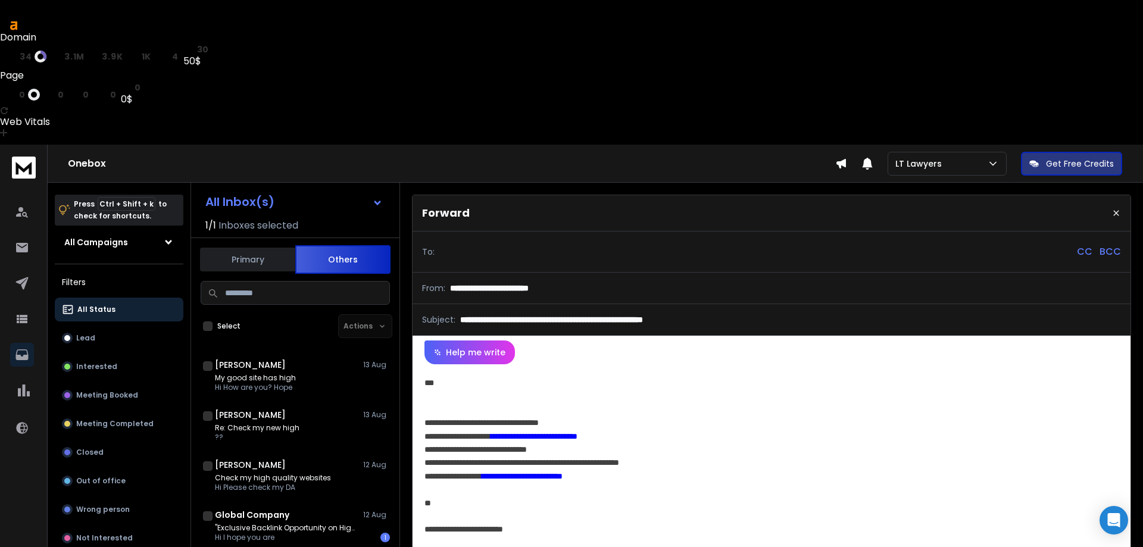
click at [1115, 210] on icon at bounding box center [1115, 212] width 5 height 5
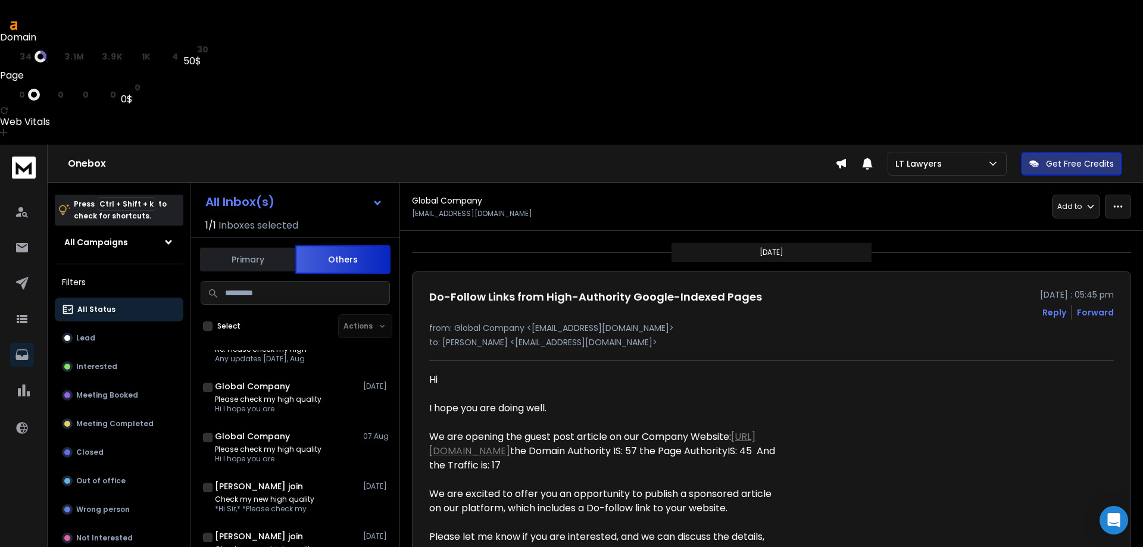
scroll to position [560, 0]
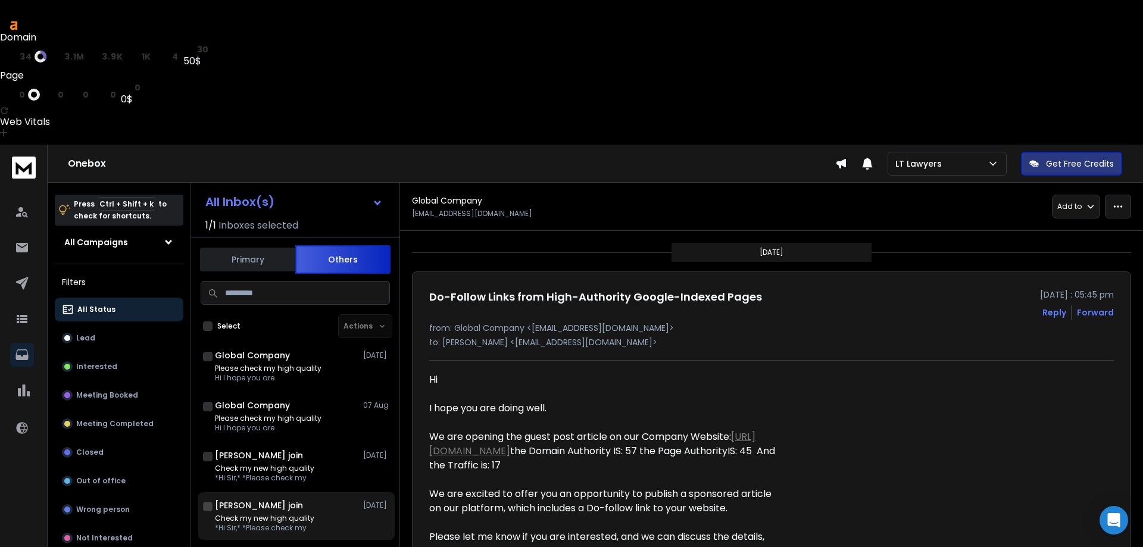
click at [302, 500] on div "[PERSON_NAME] join [DATE]" at bounding box center [302, 506] width 175 height 12
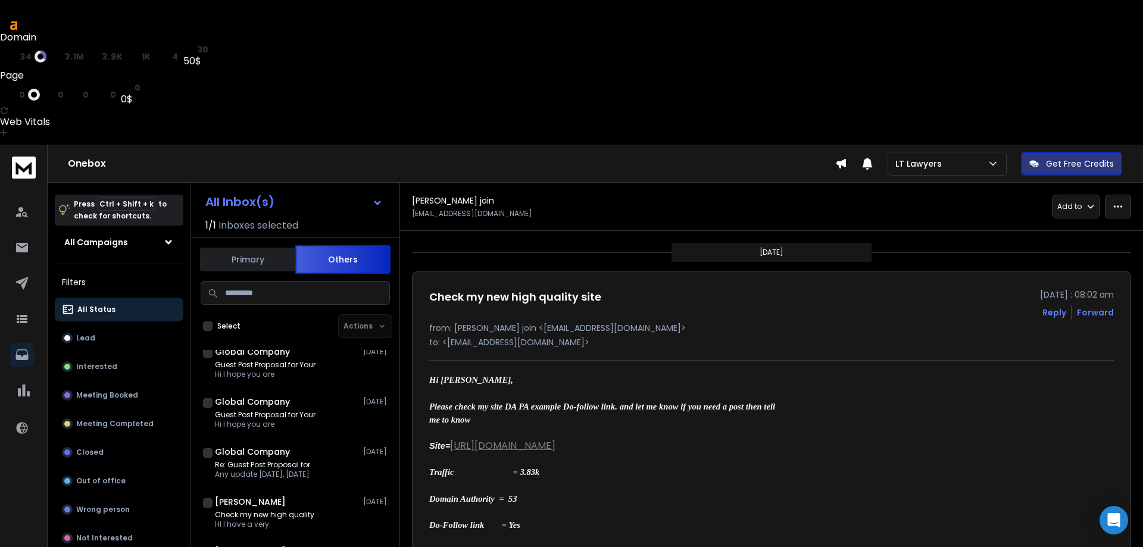
scroll to position [949, 0]
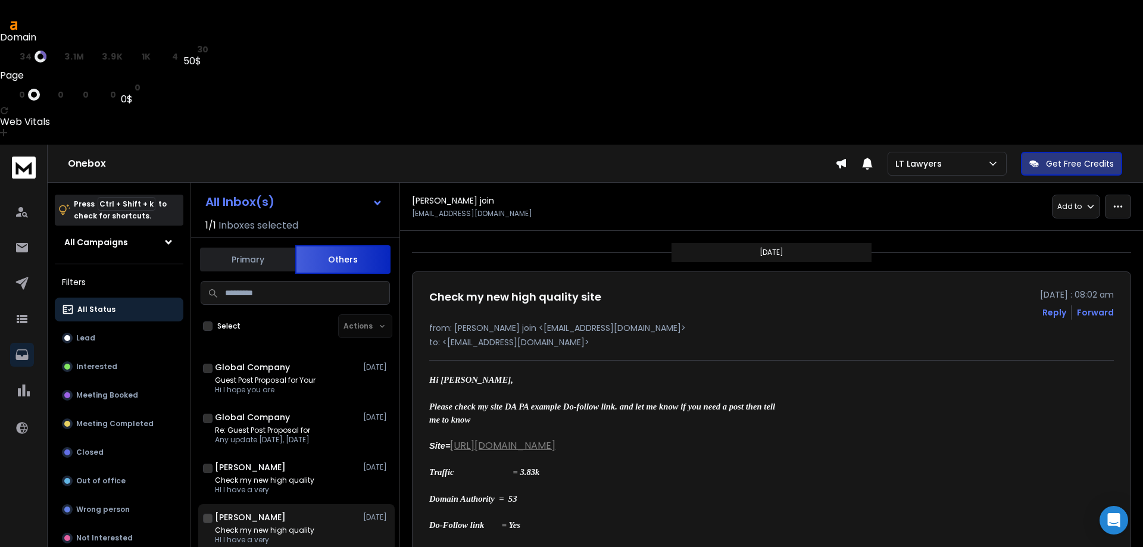
click at [288, 526] on p "Check my new high quality" at bounding box center [264, 531] width 99 height 10
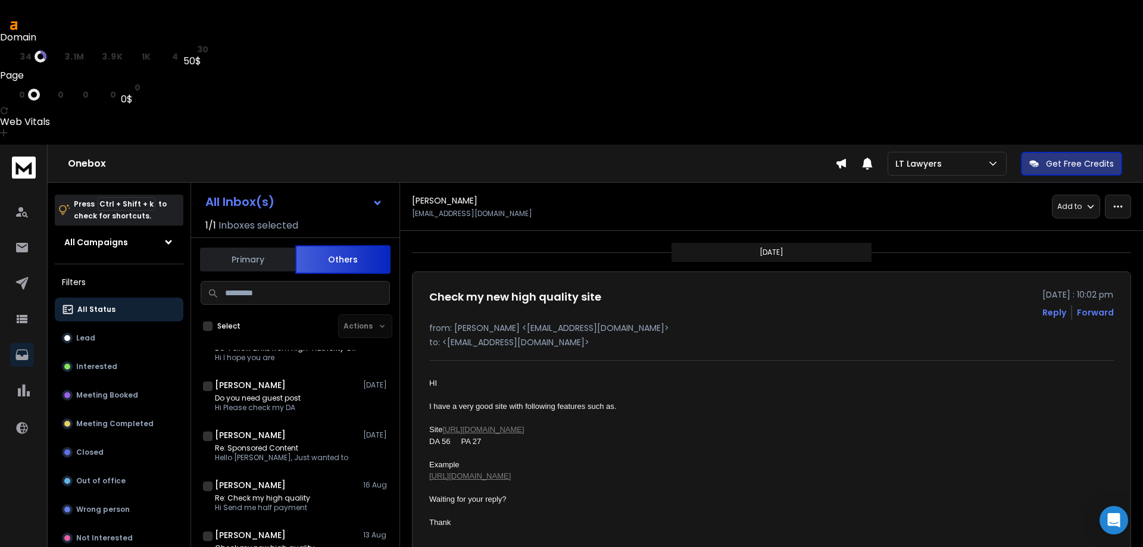
scroll to position [0, 0]
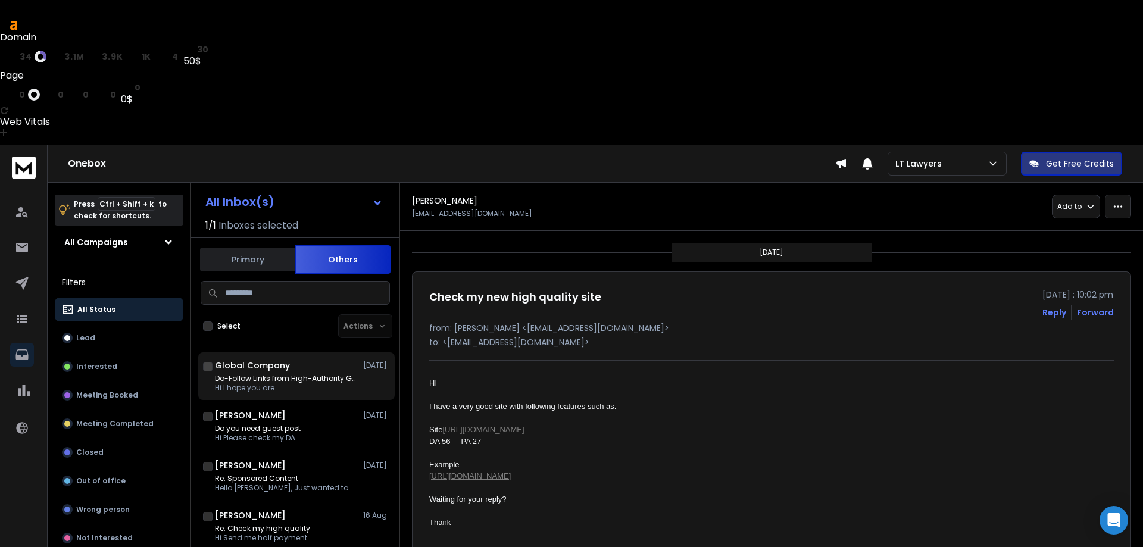
click at [320, 374] on p "Do-Follow Links from High-Authority Google-Indexed" at bounding box center [286, 379] width 143 height 10
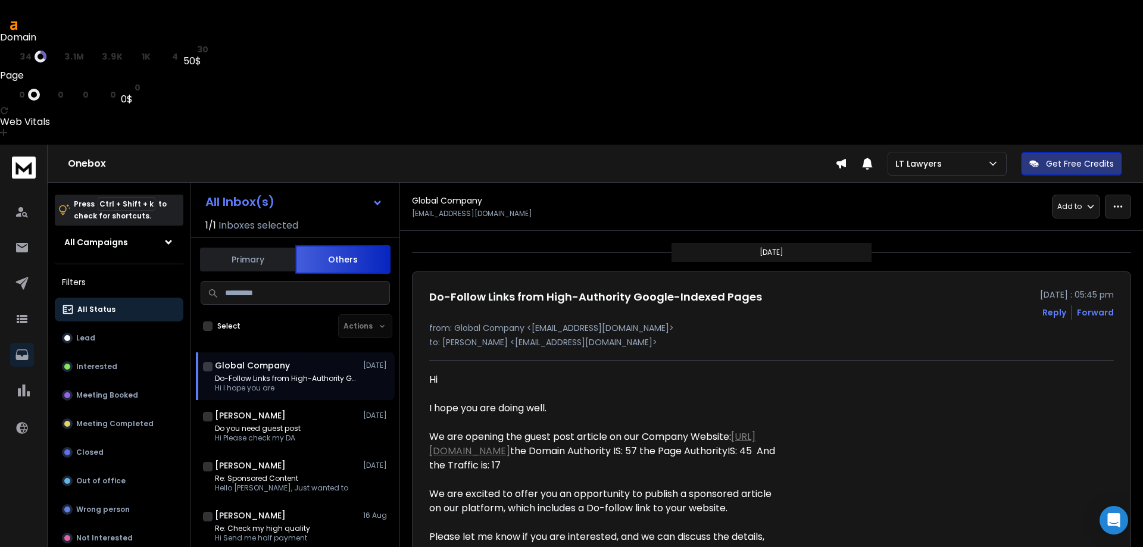
click at [732, 195] on div "Global Company GC [EMAIL_ADDRESS][DOMAIN_NAME]" at bounding box center [590, 207] width 356 height 24
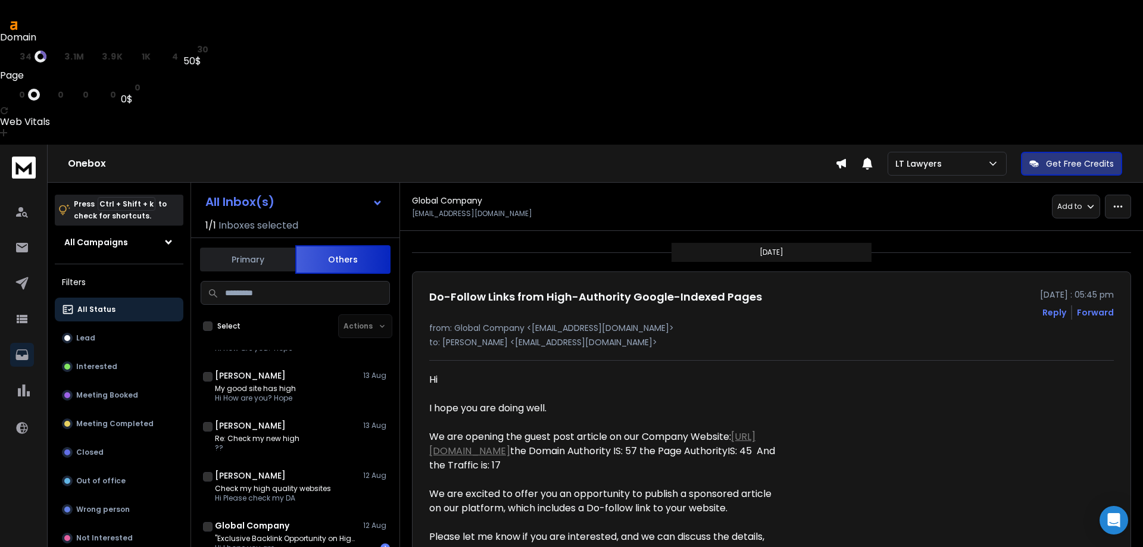
scroll to position [301, 0]
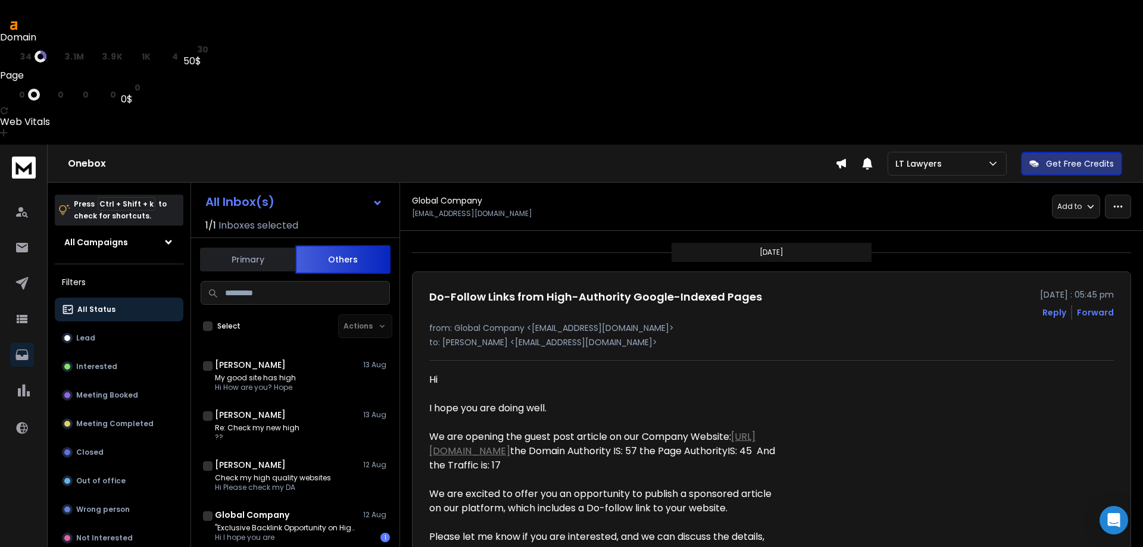
click at [29, 398] on div "H" at bounding box center [24, 418] width 48 height 547
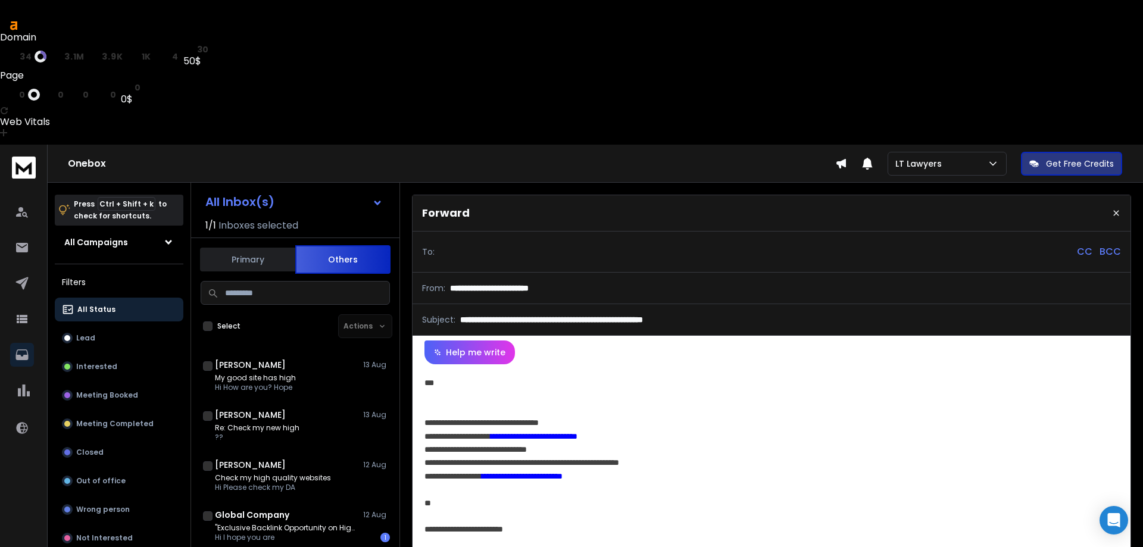
click at [1115, 210] on icon at bounding box center [1115, 212] width 5 height 5
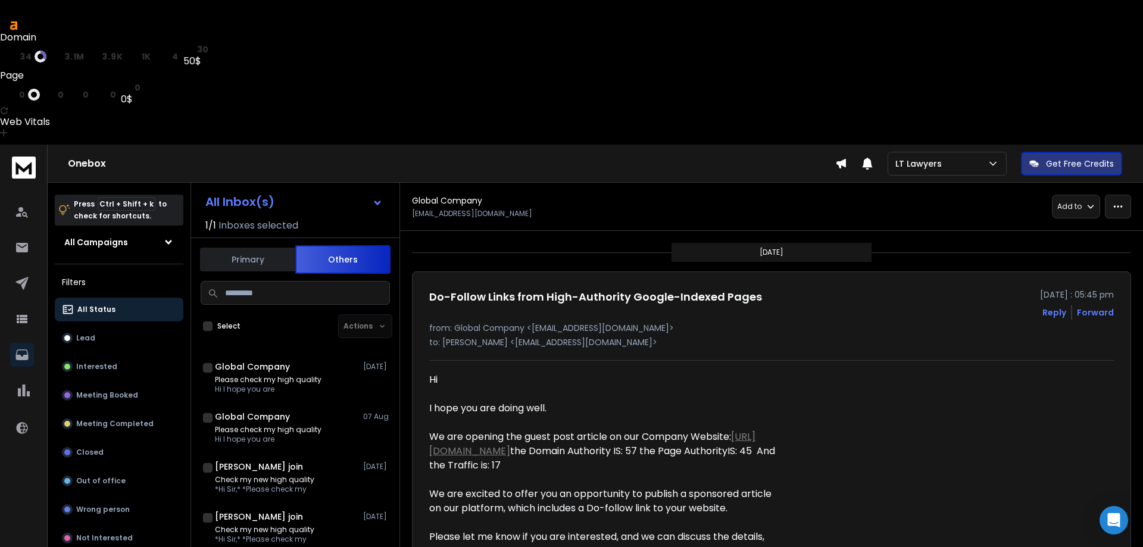
scroll to position [560, 0]
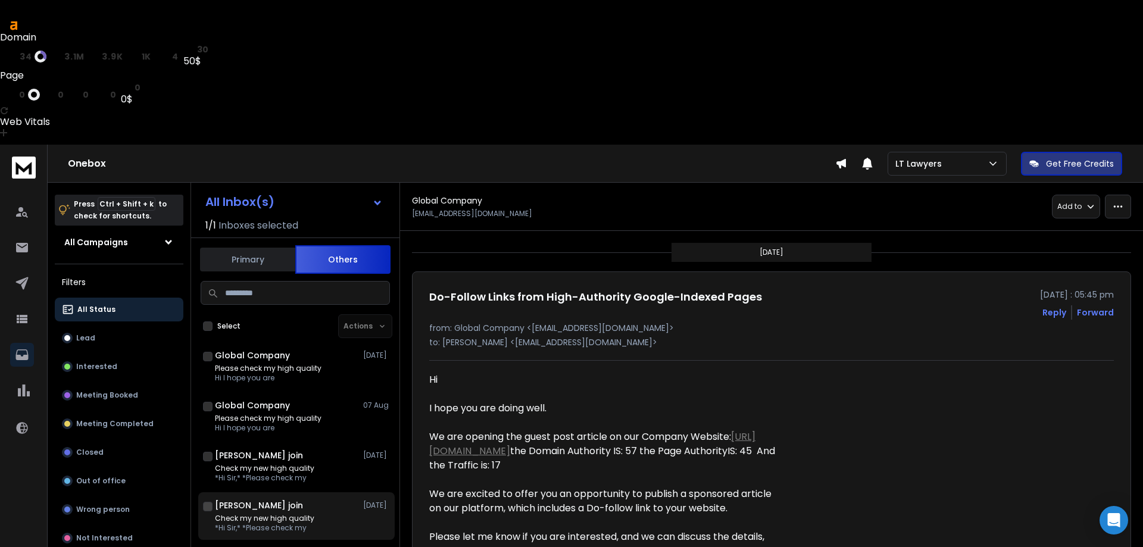
click at [302, 500] on div "[PERSON_NAME] join [DATE]" at bounding box center [302, 506] width 175 height 12
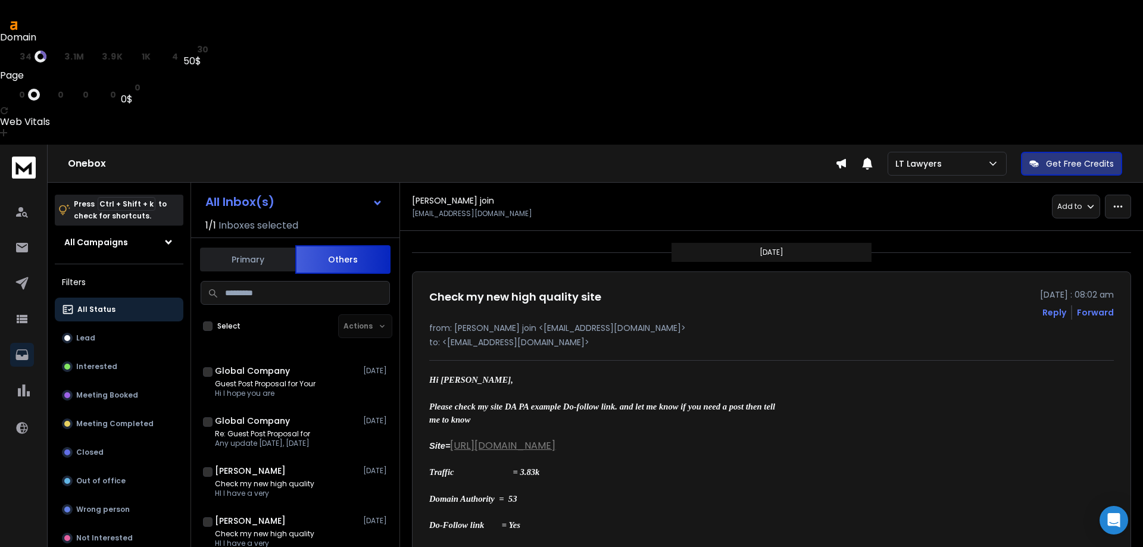
scroll to position [949, 0]
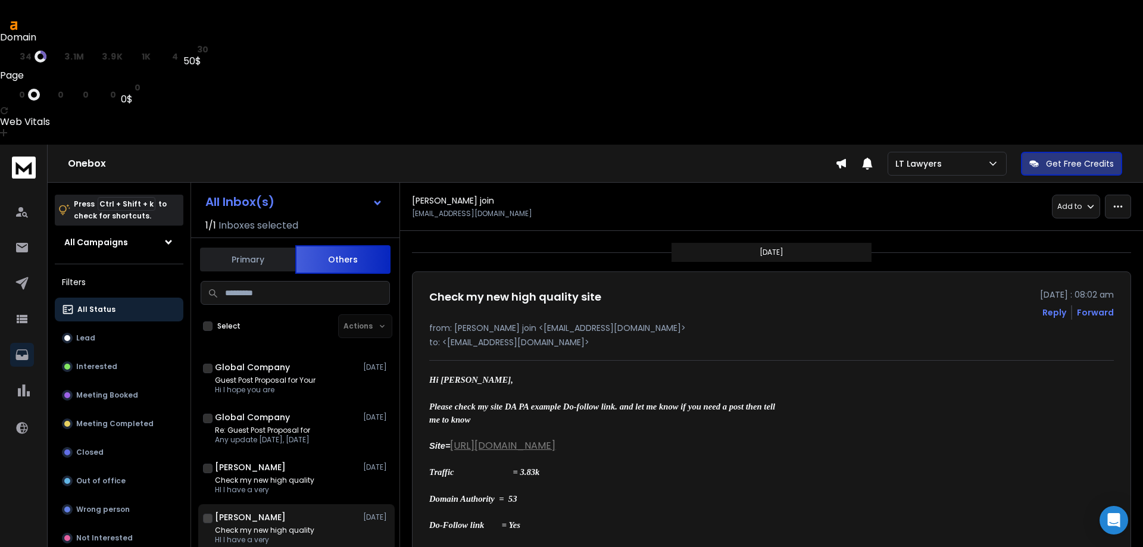
click at [288, 526] on p "Check my new high quality" at bounding box center [264, 531] width 99 height 10
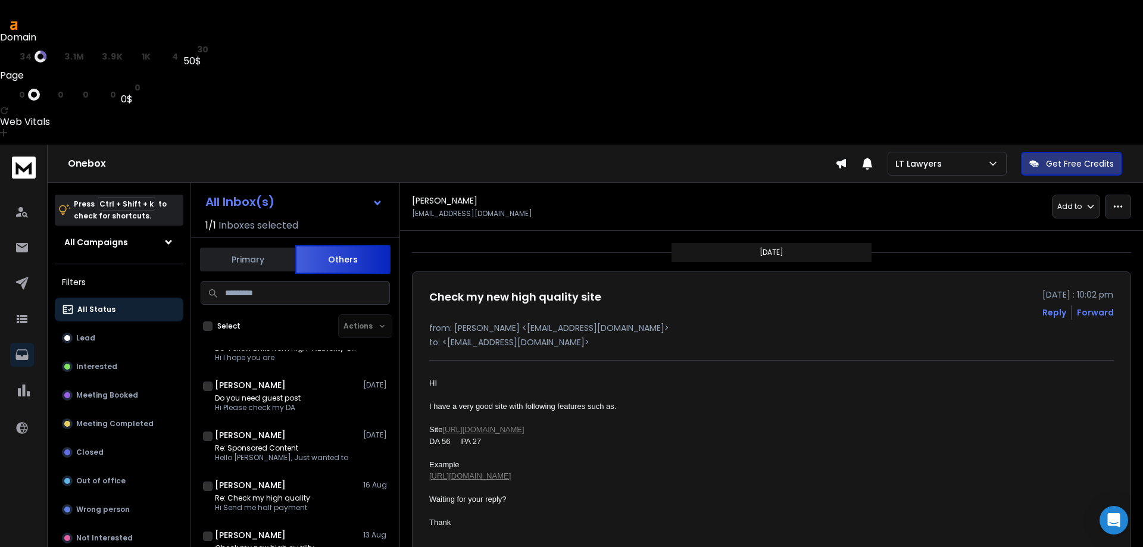
scroll to position [0, 0]
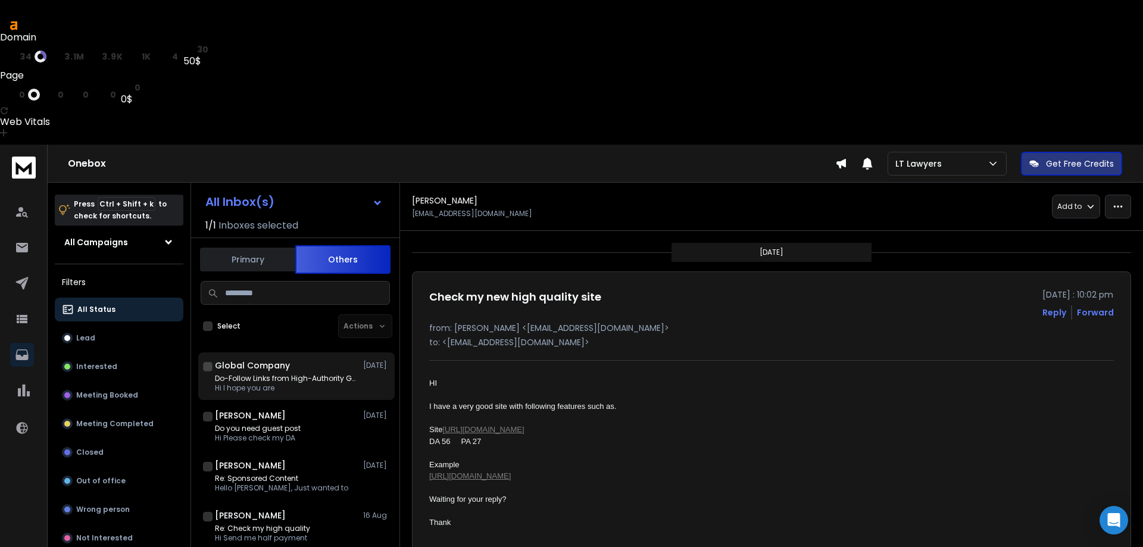
click at [320, 374] on p "Do-Follow Links from High-Authority Google-Indexed" at bounding box center [286, 379] width 143 height 10
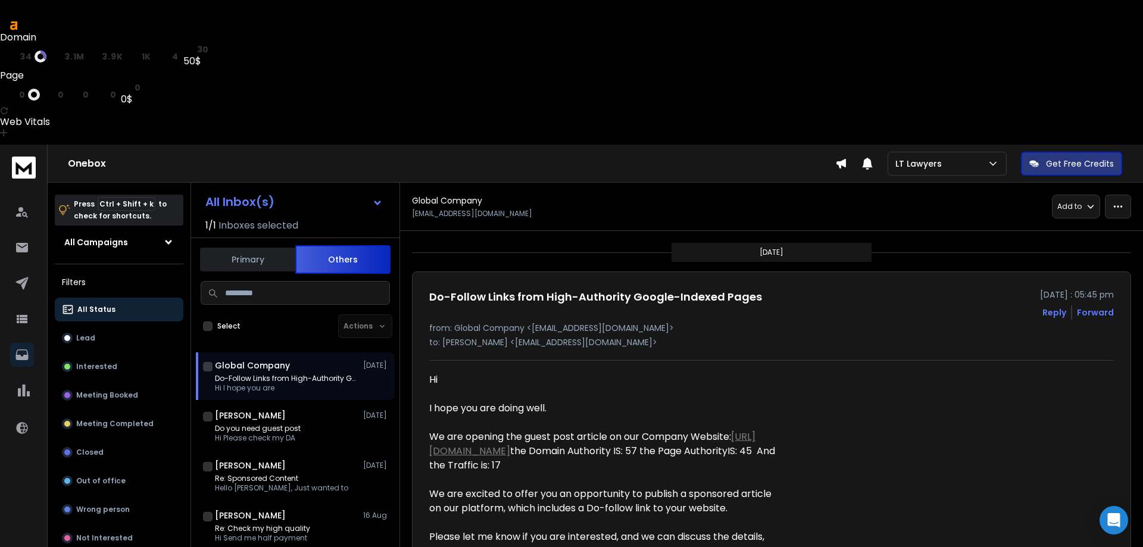
click at [732, 195] on div "Global Company GC [EMAIL_ADDRESS][DOMAIN_NAME]" at bounding box center [590, 207] width 356 height 24
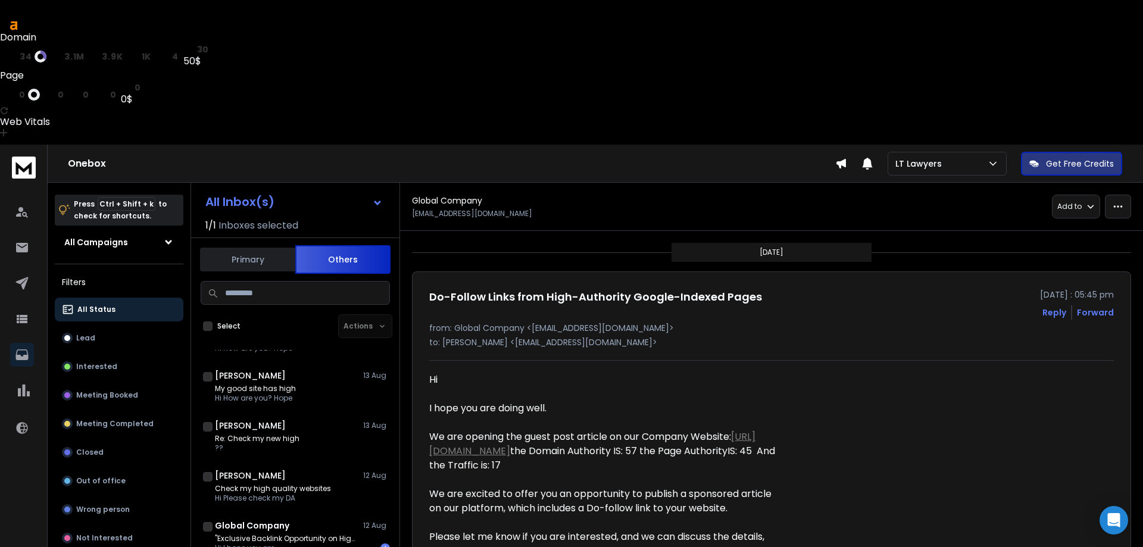
scroll to position [301, 0]
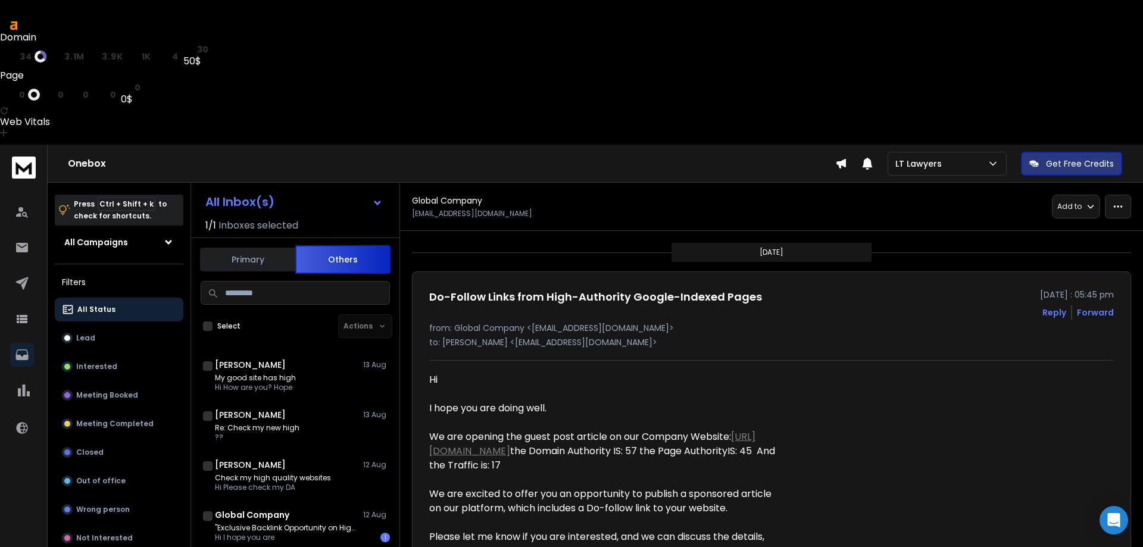
click at [29, 398] on div "H" at bounding box center [24, 418] width 48 height 547
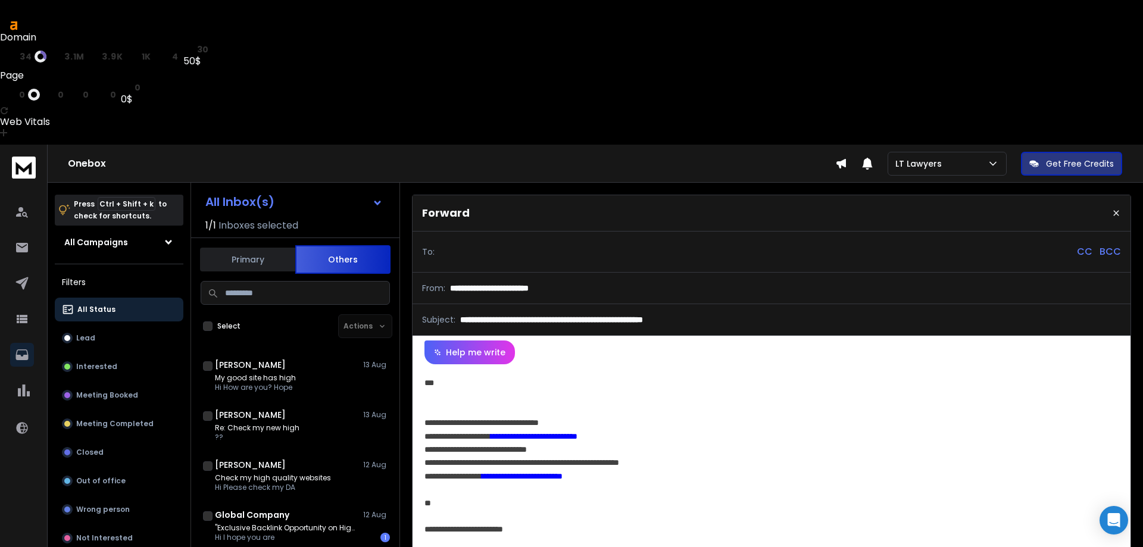
click at [1115, 210] on icon at bounding box center [1115, 212] width 5 height 5
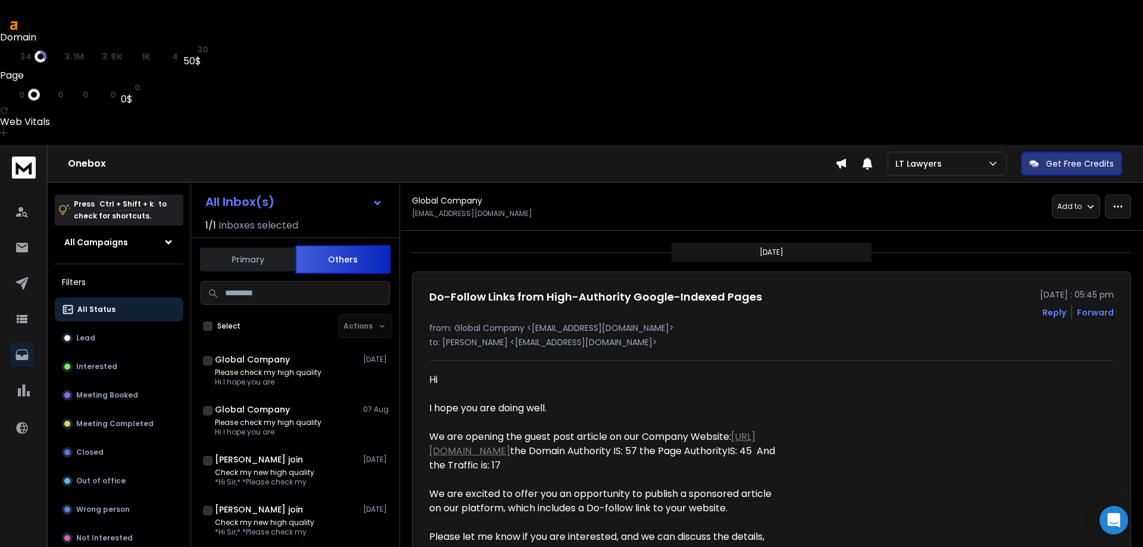
scroll to position [560, 0]
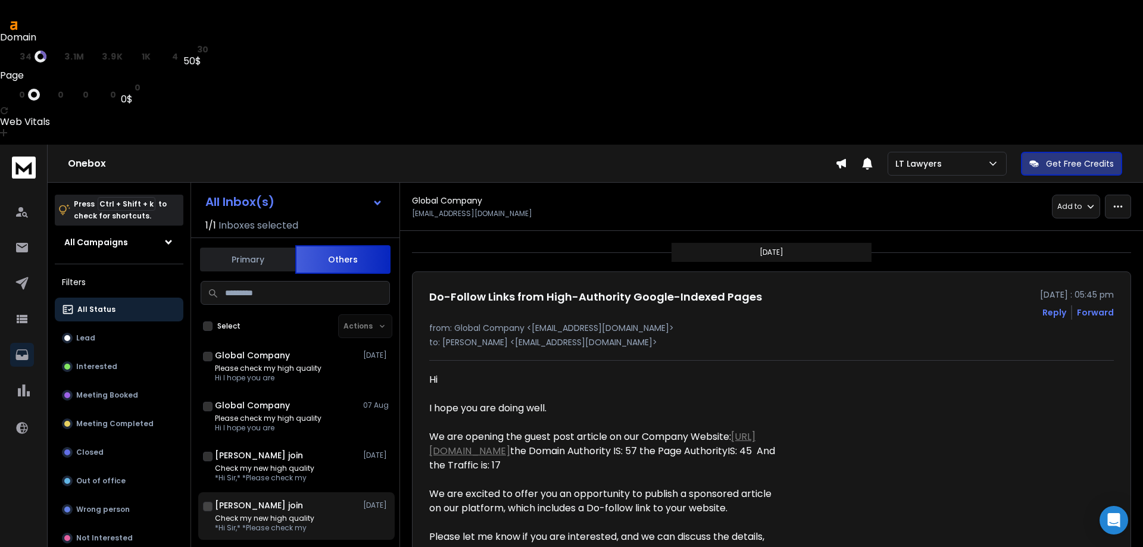
click at [302, 500] on div "[PERSON_NAME] join [DATE]" at bounding box center [302, 506] width 175 height 12
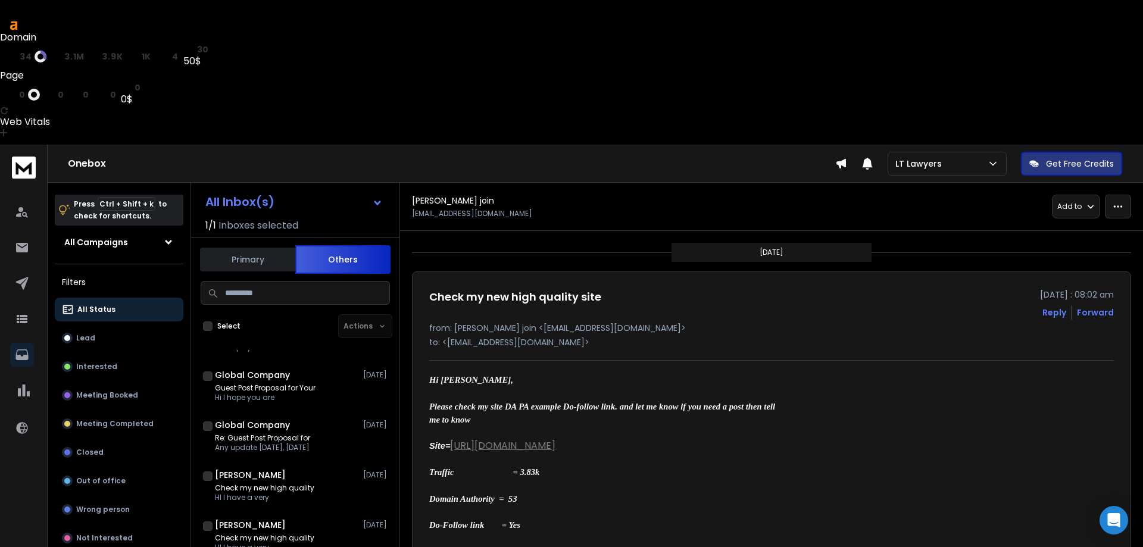
scroll to position [949, 0]
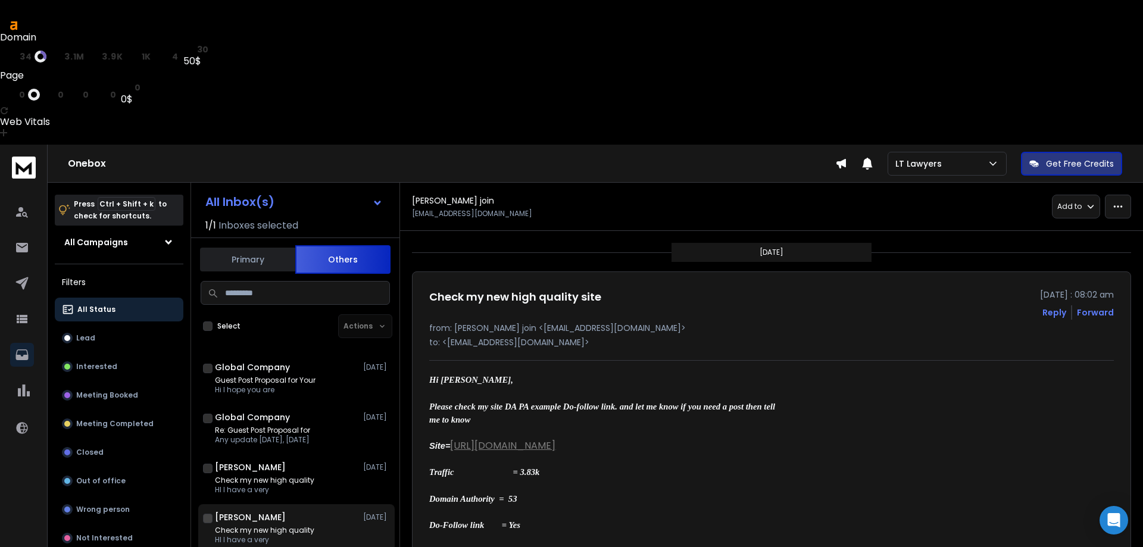
click at [288, 526] on p "Check my new high quality" at bounding box center [264, 531] width 99 height 10
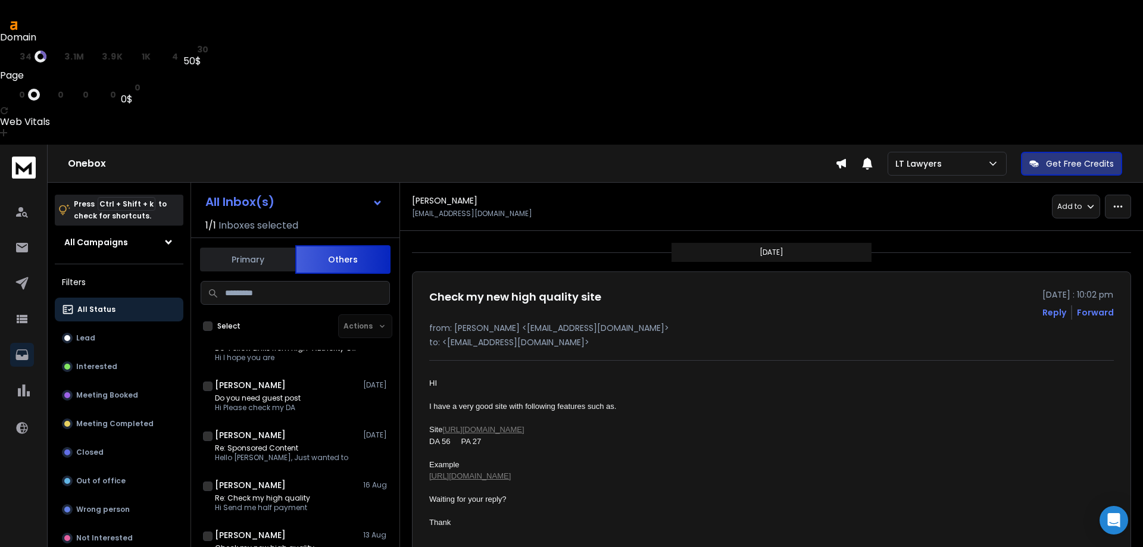
scroll to position [0, 0]
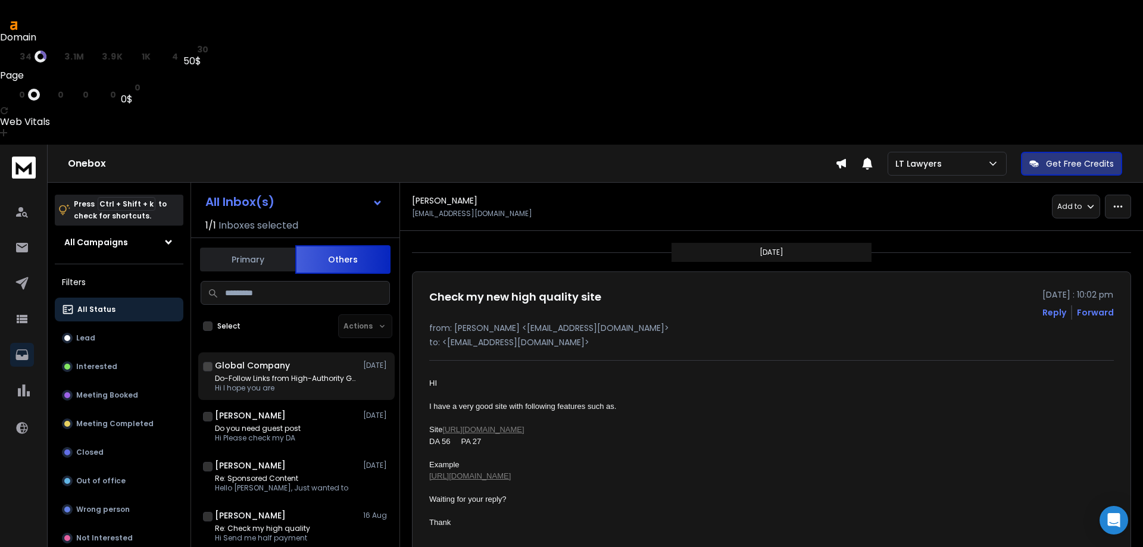
click at [320, 374] on p "Do-Follow Links from High-Authority Google-Indexed" at bounding box center [286, 379] width 143 height 10
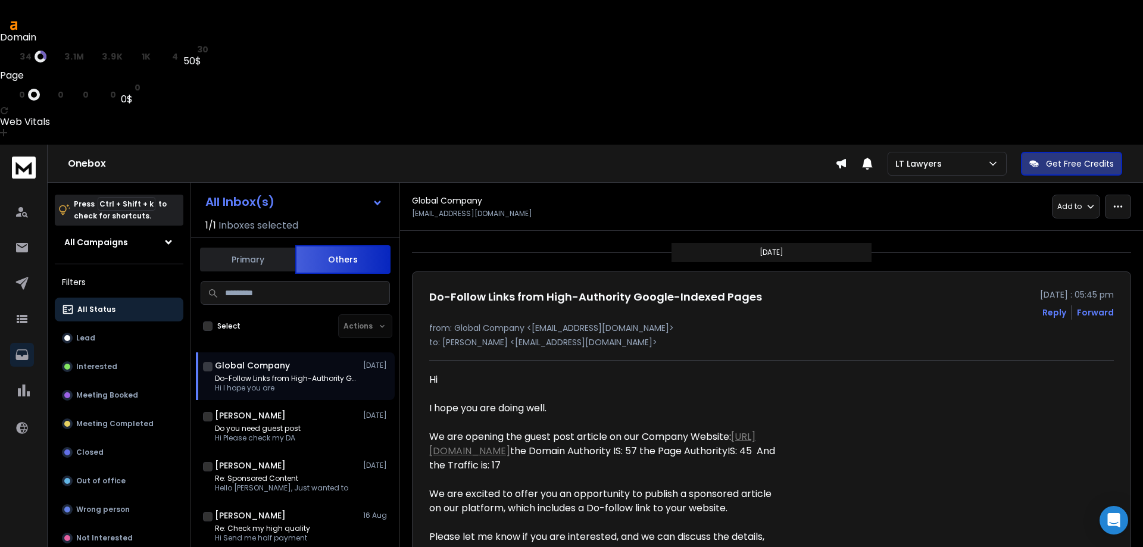
click at [732, 195] on div "Global Company GC [EMAIL_ADDRESS][DOMAIN_NAME]" at bounding box center [590, 207] width 356 height 24
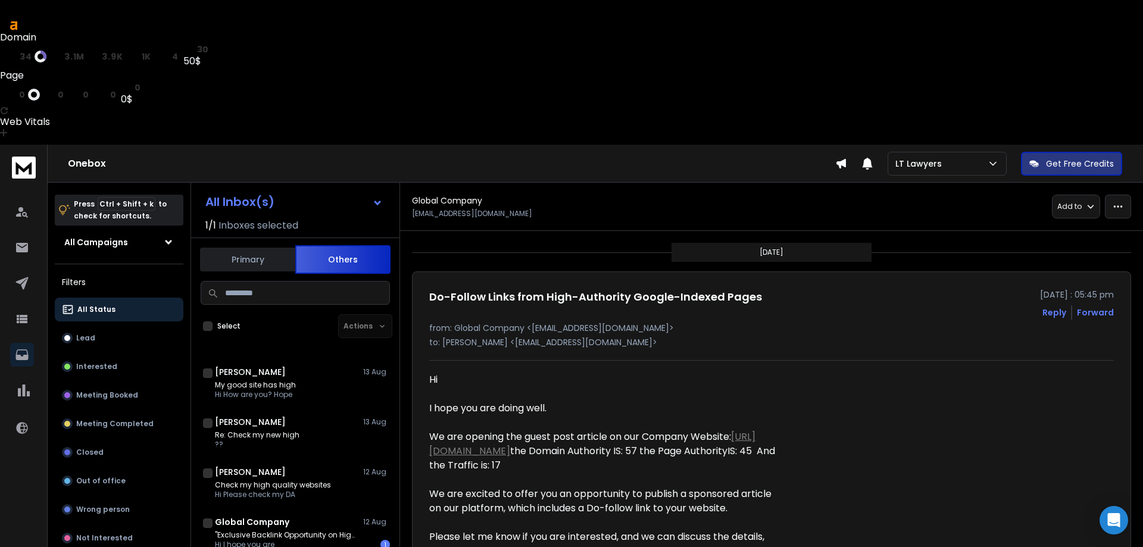
scroll to position [301, 0]
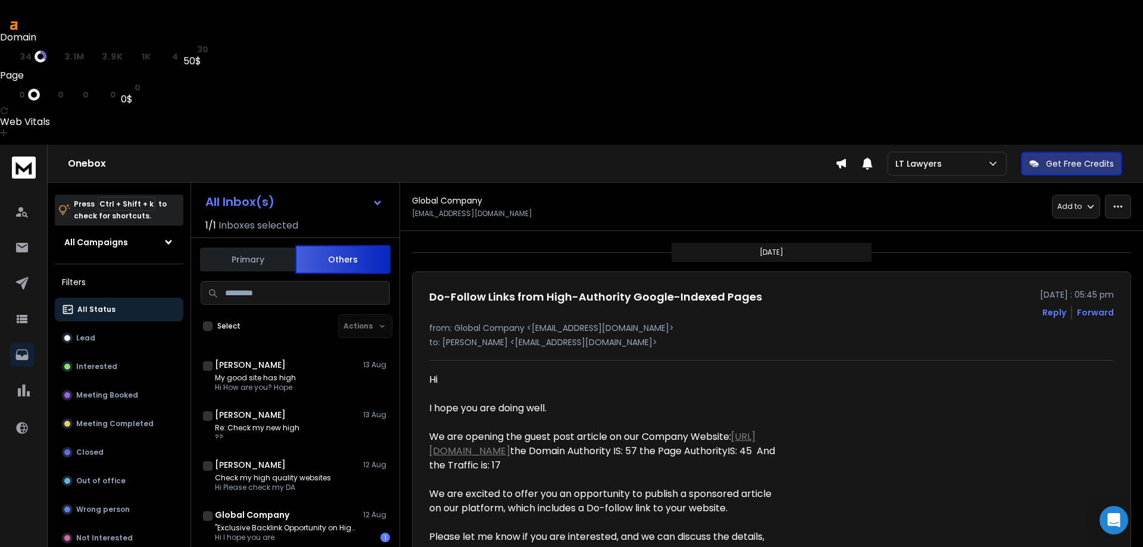
click at [29, 398] on div "H" at bounding box center [24, 418] width 48 height 547
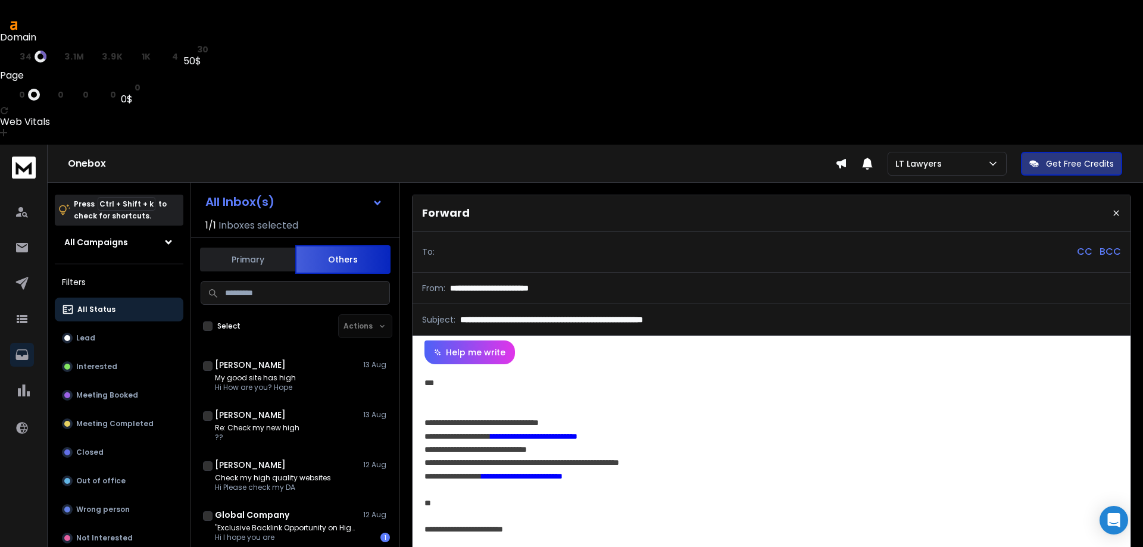
click at [1115, 210] on icon at bounding box center [1115, 212] width 5 height 5
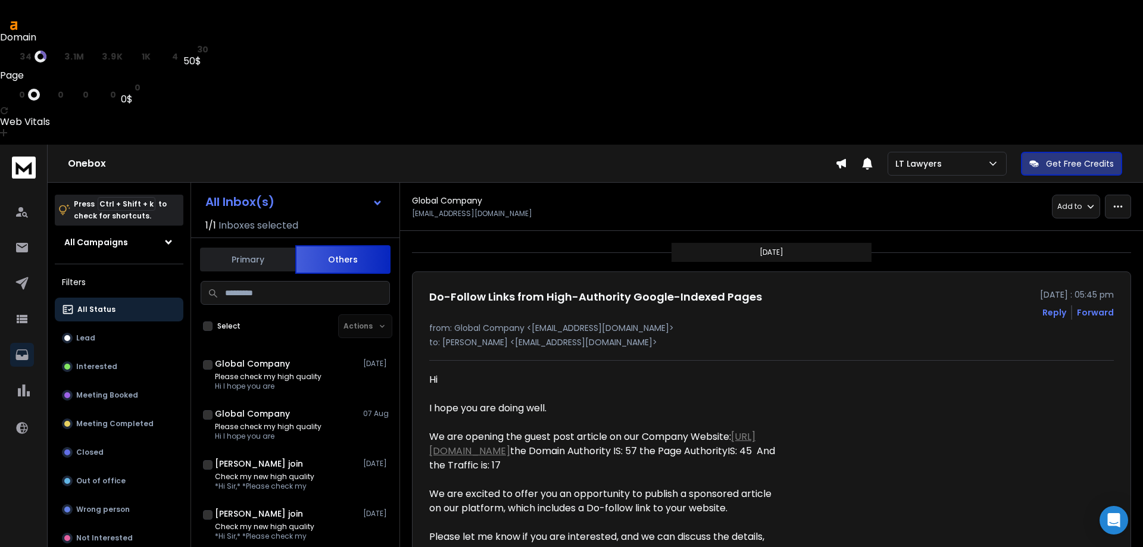
scroll to position [560, 0]
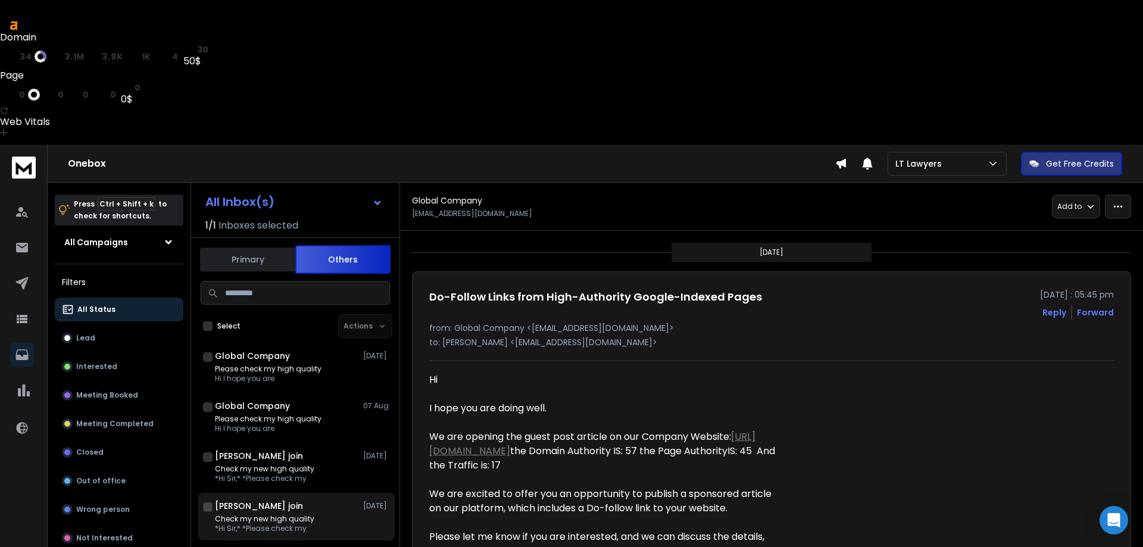
click at [302, 500] on div "[PERSON_NAME] join [DATE]" at bounding box center [302, 506] width 175 height 12
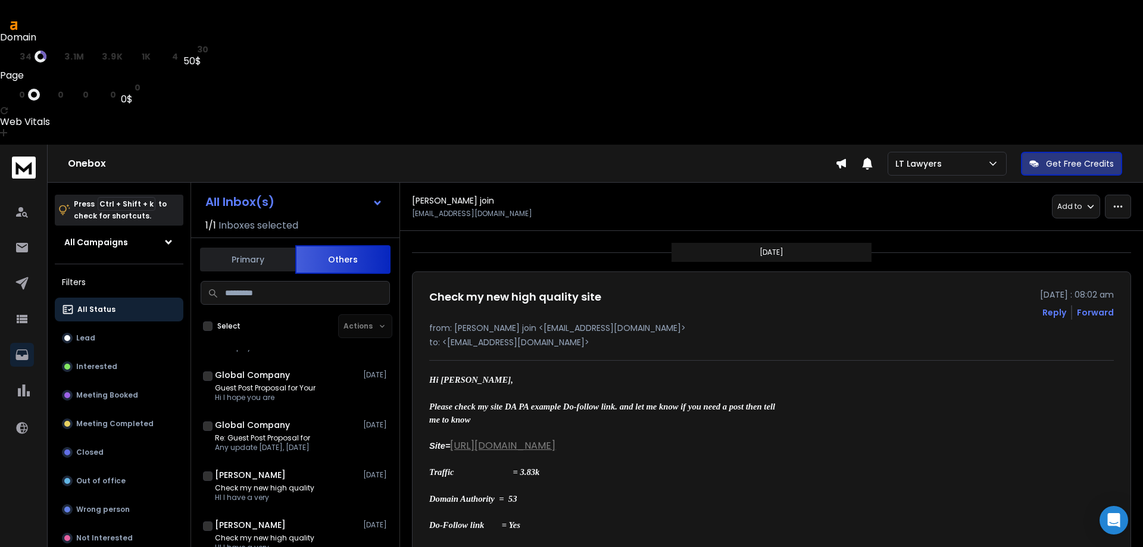
scroll to position [945, 0]
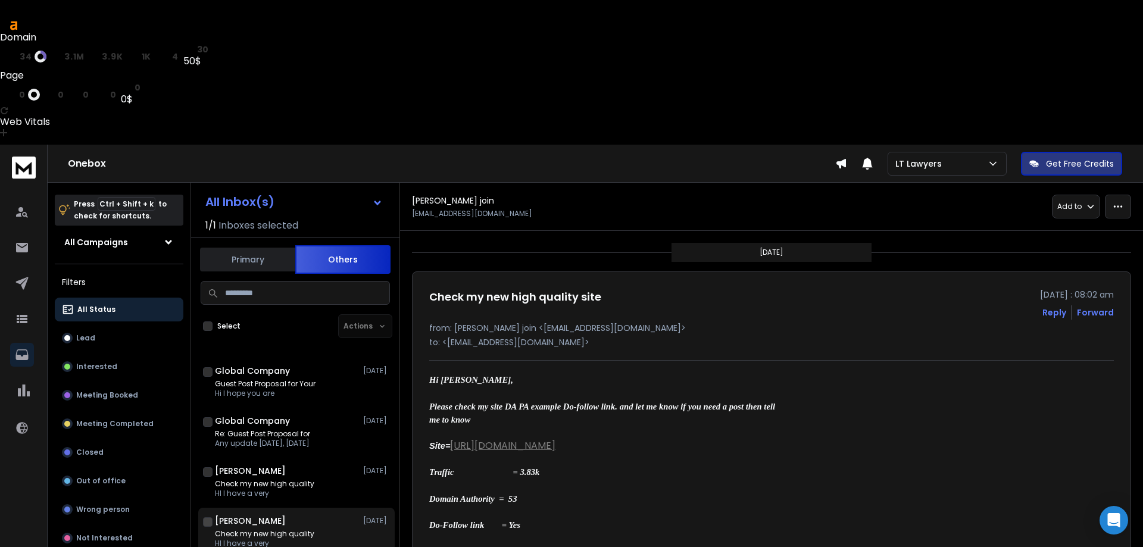
click at [288, 515] on div "[PERSON_NAME] [DATE] Check my new high quality HI I have a very" at bounding box center [302, 531] width 175 height 33
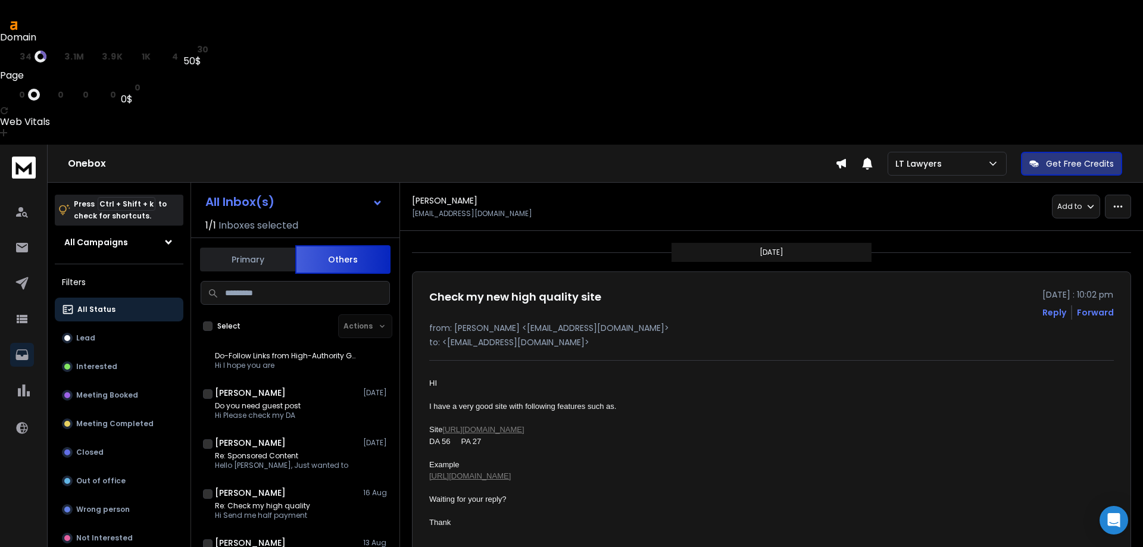
scroll to position [0, 0]
